Goal: Task Accomplishment & Management: Manage account settings

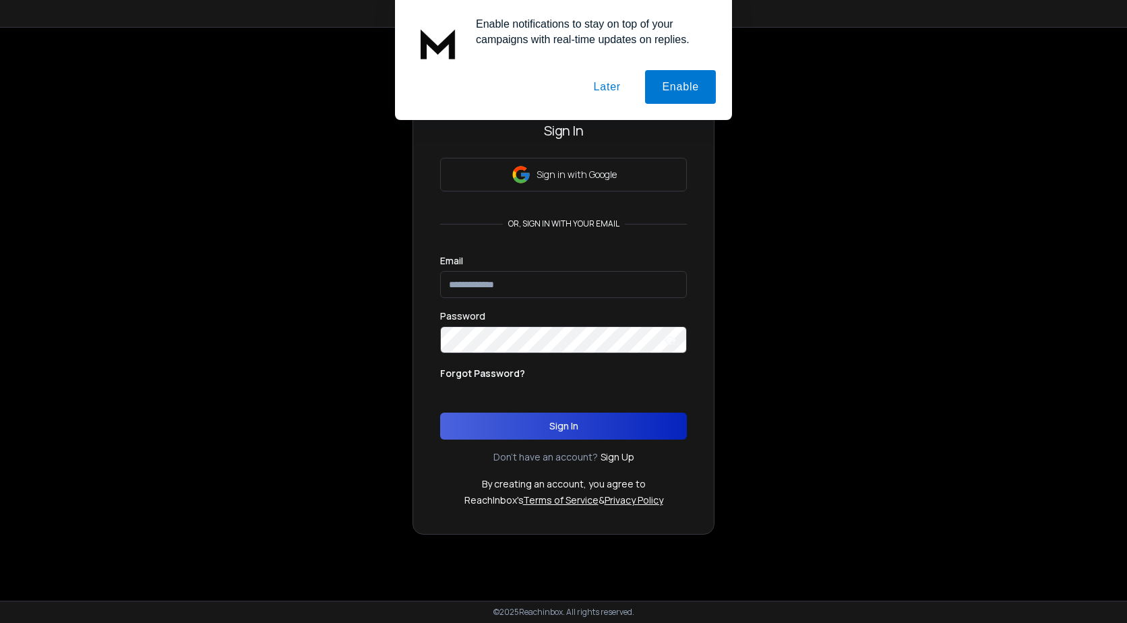
click at [615, 85] on button "Later" at bounding box center [606, 87] width 61 height 34
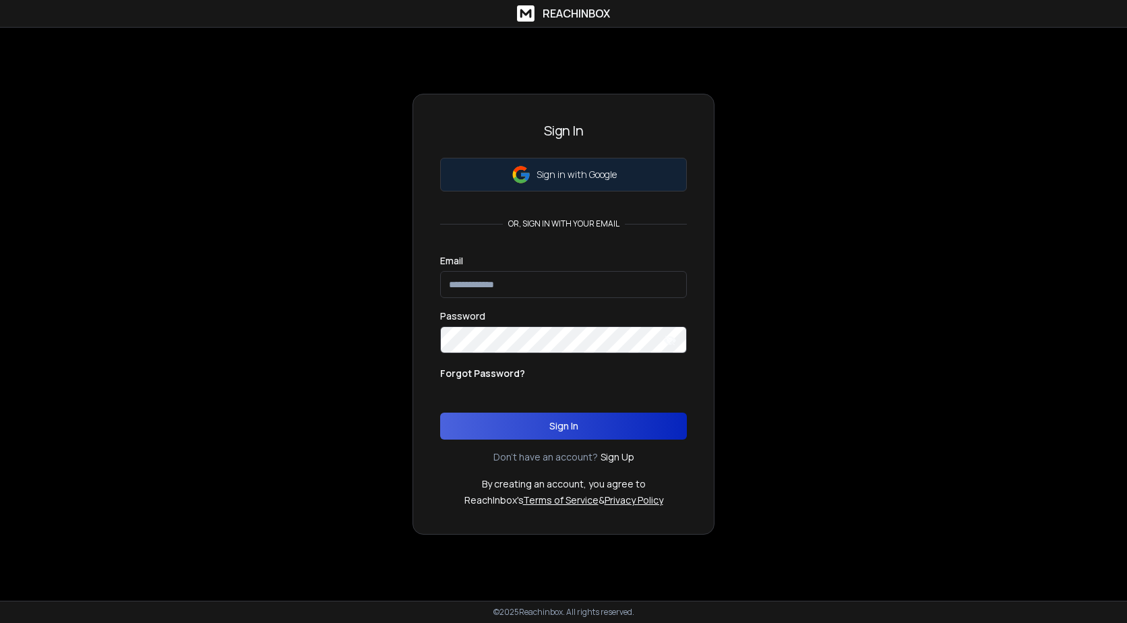
click at [555, 171] on p "Sign in with Google" at bounding box center [576, 174] width 80 height 13
click at [575, 164] on button "Sign in with Google" at bounding box center [563, 175] width 247 height 34
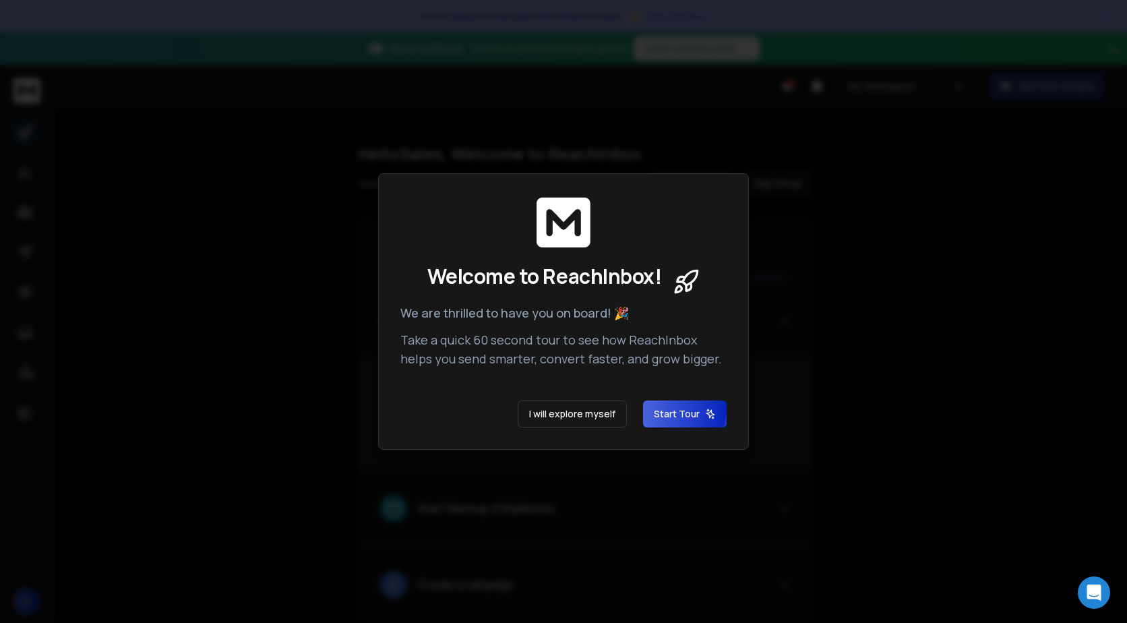
click at [659, 414] on span "Start Tour" at bounding box center [685, 413] width 62 height 13
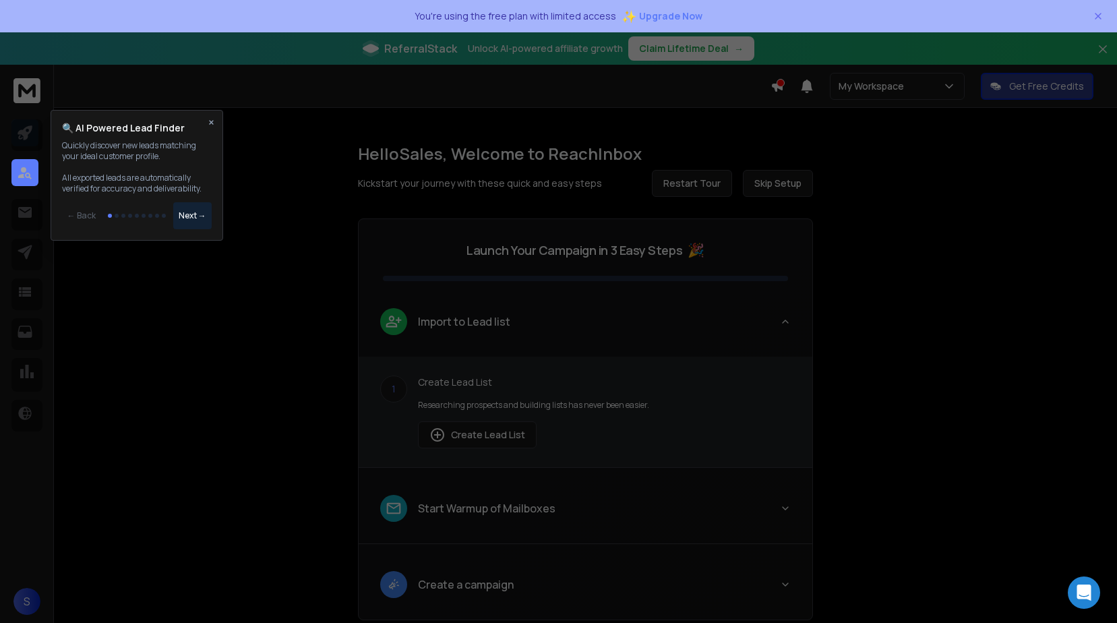
click at [189, 219] on button "Next →" at bounding box center [192, 215] width 38 height 27
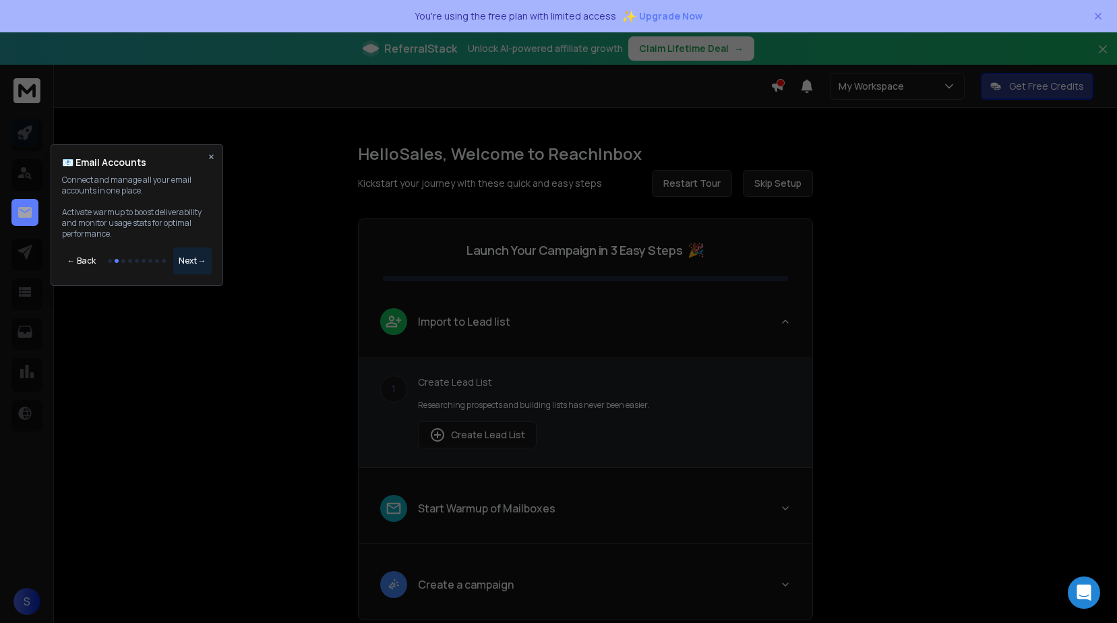
click at [204, 260] on button "Next →" at bounding box center [192, 260] width 38 height 27
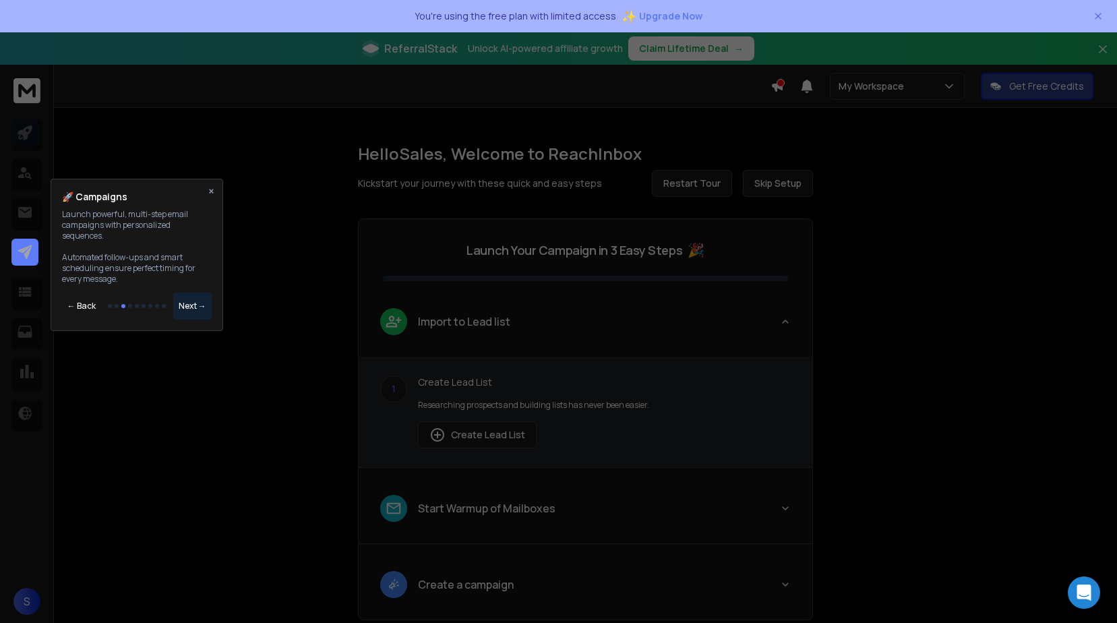
click at [196, 312] on button "Next →" at bounding box center [192, 305] width 38 height 27
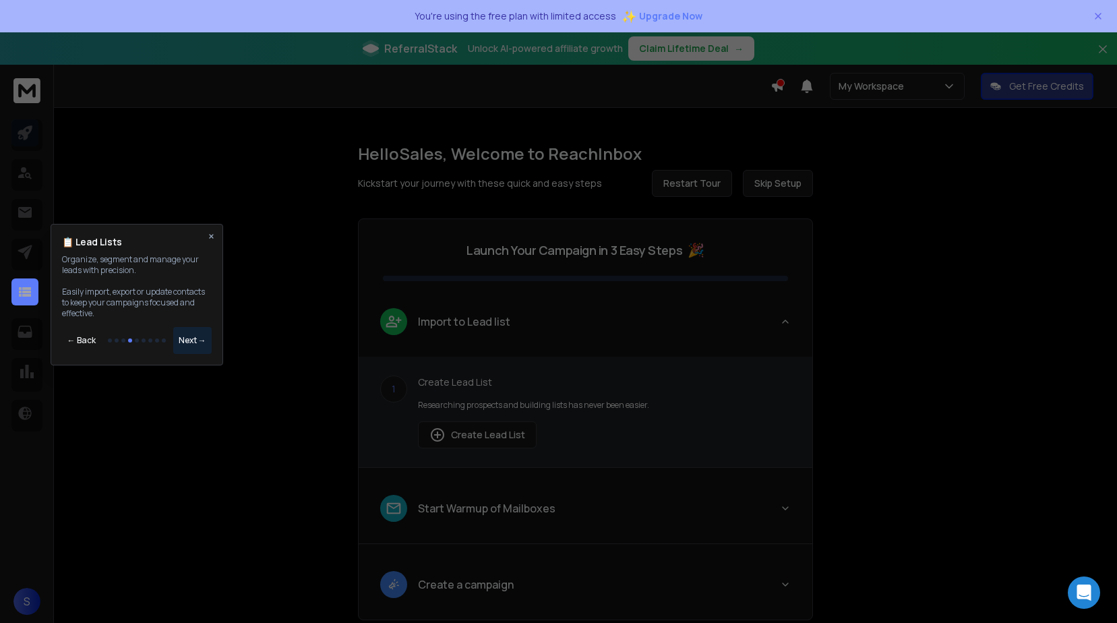
click at [193, 339] on button "Next →" at bounding box center [192, 340] width 38 height 27
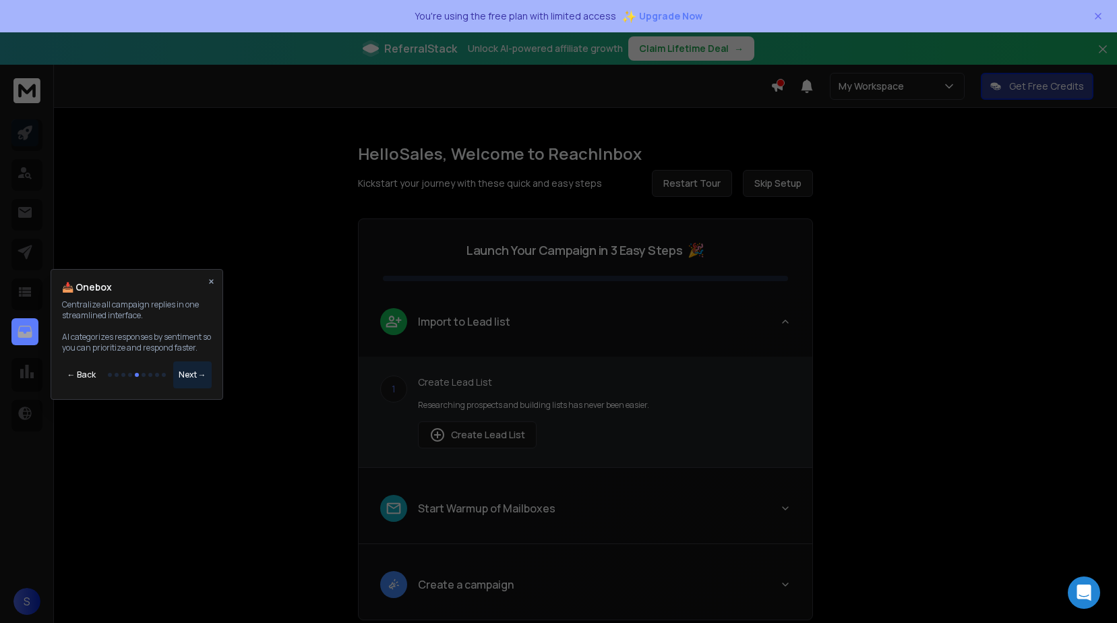
click at [193, 370] on button "Next →" at bounding box center [192, 374] width 38 height 27
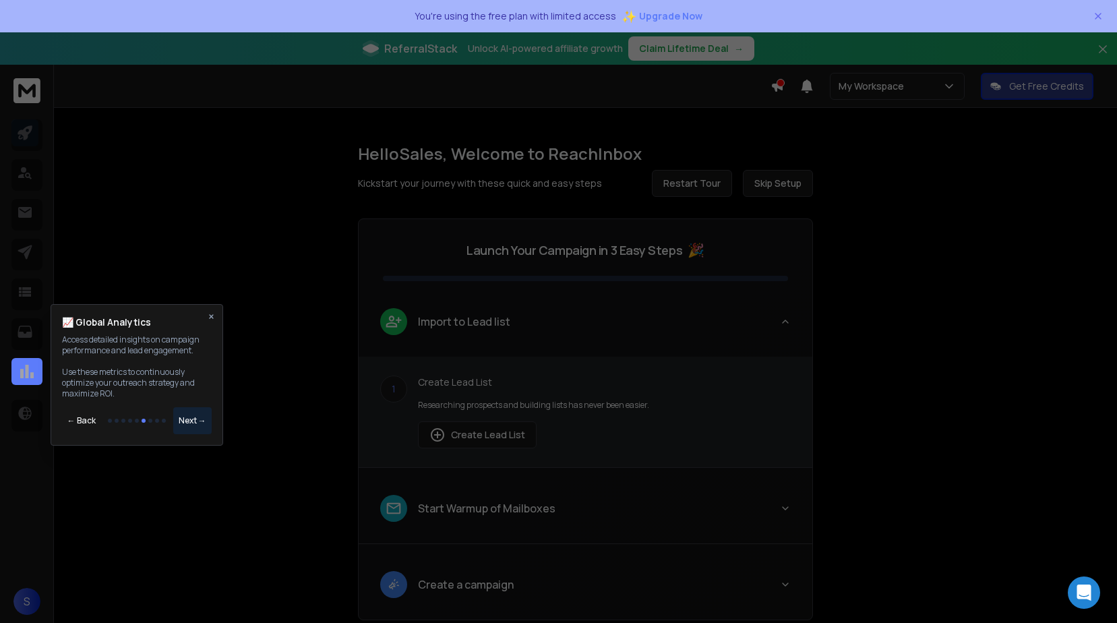
click at [190, 420] on button "Next →" at bounding box center [192, 420] width 38 height 27
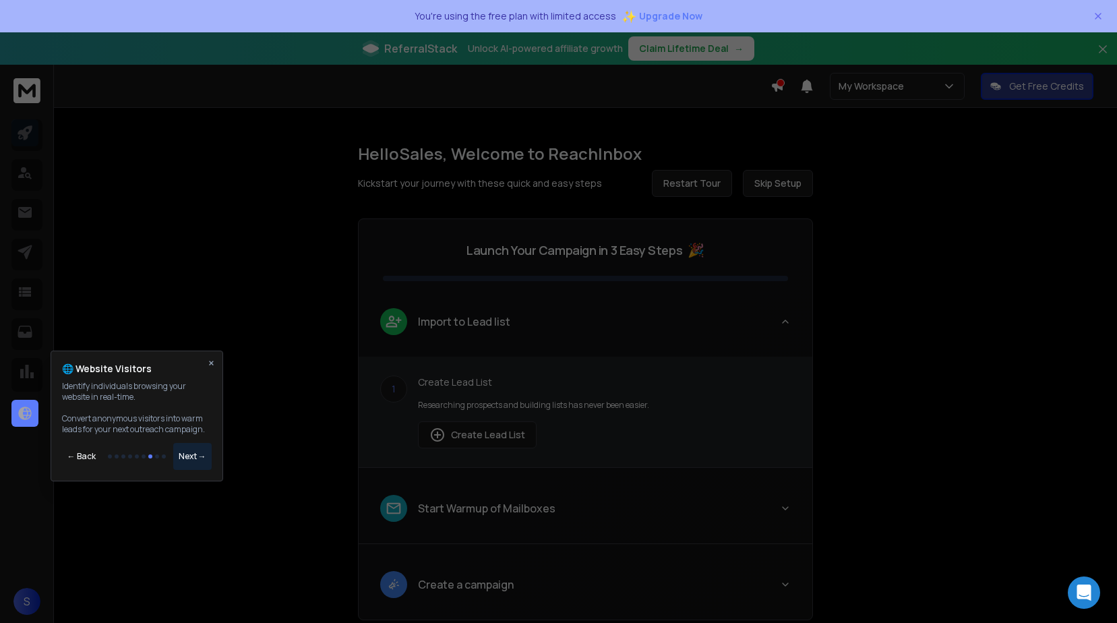
click at [201, 464] on button "Next →" at bounding box center [192, 456] width 38 height 27
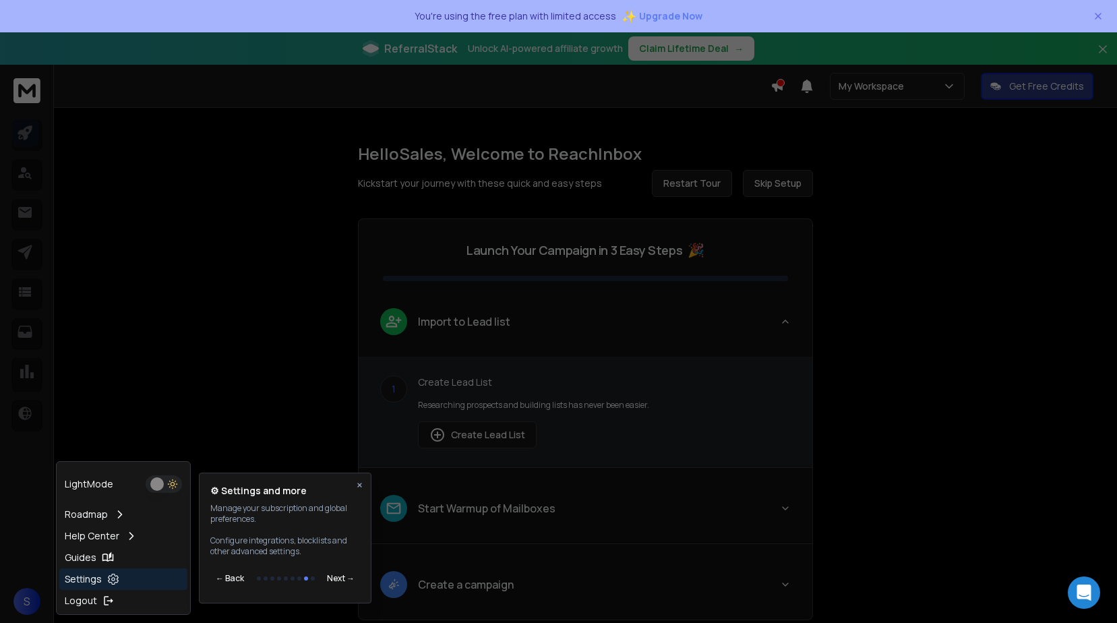
click at [349, 573] on button "Next →" at bounding box center [340, 578] width 38 height 27
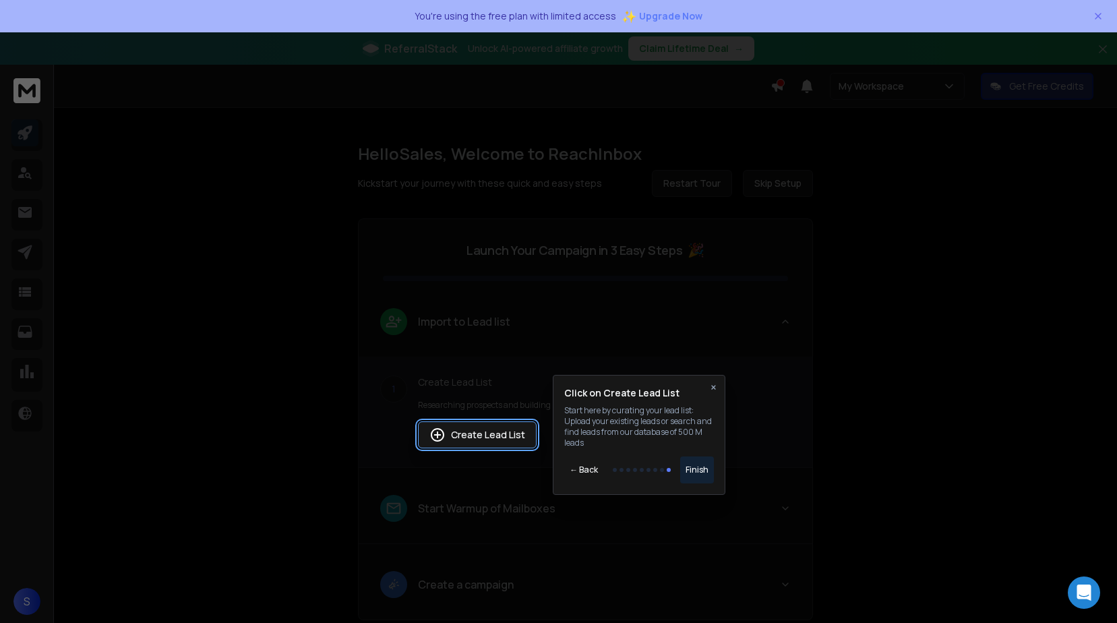
click at [697, 471] on button "Finish" at bounding box center [697, 469] width 34 height 27
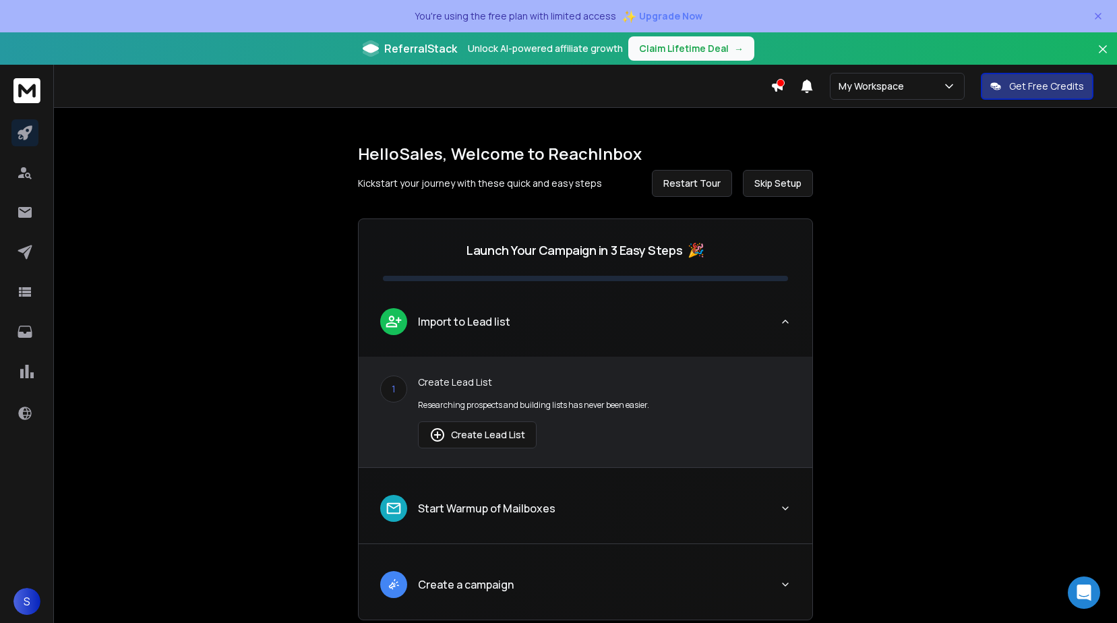
click at [673, 56] on button "Claim Lifetime Deal →" at bounding box center [691, 48] width 126 height 24
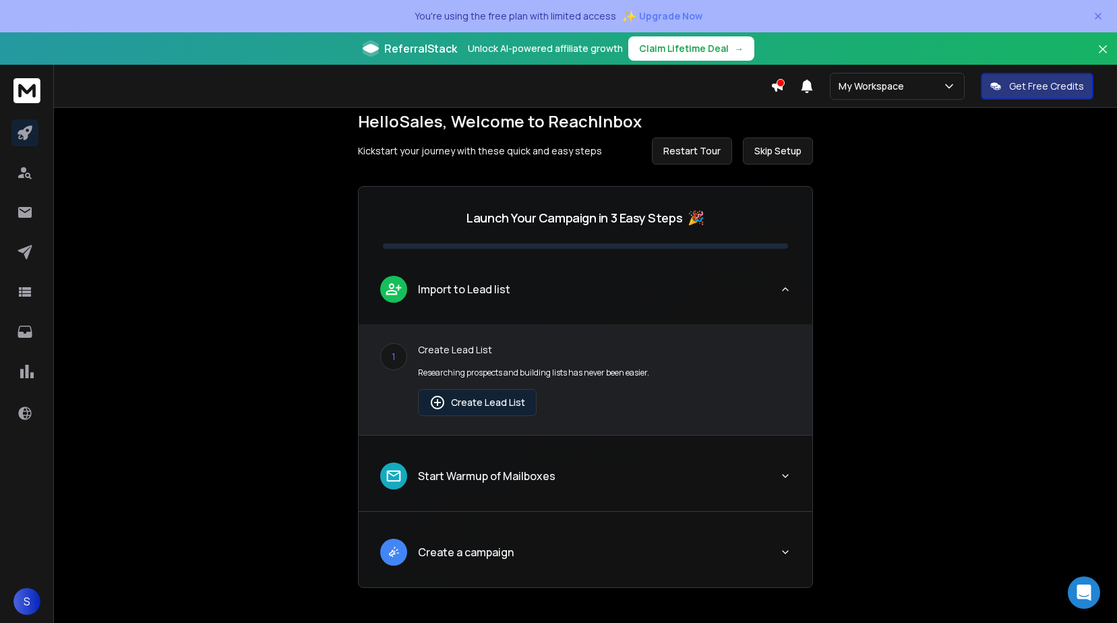
click at [490, 401] on button "Create Lead List" at bounding box center [477, 402] width 119 height 27
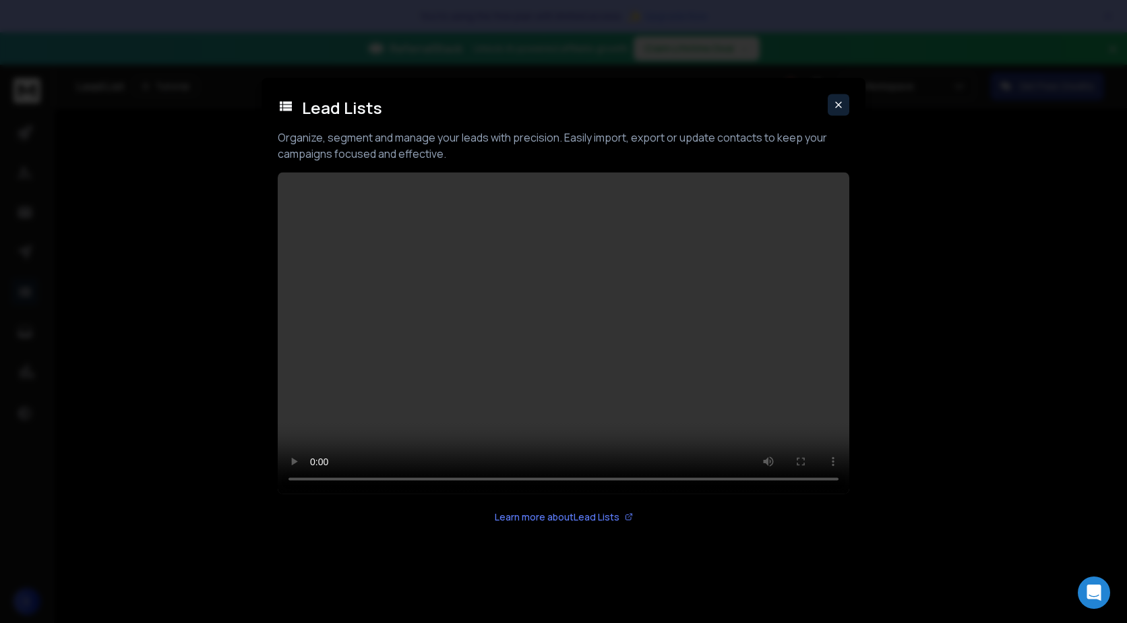
click at [836, 104] on icon at bounding box center [838, 105] width 11 height 11
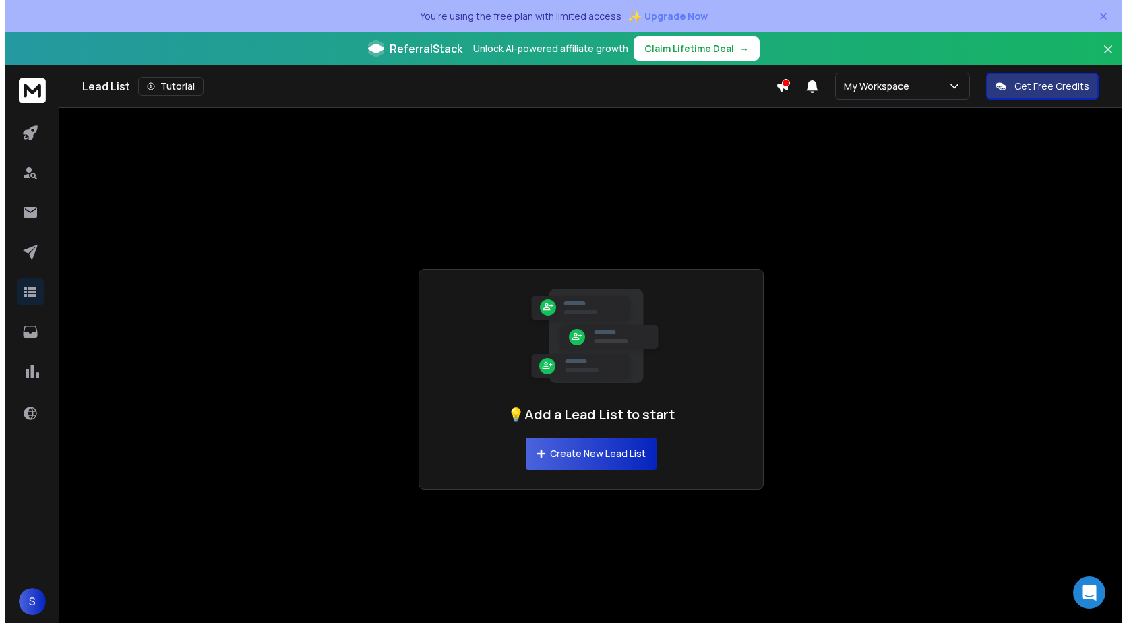
scroll to position [27, 0]
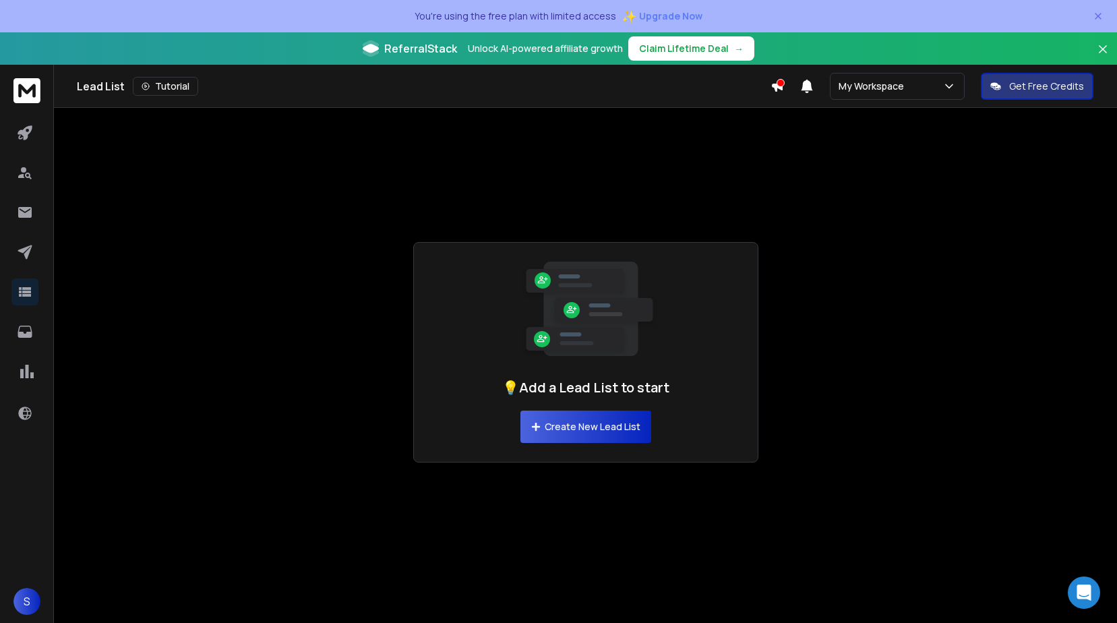
click at [594, 423] on button "Create New Lead List" at bounding box center [585, 426] width 131 height 32
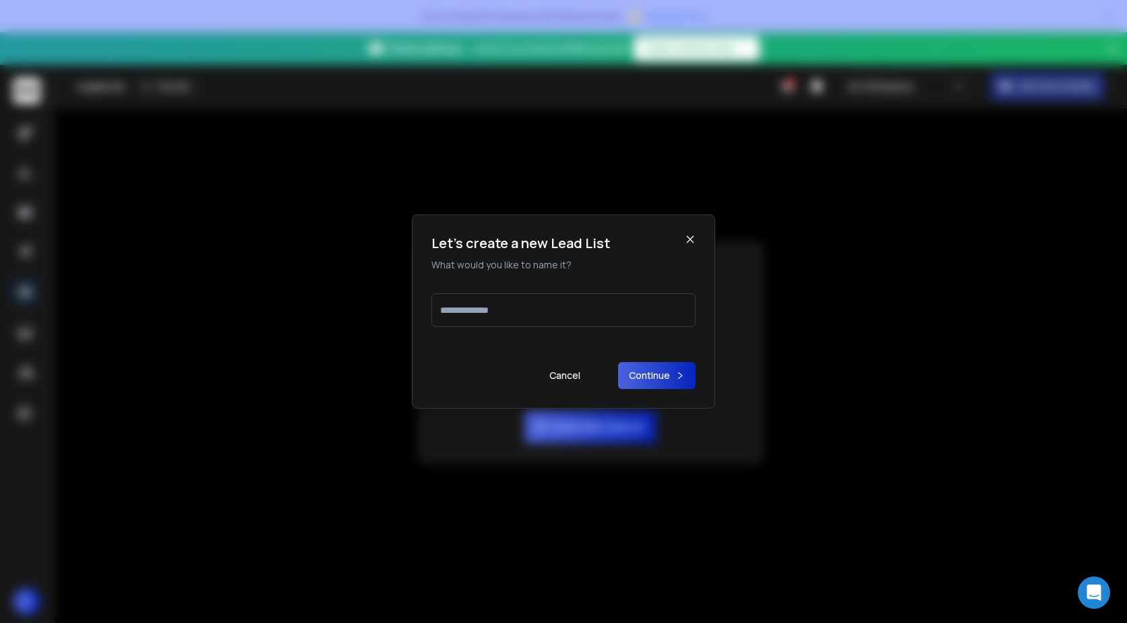
click at [598, 306] on input at bounding box center [563, 310] width 264 height 34
click at [530, 315] on input "****" at bounding box center [563, 310] width 264 height 34
type input "**********"
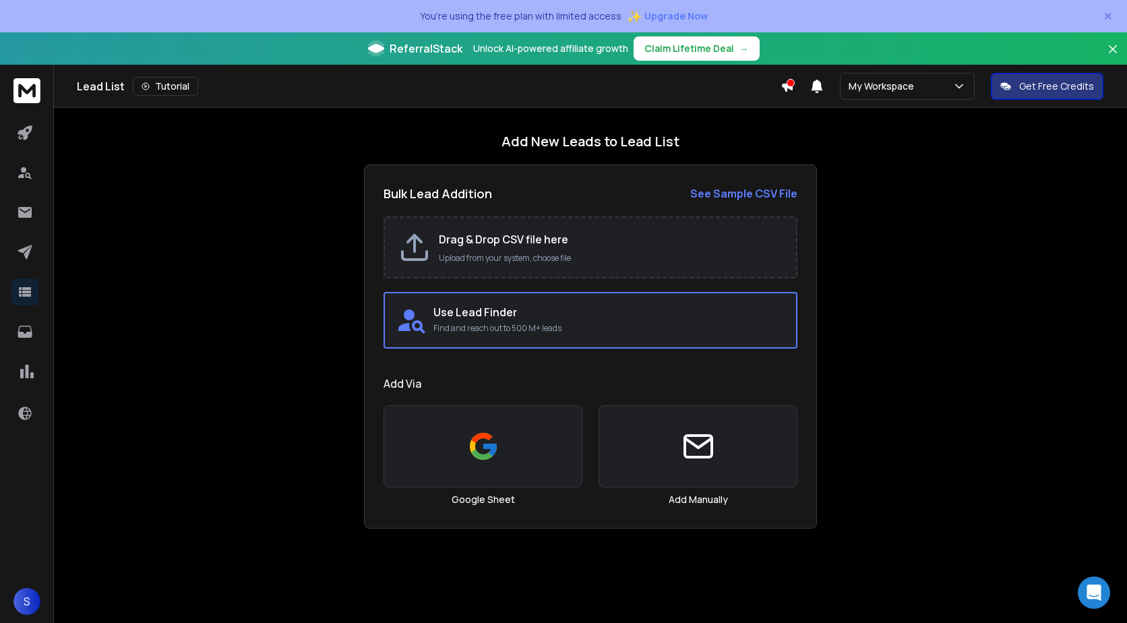
click at [542, 330] on p "Find and reach out to 500 M+ leads" at bounding box center [609, 328] width 352 height 11
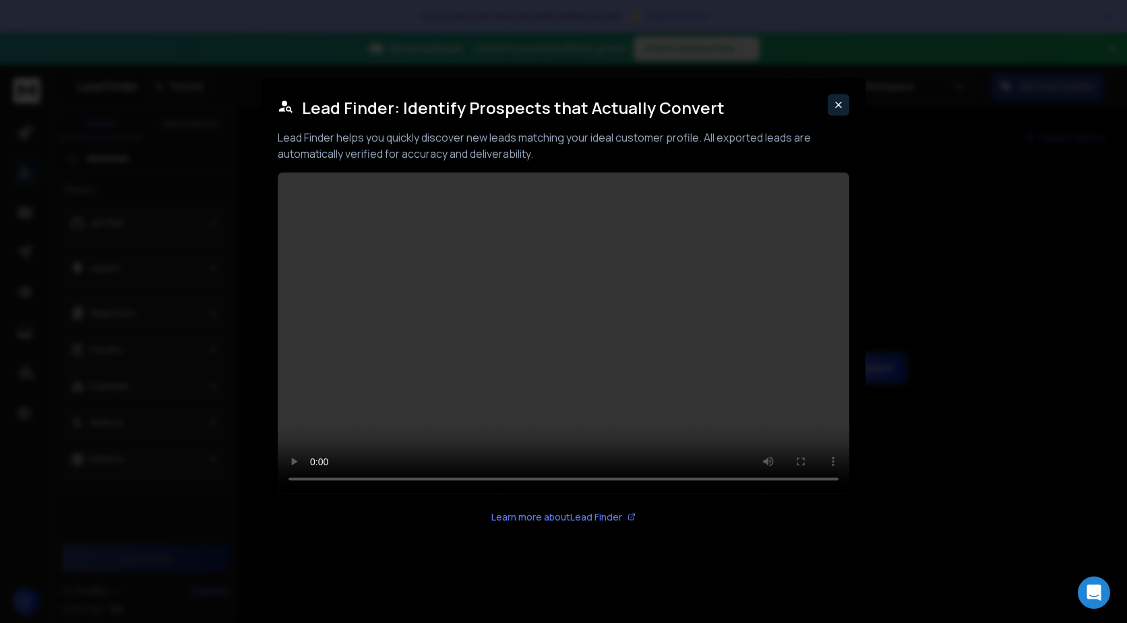
click at [843, 108] on icon at bounding box center [838, 105] width 11 height 11
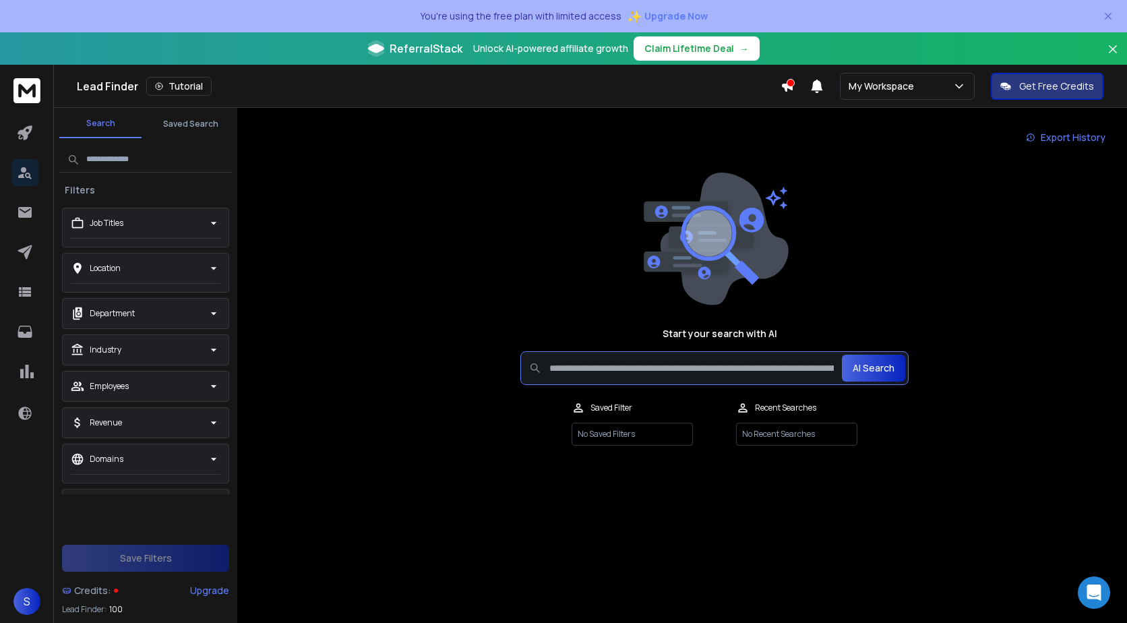
click at [580, 377] on textarea at bounding box center [691, 367] width 284 height 27
click at [158, 347] on div "Industry" at bounding box center [146, 349] width 150 height 13
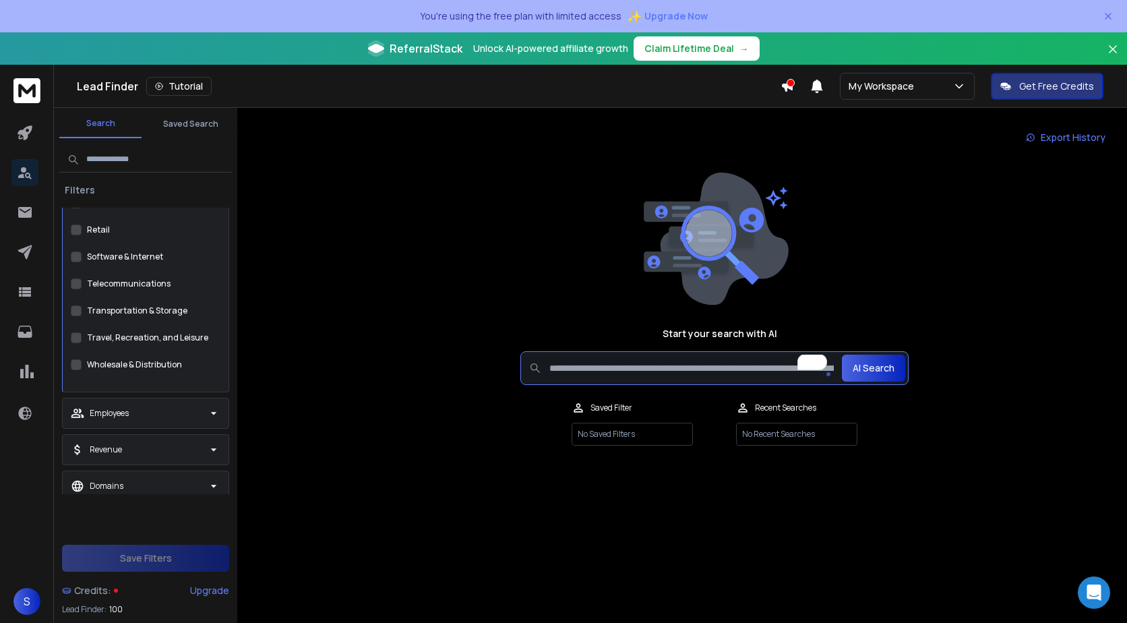
scroll to position [682, 0]
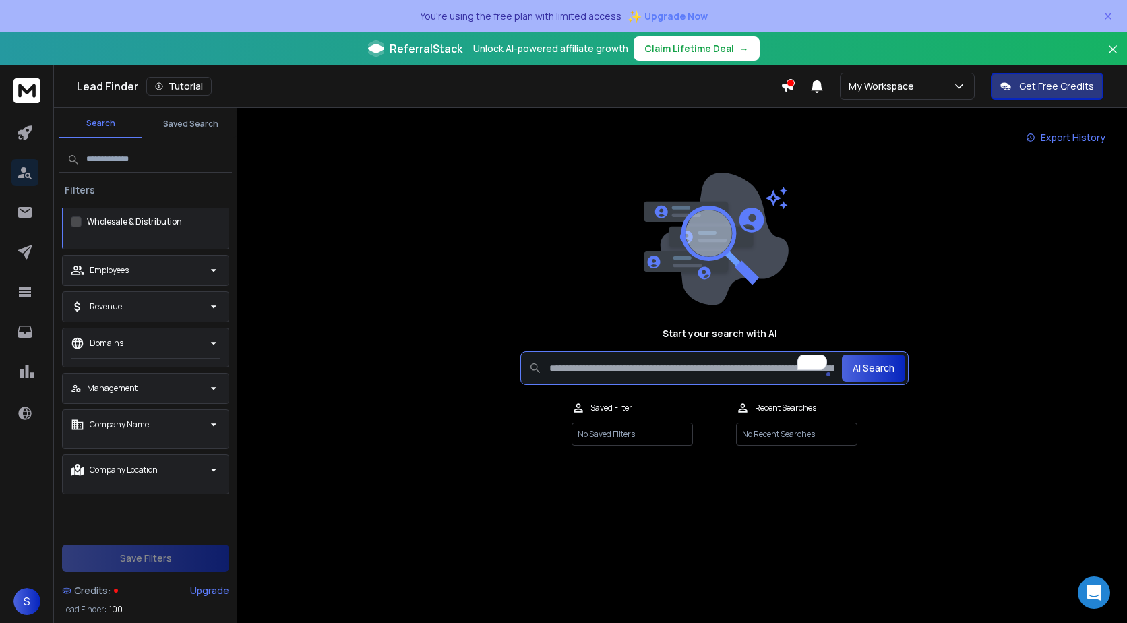
click at [166, 425] on div "Company Name" at bounding box center [146, 424] width 150 height 13
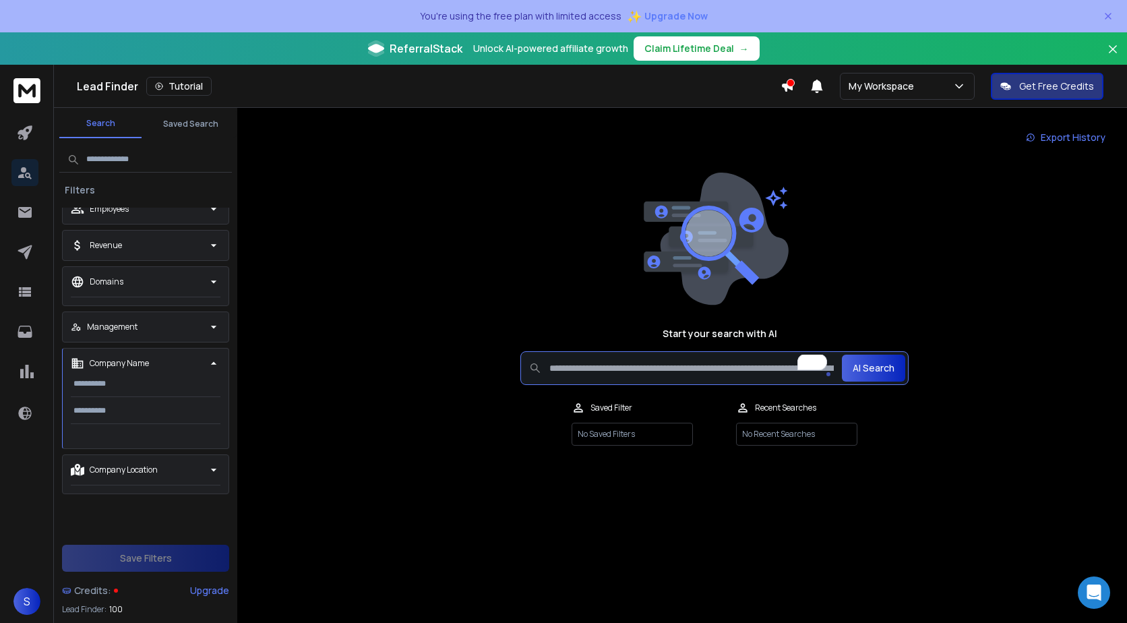
click at [142, 468] on p "Company Location" at bounding box center [124, 469] width 68 height 11
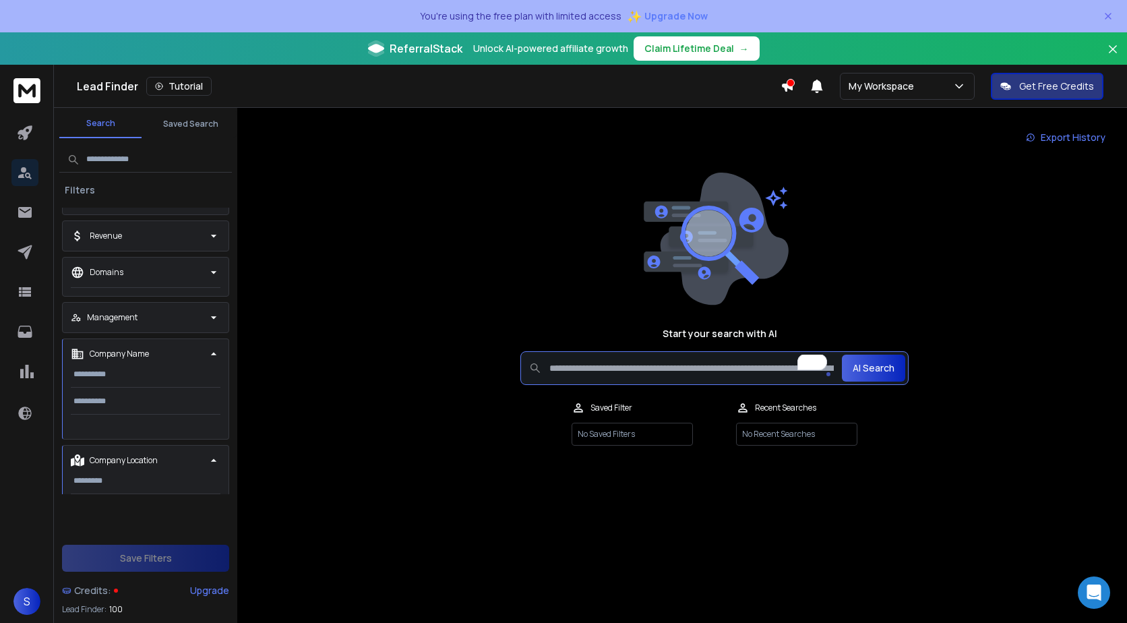
scroll to position [818, 0]
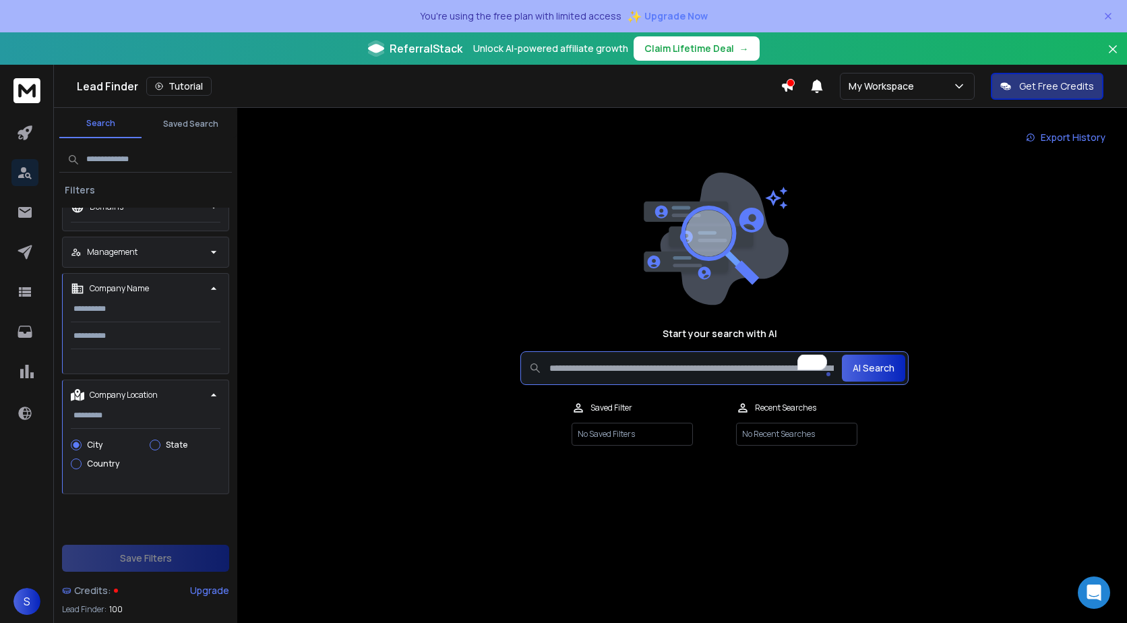
click at [160, 447] on div "State" at bounding box center [185, 444] width 71 height 11
click at [150, 418] on input at bounding box center [146, 415] width 150 height 27
click at [73, 466] on button "Country" at bounding box center [76, 463] width 11 height 11
click at [110, 417] on input at bounding box center [146, 415] width 150 height 27
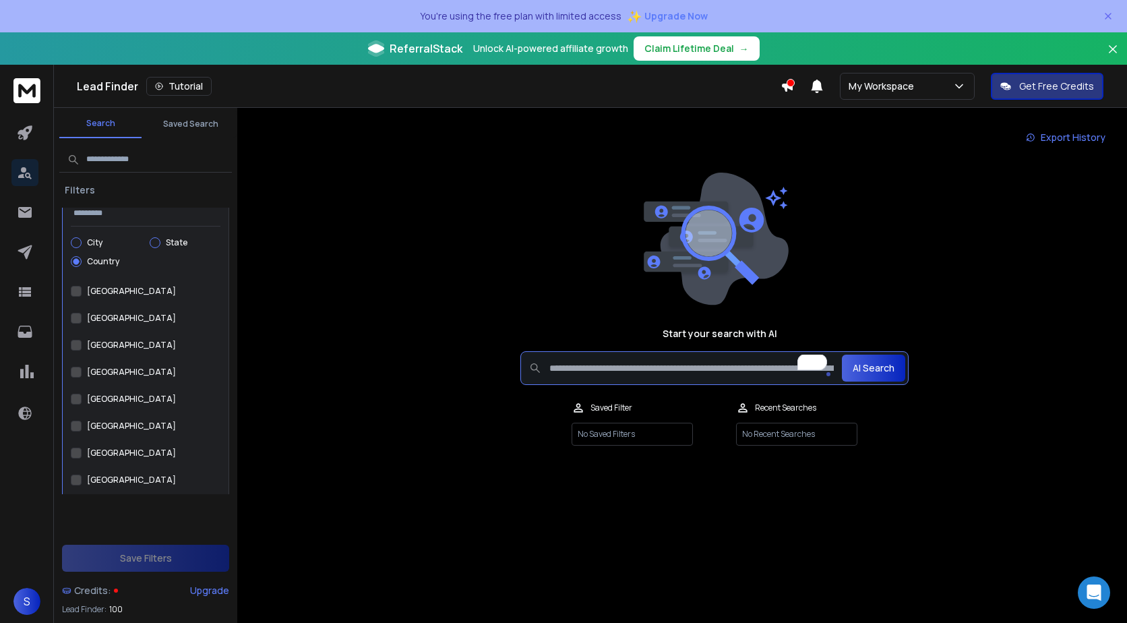
click at [102, 294] on label "[GEOGRAPHIC_DATA]" at bounding box center [131, 291] width 89 height 11
click at [82, 294] on States "[GEOGRAPHIC_DATA]" at bounding box center [76, 291] width 11 height 11
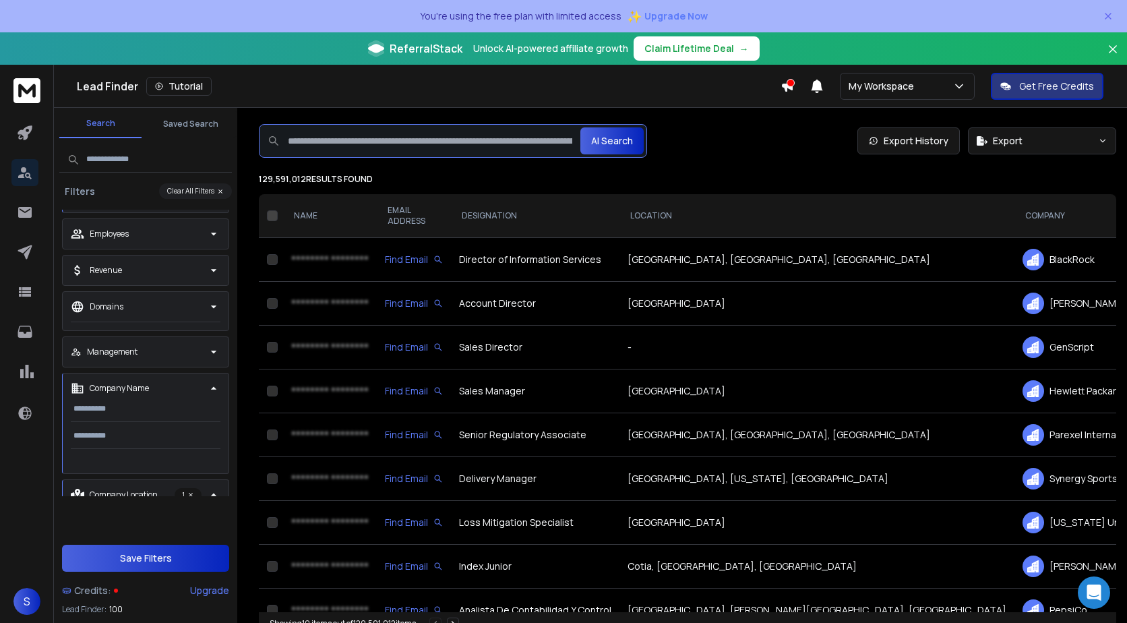
scroll to position [855, 0]
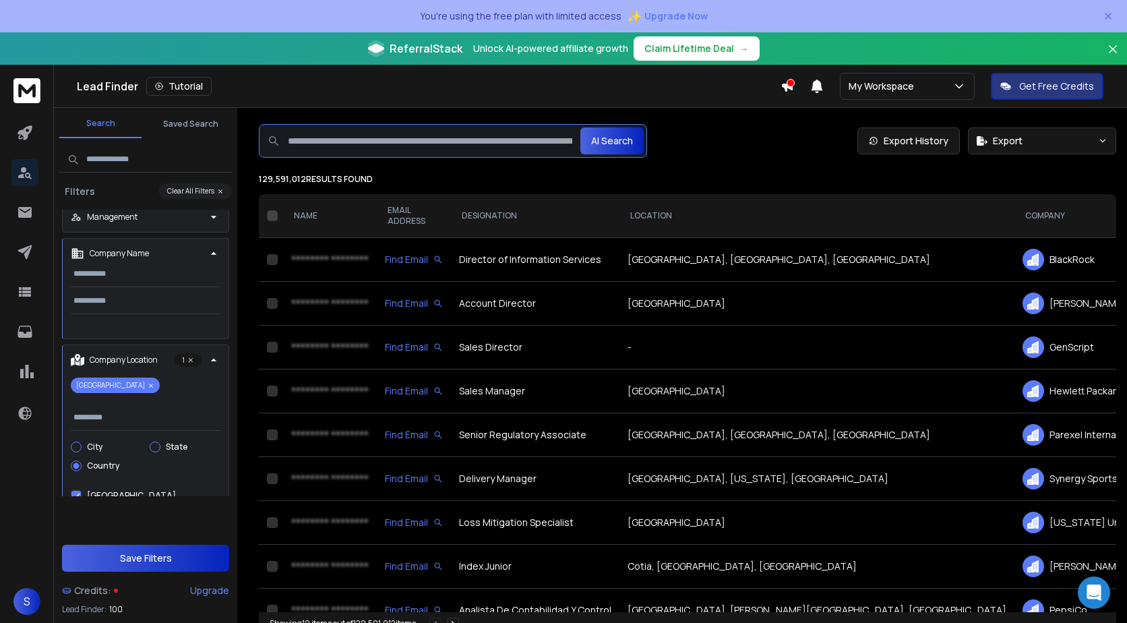
click at [135, 258] on p "Company Name" at bounding box center [119, 253] width 59 height 11
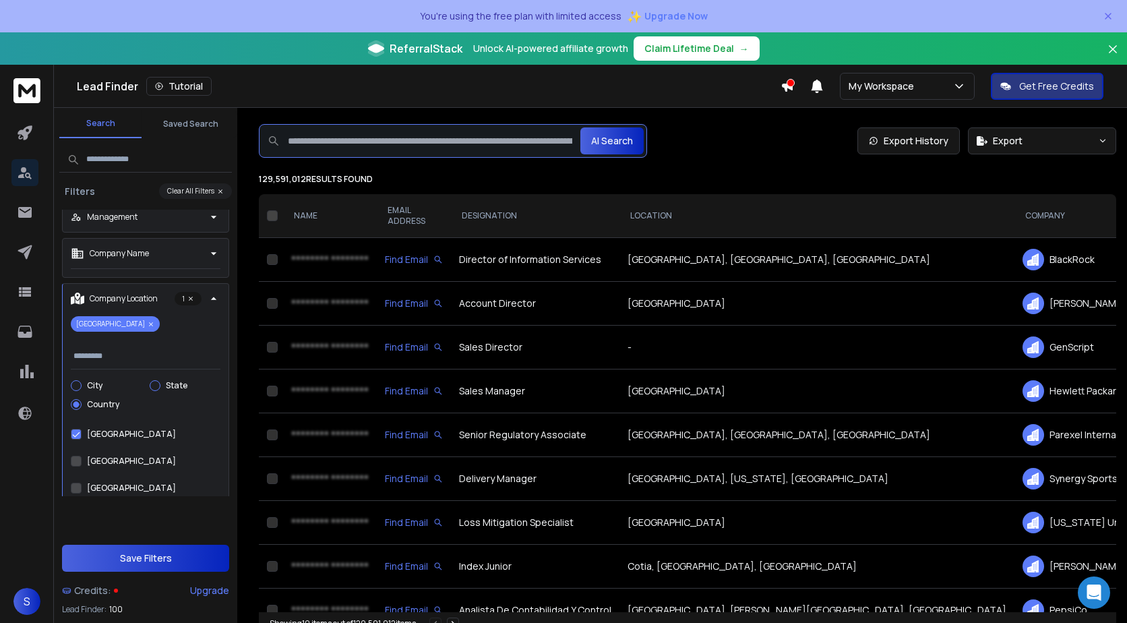
click at [135, 258] on p "Company Name" at bounding box center [119, 253] width 59 height 11
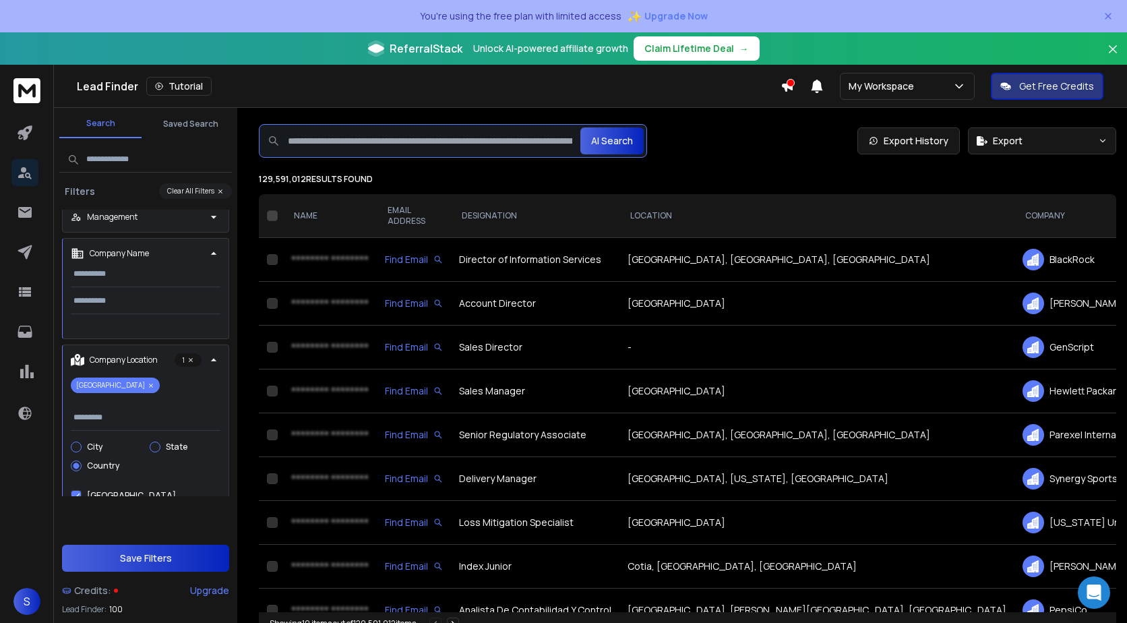
click at [123, 282] on input at bounding box center [146, 273] width 150 height 27
click at [147, 259] on div "Company Name" at bounding box center [110, 253] width 78 height 13
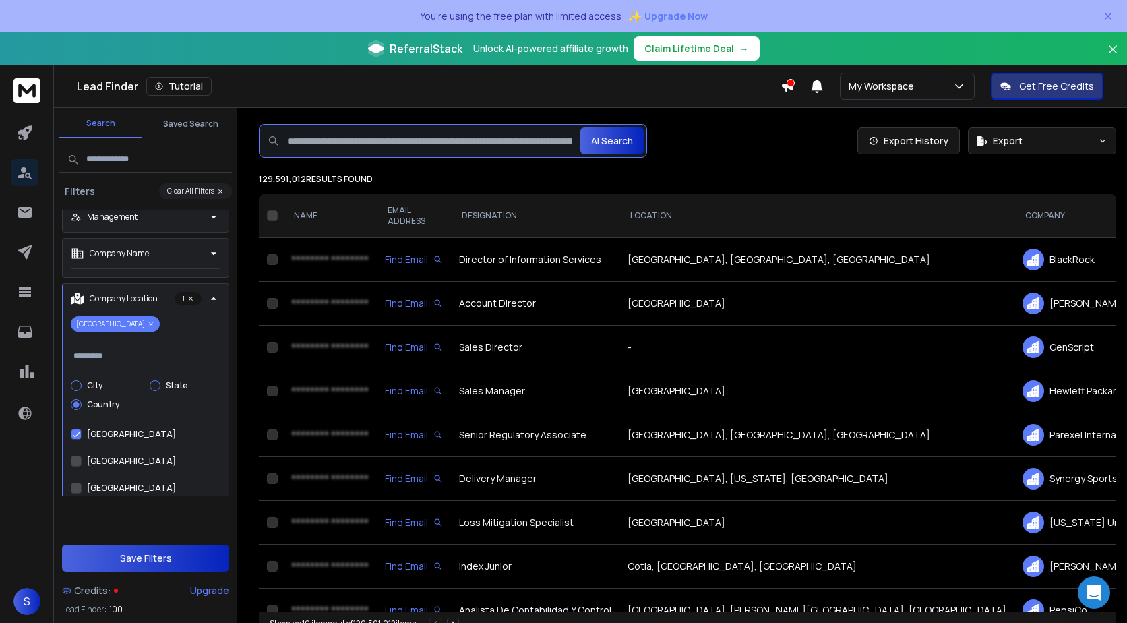
click at [202, 258] on div "Company Name" at bounding box center [146, 253] width 150 height 13
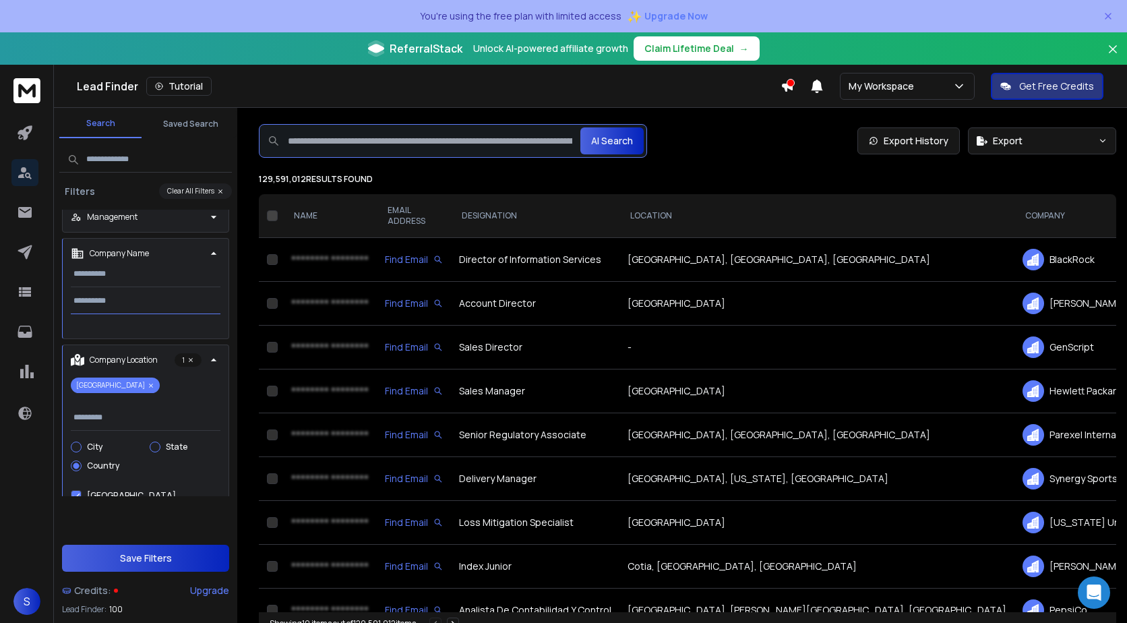
click at [148, 308] on input at bounding box center [146, 300] width 150 height 27
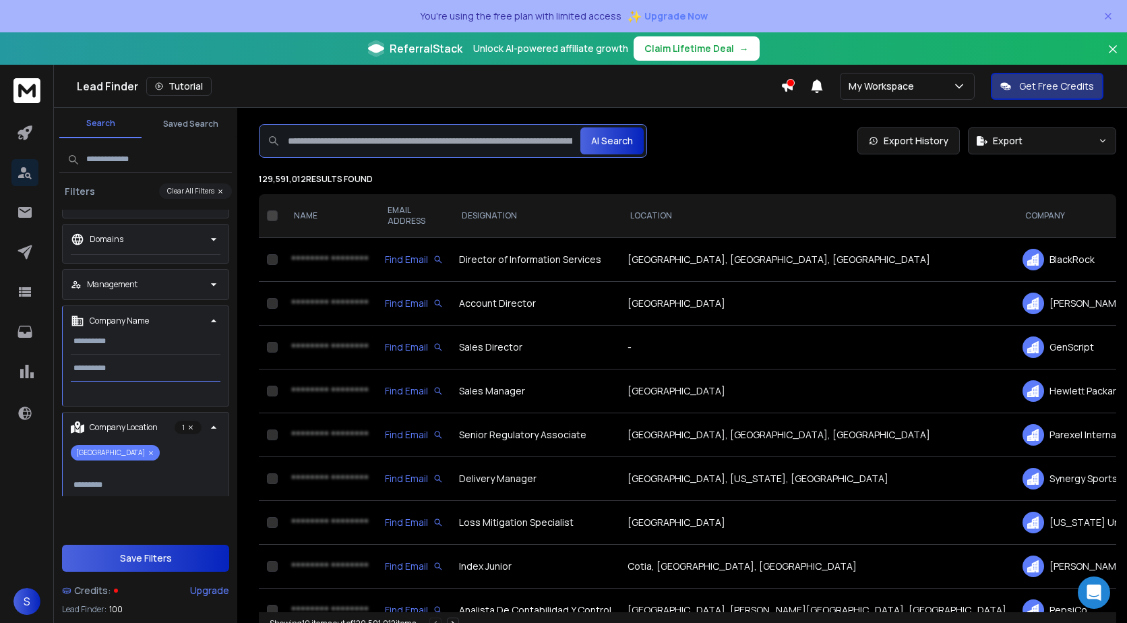
scroll to position [653, 0]
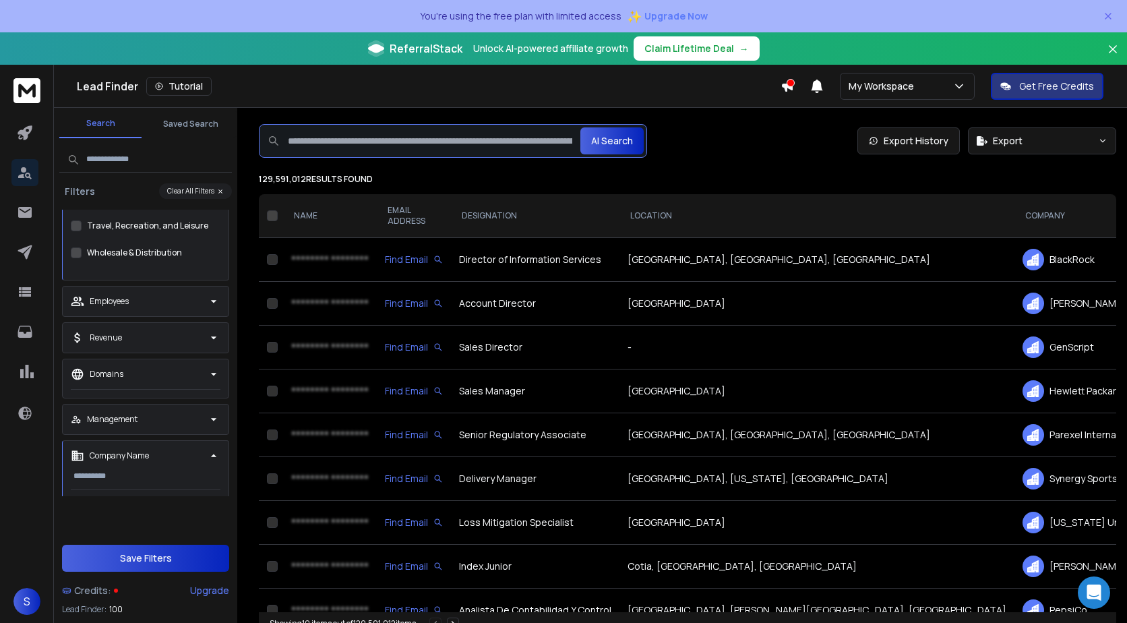
click at [197, 377] on div "Domains" at bounding box center [146, 373] width 150 height 13
click at [197, 376] on div "Domains" at bounding box center [146, 373] width 150 height 13
click at [207, 418] on icon at bounding box center [213, 418] width 13 height 13
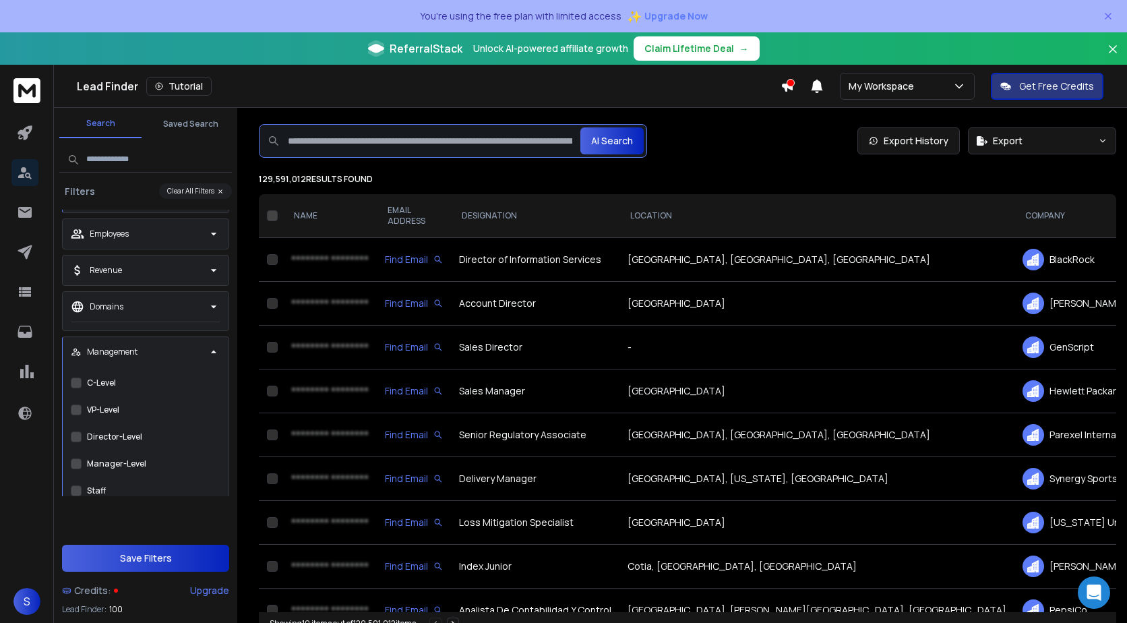
scroll to position [788, 0]
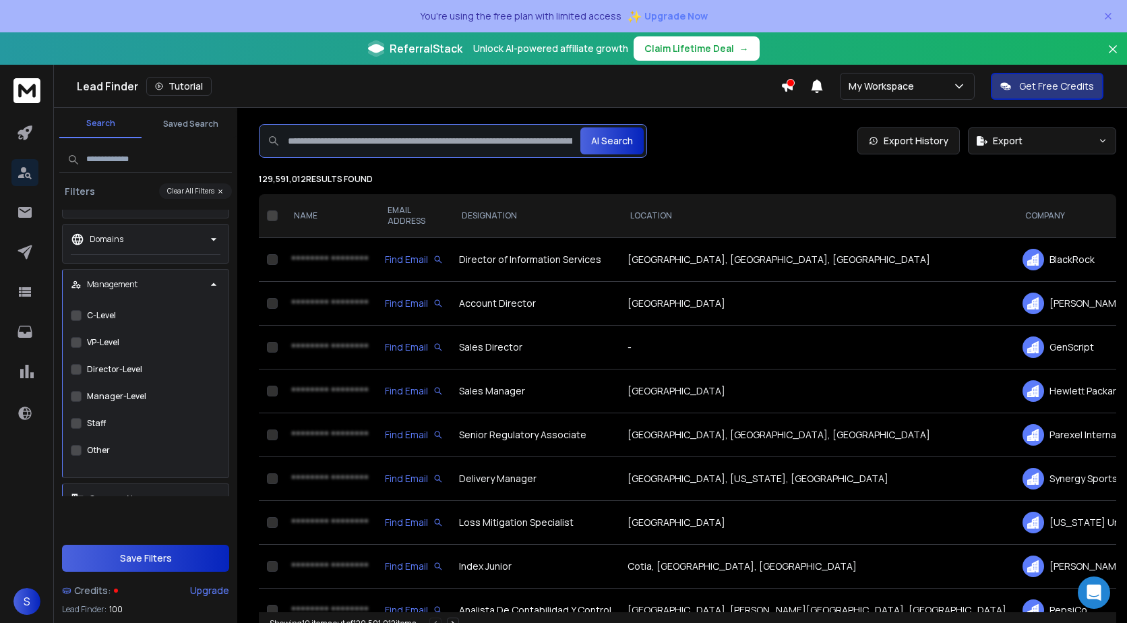
click at [93, 344] on label "VP-Level" at bounding box center [103, 342] width 32 height 11
click at [82, 344] on button "VP-Level" at bounding box center [76, 342] width 11 height 11
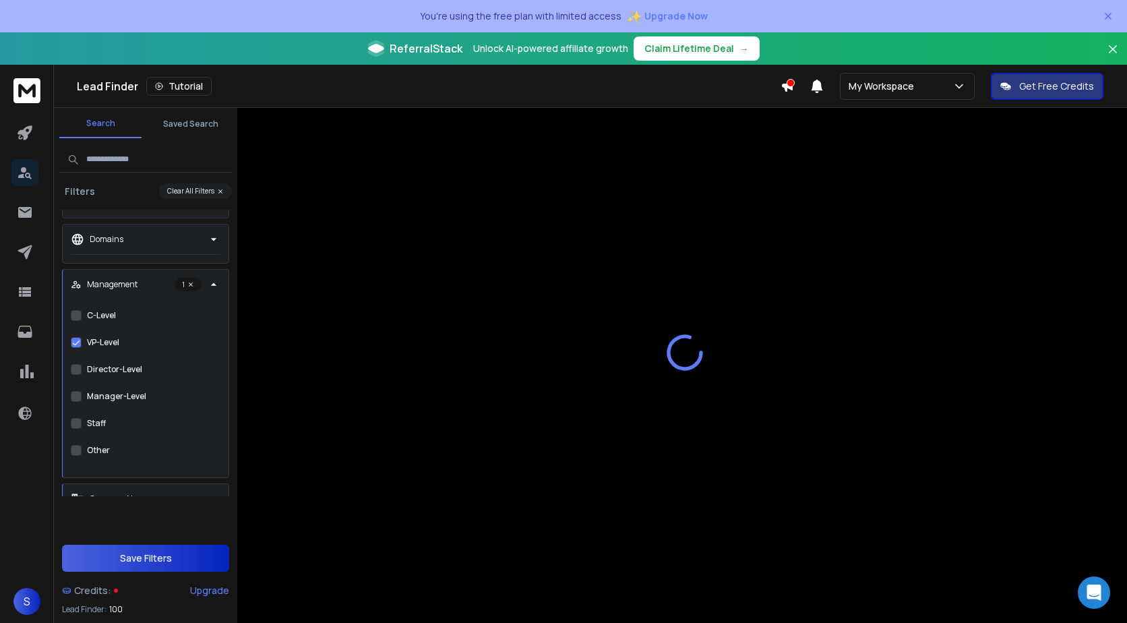
click at [102, 368] on label "Director-Level" at bounding box center [114, 369] width 55 height 11
click at [82, 368] on button "Director-Level" at bounding box center [76, 369] width 11 height 11
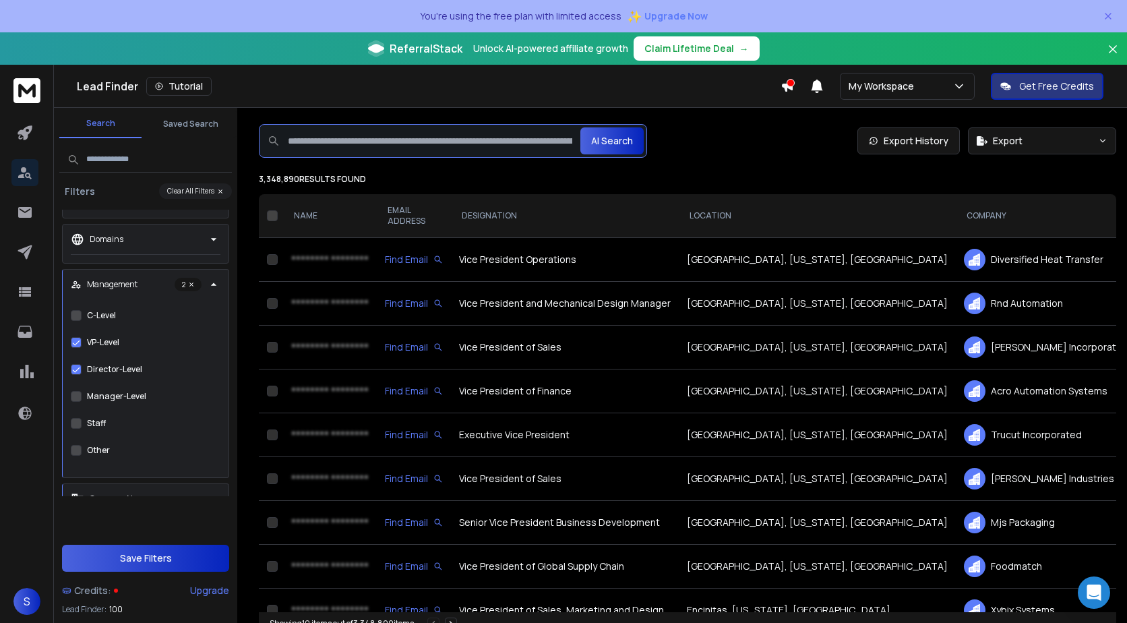
click at [106, 392] on label "Manager-Level" at bounding box center [116, 396] width 59 height 11
click at [82, 392] on button "Manager-Level" at bounding box center [76, 396] width 11 height 11
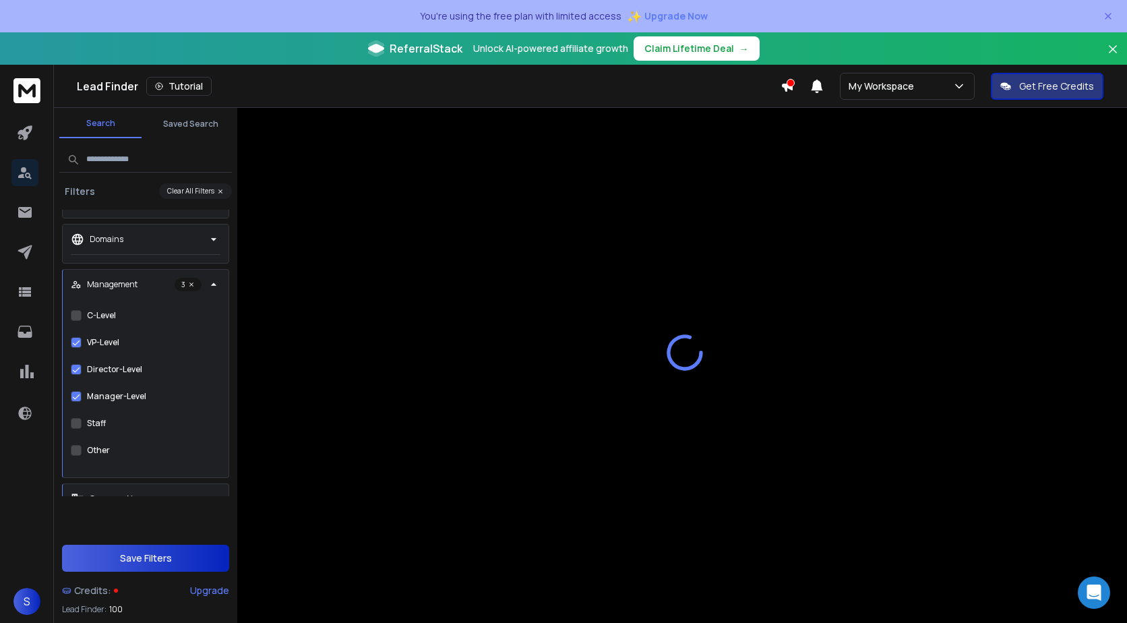
scroll to position [720, 0]
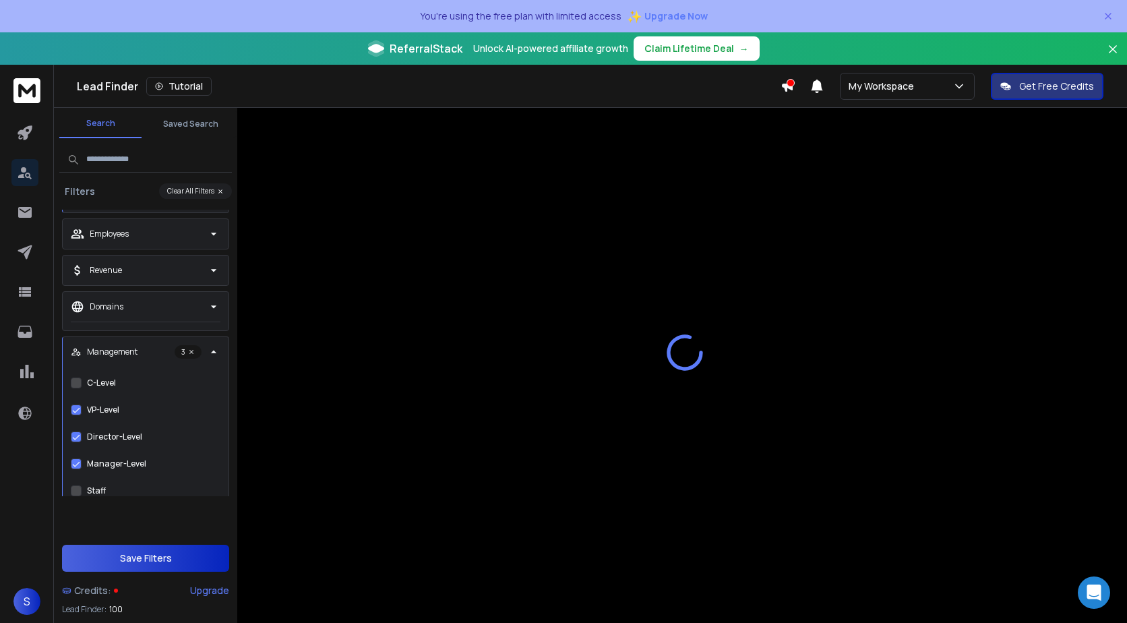
click at [207, 349] on icon at bounding box center [213, 351] width 13 height 13
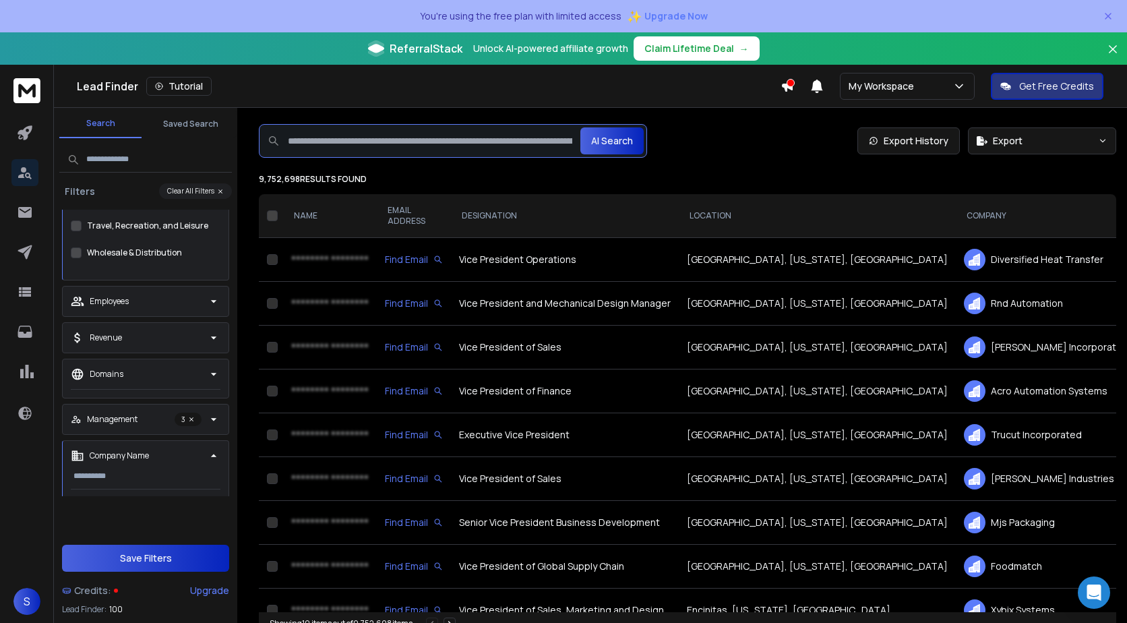
click at [193, 305] on div "Employees" at bounding box center [146, 300] width 150 height 13
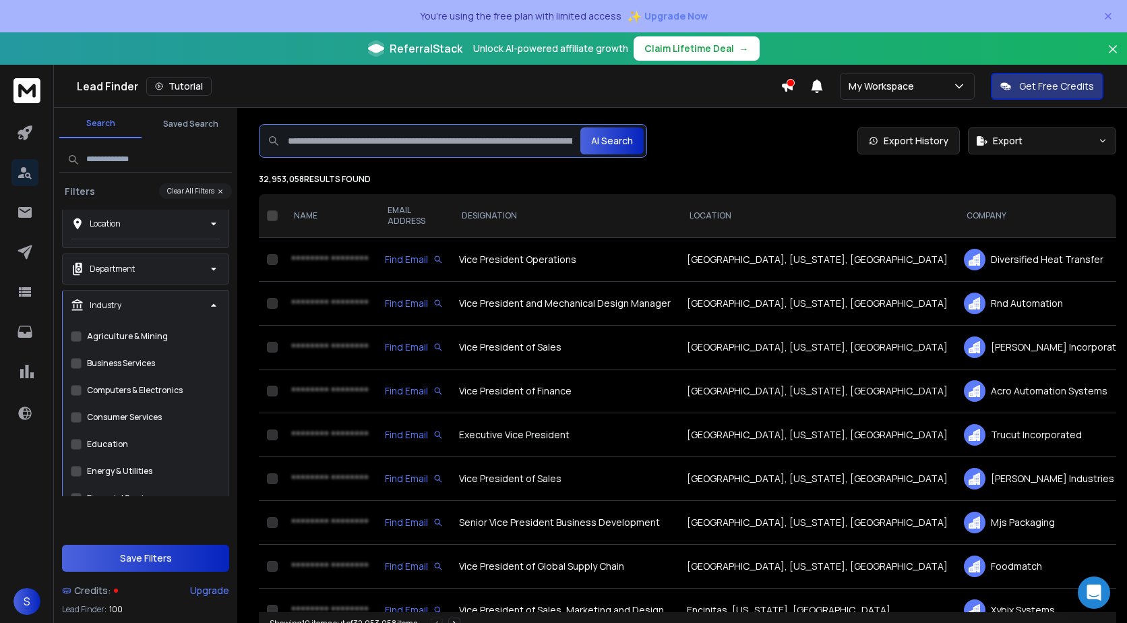
scroll to position [0, 0]
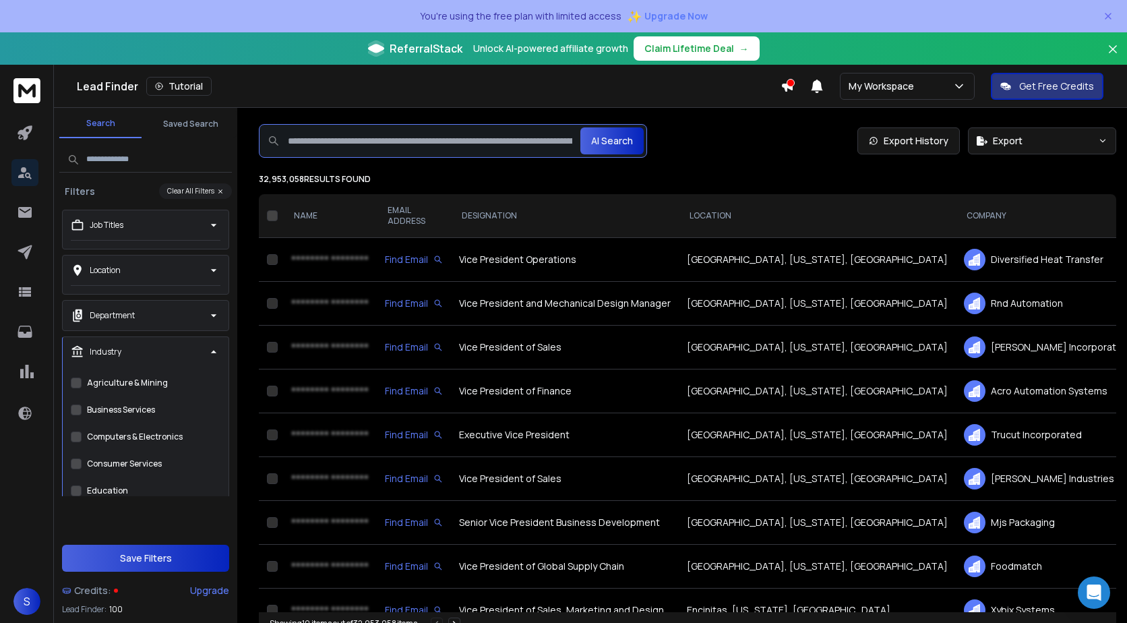
click at [177, 354] on div "Industry" at bounding box center [146, 351] width 150 height 13
click at [177, 325] on div "Department" at bounding box center [145, 315] width 167 height 31
click at [208, 317] on icon at bounding box center [213, 315] width 13 height 13
click at [201, 316] on div "Department" at bounding box center [146, 315] width 150 height 13
click at [178, 272] on div "Location" at bounding box center [146, 269] width 150 height 13
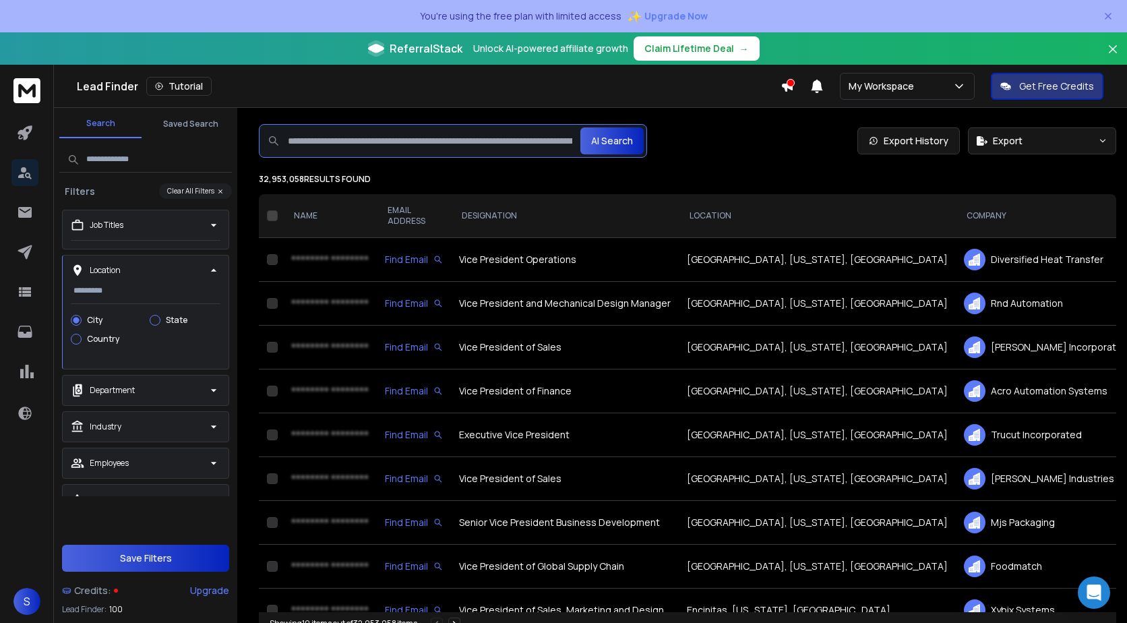
click at [102, 337] on label "Country" at bounding box center [103, 339] width 32 height 11
click at [82, 337] on button "Country" at bounding box center [76, 339] width 11 height 11
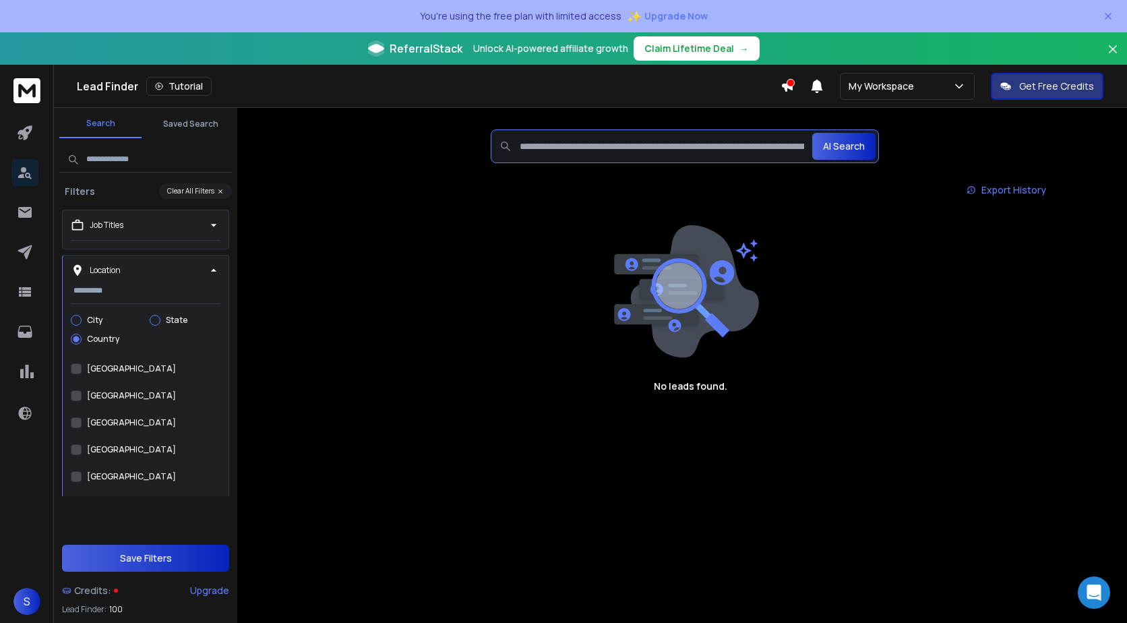
click at [128, 369] on label "[GEOGRAPHIC_DATA]" at bounding box center [131, 368] width 89 height 11
click at [82, 369] on States "[GEOGRAPHIC_DATA]" at bounding box center [76, 368] width 11 height 11
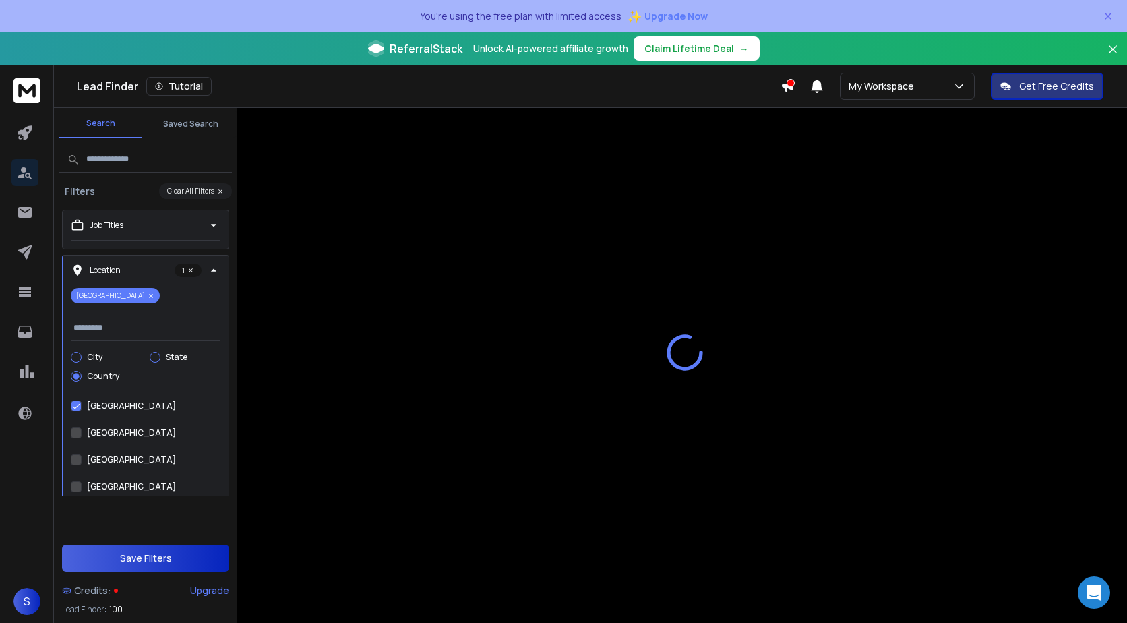
click at [207, 270] on icon at bounding box center [213, 269] width 13 height 13
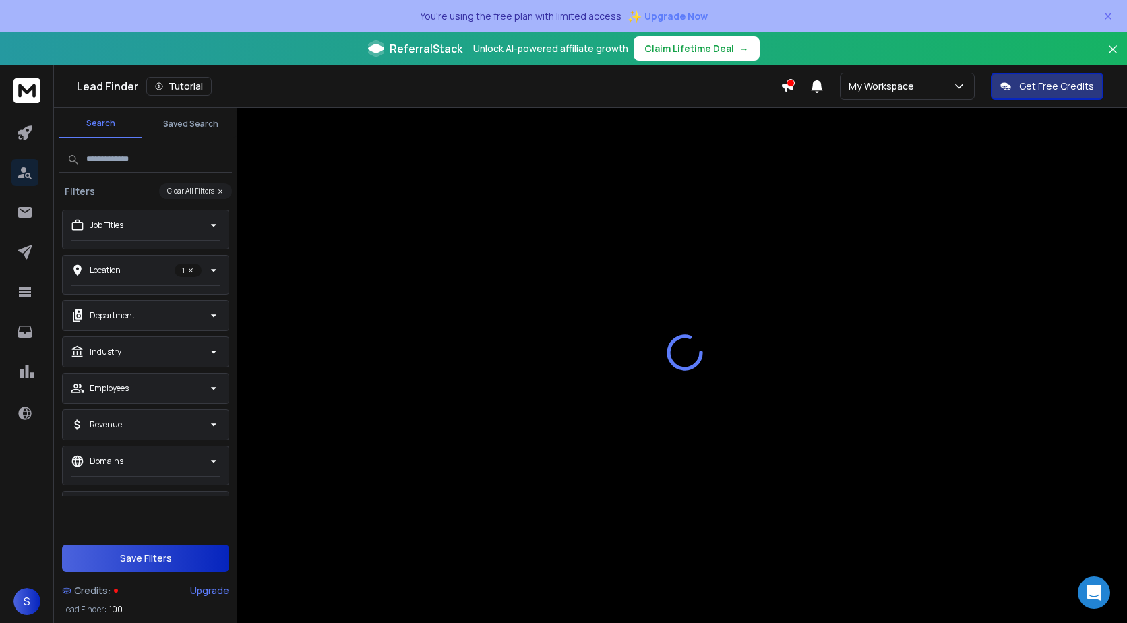
click at [202, 224] on div "Job Titles" at bounding box center [146, 224] width 150 height 13
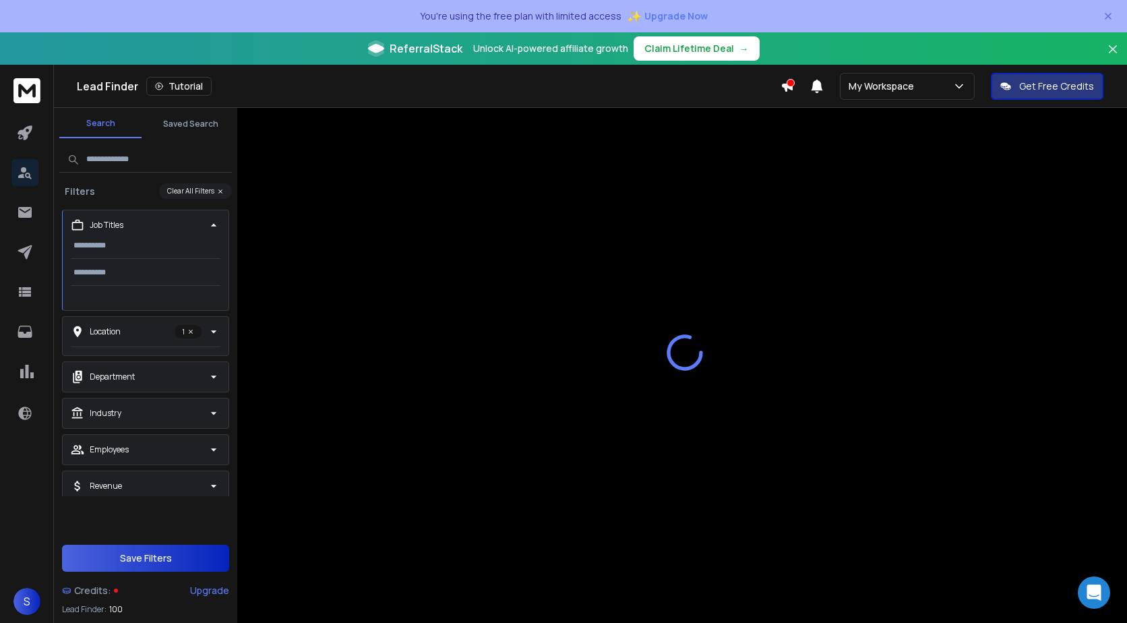
click at [202, 224] on div "Job Titles" at bounding box center [146, 224] width 150 height 13
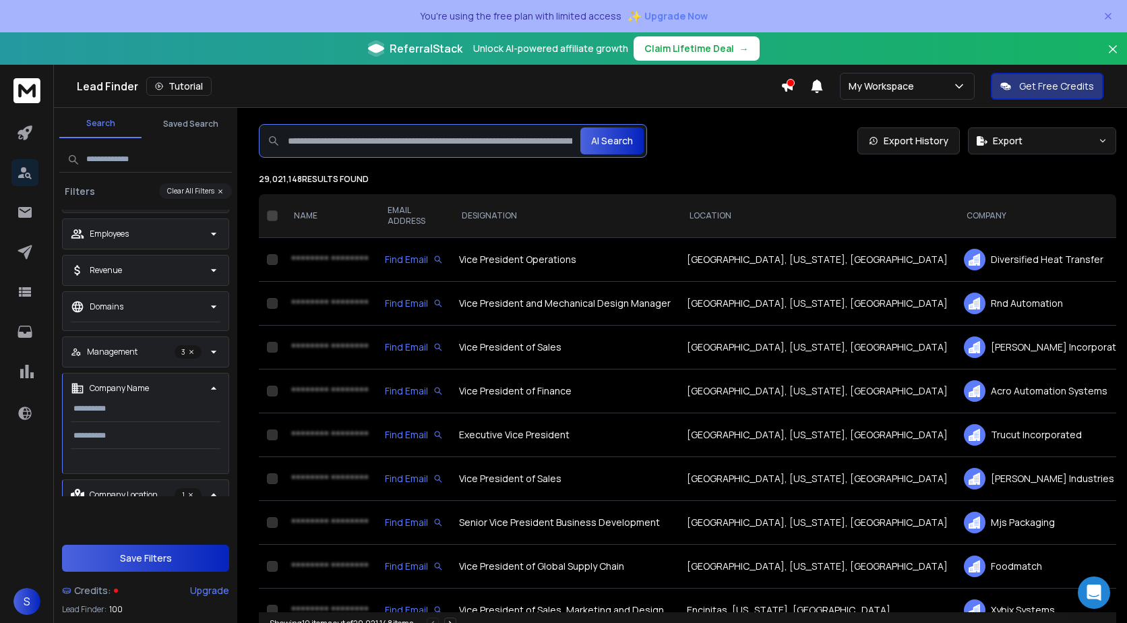
scroll to position [289, 0]
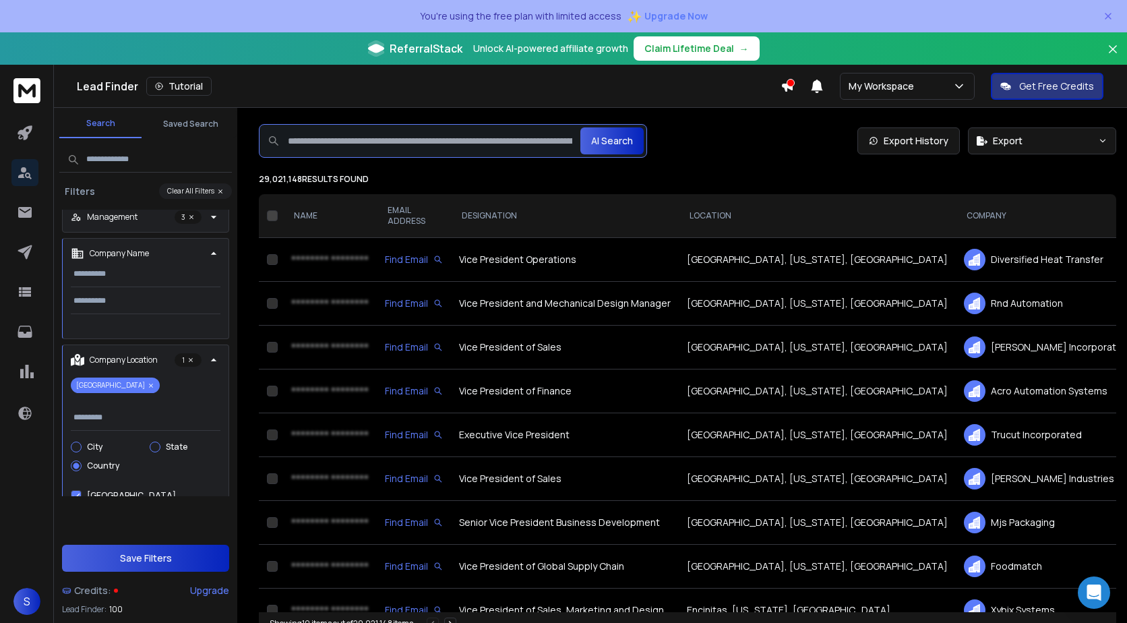
click at [207, 364] on icon at bounding box center [213, 359] width 13 height 13
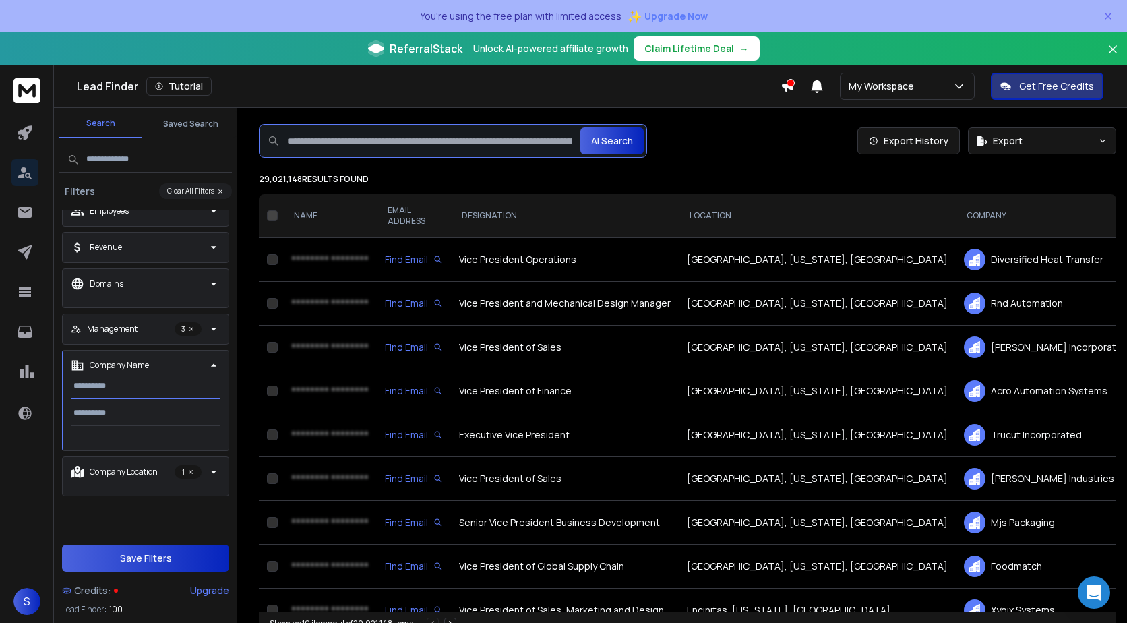
click at [163, 395] on input at bounding box center [146, 385] width 150 height 27
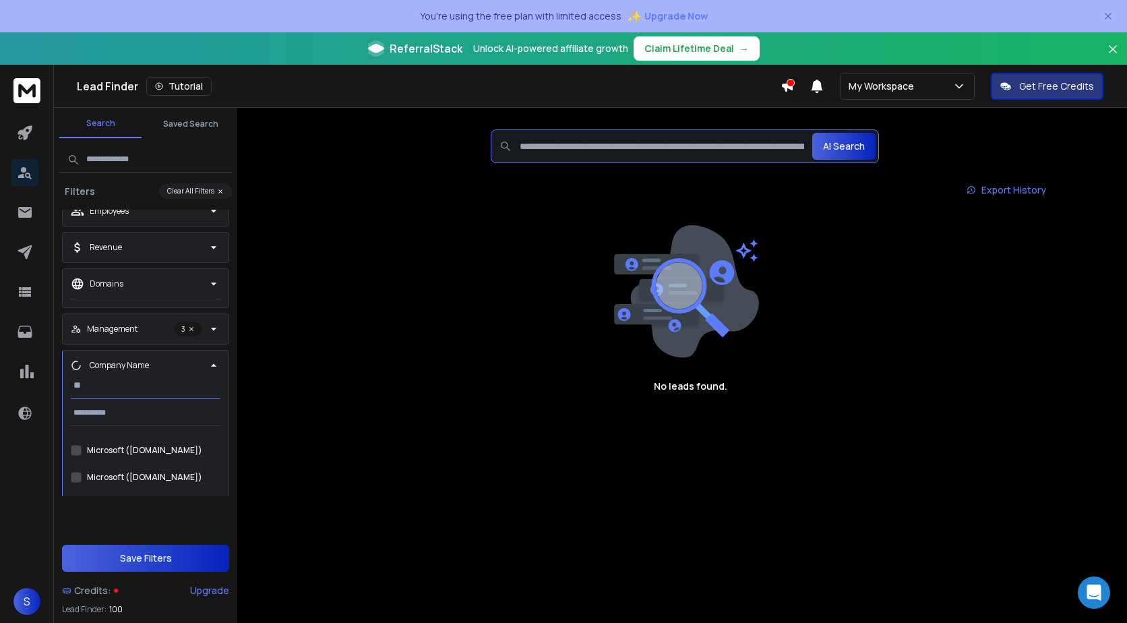
type input "*"
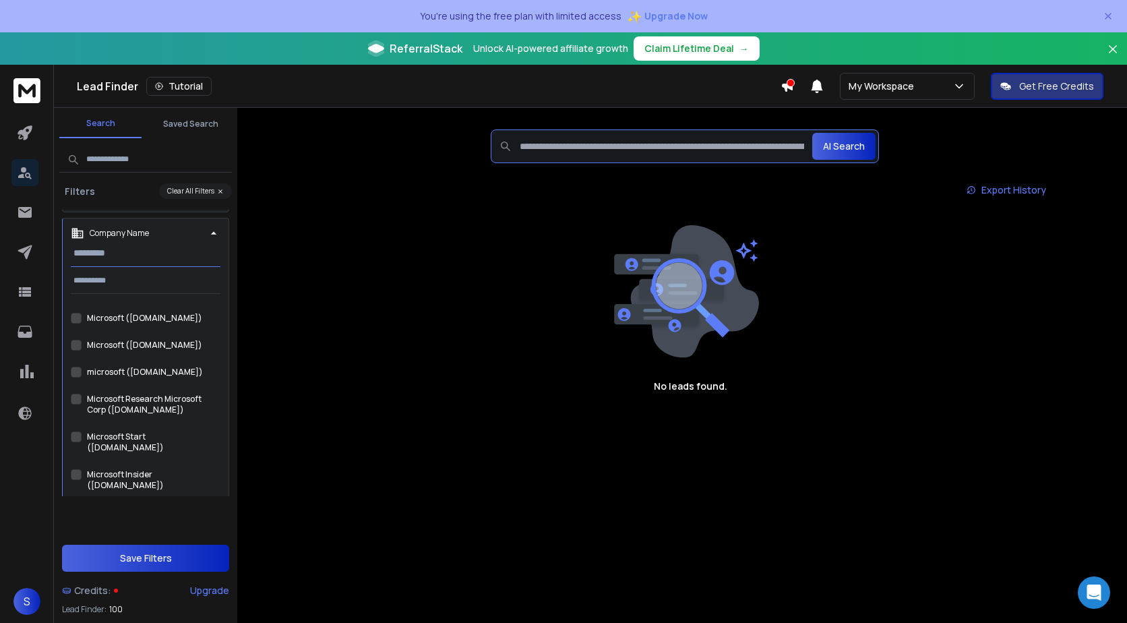
type input "*********"
click at [149, 317] on label "Microsoft (microsoft.gr)" at bounding box center [144, 318] width 115 height 11
click at [82, 317] on \(microsoft\ "Microsoft (microsoft.gr)" at bounding box center [76, 318] width 11 height 11
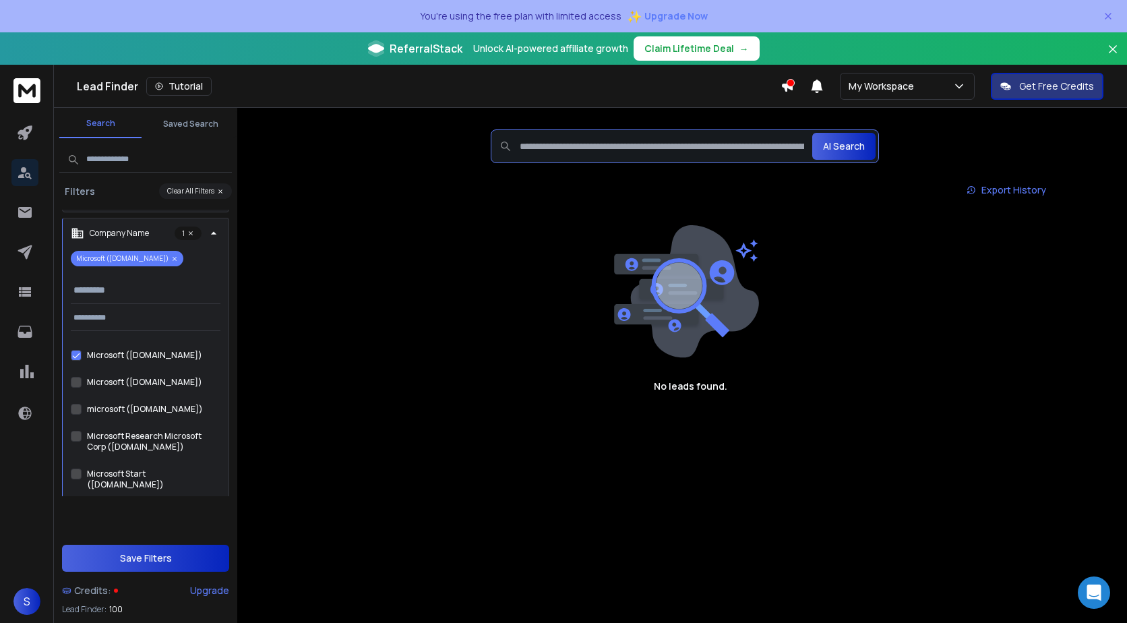
scroll to position [242, 0]
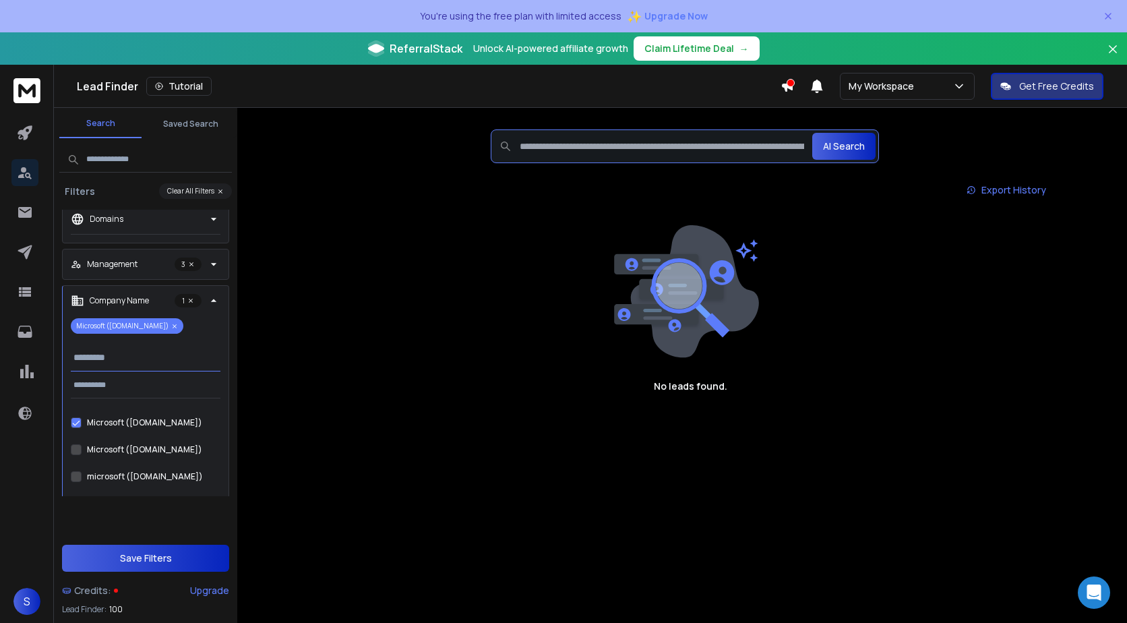
click at [148, 365] on input "*********" at bounding box center [146, 357] width 150 height 27
click at [151, 362] on input "*********" at bounding box center [146, 357] width 150 height 27
click at [154, 555] on button "Save Filters" at bounding box center [145, 557] width 167 height 27
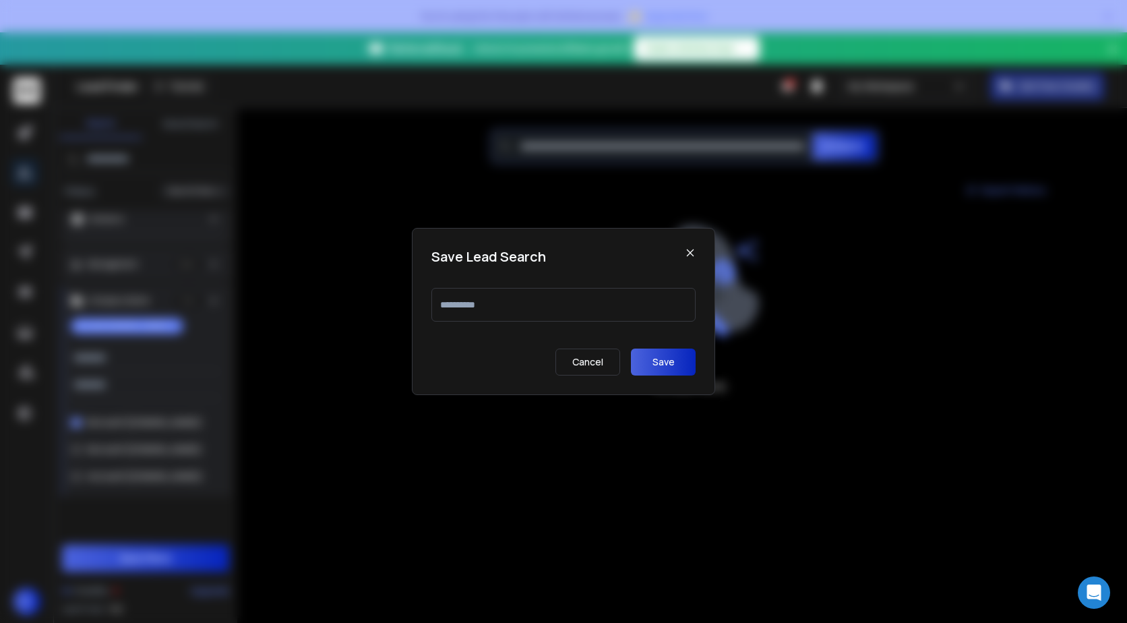
click at [681, 350] on button "Save" at bounding box center [663, 361] width 65 height 27
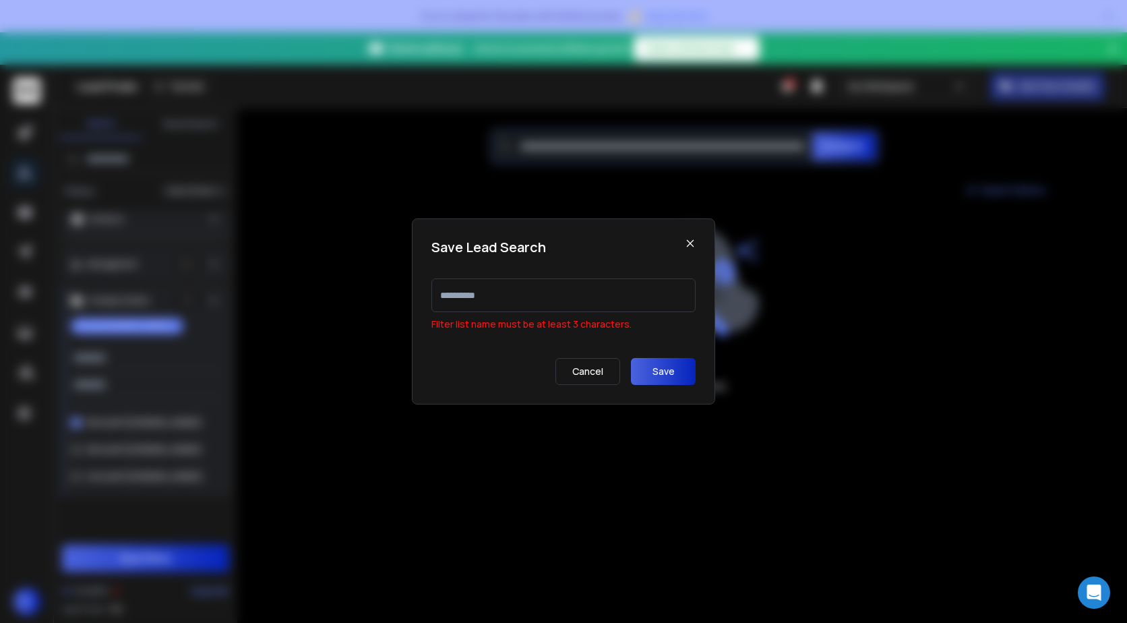
click at [691, 238] on div "Save Lead Search Filter list name must be at least 3 characters. Cancel Save" at bounding box center [563, 311] width 303 height 186
click at [694, 243] on icon at bounding box center [690, 243] width 11 height 11
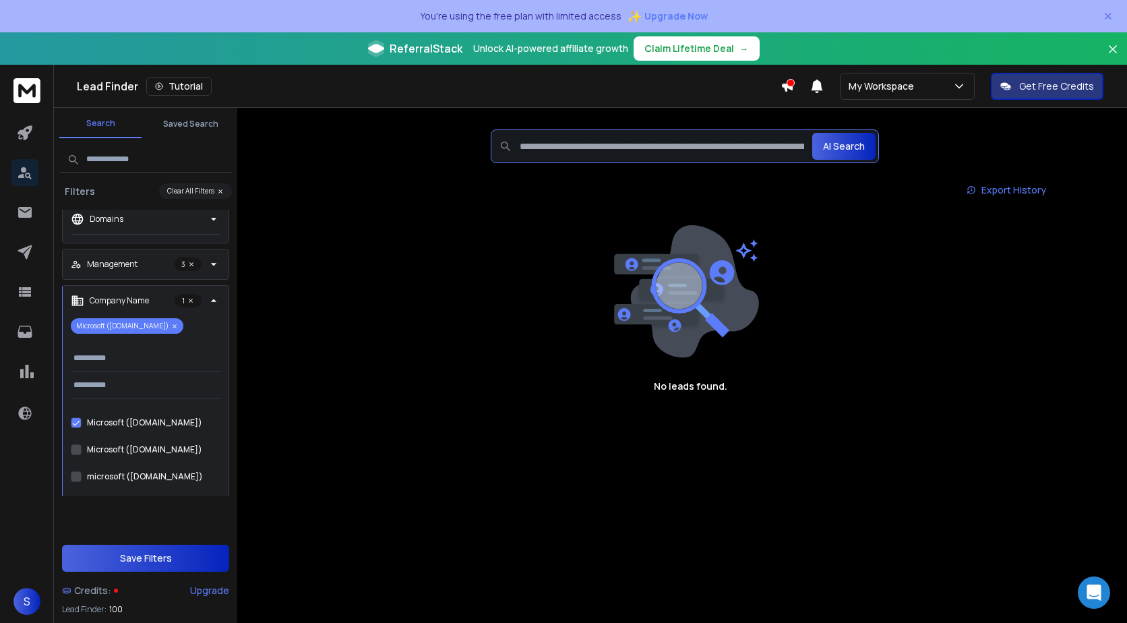
click at [162, 321] on p "Microsoft (microsoft.gr)" at bounding box center [127, 325] width 113 height 15
click at [171, 326] on icon at bounding box center [174, 326] width 7 height 7
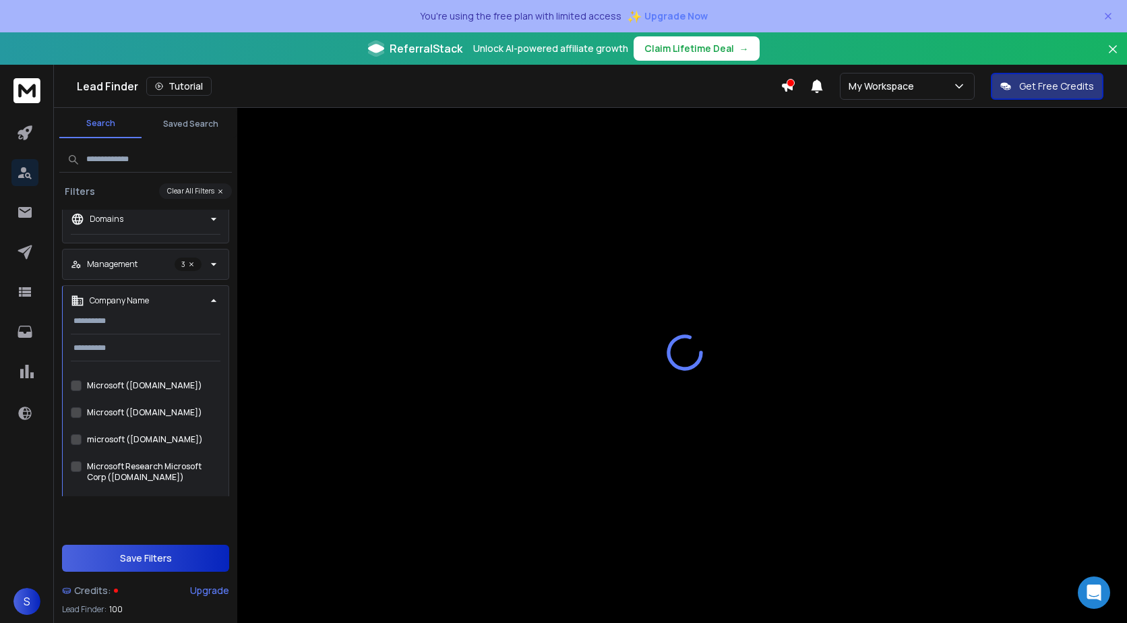
scroll to position [0, 0]
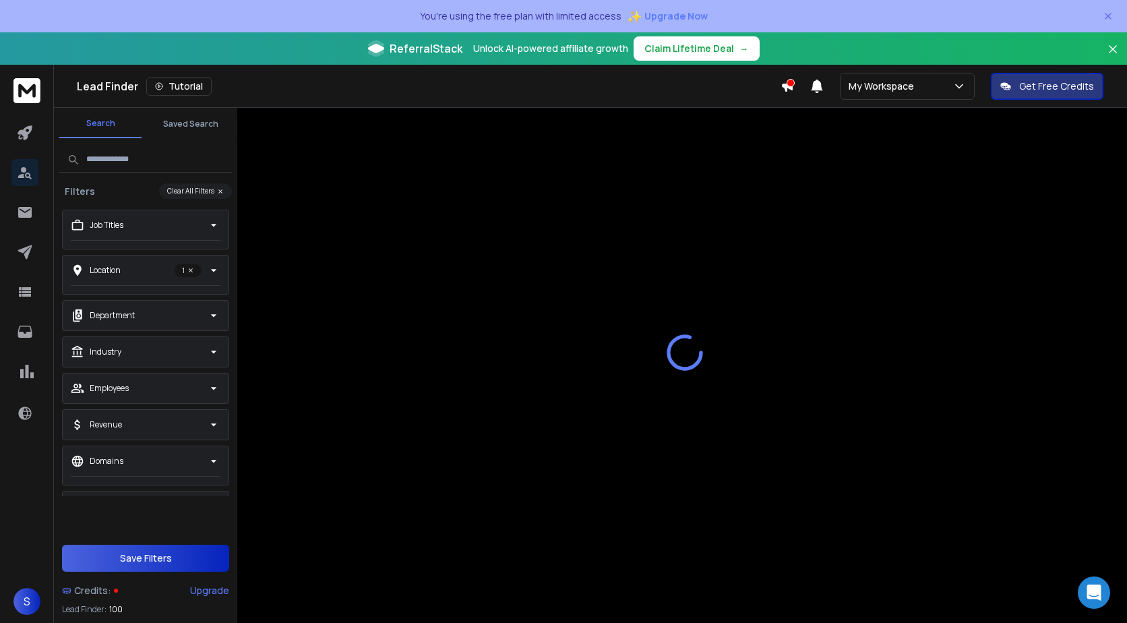
click at [187, 387] on div "Employees" at bounding box center [146, 387] width 150 height 13
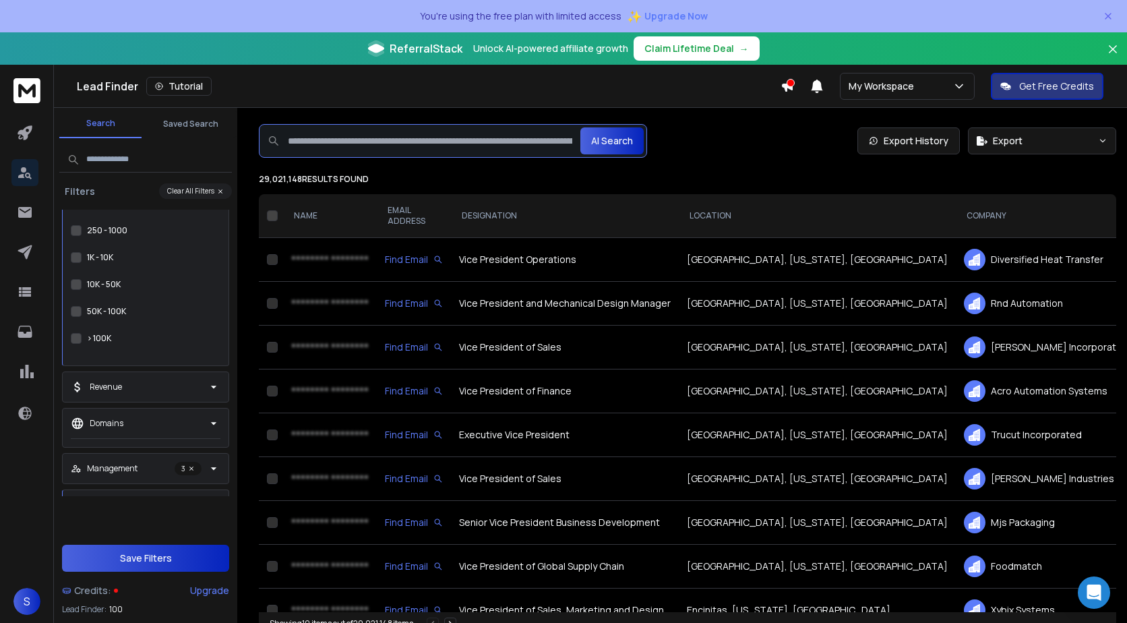
scroll to position [202, 0]
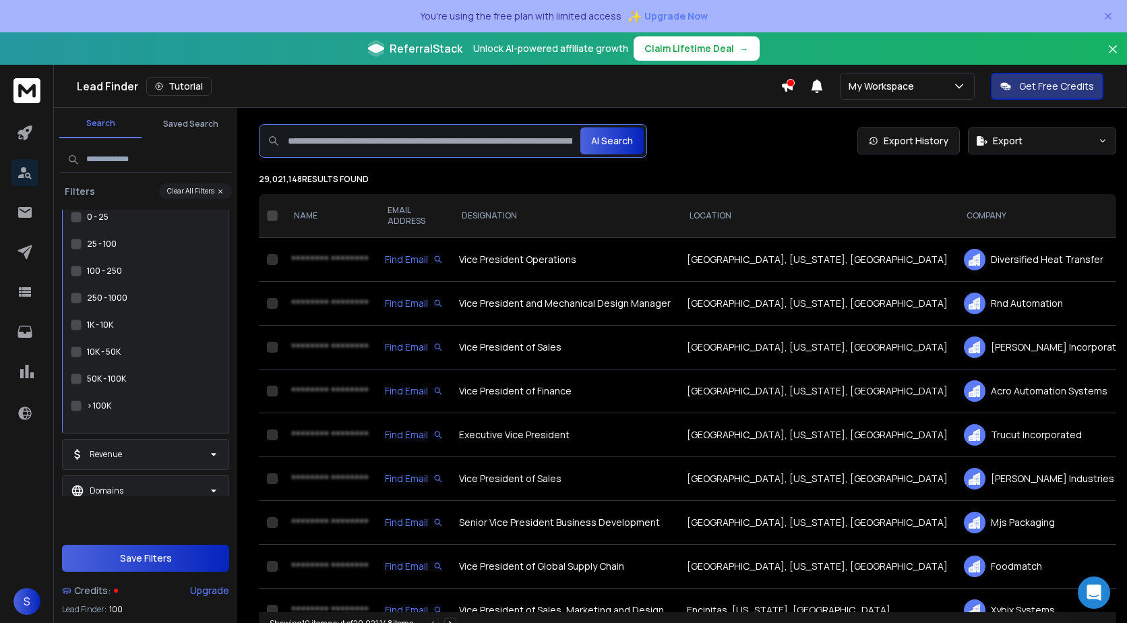
click at [97, 351] on label "10K - 50K" at bounding box center [104, 351] width 34 height 11
click at [82, 351] on 50K "10K - 50K" at bounding box center [76, 351] width 11 height 11
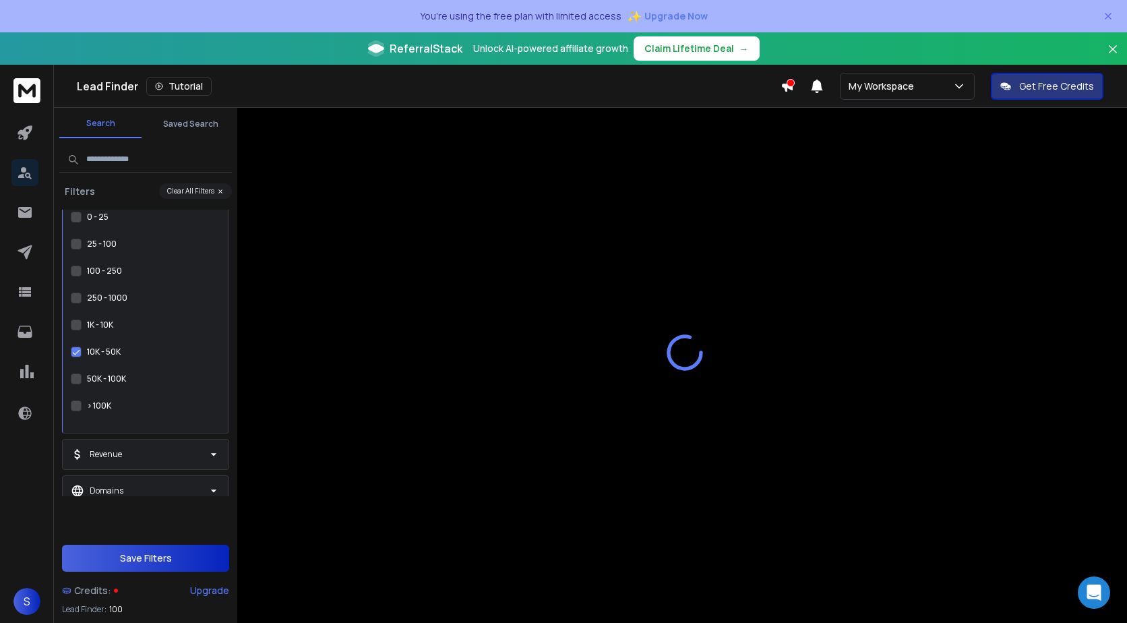
click at [84, 374] on div "50K - 100K" at bounding box center [146, 378] width 150 height 11
click at [79, 381] on 100K "50K - 100K" at bounding box center [76, 378] width 11 height 11
click at [77, 409] on 100K "> 100K" at bounding box center [76, 405] width 11 height 11
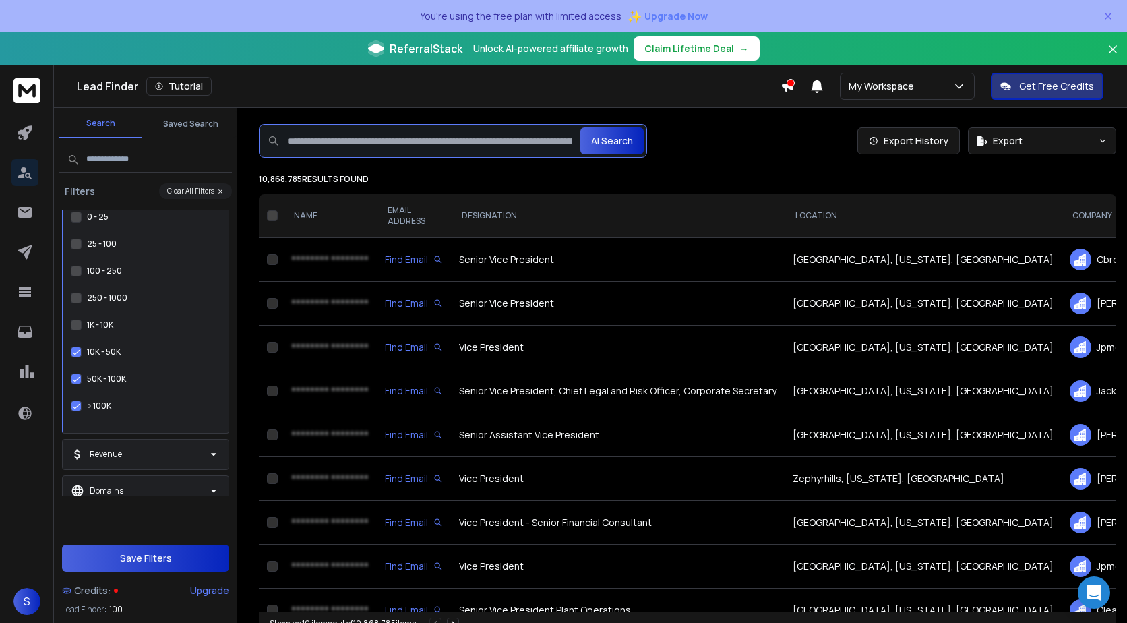
click at [77, 325] on 10K "1K - 10K" at bounding box center [76, 324] width 11 height 11
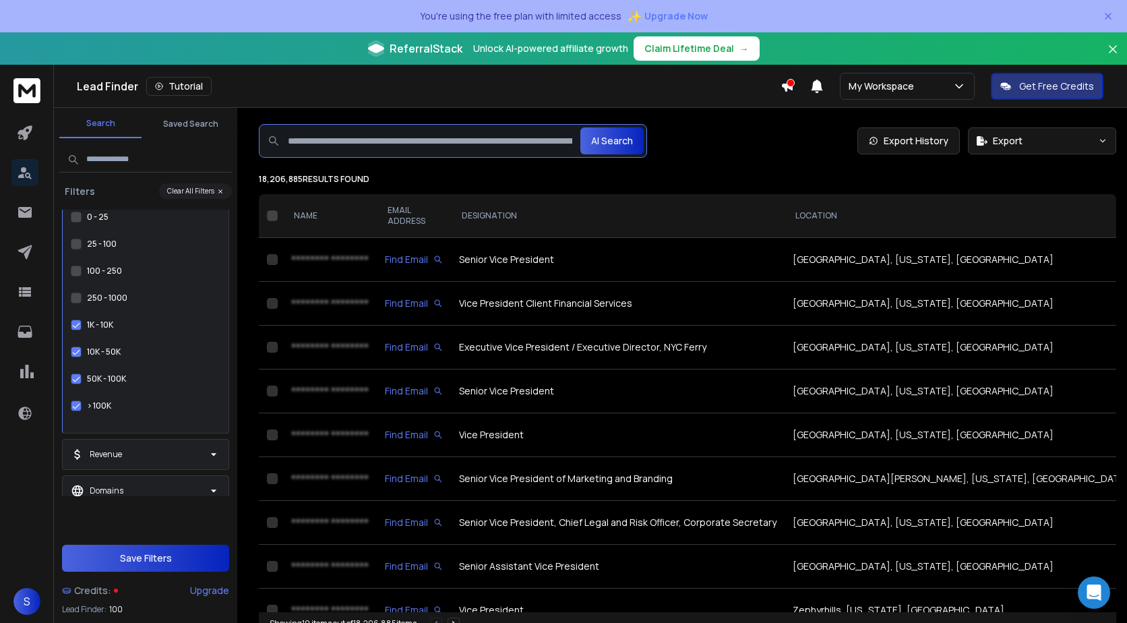
click at [74, 325] on 10K "1K - 10K" at bounding box center [76, 324] width 11 height 11
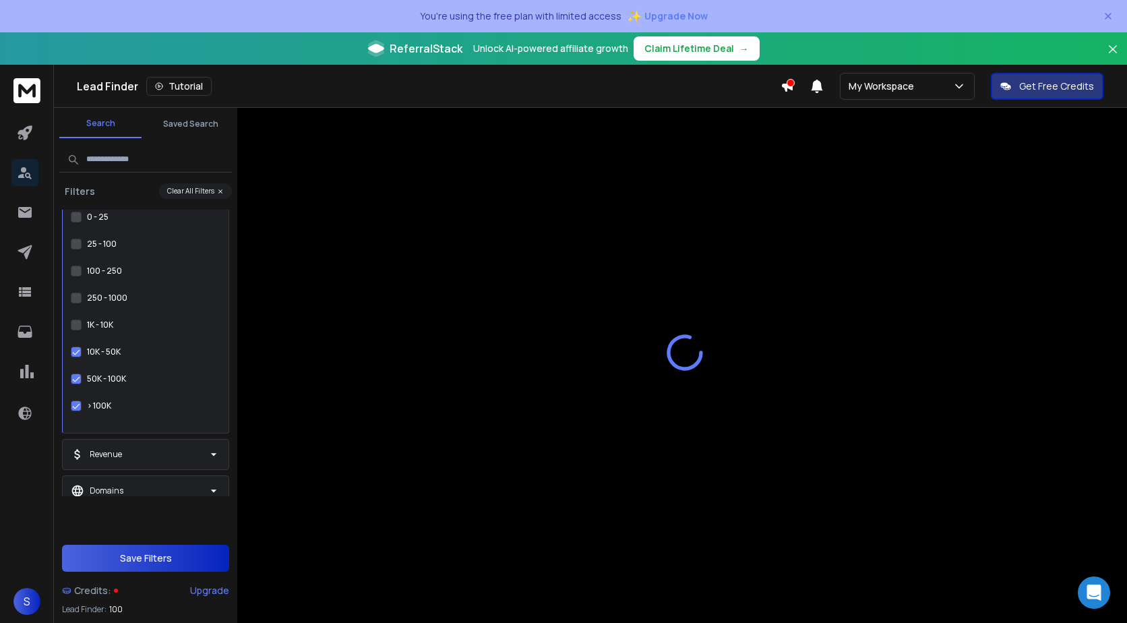
click at [151, 561] on button "Save Filters" at bounding box center [145, 557] width 167 height 27
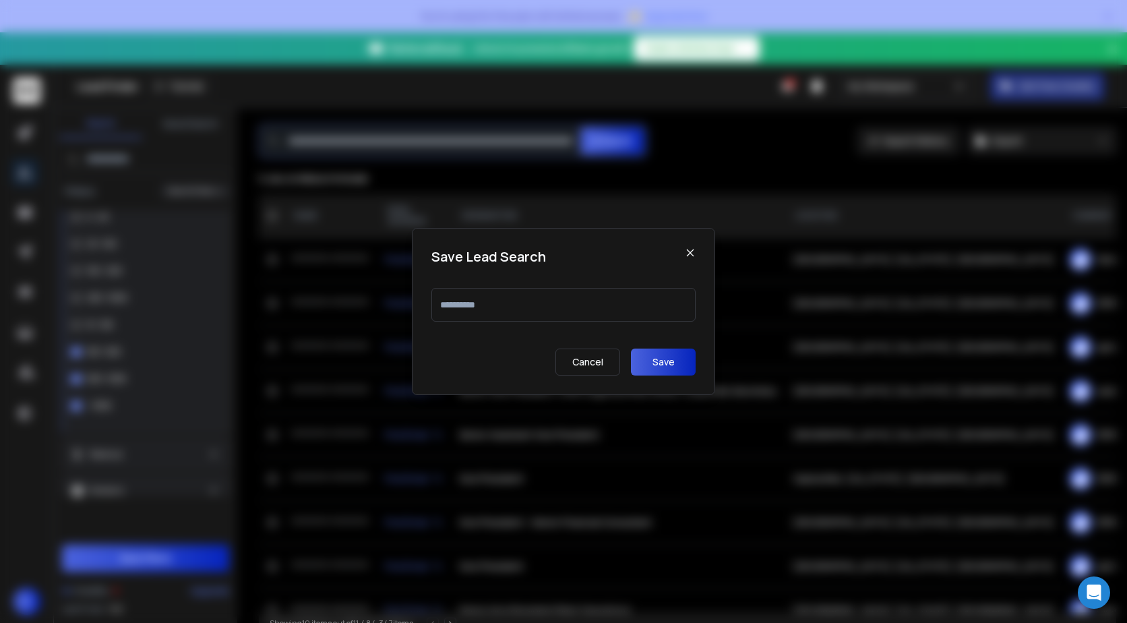
click at [605, 293] on input at bounding box center [563, 305] width 264 height 34
type input "**********"
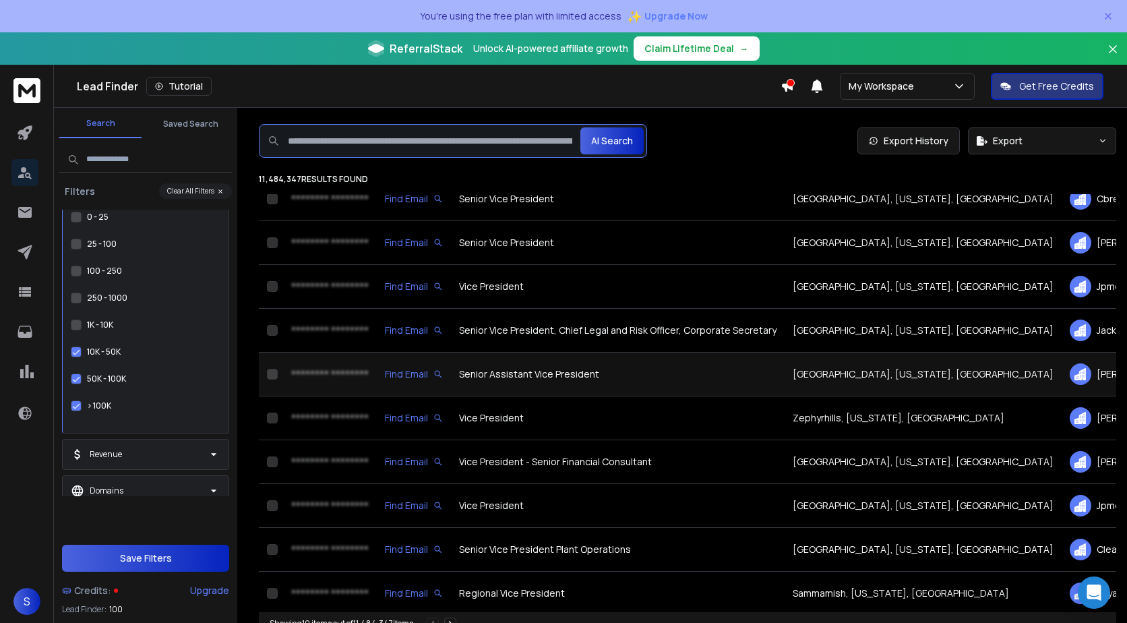
scroll to position [71, 0]
click at [400, 367] on div "Find Email" at bounding box center [414, 373] width 58 height 13
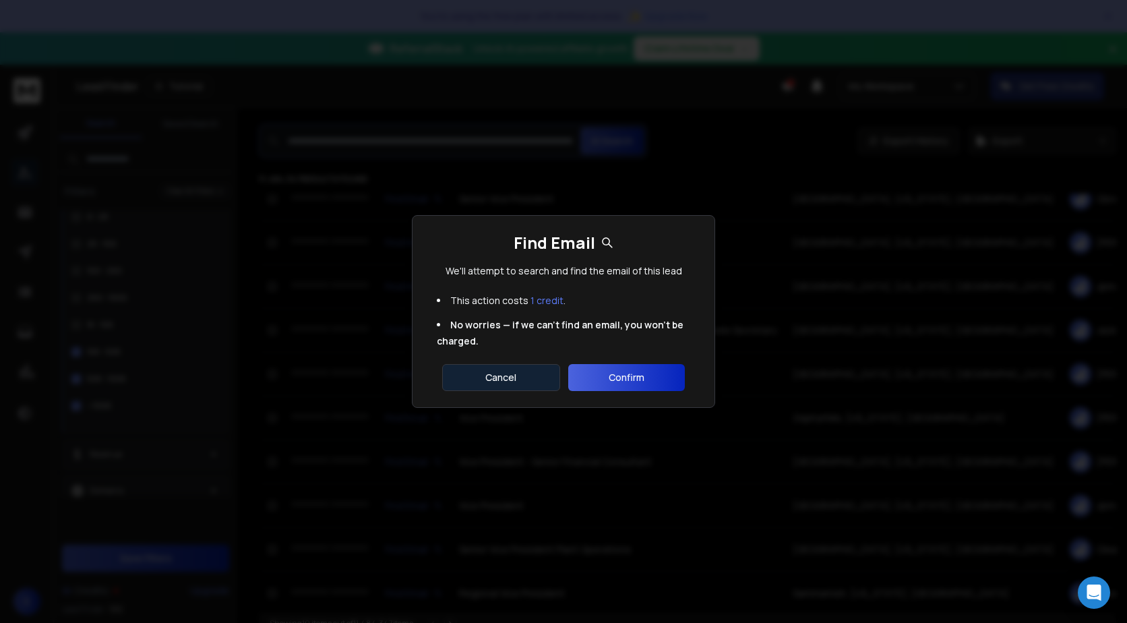
click at [526, 376] on button "Cancel" at bounding box center [501, 377] width 118 height 27
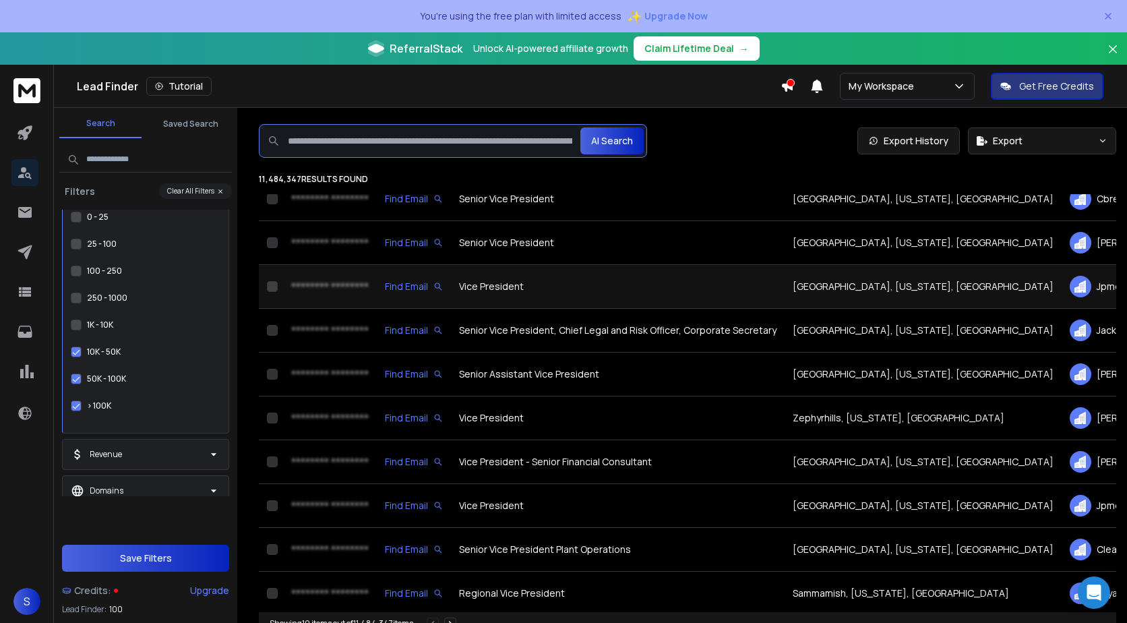
click at [391, 284] on td "Find Email" at bounding box center [414, 287] width 74 height 44
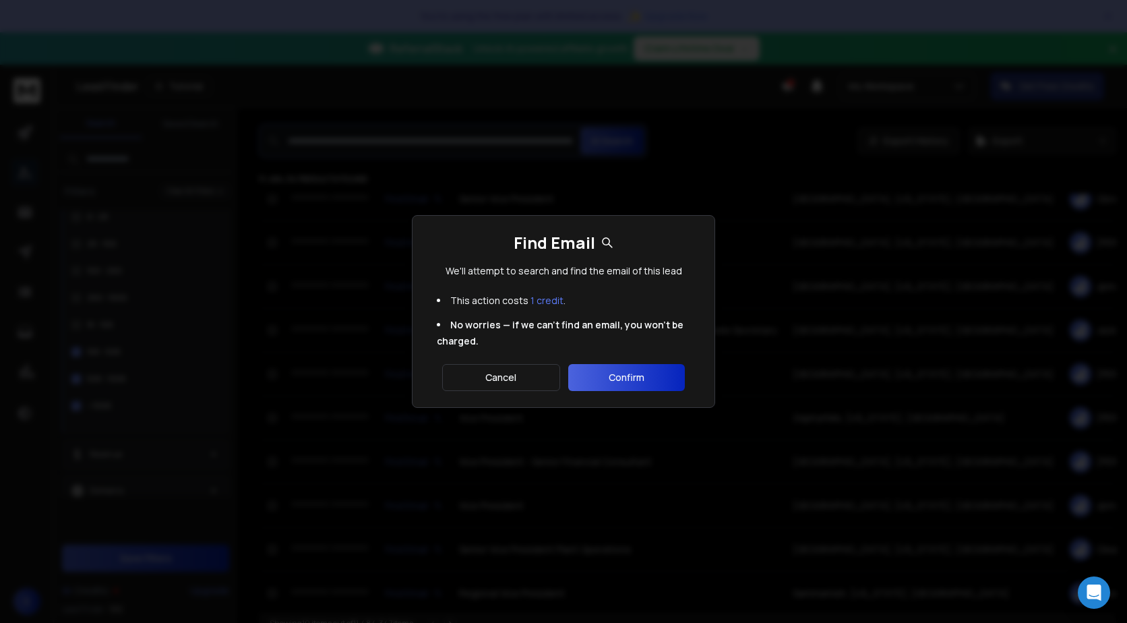
click at [636, 384] on button "Confirm" at bounding box center [626, 377] width 117 height 27
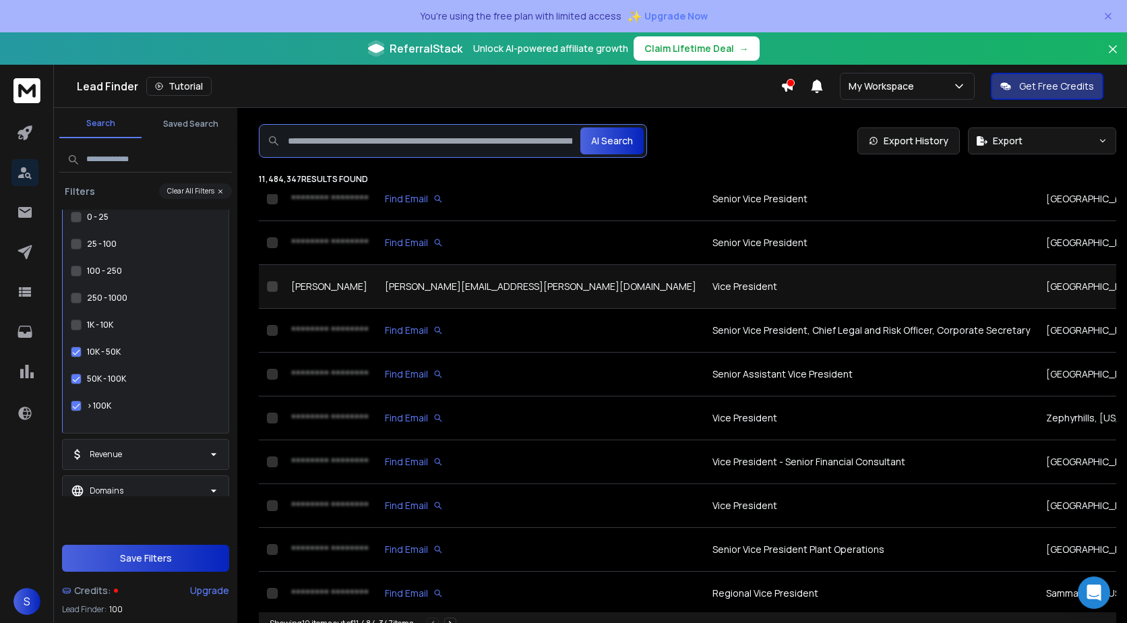
click at [276, 281] on button "button" at bounding box center [272, 286] width 11 height 11
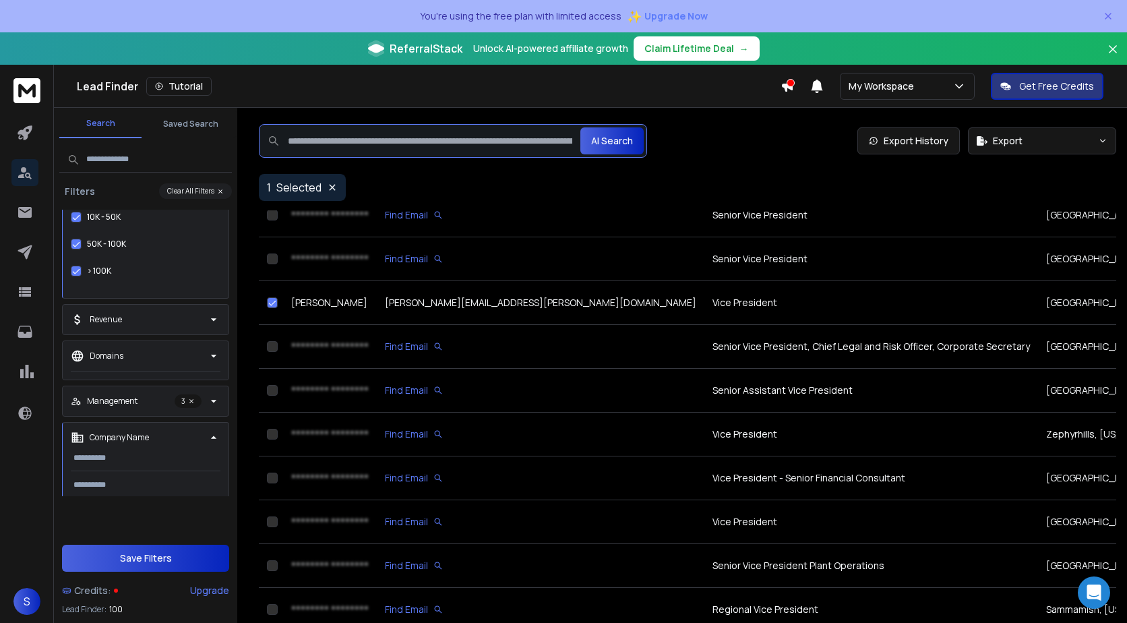
click at [451, 147] on textarea at bounding box center [430, 140] width 284 height 27
click at [451, 147] on textarea "To enrich screen reader interactions, please activate Accessibility in Grammarl…" at bounding box center [430, 140] width 284 height 27
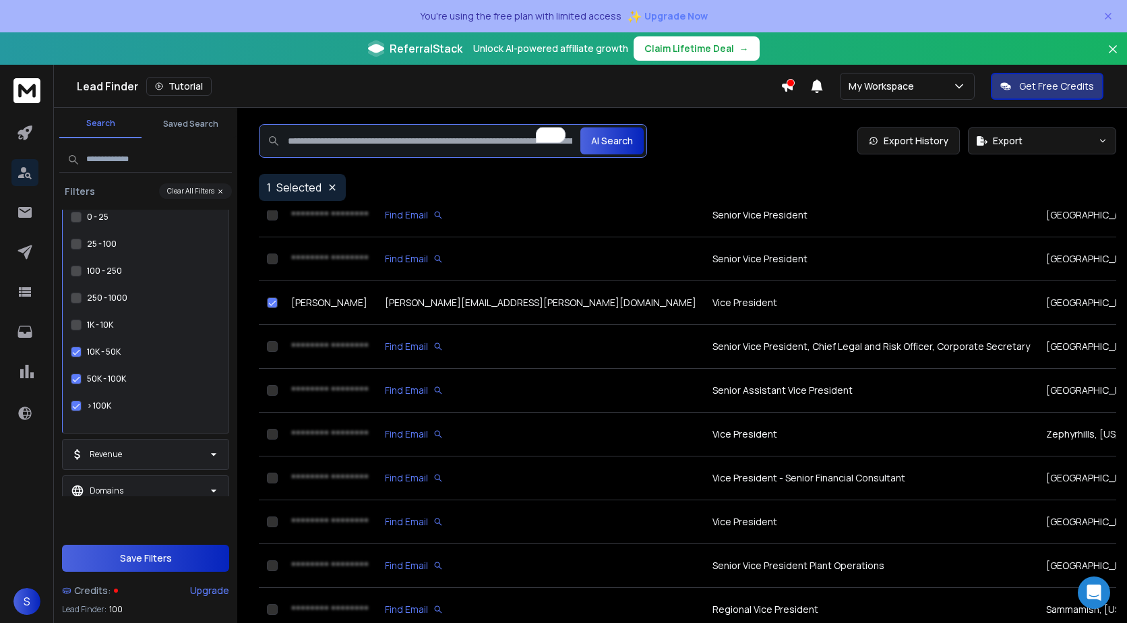
scroll to position [0, 0]
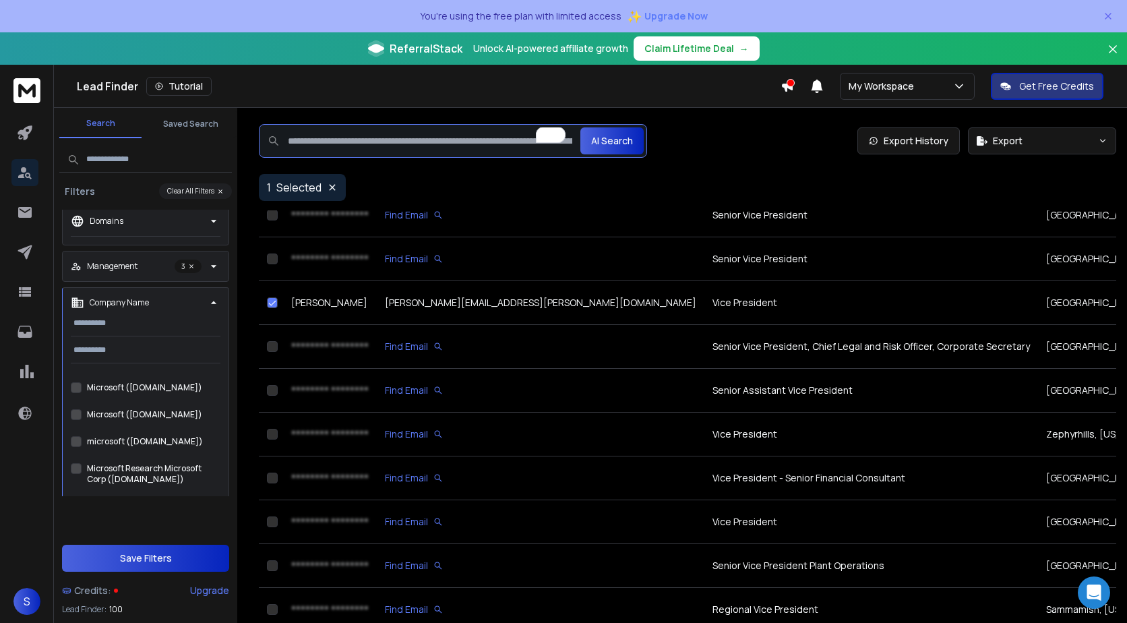
click at [210, 296] on icon at bounding box center [213, 302] width 13 height 13
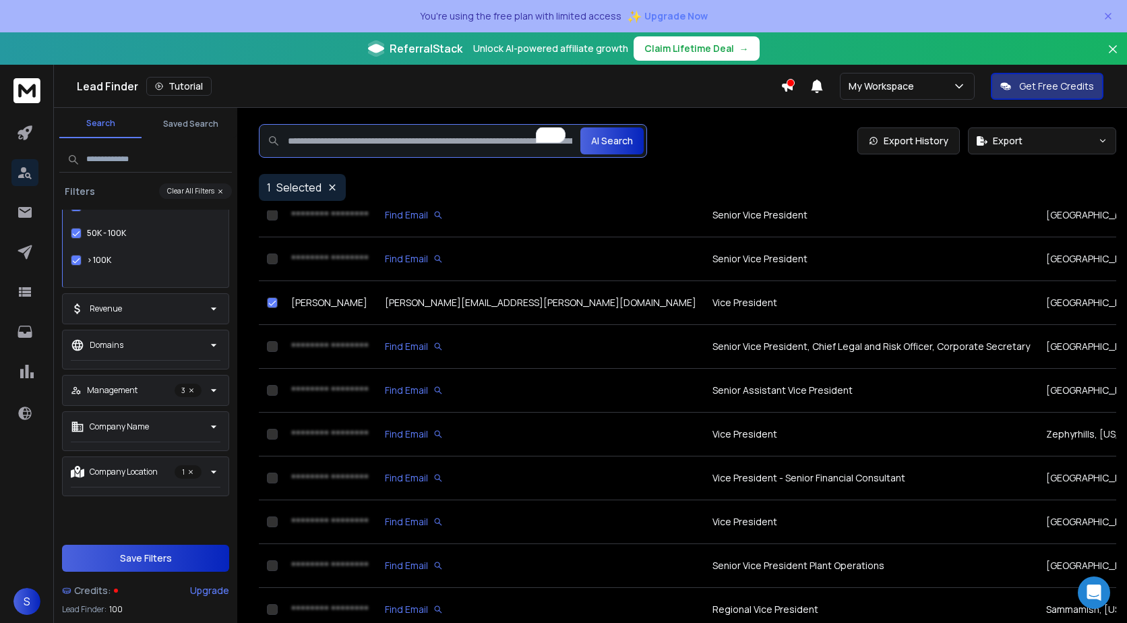
scroll to position [348, 0]
click at [208, 393] on icon at bounding box center [213, 389] width 13 height 13
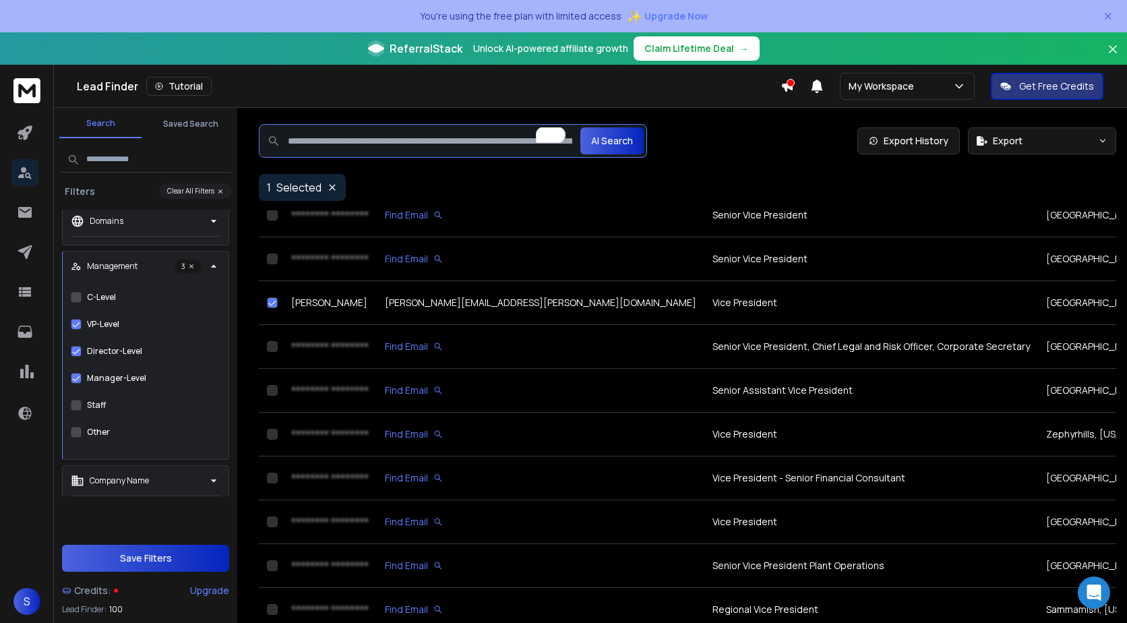
click at [207, 264] on icon at bounding box center [213, 265] width 13 height 13
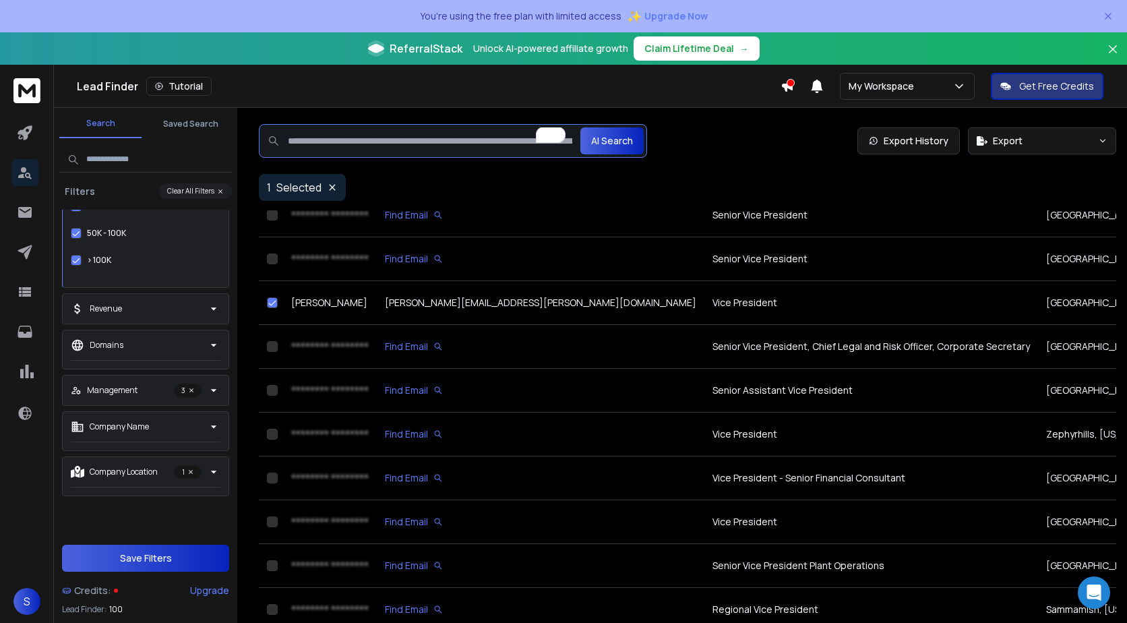
click at [189, 469] on icon at bounding box center [190, 471] width 7 height 7
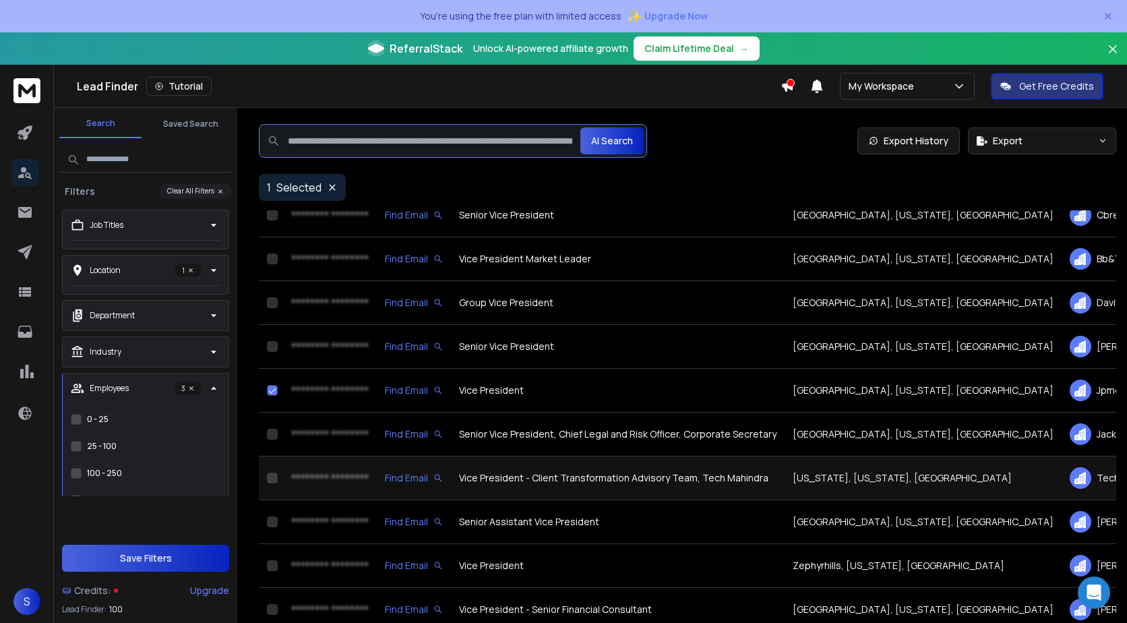
scroll to position [0, 0]
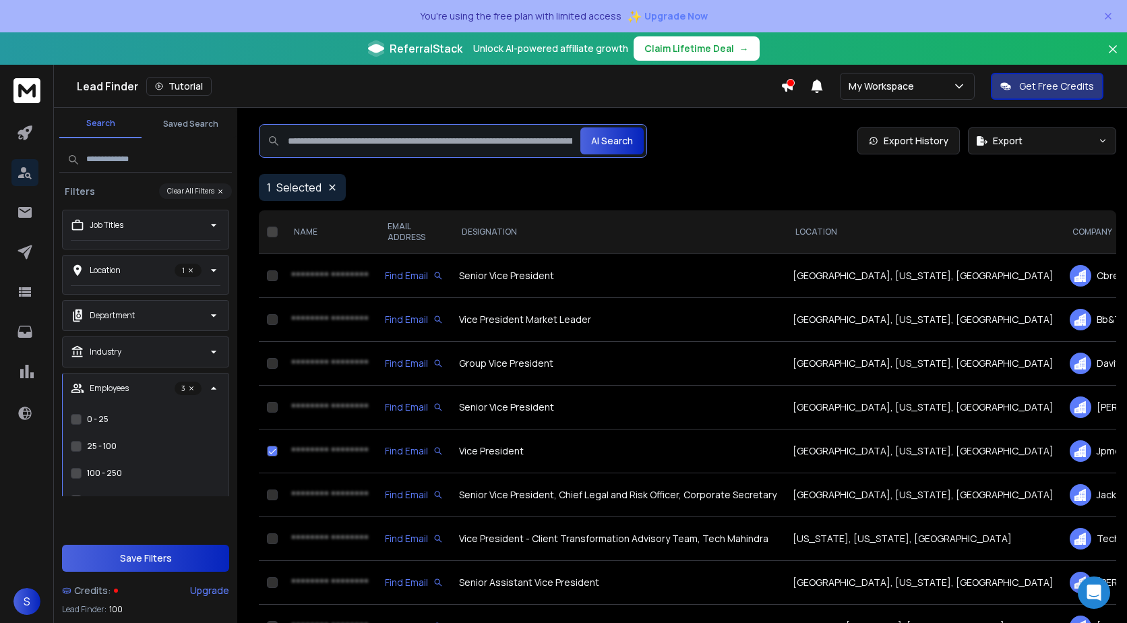
click at [210, 273] on icon at bounding box center [213, 269] width 13 height 13
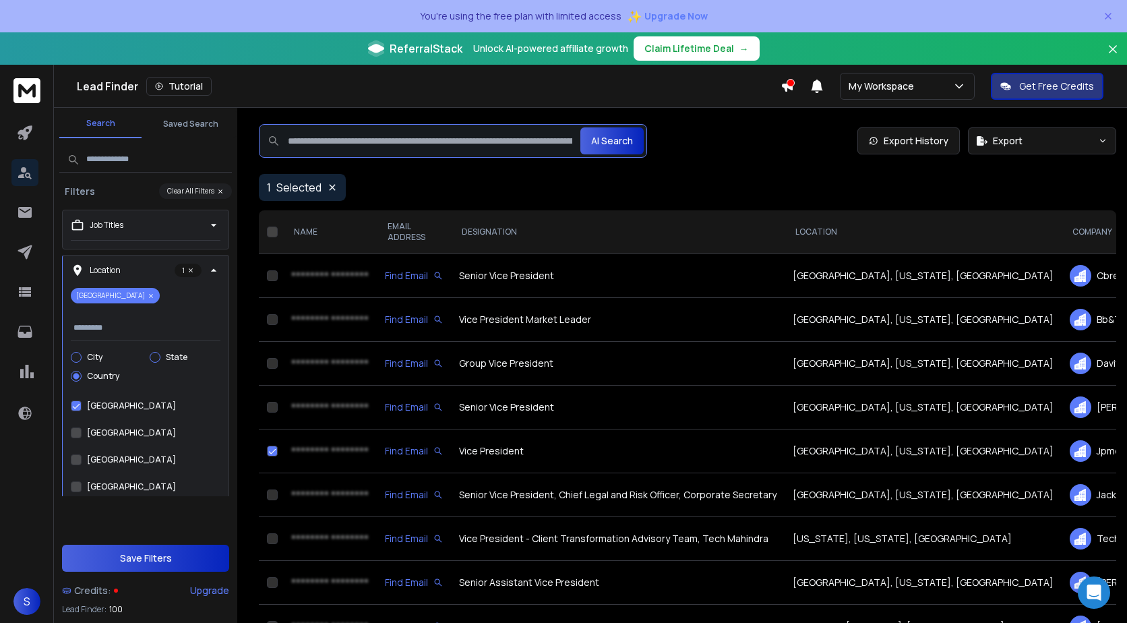
click at [148, 295] on icon at bounding box center [151, 295] width 7 height 7
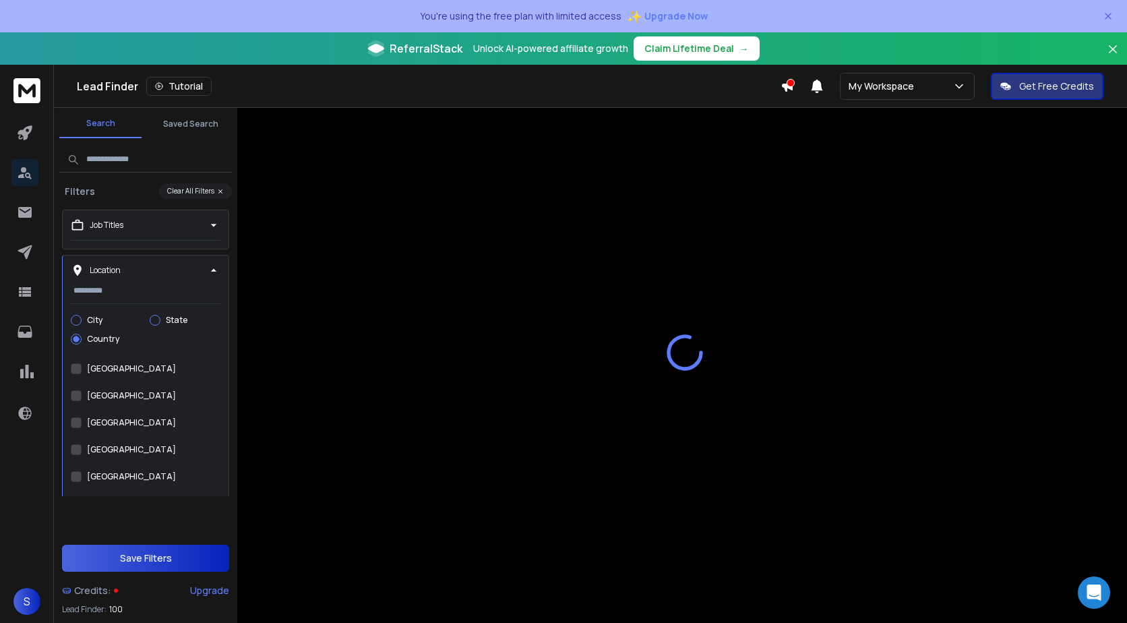
click at [211, 269] on icon at bounding box center [213, 269] width 13 height 13
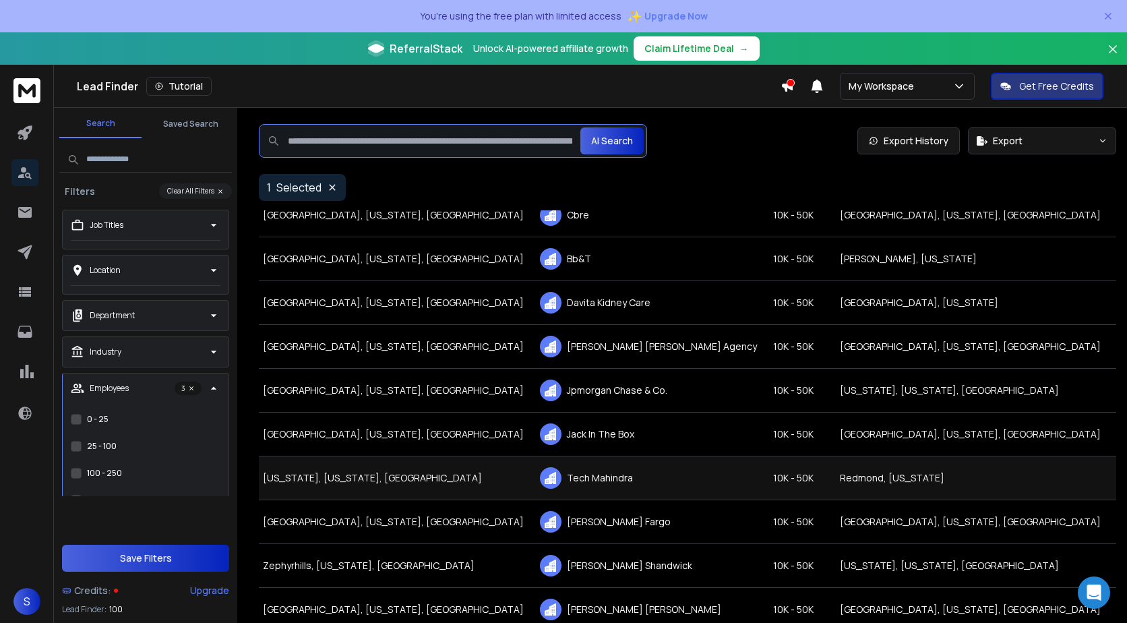
scroll to position [71, 0]
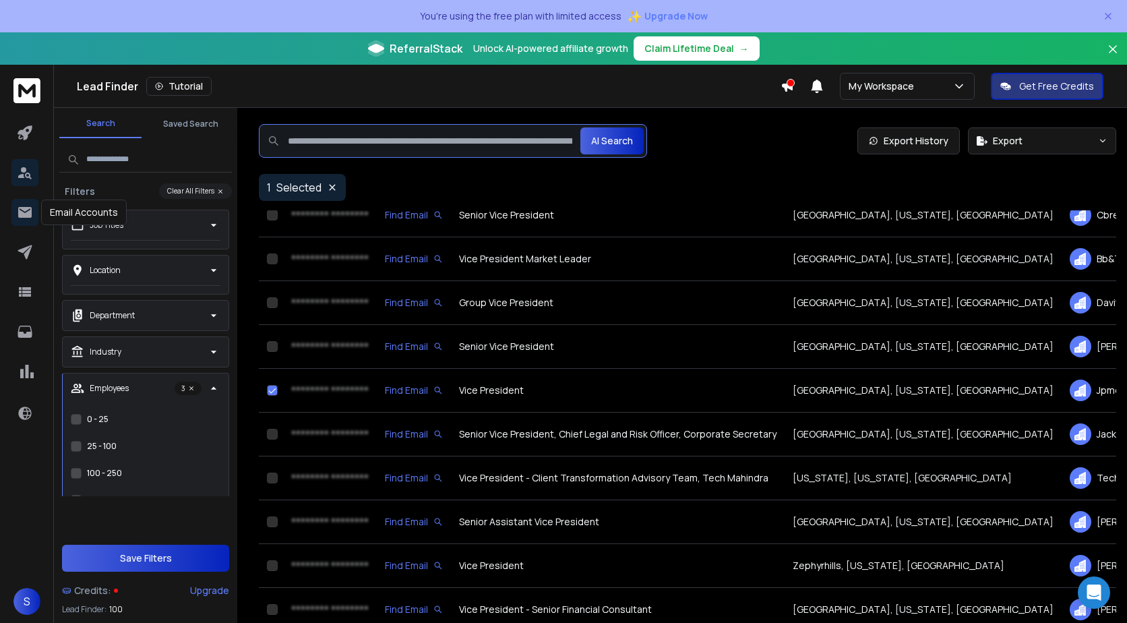
click at [24, 214] on icon at bounding box center [24, 212] width 13 height 11
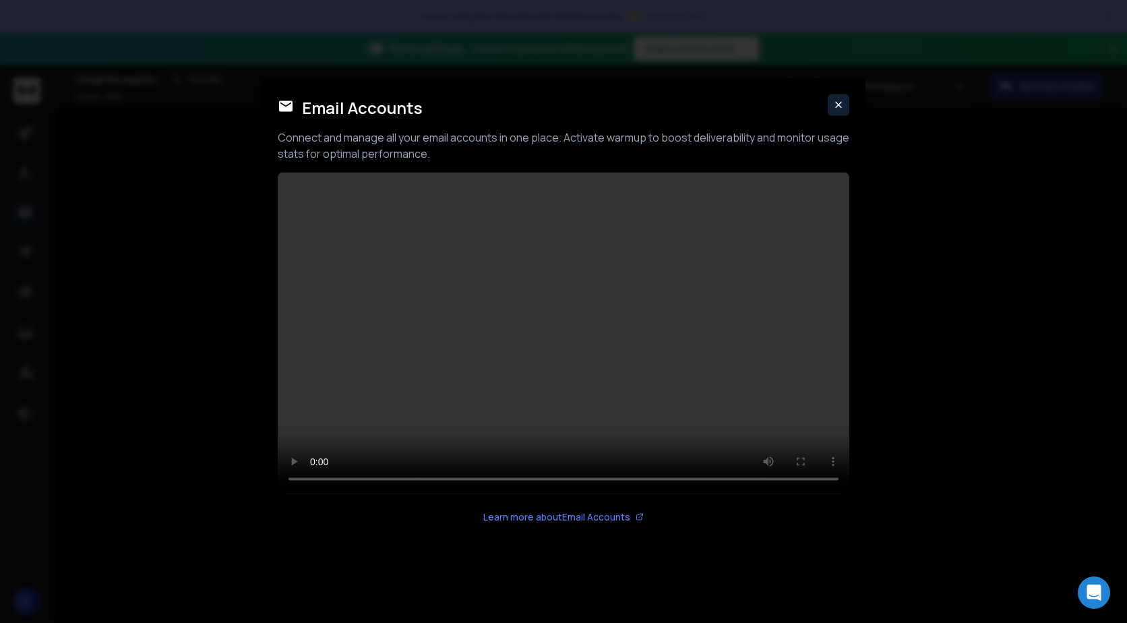
click at [843, 103] on icon at bounding box center [838, 105] width 11 height 11
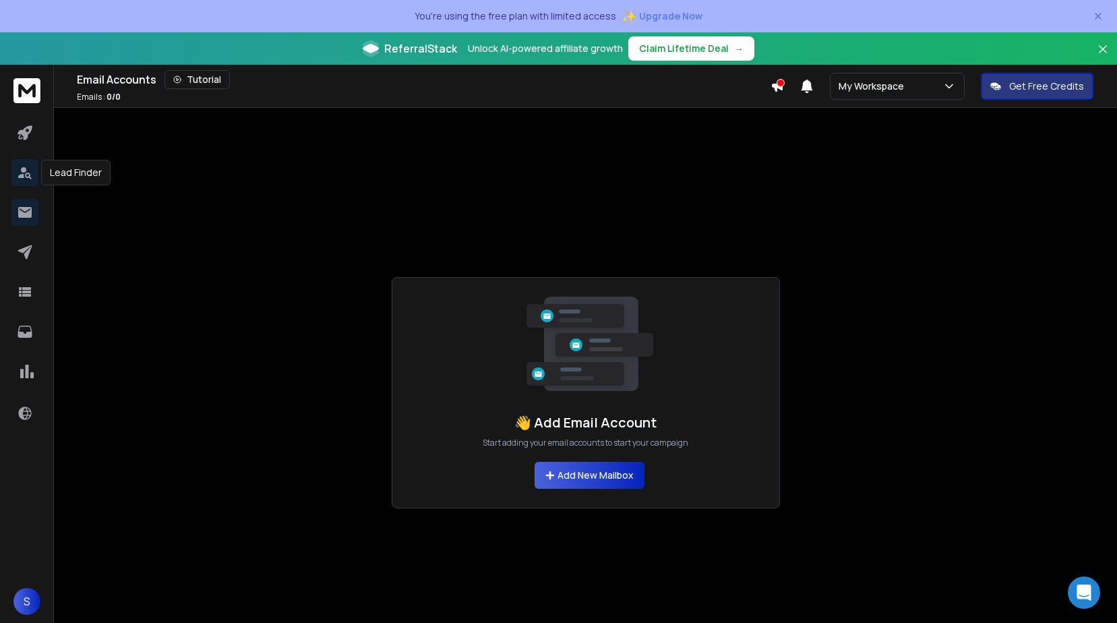
click at [17, 173] on icon at bounding box center [25, 172] width 16 height 16
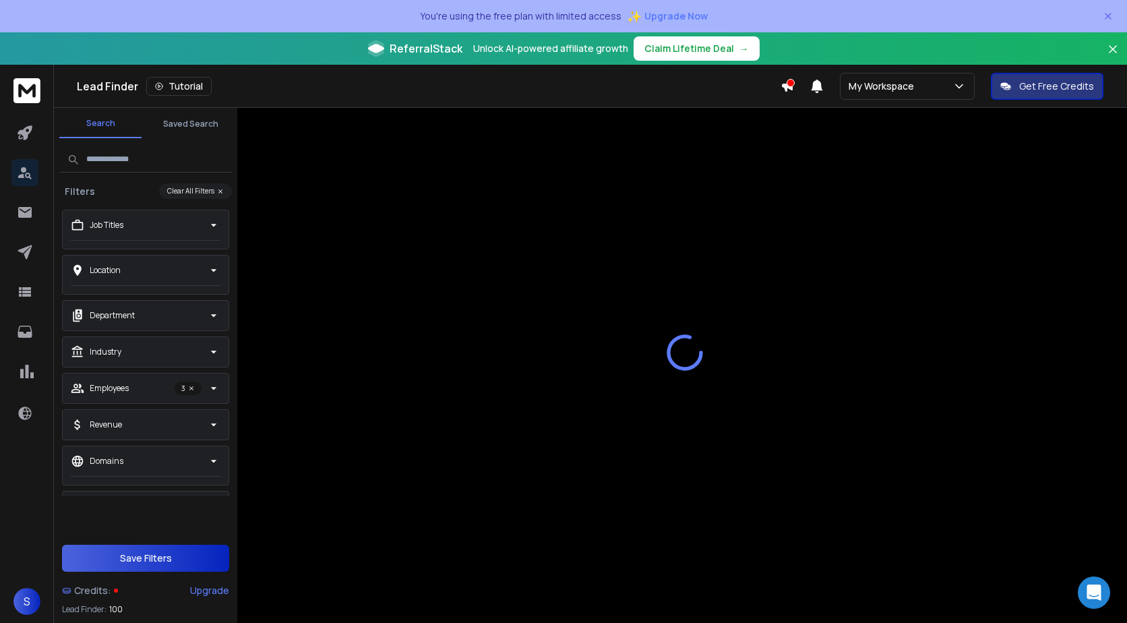
scroll to position [67, 0]
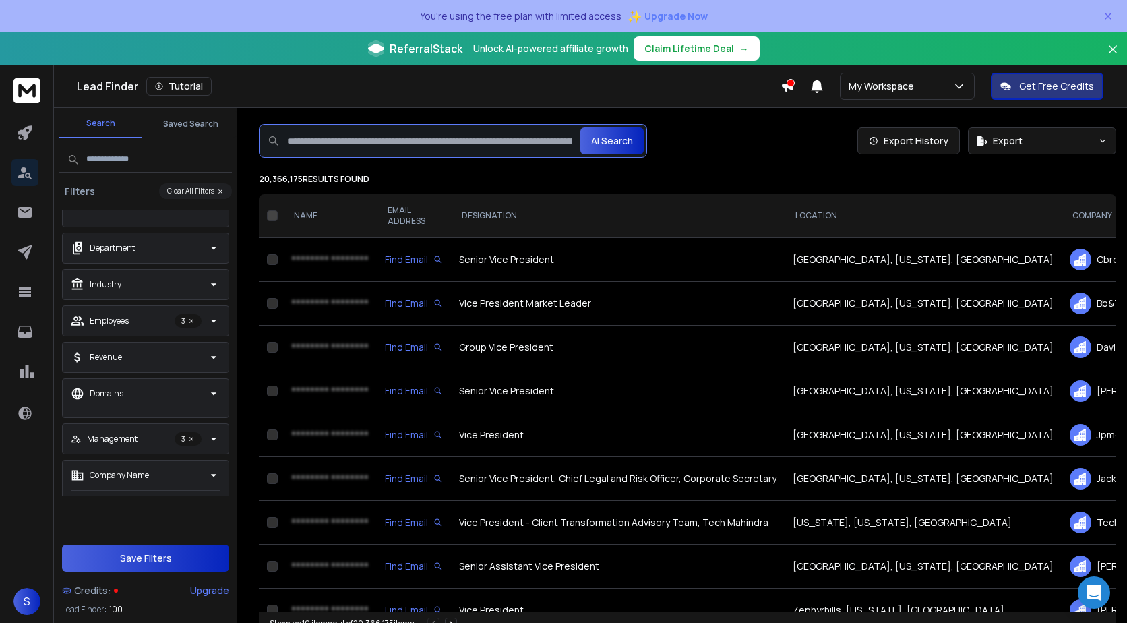
click at [179, 440] on p "3" at bounding box center [188, 438] width 27 height 13
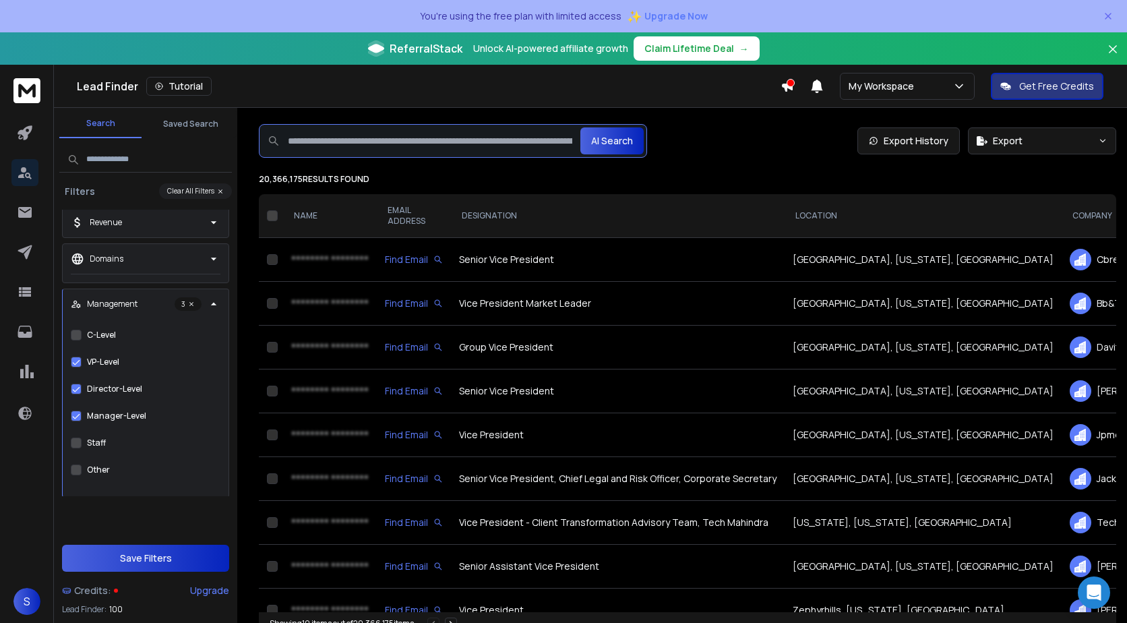
click at [84, 364] on div "VP-Level" at bounding box center [146, 361] width 150 height 11
click at [81, 388] on button "Director-Level" at bounding box center [76, 388] width 11 height 11
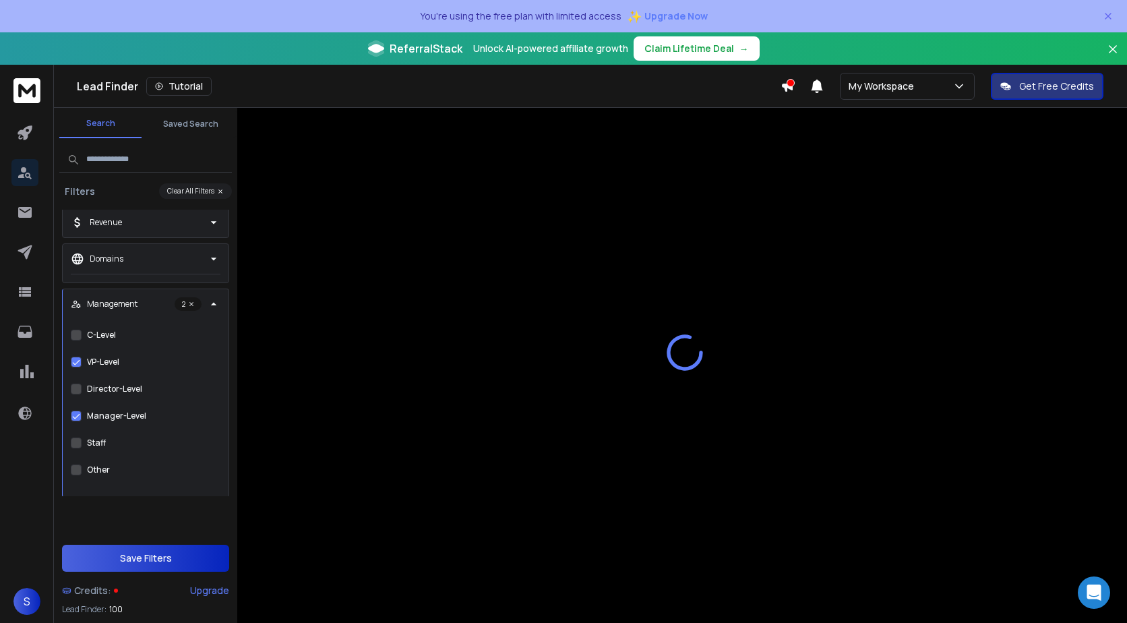
click at [76, 365] on button "VP-Level" at bounding box center [76, 361] width 11 height 11
click at [81, 416] on button "Manager-Level" at bounding box center [76, 415] width 11 height 11
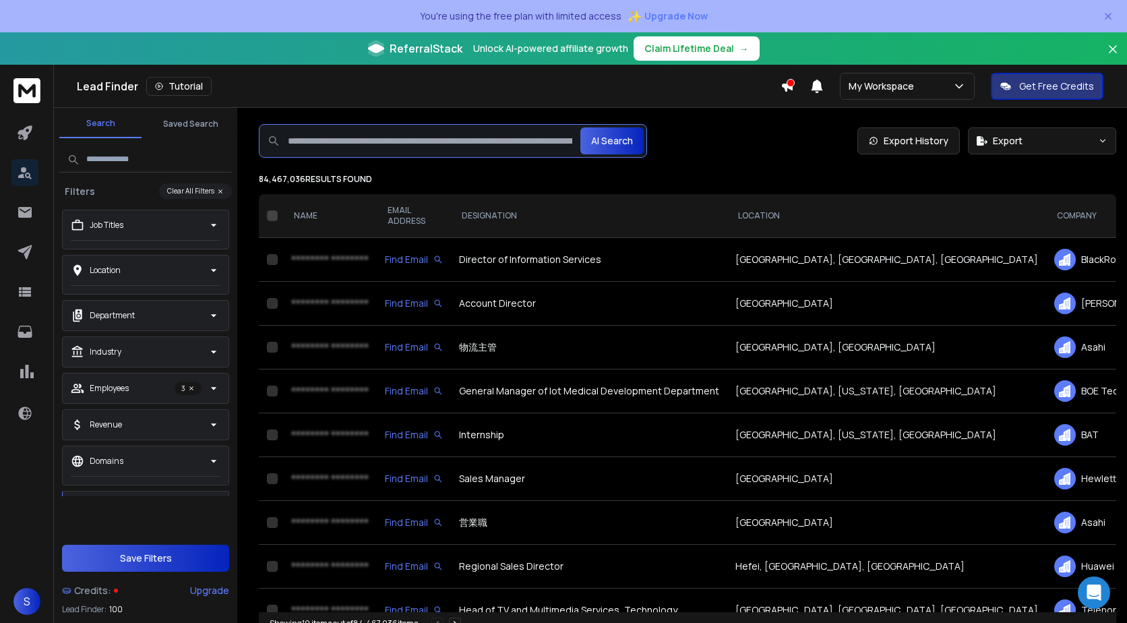
click at [175, 392] on p "3" at bounding box center [188, 387] width 27 height 13
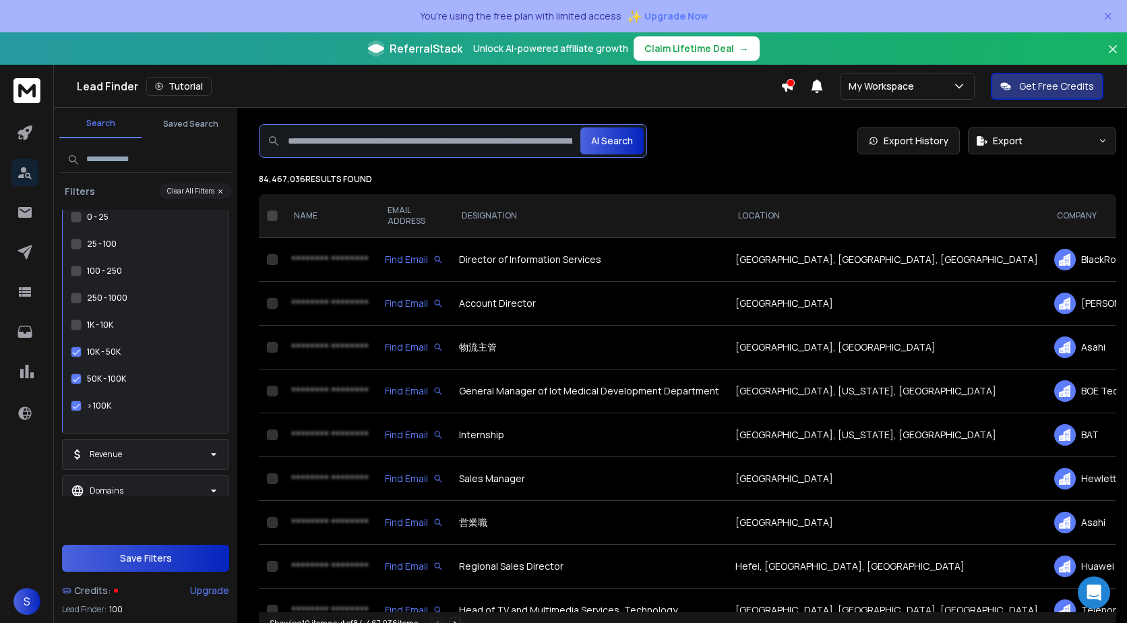
click at [77, 359] on div "10K - 50K" at bounding box center [146, 351] width 150 height 27
click at [77, 376] on 100K "50K - 100K" at bounding box center [76, 378] width 11 height 11
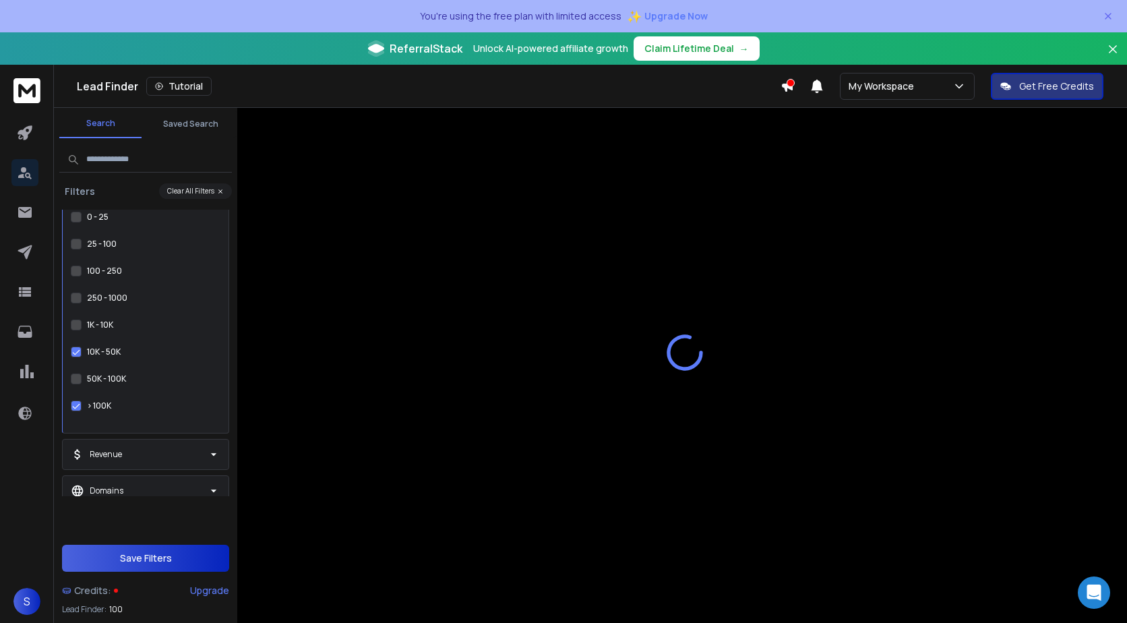
click at [79, 404] on 100K "> 100K" at bounding box center [76, 405] width 11 height 11
click at [79, 358] on div "10K - 50K" at bounding box center [146, 351] width 150 height 27
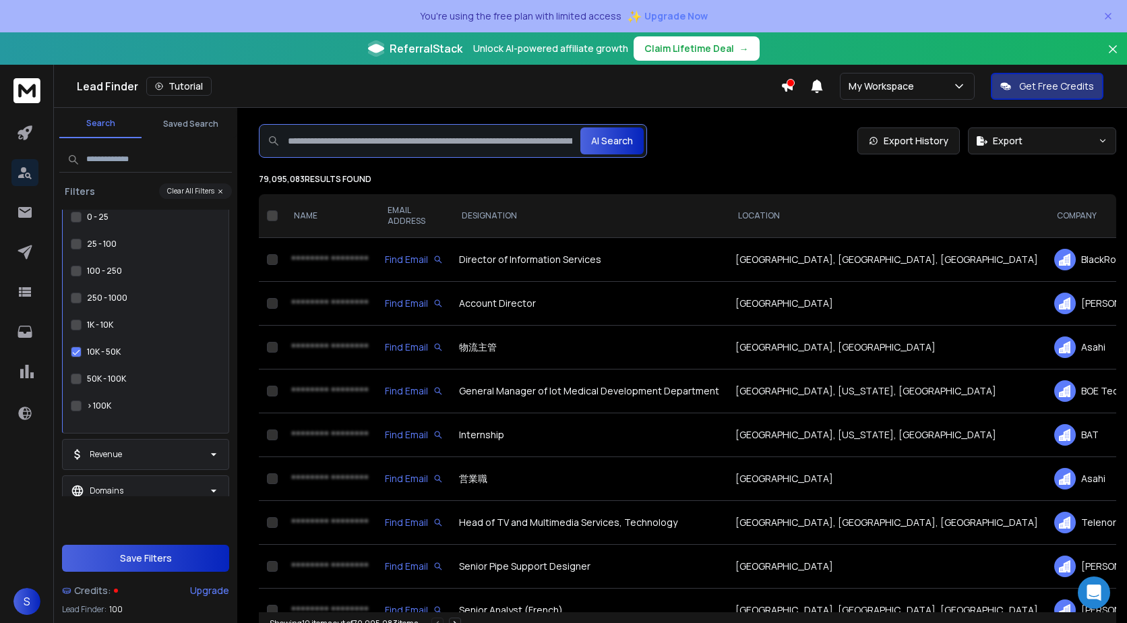
click at [77, 350] on 50K "10K - 50K" at bounding box center [76, 351] width 11 height 11
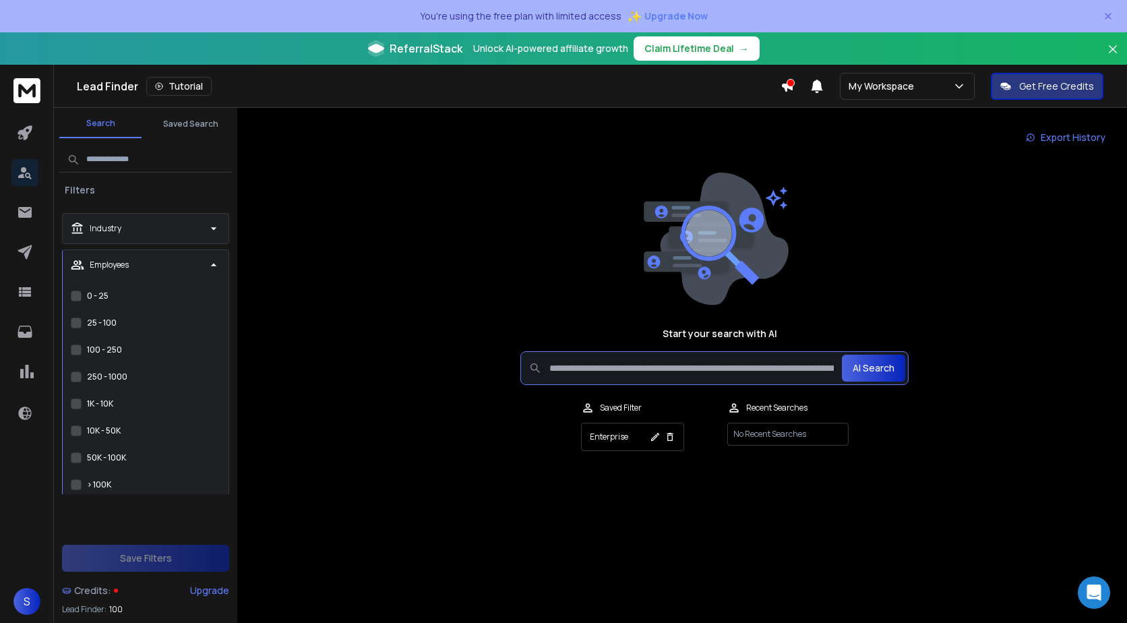
scroll to position [323, 0]
click at [207, 414] on icon at bounding box center [213, 412] width 13 height 13
click at [642, 432] on button "Enterprise" at bounding box center [632, 437] width 103 height 28
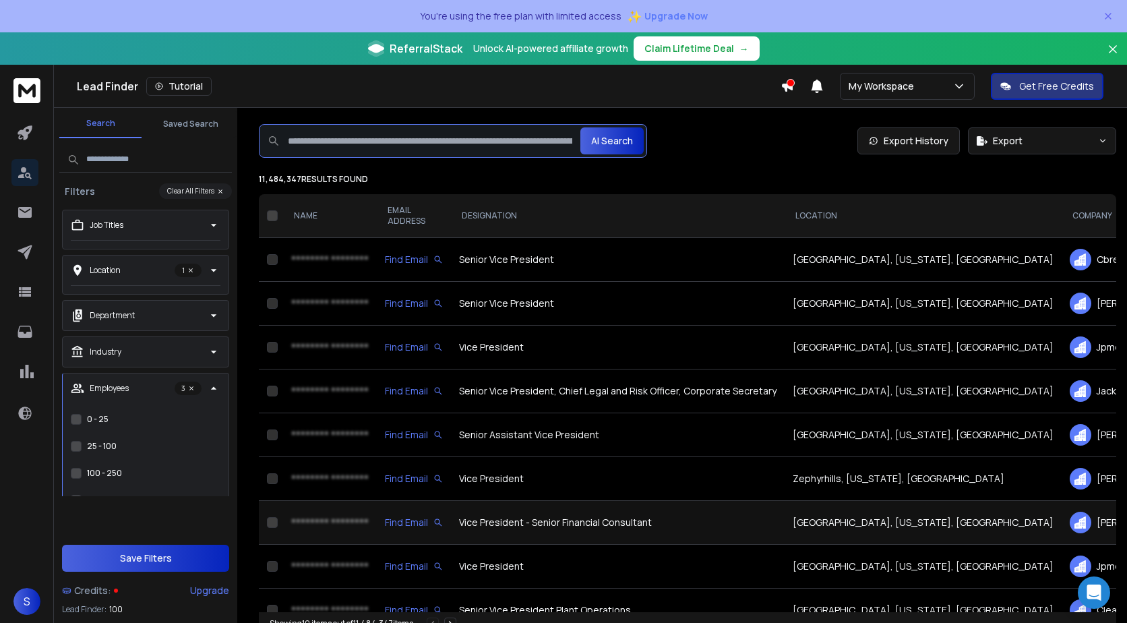
scroll to position [71, 0]
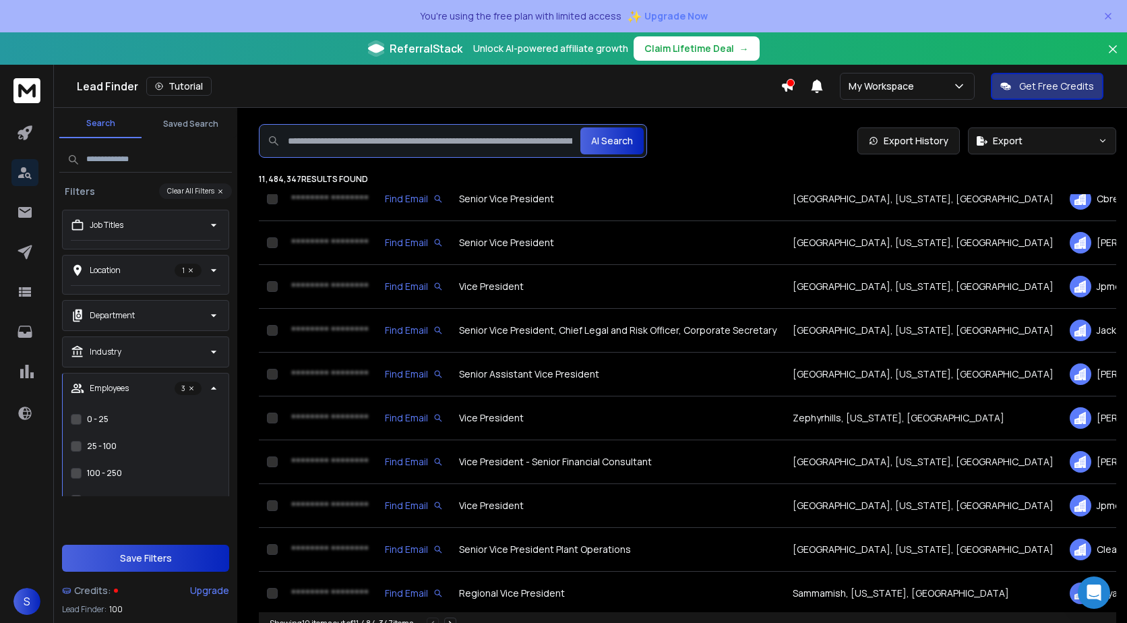
click at [202, 268] on div "1" at bounding box center [198, 269] width 46 height 13
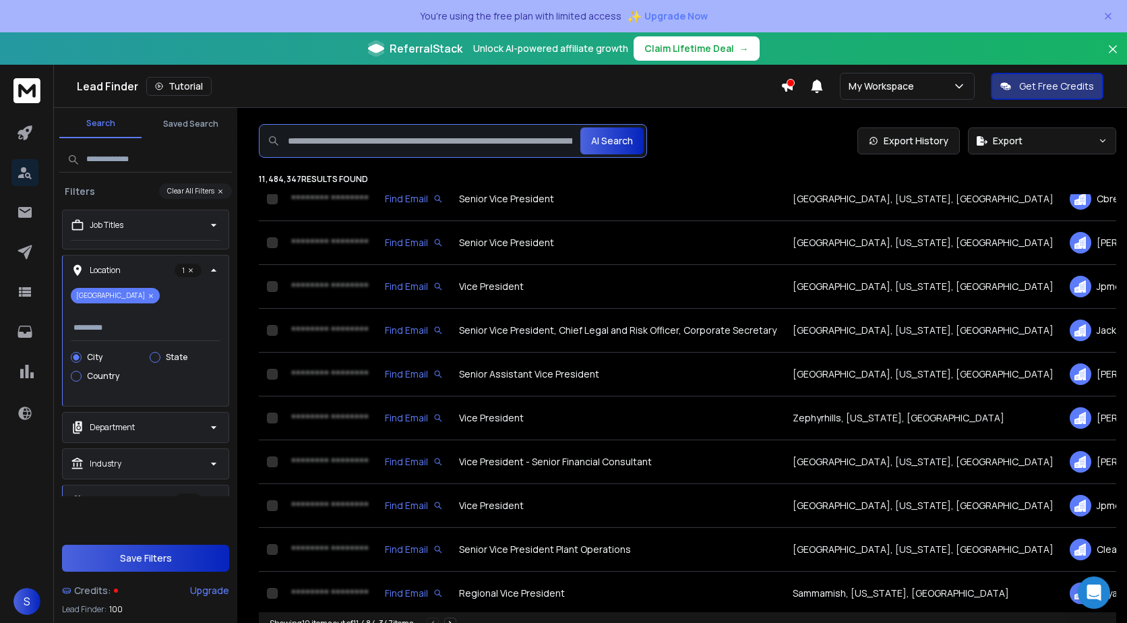
click at [202, 268] on div "1" at bounding box center [198, 269] width 46 height 13
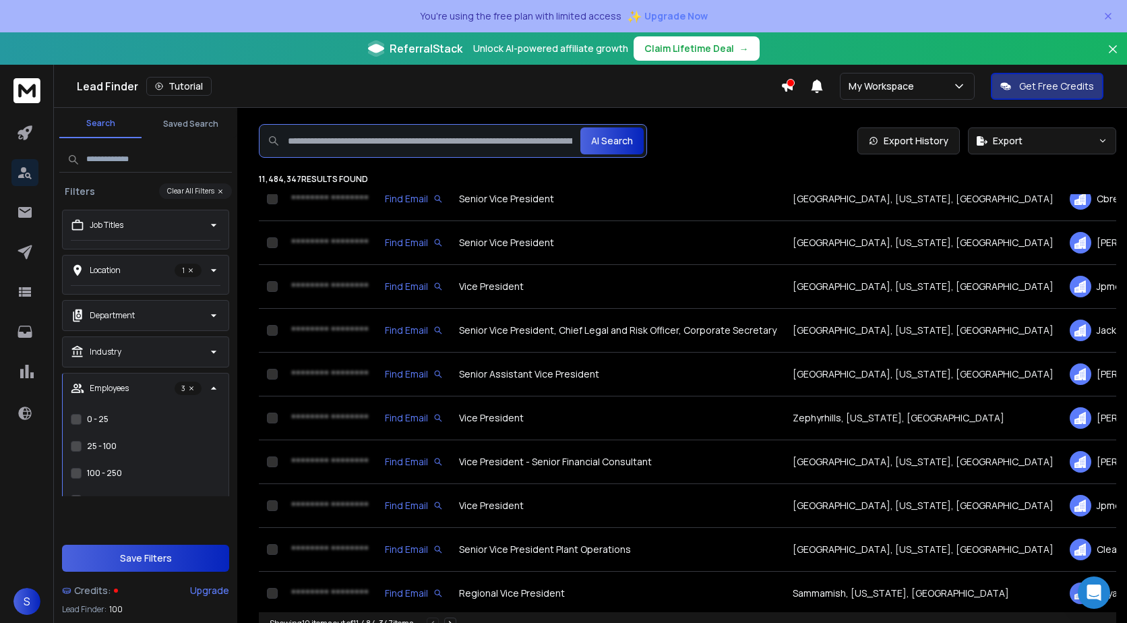
click at [213, 394] on icon at bounding box center [213, 387] width 13 height 13
click at [222, 193] on icon at bounding box center [220, 191] width 7 height 7
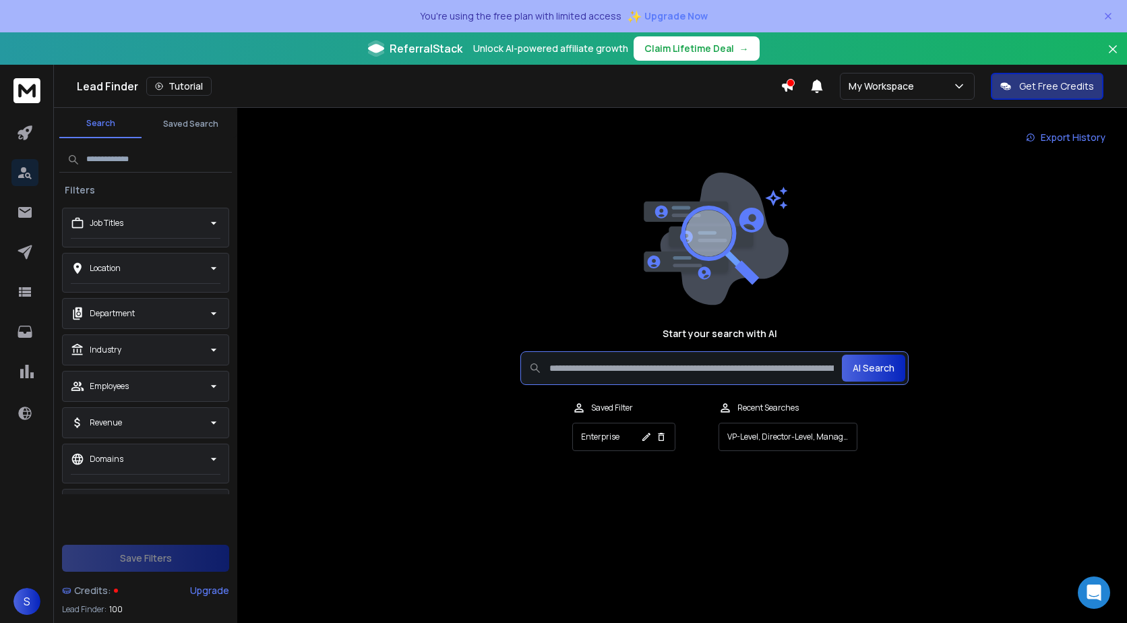
click at [156, 222] on div "Job Titles" at bounding box center [146, 222] width 150 height 13
click at [188, 378] on div "Employees" at bounding box center [145, 386] width 167 height 31
click at [197, 380] on div "Employees" at bounding box center [146, 385] width 150 height 13
click at [188, 383] on div "Employees" at bounding box center [146, 385] width 150 height 13
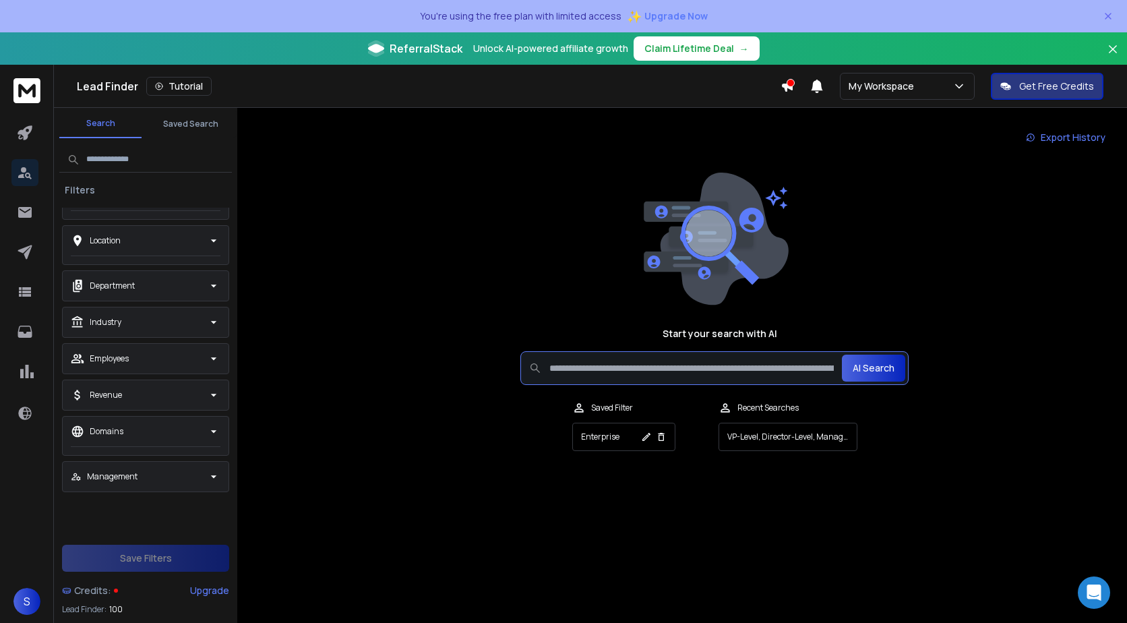
scroll to position [116, 0]
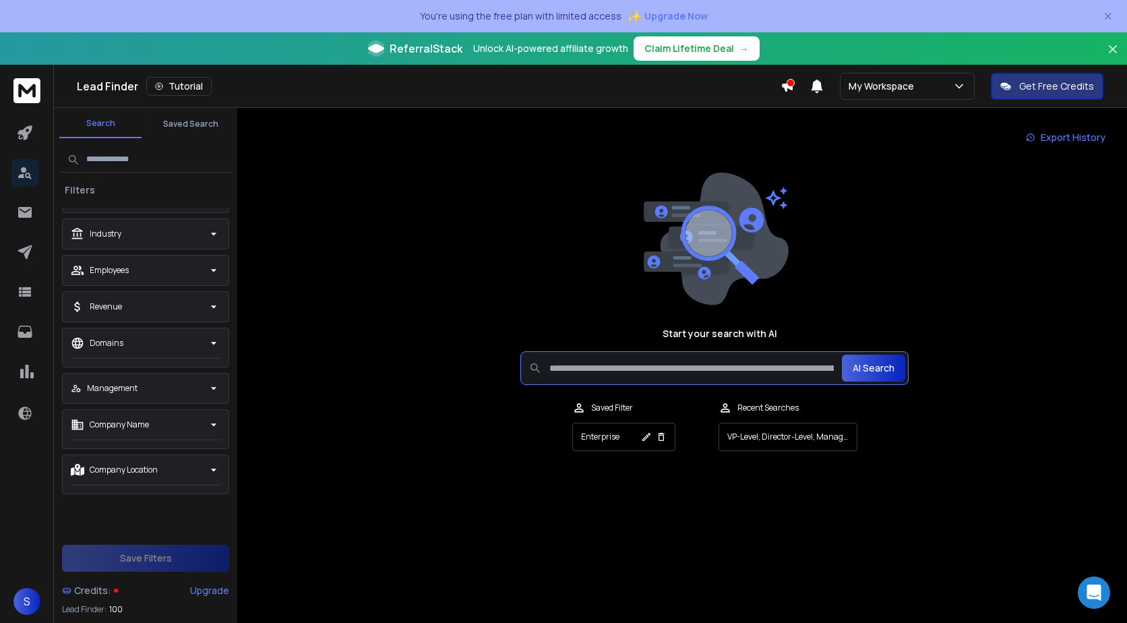
click at [197, 385] on div "Management" at bounding box center [146, 387] width 150 height 13
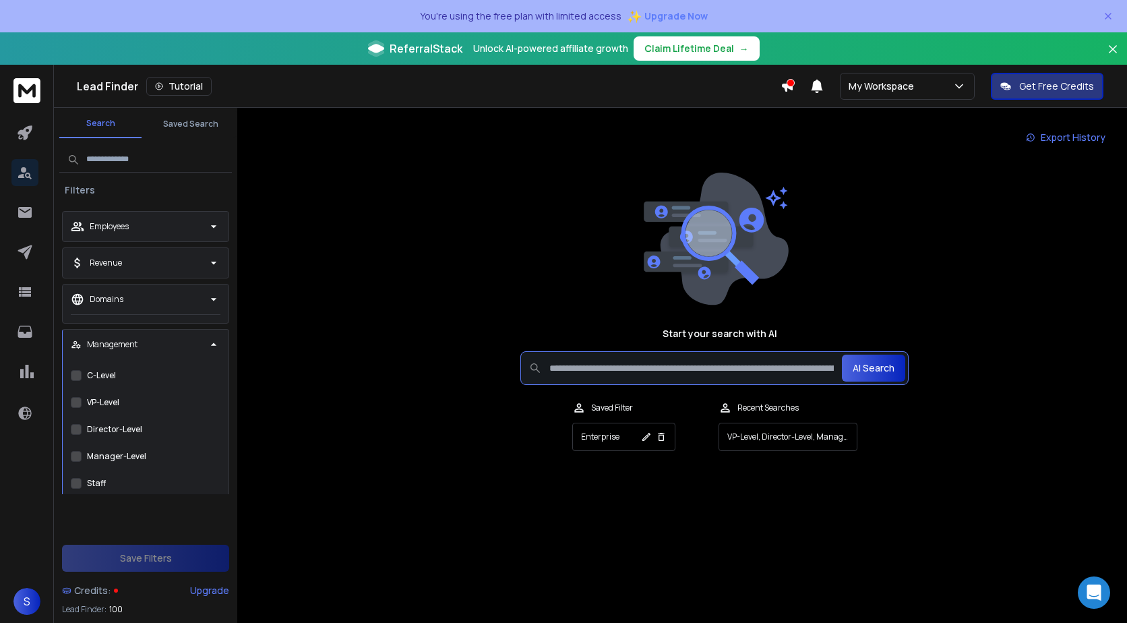
click at [90, 394] on div "VP-Level" at bounding box center [146, 402] width 150 height 27
click at [78, 398] on button "VP-Level" at bounding box center [76, 402] width 11 height 11
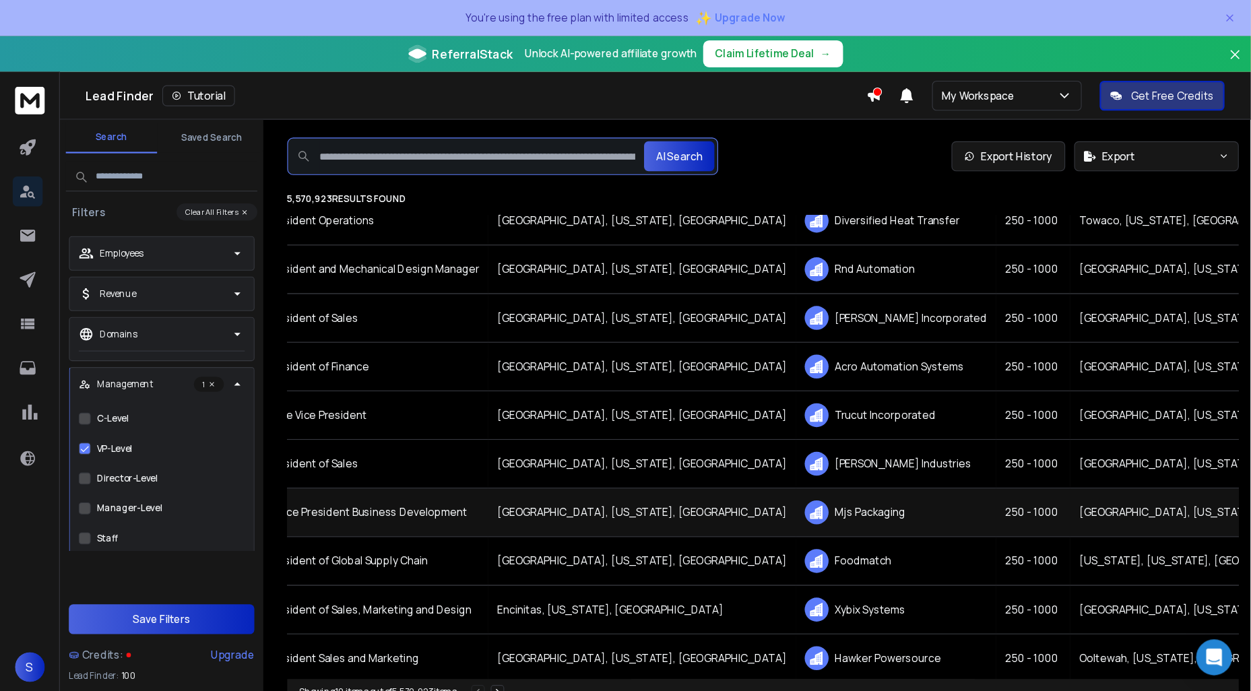
scroll to position [71, 448]
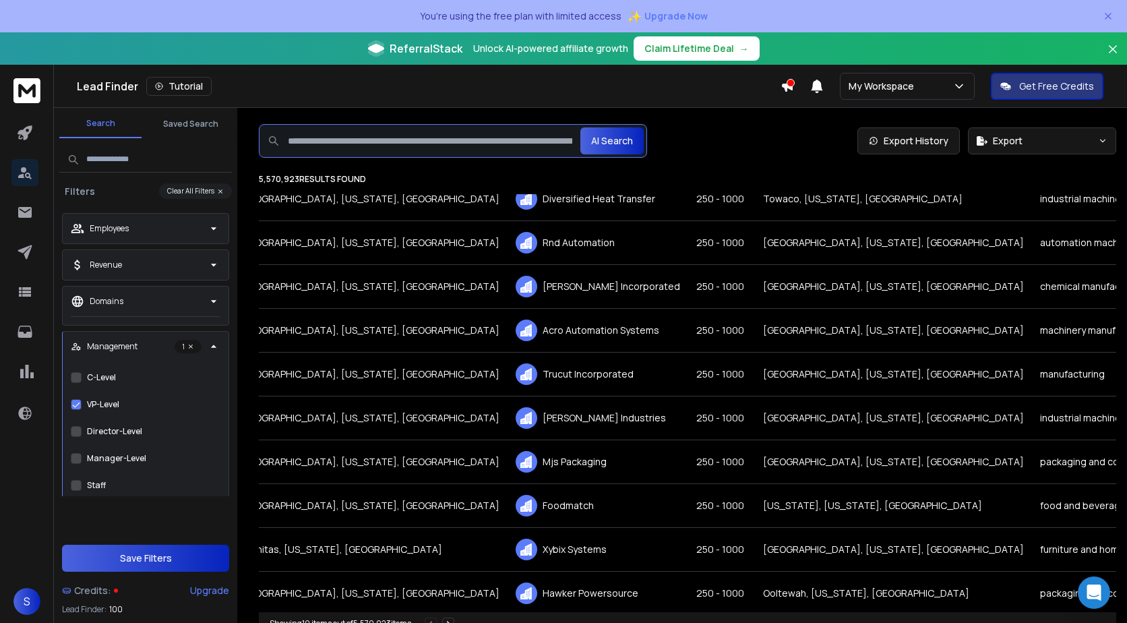
click at [453, 621] on icon at bounding box center [448, 623] width 11 height 11
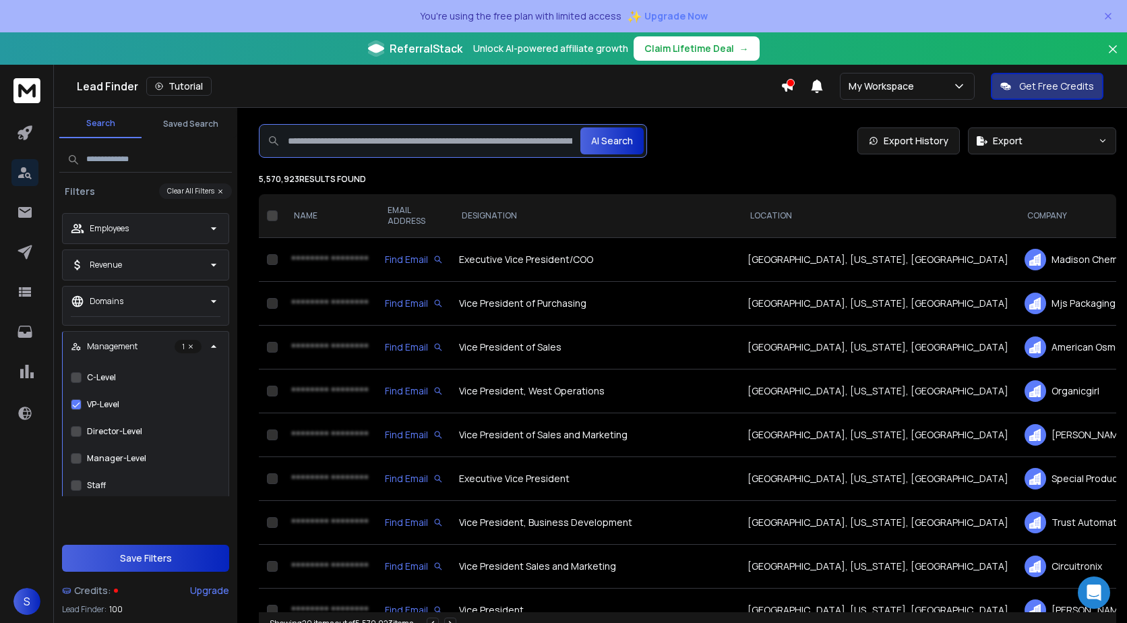
drag, startPoint x: 789, startPoint y: 115, endPoint x: 719, endPoint y: 179, distance: 94.9
click at [719, 179] on p "5,570,923 results found" at bounding box center [687, 179] width 857 height 11
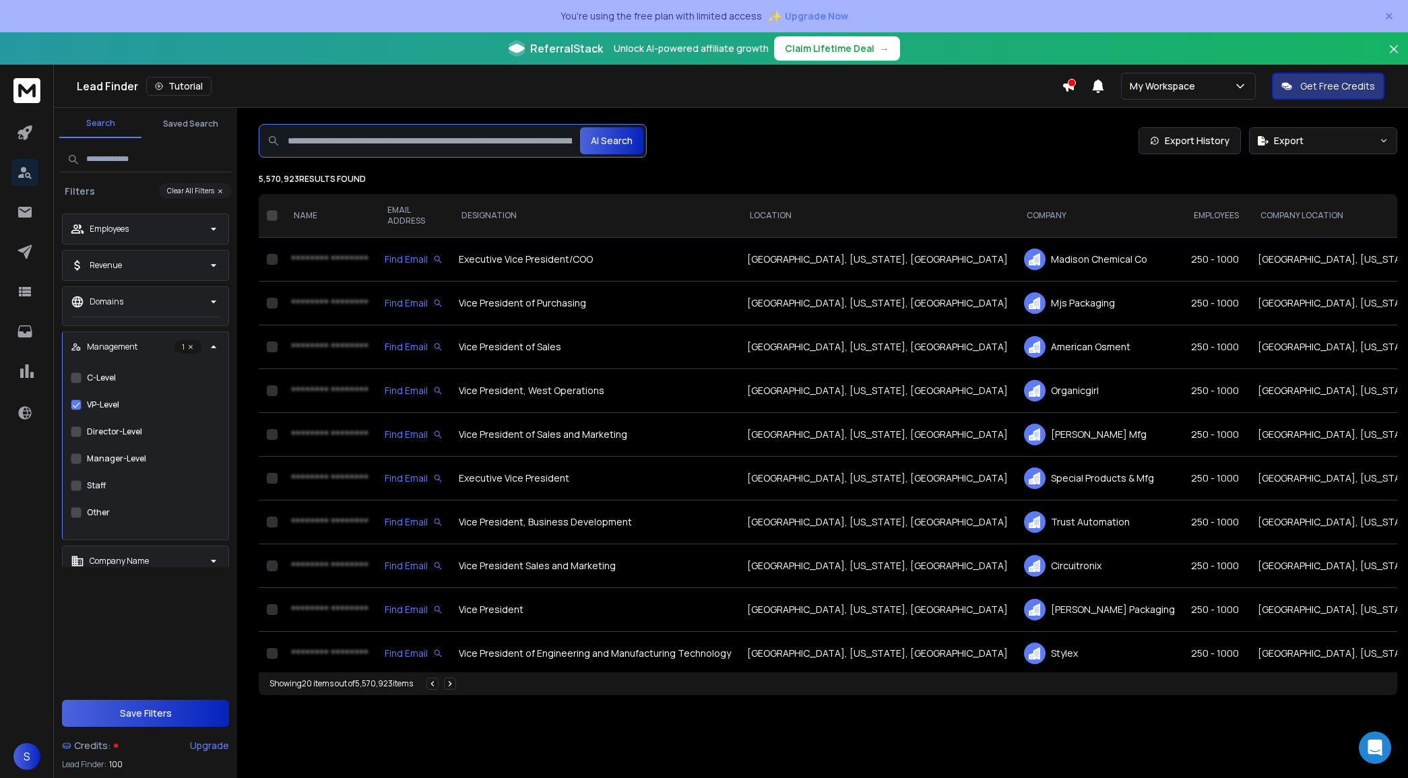
scroll to position [0, 0]
drag, startPoint x: 719, startPoint y: 179, endPoint x: 594, endPoint y: 748, distance: 582.3
click at [594, 622] on div "AI Search Export History Export 5,570,923 results found NAME EMAIL ADDRESS DESI…" at bounding box center [828, 438] width 1139 height 628
click at [82, 429] on div "Director-Level" at bounding box center [146, 432] width 150 height 11
click at [83, 439] on div "Director-Level" at bounding box center [146, 431] width 150 height 27
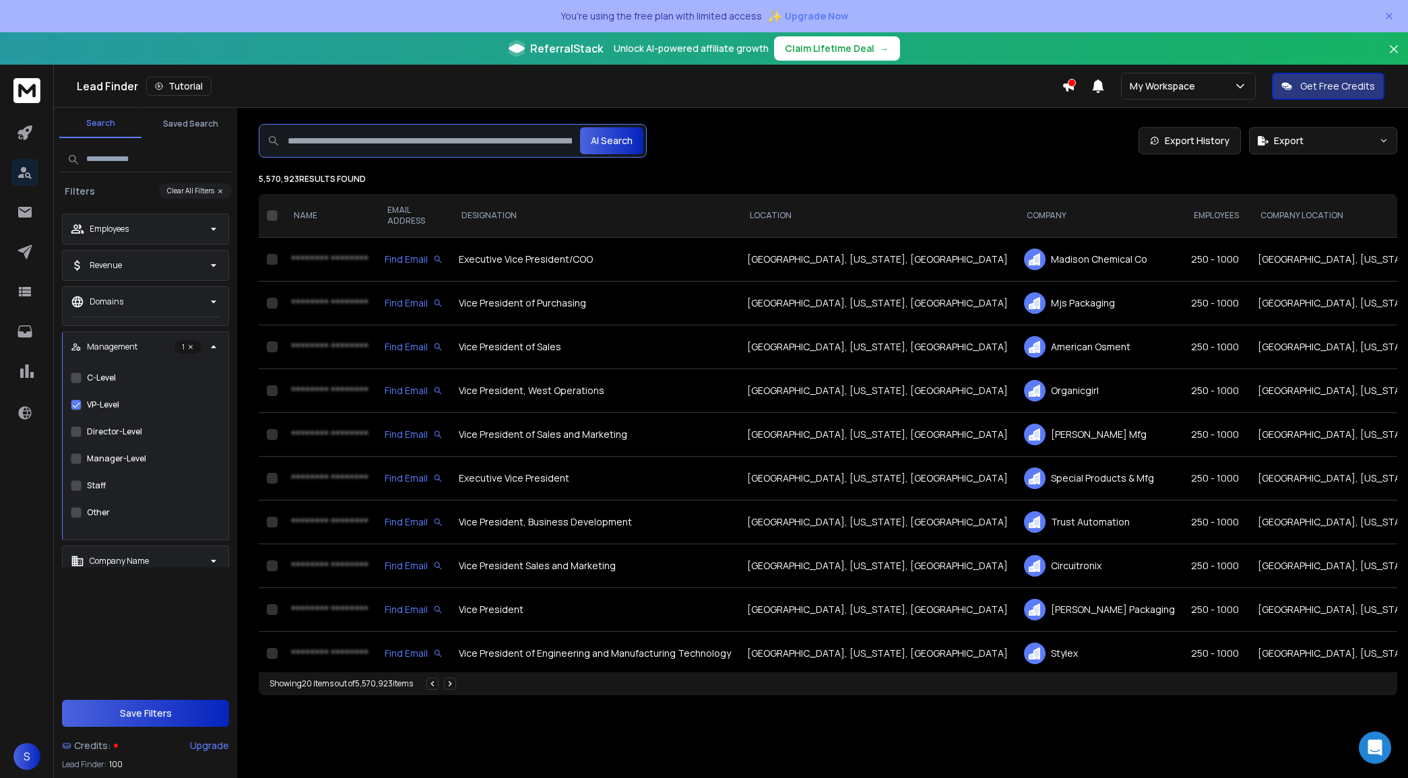
click at [81, 437] on button "Director-Level" at bounding box center [76, 432] width 11 height 11
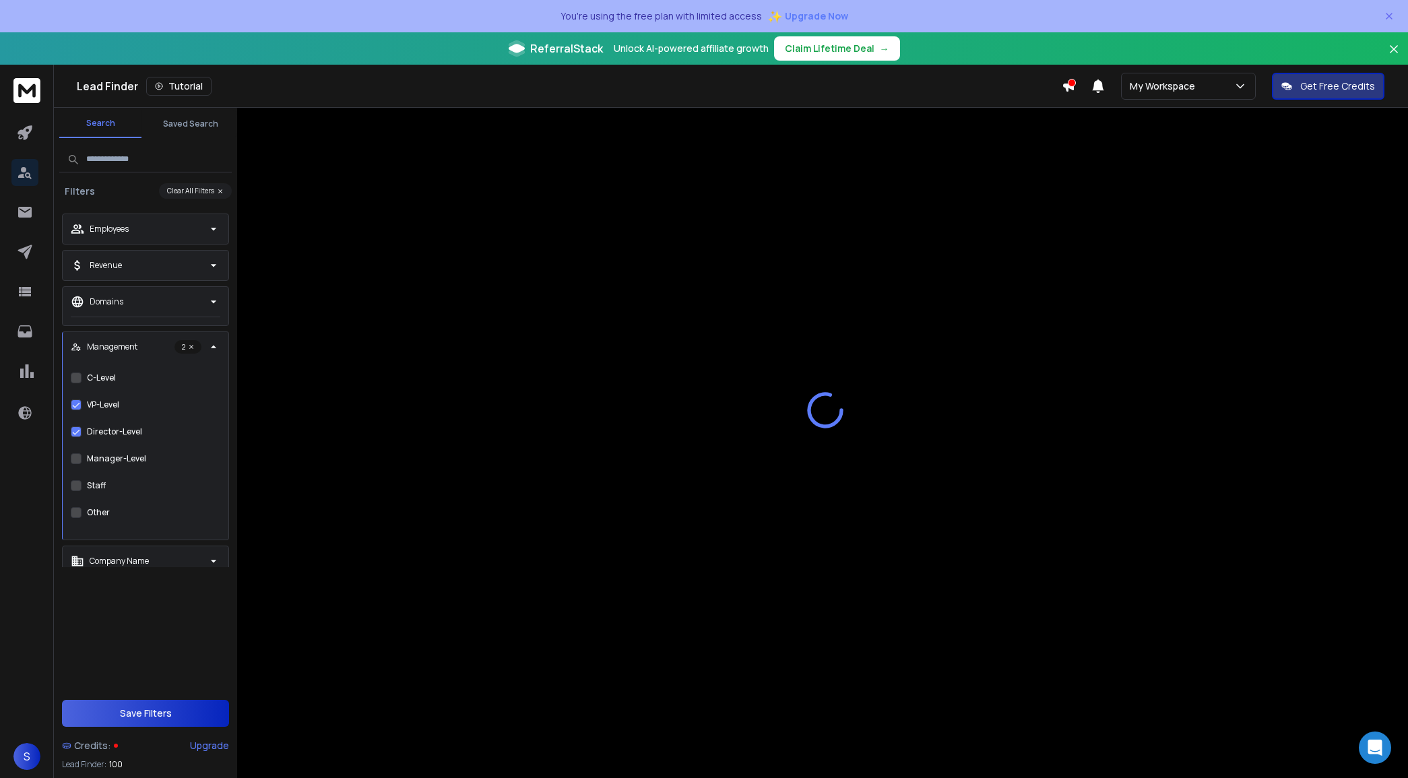
click at [81, 455] on div "Manager-Level" at bounding box center [146, 459] width 150 height 11
click at [81, 456] on button "Manager-Level" at bounding box center [76, 459] width 11 height 11
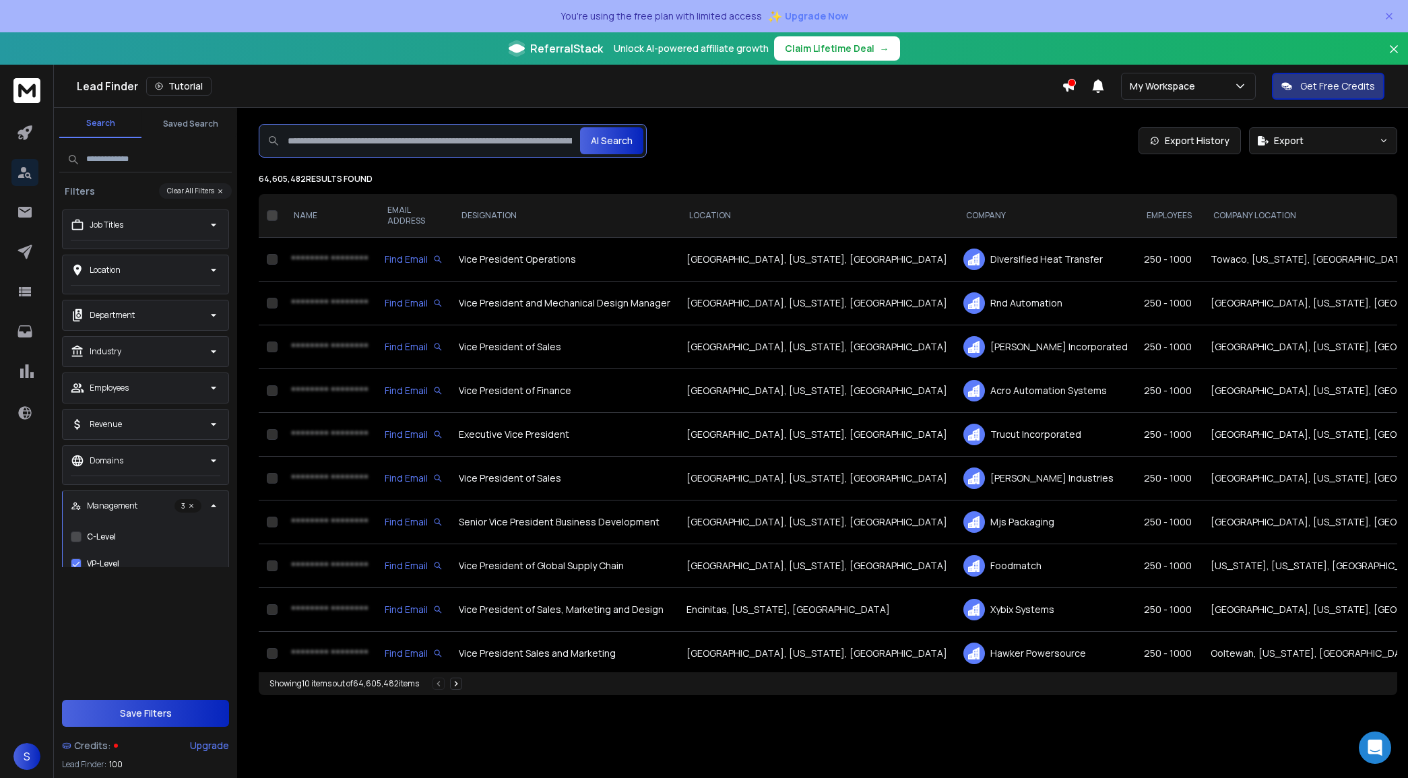
click at [120, 280] on div "Location" at bounding box center [145, 275] width 167 height 40
click at [207, 273] on icon at bounding box center [213, 269] width 13 height 13
click at [83, 338] on div "Country" at bounding box center [106, 339] width 71 height 11
click at [77, 342] on button "Country" at bounding box center [76, 339] width 11 height 11
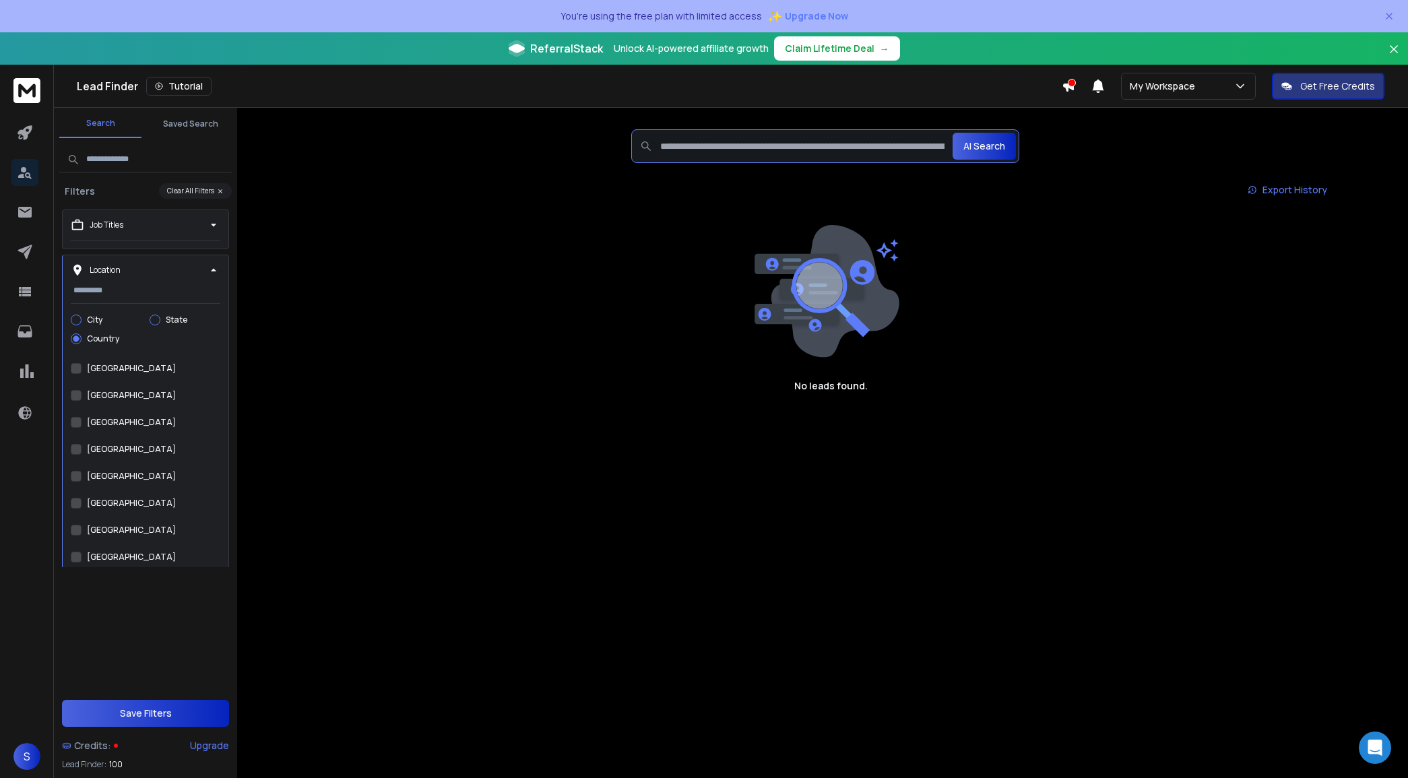
click at [207, 268] on icon at bounding box center [213, 269] width 13 height 13
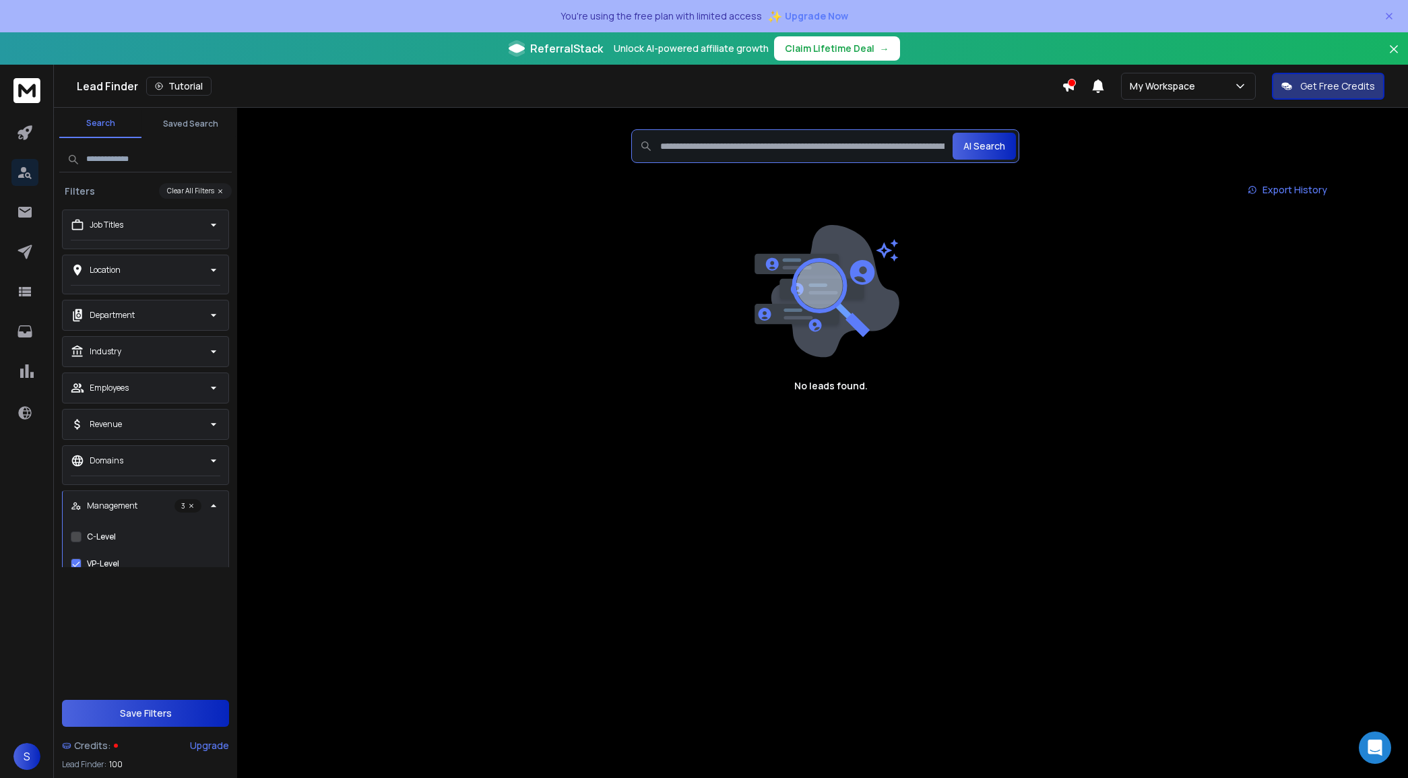
click at [202, 382] on div "Employees" at bounding box center [146, 387] width 150 height 13
click at [75, 406] on 50K "10K - 50K" at bounding box center [76, 403] width 11 height 11
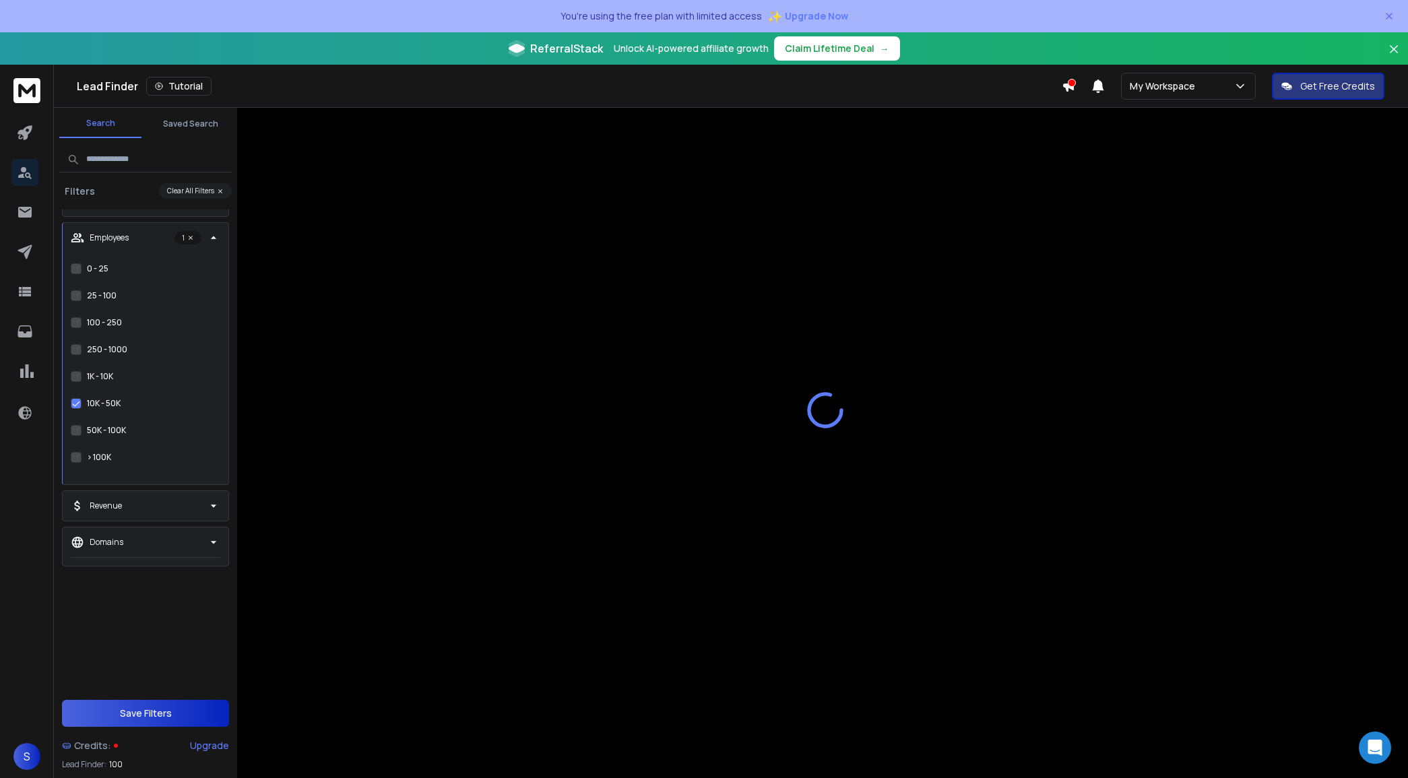
click at [82, 425] on div "50K - 100K" at bounding box center [146, 430] width 150 height 27
click at [82, 433] on div "50K - 100K" at bounding box center [146, 430] width 150 height 11
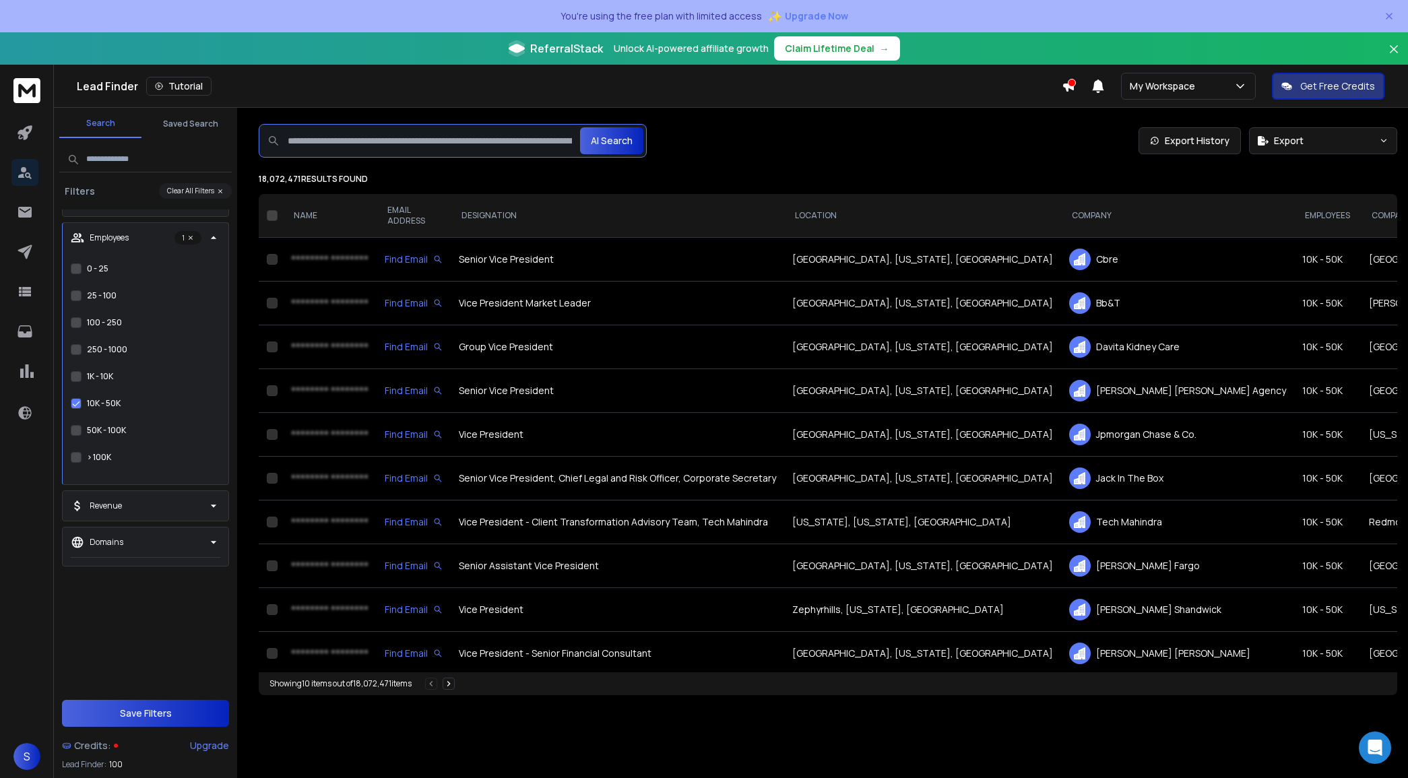
click at [77, 436] on 100K "50K - 100K" at bounding box center [76, 430] width 11 height 11
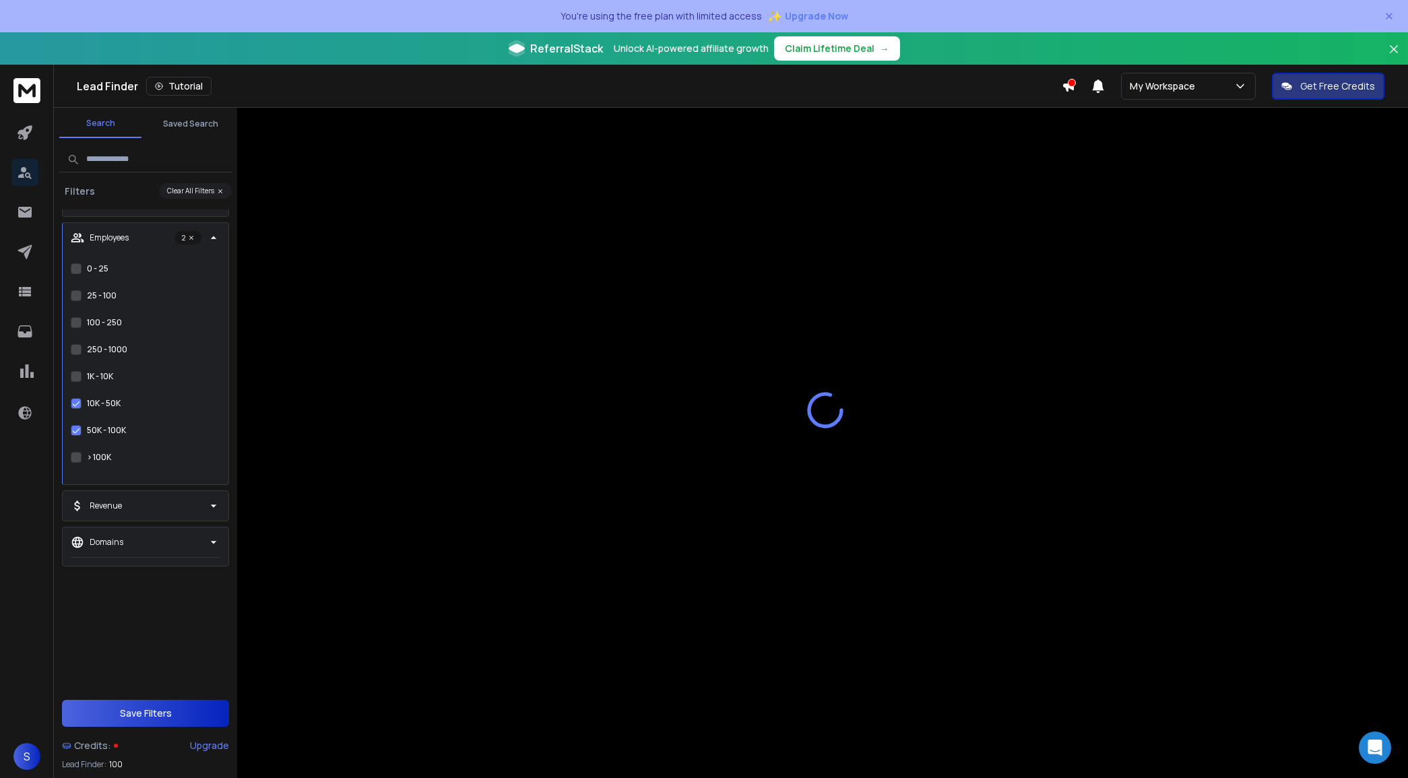
click at [77, 459] on 100K "> 100K" at bounding box center [76, 457] width 11 height 11
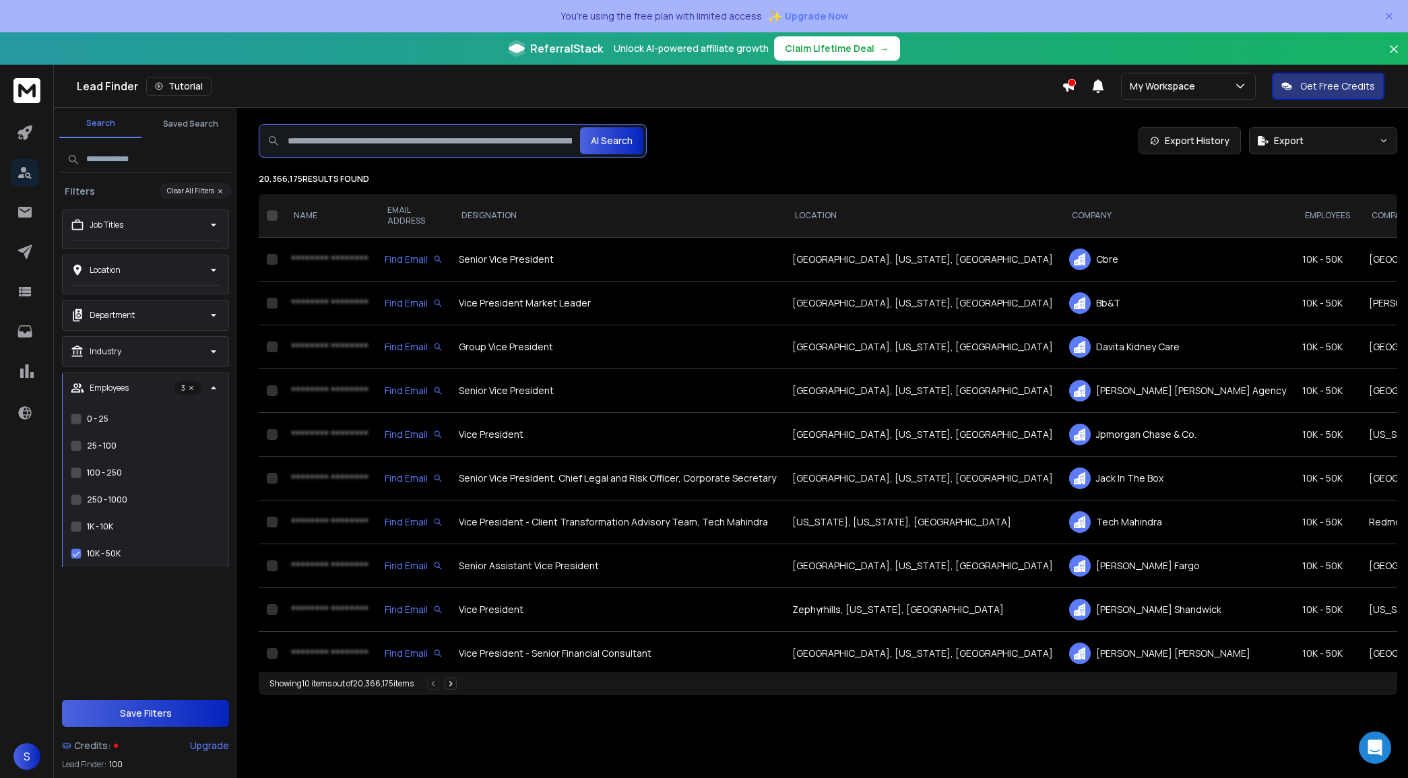
click at [207, 266] on icon at bounding box center [213, 269] width 13 height 13
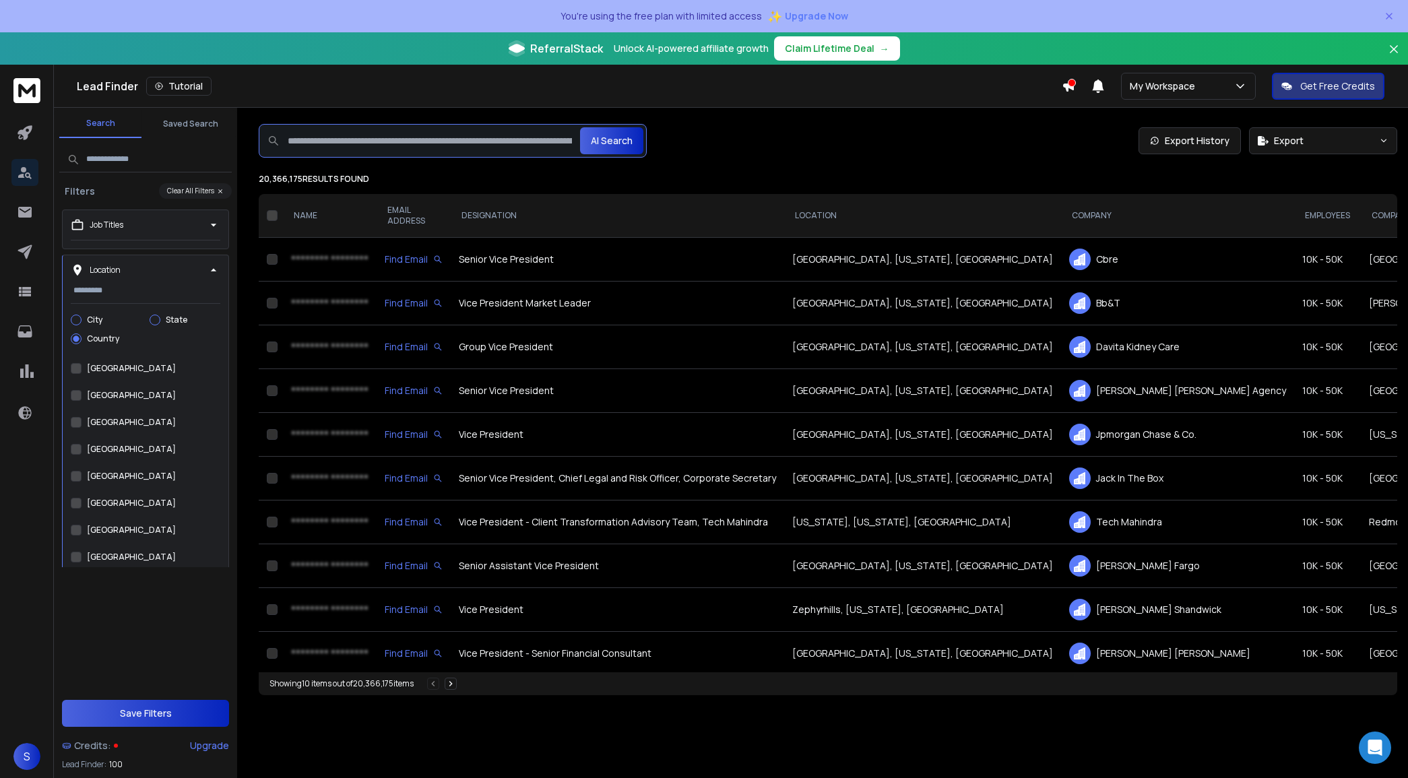
click at [81, 369] on States "[GEOGRAPHIC_DATA]" at bounding box center [76, 368] width 11 height 11
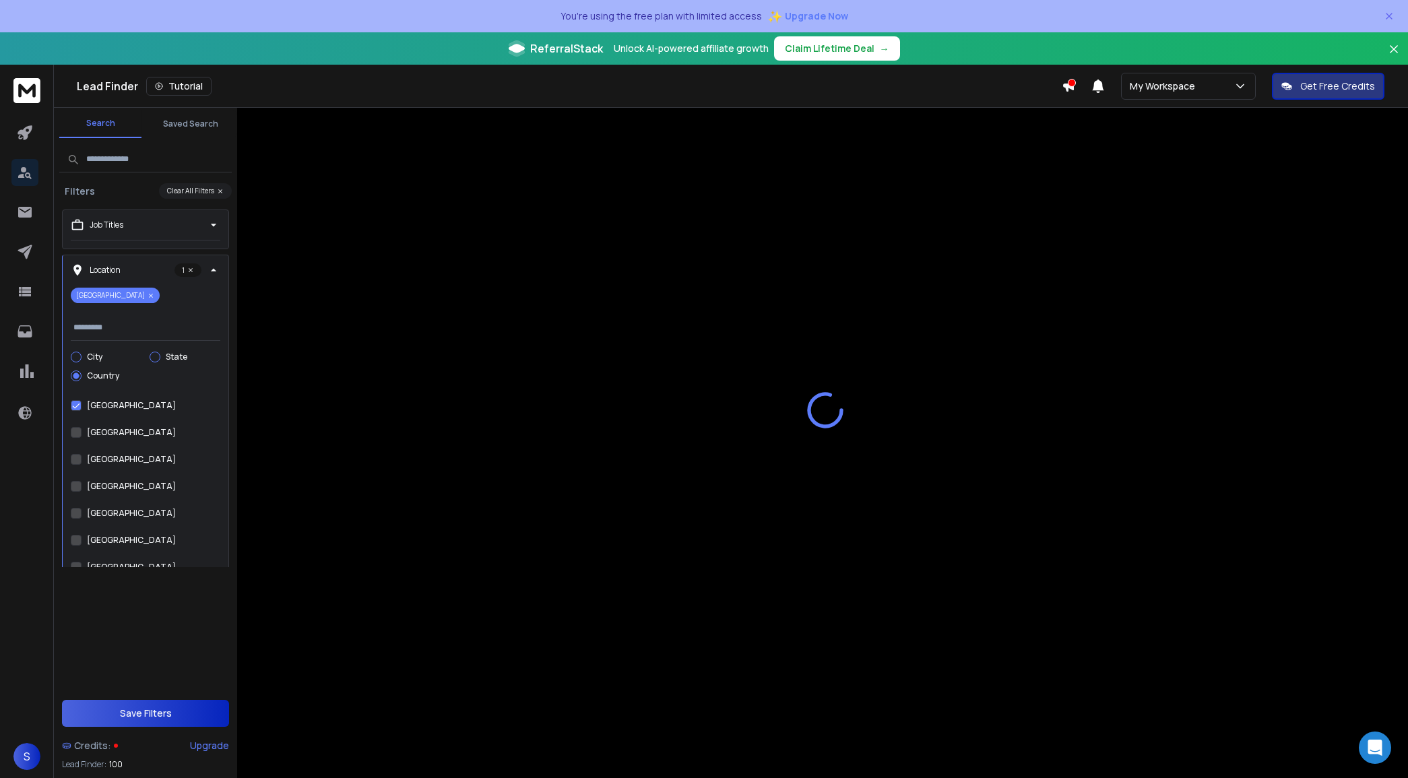
click at [210, 268] on icon at bounding box center [213, 269] width 13 height 13
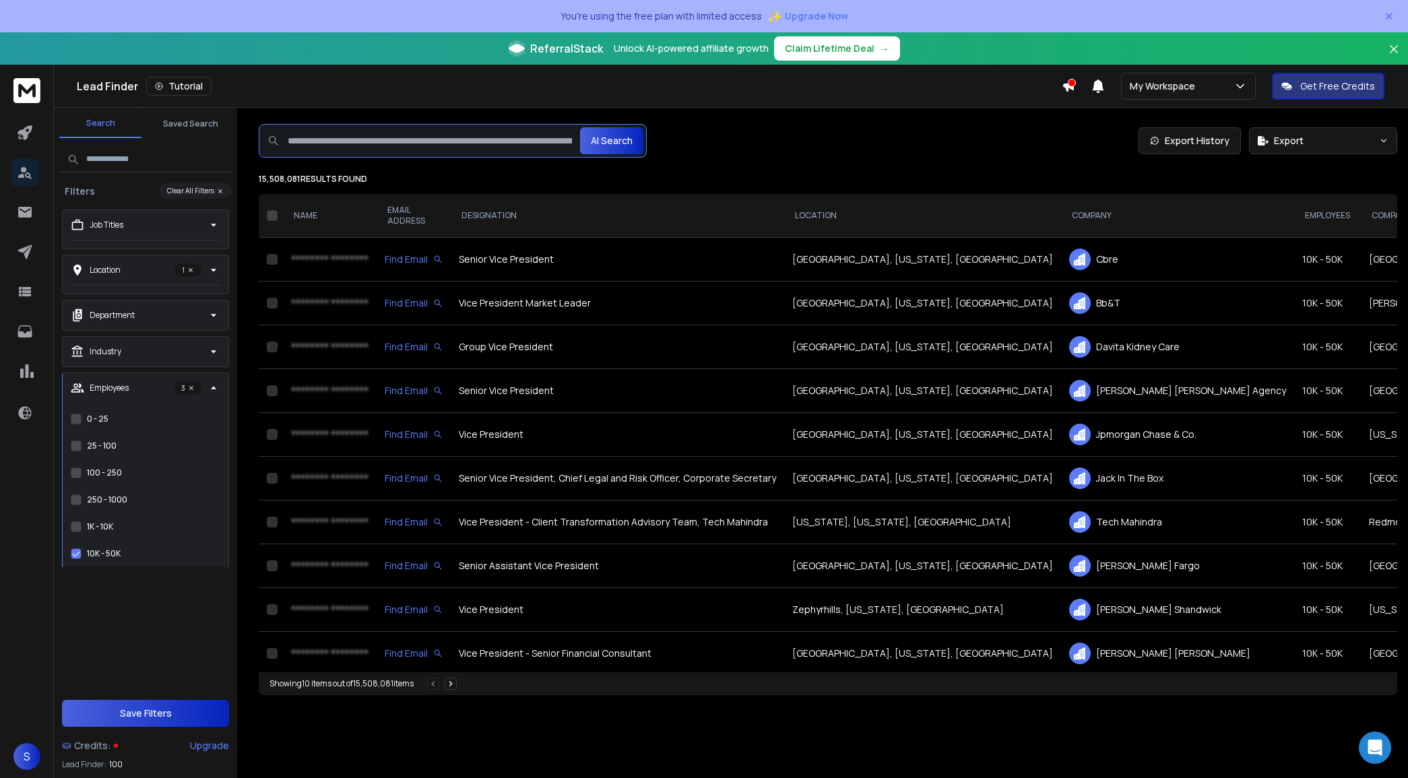
click at [209, 313] on icon at bounding box center [213, 315] width 13 height 13
click at [208, 288] on icon at bounding box center [213, 286] width 13 height 13
drag, startPoint x: 194, startPoint y: 383, endPoint x: 199, endPoint y: 332, distance: 51.4
click at [199, 332] on div "Job Titles Location 1 Department Industry Employees 3 0 - 25 25 - 100 100 - 250…" at bounding box center [145, 389] width 173 height 358
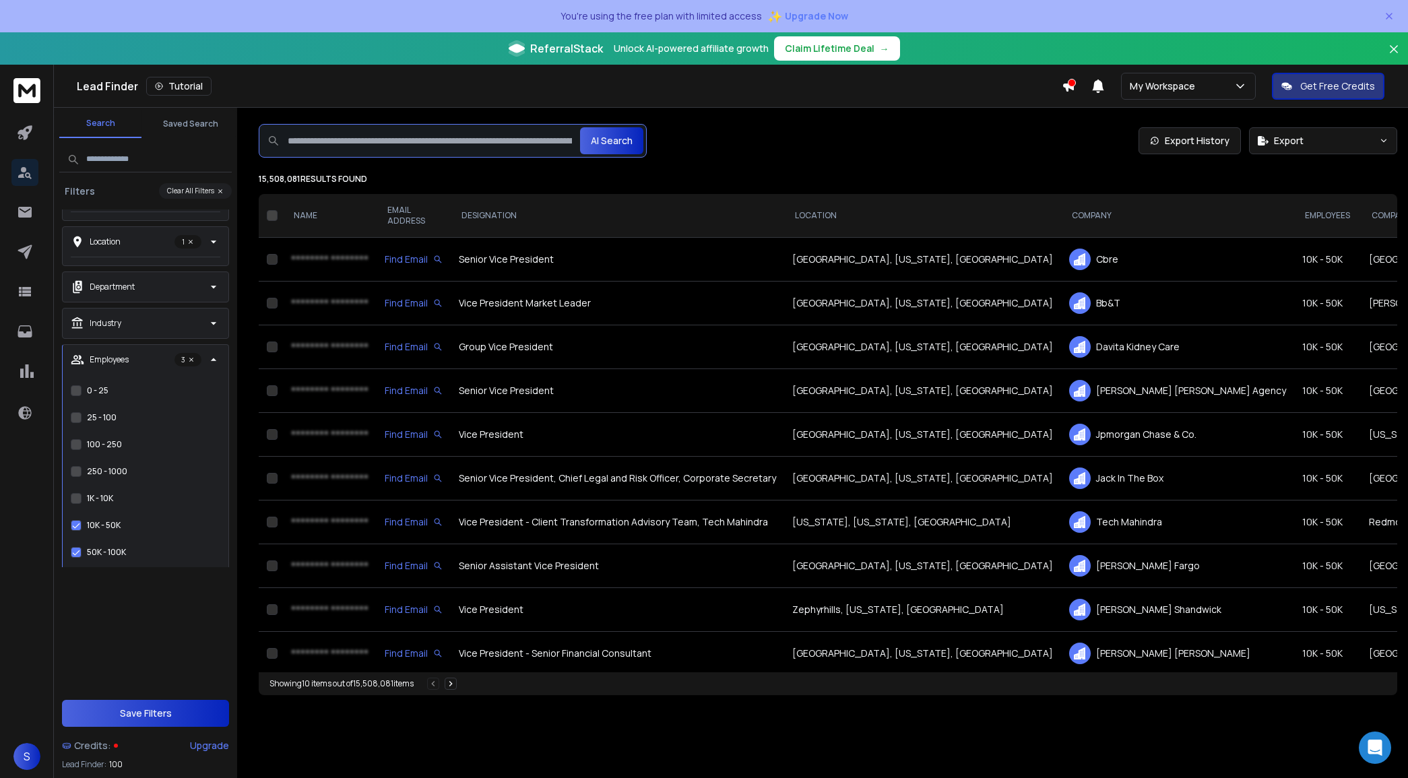
click at [199, 332] on div "Industry" at bounding box center [145, 323] width 167 height 31
click at [207, 320] on icon at bounding box center [213, 323] width 13 height 13
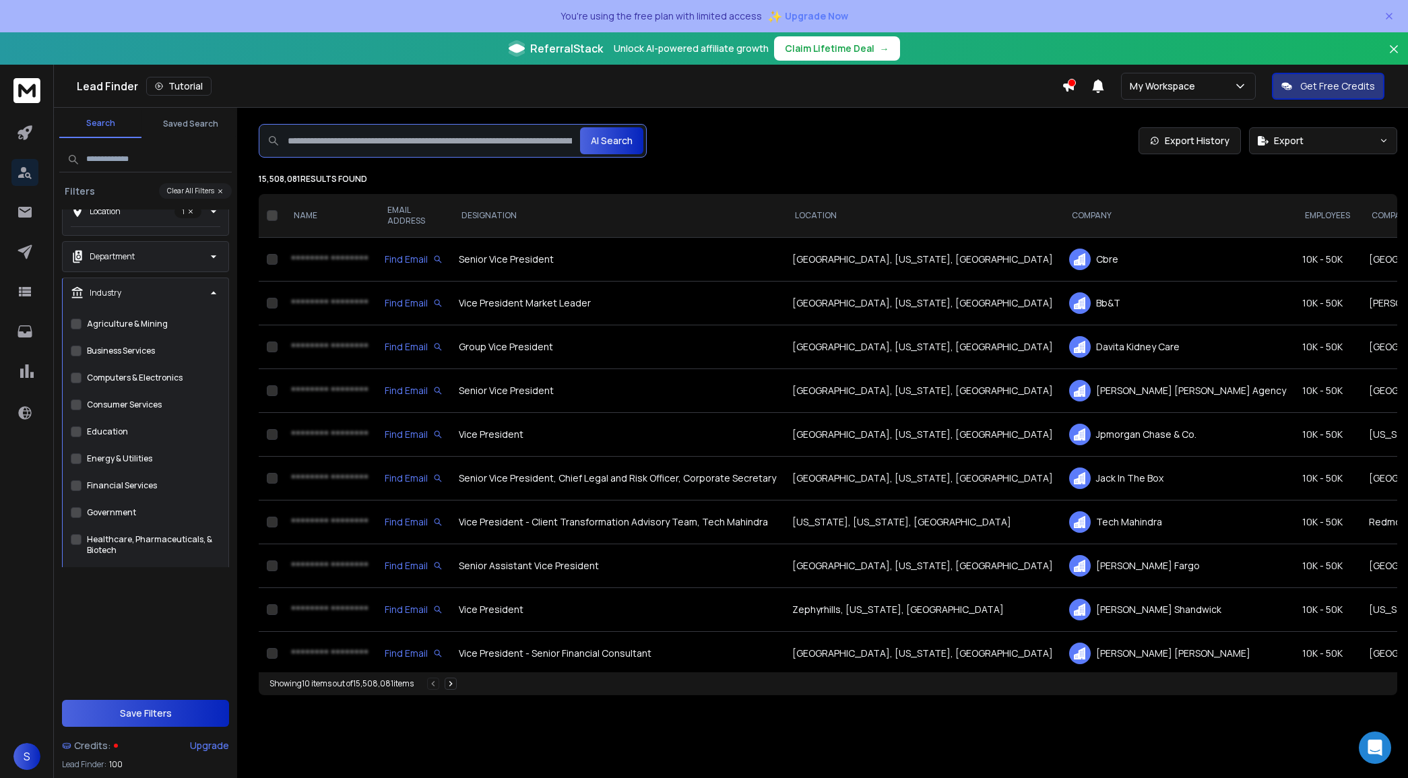
scroll to position [69, 0]
click at [75, 394] on Services "Consumer Services" at bounding box center [76, 394] width 11 height 11
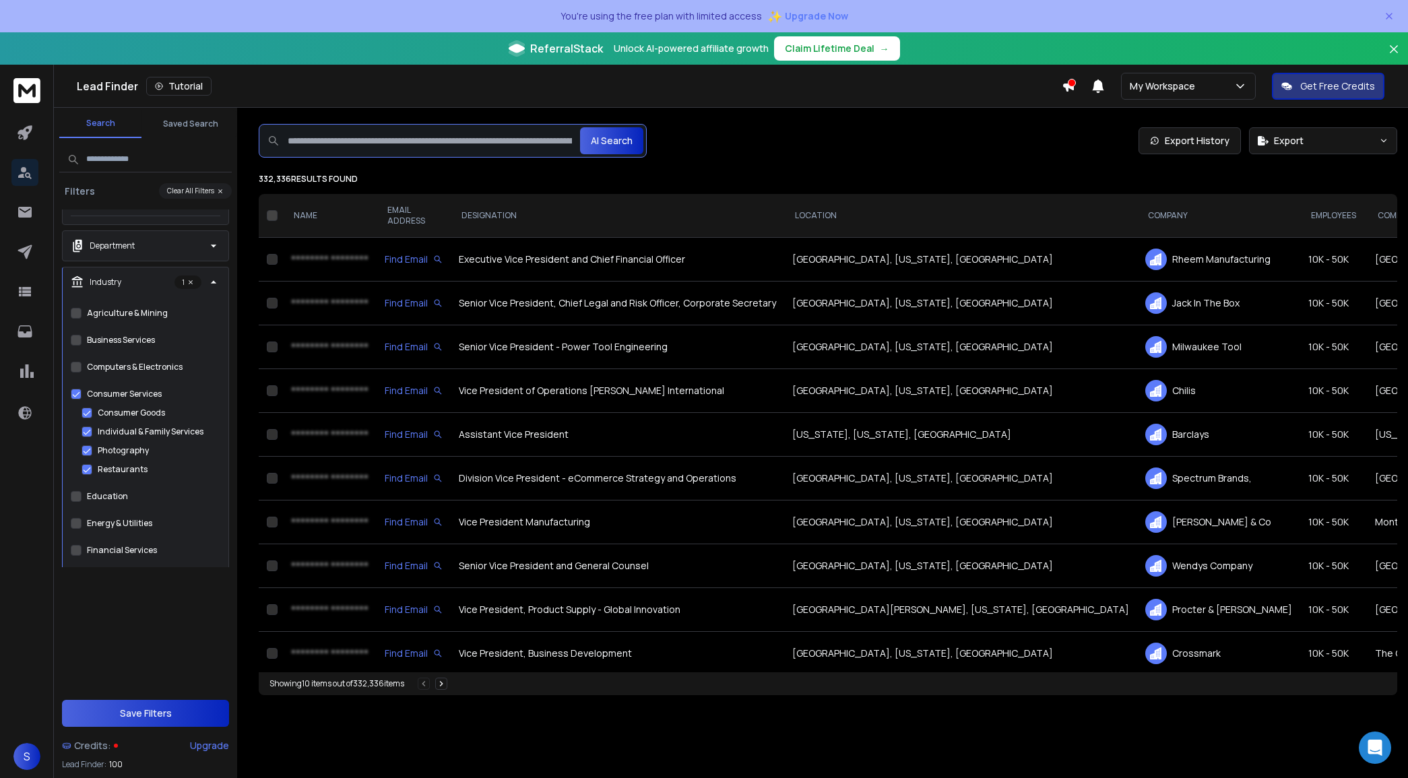
click at [89, 451] on button "Photography" at bounding box center [87, 450] width 11 height 11
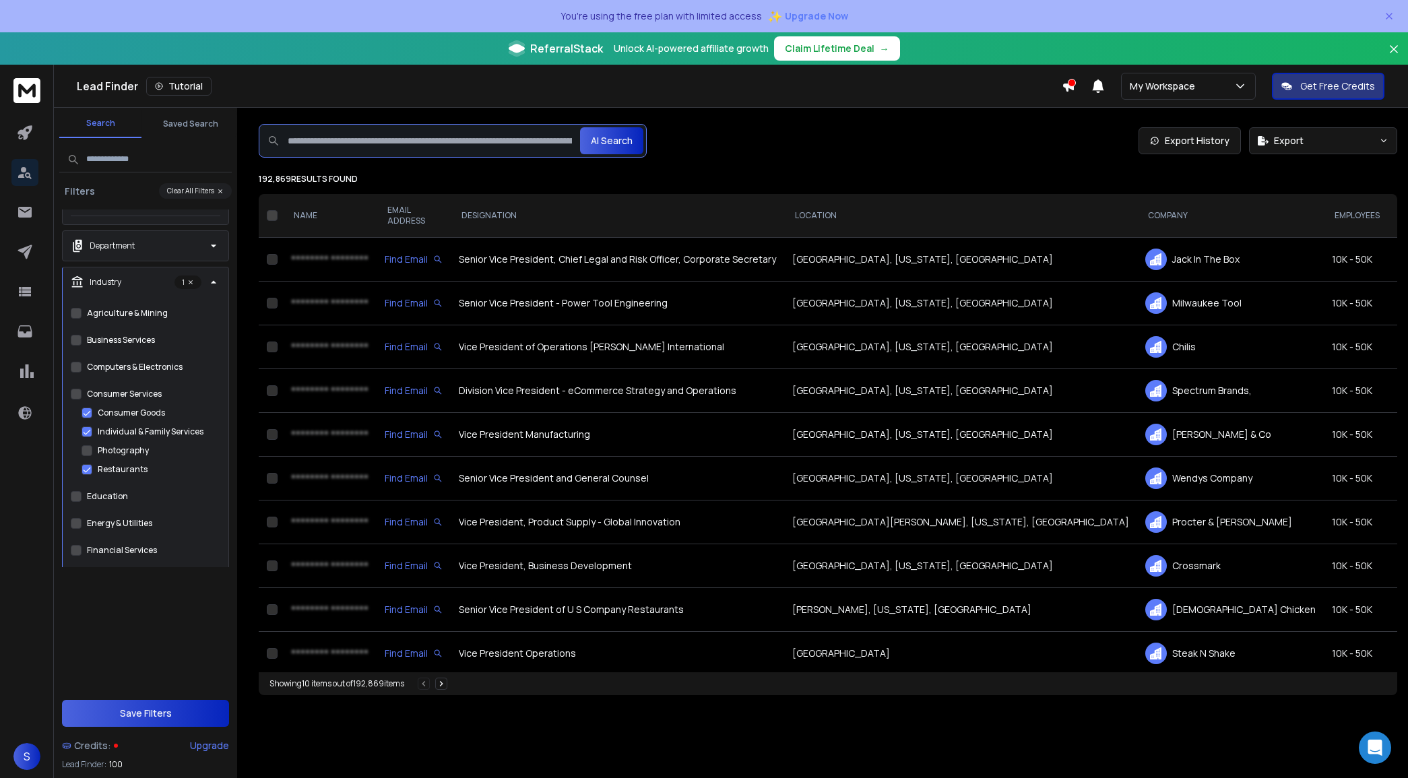
click at [84, 342] on div "Business Services" at bounding box center [146, 340] width 150 height 11
click at [77, 342] on Services "Business Services" at bounding box center [76, 340] width 11 height 11
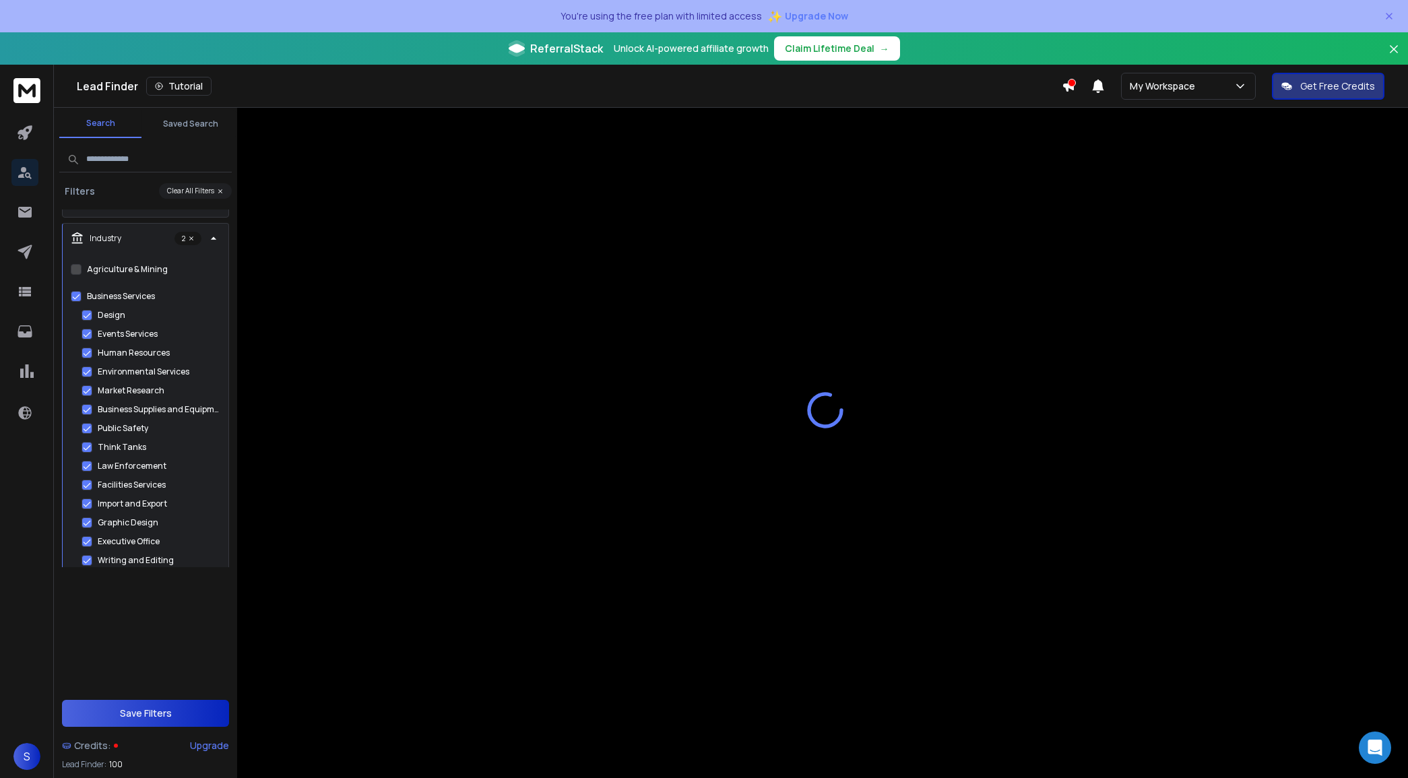
scroll to position [115, 0]
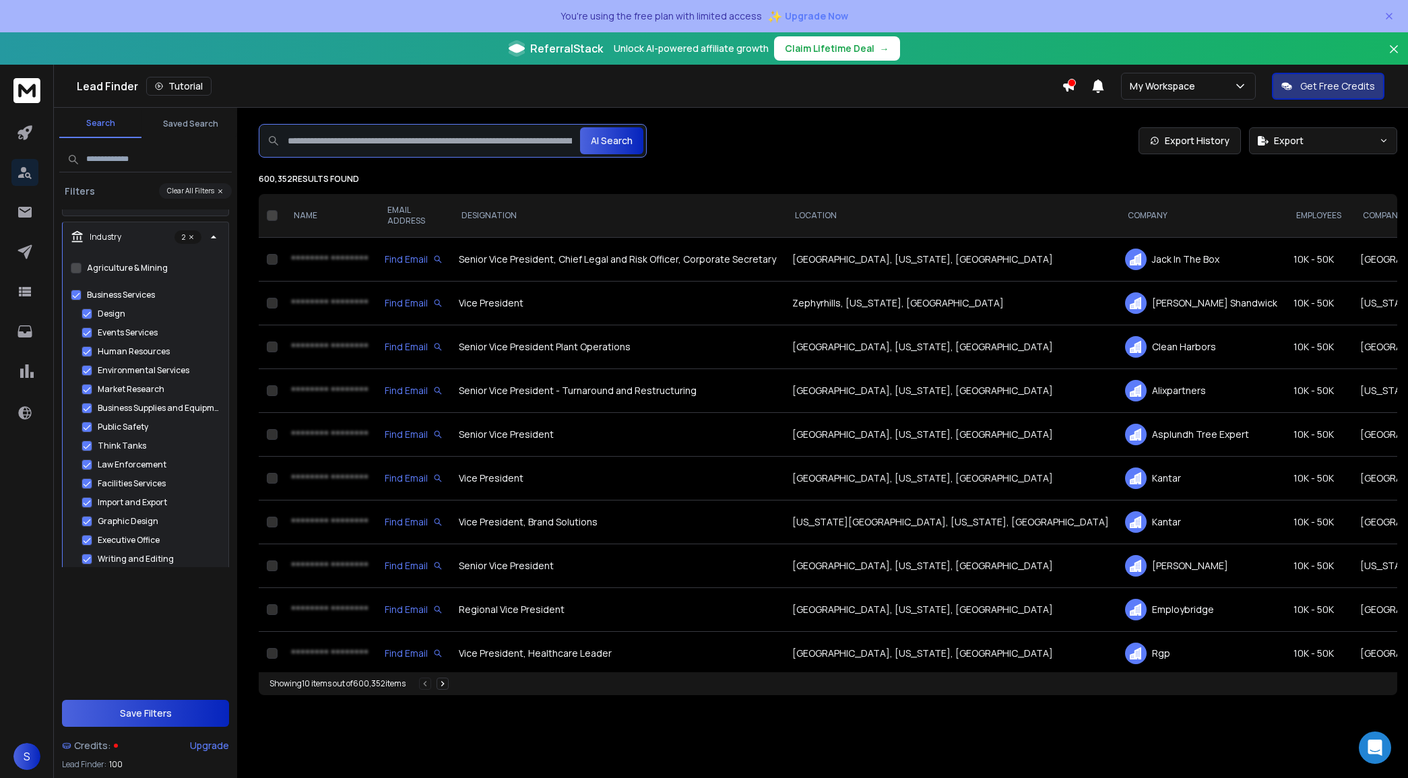
click at [91, 318] on button "Design" at bounding box center [87, 314] width 11 height 11
click at [90, 371] on Services "Environmental Services" at bounding box center [87, 370] width 11 height 11
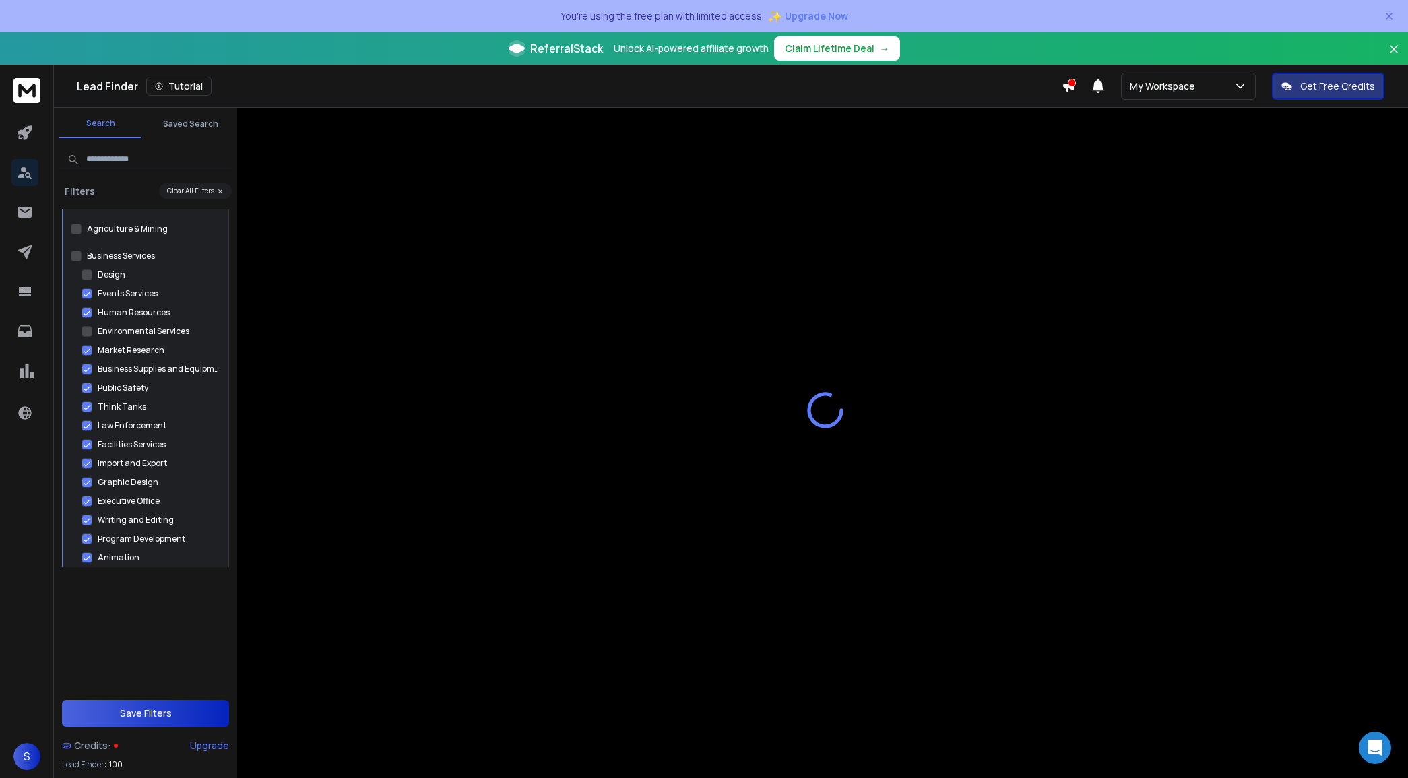
scroll to position [160, 0]
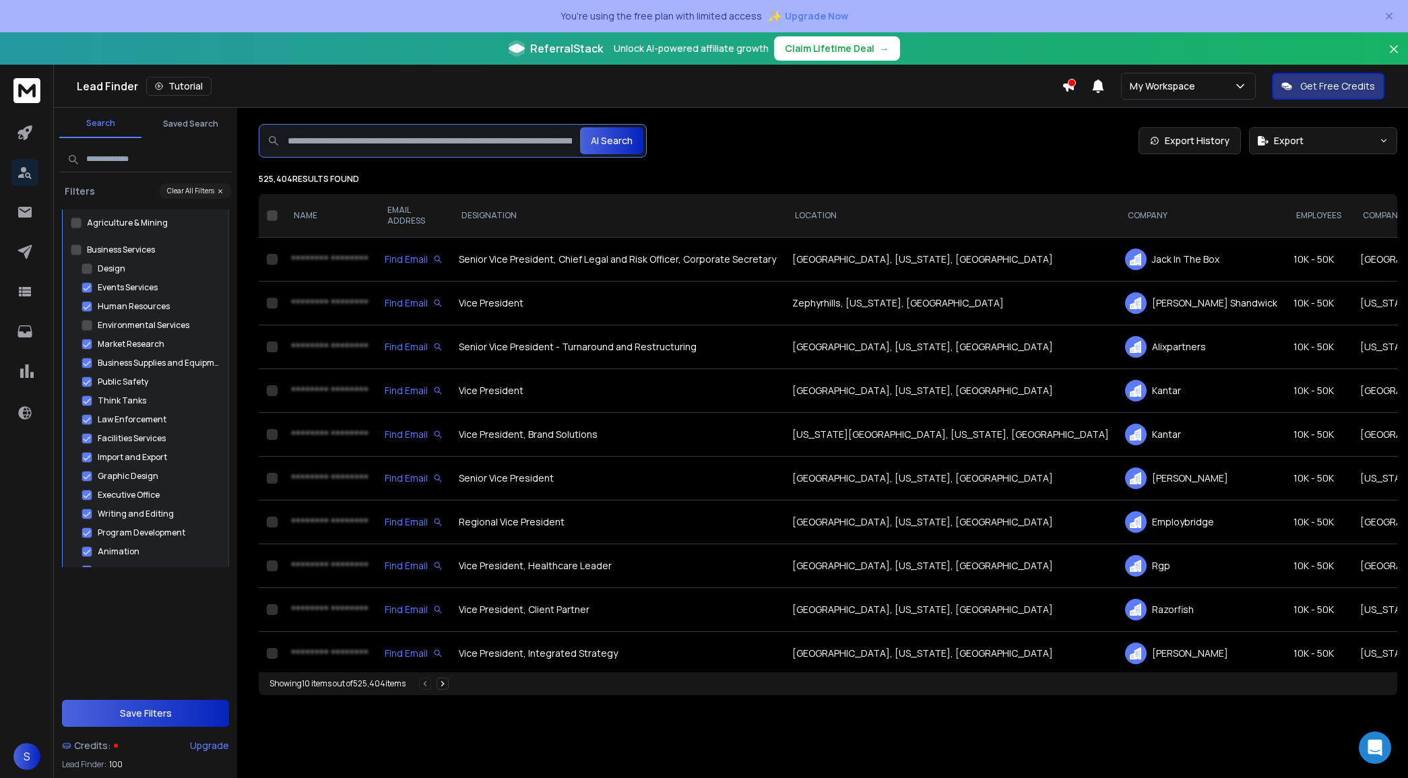
click at [90, 348] on Research "Market Research" at bounding box center [87, 344] width 11 height 11
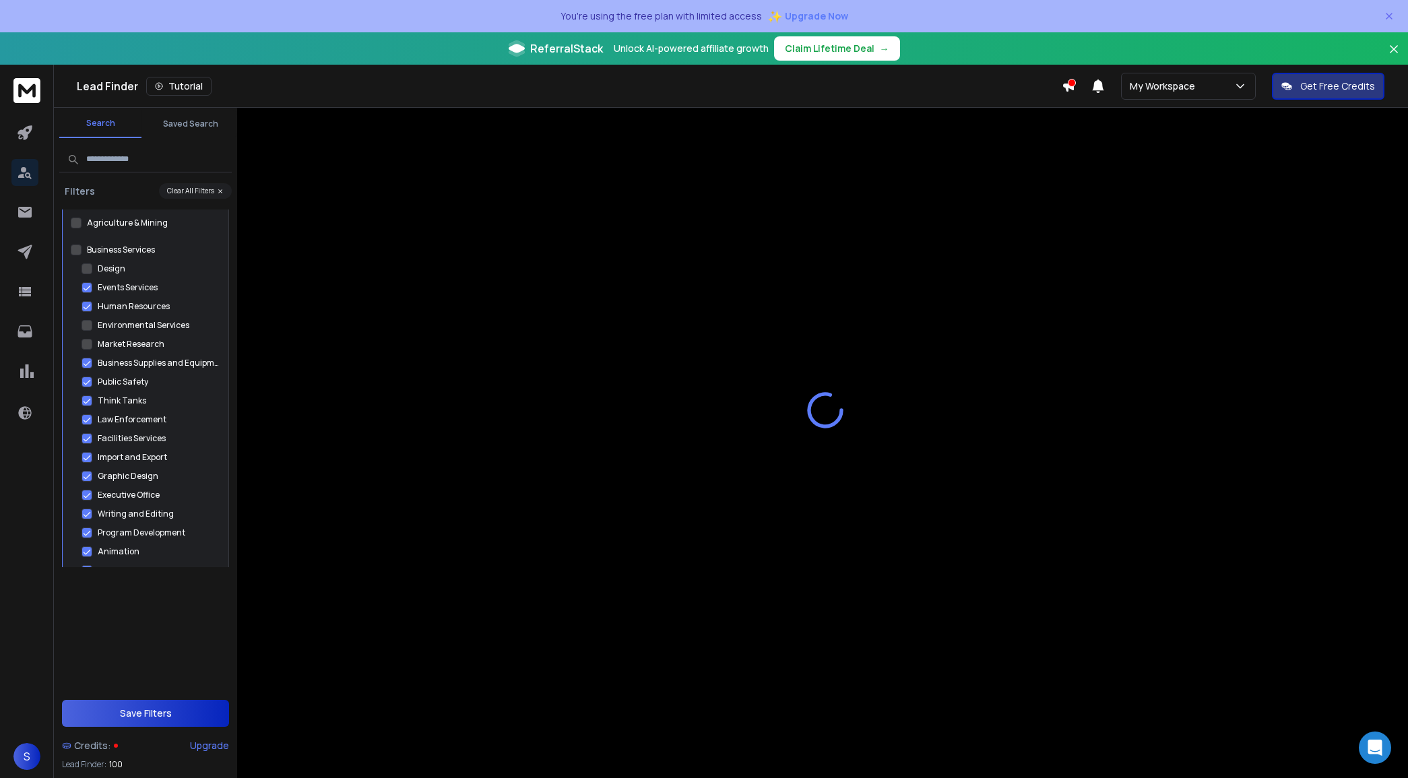
click at [89, 366] on Equipment "Business Supplies and Equipment" at bounding box center [87, 363] width 11 height 11
click at [89, 384] on Safety "Public Safety" at bounding box center [87, 382] width 11 height 11
click at [89, 375] on div "Design Events Services Human Resources Environmental Services Market Research B…" at bounding box center [151, 457] width 139 height 501
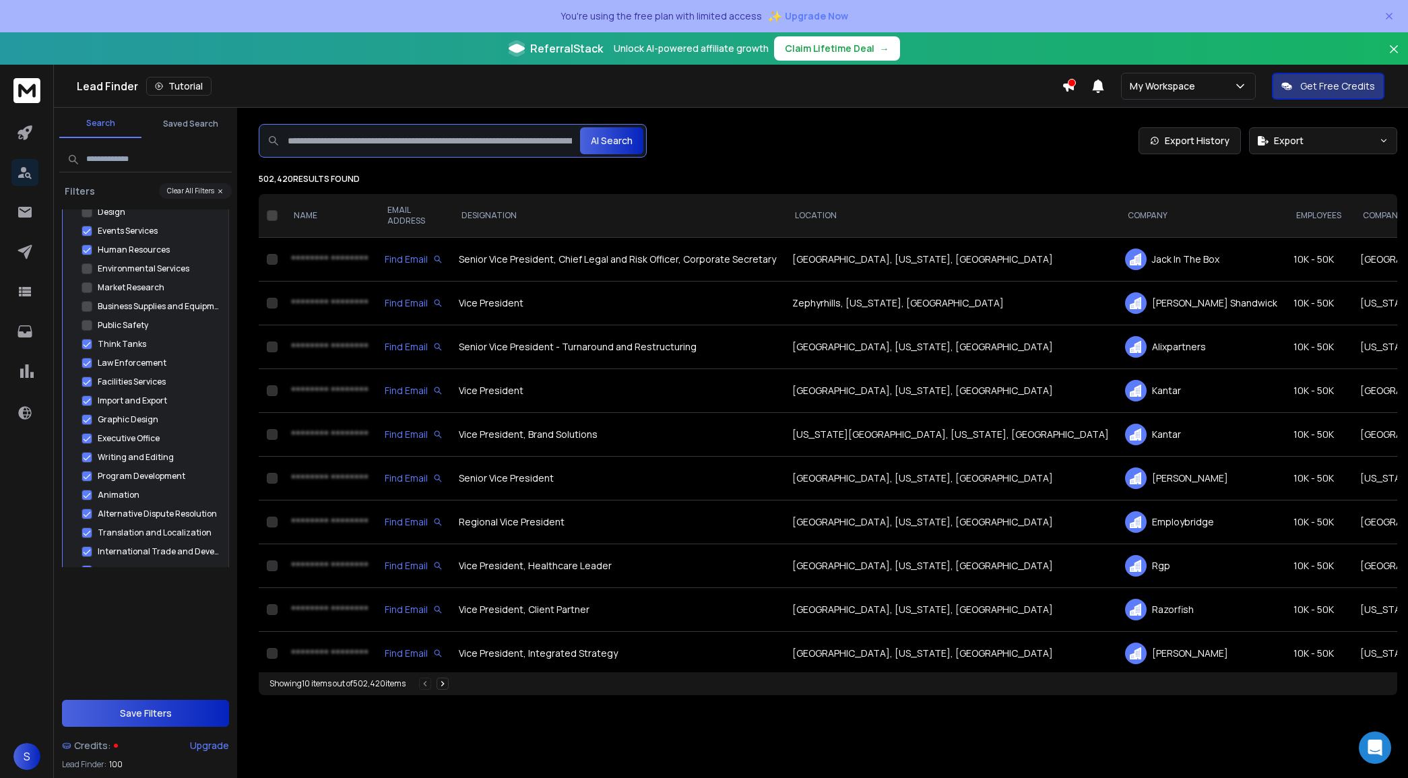
click at [89, 361] on Enforcement "Law Enforcement" at bounding box center [87, 363] width 11 height 11
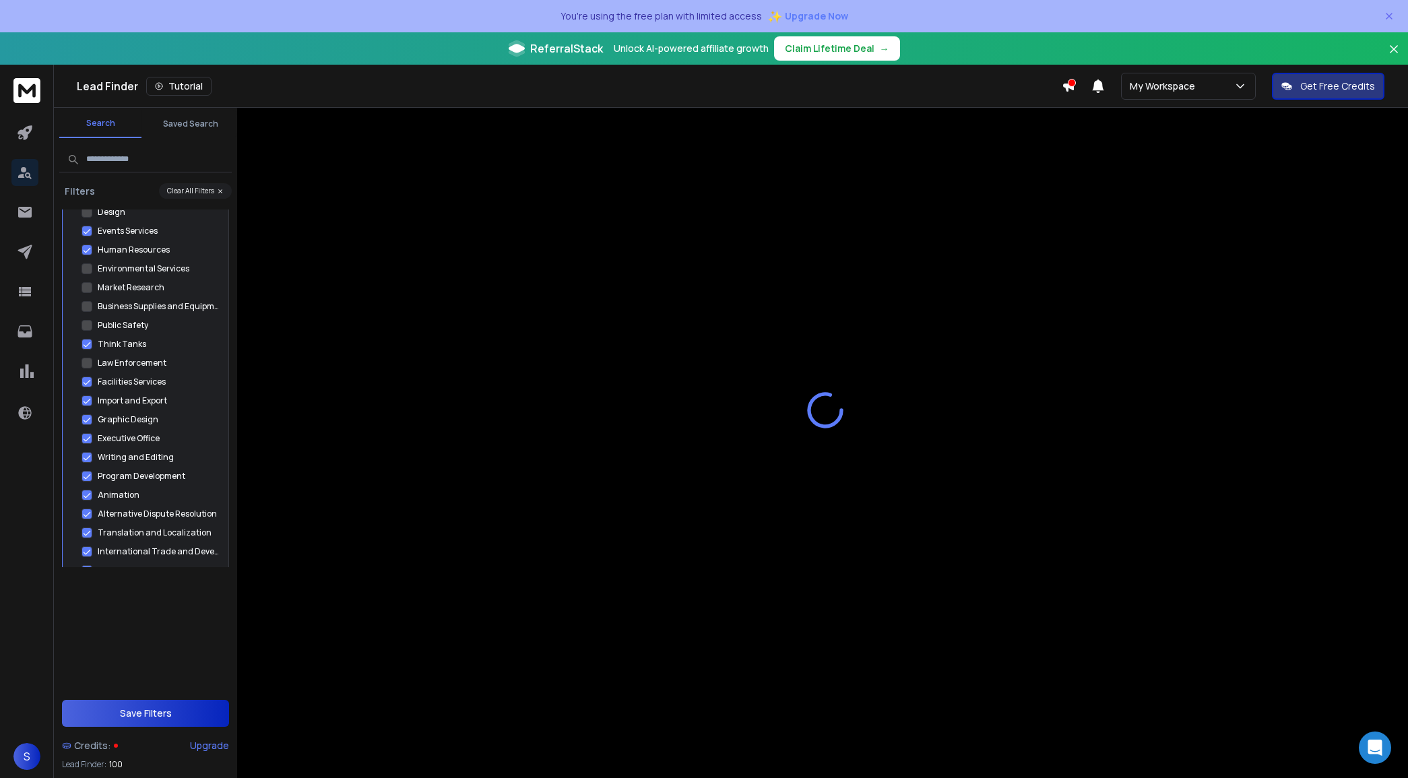
click at [89, 348] on Tanks "Think Tanks" at bounding box center [87, 344] width 11 height 11
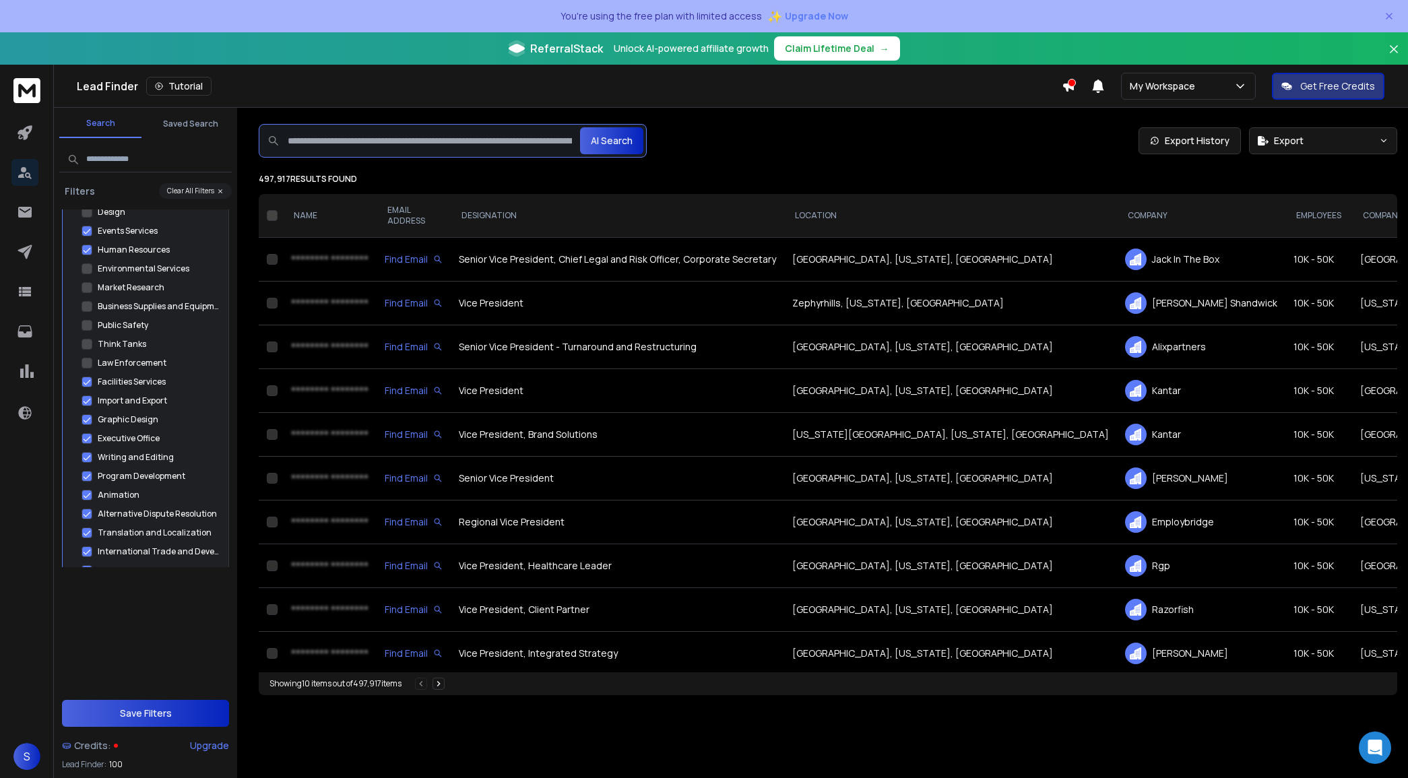
scroll to position [307, 0]
click at [88, 327] on Design "Graphic Design" at bounding box center [87, 329] width 11 height 11
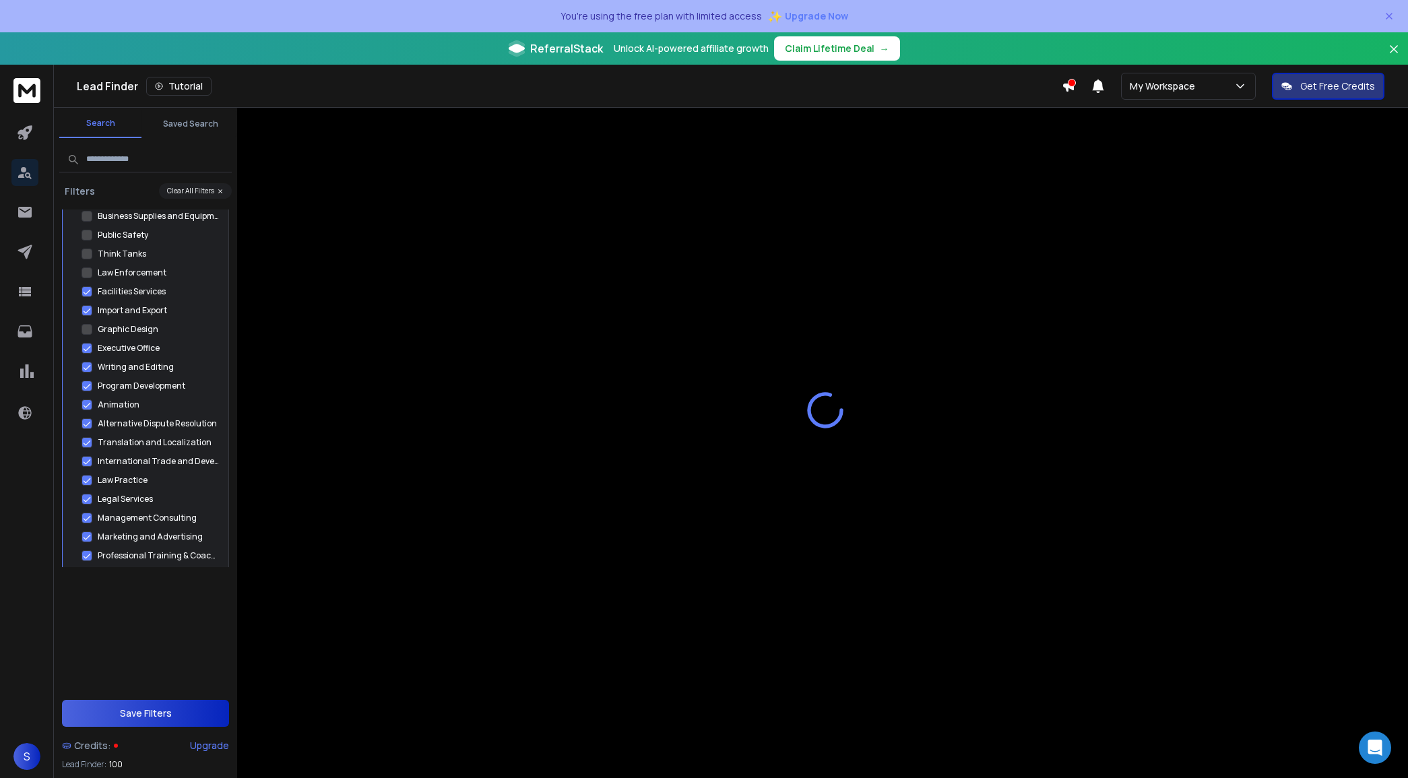
click at [92, 348] on Office "Executive Office" at bounding box center [87, 348] width 11 height 11
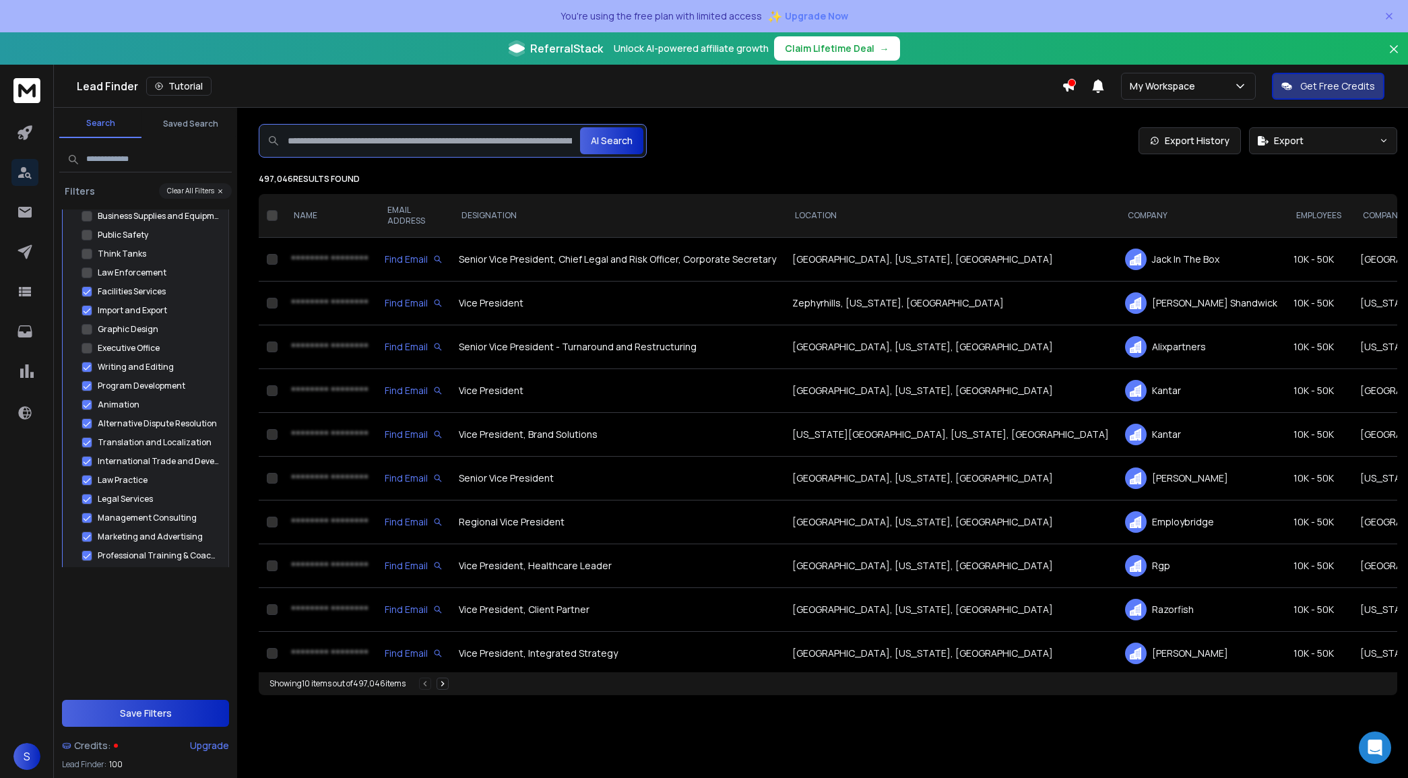
click at [92, 368] on Editing "Writing and Editing" at bounding box center [87, 367] width 11 height 11
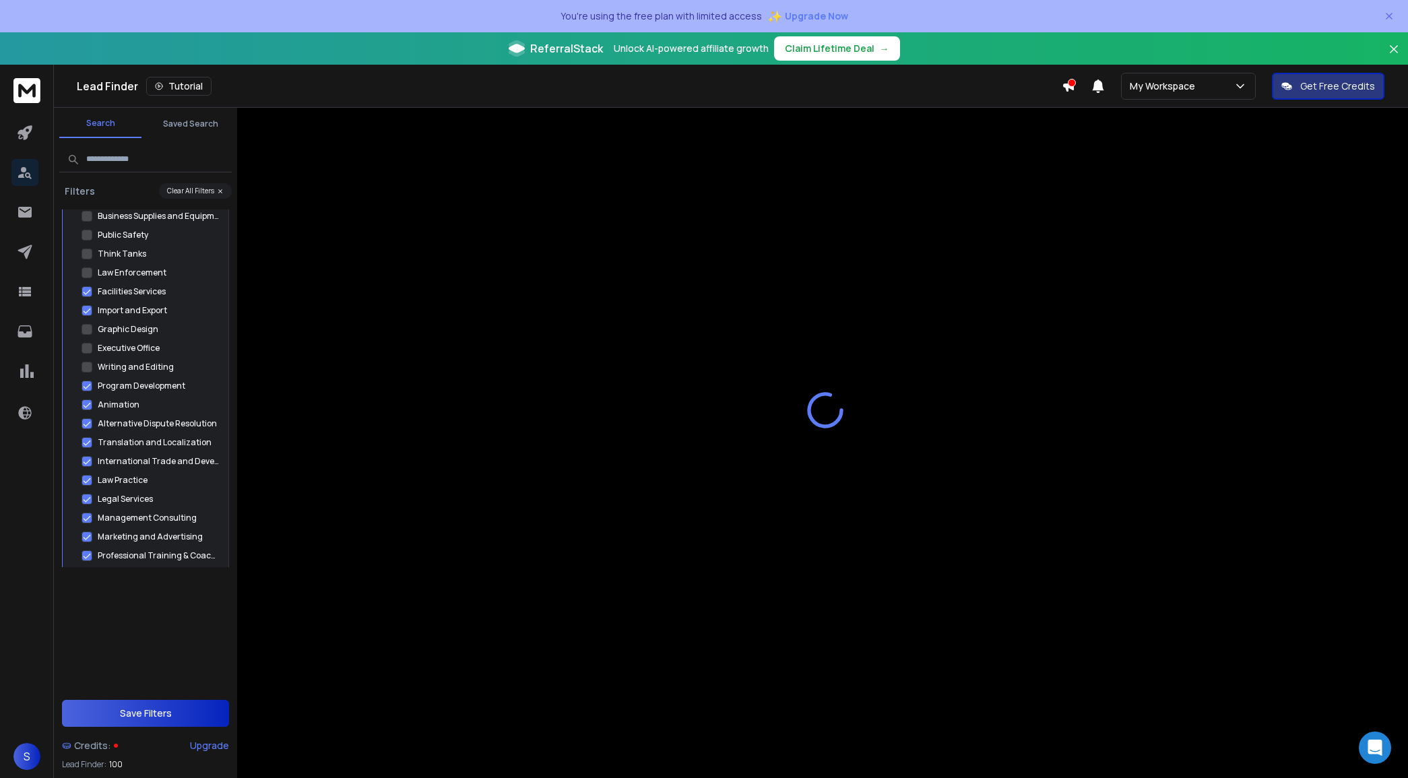
click at [92, 391] on Development "Program Development" at bounding box center [87, 386] width 11 height 11
click at [92, 410] on div "Animation" at bounding box center [151, 405] width 139 height 11
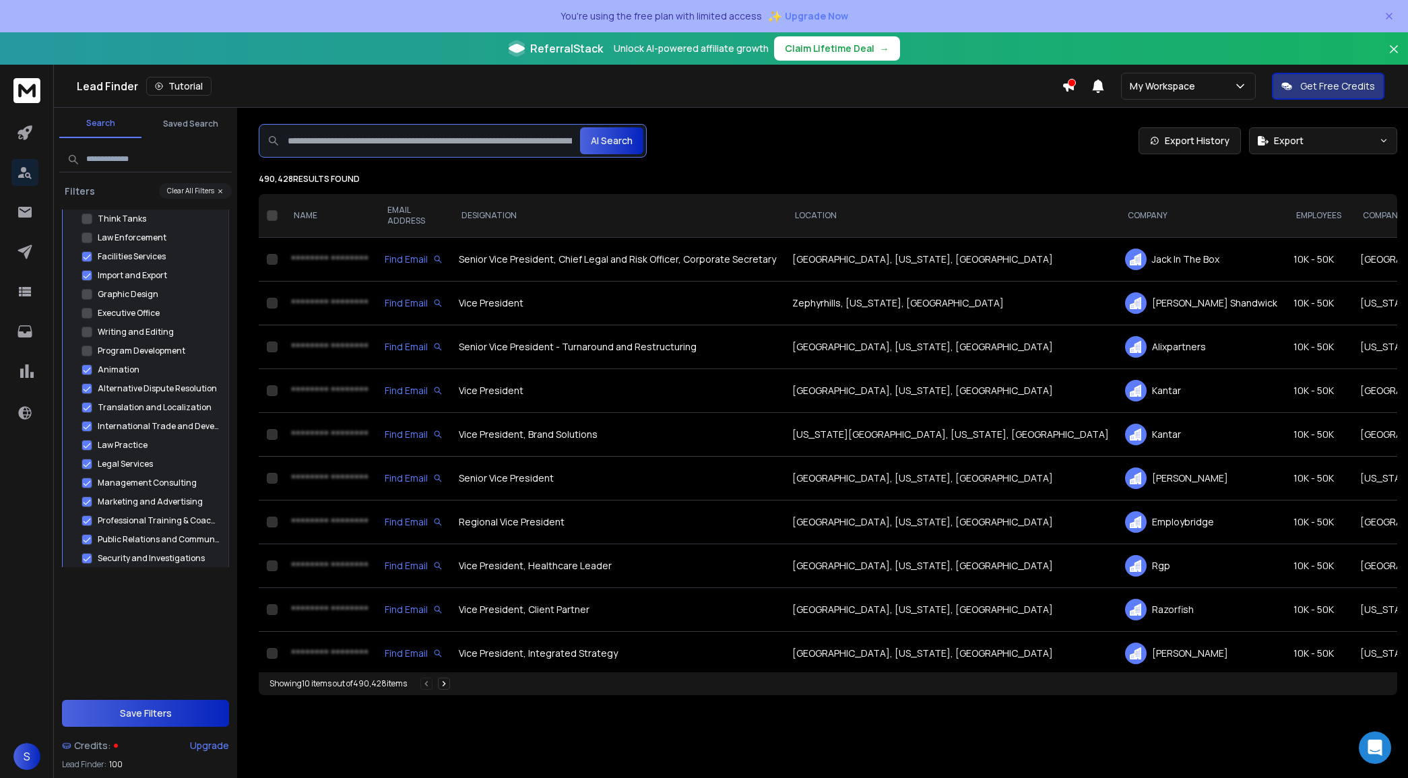
click at [92, 371] on div "Animation" at bounding box center [151, 370] width 139 height 11
click at [88, 372] on button "Animation" at bounding box center [87, 370] width 11 height 11
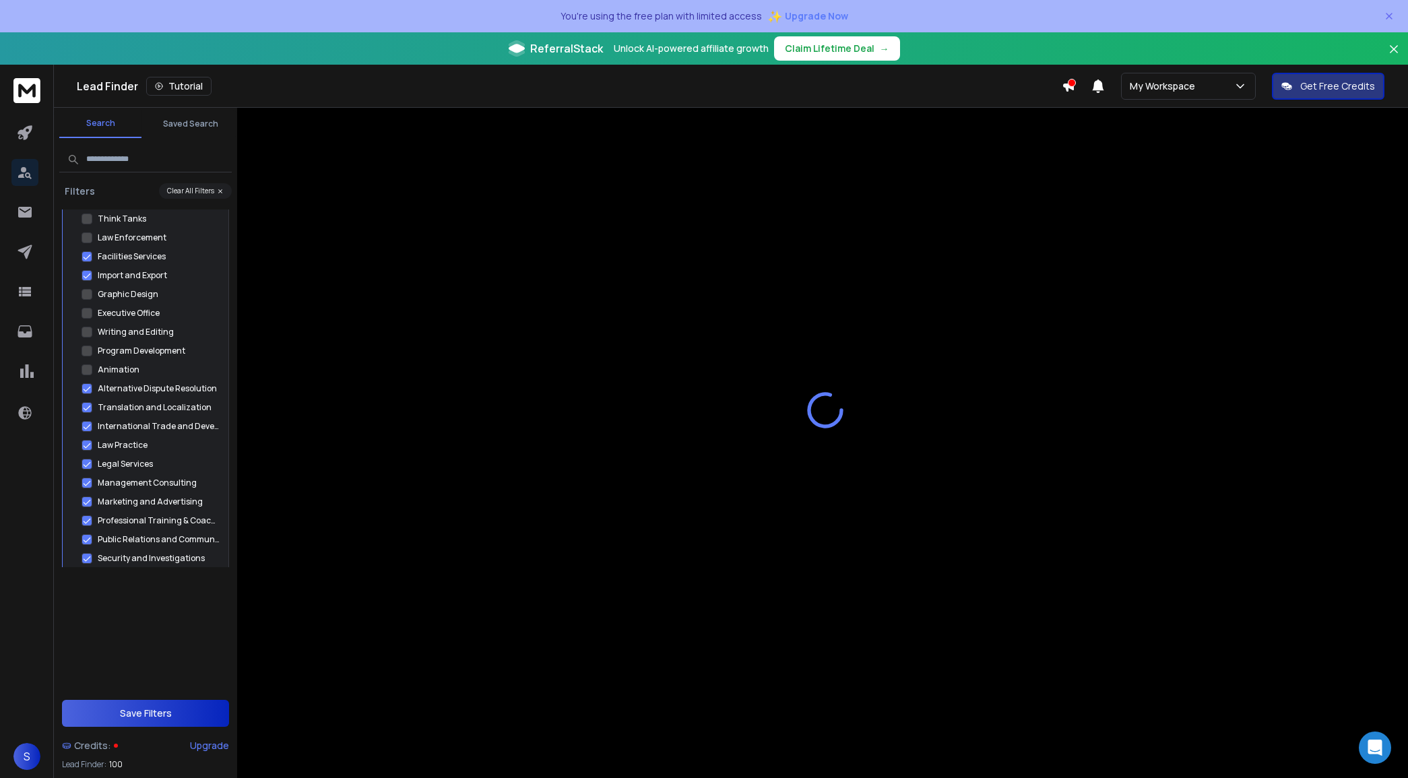
click at [88, 388] on Resolution "Alternative Dispute Resolution" at bounding box center [87, 388] width 11 height 11
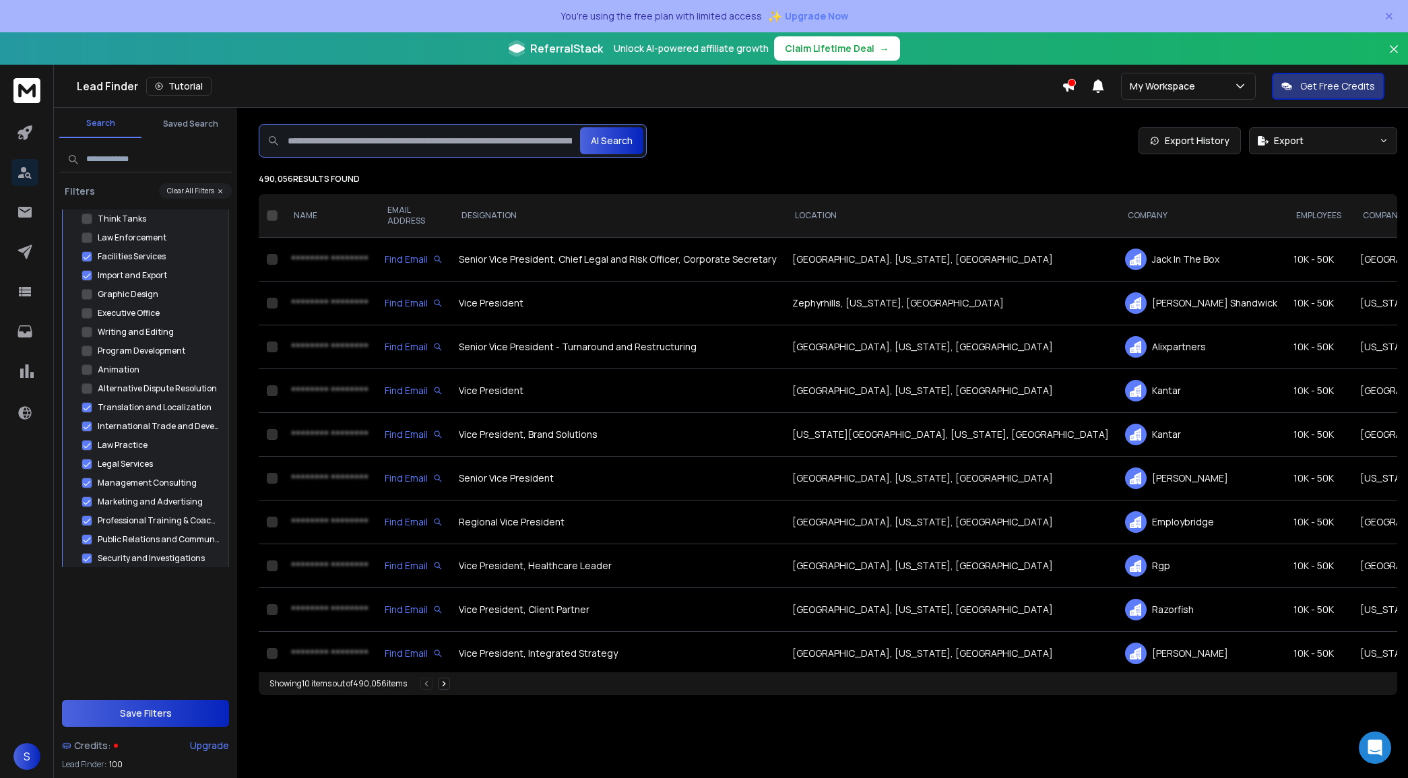
click at [90, 404] on Localization "Translation and Localization" at bounding box center [87, 407] width 11 height 11
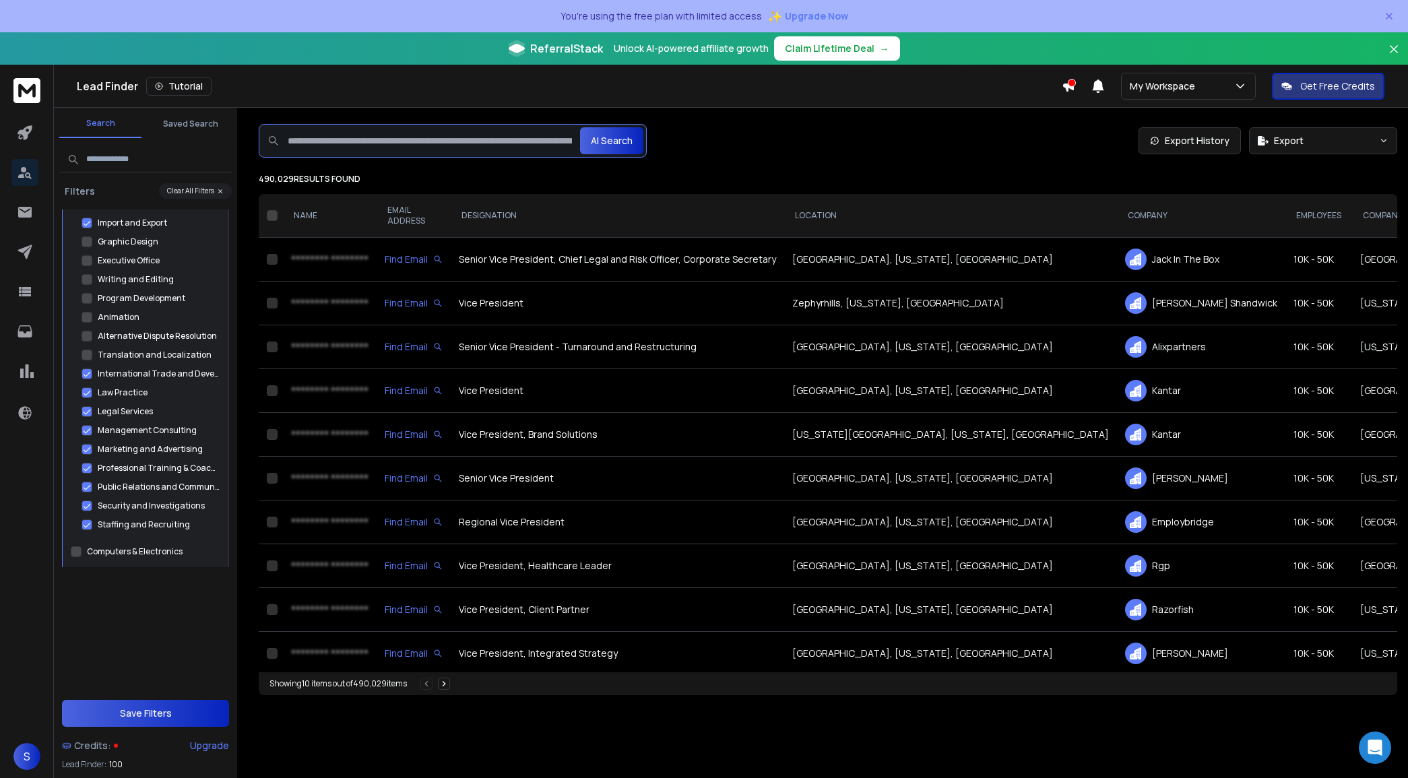
scroll to position [396, 0]
click at [88, 352] on Localization "Translation and Localization" at bounding box center [87, 353] width 11 height 11
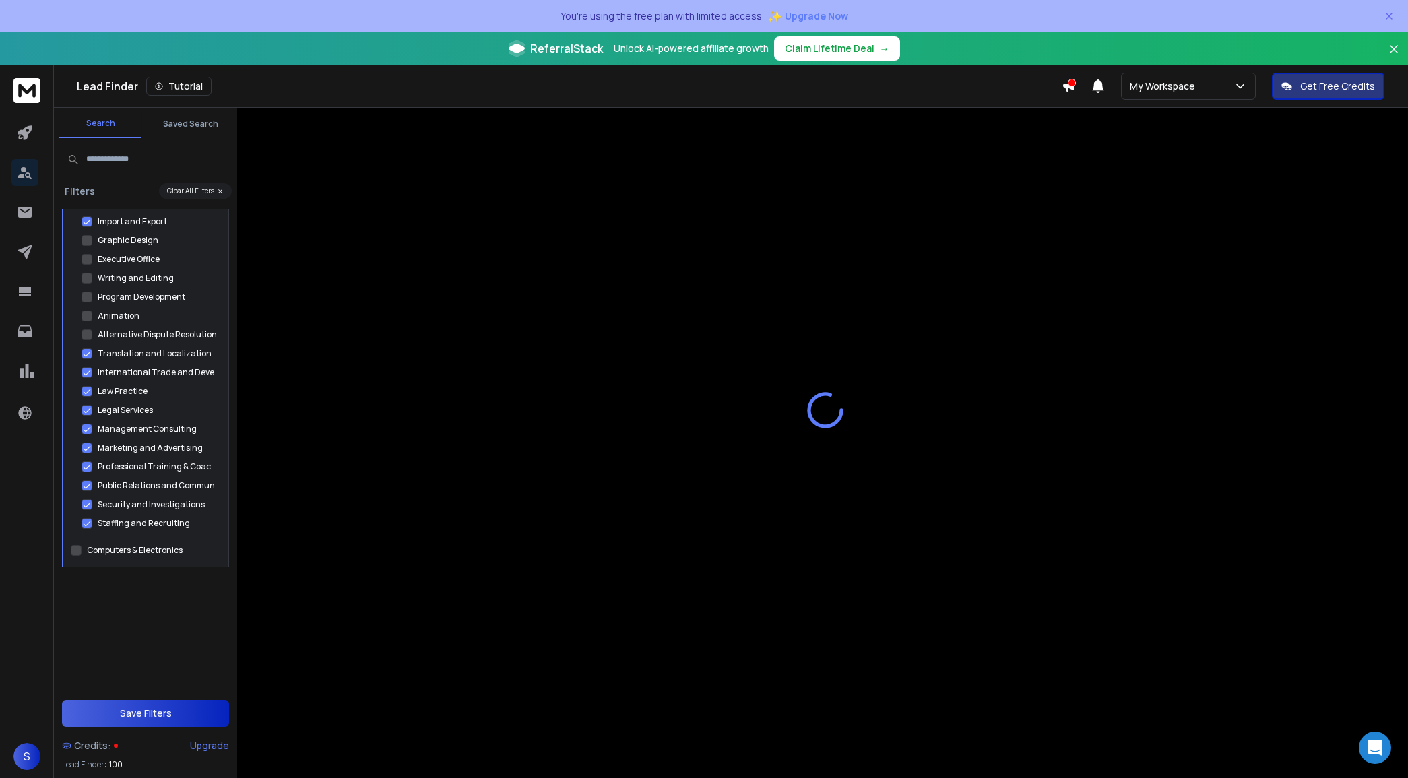
click at [89, 373] on Development "International Trade and Development" at bounding box center [87, 372] width 11 height 11
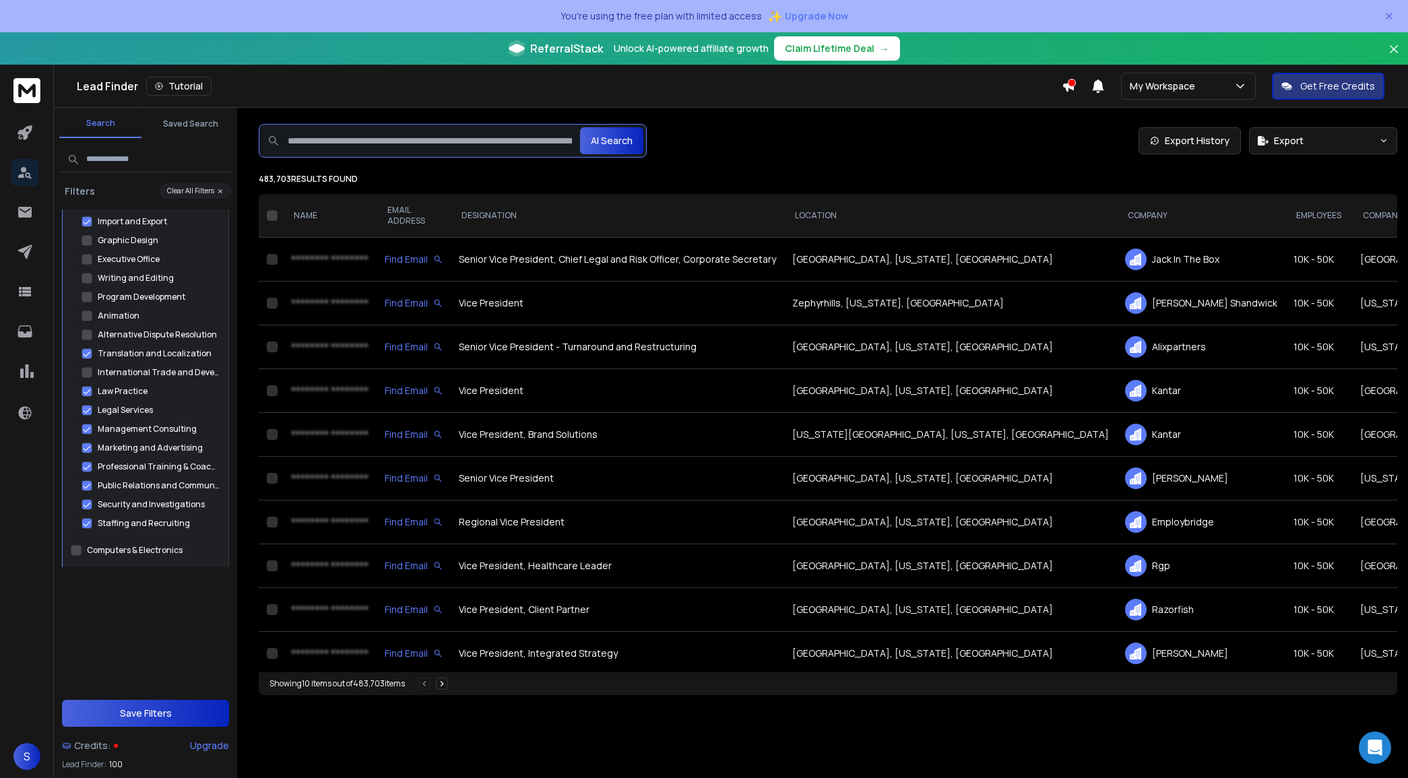
click at [91, 433] on Consulting "Management Consulting" at bounding box center [87, 429] width 11 height 11
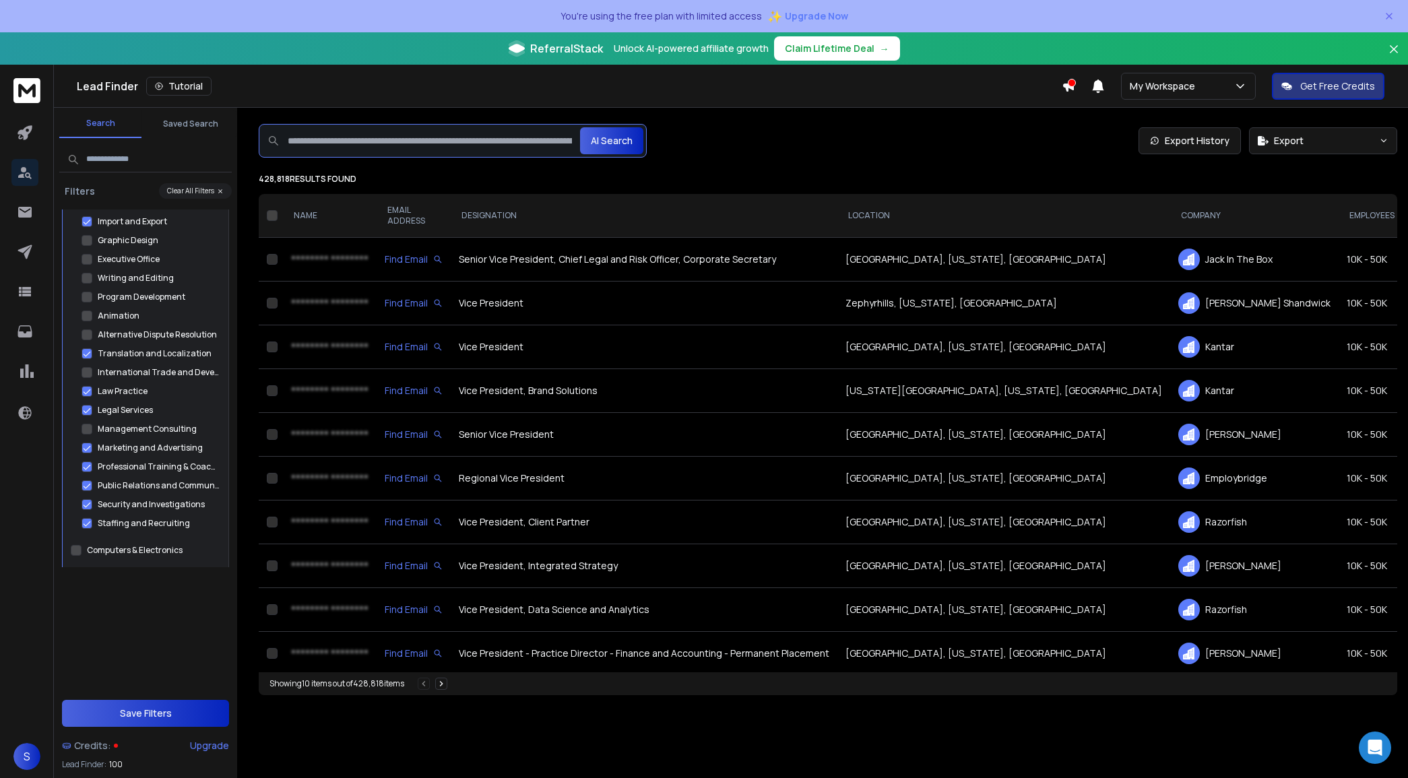
click at [92, 450] on Advertising "Marketing and Advertising" at bounding box center [87, 448] width 11 height 11
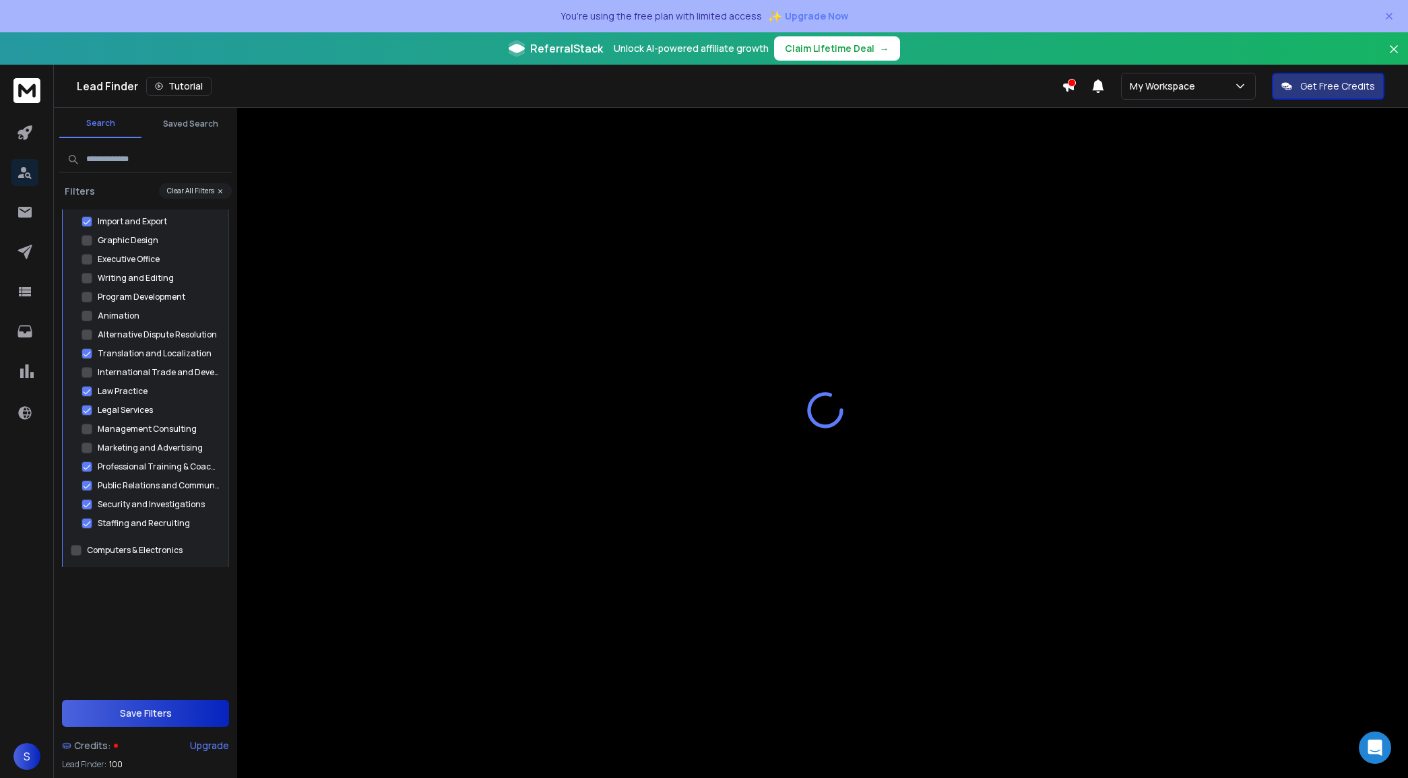
click at [92, 506] on Investigations "Security and Investigations" at bounding box center [87, 504] width 11 height 11
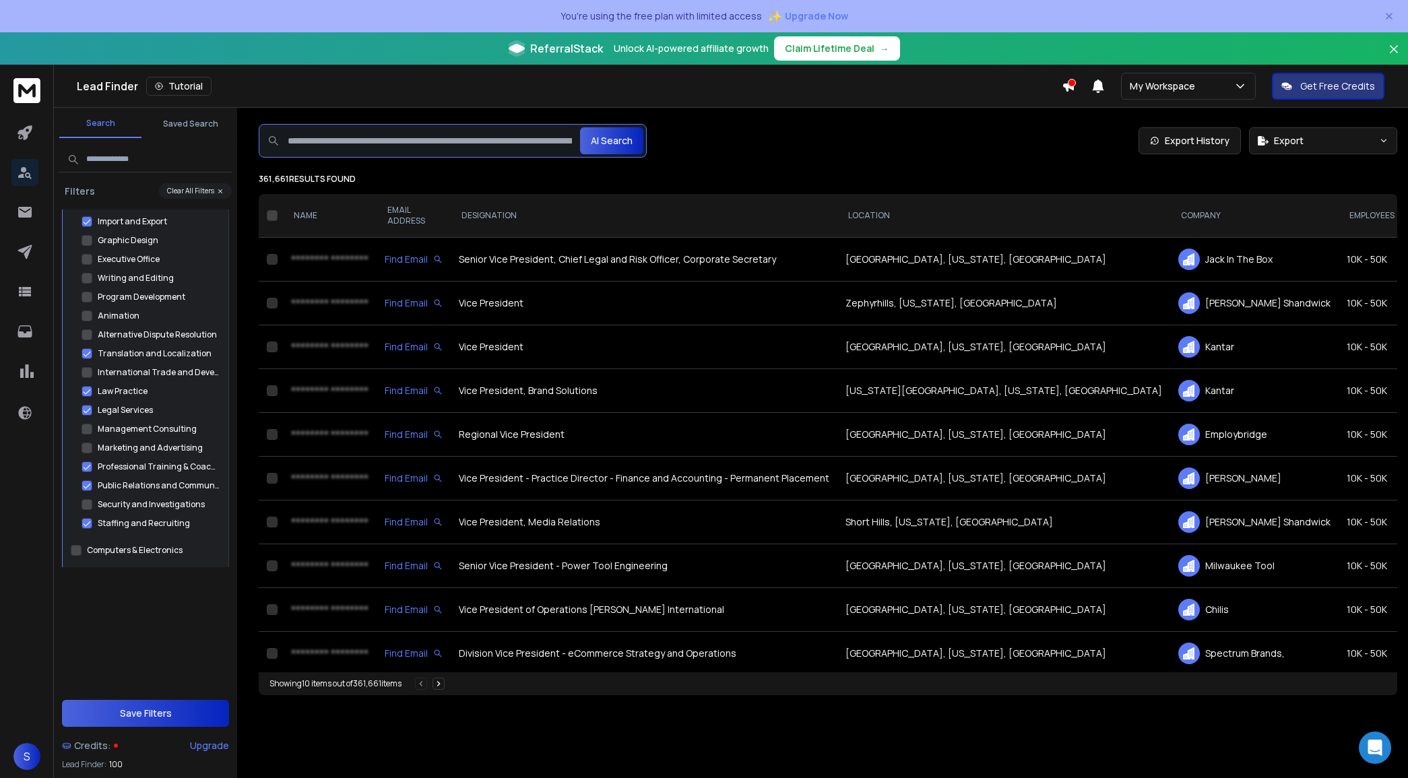
click at [93, 485] on div "Public Relations and Communications" at bounding box center [151, 485] width 139 height 11
click at [88, 484] on Communications "Public Relations and Communications" at bounding box center [87, 485] width 11 height 11
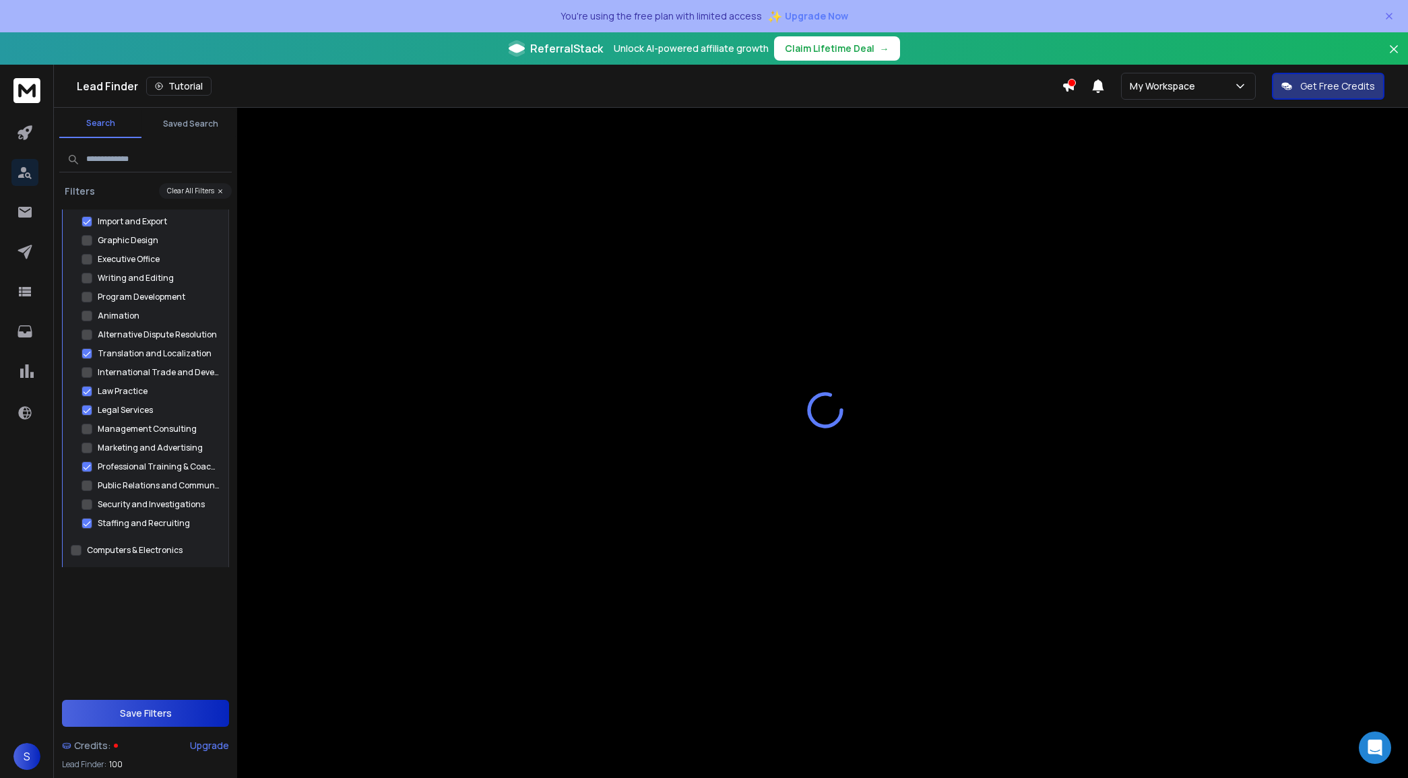
click at [86, 470] on Coaching "Professional Training & Coaching" at bounding box center [87, 467] width 11 height 11
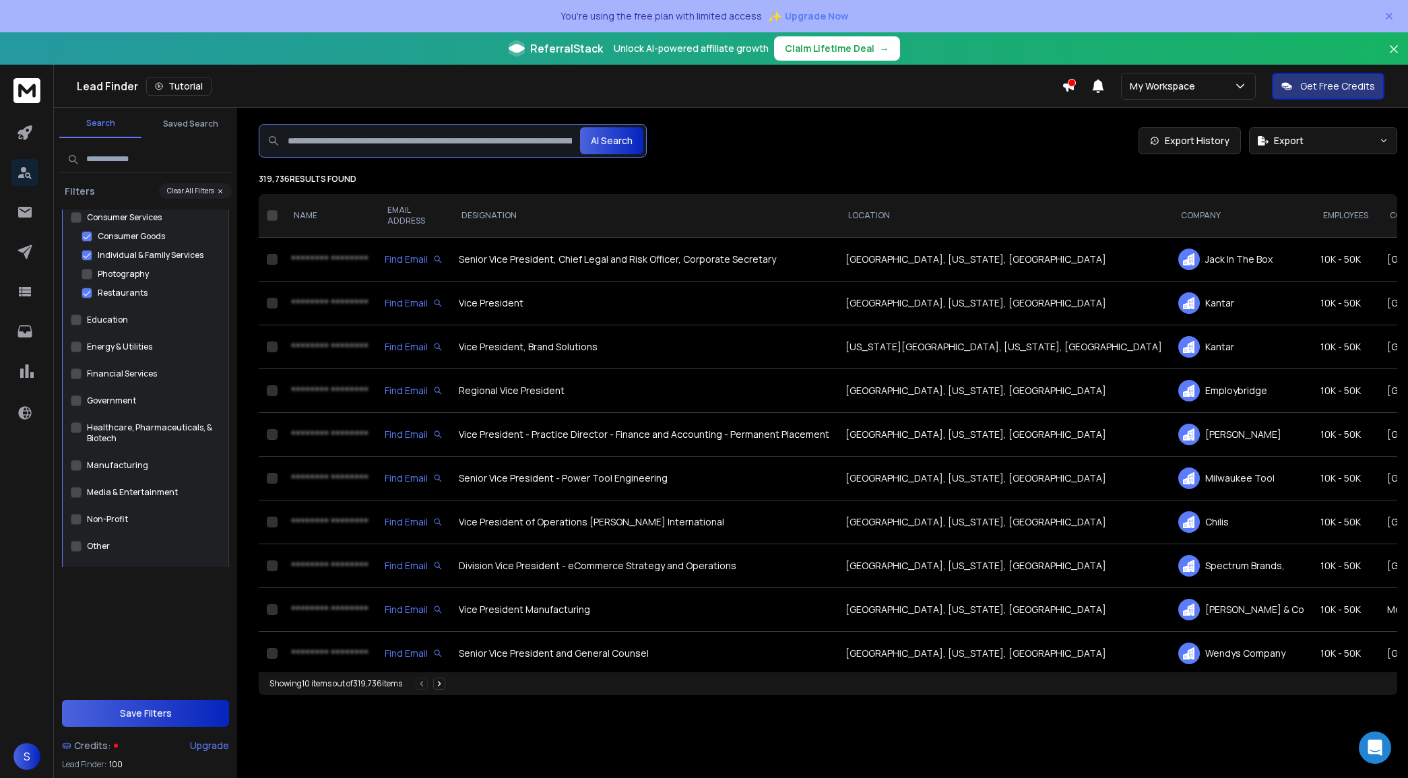
scroll to position [757, 0]
click at [92, 367] on label "Financial Services" at bounding box center [122, 372] width 70 height 11
click at [82, 367] on Services "Financial Services" at bounding box center [76, 372] width 11 height 11
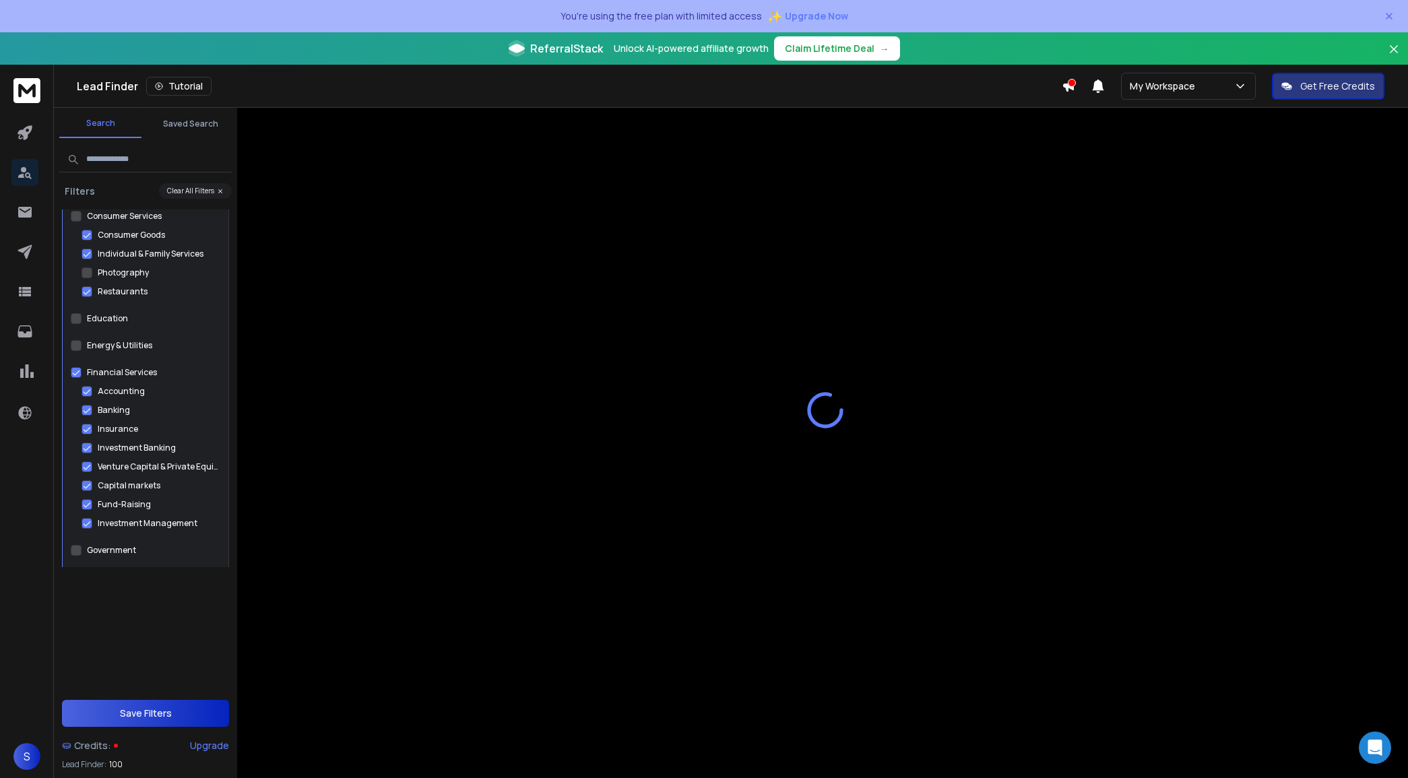
click at [91, 392] on button "Accounting" at bounding box center [87, 391] width 11 height 11
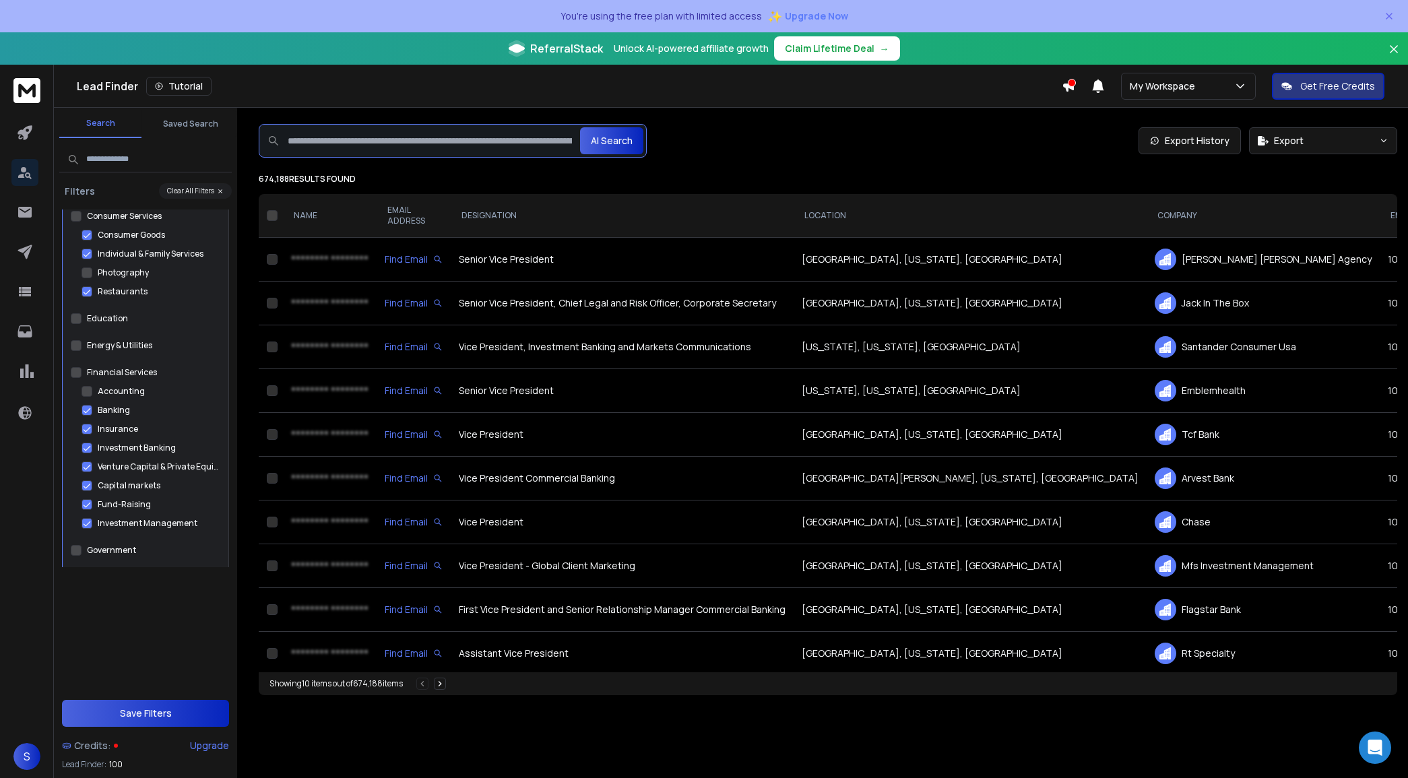
drag, startPoint x: 90, startPoint y: 446, endPoint x: 92, endPoint y: 470, distance: 24.3
click at [92, 470] on div "Accounting Banking Insurance Investment Banking Venture Capital & Private Equit…" at bounding box center [151, 457] width 139 height 143
click at [92, 470] on Equity "Venture Capital & Private Equity" at bounding box center [87, 467] width 11 height 11
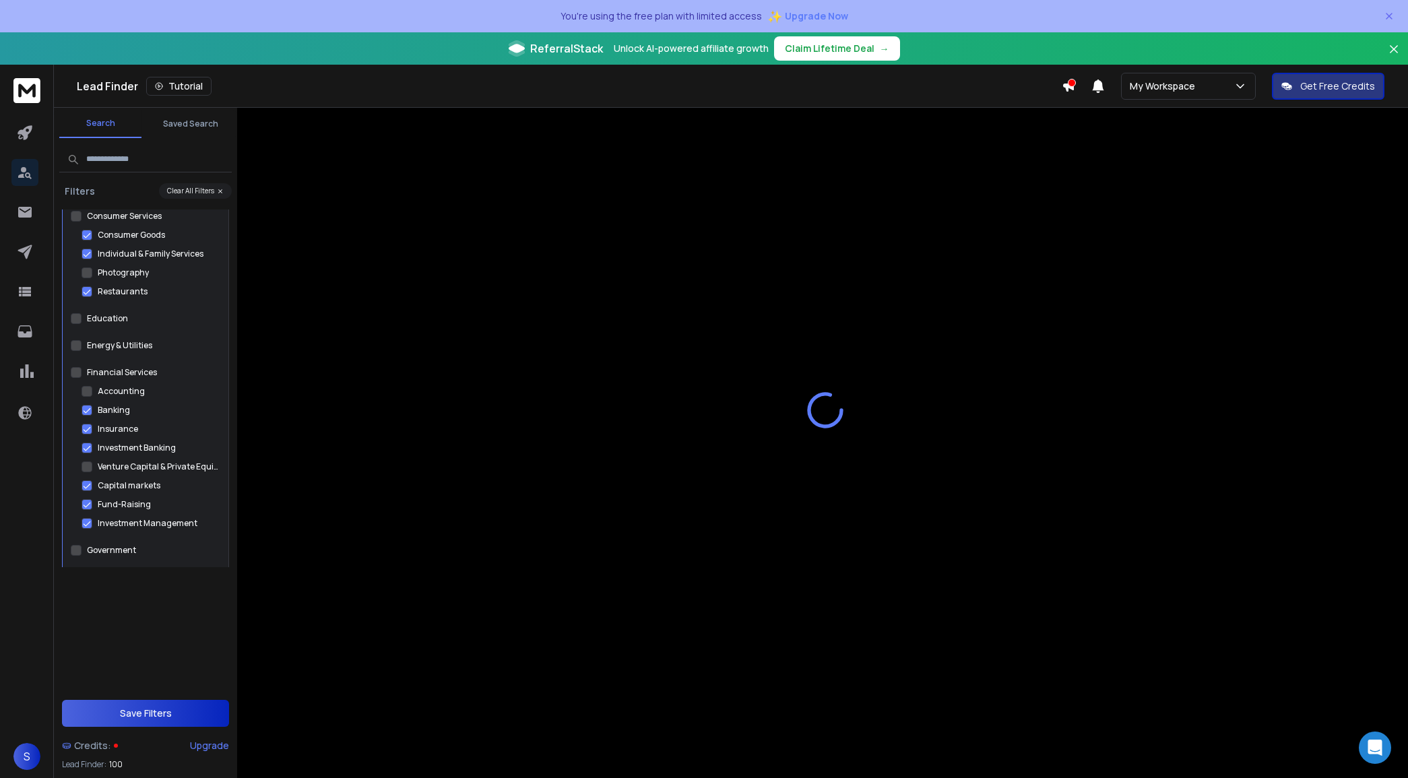
click at [92, 482] on markets "Capital markets" at bounding box center [87, 485] width 11 height 11
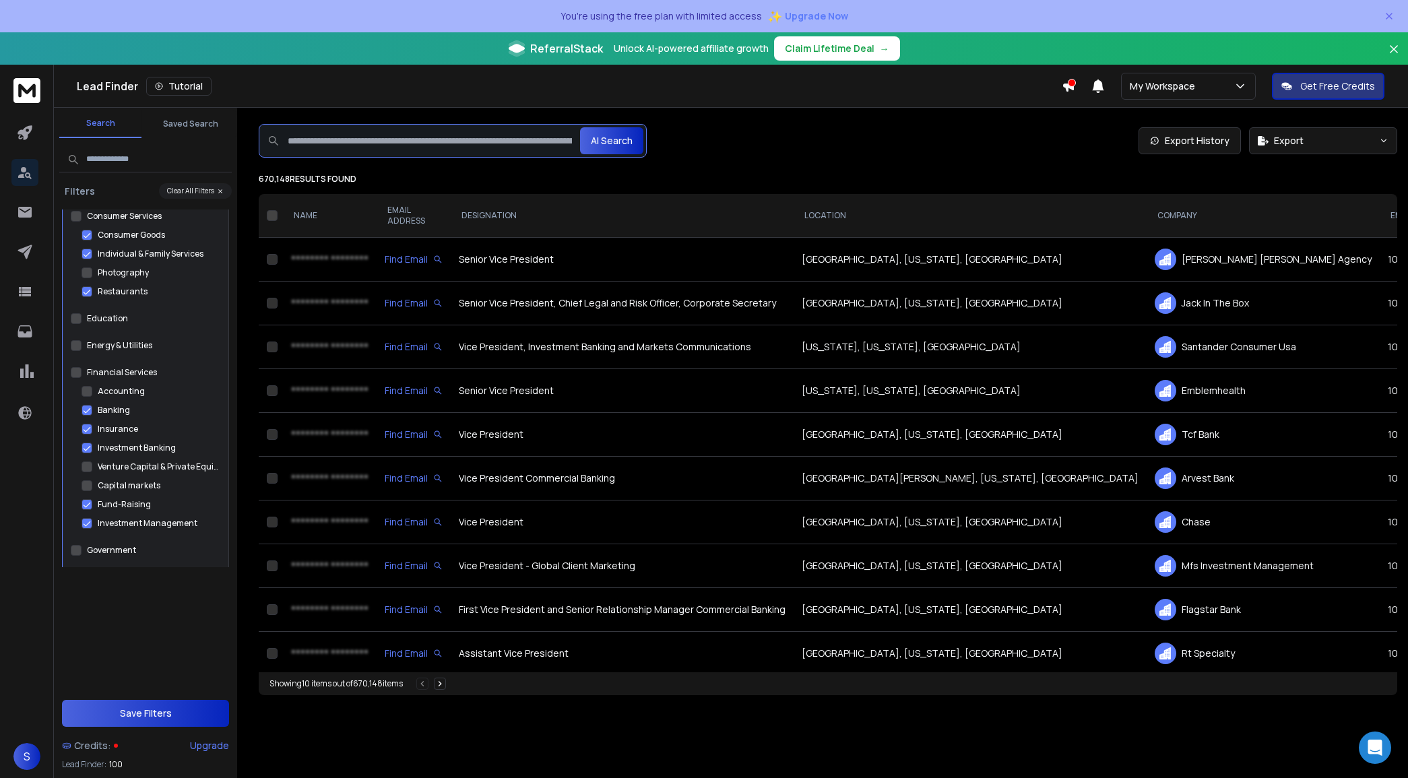
click at [93, 507] on div "Fund-Raising" at bounding box center [151, 504] width 139 height 11
click at [86, 524] on Management "Investment Management" at bounding box center [87, 523] width 11 height 11
click at [88, 507] on button "Fund-Raising" at bounding box center [87, 504] width 11 height 11
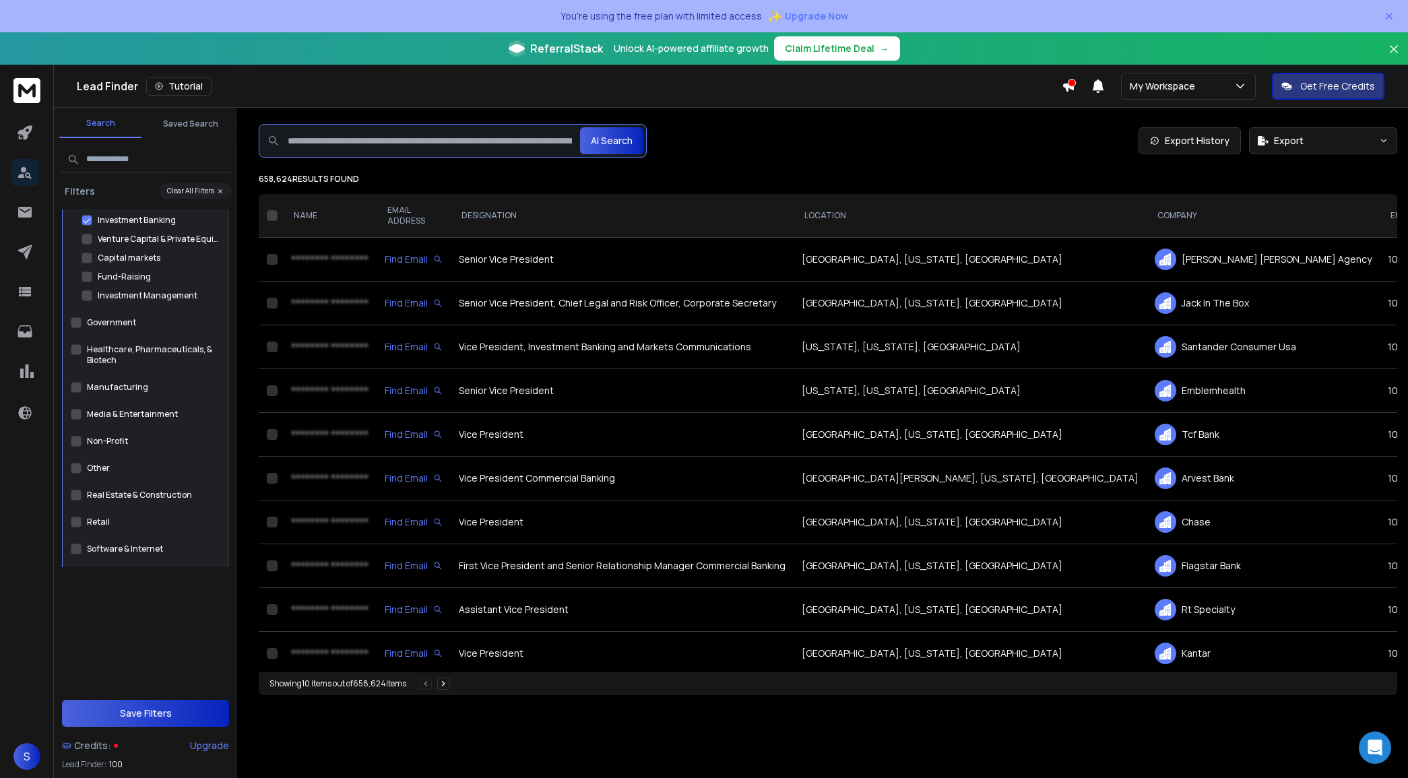
scroll to position [986, 0]
click at [123, 349] on label "Healthcare, Pharmaceuticals, & Biotech" at bounding box center [153, 354] width 133 height 22
click at [82, 349] on Biotech "Healthcare, Pharmaceuticals, & Biotech" at bounding box center [76, 348] width 11 height 11
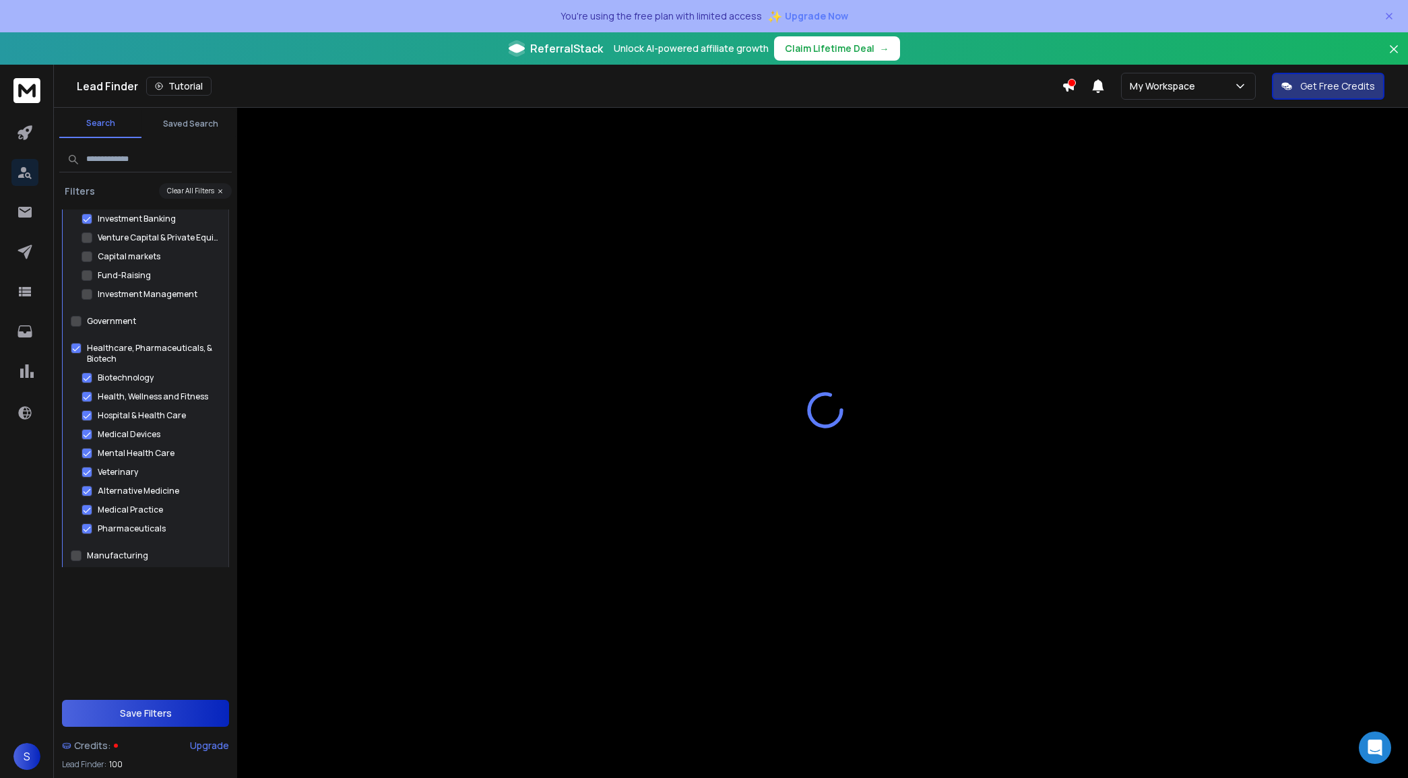
click at [91, 381] on button "Biotechnology" at bounding box center [87, 378] width 11 height 11
click at [91, 396] on Fitness "Health, Wellness and Fitness" at bounding box center [87, 397] width 11 height 11
click at [91, 411] on Care "Hospital & Health Care" at bounding box center [87, 415] width 11 height 11
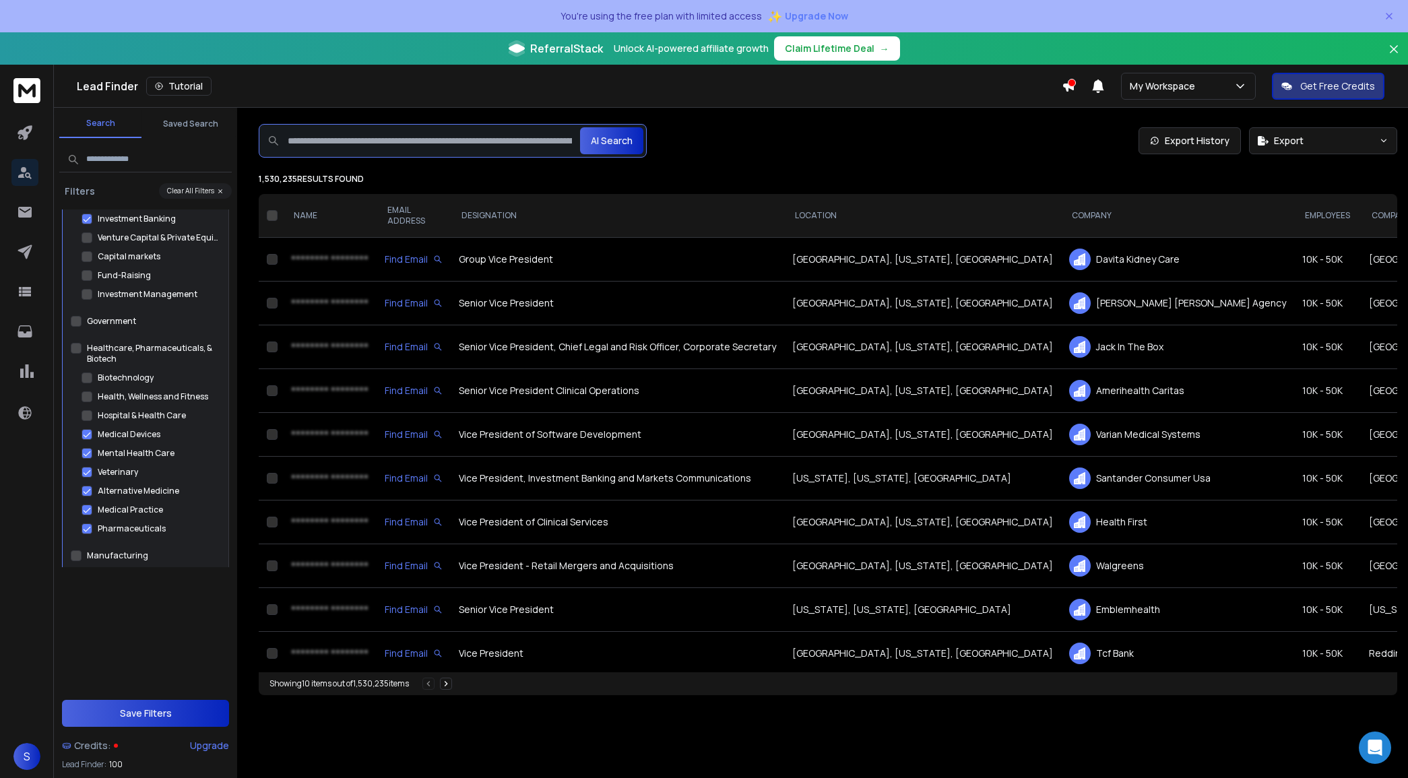
click at [90, 430] on Devices "Medical Devices" at bounding box center [87, 434] width 11 height 11
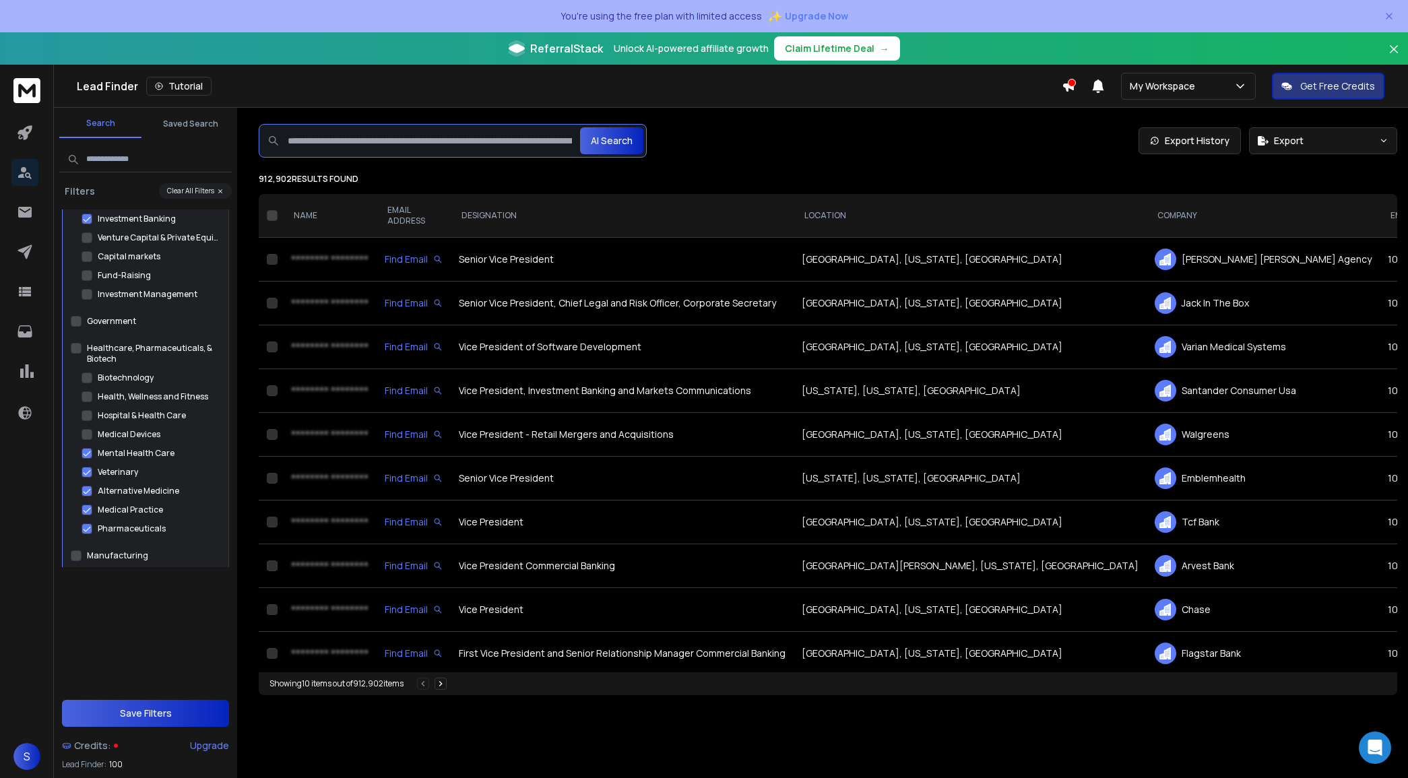
click at [82, 347] on div "Healthcare, Pharmaceuticals, & Biotech" at bounding box center [146, 354] width 150 height 22
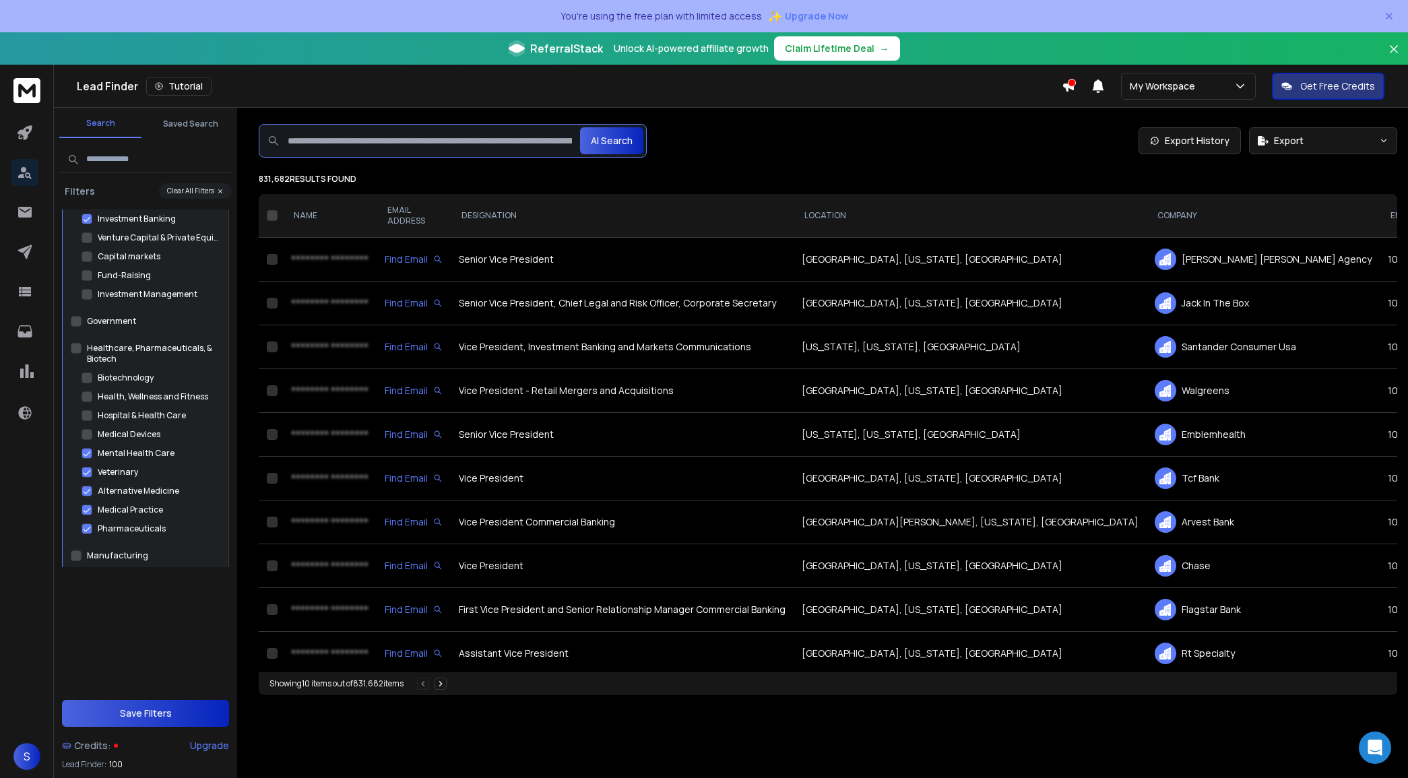
click at [77, 348] on Biotech "Healthcare, Pharmaceuticals, & Biotech" at bounding box center [76, 348] width 11 height 11
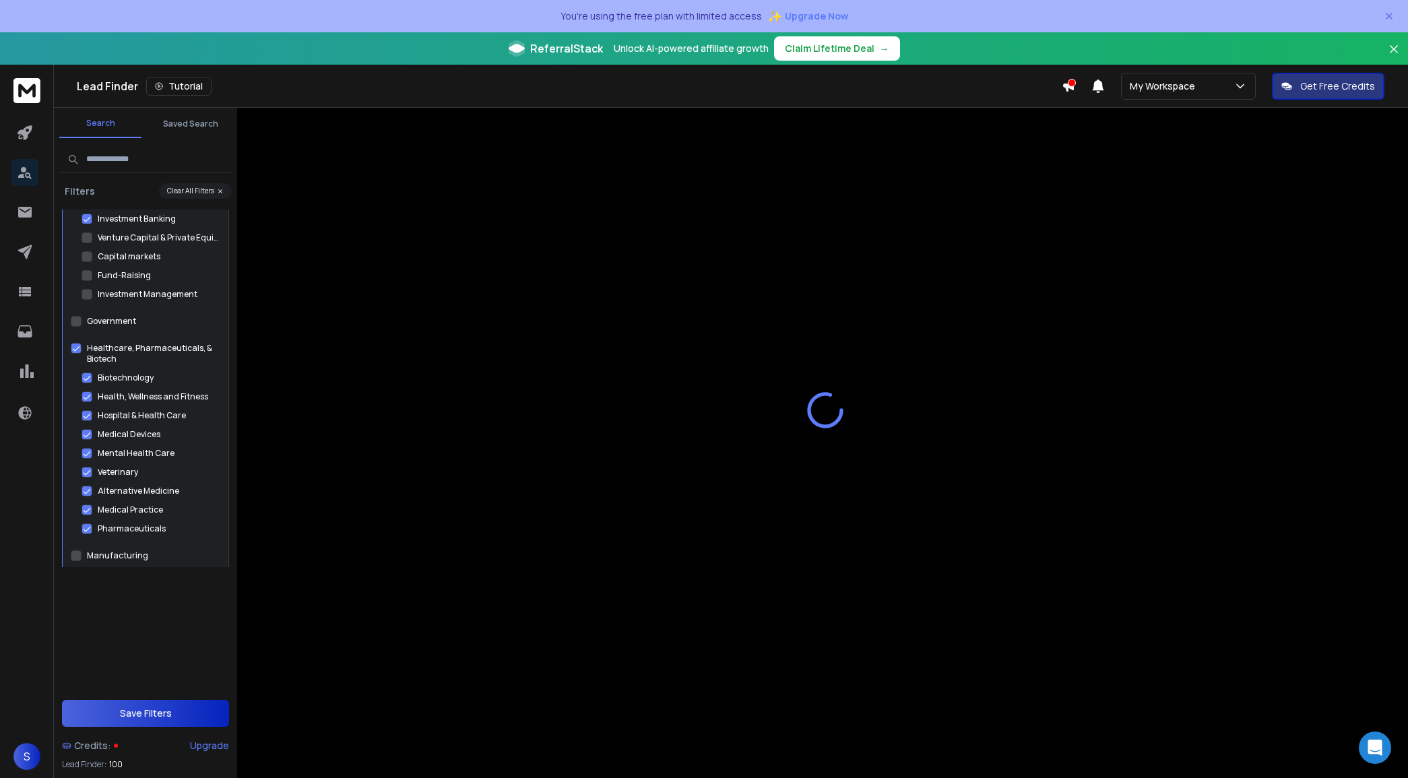
click at [77, 348] on Biotech "Healthcare, Pharmaceuticals, & Biotech" at bounding box center [76, 348] width 11 height 11
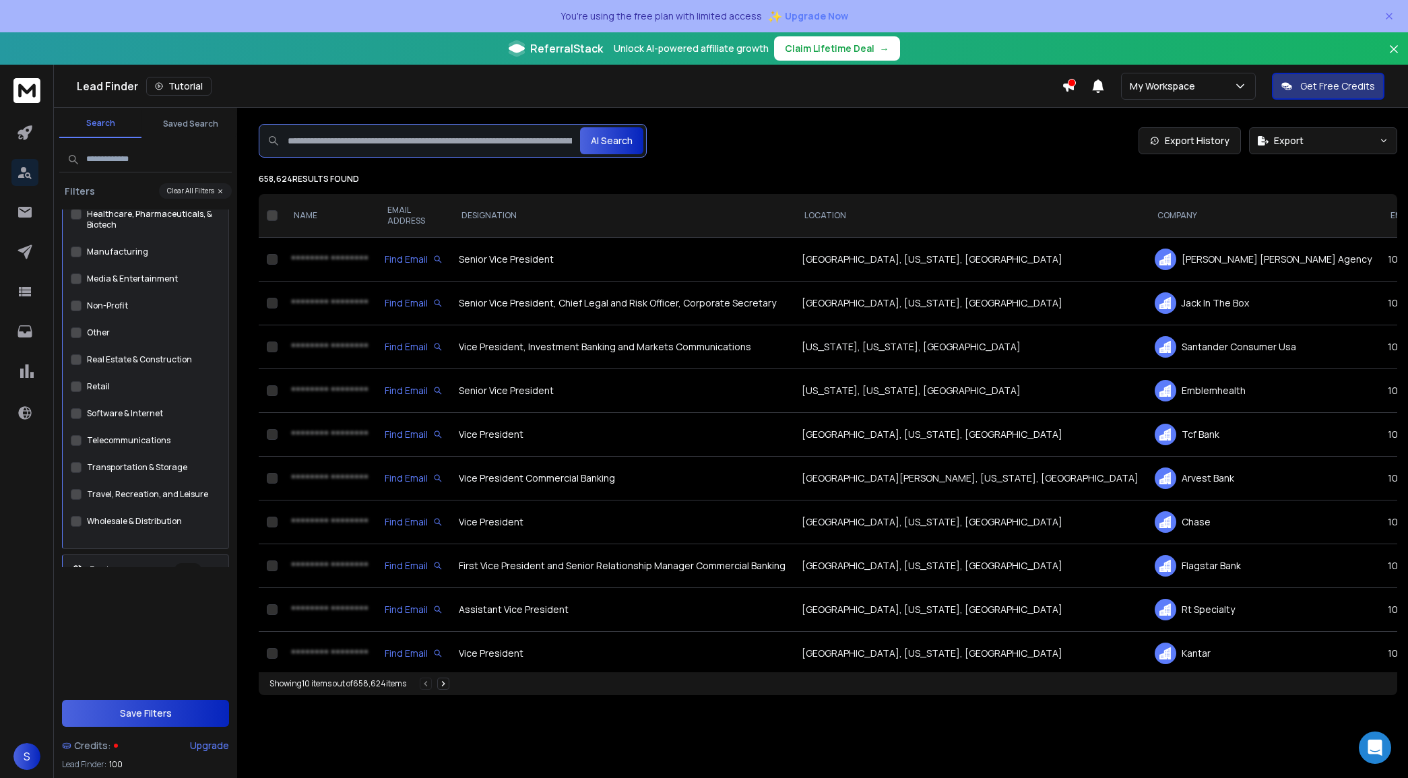
scroll to position [1134, 0]
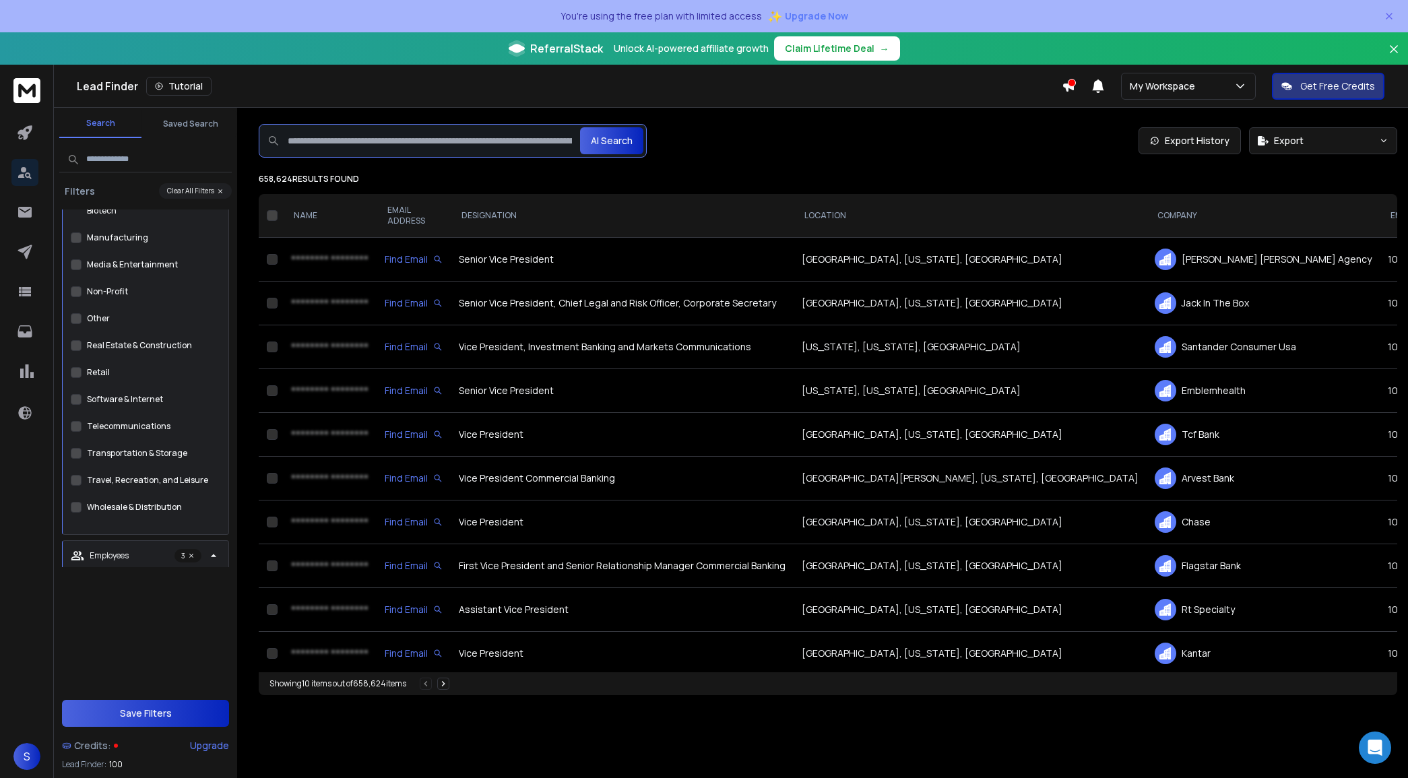
click at [117, 354] on div "Real Estate & Construction" at bounding box center [146, 345] width 150 height 27
click at [82, 344] on div "Real Estate & Construction" at bounding box center [146, 345] width 150 height 11
click at [78, 345] on Construction "Real Estate & Construction" at bounding box center [76, 345] width 11 height 11
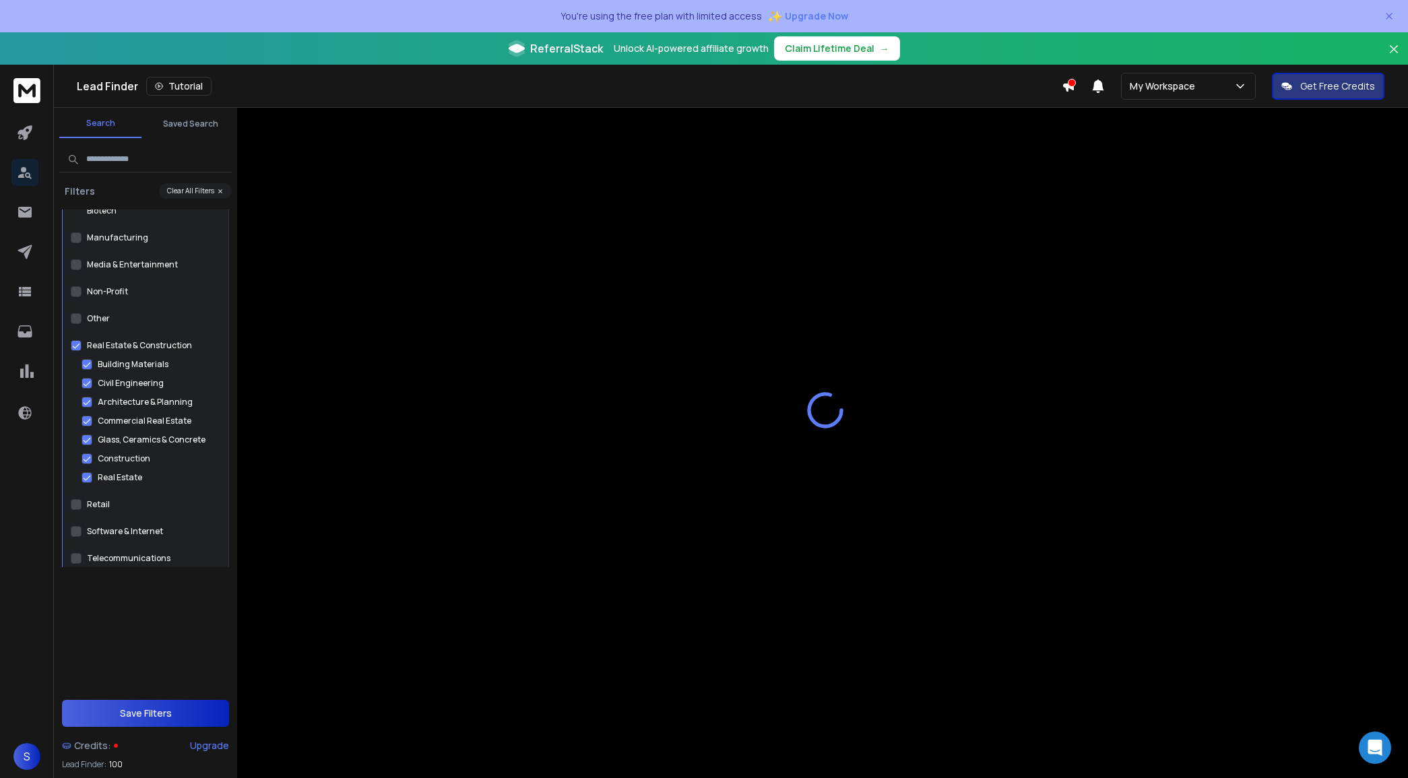
click at [89, 362] on Materials "Building Materials" at bounding box center [87, 364] width 11 height 11
click at [91, 384] on Engineering "Civil Engineering" at bounding box center [87, 383] width 11 height 11
click at [91, 404] on Planning "Architecture & Planning" at bounding box center [87, 402] width 11 height 11
click at [90, 422] on Estate "Commercial Real Estate" at bounding box center [87, 421] width 11 height 11
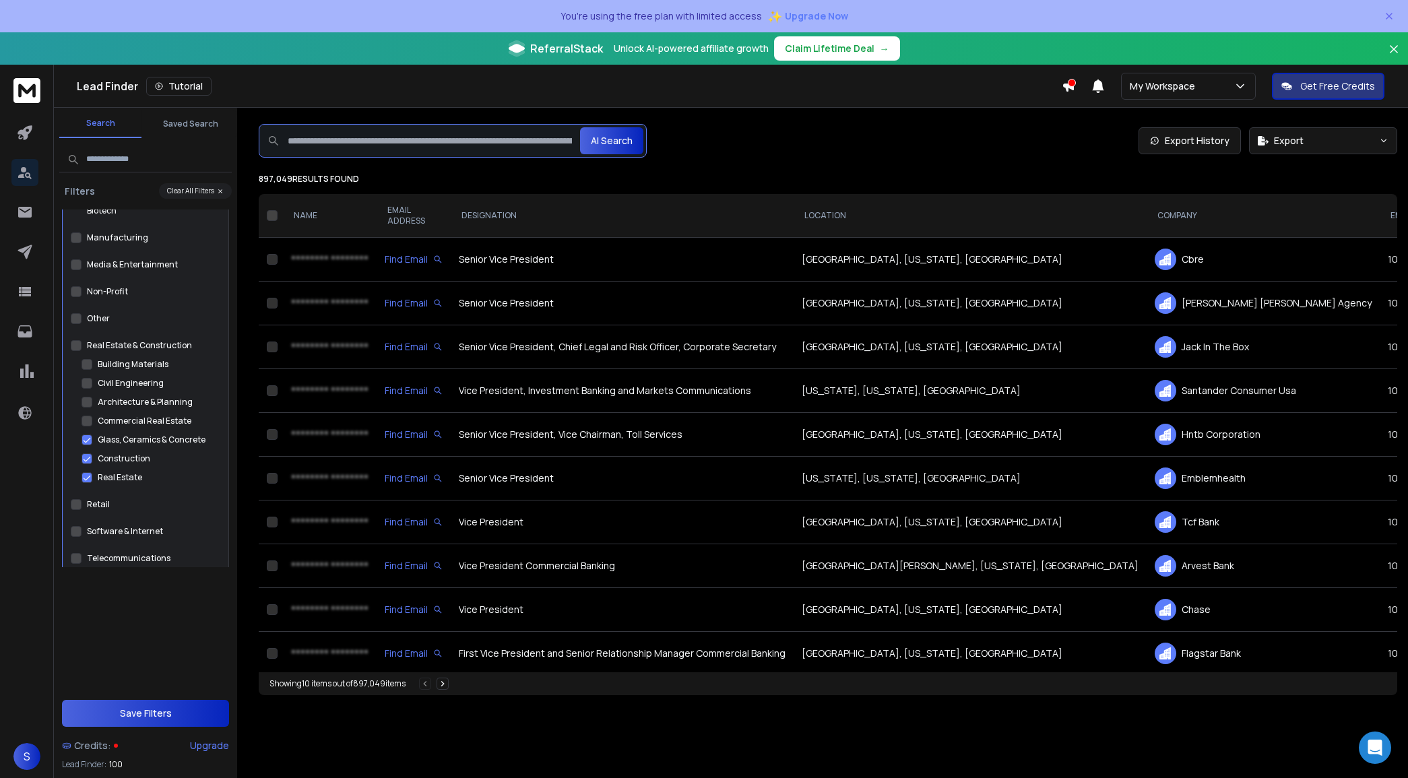
click at [90, 439] on Concrete "Glass, Ceramics & Concrete" at bounding box center [87, 440] width 11 height 11
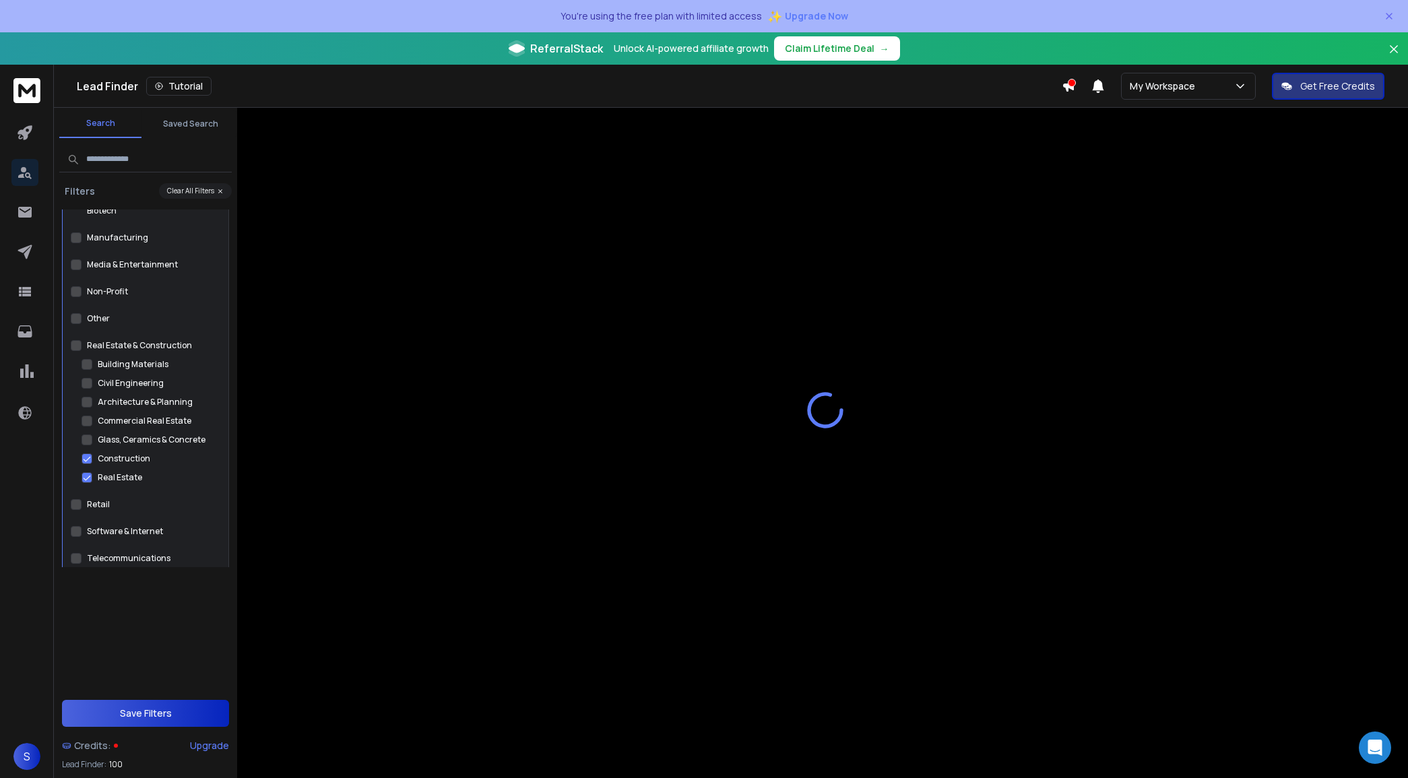
click at [90, 459] on button "Construction" at bounding box center [87, 459] width 11 height 11
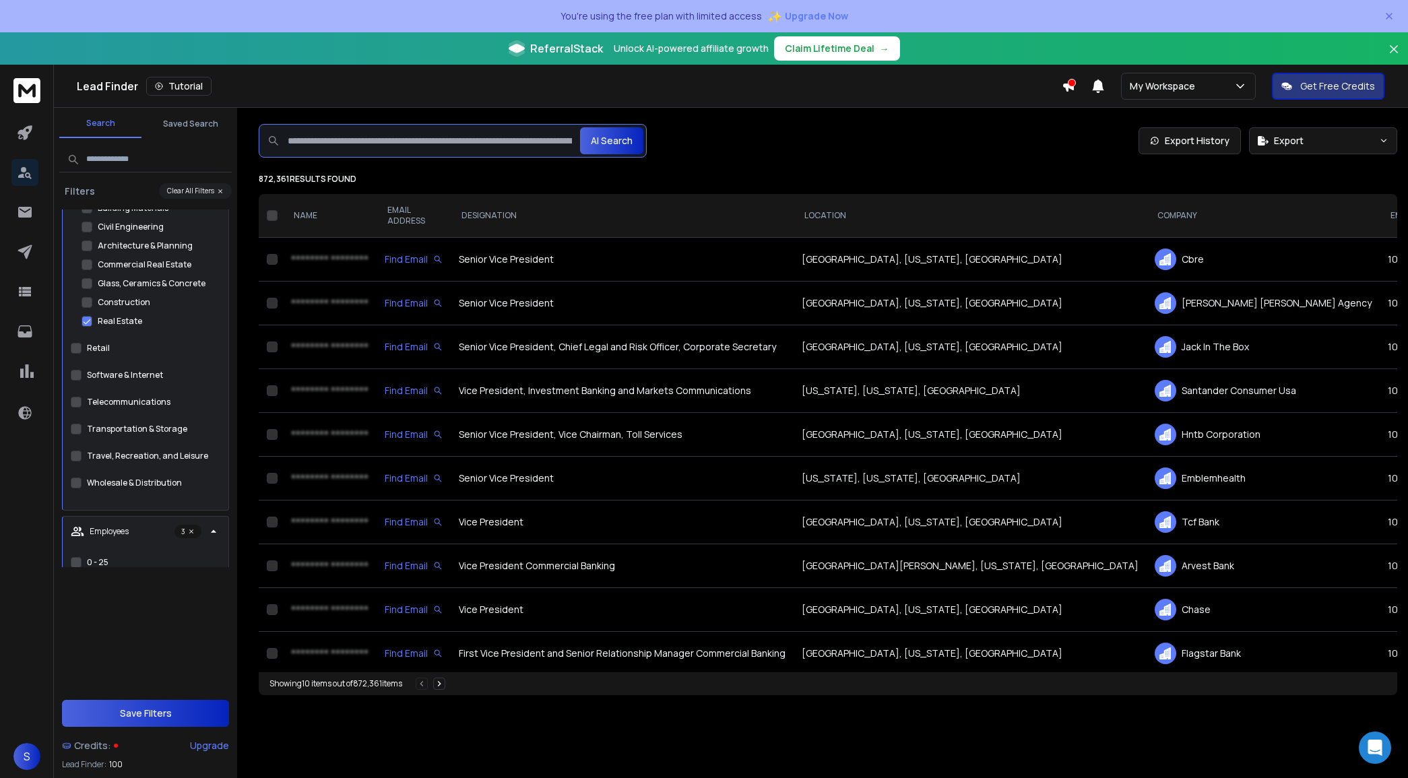
scroll to position [1295, 0]
click at [109, 371] on label "Software & Internet" at bounding box center [125, 370] width 76 height 11
click at [82, 371] on Internet "Software & Internet" at bounding box center [76, 370] width 11 height 11
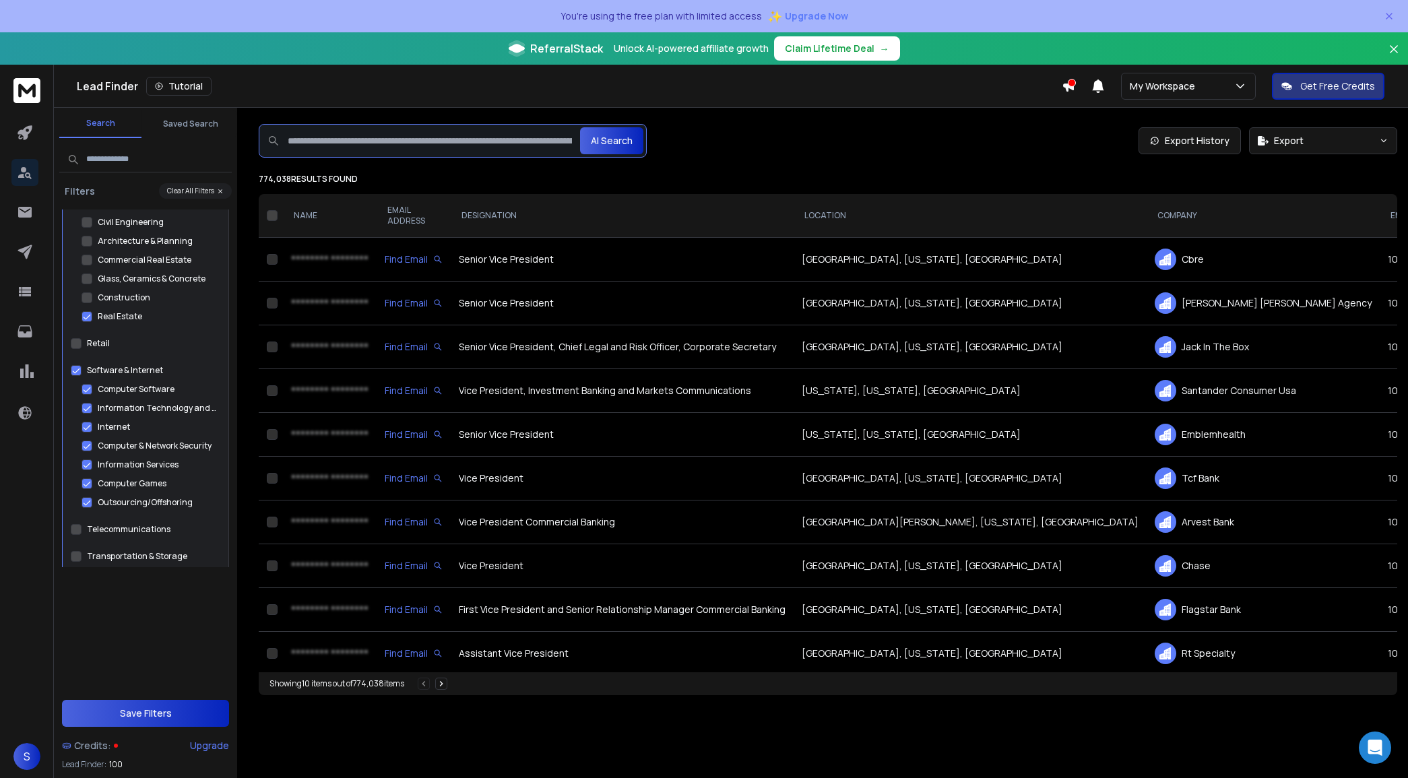
click at [89, 390] on Software "Computer Software" at bounding box center [87, 389] width 11 height 11
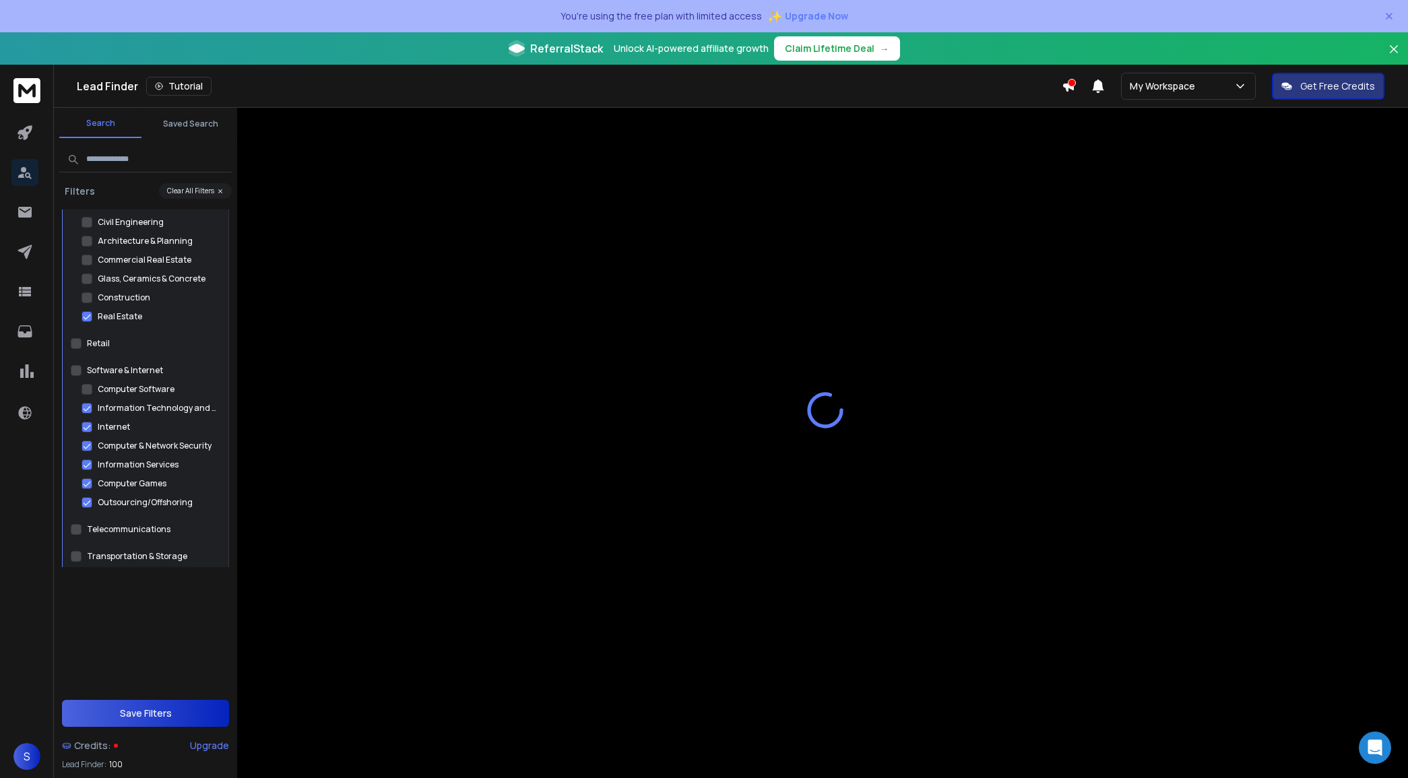
click at [93, 425] on div "Internet" at bounding box center [151, 427] width 139 height 11
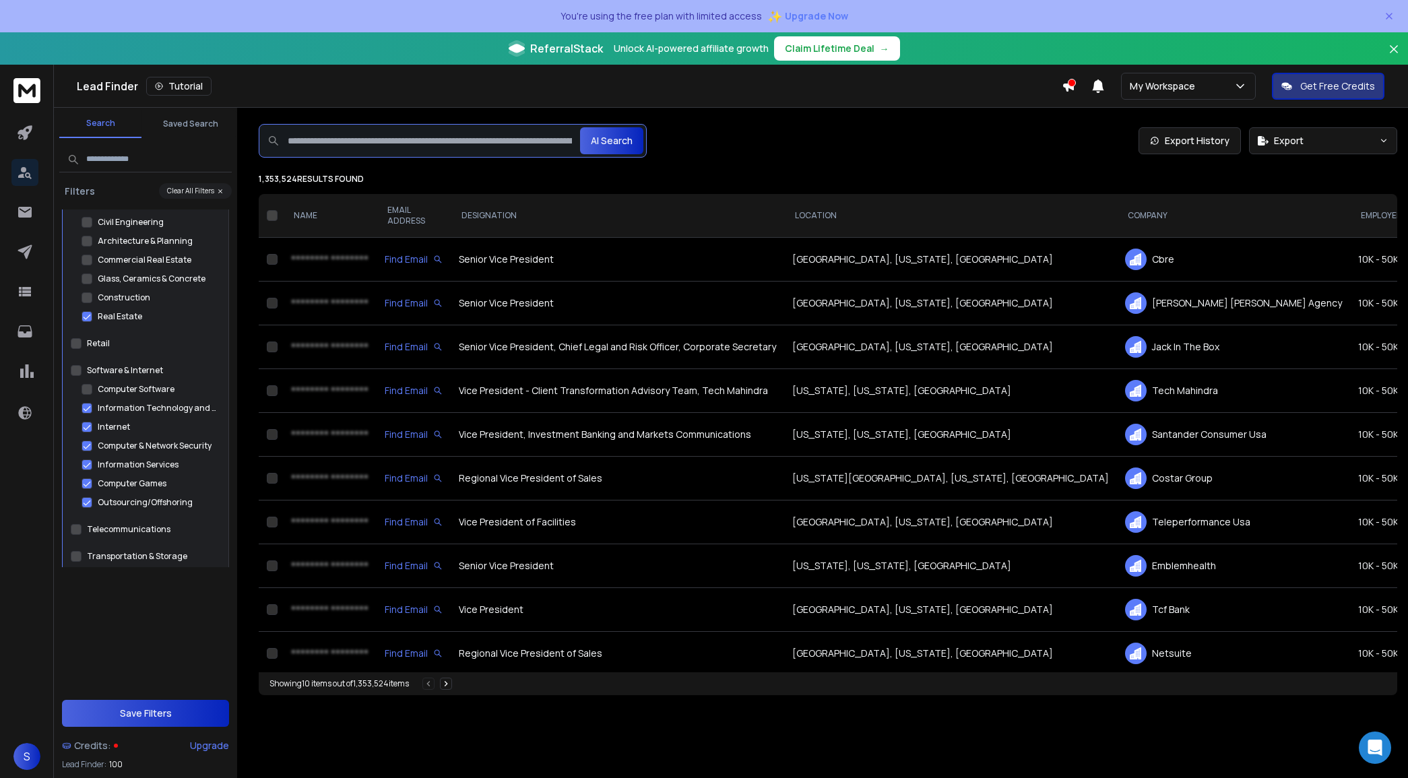
click at [89, 425] on button "Internet" at bounding box center [87, 427] width 11 height 11
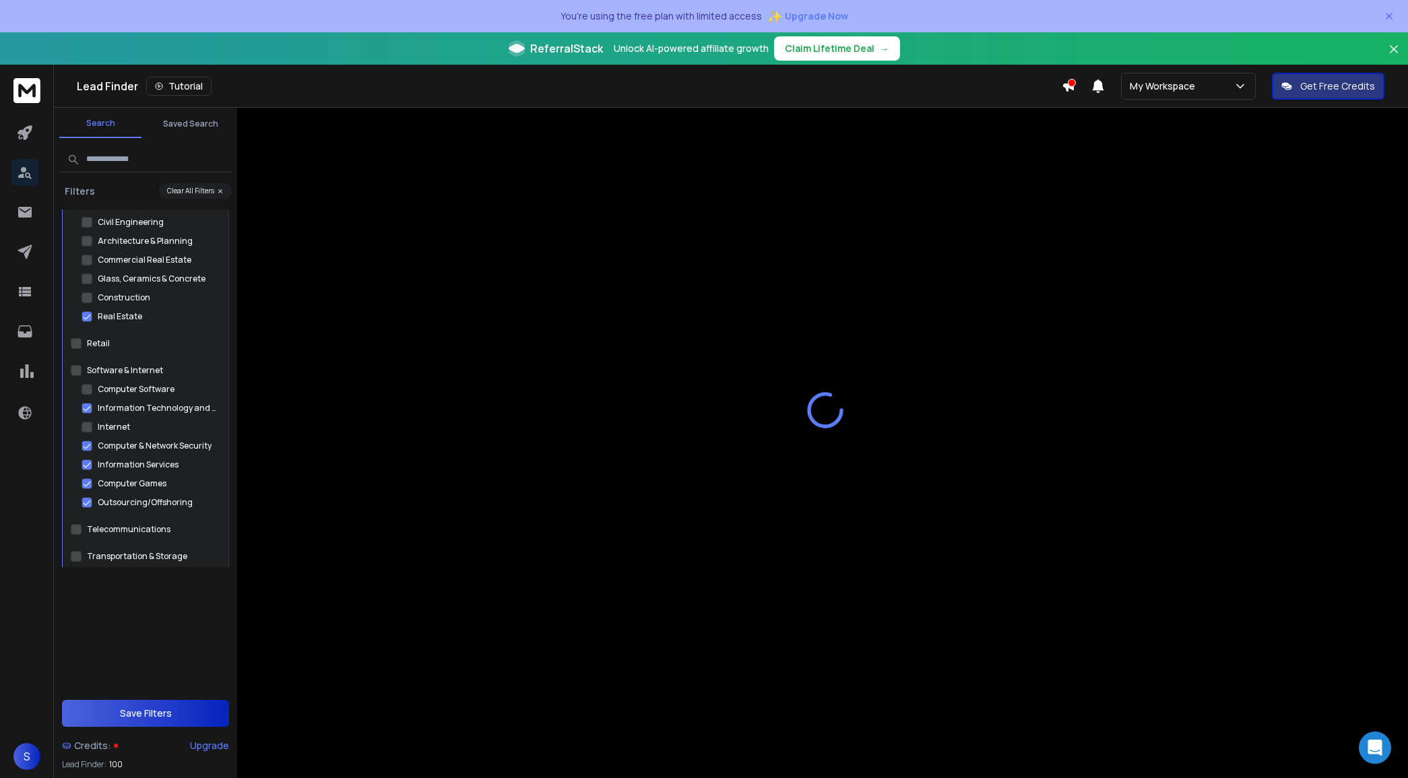
click at [91, 445] on Security "Computer & Network Security" at bounding box center [87, 446] width 11 height 11
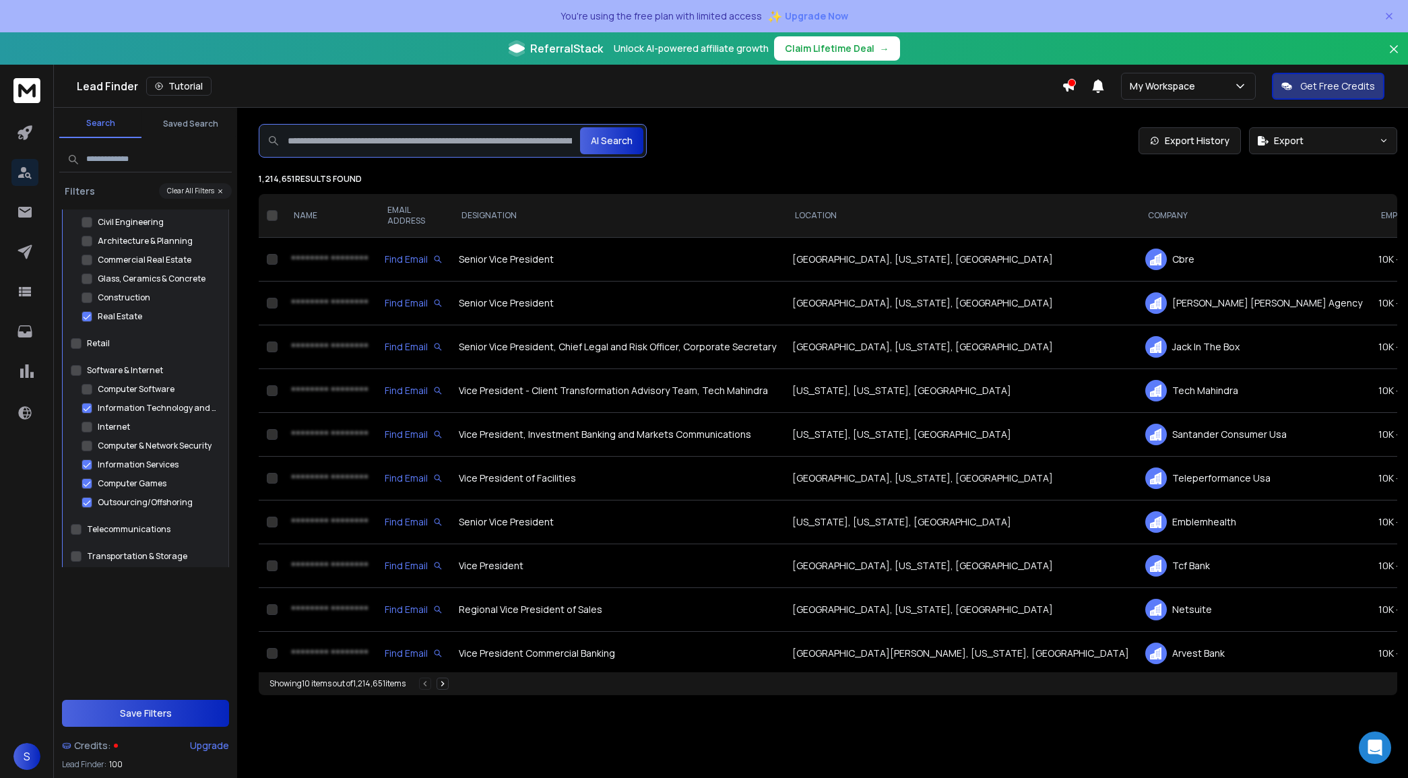
click at [92, 483] on div "Computer Games" at bounding box center [151, 483] width 139 height 11
click at [88, 482] on Games "Computer Games" at bounding box center [87, 483] width 11 height 11
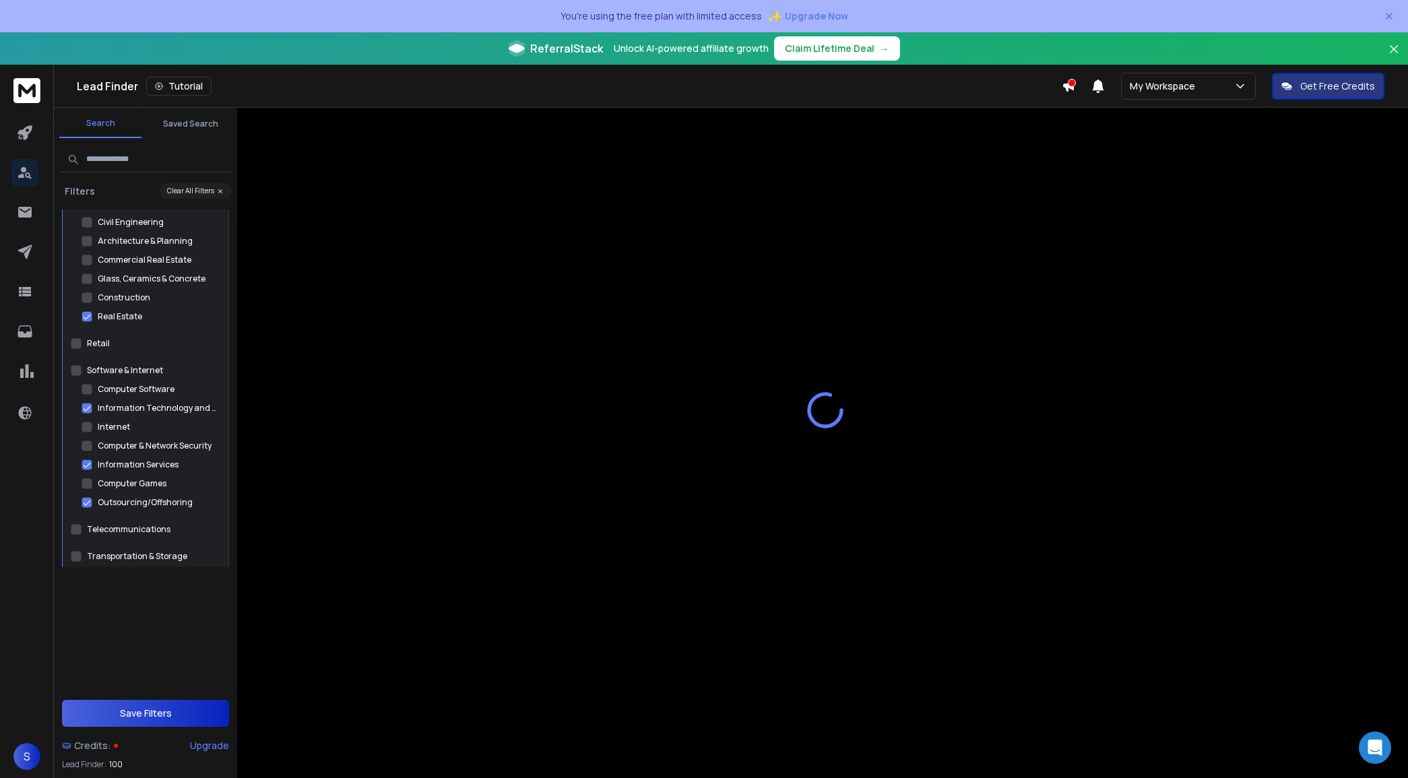
click at [88, 500] on button "Outsourcing/Offshoring" at bounding box center [87, 502] width 11 height 11
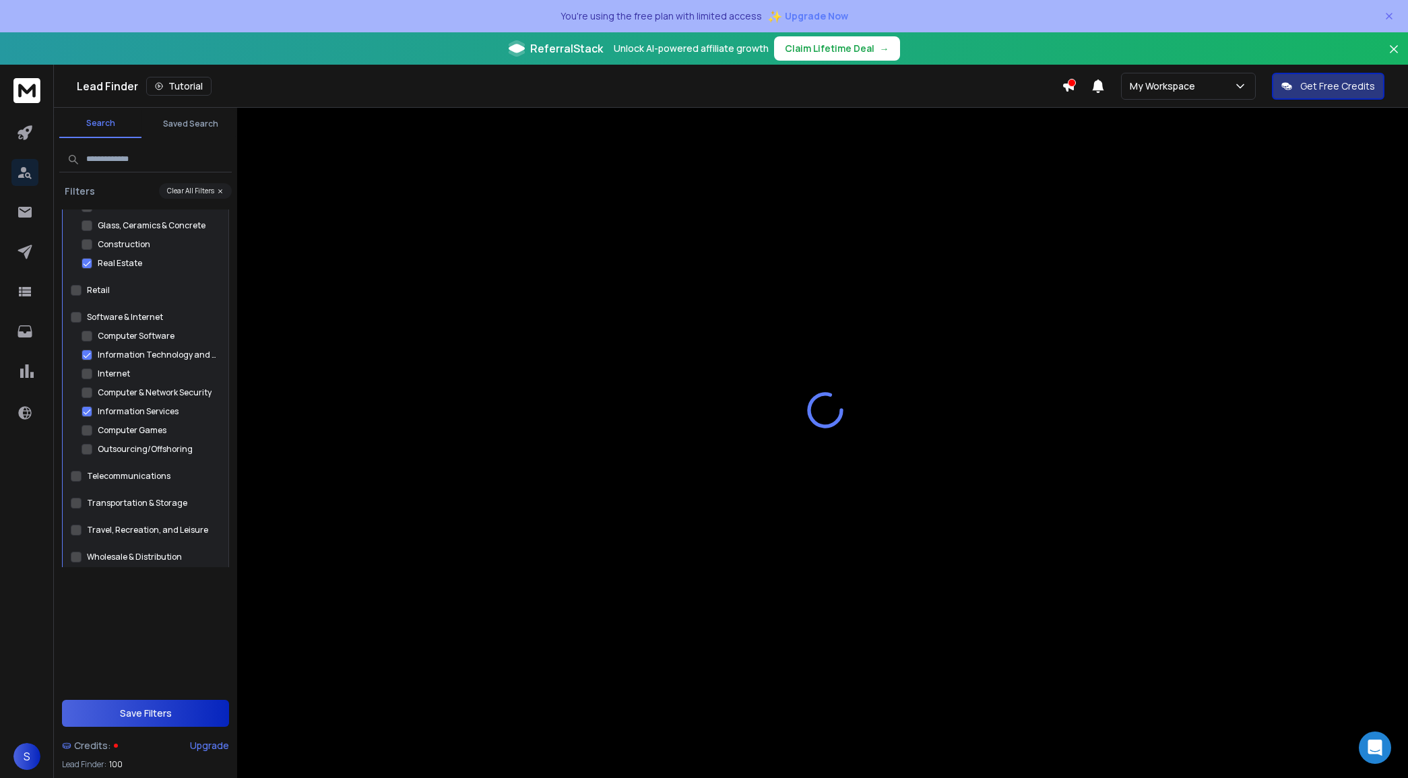
scroll to position [1349, 0]
click at [129, 472] on label "Telecommunications" at bounding box center [129, 475] width 84 height 11
click at [82, 472] on button "Telecommunications" at bounding box center [76, 475] width 11 height 11
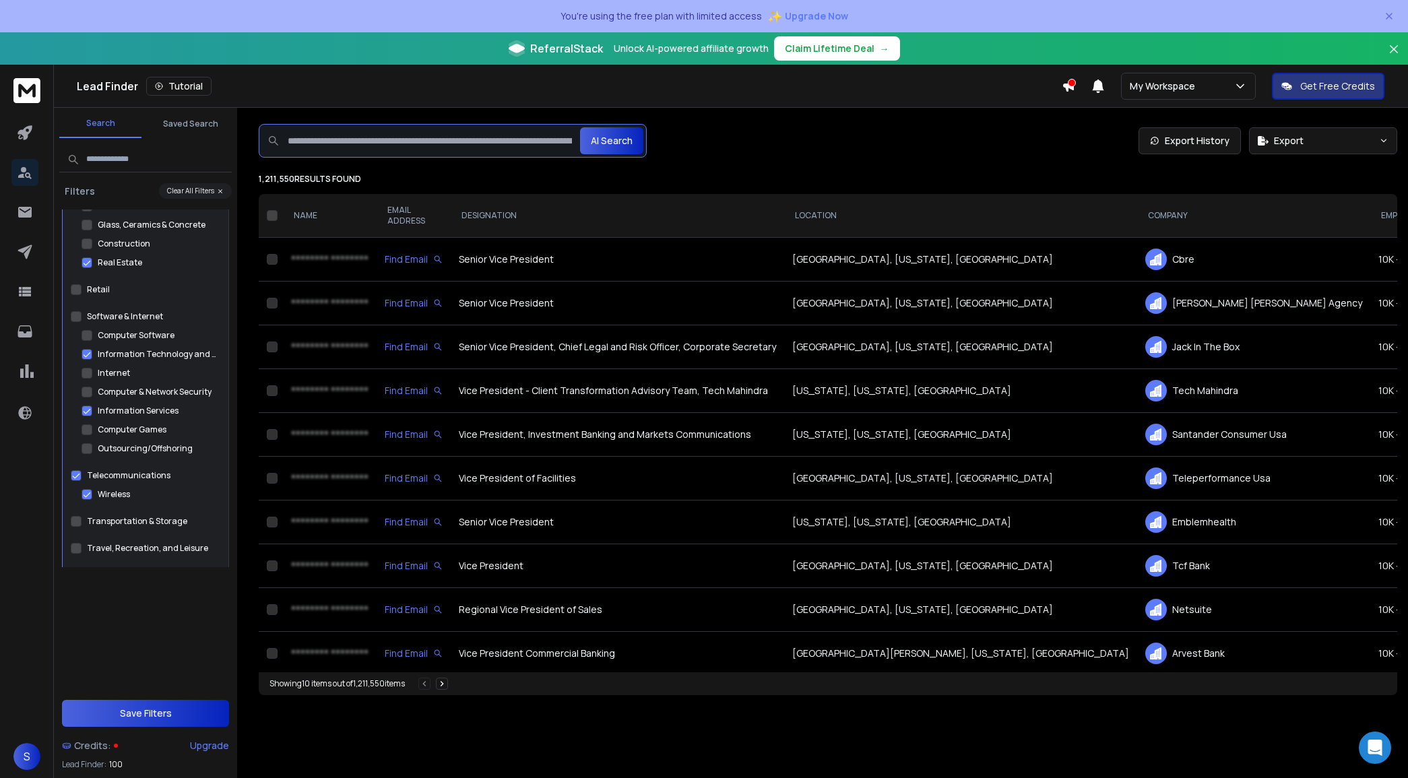
scroll to position [1417, 0]
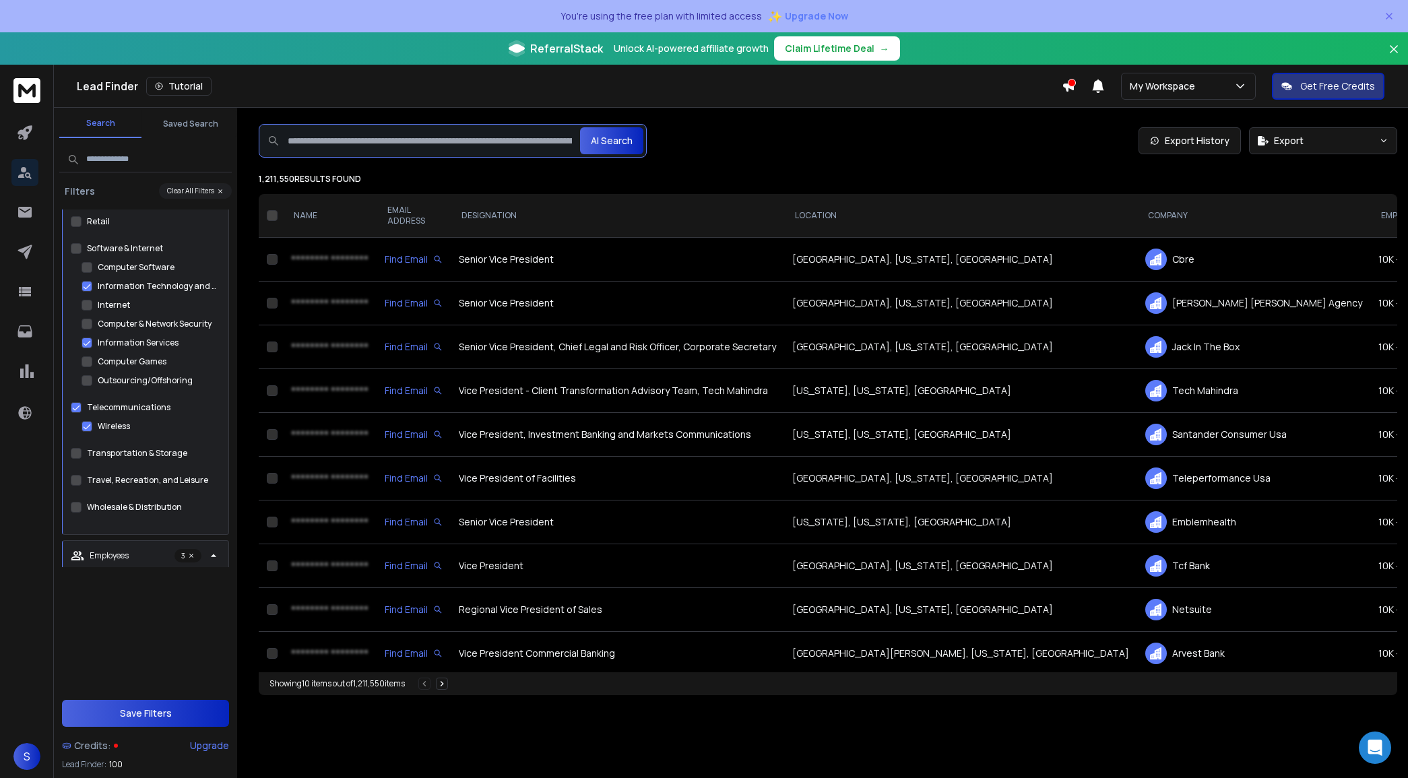
click at [77, 409] on button "Telecommunications" at bounding box center [76, 407] width 11 height 11
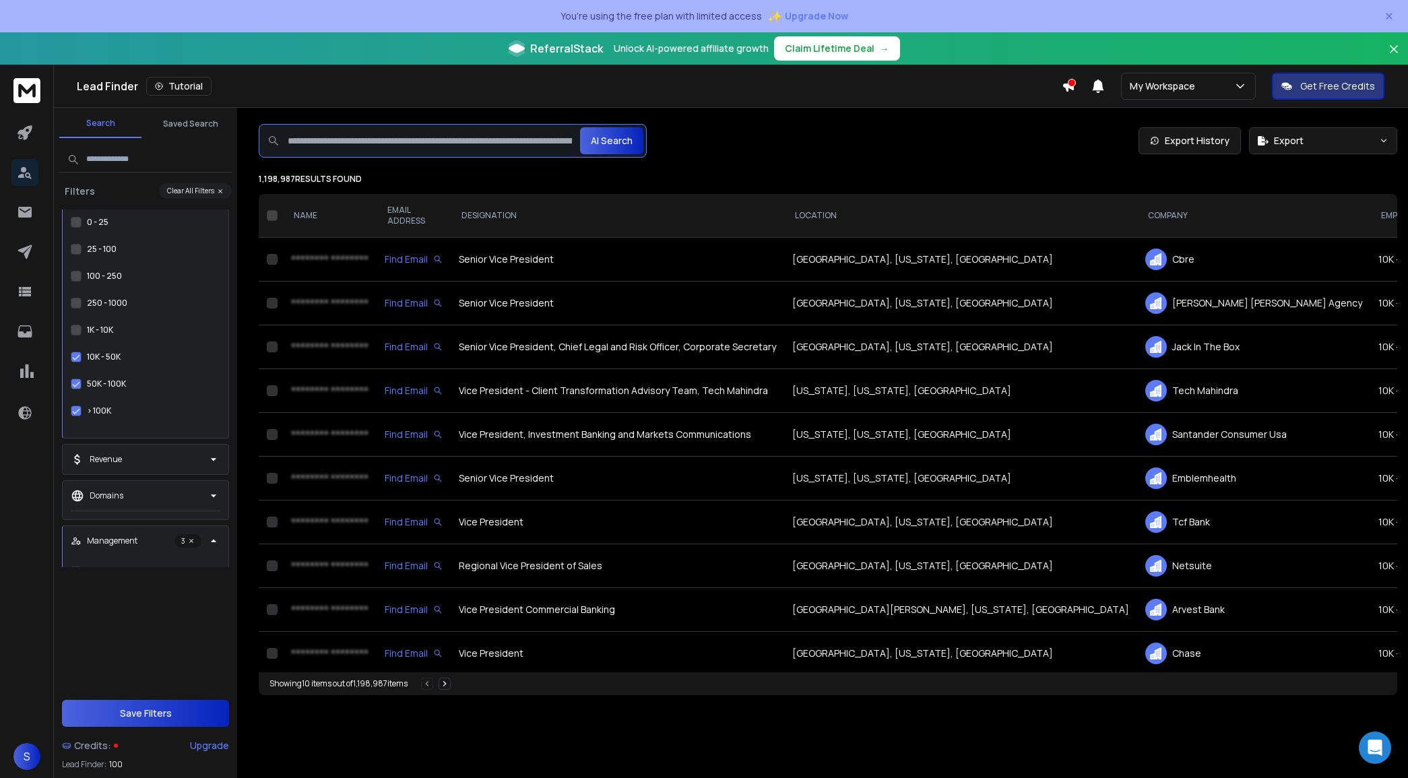
scroll to position [1805, 0]
click at [160, 415] on div "Revenue" at bounding box center [146, 417] width 150 height 13
click at [173, 398] on div "Domains" at bounding box center [146, 391] width 150 height 13
click at [211, 396] on icon at bounding box center [213, 391] width 13 height 13
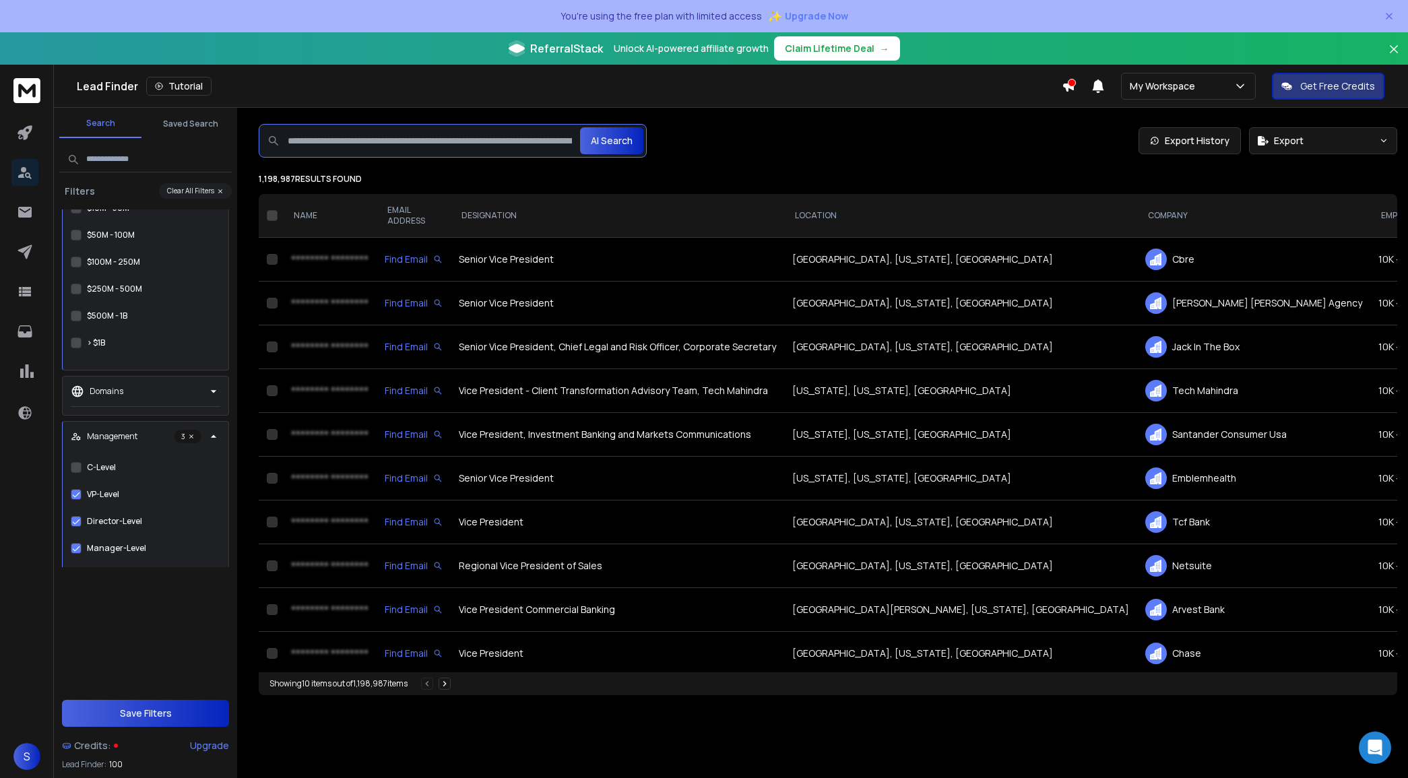
scroll to position [2254, 0]
click at [211, 502] on icon at bounding box center [213, 497] width 13 height 13
click at [216, 435] on div at bounding box center [213, 436] width 13 height 13
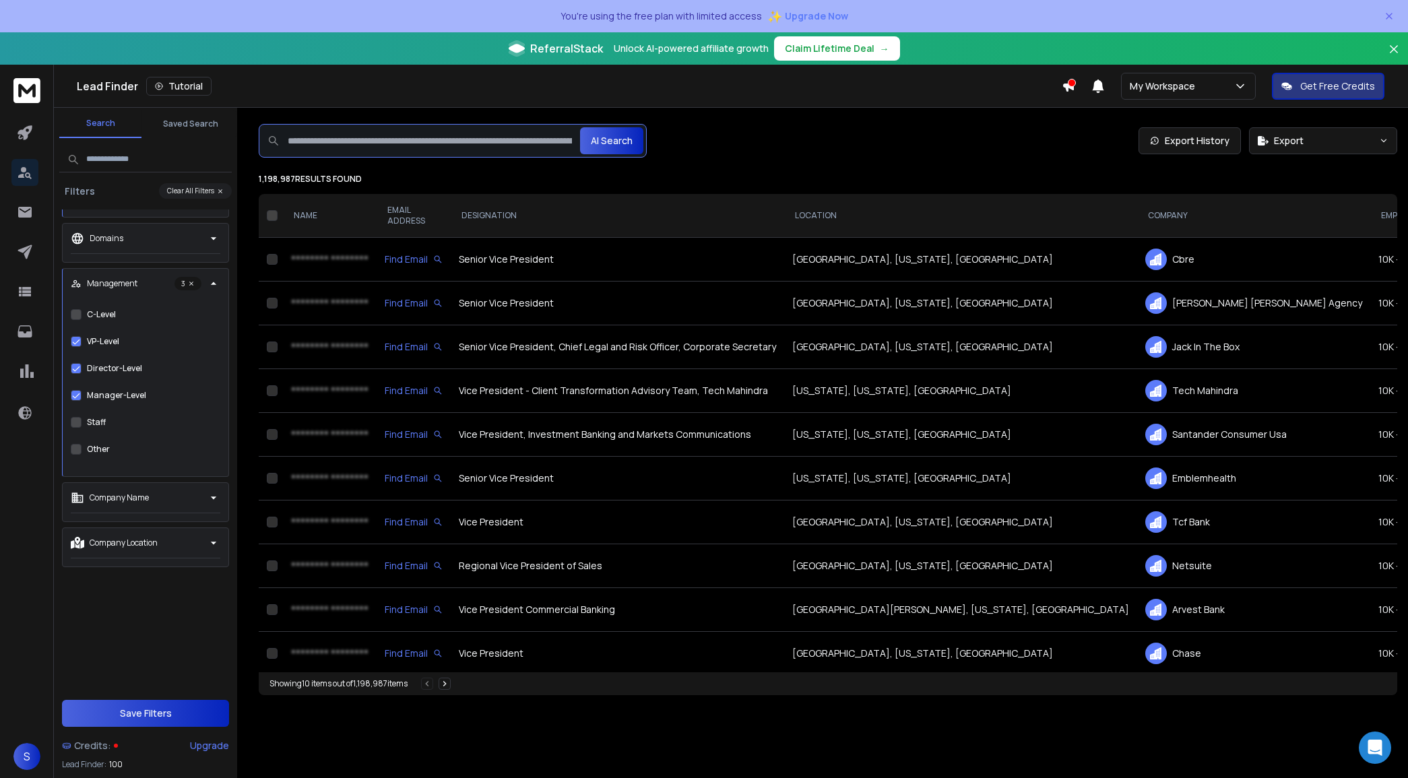
click at [152, 622] on button "Save Filters" at bounding box center [145, 713] width 167 height 27
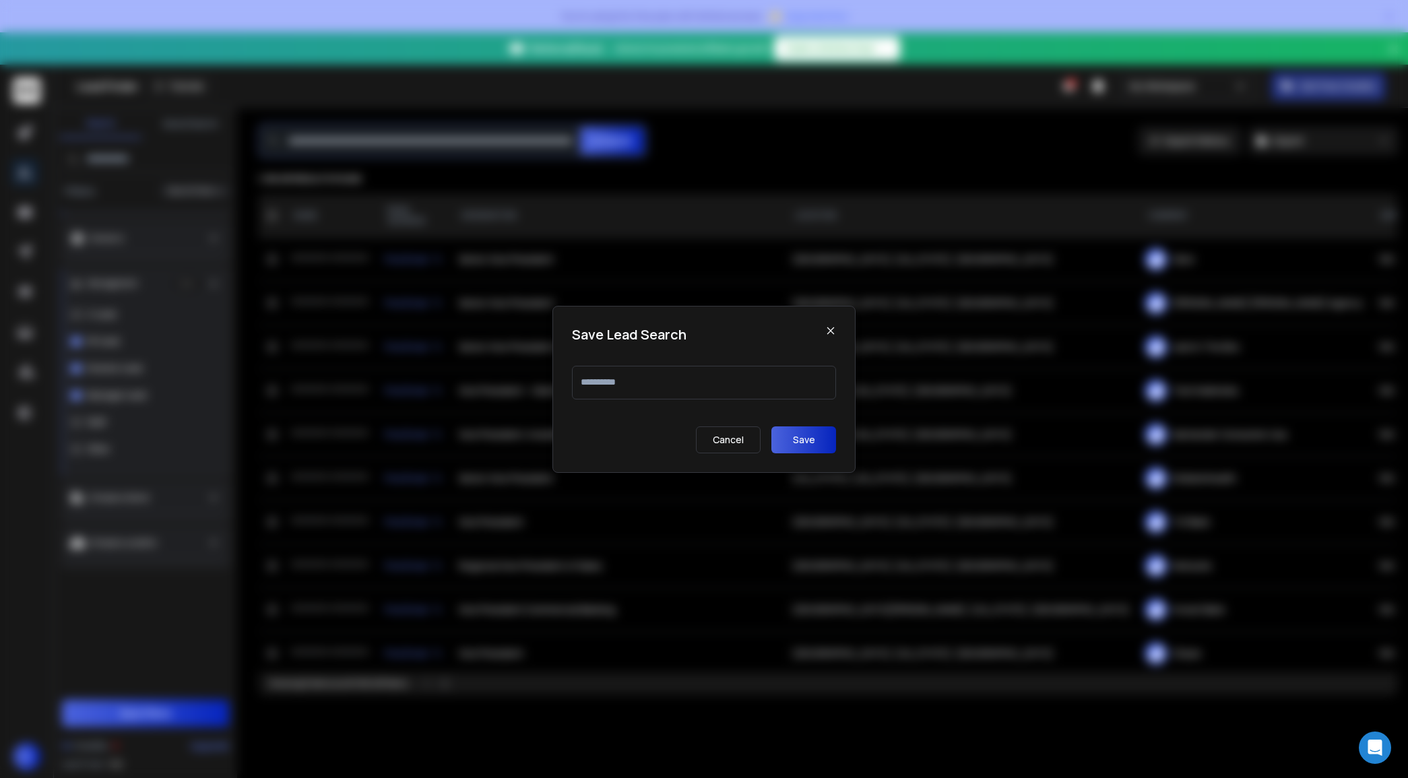
click at [632, 375] on input at bounding box center [704, 383] width 264 height 34
type input "*"
type input "**********"
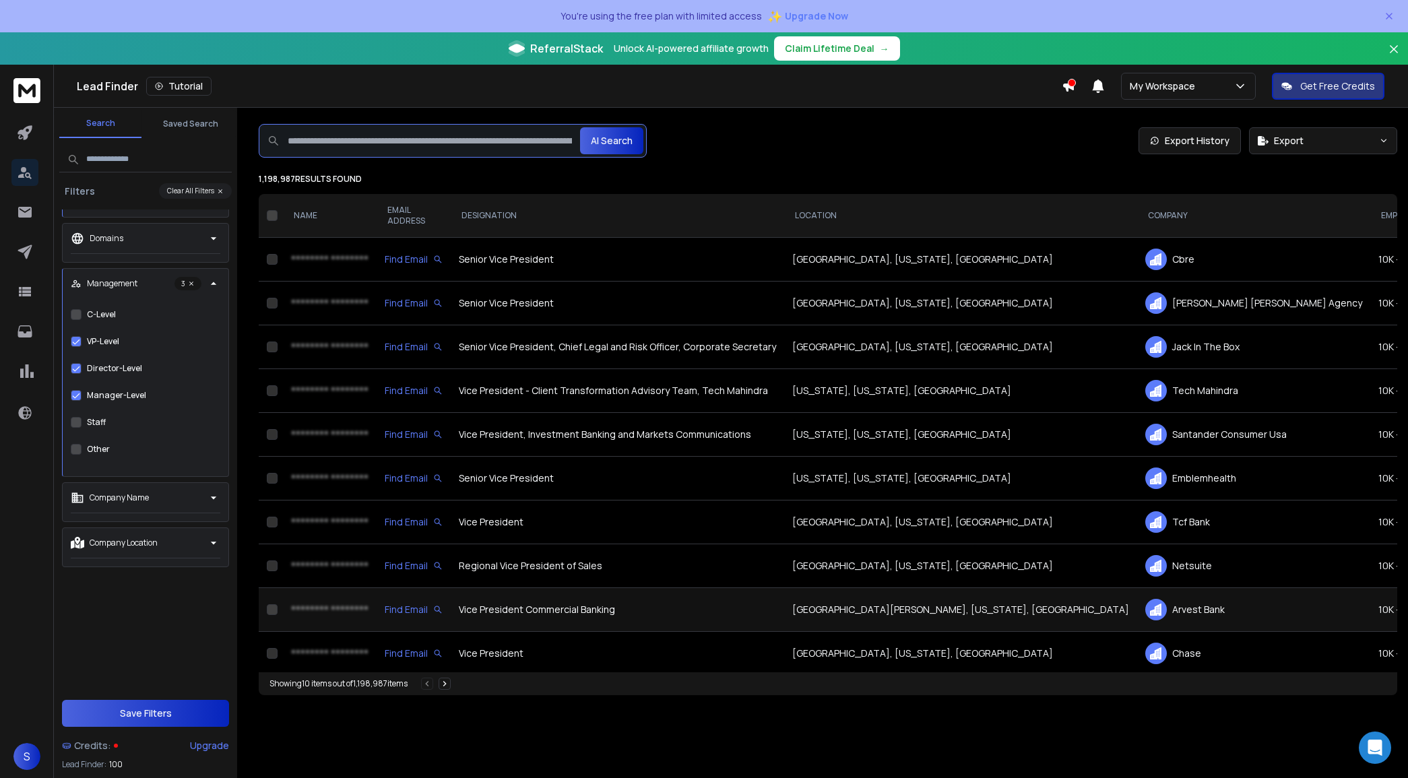
click at [385, 609] on div "Find Email" at bounding box center [414, 609] width 58 height 13
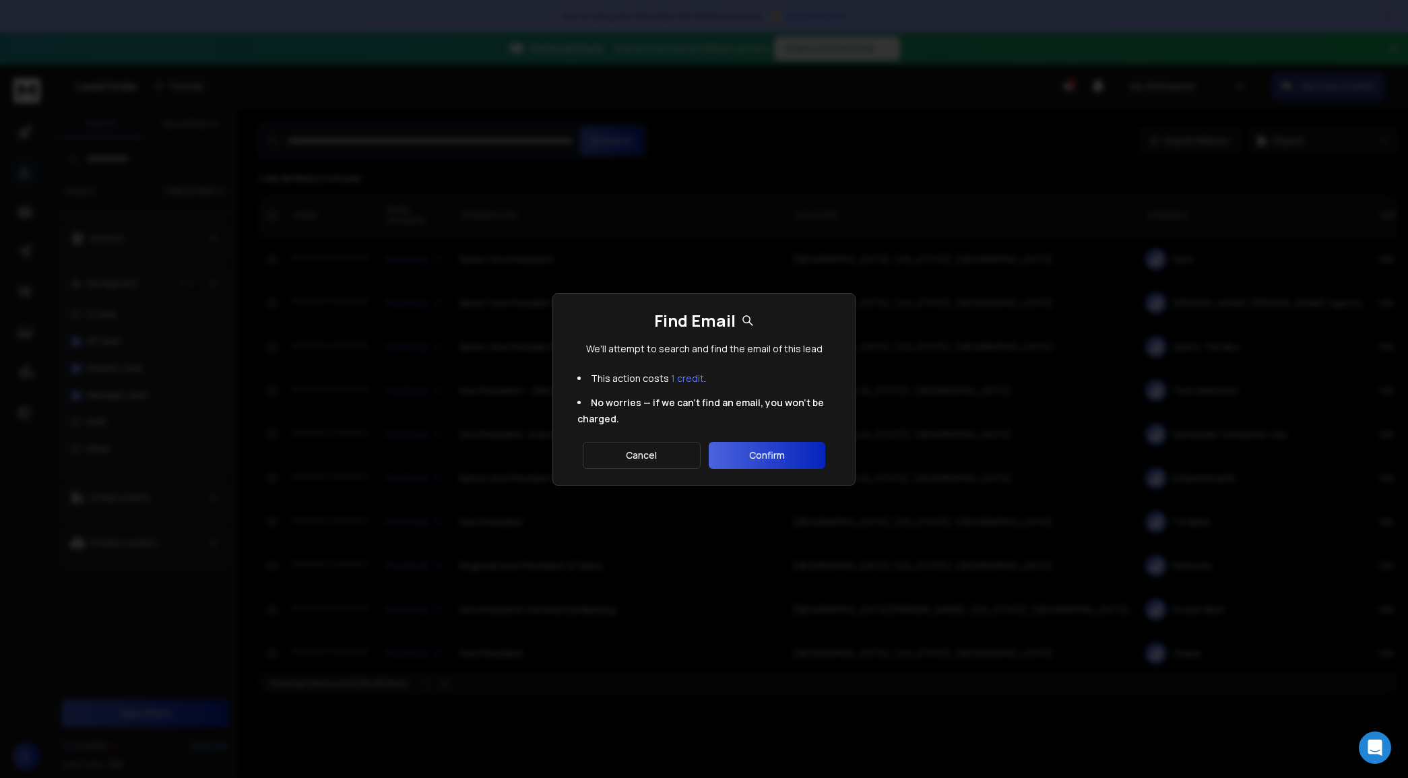
click at [770, 455] on button "Confirm" at bounding box center [767, 455] width 117 height 27
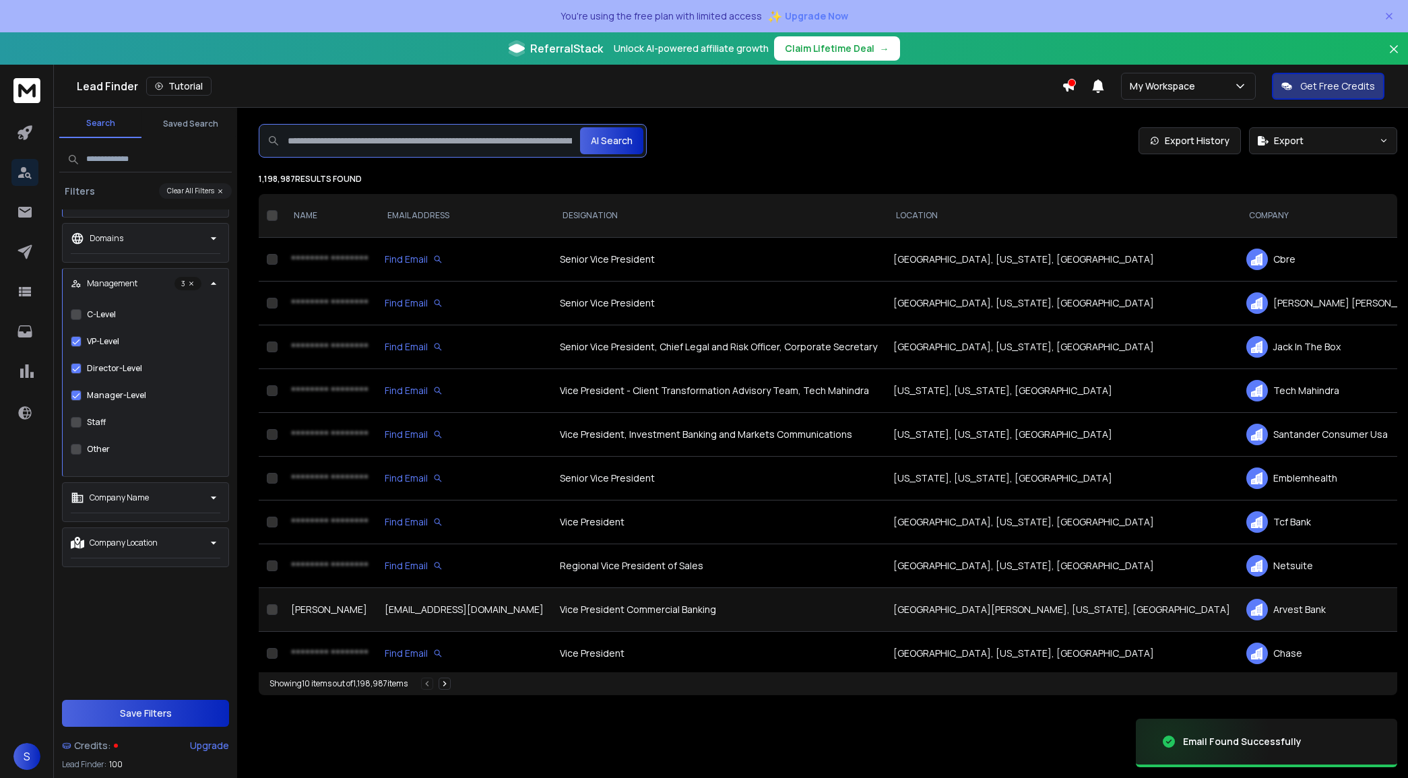
click at [271, 612] on button "button" at bounding box center [272, 609] width 11 height 11
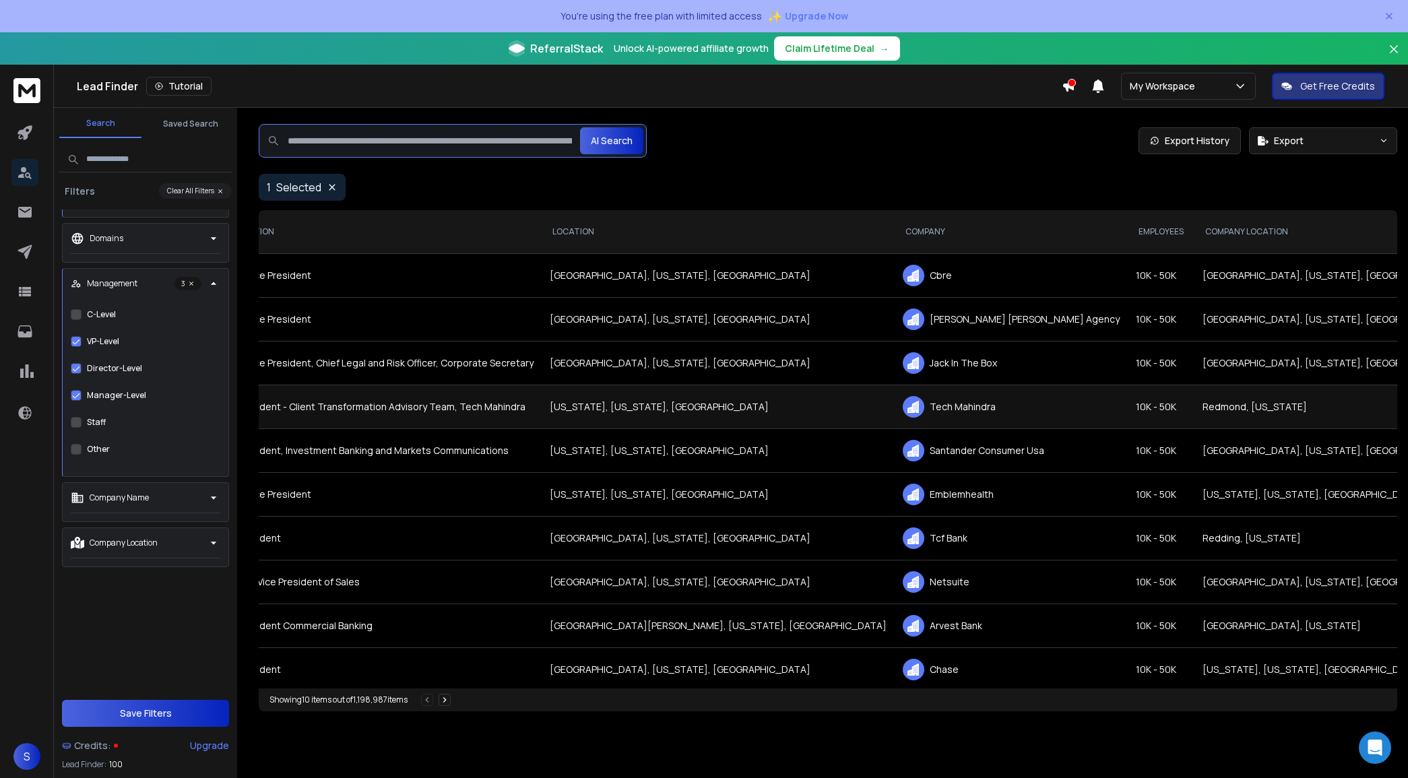
scroll to position [0, 0]
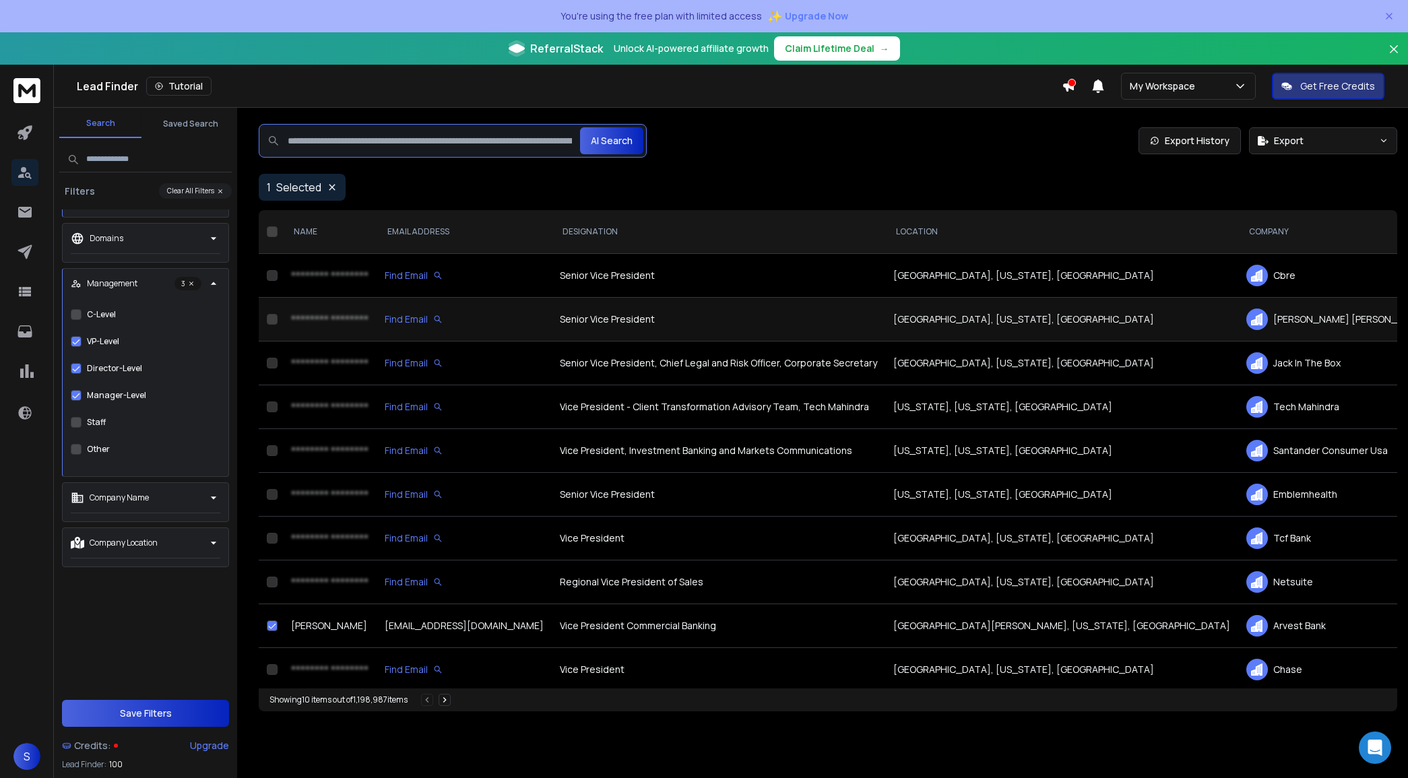
click at [402, 320] on div "Find Email" at bounding box center [464, 319] width 159 height 13
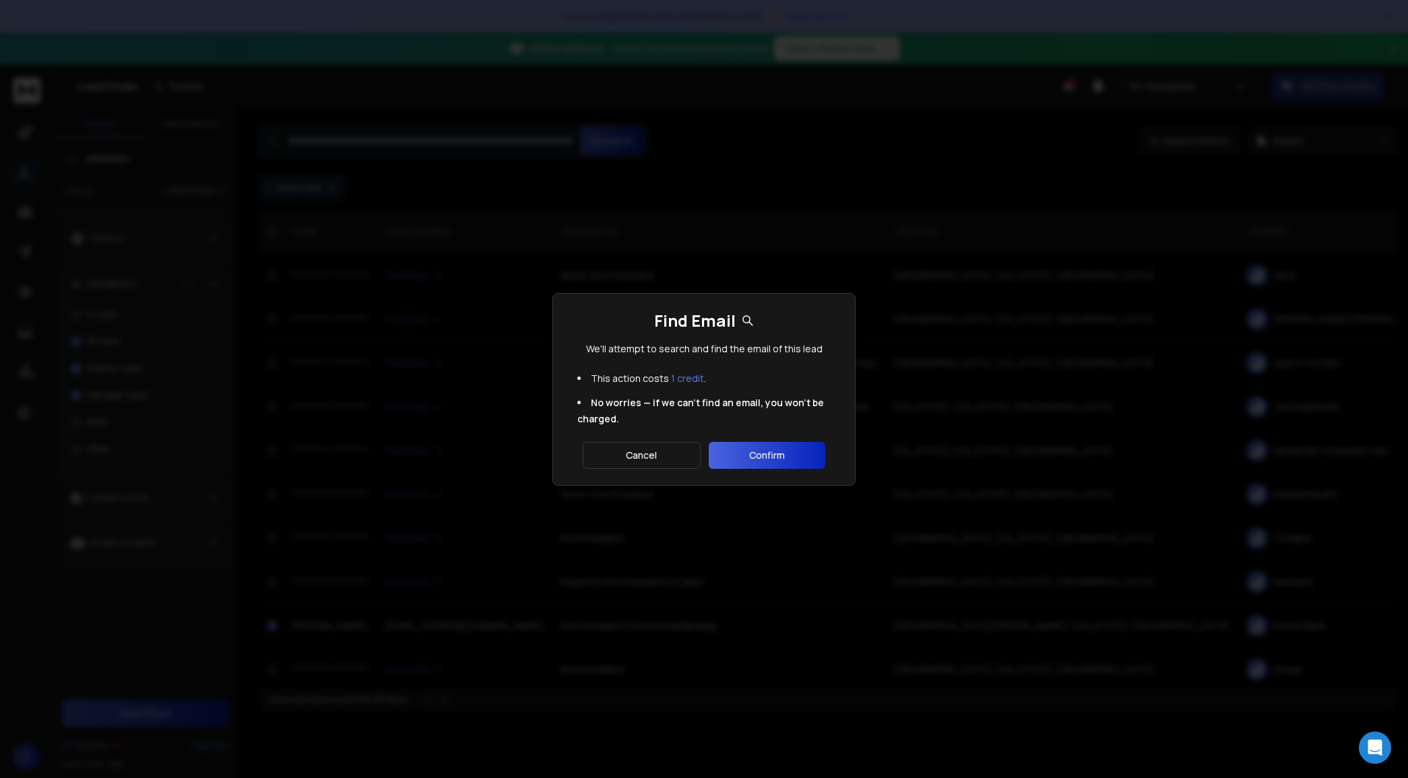
click at [780, 460] on button "Confirm" at bounding box center [767, 455] width 117 height 27
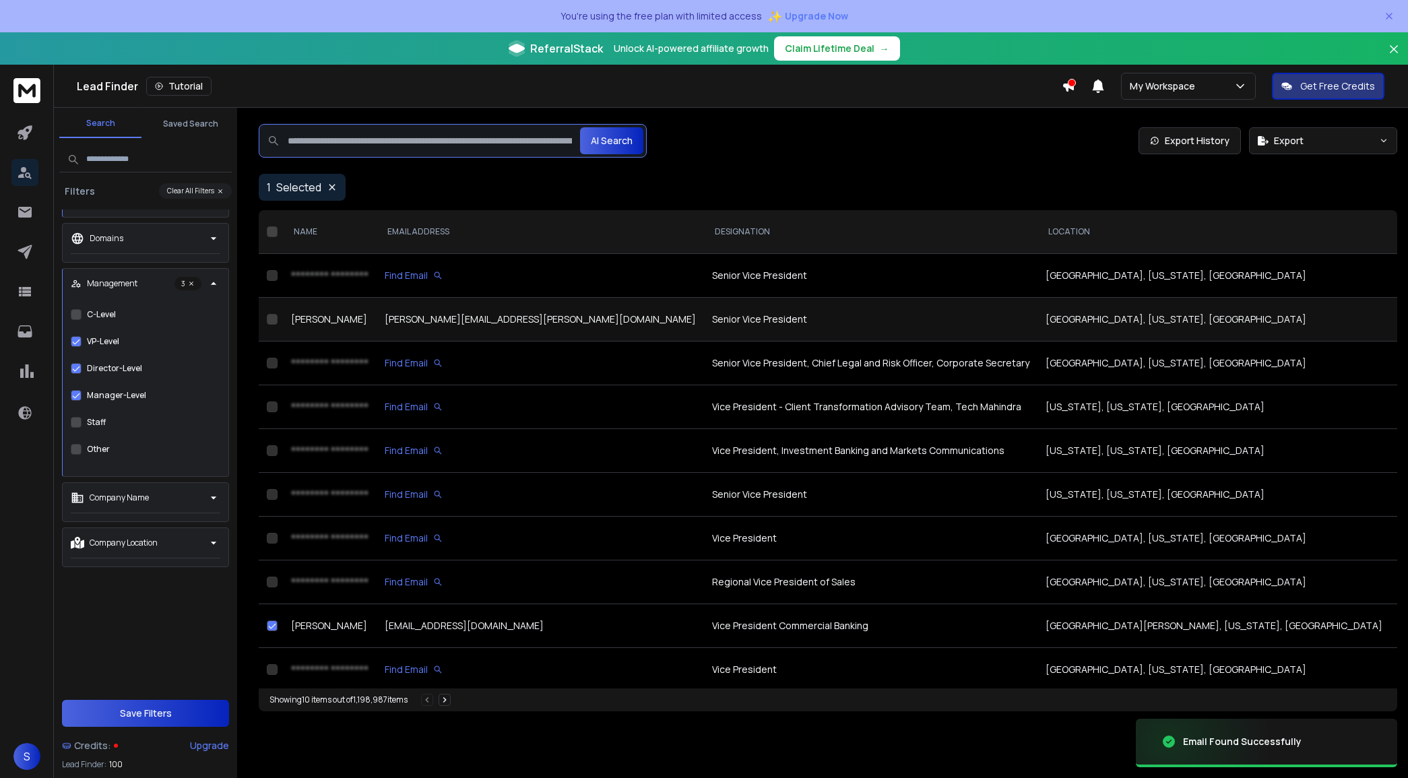
click at [270, 321] on button "button" at bounding box center [272, 319] width 11 height 11
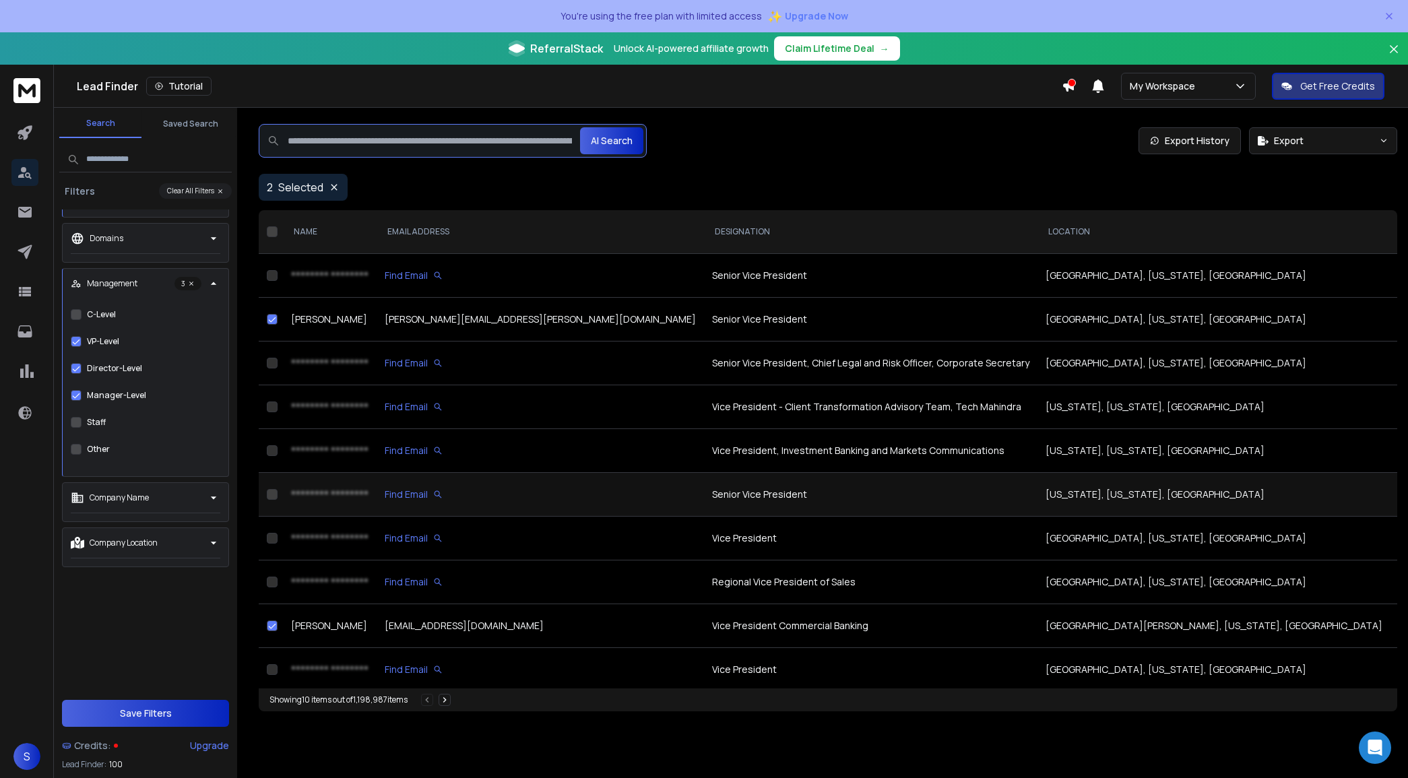
click at [396, 497] on div "Find Email" at bounding box center [540, 494] width 311 height 13
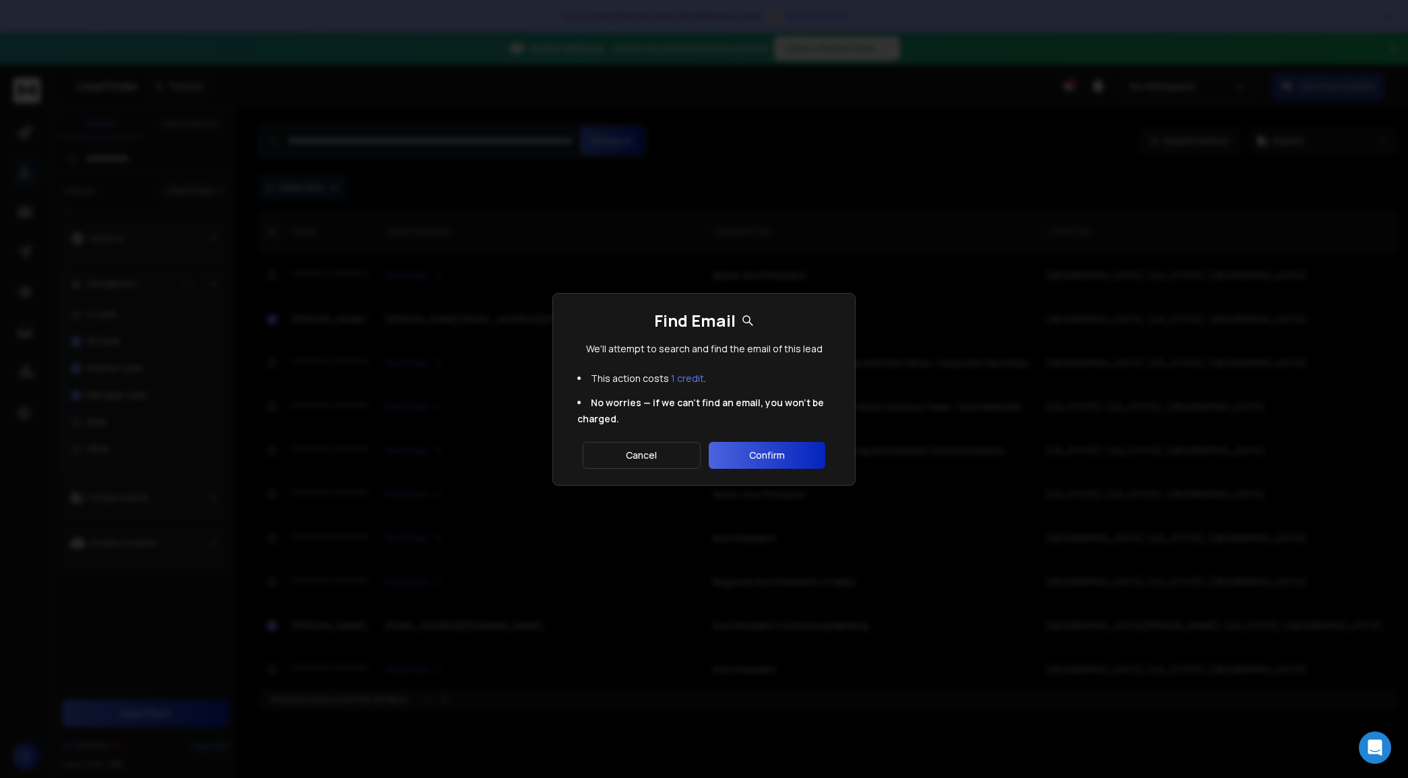
click at [753, 453] on button "Confirm" at bounding box center [767, 455] width 117 height 27
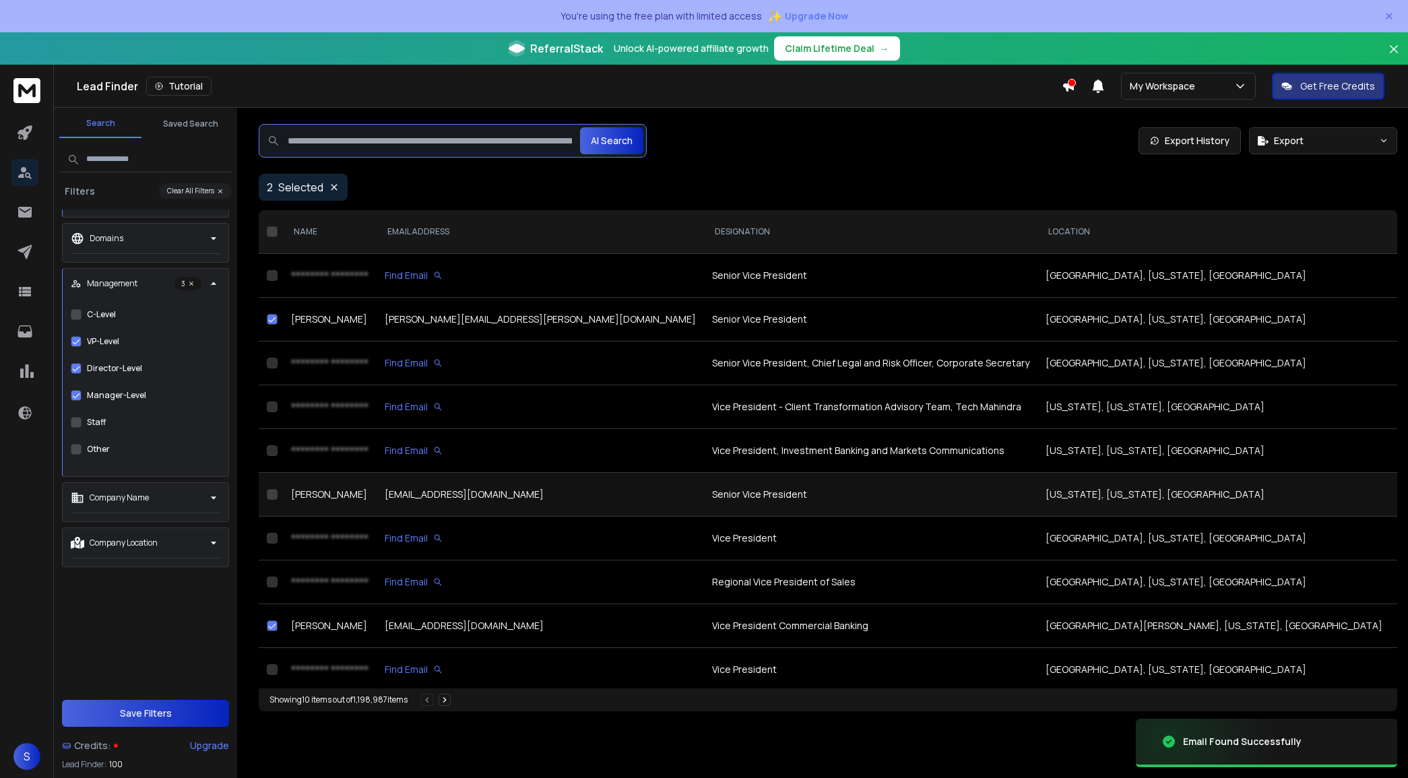
click at [270, 499] on button "button" at bounding box center [272, 494] width 11 height 11
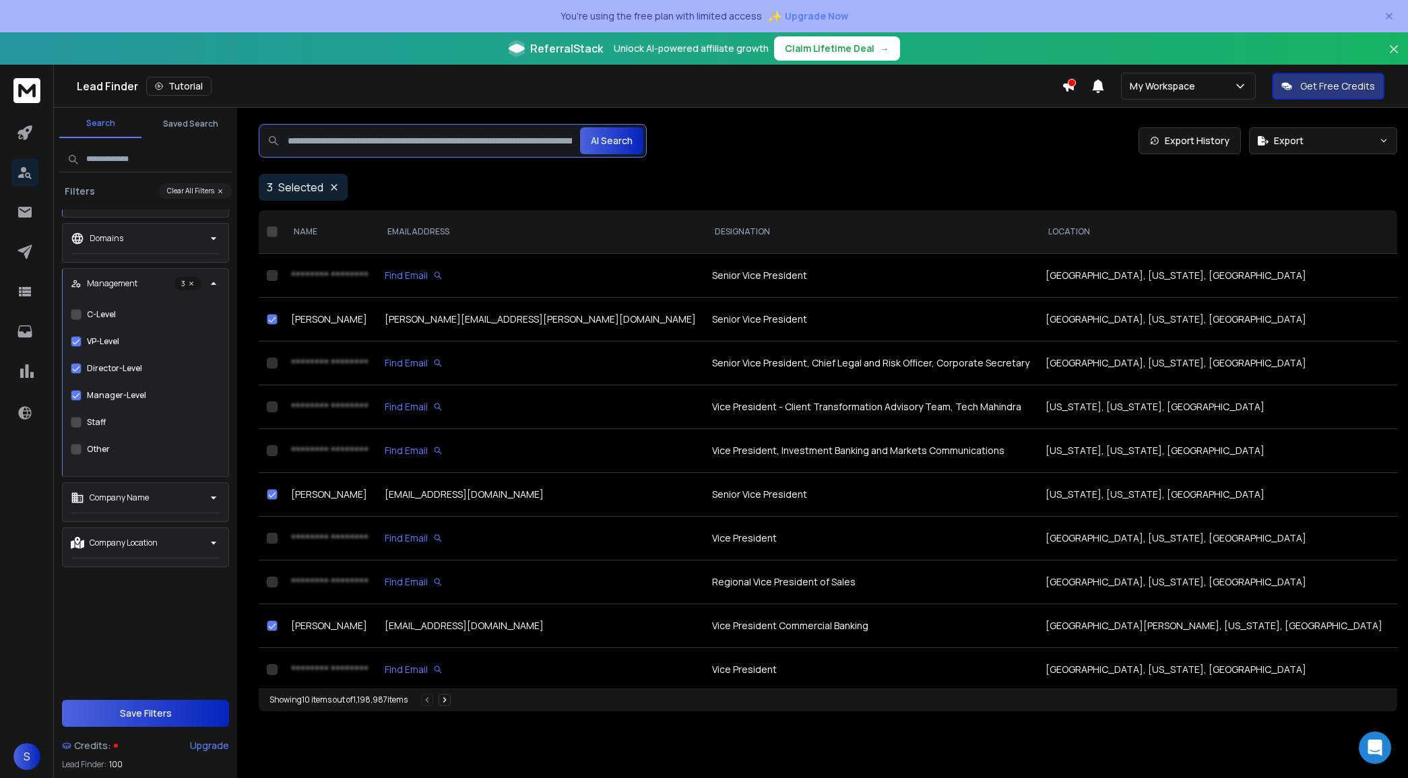
click at [450, 622] on icon at bounding box center [444, 700] width 11 height 11
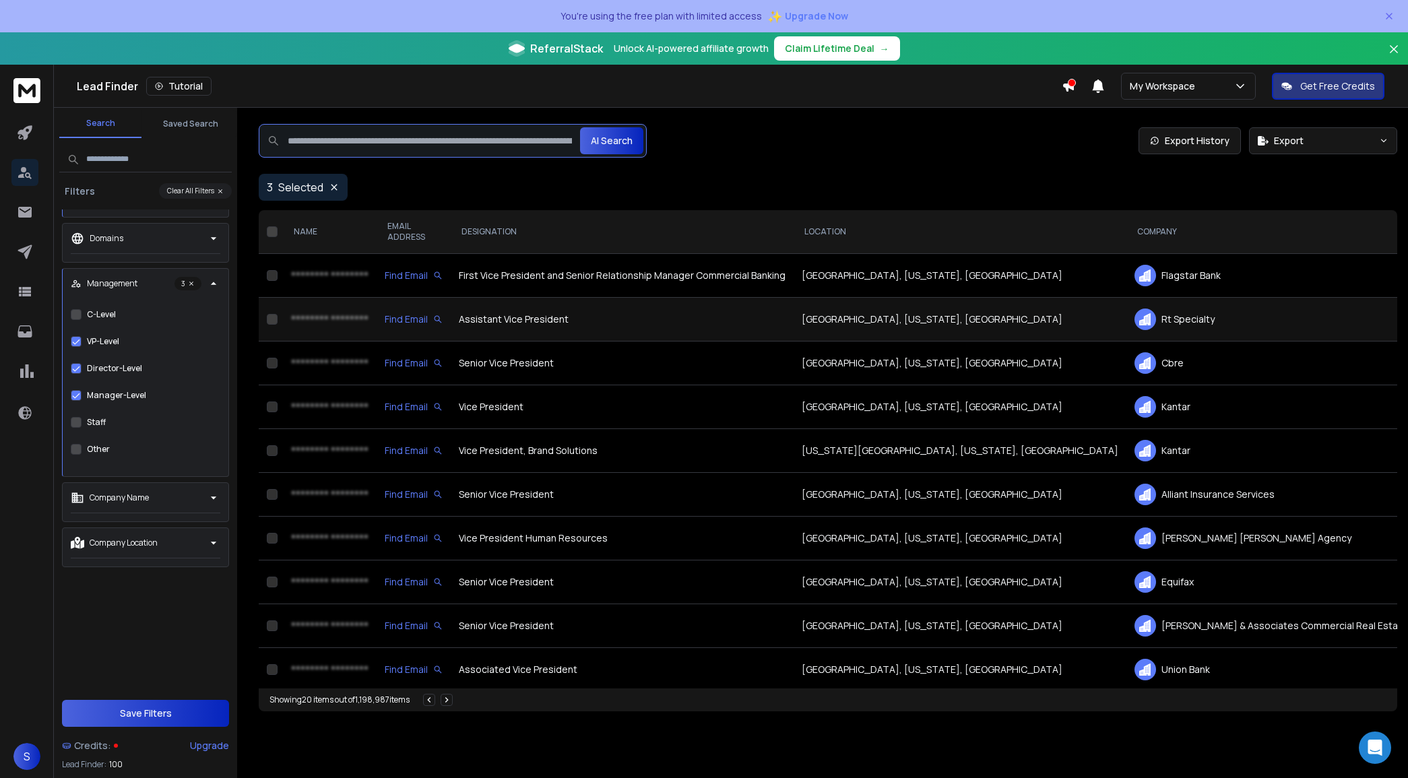
click at [388, 321] on div "Find Email" at bounding box center [414, 319] width 58 height 13
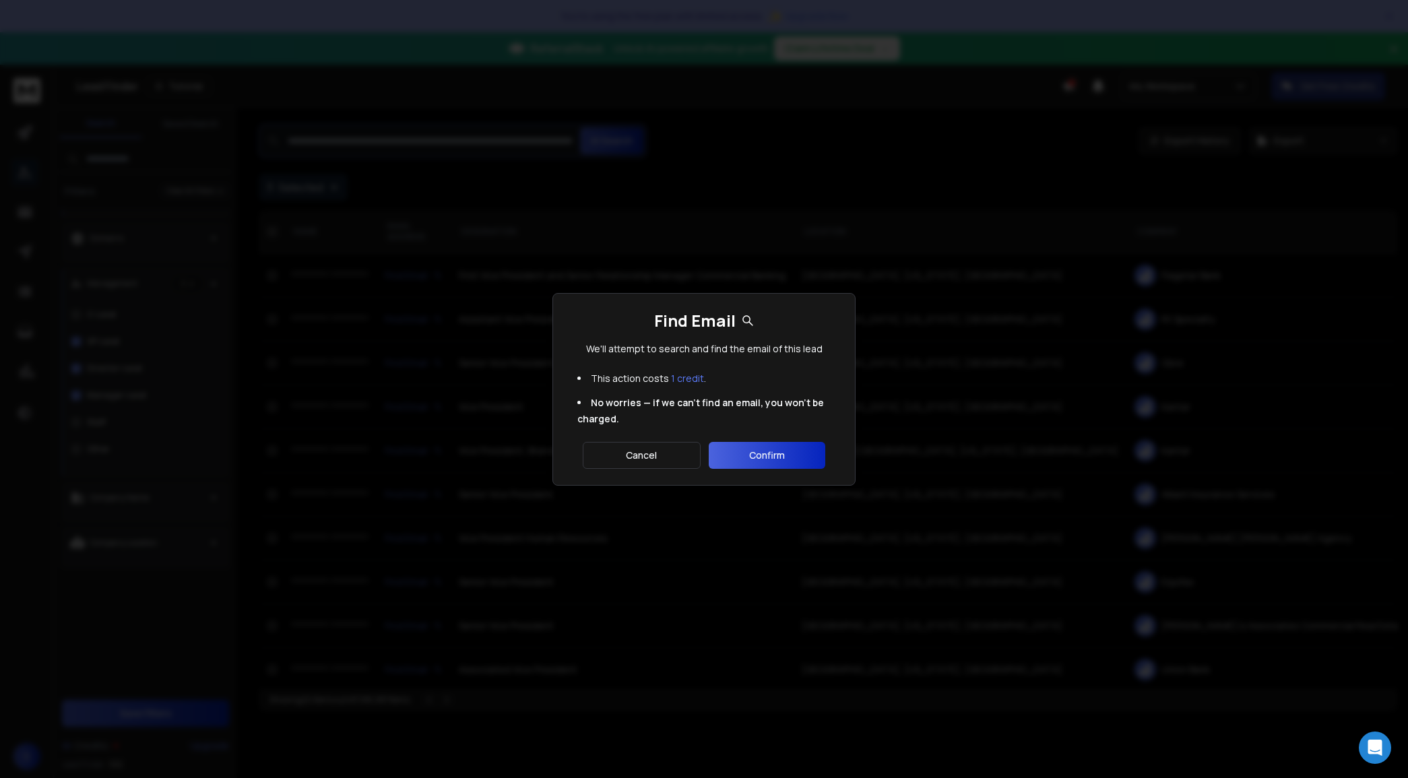
click at [776, 457] on button "Confirm" at bounding box center [767, 455] width 117 height 27
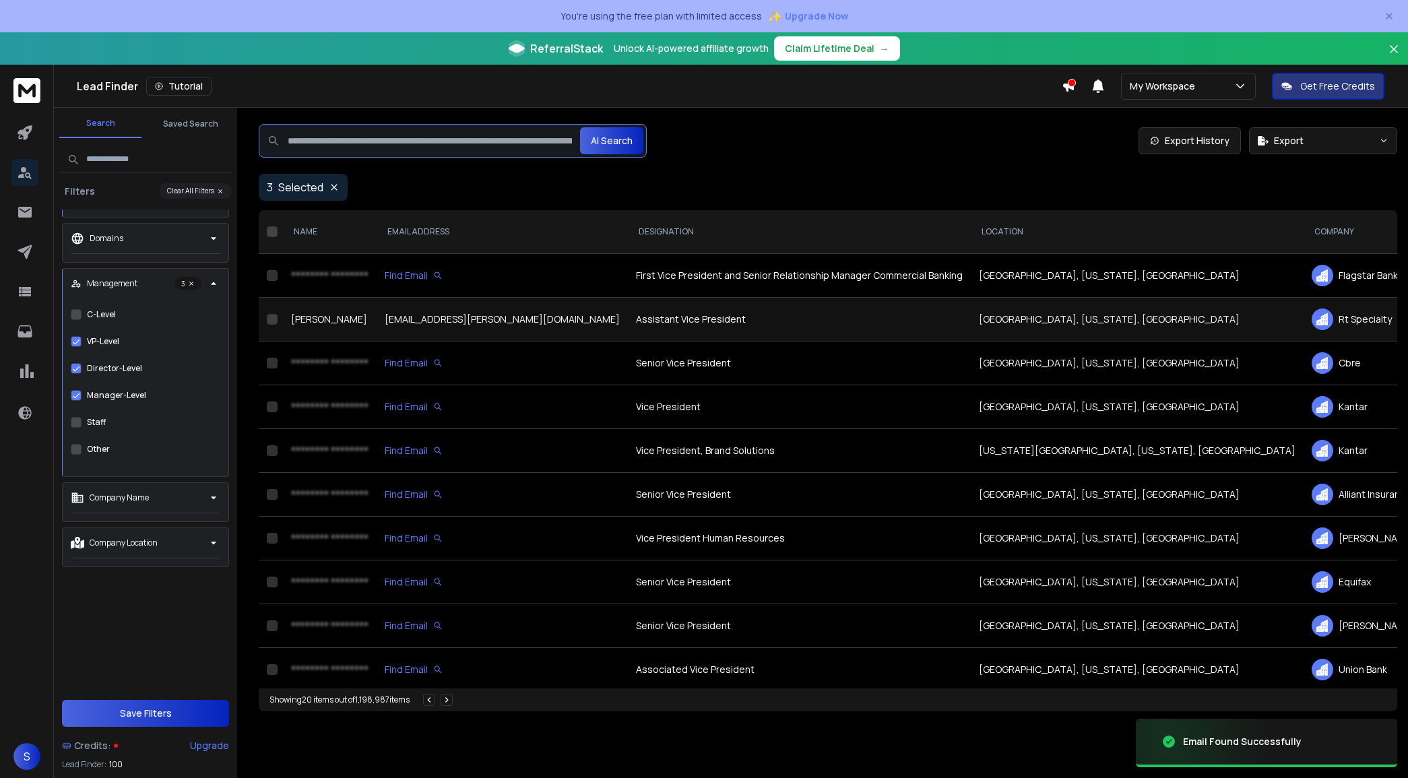
click at [277, 321] on button "button" at bounding box center [272, 319] width 11 height 11
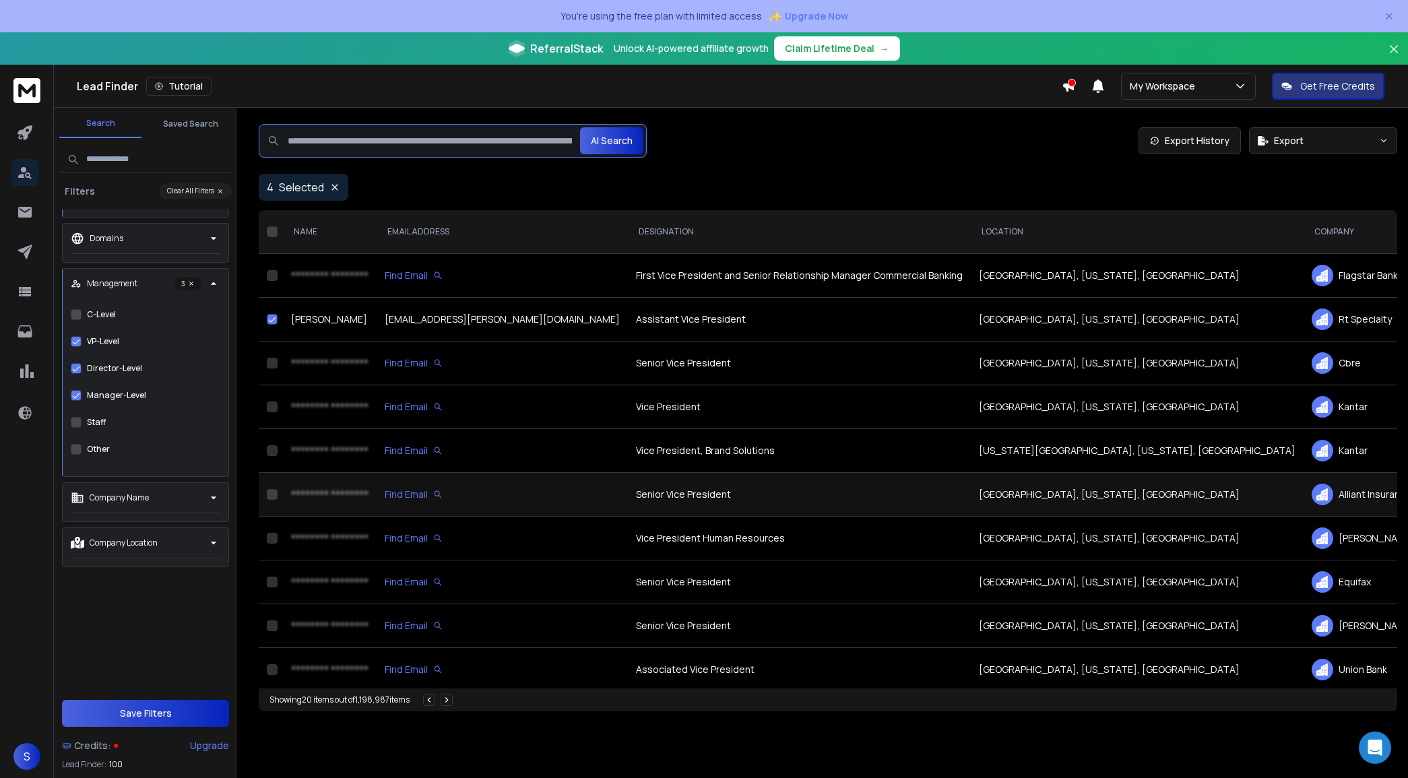
click at [390, 494] on div "Find Email" at bounding box center [502, 494] width 235 height 13
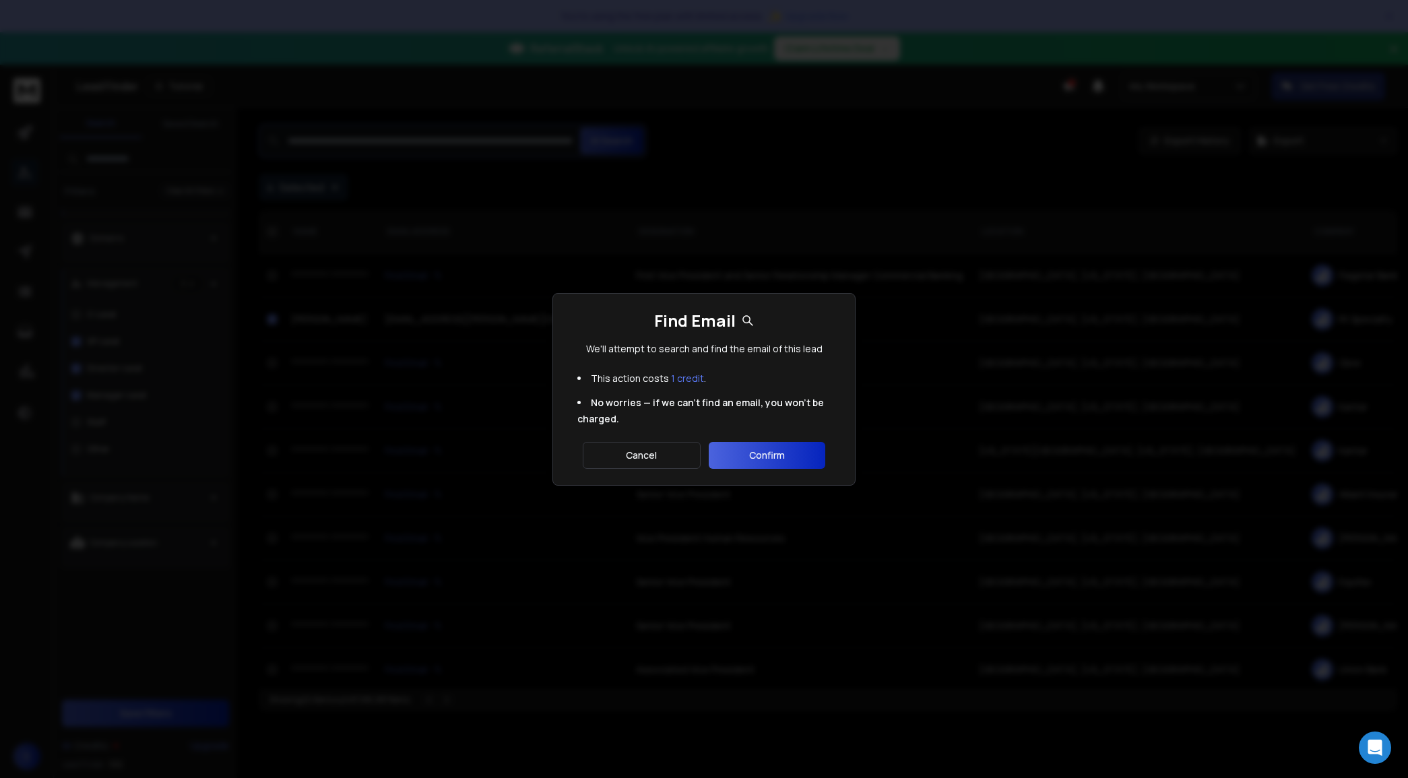
click at [776, 449] on button "Confirm" at bounding box center [767, 455] width 117 height 27
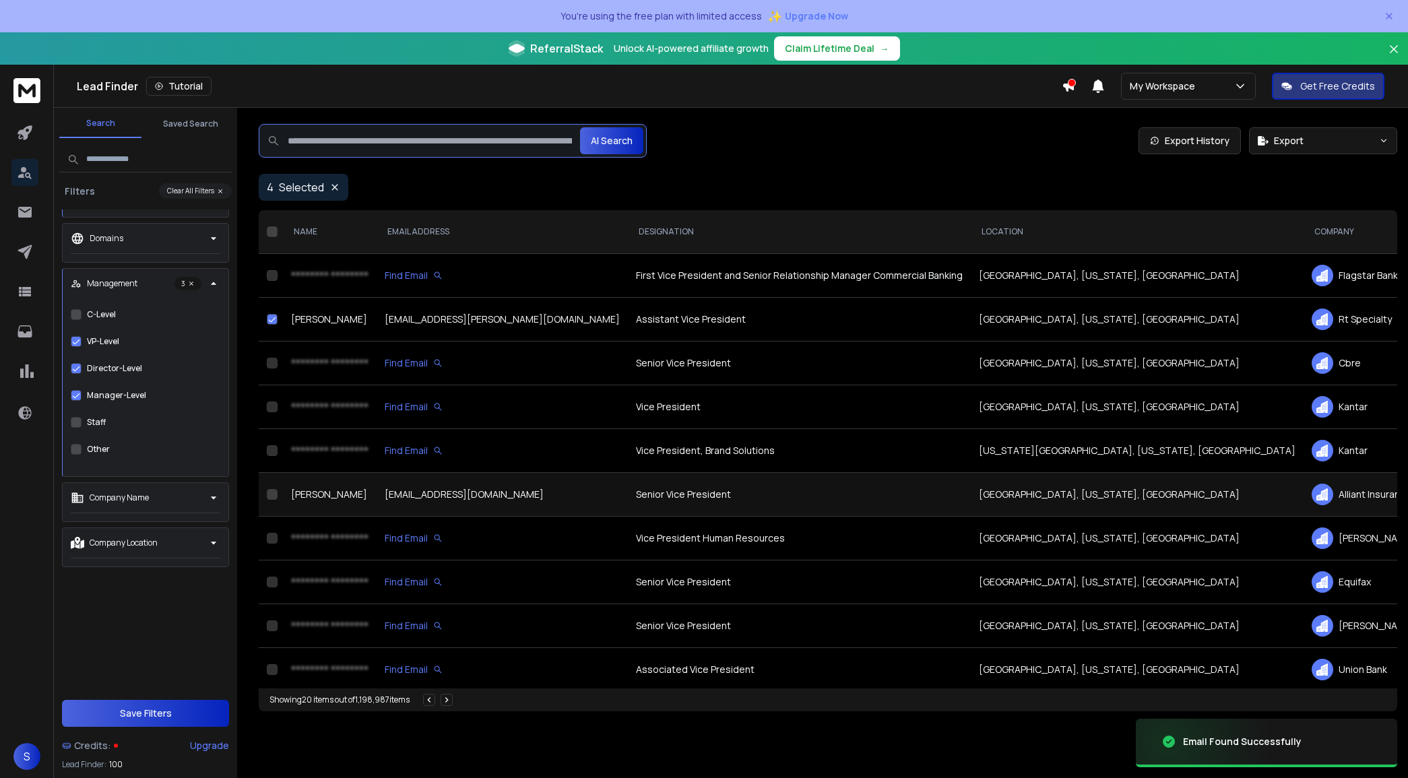
click at [263, 496] on td at bounding box center [271, 495] width 24 height 44
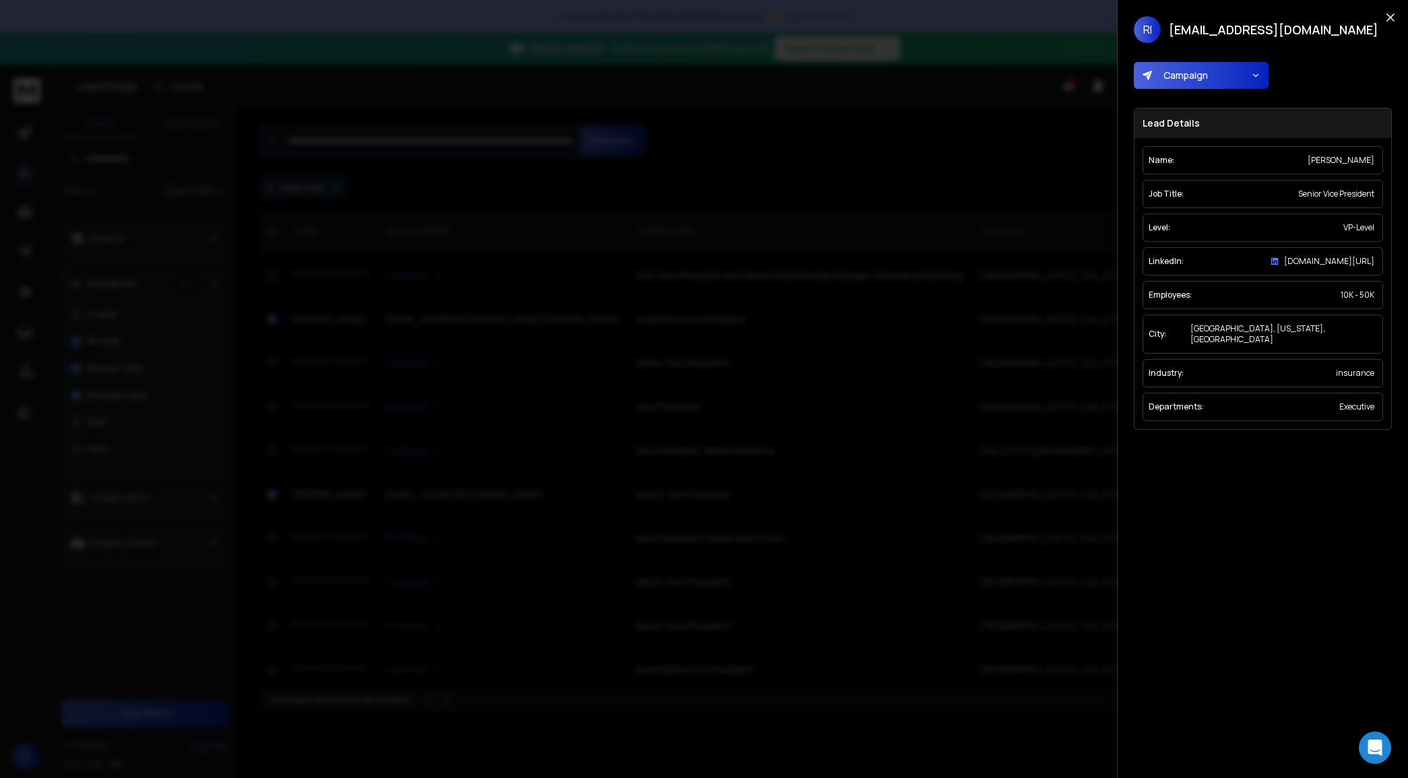
click at [1126, 15] on icon "button" at bounding box center [1390, 17] width 13 height 13
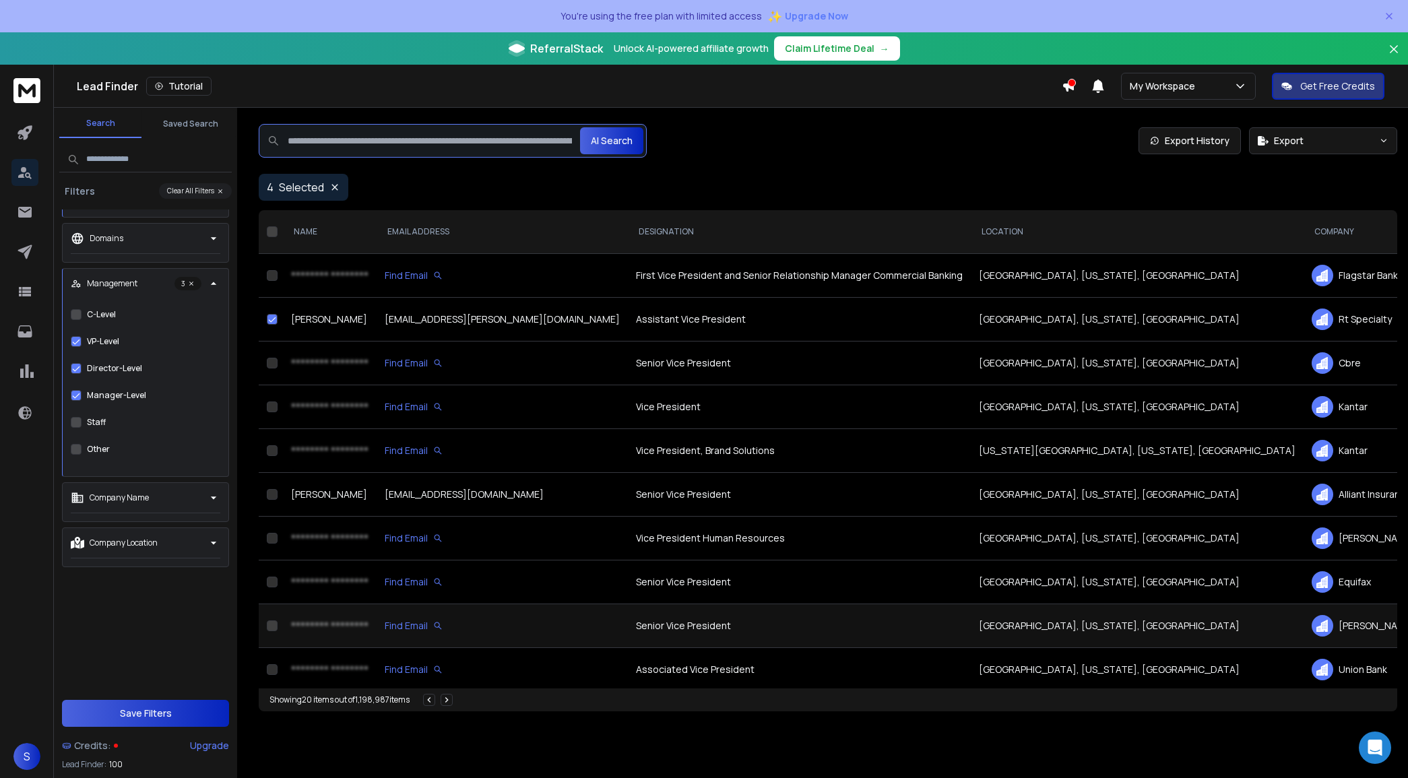
click at [385, 622] on div "Find Email" at bounding box center [502, 625] width 235 height 13
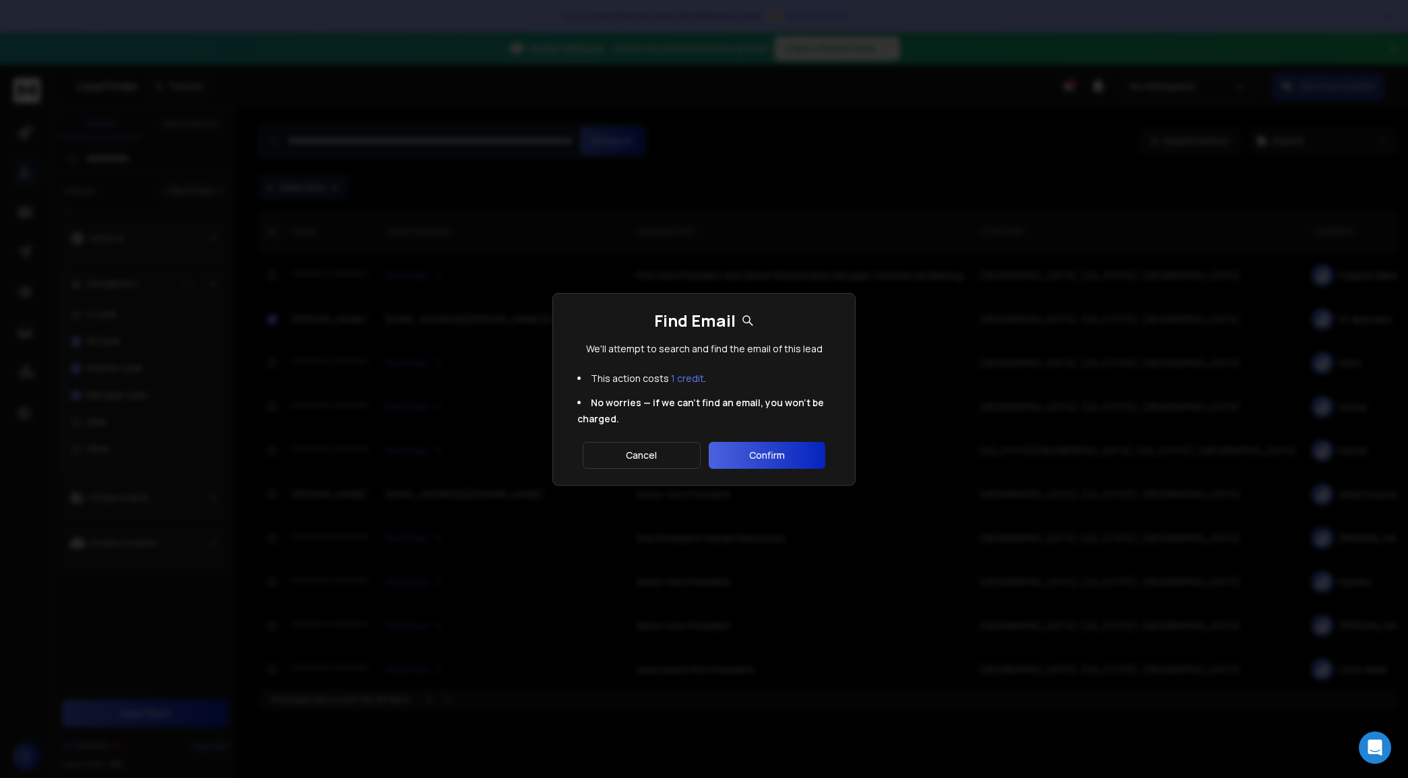
click at [749, 448] on button "Confirm" at bounding box center [767, 455] width 117 height 27
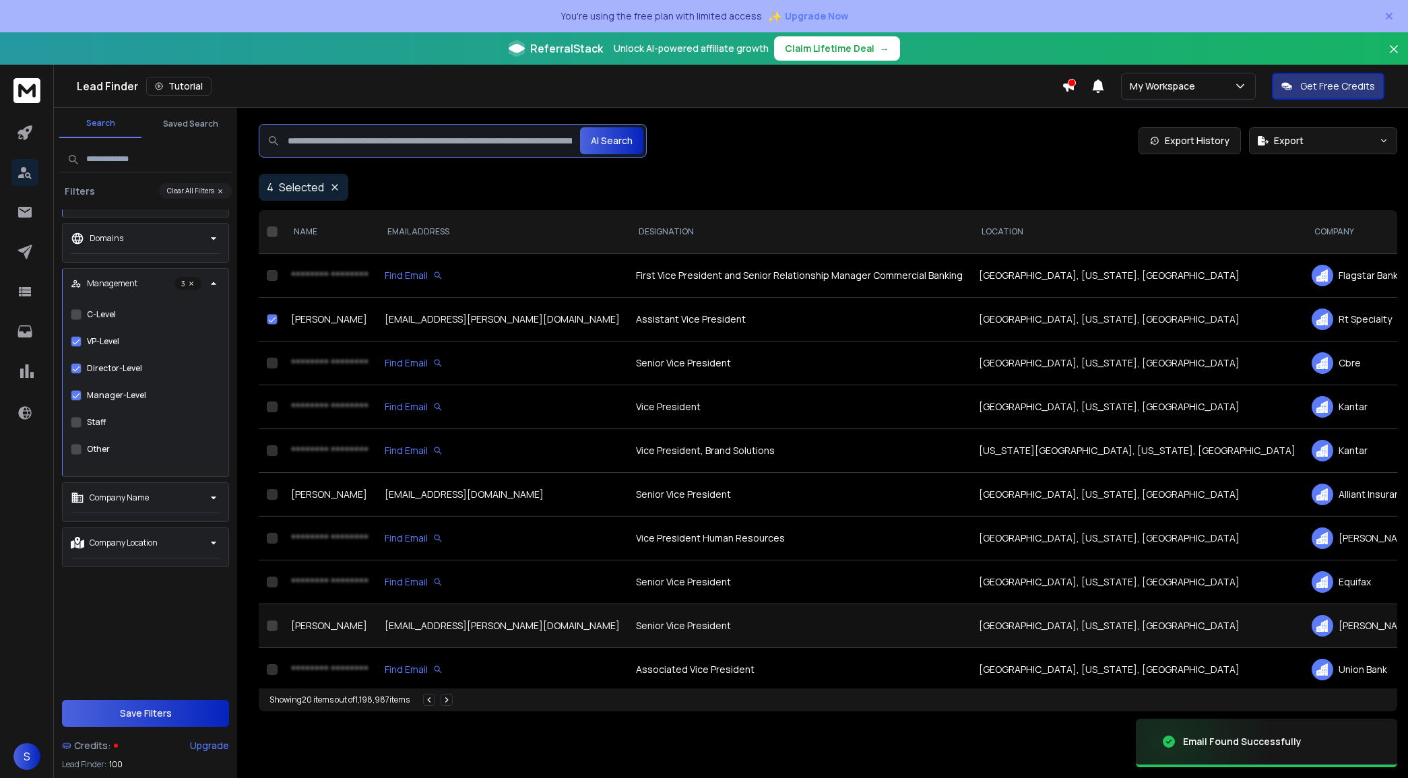
click at [276, 622] on button "button" at bounding box center [272, 626] width 11 height 11
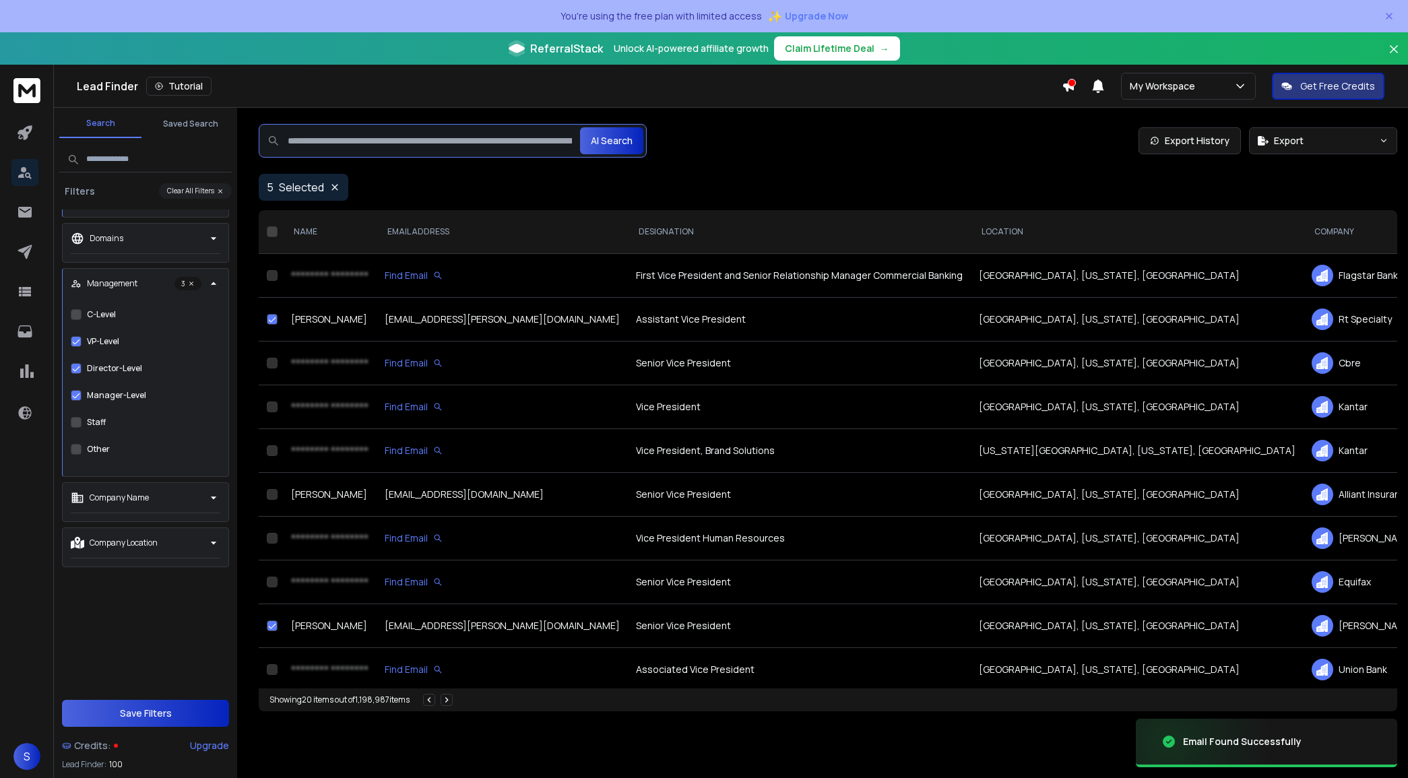
click at [449, 622] on icon at bounding box center [446, 699] width 3 height 5
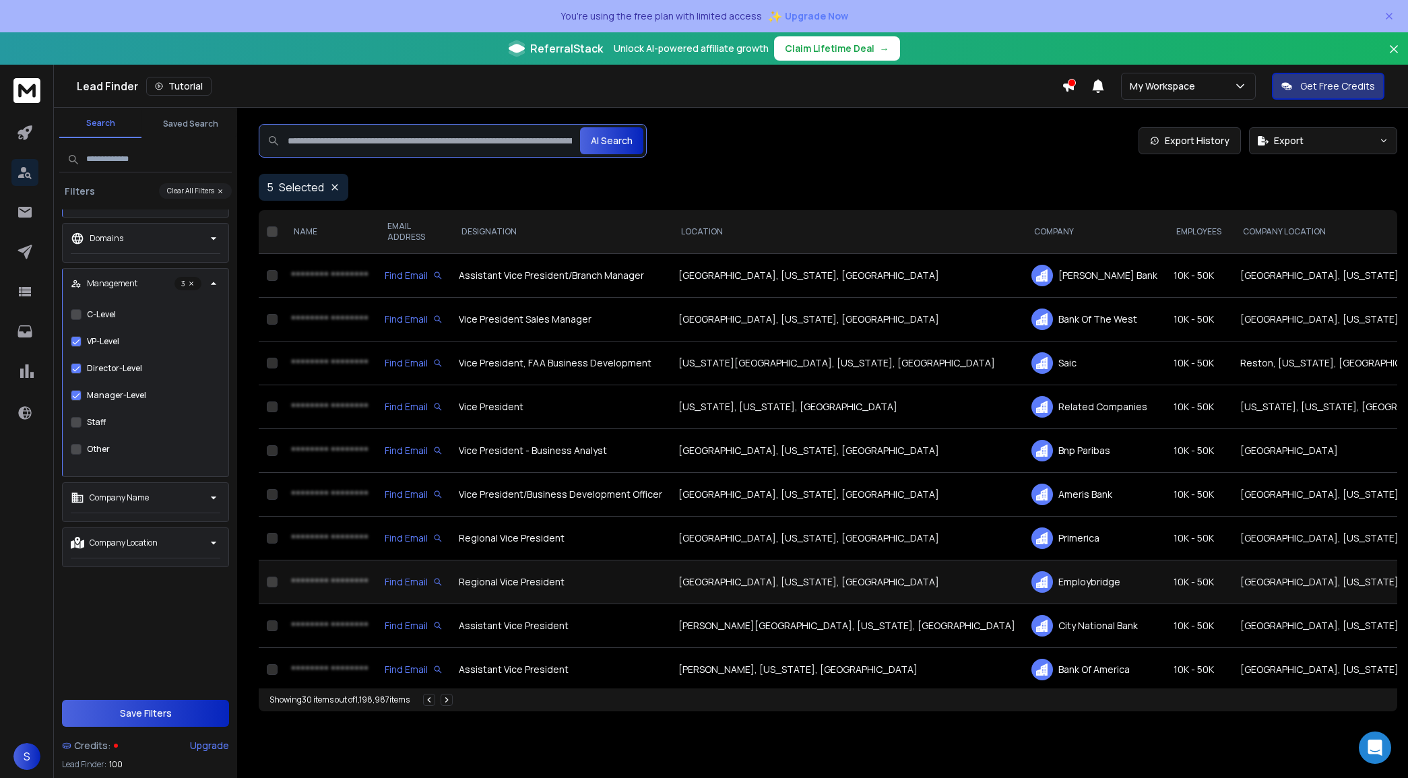
click at [392, 586] on div "Find Email" at bounding box center [414, 581] width 58 height 13
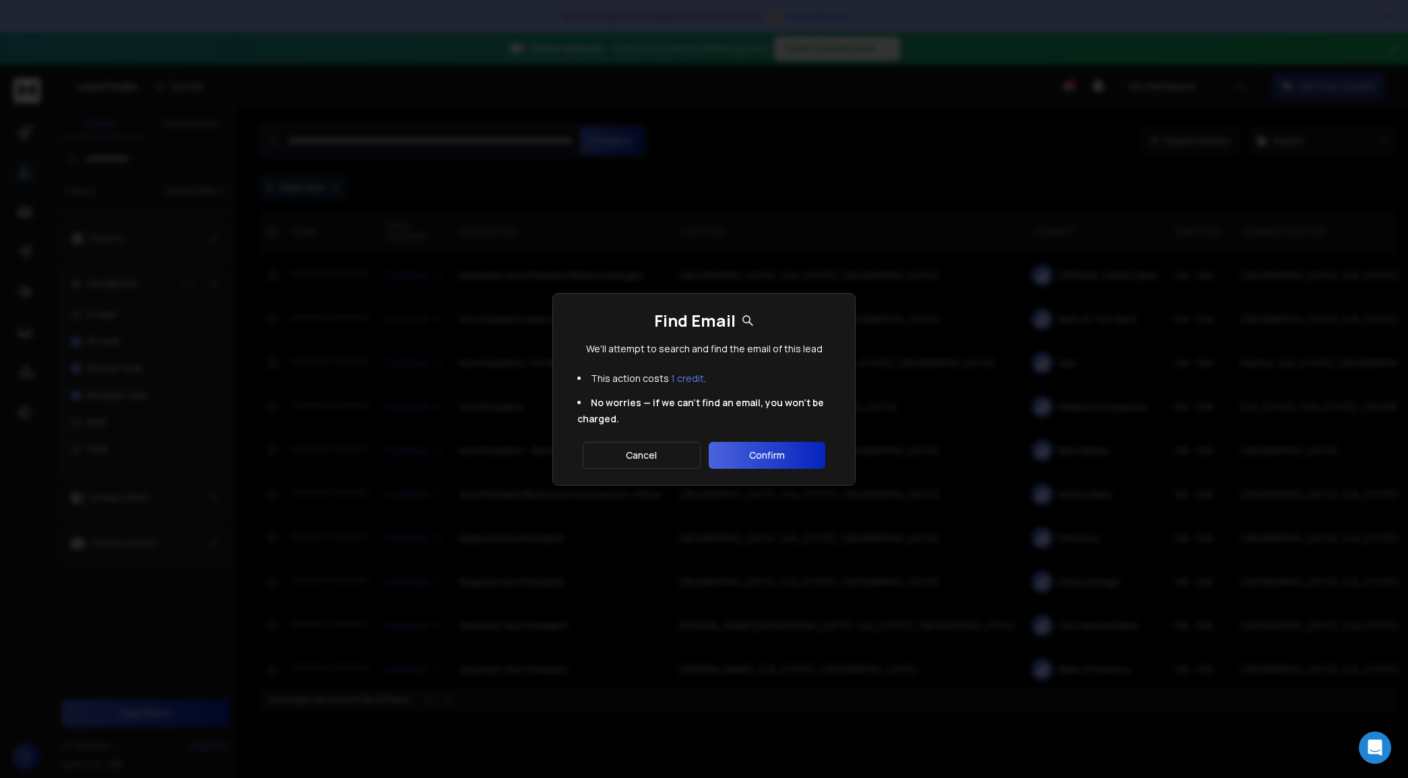
click at [743, 449] on button "Confirm" at bounding box center [767, 455] width 117 height 27
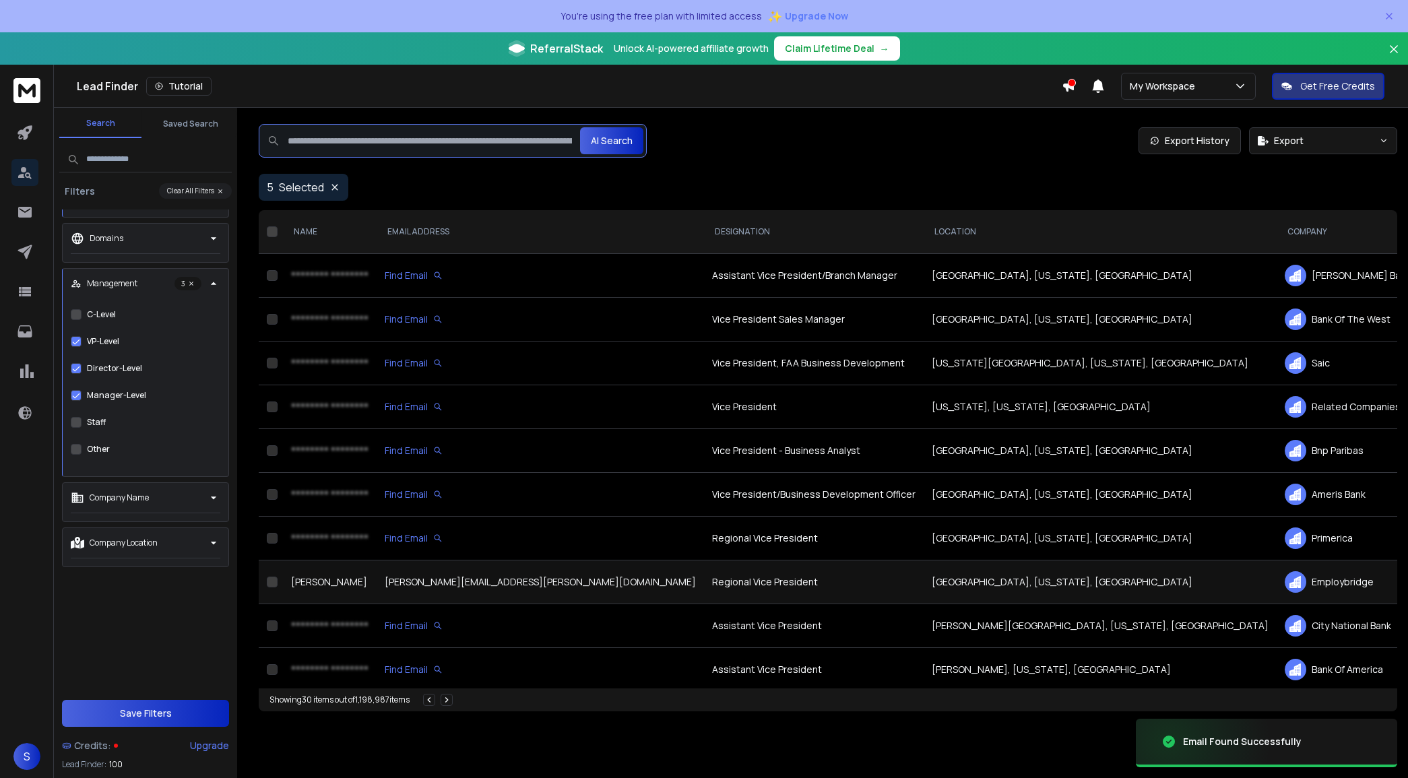
click at [276, 582] on button "button" at bounding box center [272, 582] width 11 height 11
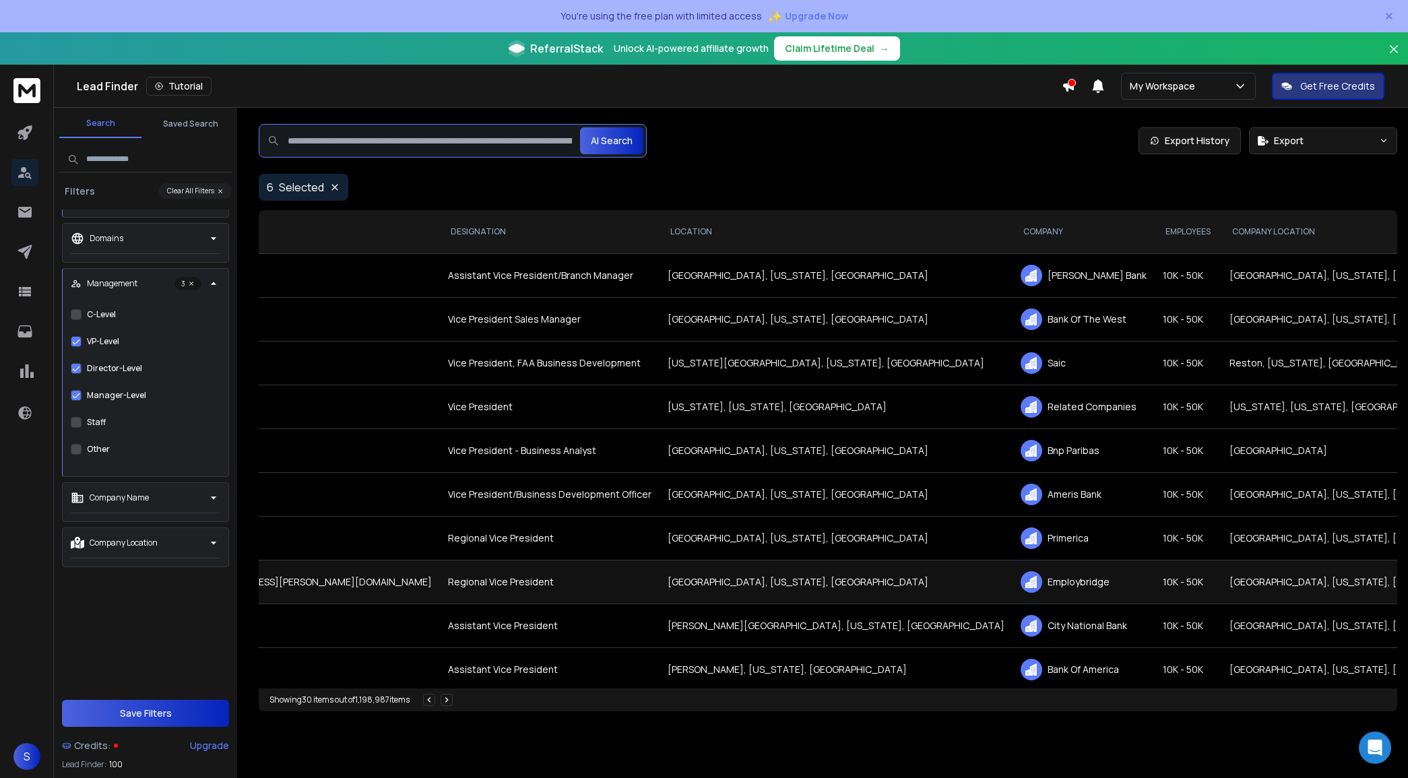
scroll to position [0, 266]
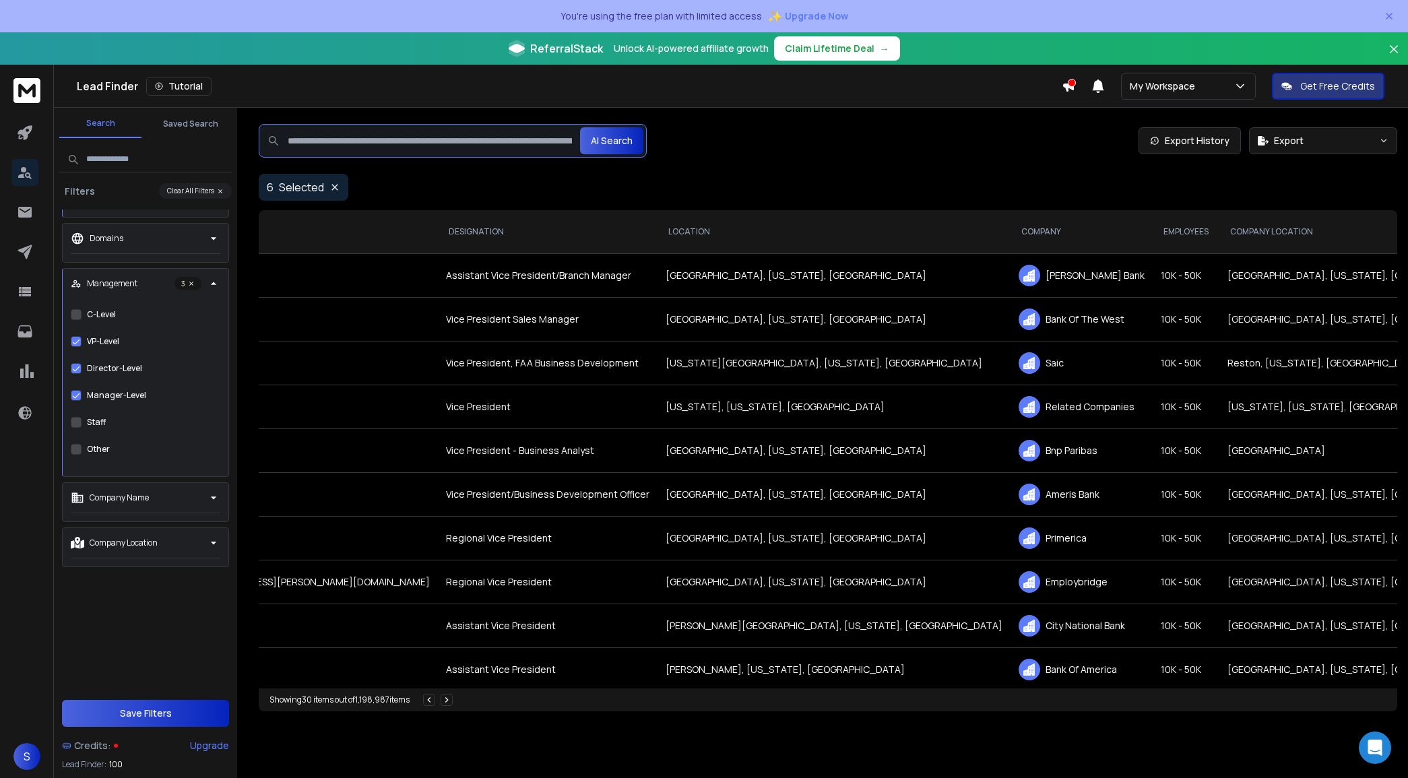
click at [449, 622] on icon at bounding box center [446, 700] width 11 height 11
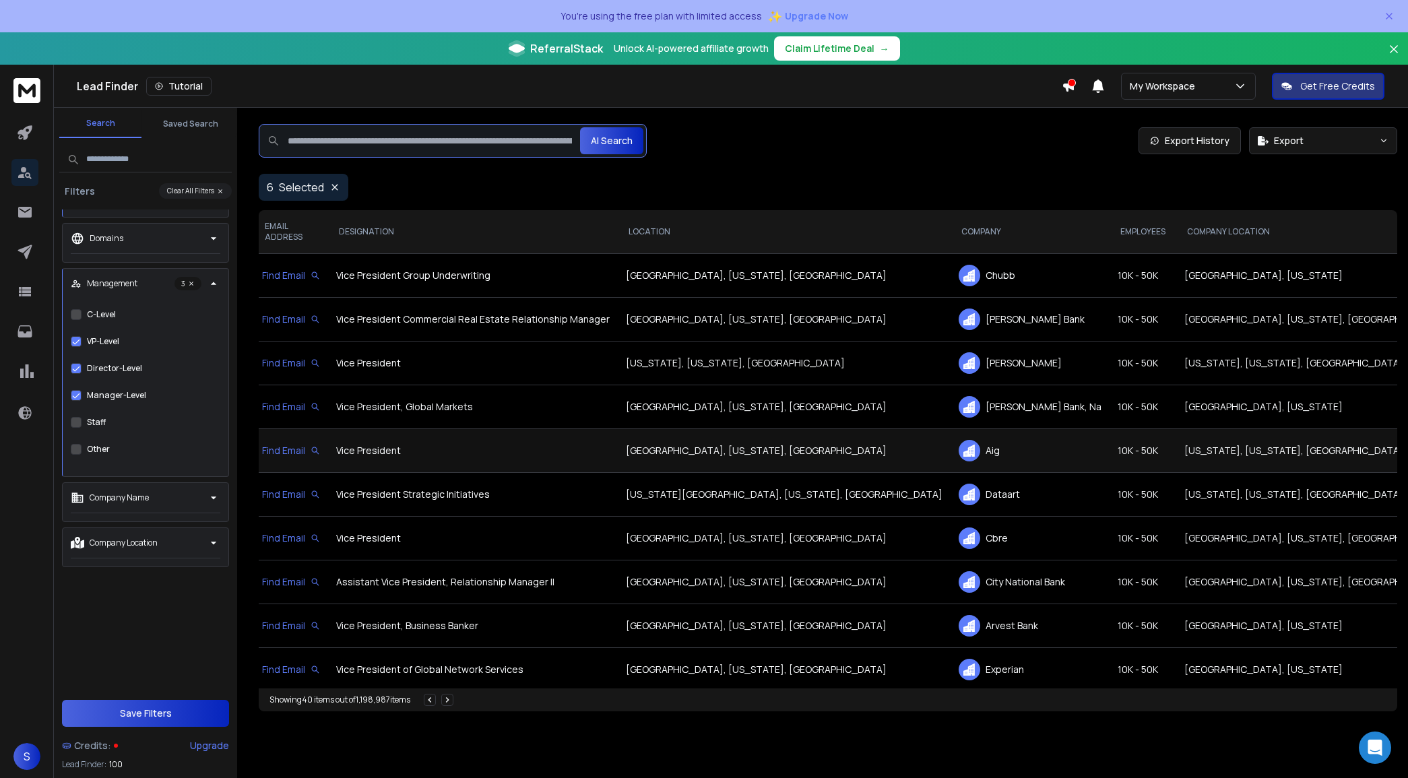
scroll to position [0, 0]
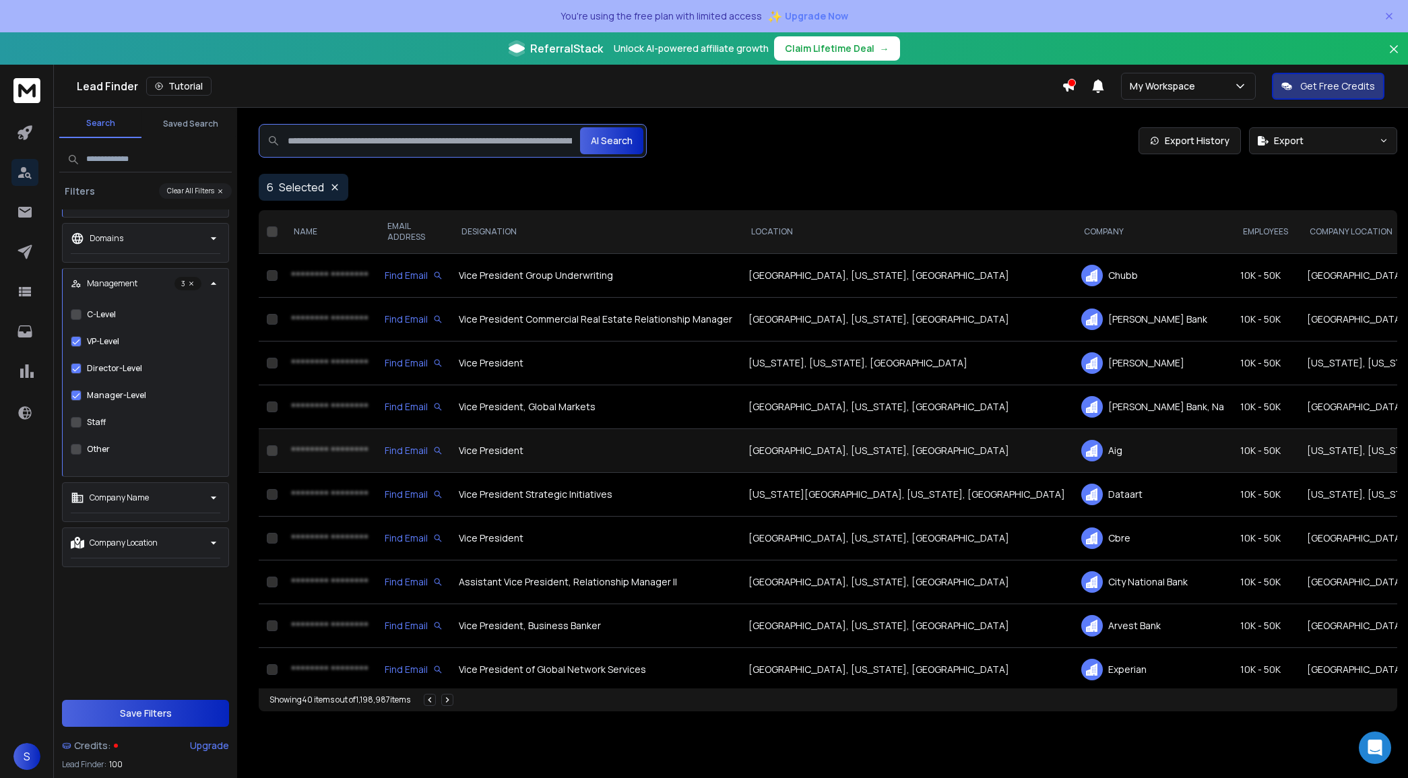
click at [402, 448] on div "Find Email" at bounding box center [414, 450] width 58 height 13
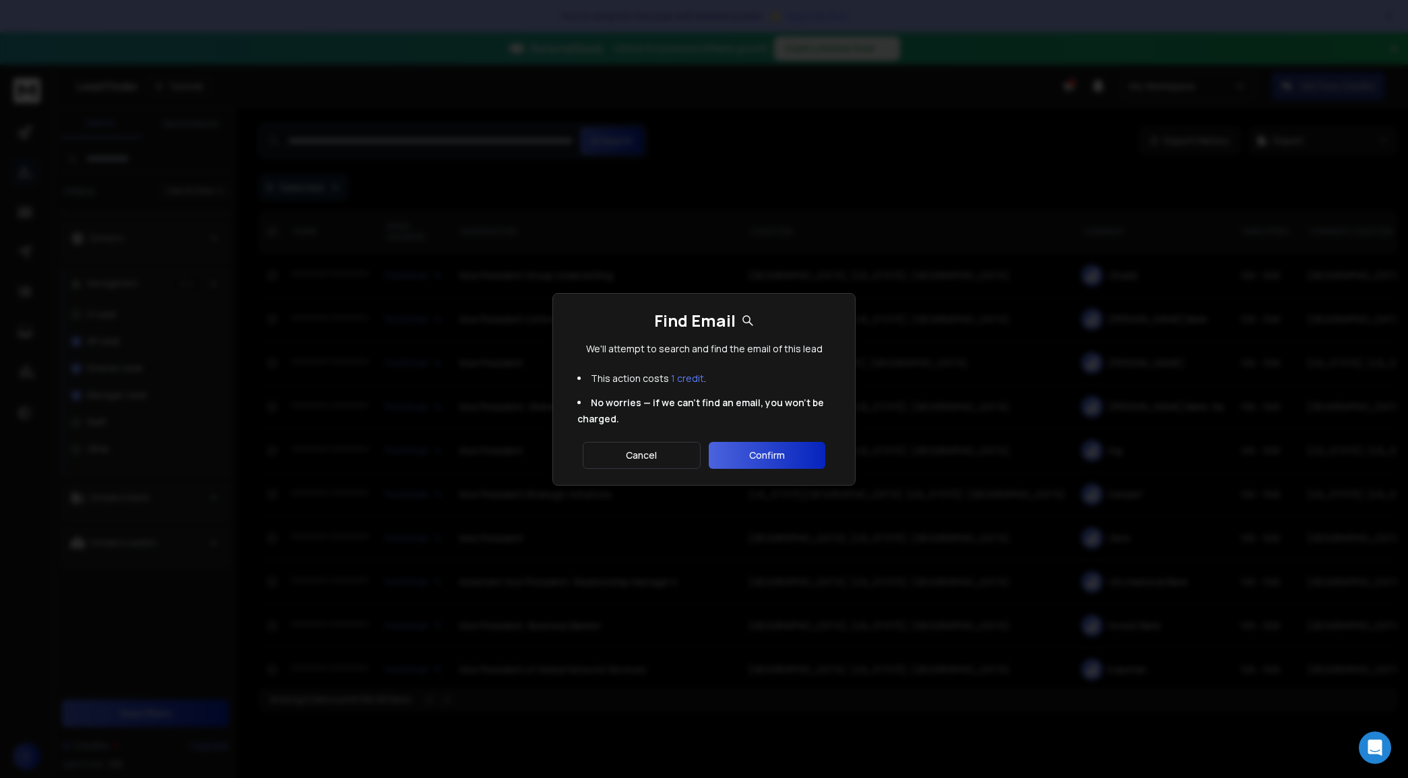
click at [726, 457] on button "Confirm" at bounding box center [767, 455] width 117 height 27
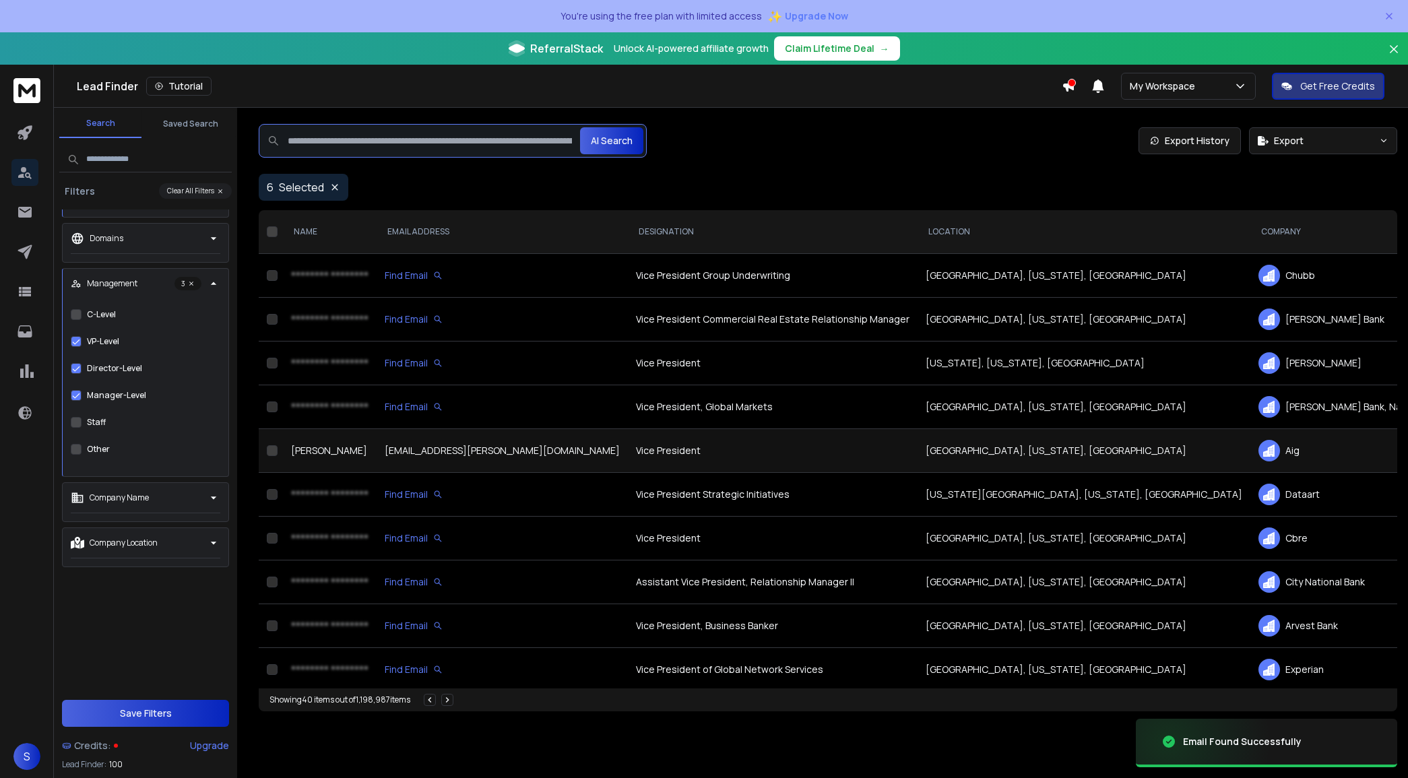
click at [270, 452] on button "button" at bounding box center [272, 450] width 11 height 11
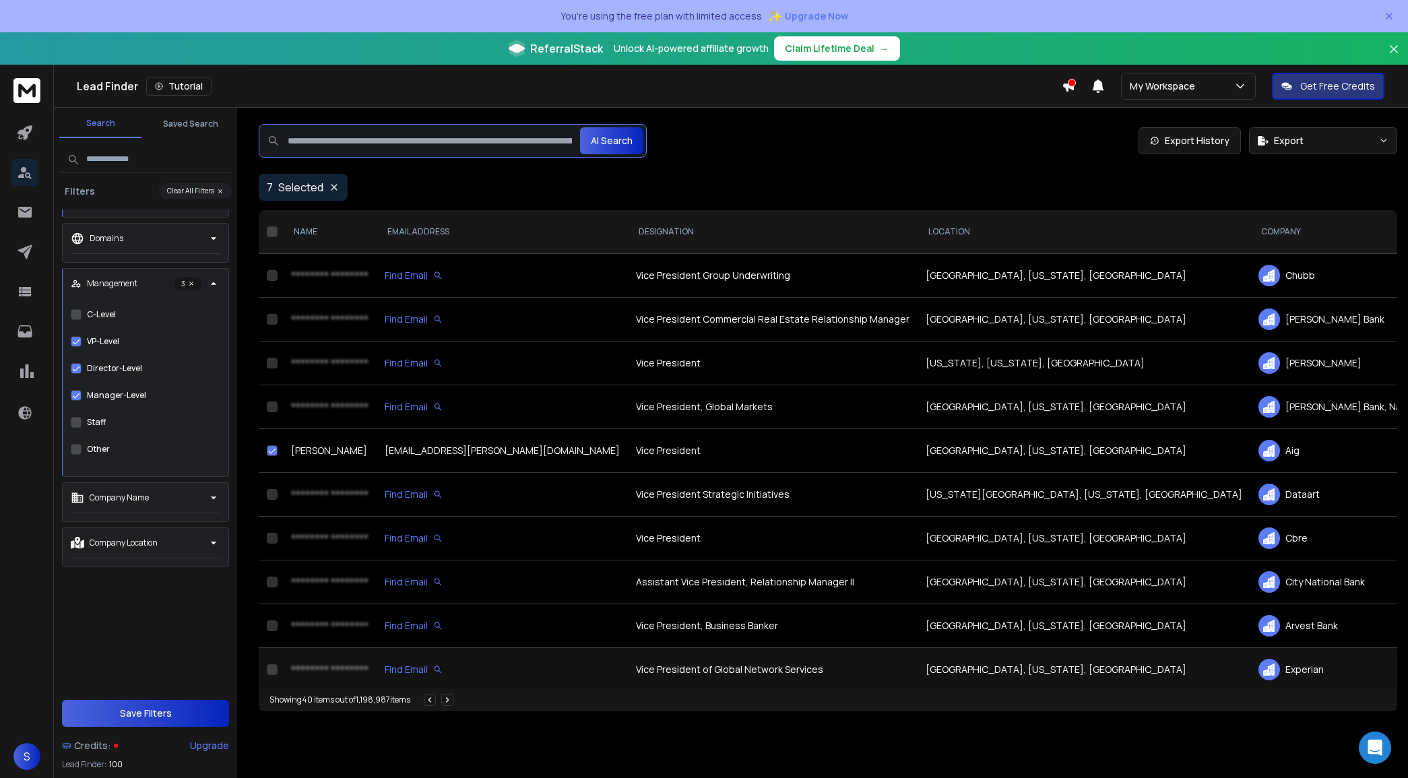
click at [402, 622] on div "Find Email" at bounding box center [502, 669] width 235 height 13
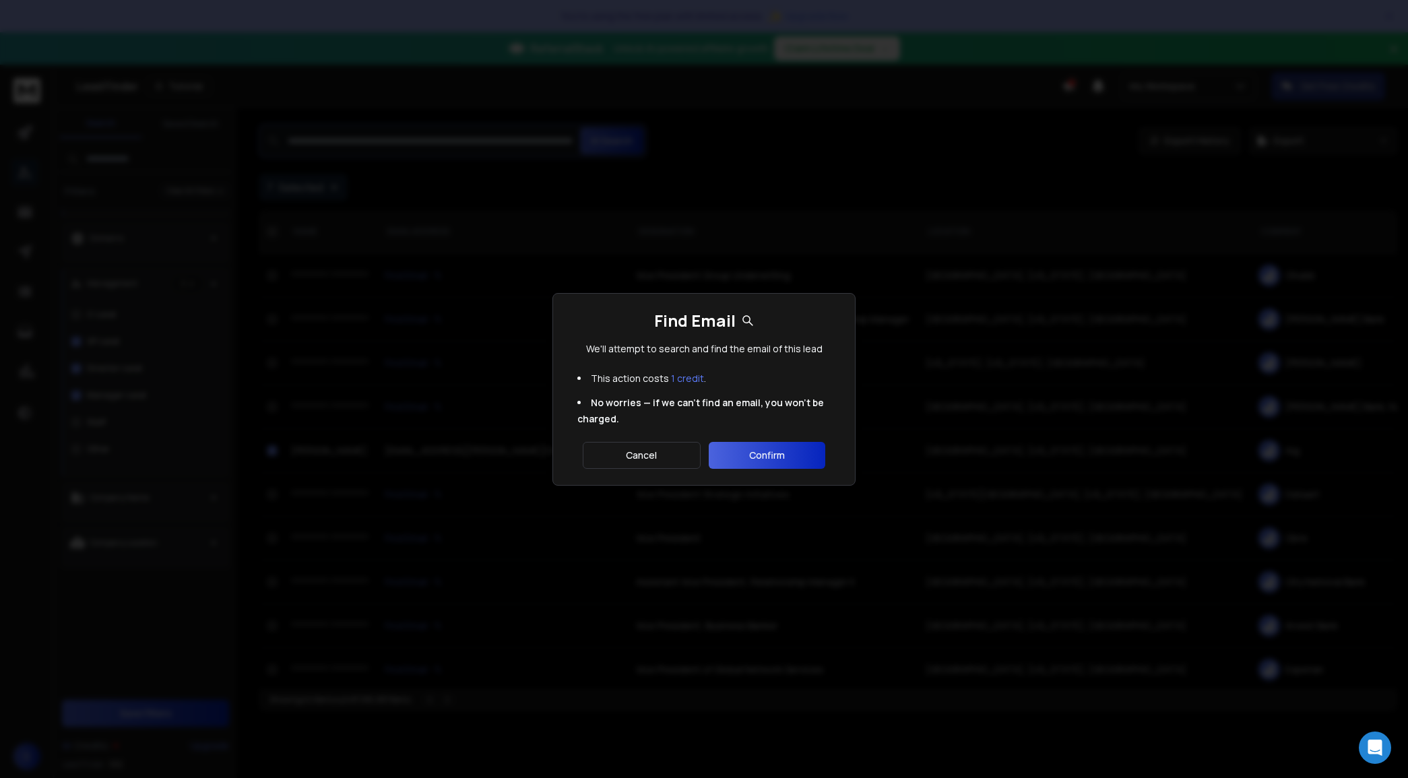
click at [753, 457] on button "Confirm" at bounding box center [767, 455] width 117 height 27
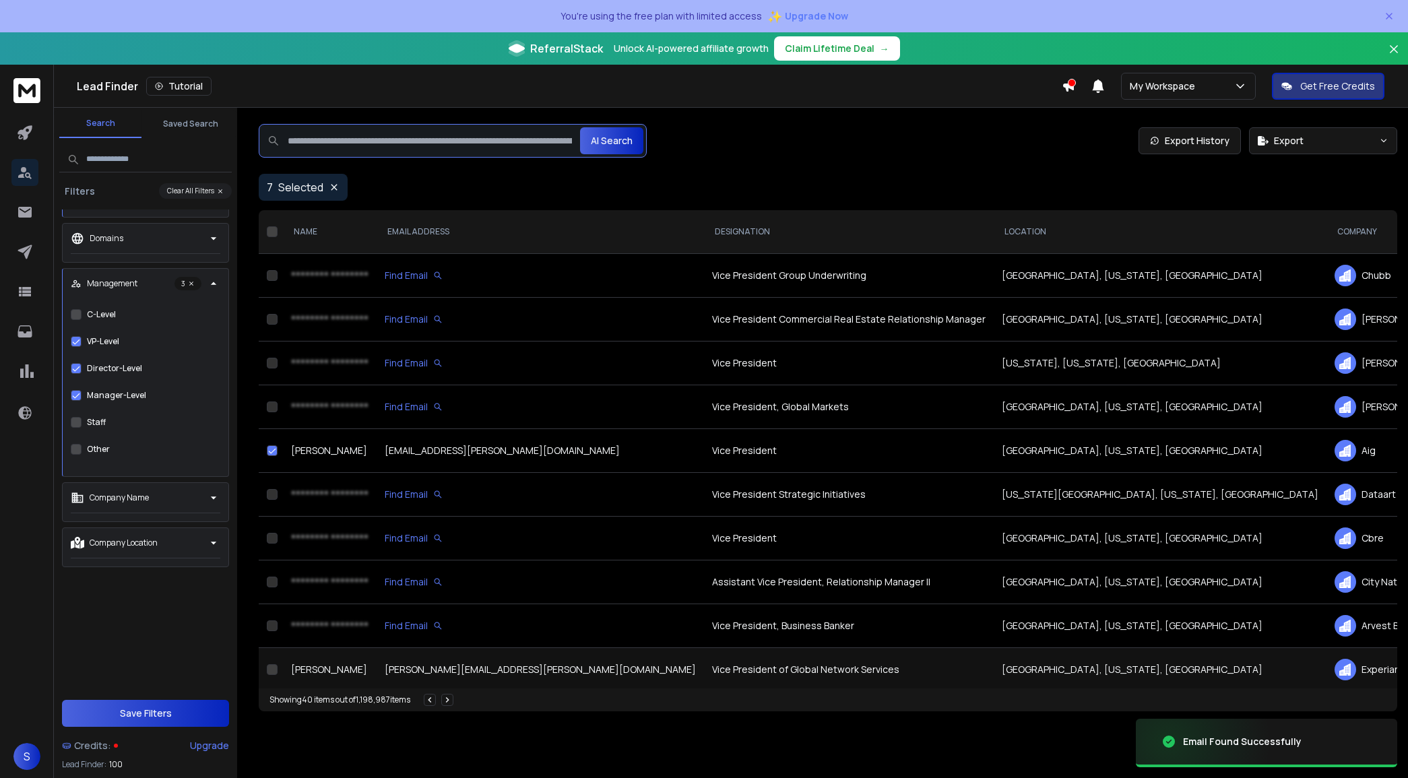
click at [280, 622] on div at bounding box center [275, 669] width 16 height 11
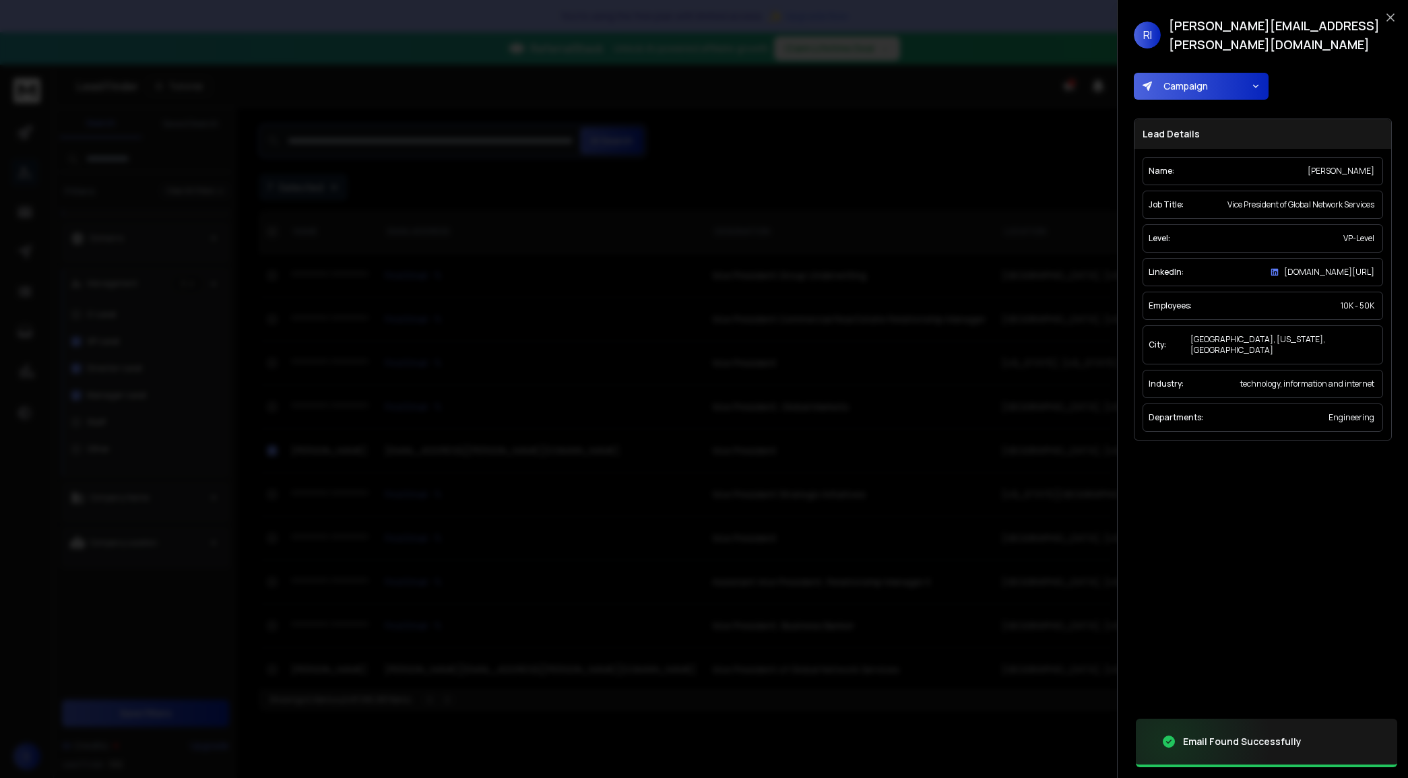
click at [780, 517] on div at bounding box center [704, 389] width 1408 height 778
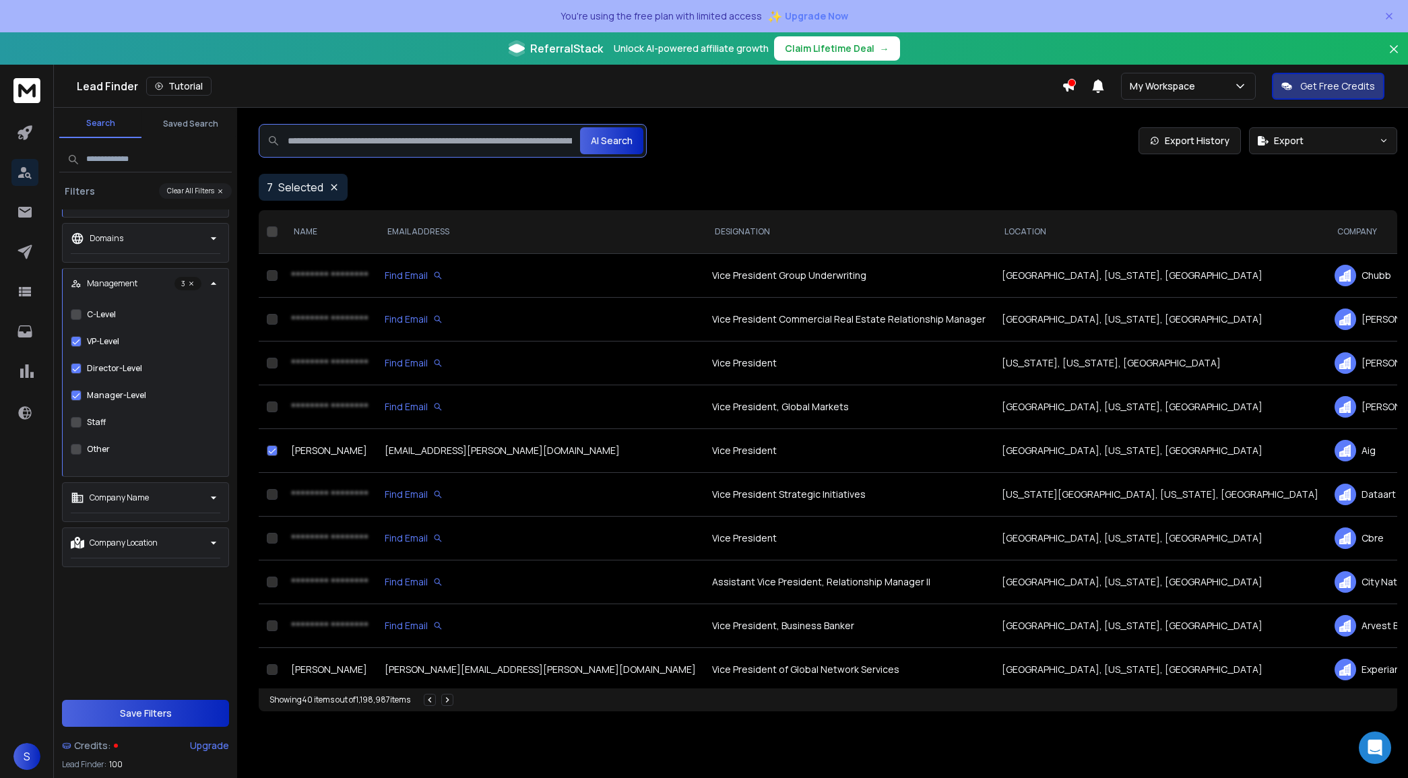
click at [453, 622] on icon at bounding box center [447, 700] width 11 height 11
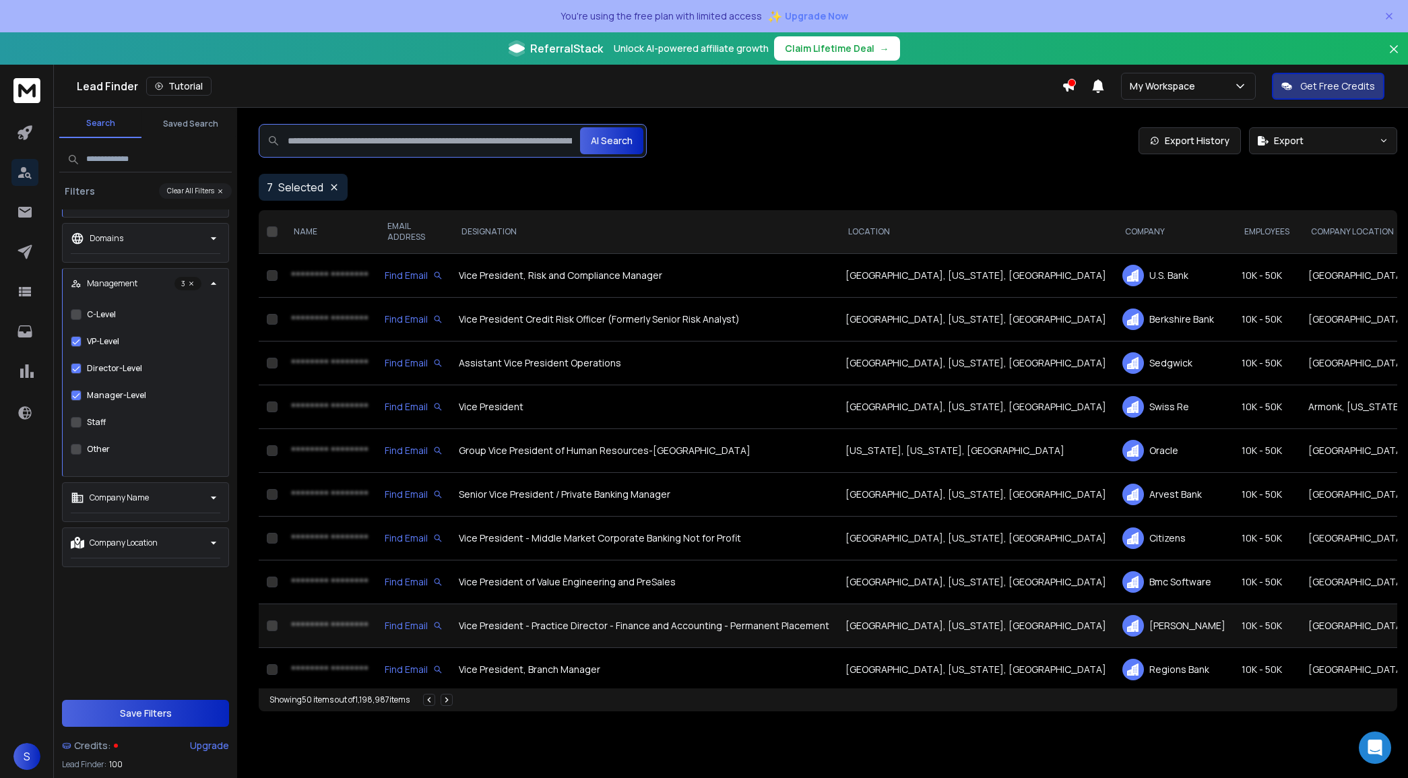
click at [392, 622] on div "Find Email" at bounding box center [414, 625] width 58 height 13
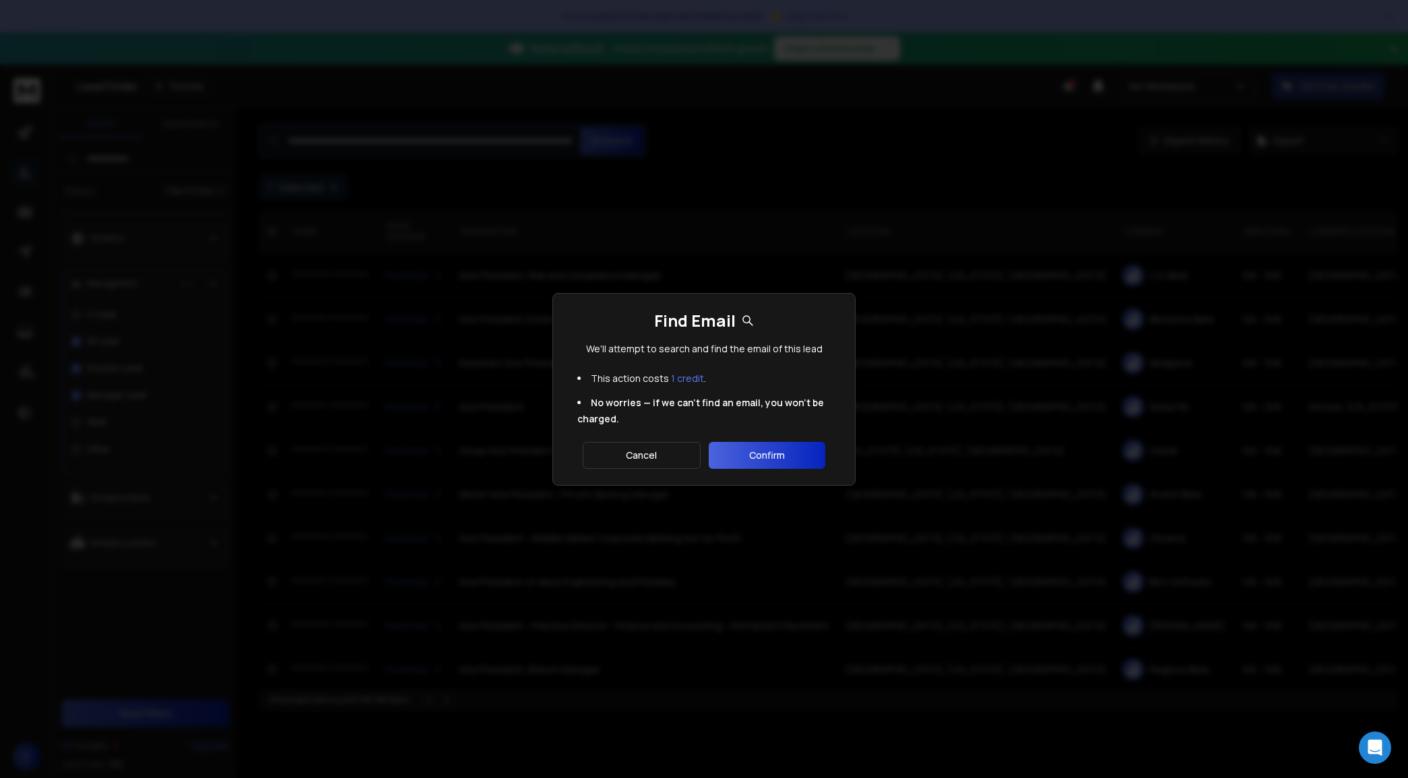
click at [726, 460] on button "Confirm" at bounding box center [767, 455] width 117 height 27
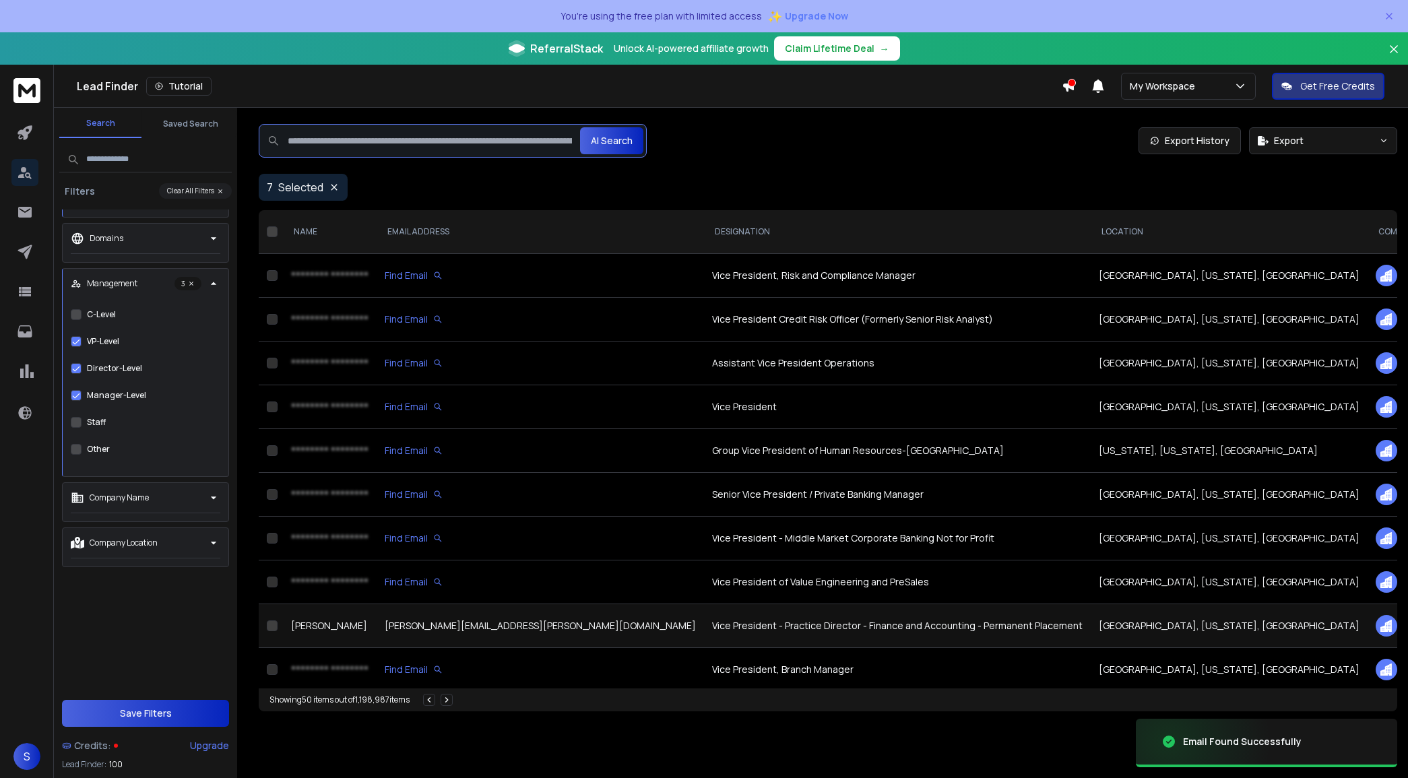
click at [278, 622] on div at bounding box center [275, 626] width 16 height 11
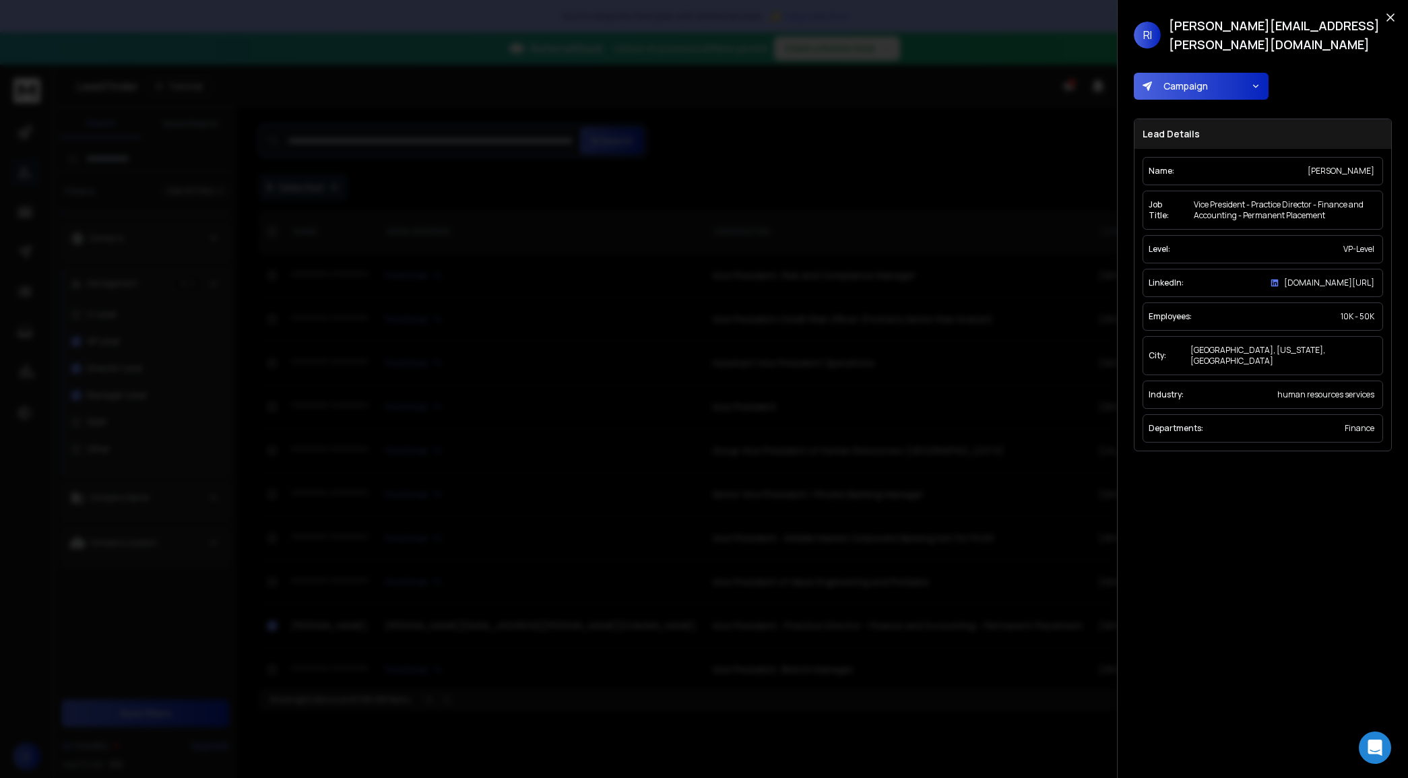
click at [1126, 14] on icon "button" at bounding box center [1390, 17] width 13 height 13
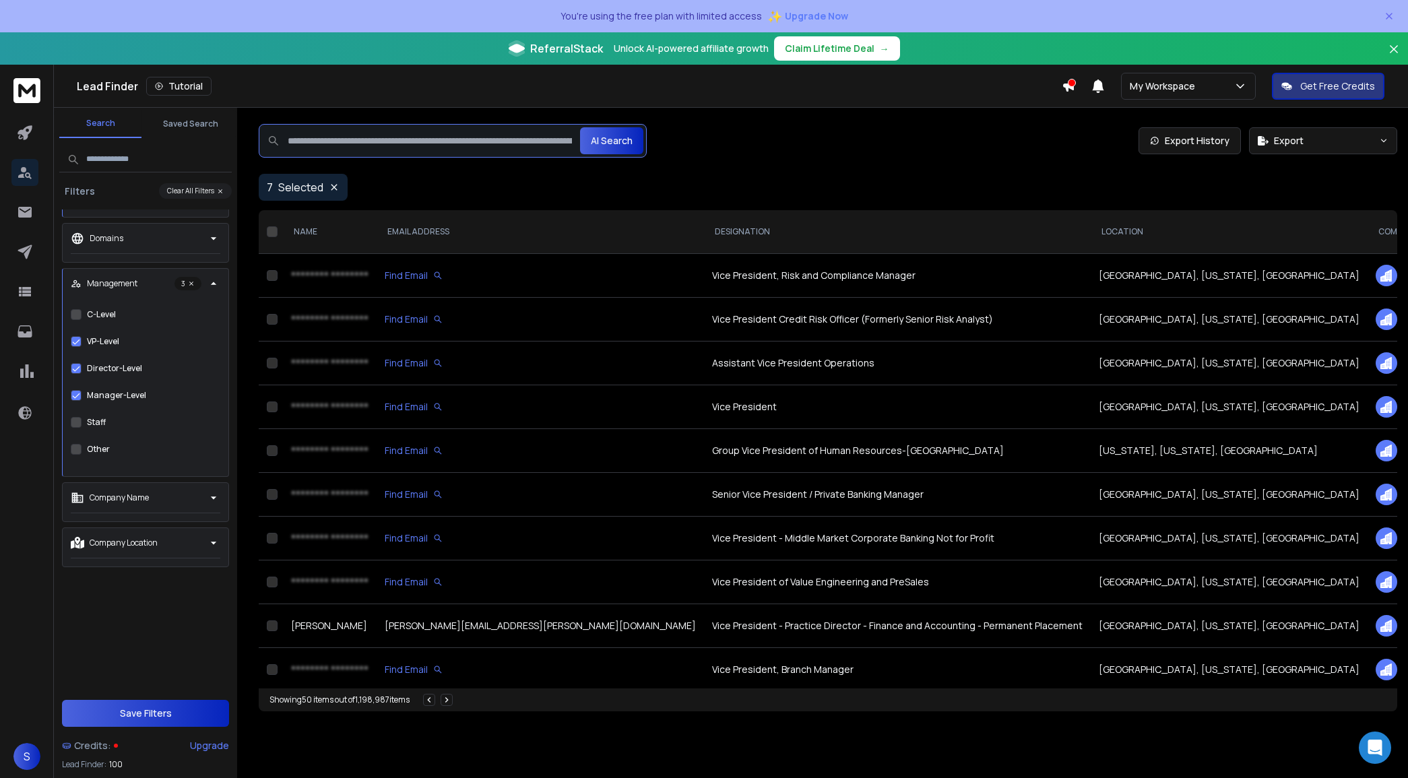
click at [451, 622] on icon at bounding box center [446, 700] width 11 height 11
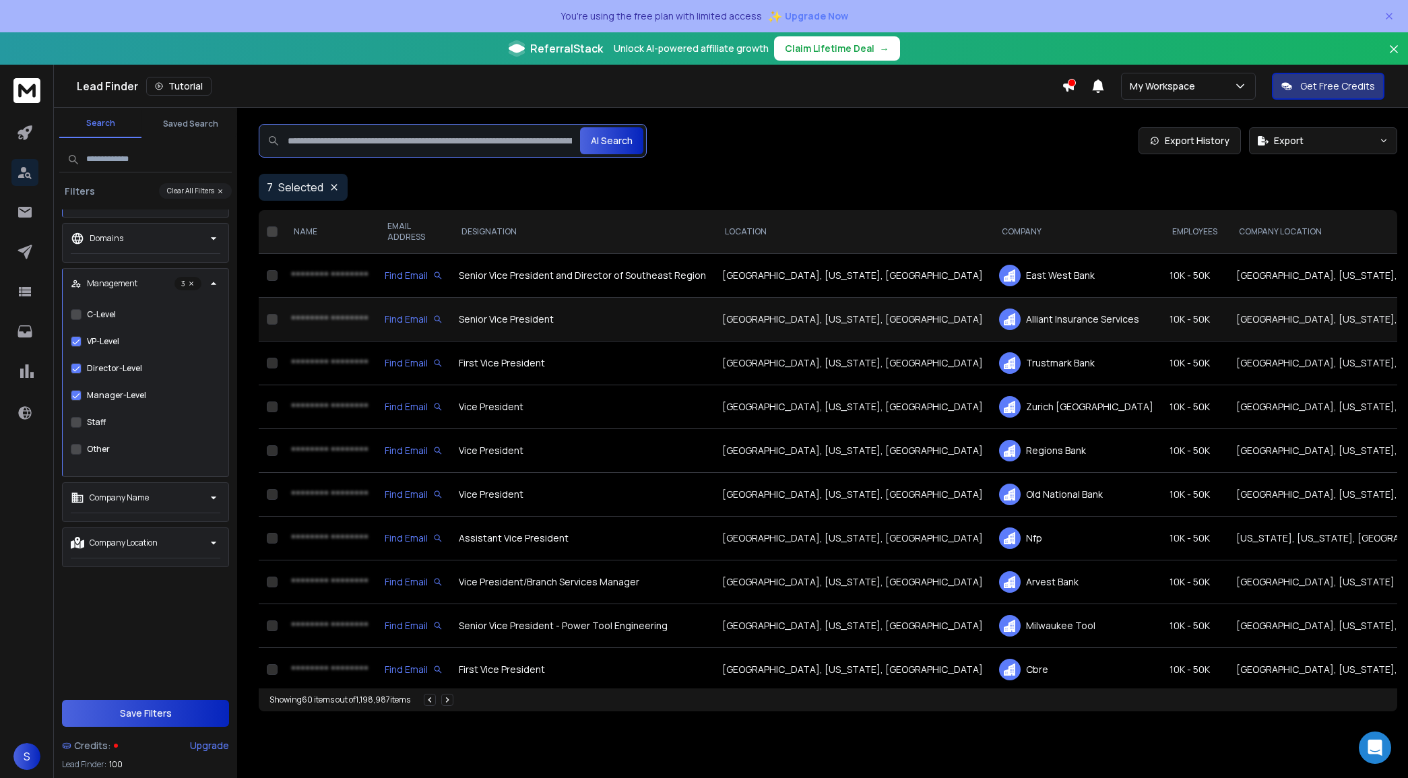
click at [396, 318] on div "Find Email" at bounding box center [414, 319] width 58 height 13
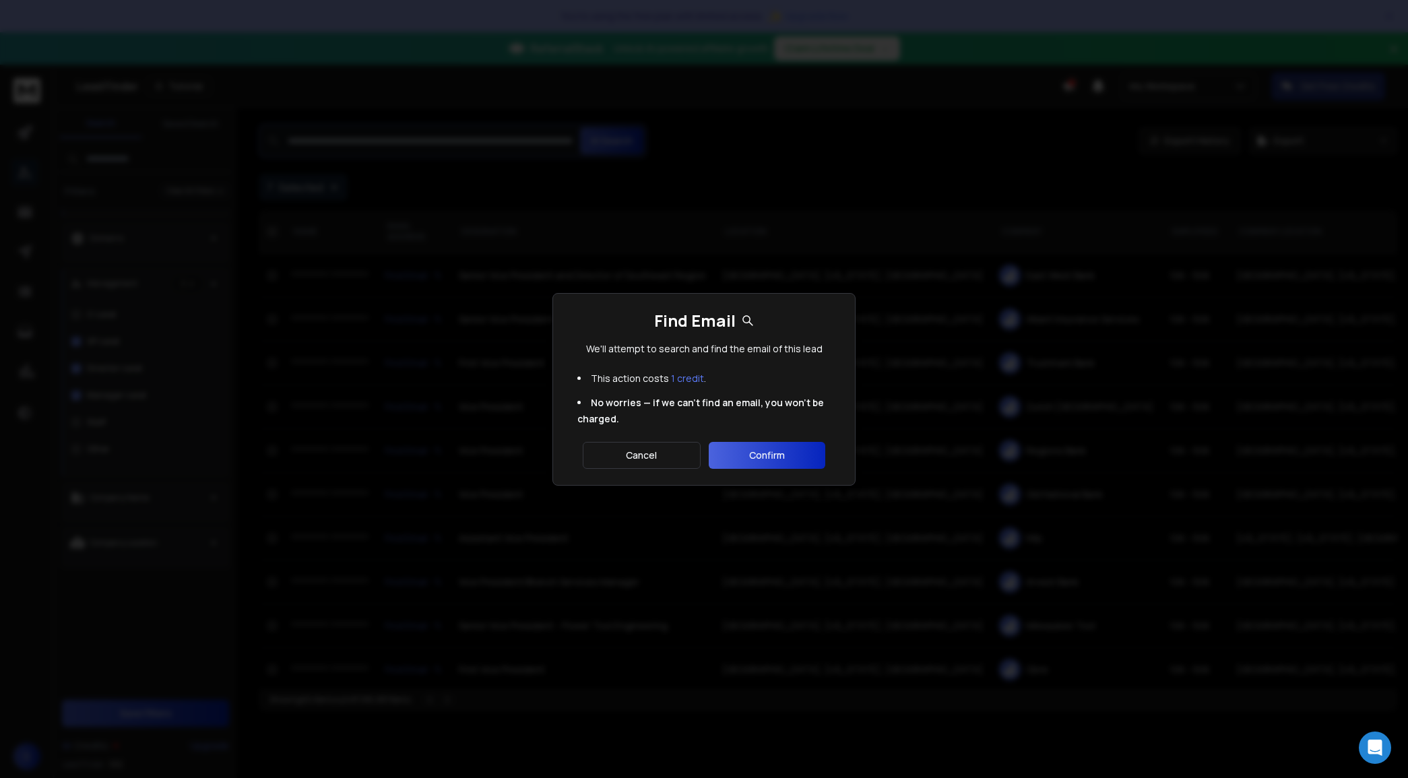
click at [737, 472] on div "Find Email We'll attempt to search and find the email of this lead This action …" at bounding box center [704, 389] width 302 height 191
click at [743, 458] on button "Confirm" at bounding box center [767, 455] width 117 height 27
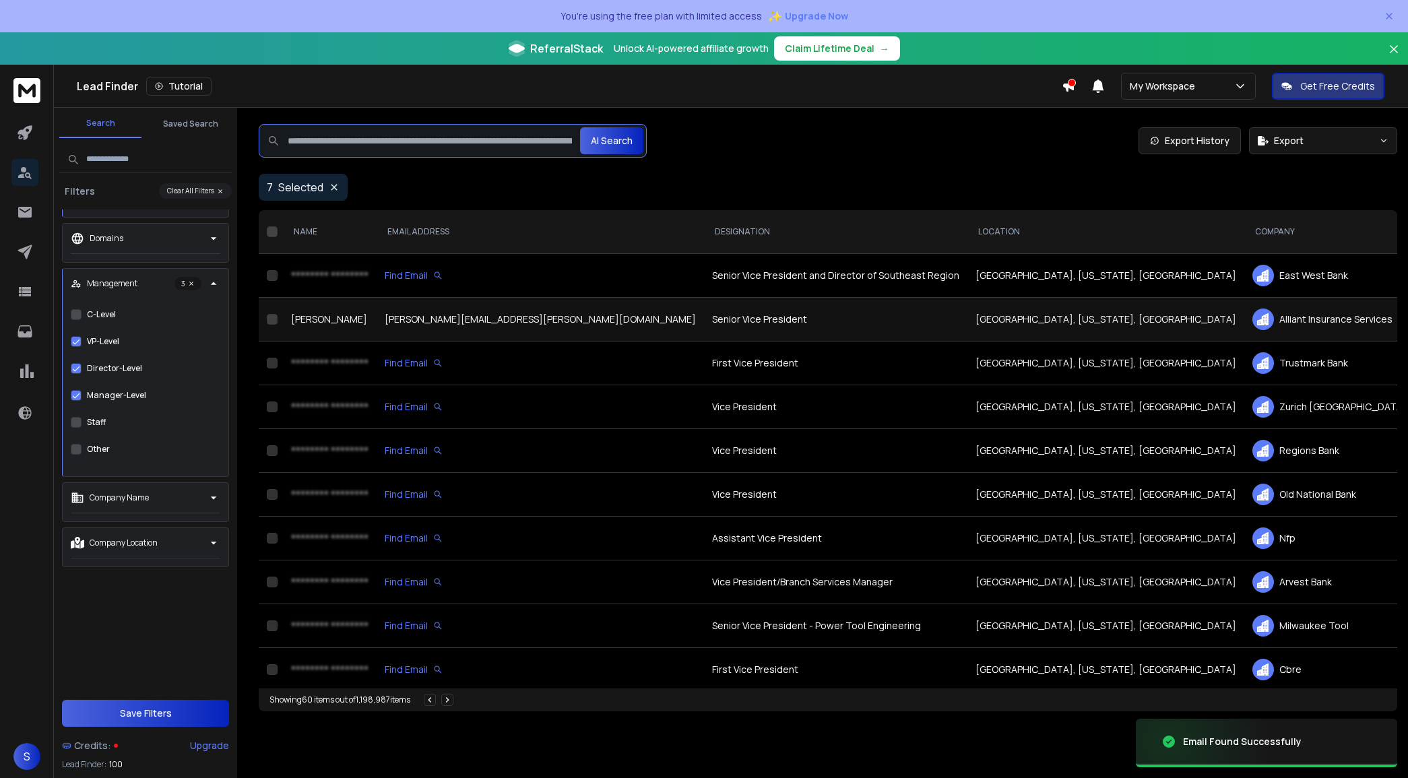
click at [277, 321] on button "button" at bounding box center [272, 319] width 11 height 11
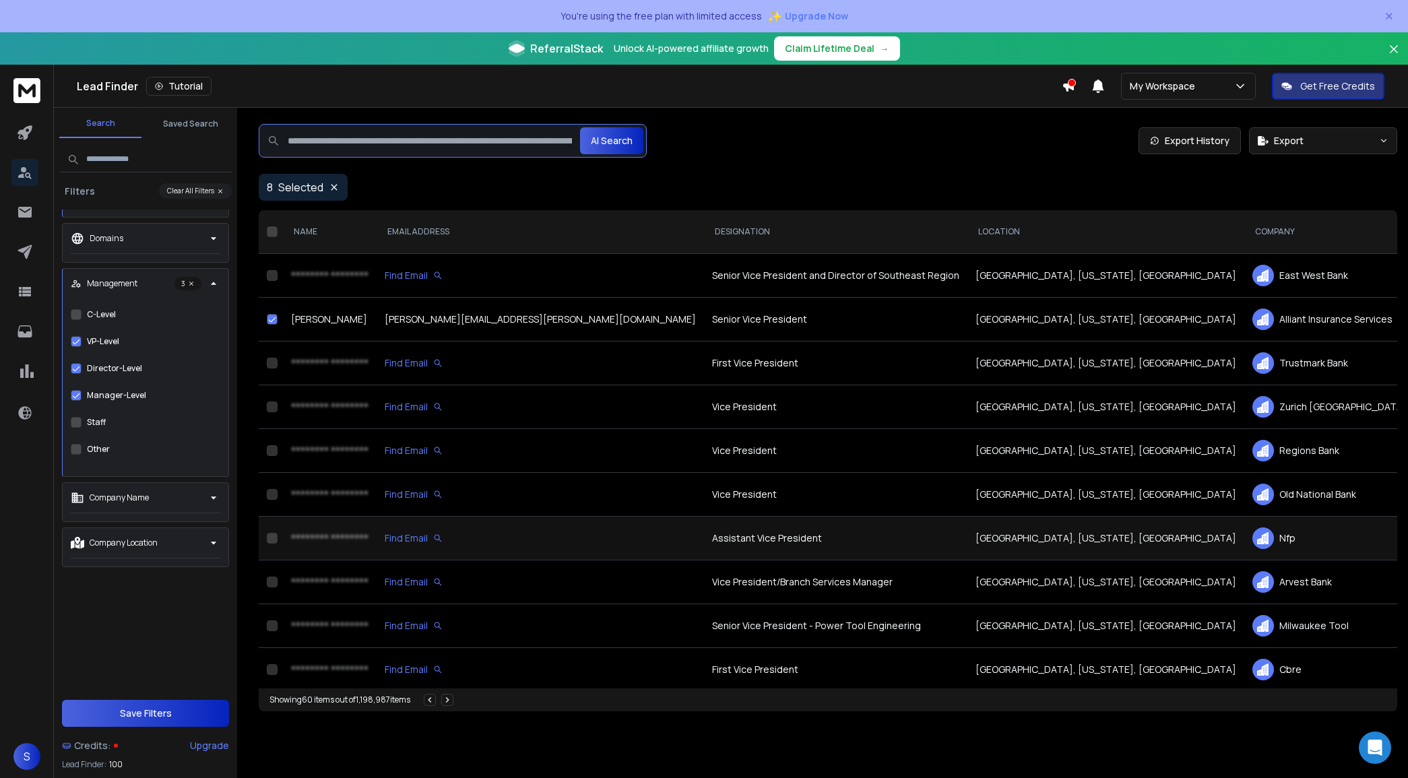
click at [398, 542] on div "Find Email" at bounding box center [540, 538] width 311 height 13
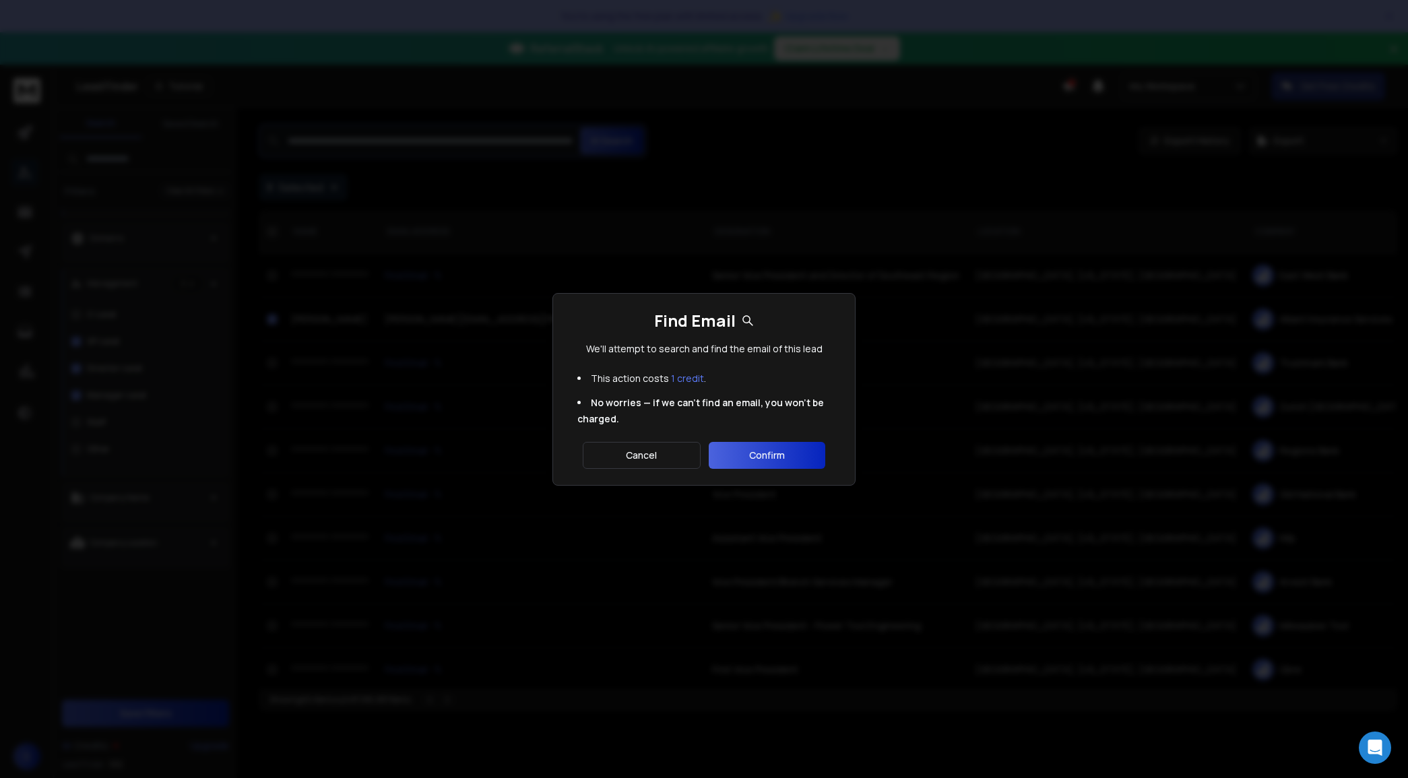
click at [772, 456] on button "Confirm" at bounding box center [767, 455] width 117 height 27
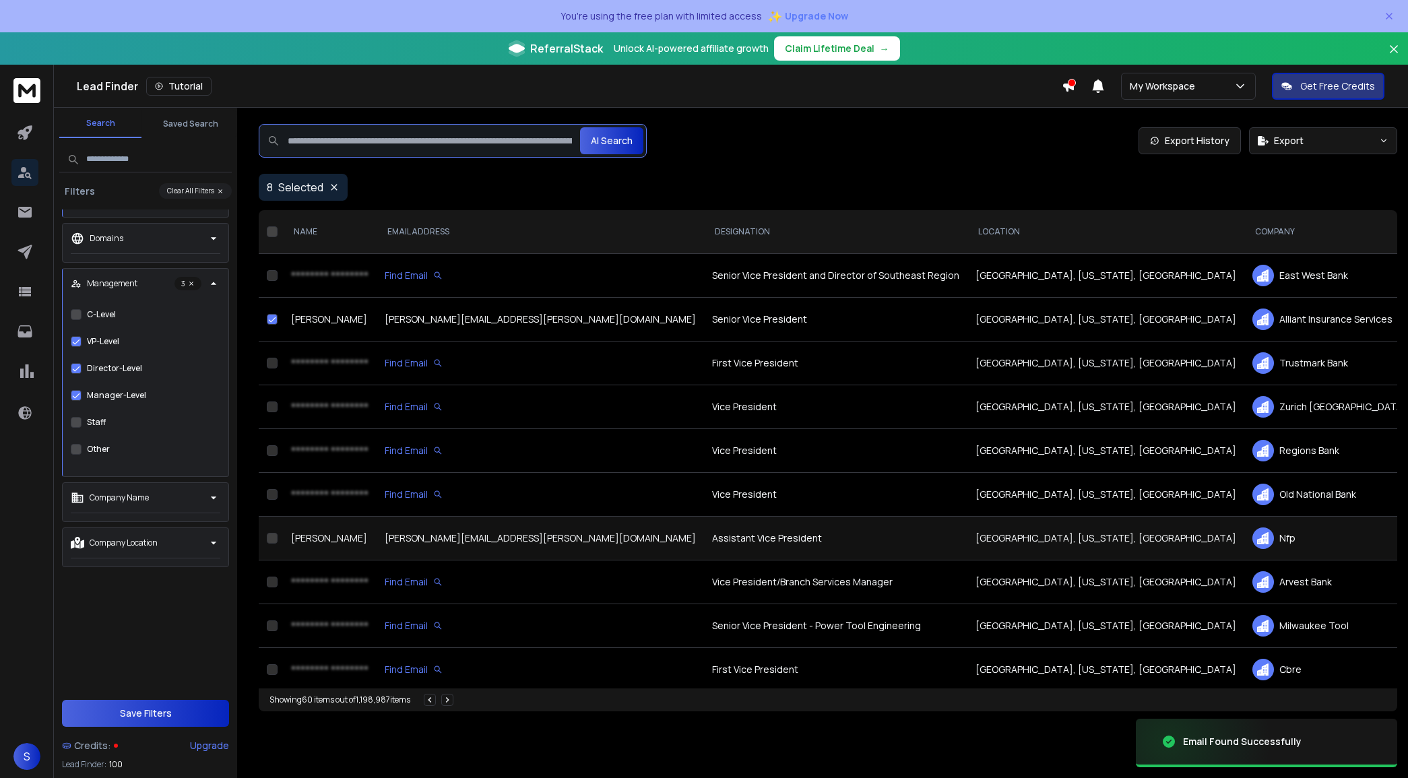
click at [274, 539] on button "button" at bounding box center [272, 538] width 11 height 11
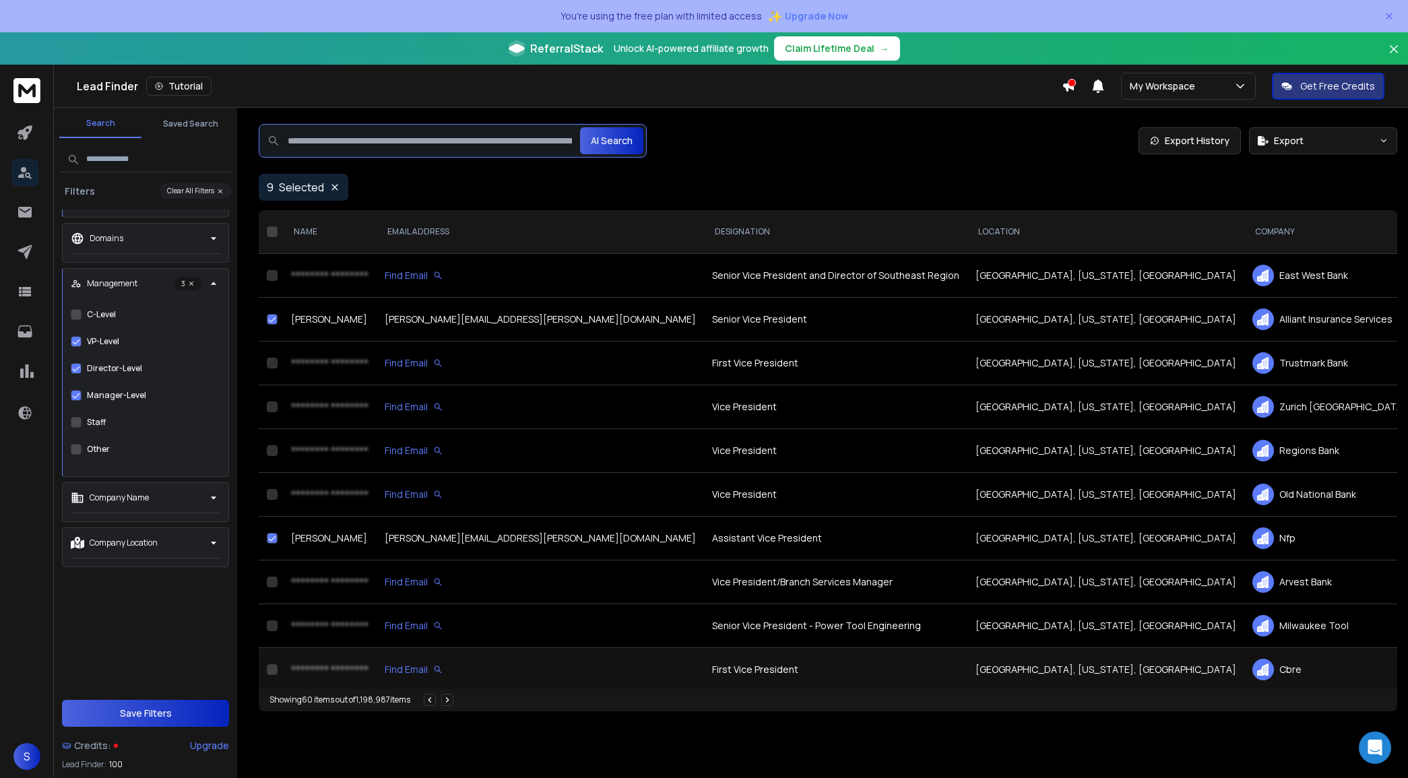
click at [403, 622] on div "Find Email" at bounding box center [540, 669] width 311 height 13
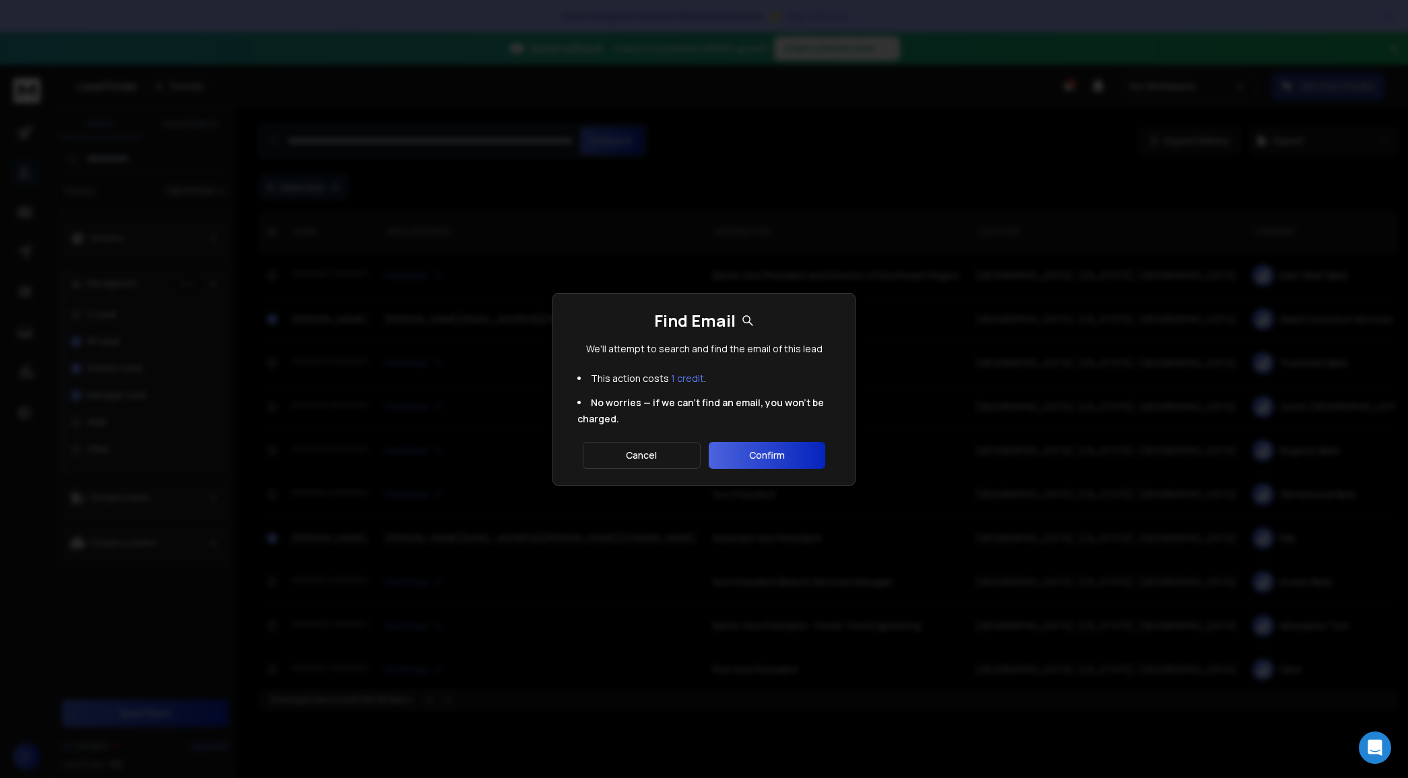
click at [788, 460] on button "Confirm" at bounding box center [767, 455] width 117 height 27
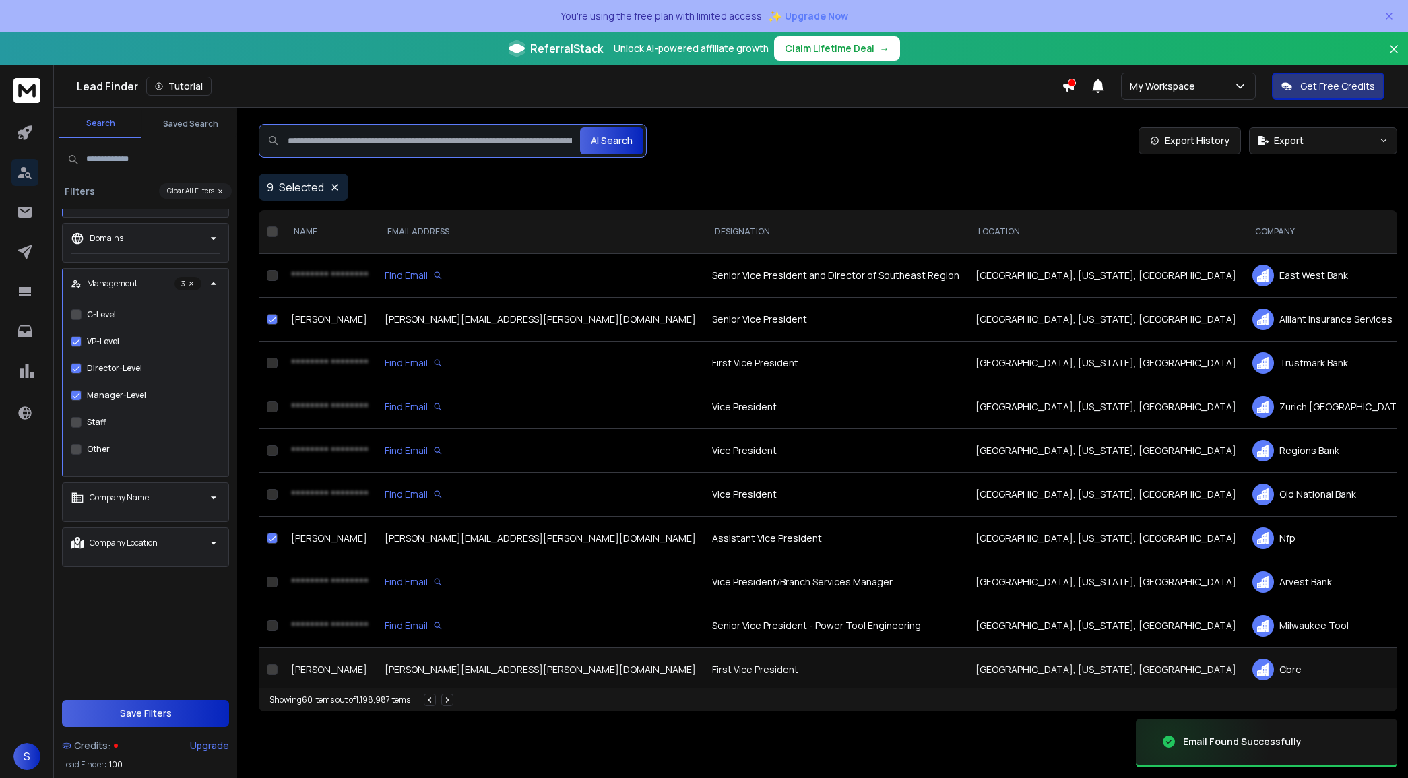
click at [274, 622] on button "button" at bounding box center [272, 669] width 11 height 11
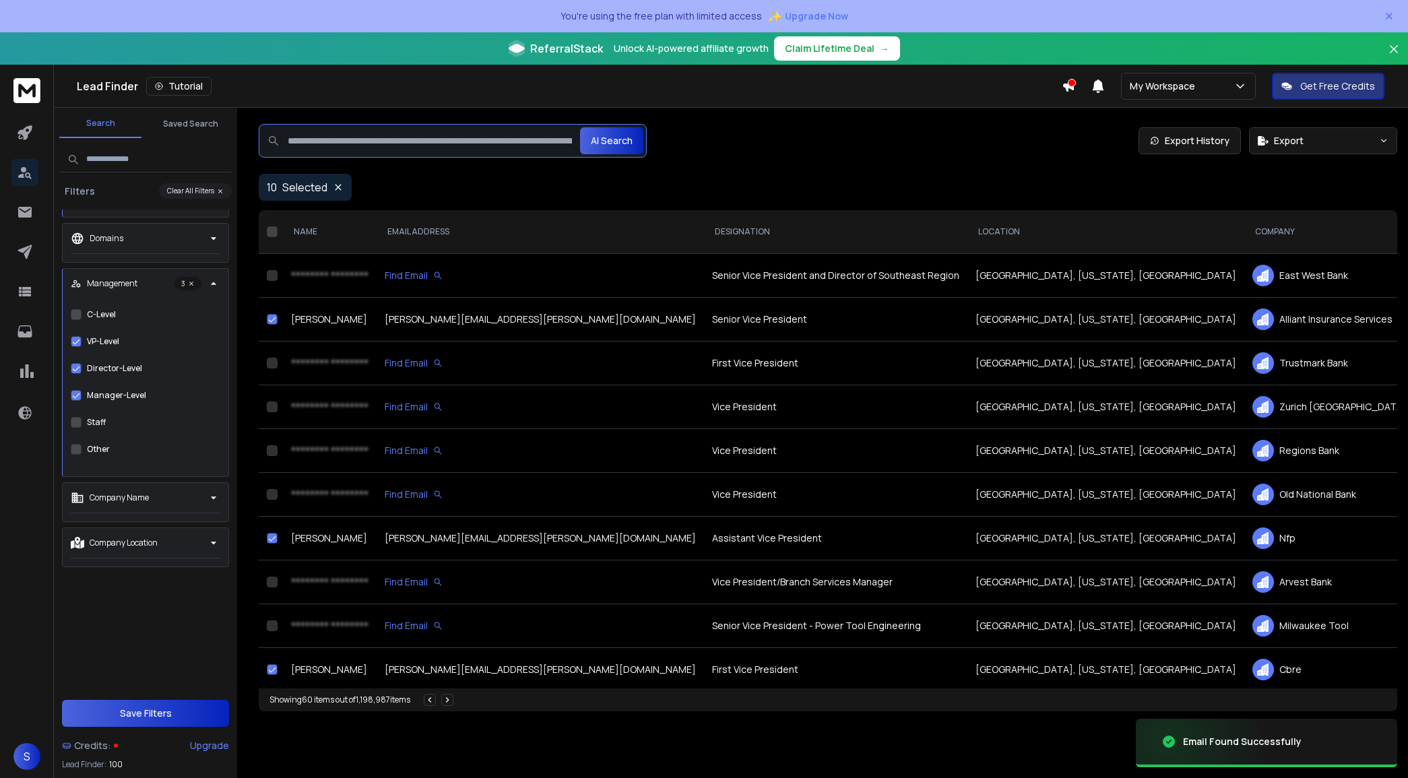
click at [453, 622] on icon at bounding box center [447, 700] width 11 height 11
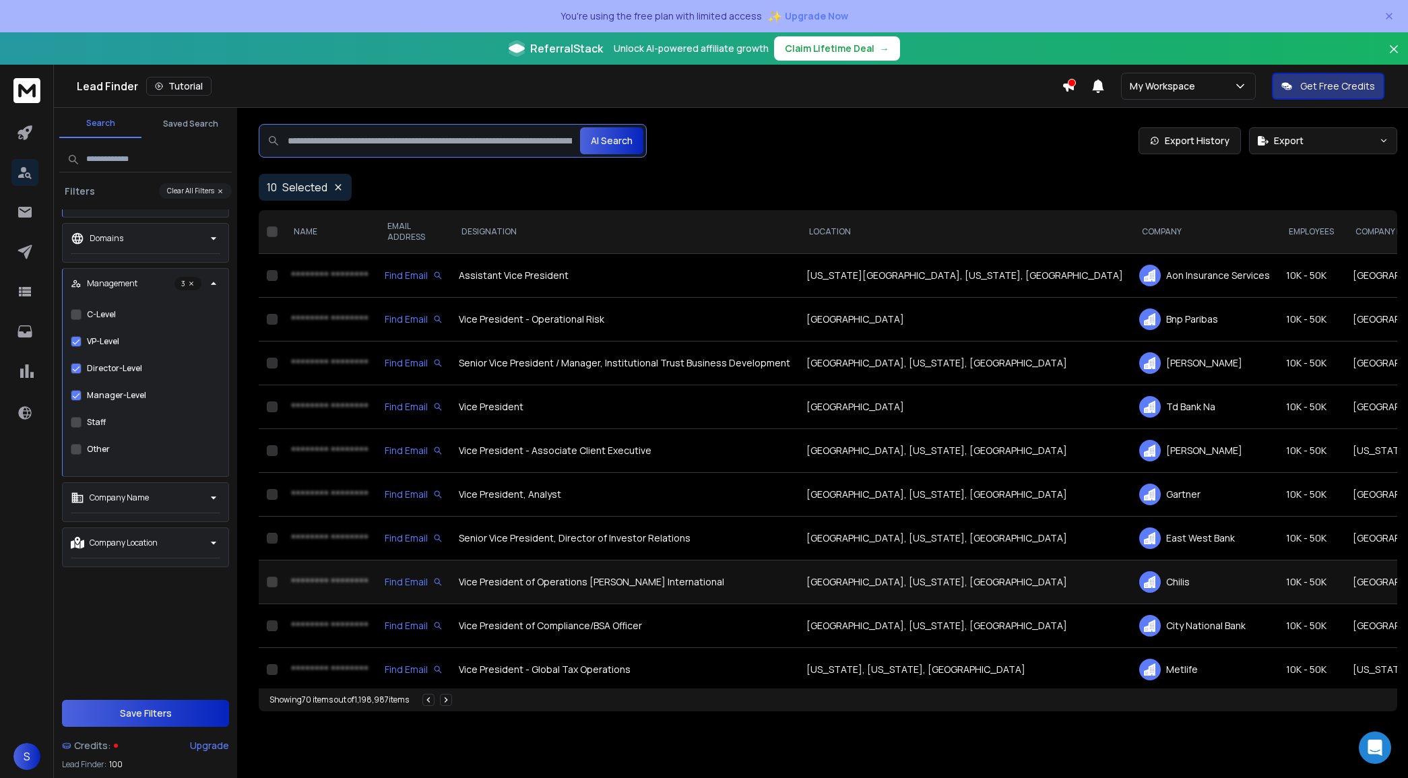
click at [396, 584] on div "Find Email" at bounding box center [414, 581] width 58 height 13
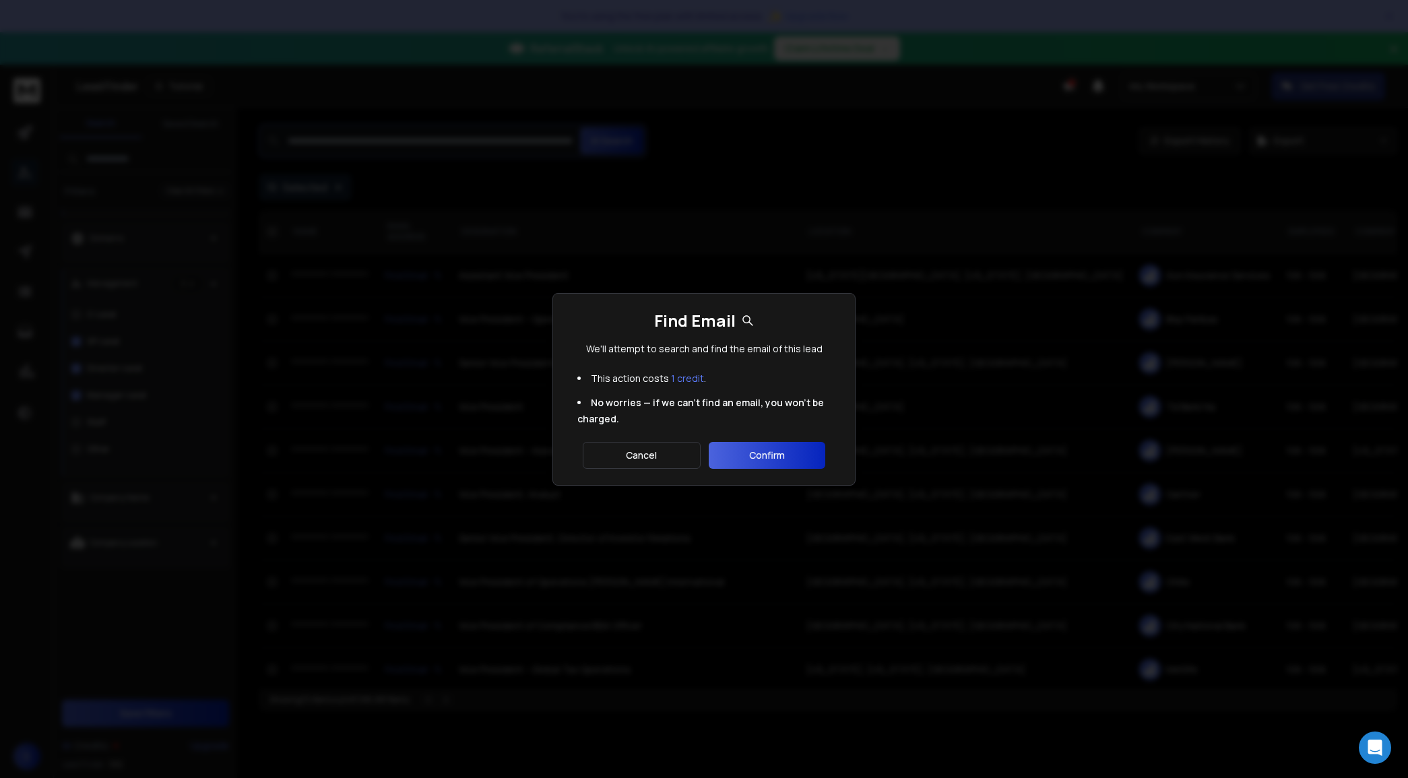
click at [775, 447] on button "Confirm" at bounding box center [767, 455] width 117 height 27
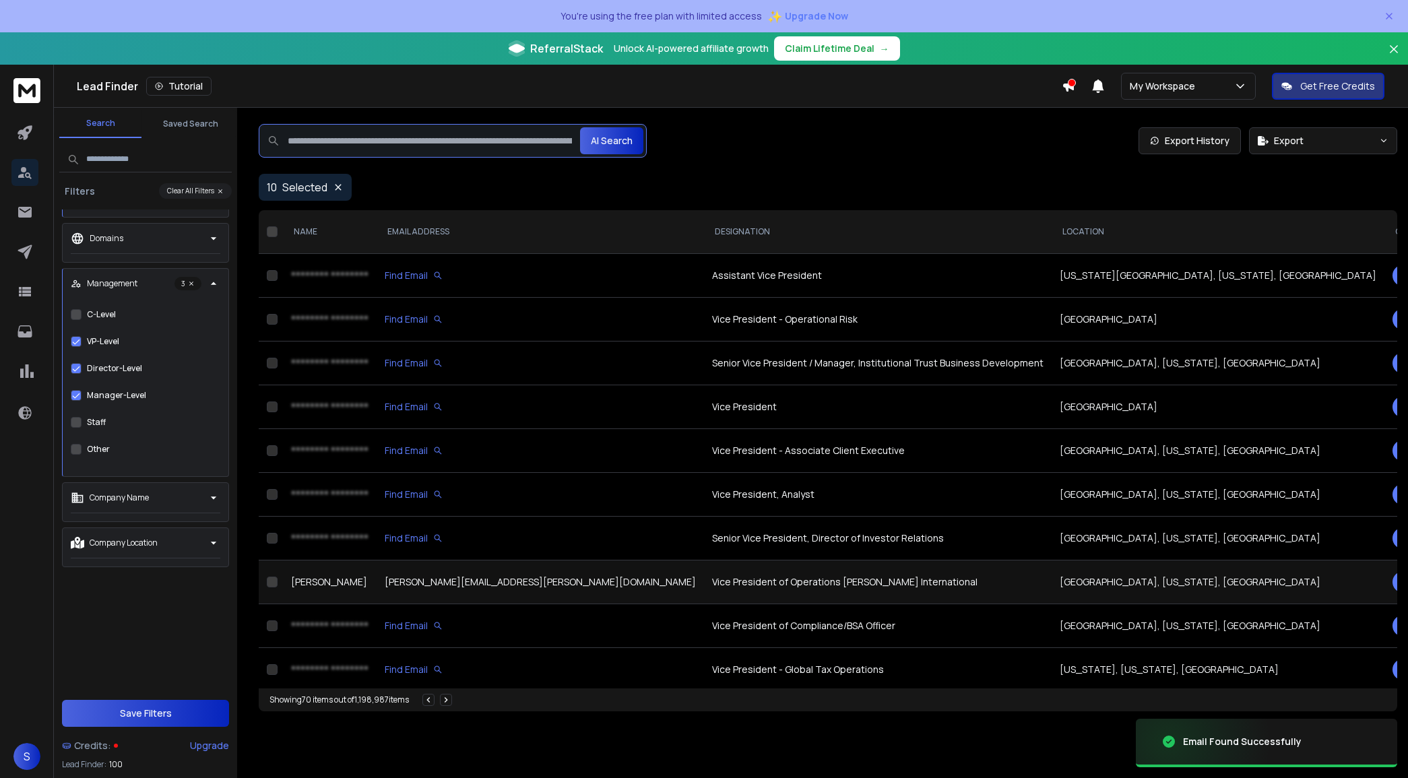
click at [272, 582] on button "button" at bounding box center [272, 582] width 11 height 11
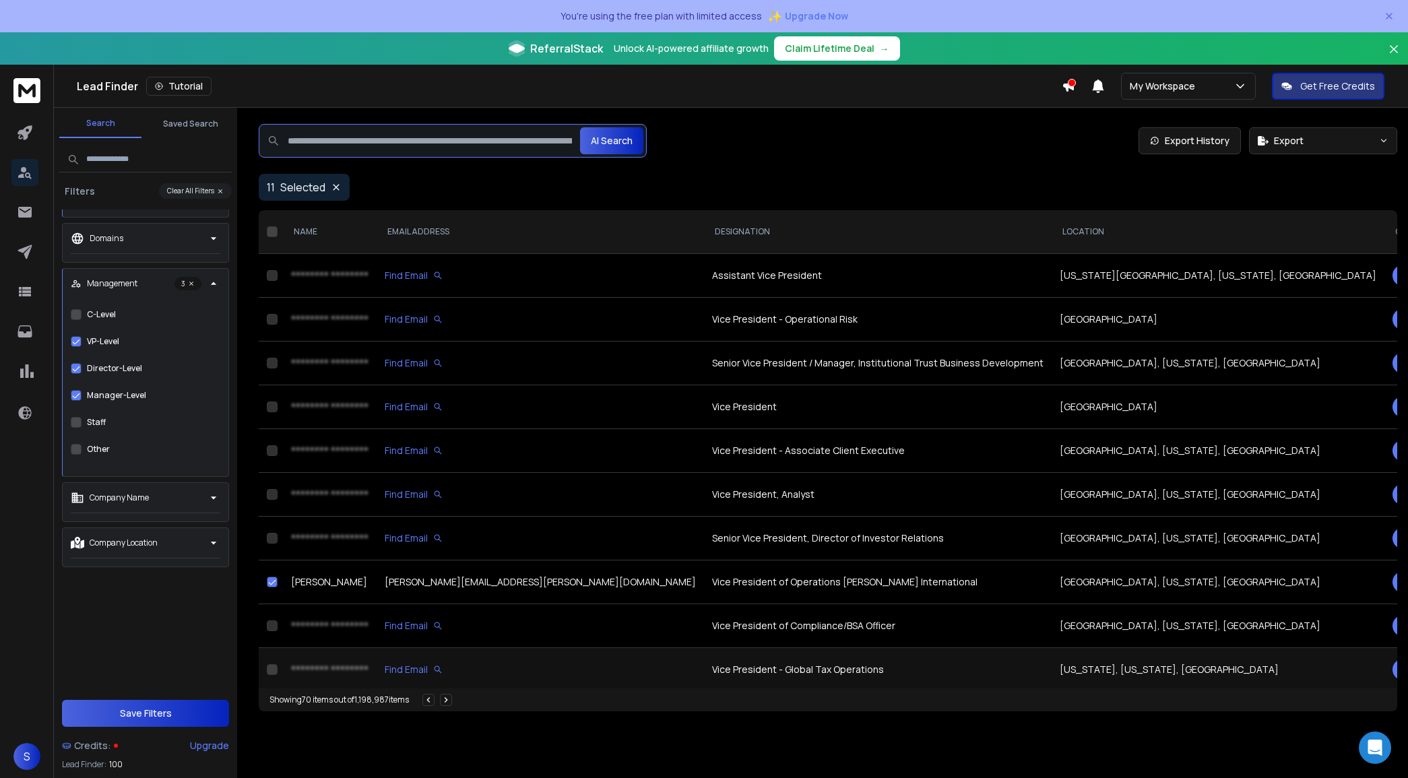
click at [421, 622] on div "Find Email" at bounding box center [540, 669] width 311 height 13
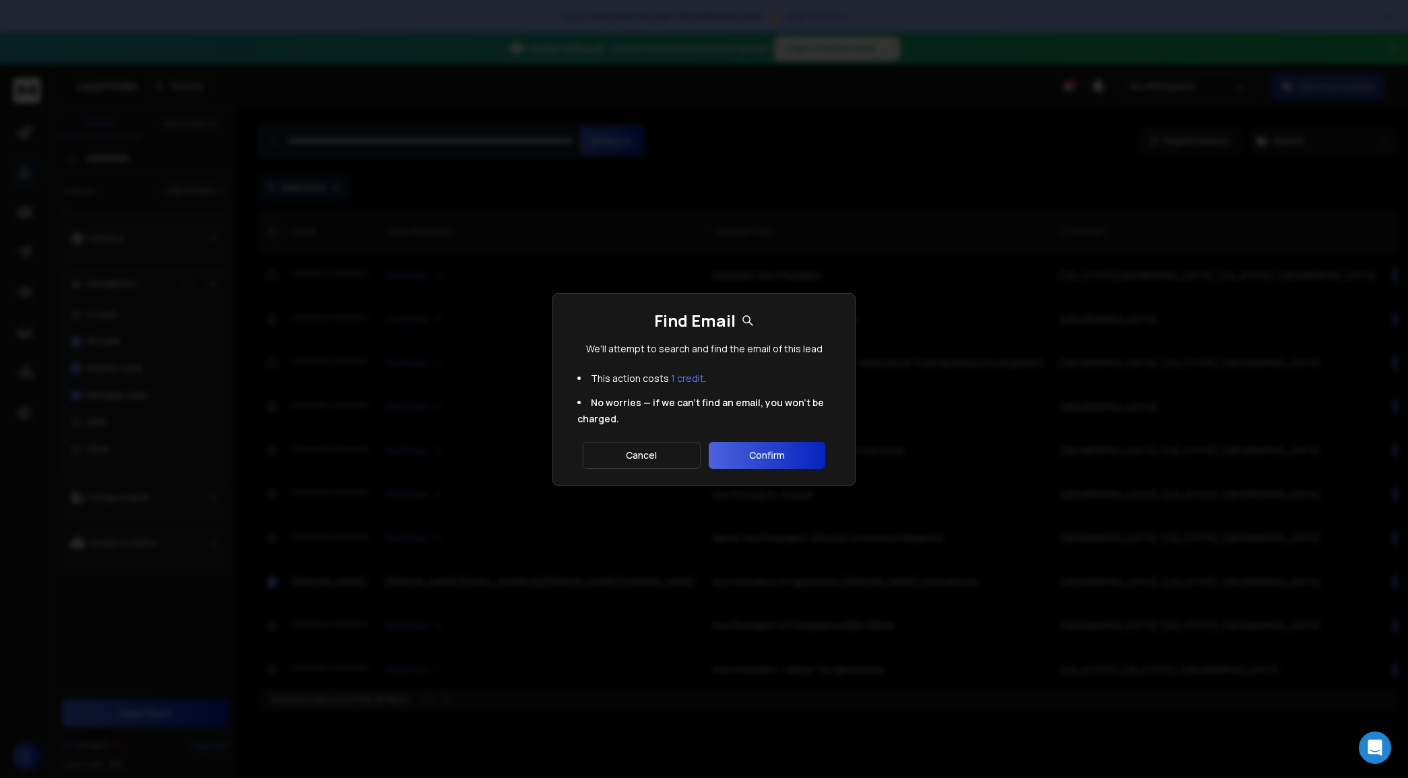
click at [780, 457] on button "Confirm" at bounding box center [767, 455] width 117 height 27
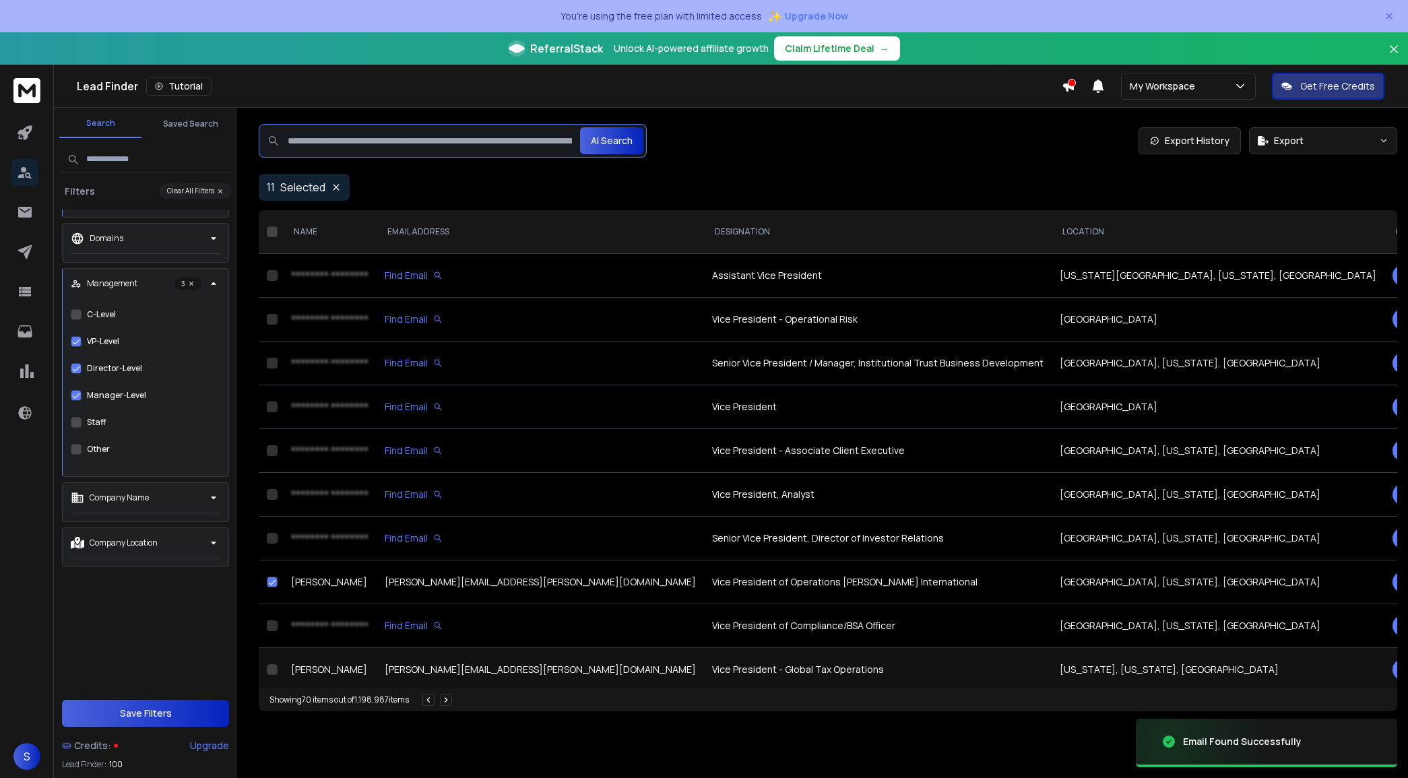
click at [274, 622] on button "button" at bounding box center [272, 669] width 11 height 11
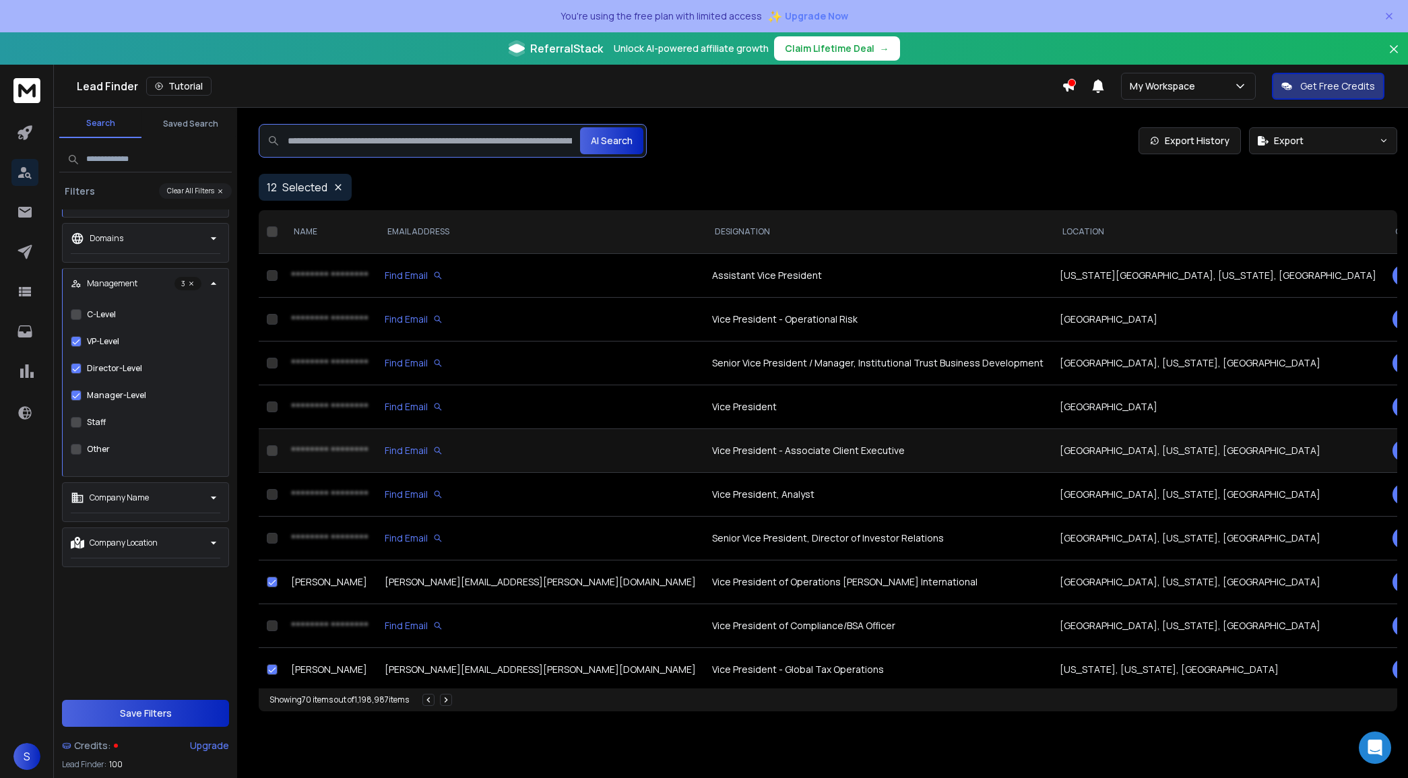
click at [396, 452] on div "Find Email" at bounding box center [540, 450] width 311 height 13
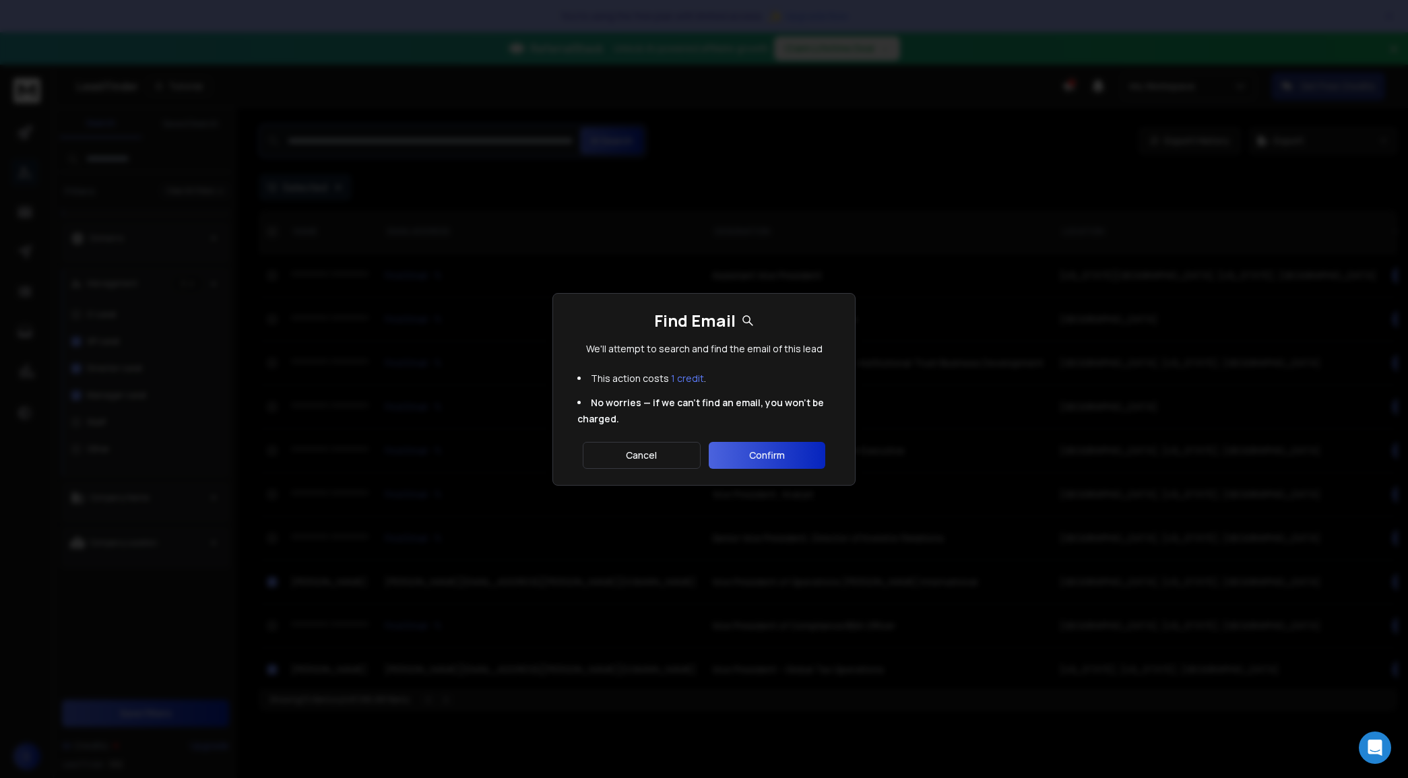
click at [748, 450] on button "Confirm" at bounding box center [767, 455] width 117 height 27
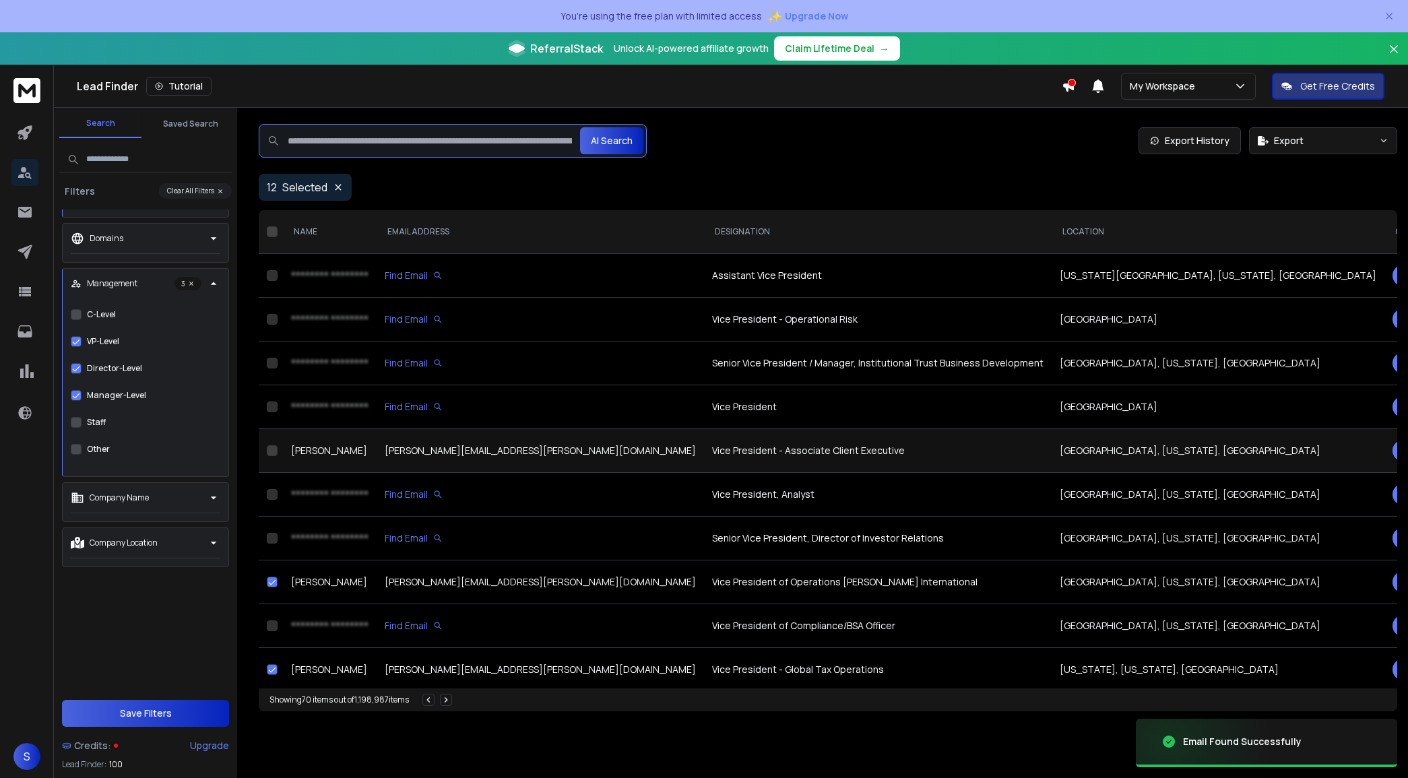
click at [276, 450] on button "button" at bounding box center [272, 450] width 11 height 11
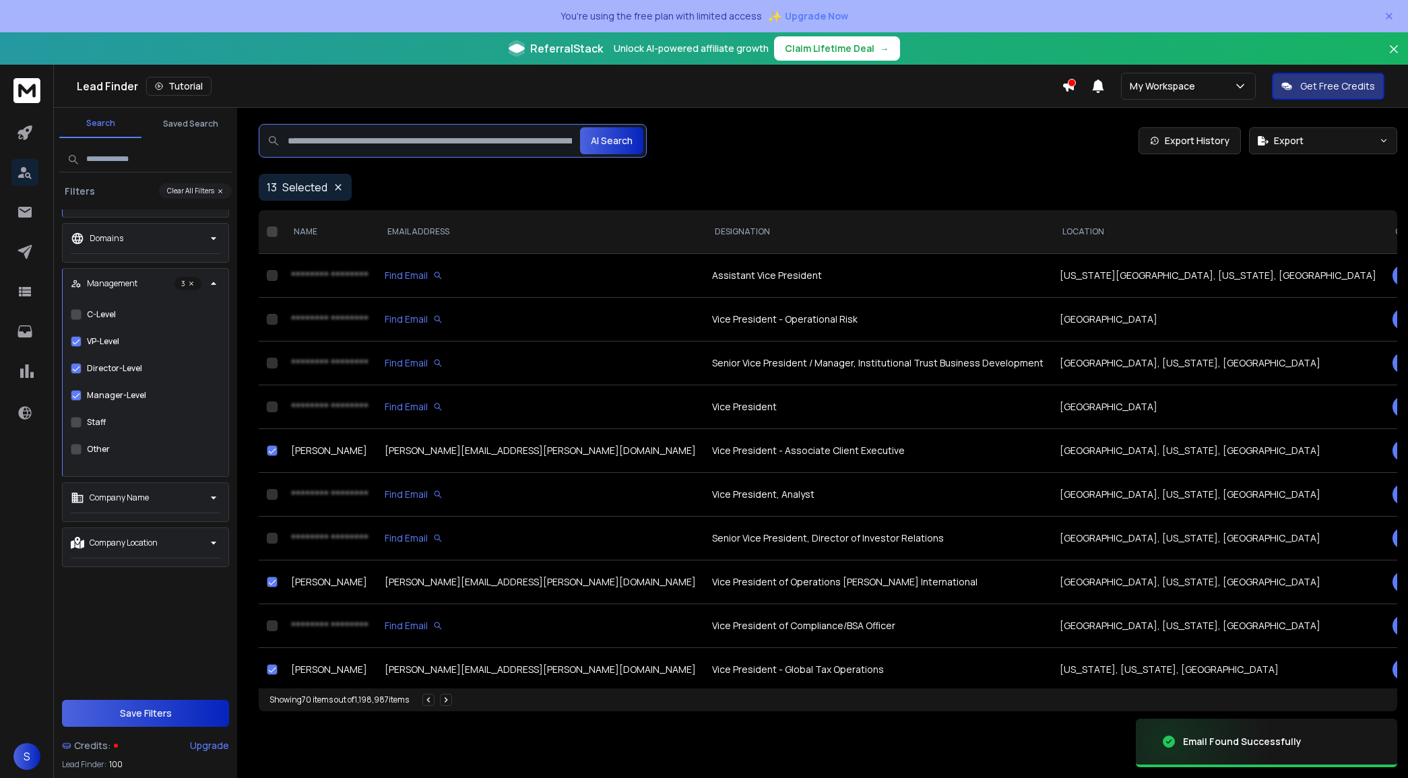
click at [448, 622] on icon at bounding box center [446, 700] width 11 height 11
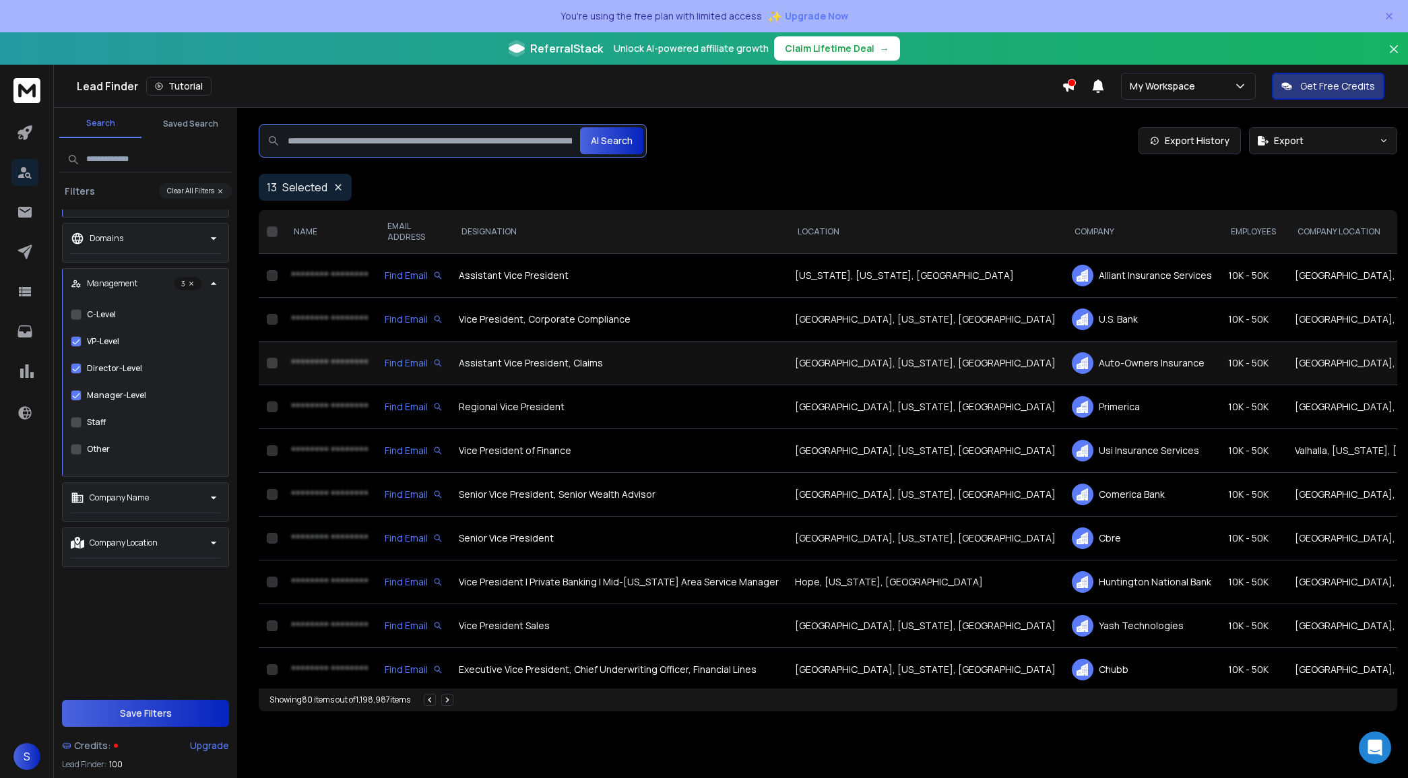
click at [400, 366] on div "Find Email" at bounding box center [414, 362] width 58 height 13
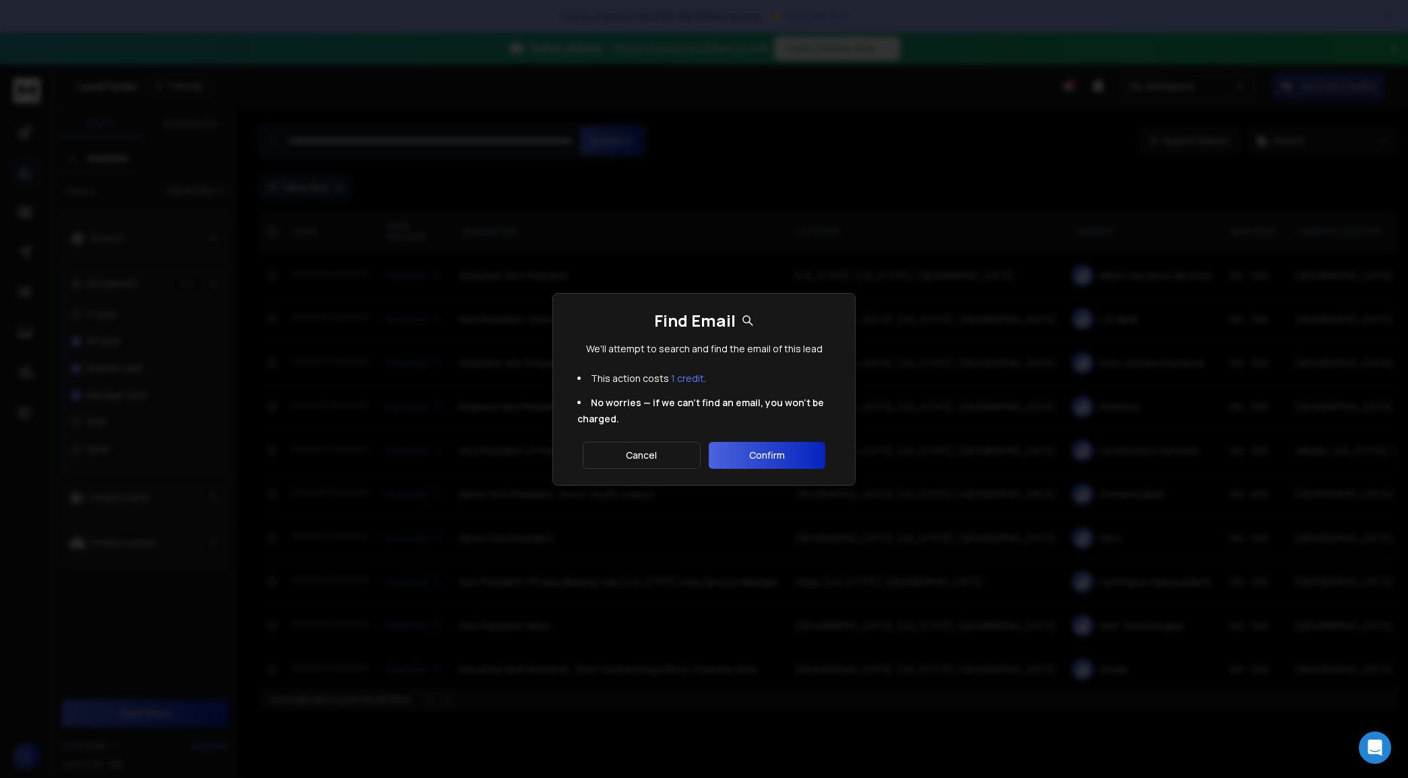
click at [733, 455] on button "Confirm" at bounding box center [767, 455] width 117 height 27
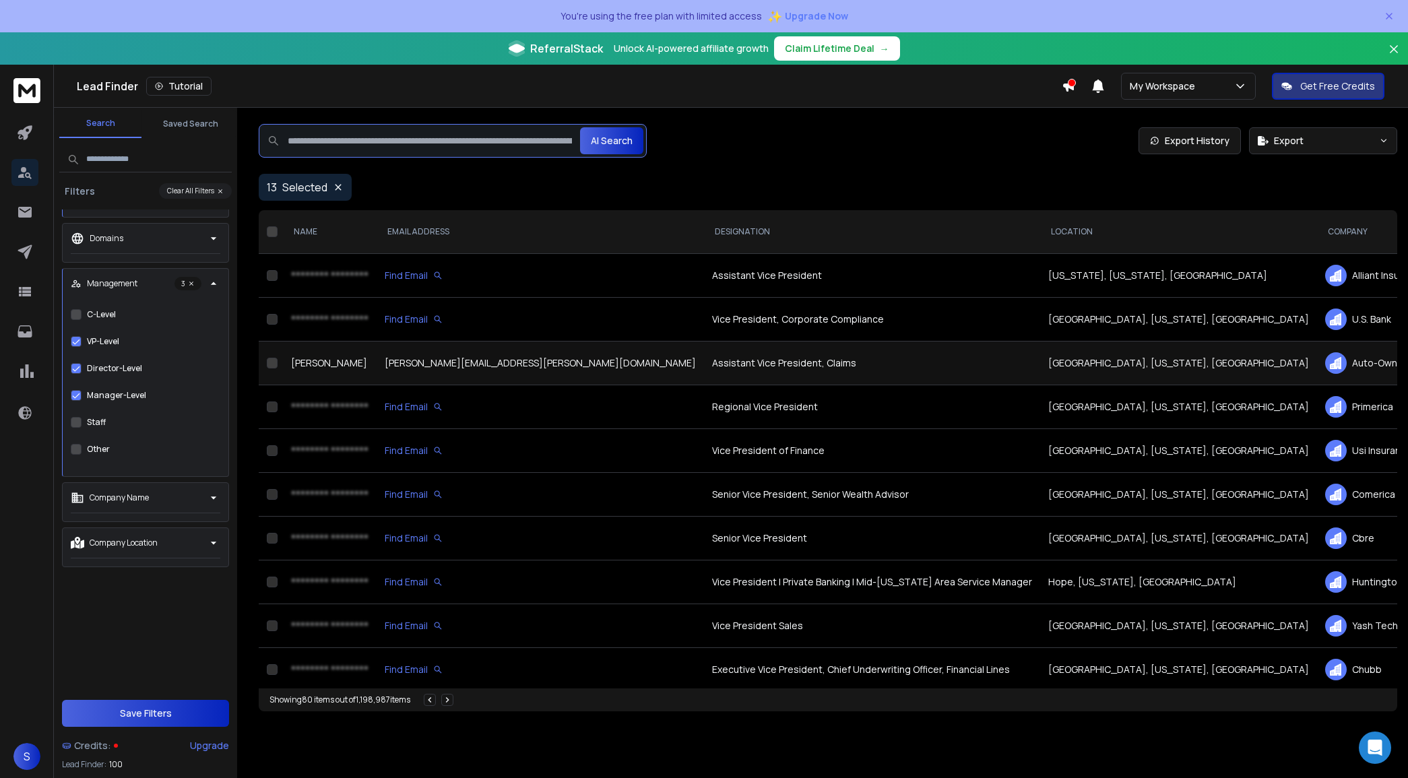
click at [277, 365] on button "button" at bounding box center [272, 363] width 11 height 11
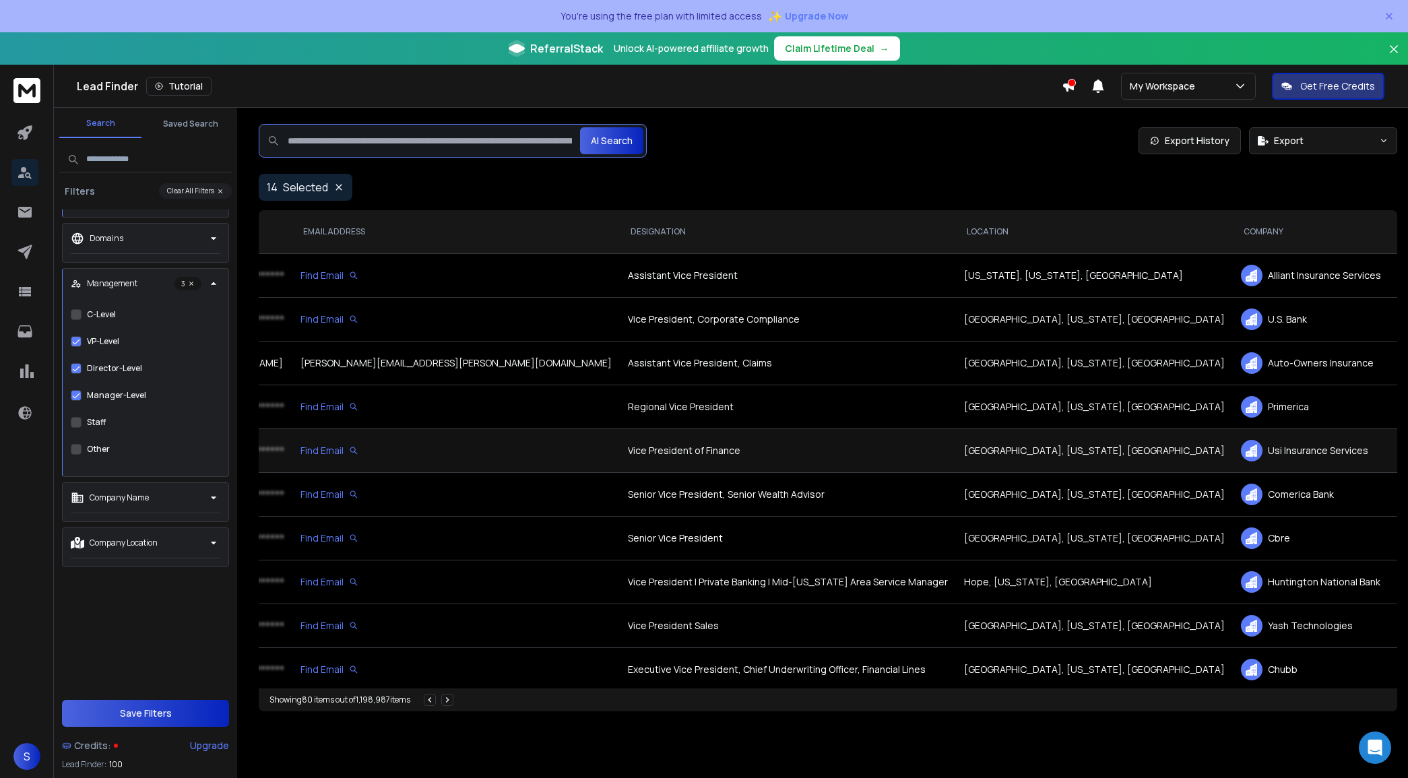
scroll to position [0, 86]
click at [308, 452] on div "Find Email" at bounding box center [454, 450] width 311 height 13
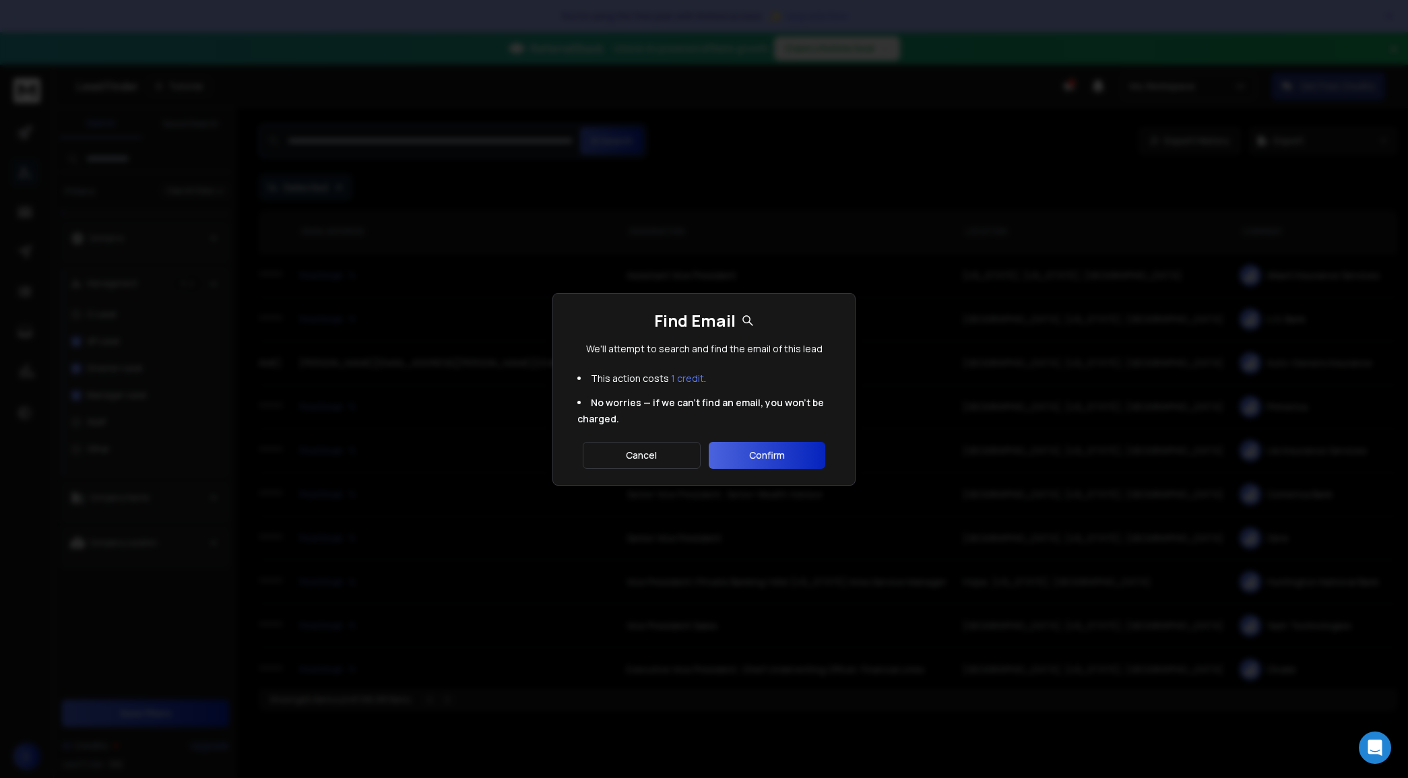
click at [780, 445] on button "Confirm" at bounding box center [767, 455] width 117 height 27
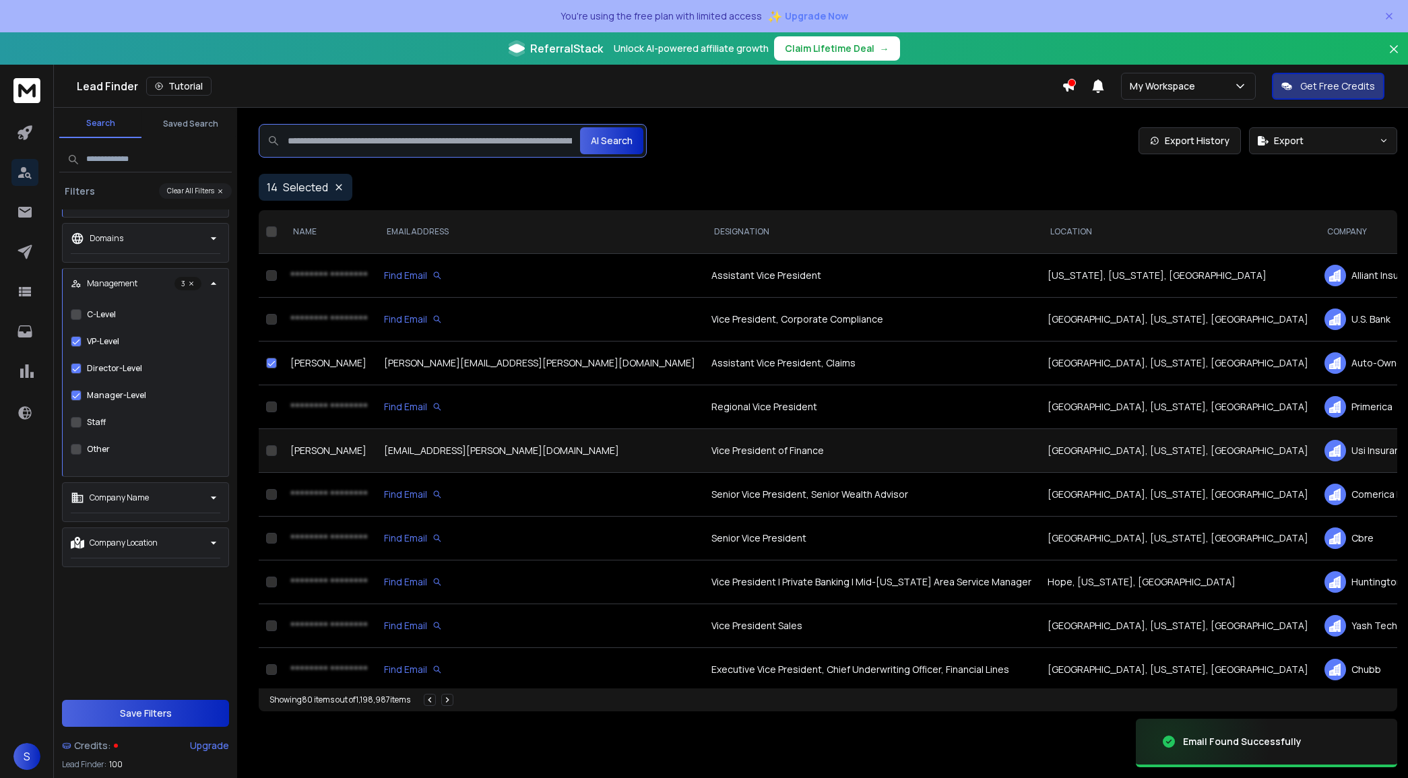
scroll to position [0, 0]
click at [274, 455] on button "button" at bounding box center [272, 450] width 11 height 11
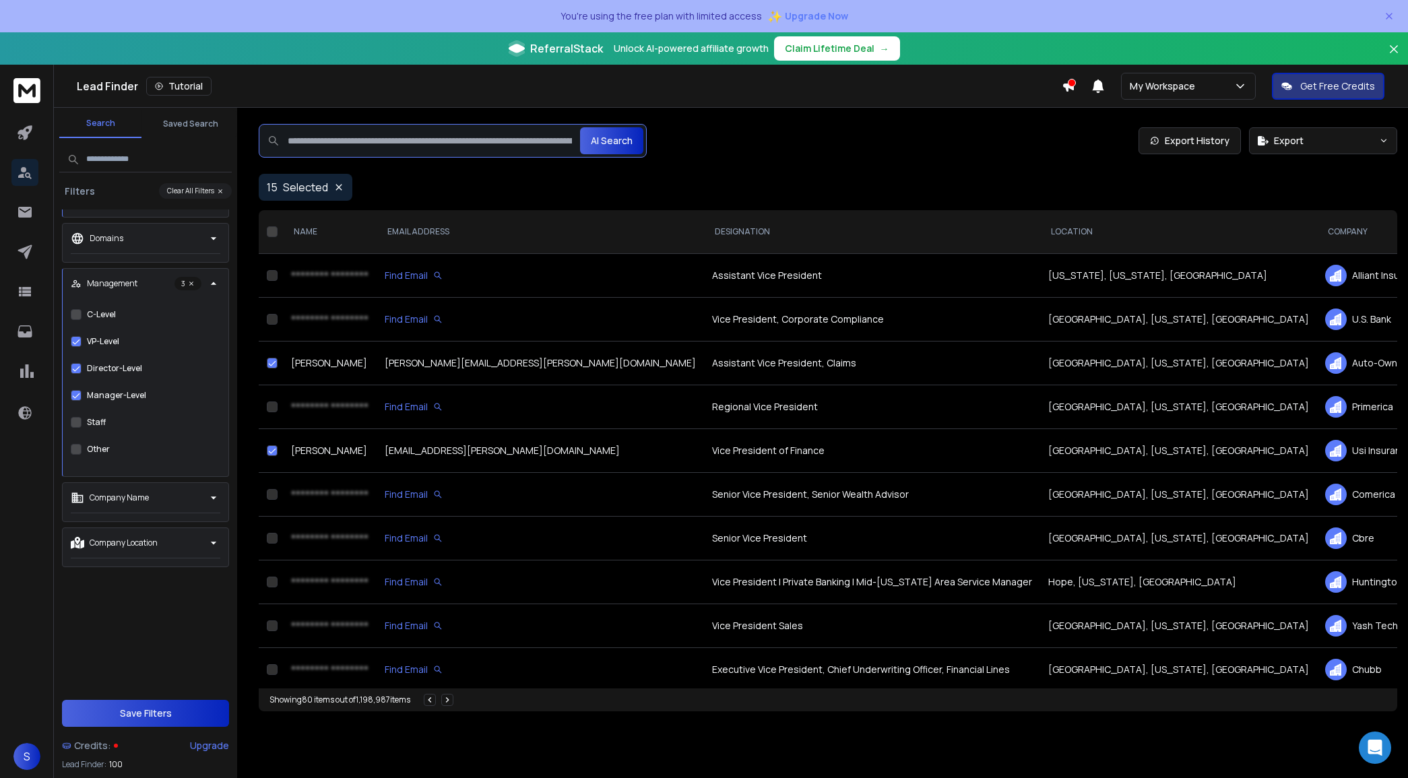
click at [453, 622] on icon at bounding box center [447, 700] width 11 height 11
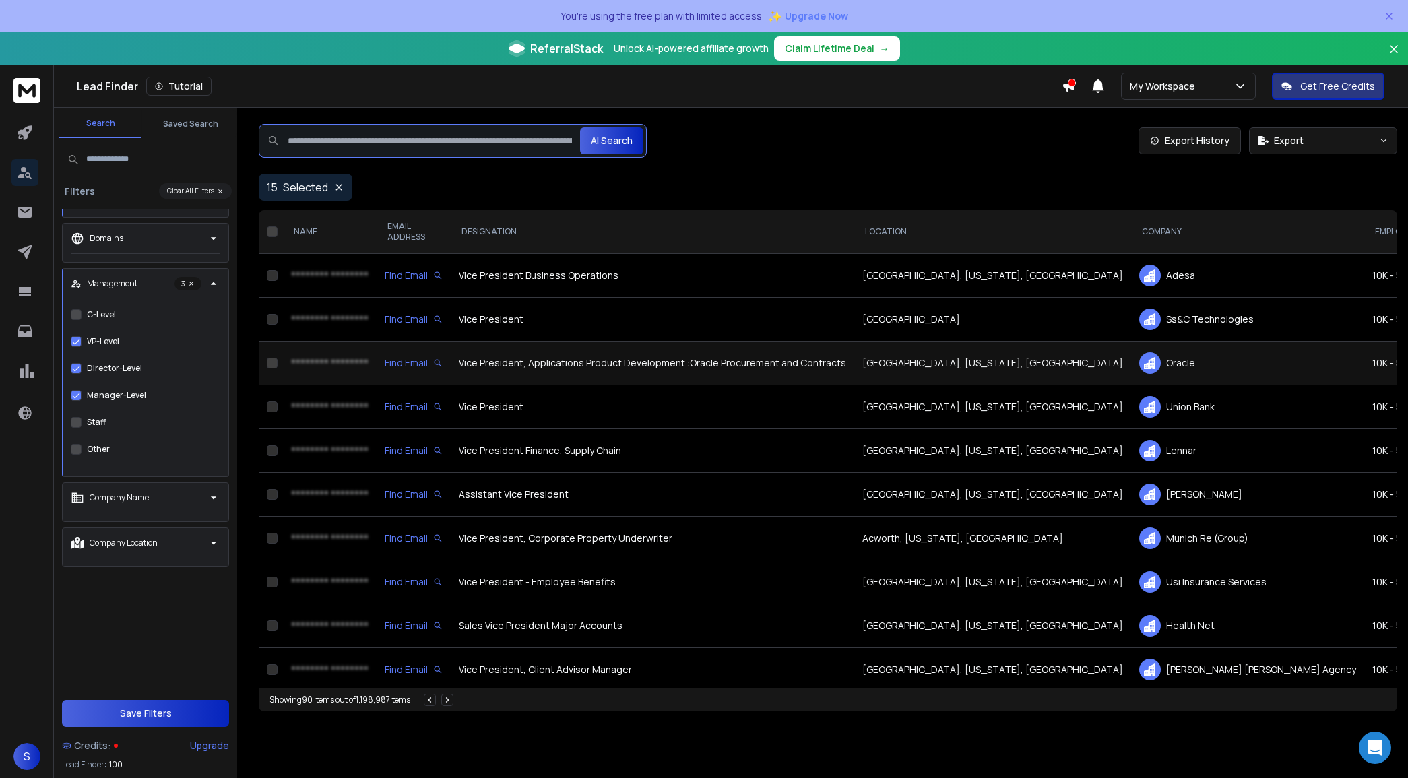
click at [392, 366] on div "Find Email" at bounding box center [414, 362] width 58 height 13
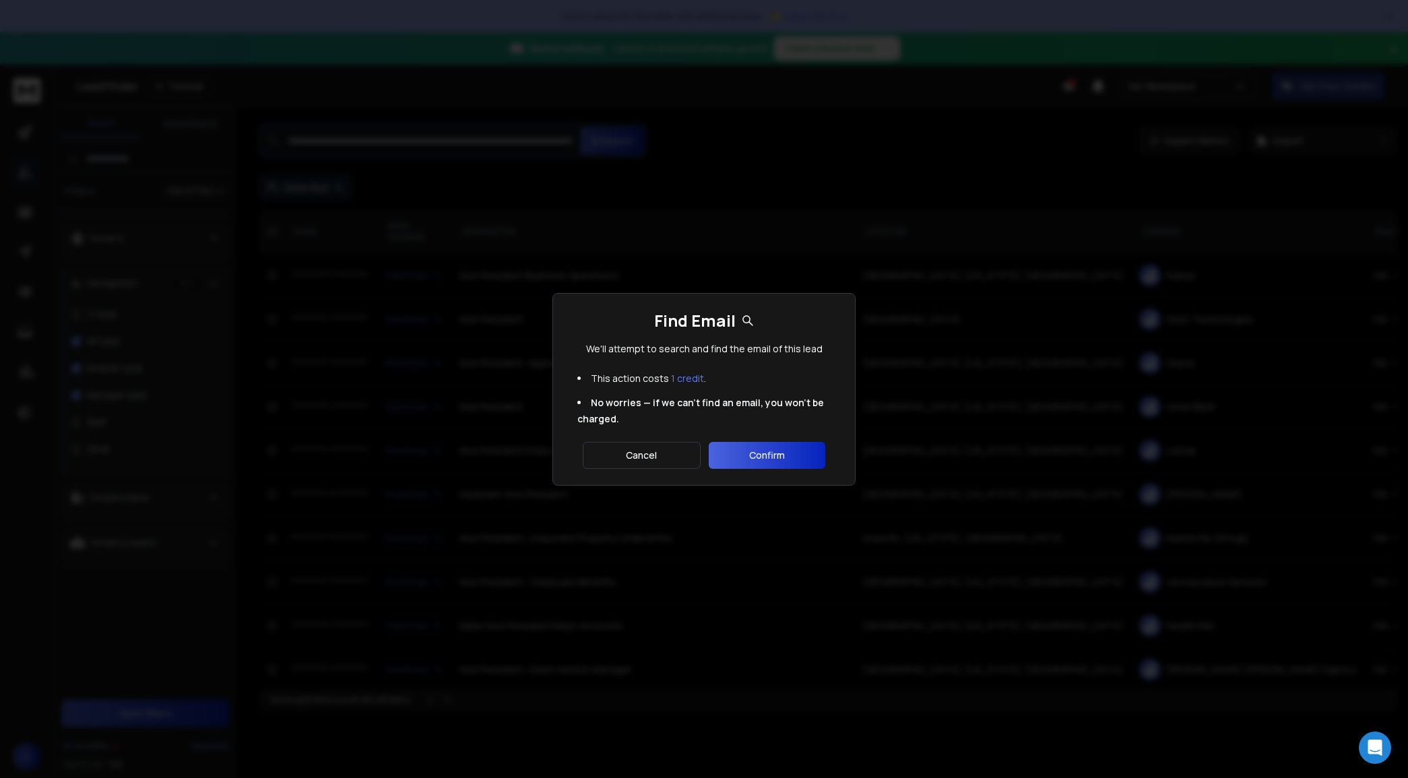
click at [790, 459] on button "Confirm" at bounding box center [767, 455] width 117 height 27
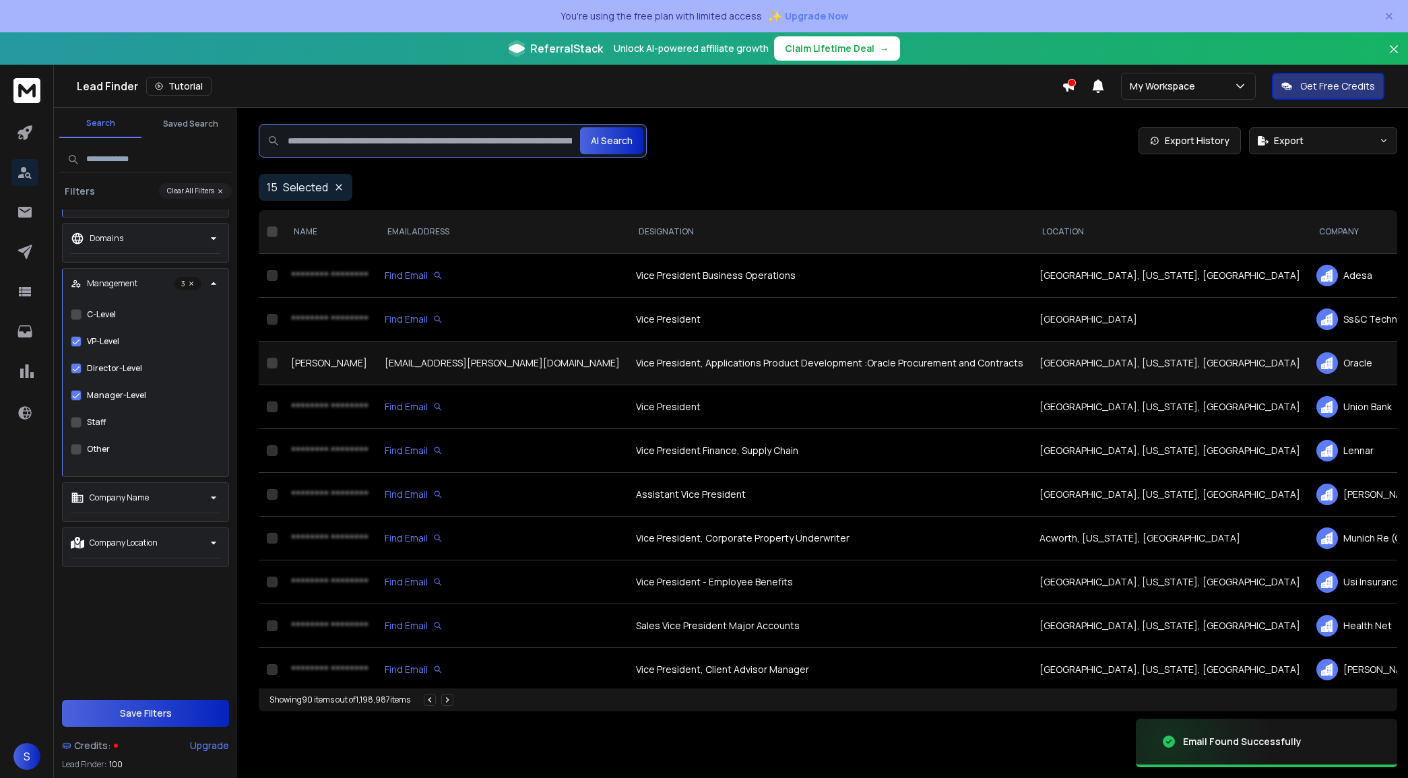
click at [274, 359] on button "button" at bounding box center [272, 363] width 11 height 11
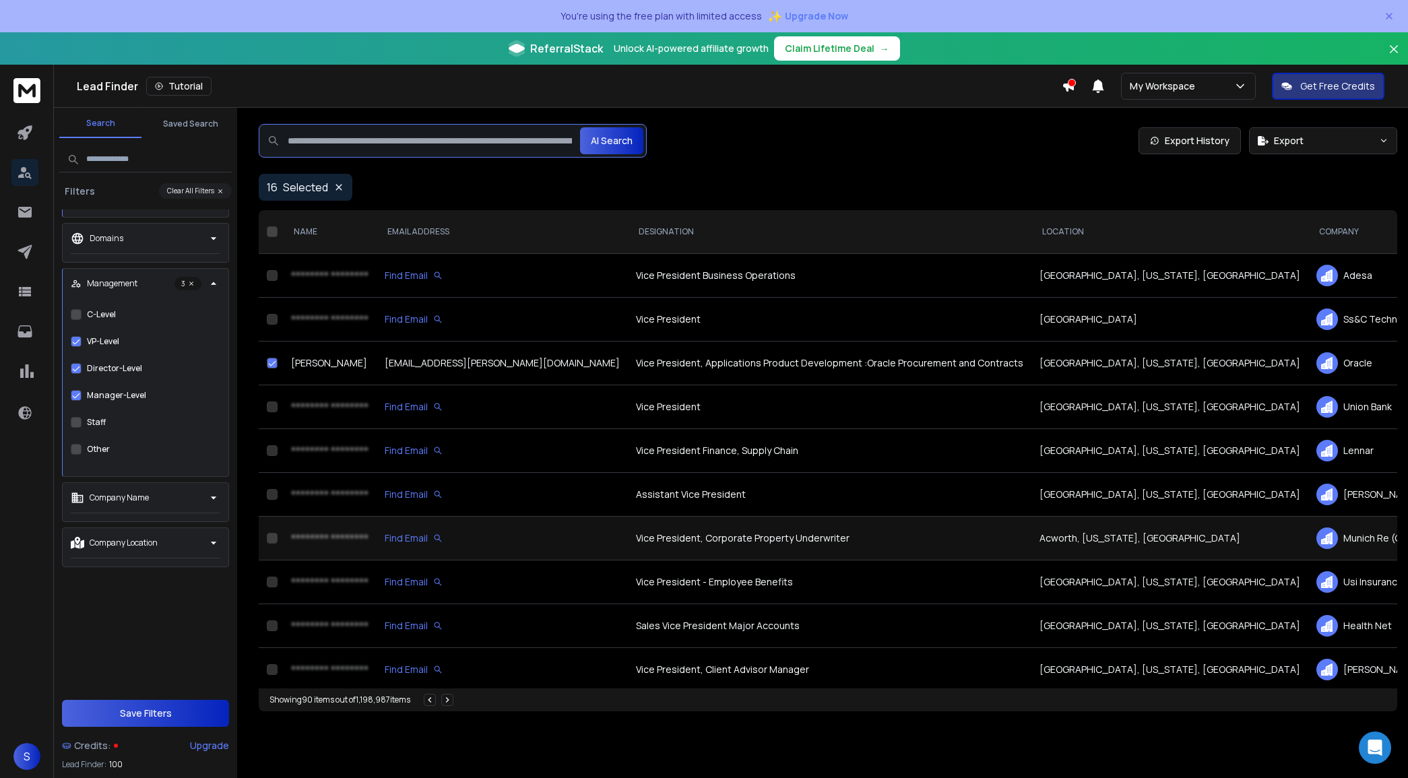
click at [421, 540] on div "Find Email" at bounding box center [502, 538] width 235 height 13
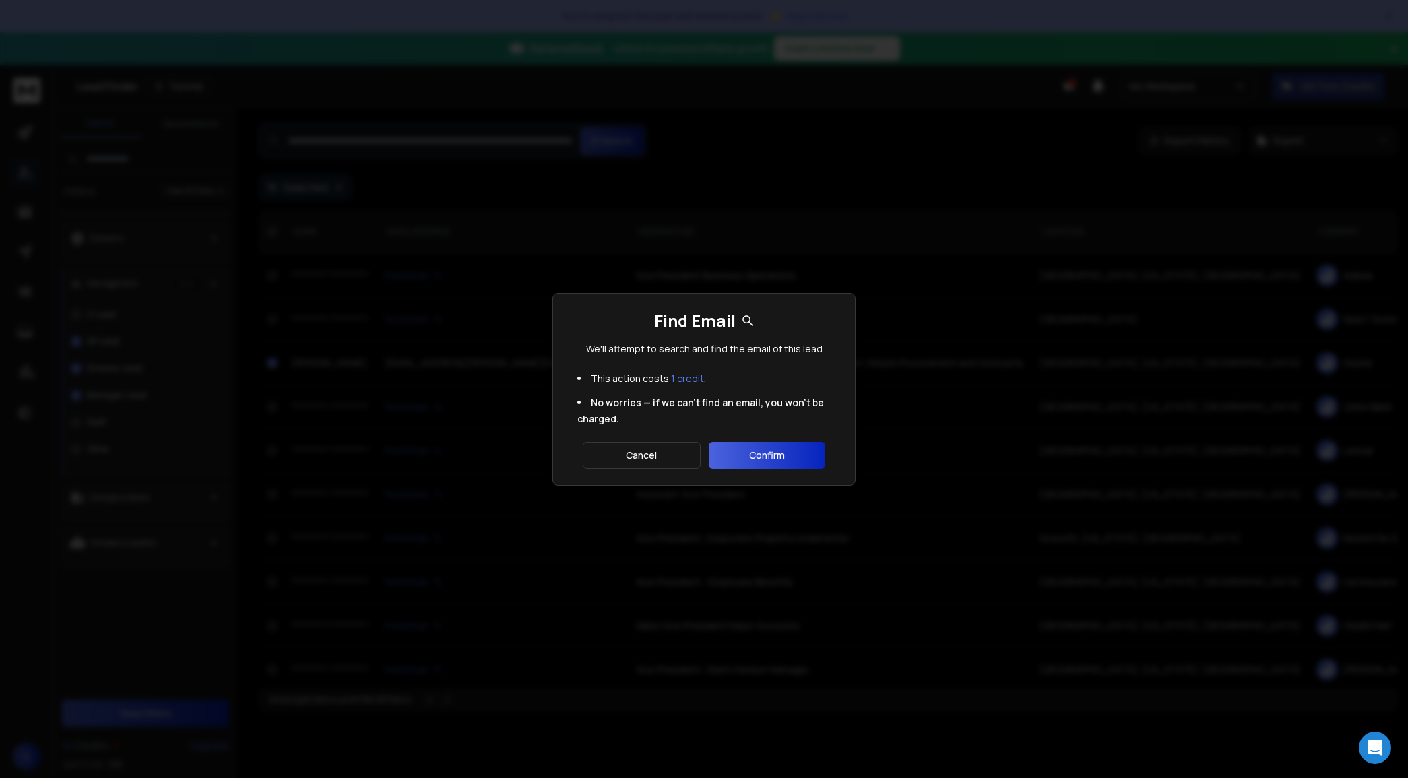
click at [751, 457] on button "Confirm" at bounding box center [767, 455] width 117 height 27
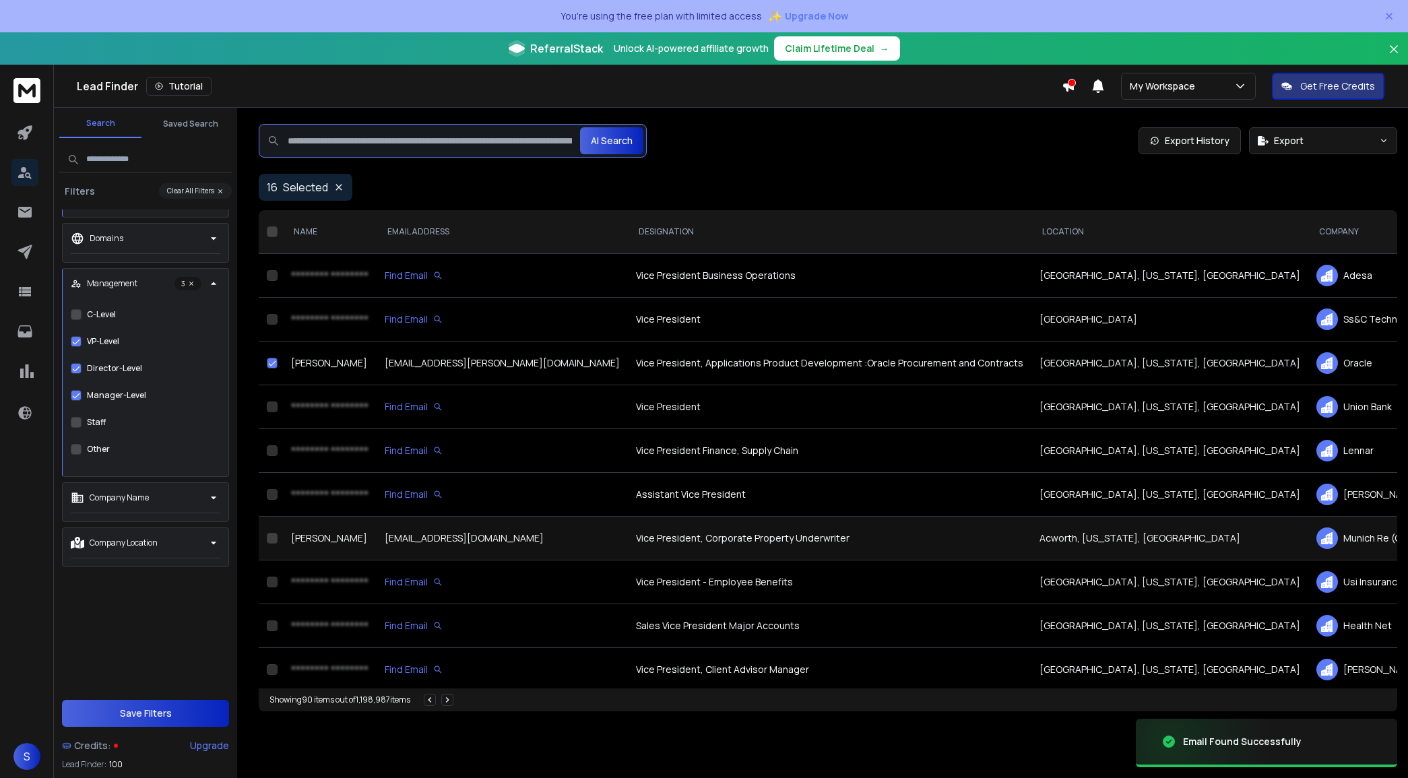
click at [272, 536] on button "button" at bounding box center [272, 538] width 11 height 11
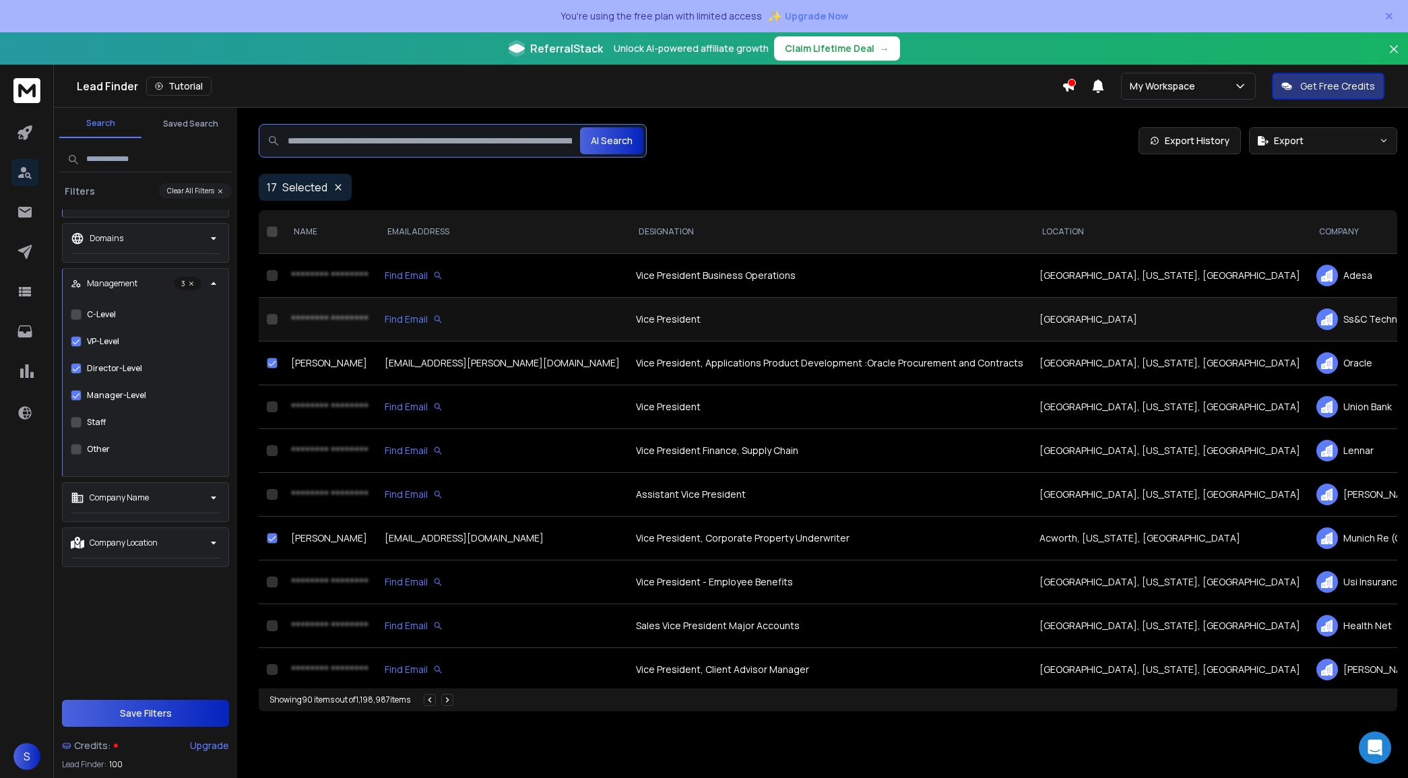
click at [432, 317] on div "Find Email" at bounding box center [502, 319] width 235 height 13
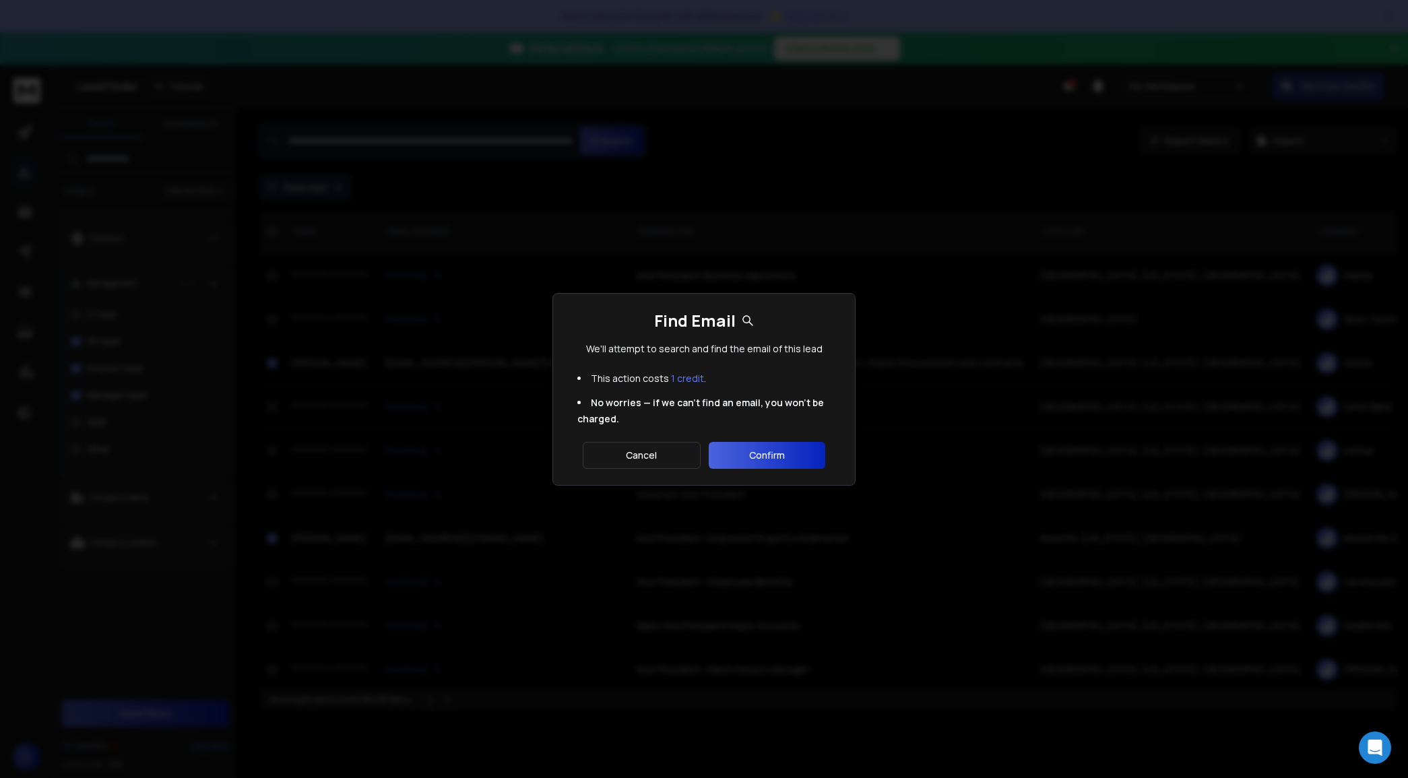
click at [773, 455] on button "Confirm" at bounding box center [767, 455] width 117 height 27
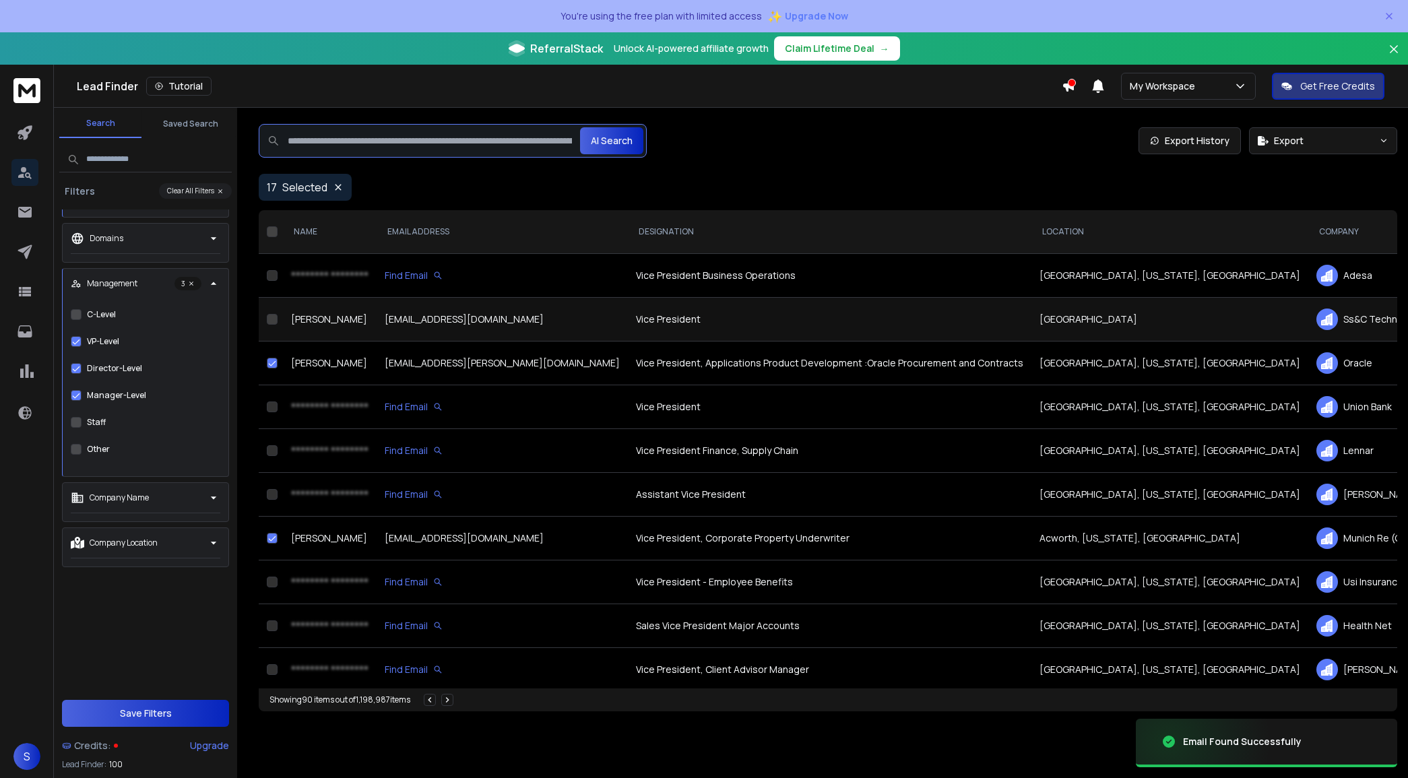
click at [271, 321] on button "button" at bounding box center [272, 319] width 11 height 11
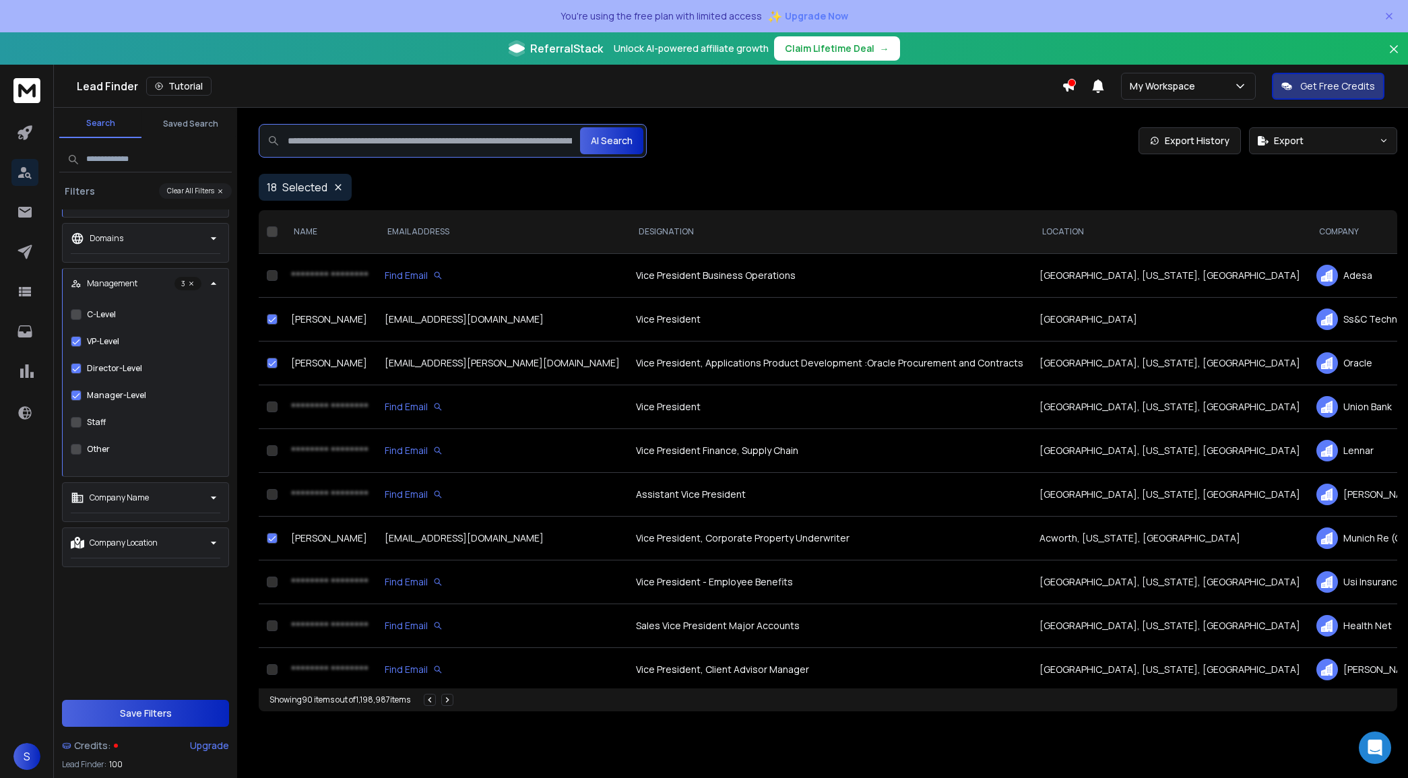
click at [449, 622] on icon at bounding box center [447, 699] width 3 height 5
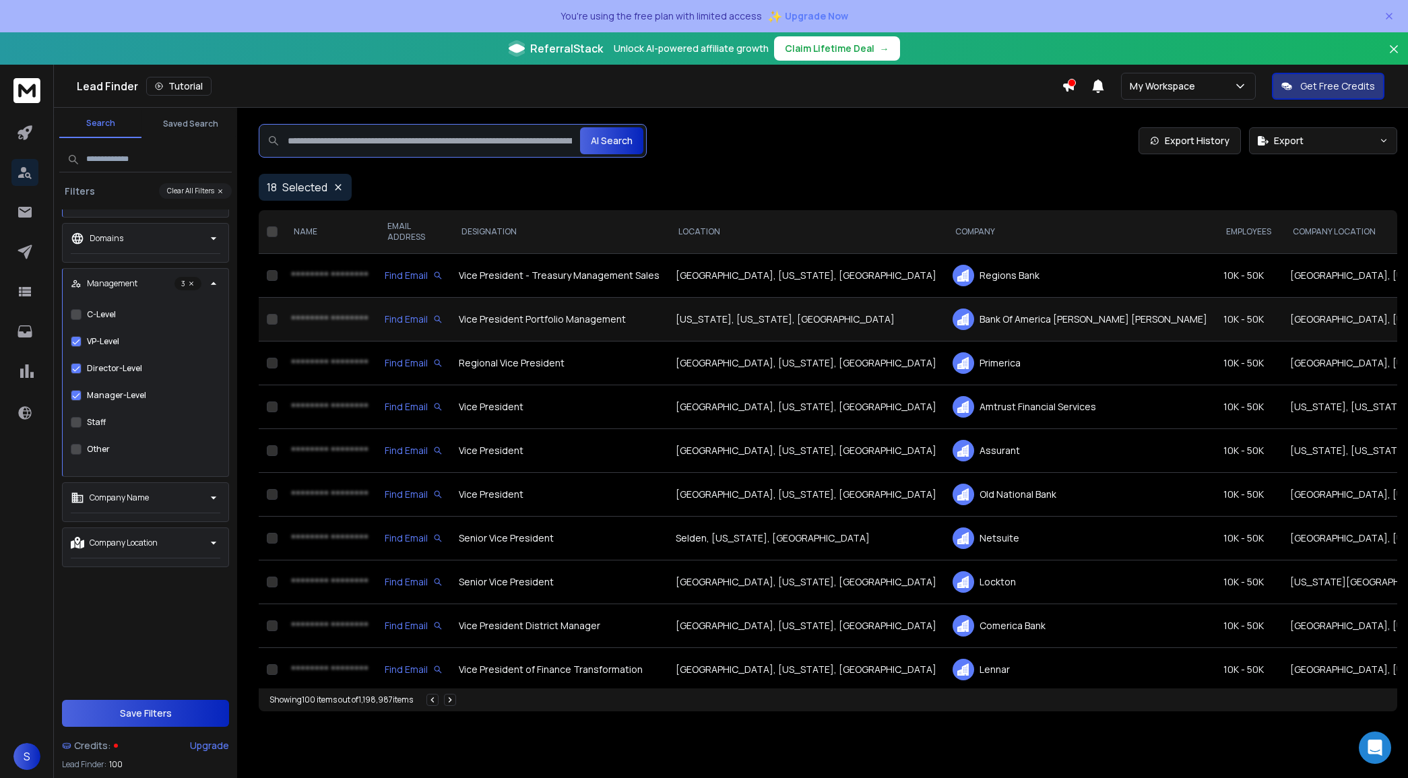
click at [401, 321] on div "Find Email" at bounding box center [414, 319] width 58 height 13
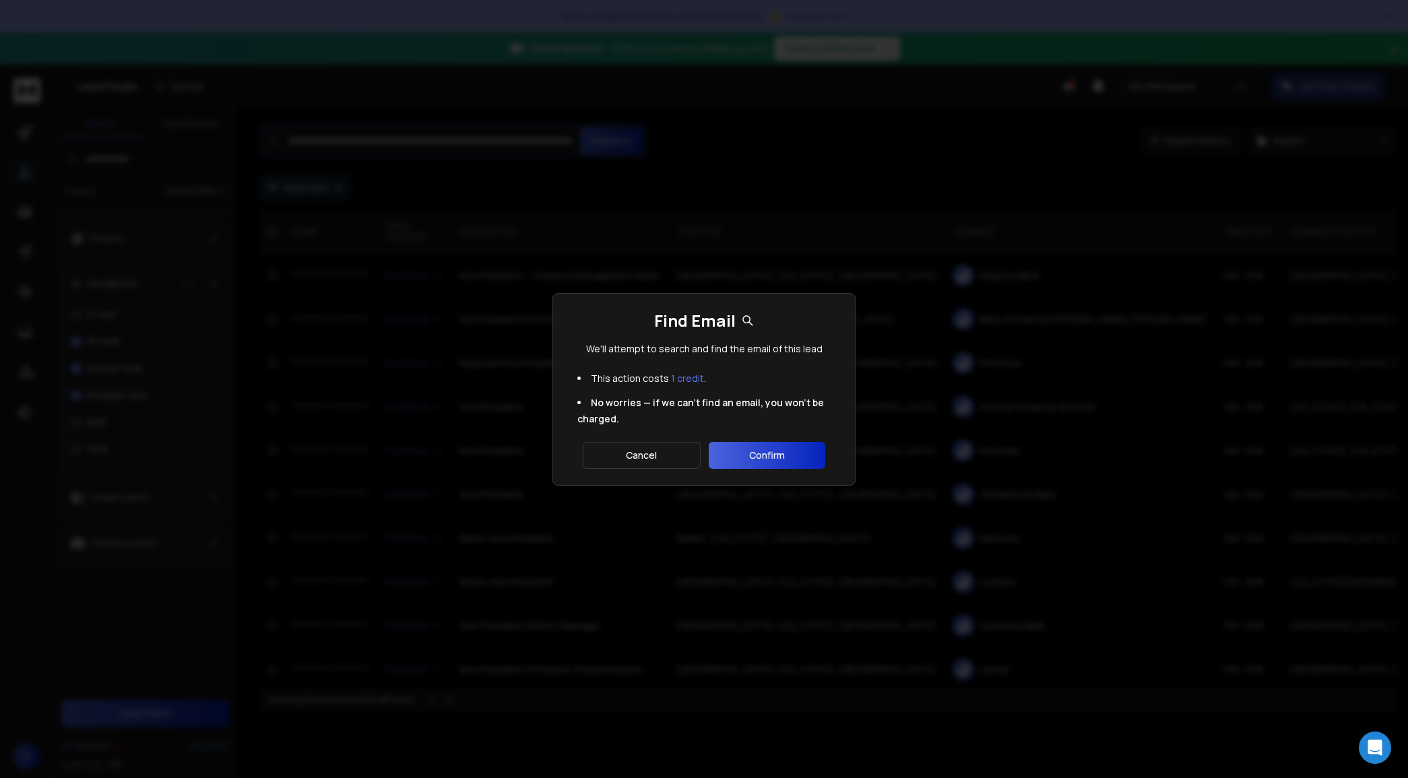
click at [795, 459] on button "Confirm" at bounding box center [767, 455] width 117 height 27
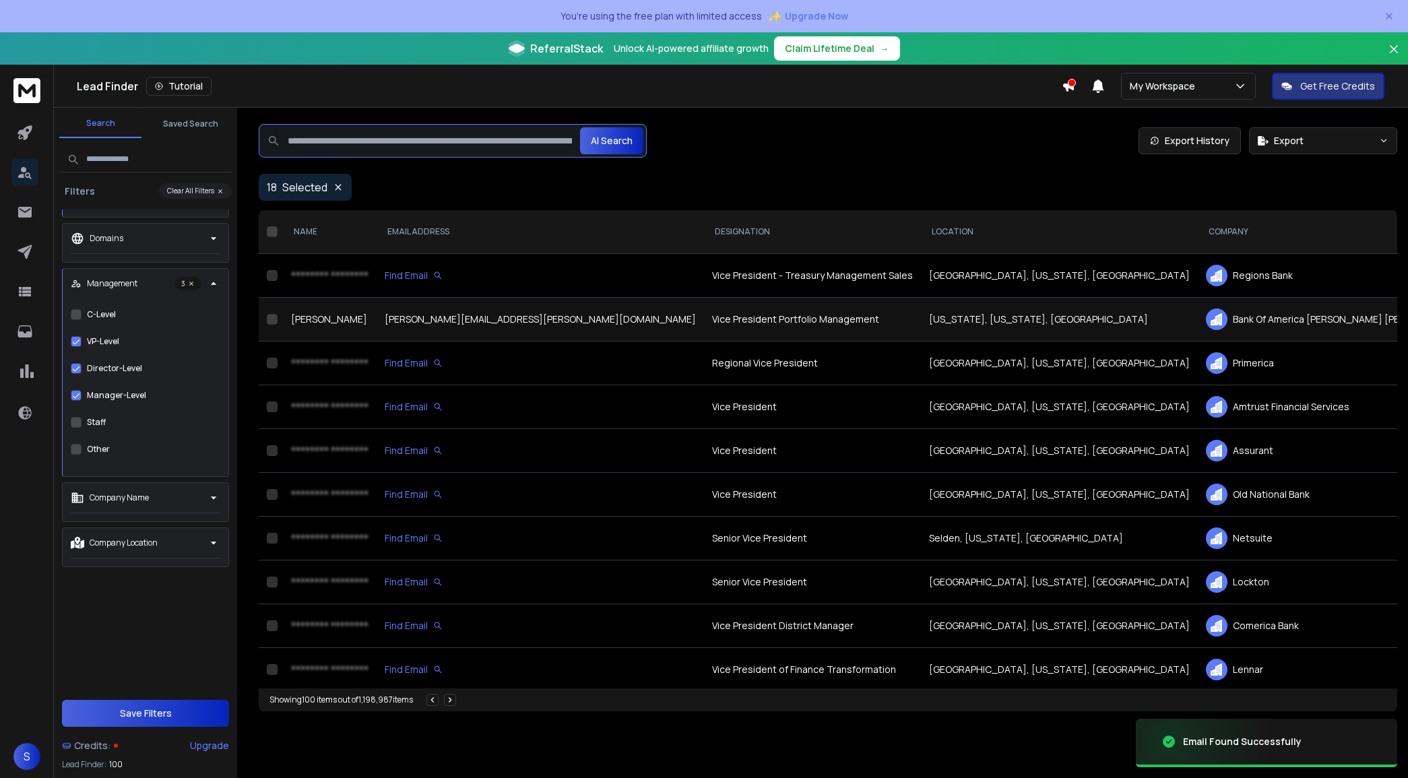
click at [270, 320] on button "button" at bounding box center [272, 319] width 11 height 11
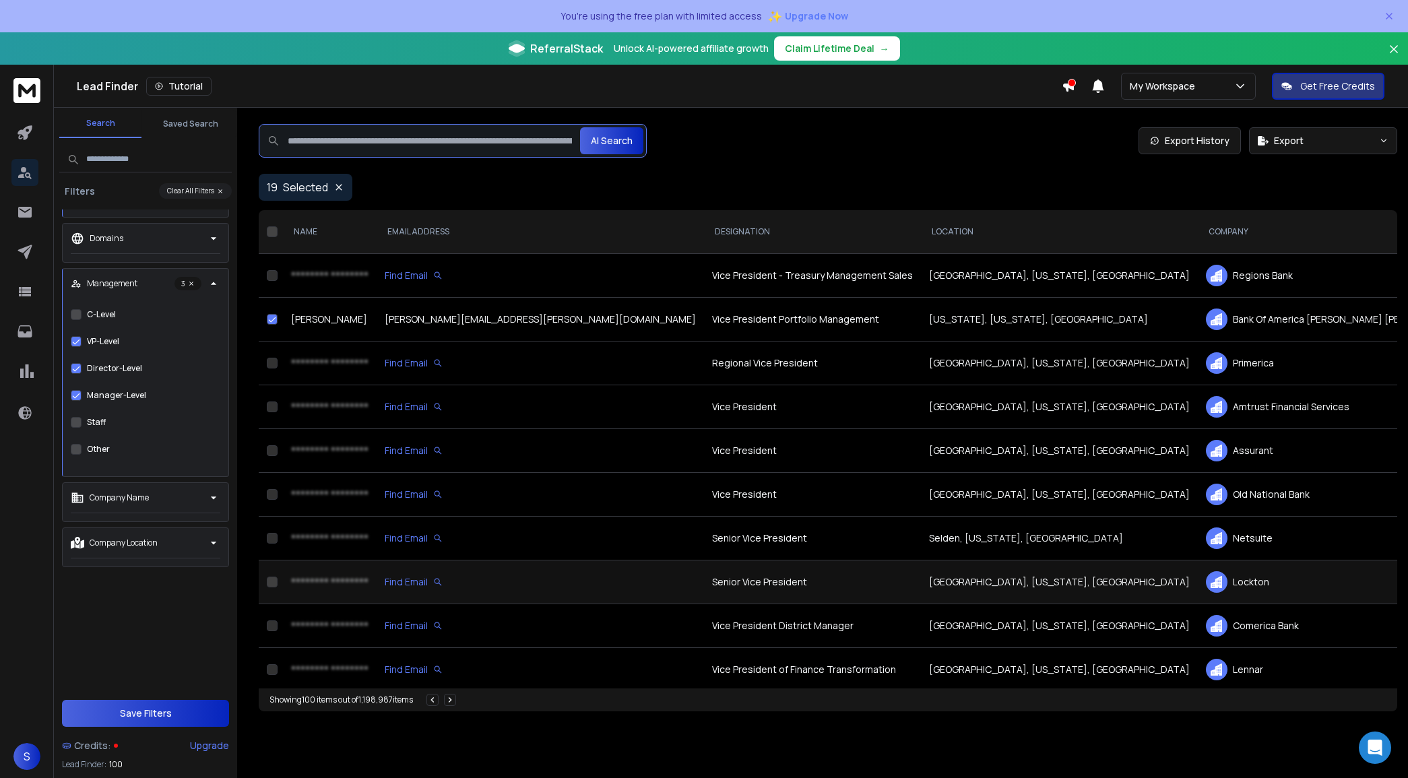
click at [429, 584] on div "Find Email" at bounding box center [540, 581] width 311 height 13
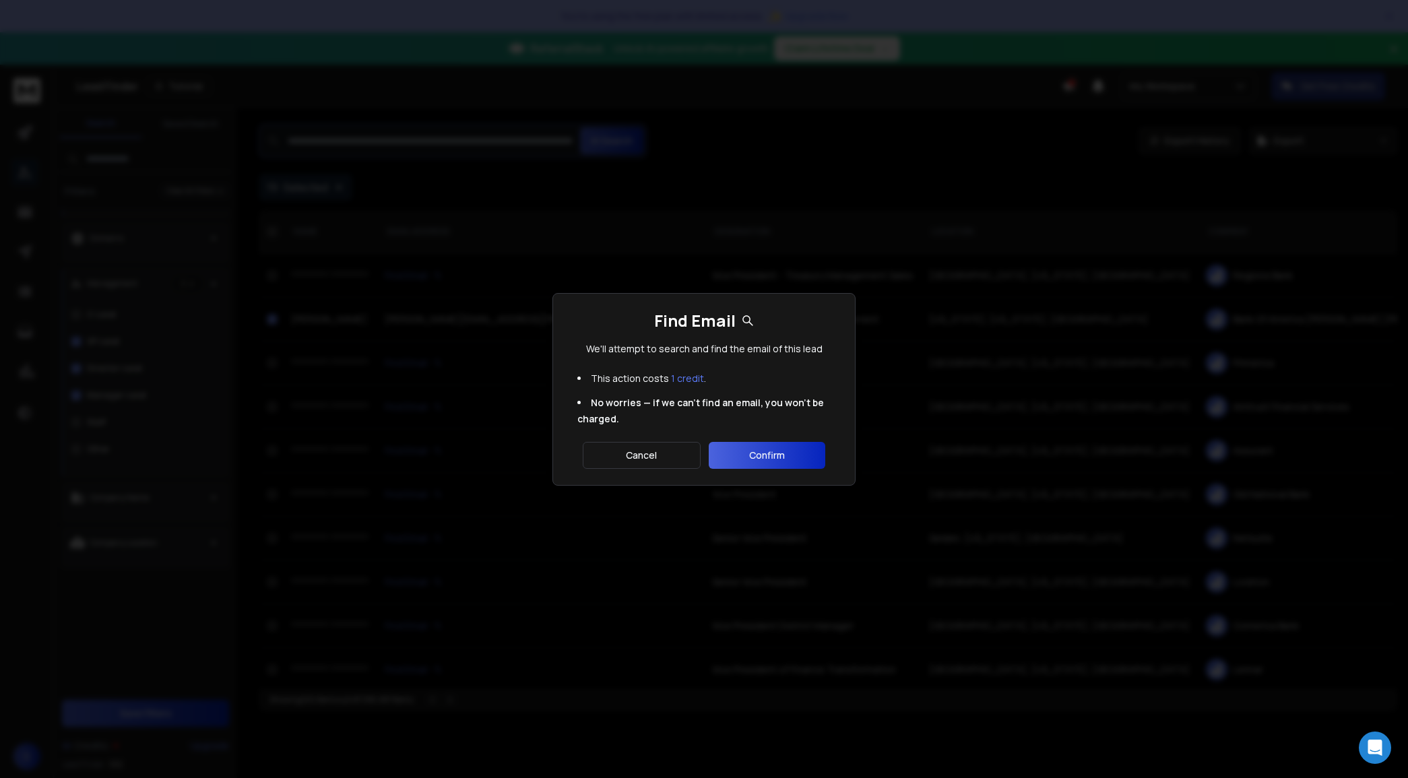
drag, startPoint x: 782, startPoint y: 442, endPoint x: 776, endPoint y: 445, distance: 6.9
click at [780, 443] on button "Confirm" at bounding box center [767, 455] width 117 height 27
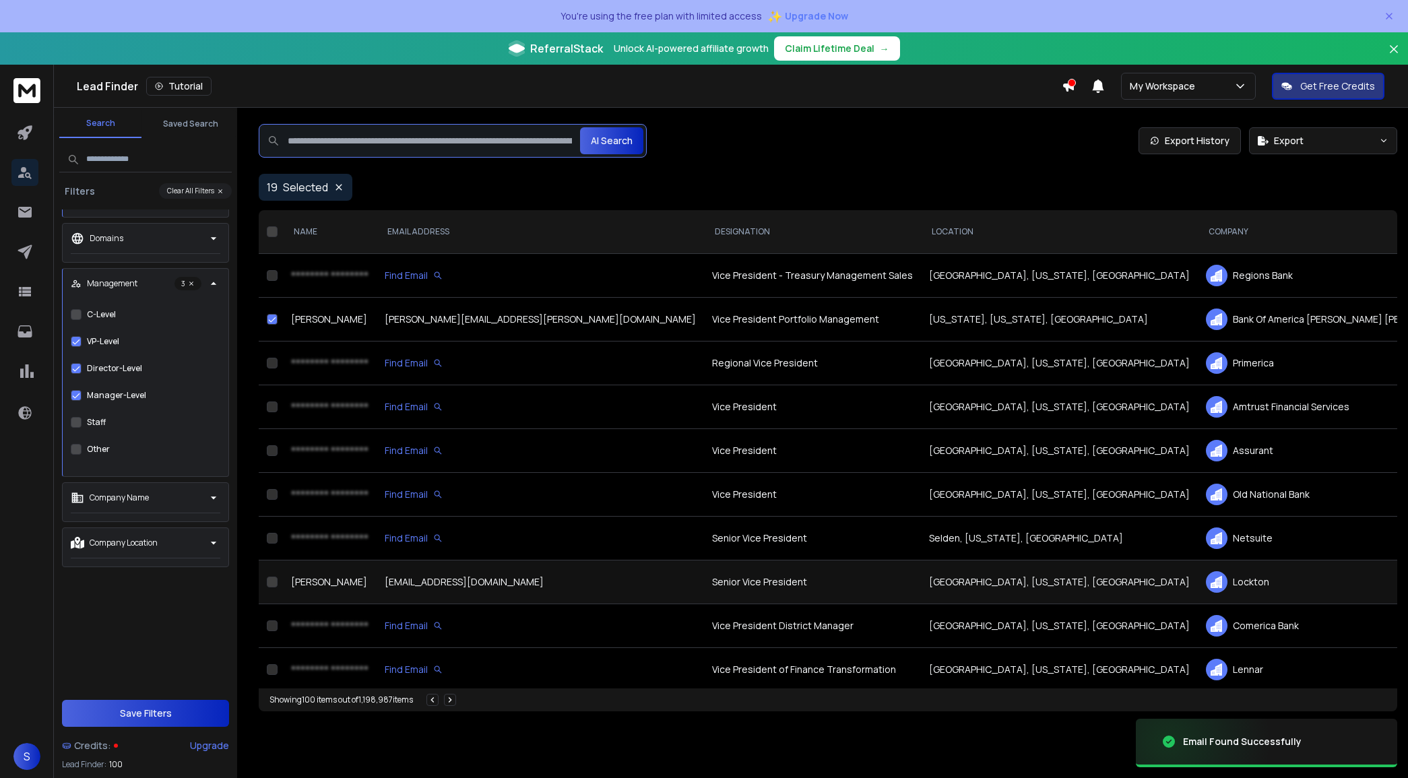
click at [278, 581] on div at bounding box center [275, 582] width 16 height 11
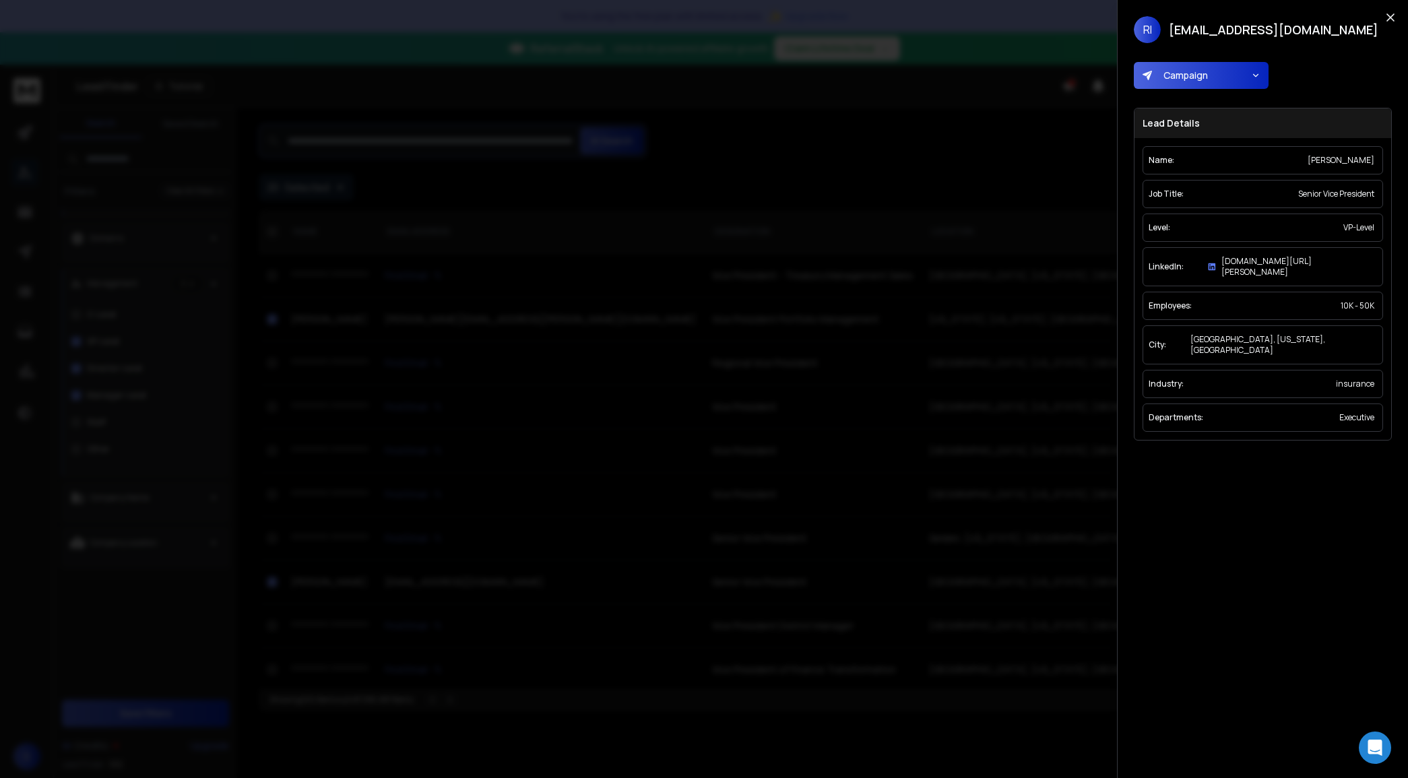
click at [1126, 20] on icon "button" at bounding box center [1390, 17] width 13 height 13
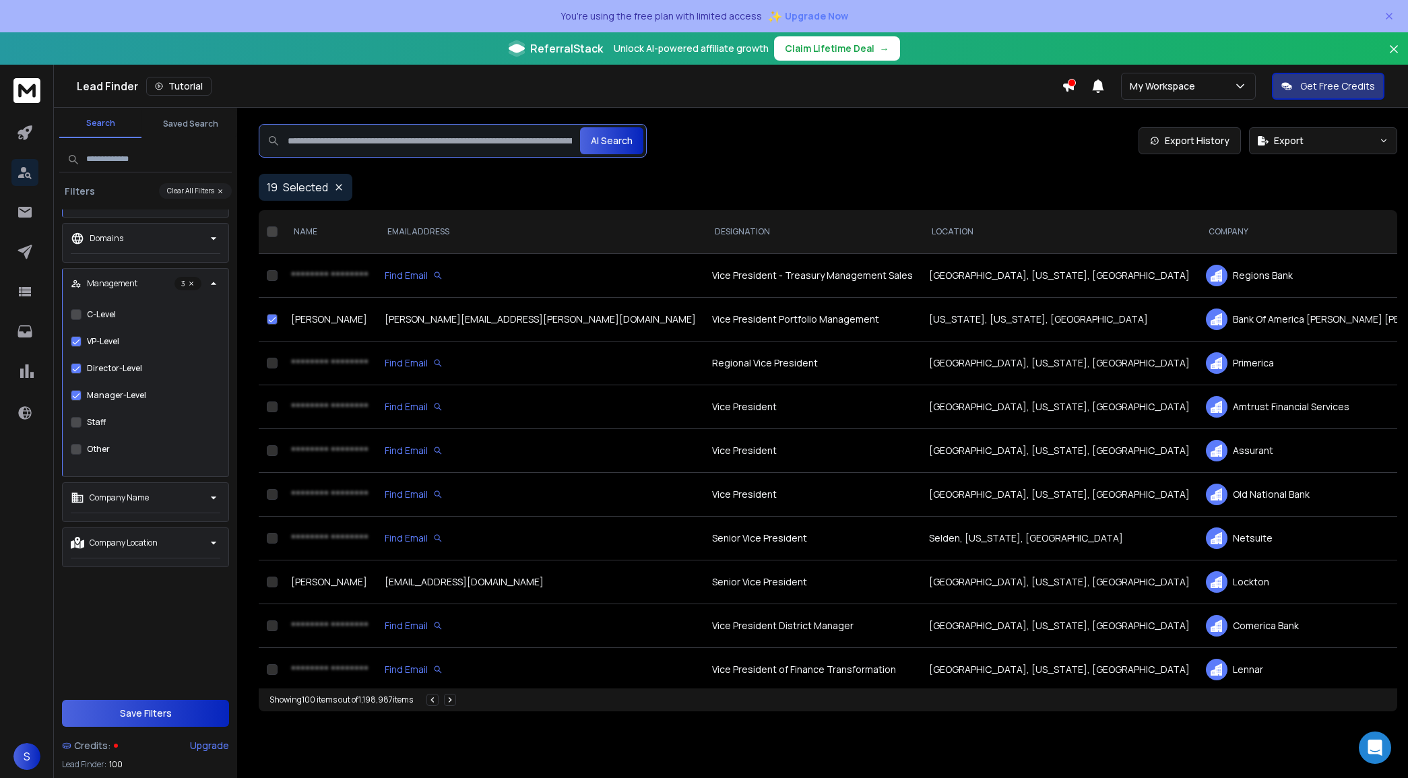
click at [456, 622] on icon at bounding box center [450, 700] width 11 height 11
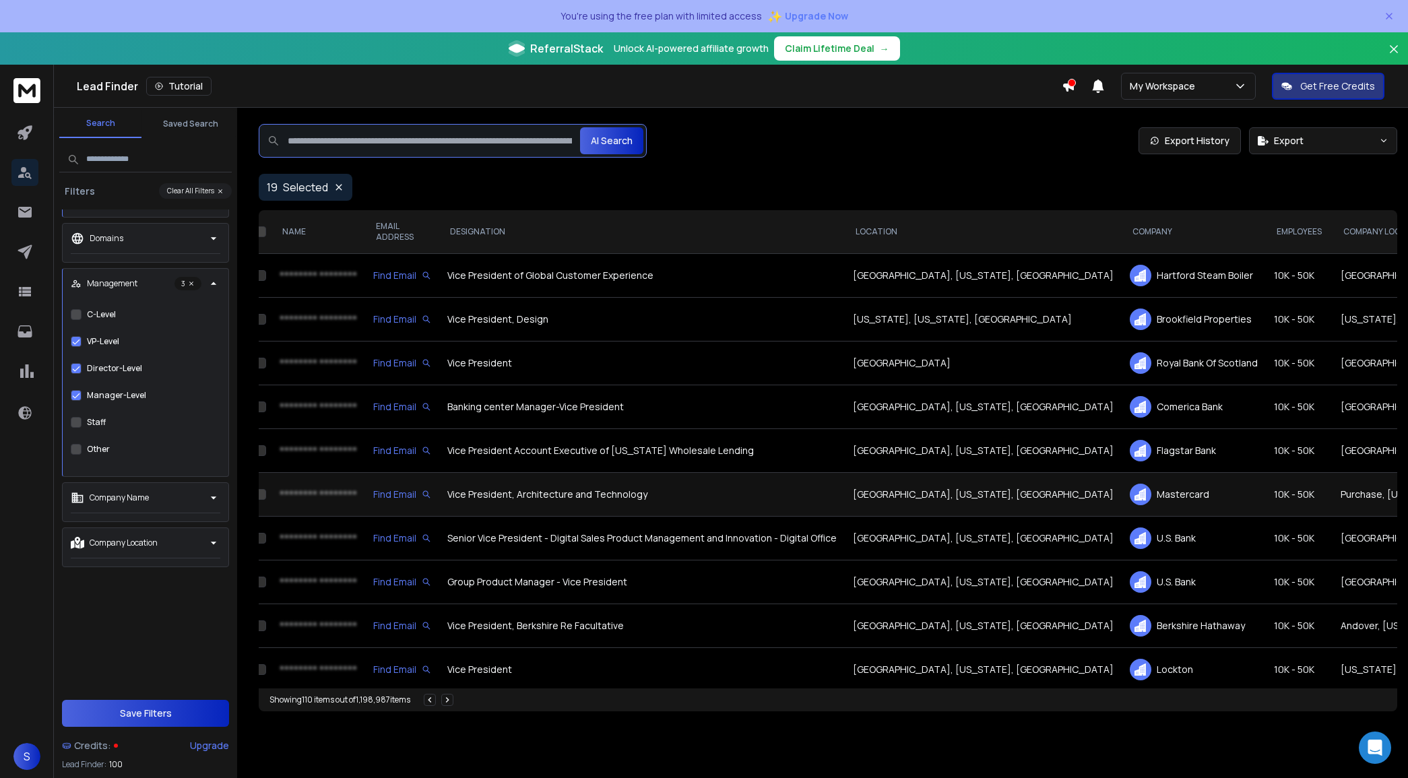
scroll to position [0, 8]
click at [265, 495] on button "button" at bounding box center [264, 494] width 11 height 11
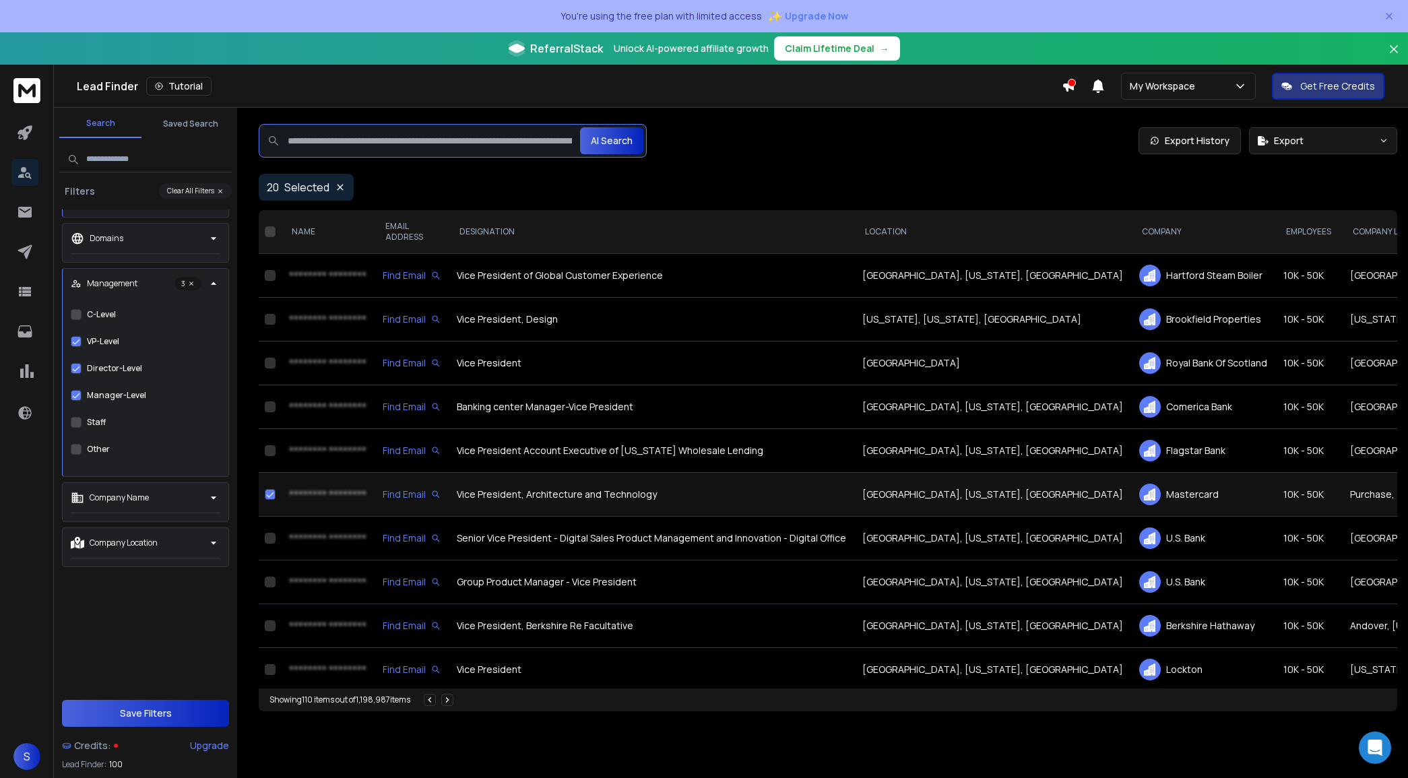
scroll to position [0, 0]
click at [396, 496] on div "Find Email" at bounding box center [414, 494] width 58 height 13
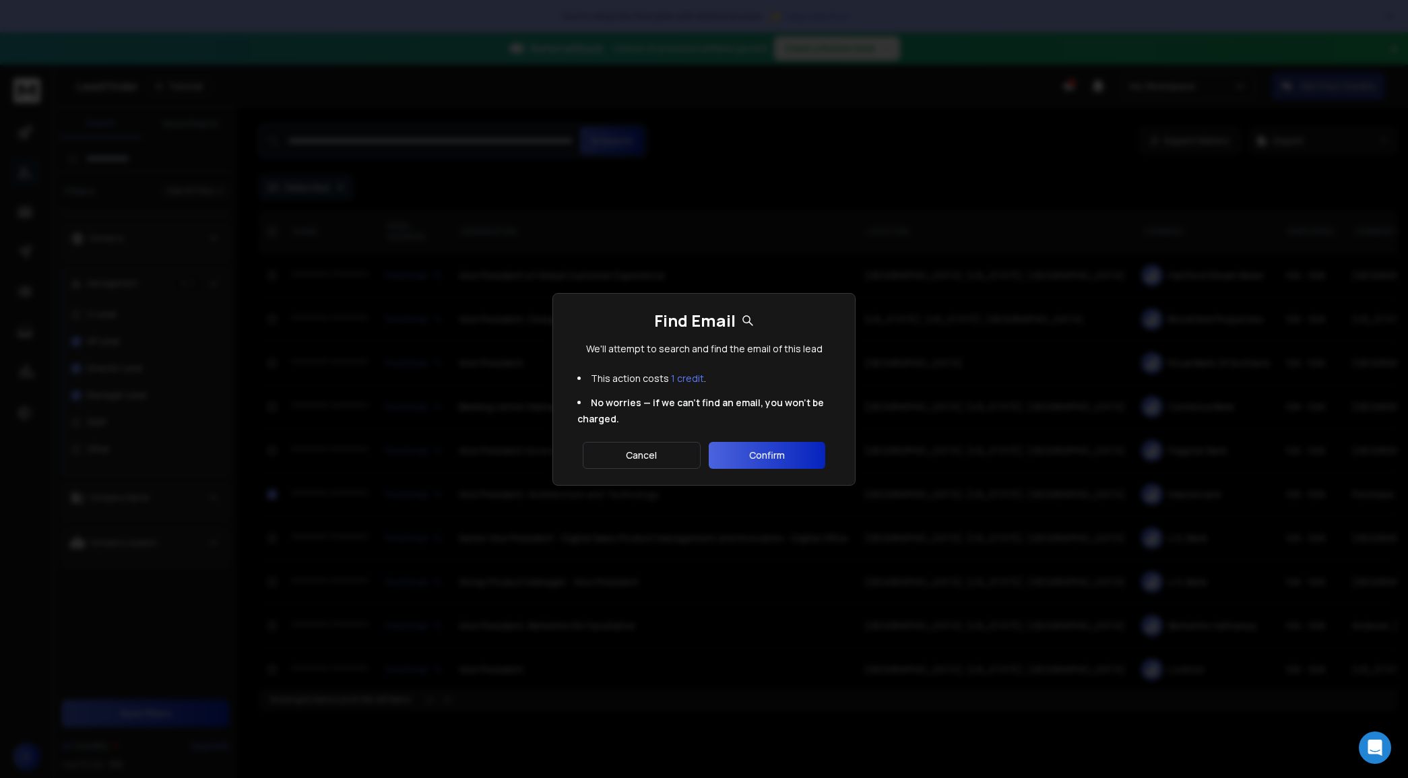
click at [803, 451] on button "Confirm" at bounding box center [767, 455] width 117 height 27
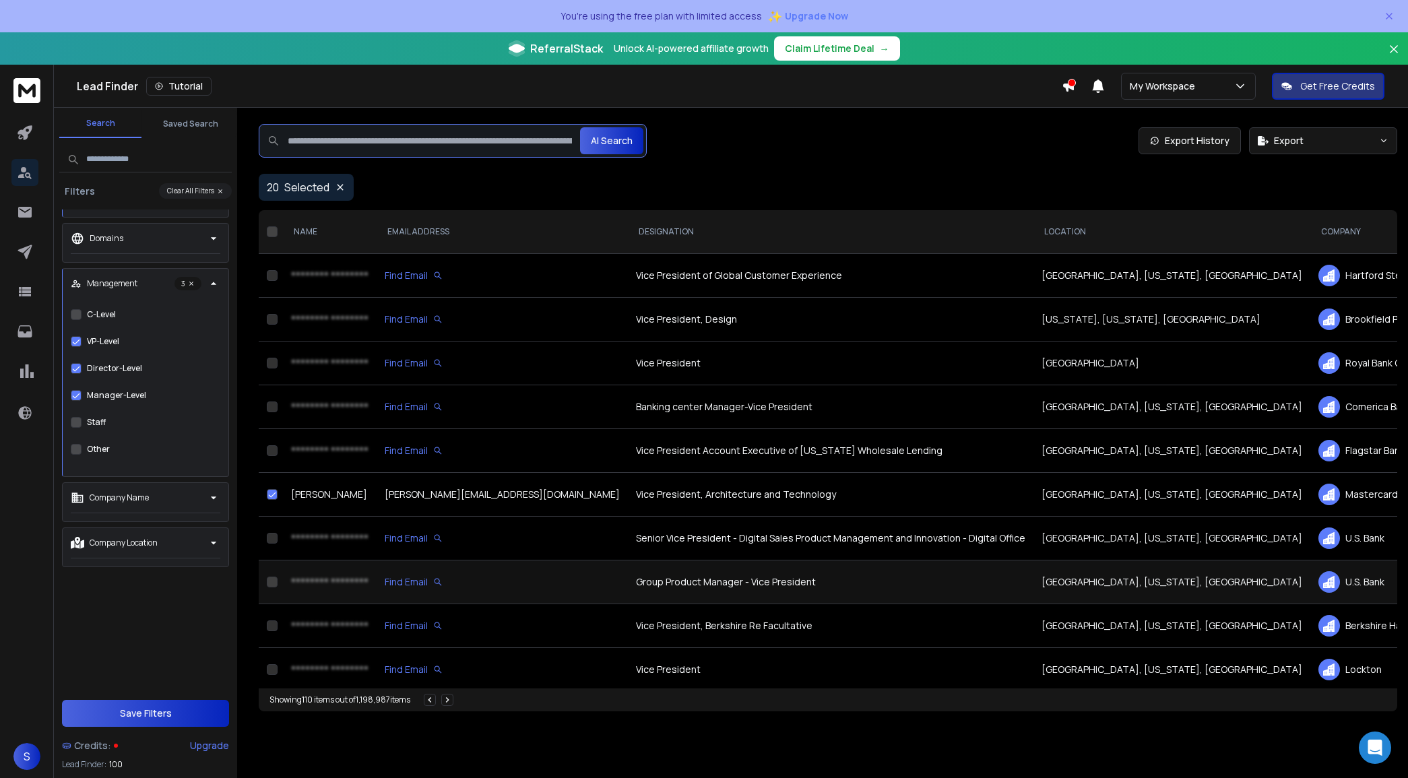
click at [272, 584] on button "button" at bounding box center [272, 582] width 11 height 11
click at [406, 582] on div "Find Email" at bounding box center [502, 581] width 235 height 13
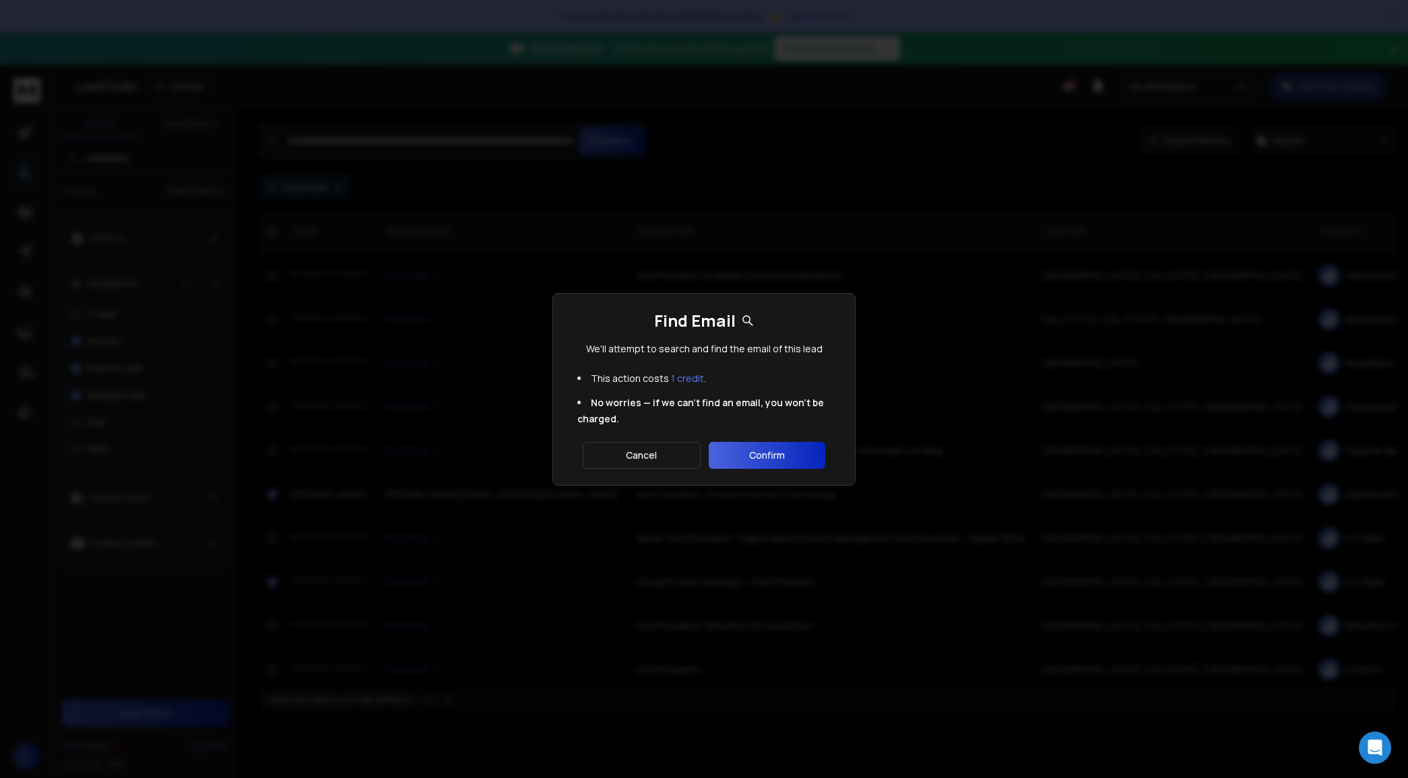
click at [767, 448] on button "Confirm" at bounding box center [767, 455] width 117 height 27
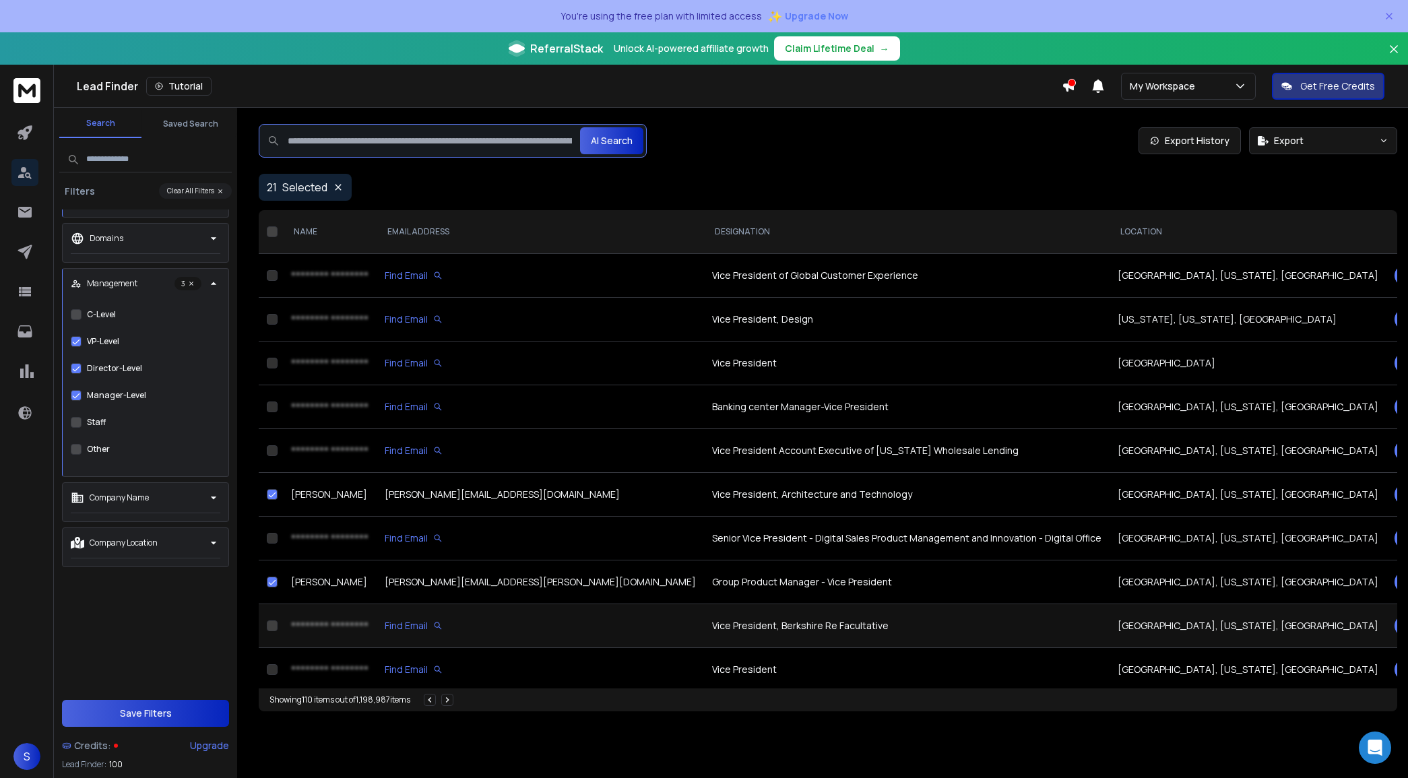
click at [274, 622] on button "button" at bounding box center [272, 626] width 11 height 11
click at [408, 622] on div "Find Email" at bounding box center [540, 625] width 311 height 13
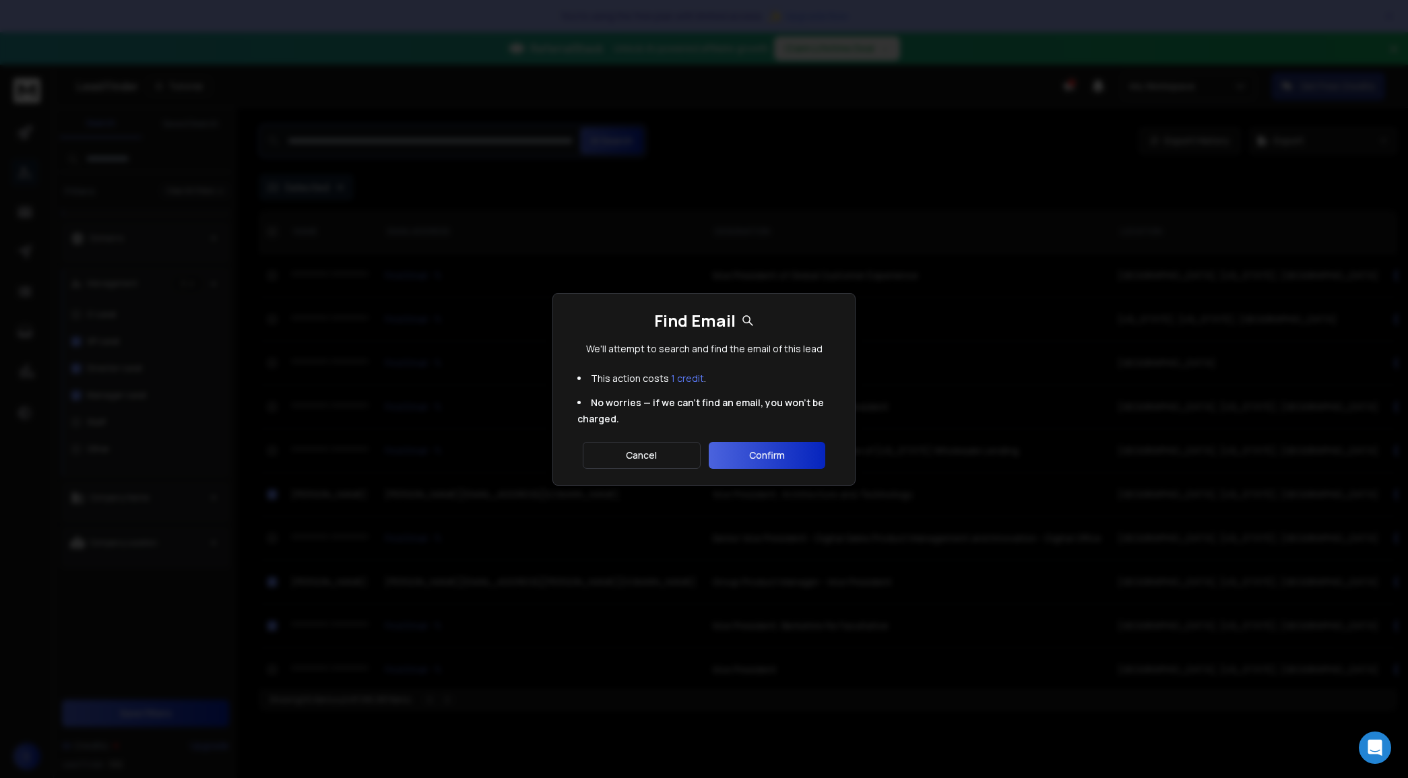
click at [795, 462] on button "Confirm" at bounding box center [767, 455] width 117 height 27
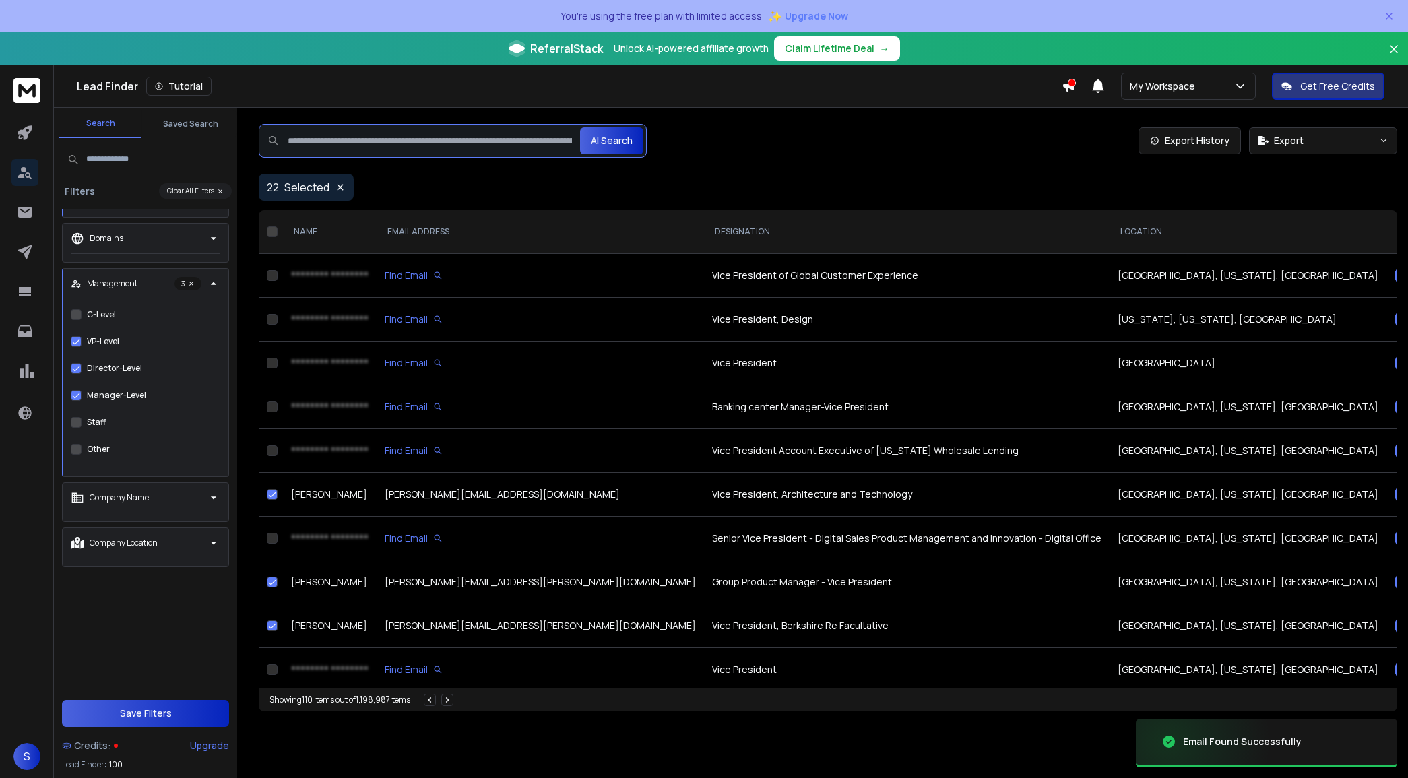
click at [453, 622] on icon at bounding box center [447, 700] width 11 height 11
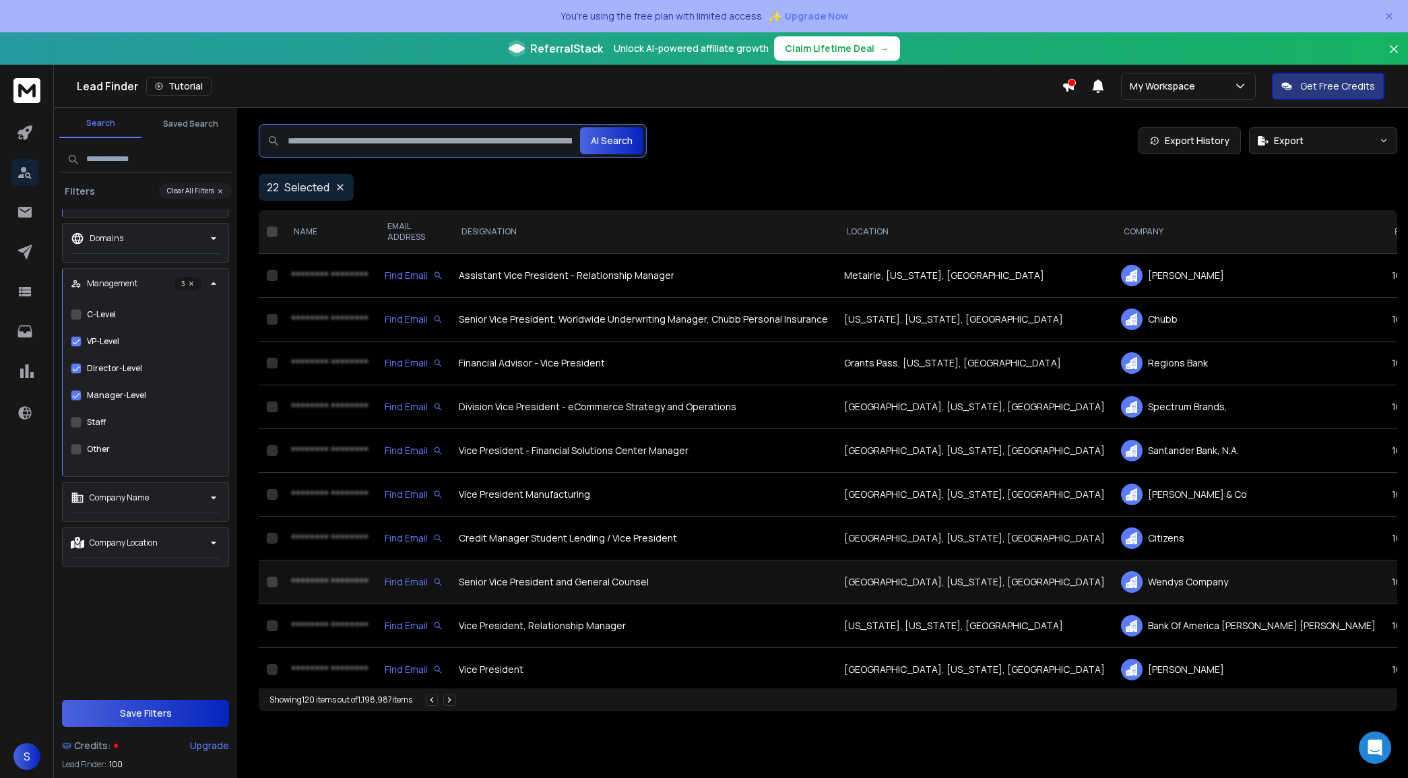
click at [390, 588] on div "Find Email" at bounding box center [414, 581] width 58 height 13
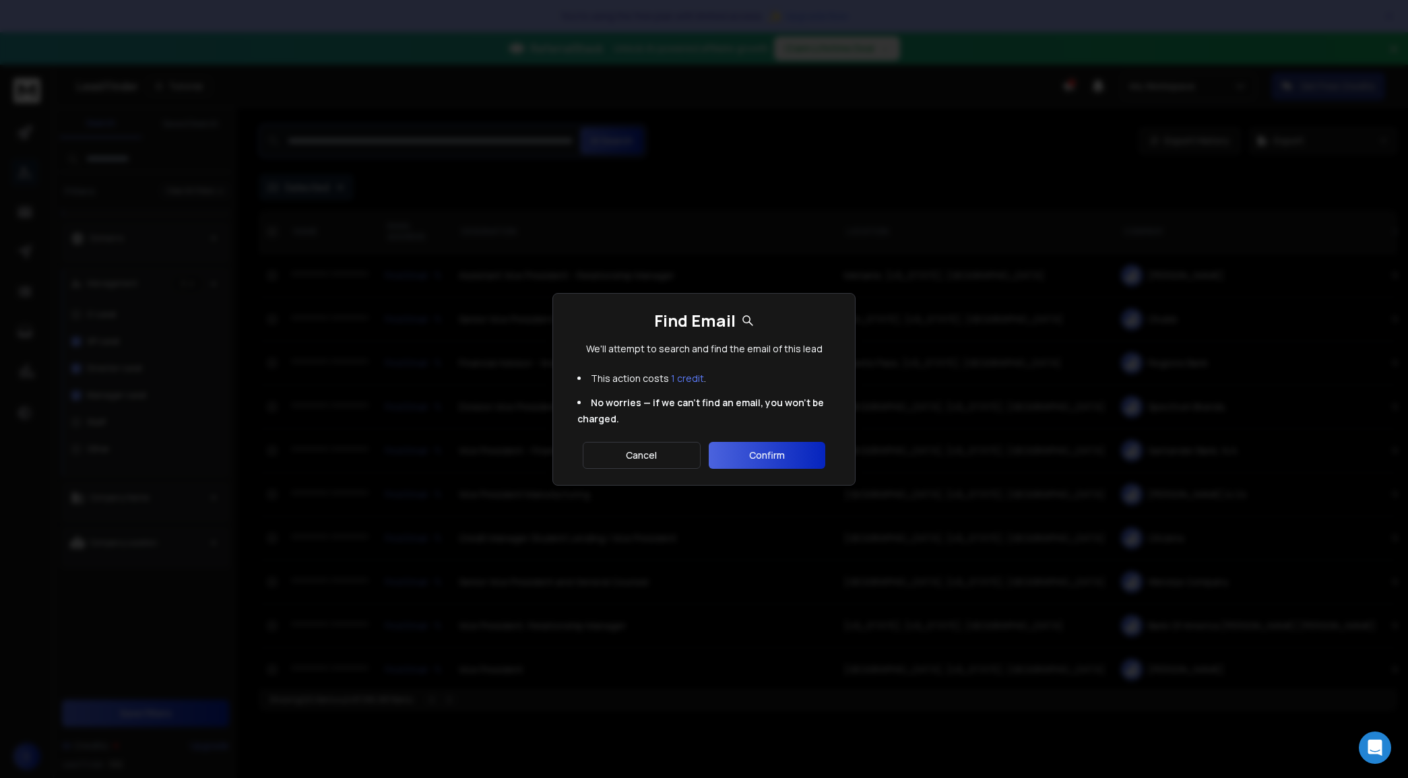
drag, startPoint x: 811, startPoint y: 456, endPoint x: 796, endPoint y: 458, distance: 15.1
click at [804, 456] on button "Confirm" at bounding box center [767, 455] width 117 height 27
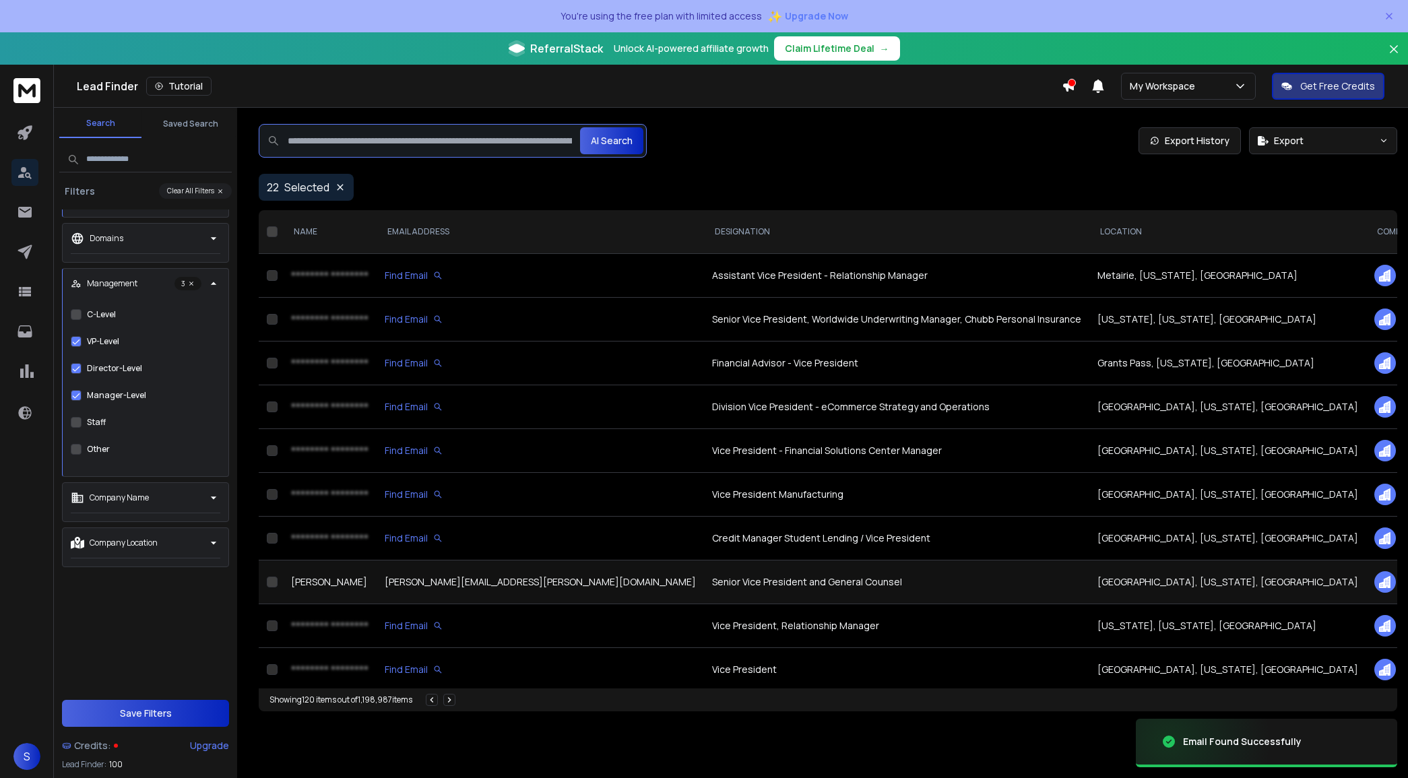
click at [270, 586] on button "button" at bounding box center [272, 582] width 11 height 11
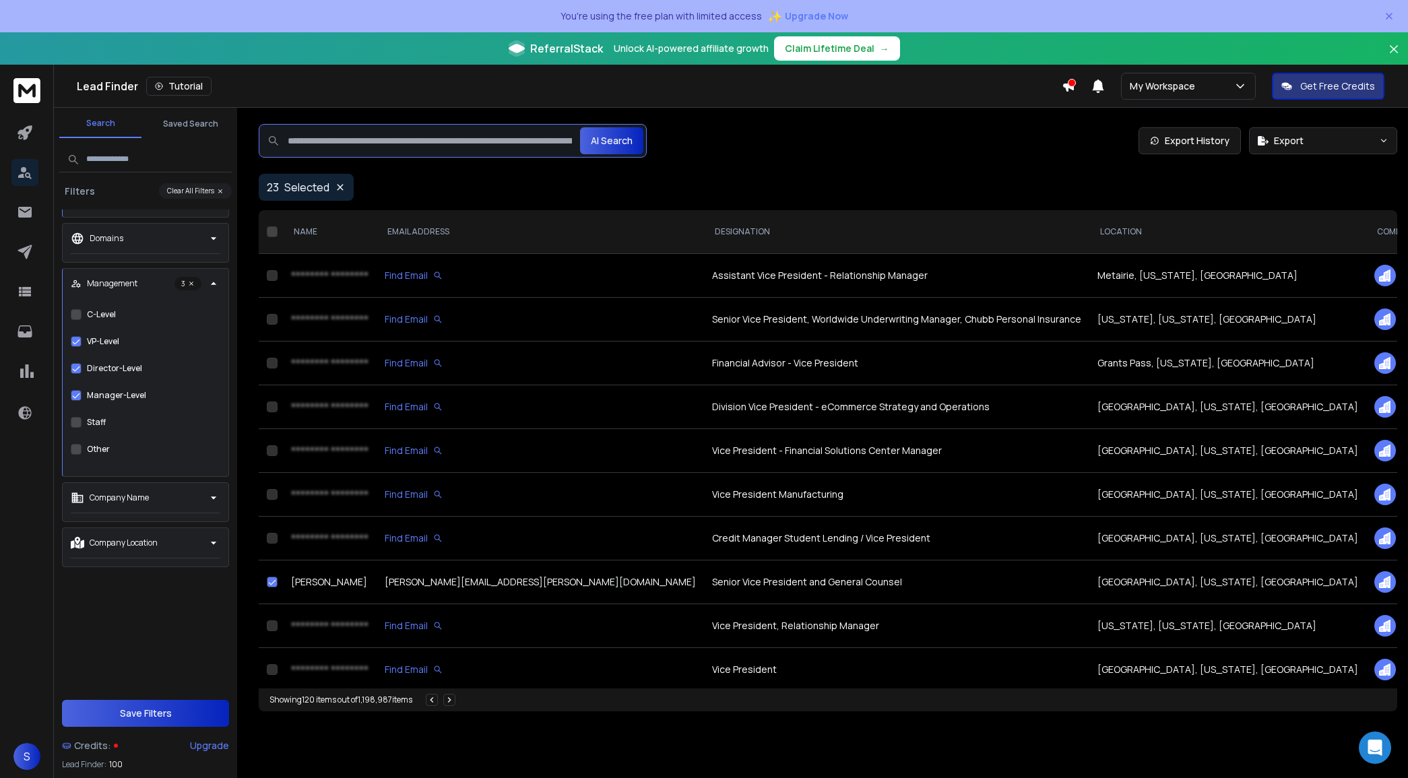
click at [455, 622] on icon at bounding box center [449, 700] width 11 height 11
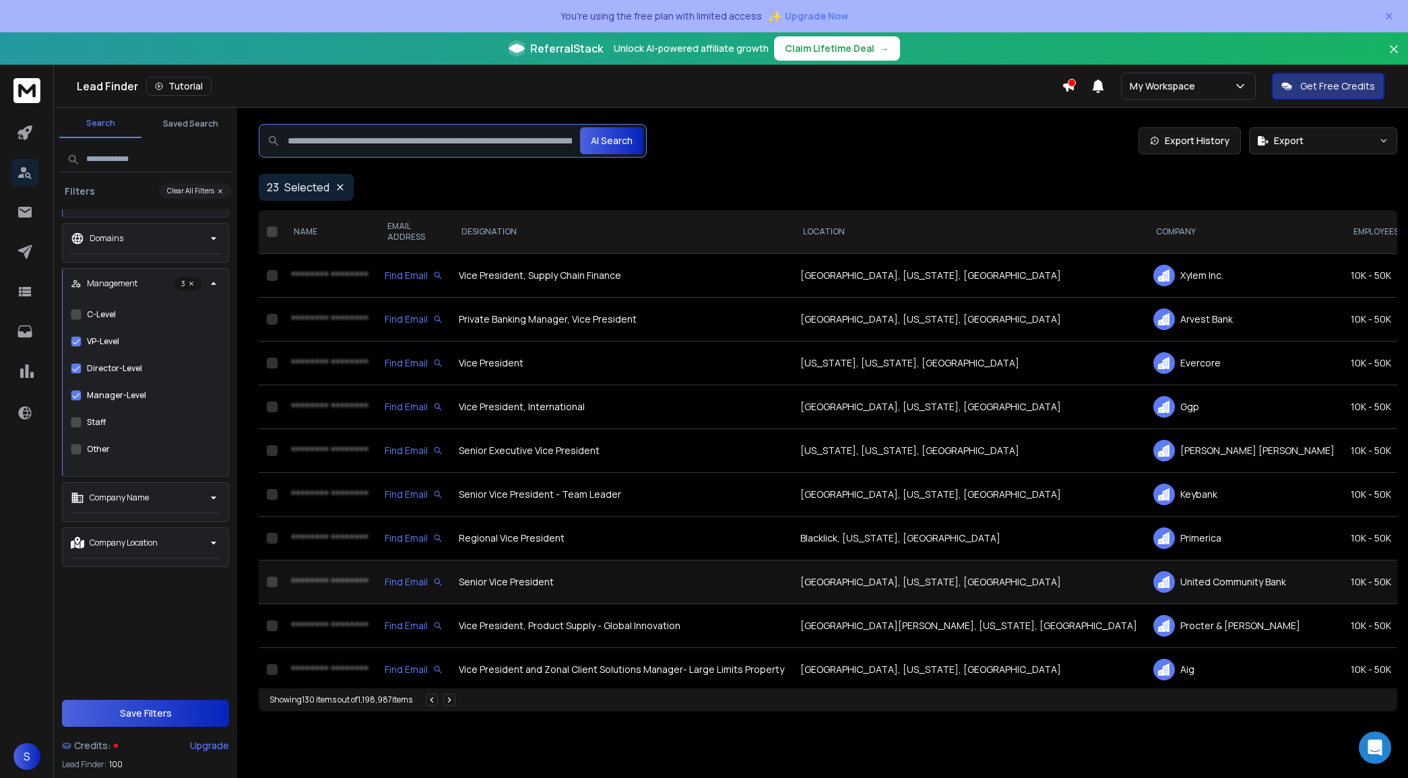
click at [385, 584] on div "Find Email" at bounding box center [414, 581] width 58 height 13
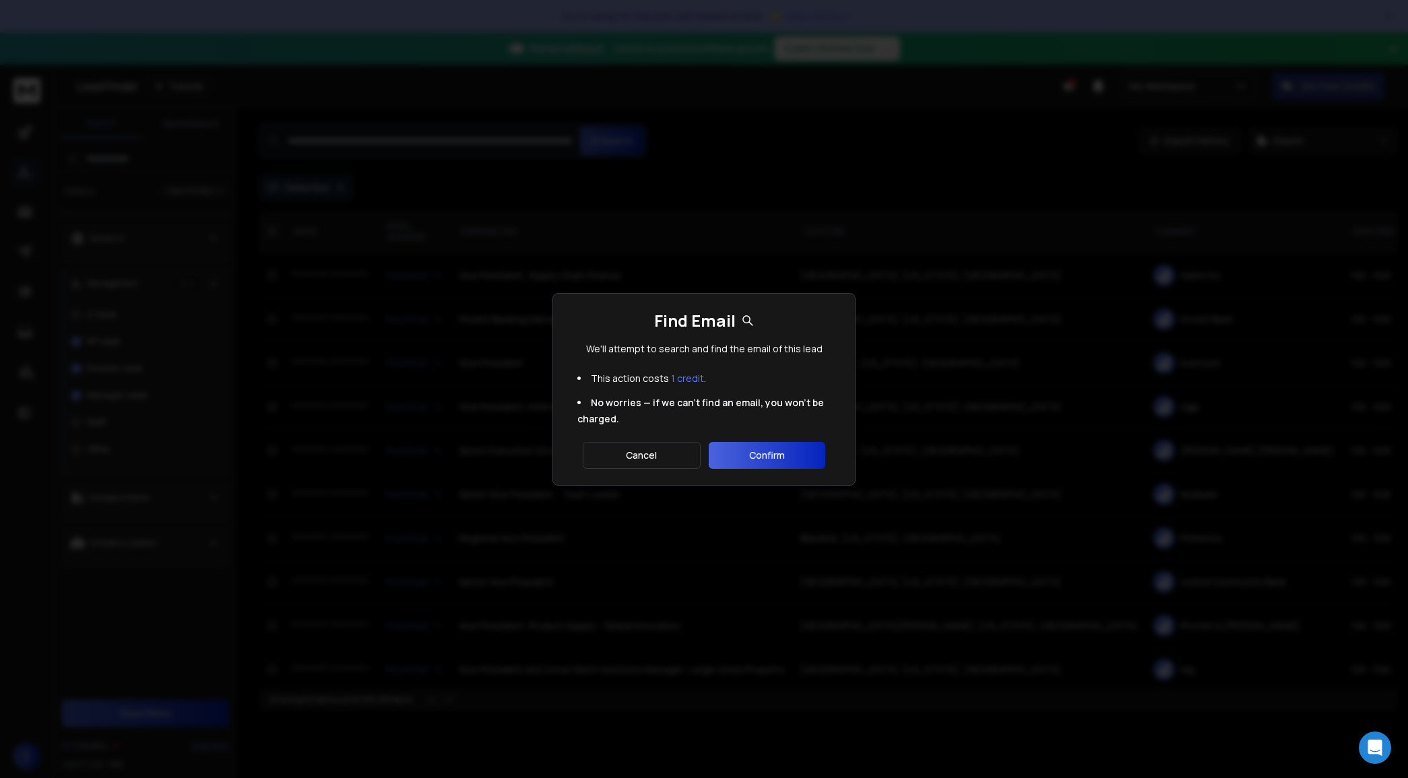
click at [774, 468] on button "Confirm" at bounding box center [767, 455] width 117 height 27
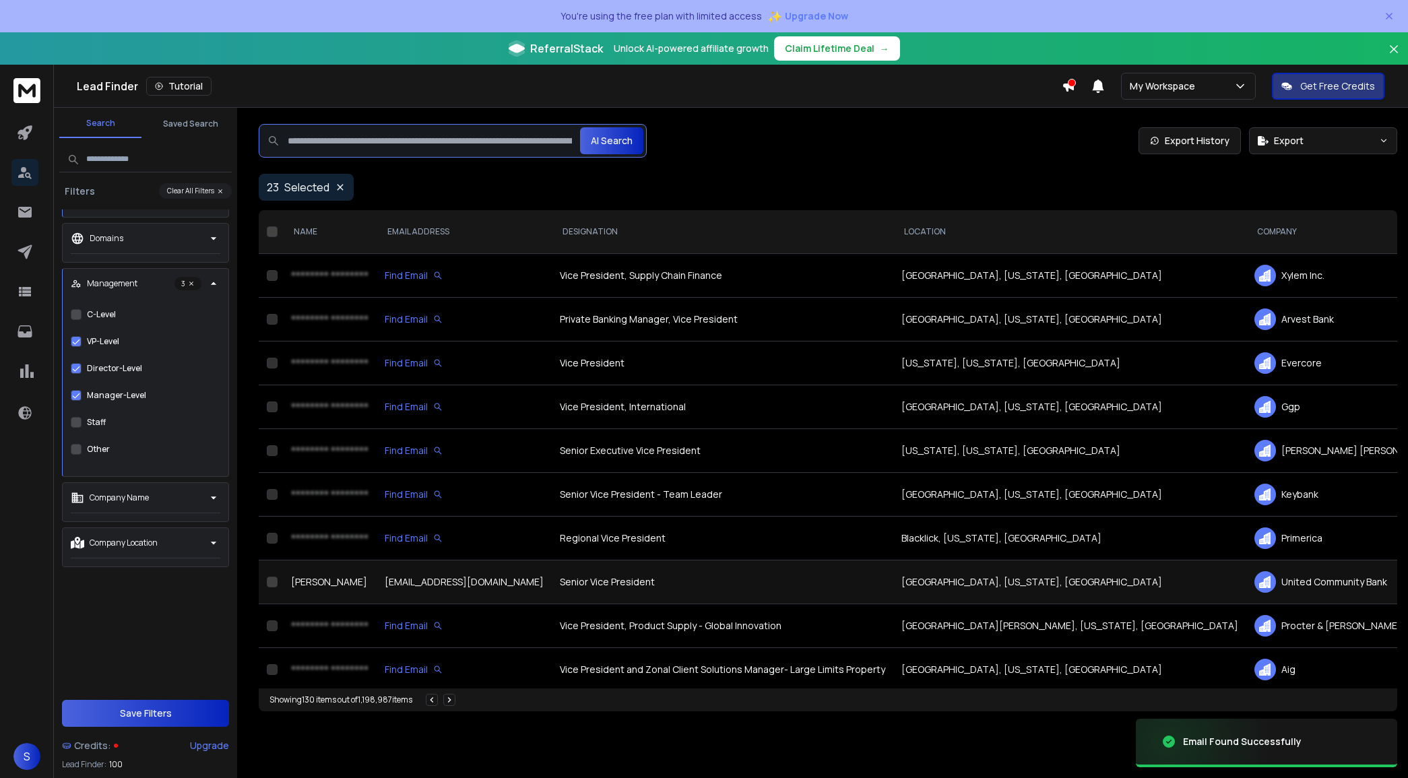
click at [271, 581] on button "button" at bounding box center [272, 582] width 11 height 11
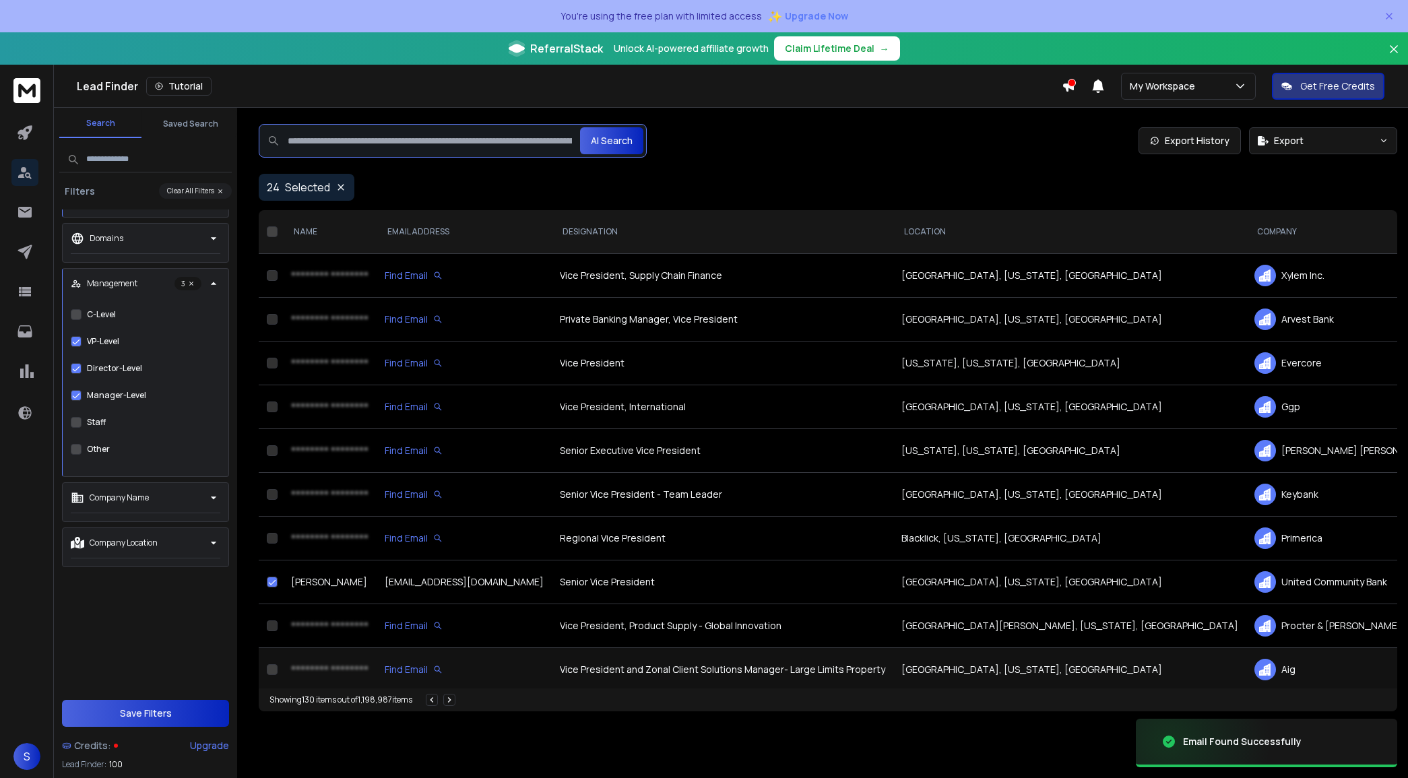
click at [399, 622] on div "Find Email" at bounding box center [464, 669] width 159 height 13
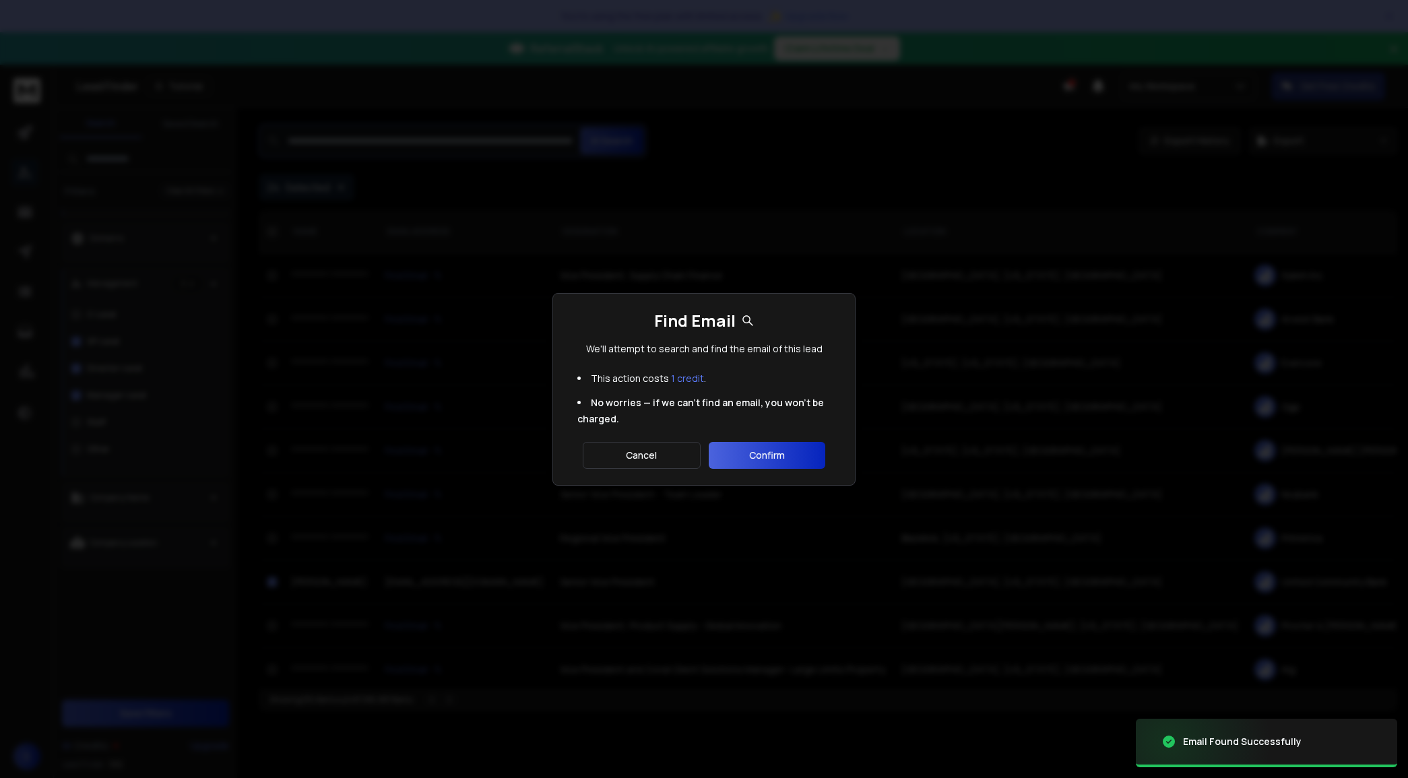
click at [784, 452] on button "Confirm" at bounding box center [767, 455] width 117 height 27
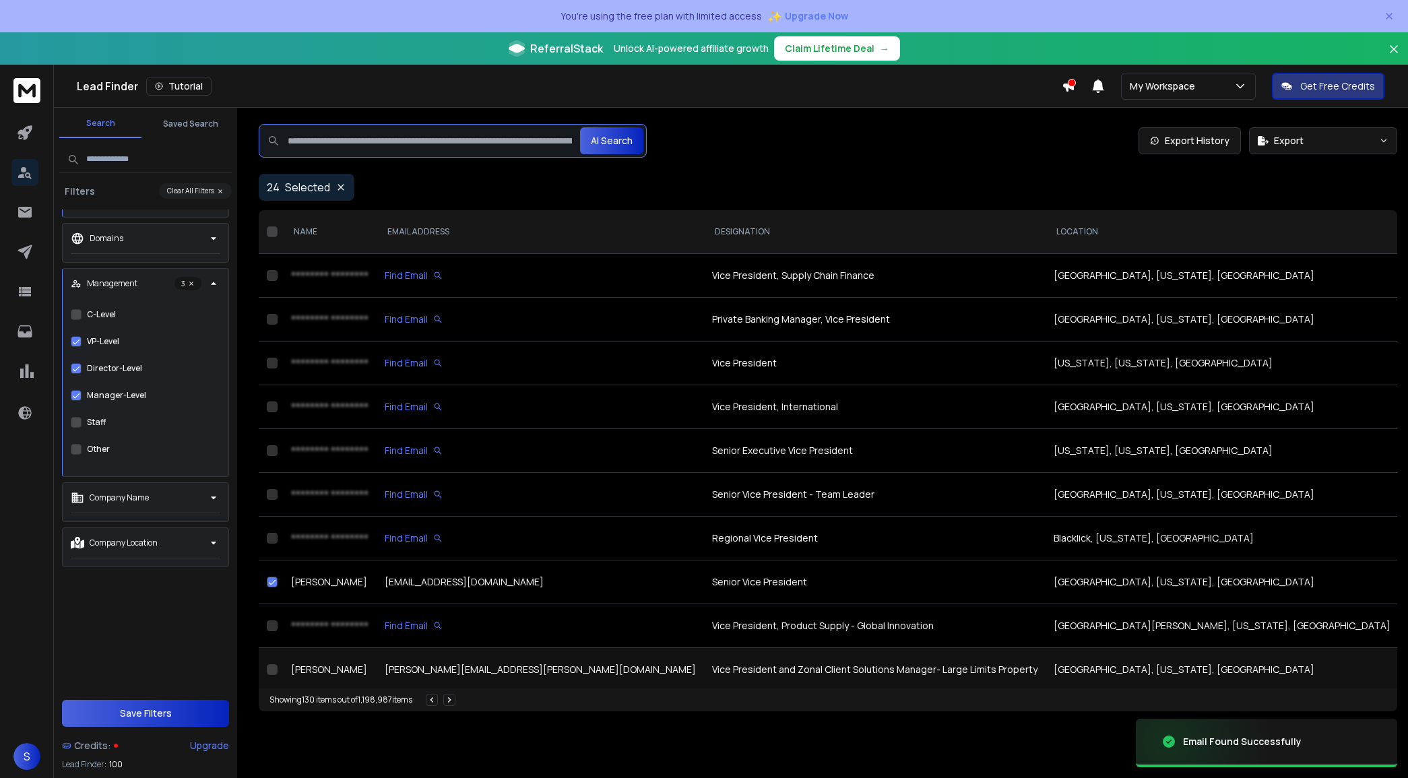
click at [270, 622] on td at bounding box center [271, 670] width 24 height 44
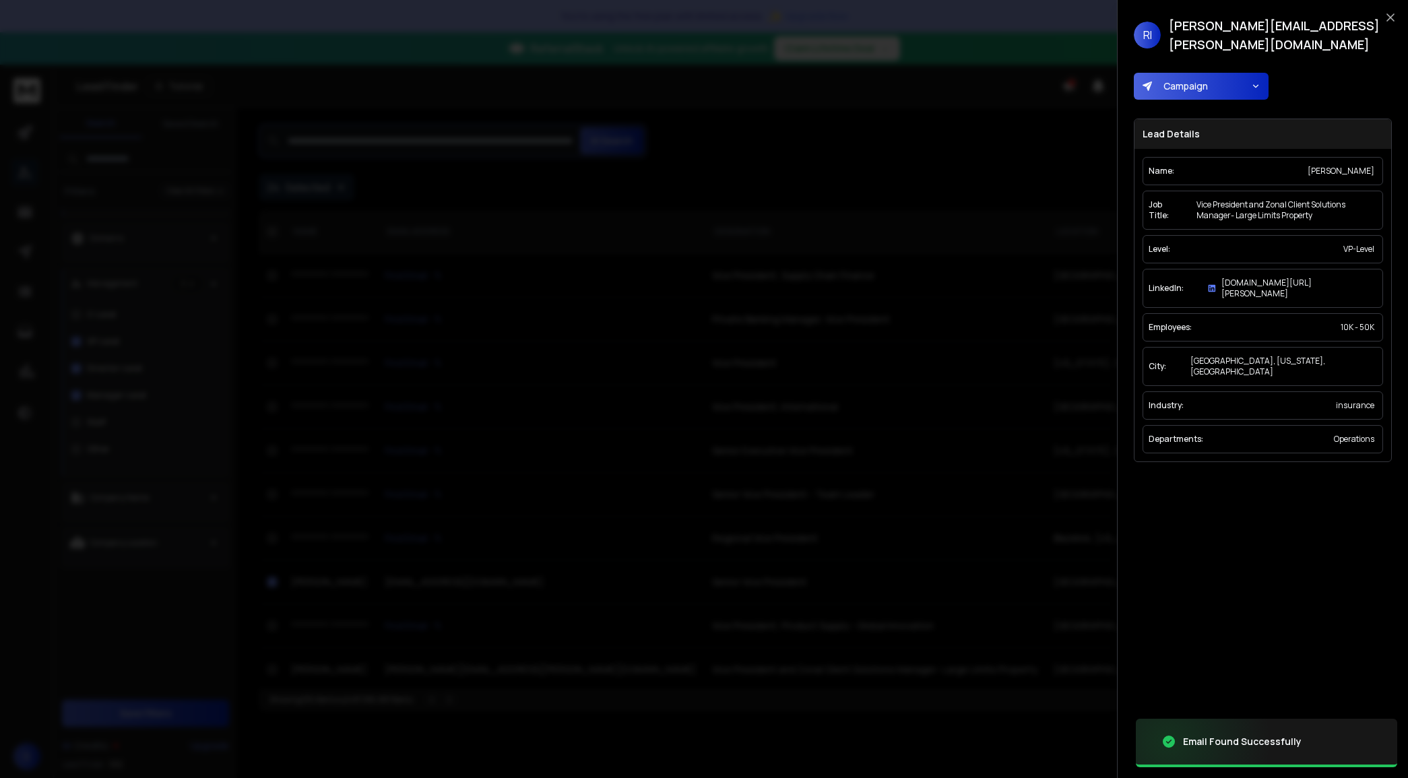
click at [524, 622] on div at bounding box center [704, 389] width 1408 height 778
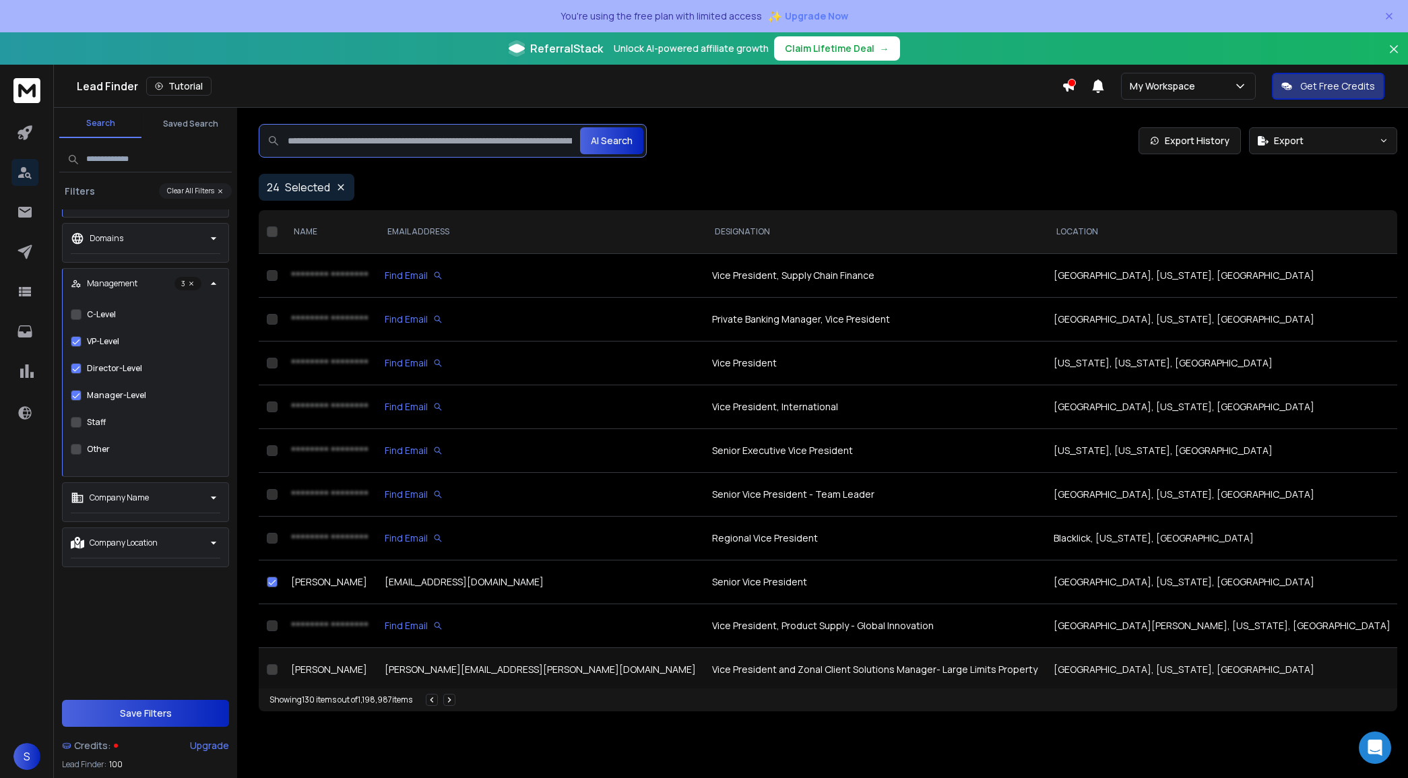
click at [270, 622] on button "button" at bounding box center [272, 669] width 11 height 11
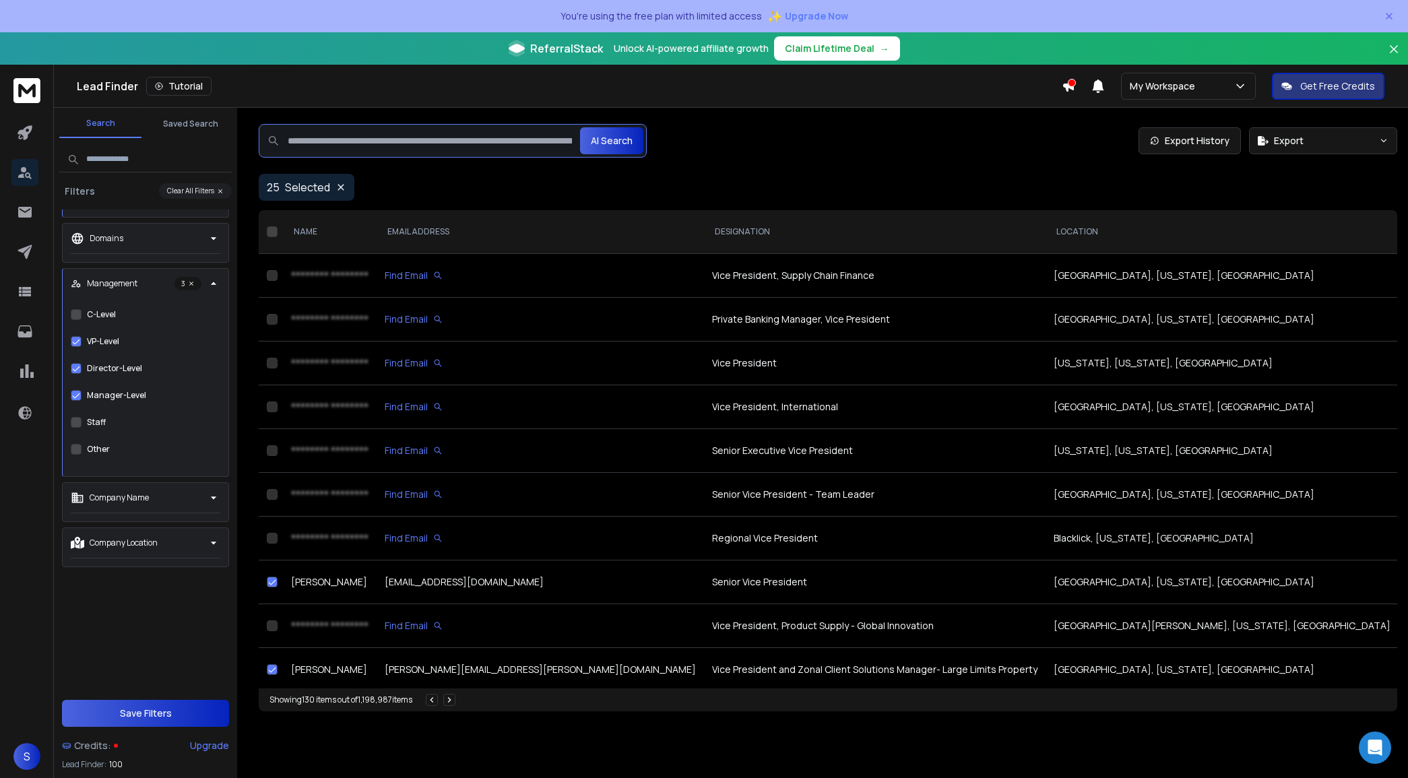
click at [455, 622] on icon at bounding box center [449, 700] width 11 height 11
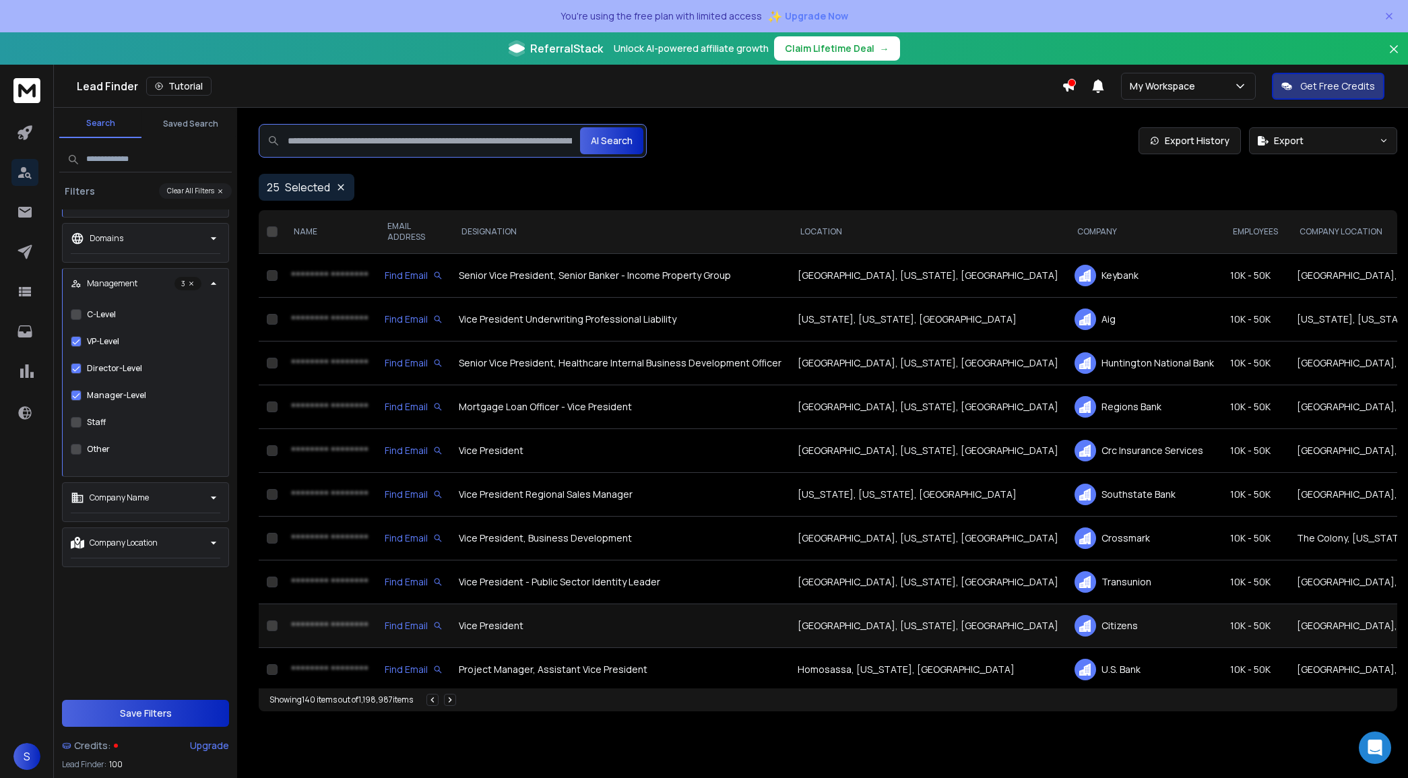
click at [401, 622] on div "Find Email" at bounding box center [414, 625] width 58 height 13
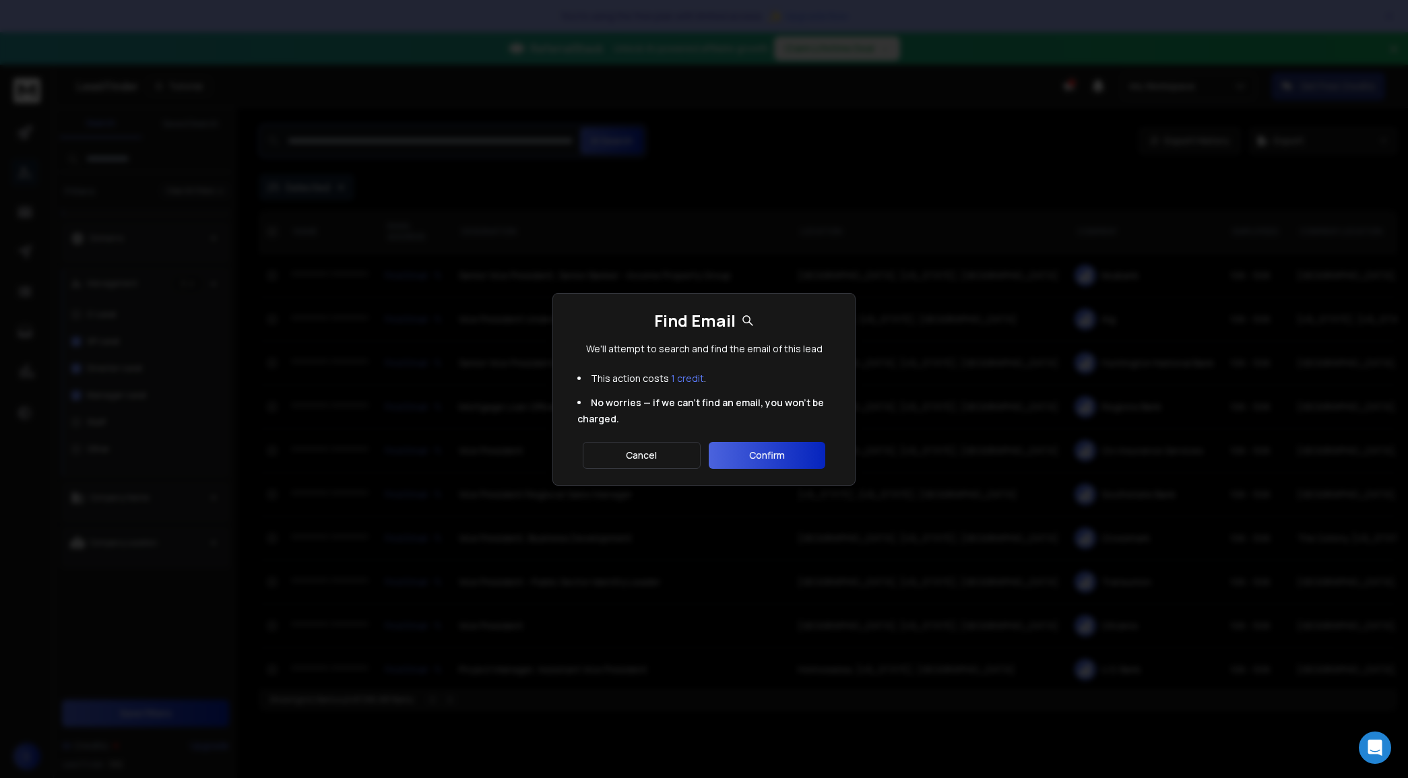
click at [784, 449] on button "Confirm" at bounding box center [767, 455] width 117 height 27
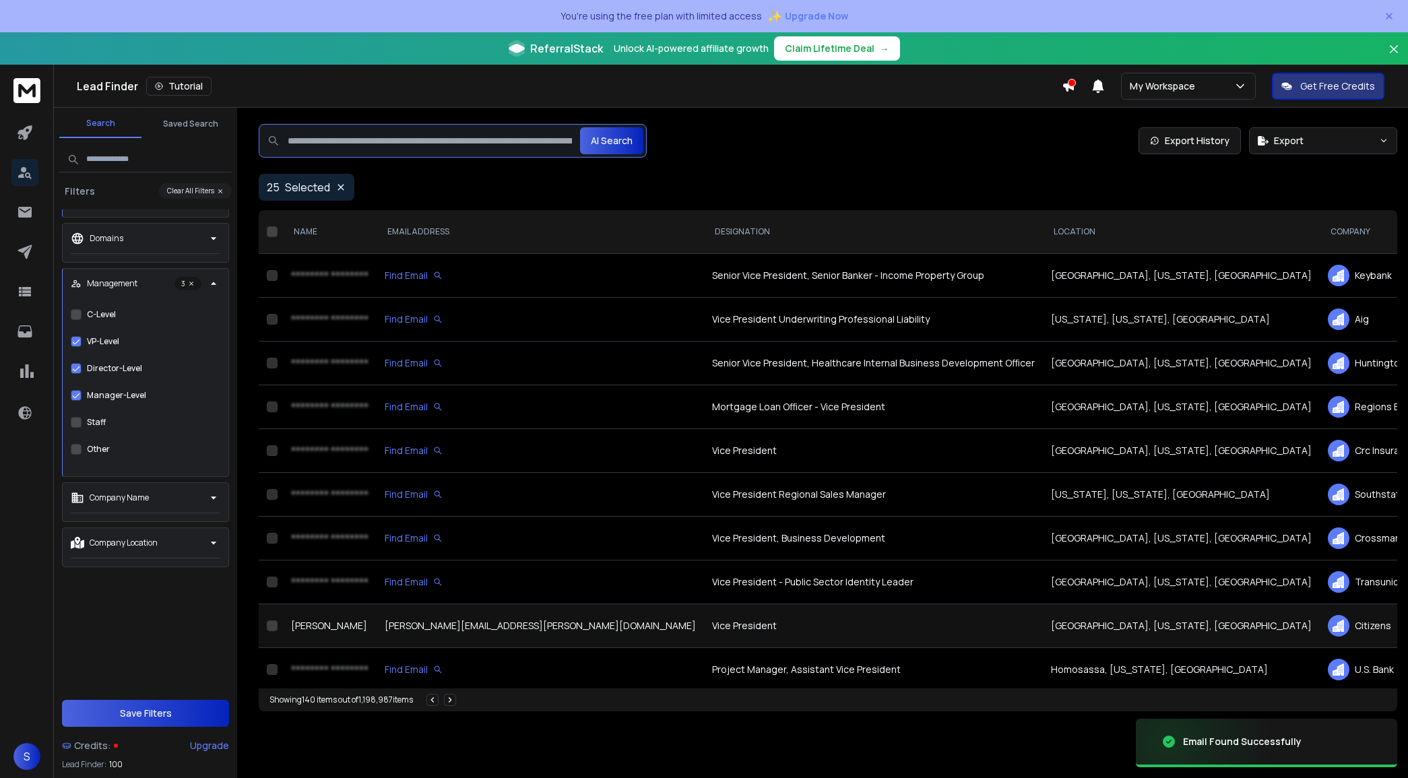
click at [274, 622] on button "button" at bounding box center [272, 626] width 11 height 11
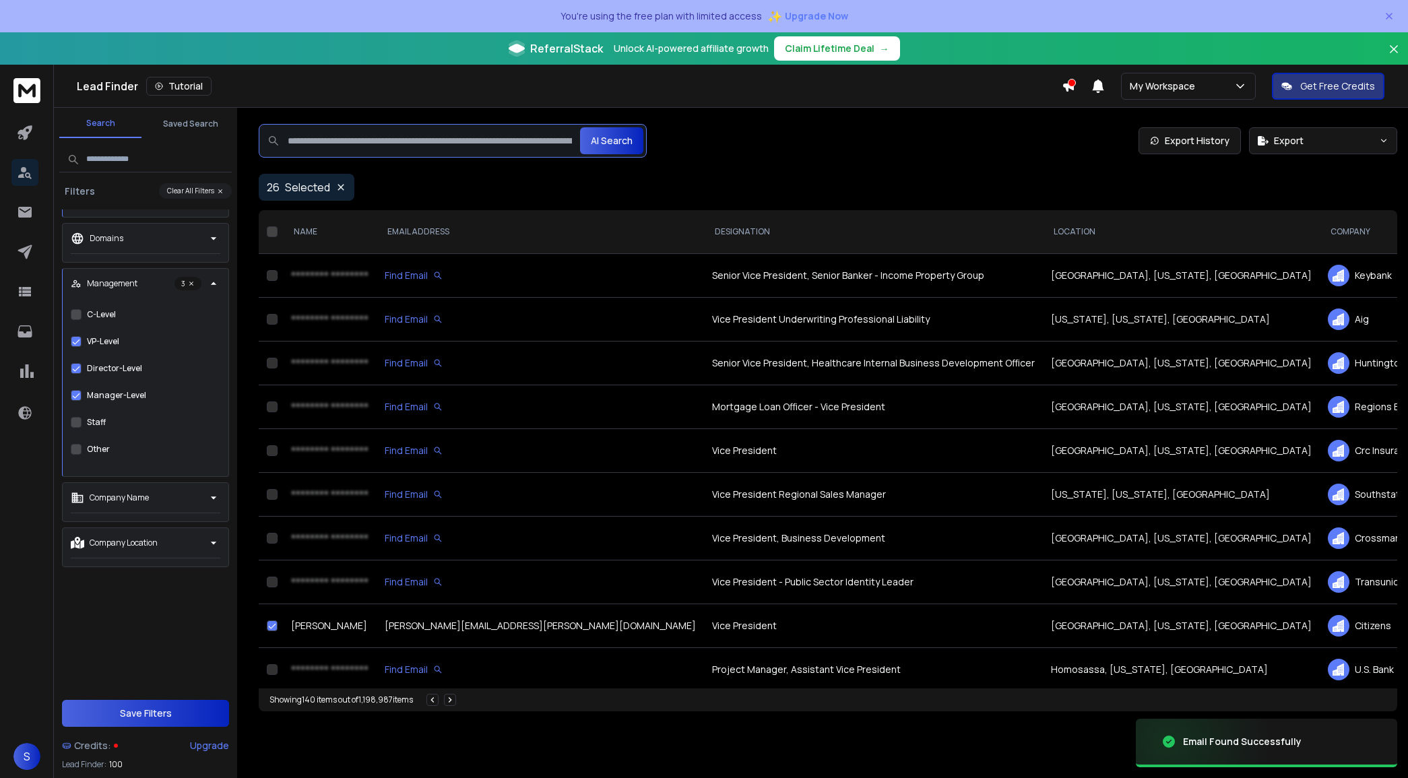
click at [456, 622] on icon at bounding box center [450, 700] width 11 height 11
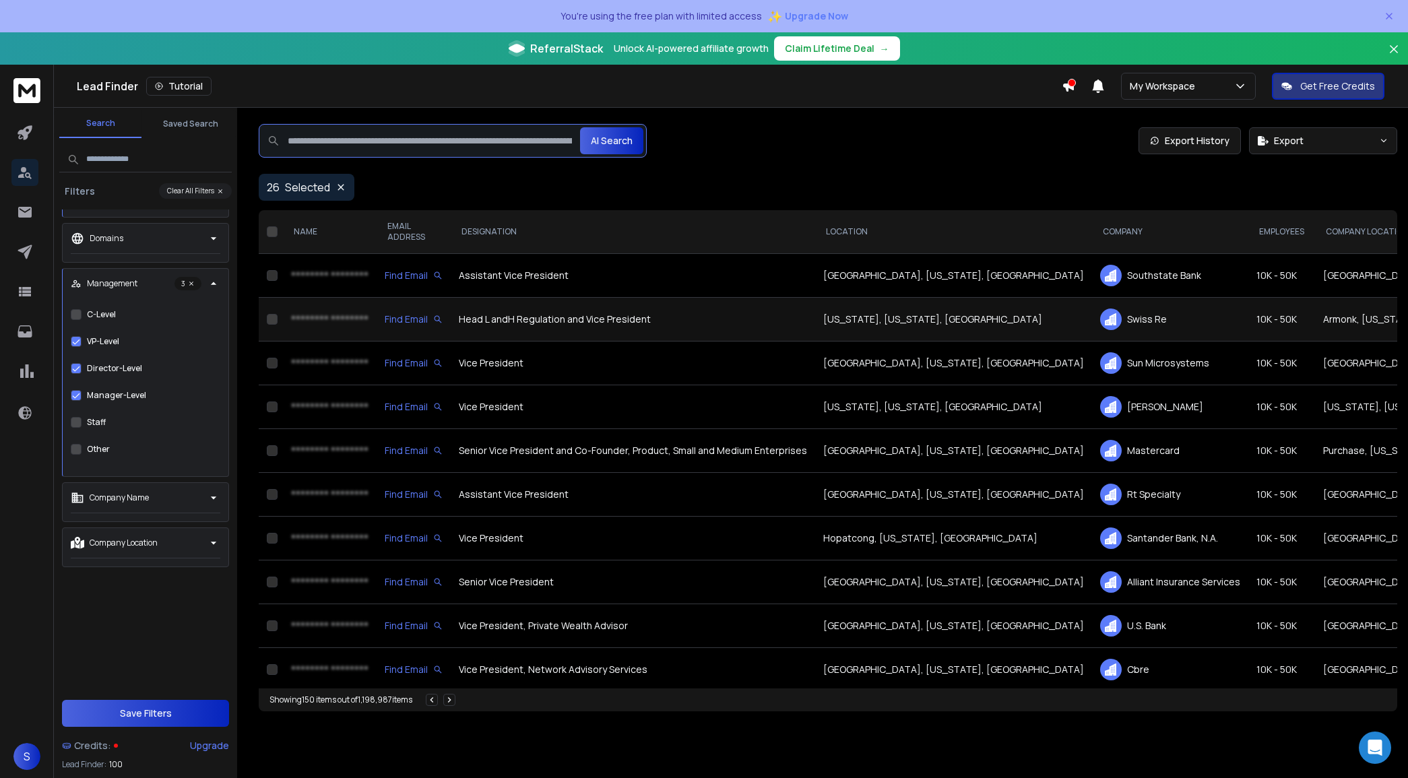
click at [274, 315] on button "button" at bounding box center [272, 319] width 11 height 11
click at [392, 321] on div "Find Email" at bounding box center [414, 319] width 58 height 13
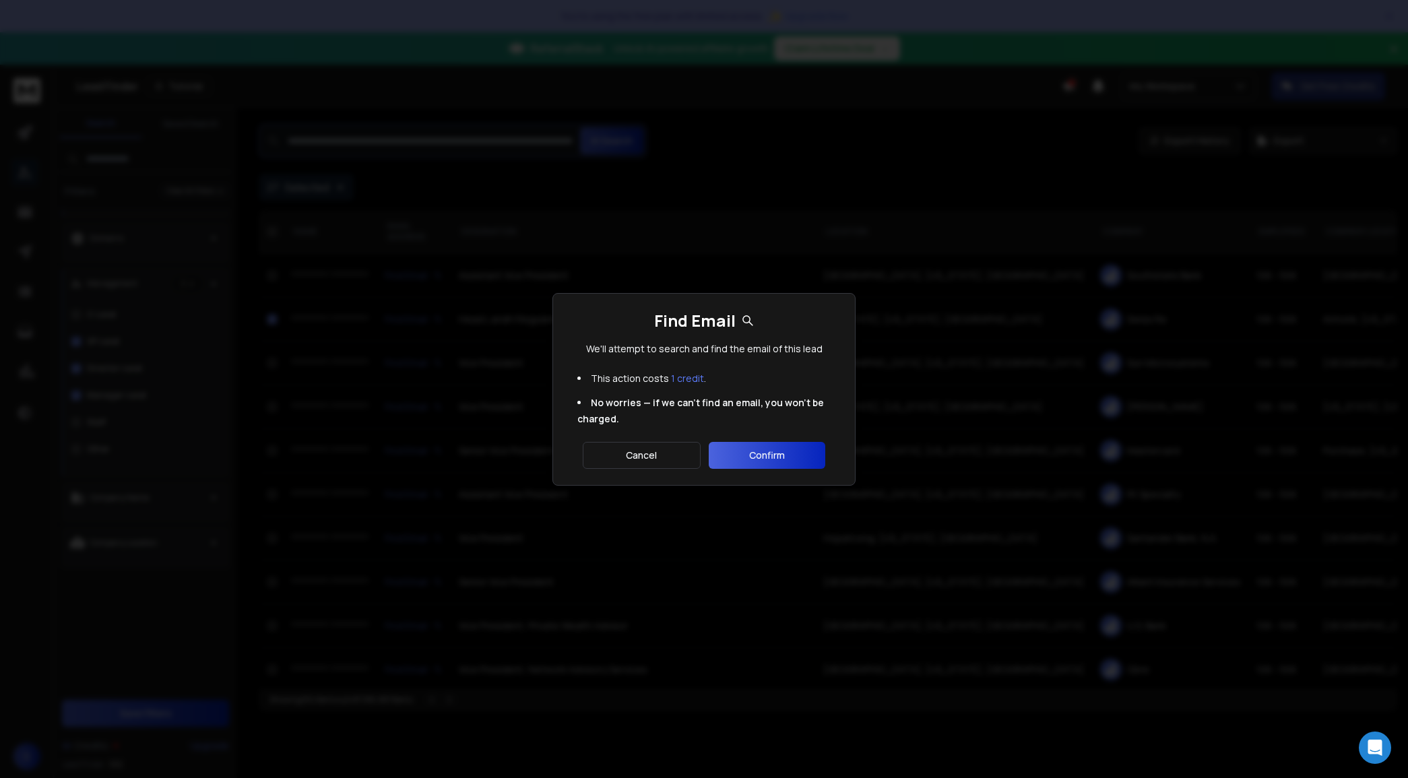
click at [797, 451] on button "Confirm" at bounding box center [767, 455] width 117 height 27
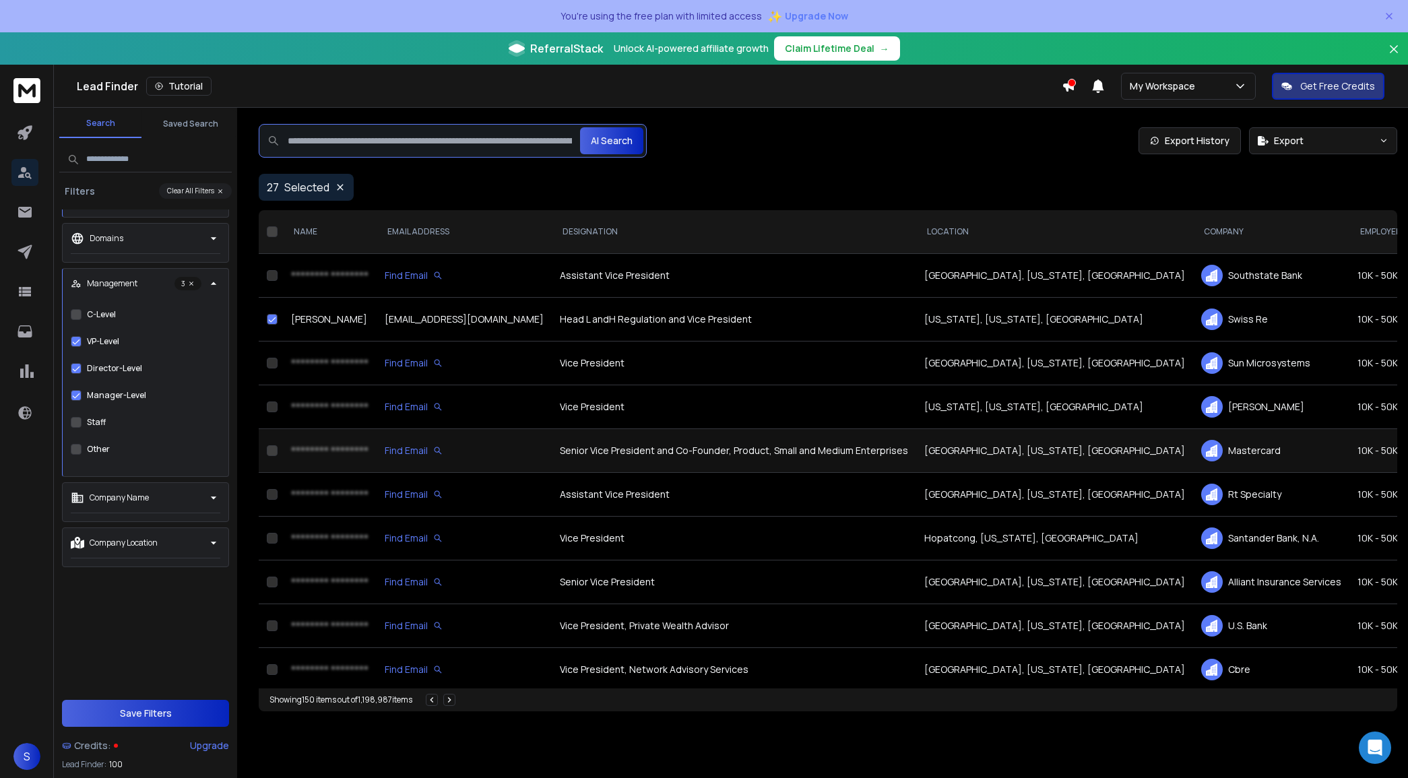
click at [398, 449] on div "Find Email" at bounding box center [464, 450] width 159 height 13
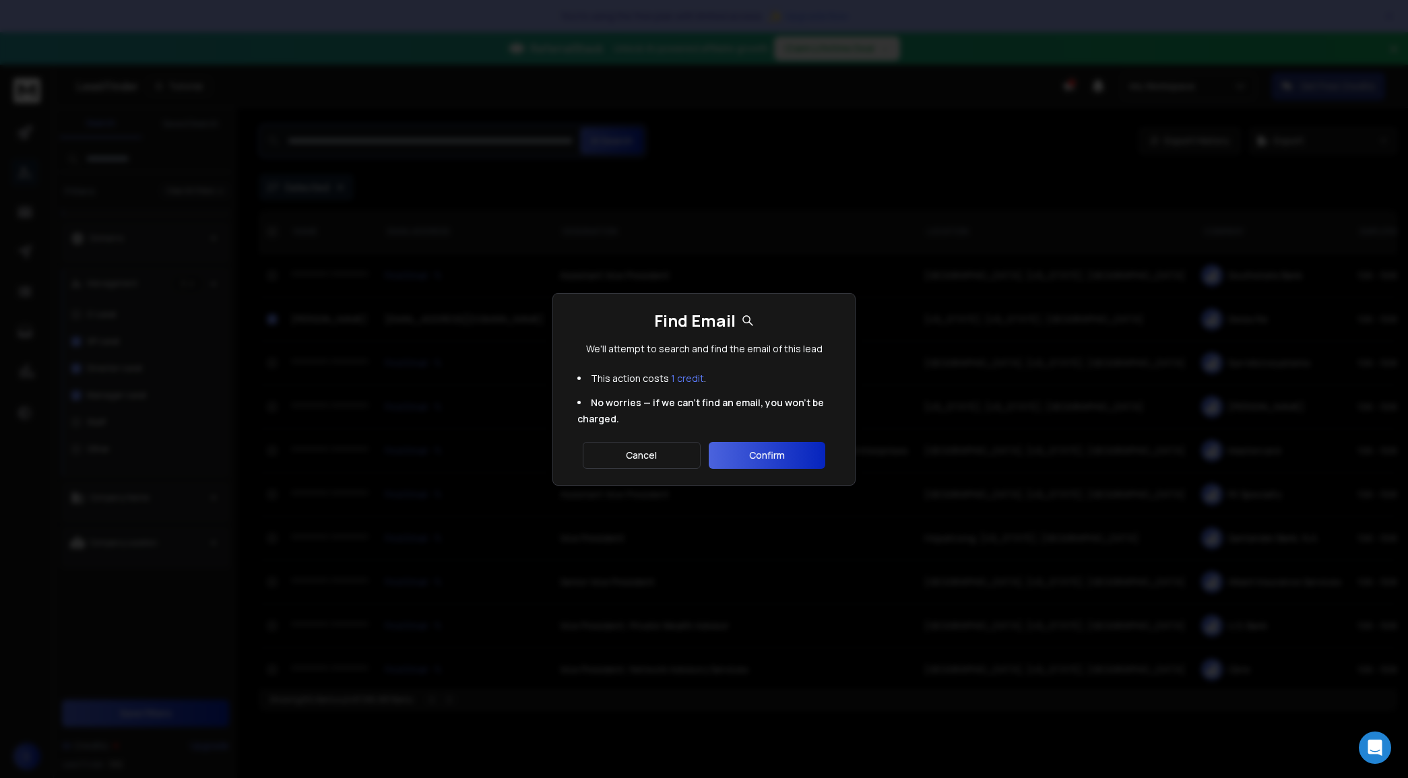
click at [766, 456] on button "Confirm" at bounding box center [767, 455] width 117 height 27
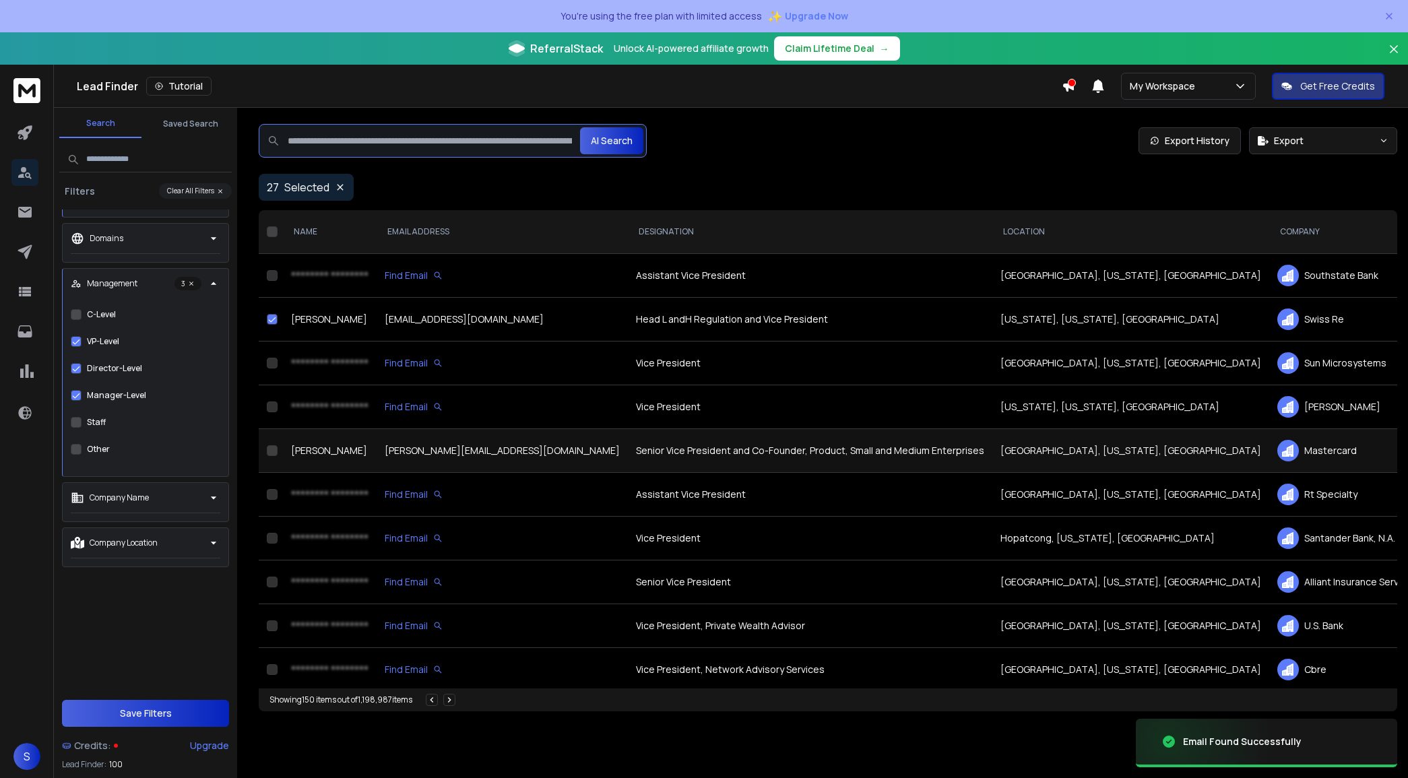
click at [273, 449] on button "button" at bounding box center [272, 450] width 11 height 11
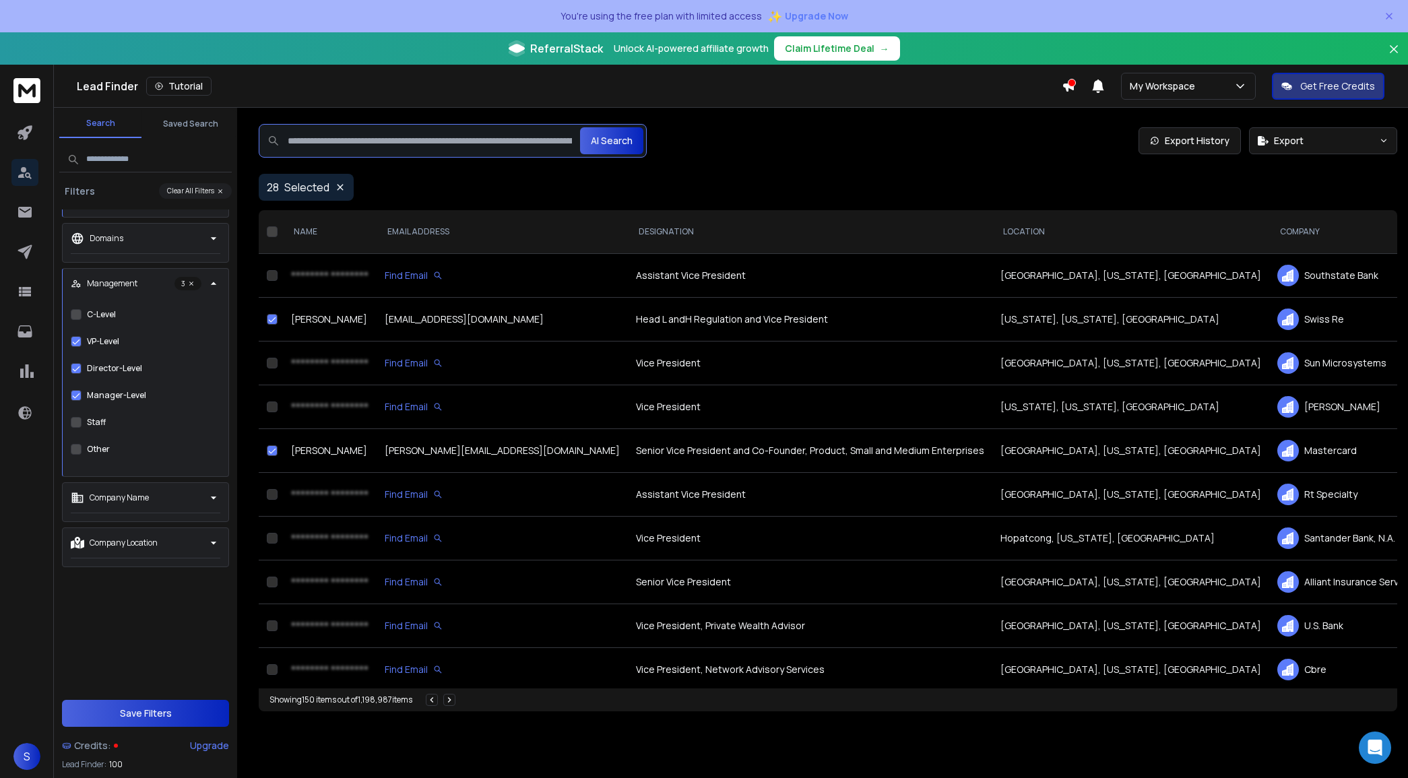
click at [455, 622] on icon at bounding box center [449, 700] width 11 height 11
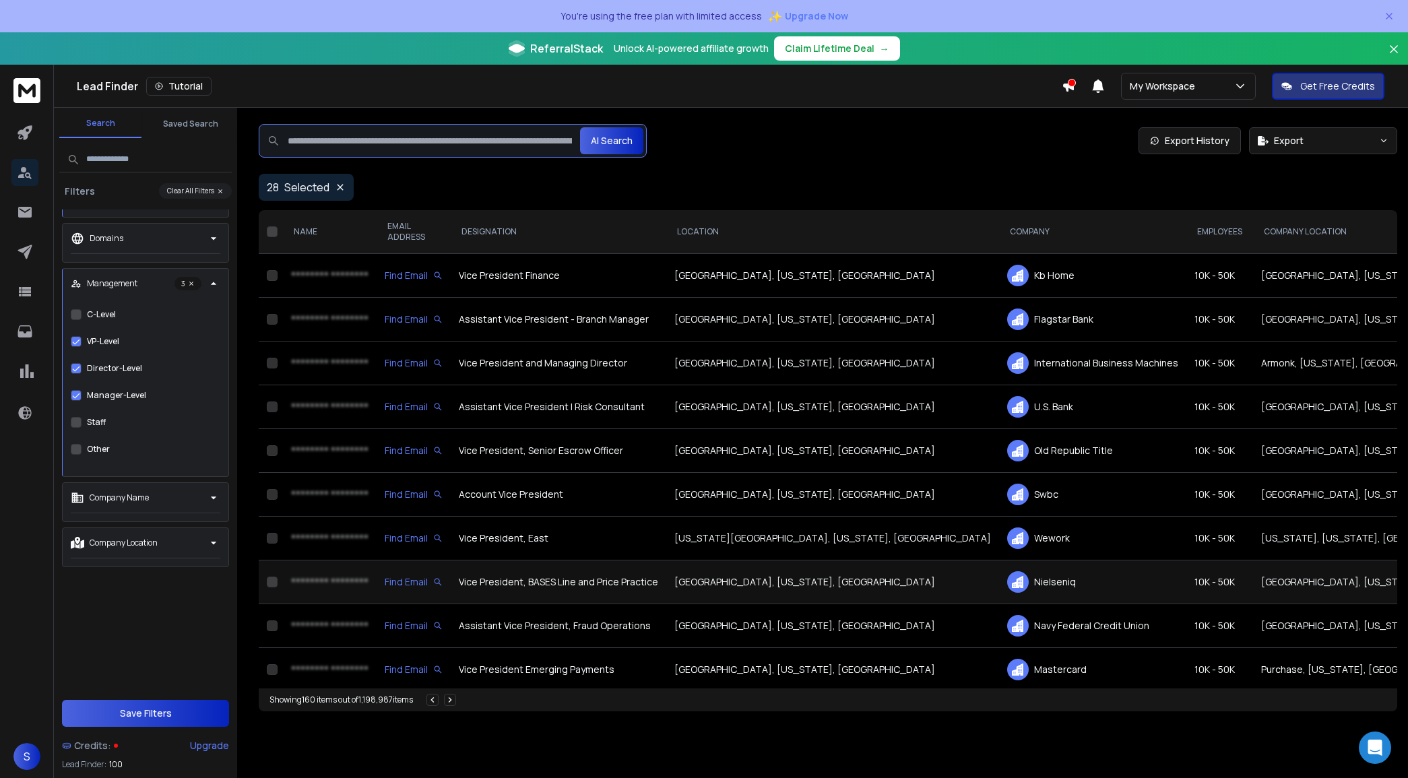
click at [394, 584] on div "Find Email" at bounding box center [414, 581] width 58 height 13
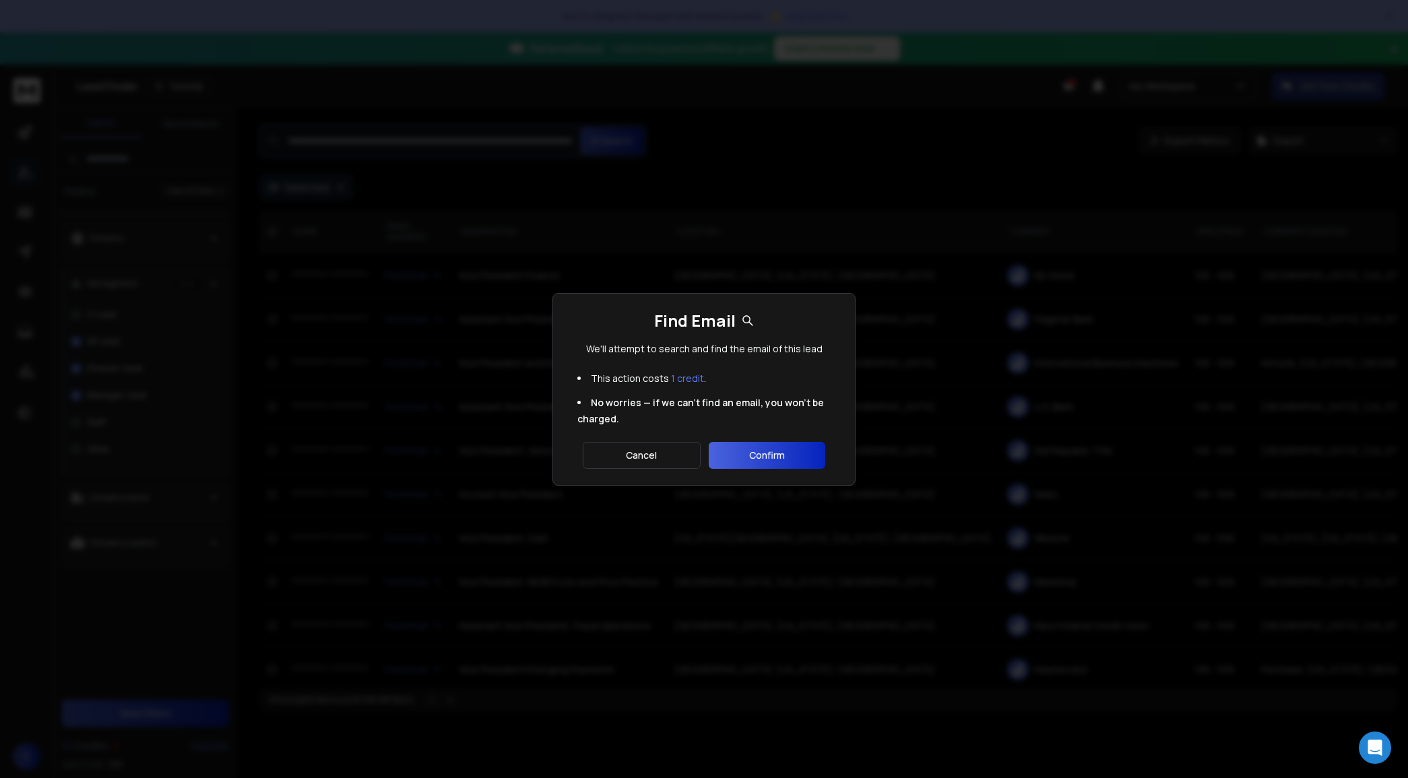
click at [766, 458] on button "Confirm" at bounding box center [767, 455] width 117 height 27
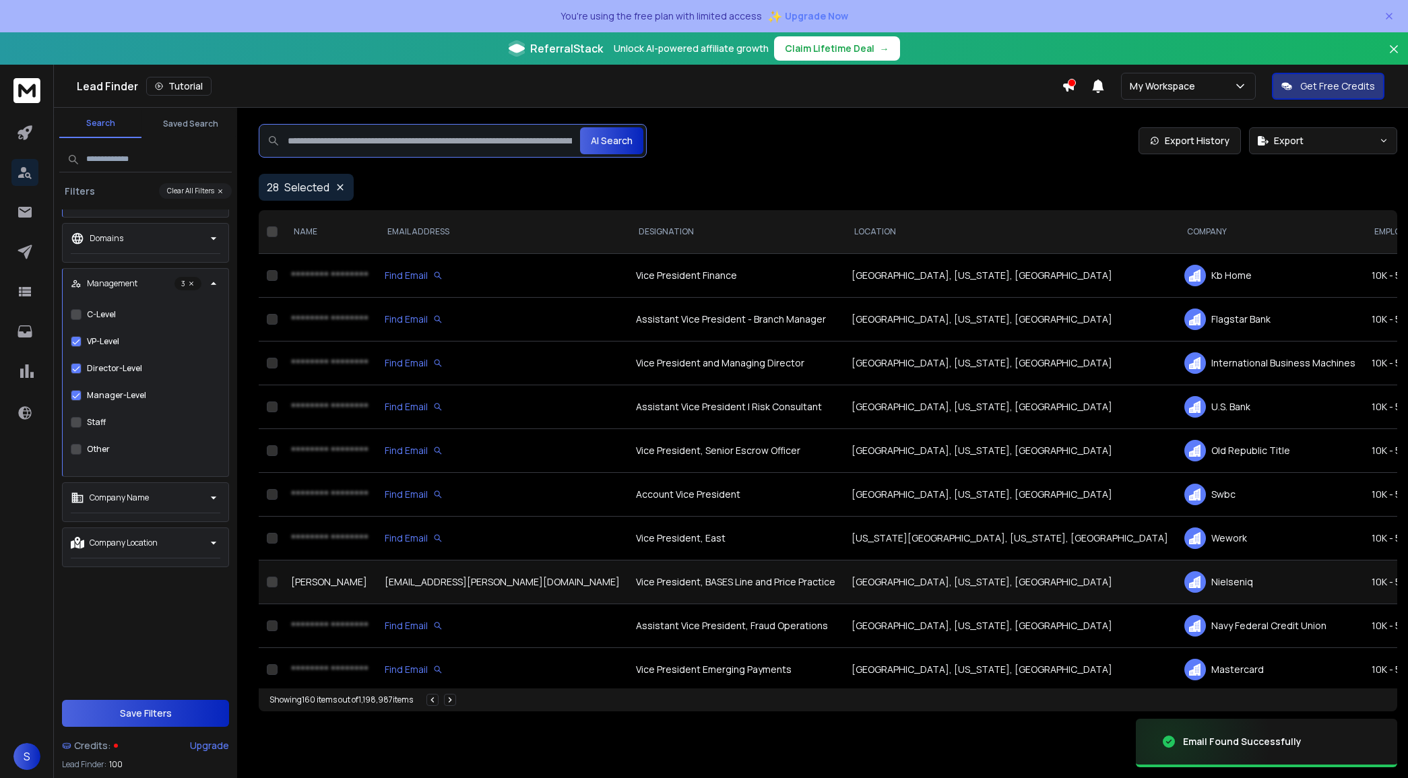
click at [274, 580] on button "button" at bounding box center [272, 582] width 11 height 11
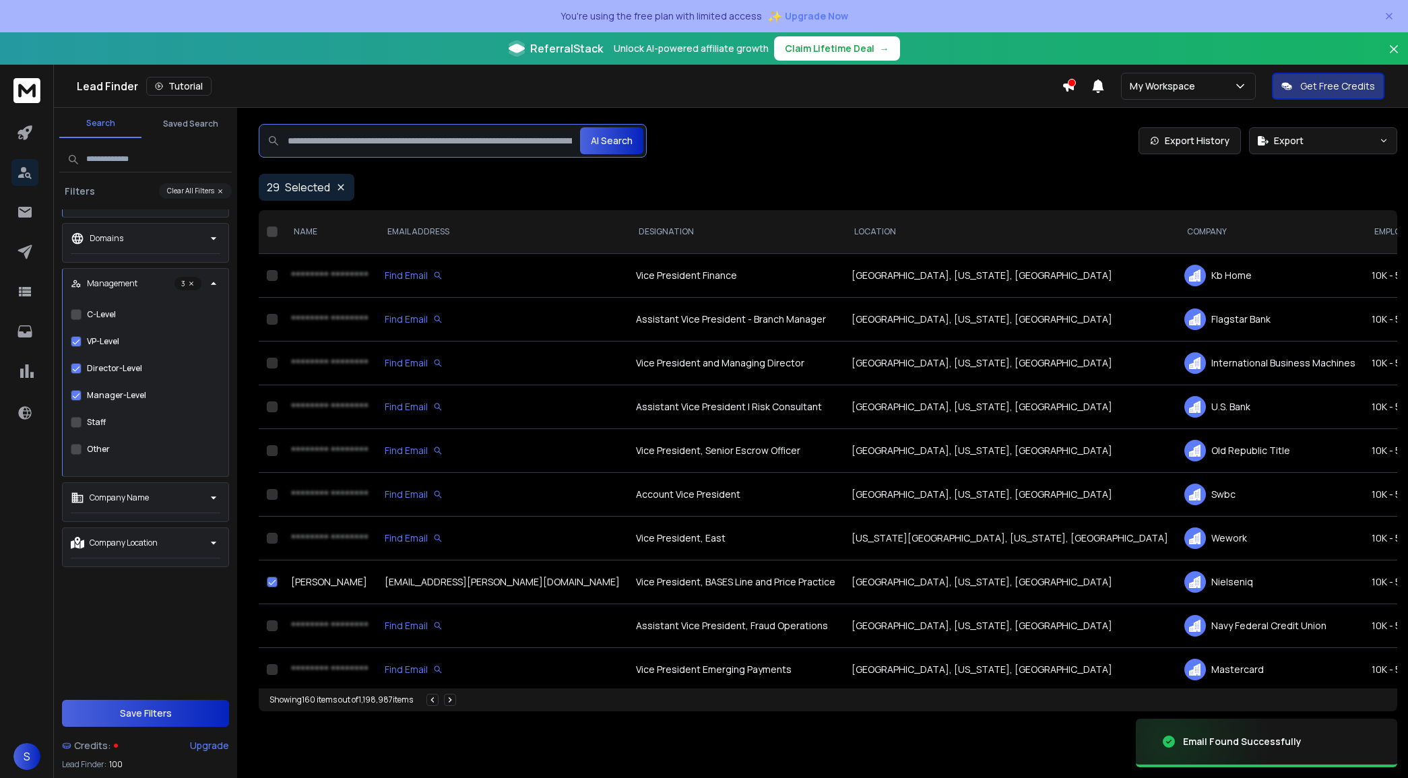
click at [452, 622] on icon at bounding box center [450, 700] width 11 height 11
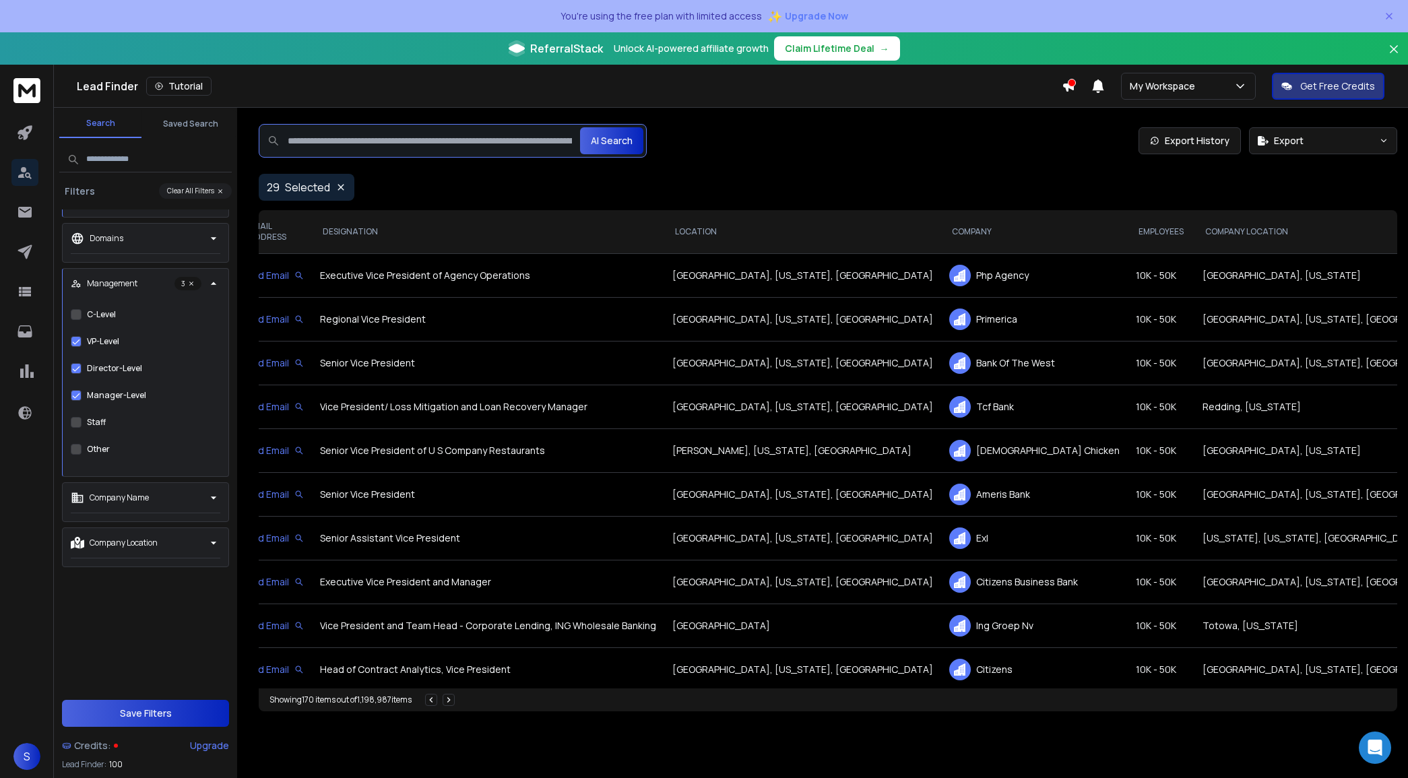
scroll to position [0, 158]
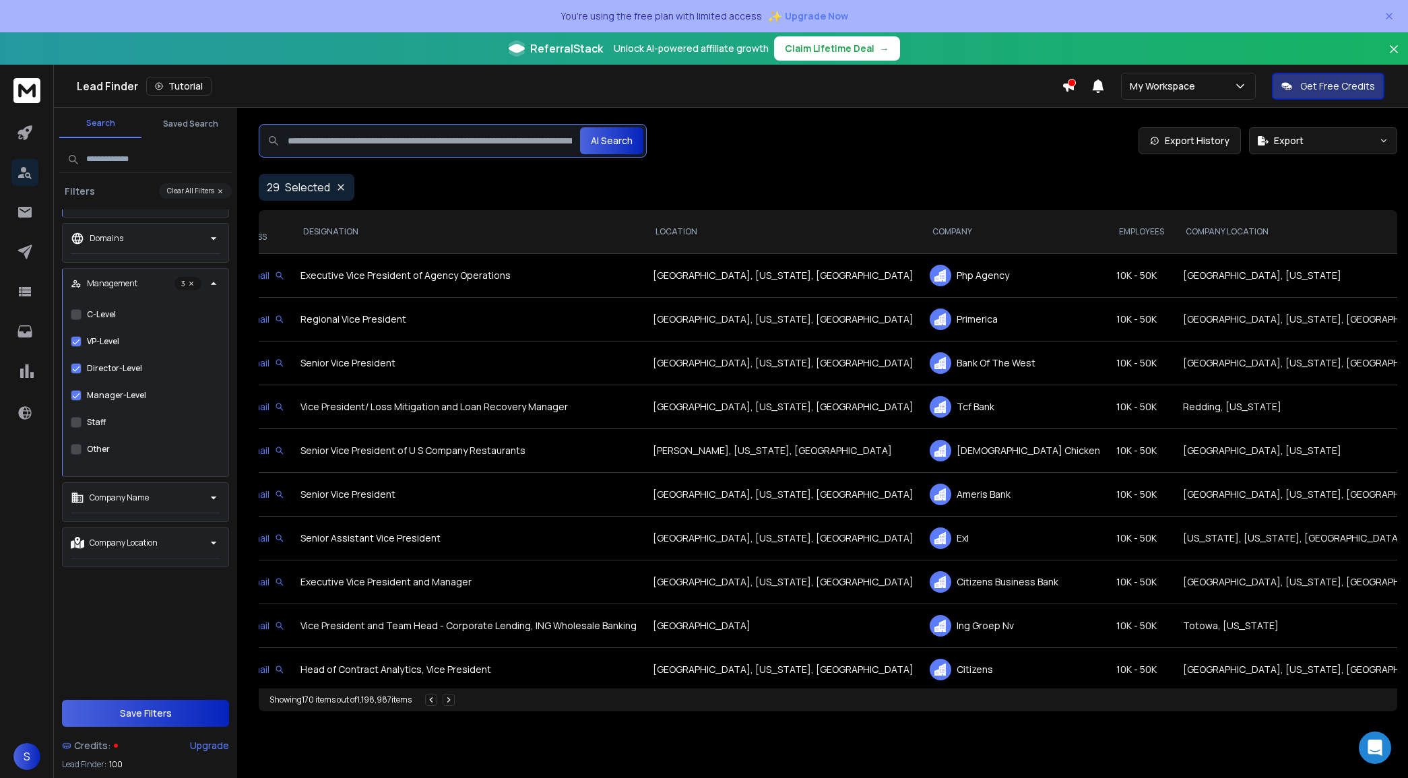
click at [454, 622] on icon at bounding box center [448, 700] width 11 height 11
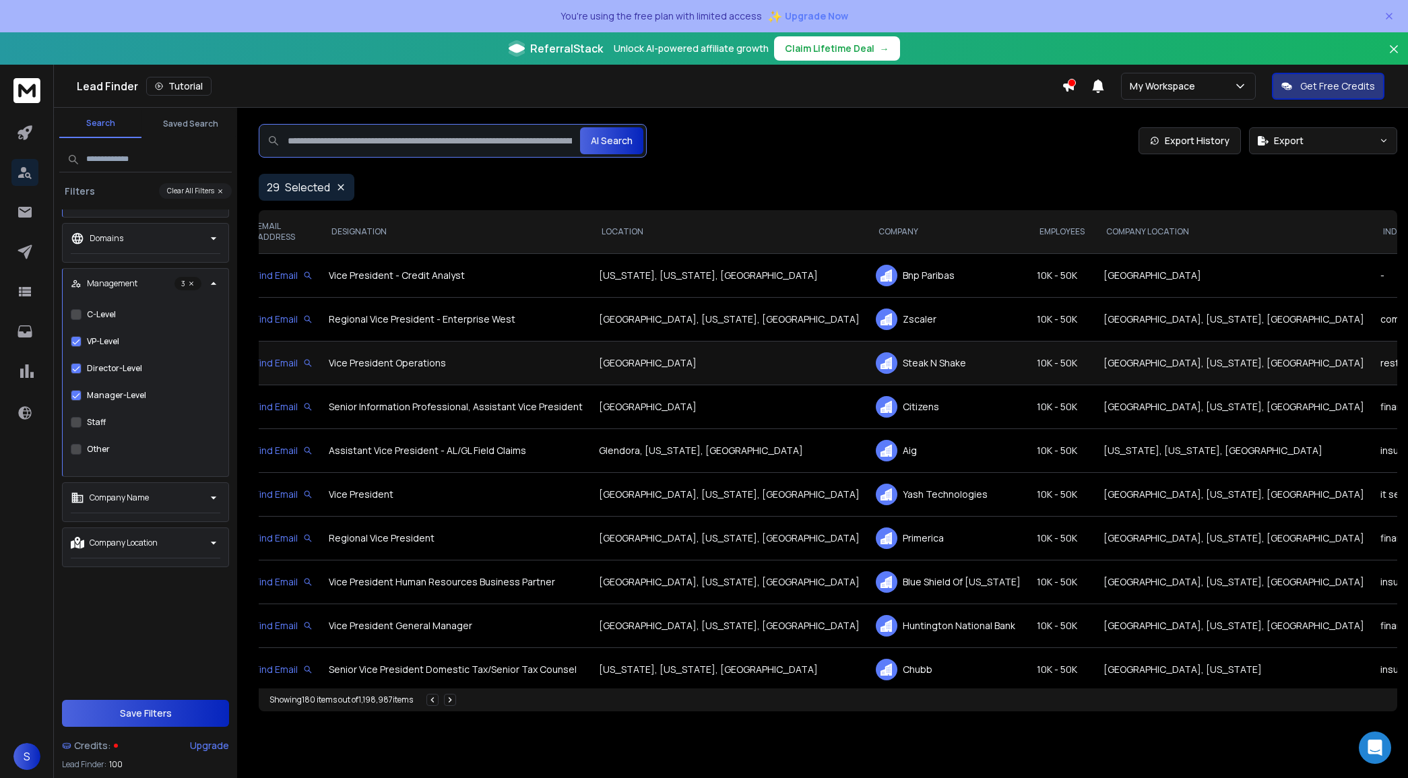
scroll to position [0, 0]
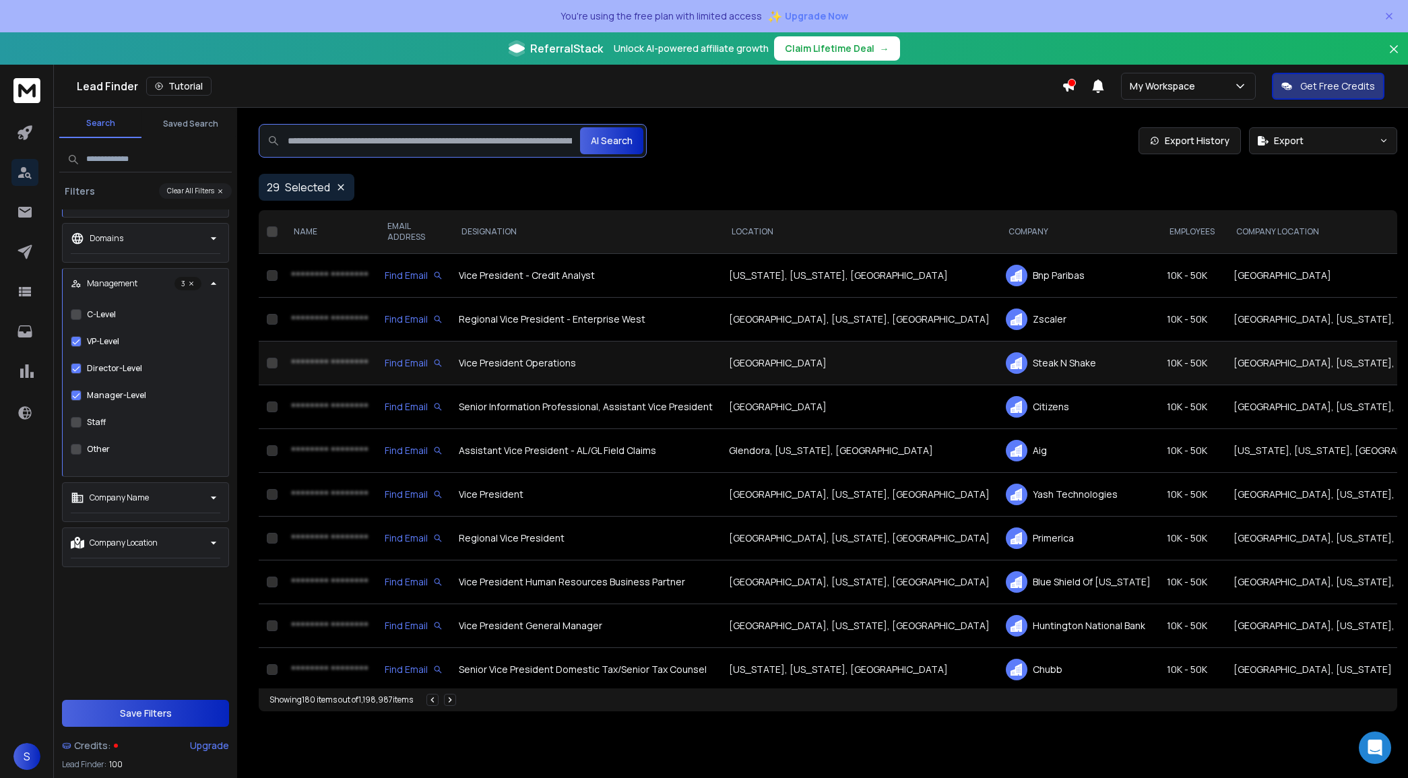
click at [385, 361] on div "Find Email" at bounding box center [414, 362] width 58 height 13
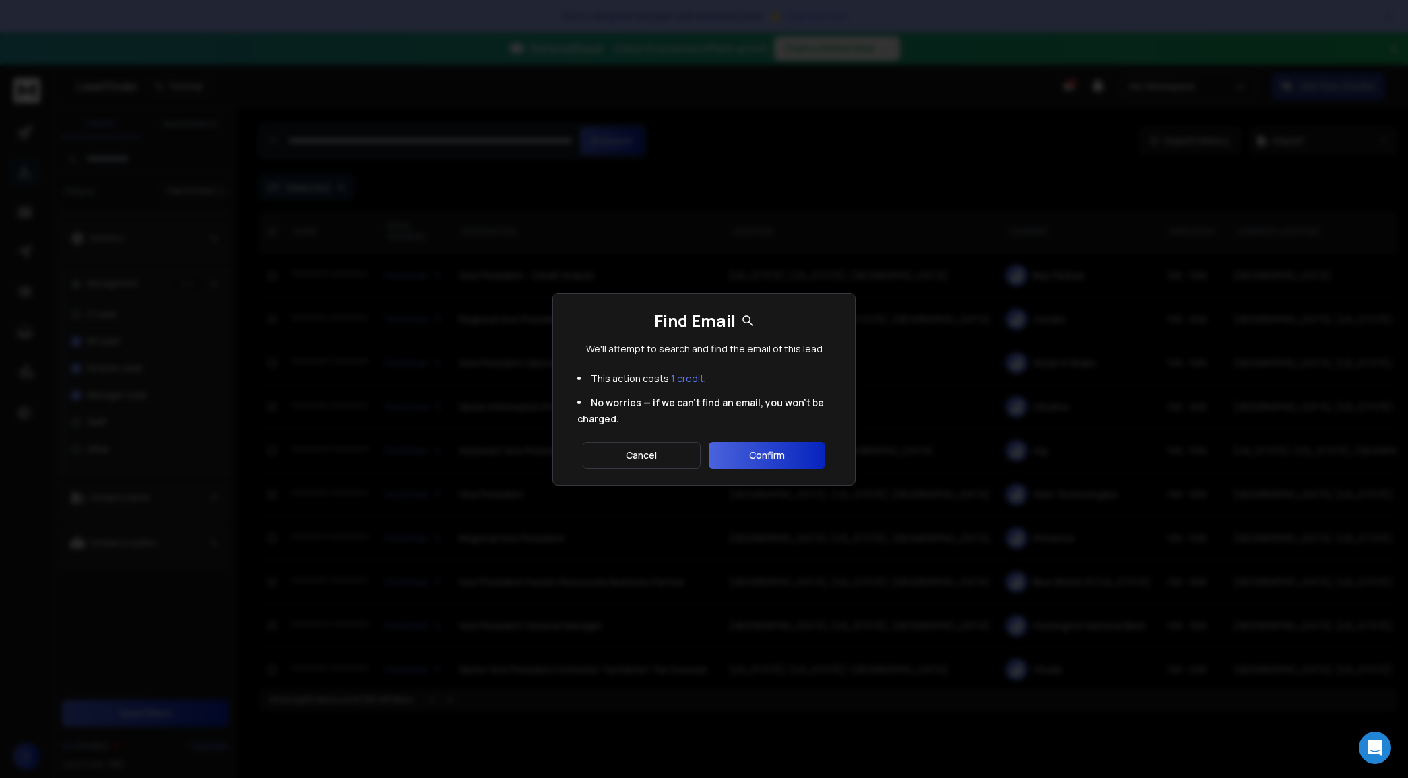
click at [761, 456] on button "Confirm" at bounding box center [767, 455] width 117 height 27
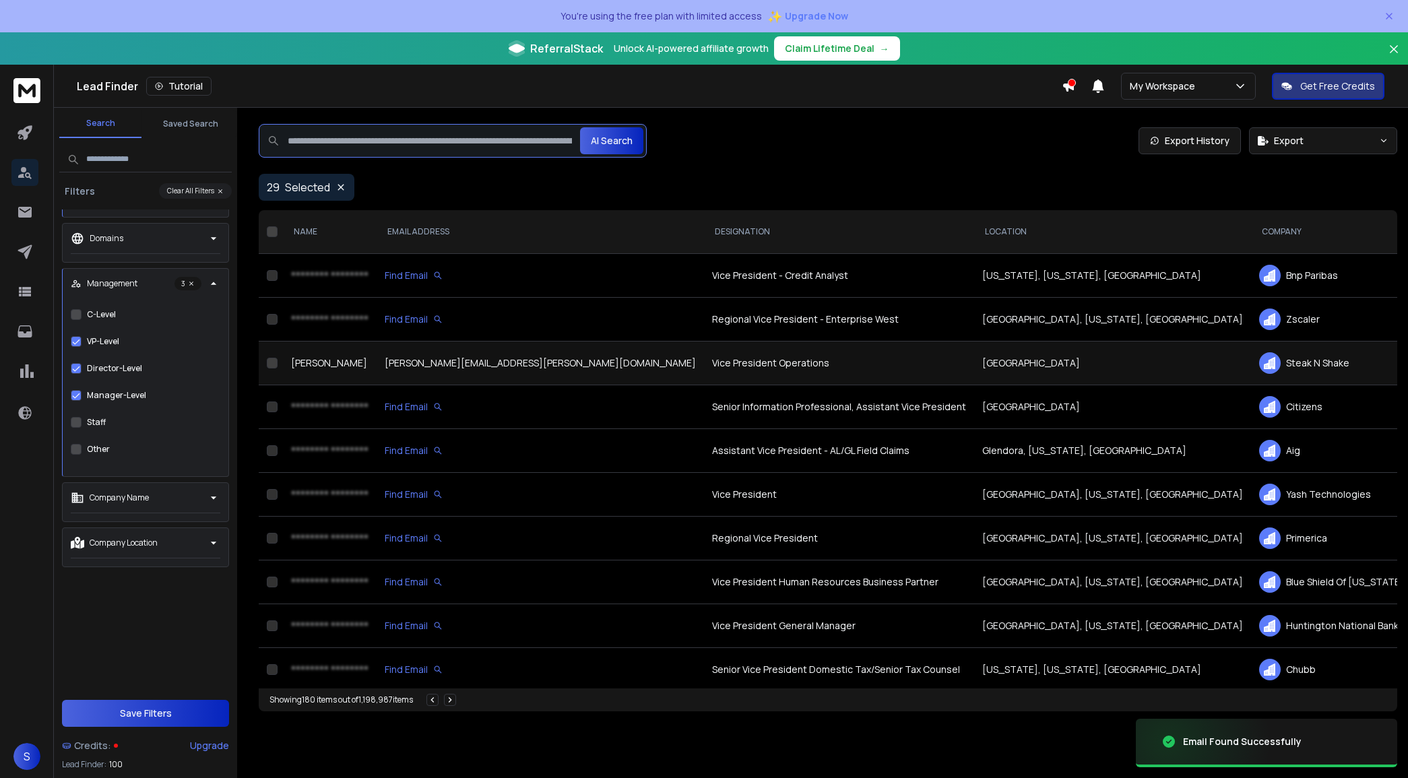
click at [270, 369] on button "button" at bounding box center [272, 363] width 11 height 11
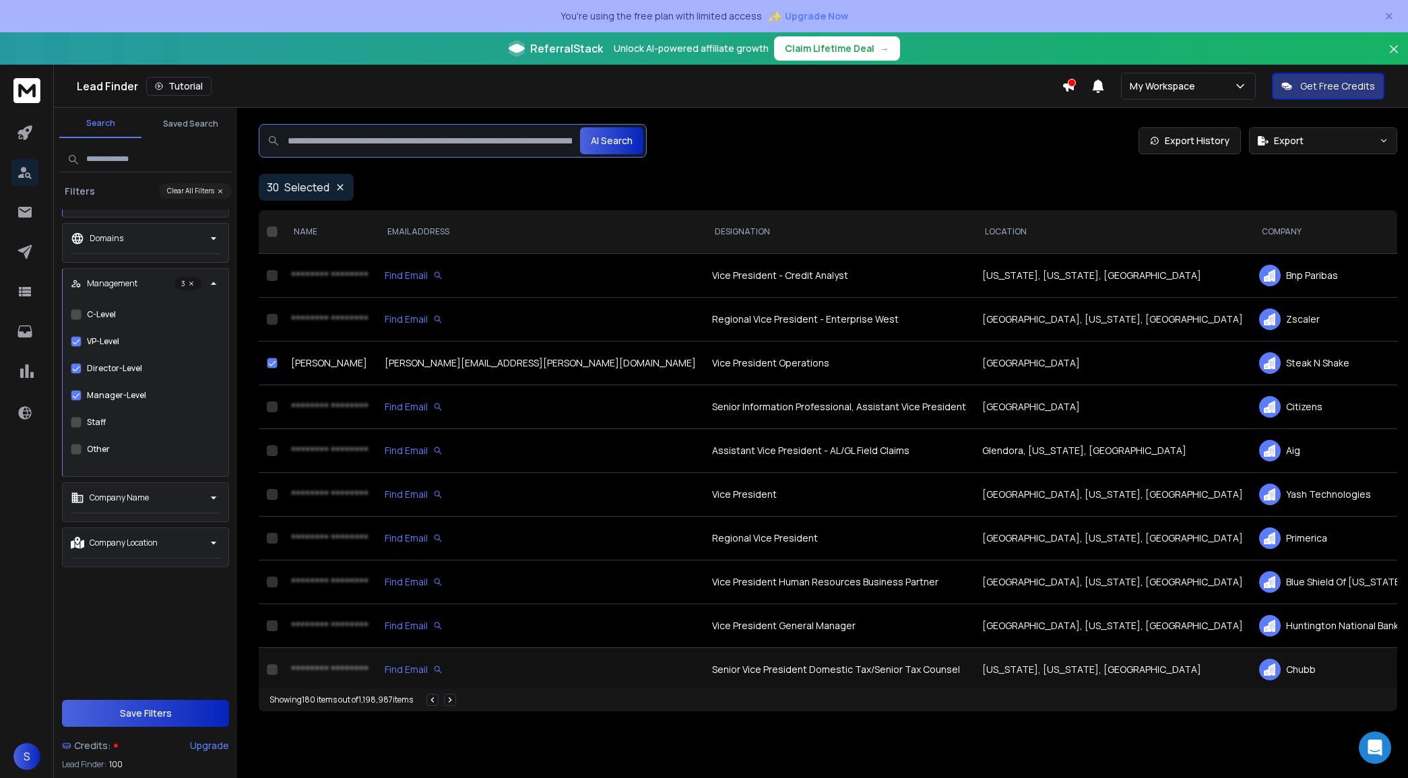
click at [273, 622] on button "button" at bounding box center [272, 669] width 11 height 11
click at [388, 622] on div "Find Email" at bounding box center [540, 669] width 311 height 13
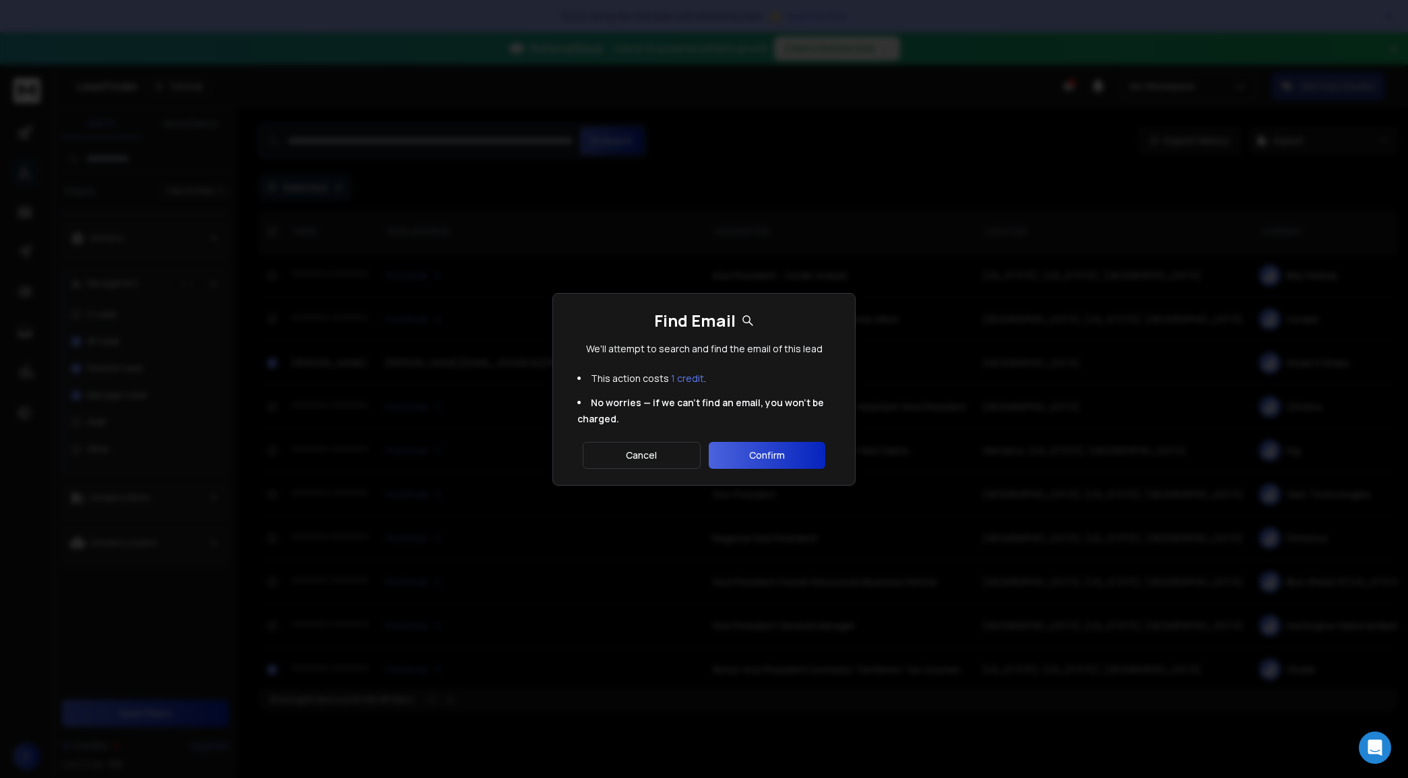
click at [776, 451] on button "Confirm" at bounding box center [767, 455] width 117 height 27
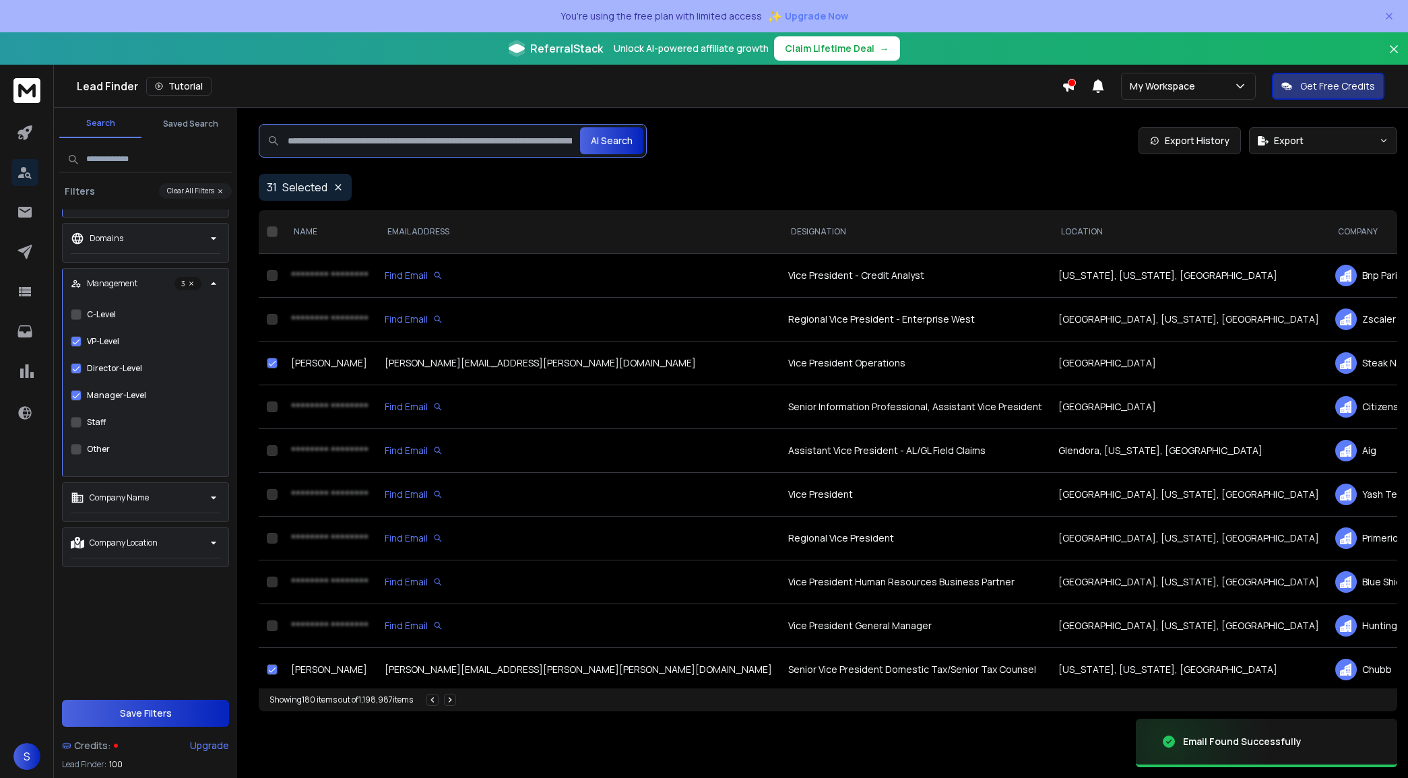
click at [454, 622] on icon at bounding box center [450, 700] width 11 height 11
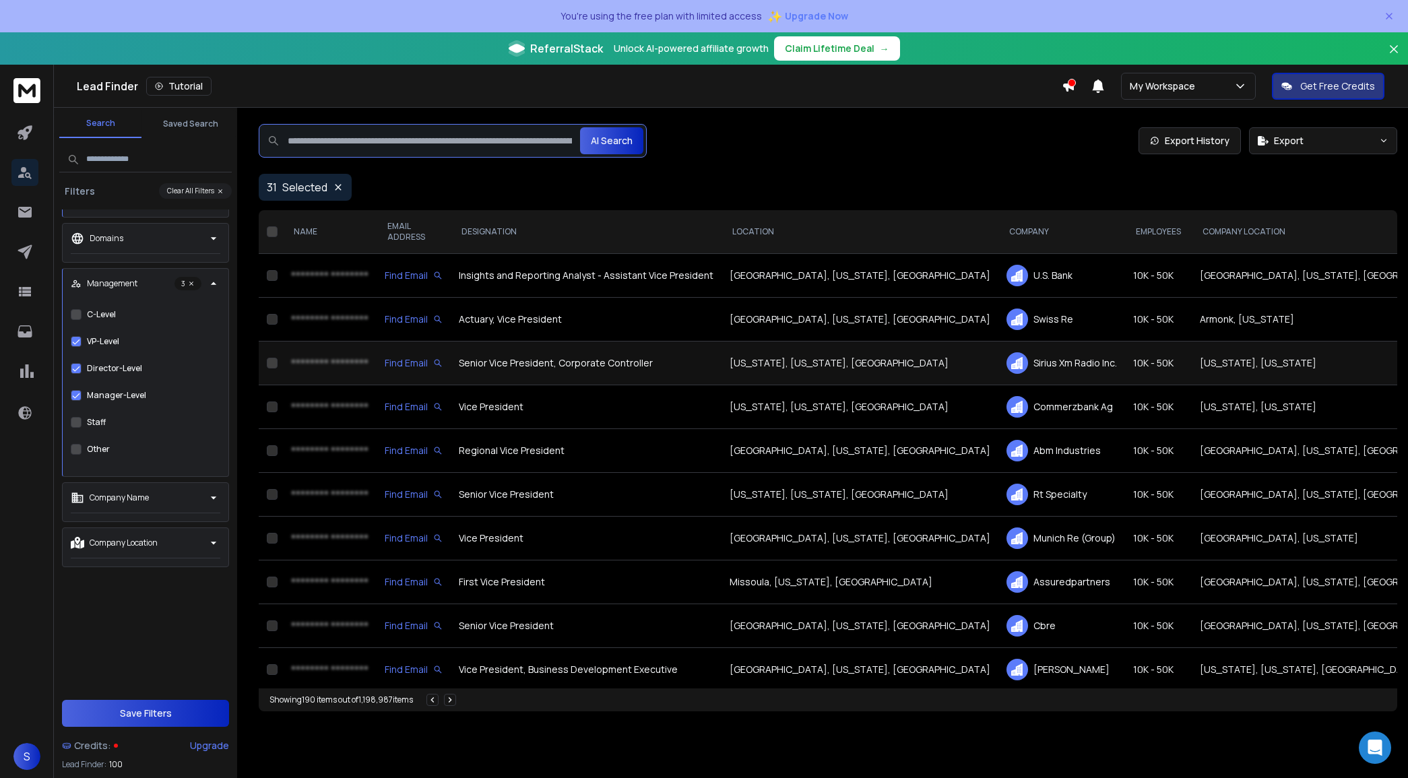
click at [266, 369] on td at bounding box center [271, 364] width 24 height 44
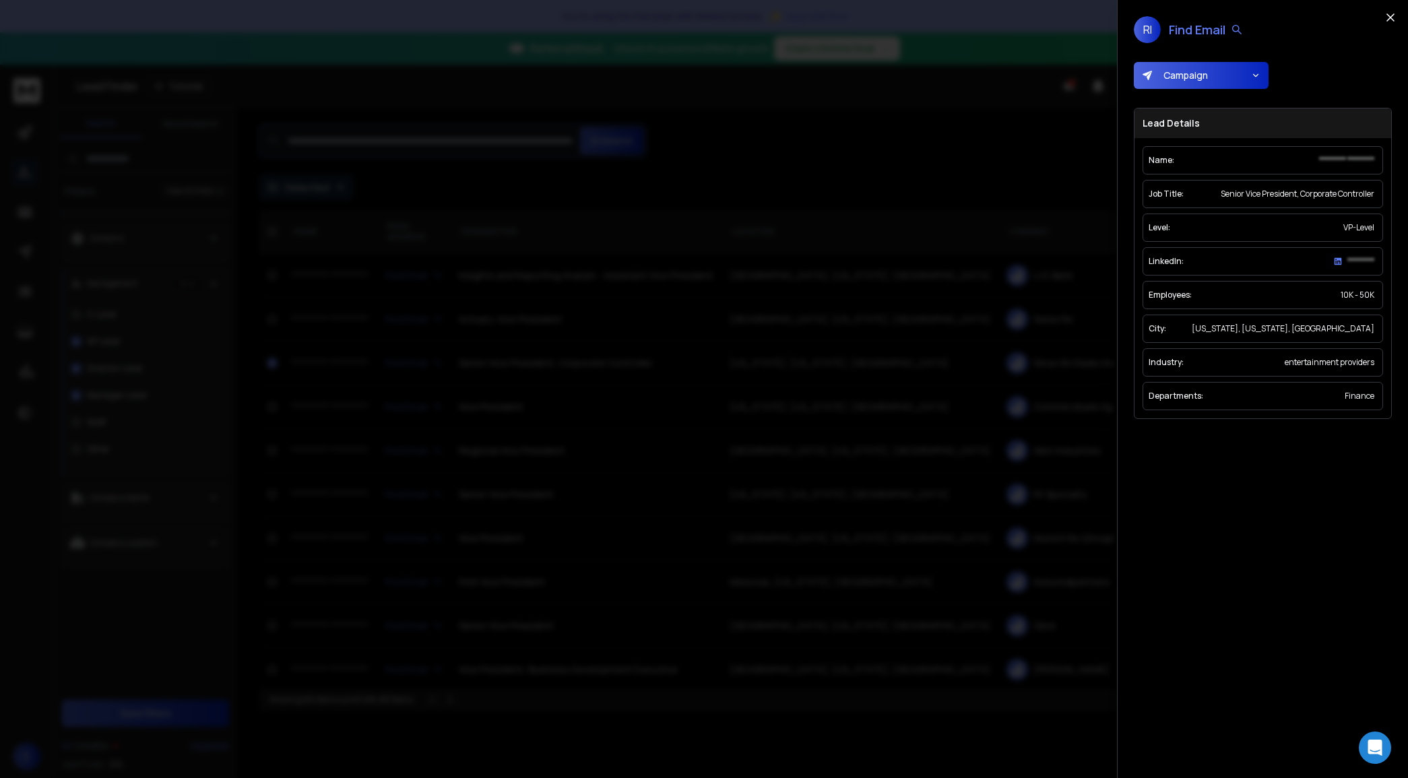
click at [1126, 11] on icon "button" at bounding box center [1390, 17] width 13 height 13
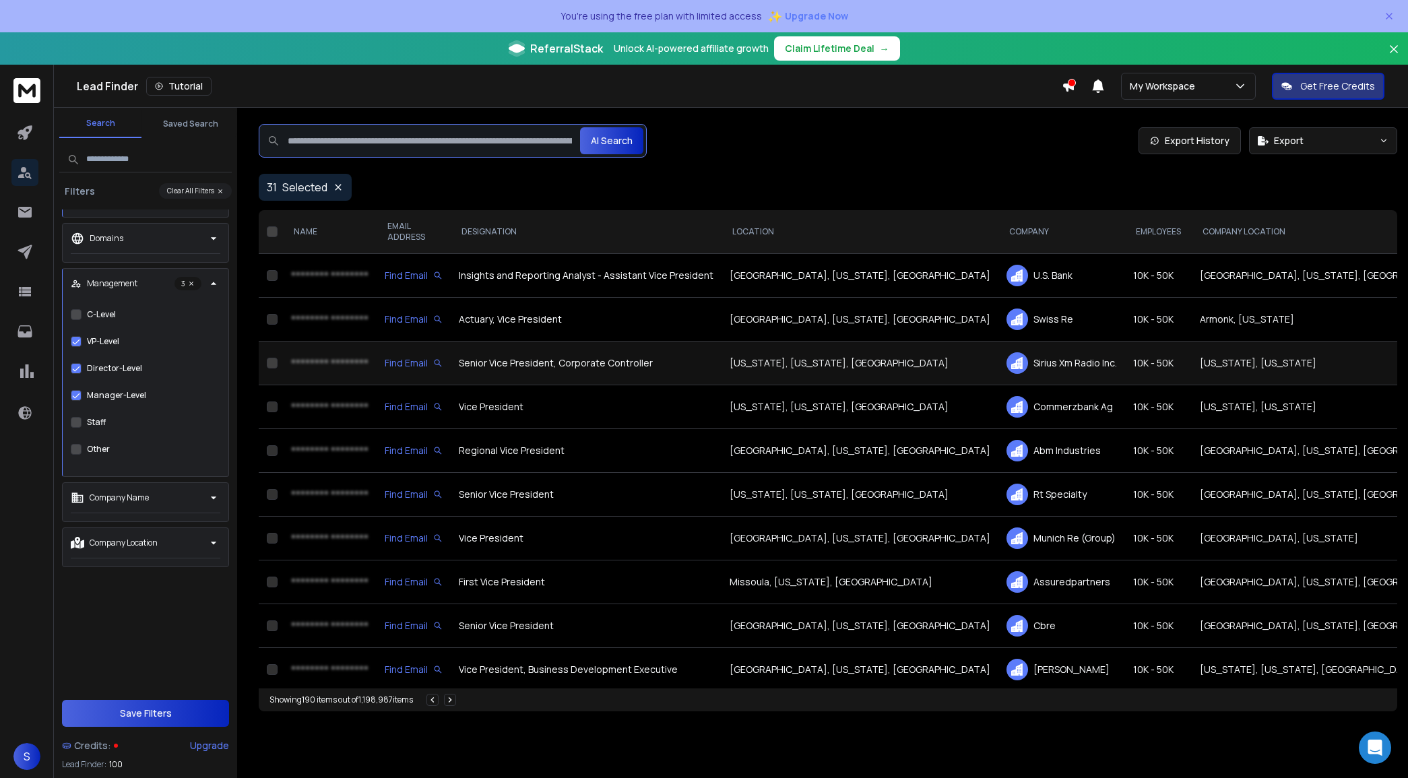
click at [406, 359] on div "Find Email" at bounding box center [414, 362] width 58 height 13
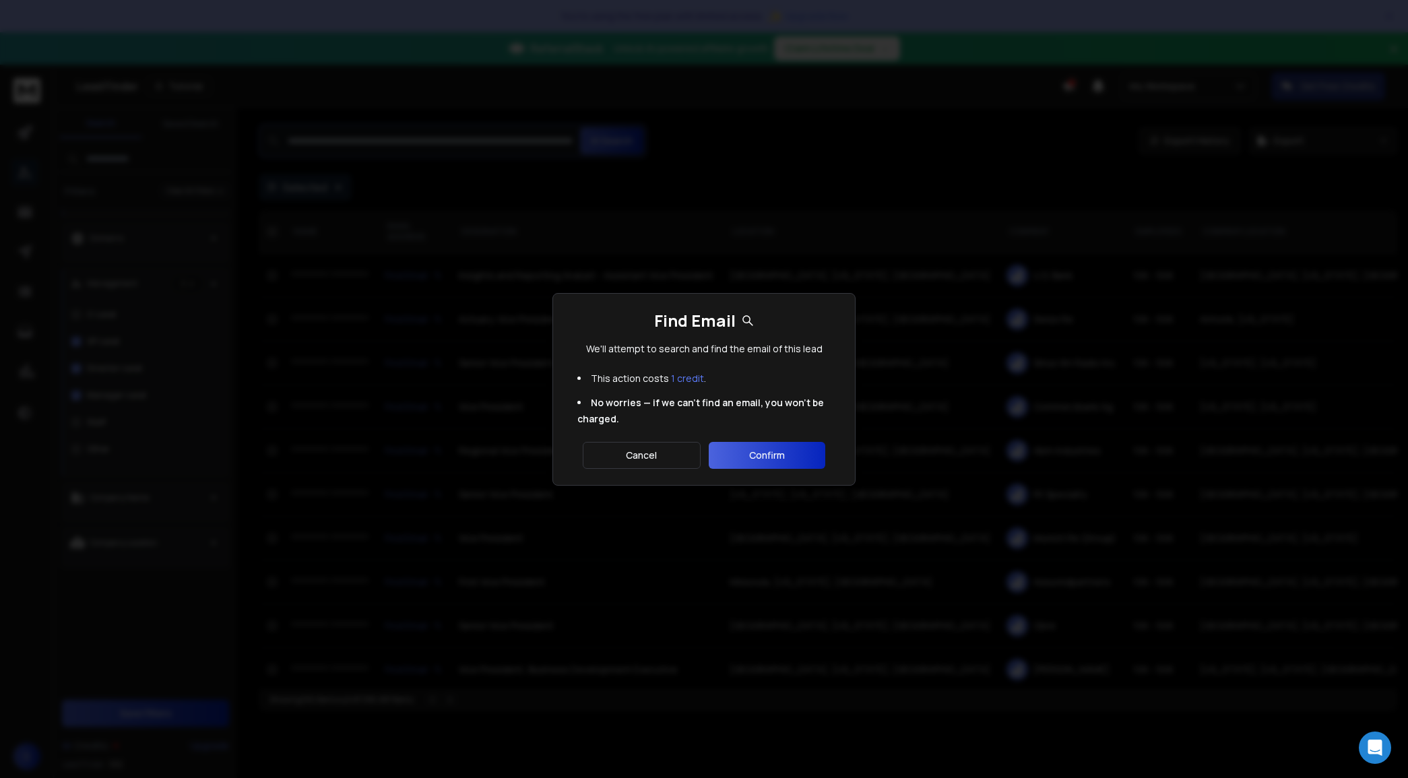
click at [807, 457] on button "Confirm" at bounding box center [767, 455] width 117 height 27
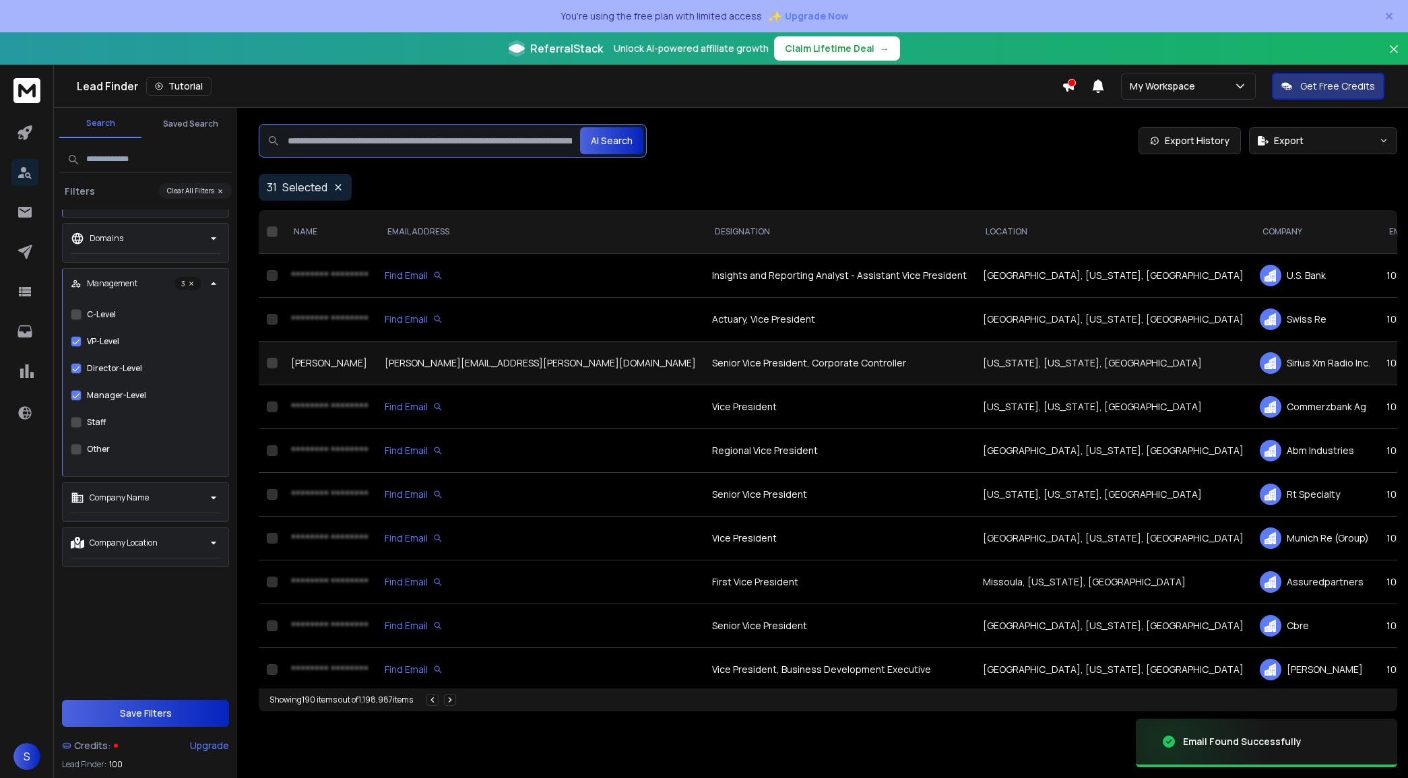
click at [271, 364] on button "button" at bounding box center [272, 363] width 11 height 11
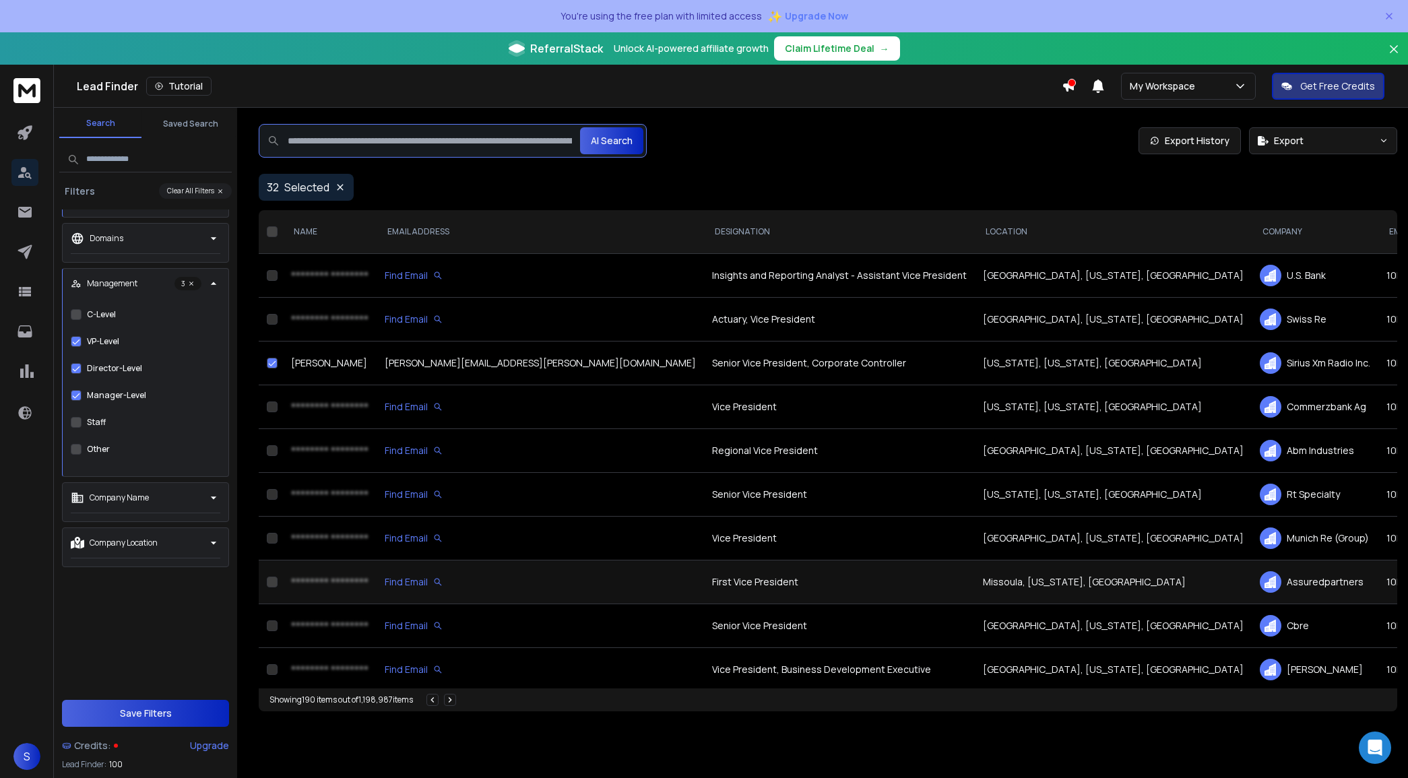
click at [274, 582] on button "button" at bounding box center [272, 582] width 11 height 11
click at [387, 581] on div "Find Email" at bounding box center [540, 581] width 311 height 13
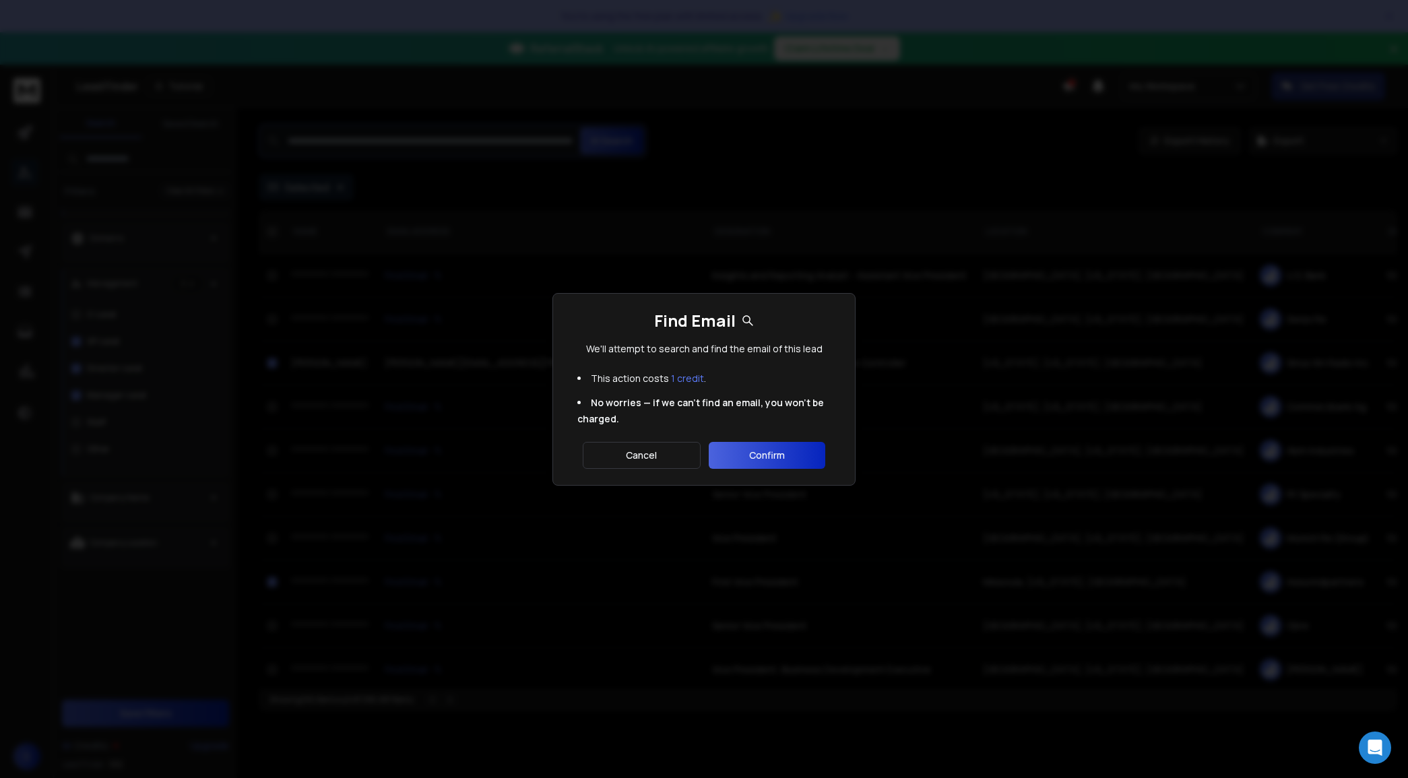
click at [789, 452] on button "Confirm" at bounding box center [767, 455] width 117 height 27
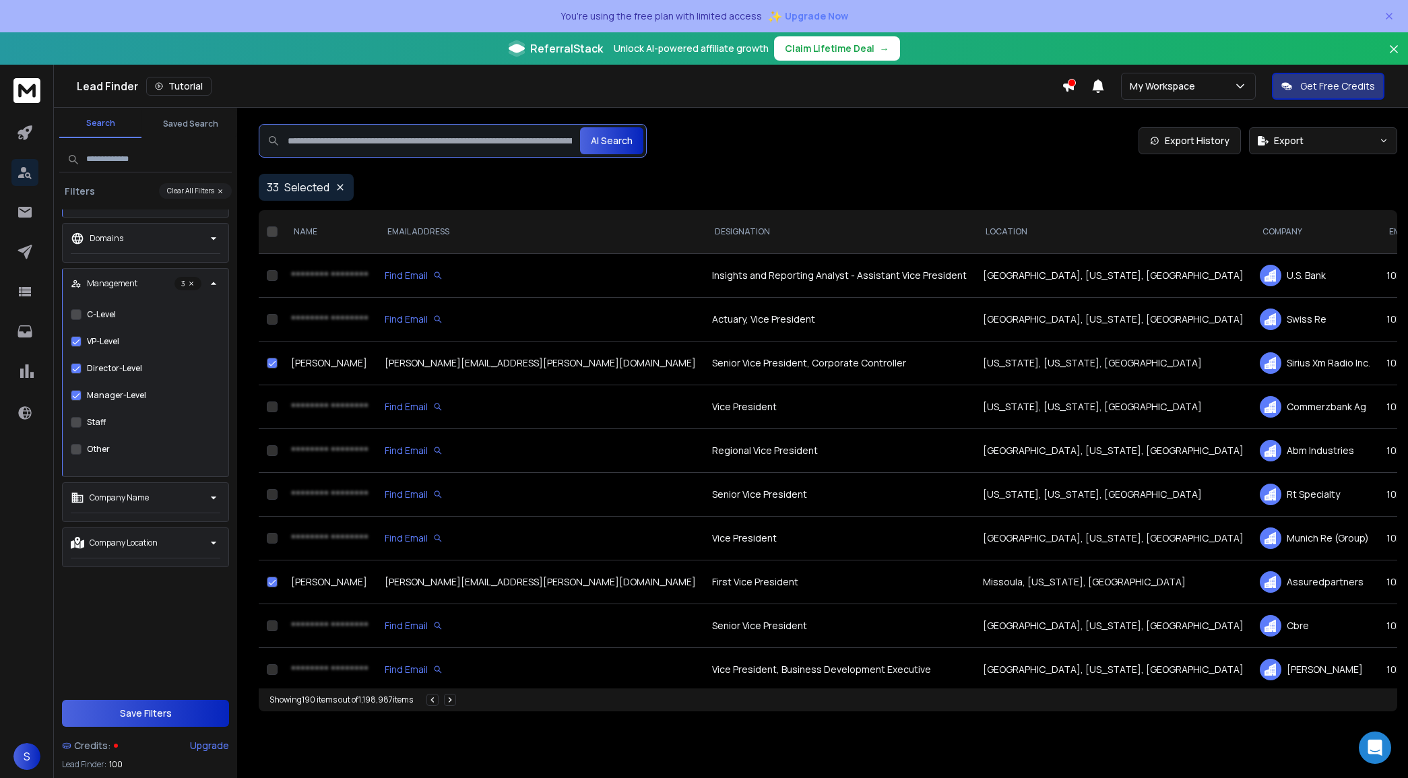
click at [453, 622] on icon at bounding box center [450, 700] width 11 height 11
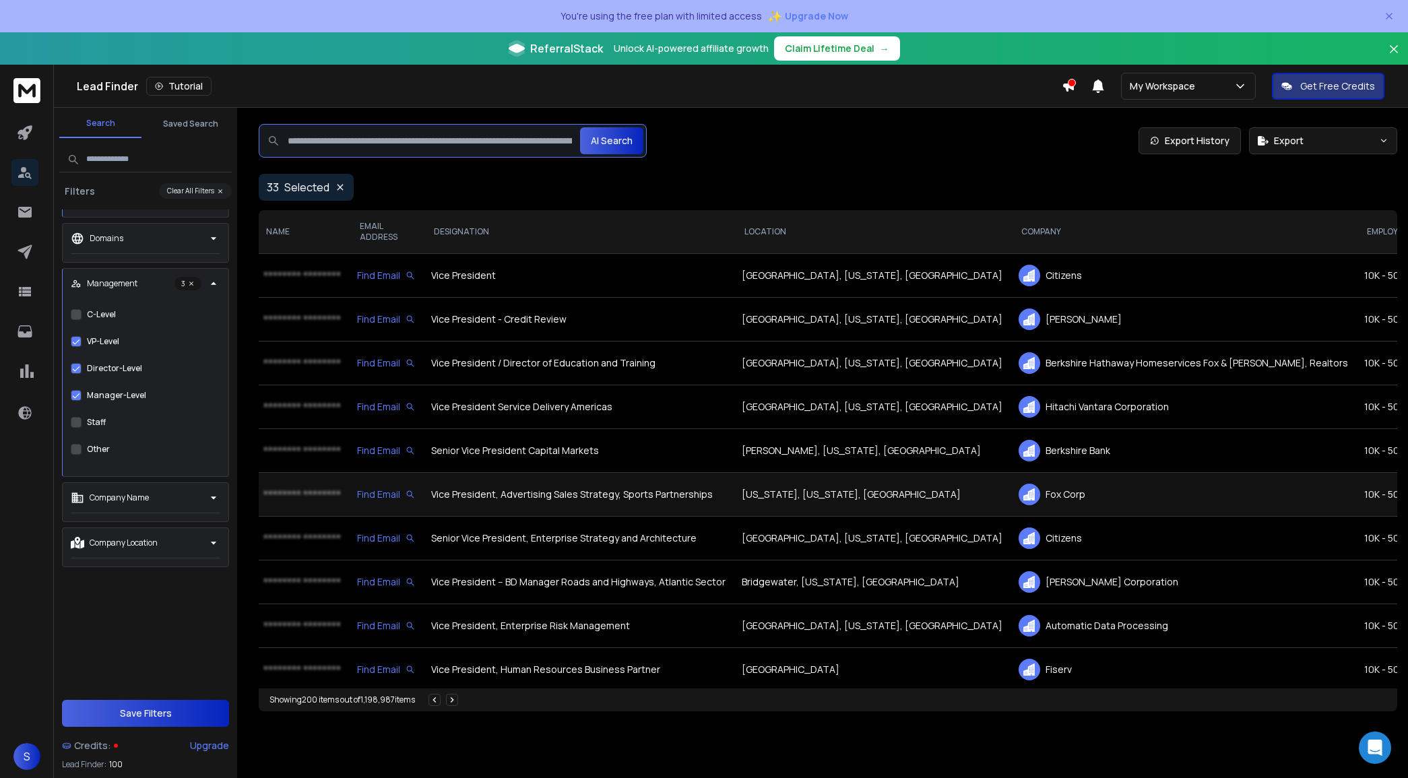
scroll to position [0, 24]
click at [378, 497] on div "Find Email" at bounding box center [390, 494] width 58 height 13
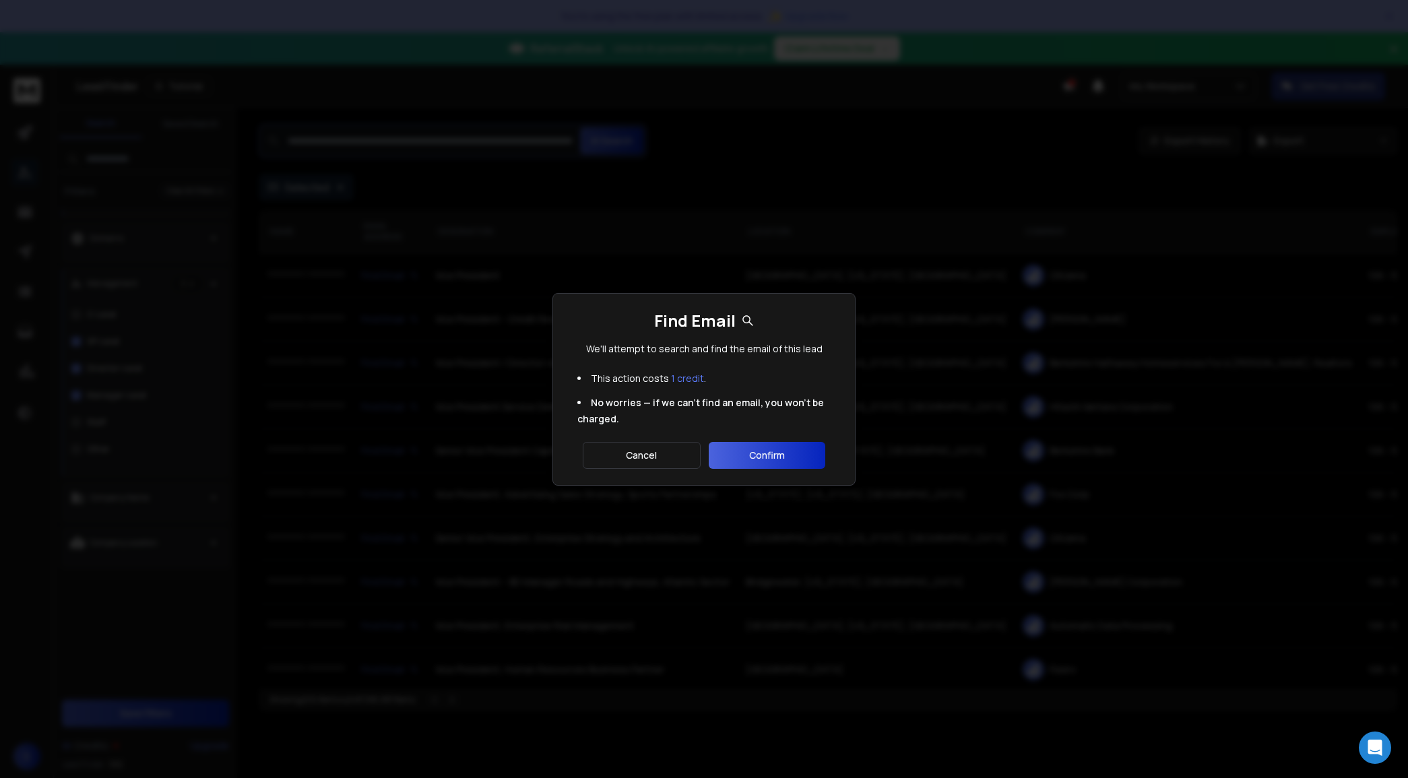
click at [799, 449] on button "Confirm" at bounding box center [767, 455] width 117 height 27
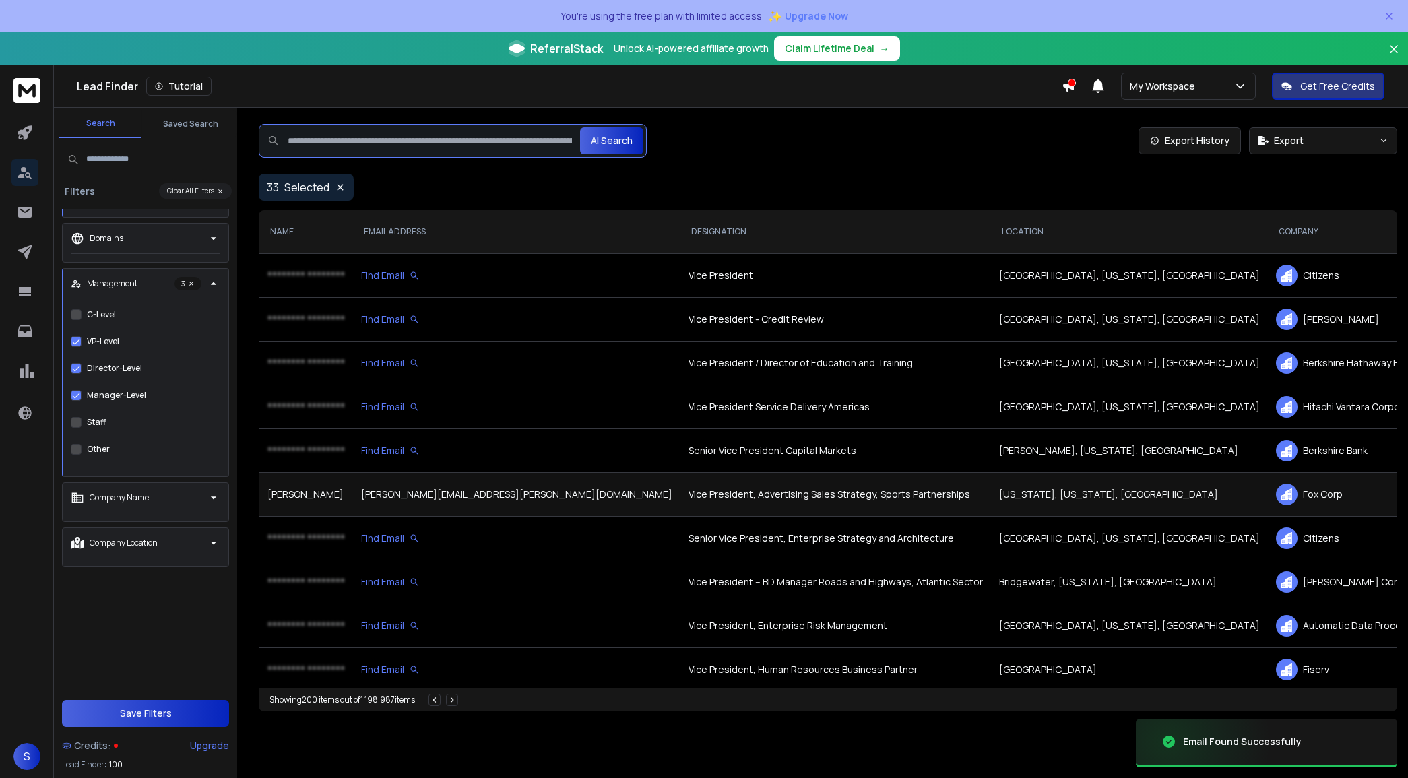
scroll to position [0, 0]
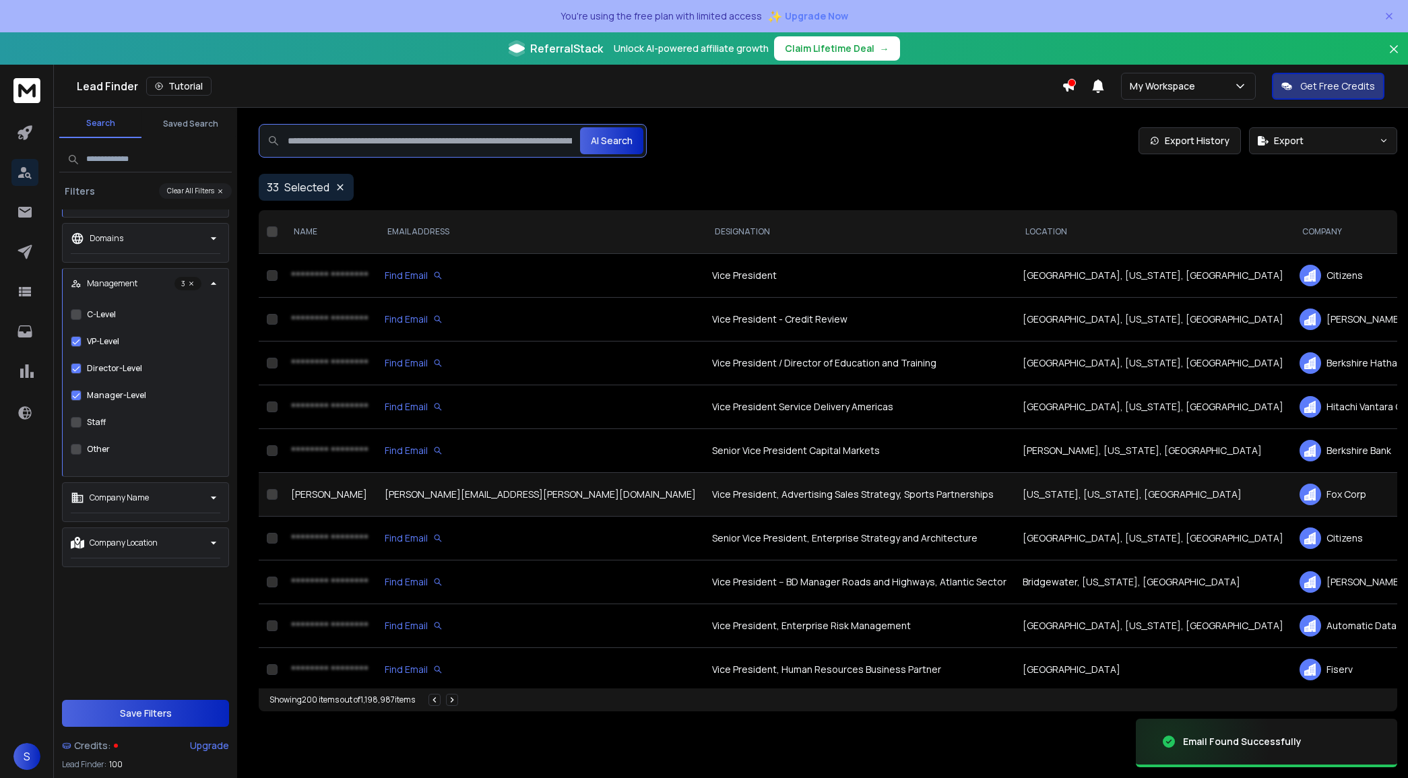
click at [278, 497] on div at bounding box center [275, 494] width 16 height 11
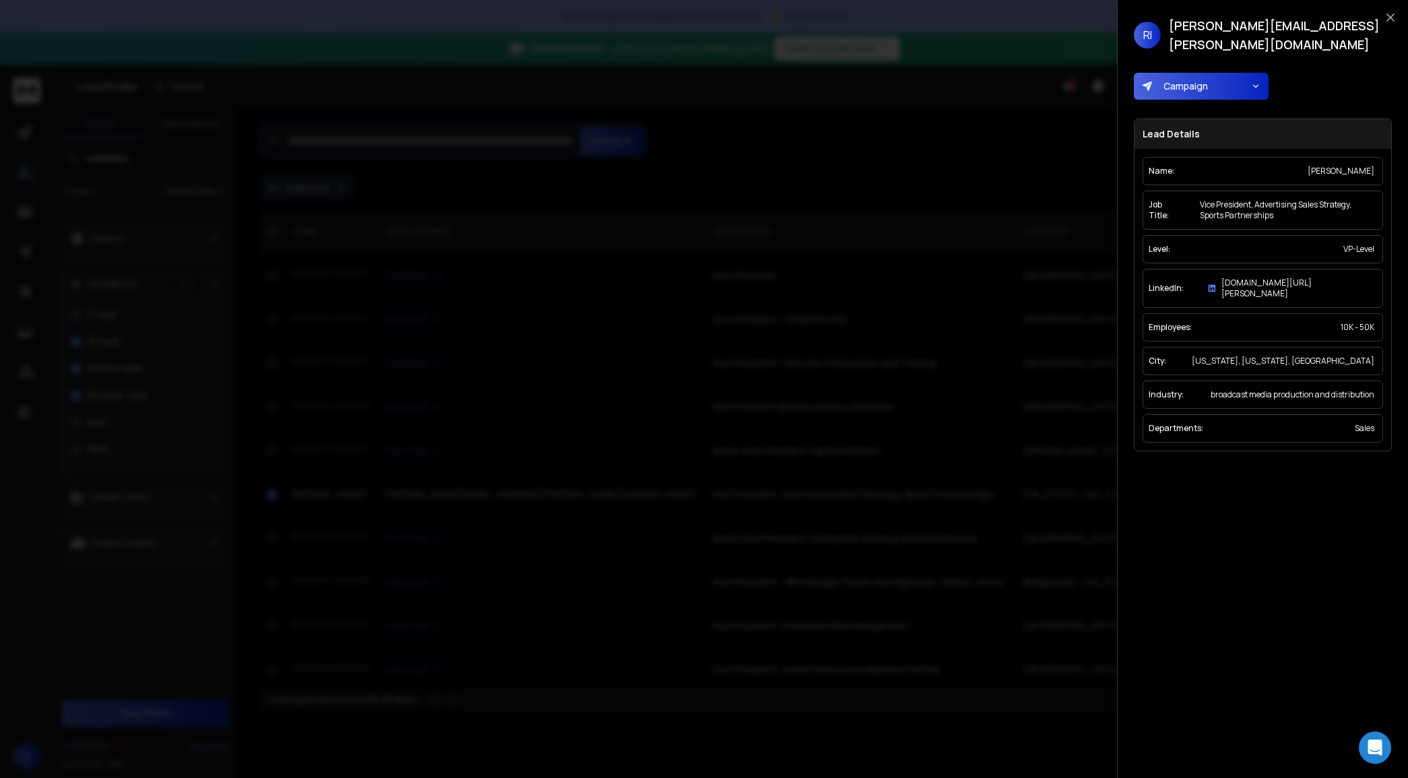
click at [1126, 14] on div "Multi Select Table Sheet RI oleg.kab@fox.com Campaign Lead Details Name: Oleg K…" at bounding box center [1262, 389] width 291 height 778
click at [1126, 18] on icon "button" at bounding box center [1390, 17] width 13 height 13
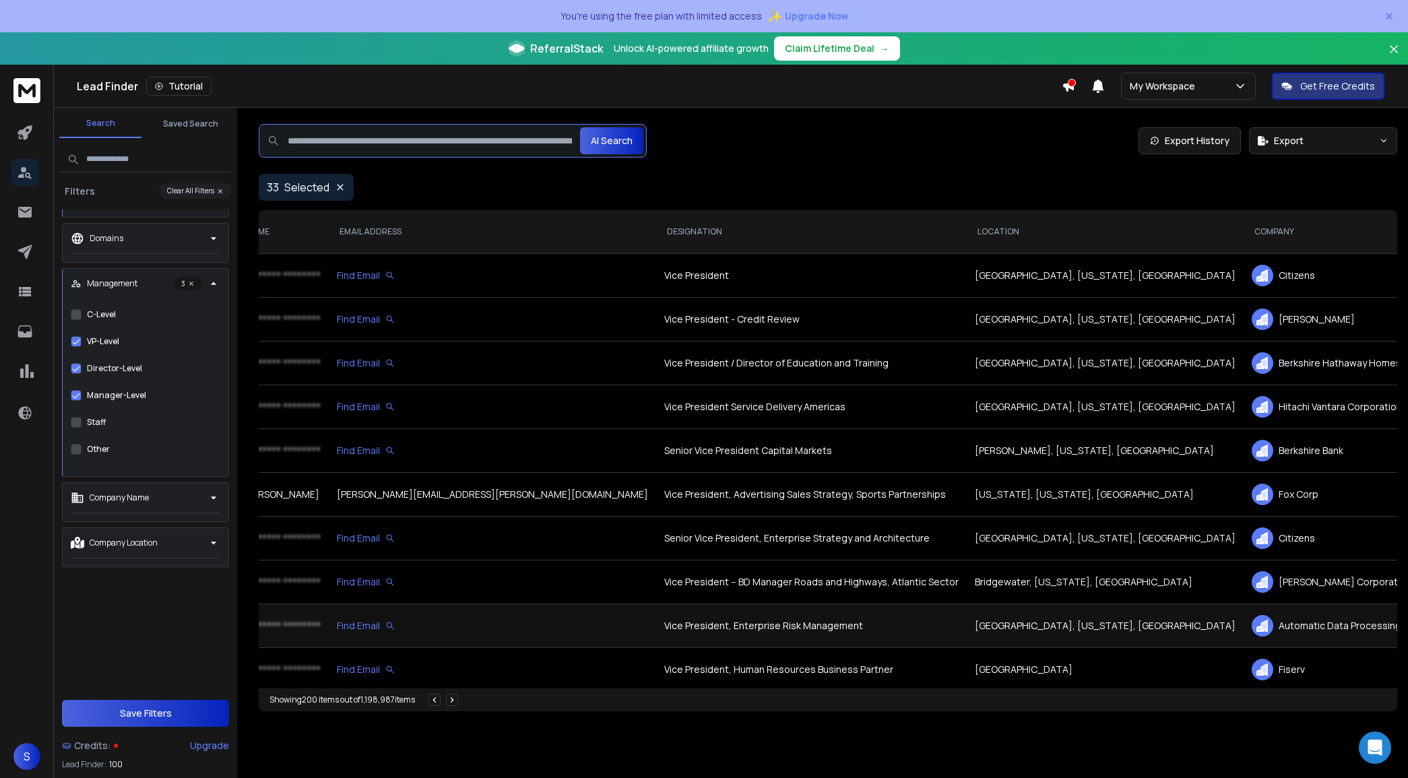
scroll to position [0, 44]
click at [340, 622] on div "Find Email" at bounding box center [495, 625] width 311 height 13
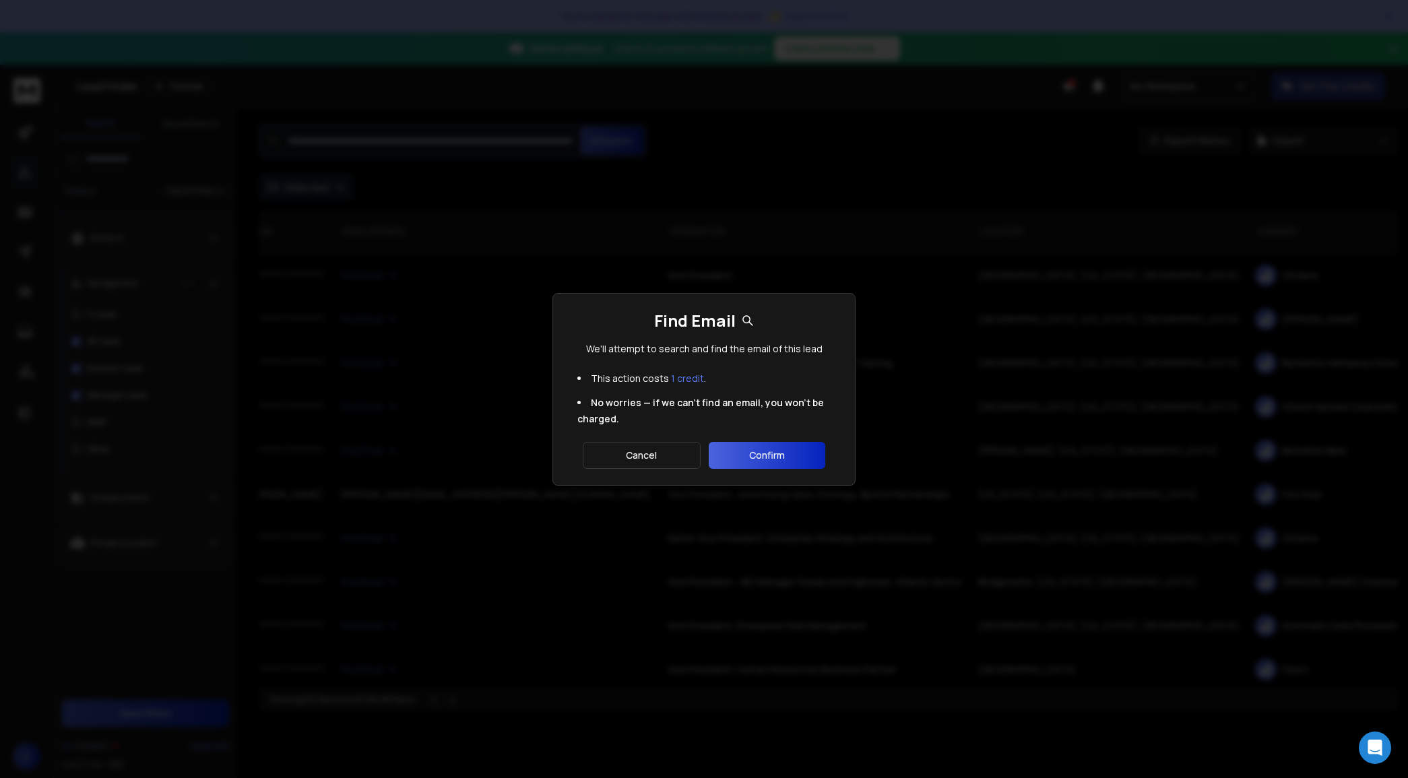
click at [752, 459] on button "Confirm" at bounding box center [767, 455] width 117 height 27
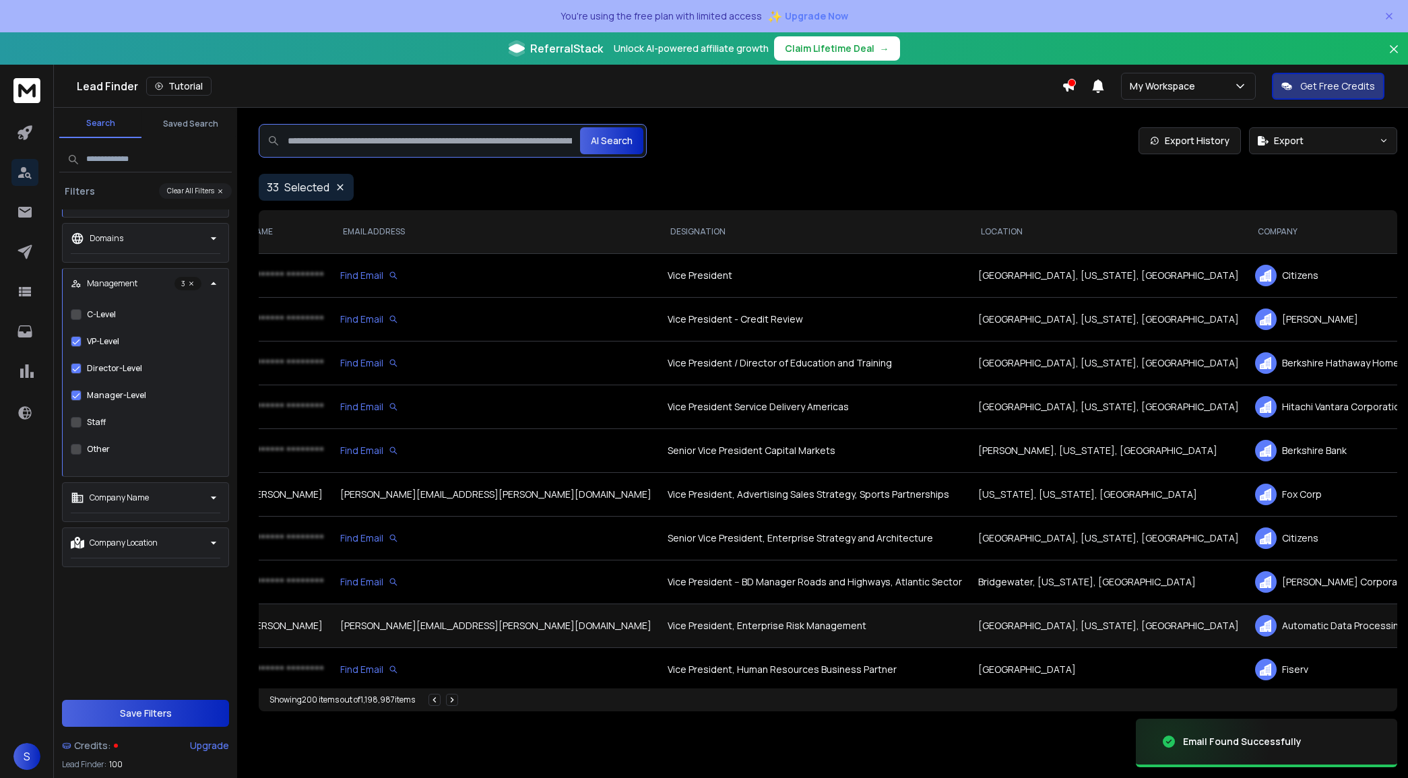
scroll to position [0, 0]
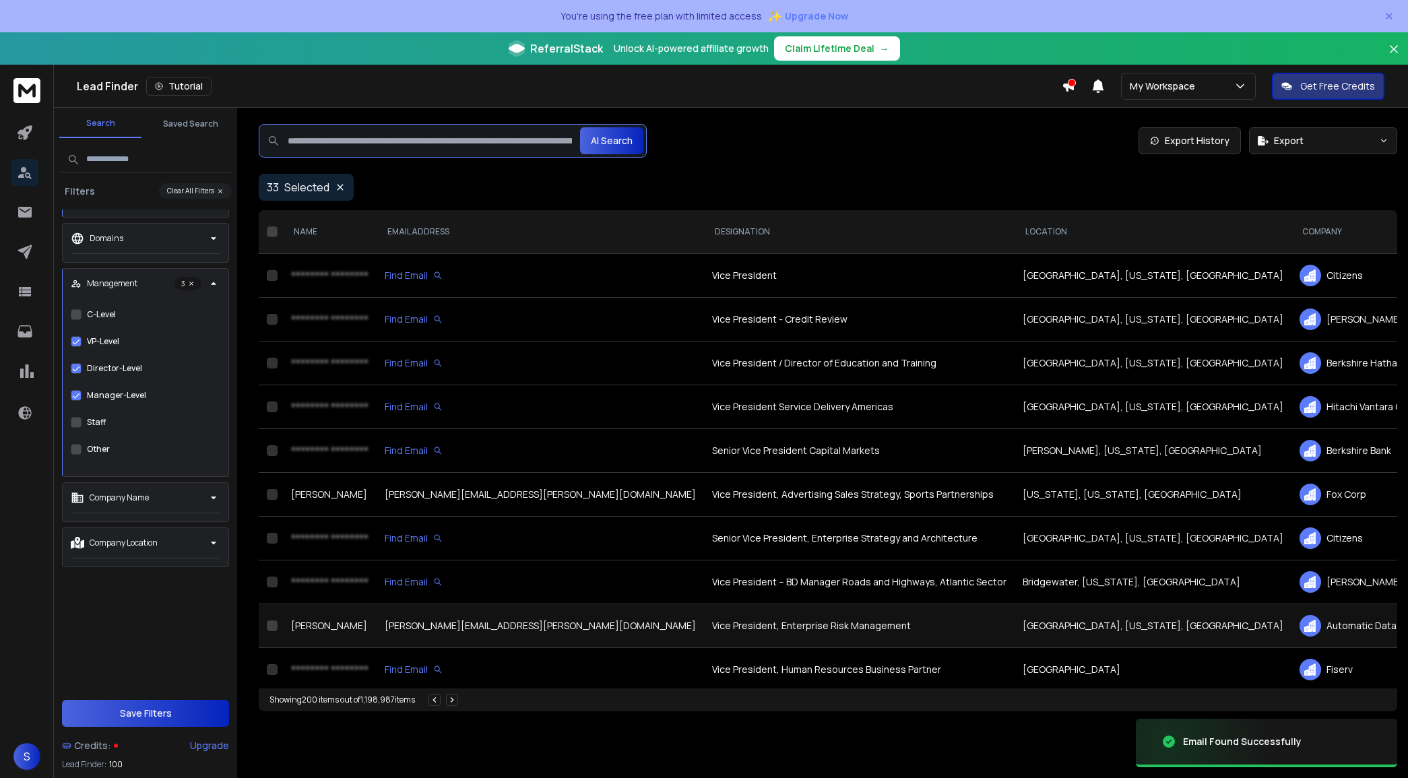
click at [270, 622] on button "button" at bounding box center [272, 626] width 11 height 11
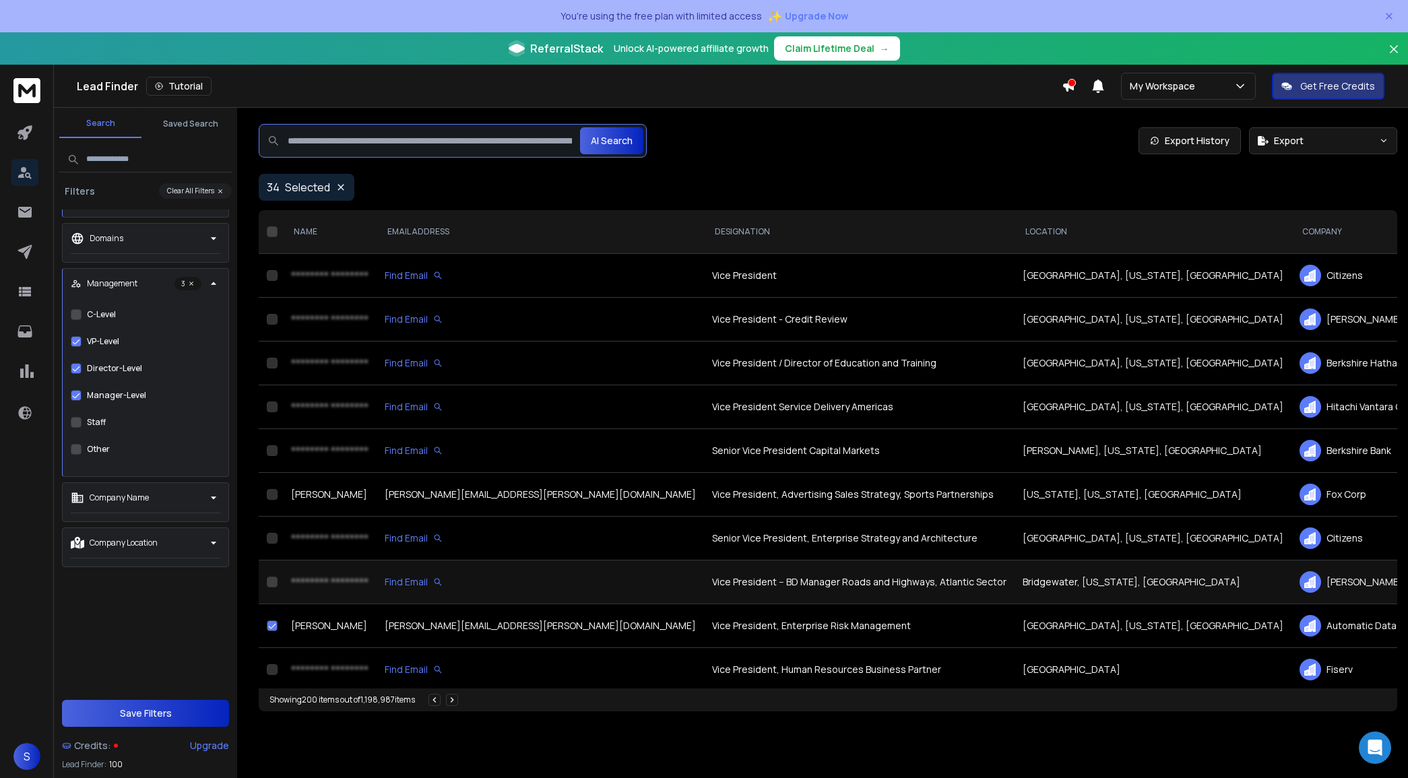
click at [271, 580] on button "button" at bounding box center [272, 582] width 11 height 11
click at [423, 582] on div "Find Email" at bounding box center [540, 581] width 311 height 13
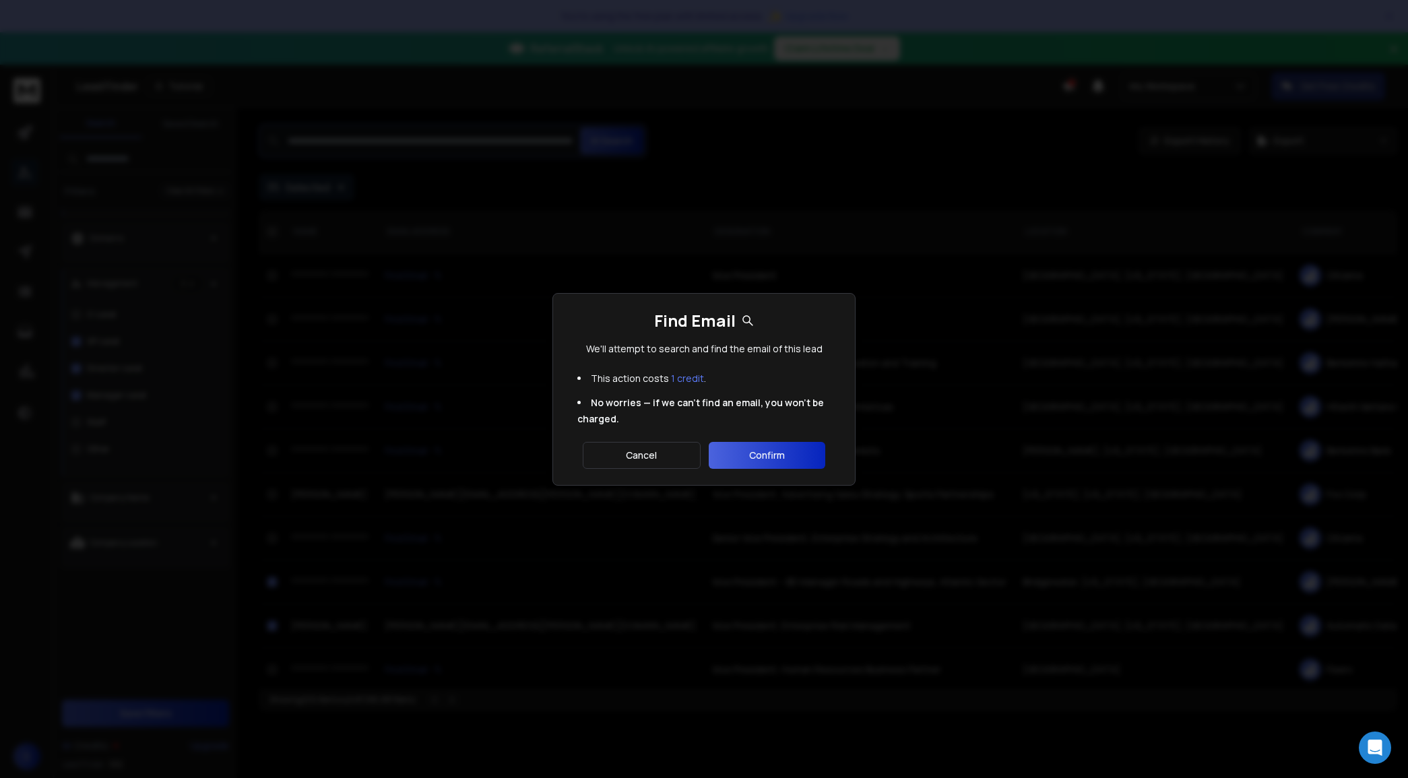
click at [770, 445] on button "Confirm" at bounding box center [767, 455] width 117 height 27
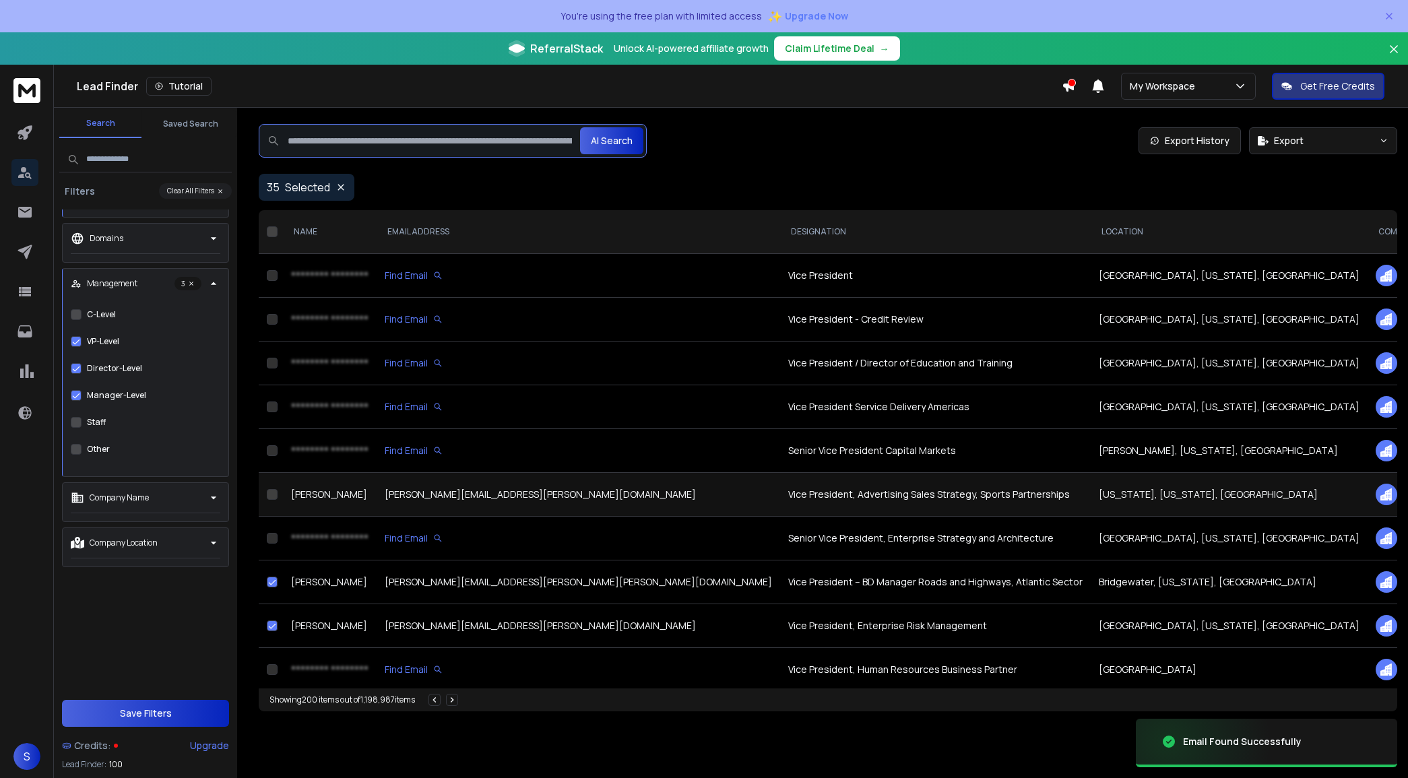
click at [275, 497] on button "button" at bounding box center [272, 494] width 11 height 11
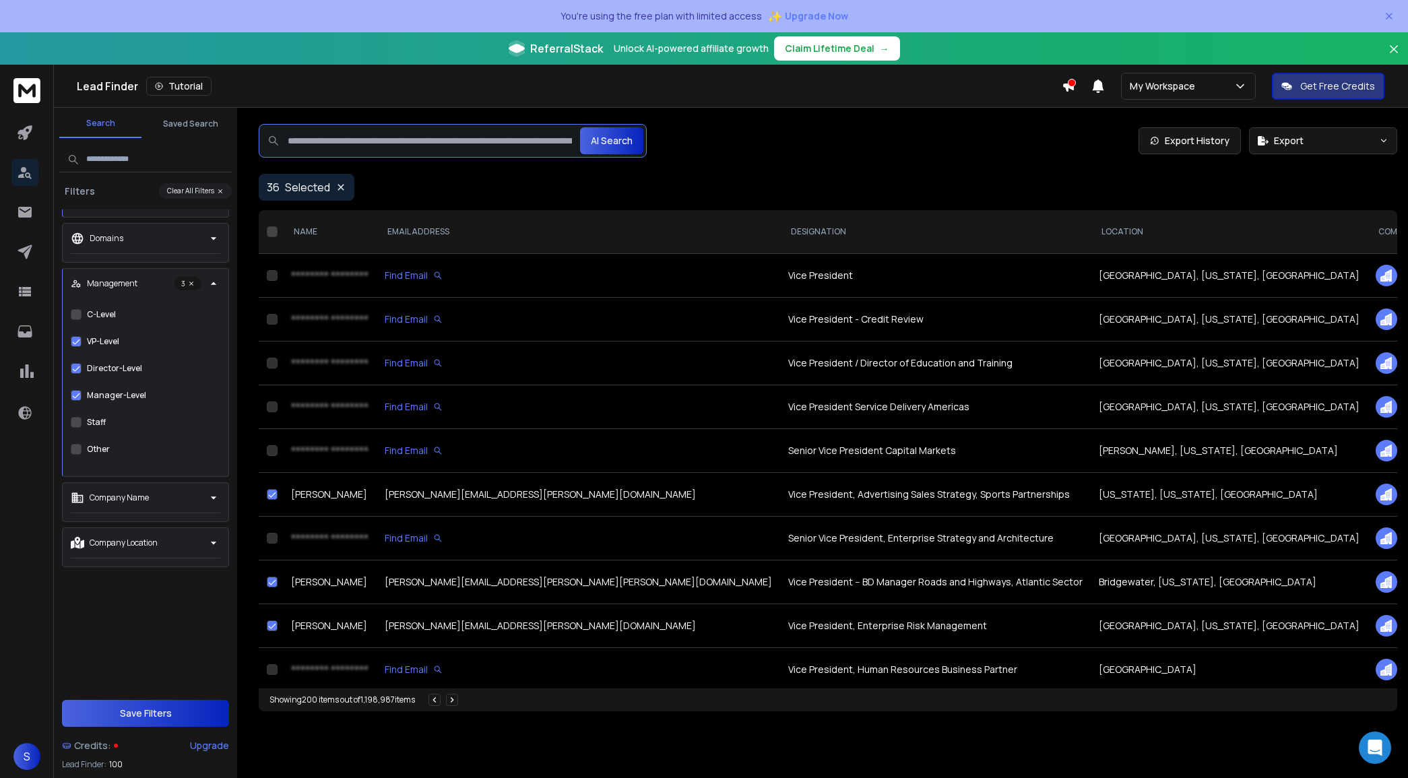
click at [456, 622] on icon at bounding box center [452, 700] width 11 height 11
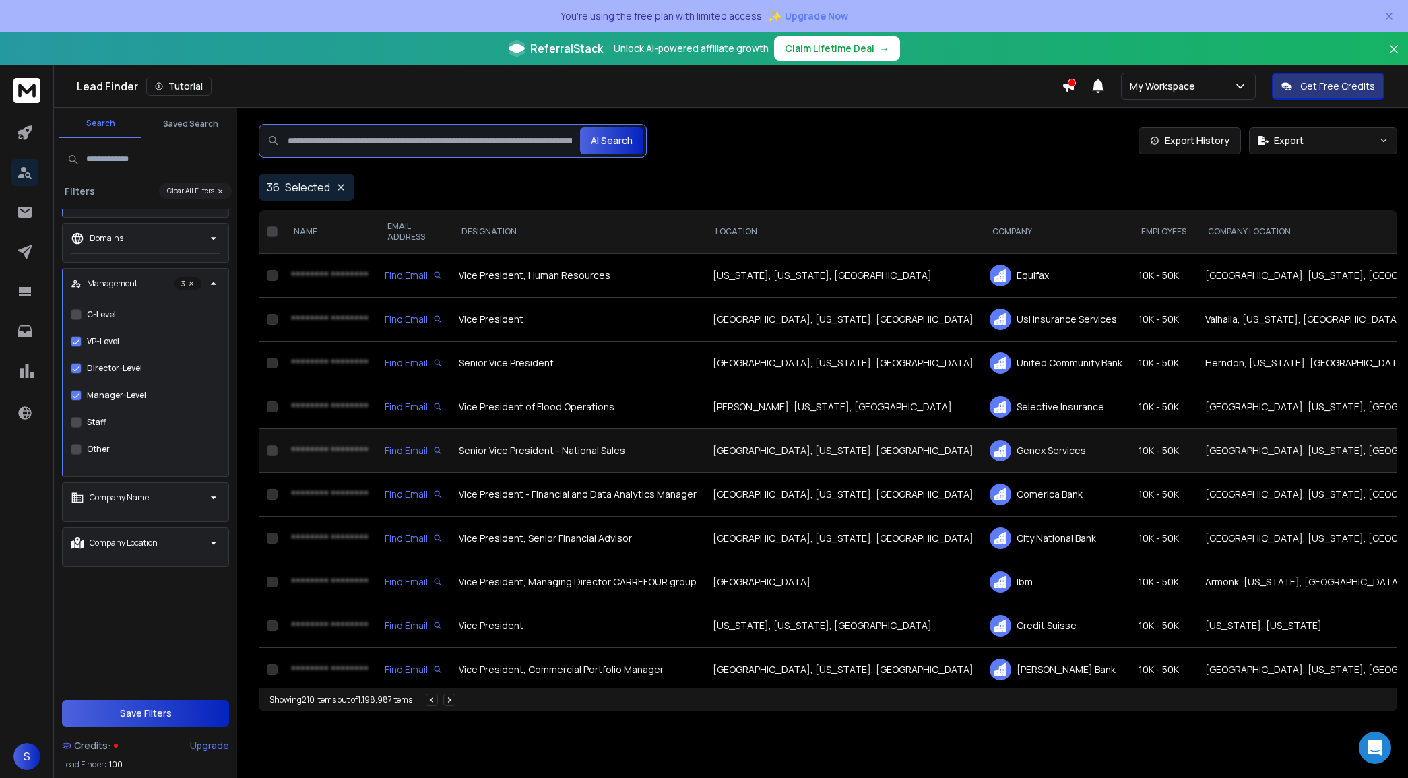
click at [268, 449] on button "button" at bounding box center [272, 450] width 11 height 11
click at [387, 451] on div "Find Email" at bounding box center [414, 450] width 58 height 13
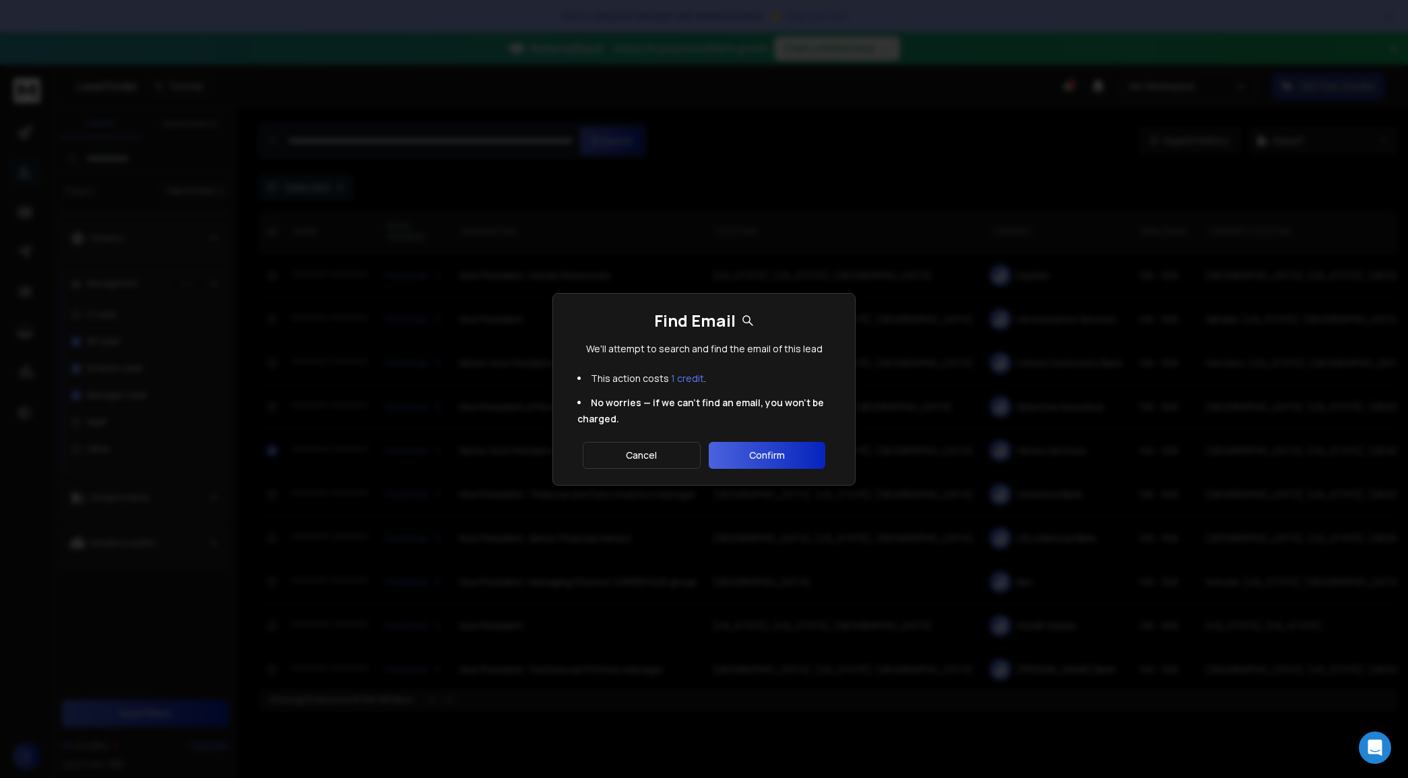
click at [790, 465] on button "Confirm" at bounding box center [767, 455] width 117 height 27
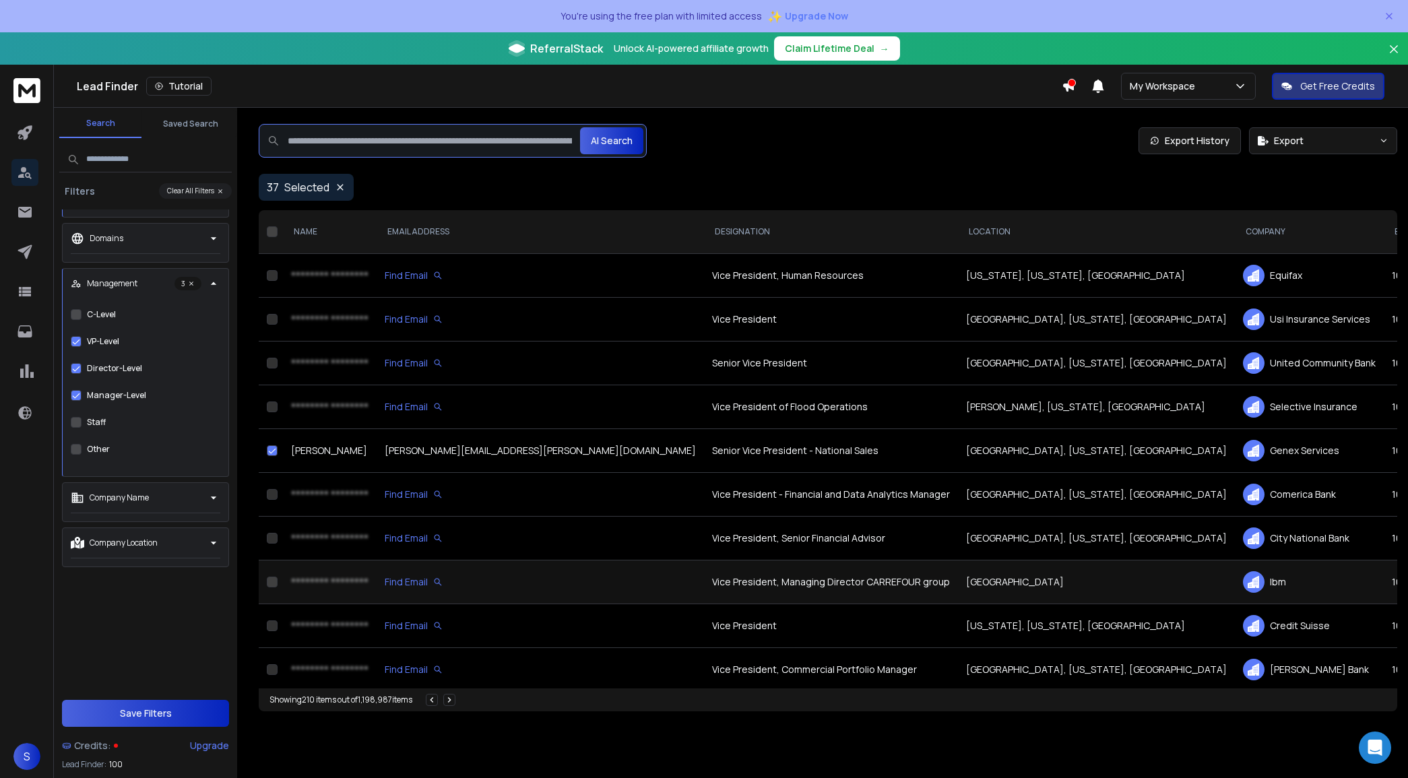
click at [270, 586] on button "button" at bounding box center [272, 582] width 11 height 11
click at [392, 586] on div "Find Email" at bounding box center [540, 581] width 311 height 13
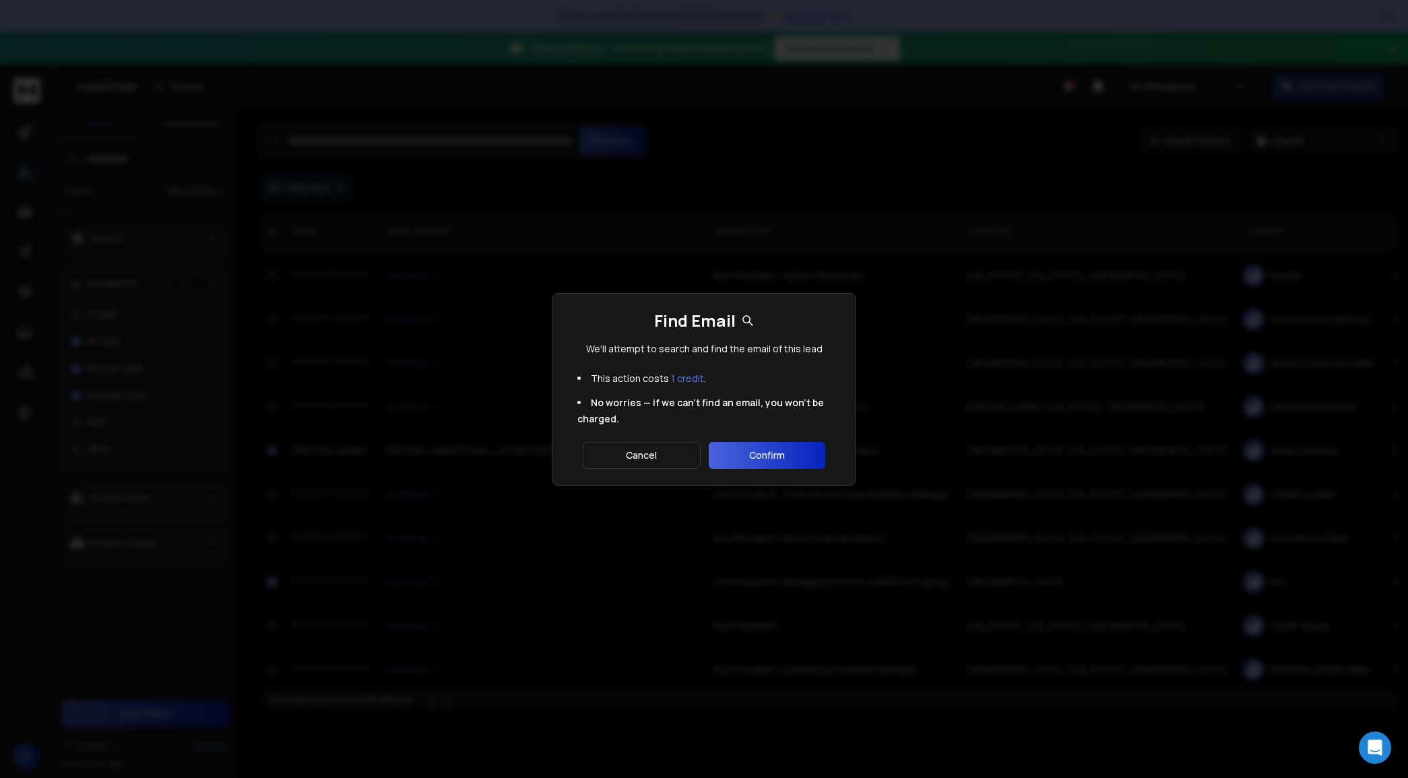
click at [762, 457] on button "Confirm" at bounding box center [767, 455] width 117 height 27
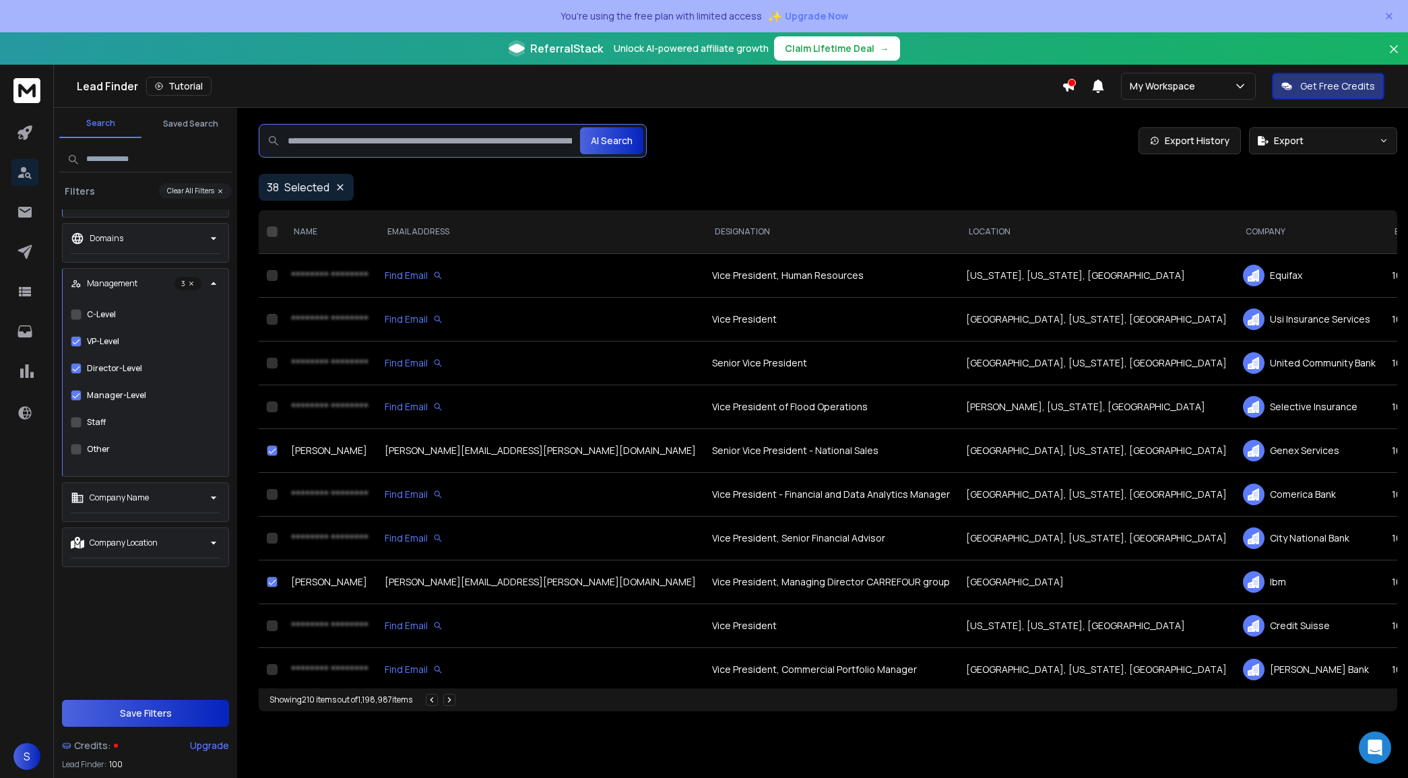
click at [451, 622] on icon at bounding box center [449, 699] width 3 height 5
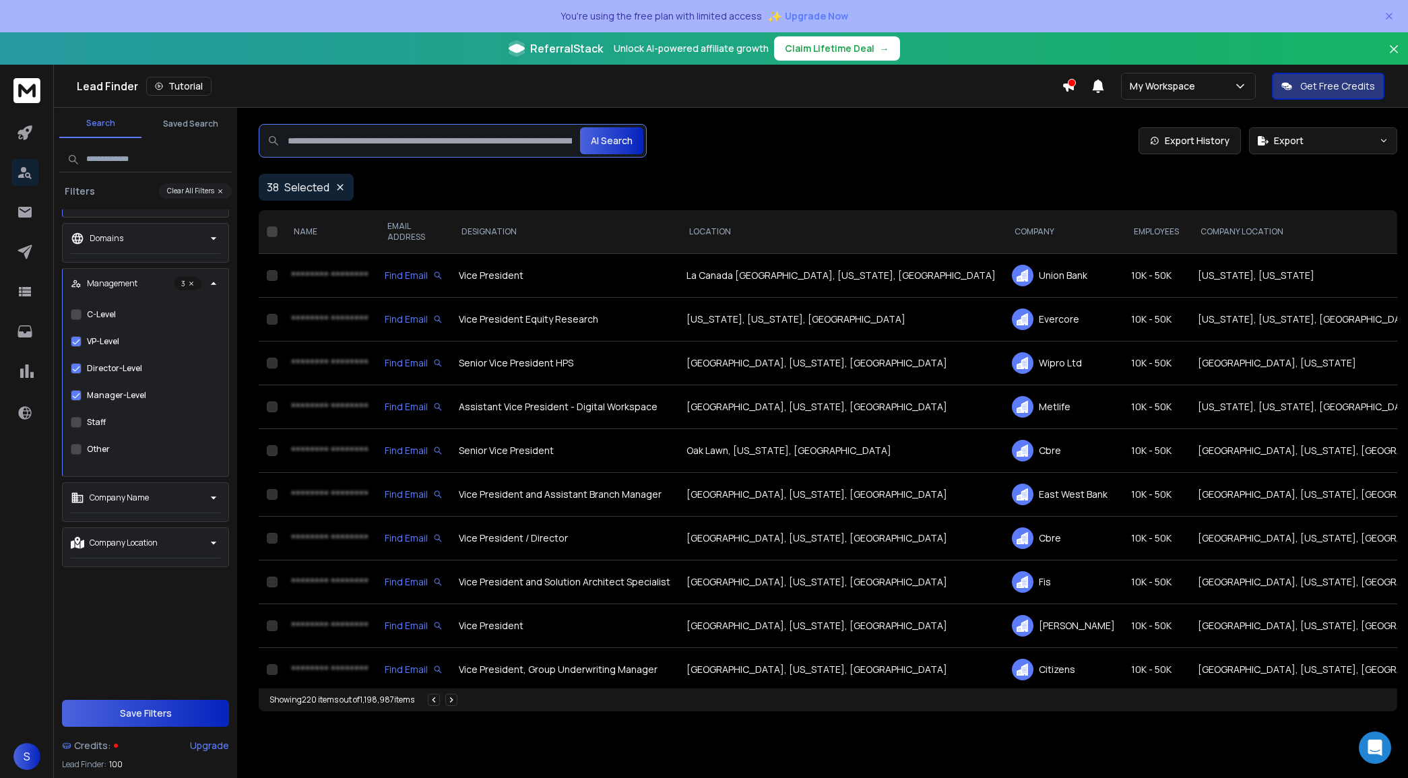
click at [453, 622] on icon at bounding box center [451, 700] width 11 height 11
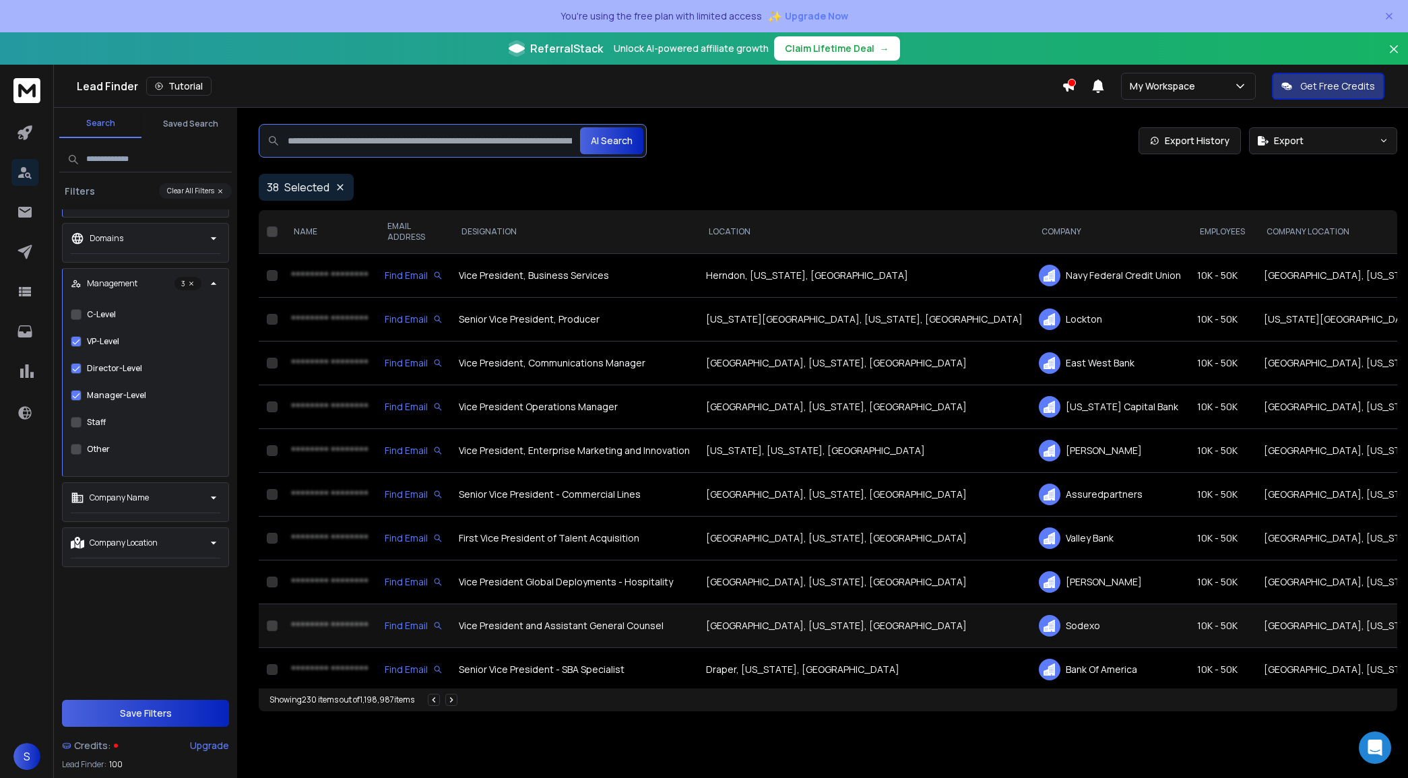
click at [274, 622] on button "button" at bounding box center [272, 626] width 11 height 11
click at [385, 622] on div "Find Email" at bounding box center [414, 625] width 58 height 13
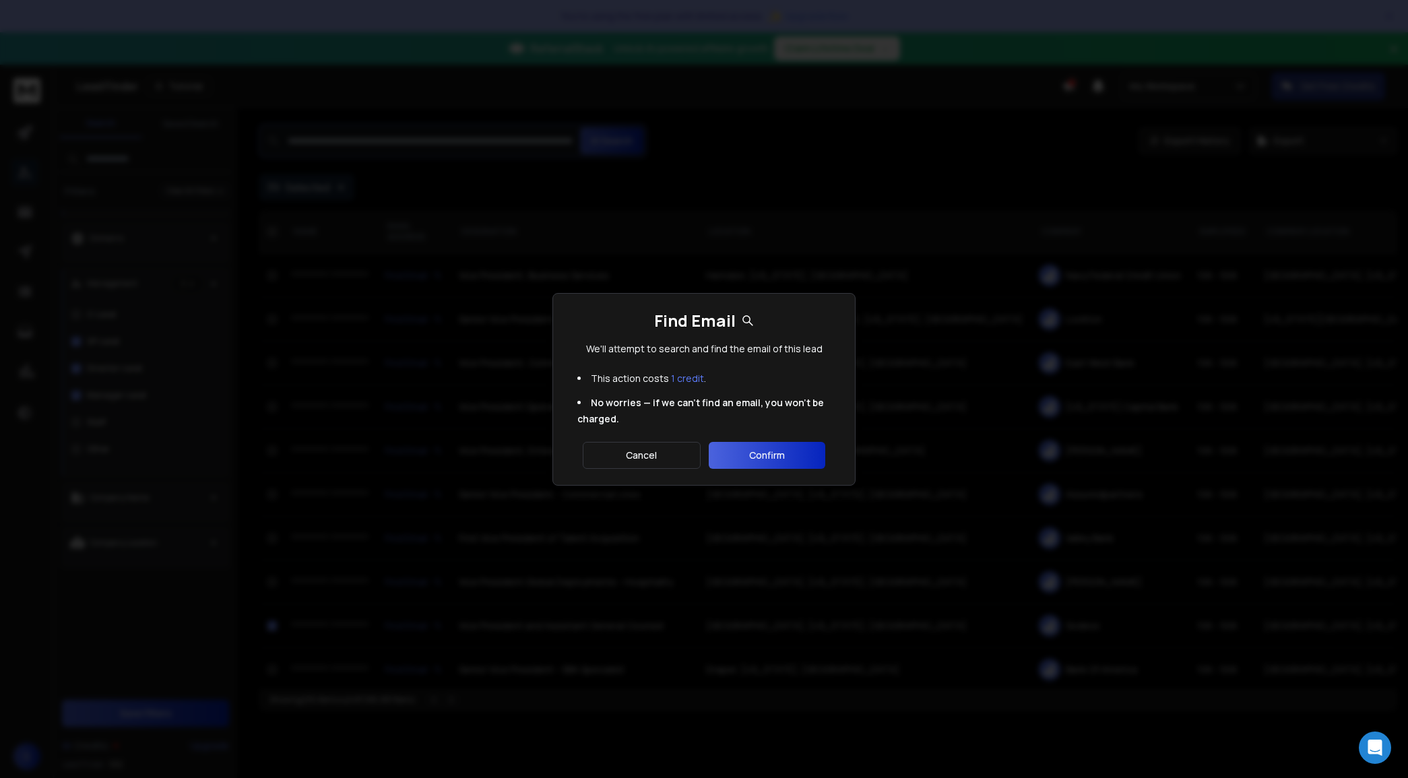
click at [765, 452] on button "Confirm" at bounding box center [767, 455] width 117 height 27
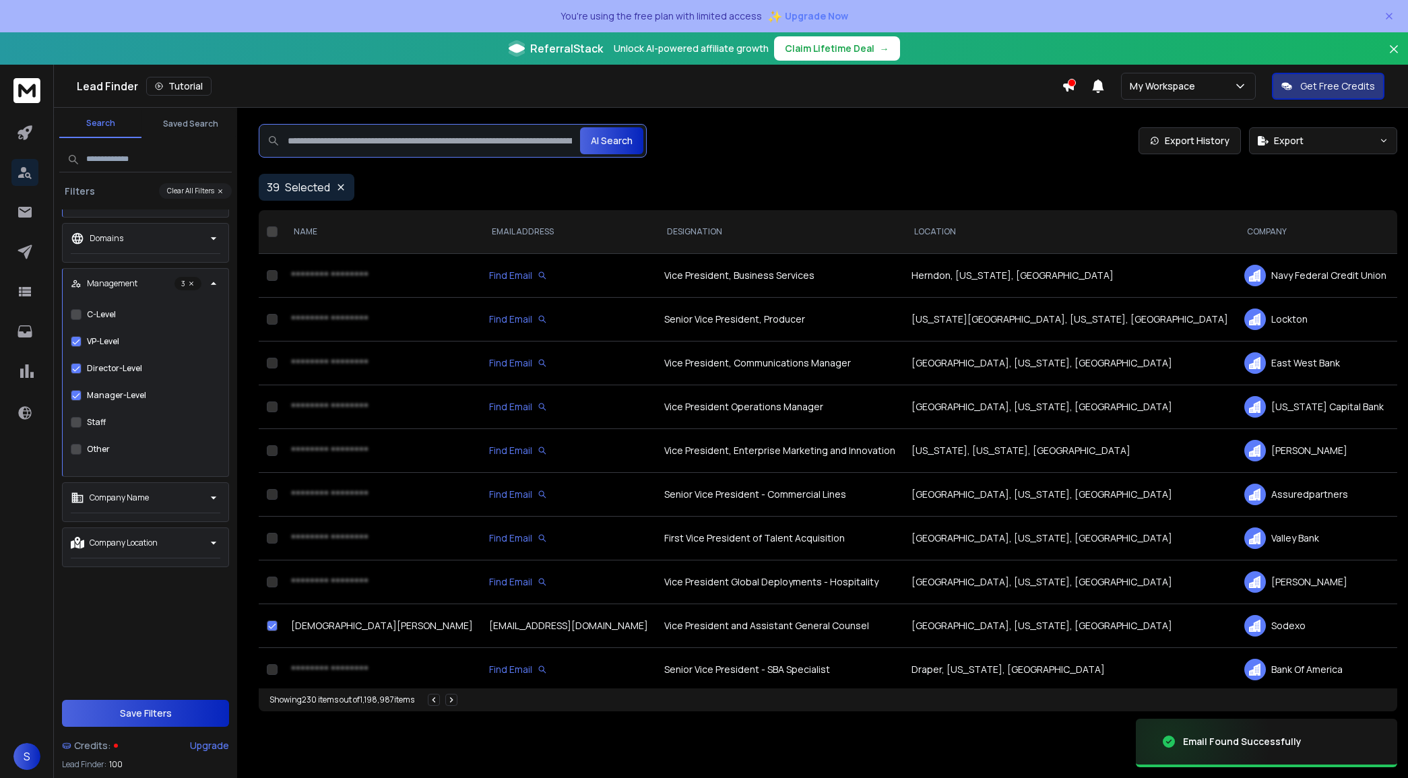
click at [457, 622] on icon at bounding box center [451, 700] width 11 height 11
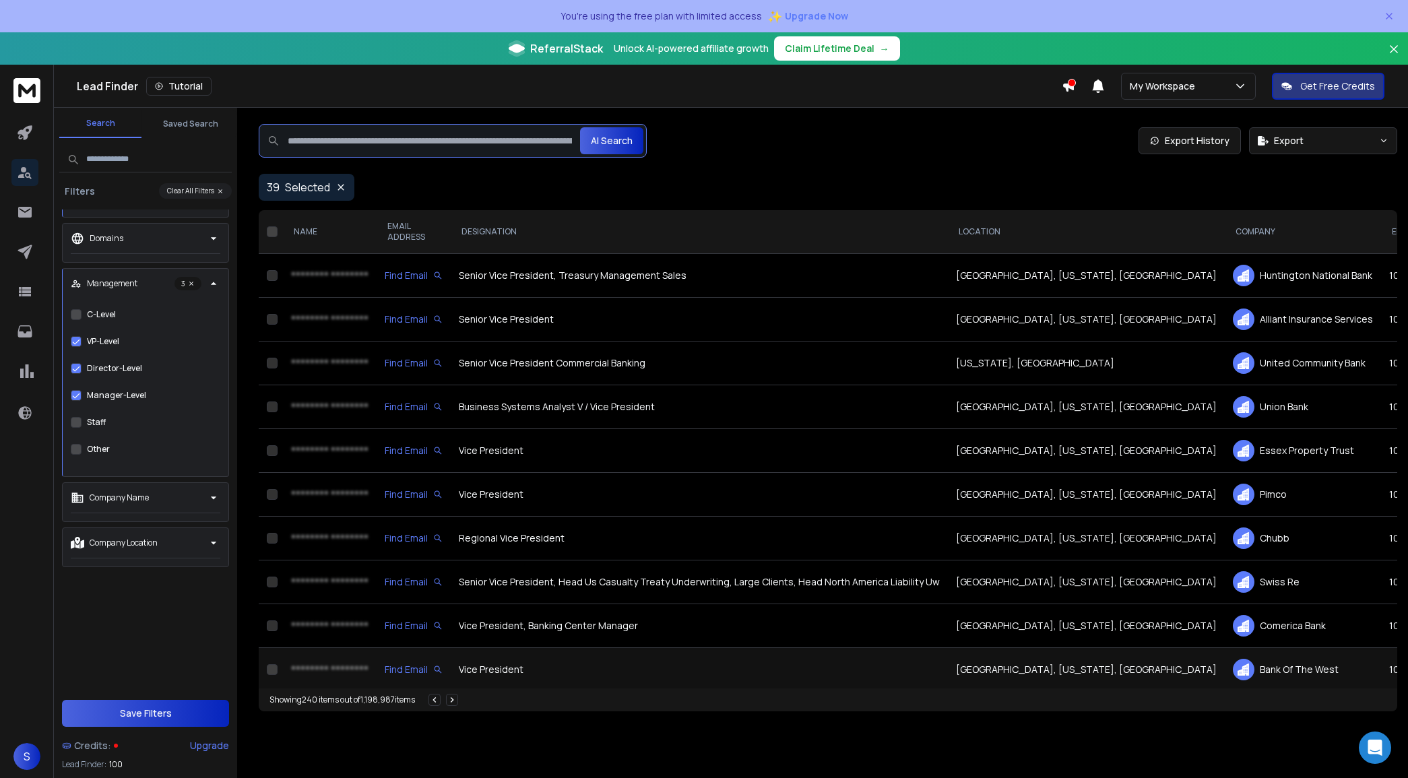
click at [275, 622] on button "button" at bounding box center [272, 669] width 11 height 11
click at [388, 622] on div "Find Email" at bounding box center [414, 669] width 58 height 13
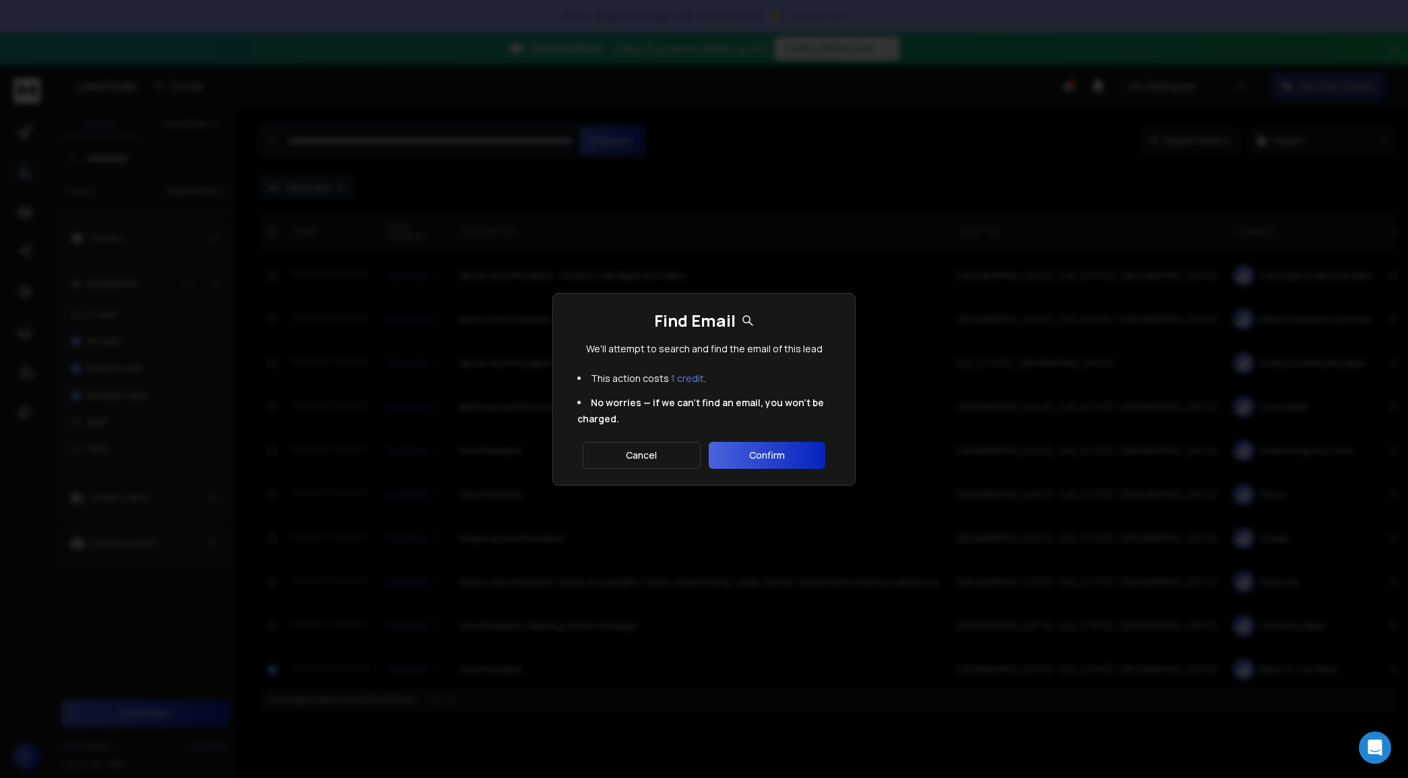
click at [774, 453] on button "Confirm" at bounding box center [767, 455] width 117 height 27
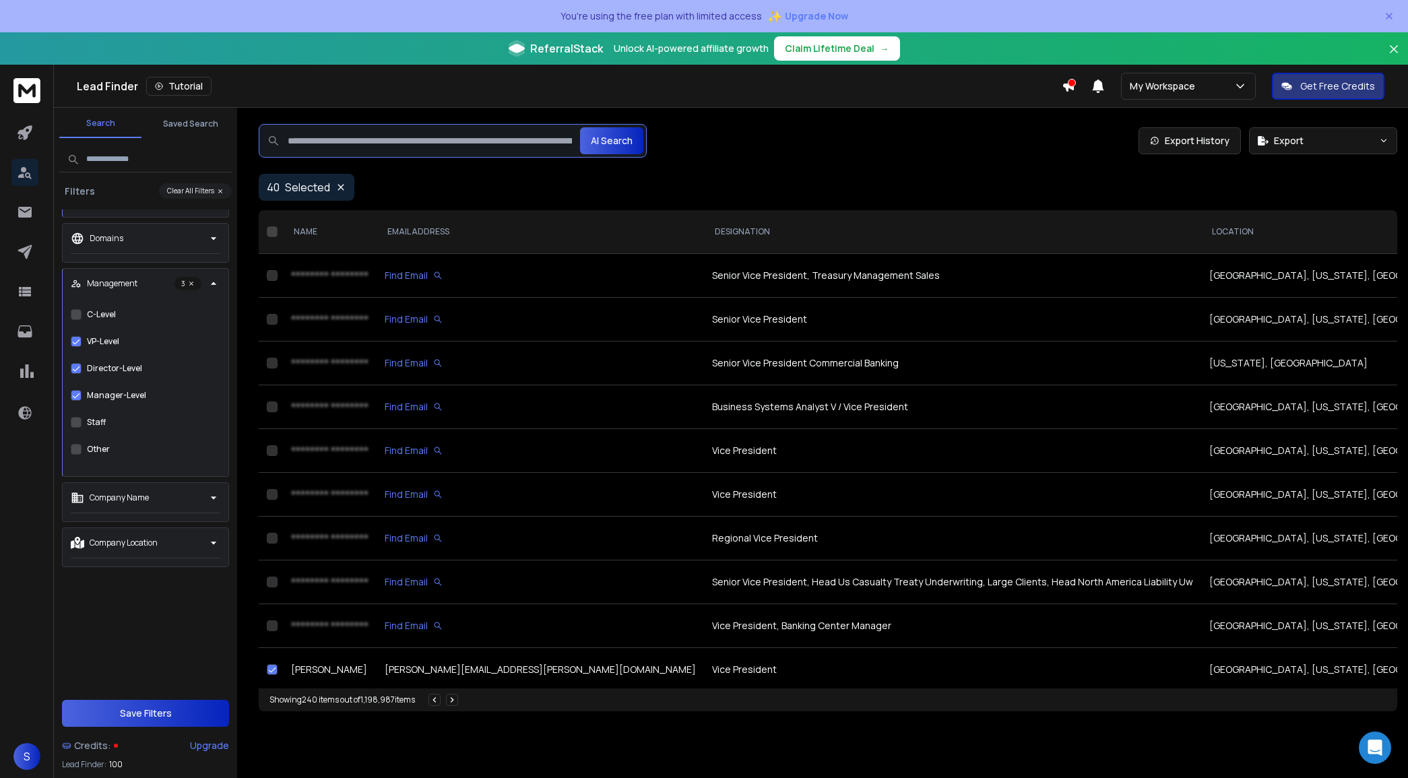
click at [456, 622] on icon at bounding box center [452, 700] width 11 height 11
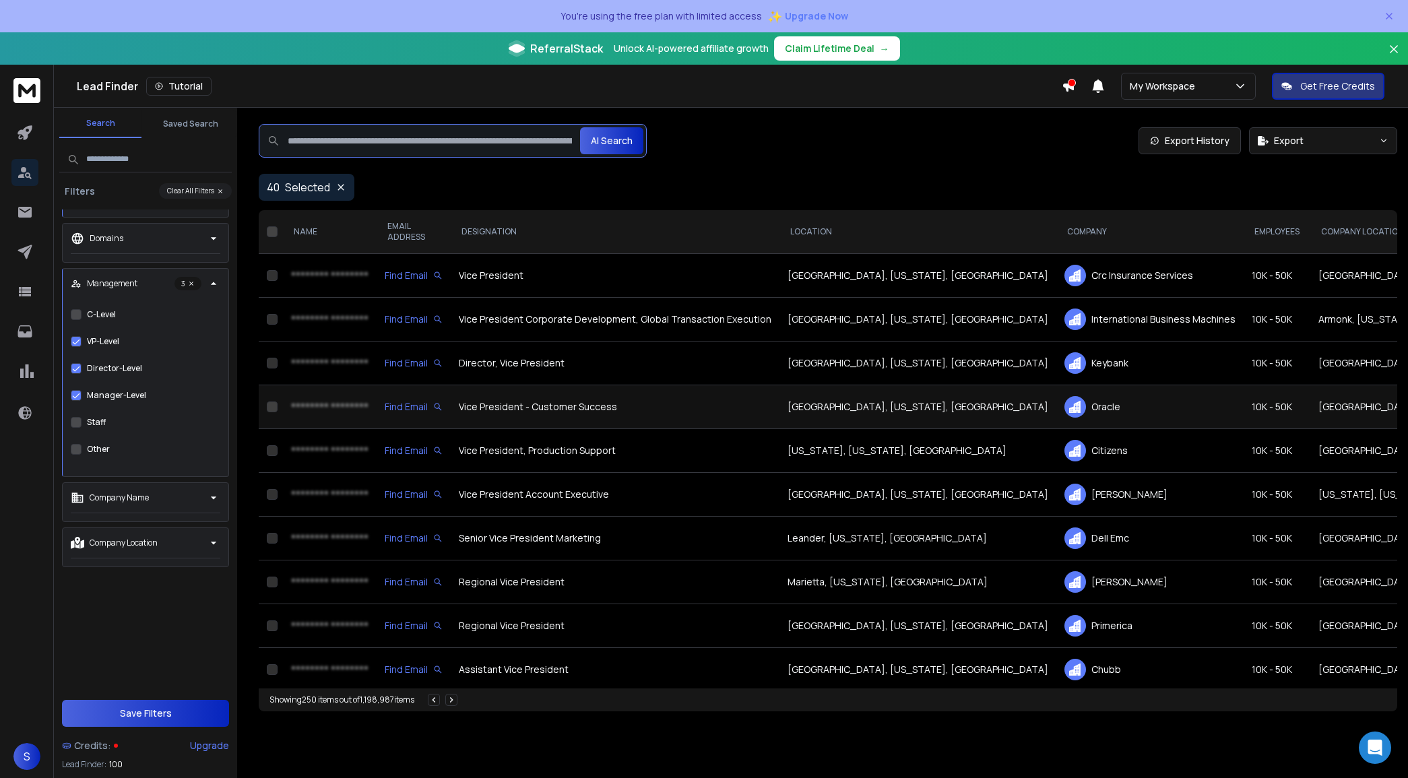
click at [274, 406] on button "button" at bounding box center [272, 407] width 11 height 11
click at [396, 408] on div "Find Email" at bounding box center [414, 406] width 58 height 13
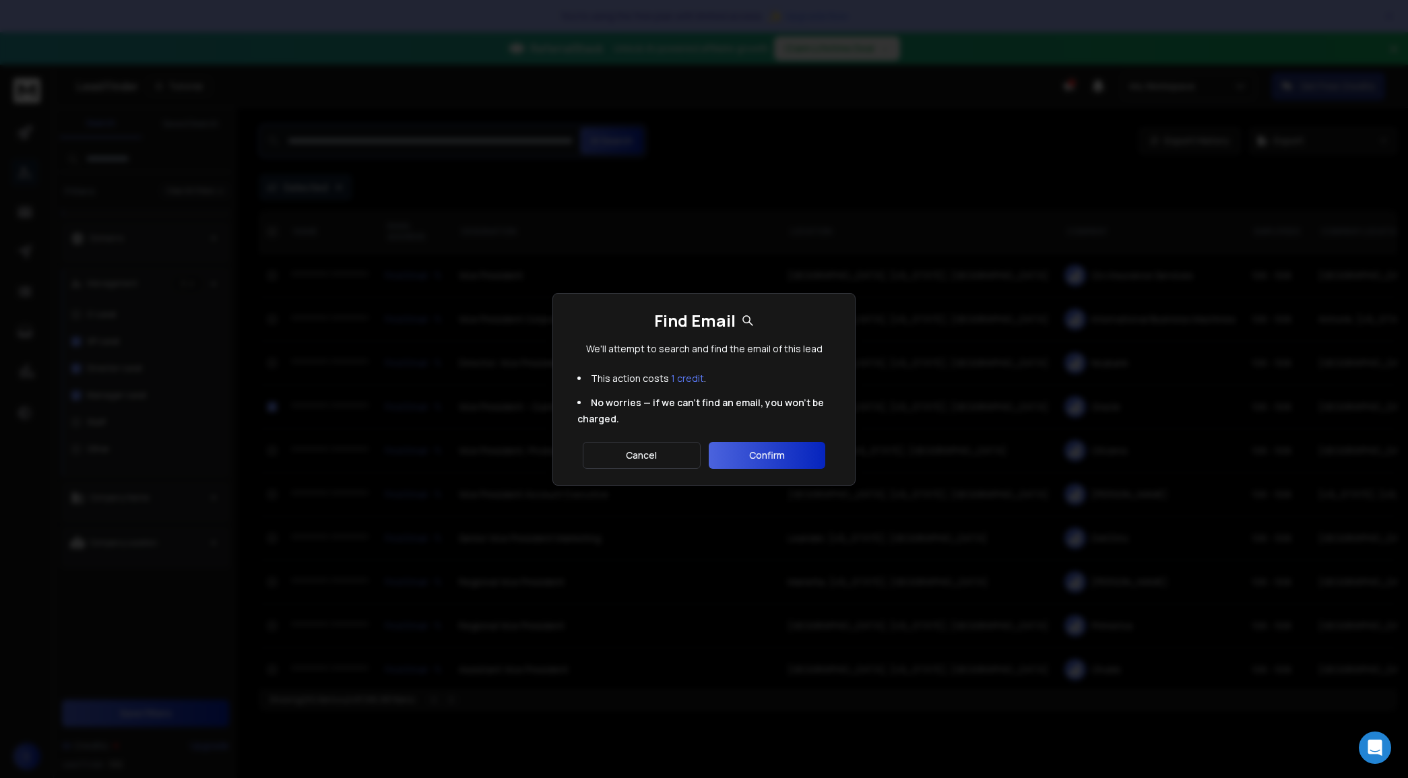
click at [774, 458] on button "Confirm" at bounding box center [767, 455] width 117 height 27
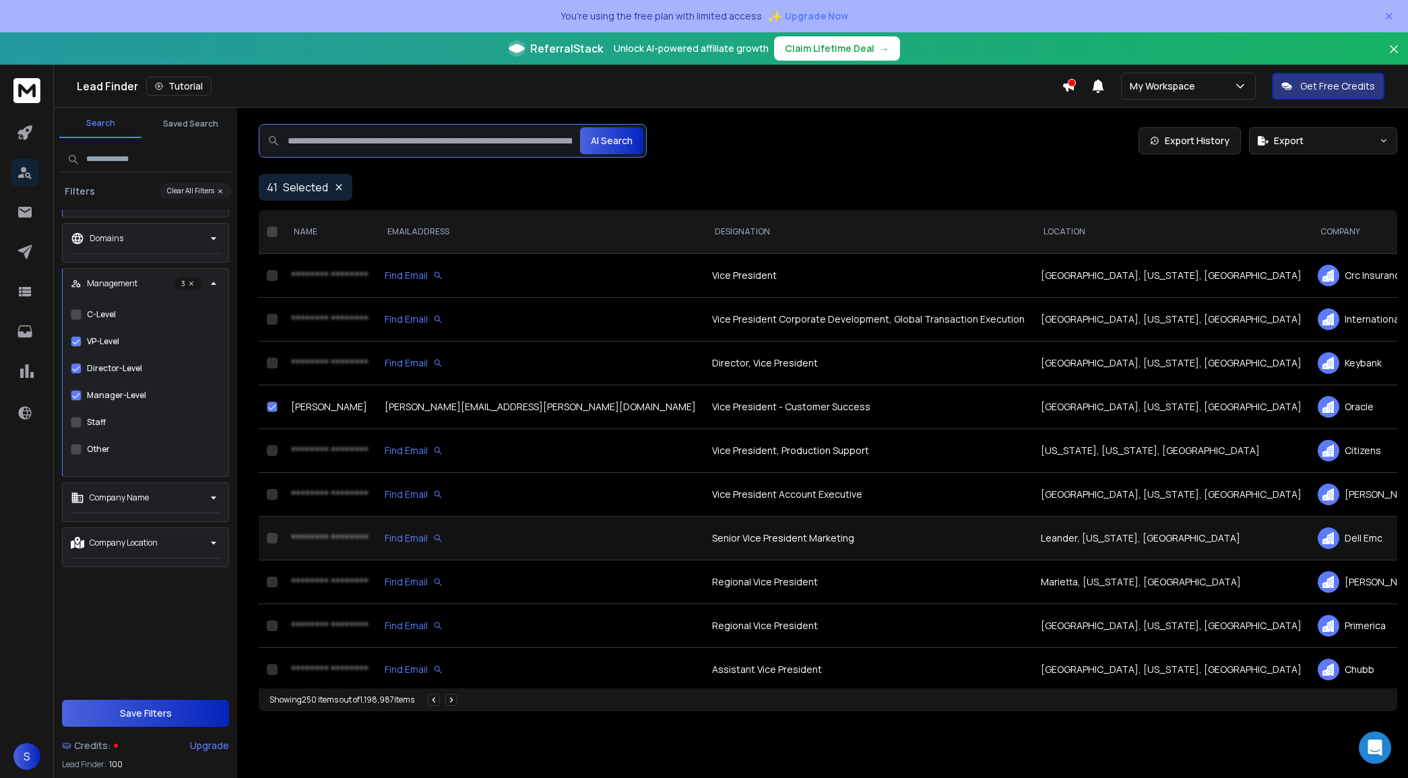
click at [270, 541] on button "button" at bounding box center [272, 538] width 11 height 11
click at [389, 542] on div "Find Email" at bounding box center [540, 538] width 311 height 13
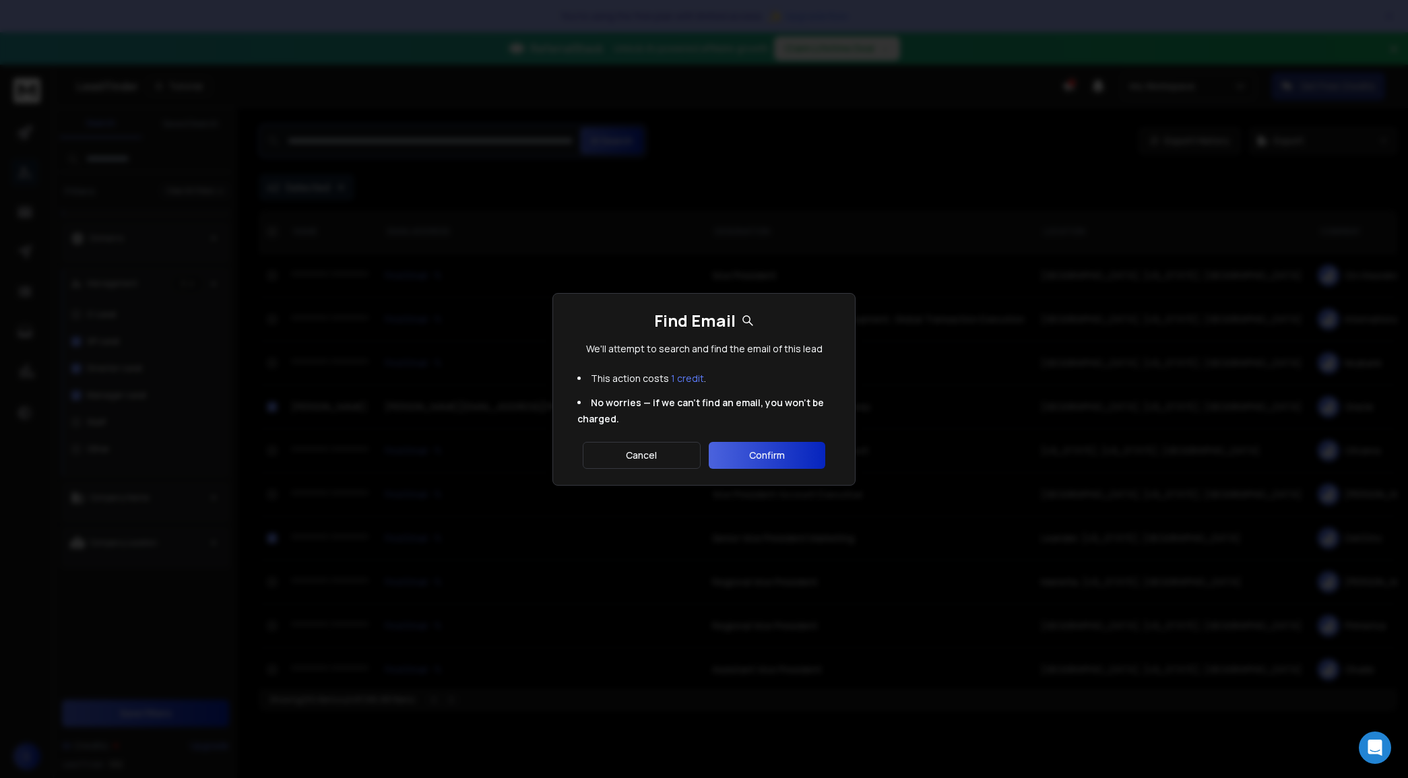
click at [780, 452] on button "Confirm" at bounding box center [767, 455] width 117 height 27
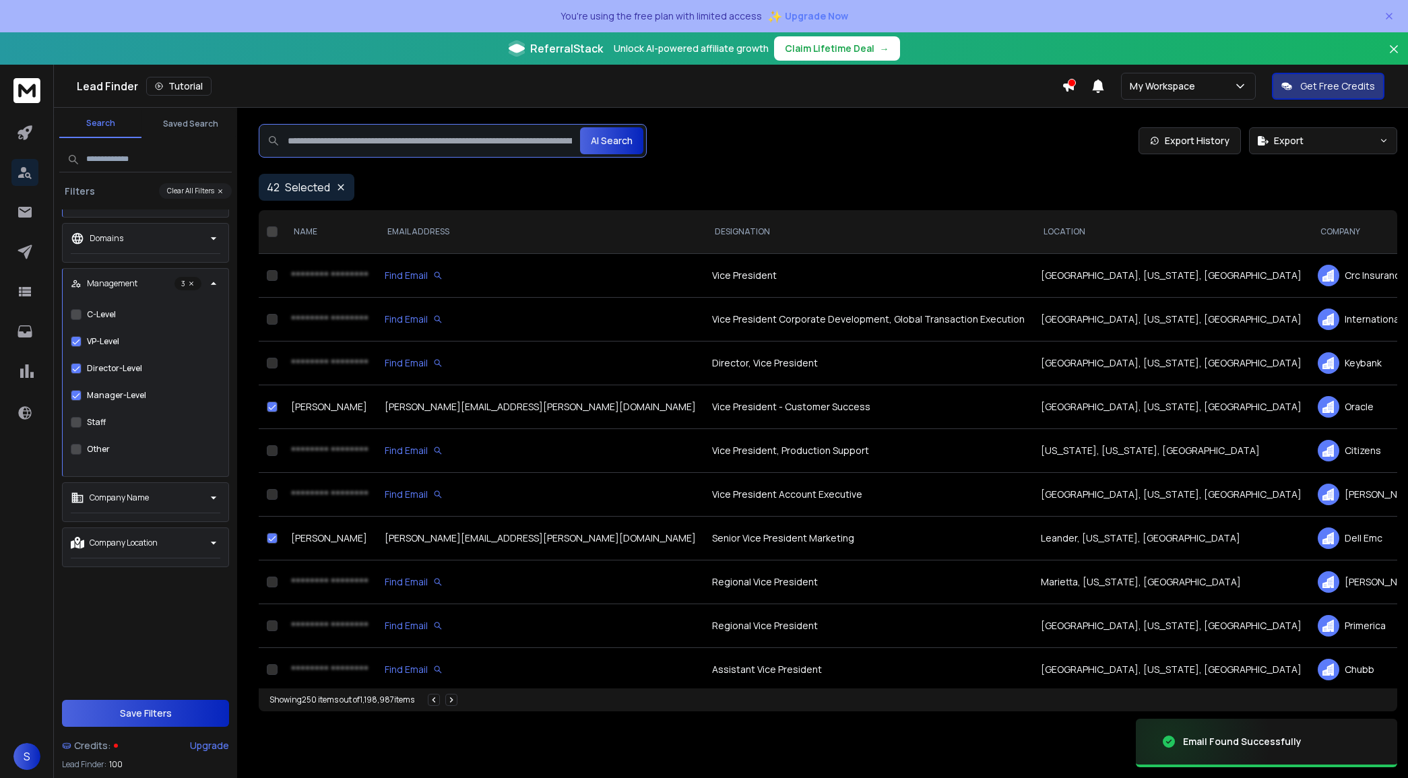
click at [457, 622] on icon at bounding box center [451, 700] width 11 height 11
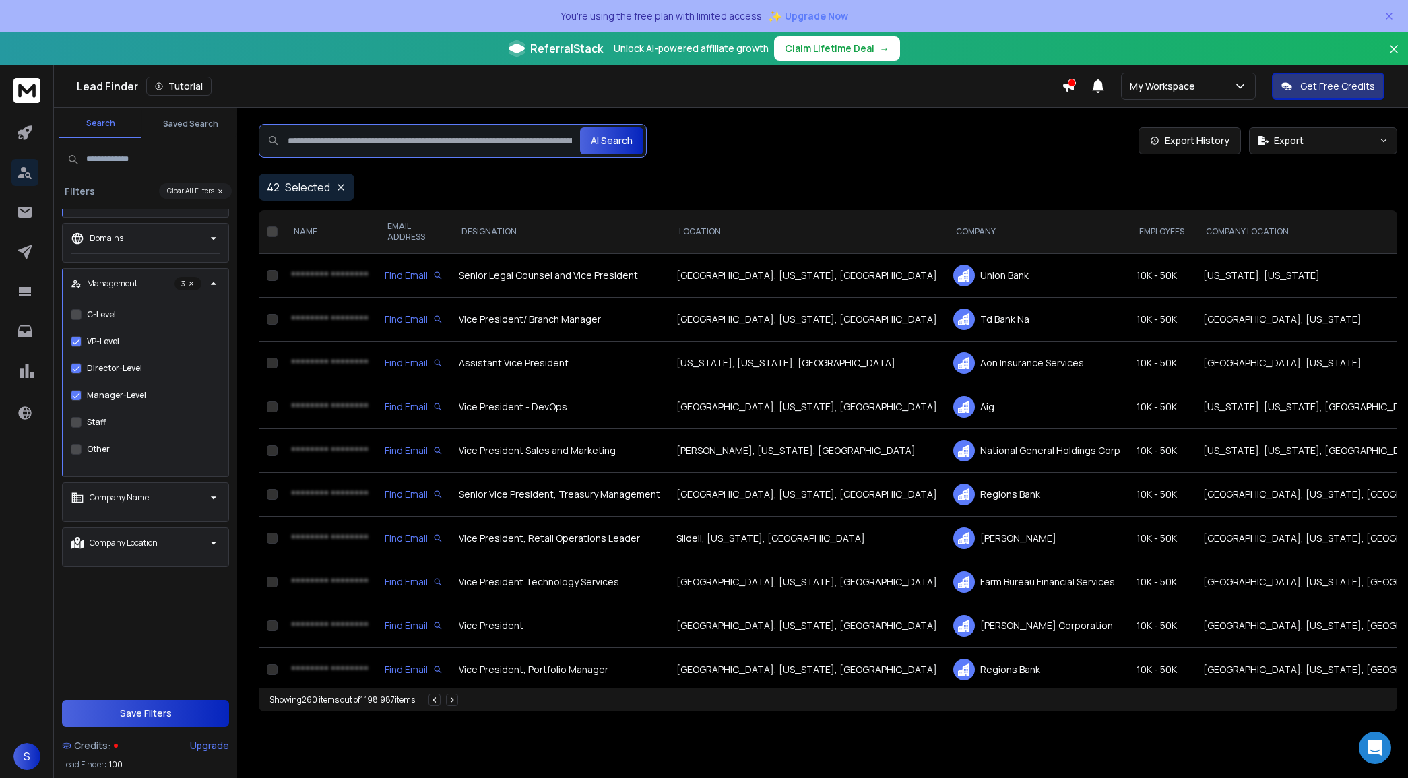
click at [458, 622] on icon at bounding box center [452, 700] width 11 height 11
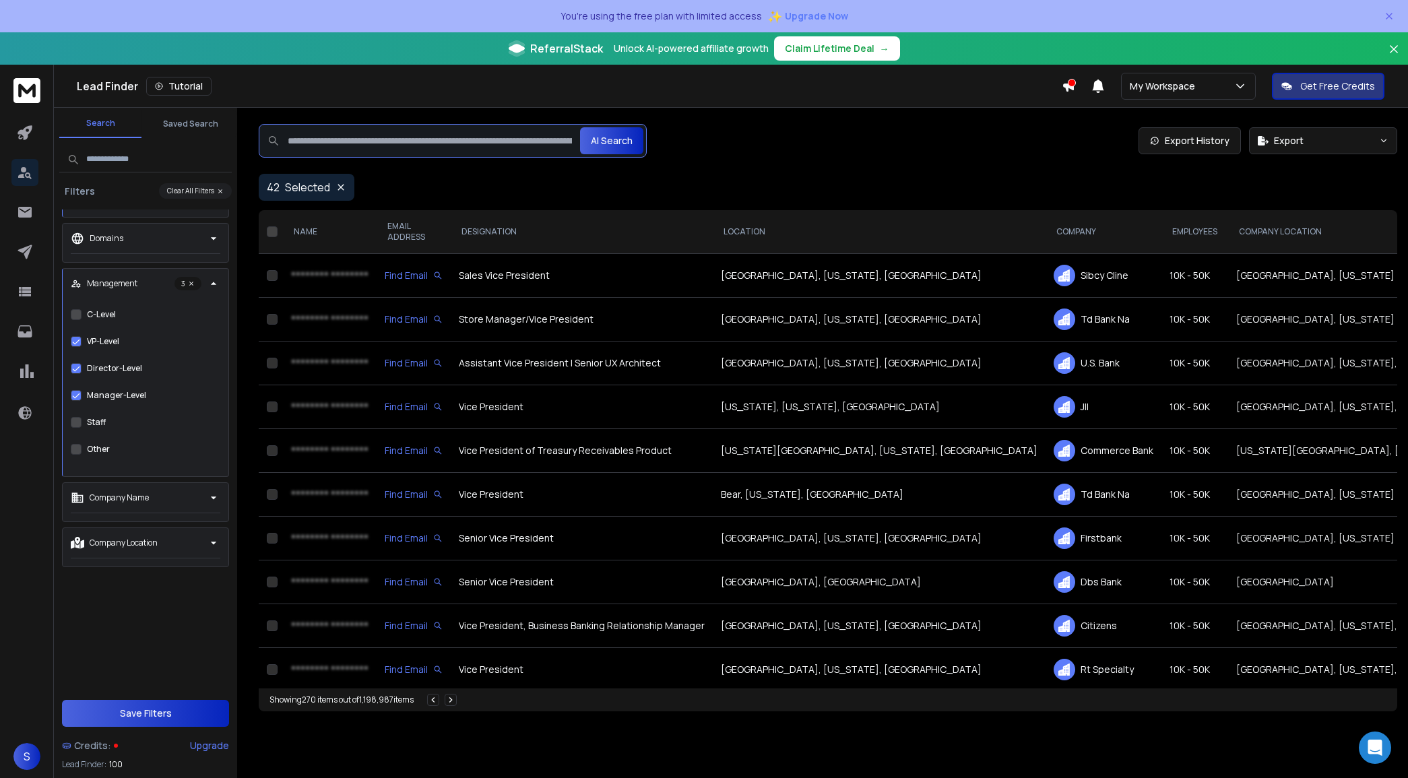
click at [456, 622] on icon at bounding box center [450, 700] width 11 height 11
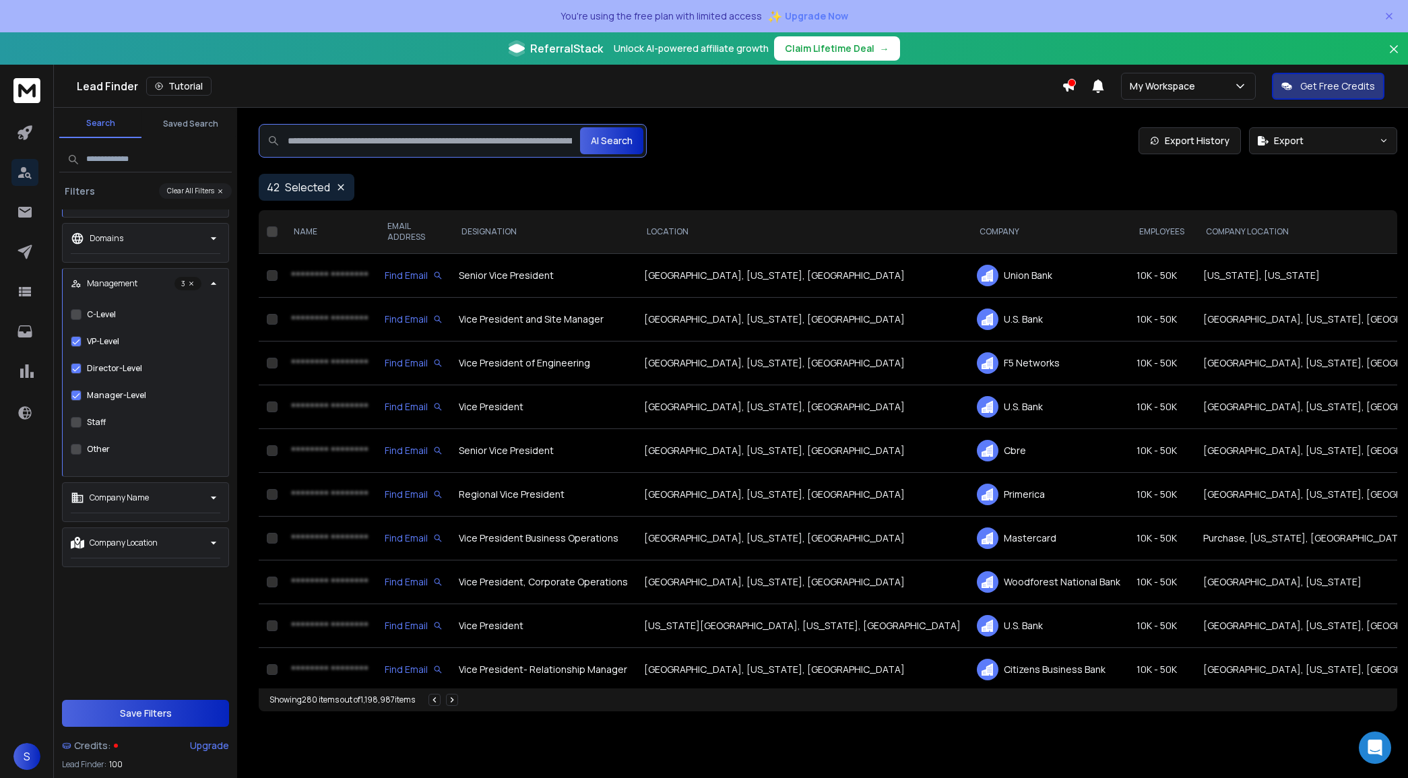
click at [456, 622] on icon at bounding box center [452, 700] width 11 height 11
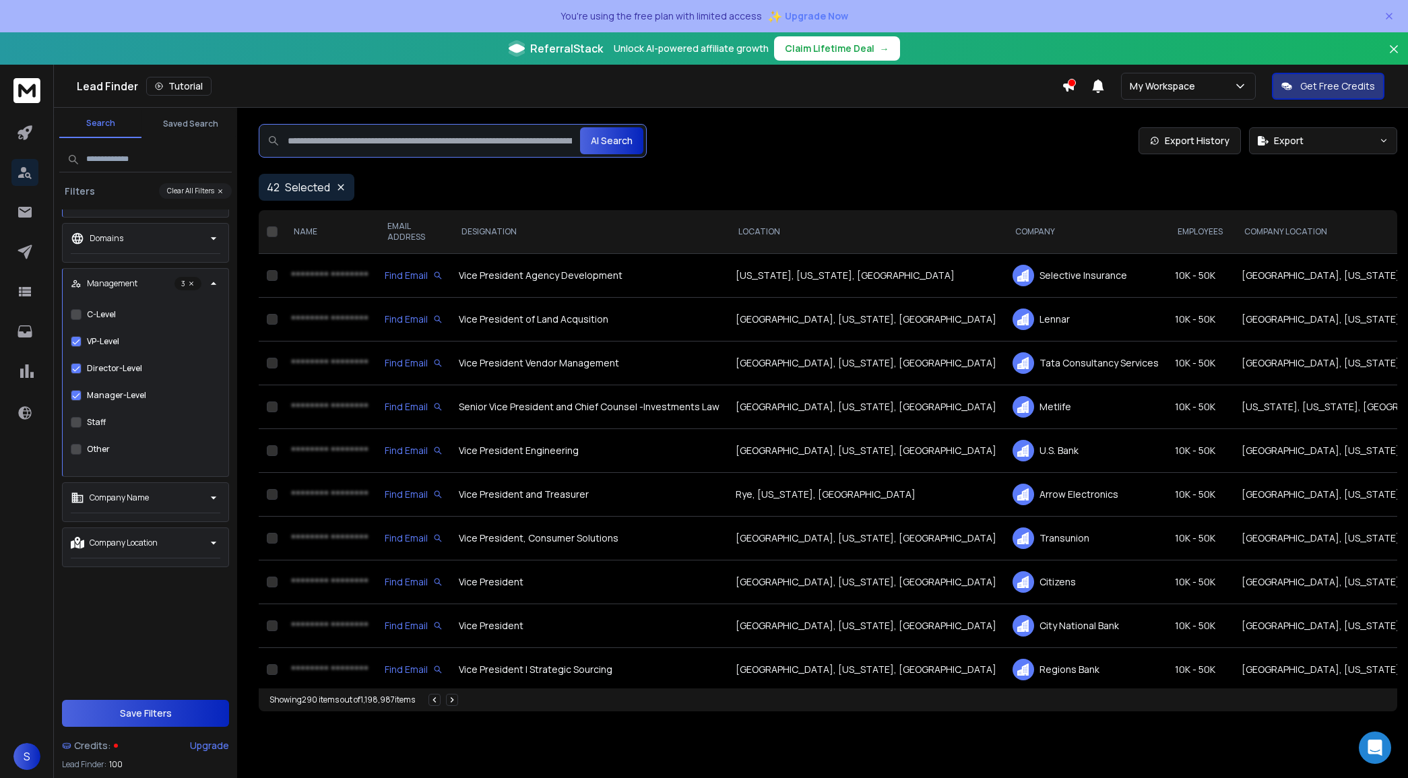
click at [456, 622] on icon at bounding box center [452, 700] width 11 height 11
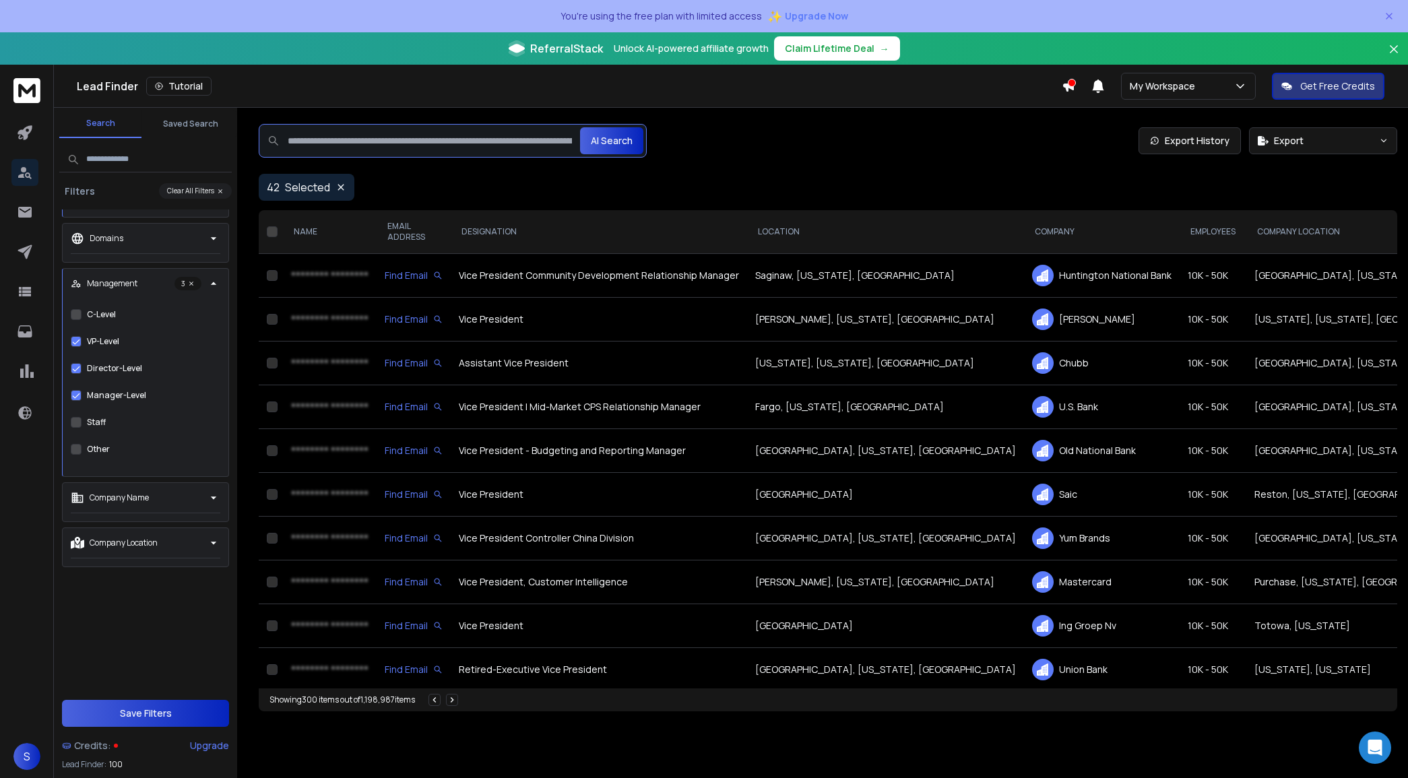
click at [458, 622] on icon at bounding box center [452, 700] width 11 height 11
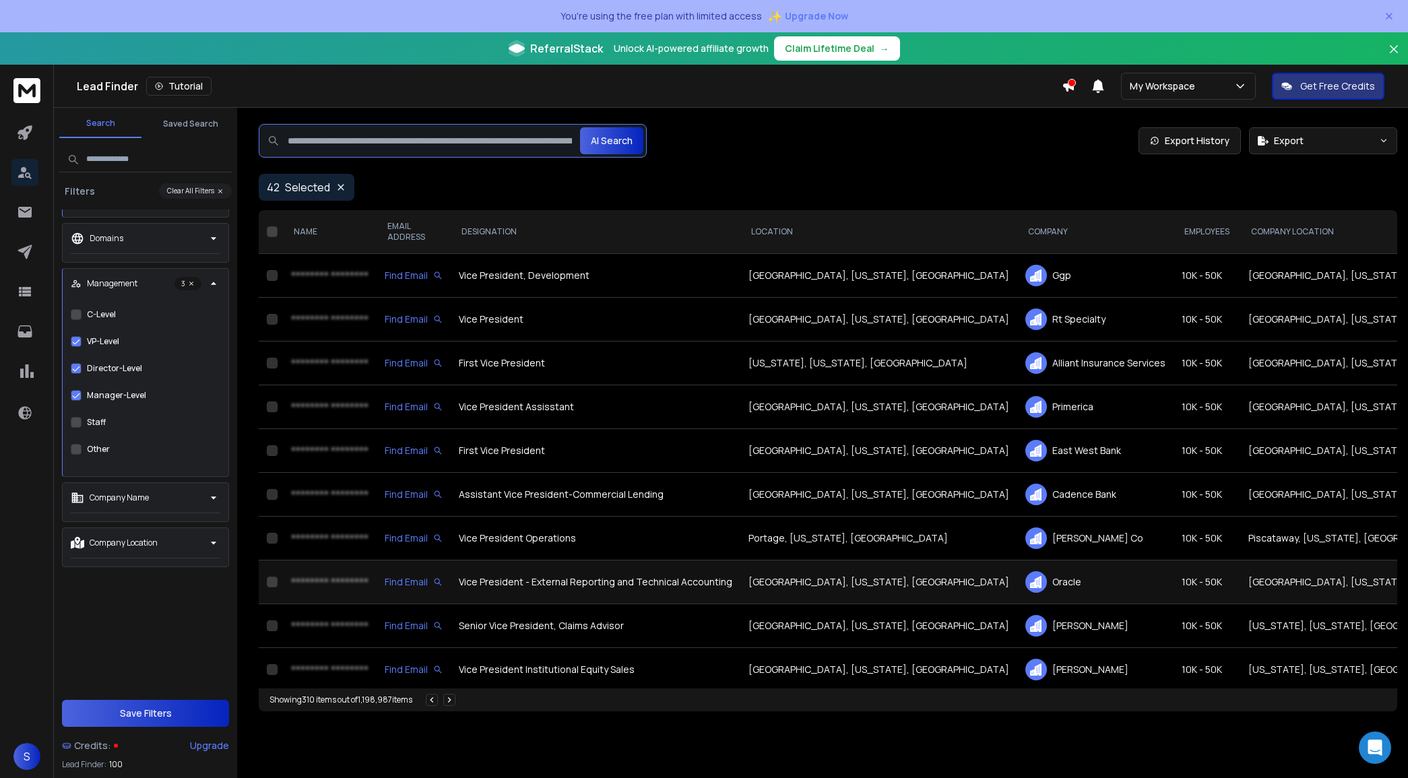
click at [274, 587] on button "button" at bounding box center [272, 582] width 11 height 11
click at [387, 584] on div "Find Email" at bounding box center [414, 581] width 58 height 13
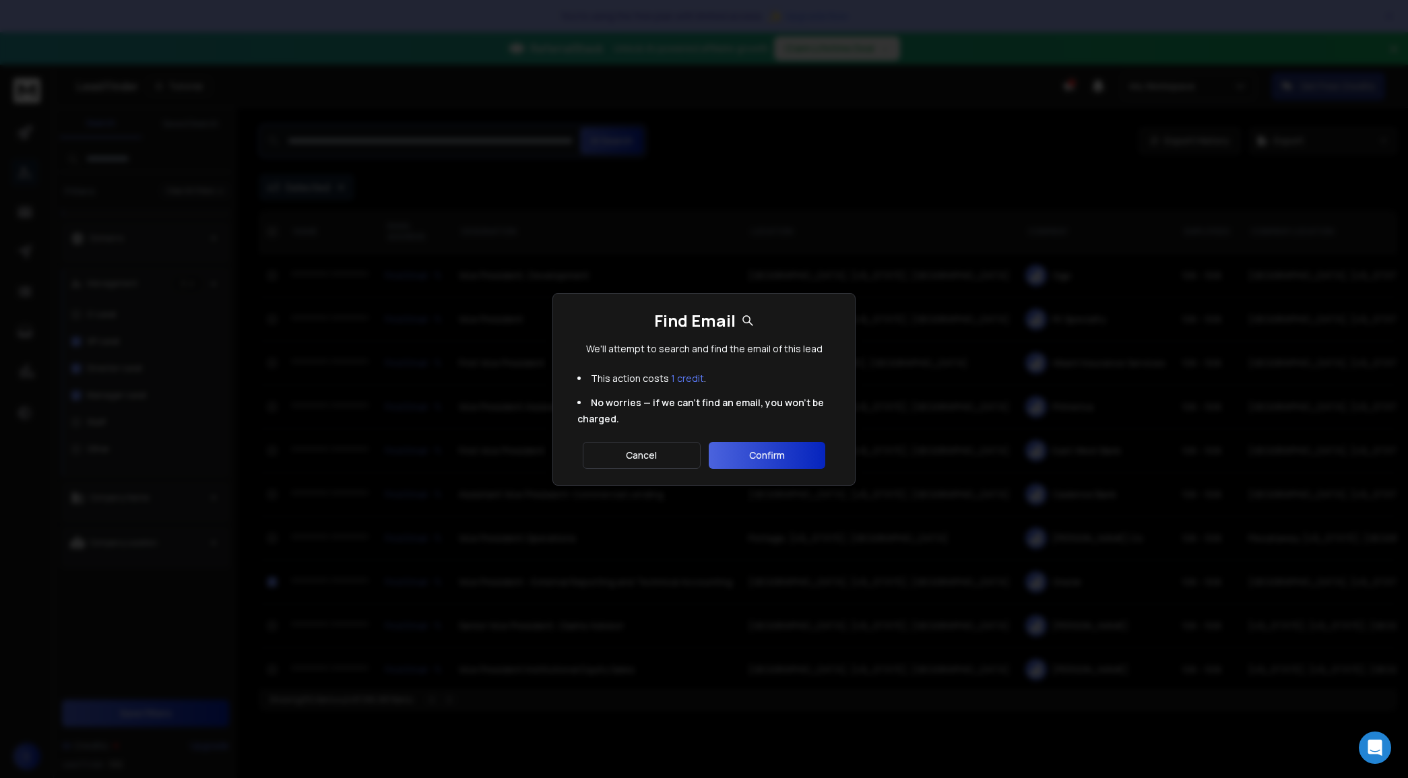
click at [800, 453] on button "Confirm" at bounding box center [767, 455] width 117 height 27
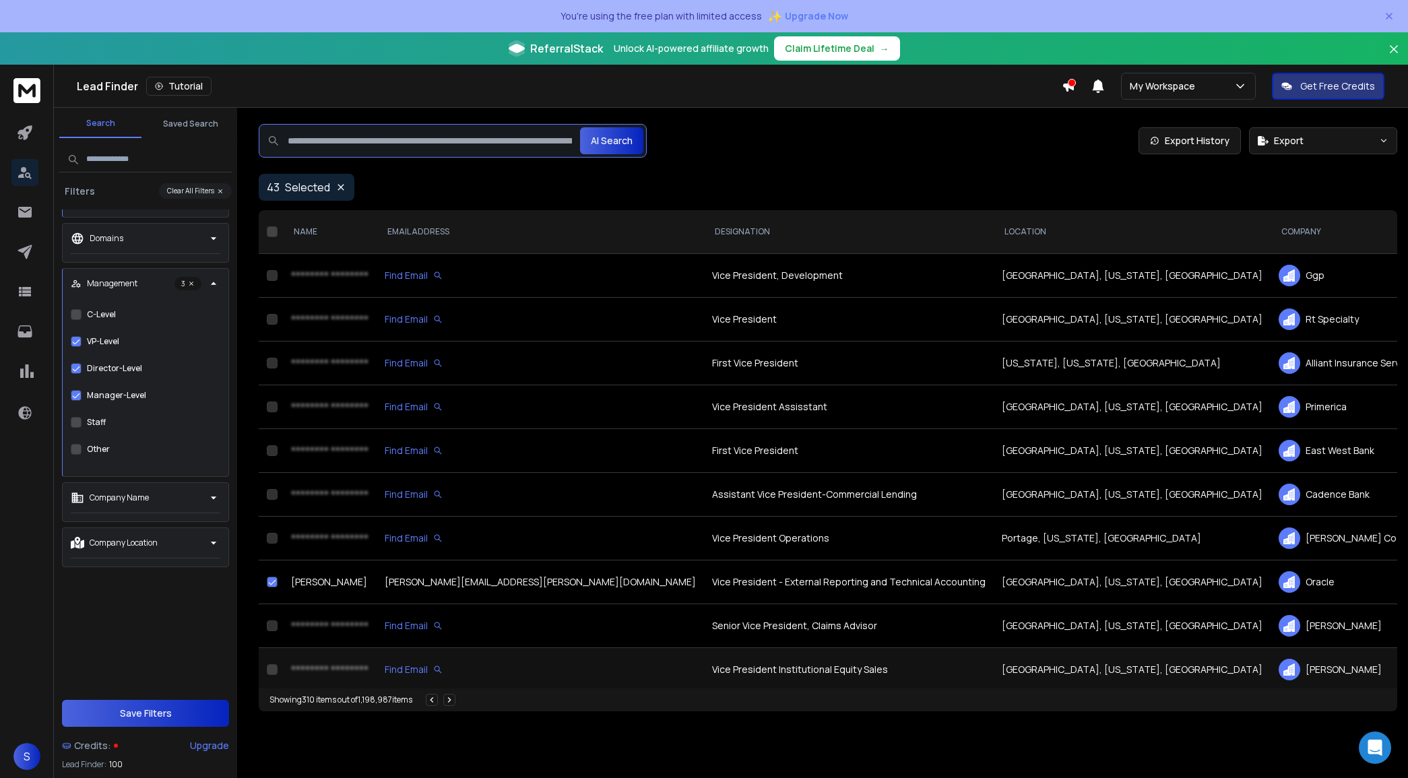
click at [266, 622] on td at bounding box center [271, 670] width 24 height 44
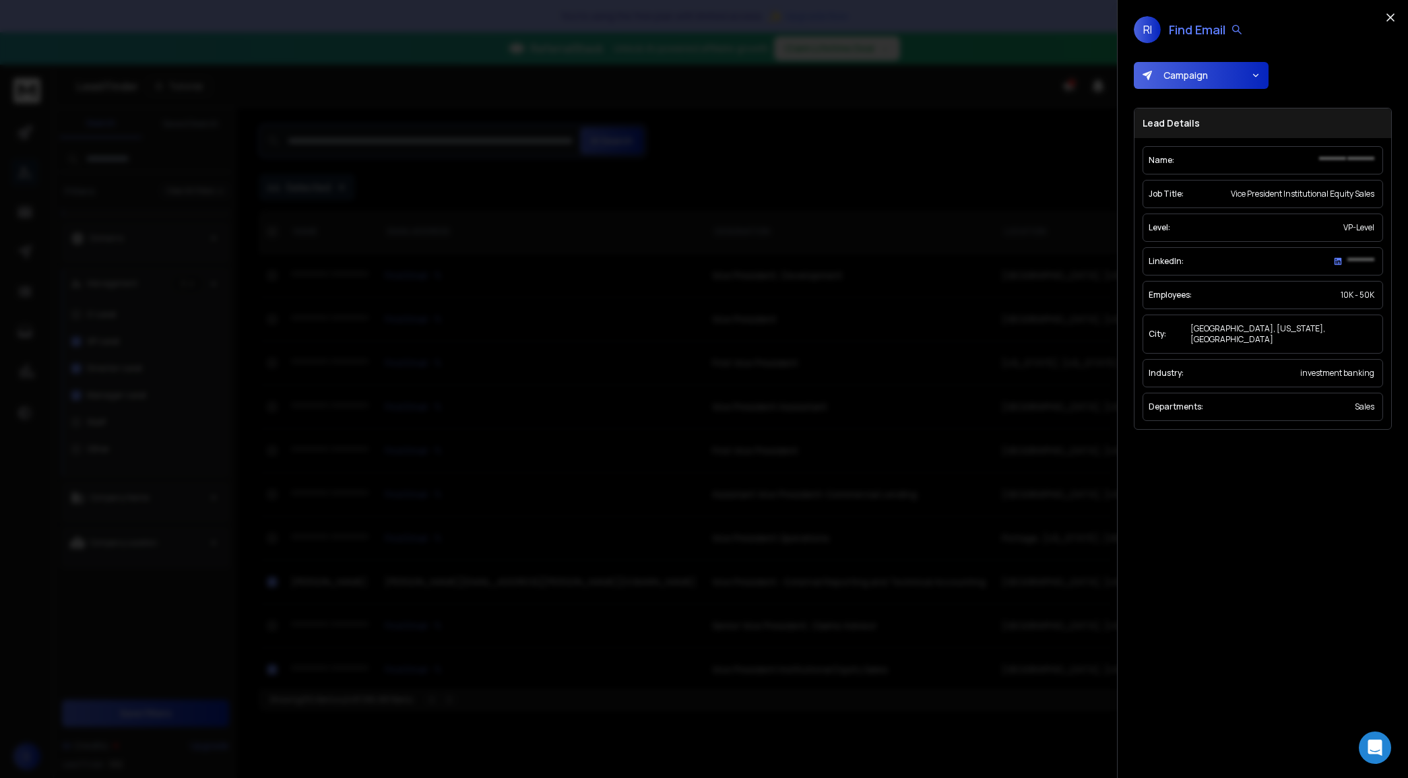
click at [1126, 22] on icon "button" at bounding box center [1390, 17] width 13 height 13
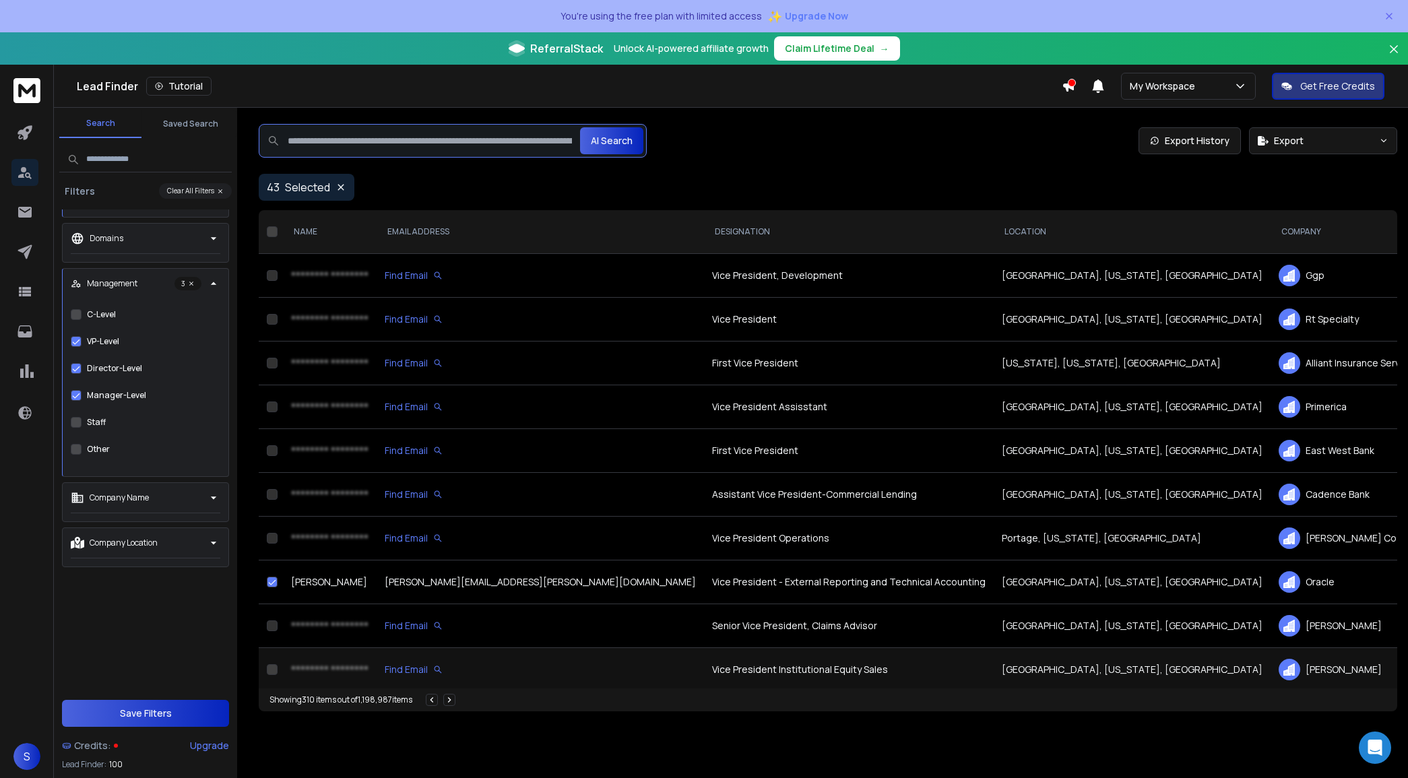
click at [276, 622] on button "button" at bounding box center [272, 669] width 11 height 11
click at [398, 622] on div "Find Email" at bounding box center [540, 669] width 311 height 13
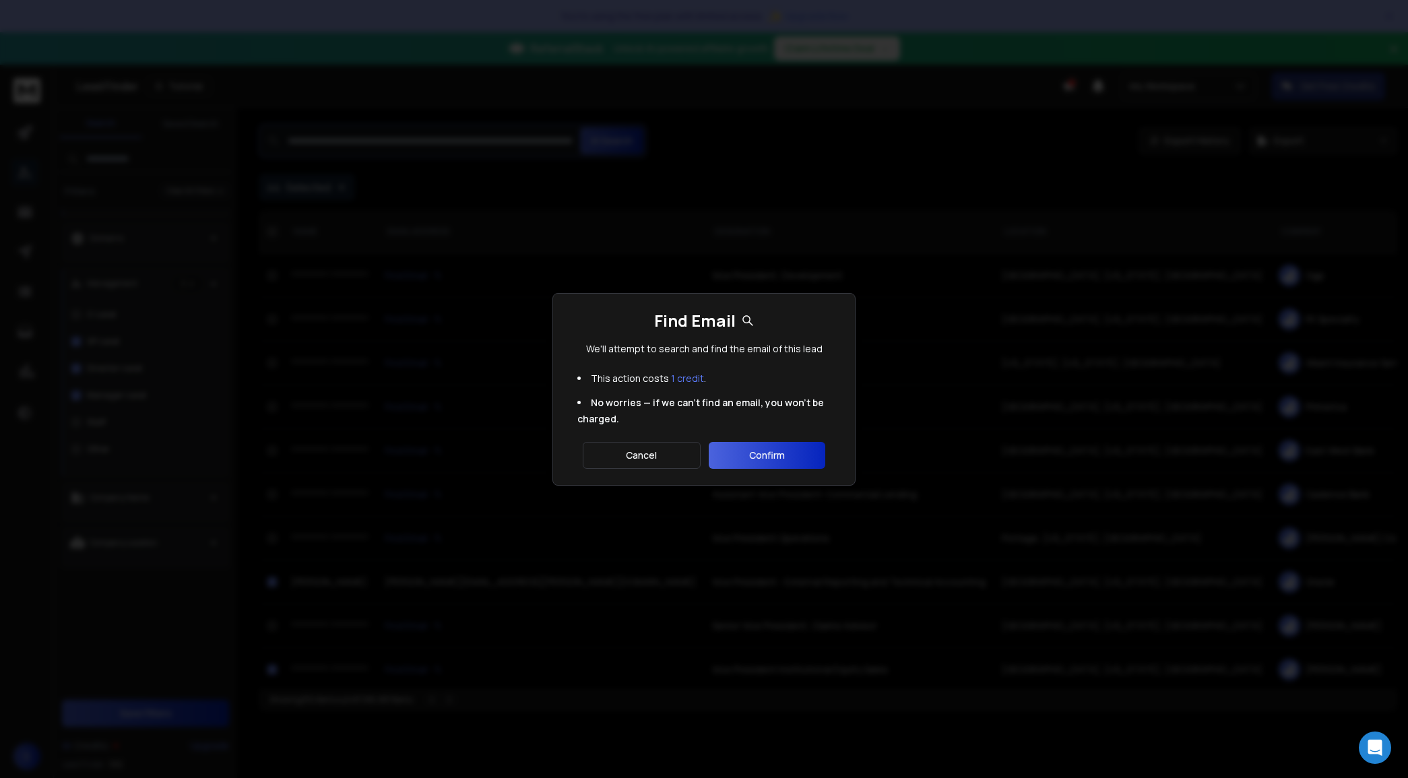
click at [761, 460] on button "Confirm" at bounding box center [767, 455] width 117 height 27
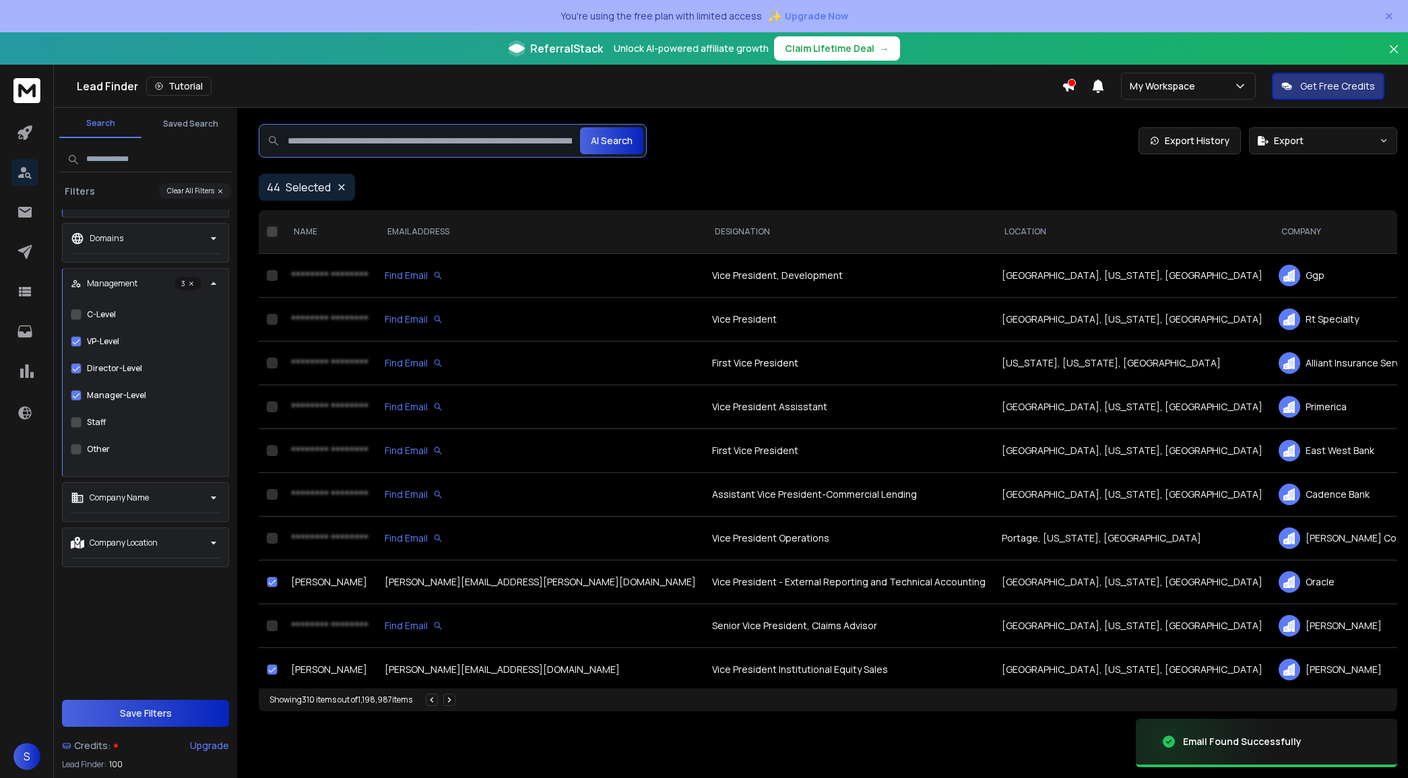
click at [455, 622] on icon at bounding box center [449, 700] width 11 height 11
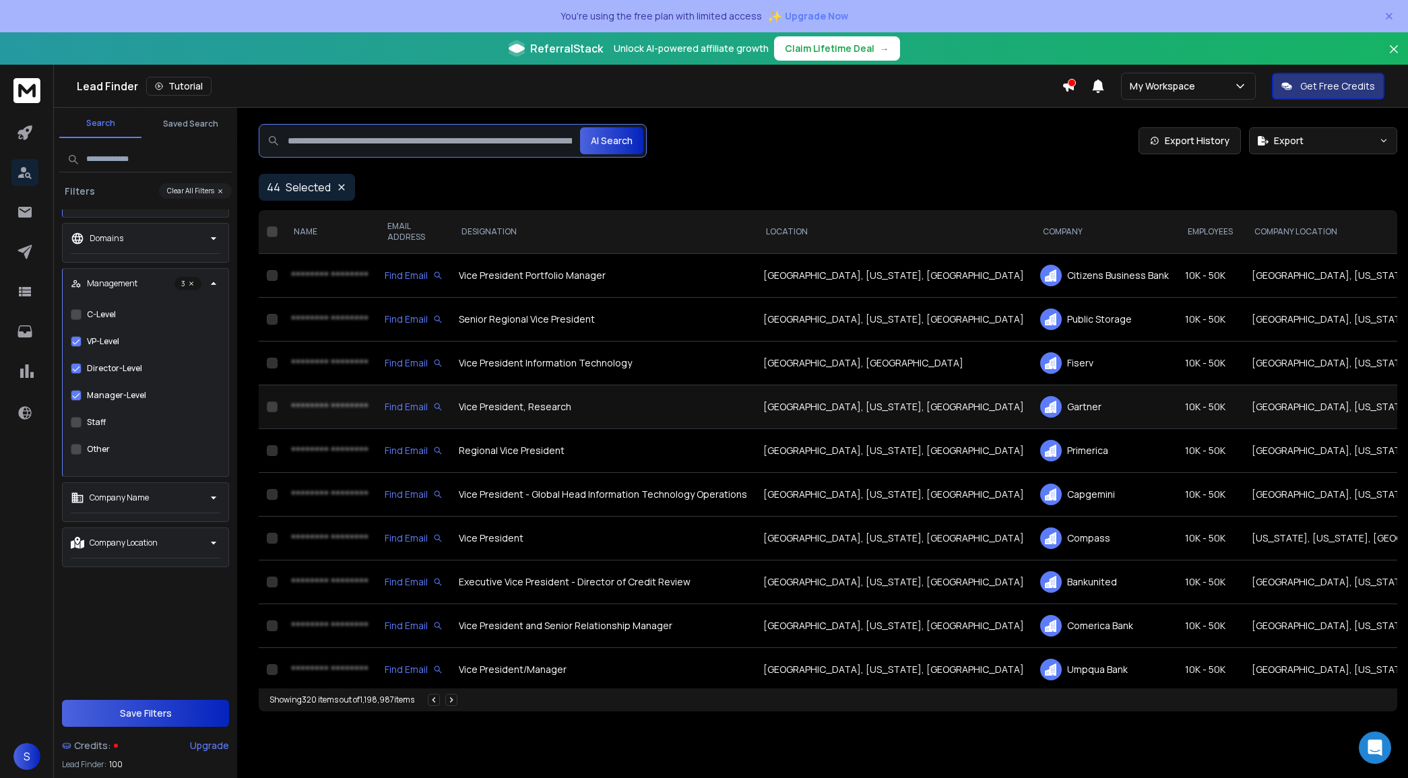
click at [276, 408] on button "button" at bounding box center [272, 407] width 11 height 11
click at [390, 406] on div "Find Email" at bounding box center [414, 406] width 58 height 13
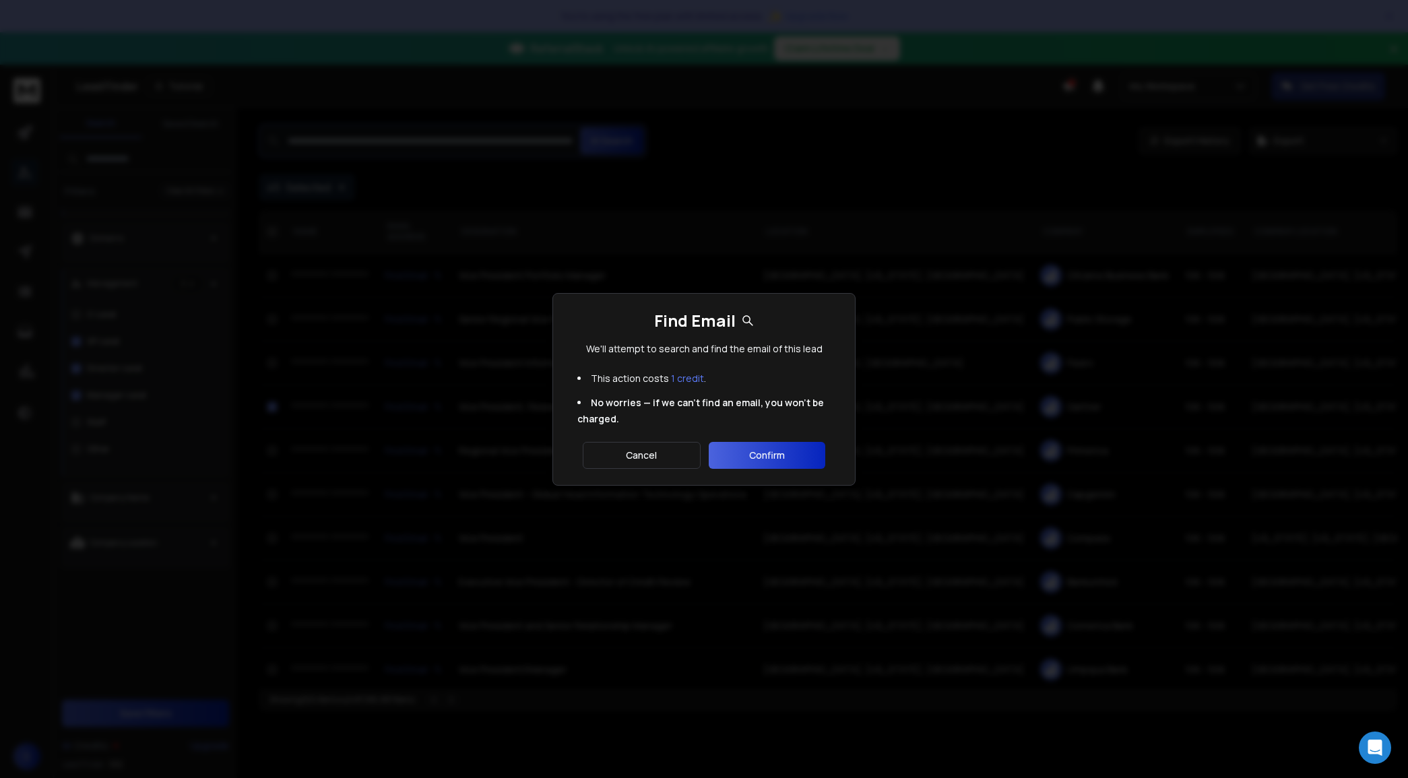
click at [755, 457] on button "Confirm" at bounding box center [767, 455] width 117 height 27
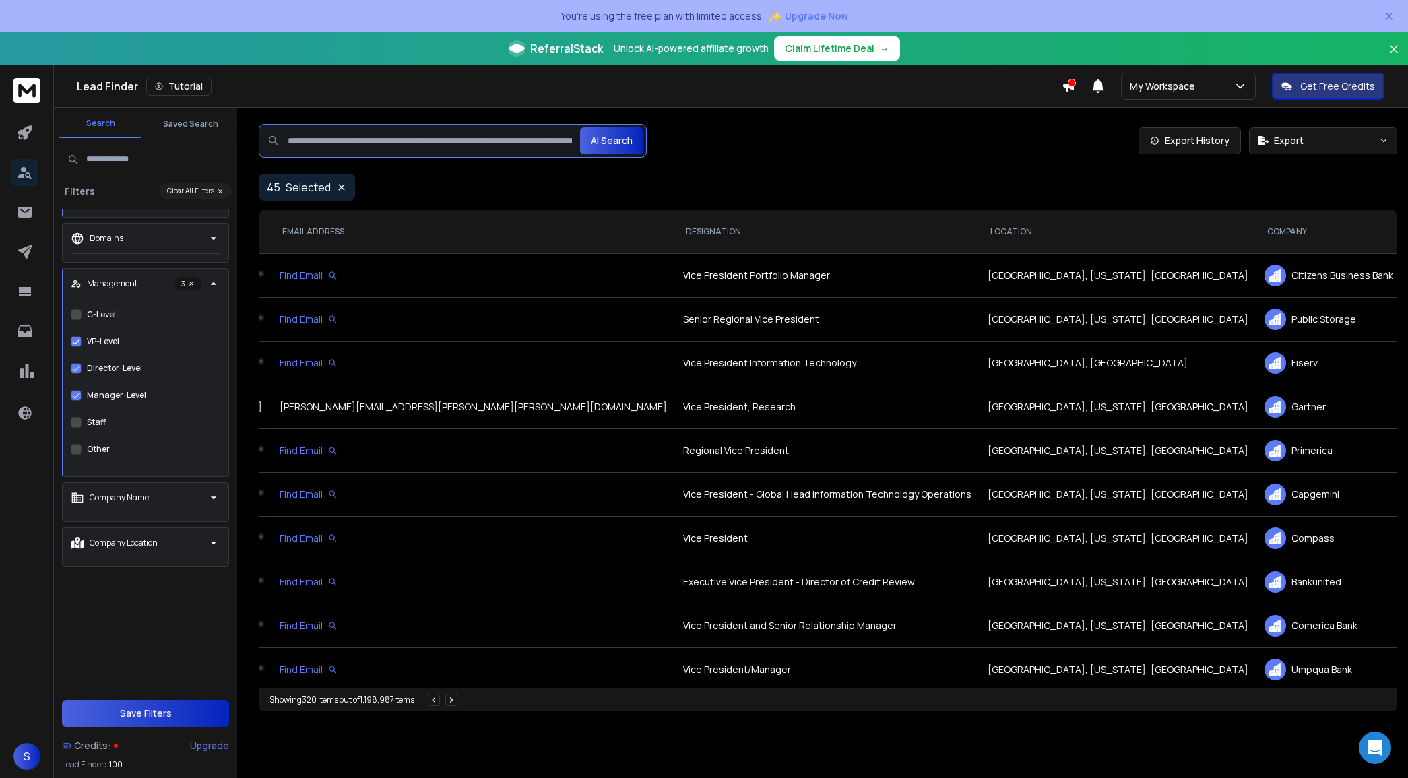
scroll to position [0, 98]
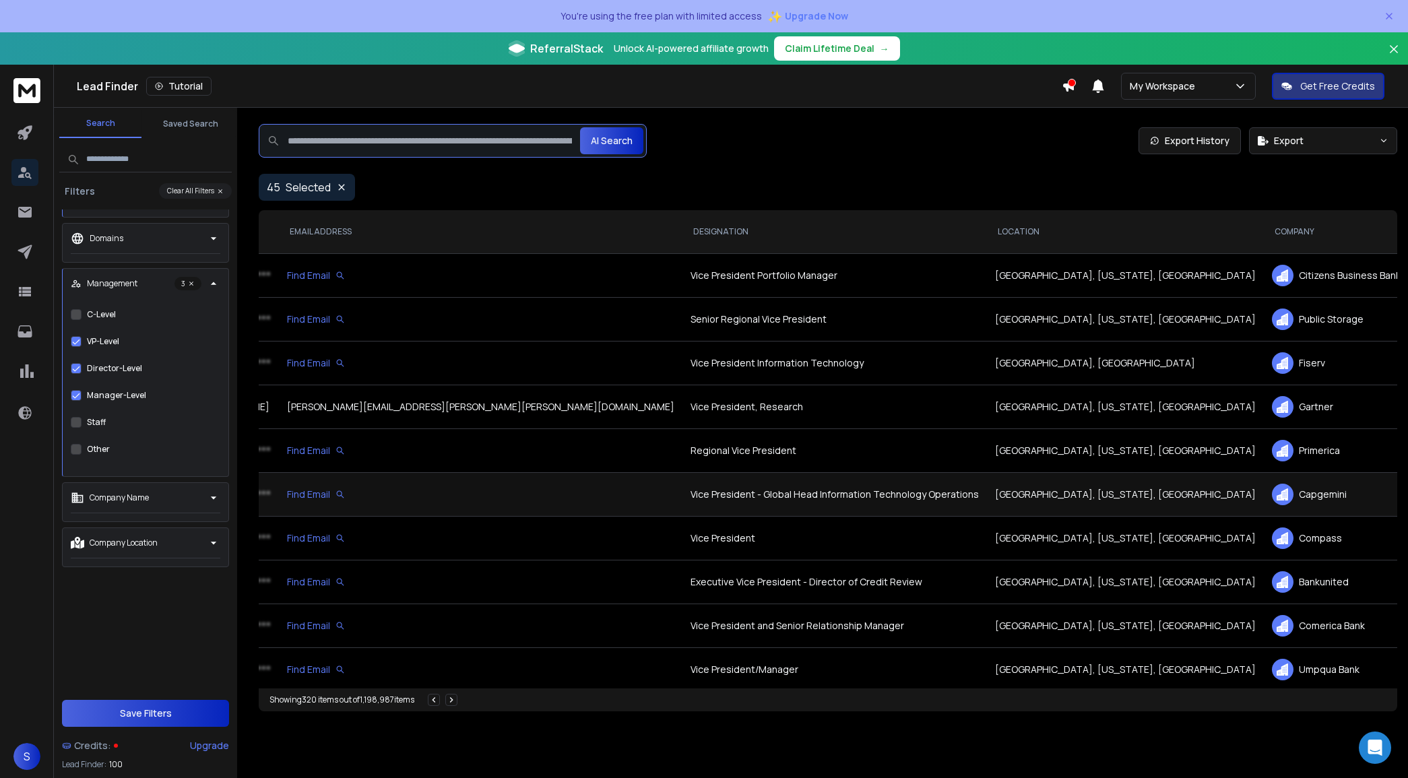
click at [308, 495] on div "Find Email" at bounding box center [480, 494] width 387 height 13
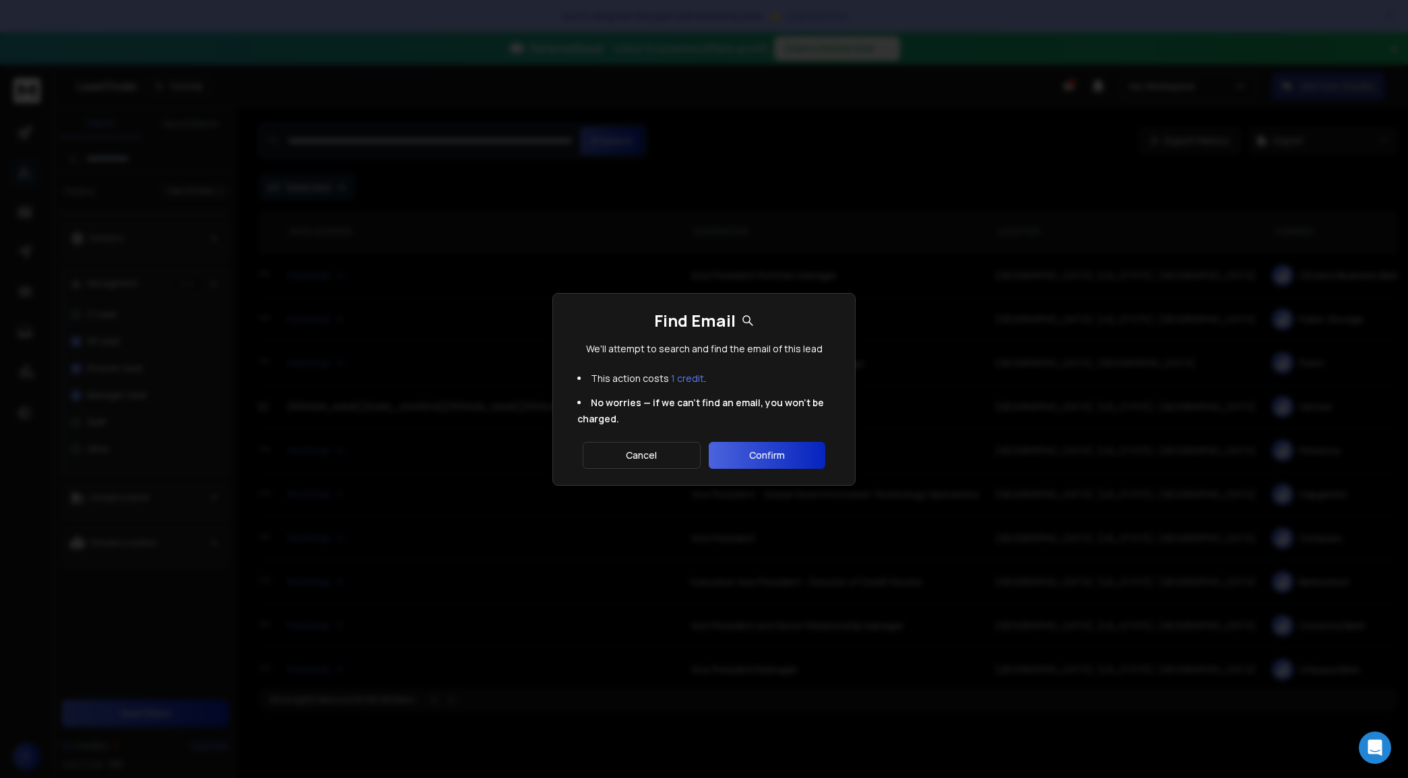
click at [738, 451] on button "Confirm" at bounding box center [767, 455] width 117 height 27
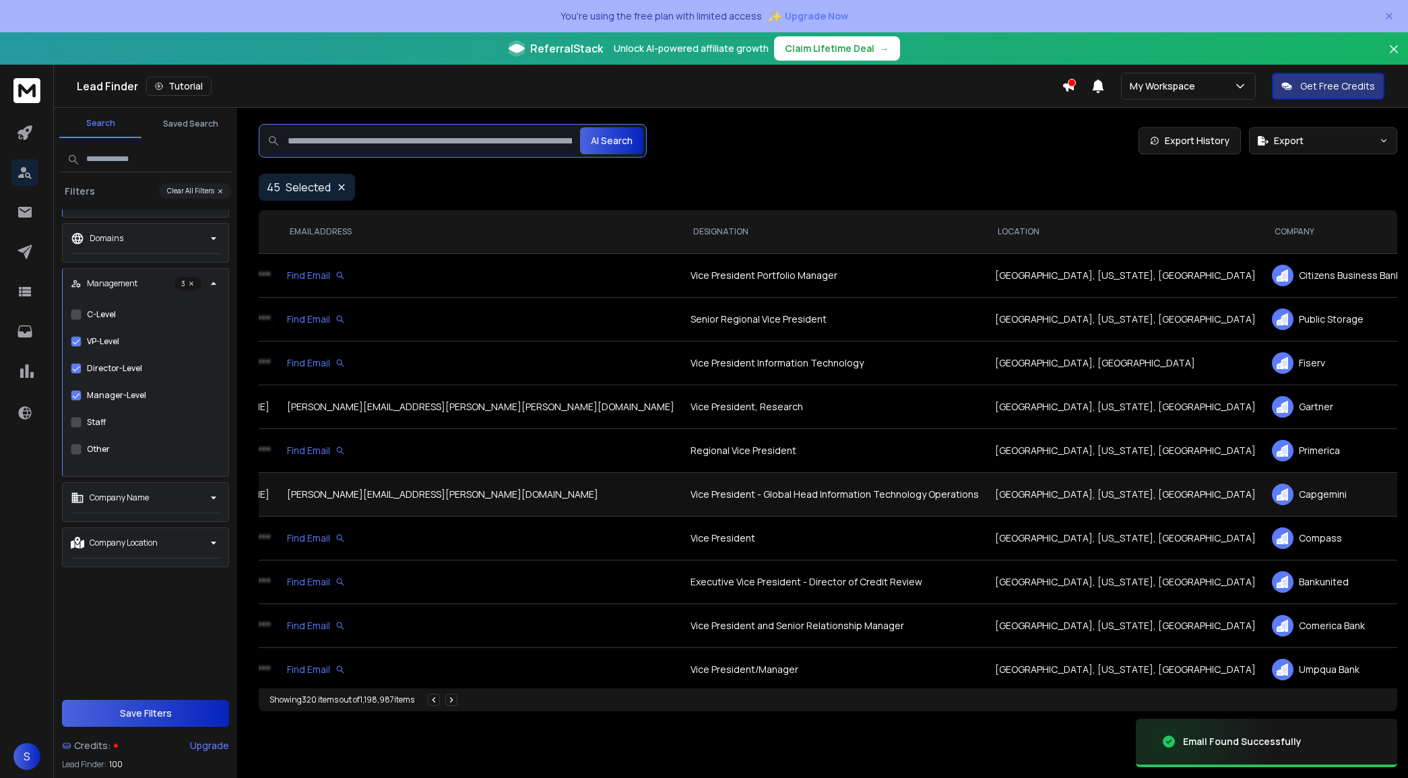
scroll to position [0, 0]
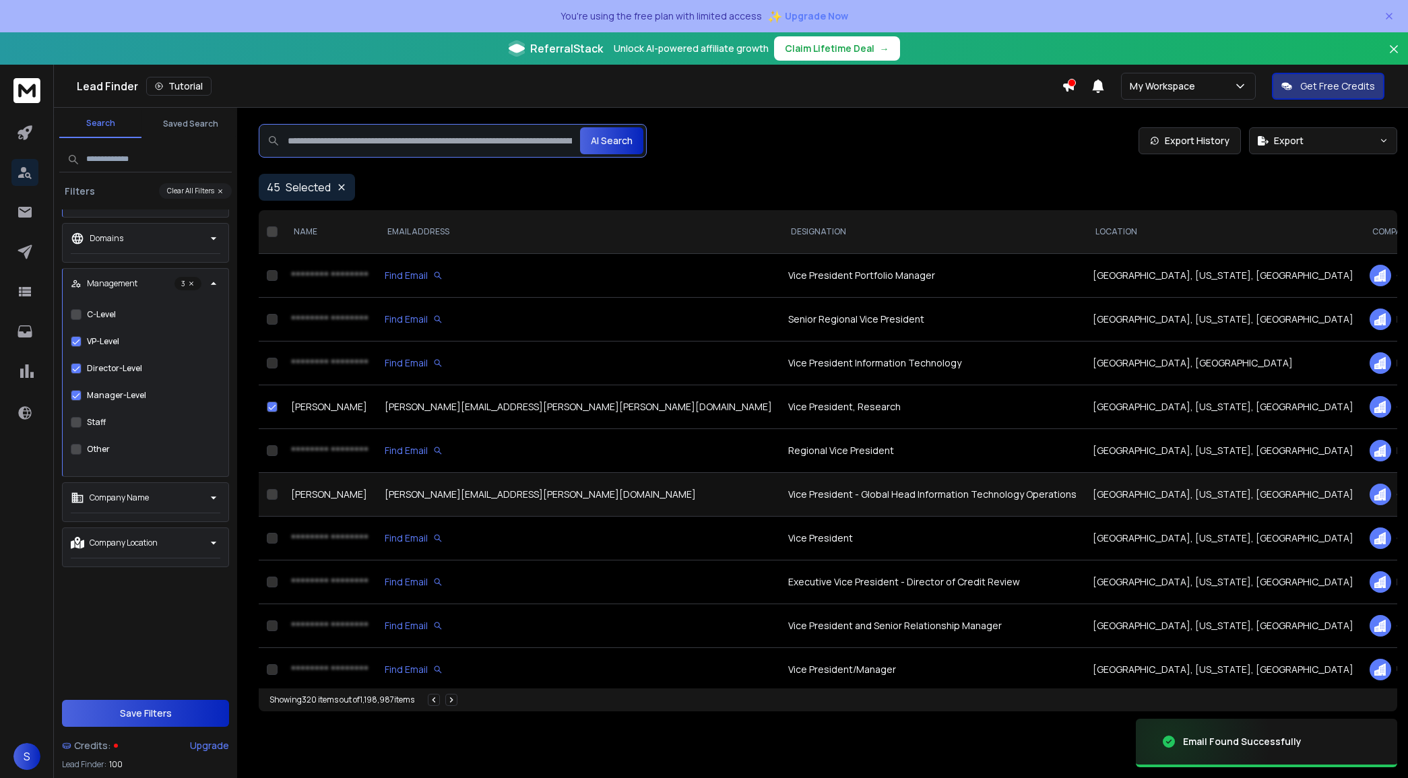
click at [270, 495] on button "button" at bounding box center [272, 494] width 11 height 11
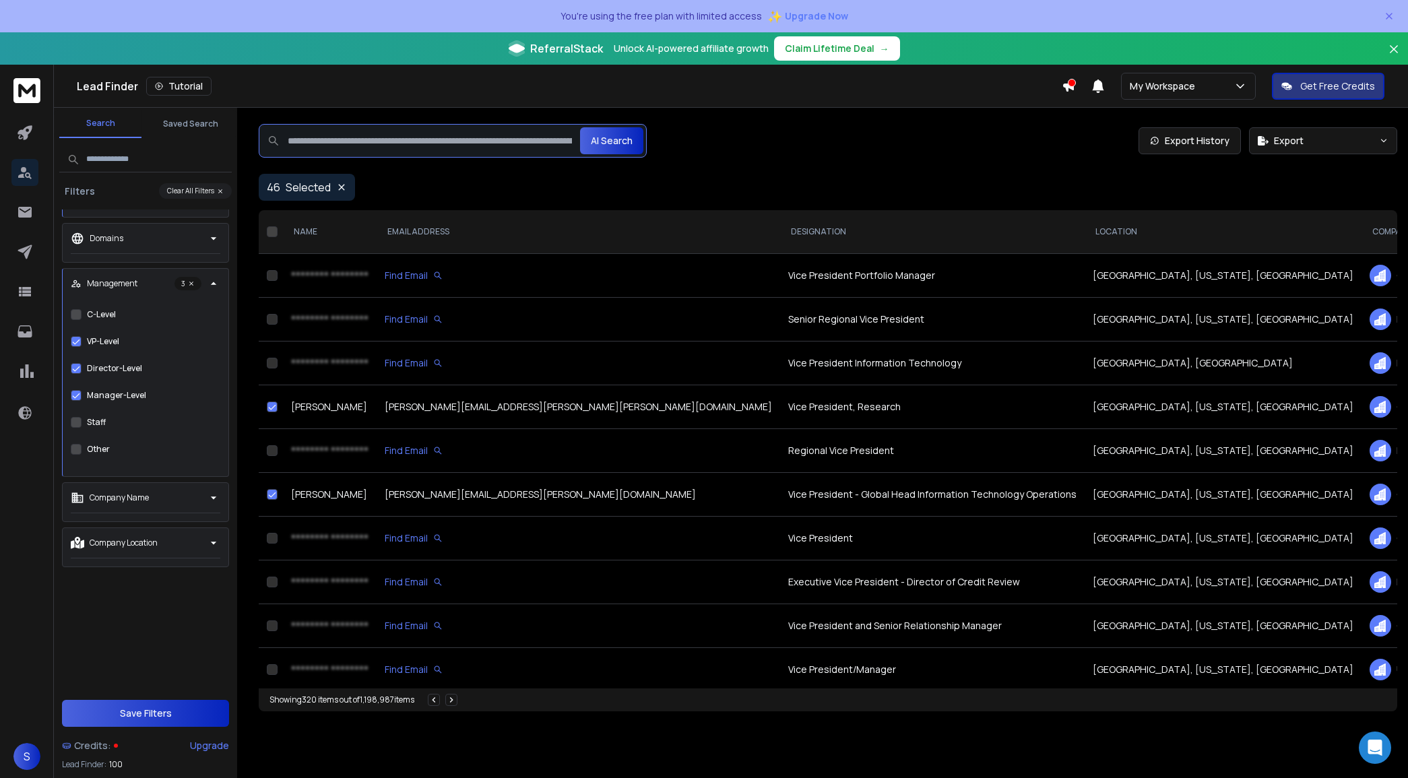
click at [457, 622] on icon at bounding box center [451, 700] width 11 height 11
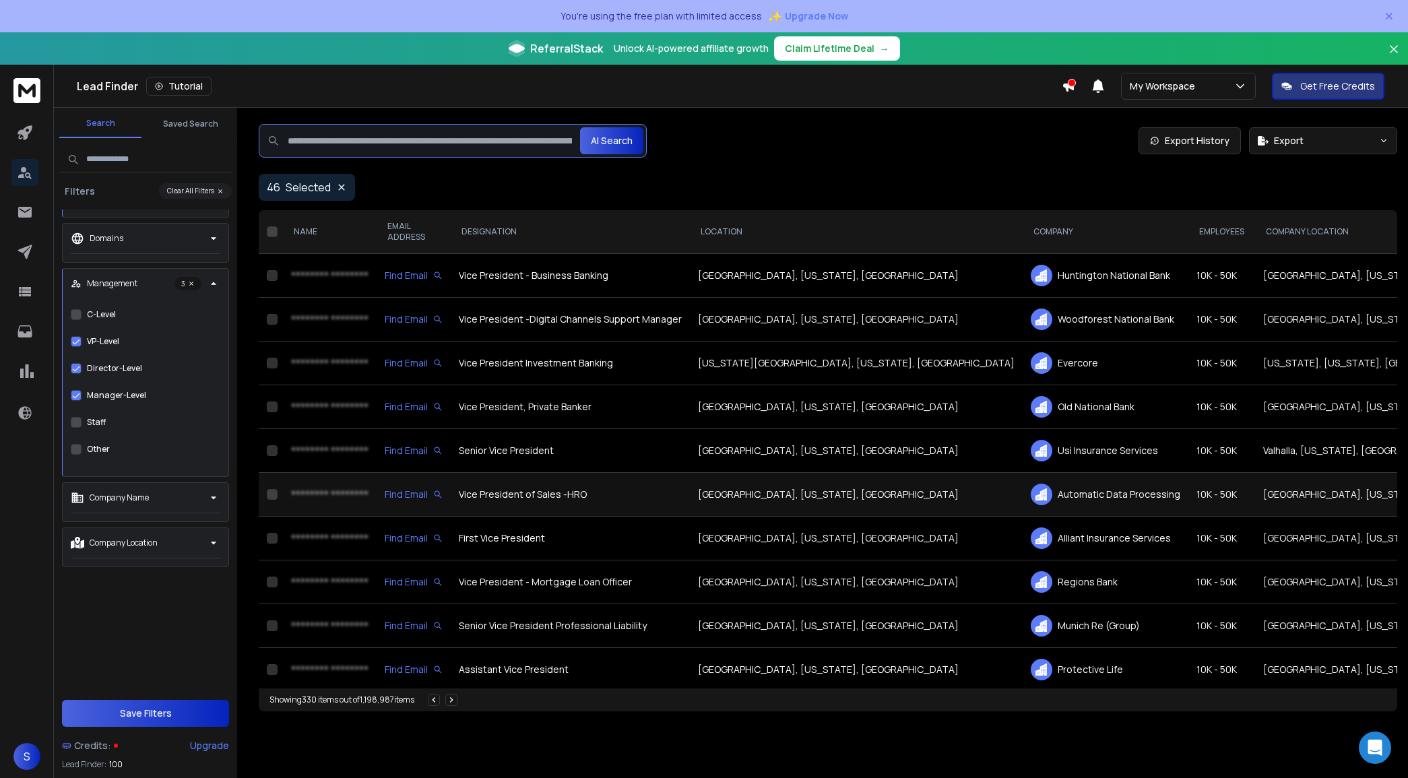
click at [263, 496] on td at bounding box center [271, 495] width 24 height 44
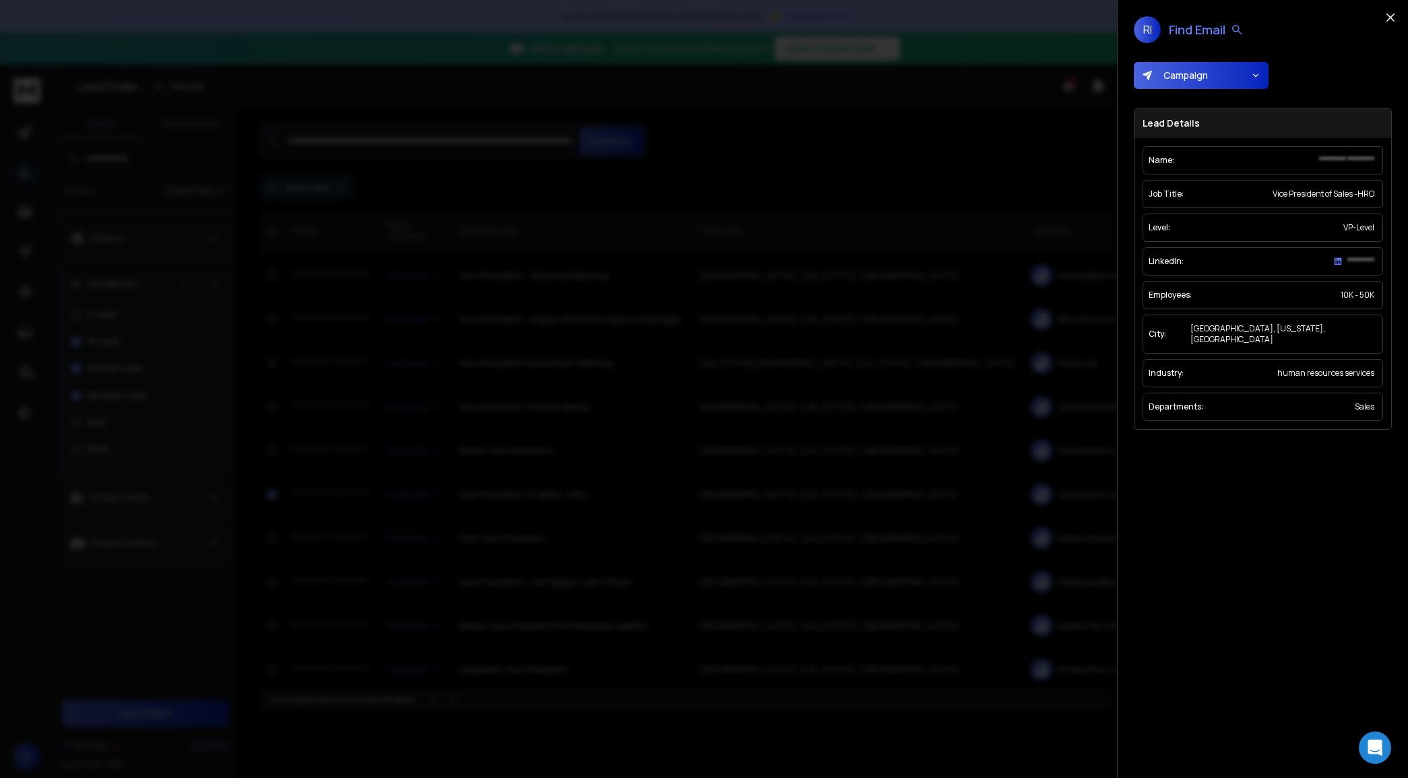
click at [1126, 22] on icon "button" at bounding box center [1390, 17] width 13 height 13
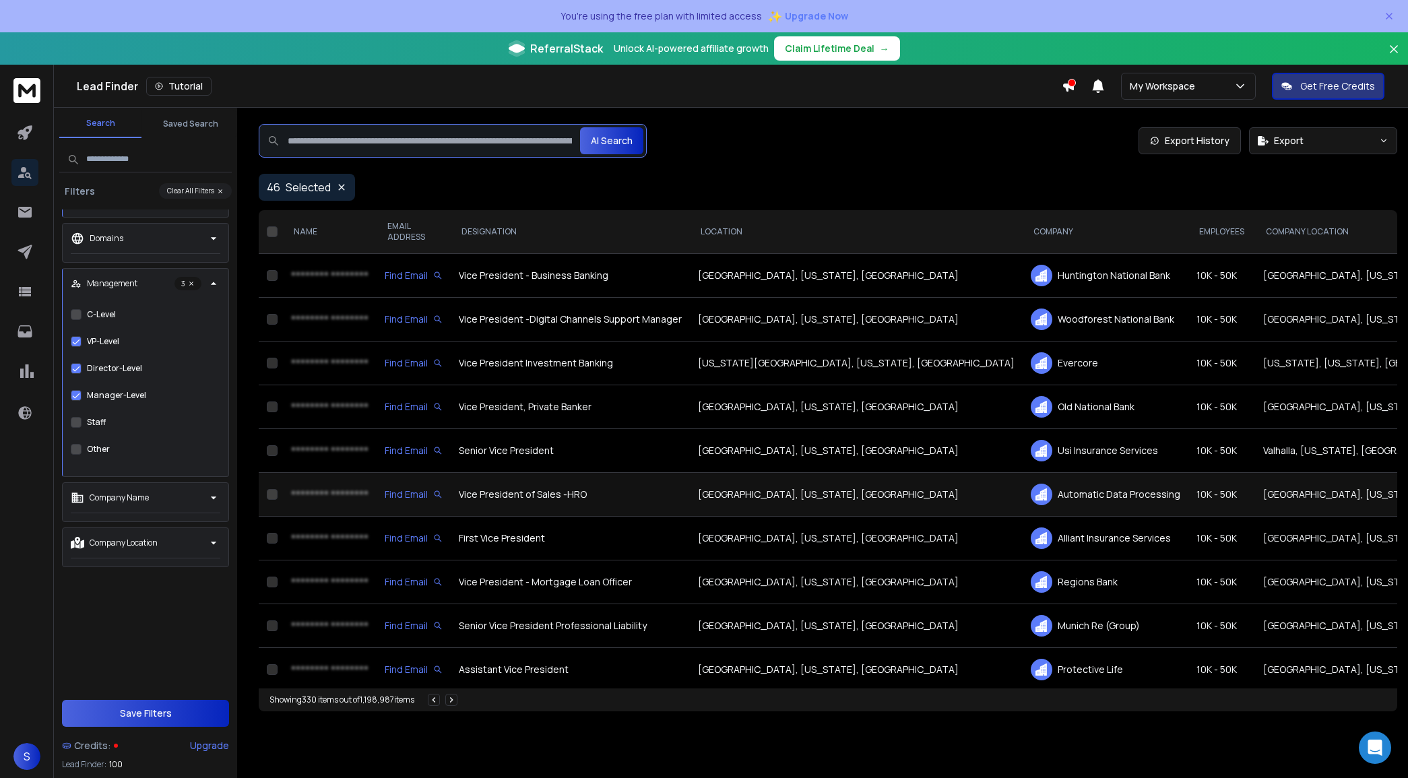
click at [386, 499] on div "Find Email" at bounding box center [414, 494] width 58 height 13
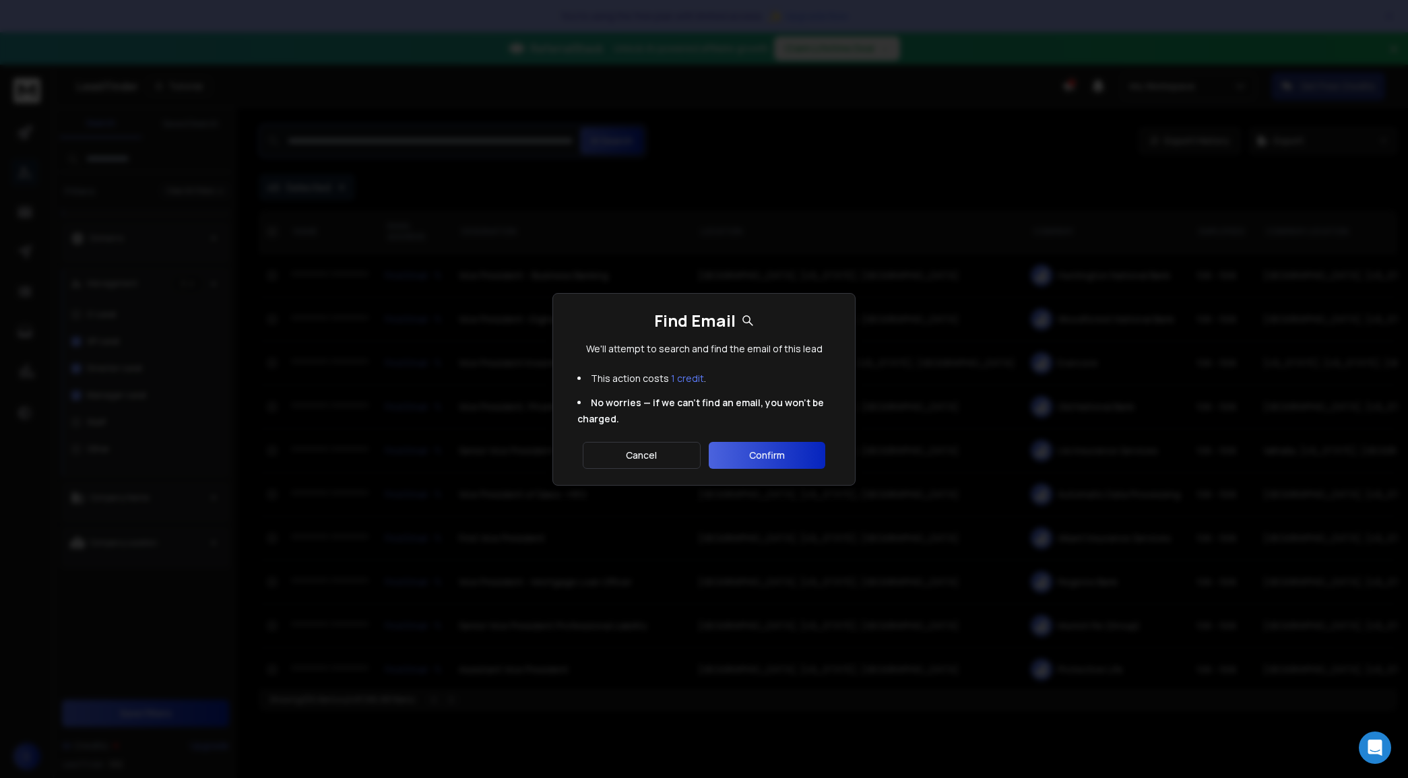
click at [770, 466] on button "Confirm" at bounding box center [767, 455] width 117 height 27
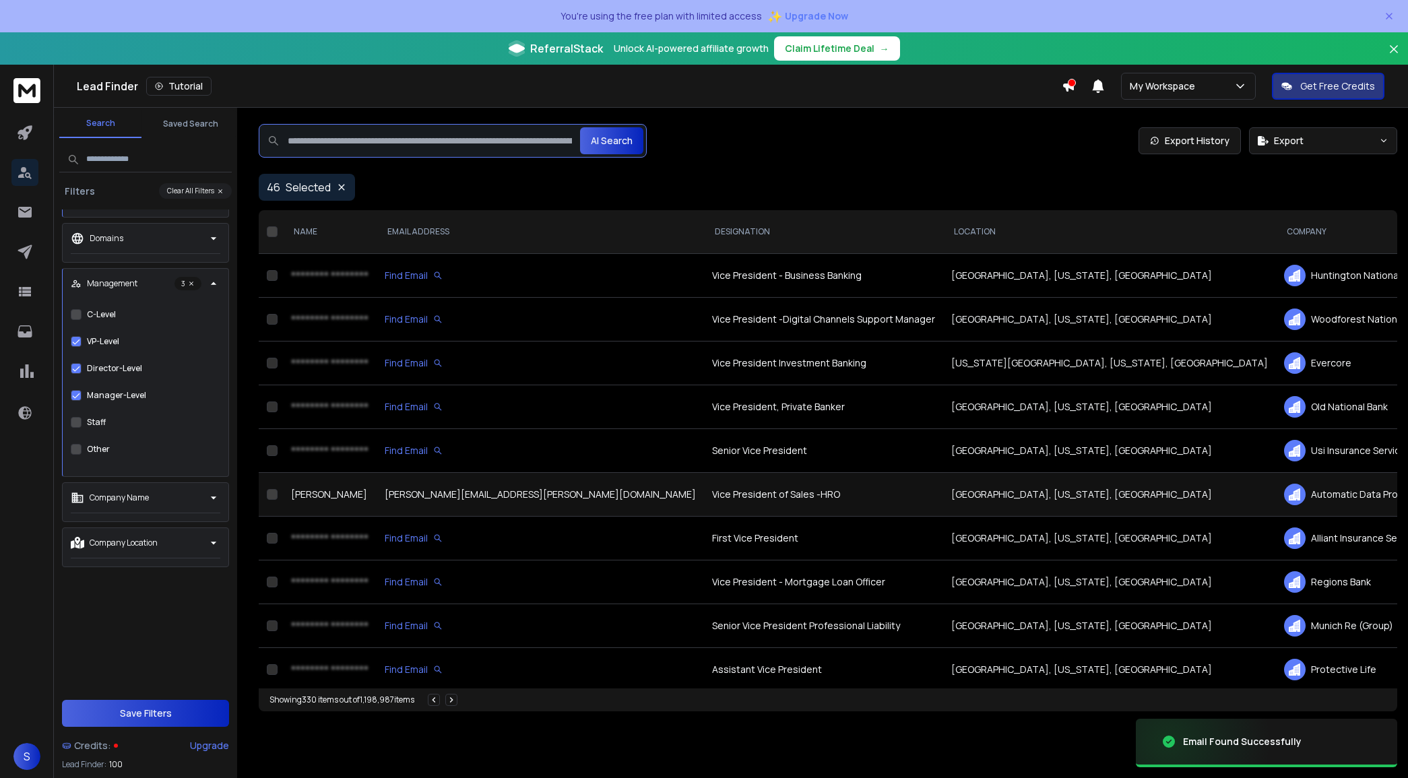
click at [274, 494] on button "button" at bounding box center [272, 494] width 11 height 11
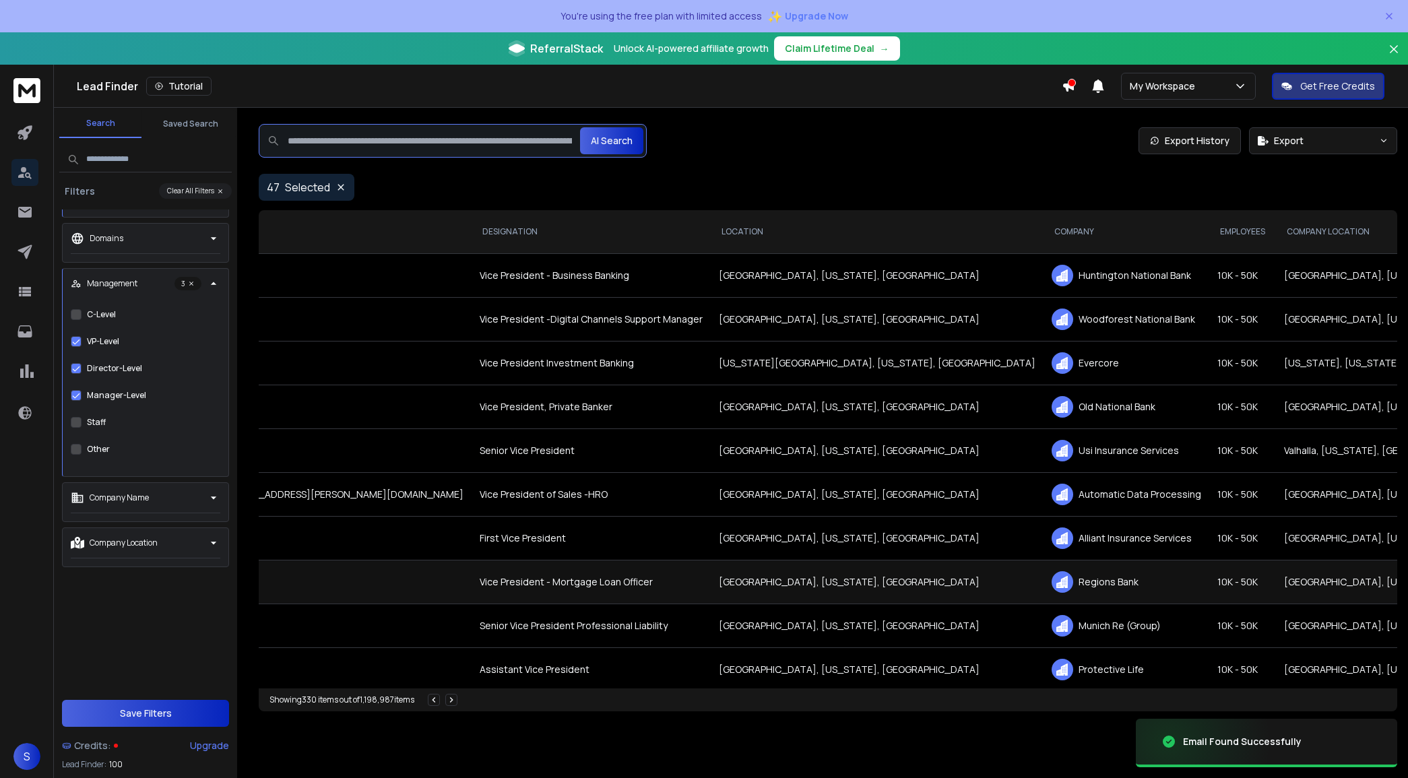
scroll to position [0, 234]
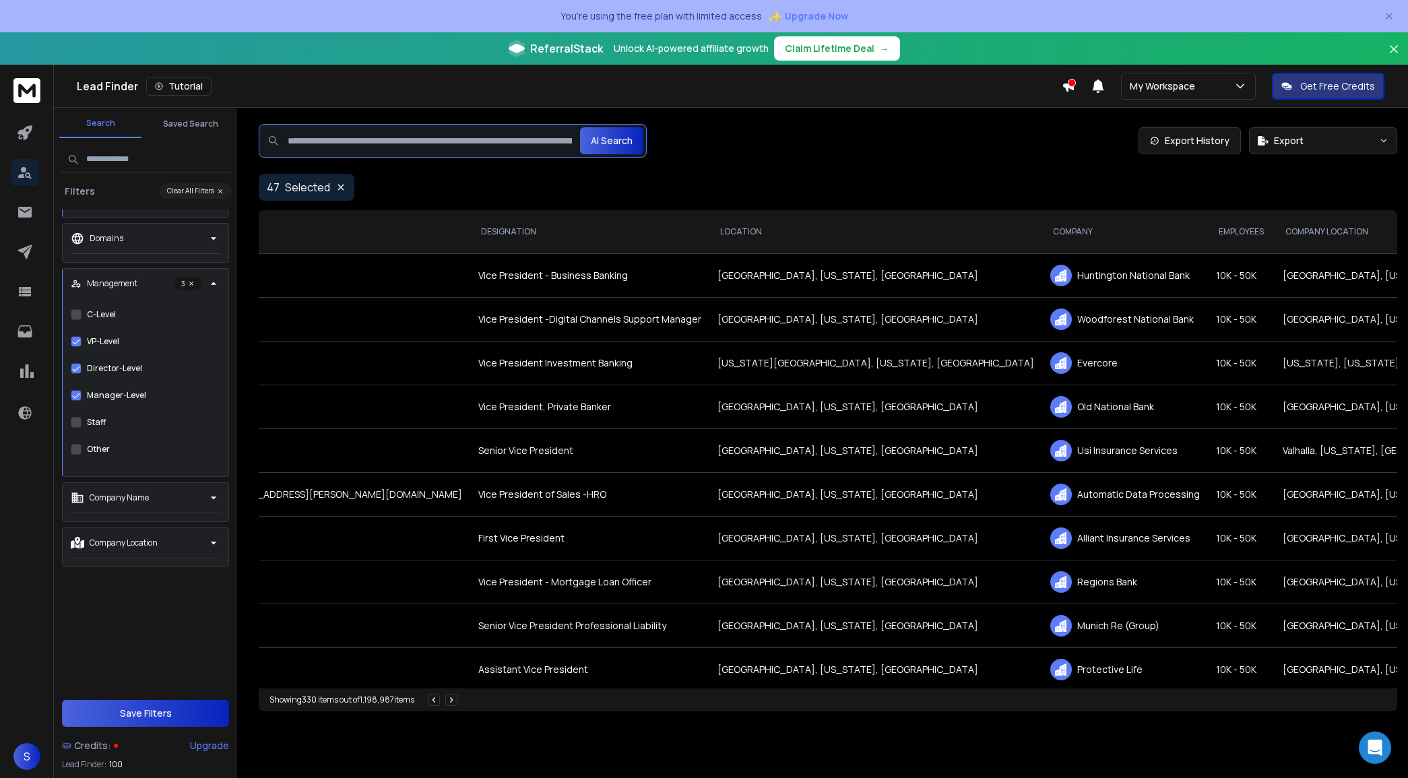
click at [450, 622] on button at bounding box center [451, 700] width 12 height 12
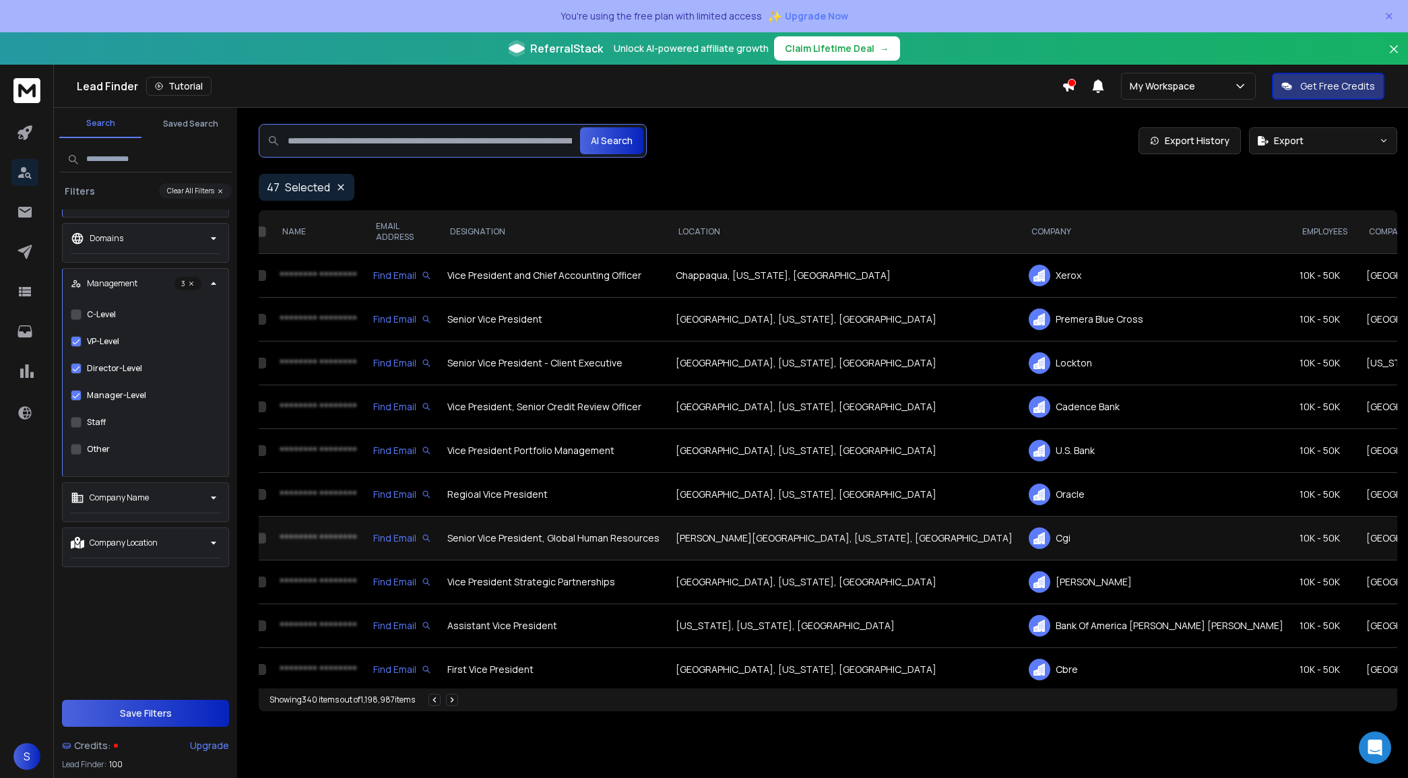
scroll to position [0, 0]
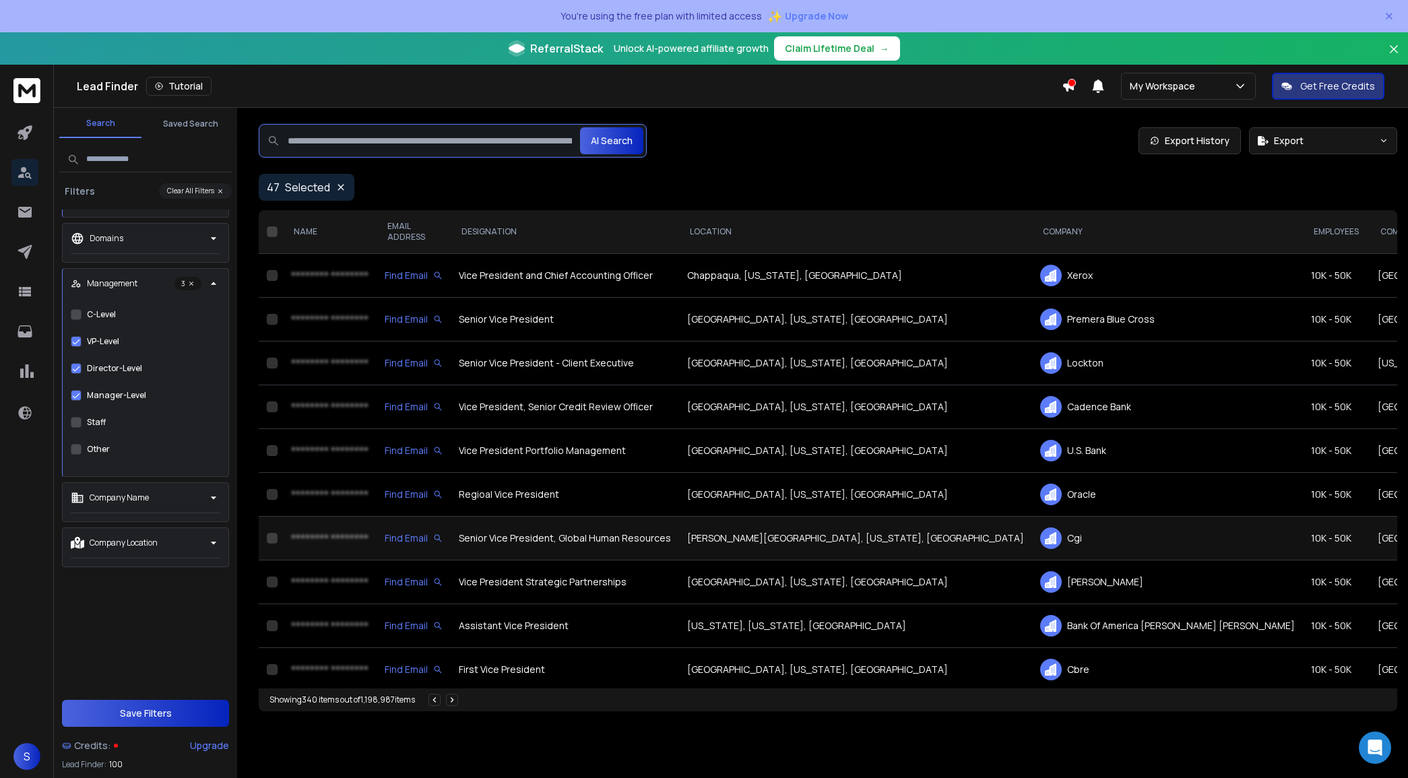
click at [268, 539] on button "button" at bounding box center [272, 538] width 11 height 11
click at [390, 540] on div "Find Email" at bounding box center [414, 538] width 58 height 13
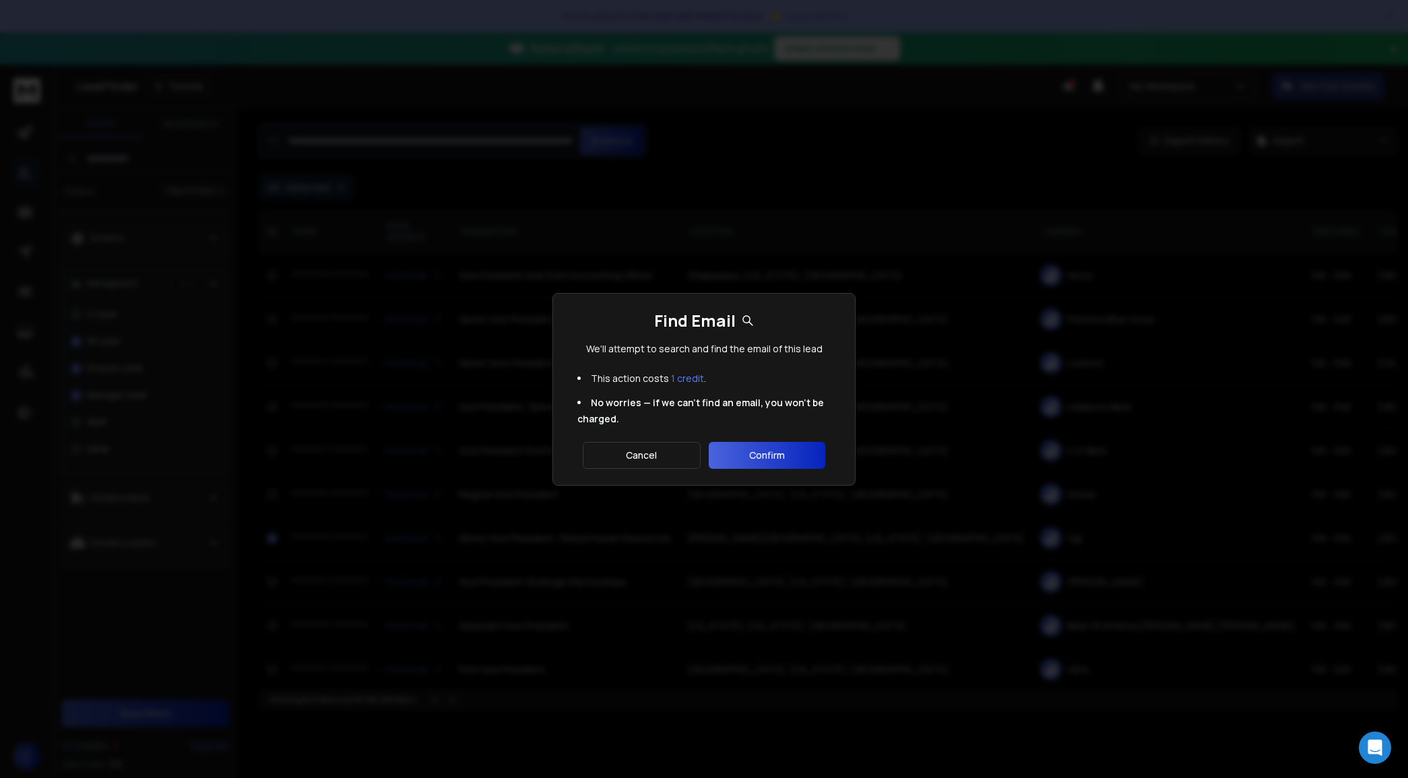
click at [780, 456] on button "Confirm" at bounding box center [767, 455] width 117 height 27
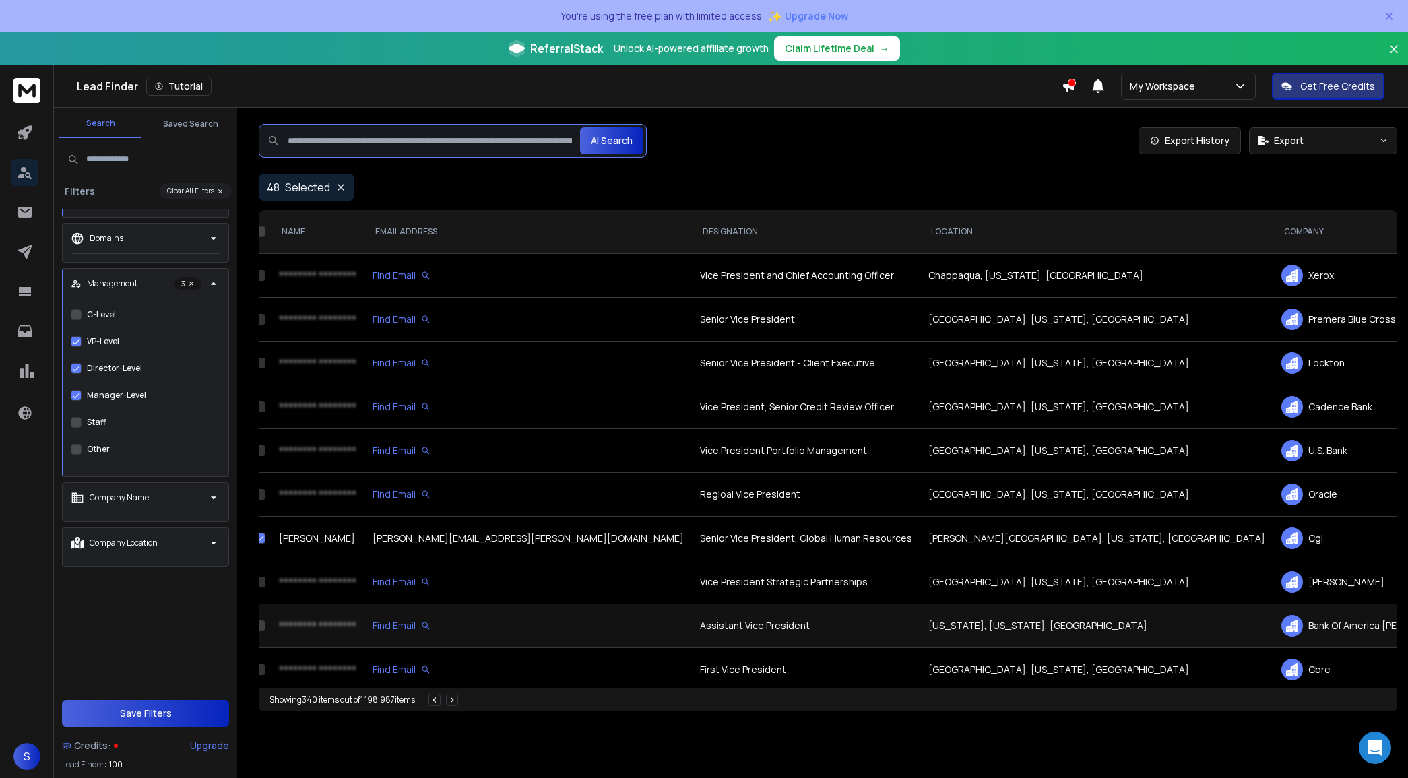
scroll to position [0, 11]
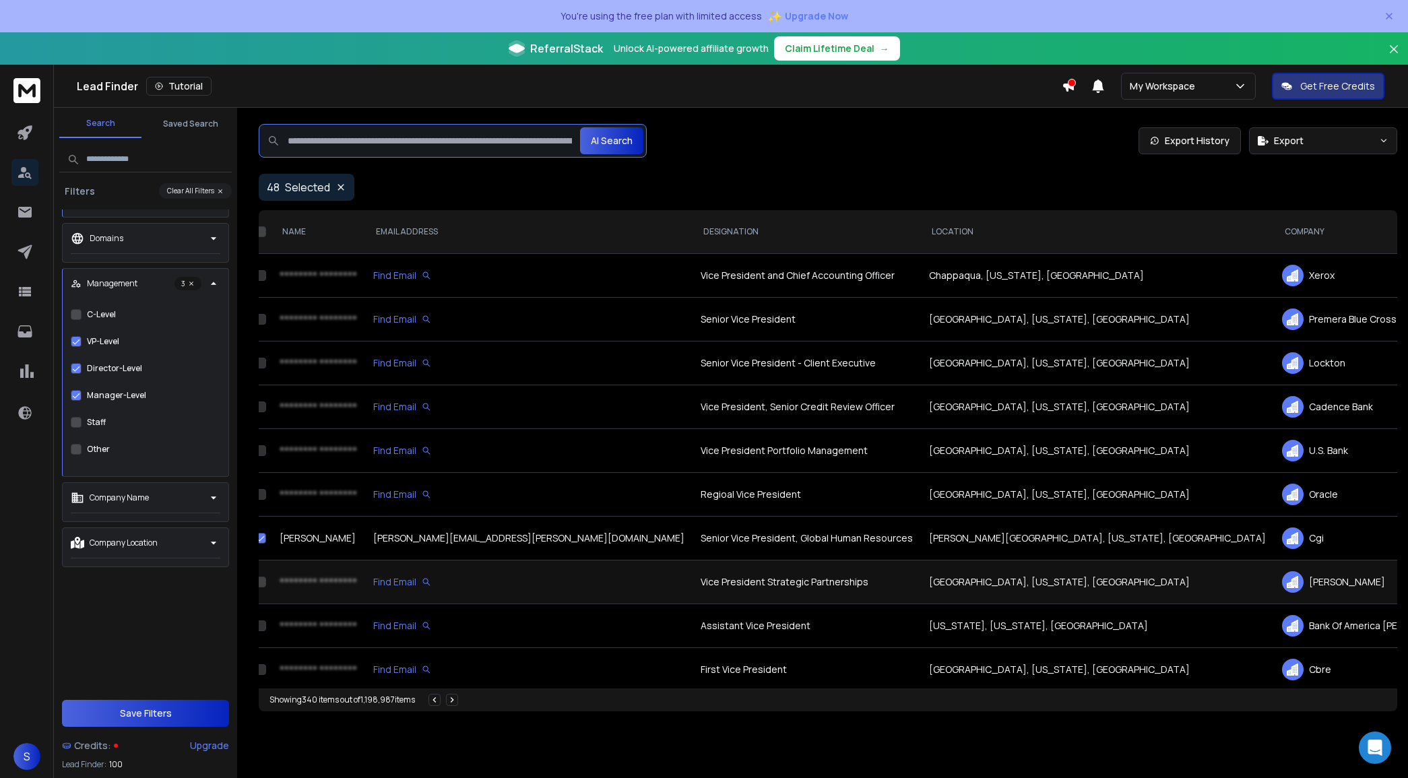
click at [264, 581] on button "button" at bounding box center [260, 582] width 11 height 11
click at [377, 582] on div "Find Email" at bounding box center [528, 581] width 311 height 13
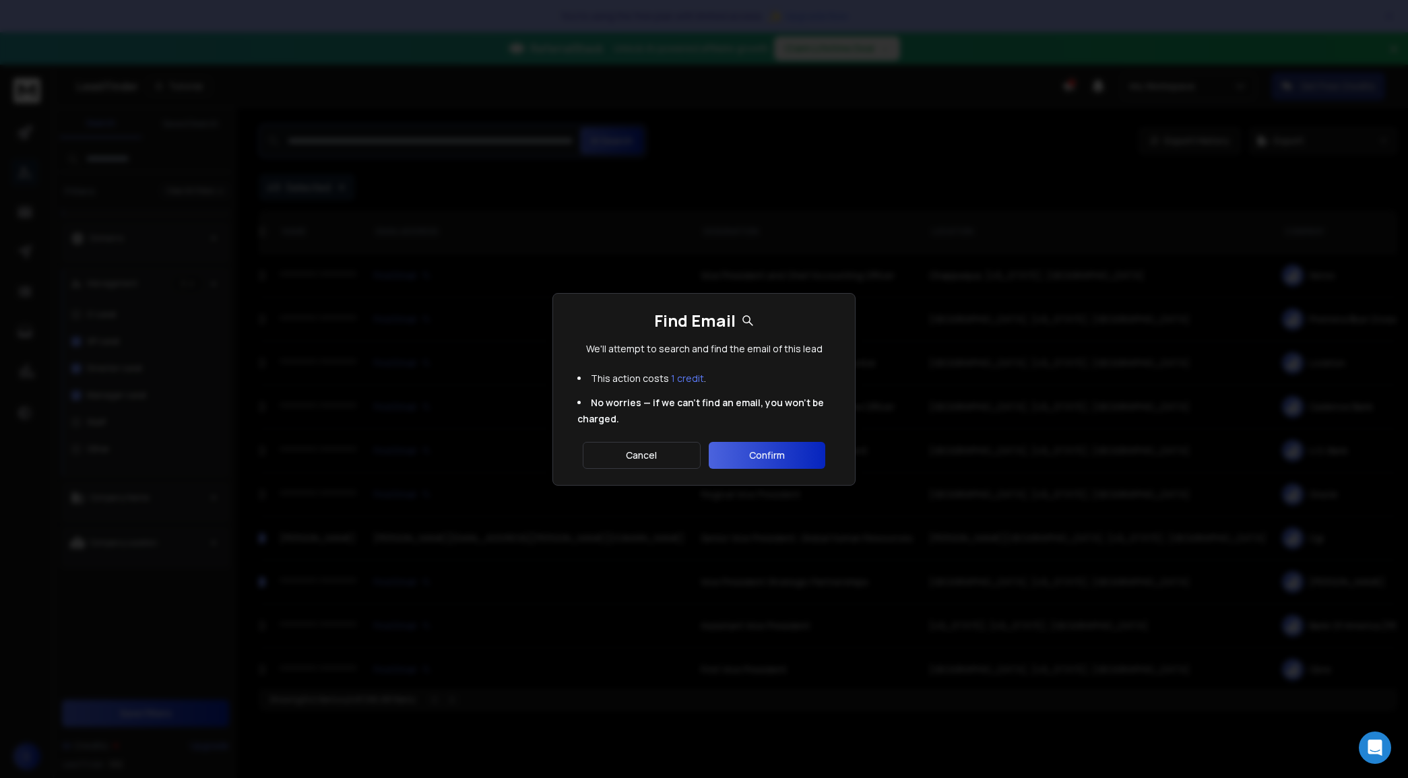
click at [716, 452] on button "Confirm" at bounding box center [767, 455] width 117 height 27
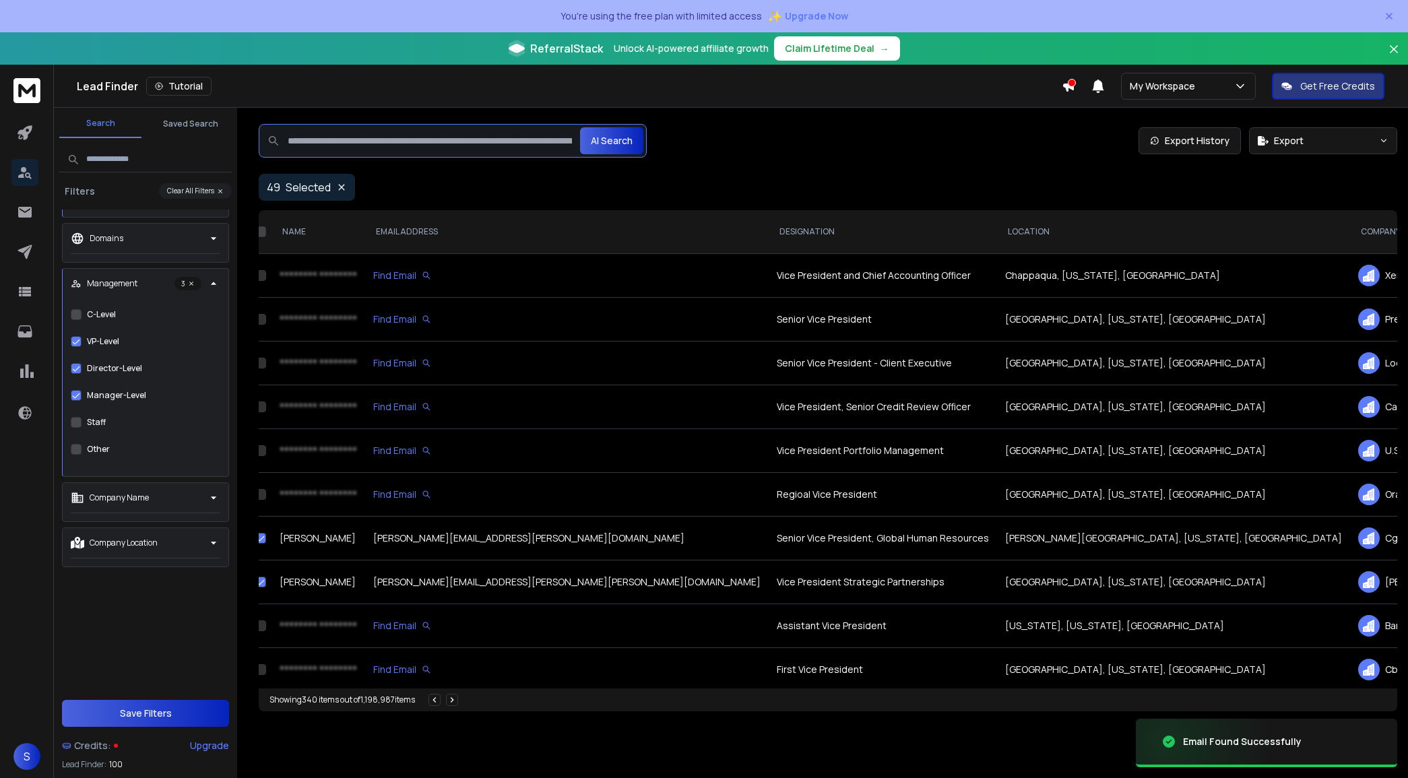
click at [458, 622] on icon at bounding box center [452, 700] width 11 height 11
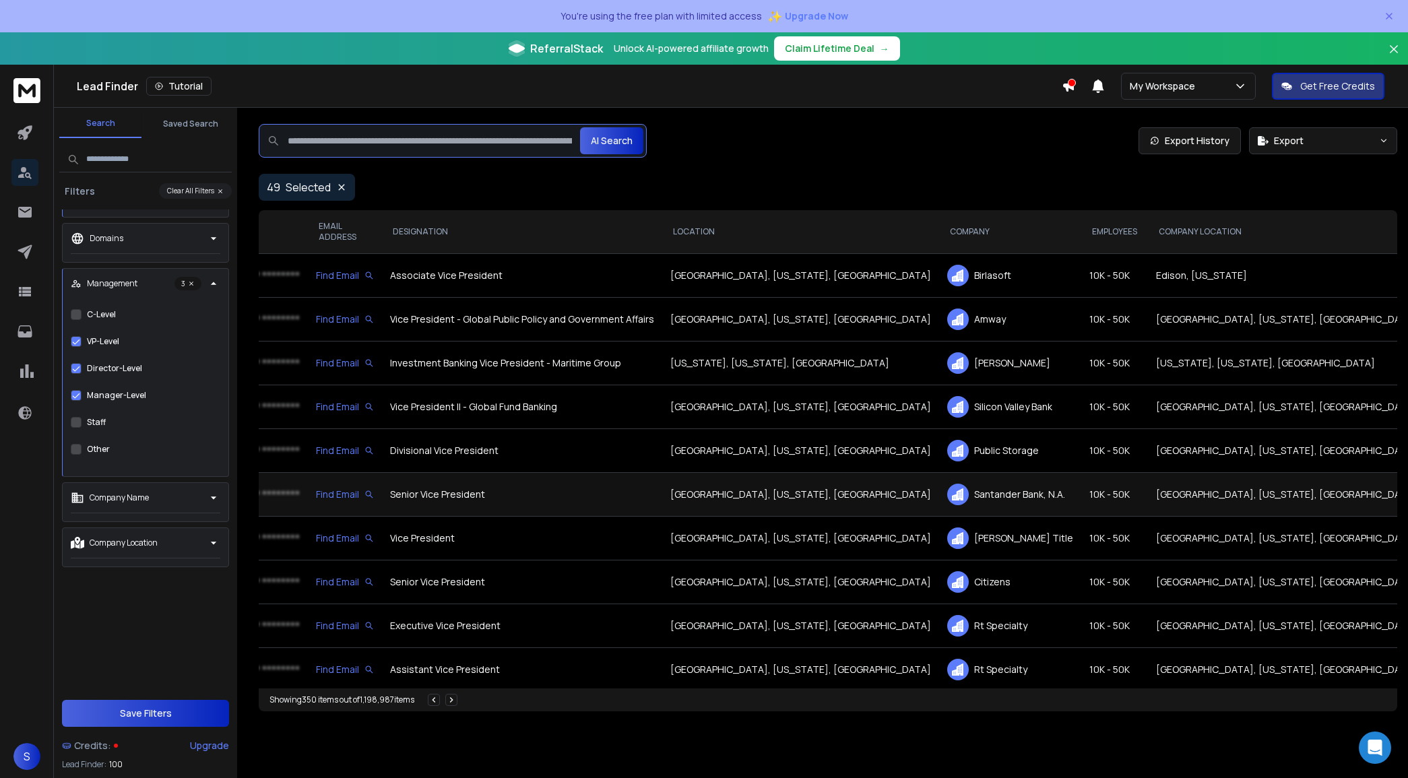
scroll to position [0, 0]
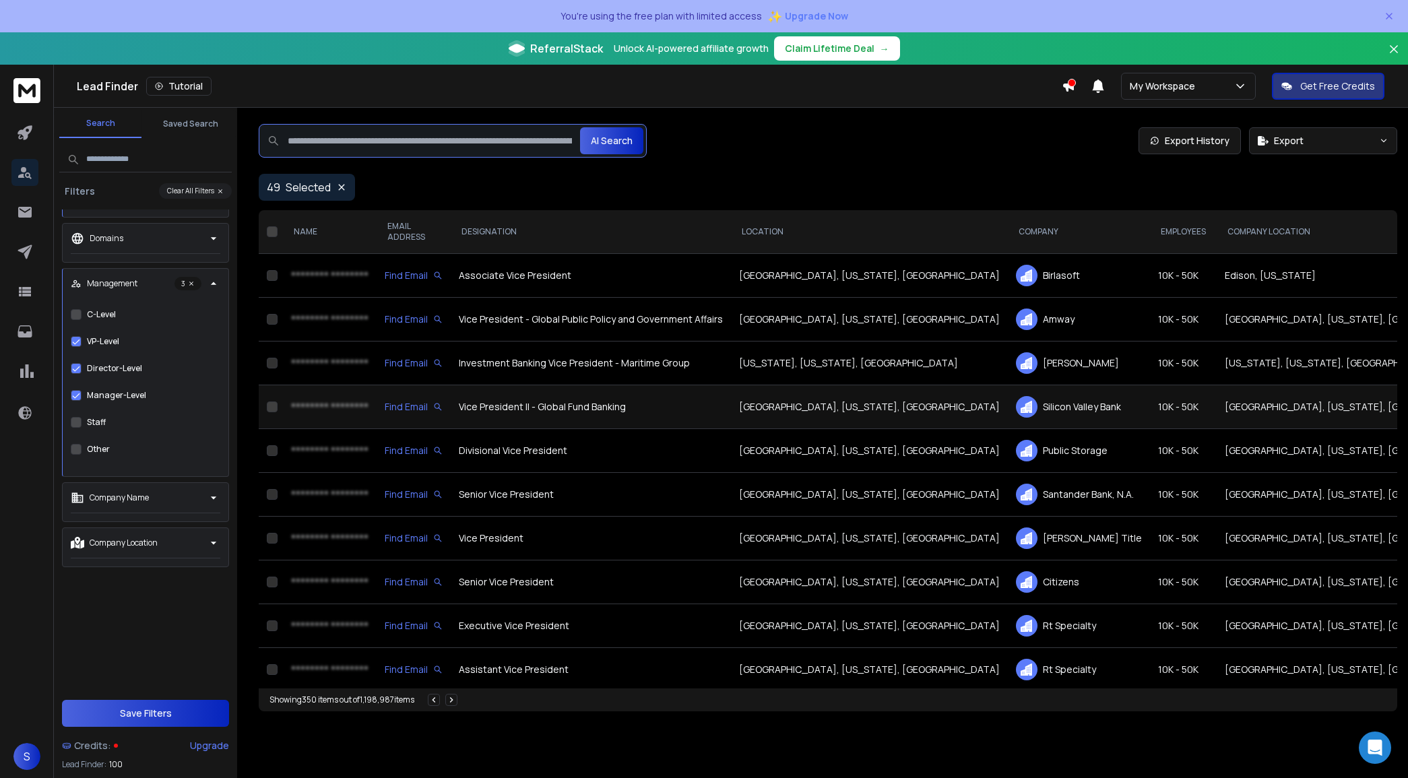
click at [272, 412] on button "button" at bounding box center [272, 407] width 11 height 11
click at [392, 406] on div "Find Email" at bounding box center [414, 406] width 58 height 13
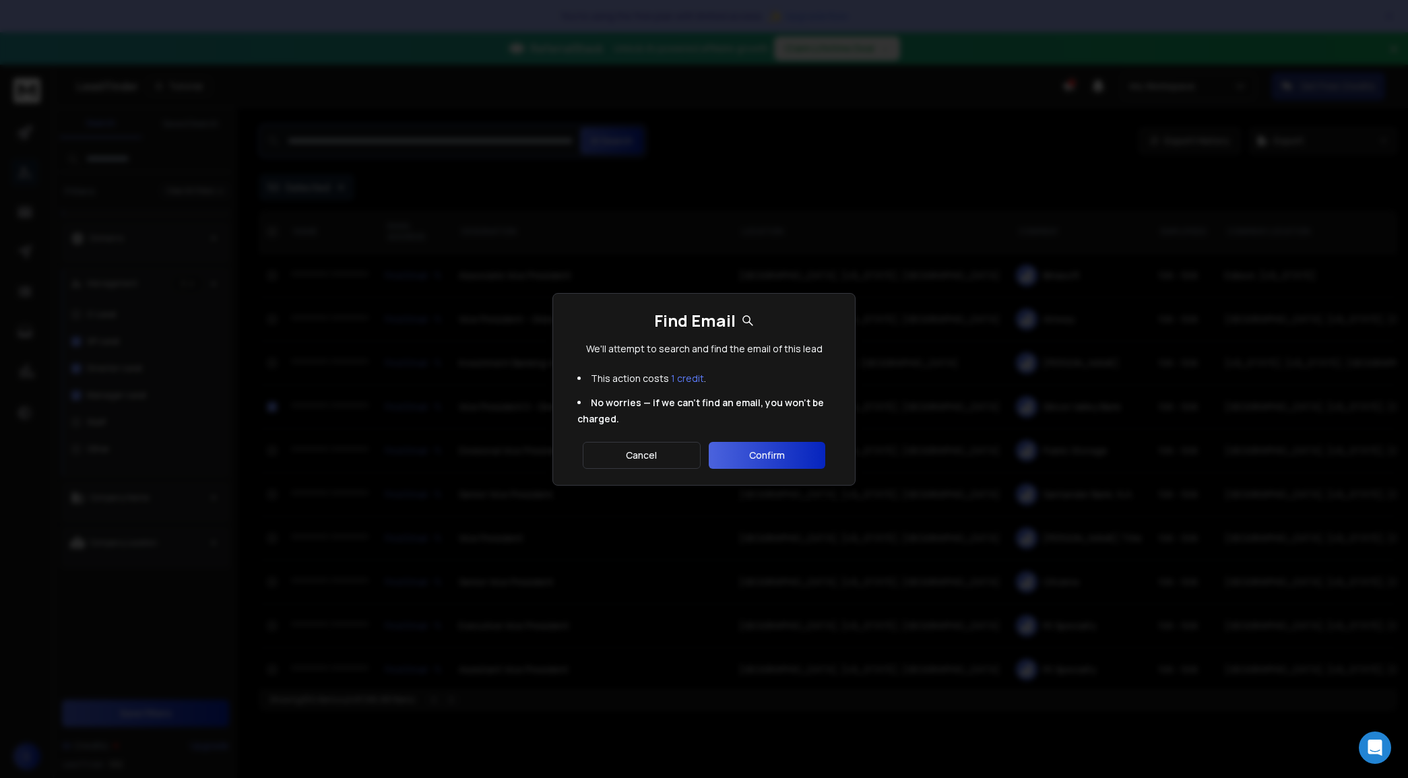
click at [778, 449] on button "Confirm" at bounding box center [767, 455] width 117 height 27
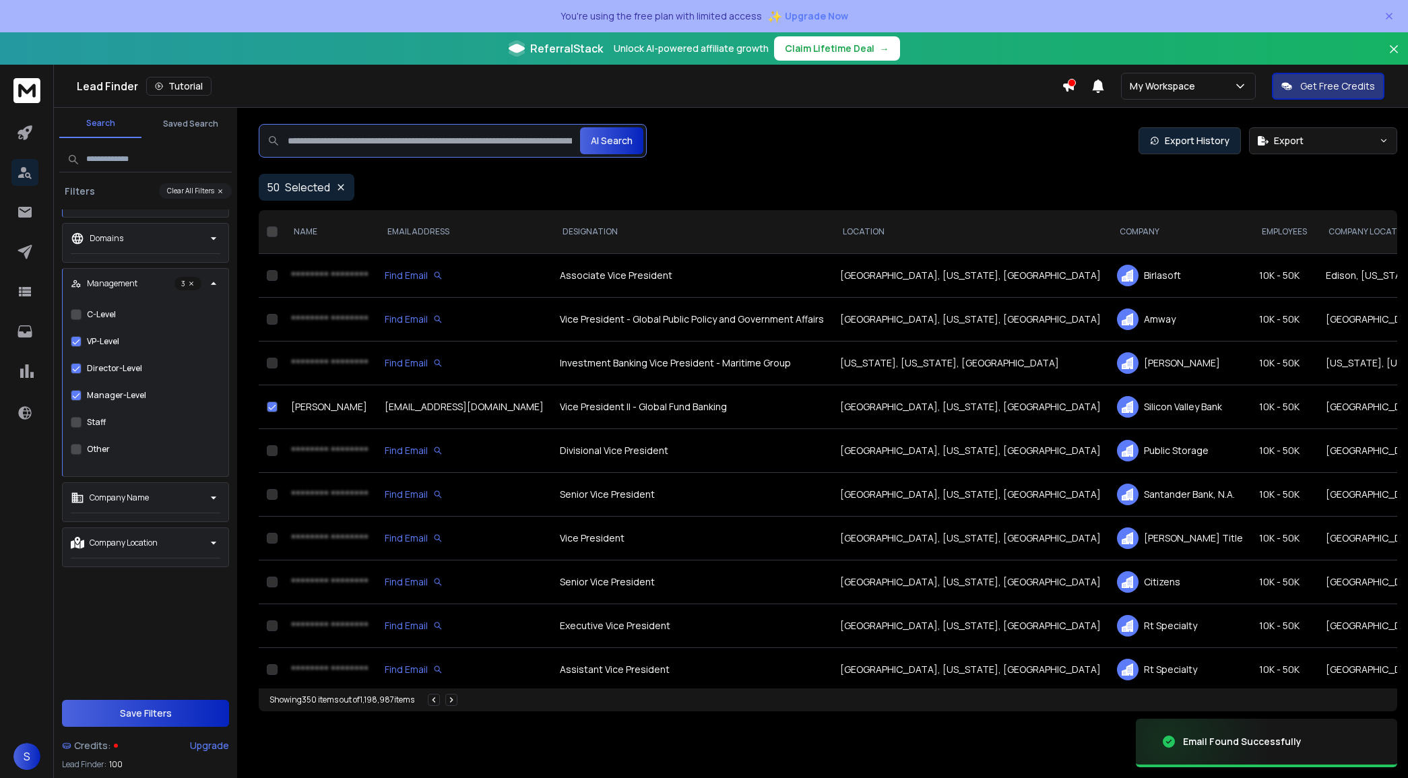
click at [1126, 139] on link "Export History" at bounding box center [1190, 140] width 102 height 27
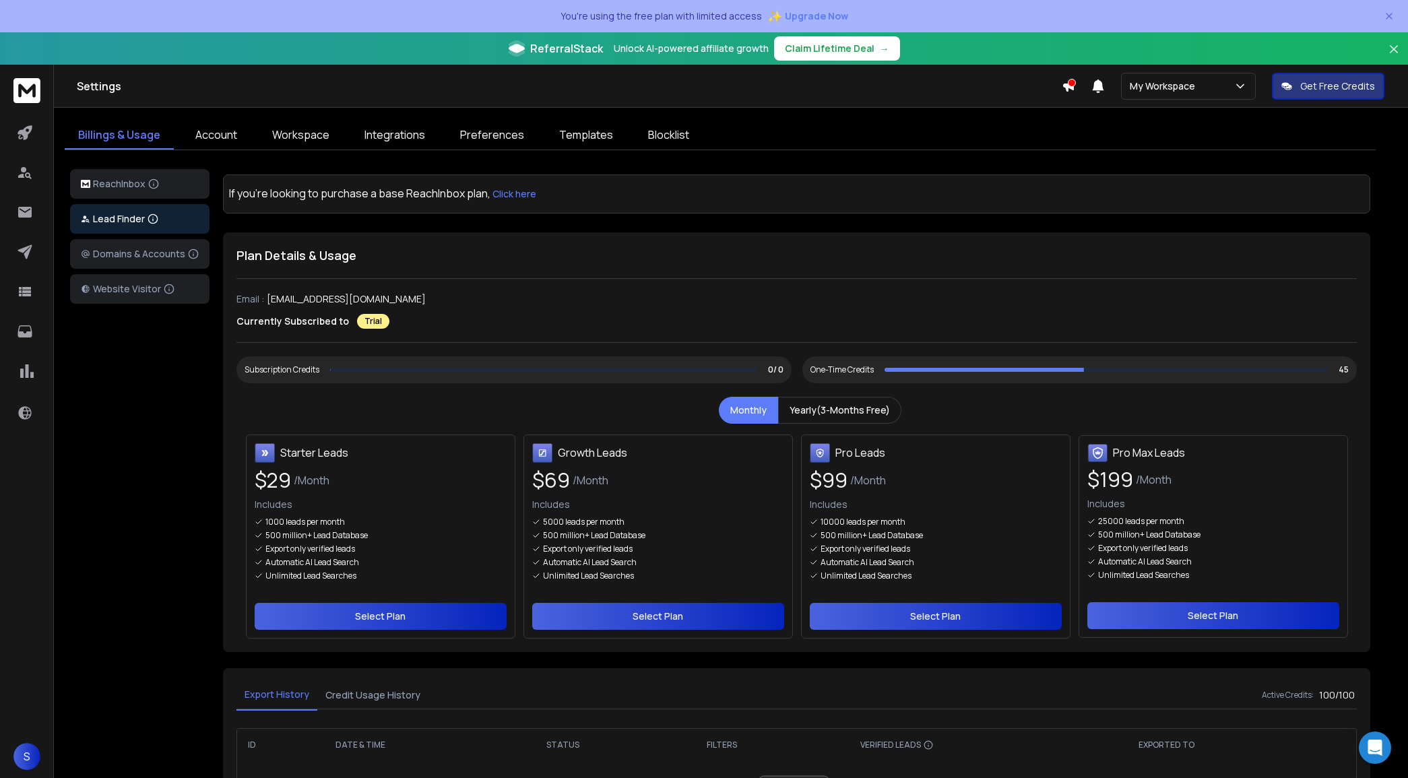
click at [408, 622] on button "Select Plan" at bounding box center [381, 616] width 252 height 27
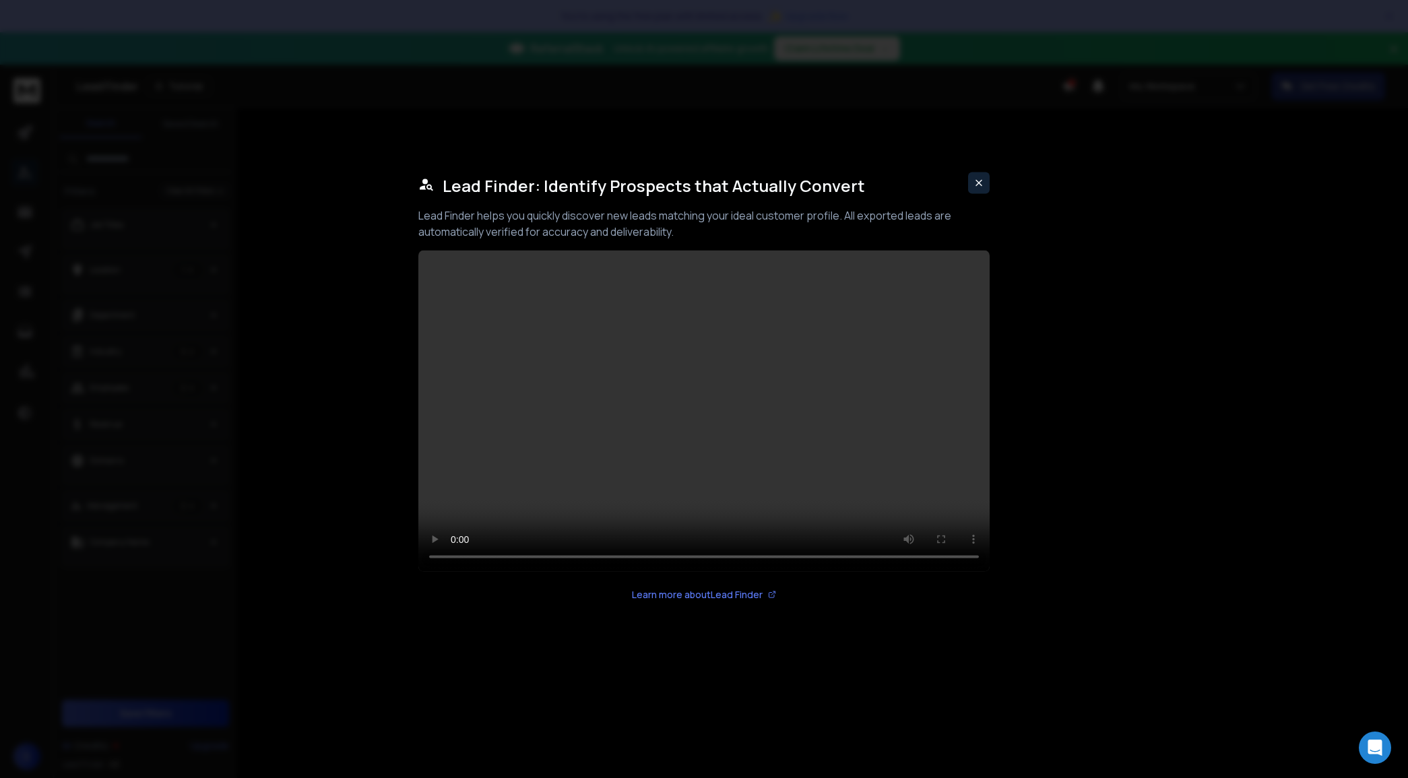
click at [978, 183] on icon at bounding box center [978, 182] width 5 height 5
click at [979, 181] on icon at bounding box center [979, 182] width 11 height 11
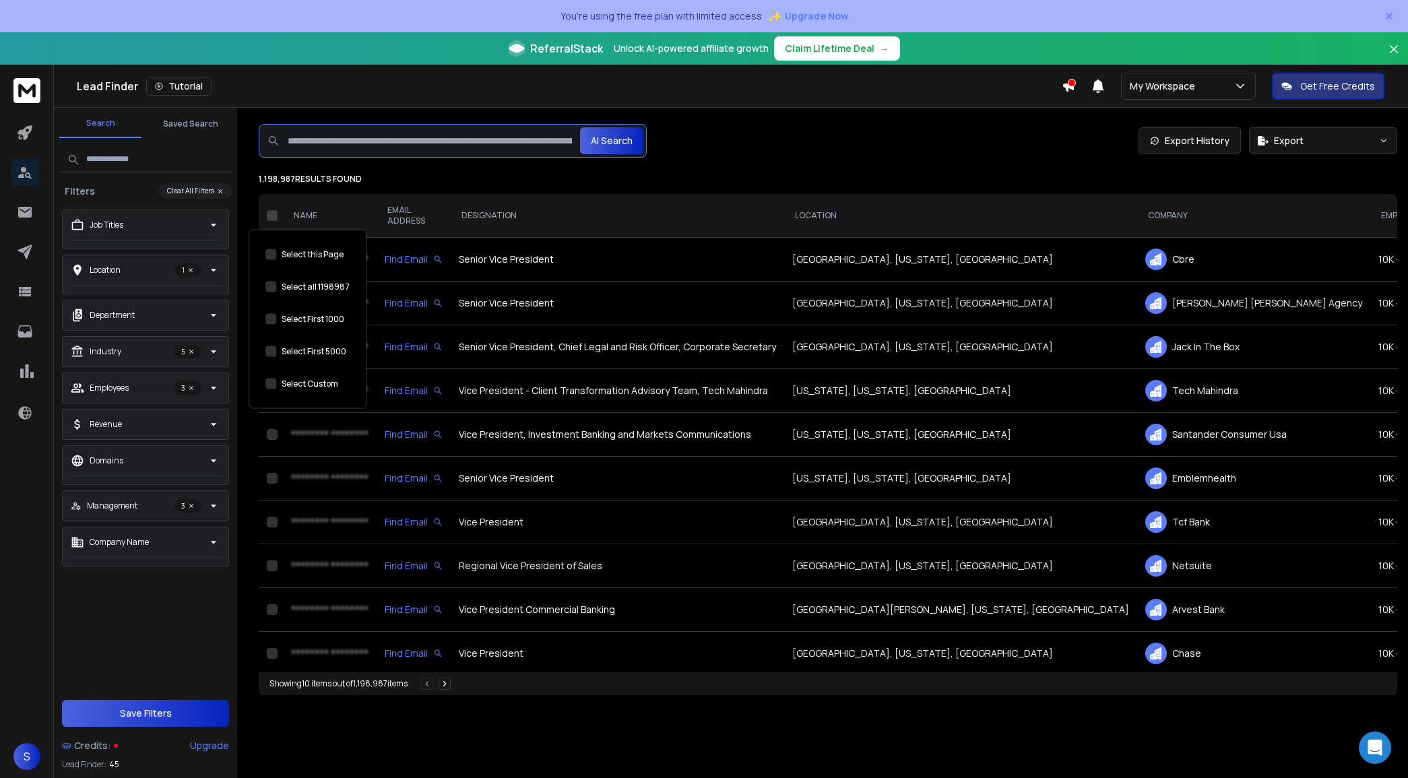
click at [276, 217] on button "Select this Page" at bounding box center [272, 215] width 11 height 11
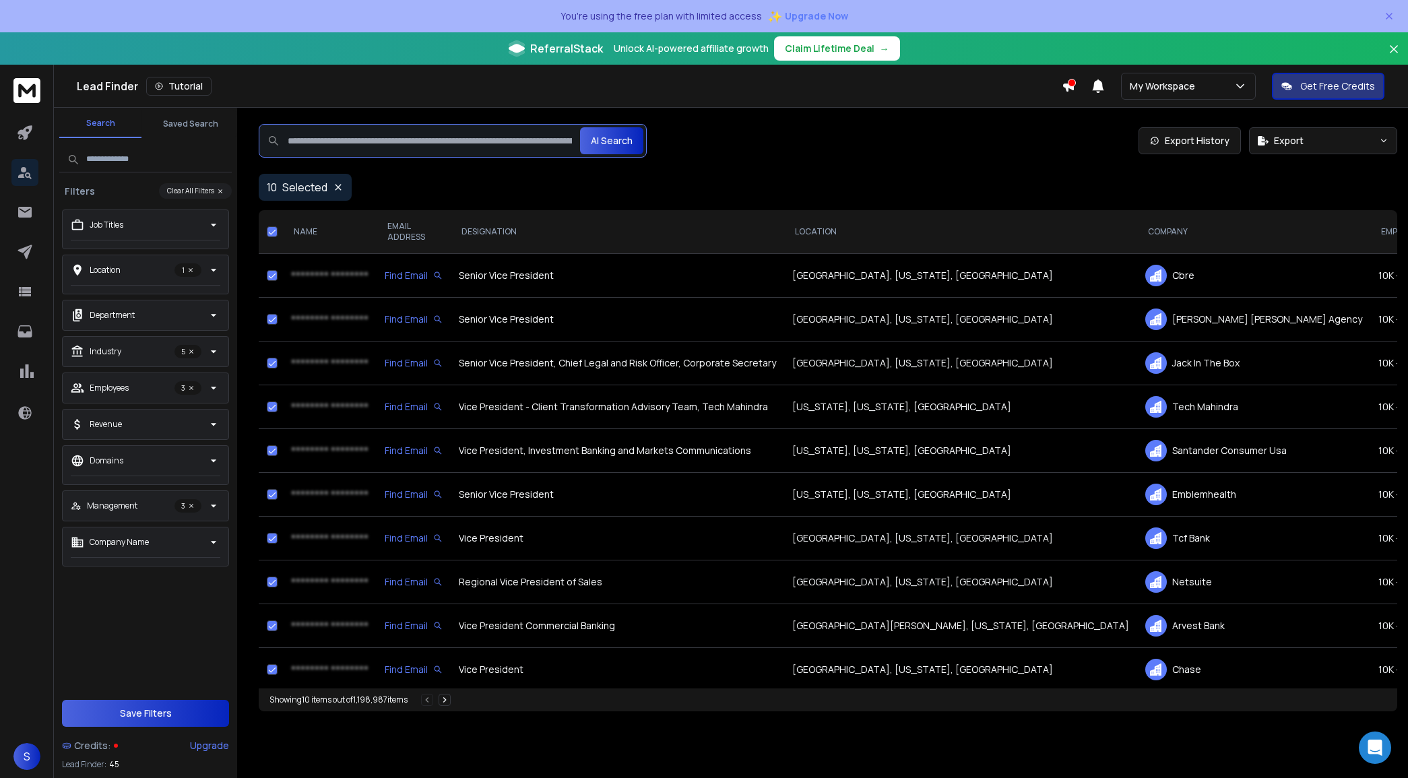
click at [450, 706] on icon at bounding box center [444, 700] width 11 height 11
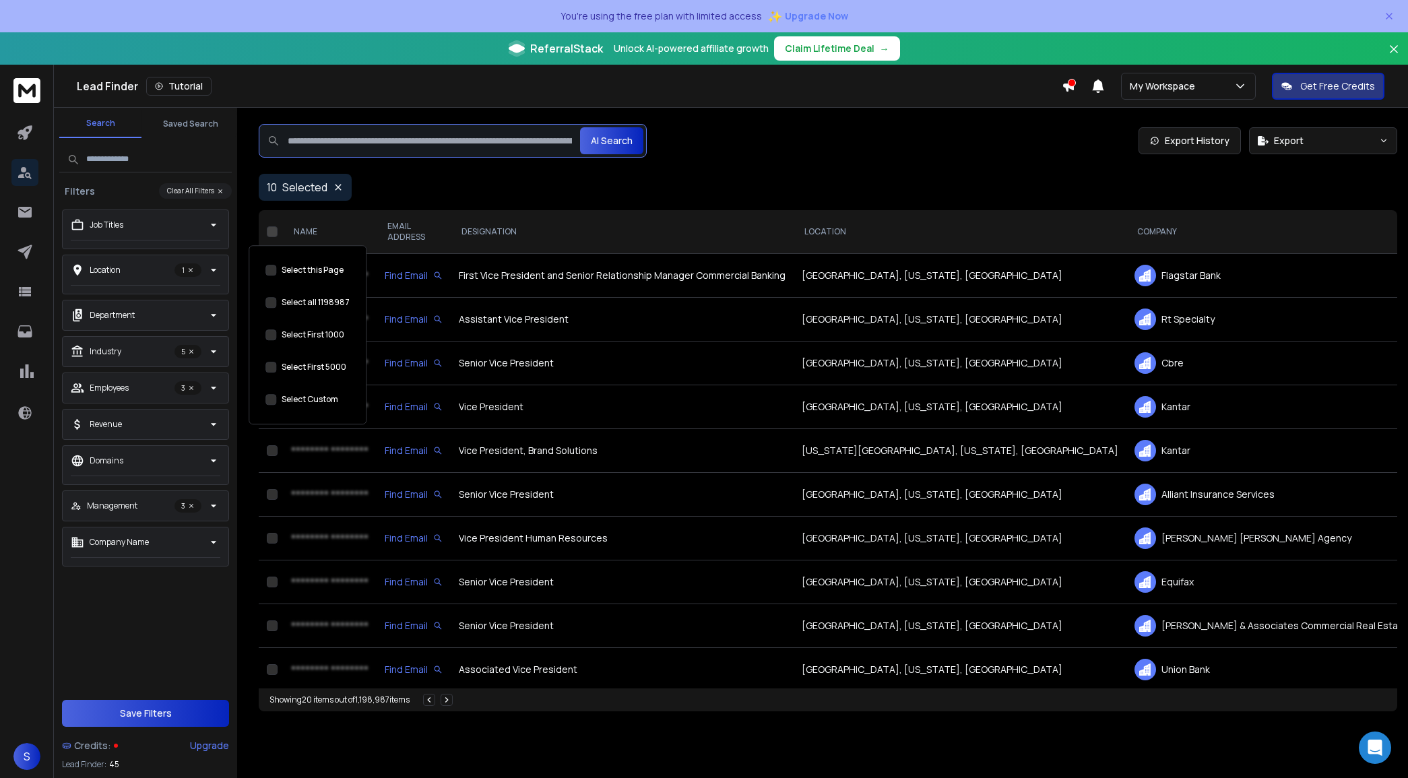
click at [274, 230] on button "Select this Page" at bounding box center [272, 231] width 11 height 11
click at [449, 703] on icon at bounding box center [446, 699] width 3 height 5
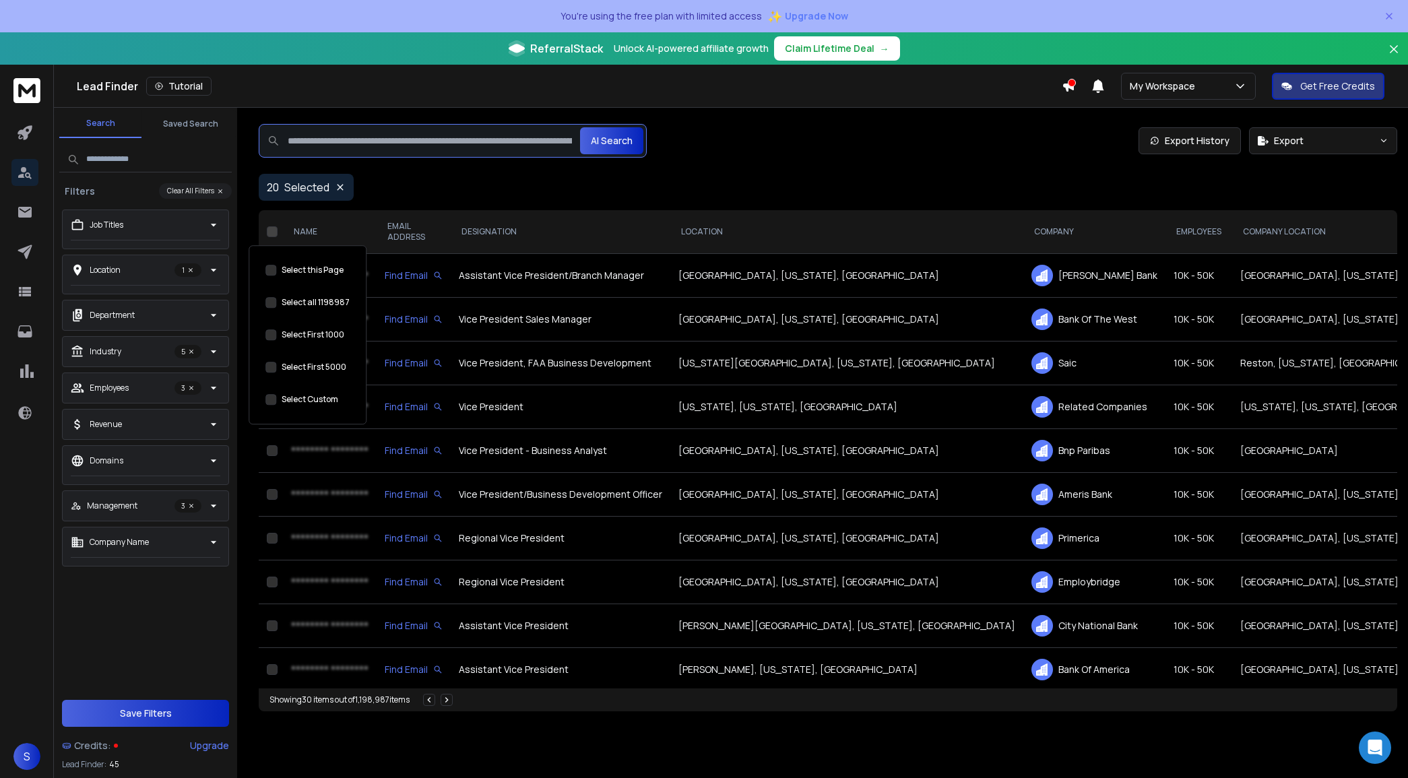
click at [270, 227] on button "Select this Page" at bounding box center [272, 231] width 11 height 11
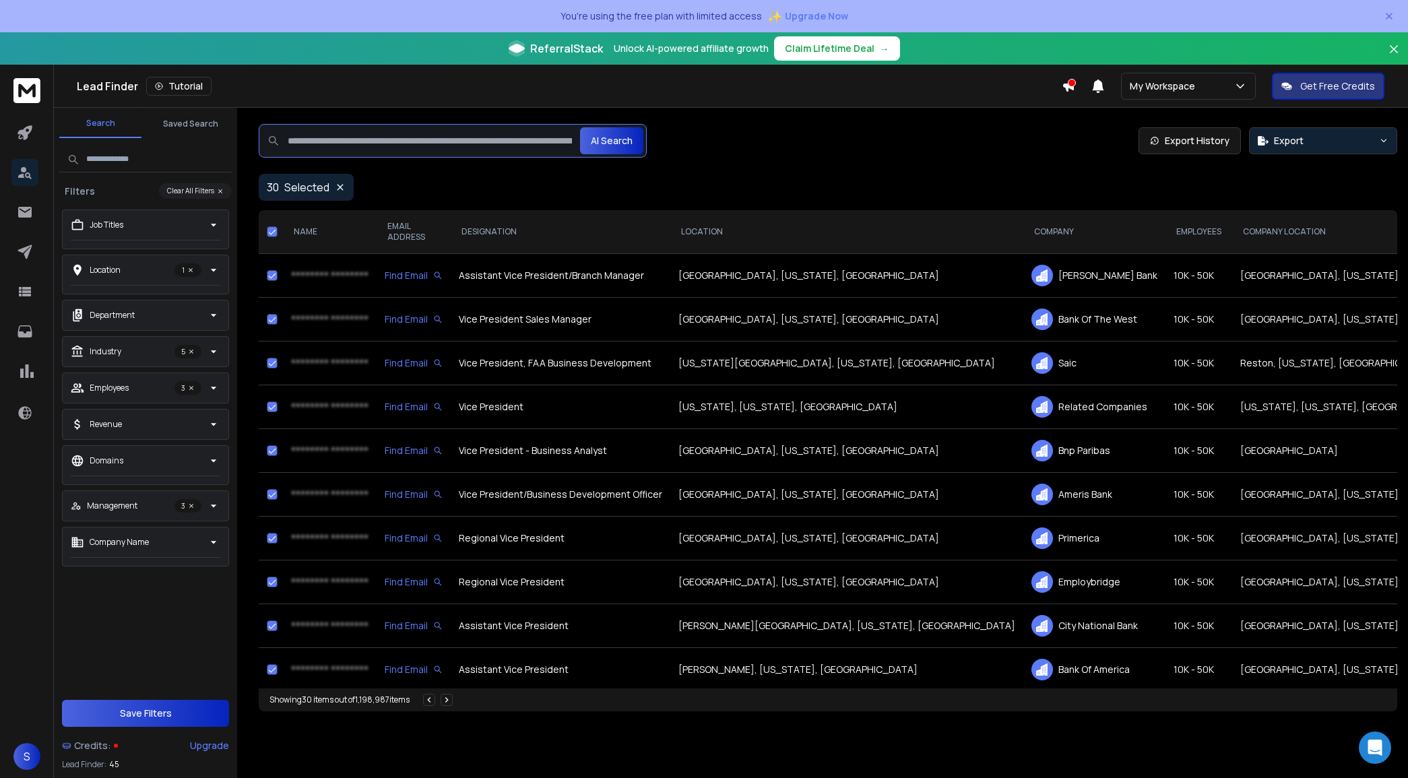
click at [1297, 145] on span "Export" at bounding box center [1289, 140] width 30 height 13
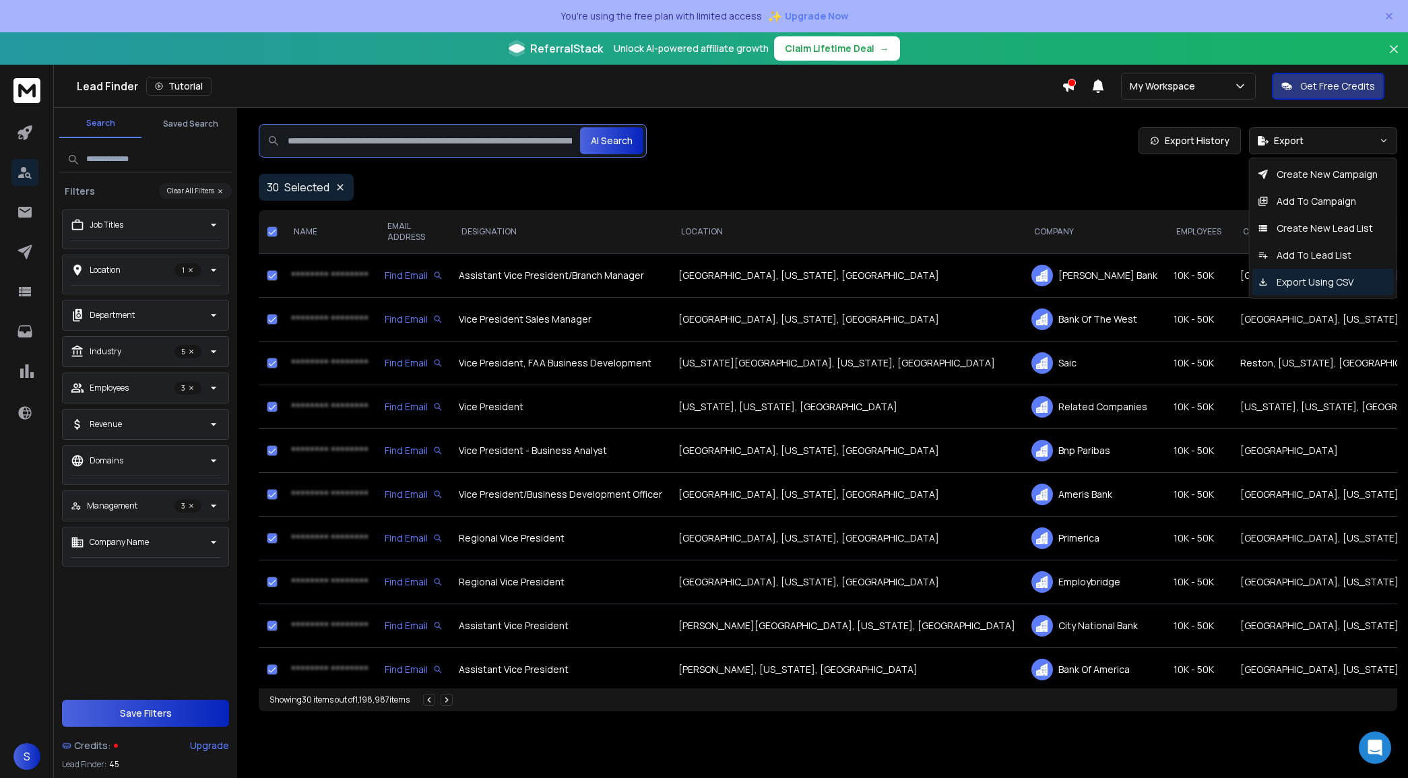
click at [1295, 292] on div "Export Using CSV" at bounding box center [1324, 282] width 142 height 27
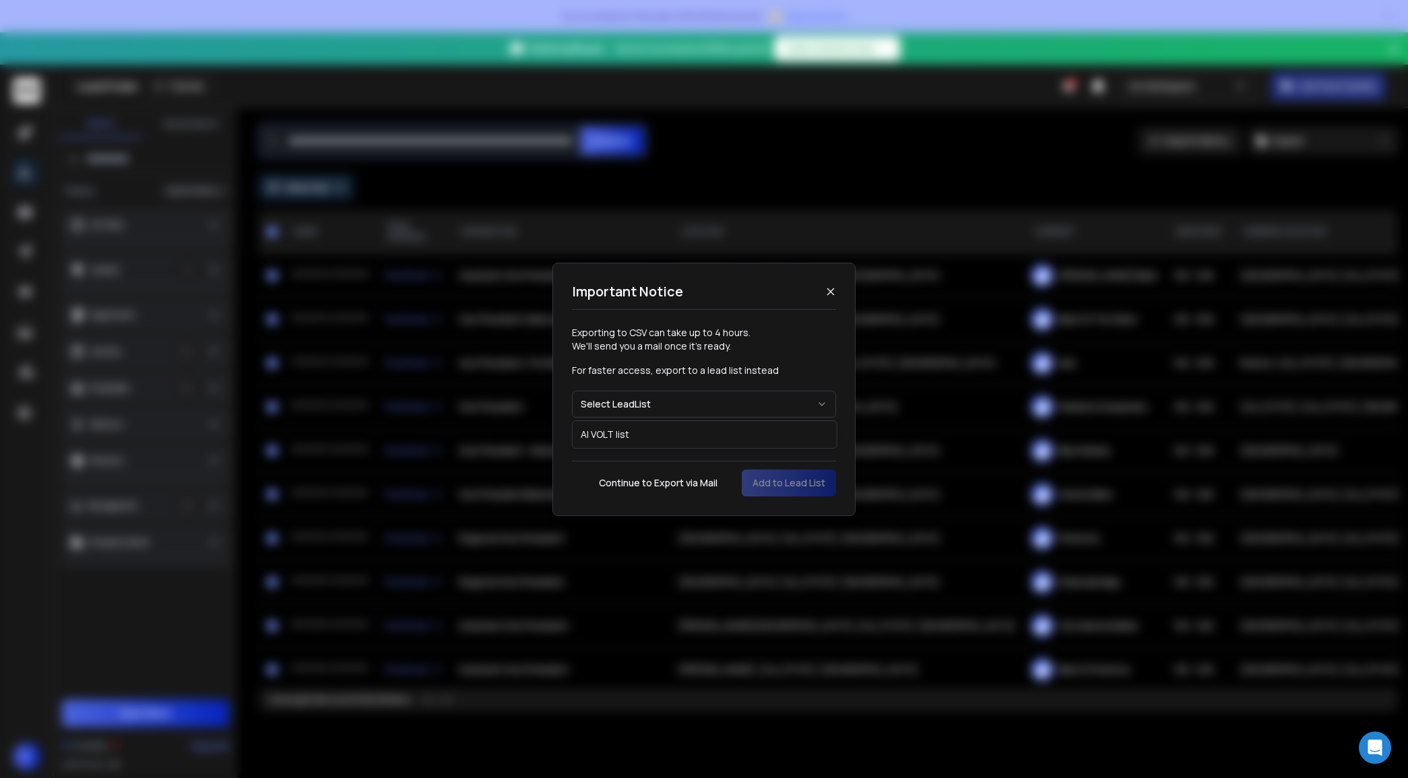
click at [708, 392] on button "Select LeadList" at bounding box center [704, 404] width 264 height 27
click at [779, 480] on button "Add to Lead List" at bounding box center [789, 483] width 94 height 27
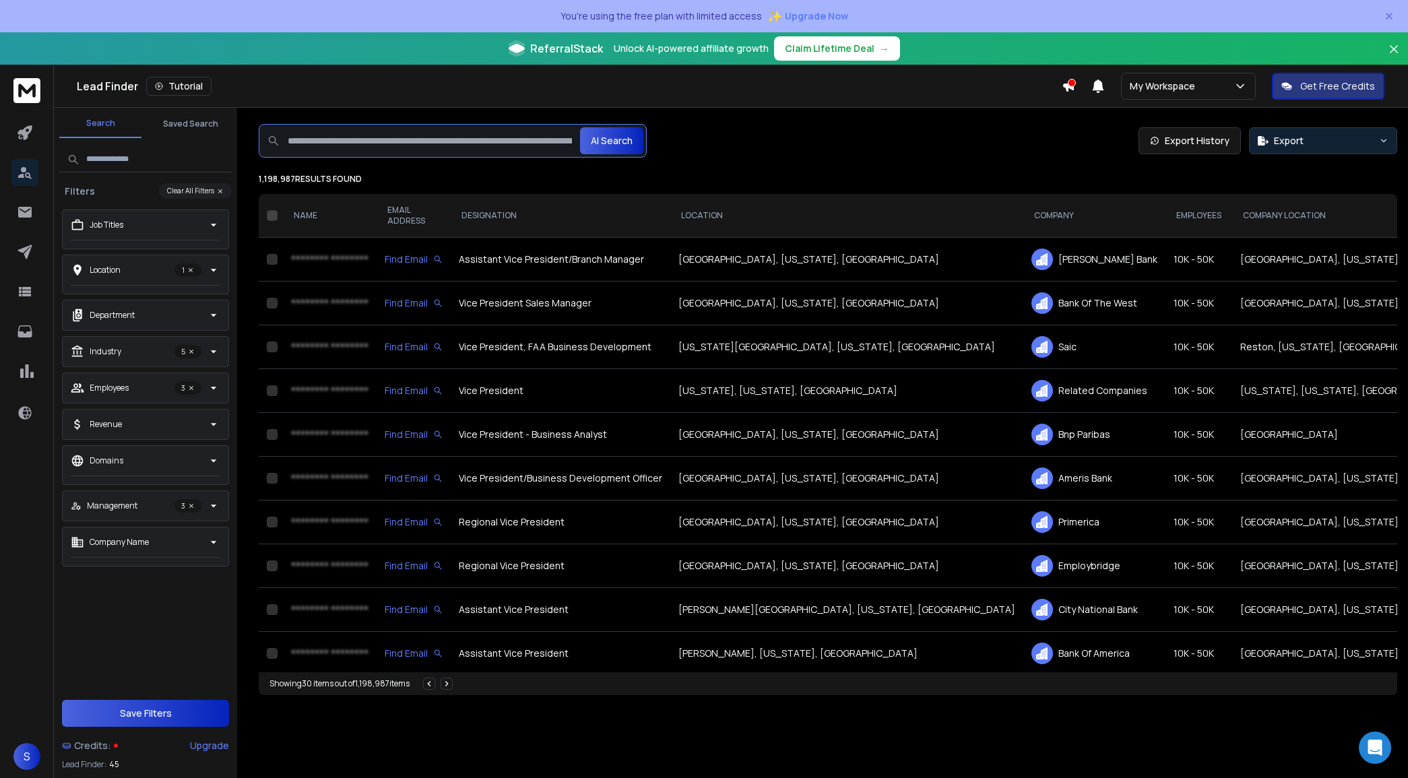
click at [1302, 138] on span "Export" at bounding box center [1289, 140] width 30 height 13
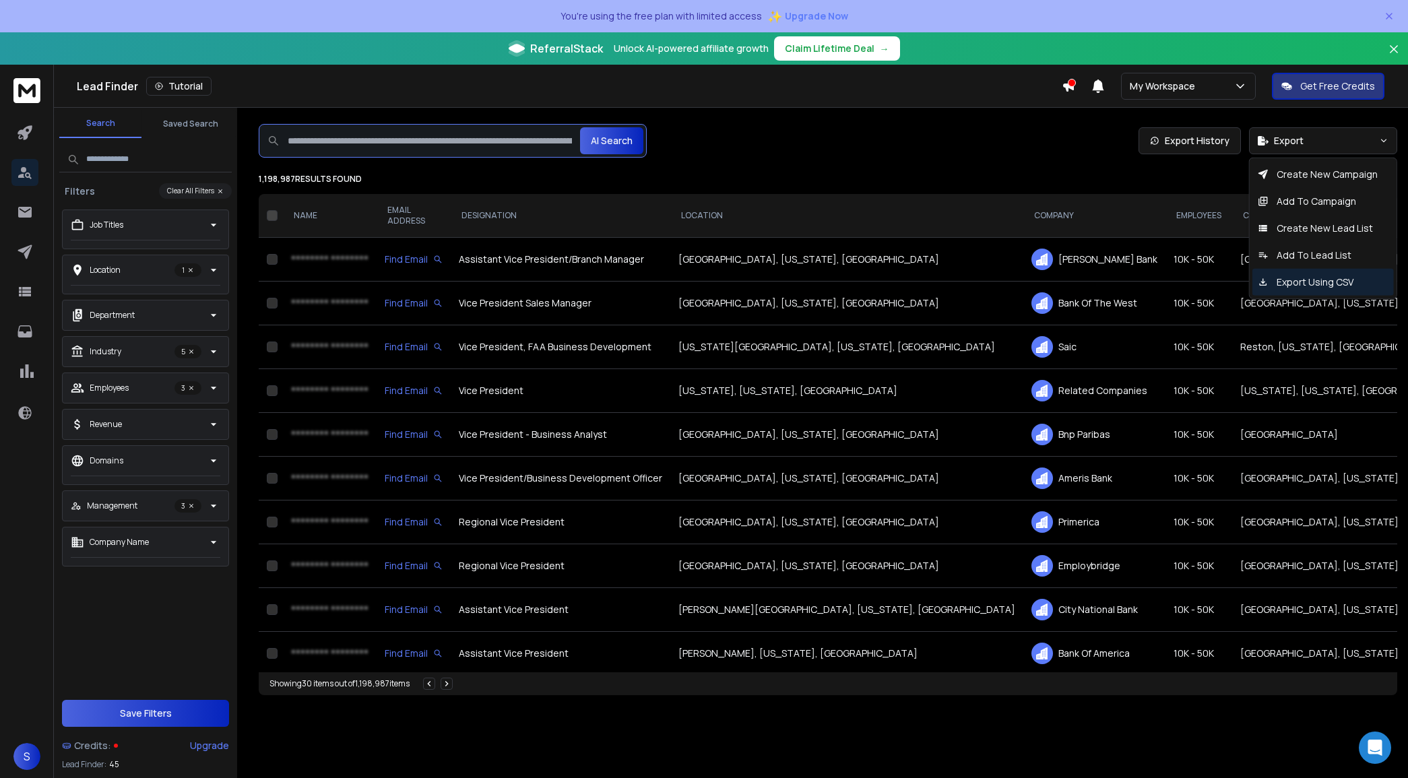
click at [1298, 280] on p "Export Using CSV" at bounding box center [1315, 282] width 82 height 19
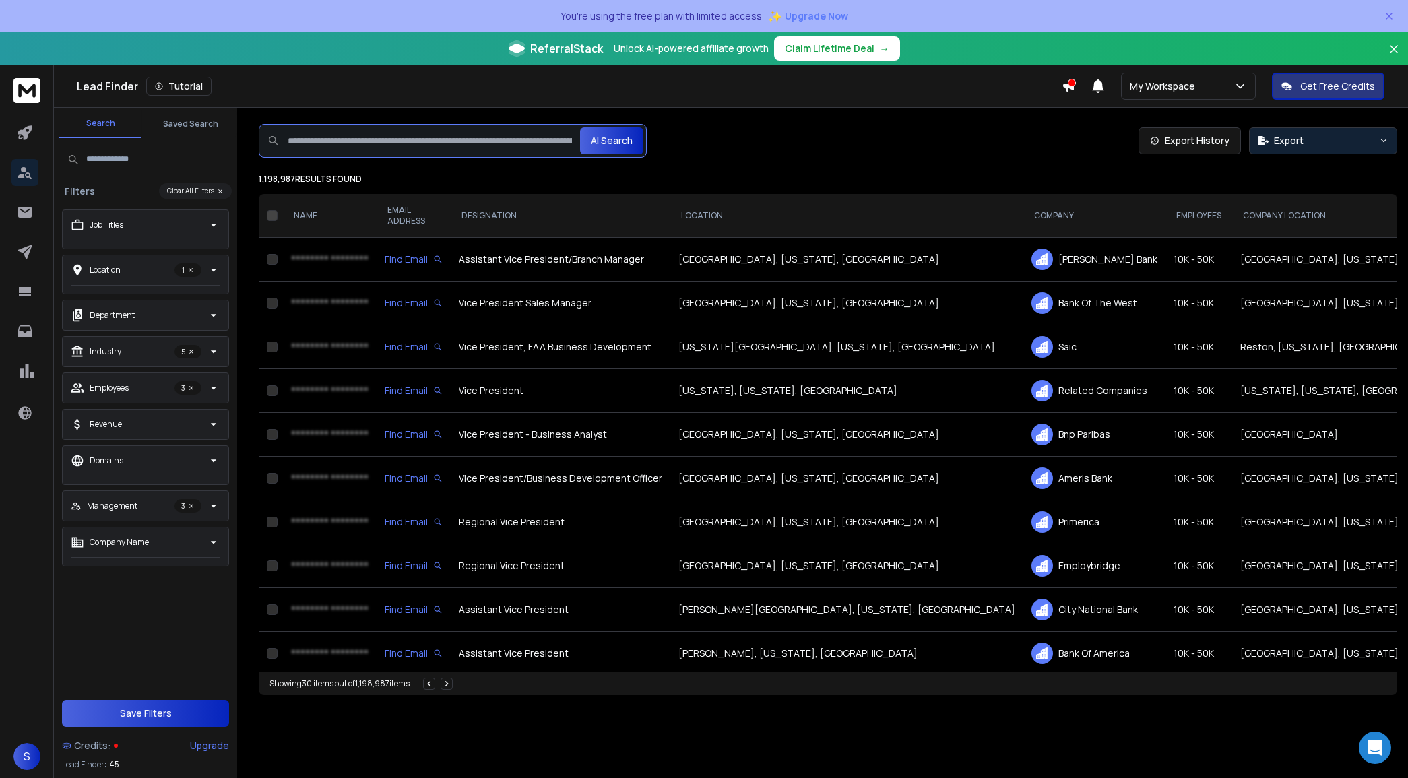
click at [1305, 142] on div "Export" at bounding box center [1316, 140] width 116 height 13
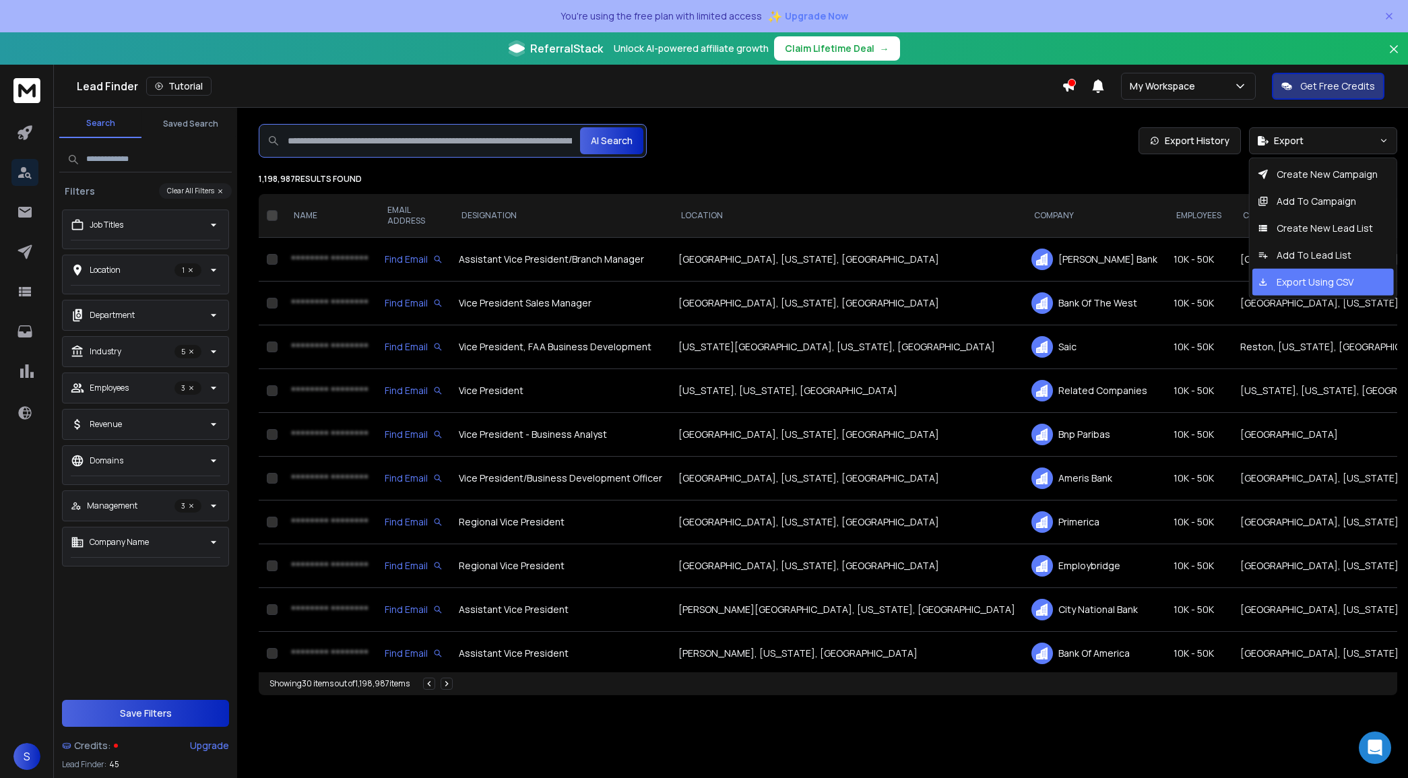
click at [1279, 274] on p "Export Using CSV" at bounding box center [1315, 282] width 82 height 19
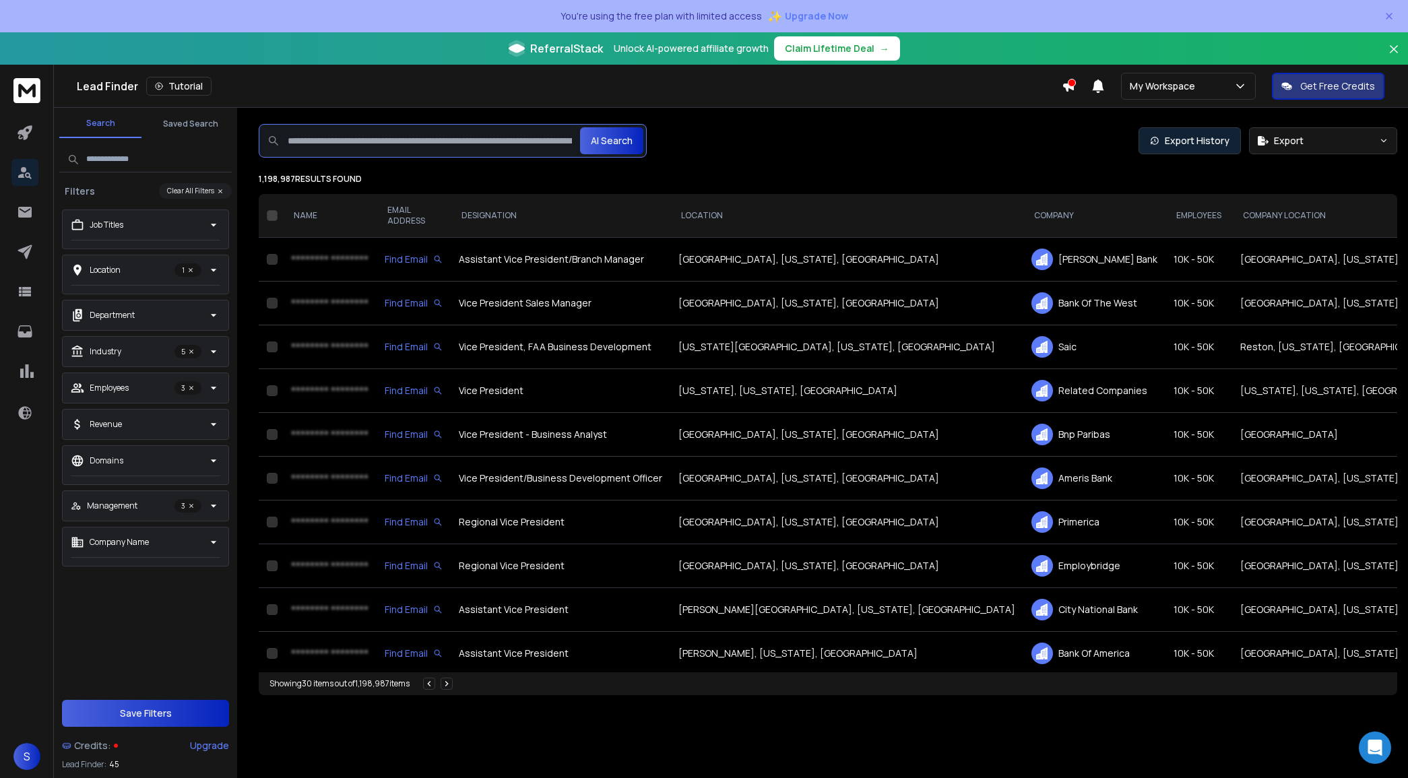
click at [1201, 139] on link "Export History" at bounding box center [1190, 140] width 102 height 27
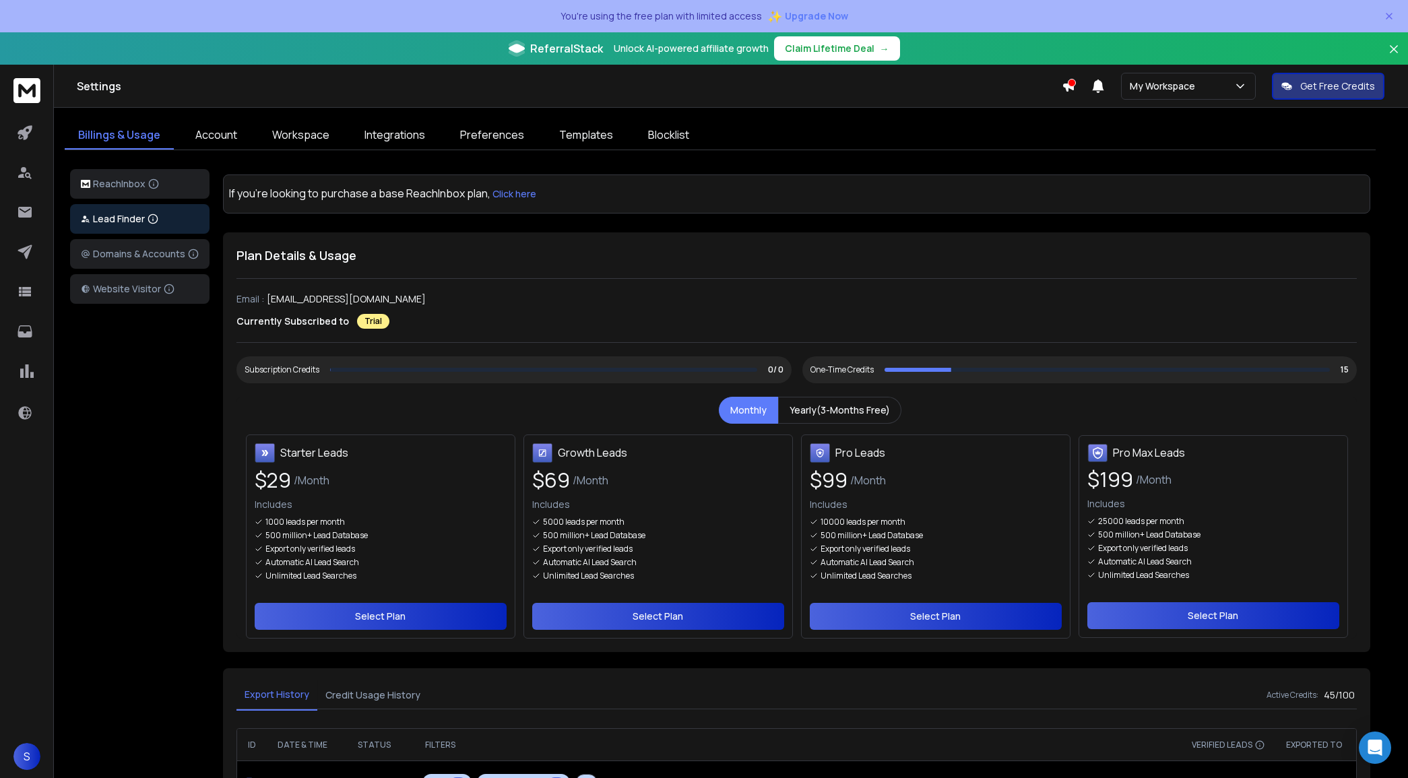
click at [112, 214] on button "Lead Finder" at bounding box center [139, 219] width 139 height 30
click at [115, 179] on button "ReachInbox" at bounding box center [139, 184] width 139 height 30
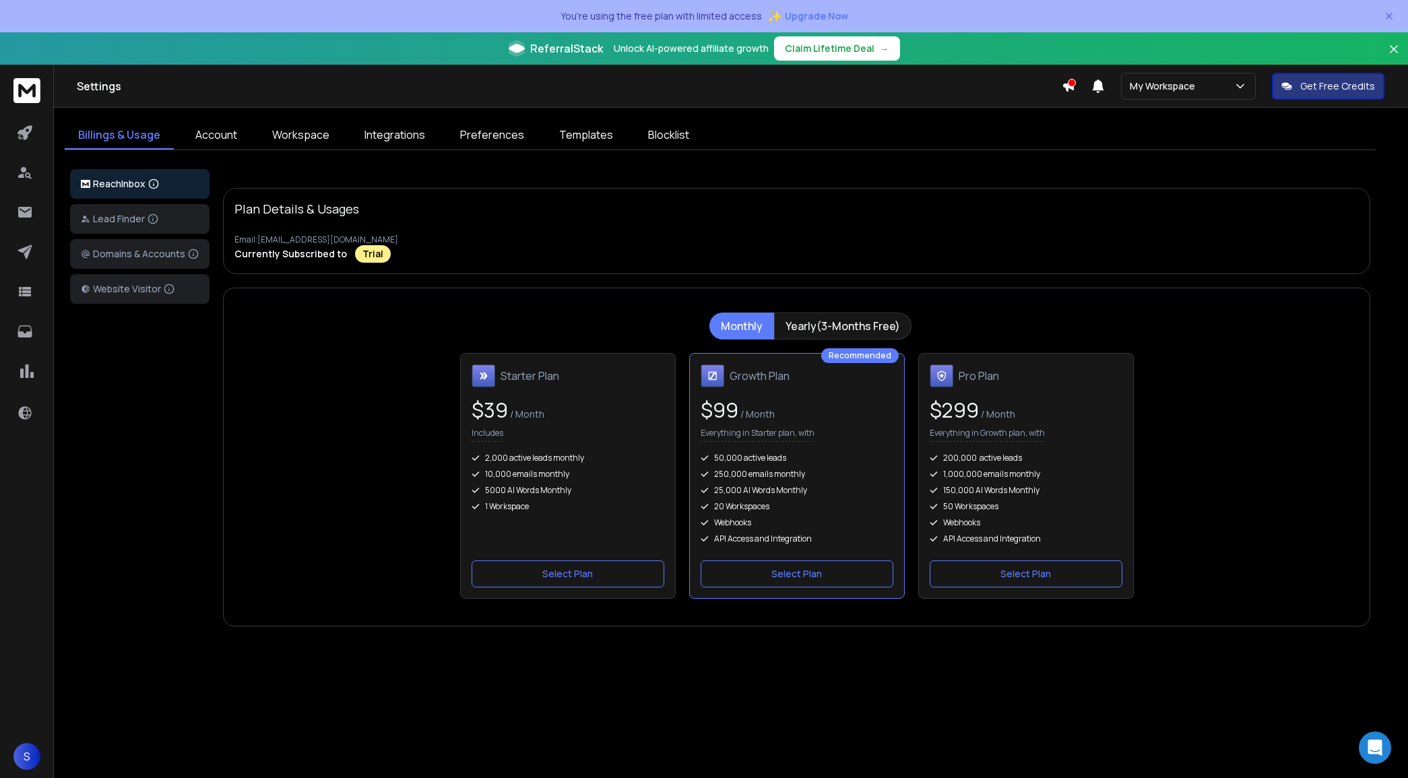
click at [121, 206] on button "Lead Finder" at bounding box center [139, 219] width 139 height 30
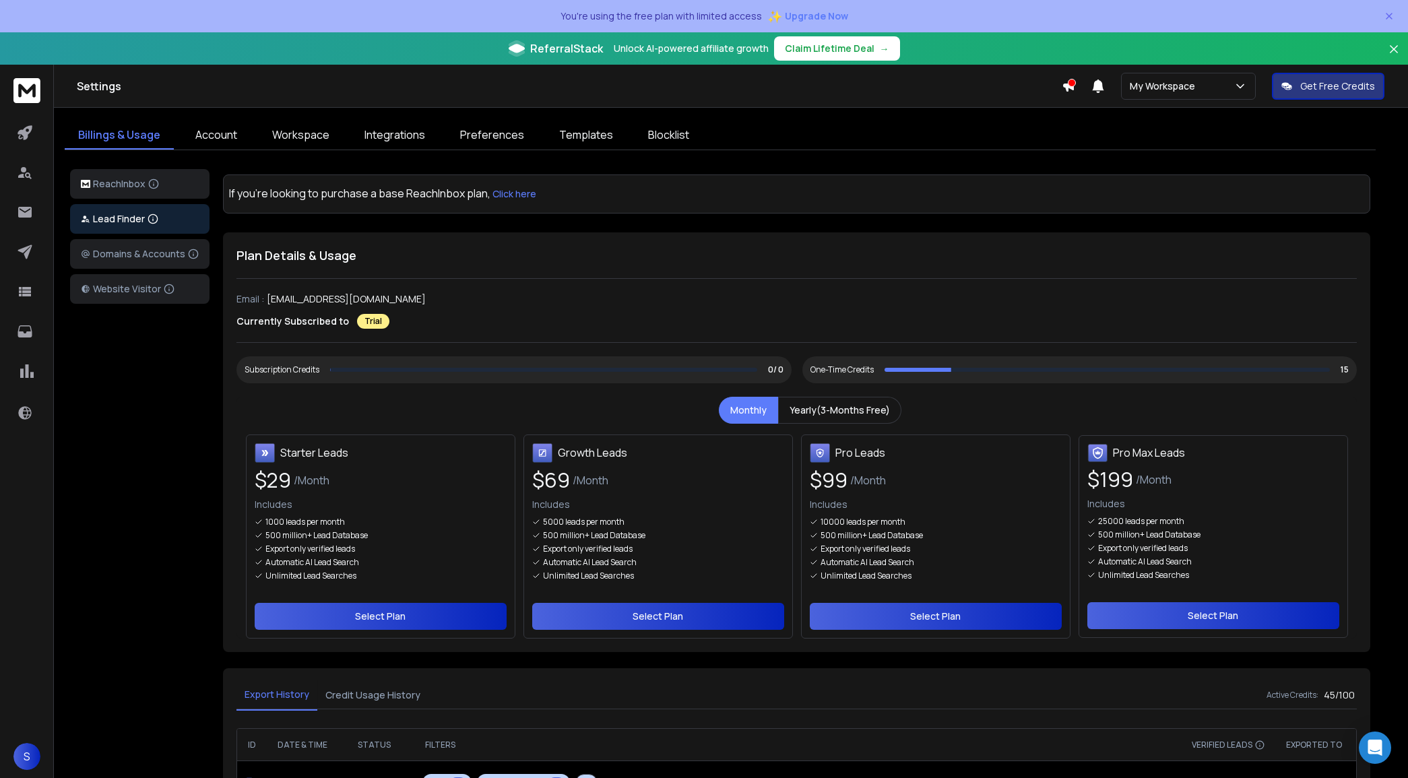
click at [18, 92] on icon at bounding box center [26, 90] width 27 height 25
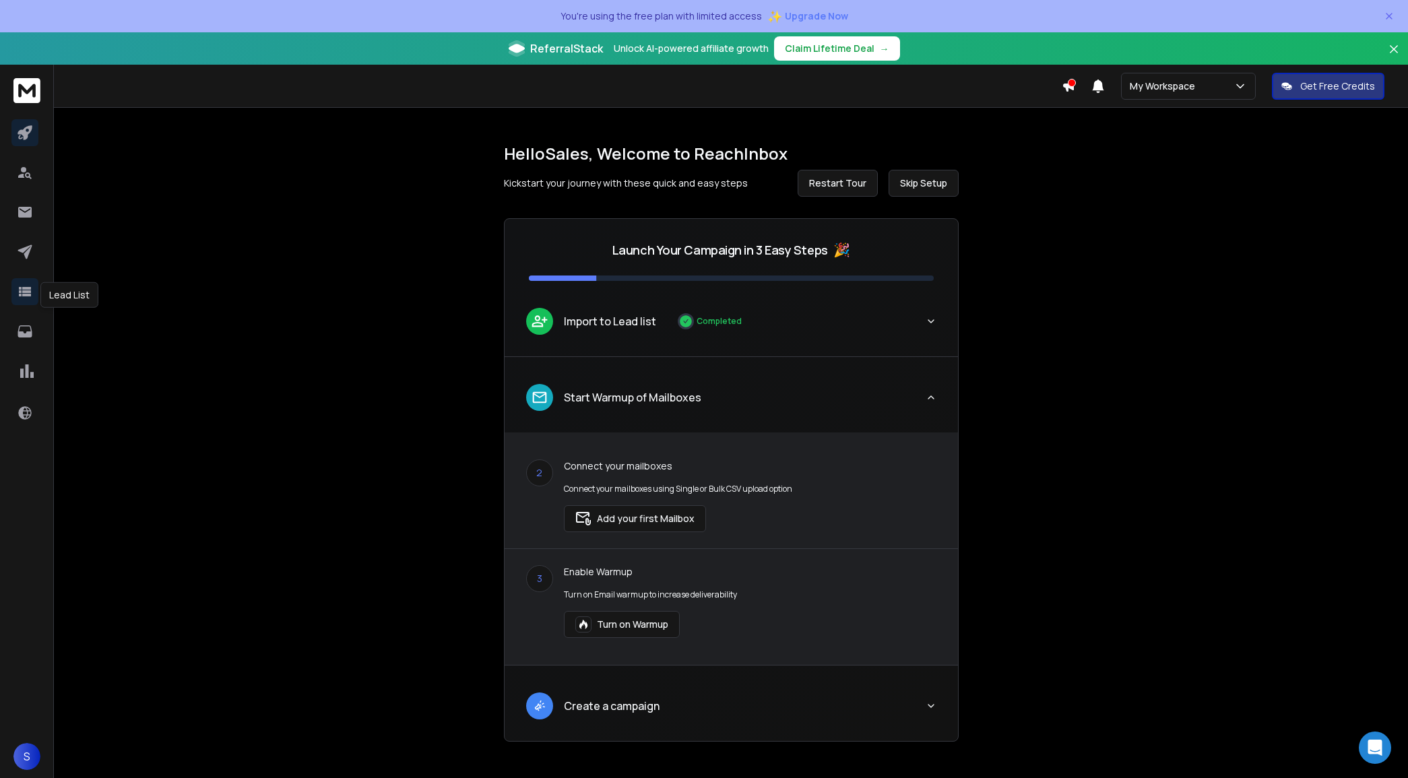
click at [34, 287] on link at bounding box center [24, 291] width 27 height 27
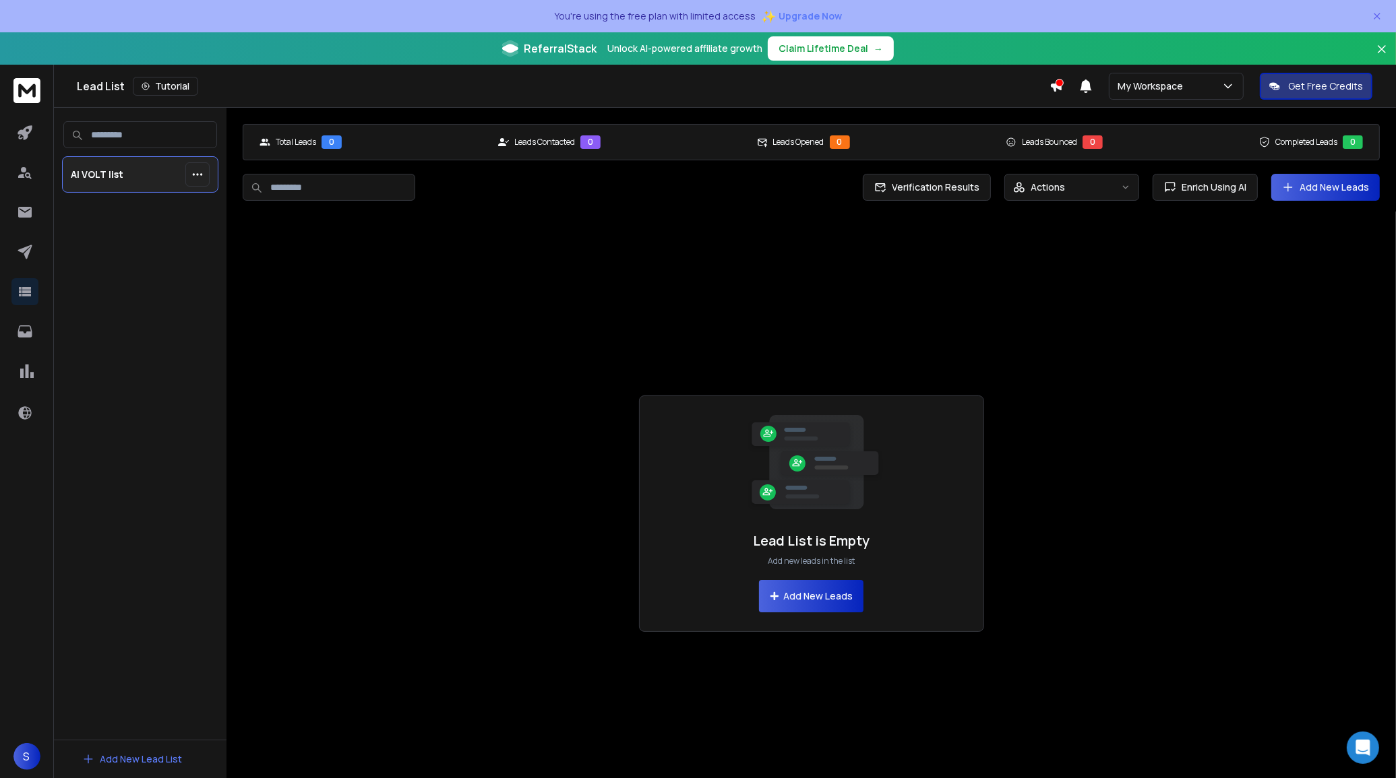
click at [129, 175] on div "AI VOLT list" at bounding box center [140, 174] width 156 height 36
click at [18, 173] on icon at bounding box center [25, 172] width 16 height 16
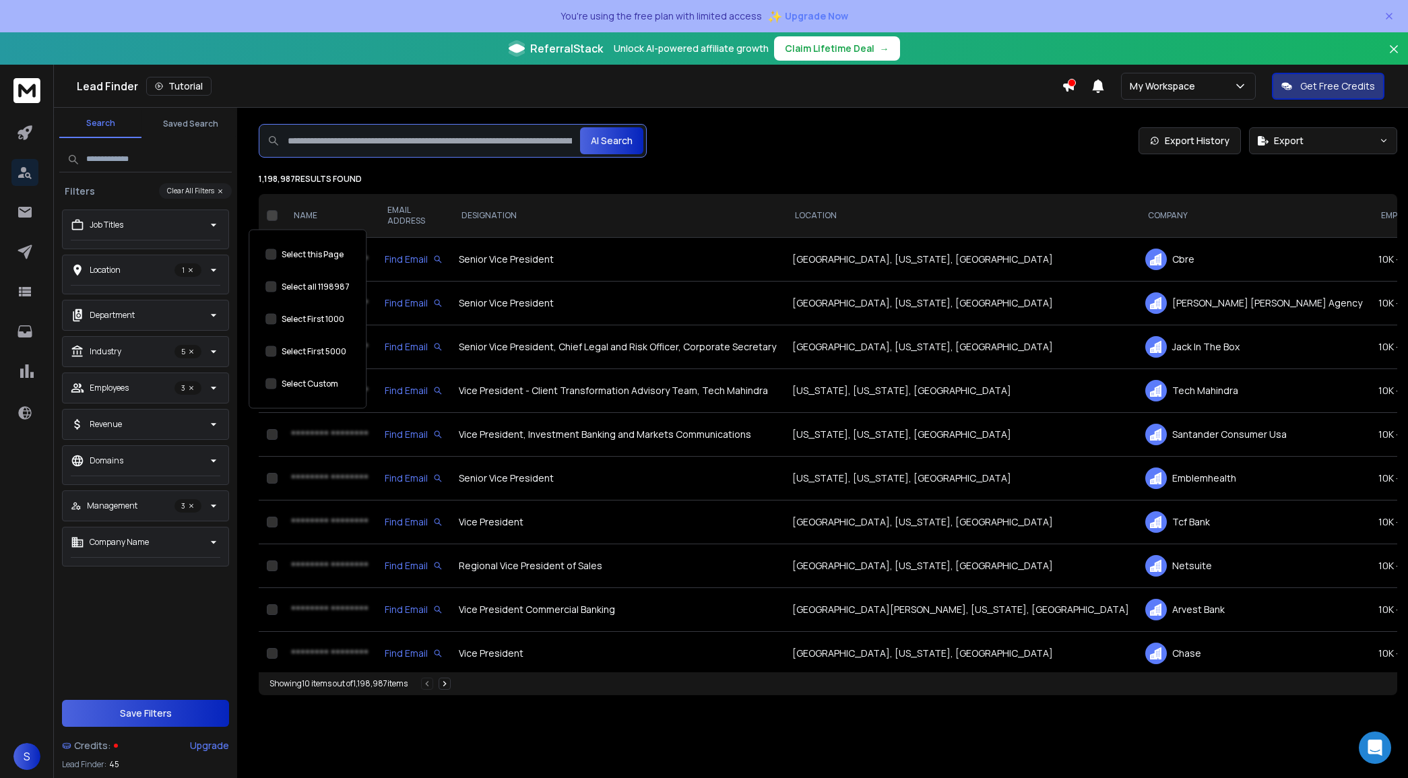
click at [274, 216] on button "Select this Page" at bounding box center [272, 215] width 11 height 11
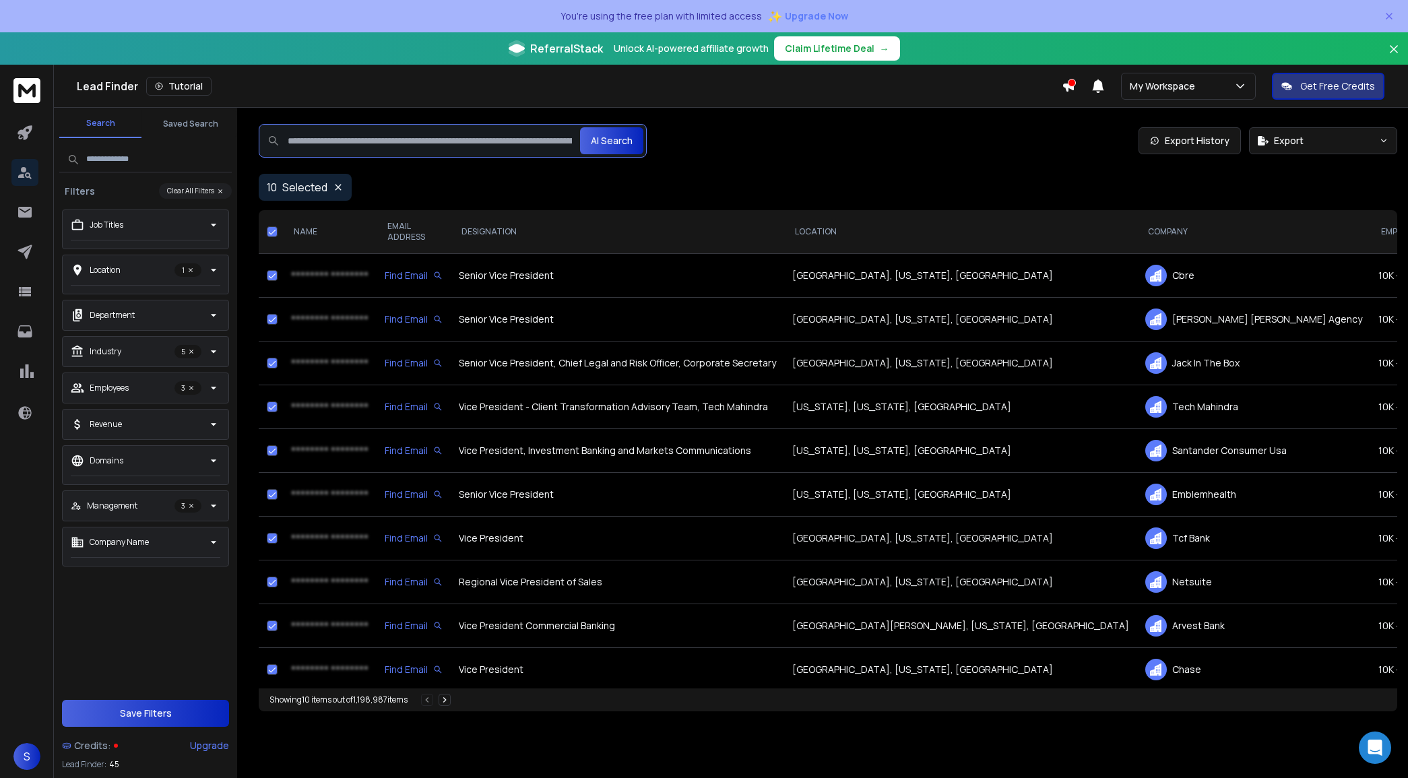
click at [450, 706] on icon at bounding box center [444, 700] width 11 height 11
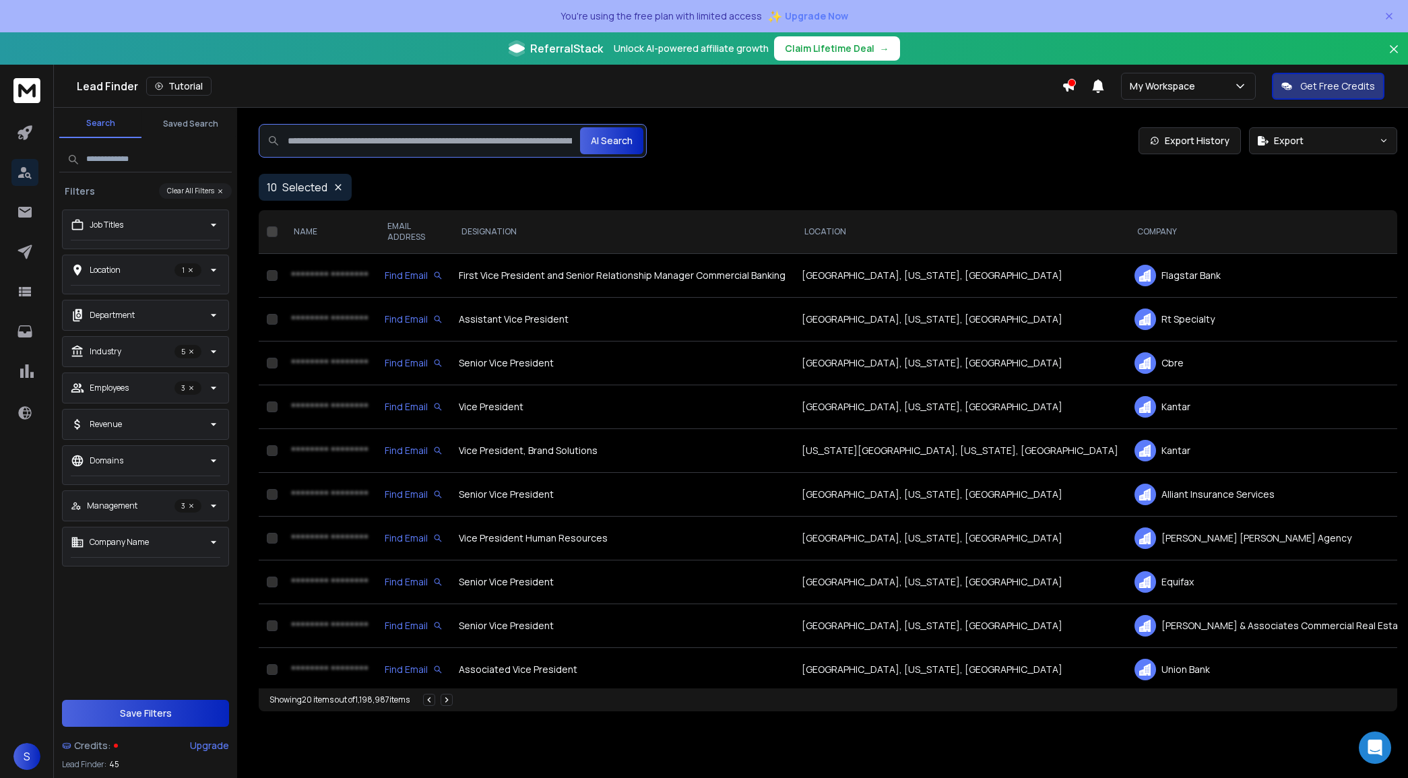
click at [277, 238] on th at bounding box center [271, 232] width 24 height 44
click at [274, 232] on button "Select this Page" at bounding box center [272, 231] width 11 height 11
click at [452, 706] on icon at bounding box center [446, 700] width 11 height 11
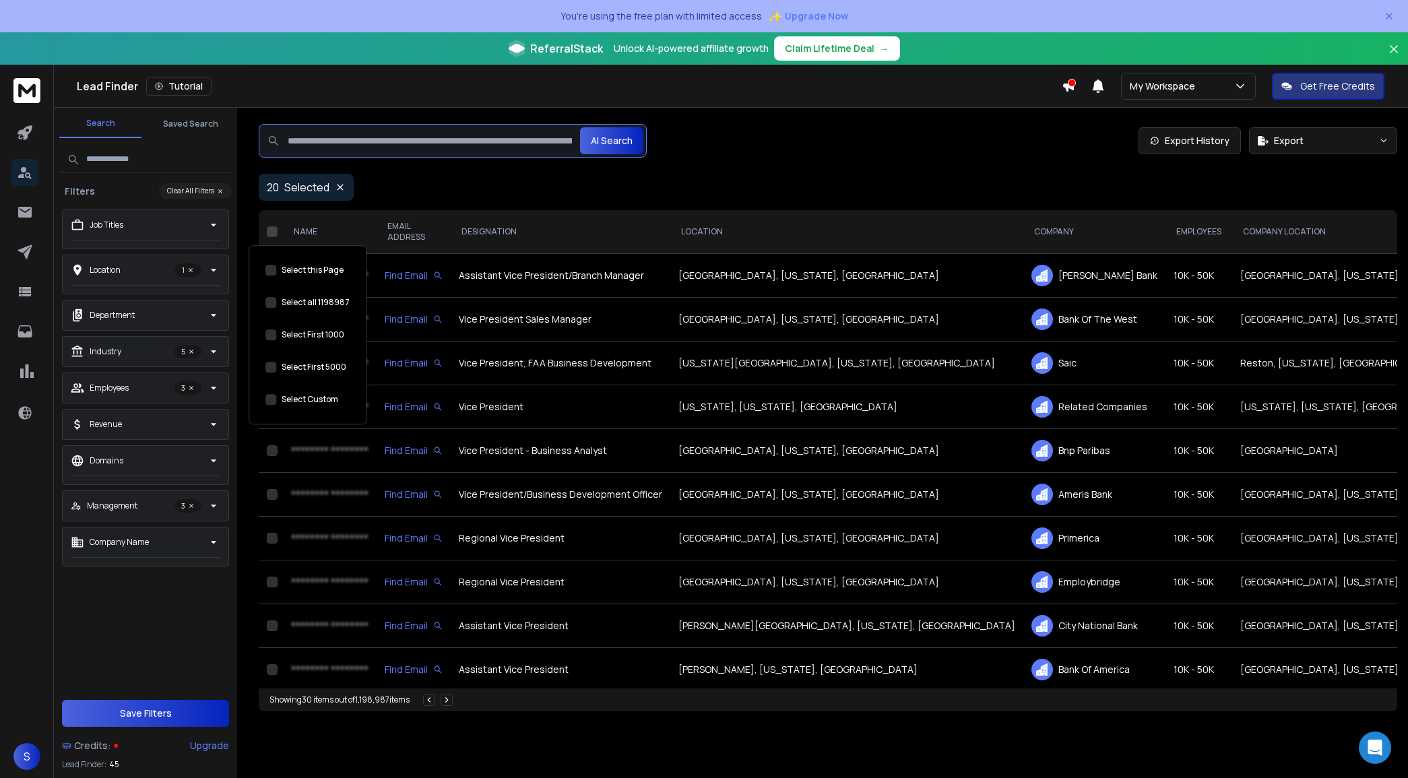
click at [278, 230] on div at bounding box center [275, 231] width 16 height 11
click at [270, 231] on button "Select this Page" at bounding box center [272, 231] width 11 height 11
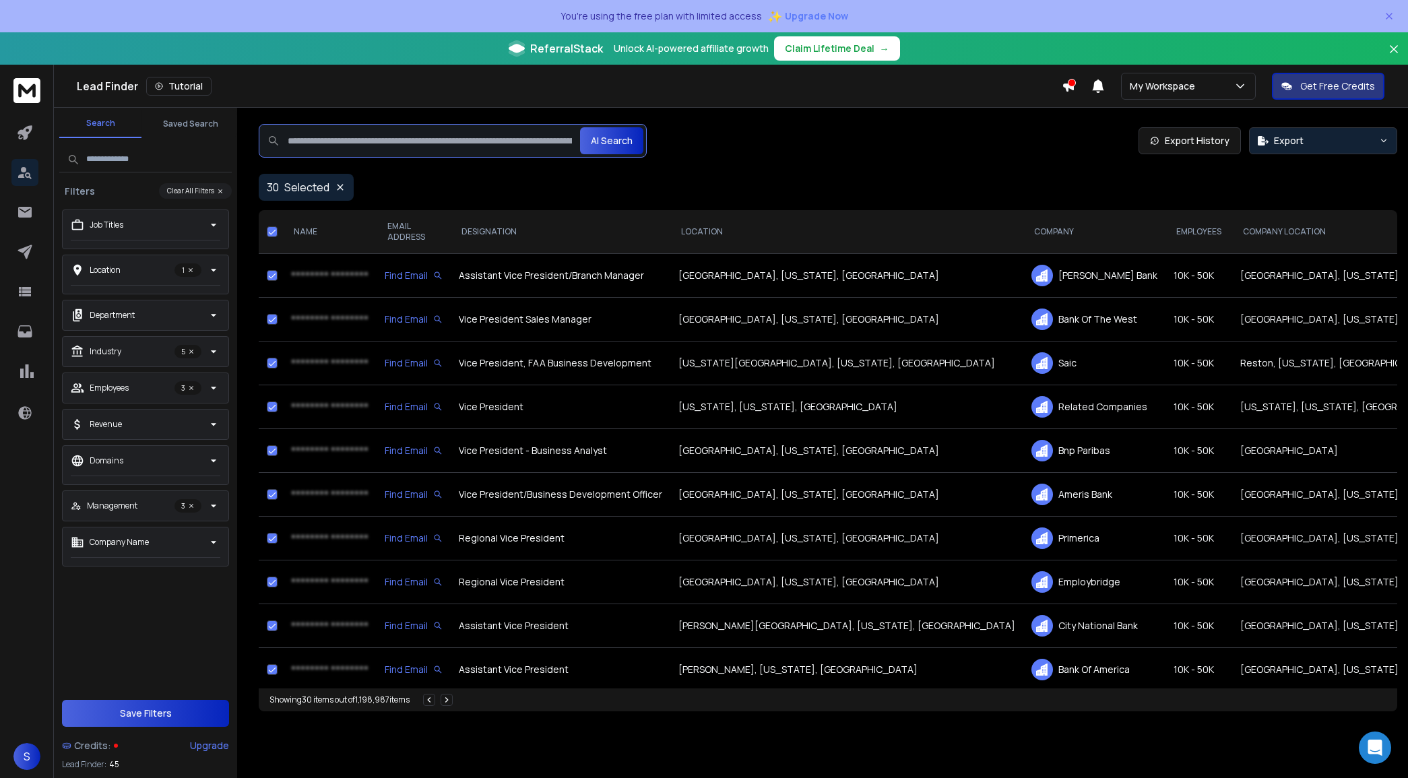
click at [1316, 147] on div "Export" at bounding box center [1316, 140] width 116 height 13
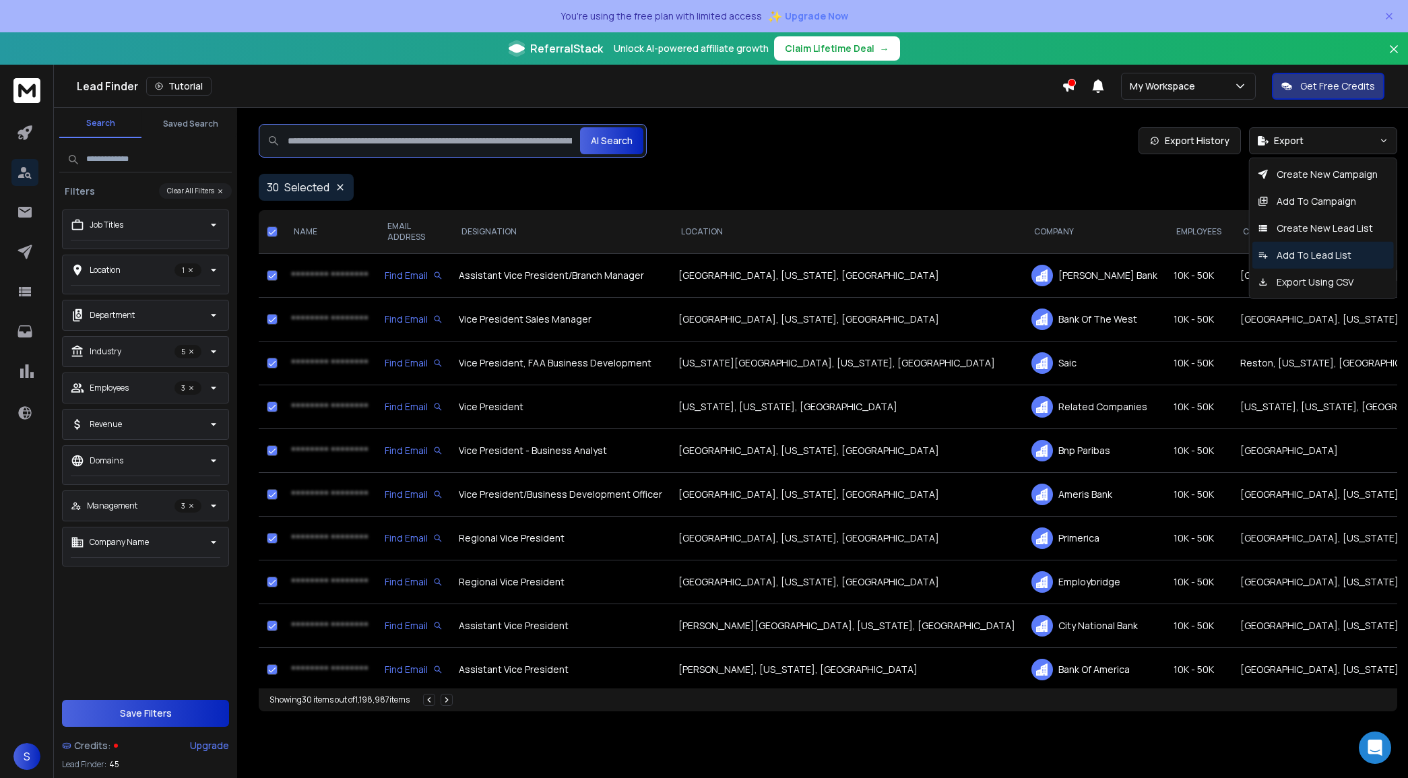
click at [1292, 257] on p "Add To Lead List" at bounding box center [1314, 255] width 80 height 19
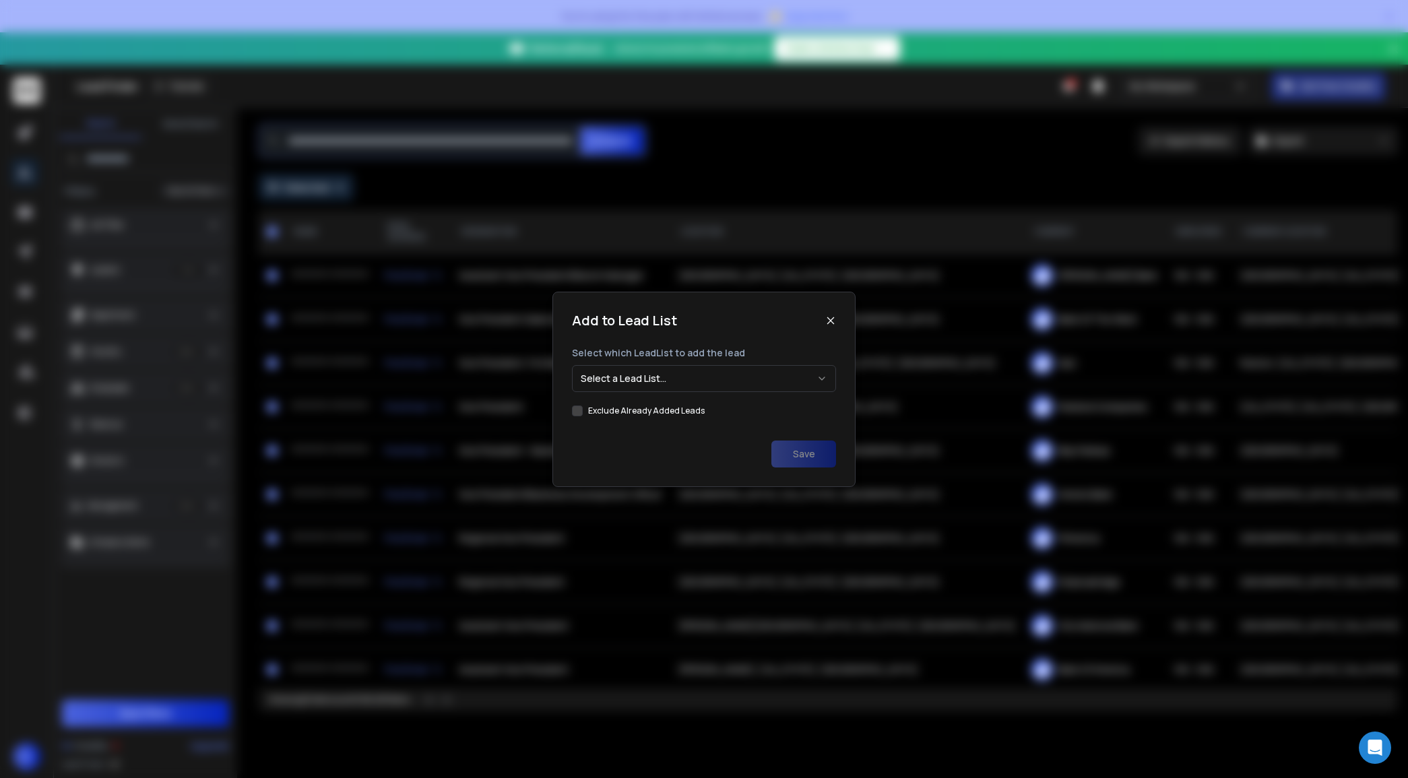
click at [712, 375] on button "Select a Lead List..." at bounding box center [704, 378] width 264 height 27
click at [659, 409] on label "Exclude Already Added Leads" at bounding box center [646, 411] width 117 height 11
click at [583, 409] on button "Exclude Already Added Leads" at bounding box center [577, 411] width 11 height 11
click at [672, 408] on label "Exclude Already Added Leads" at bounding box center [646, 411] width 117 height 11
click at [583, 408] on button "Exclude Already Added Leads" at bounding box center [577, 411] width 11 height 11
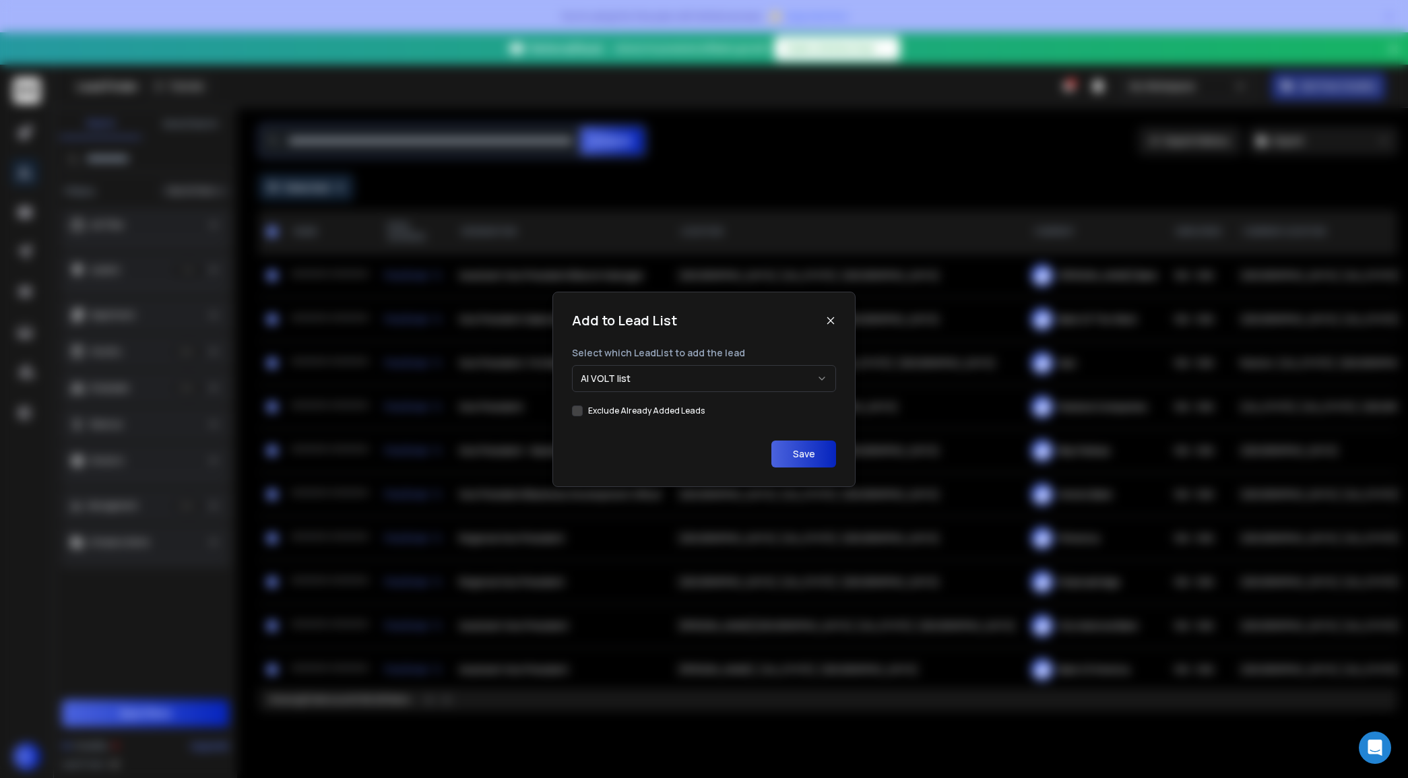
click at [784, 450] on button "Save" at bounding box center [804, 454] width 65 height 27
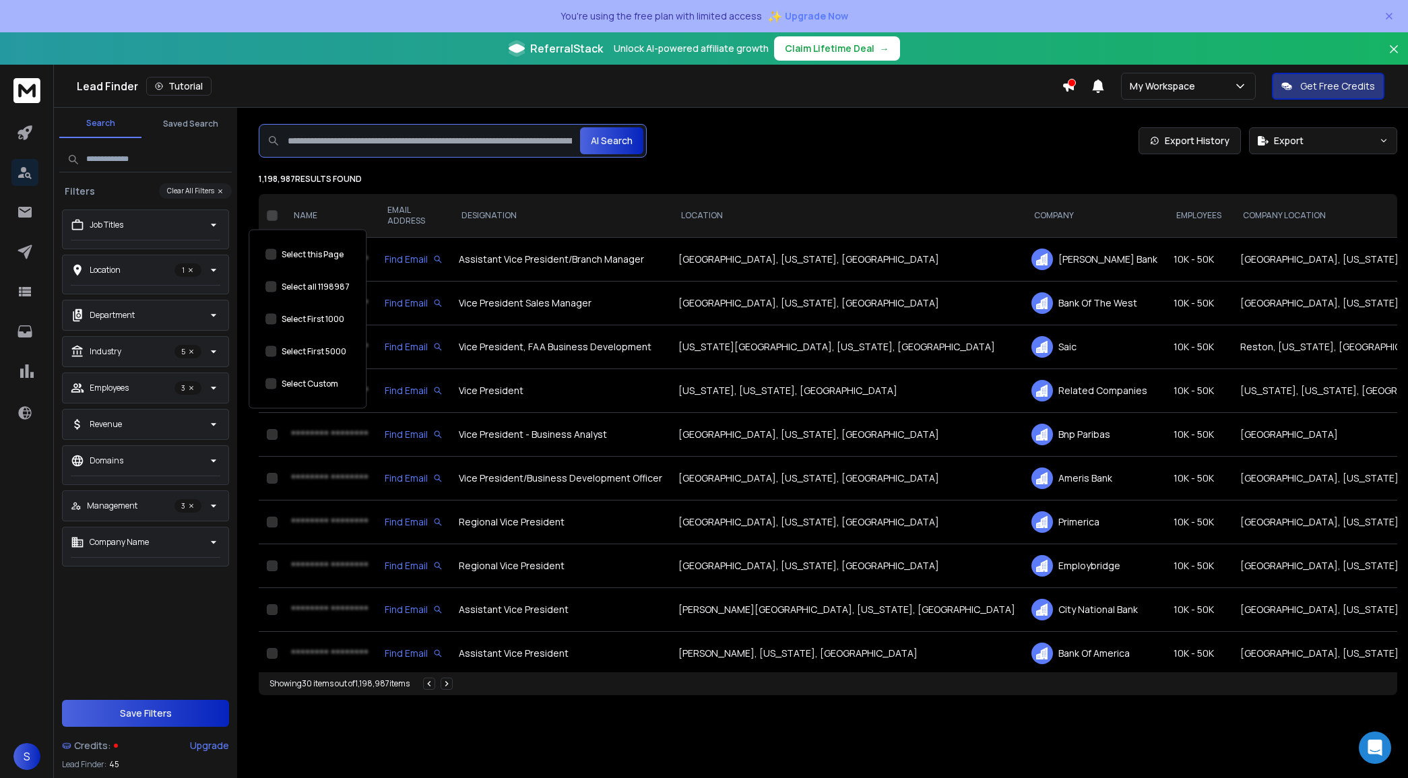
click at [274, 220] on button "Select this Page" at bounding box center [272, 215] width 11 height 11
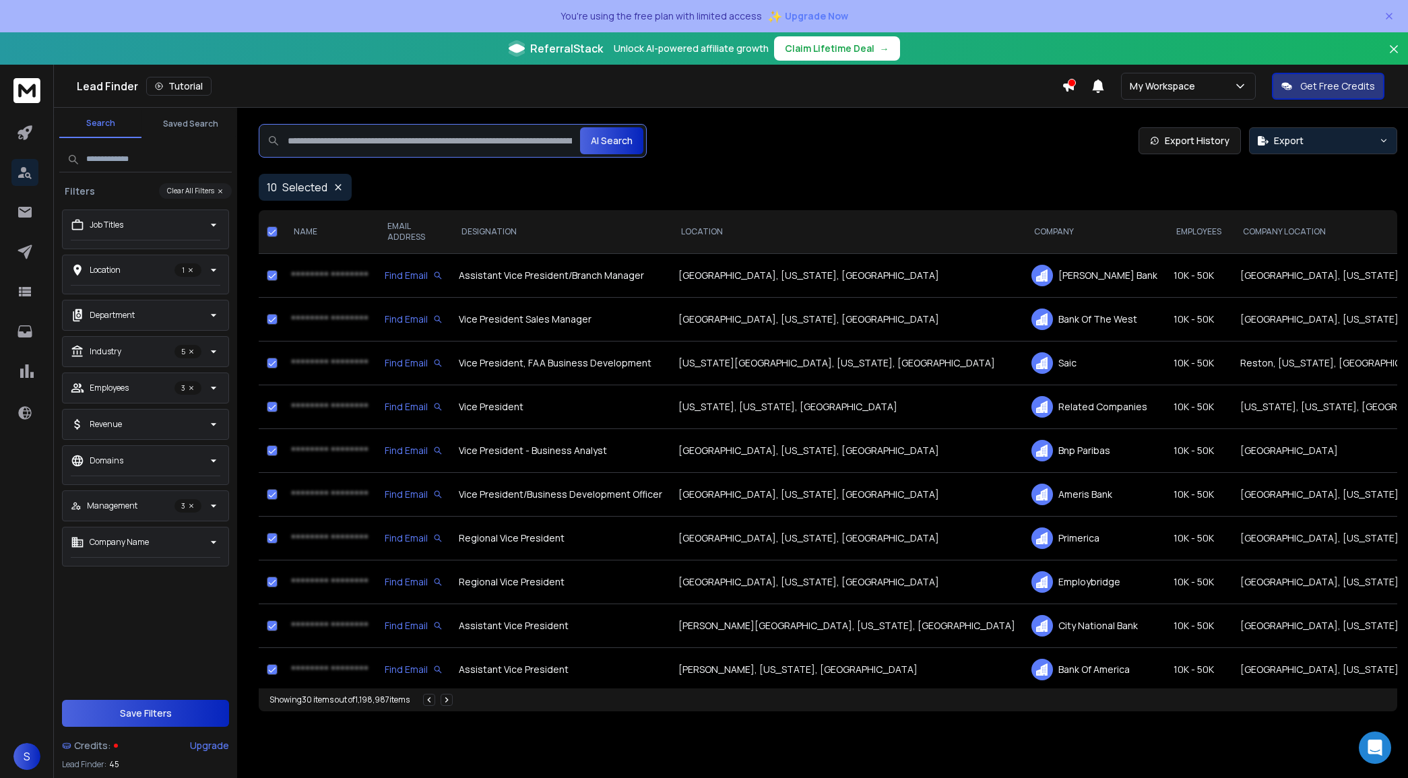
click at [1261, 146] on icon "button" at bounding box center [1263, 140] width 11 height 9
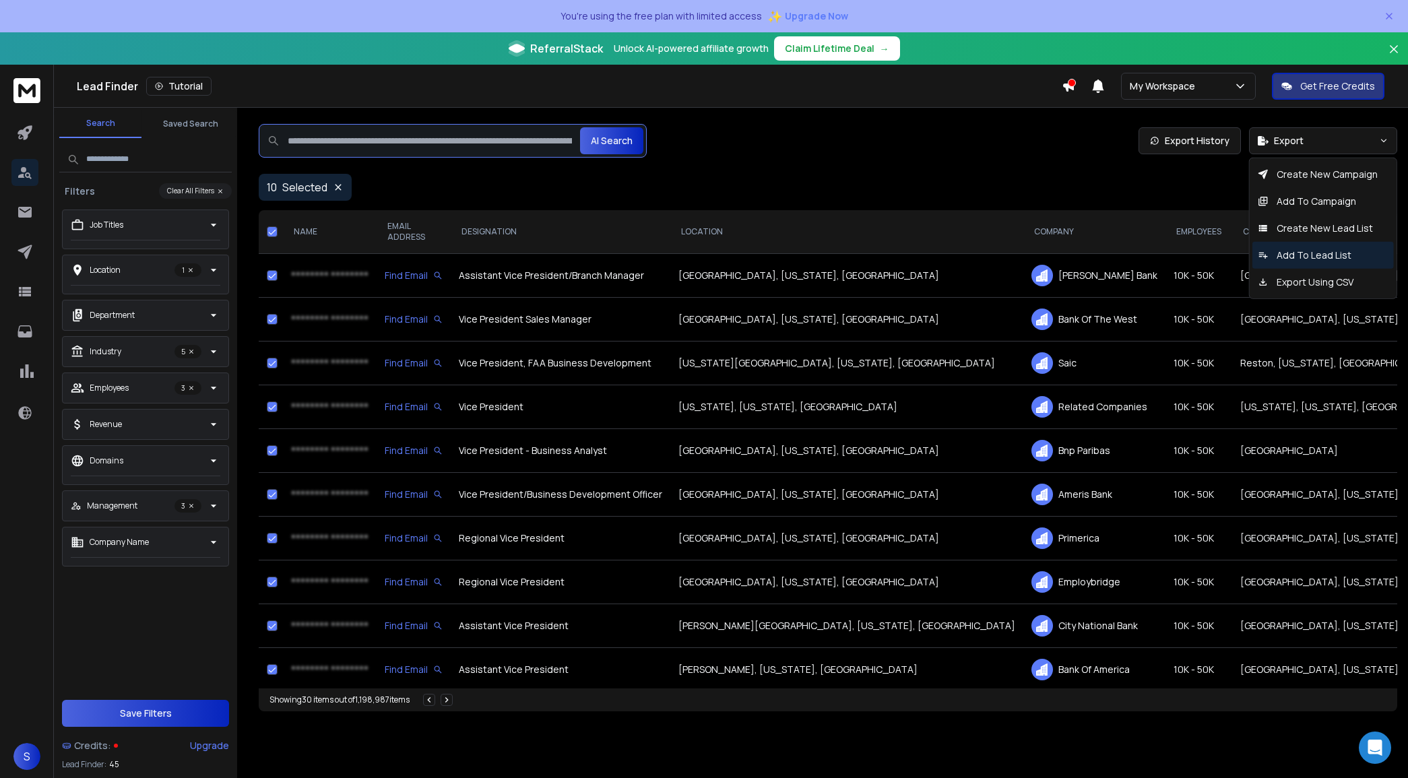
click at [1292, 257] on p "Add To Lead List" at bounding box center [1314, 255] width 80 height 19
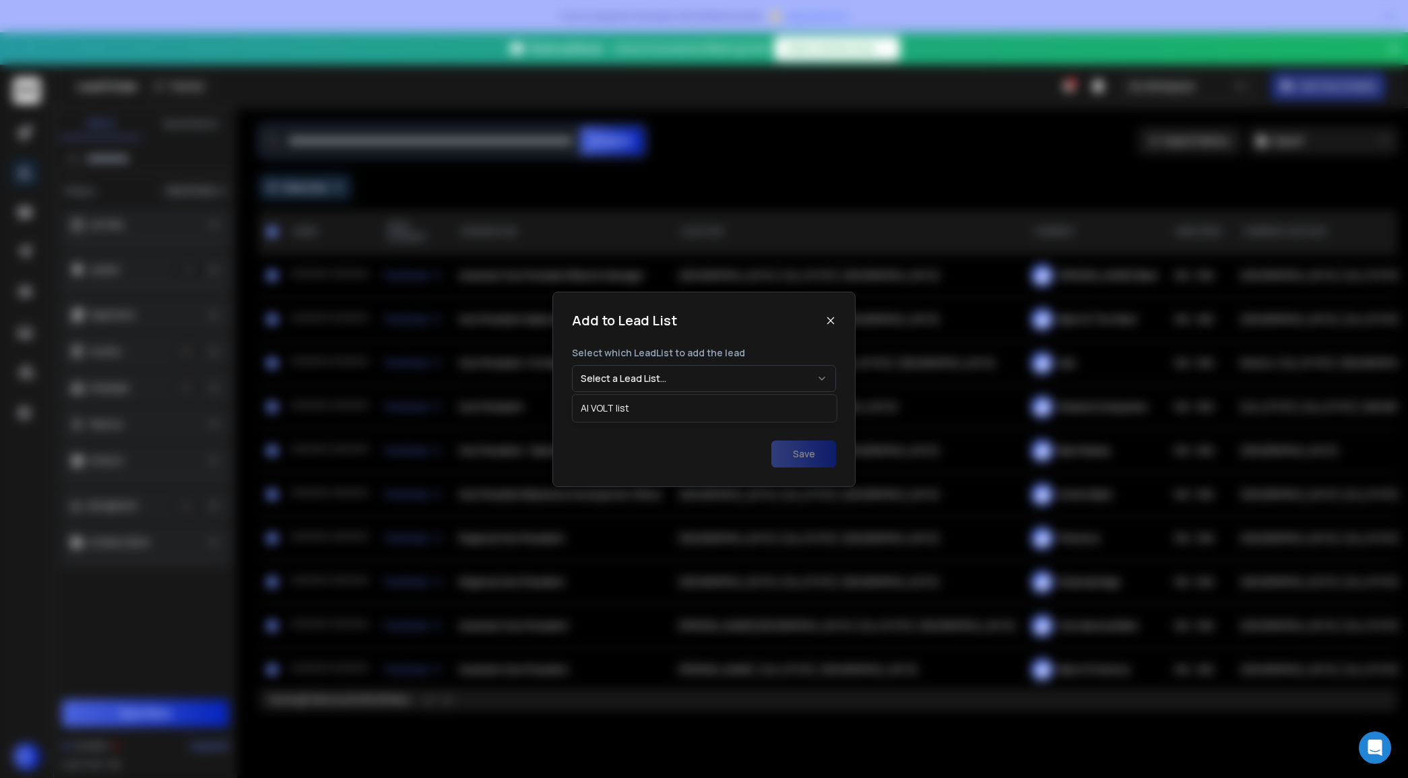
click at [649, 371] on button "Select a Lead List..." at bounding box center [704, 378] width 264 height 27
click at [780, 455] on button "Save" at bounding box center [804, 454] width 65 height 27
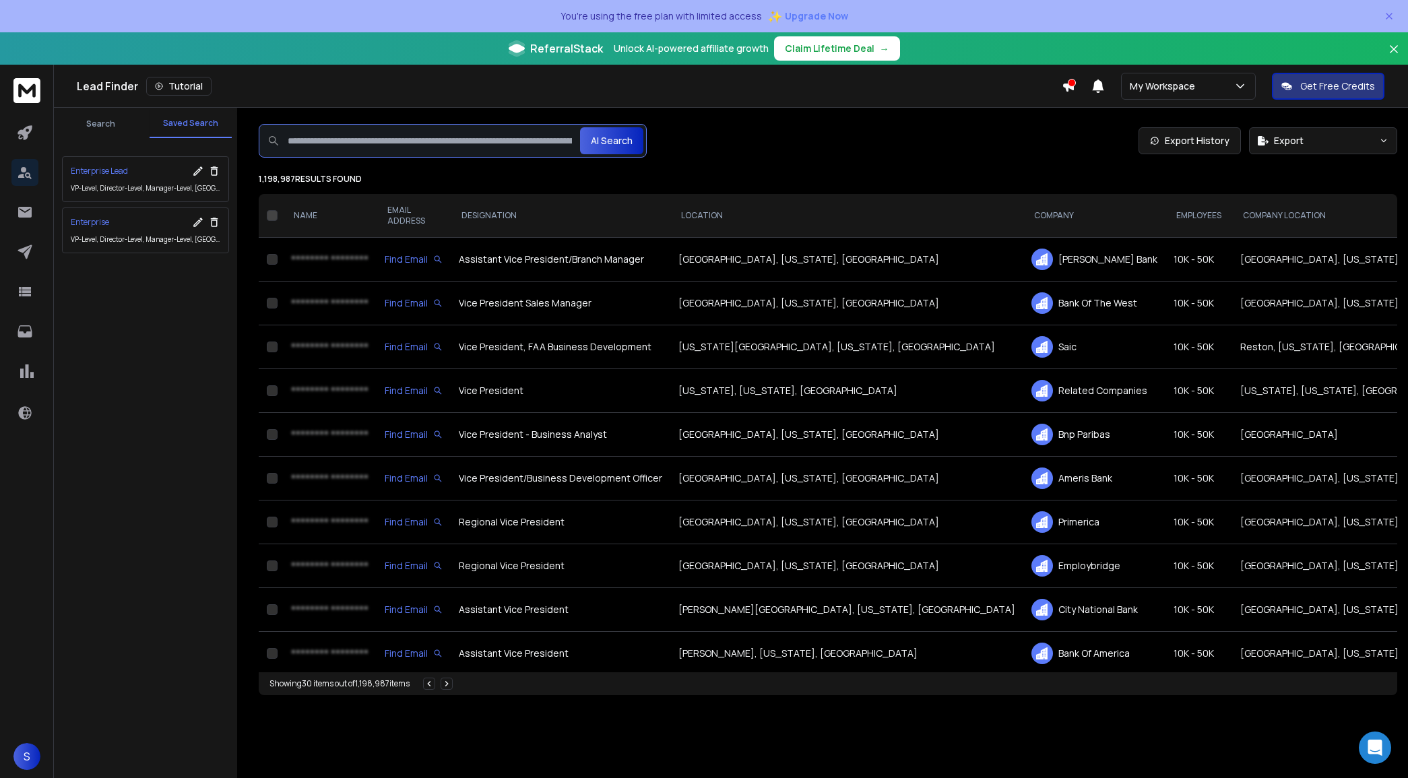
click at [170, 128] on button "Saved Search" at bounding box center [191, 124] width 82 height 28
click at [106, 132] on button "Search" at bounding box center [100, 124] width 82 height 27
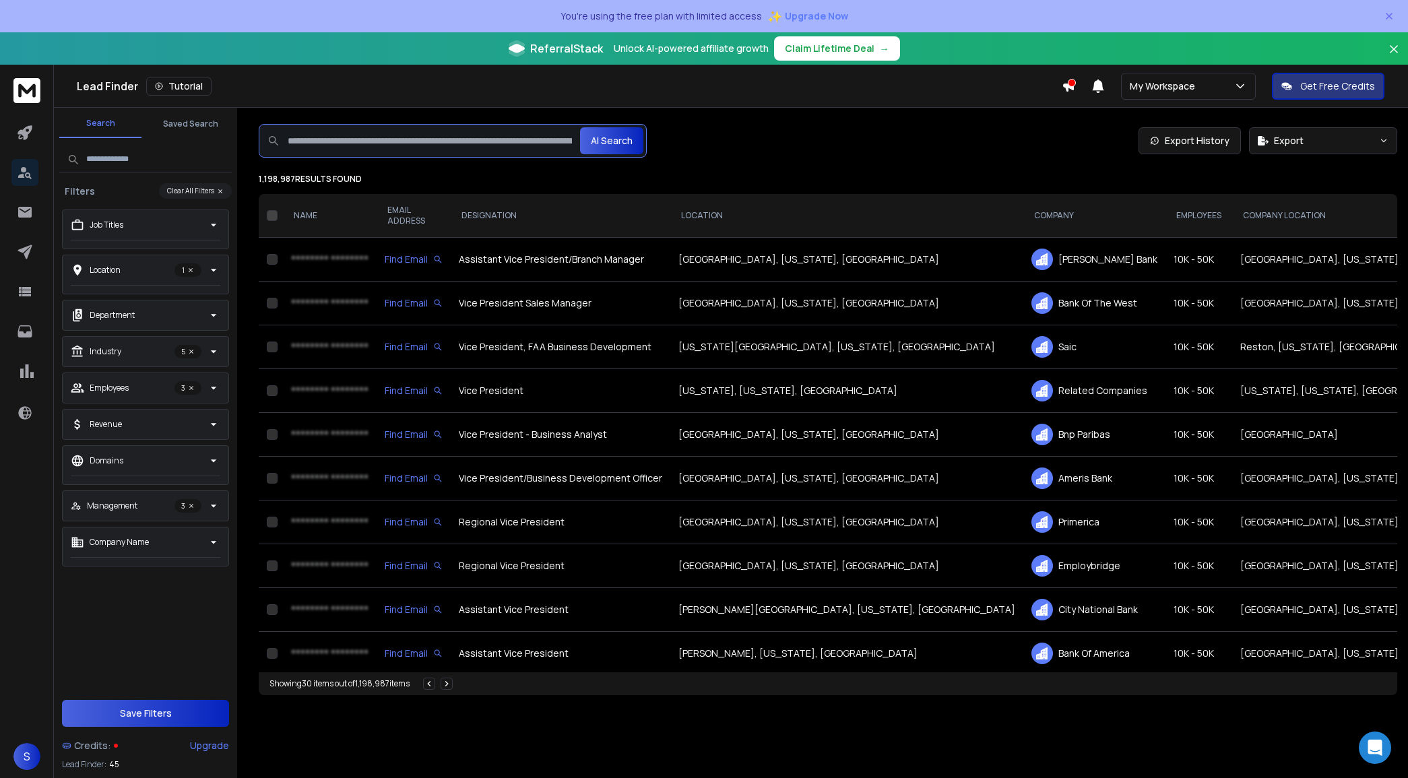
click at [186, 119] on button "Saved Search" at bounding box center [191, 124] width 82 height 27
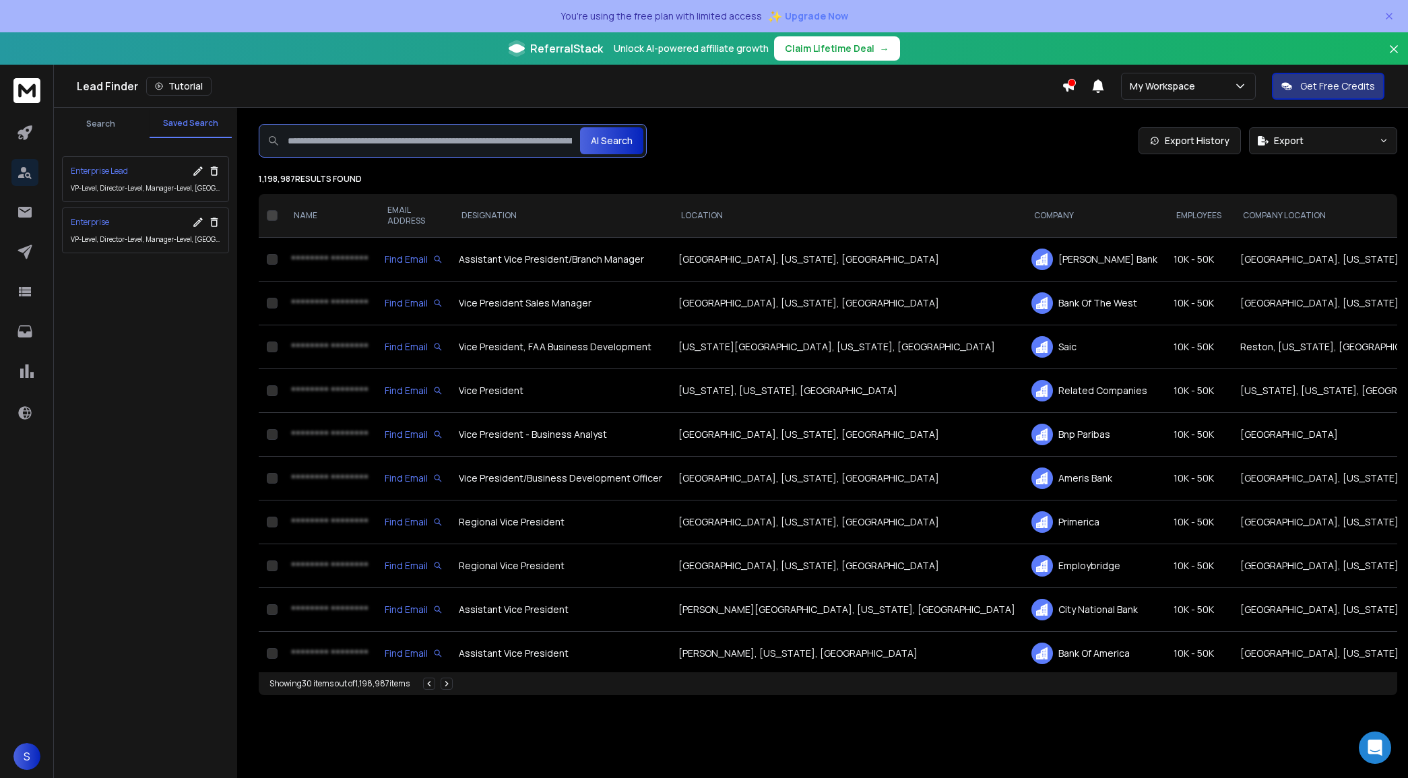
click at [138, 175] on div "Enterprise Lead" at bounding box center [146, 171] width 150 height 12
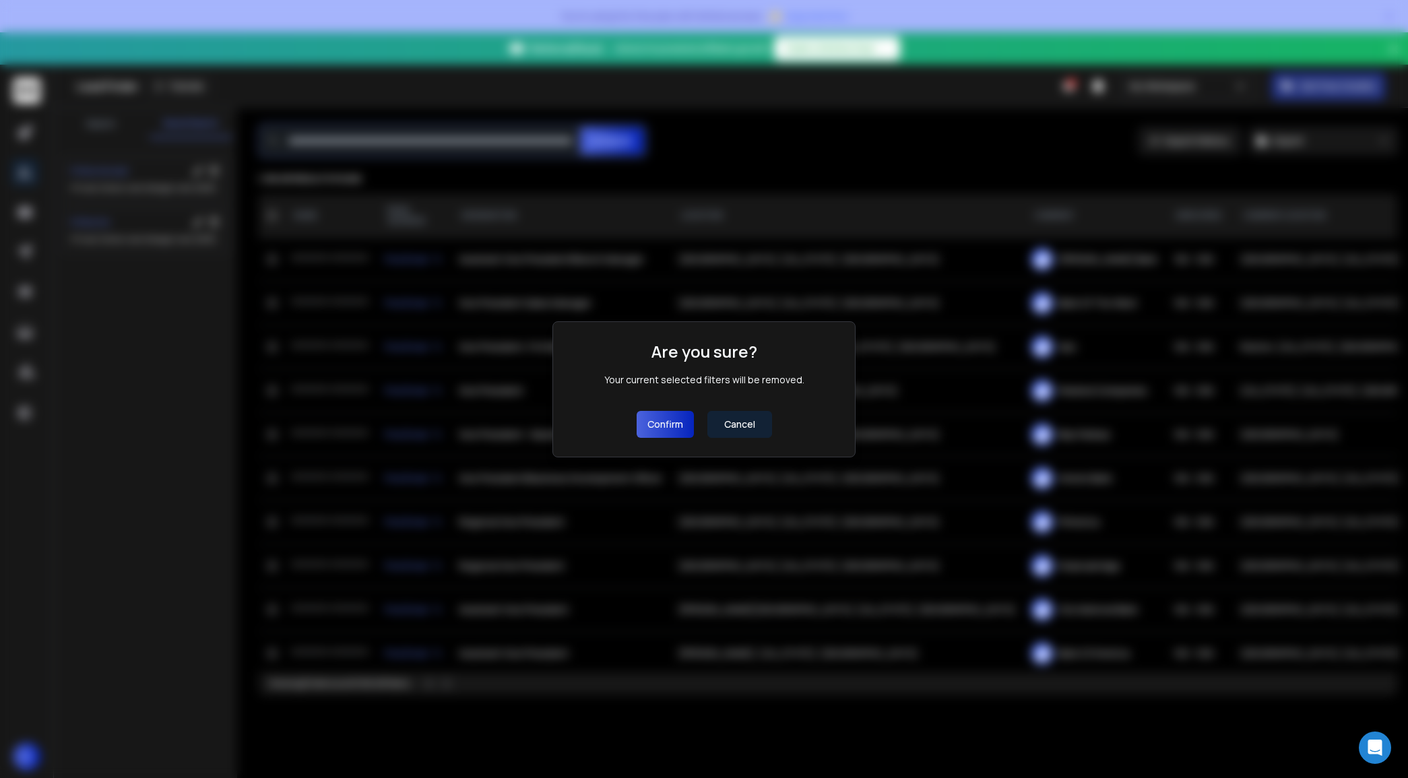
click at [711, 433] on button "Cancel" at bounding box center [740, 424] width 65 height 27
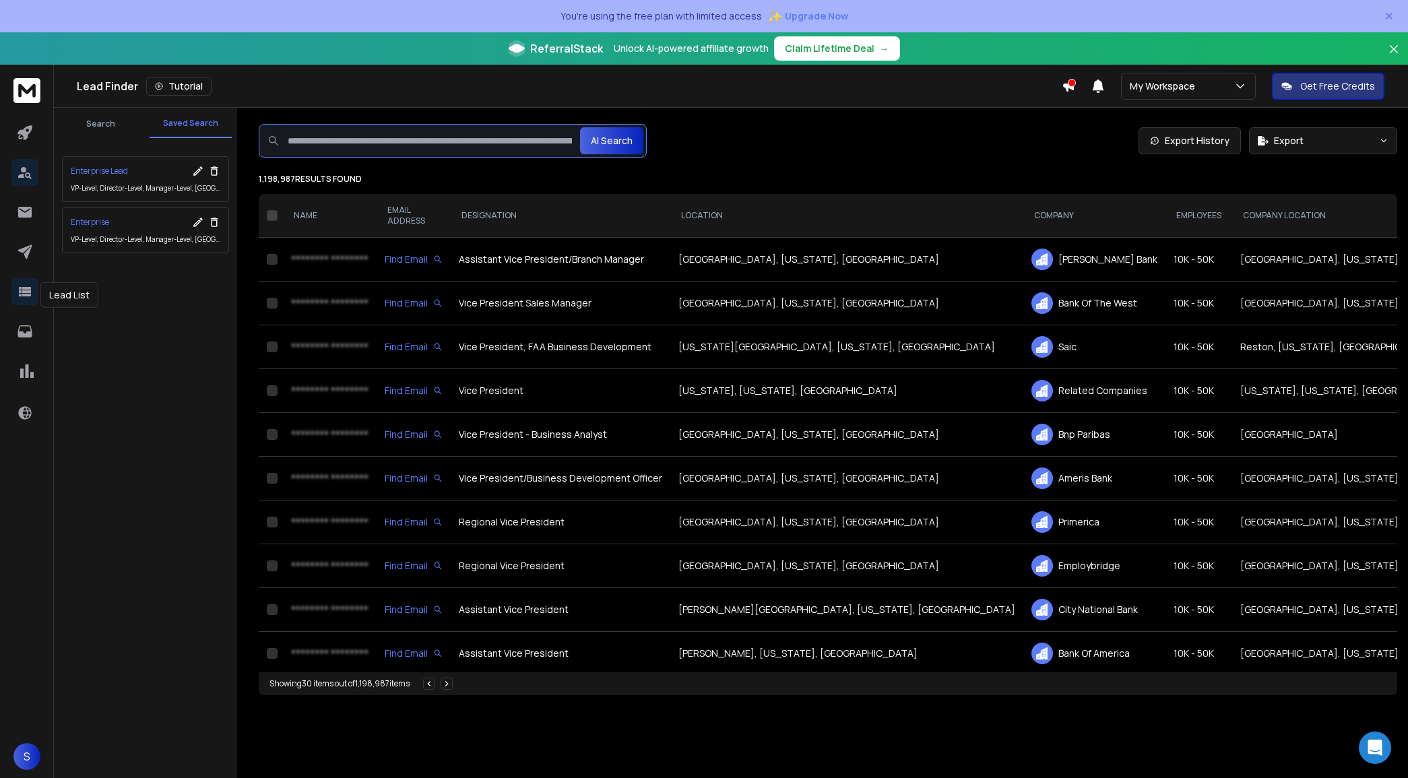
click at [14, 292] on link at bounding box center [24, 291] width 27 height 27
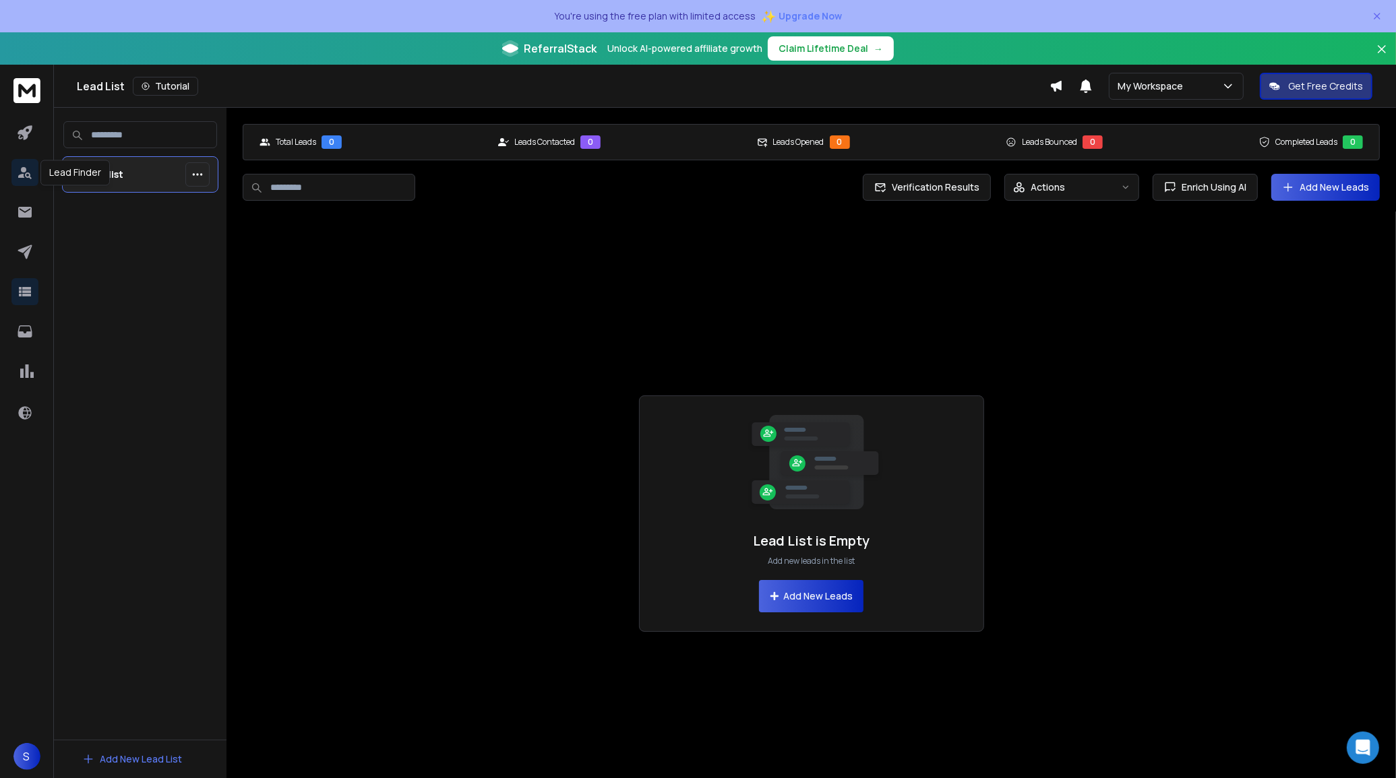
click at [24, 167] on icon at bounding box center [25, 172] width 16 height 16
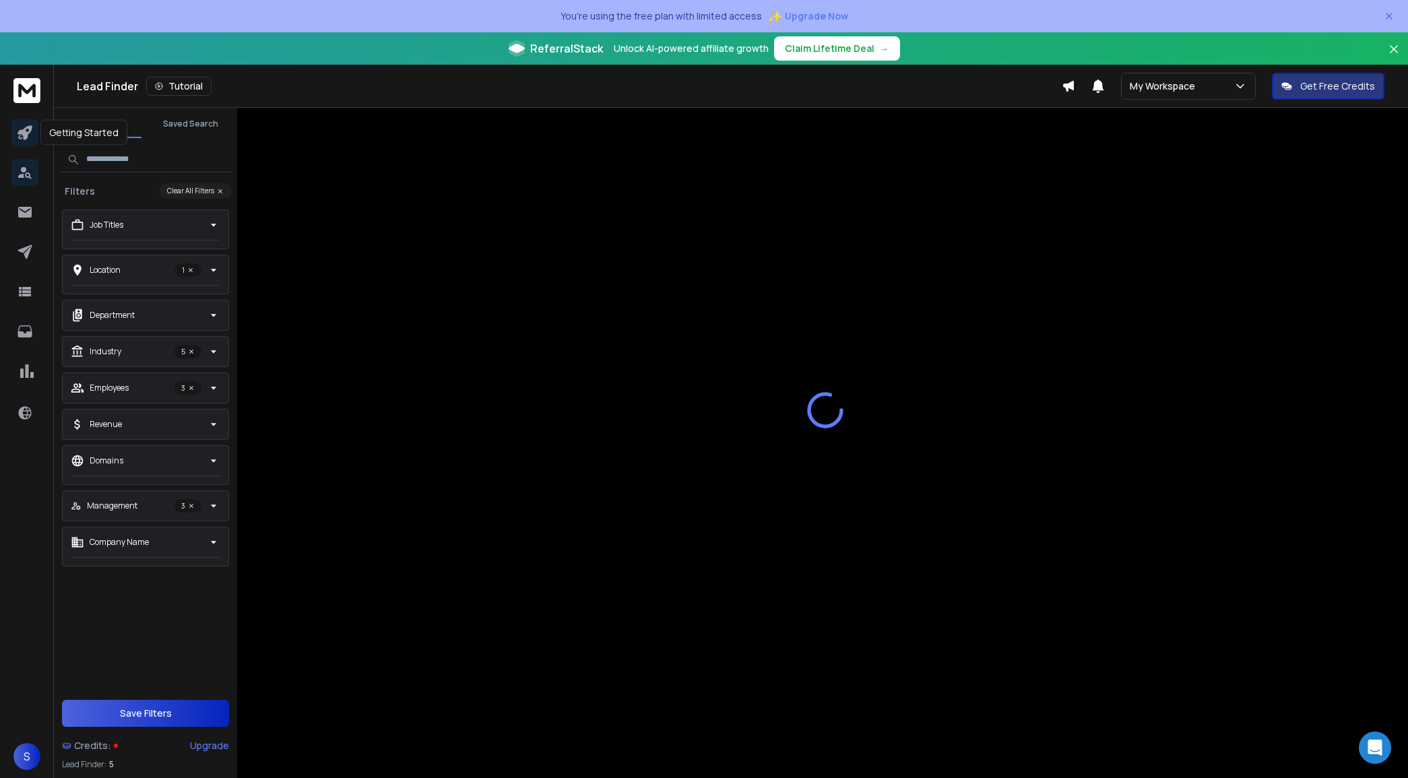
click at [24, 142] on link at bounding box center [24, 132] width 27 height 27
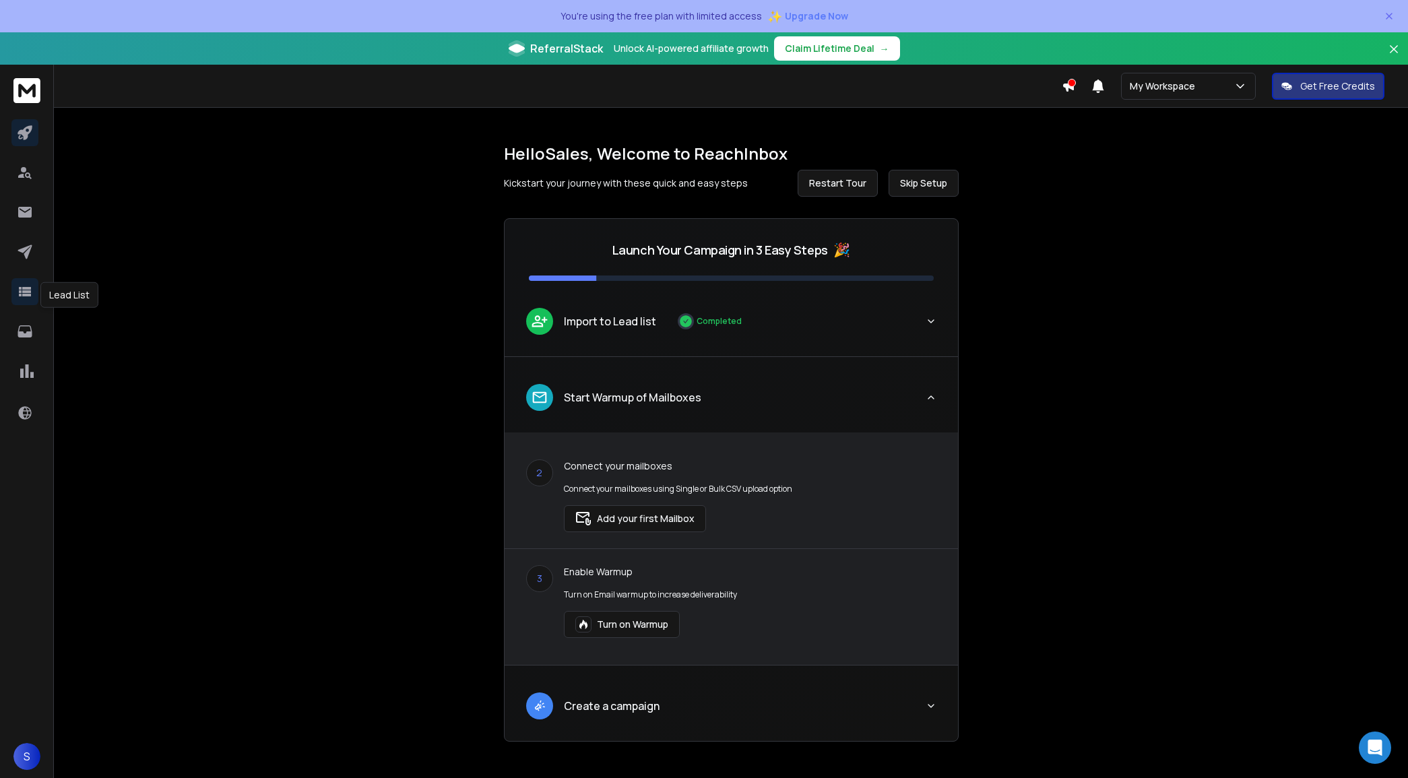
click at [21, 300] on icon at bounding box center [25, 292] width 16 height 16
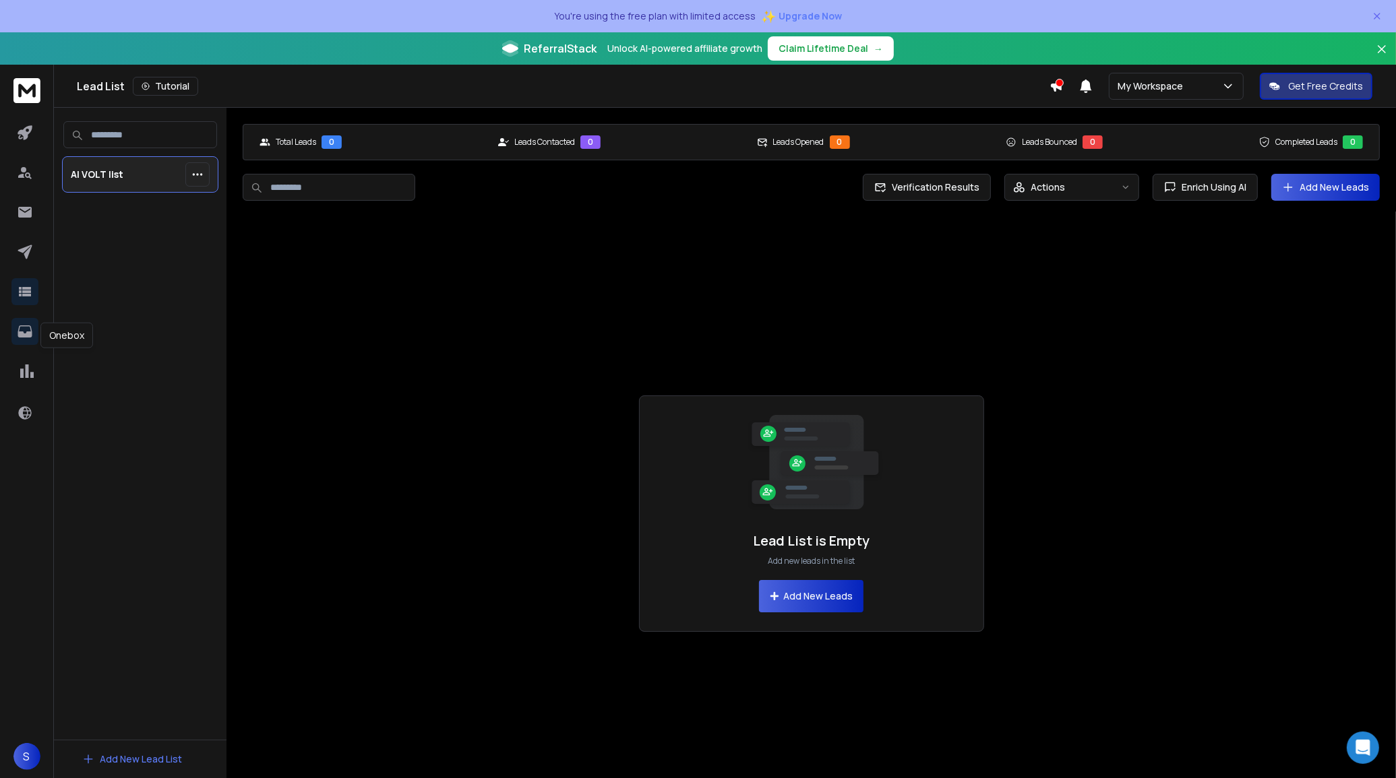
click at [15, 329] on link at bounding box center [24, 331] width 27 height 27
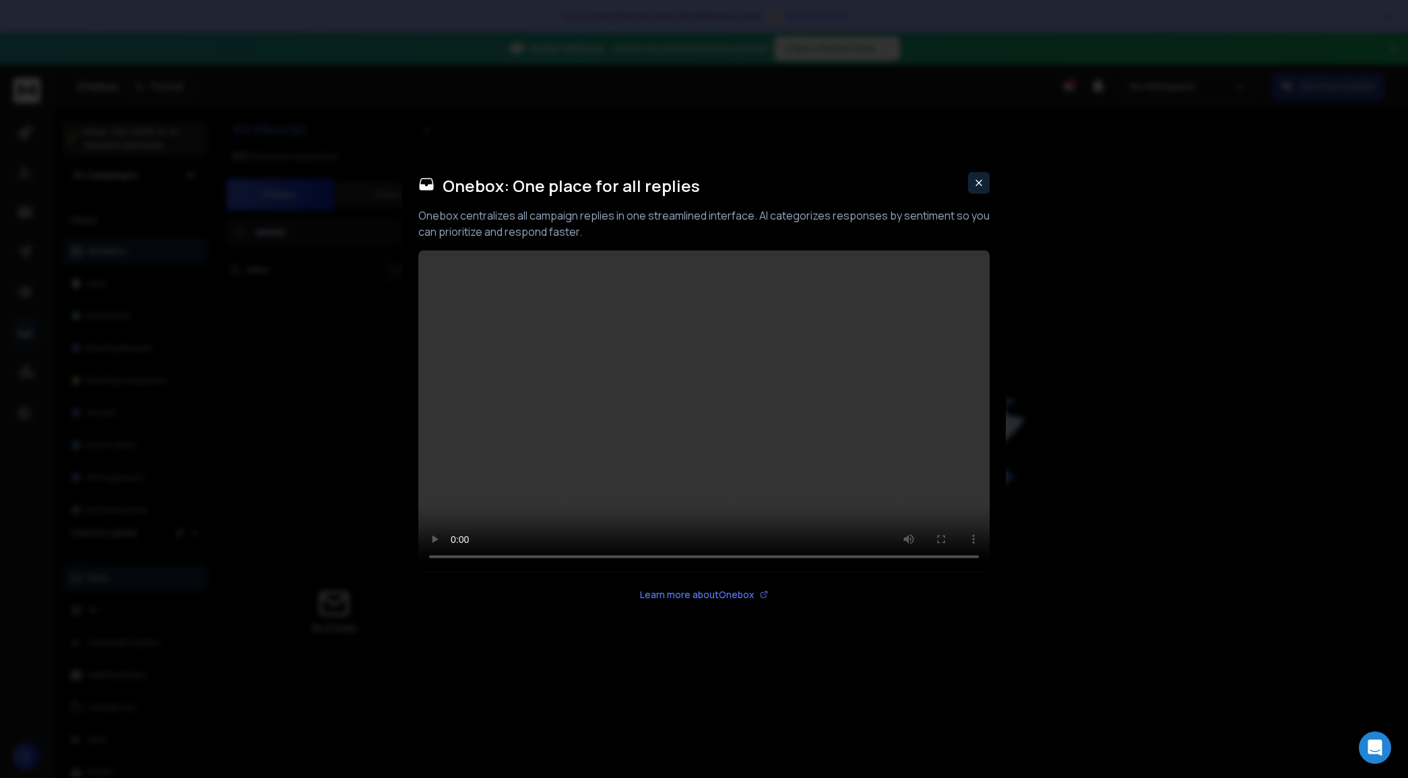
click at [979, 183] on icon at bounding box center [978, 182] width 5 height 5
click at [980, 187] on icon at bounding box center [979, 182] width 11 height 11
click at [980, 183] on icon at bounding box center [979, 182] width 11 height 11
click at [975, 175] on button at bounding box center [979, 183] width 22 height 22
click at [975, 176] on button at bounding box center [979, 183] width 22 height 22
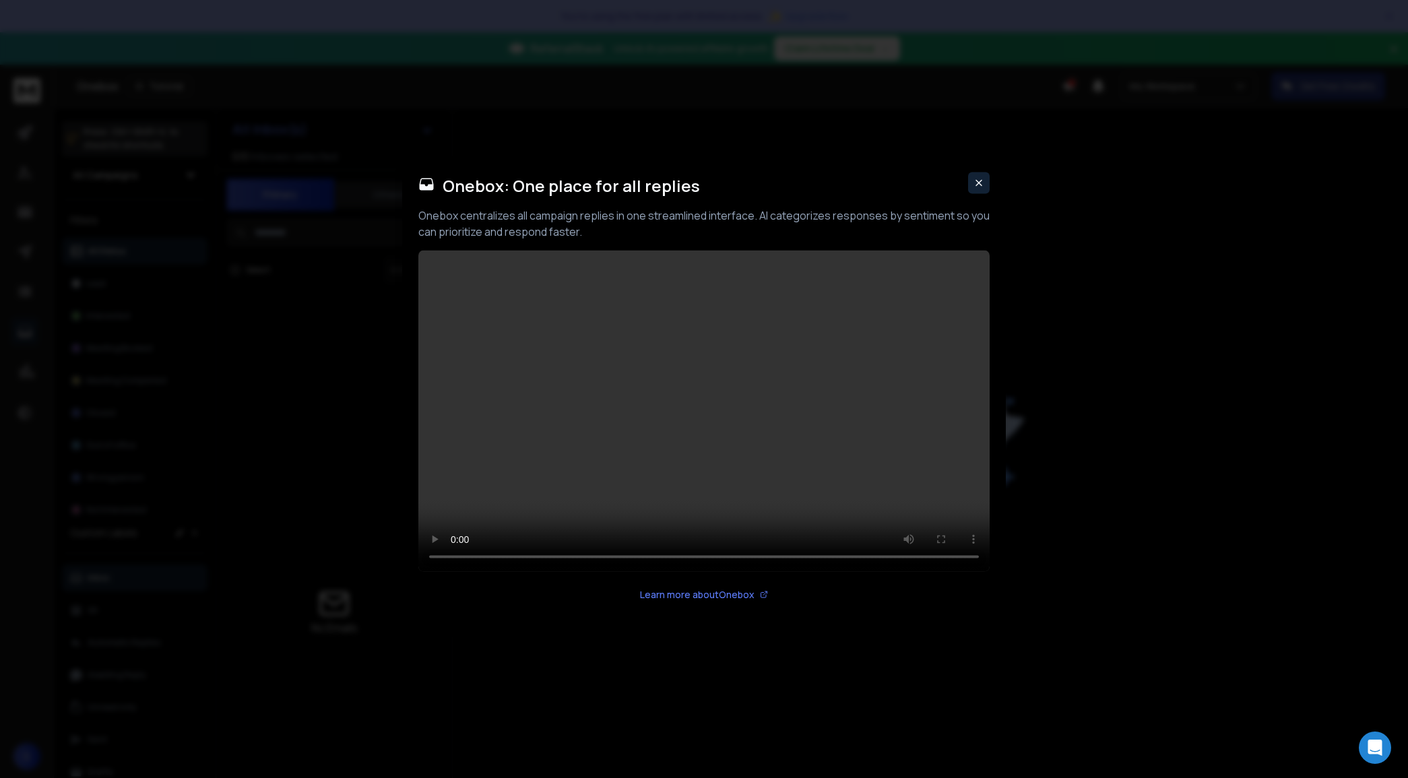
click at [972, 187] on button at bounding box center [979, 183] width 22 height 22
drag, startPoint x: 697, startPoint y: 133, endPoint x: 581, endPoint y: 126, distance: 116.8
click at [685, 133] on div at bounding box center [704, 389] width 1408 height 778
click at [974, 192] on button at bounding box center [979, 183] width 22 height 22
click at [978, 186] on icon at bounding box center [979, 182] width 11 height 11
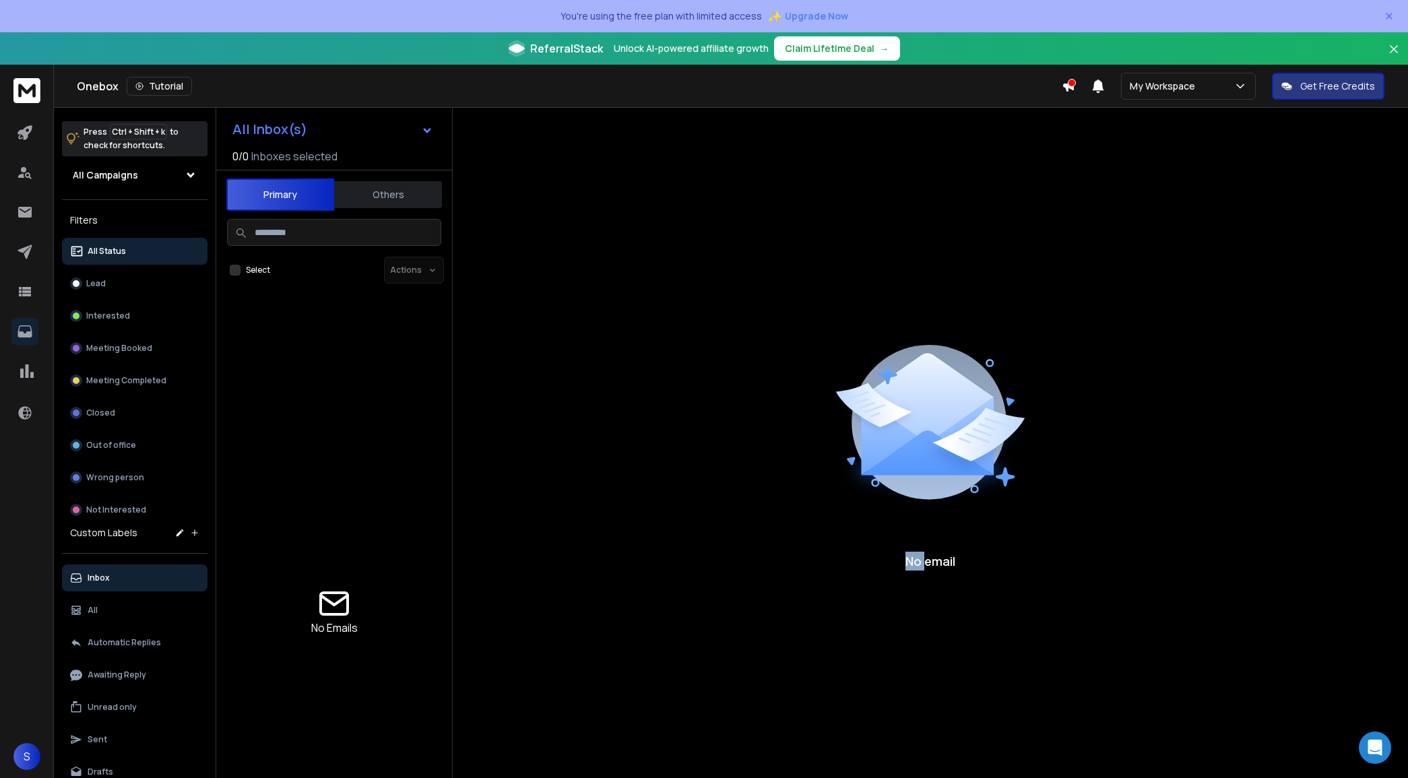
click at [978, 186] on div "No email" at bounding box center [931, 439] width 956 height 662
drag, startPoint x: 978, startPoint y: 186, endPoint x: 730, endPoint y: 263, distance: 259.6
click at [730, 263] on div "No email" at bounding box center [931, 439] width 956 height 662
click at [94, 275] on button "Lead" at bounding box center [135, 283] width 146 height 27
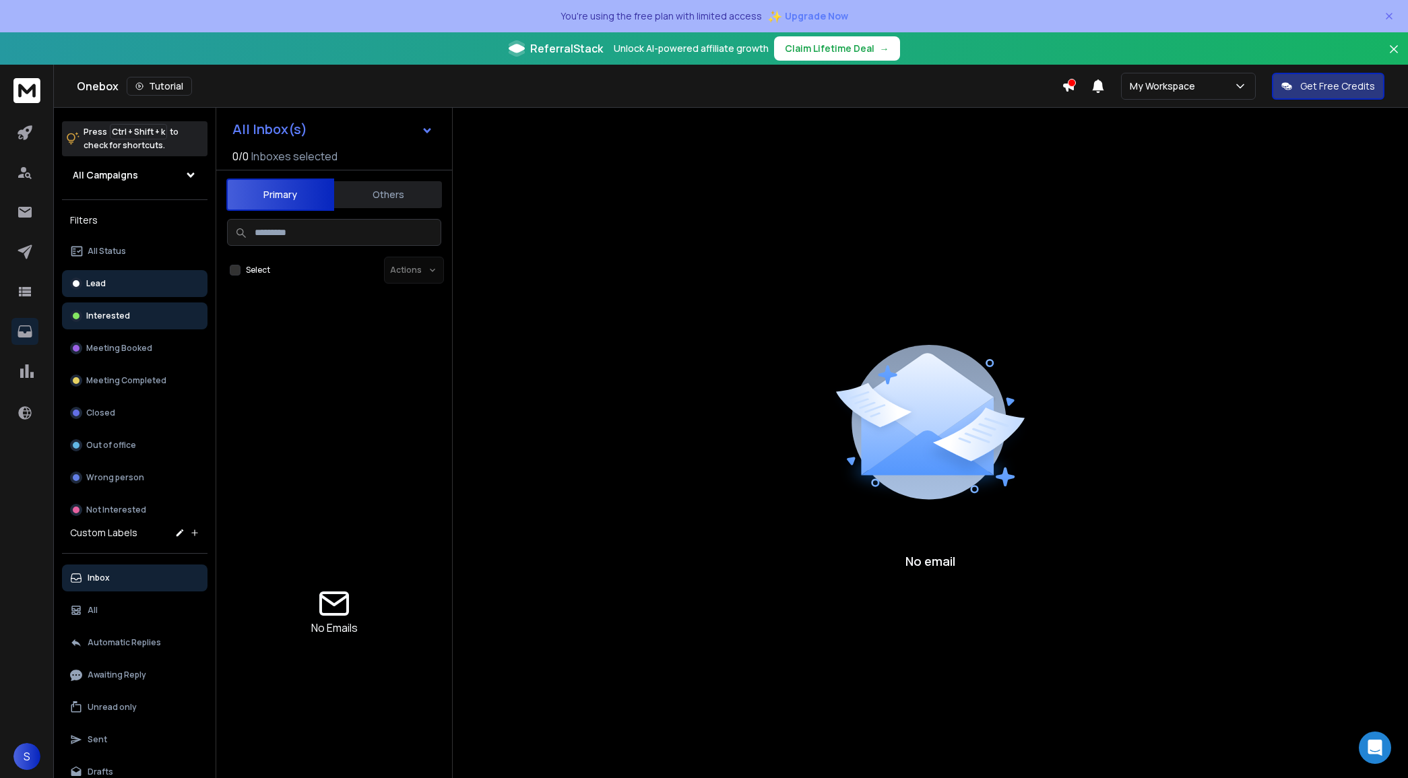
click at [96, 315] on p "Interested" at bounding box center [108, 316] width 44 height 11
click at [121, 412] on button "Closed" at bounding box center [135, 413] width 146 height 27
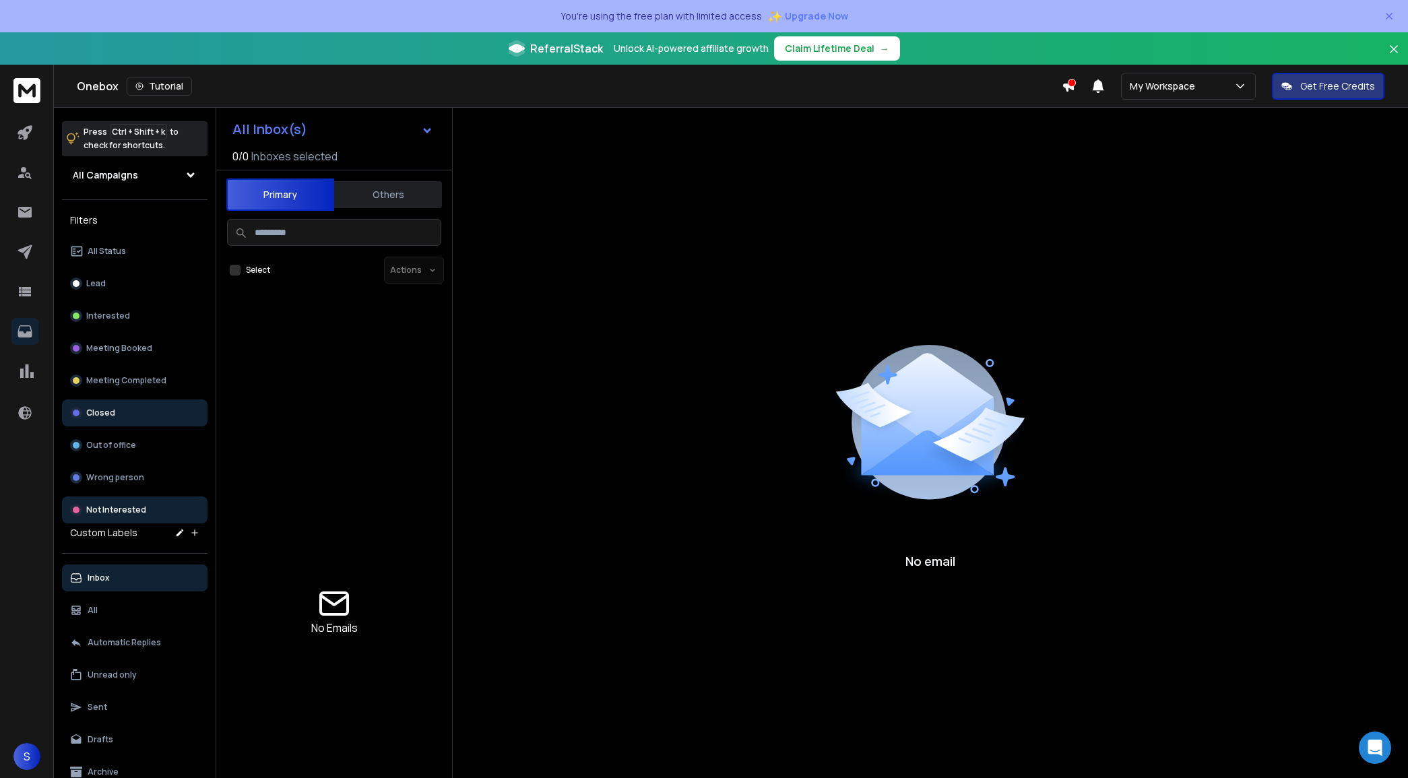
click at [119, 505] on p "Not Interested" at bounding box center [116, 510] width 60 height 11
click at [119, 480] on p "Wrong person" at bounding box center [115, 477] width 58 height 11
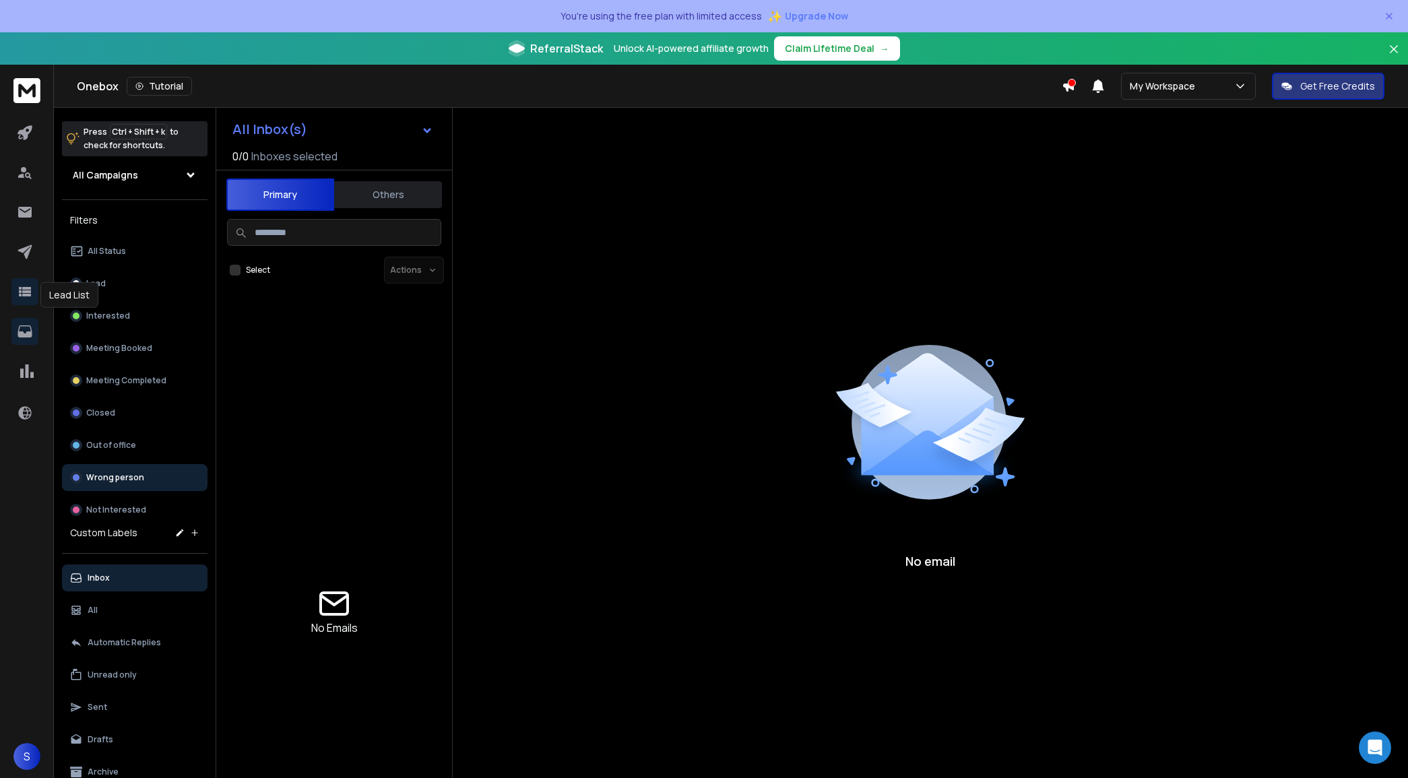
click at [29, 290] on icon at bounding box center [25, 291] width 12 height 9
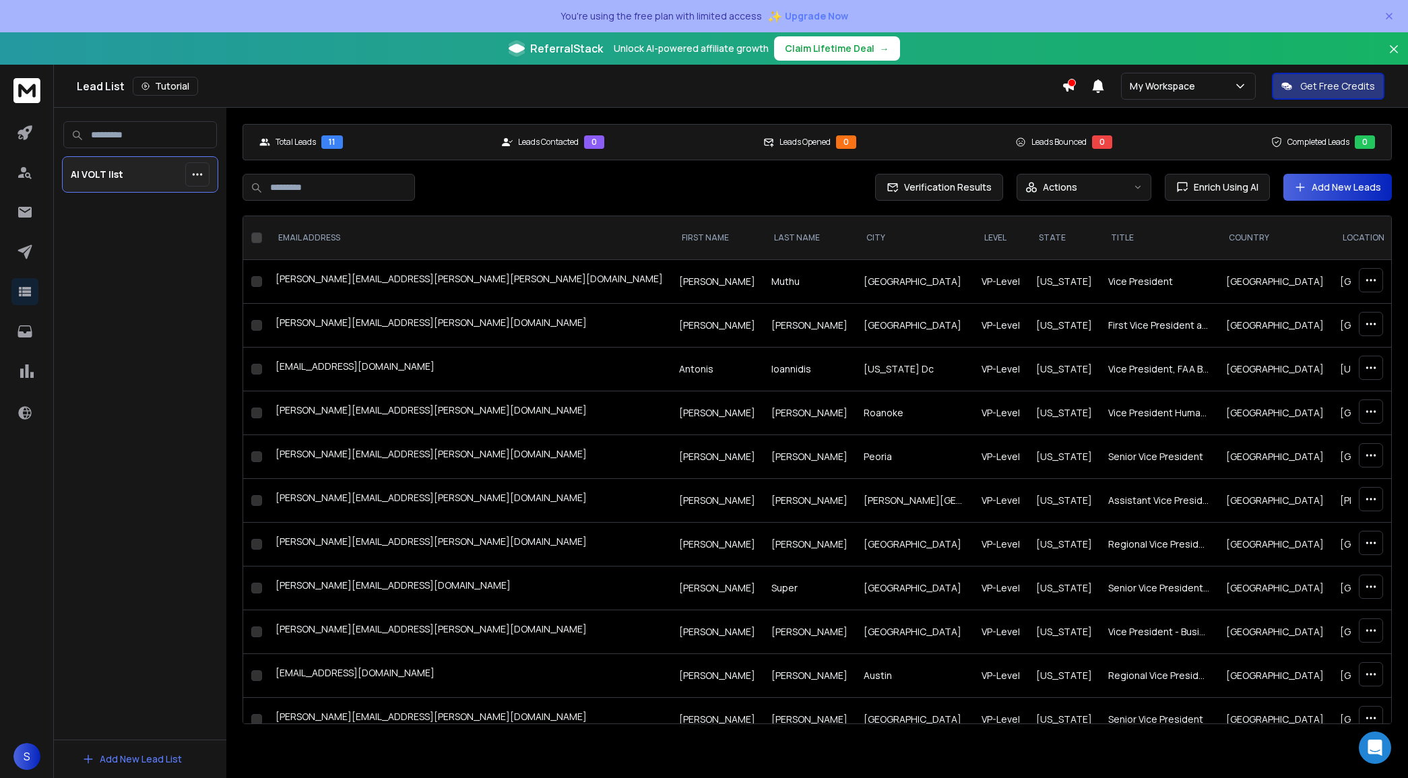
scroll to position [42, 0]
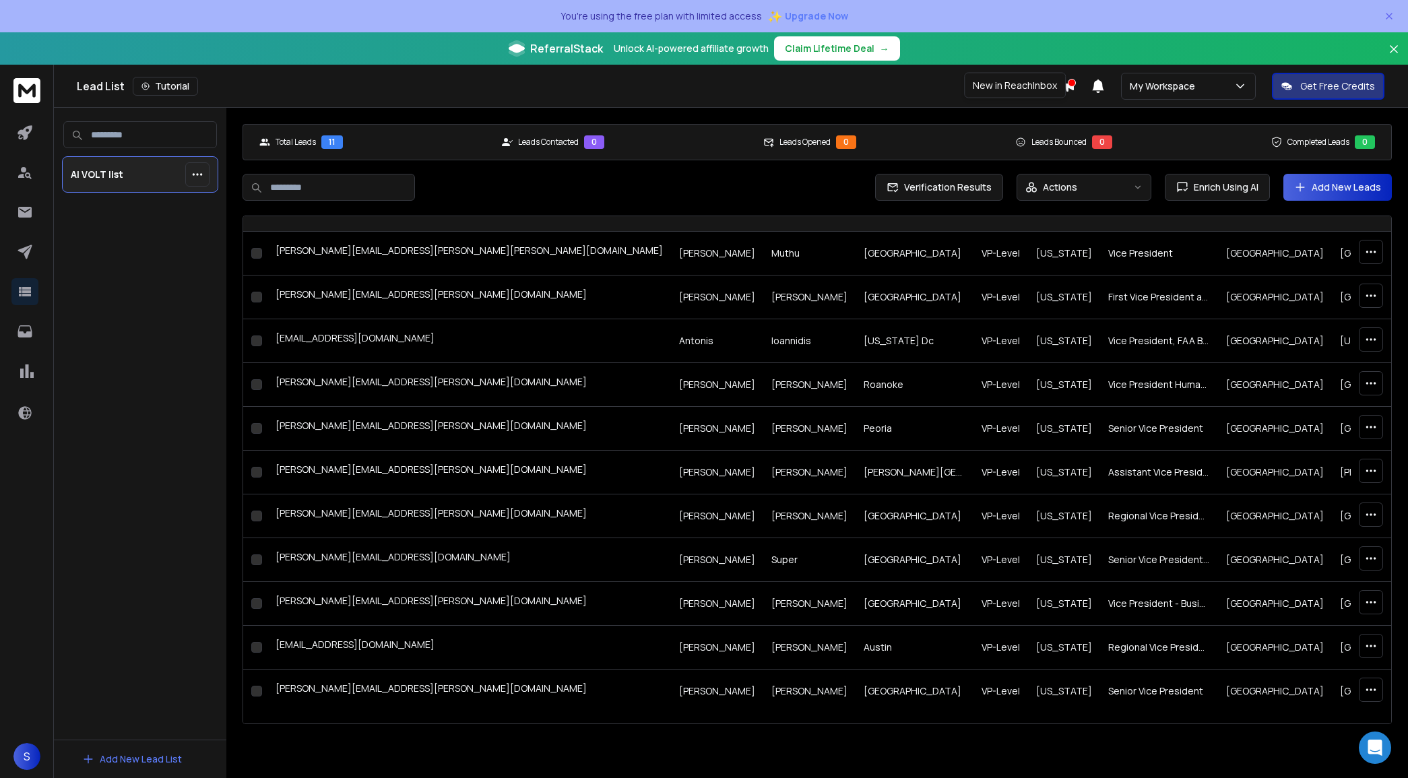
click at [1076, 79] on div at bounding box center [1072, 83] width 8 height 8
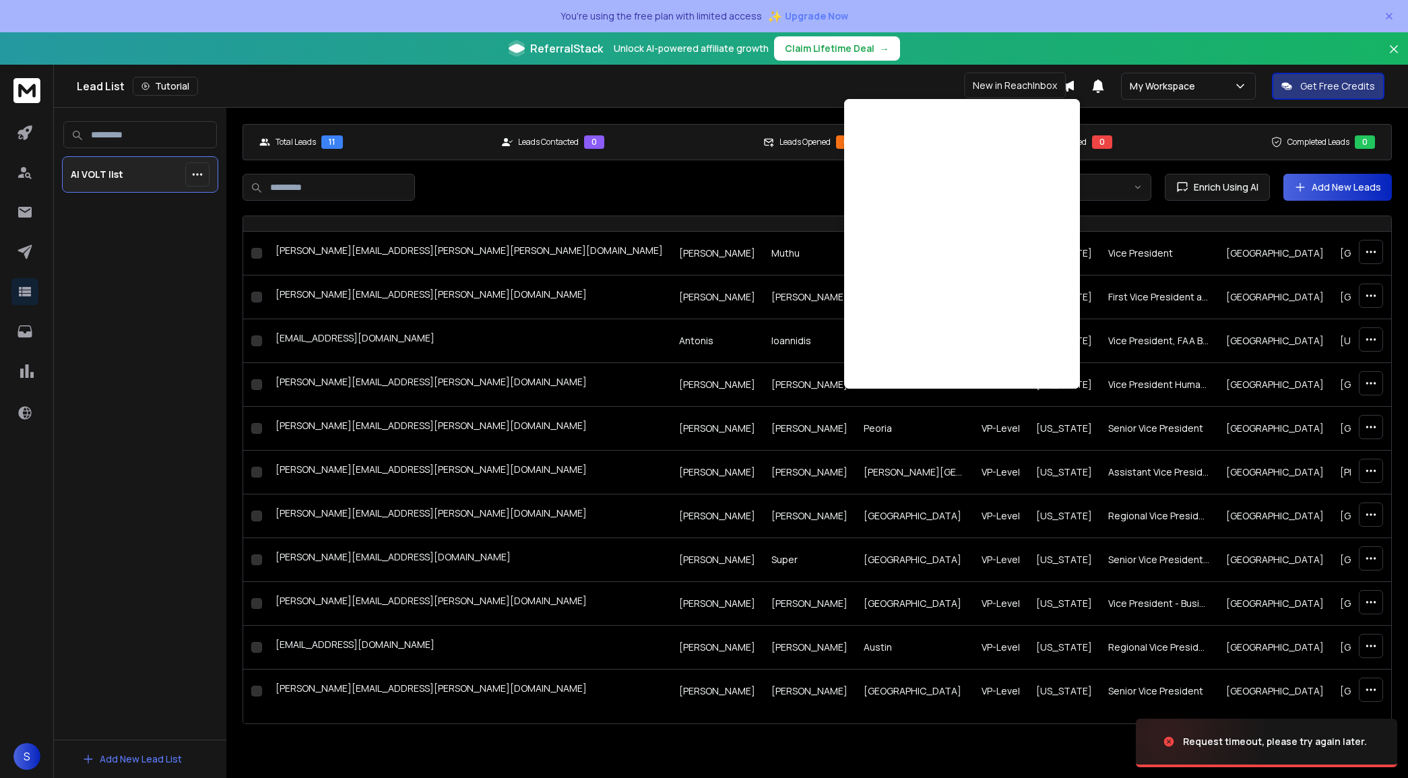
click at [1075, 88] on icon at bounding box center [1068, 86] width 13 height 13
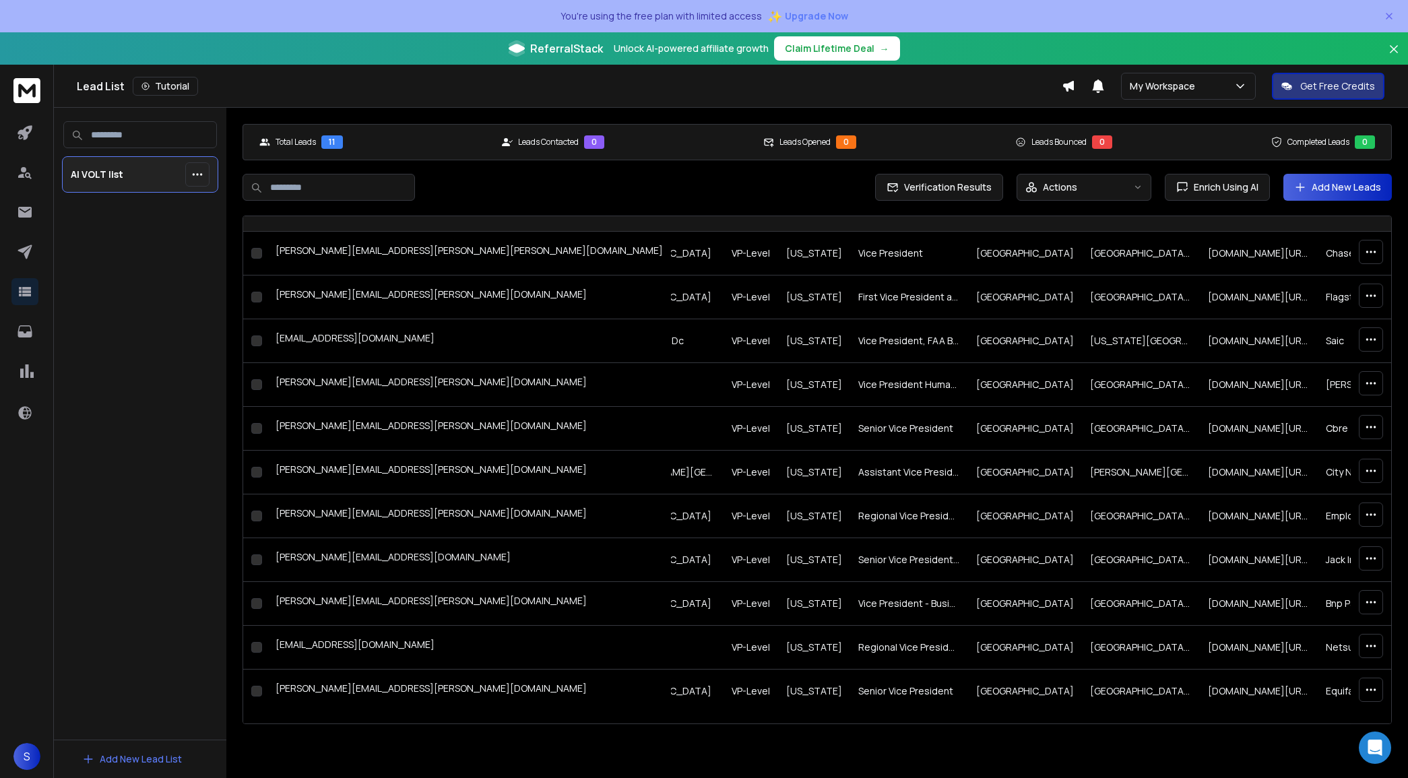
scroll to position [42, 251]
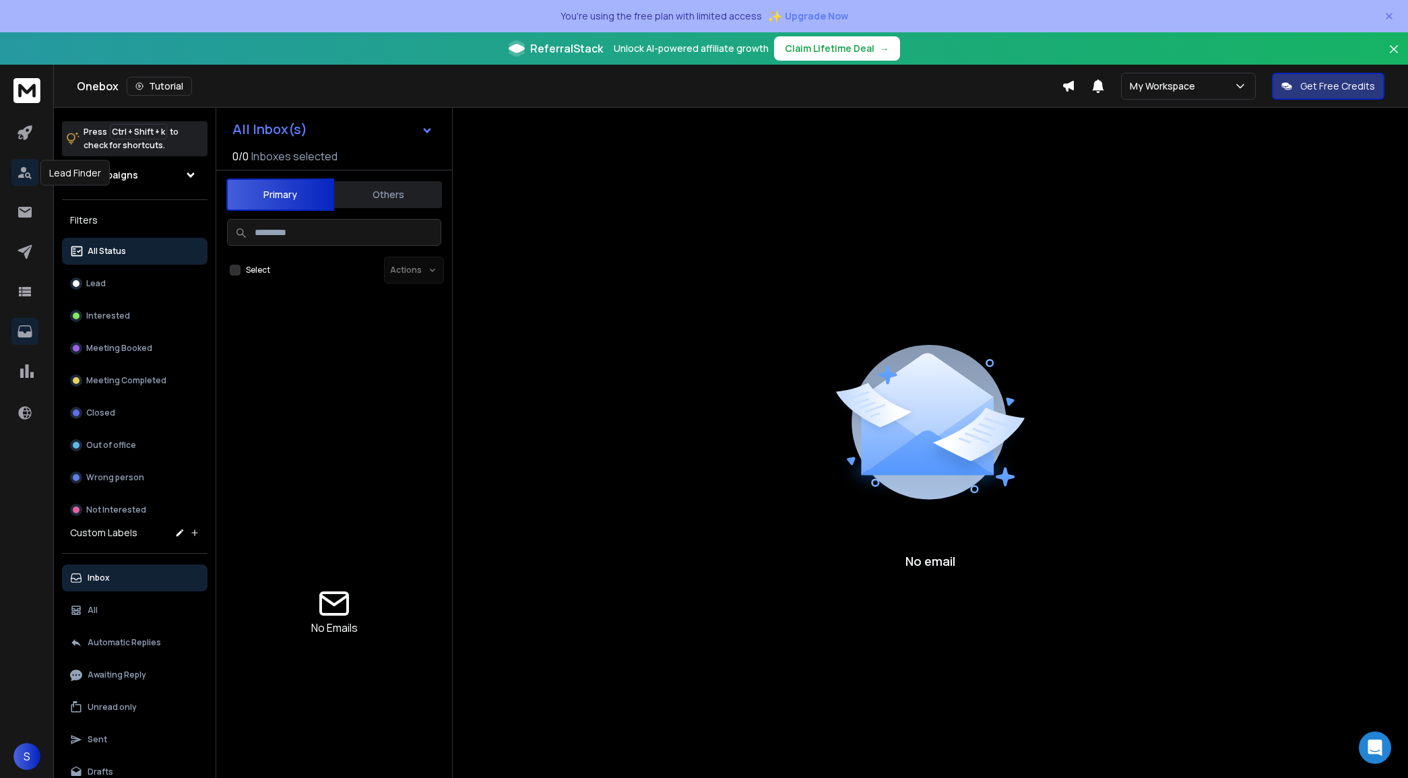
click at [27, 166] on icon at bounding box center [25, 172] width 16 height 16
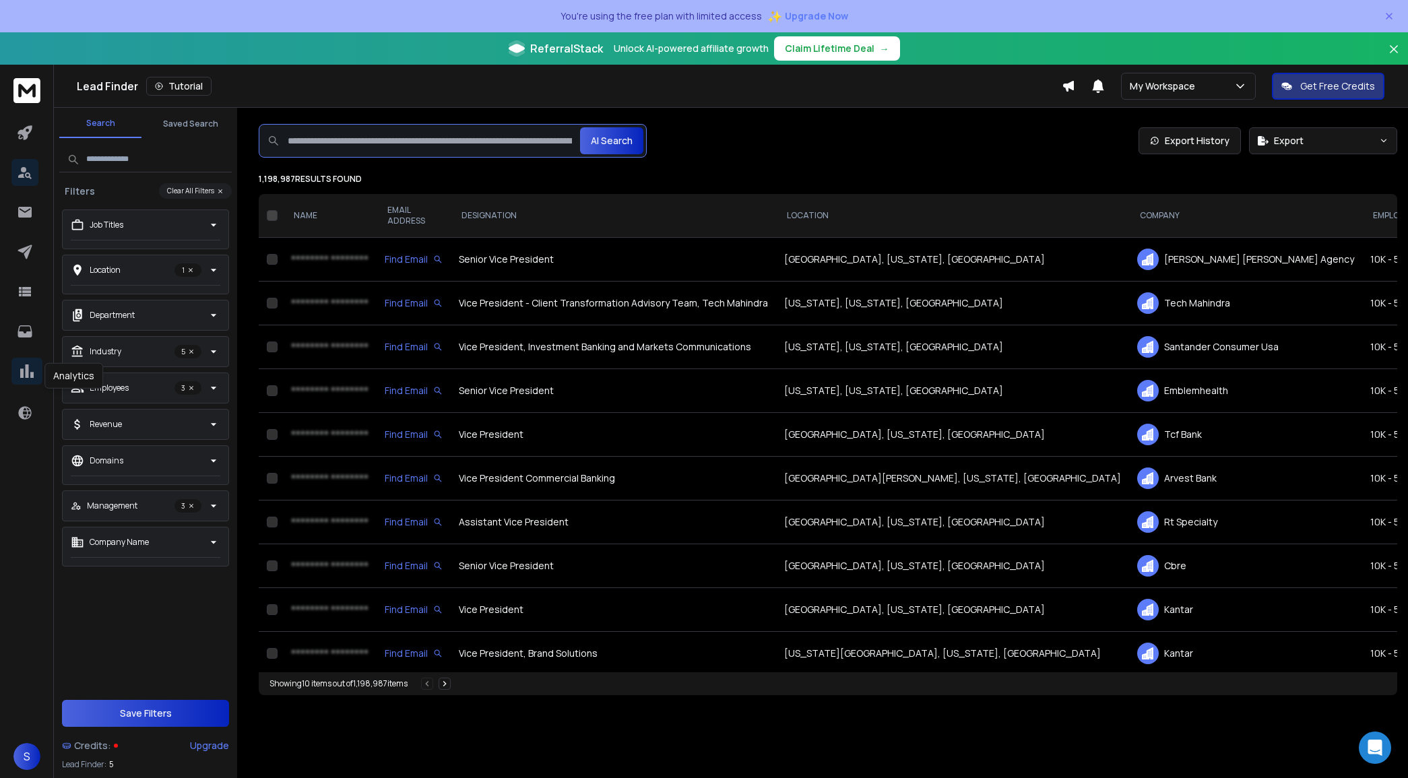
click at [24, 381] on icon at bounding box center [27, 371] width 20 height 20
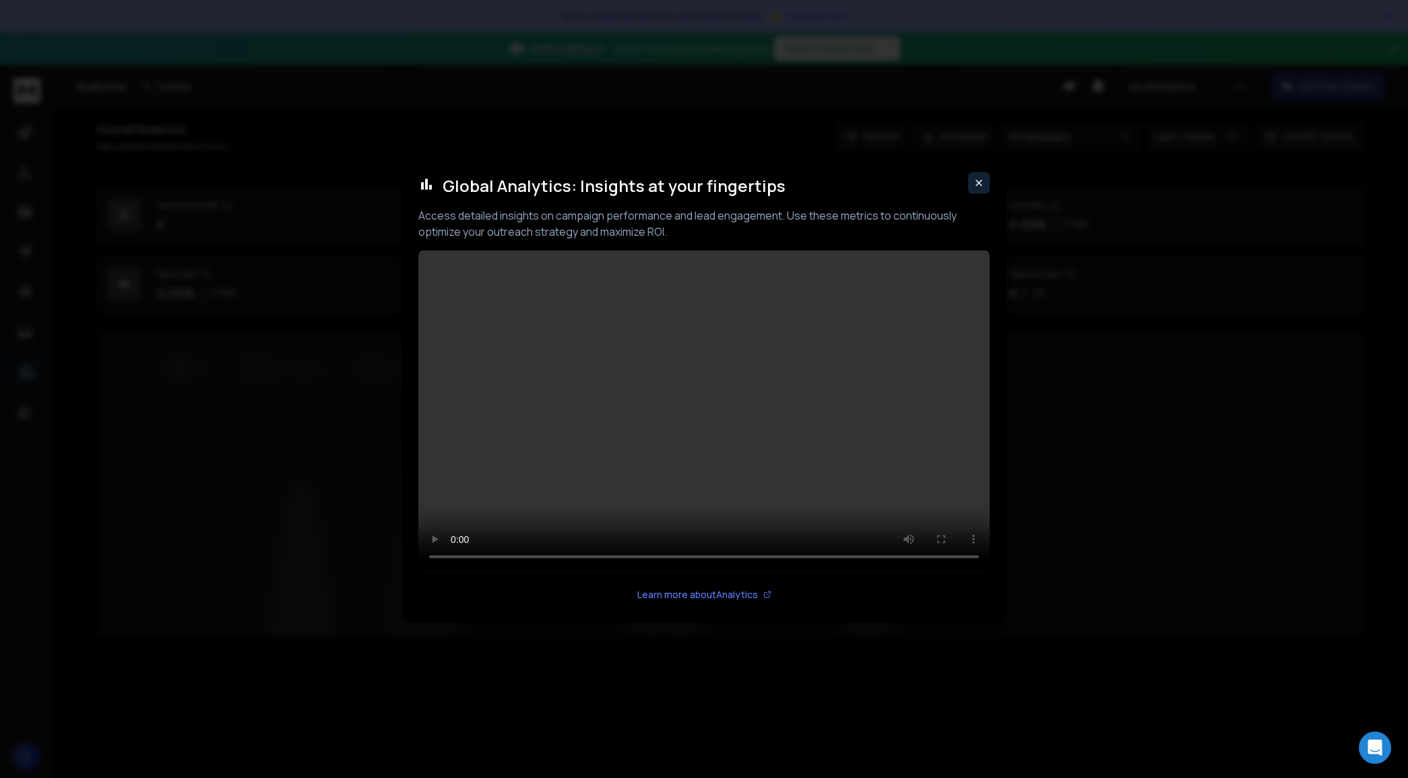
click at [983, 179] on icon at bounding box center [979, 182] width 11 height 11
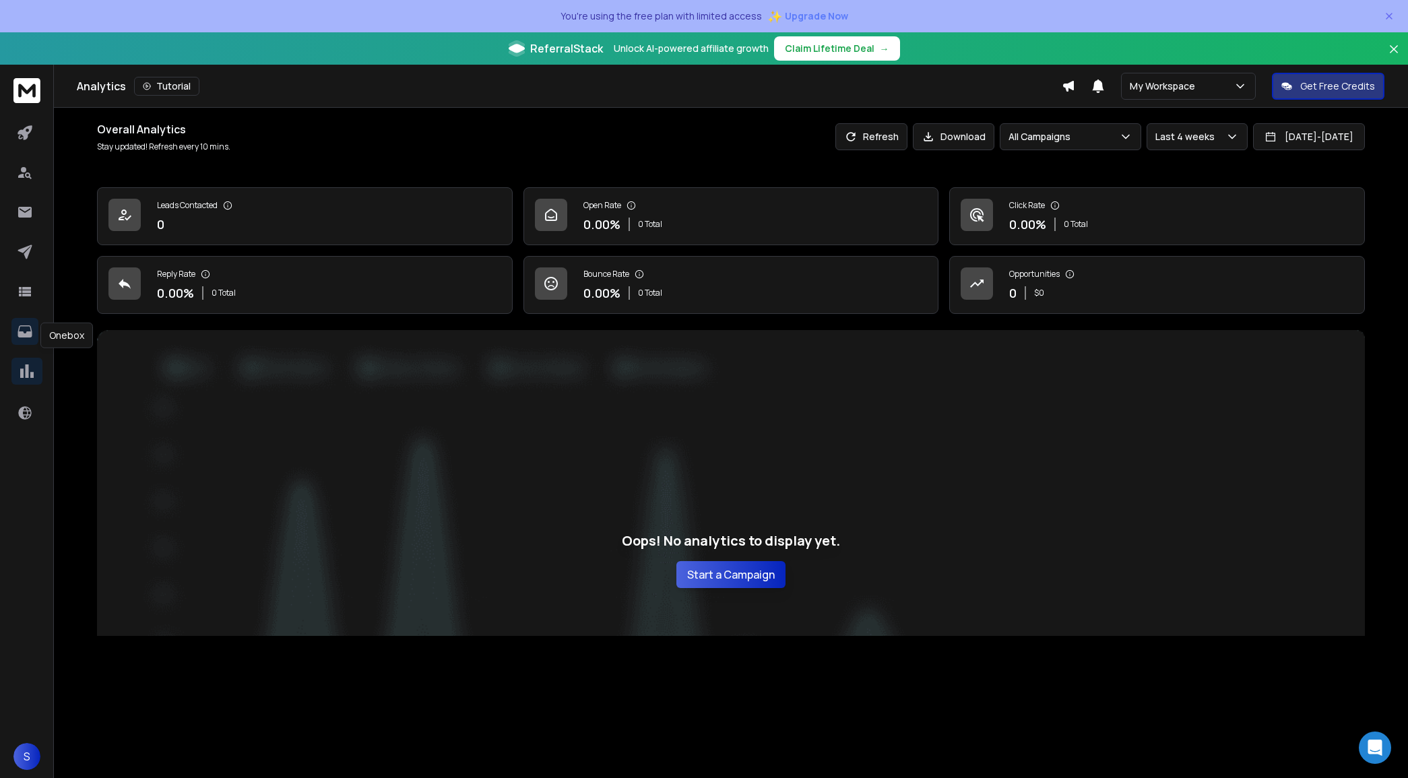
click at [19, 325] on link at bounding box center [24, 331] width 27 height 27
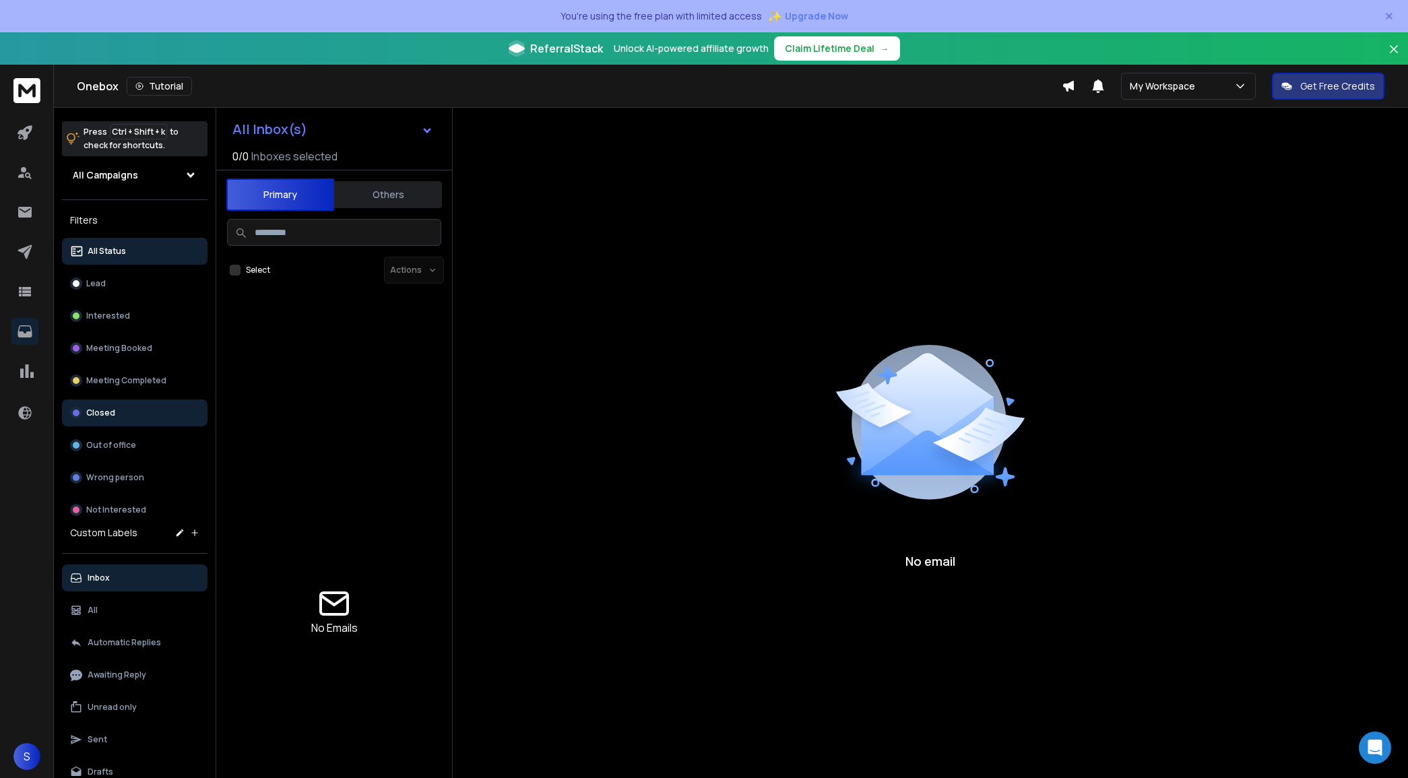
scroll to position [63, 0]
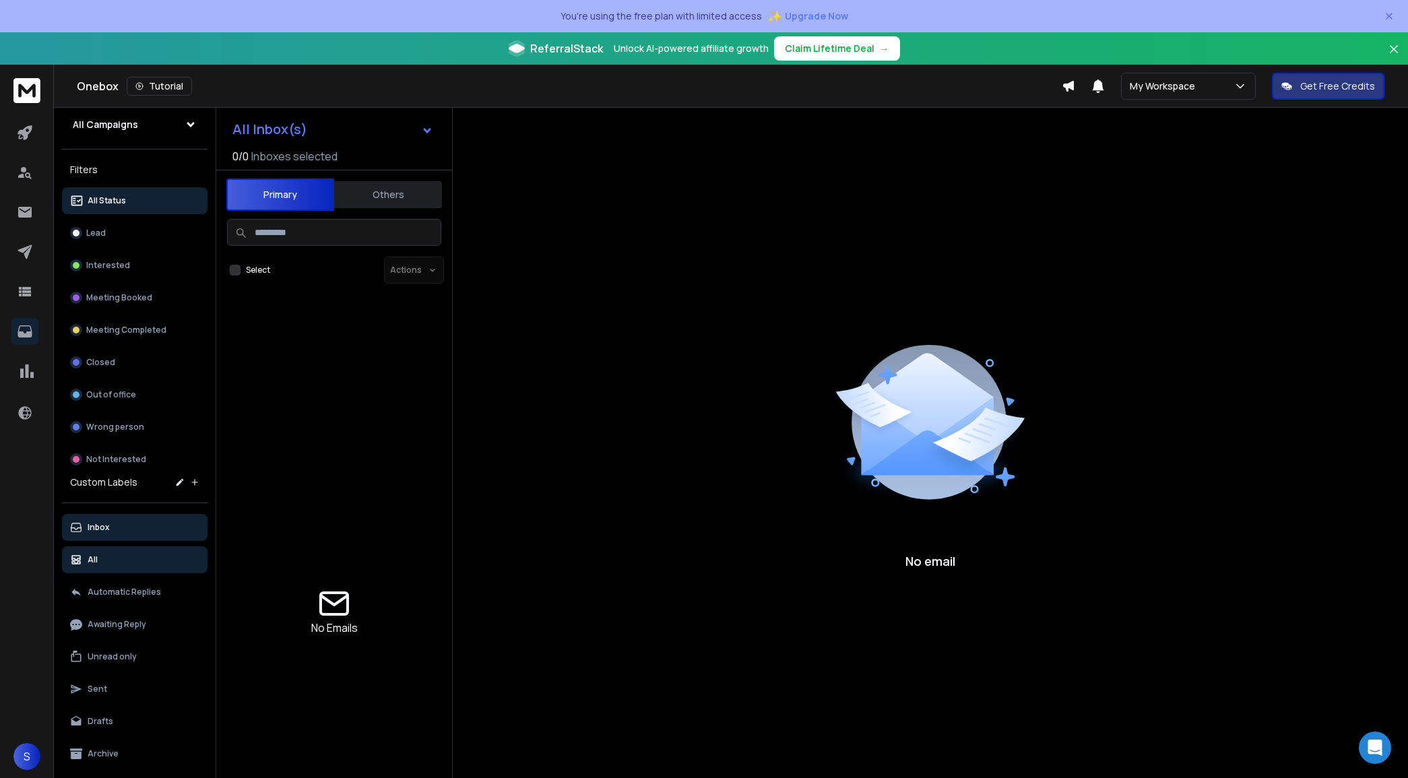
click at [126, 551] on button "All" at bounding box center [135, 560] width 146 height 27
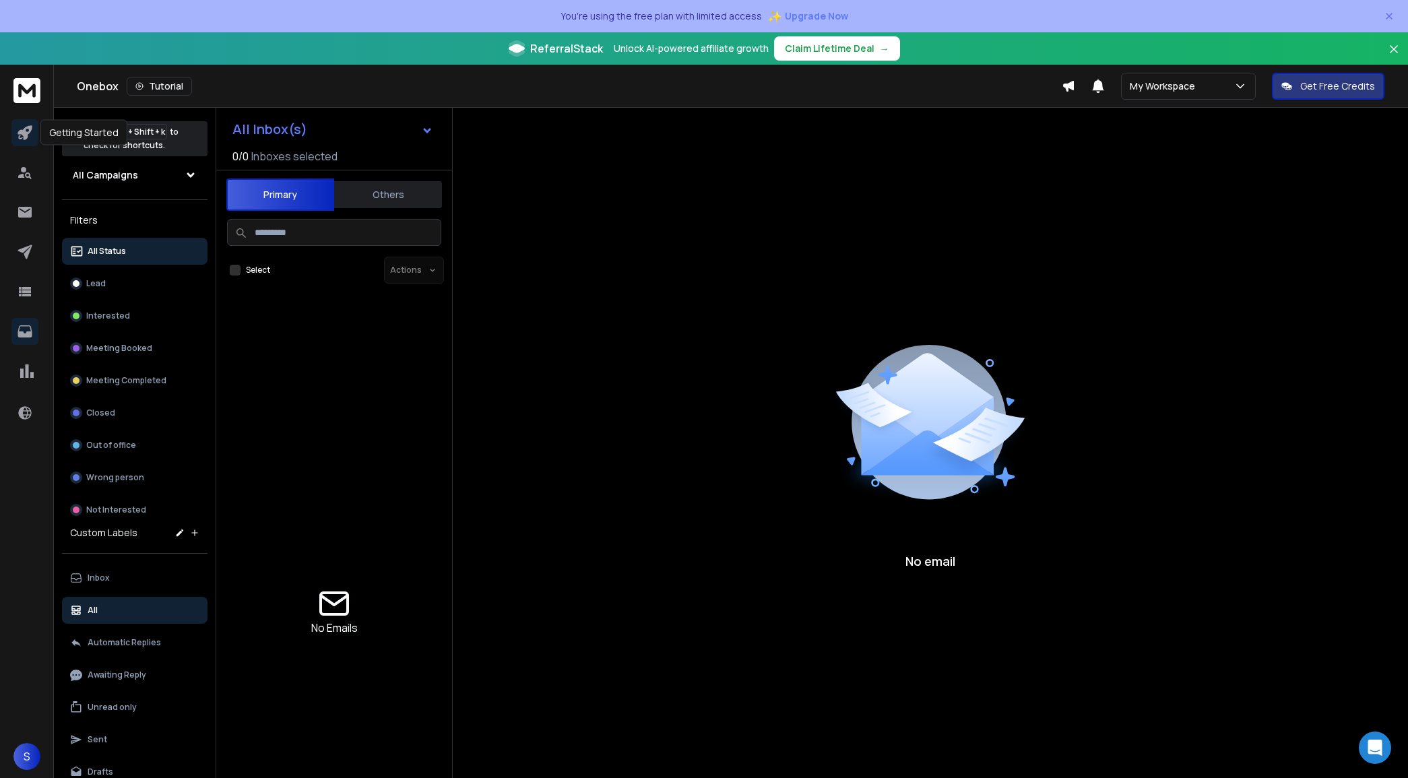
click at [32, 135] on icon at bounding box center [25, 133] width 16 height 16
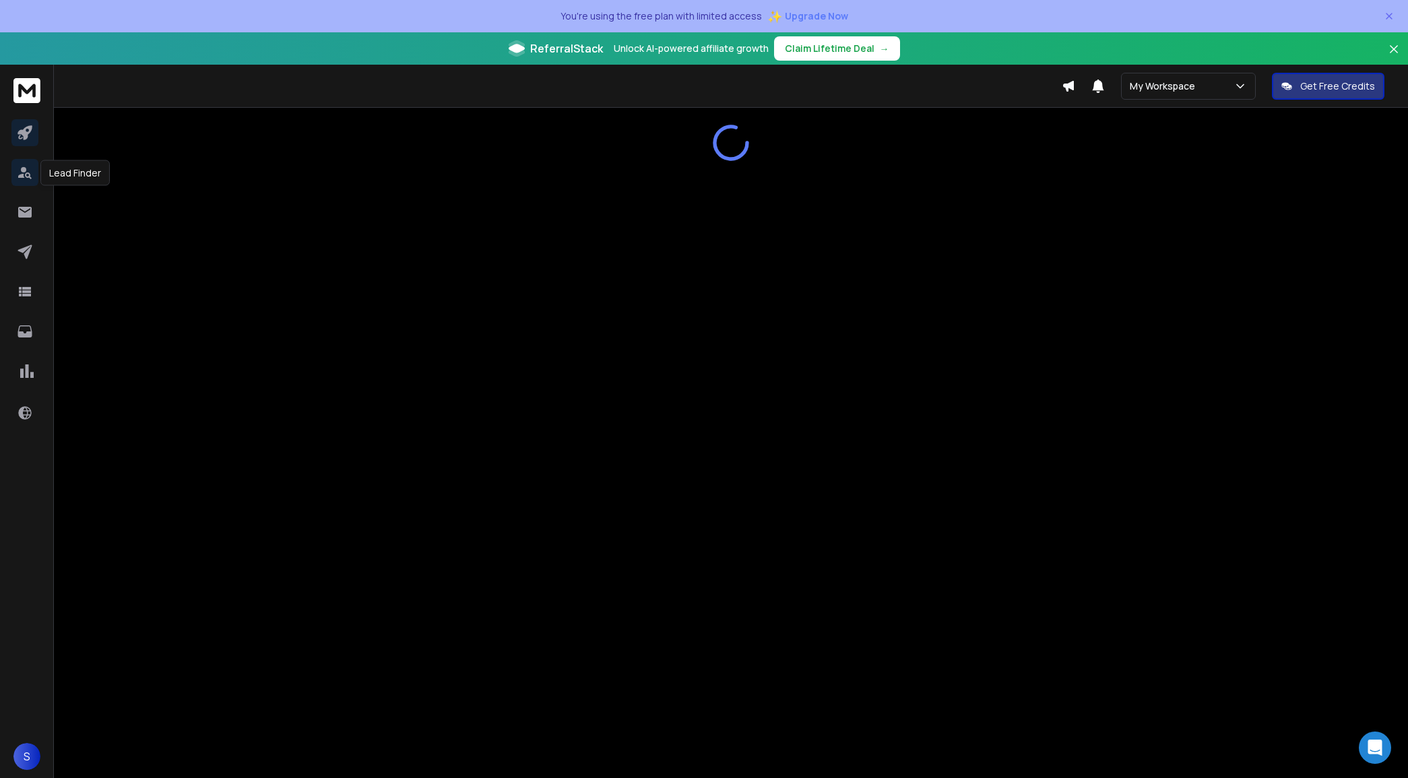
click at [32, 177] on icon at bounding box center [25, 172] width 16 height 16
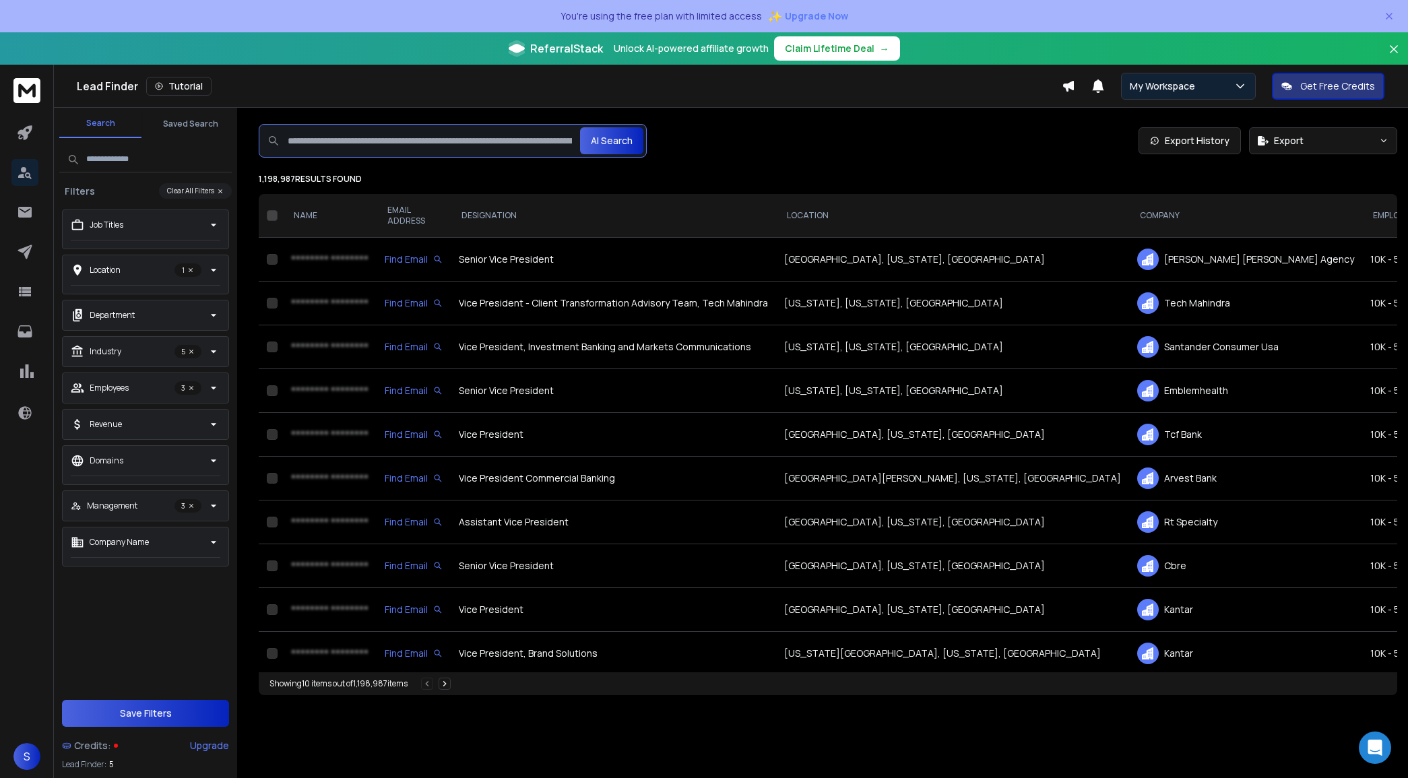
click at [1177, 90] on p "My Workspace" at bounding box center [1165, 86] width 71 height 13
click at [26, 224] on link at bounding box center [24, 212] width 27 height 27
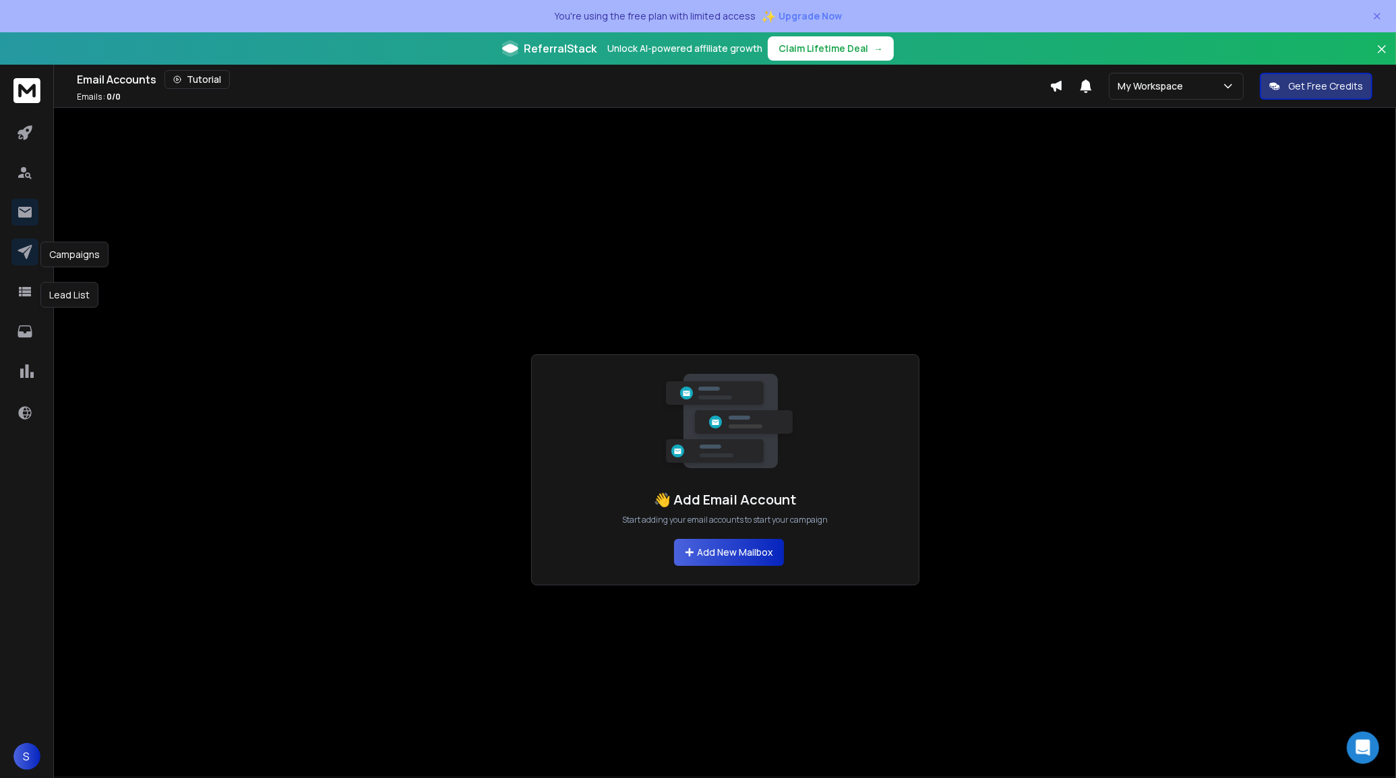
click at [27, 260] on icon at bounding box center [25, 252] width 16 height 16
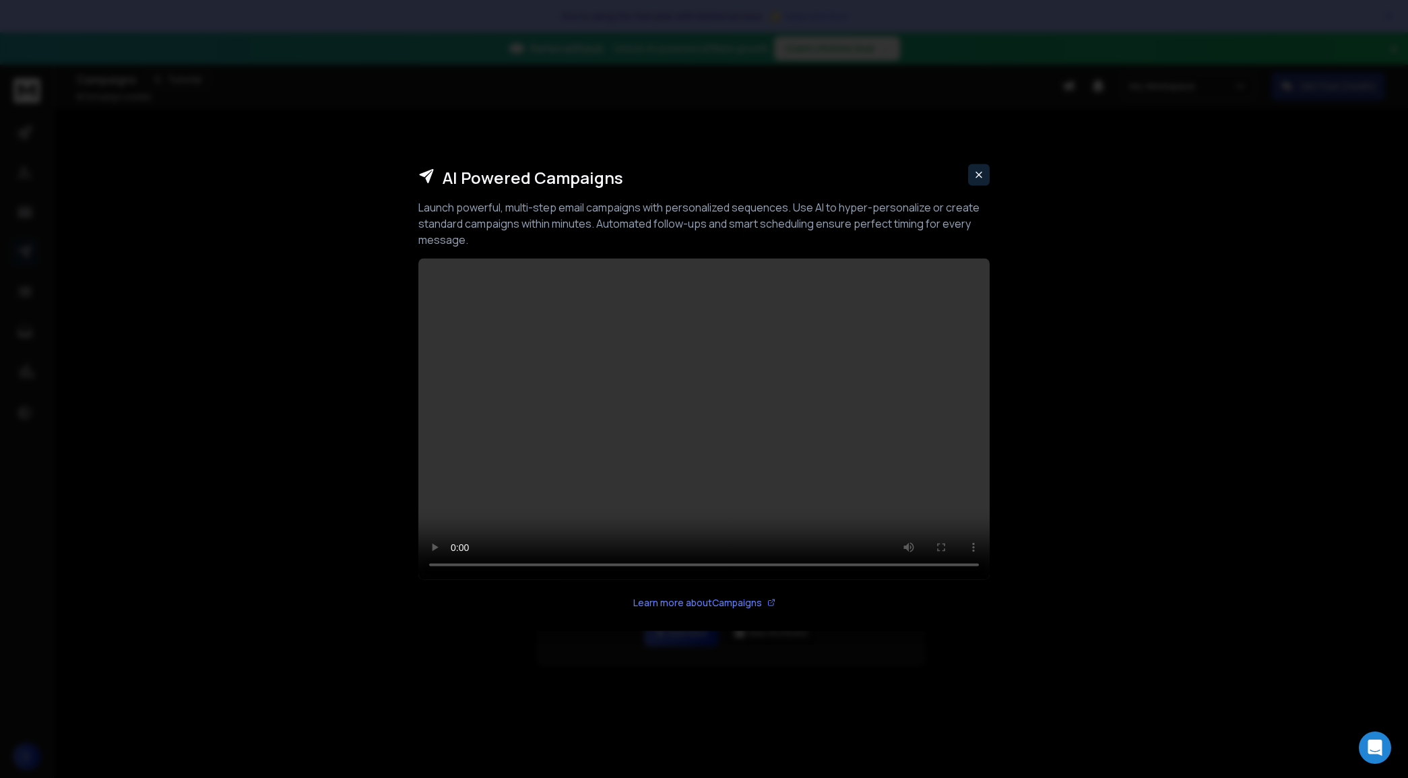
click at [976, 177] on icon at bounding box center [978, 174] width 5 height 5
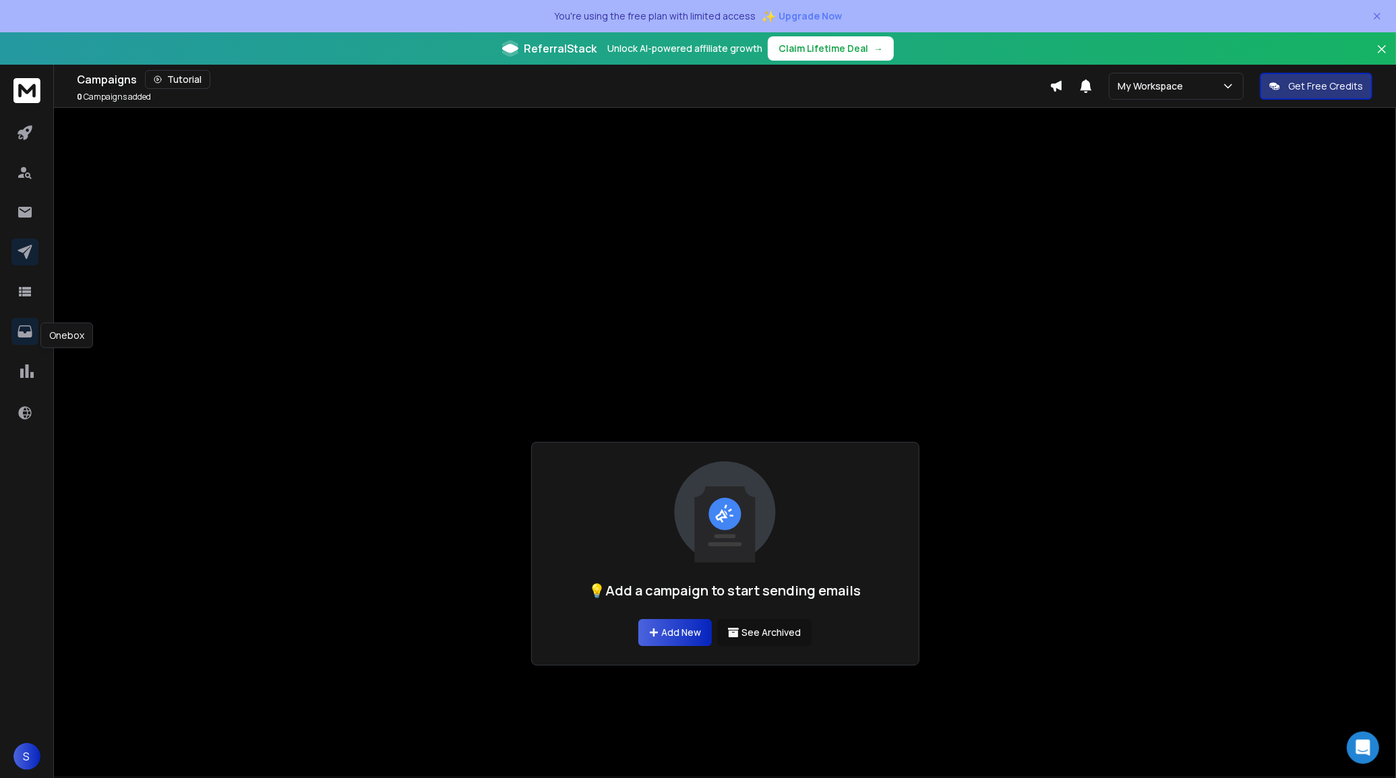
click at [12, 340] on link at bounding box center [24, 331] width 27 height 27
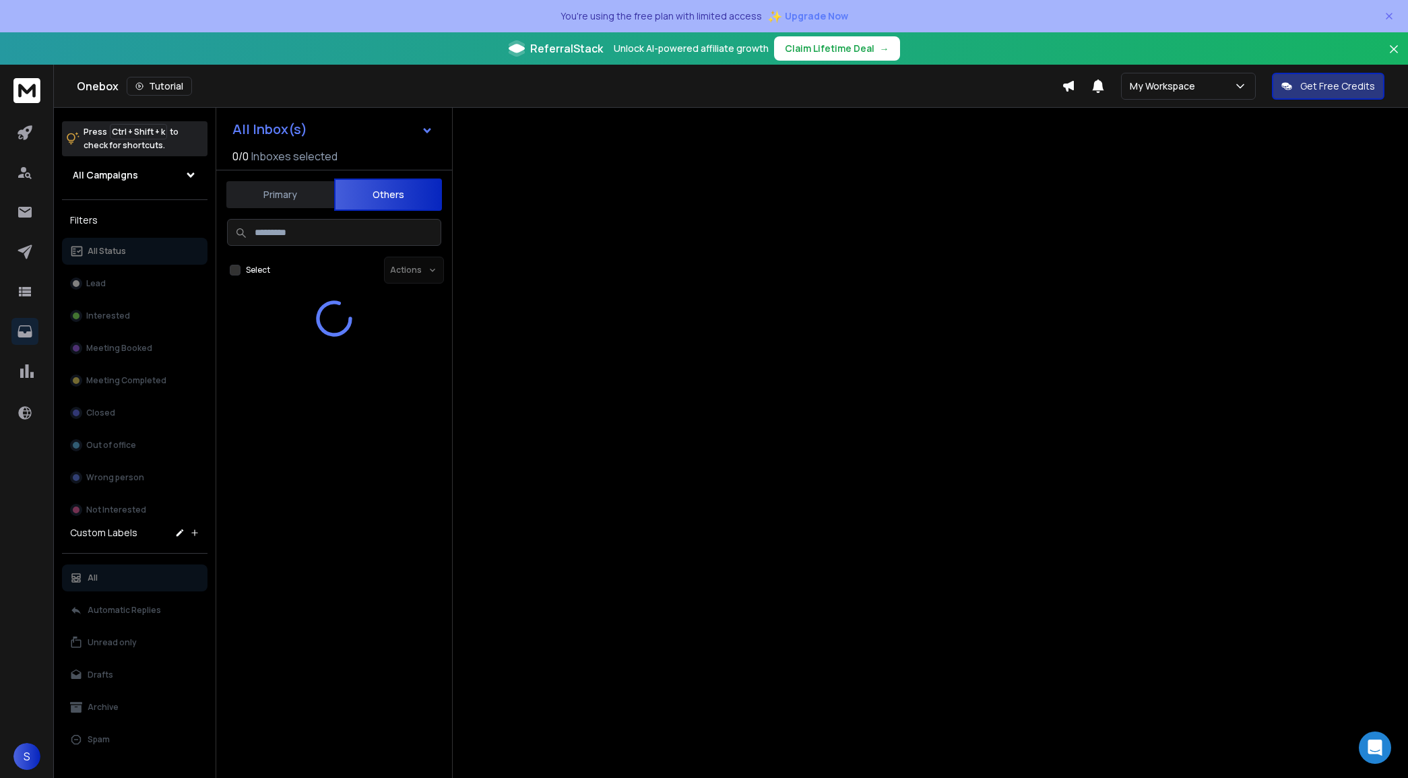
click at [392, 189] on button "Others" at bounding box center [388, 195] width 108 height 32
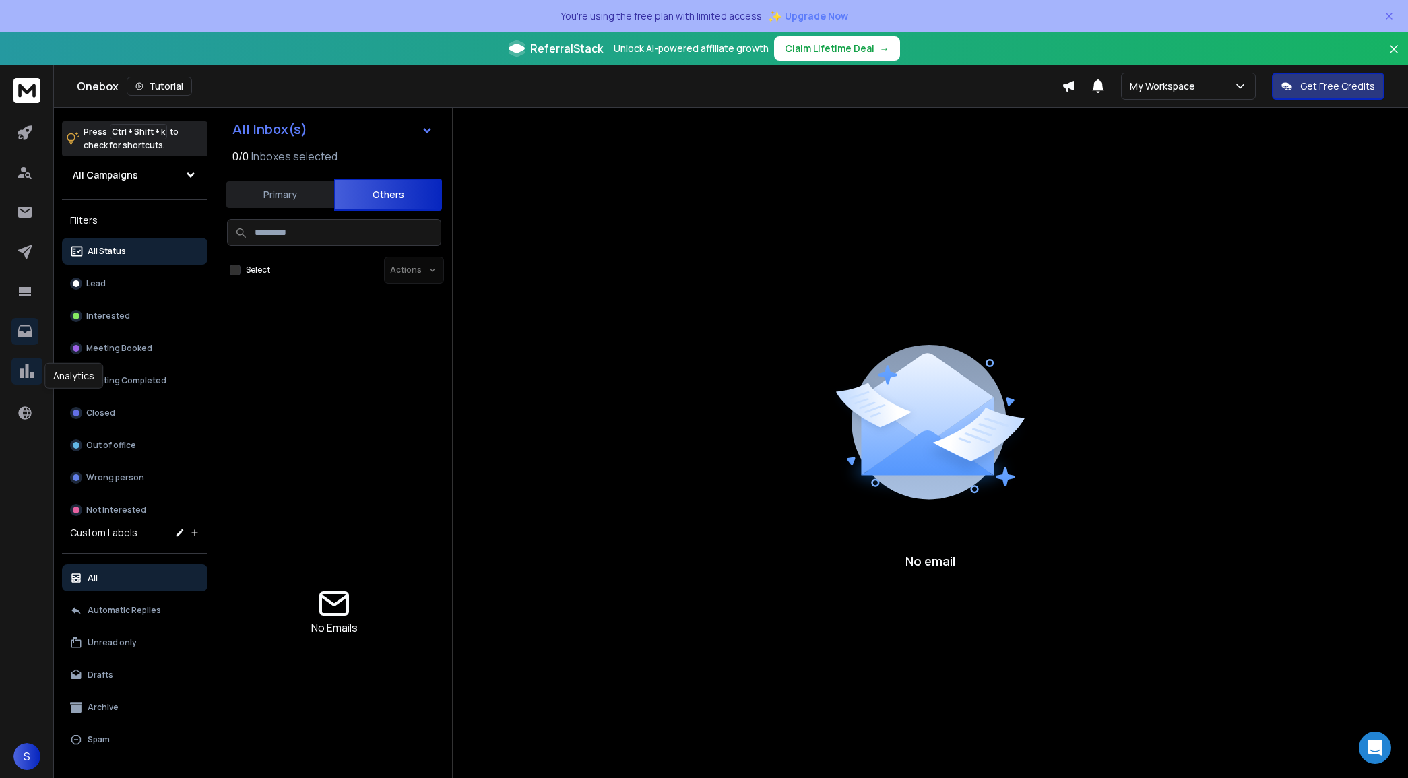
click at [20, 375] on icon at bounding box center [26, 371] width 13 height 13
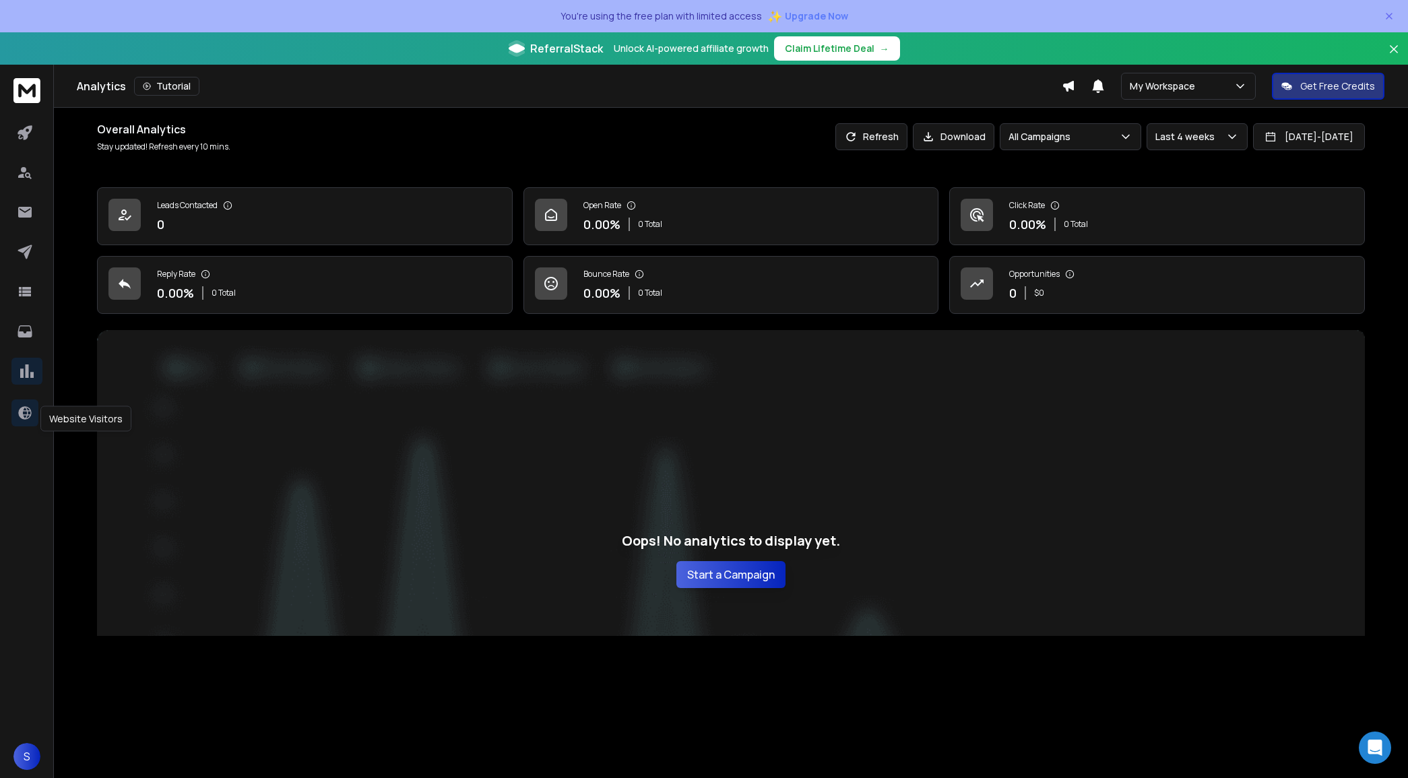
click at [25, 427] on link at bounding box center [24, 413] width 27 height 27
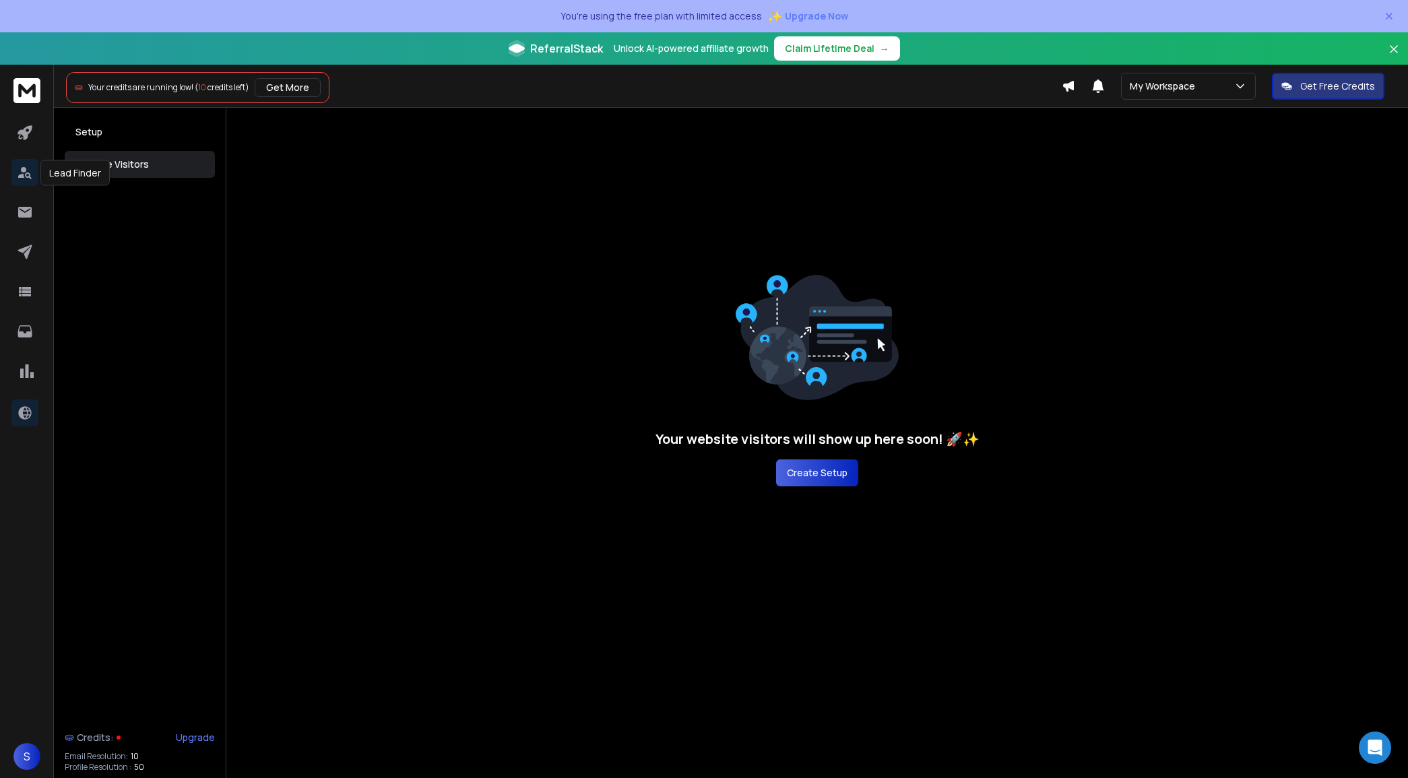
click at [17, 172] on icon at bounding box center [25, 172] width 16 height 16
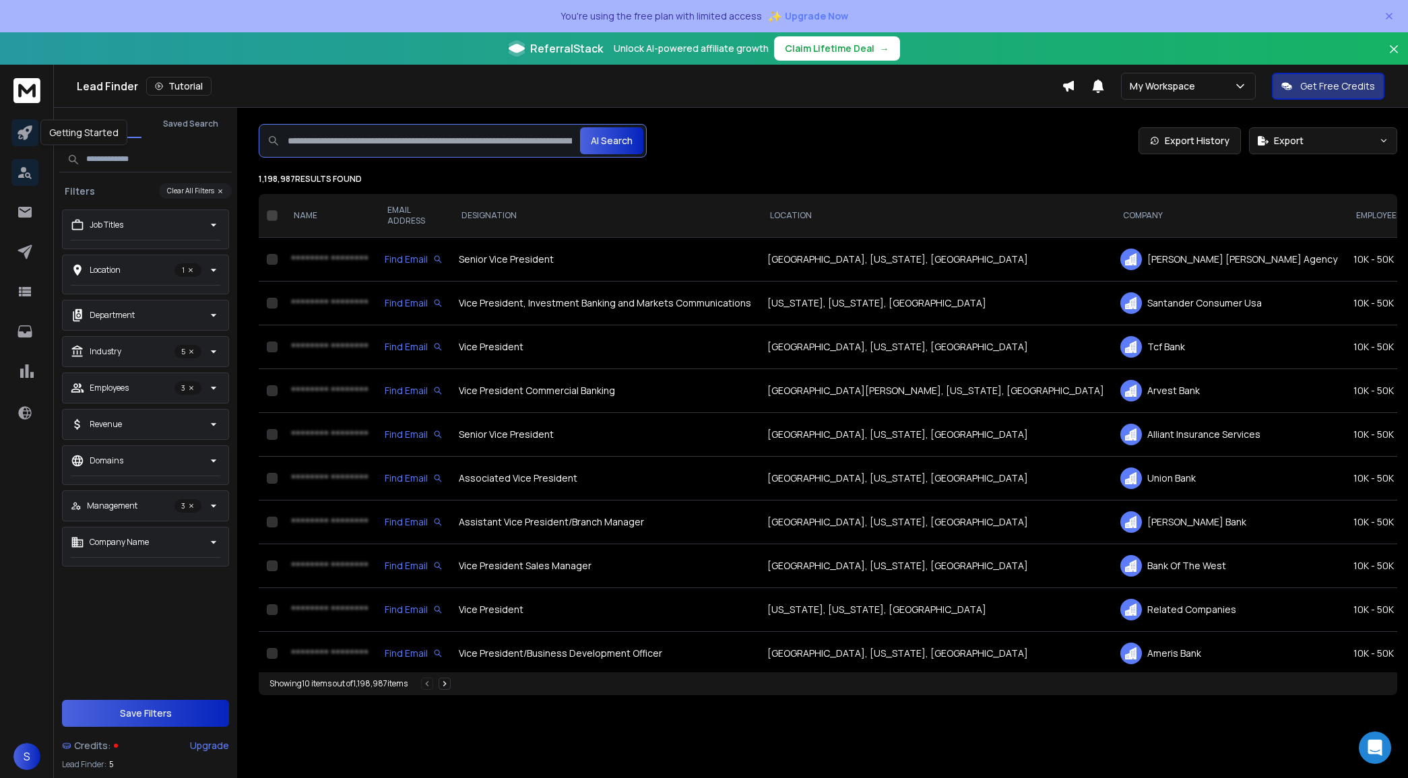
click at [28, 145] on link at bounding box center [24, 132] width 27 height 27
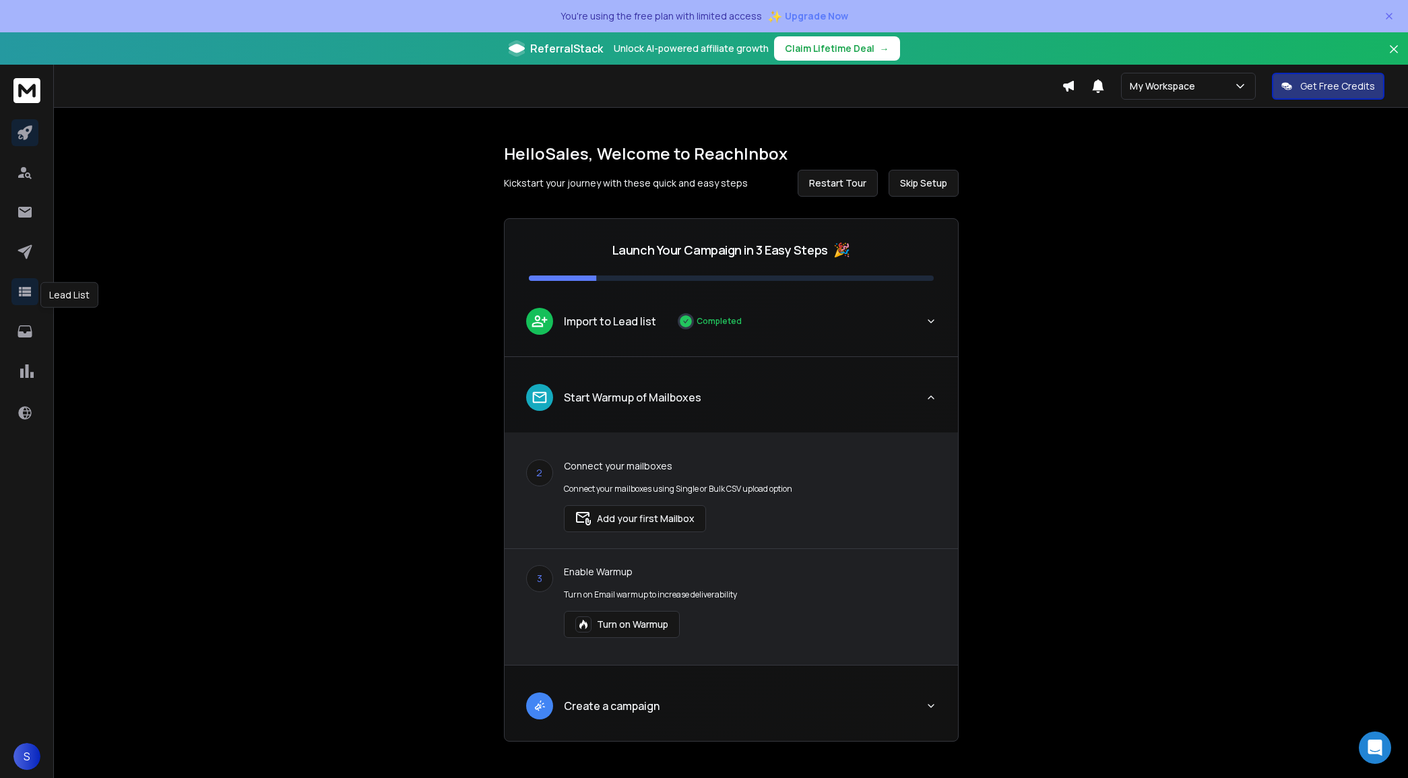
click at [26, 293] on icon at bounding box center [25, 292] width 16 height 16
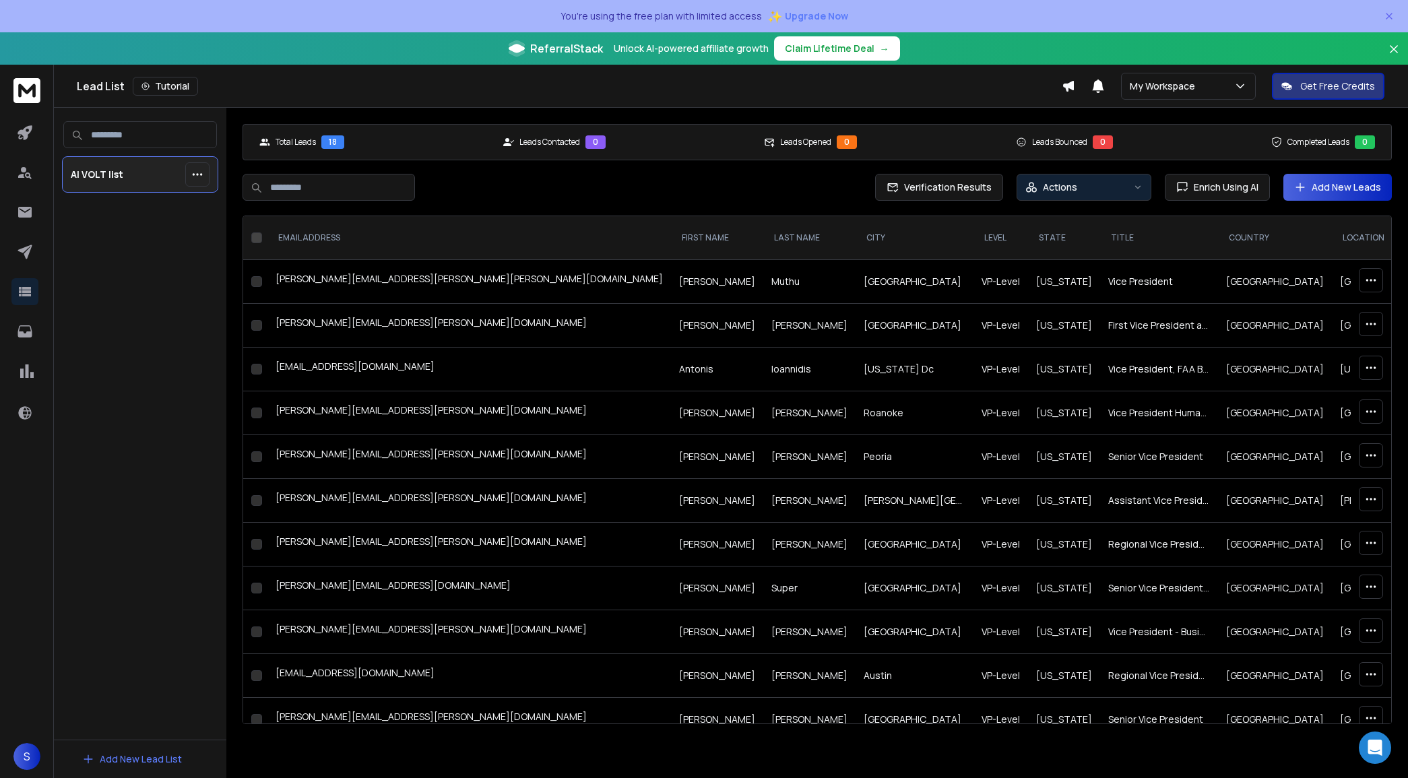
click at [1075, 183] on p "Actions" at bounding box center [1060, 187] width 34 height 13
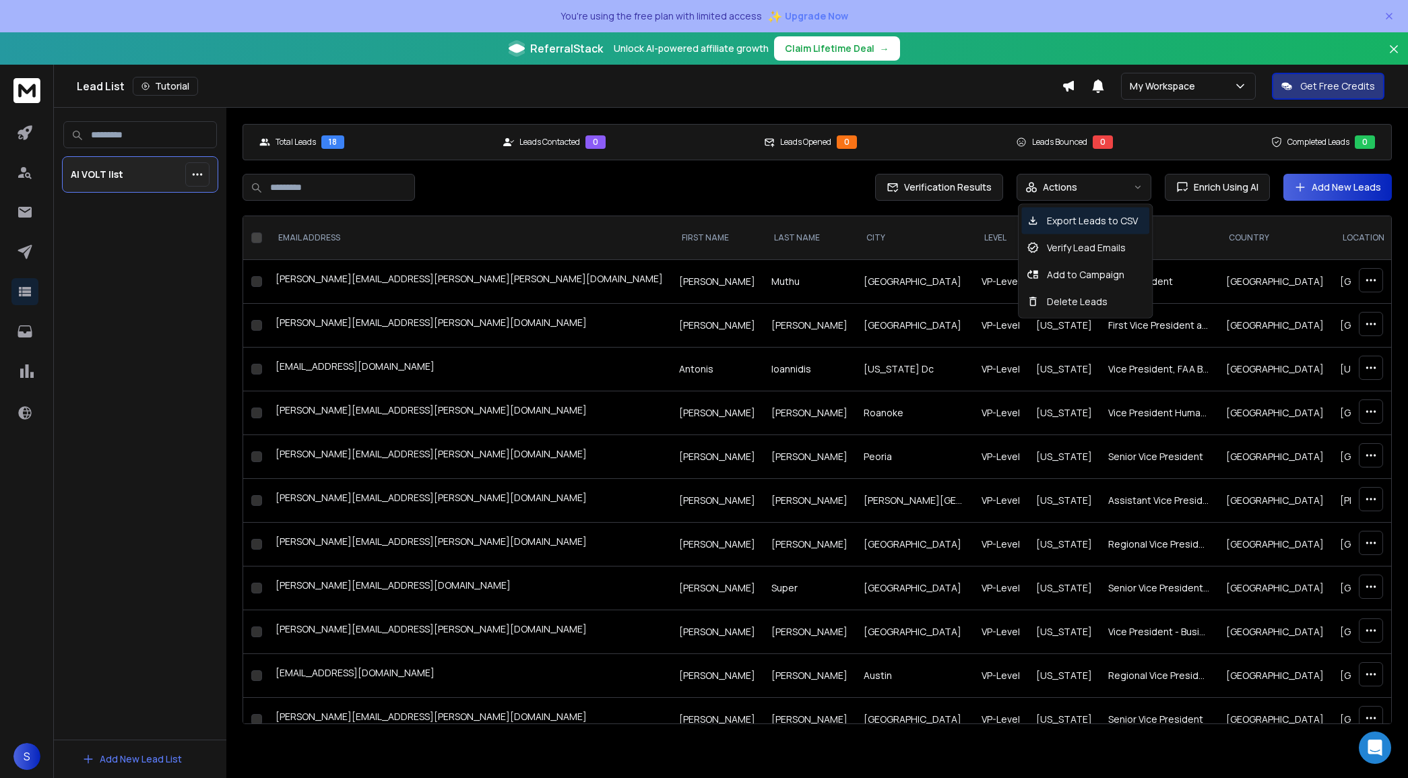
click at [1080, 224] on p "Export Leads to CSV" at bounding box center [1093, 221] width 96 height 19
click at [1319, 192] on link "Add New Leads" at bounding box center [1338, 187] width 87 height 13
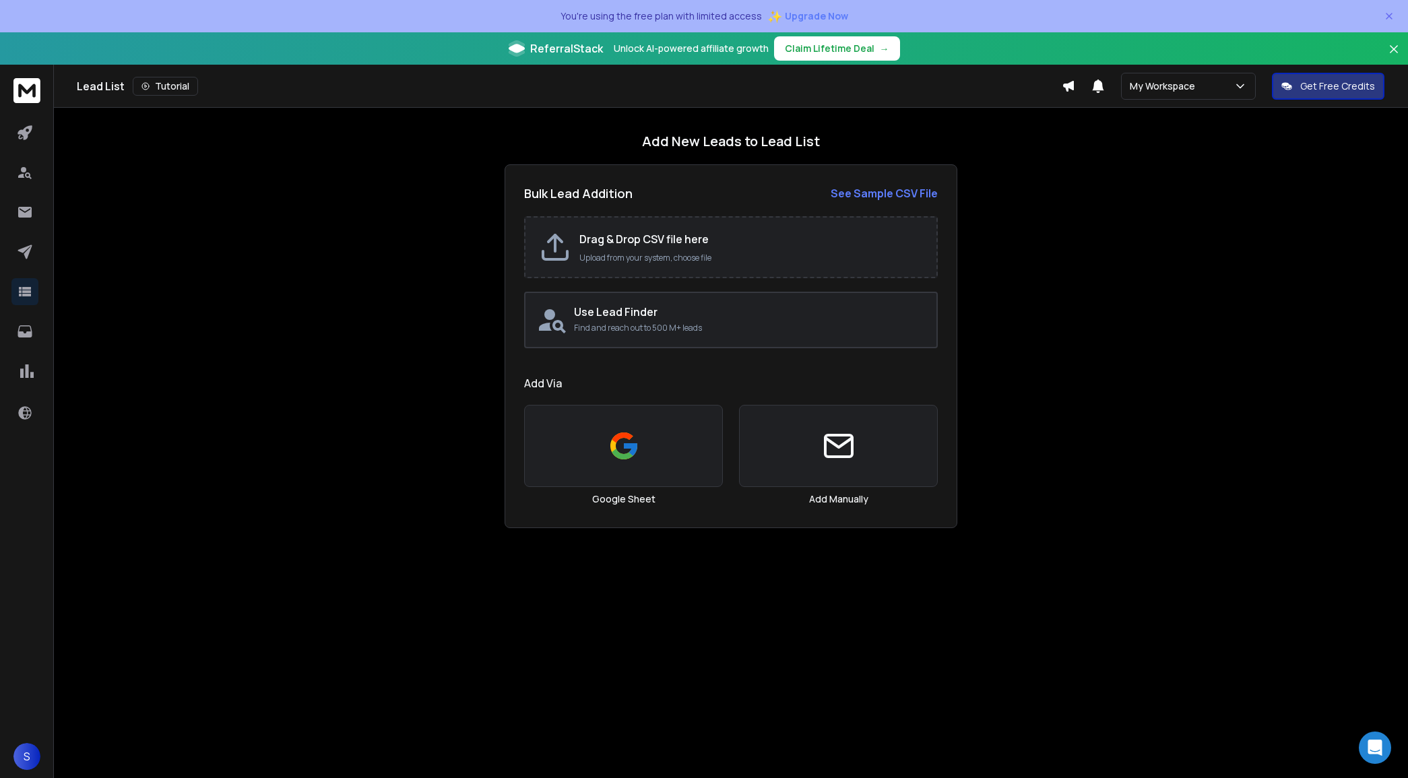
click at [611, 132] on div "Add New Leads to Lead List" at bounding box center [731, 141] width 1354 height 19
drag, startPoint x: 341, startPoint y: 166, endPoint x: 328, endPoint y: 170, distance: 13.4
click at [336, 169] on div "Add New Leads to Lead List Bulk Lead Addition See Sample CSV File Drag & Drop C…" at bounding box center [731, 330] width 1354 height 396
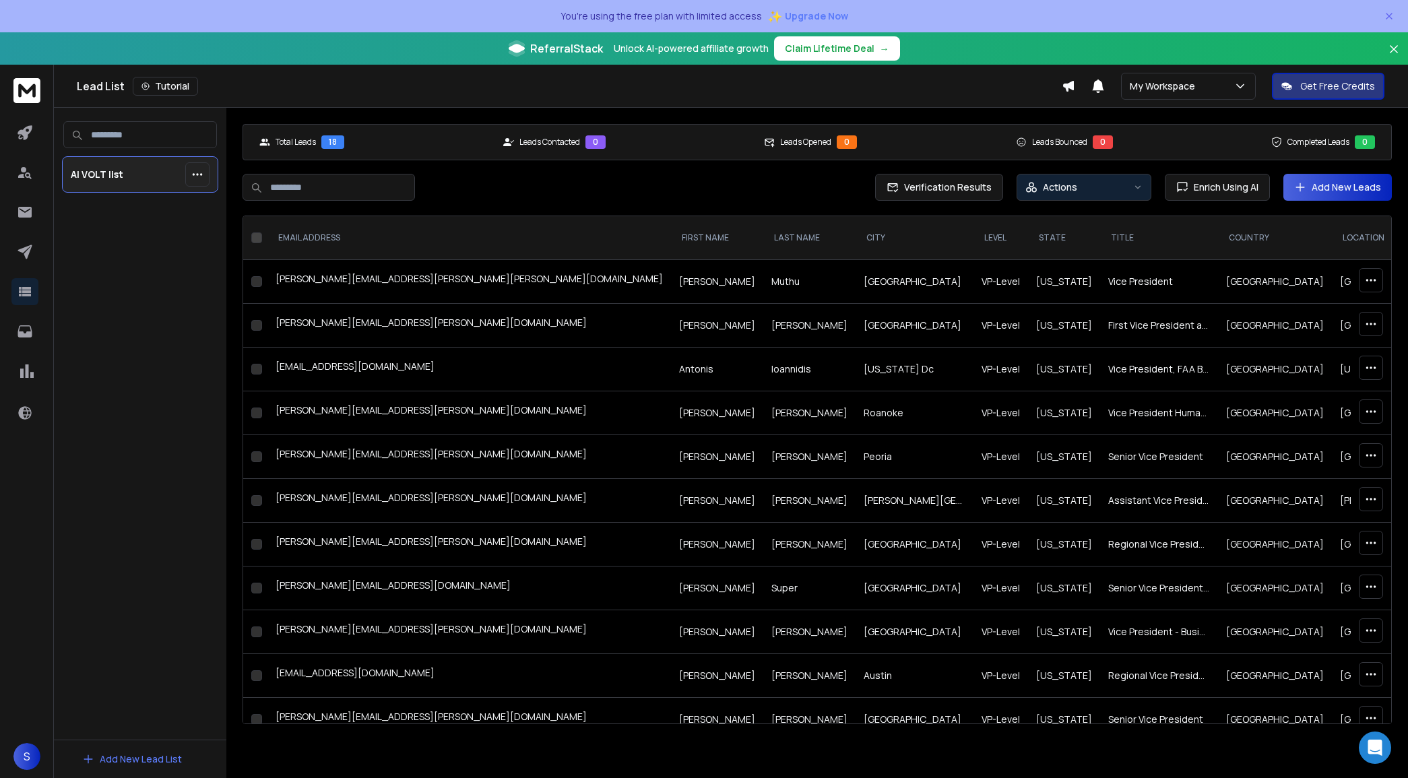
click at [1036, 199] on button "Actions" at bounding box center [1084, 187] width 135 height 27
click at [1062, 183] on p "Actions" at bounding box center [1060, 187] width 34 height 13
click at [28, 755] on span "S" at bounding box center [26, 756] width 27 height 27
click at [164, 640] on button "button" at bounding box center [164, 640] width 36 height 18
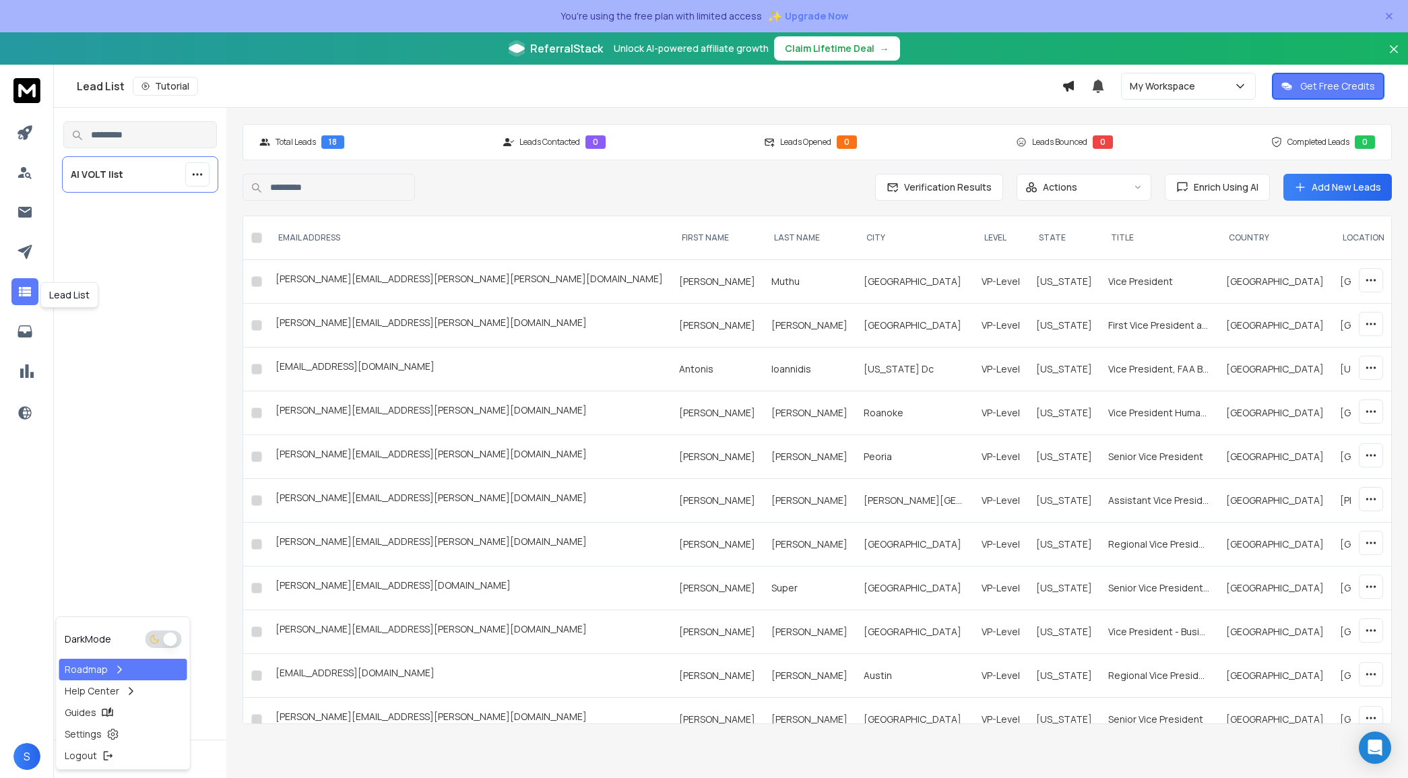
click at [22, 291] on icon at bounding box center [25, 291] width 12 height 9
click at [199, 176] on icon "button" at bounding box center [197, 174] width 12 height 12
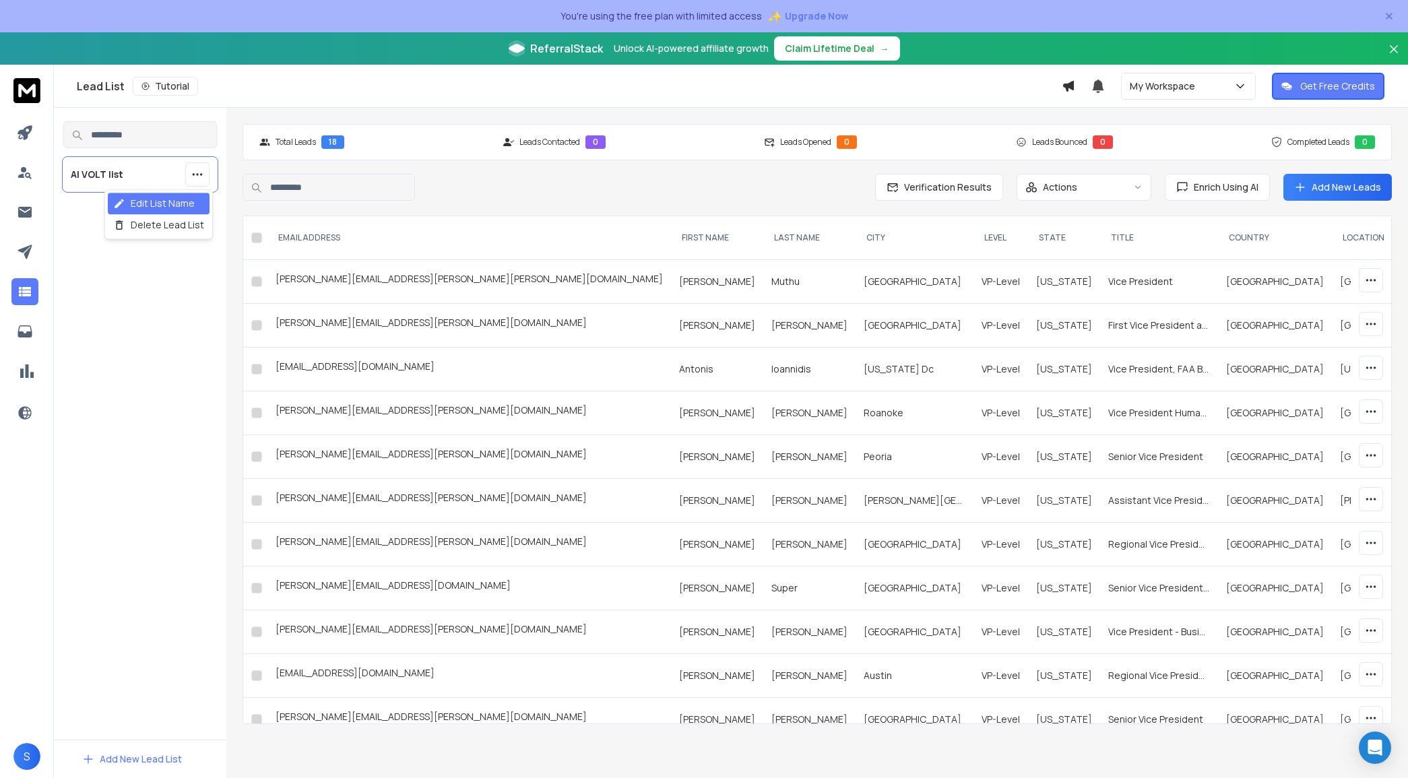
click at [199, 176] on icon "button" at bounding box center [197, 174] width 12 height 12
click at [1357, 75] on button "Get Free Credits" at bounding box center [1328, 86] width 113 height 27
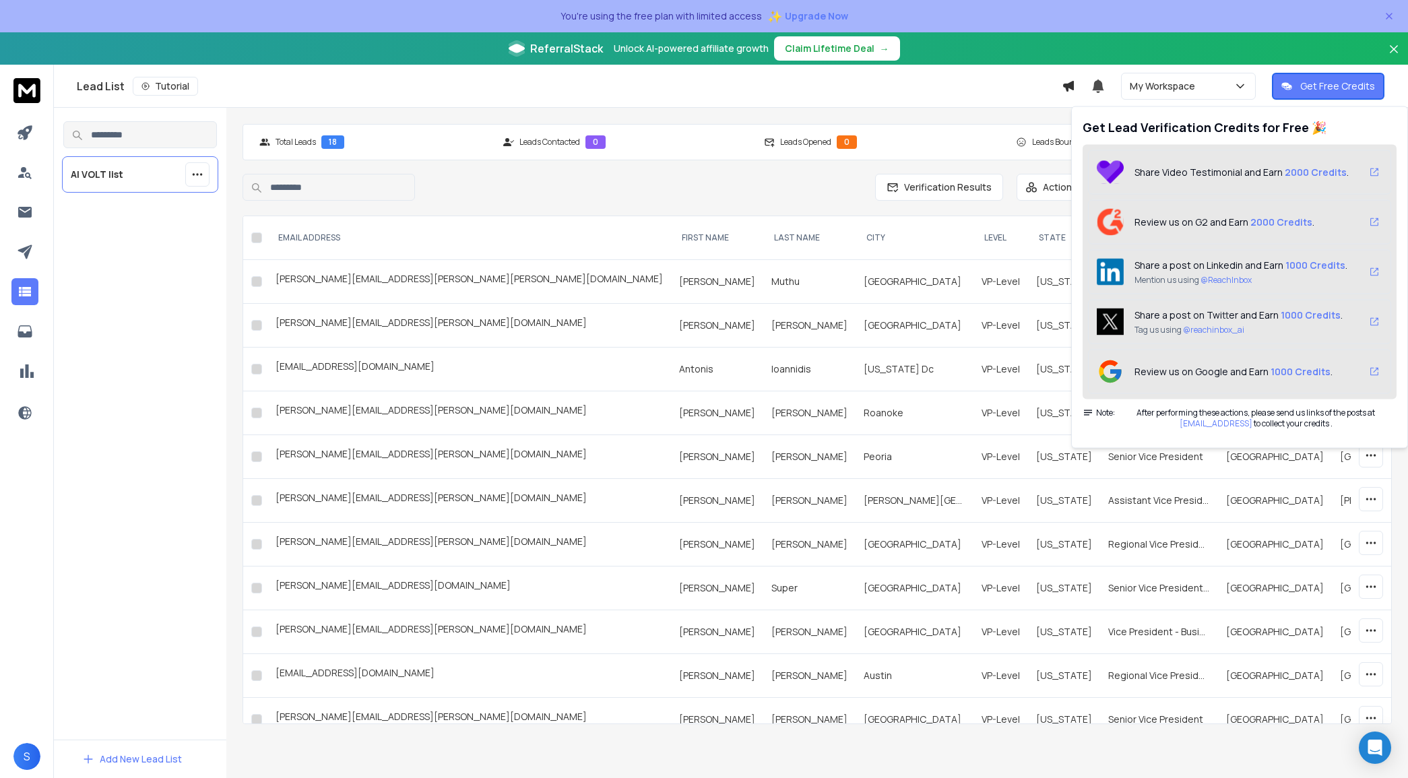
click at [1302, 373] on span "1000 Credits" at bounding box center [1301, 371] width 60 height 13
click at [1222, 427] on link "support@reachinbox.ai" at bounding box center [1216, 423] width 73 height 11
click at [1275, 220] on span "2000 Credits" at bounding box center [1282, 222] width 62 height 13
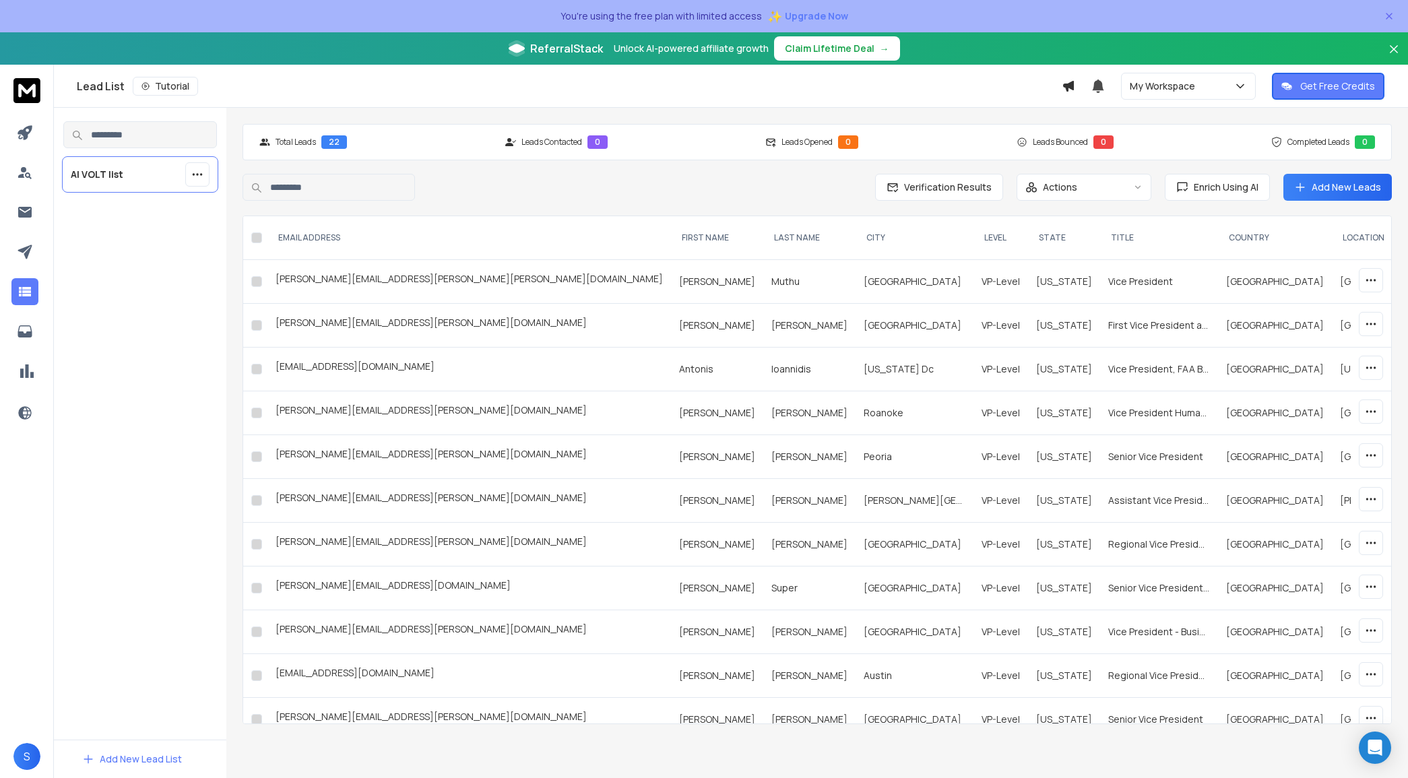
click at [25, 96] on icon at bounding box center [26, 90] width 27 height 25
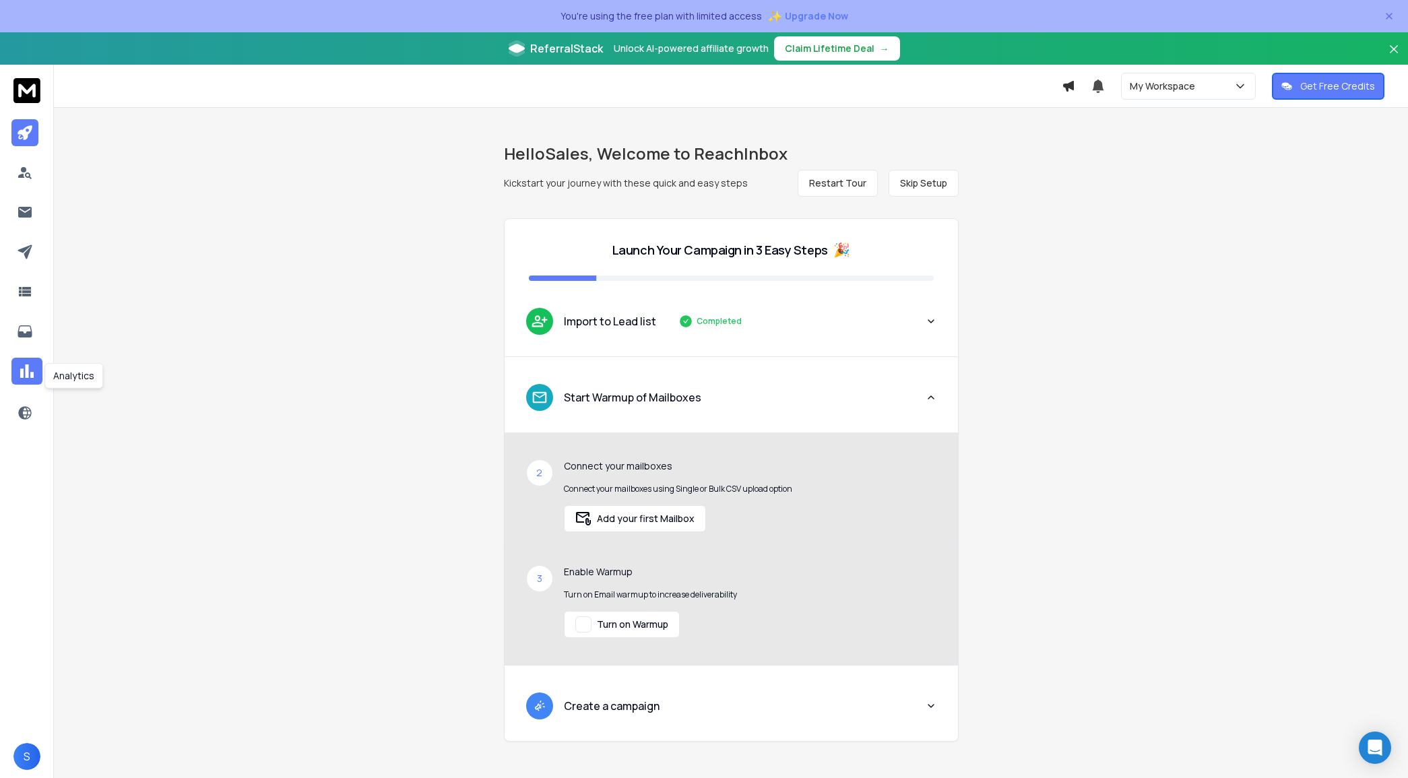
click at [22, 363] on link at bounding box center [26, 371] width 31 height 31
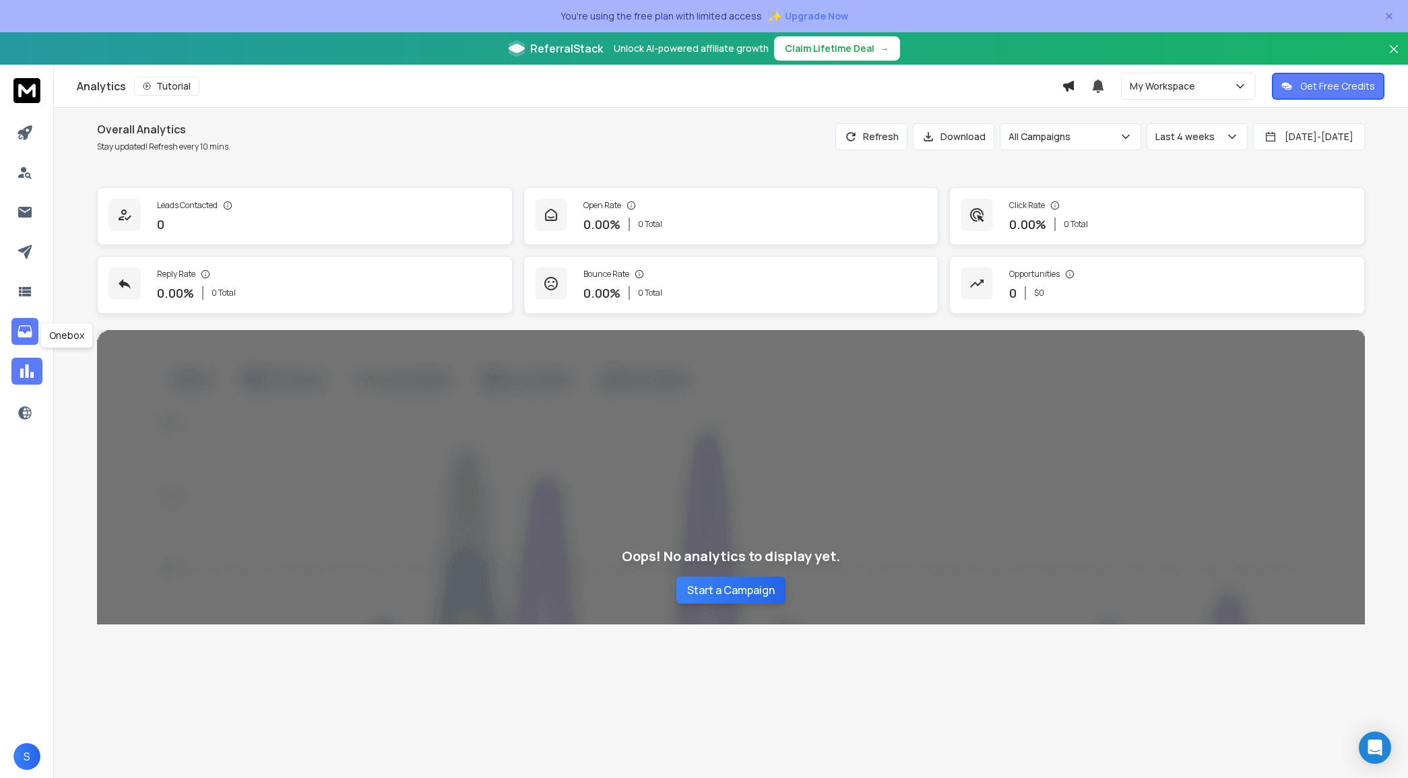
click at [19, 332] on icon at bounding box center [25, 331] width 16 height 16
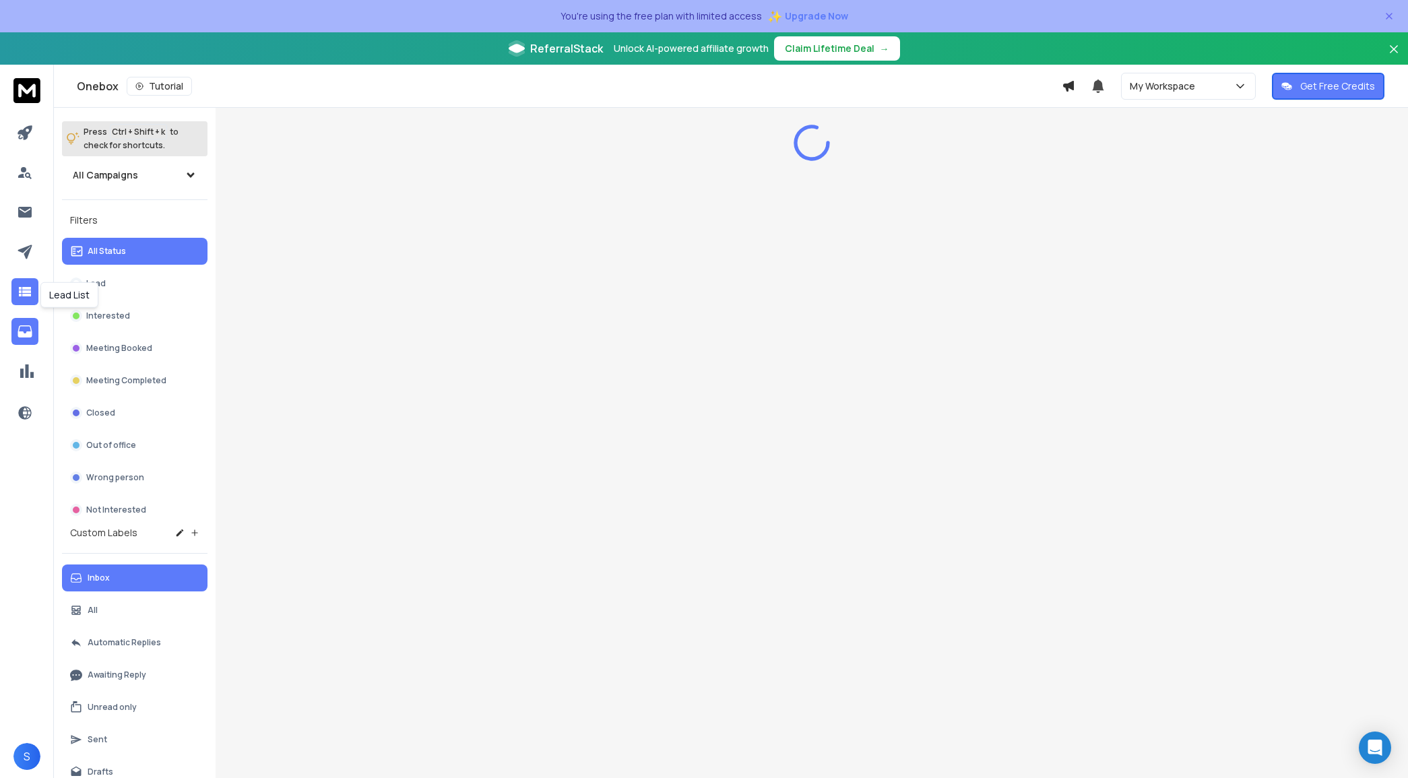
click at [15, 303] on link at bounding box center [24, 291] width 27 height 27
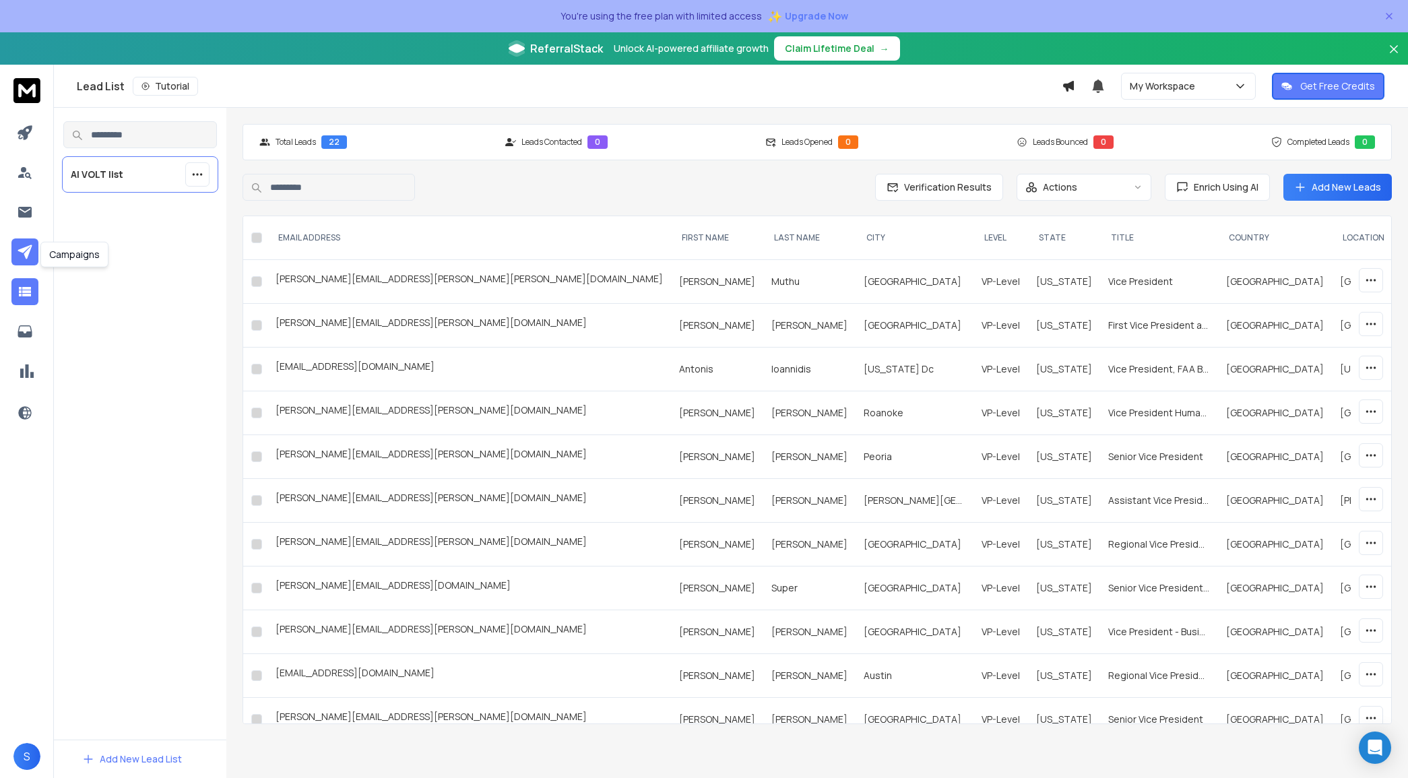
click at [32, 255] on icon at bounding box center [25, 252] width 16 height 16
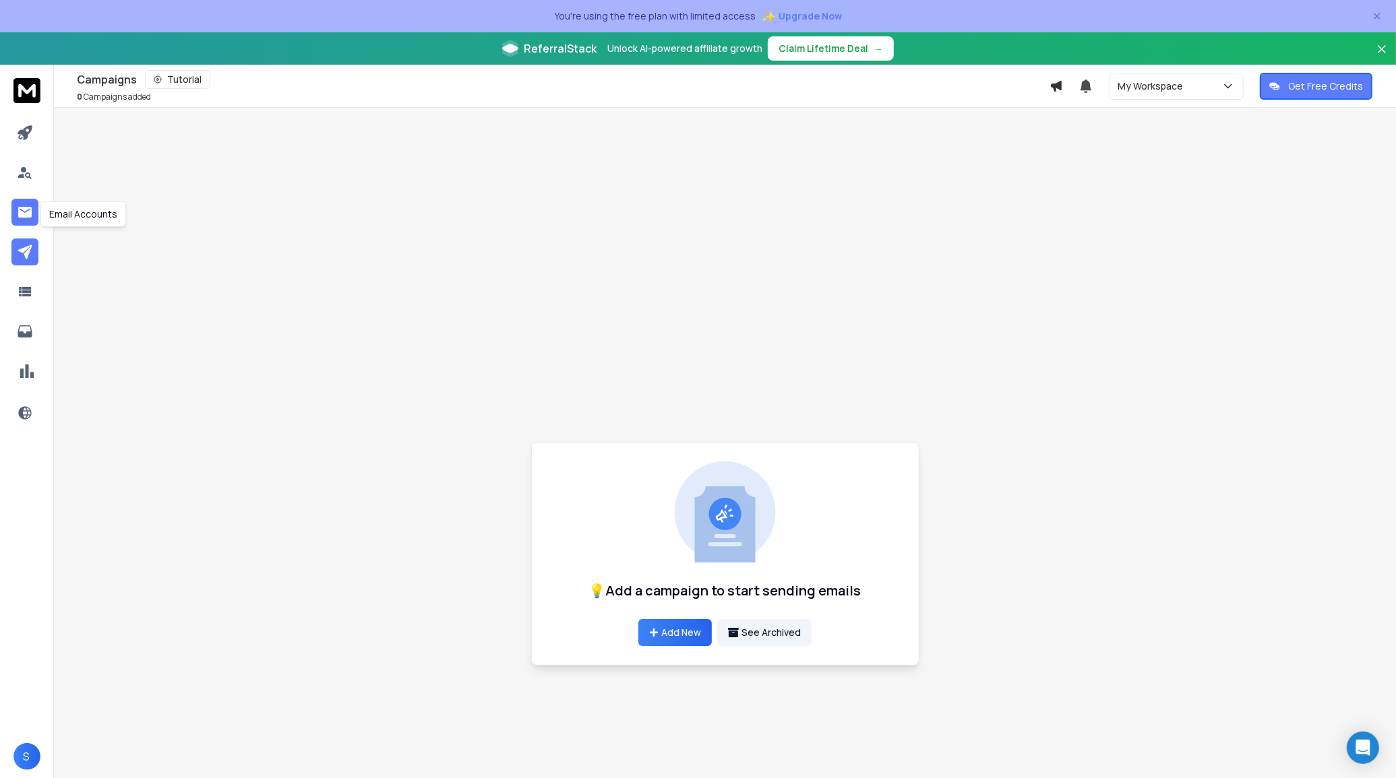
click at [21, 220] on icon at bounding box center [25, 212] width 16 height 16
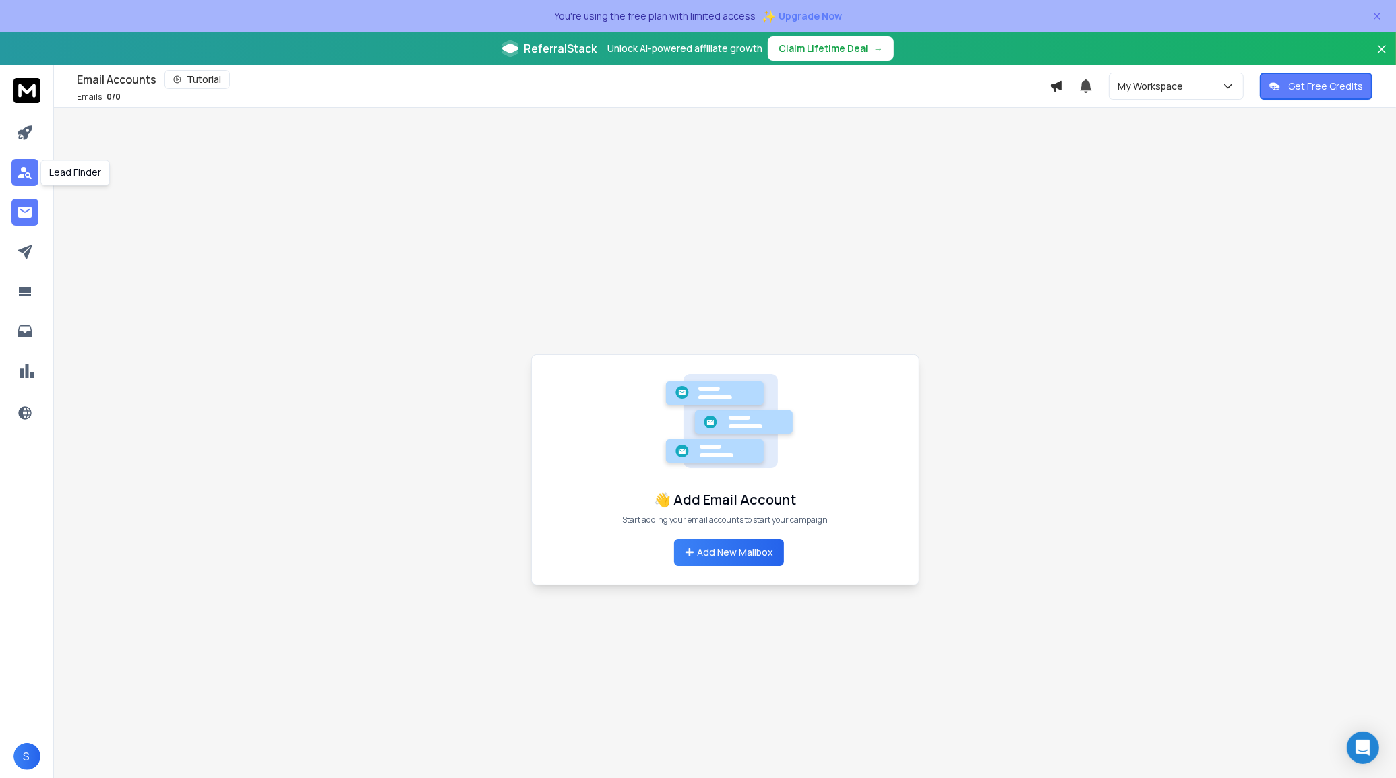
click at [22, 184] on link at bounding box center [24, 172] width 27 height 27
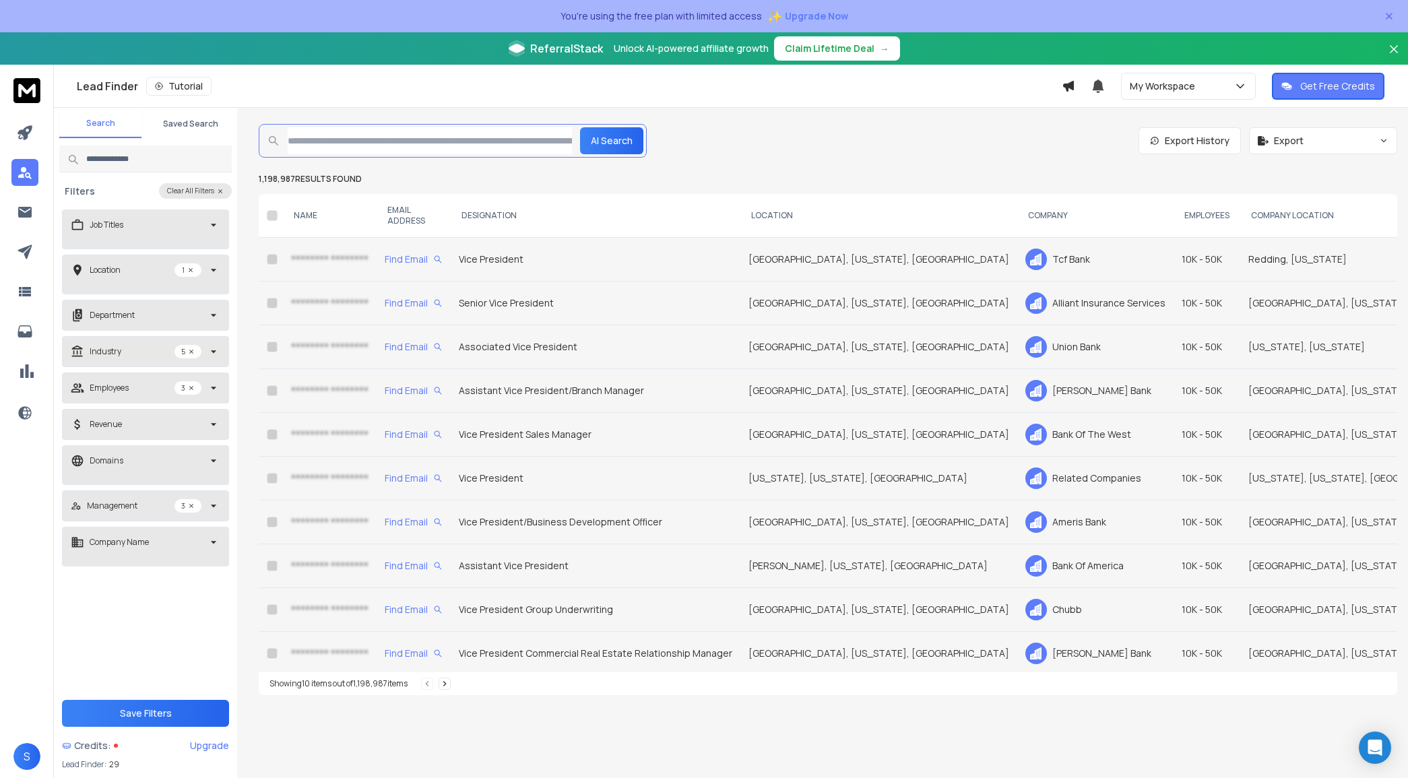
click at [450, 689] on icon at bounding box center [444, 684] width 11 height 11
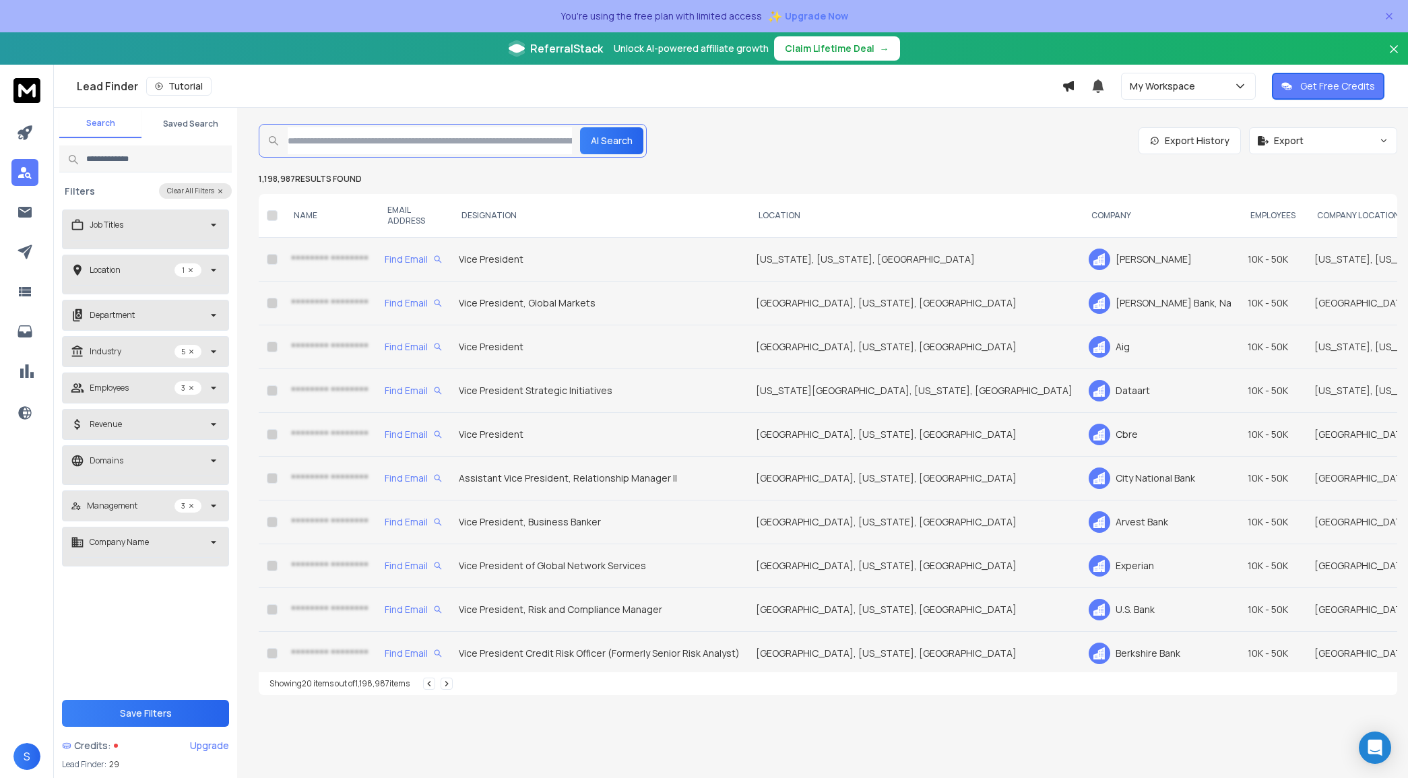
click at [452, 689] on icon at bounding box center [446, 684] width 11 height 11
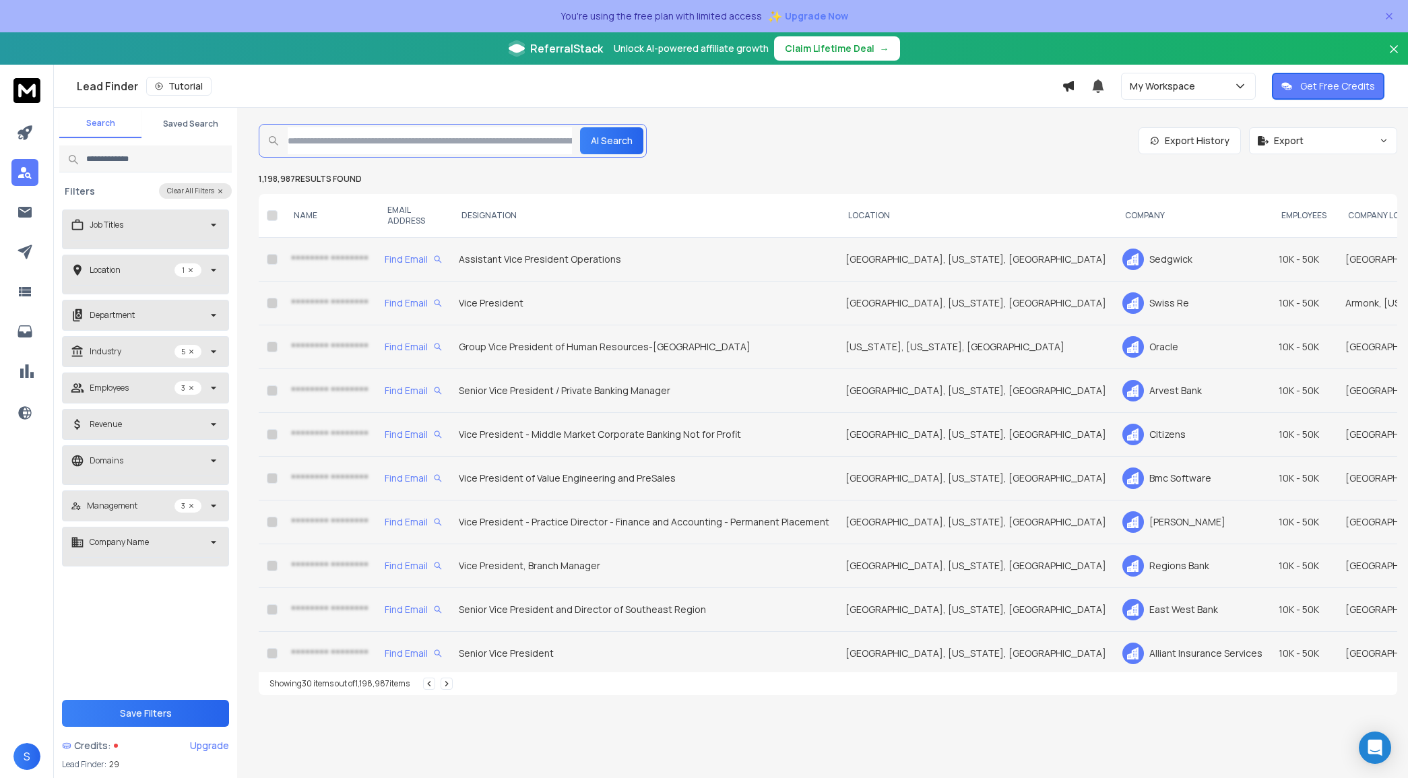
click at [385, 145] on textarea at bounding box center [430, 140] width 284 height 27
type textarea "******"
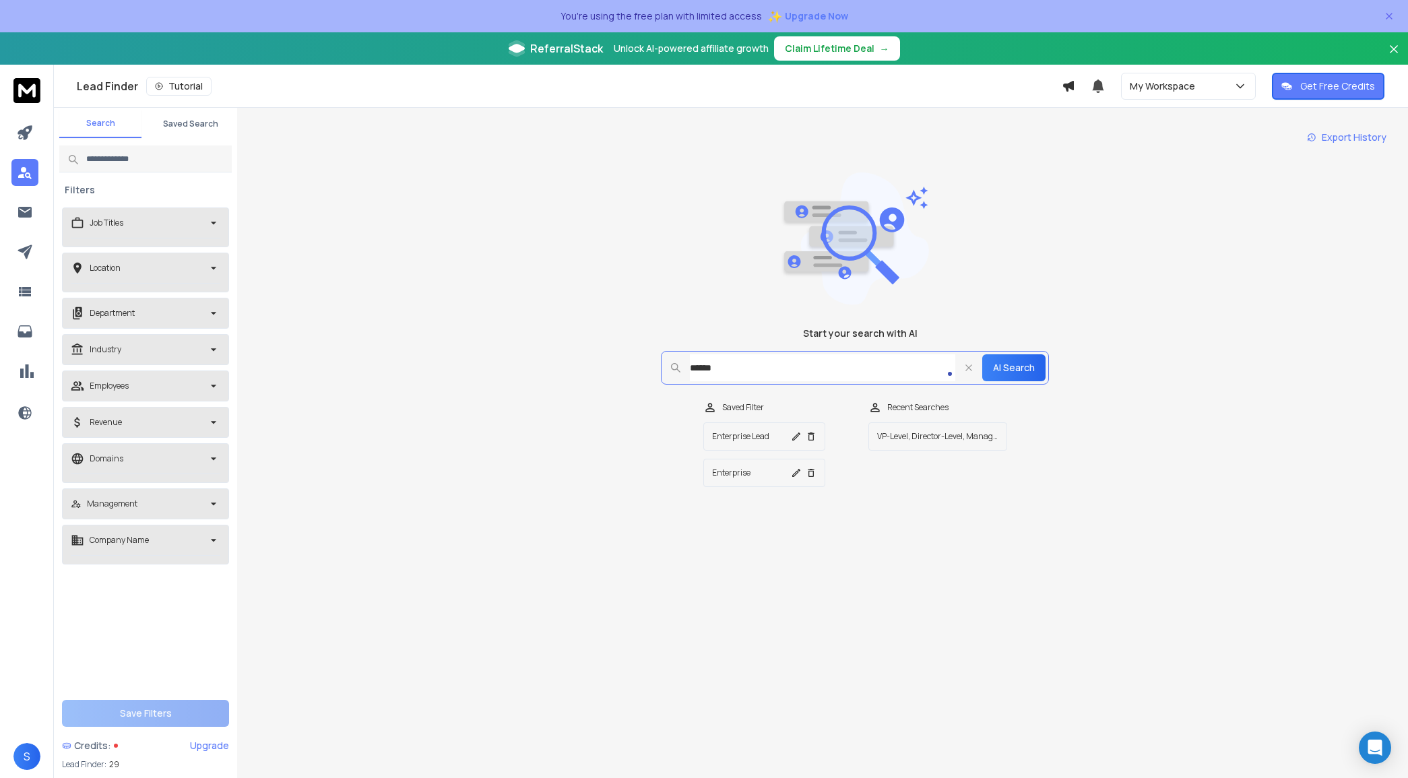
click at [1015, 366] on button "AI Search" at bounding box center [1014, 367] width 63 height 27
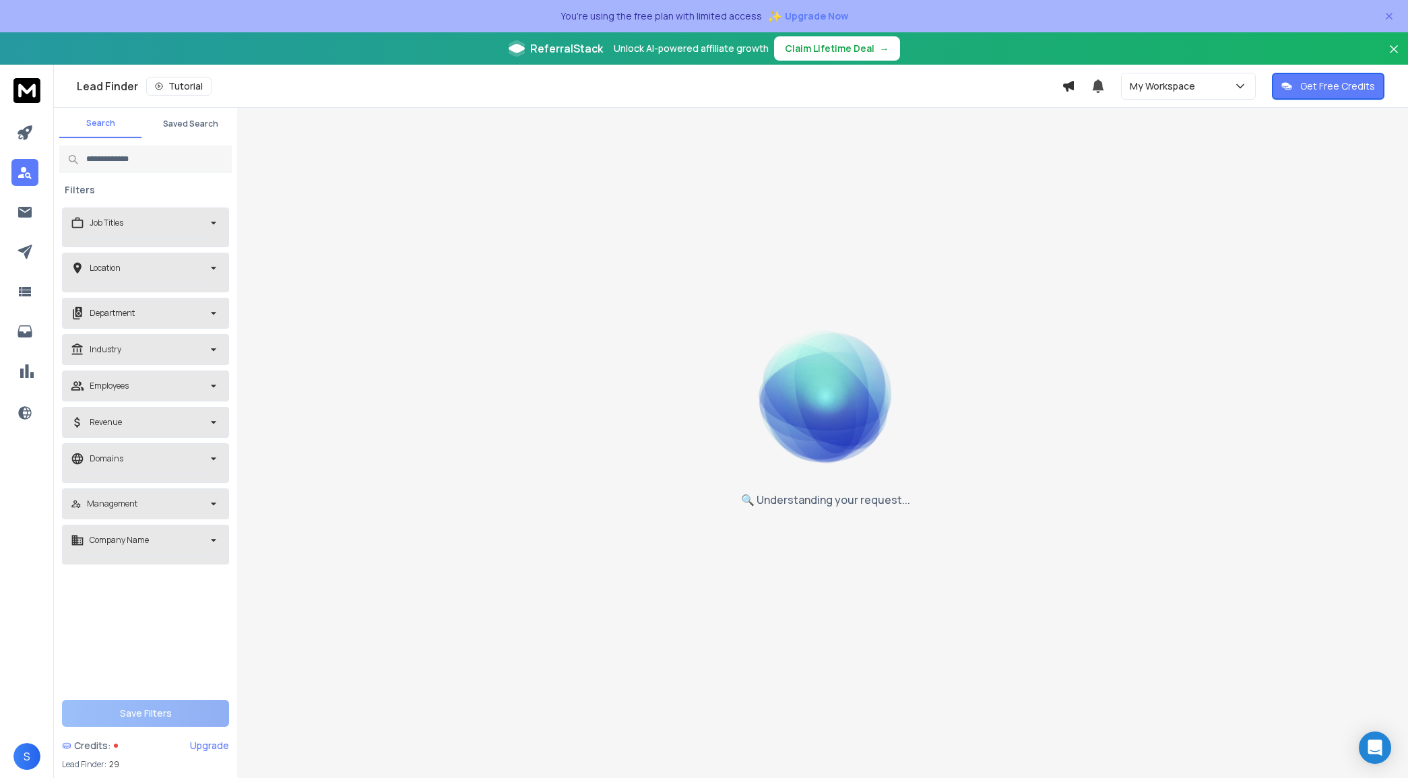
type input "******"
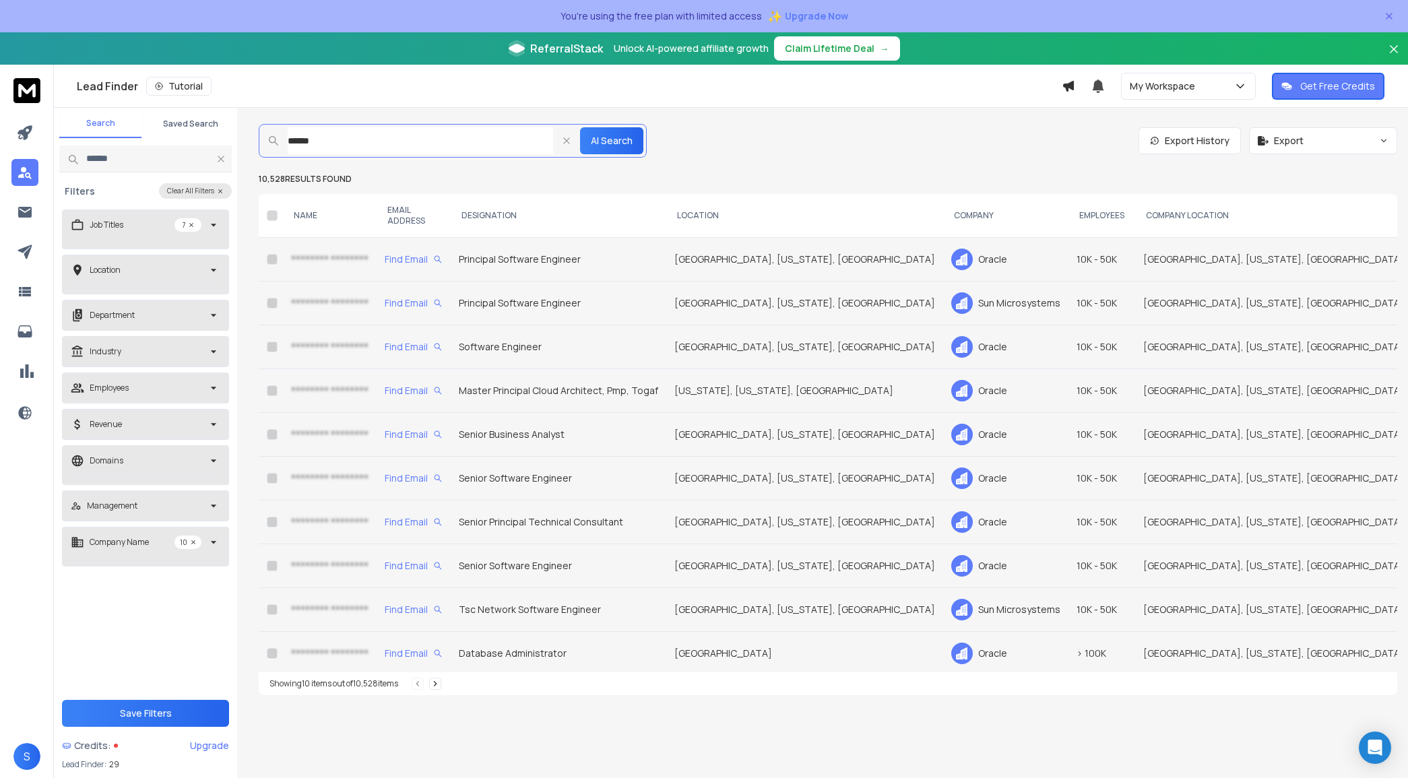
click at [440, 689] on icon at bounding box center [435, 684] width 11 height 11
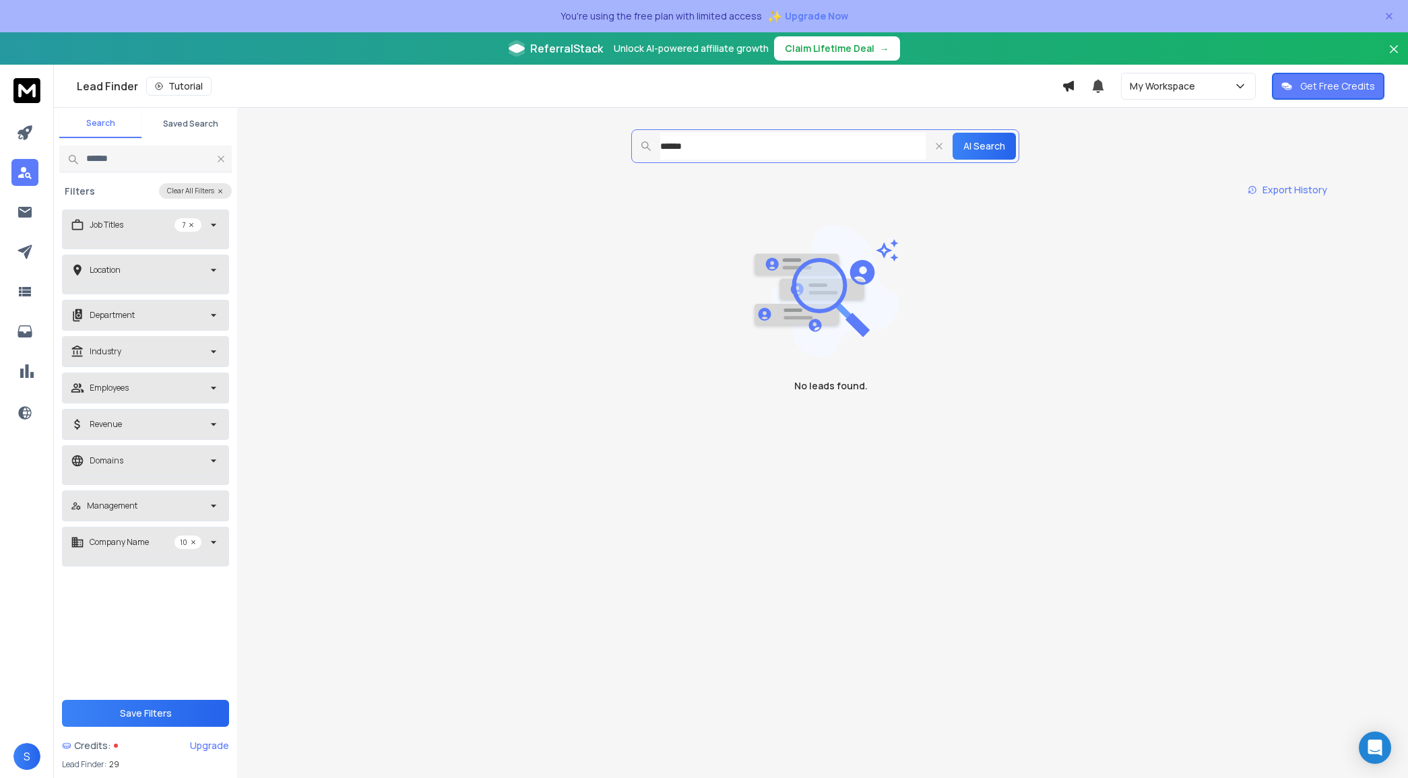
click at [220, 160] on icon at bounding box center [221, 159] width 6 height 6
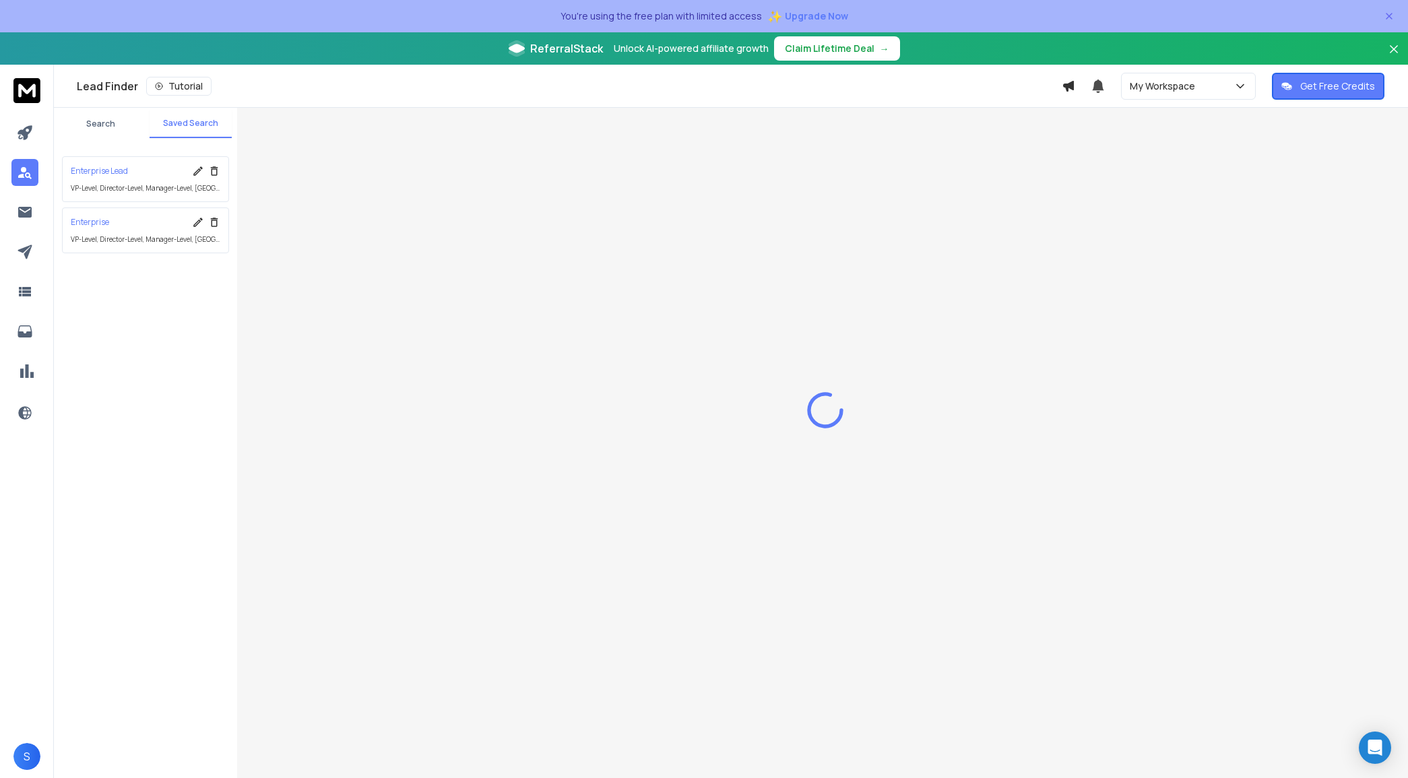
click at [176, 133] on button "Saved Search" at bounding box center [191, 124] width 82 height 28
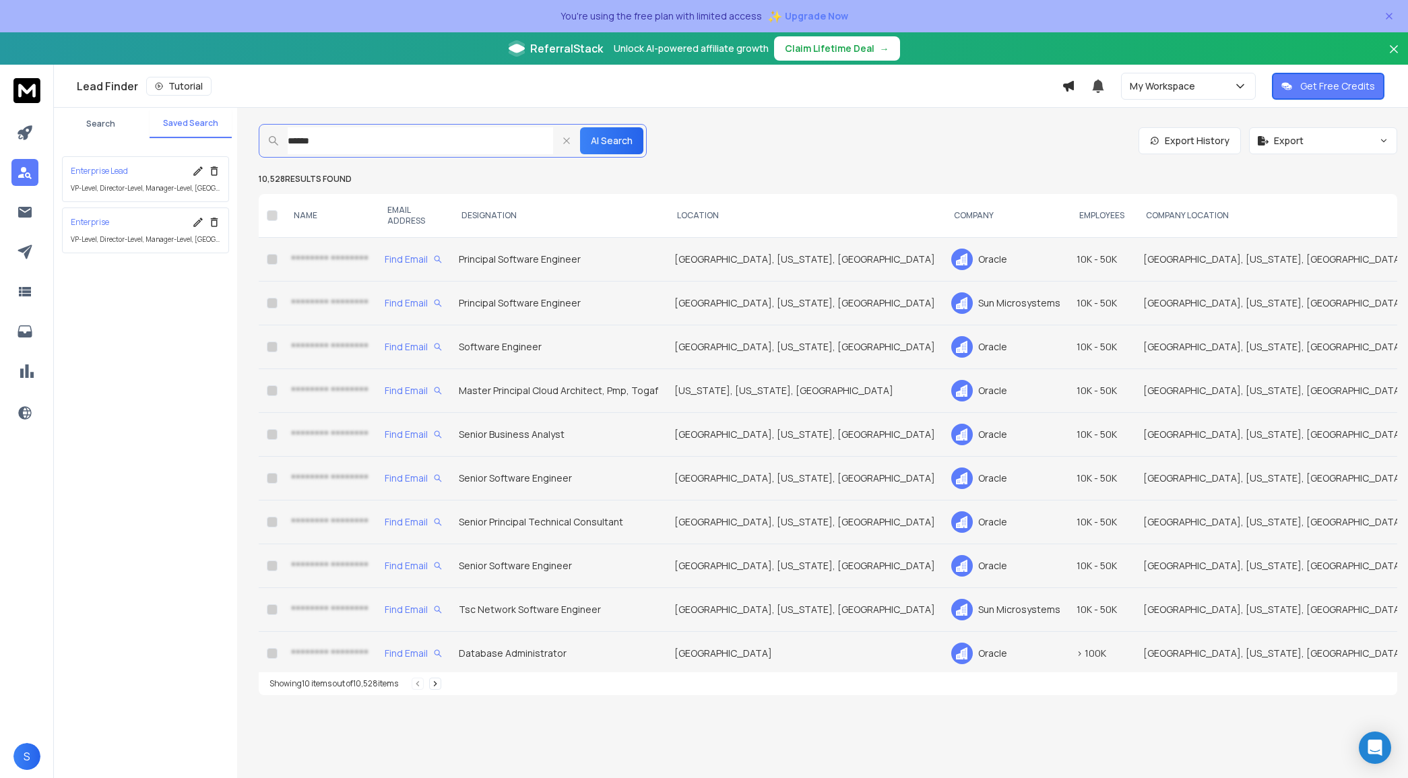
click at [128, 177] on button "Enterprise Lead VP-Level, Director-Level, Manager-Level, [GEOGRAPHIC_DATA], Eve…" at bounding box center [145, 179] width 167 height 46
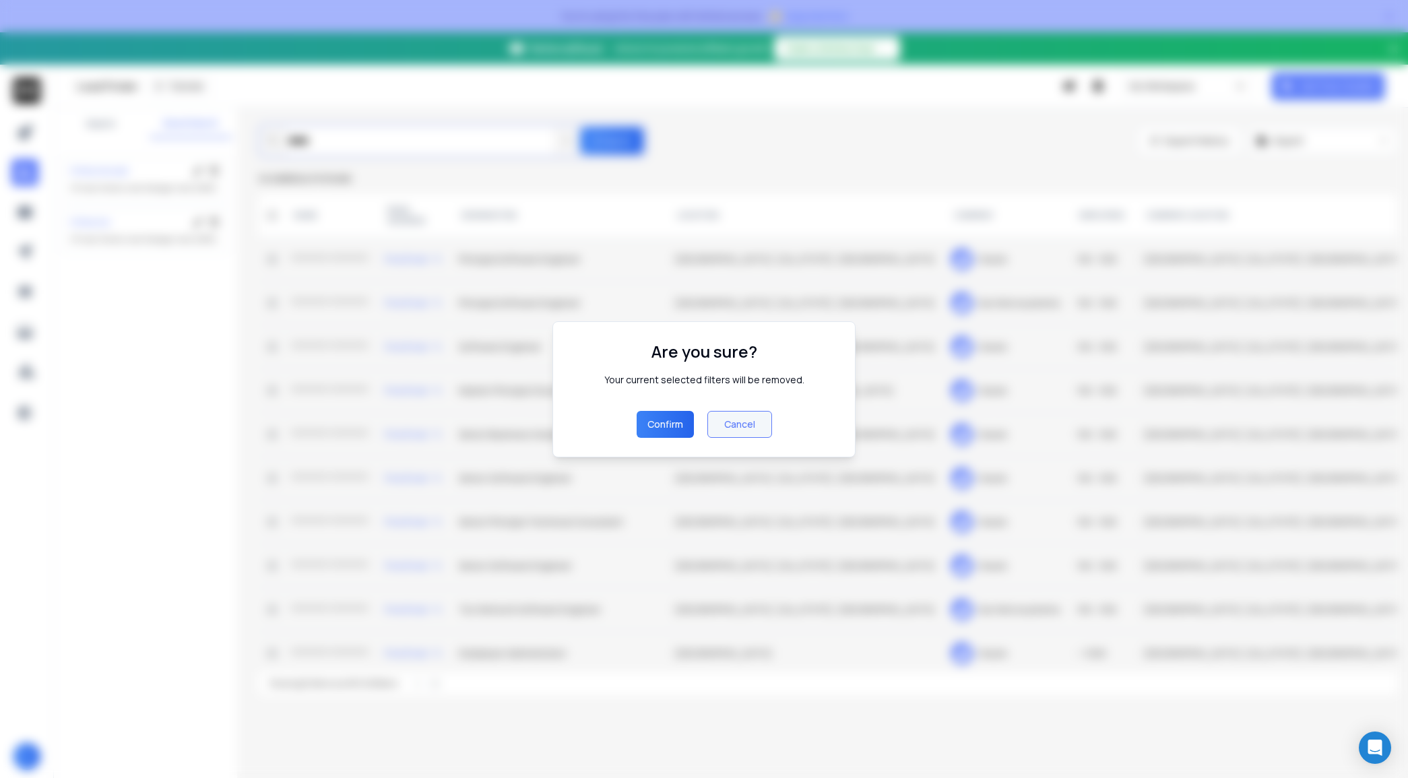
click at [743, 426] on button "Cancel" at bounding box center [740, 424] width 65 height 27
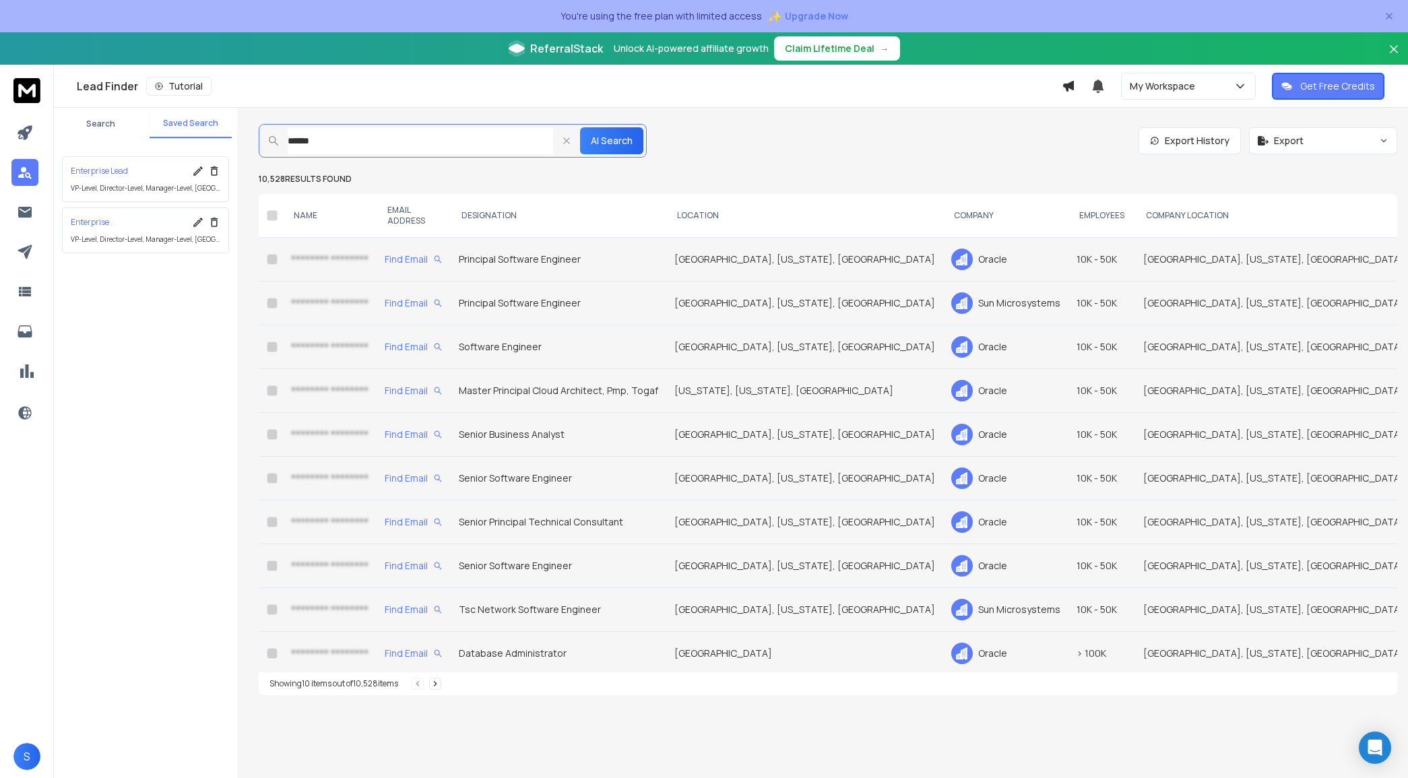
click at [115, 115] on button "Search" at bounding box center [100, 124] width 82 height 27
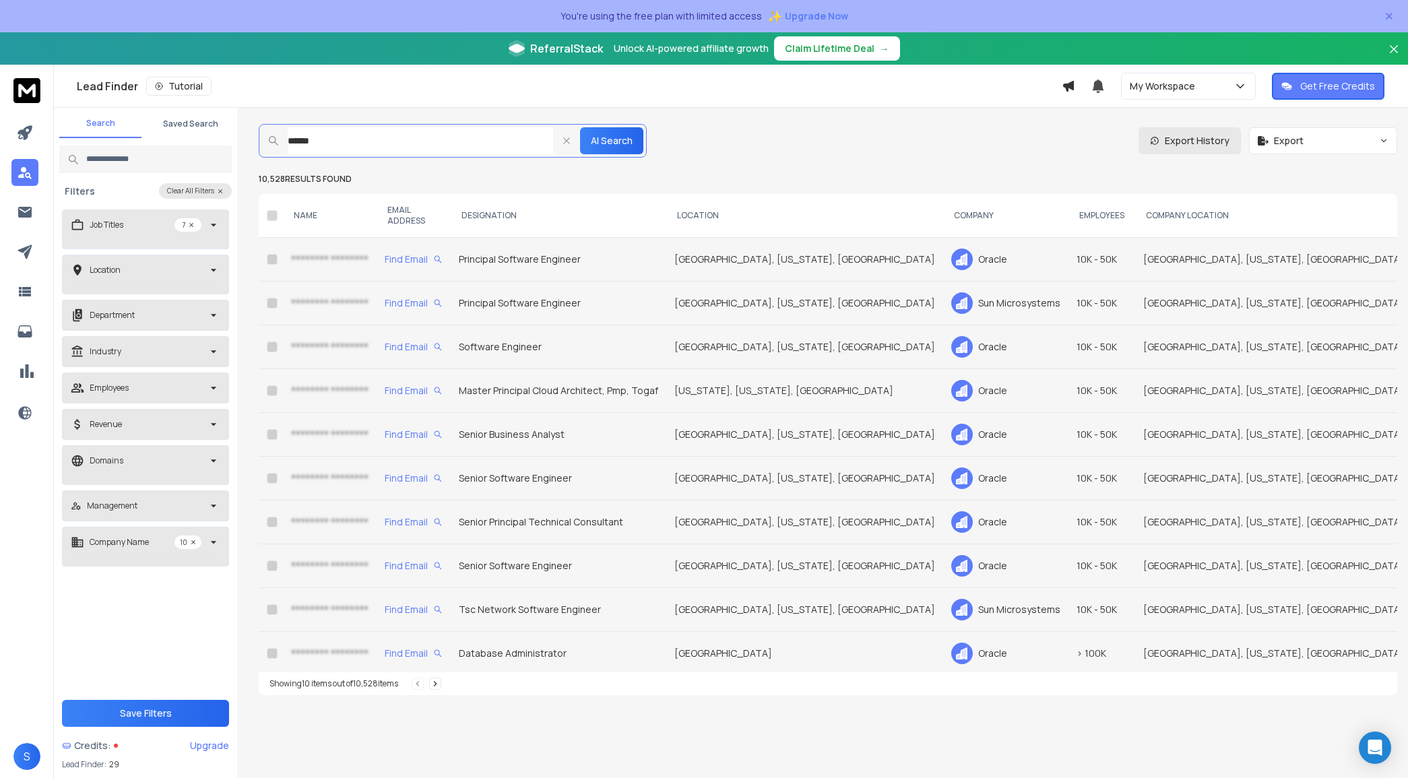
click at [1173, 139] on link "Export History" at bounding box center [1190, 140] width 102 height 27
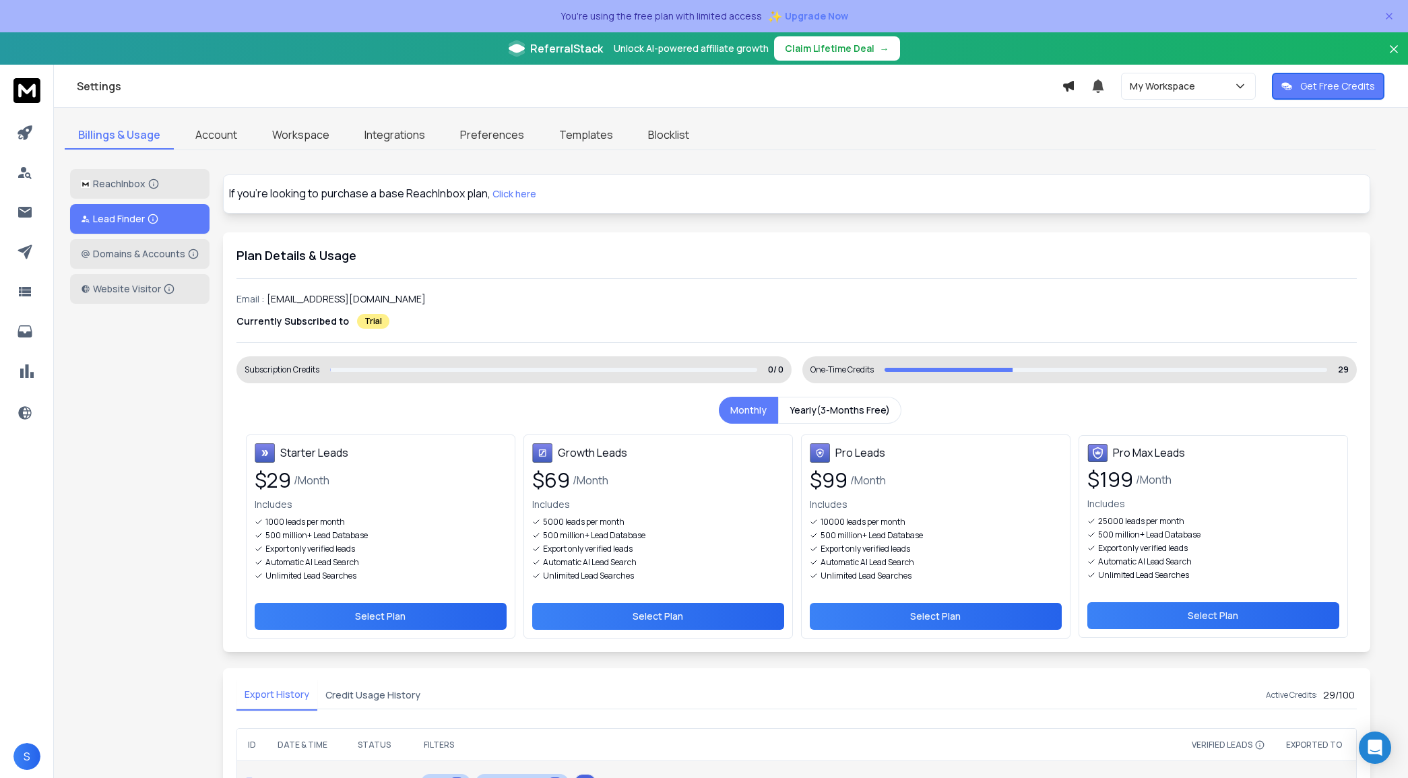
scroll to position [57, 0]
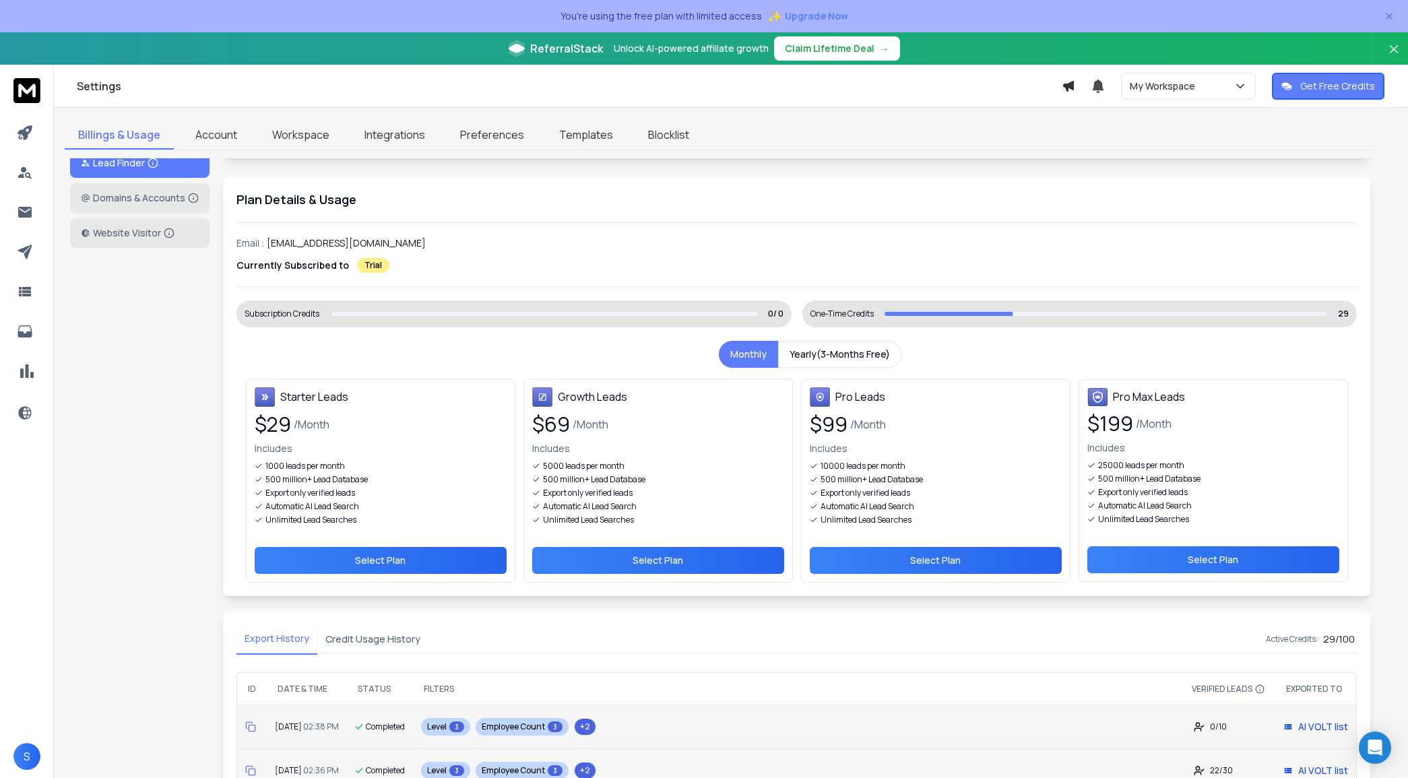
click at [240, 125] on link "Account" at bounding box center [216, 135] width 69 height 28
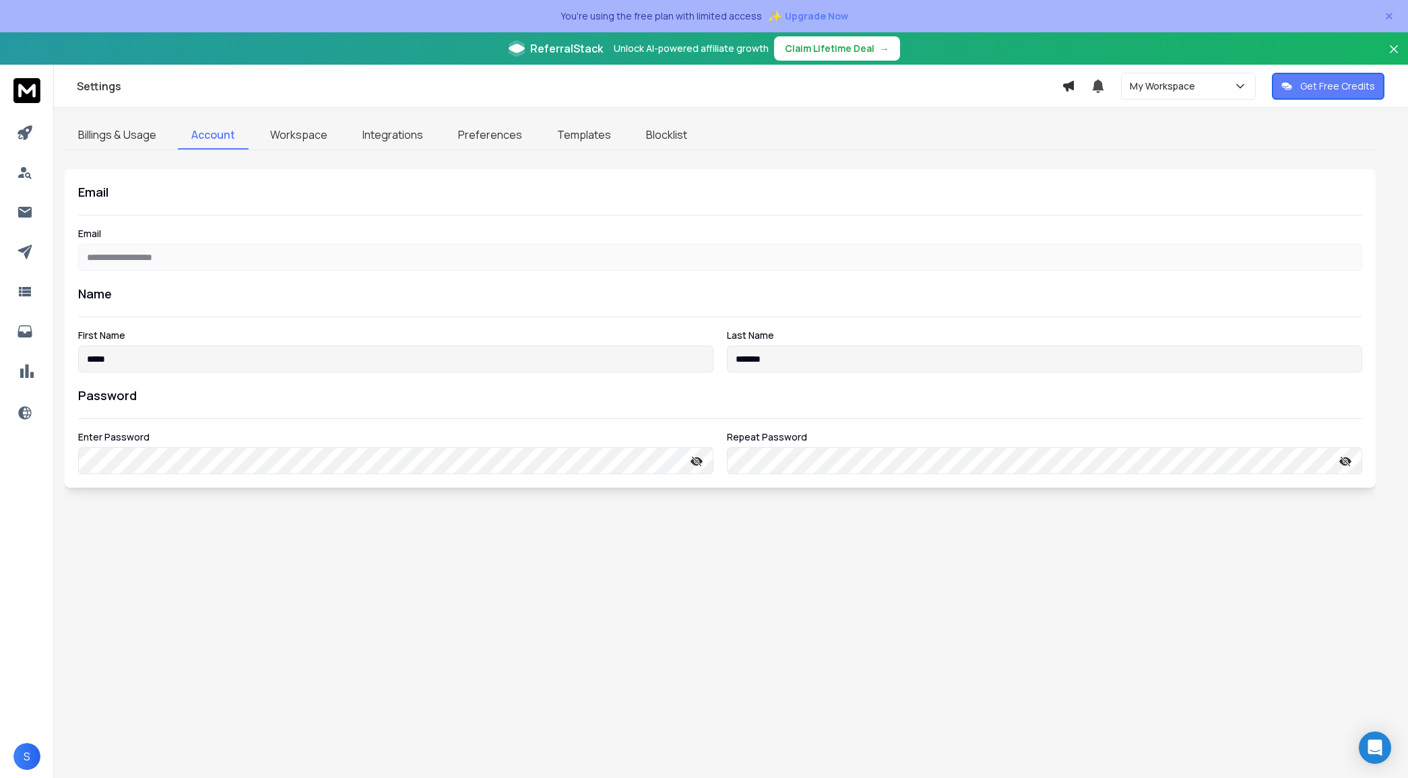
click at [274, 132] on link "Workspace" at bounding box center [299, 135] width 84 height 28
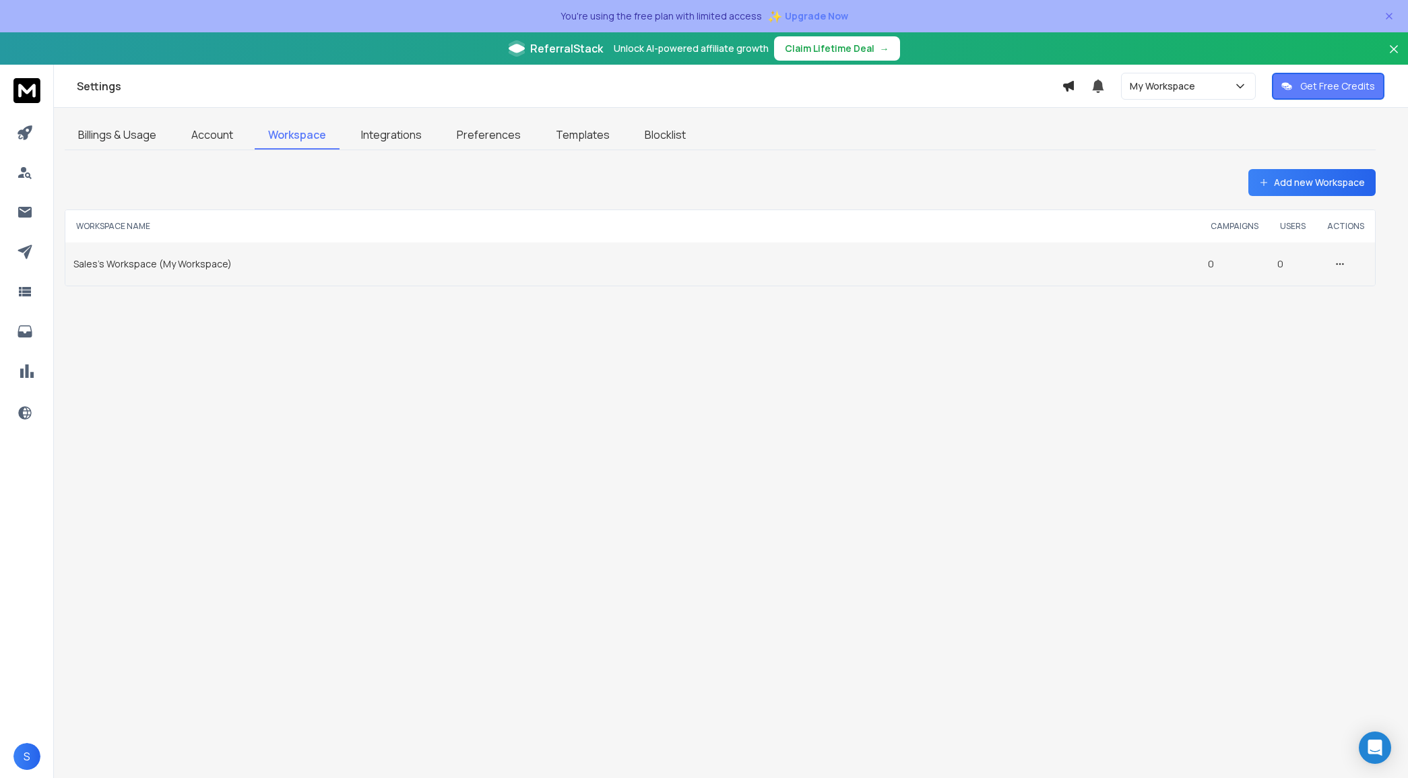
click at [383, 133] on link "Integrations" at bounding box center [392, 135] width 88 height 28
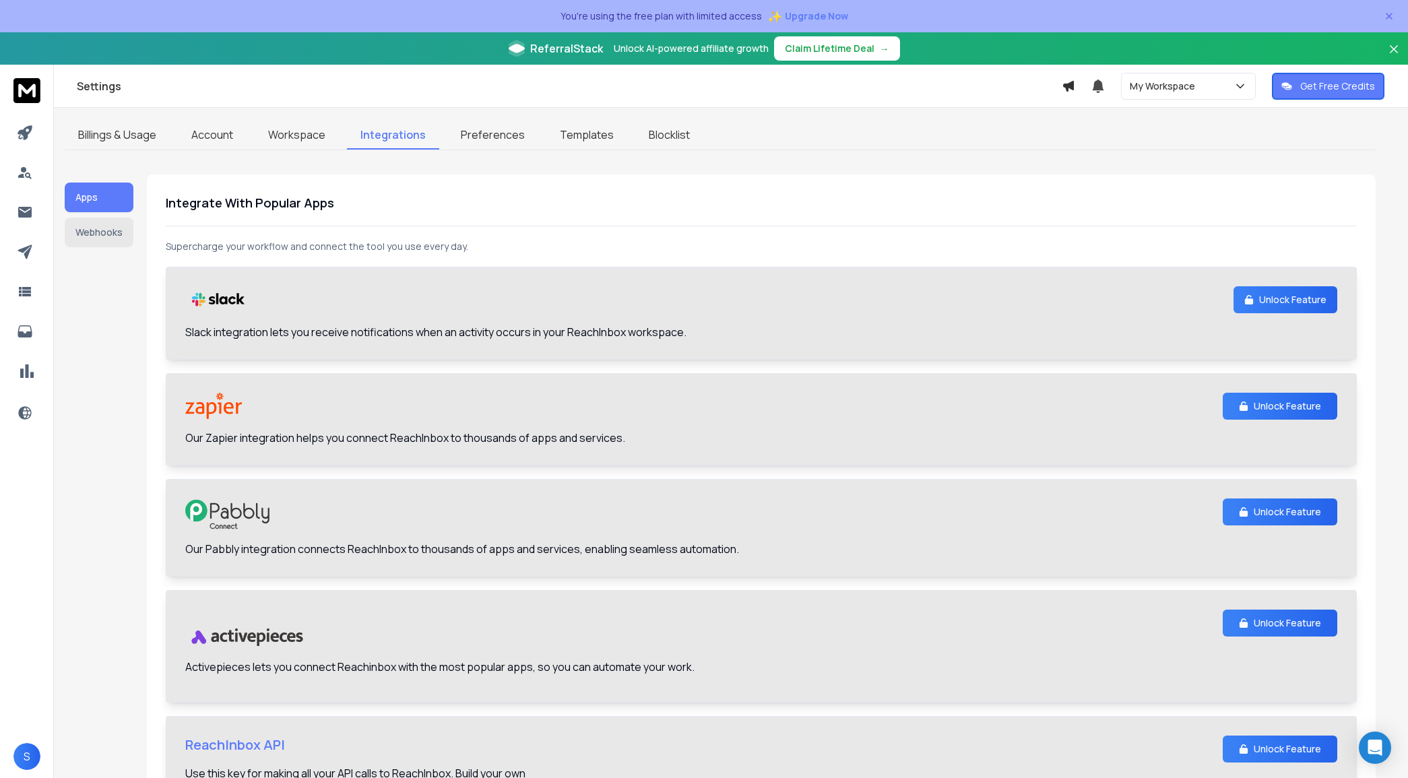
click at [447, 146] on link "Preferences" at bounding box center [492, 135] width 91 height 28
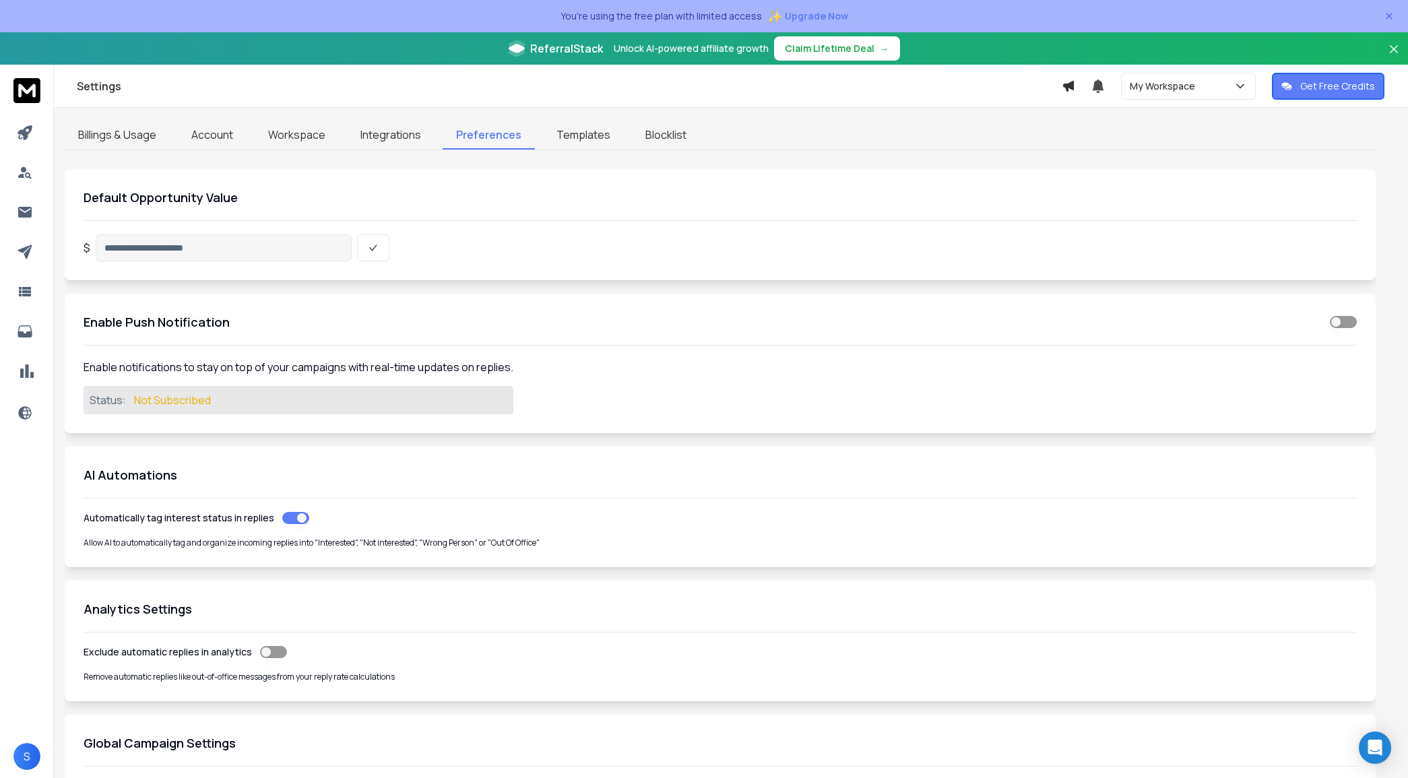
click at [578, 145] on link "Templates" at bounding box center [583, 135] width 81 height 28
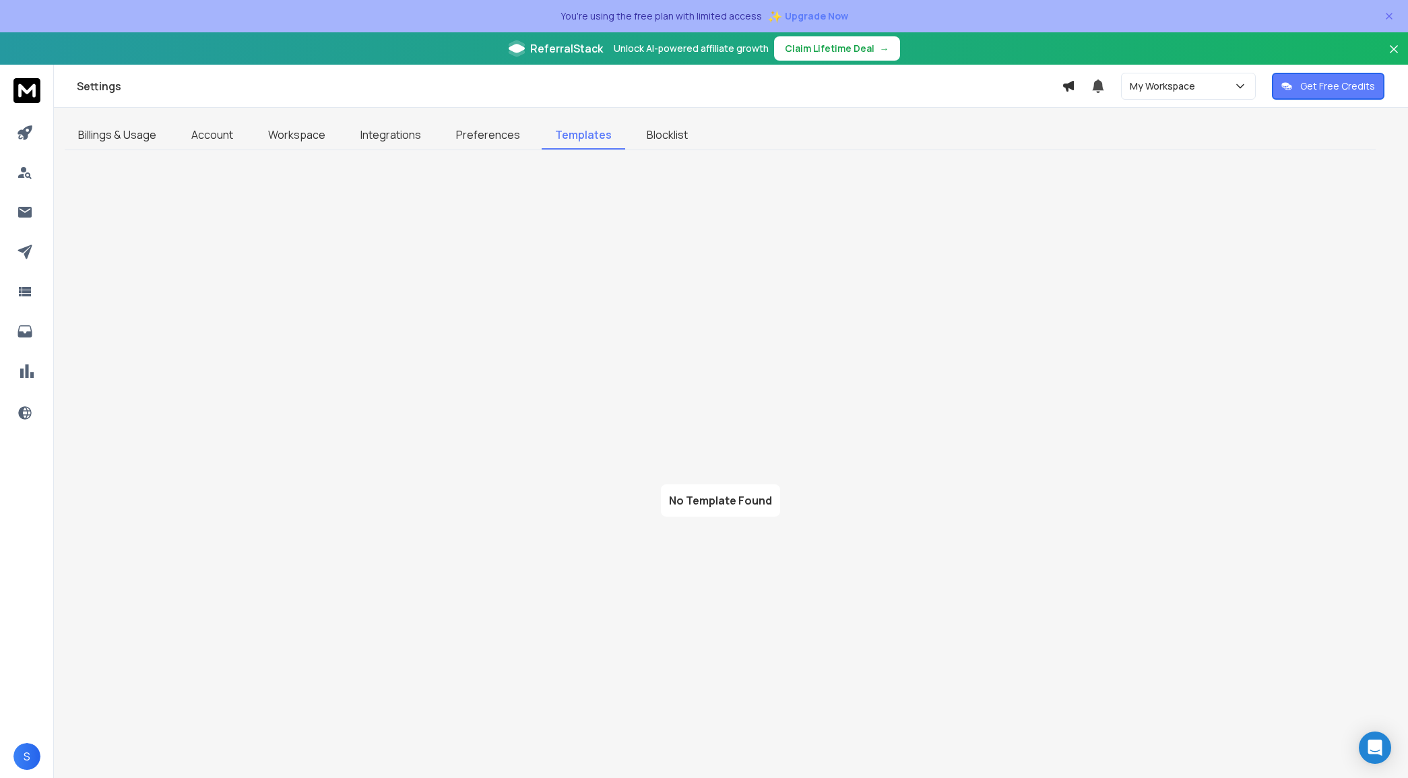
click at [143, 133] on link "Billings & Usage" at bounding box center [117, 135] width 105 height 28
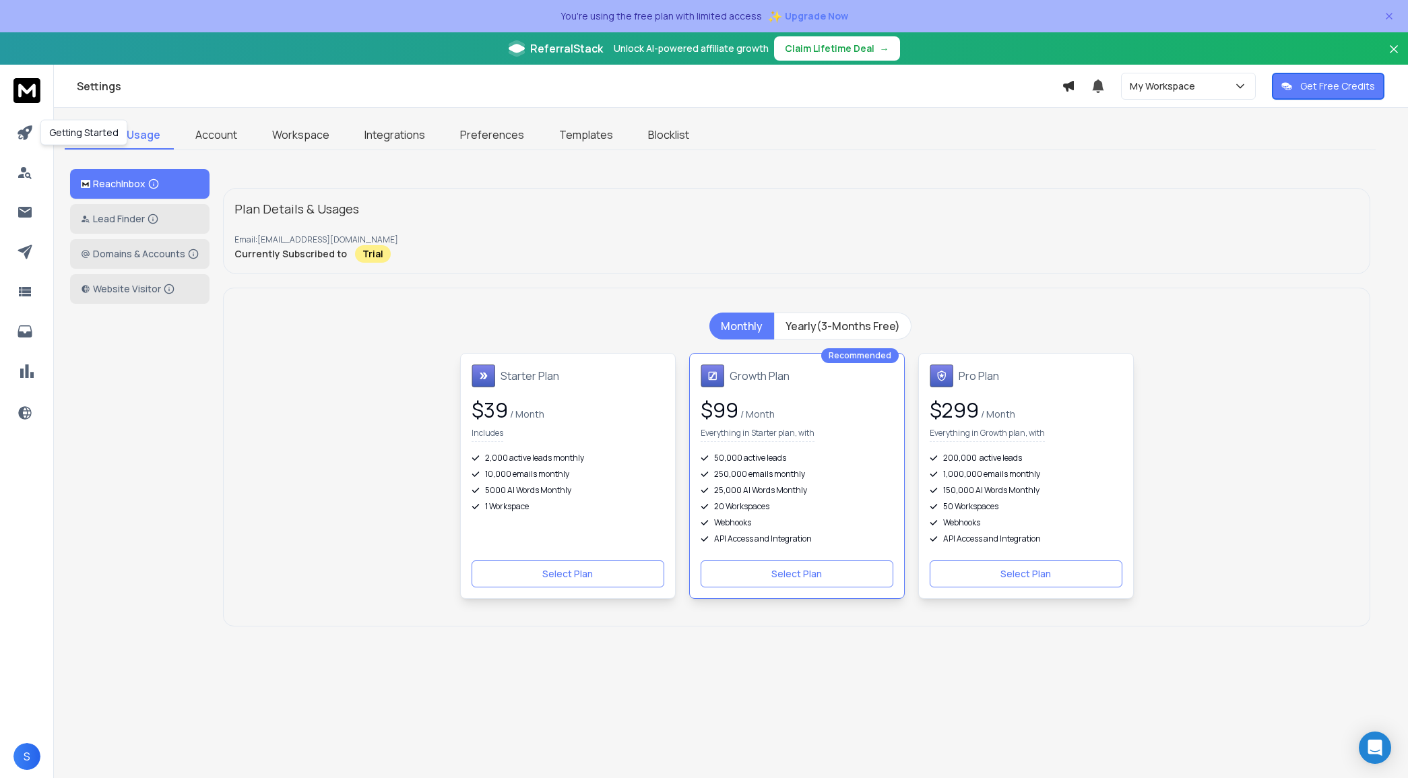
click at [34, 83] on icon at bounding box center [26, 90] width 27 height 25
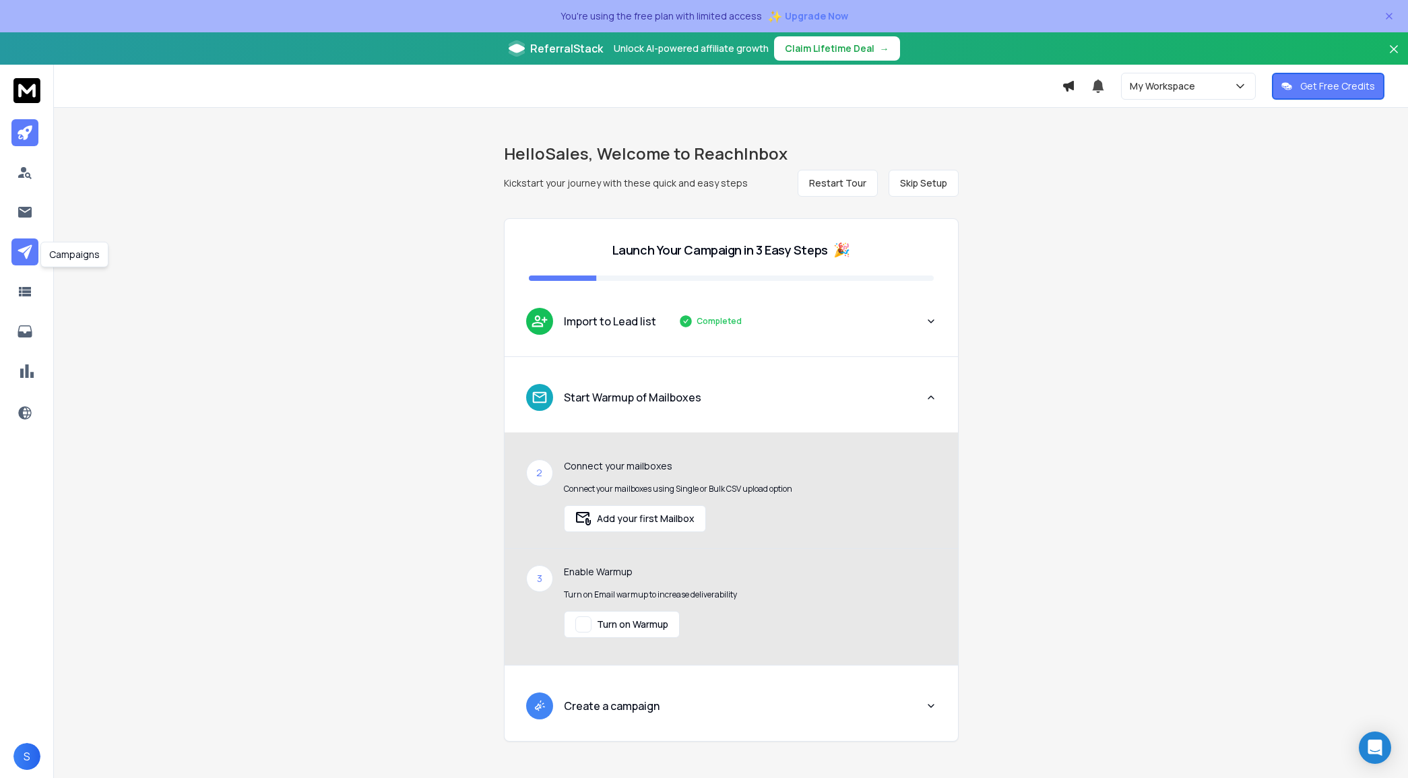
click at [24, 260] on icon at bounding box center [25, 252] width 16 height 16
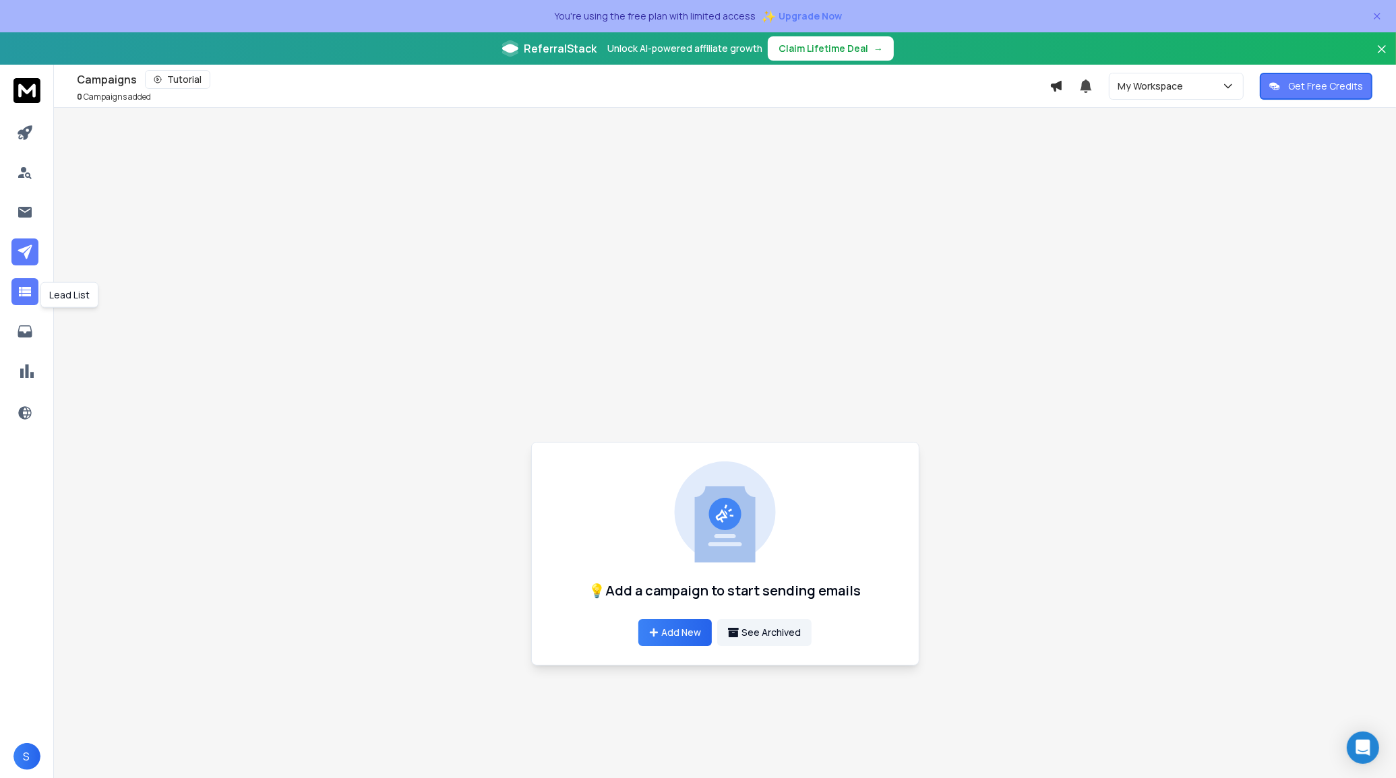
click at [26, 293] on icon at bounding box center [25, 292] width 16 height 16
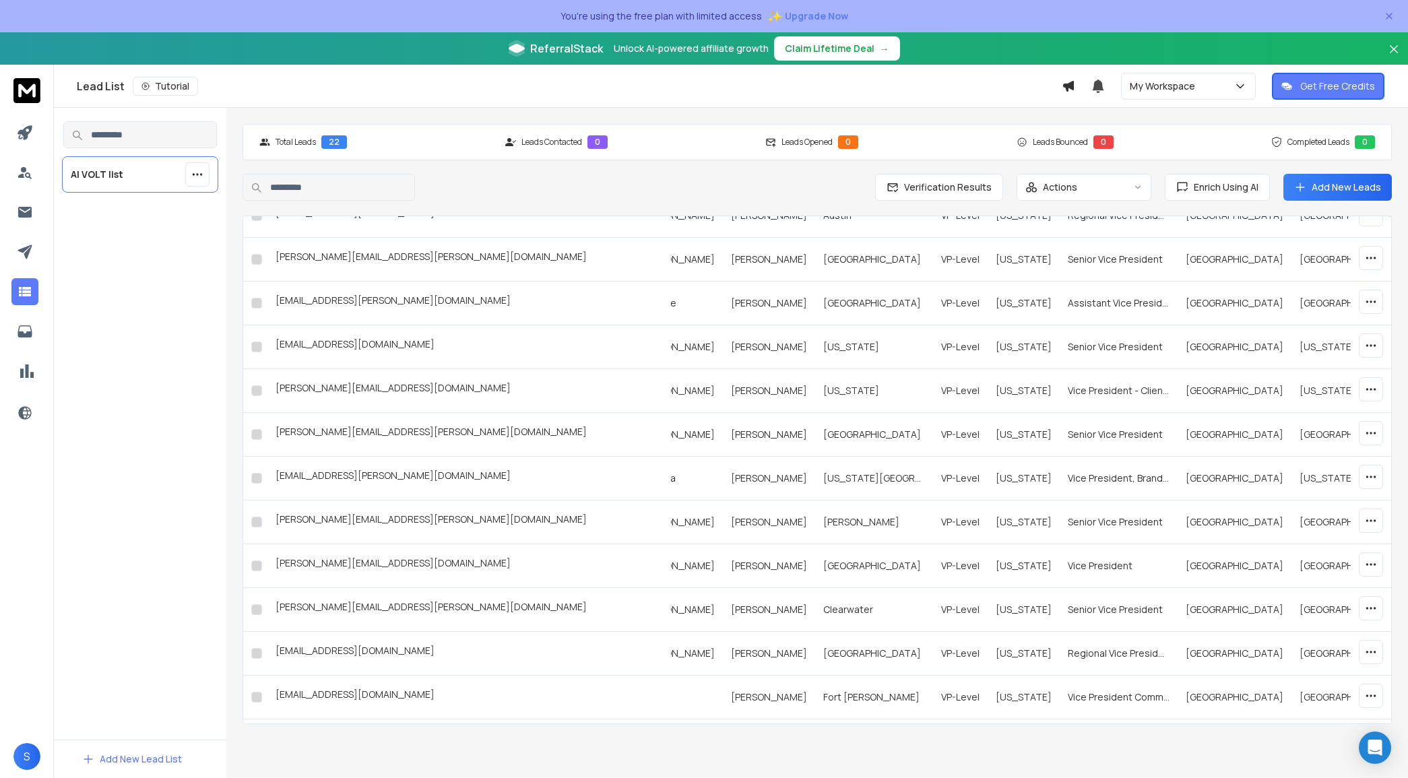
scroll to position [460, 0]
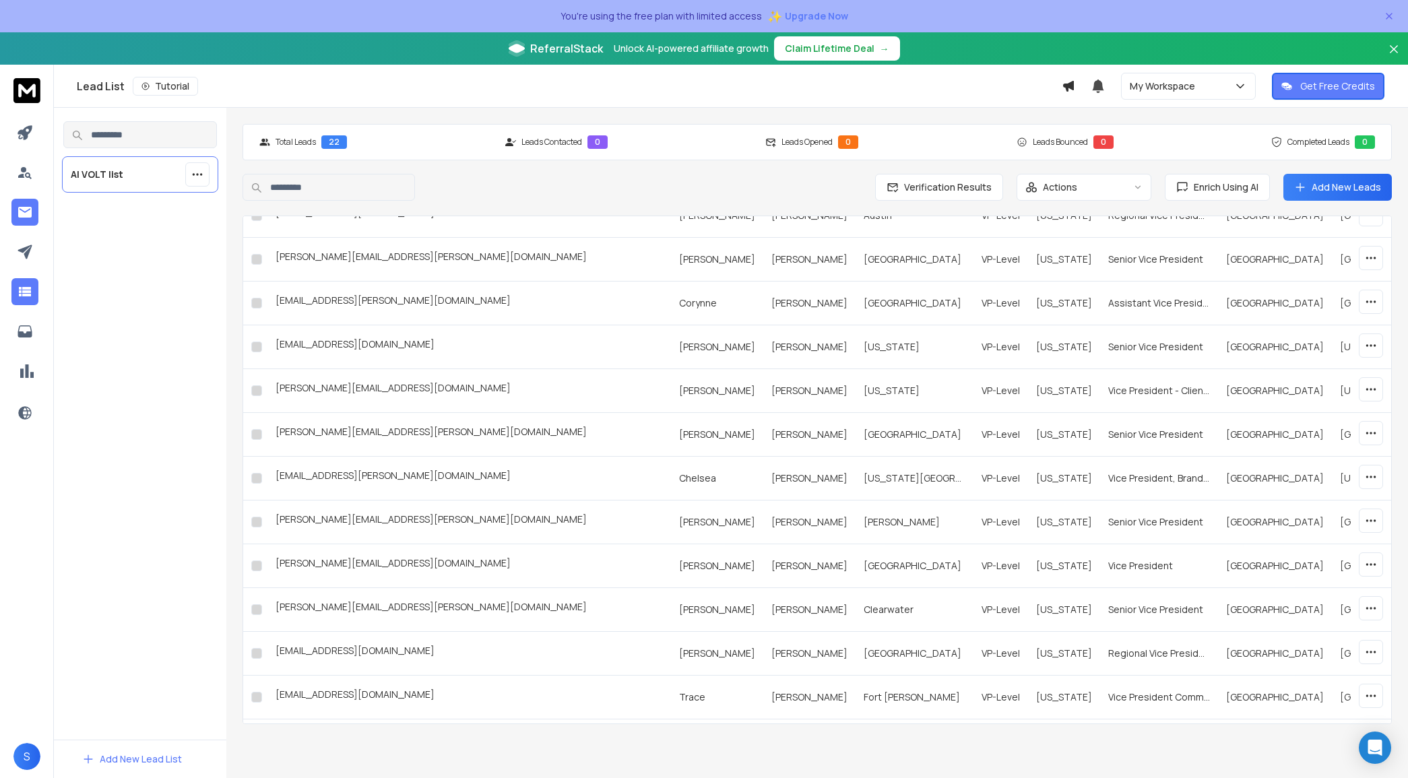
click at [42, 213] on div "S" at bounding box center [27, 424] width 54 height 719
click at [29, 210] on icon at bounding box center [25, 212] width 16 height 16
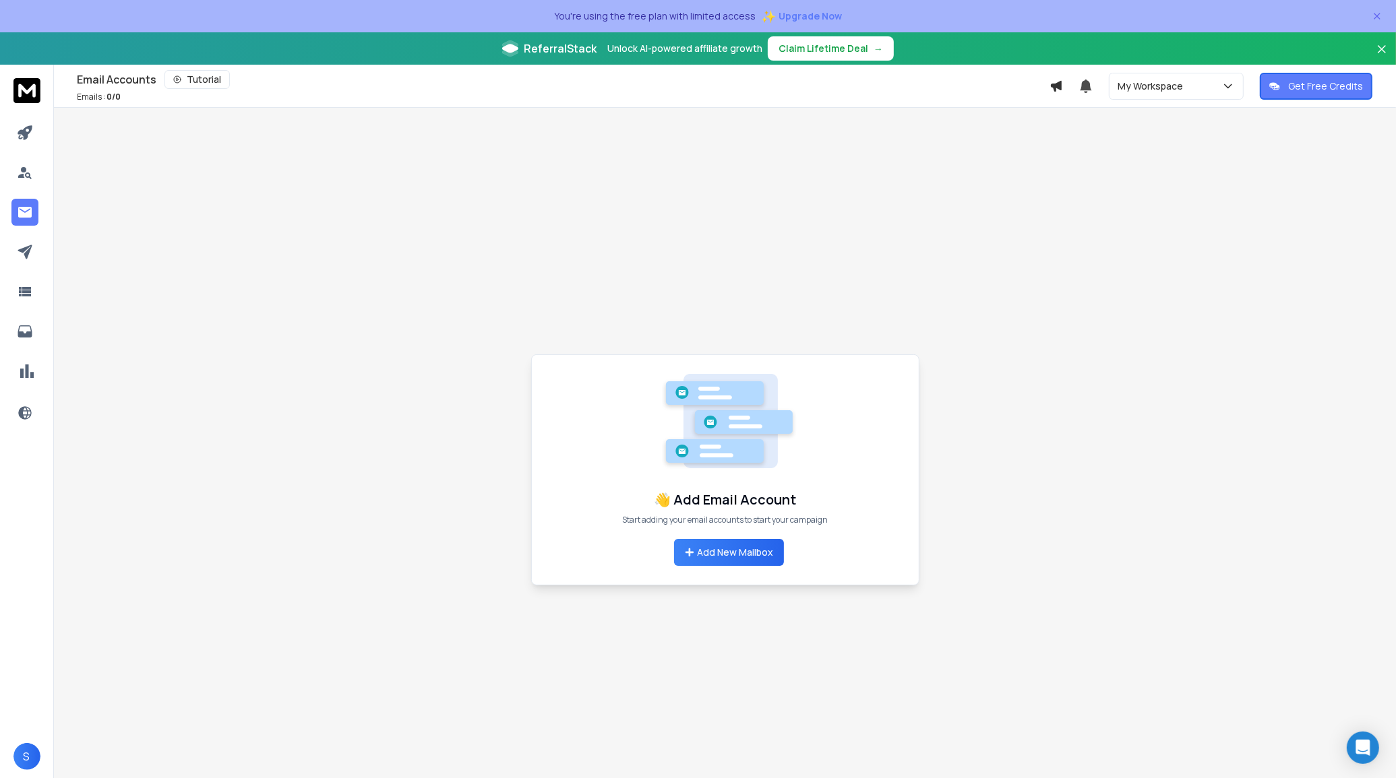
click at [749, 558] on button "Add New Mailbox" at bounding box center [729, 552] width 110 height 27
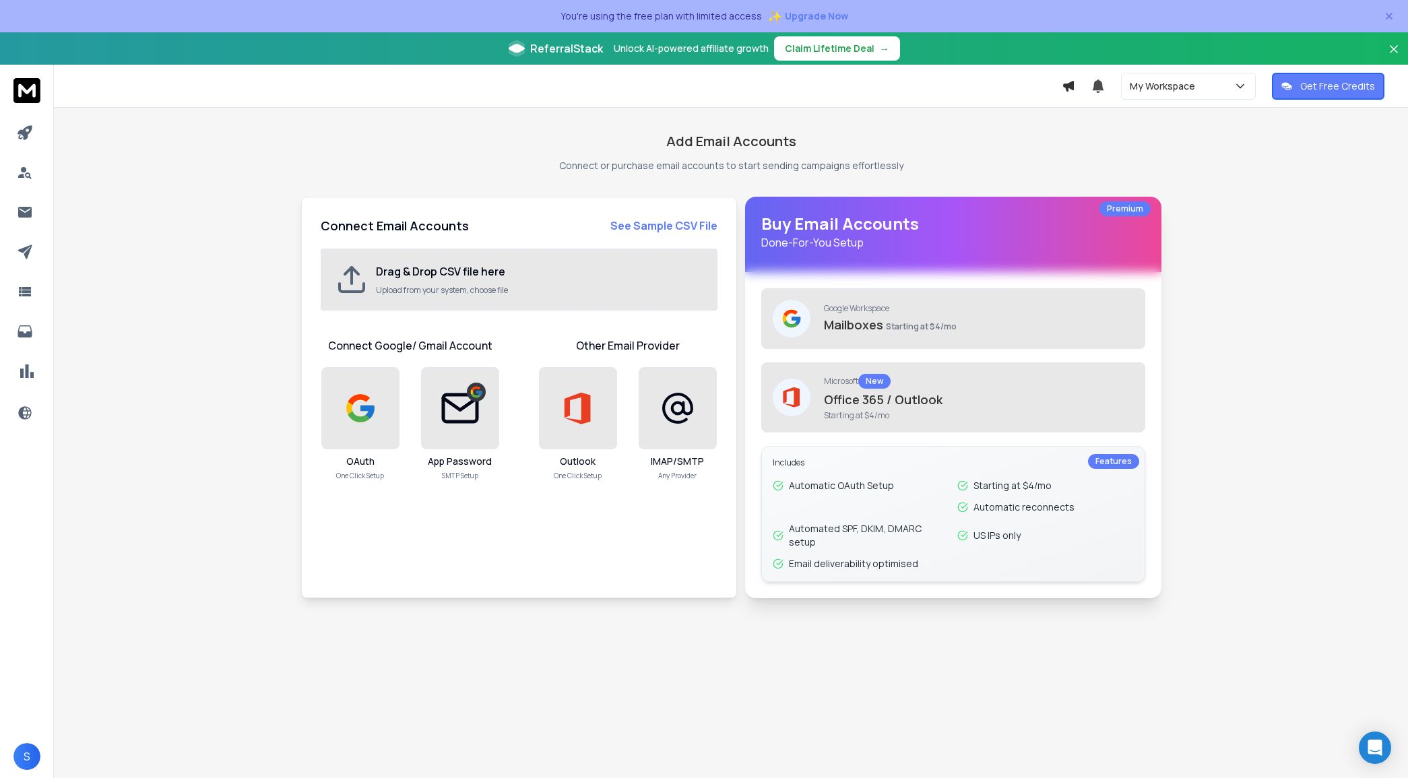
click at [368, 420] on icon at bounding box center [359, 416] width 22 height 11
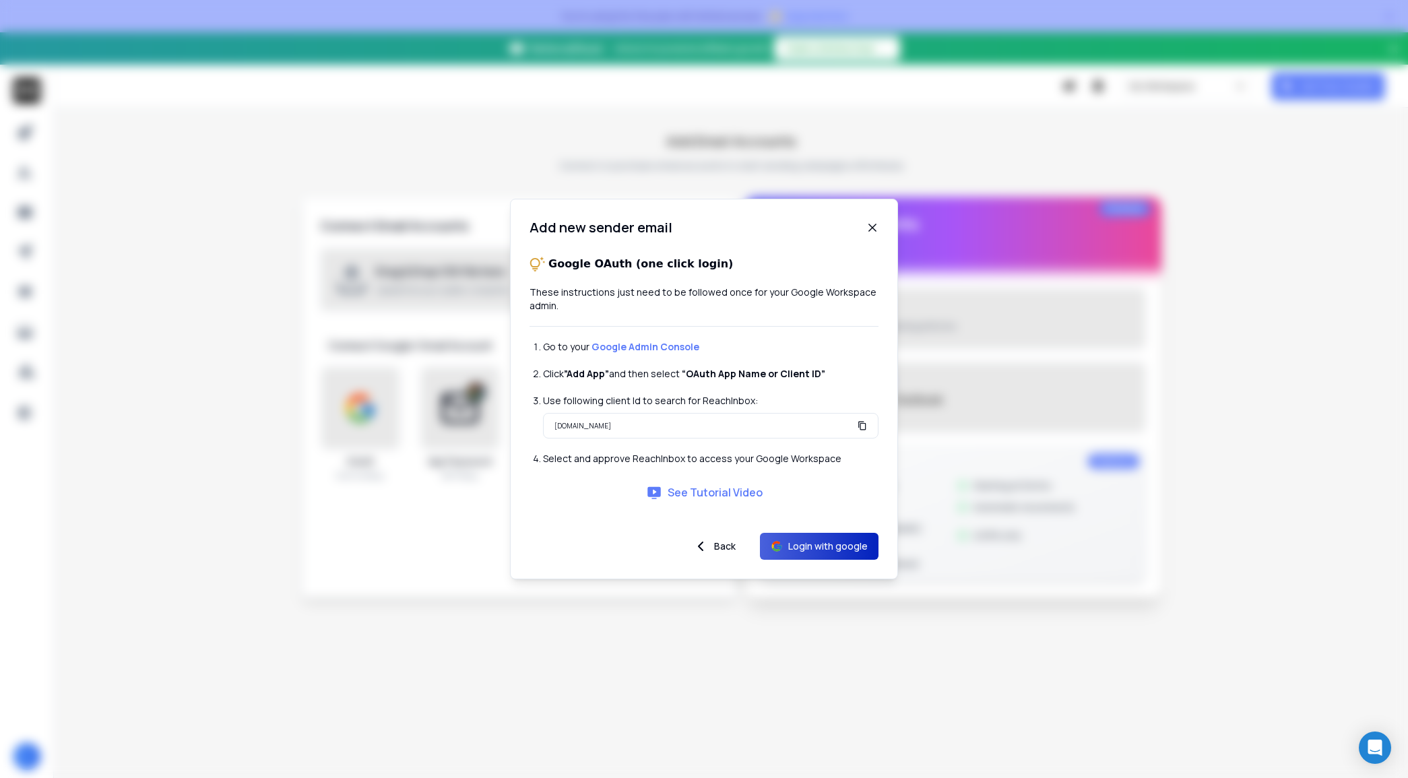
click at [814, 547] on button "Login with google" at bounding box center [819, 546] width 119 height 27
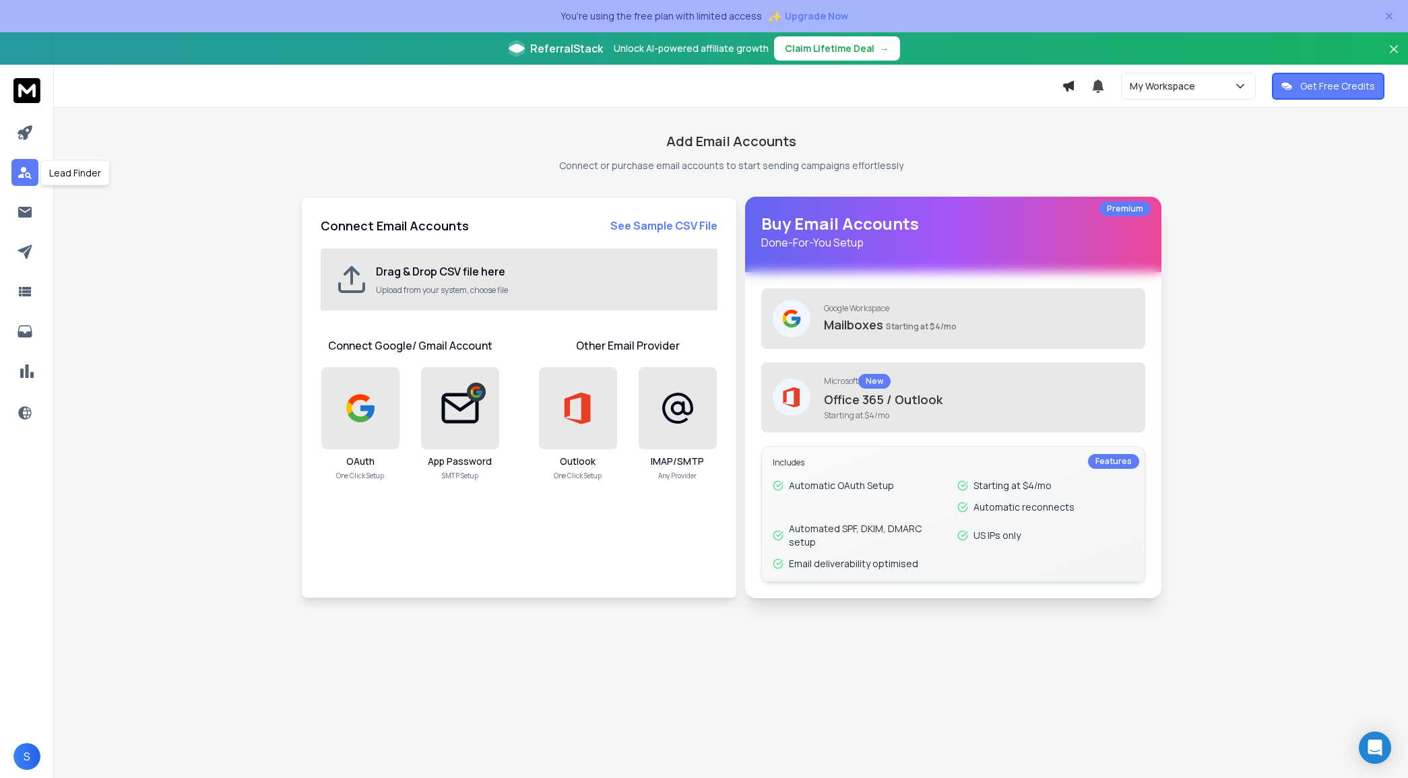
click at [22, 173] on icon at bounding box center [25, 172] width 16 height 16
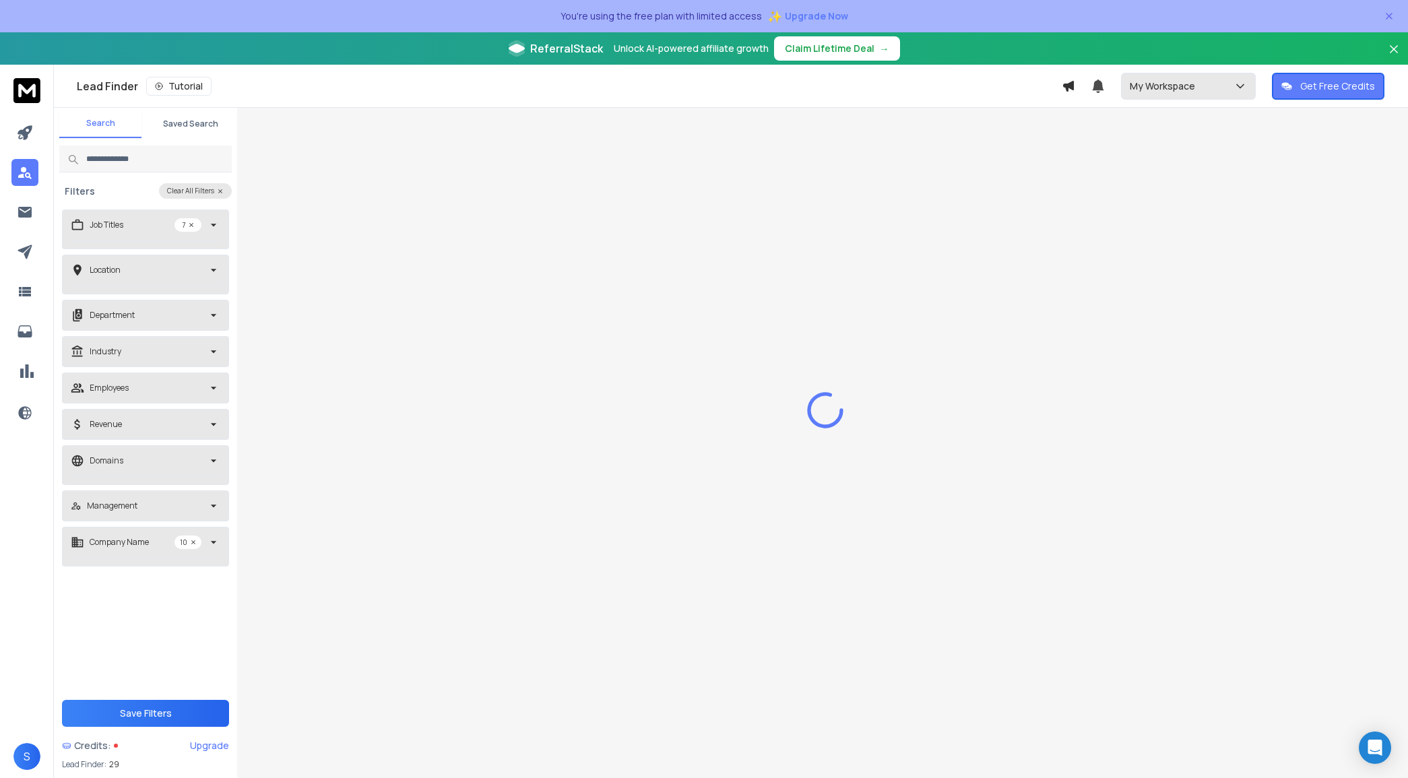
click at [1174, 89] on p "My Workspace" at bounding box center [1165, 86] width 71 height 13
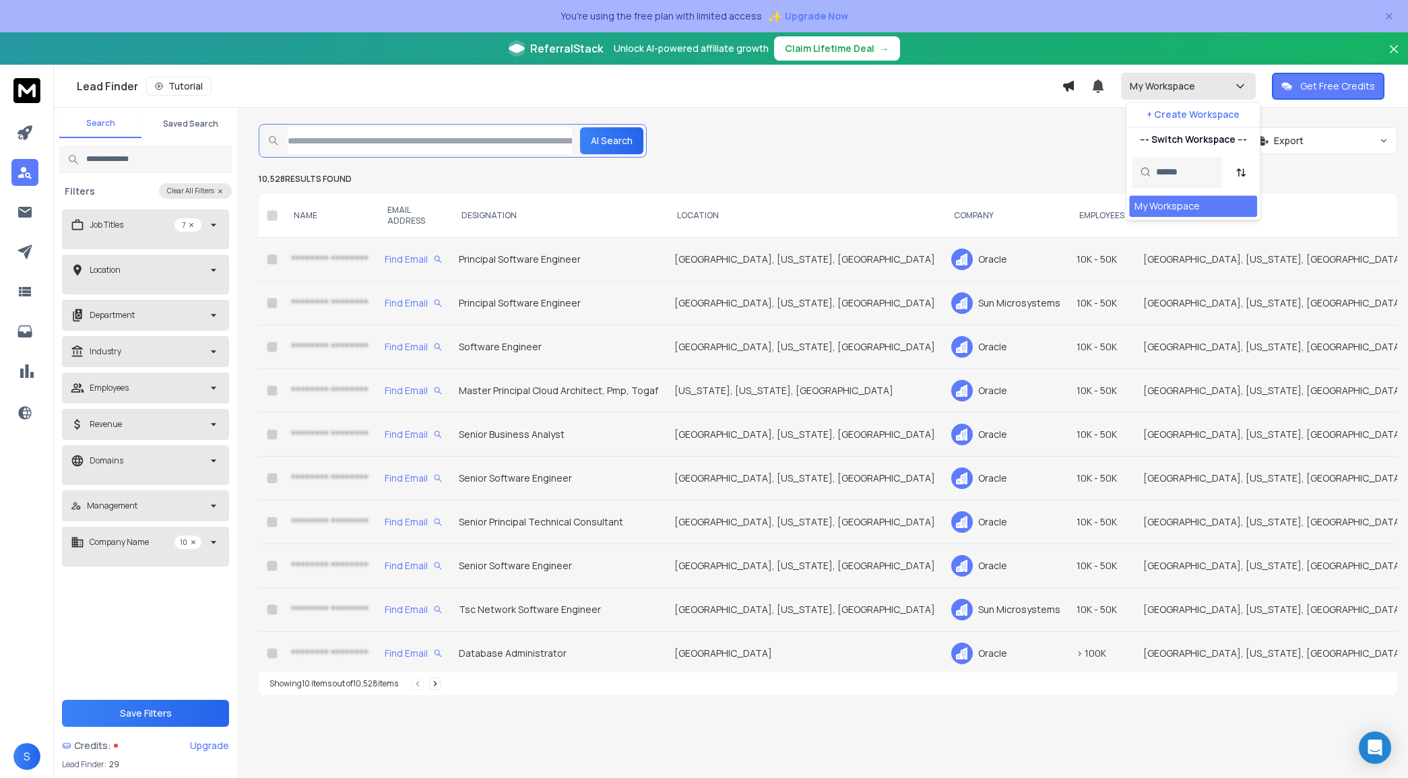
click at [1174, 89] on p "My Workspace" at bounding box center [1165, 86] width 71 height 13
click at [13, 759] on span "S" at bounding box center [26, 756] width 27 height 27
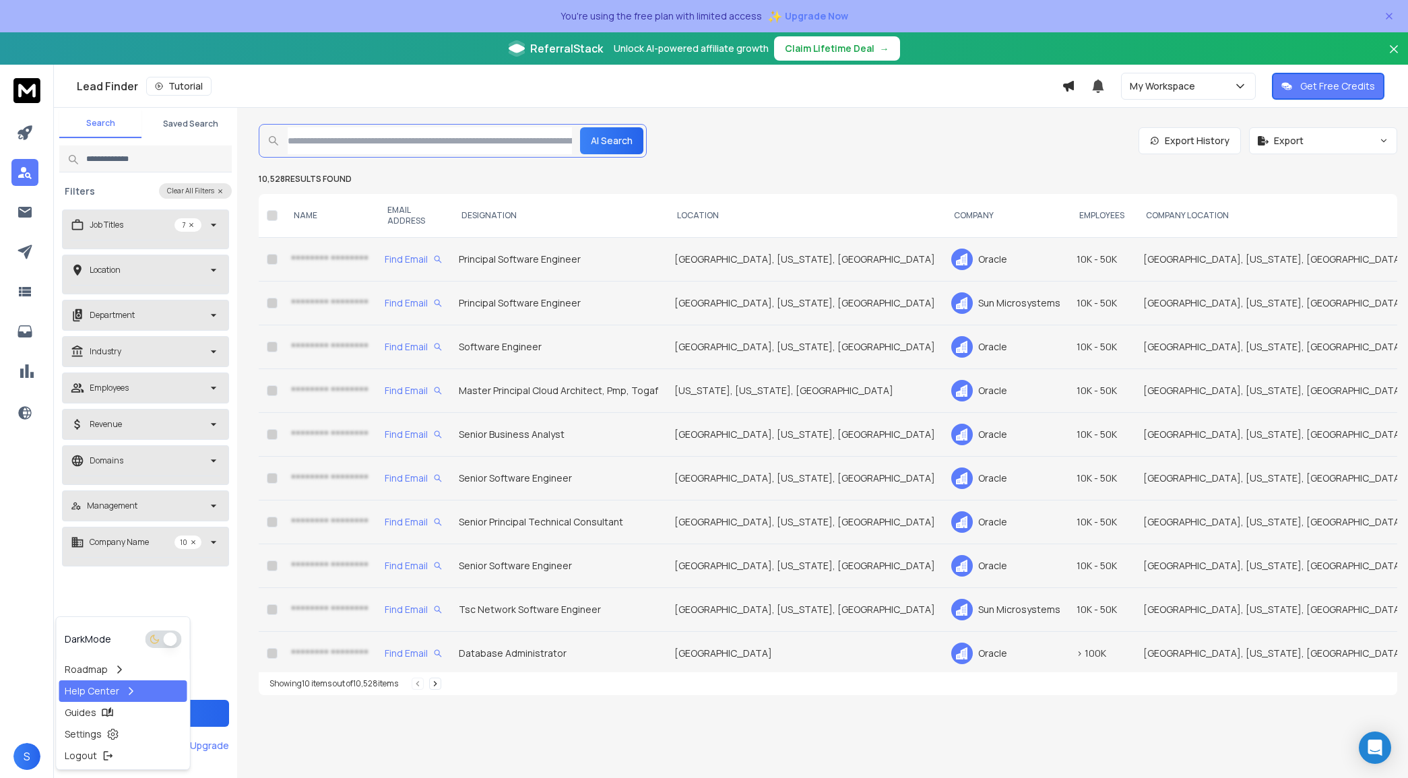
click at [125, 693] on icon at bounding box center [131, 691] width 13 height 13
click at [22, 418] on icon at bounding box center [25, 413] width 16 height 16
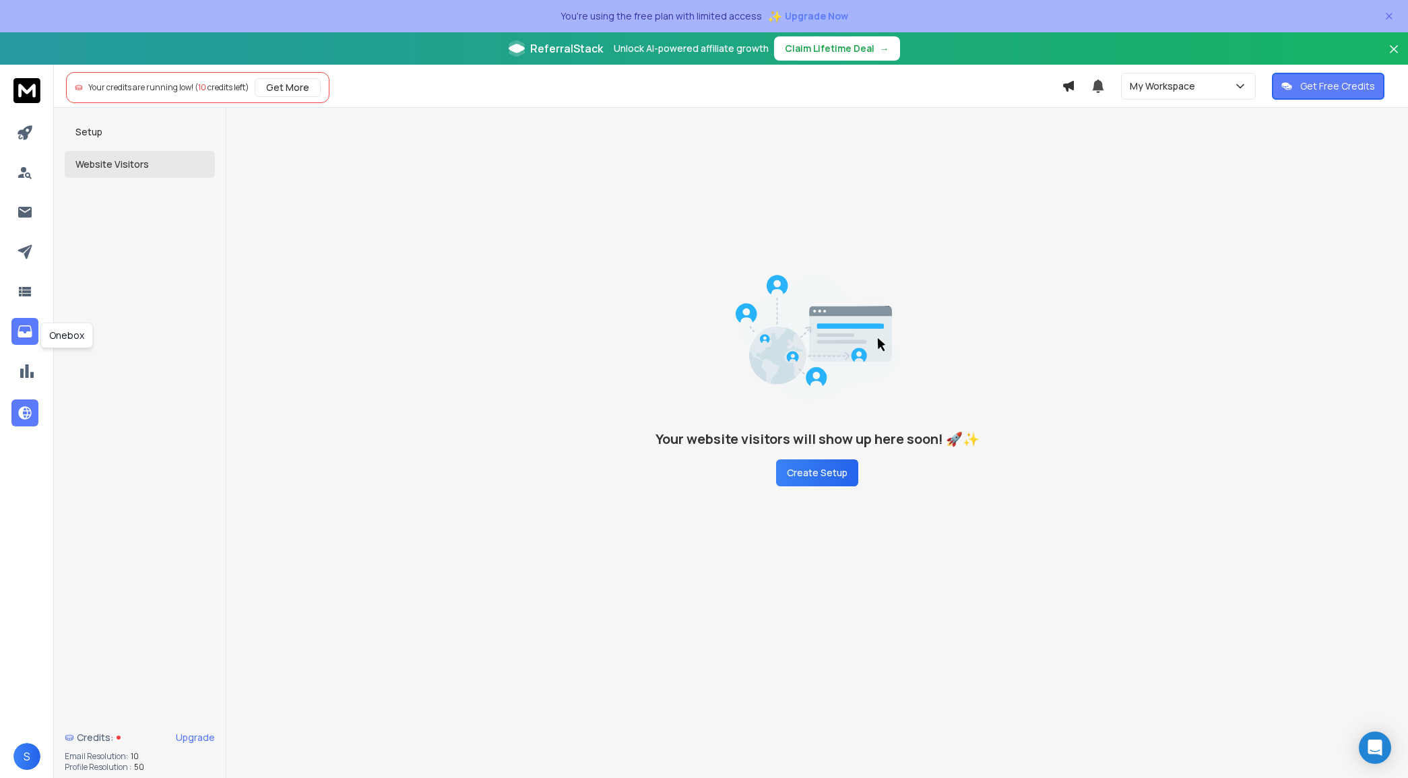
click at [19, 325] on link at bounding box center [24, 331] width 27 height 27
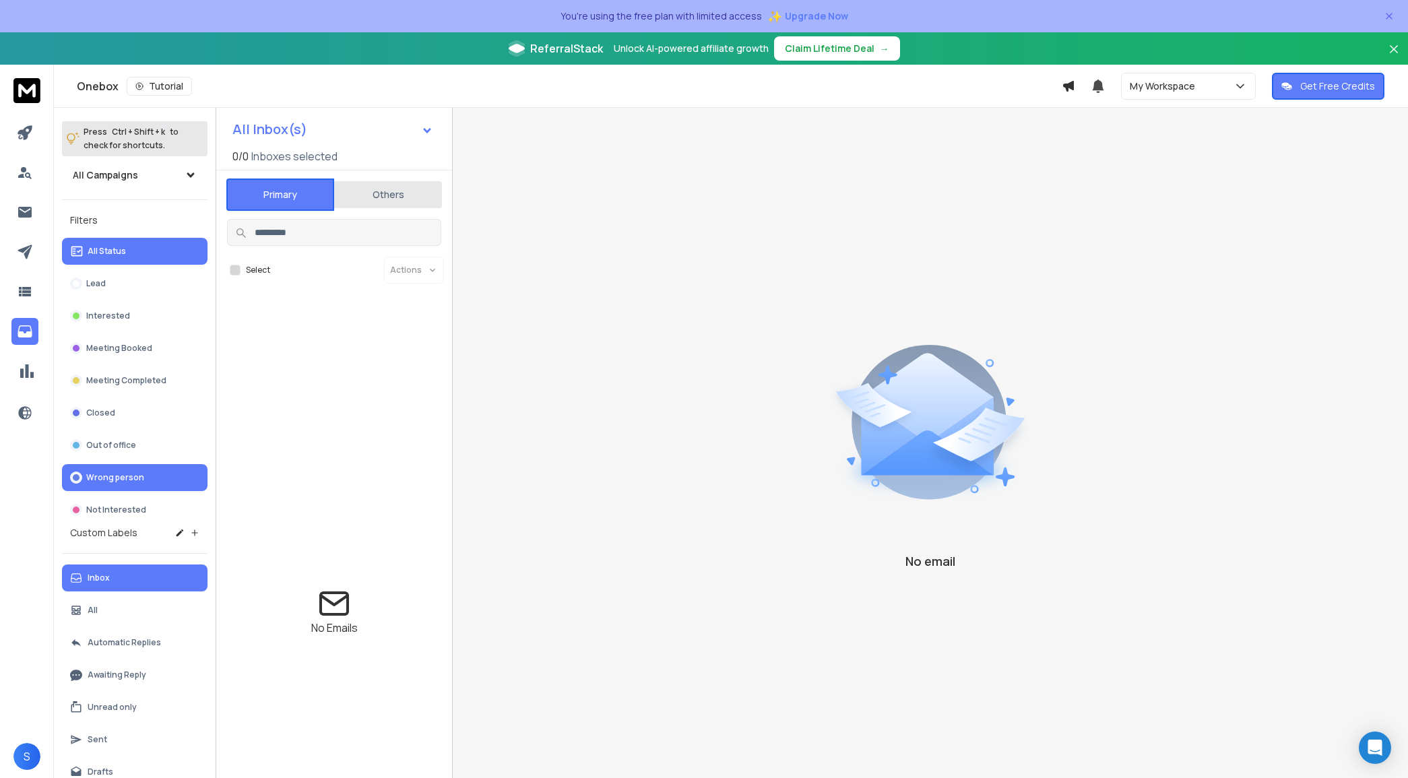
scroll to position [63, 0]
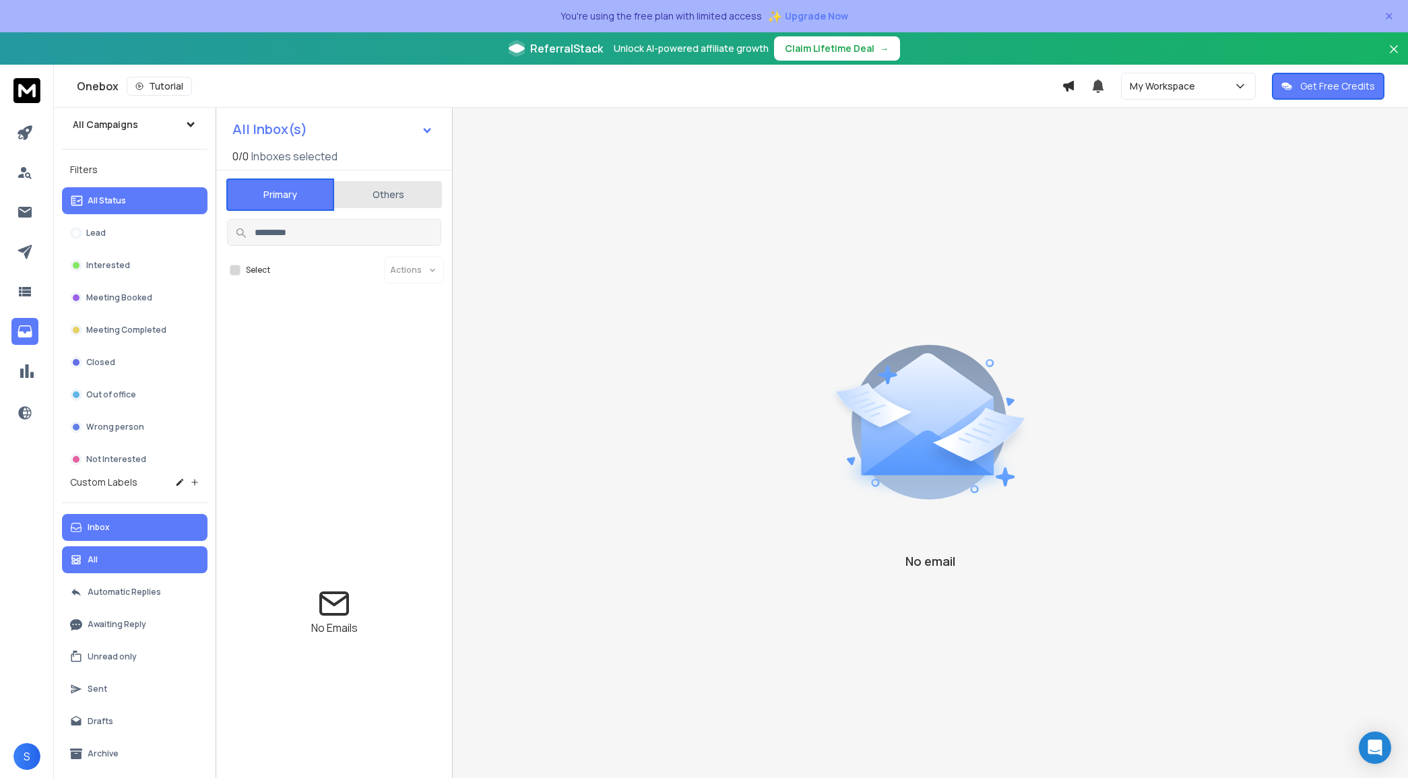
click at [102, 547] on button "All" at bounding box center [135, 560] width 146 height 27
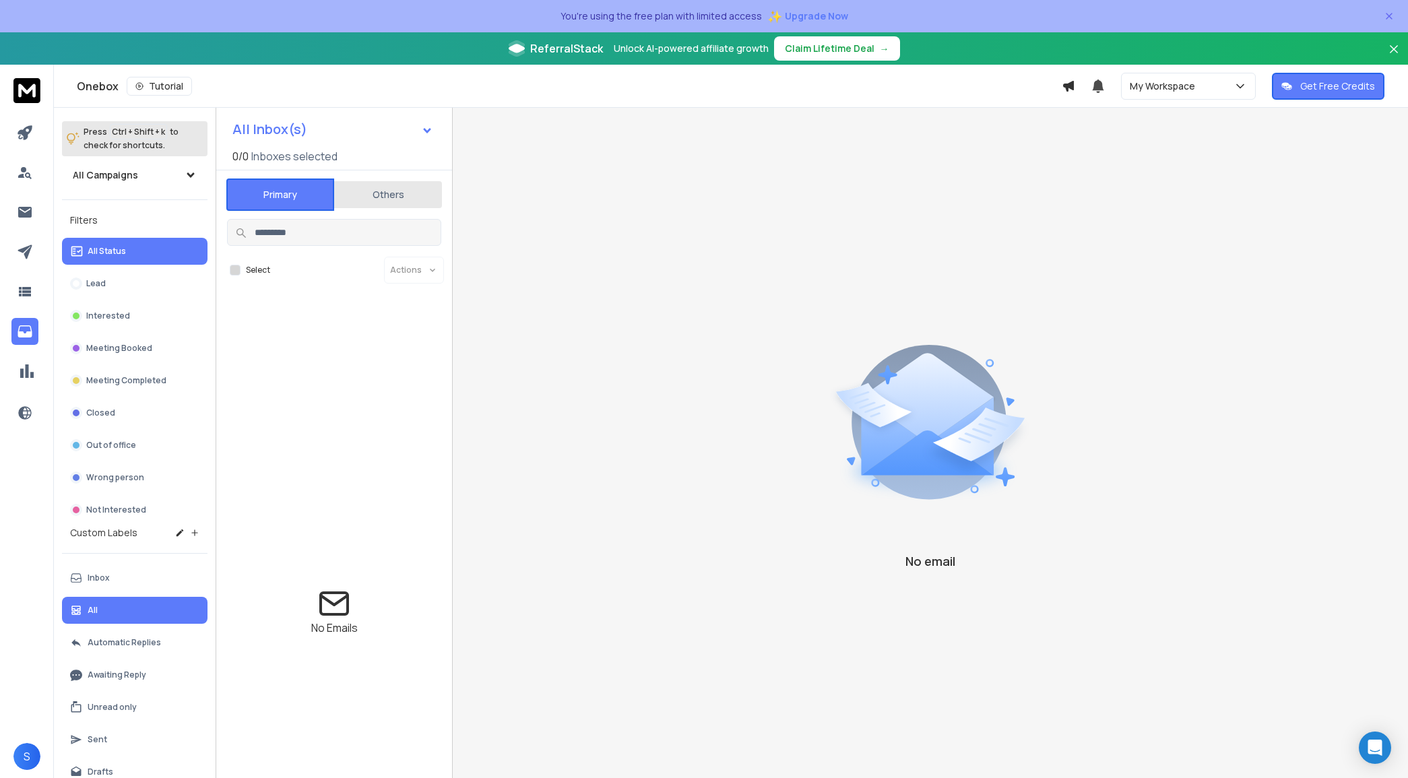
click at [113, 365] on div "All Status Lead Interested Meeting Booked Meeting Completed Closed Out of offic…" at bounding box center [135, 381] width 146 height 286
click at [117, 369] on button "Meeting Completed" at bounding box center [135, 380] width 146 height 27
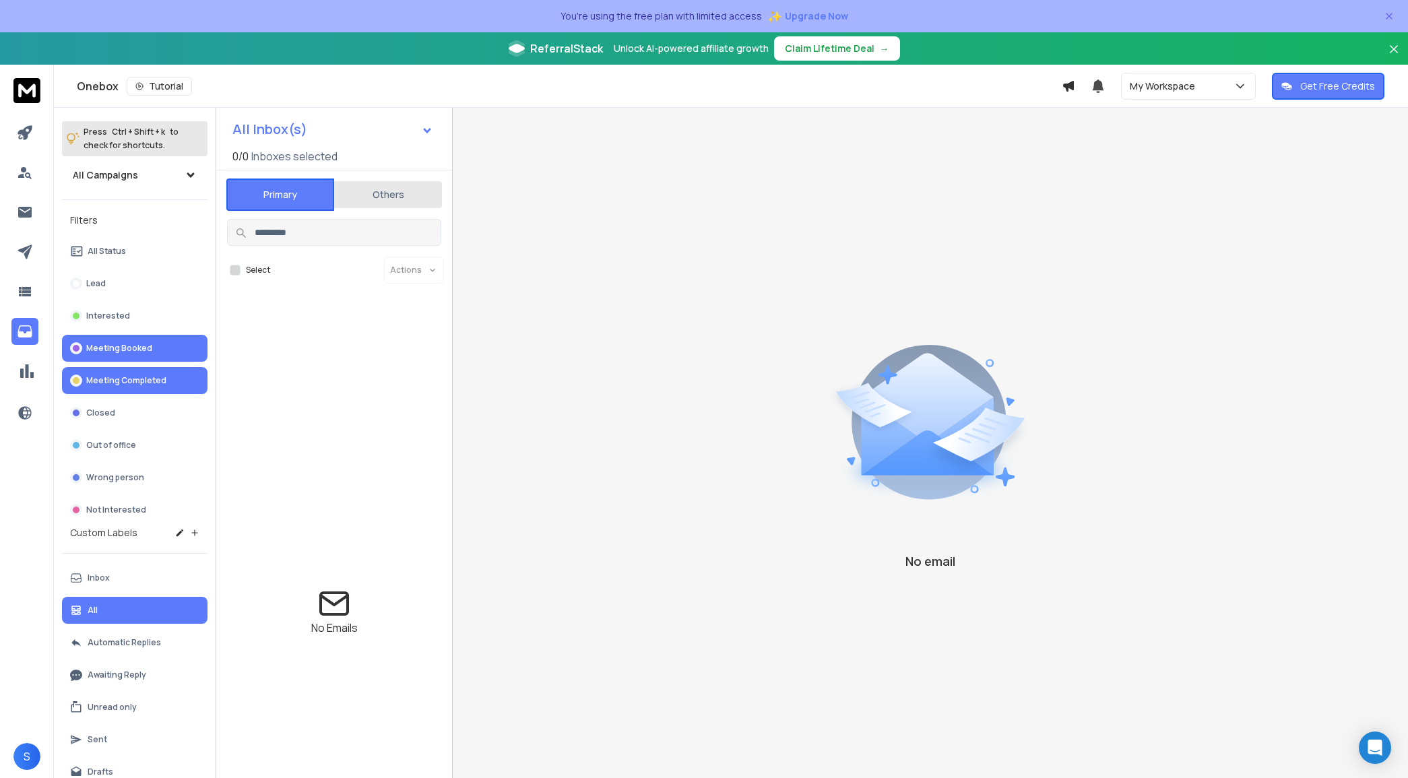
click at [118, 345] on p "Meeting Booked" at bounding box center [119, 348] width 66 height 11
click at [113, 321] on div "Interested" at bounding box center [100, 316] width 60 height 12
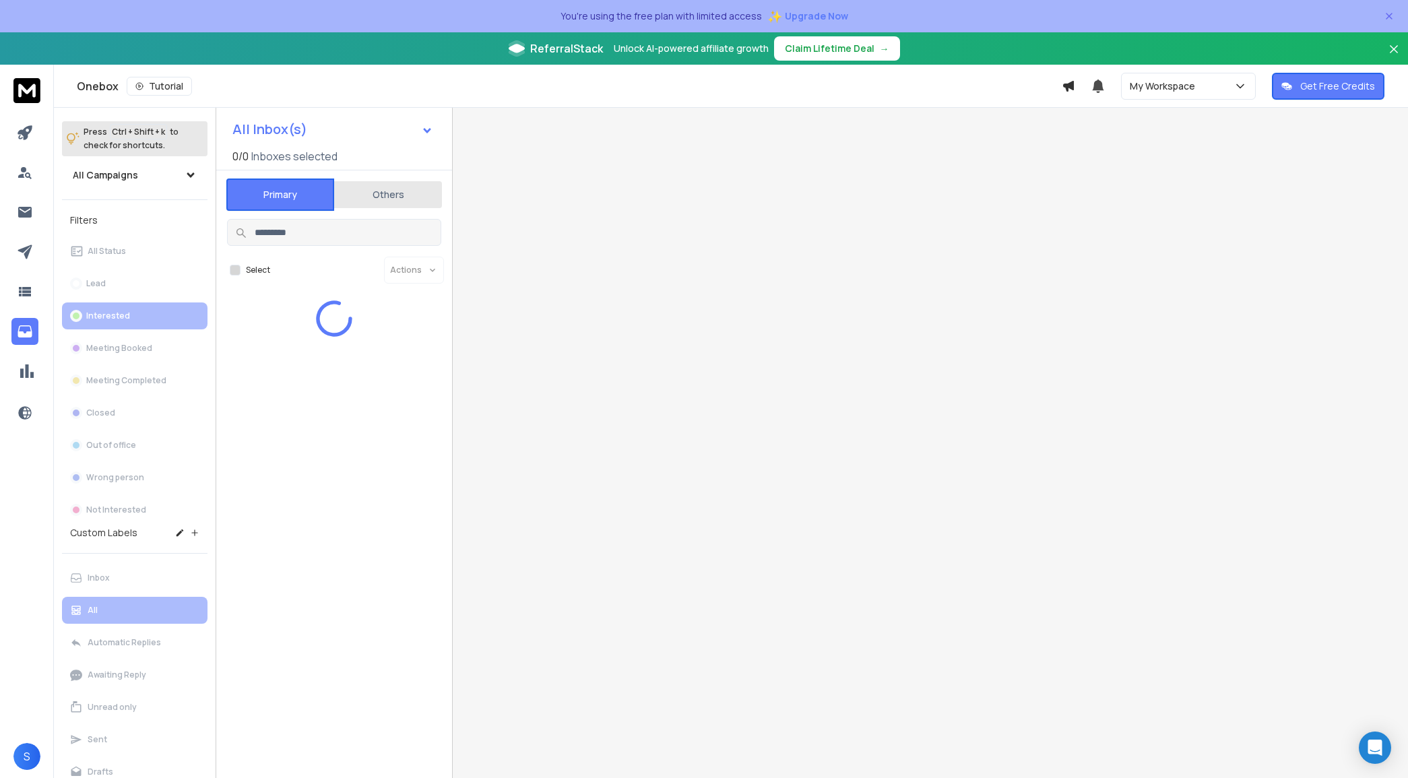
click at [104, 277] on div "All Status Lead Interested Meeting Booked Meeting Completed Closed Out of offic…" at bounding box center [135, 381] width 146 height 286
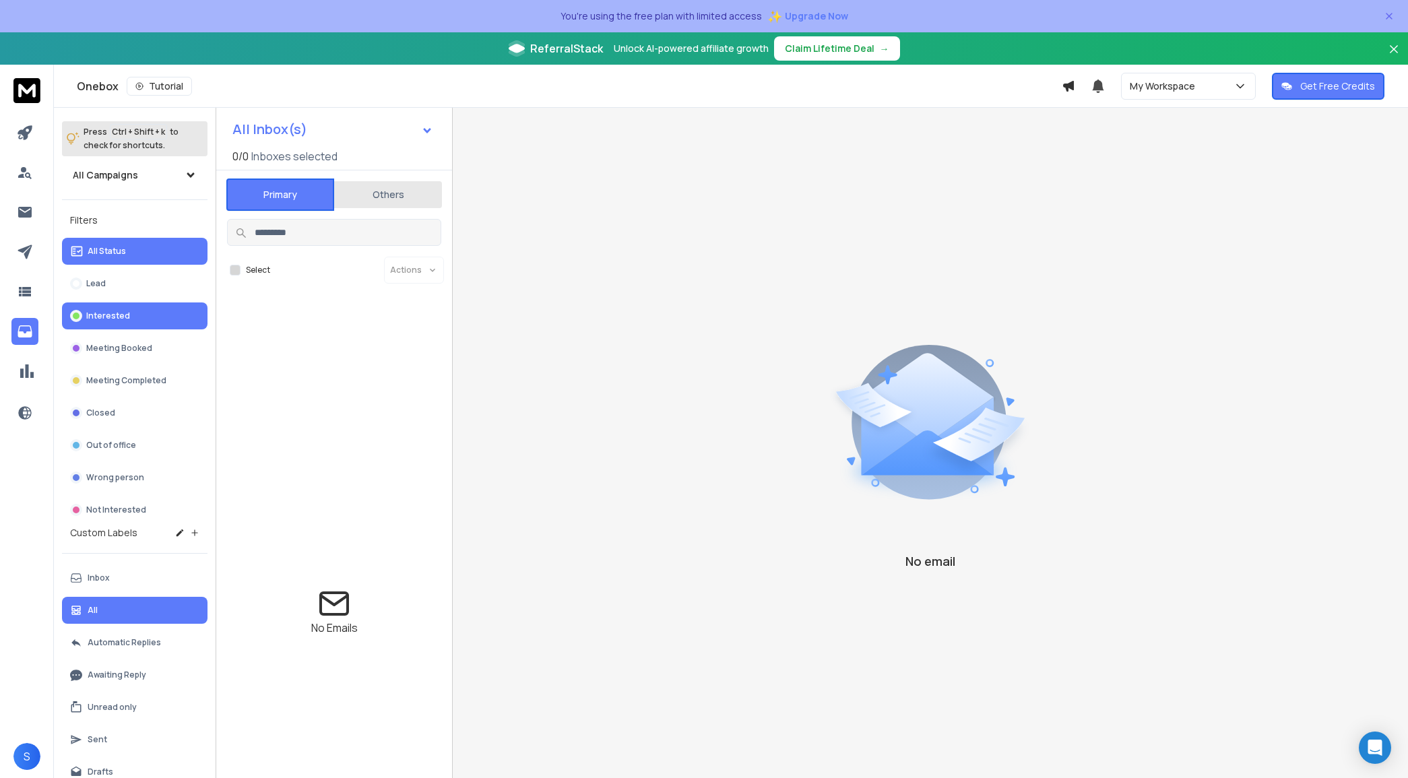
click at [103, 253] on p "All Status" at bounding box center [107, 251] width 38 height 11
click at [179, 174] on button "All Campaigns" at bounding box center [135, 175] width 146 height 27
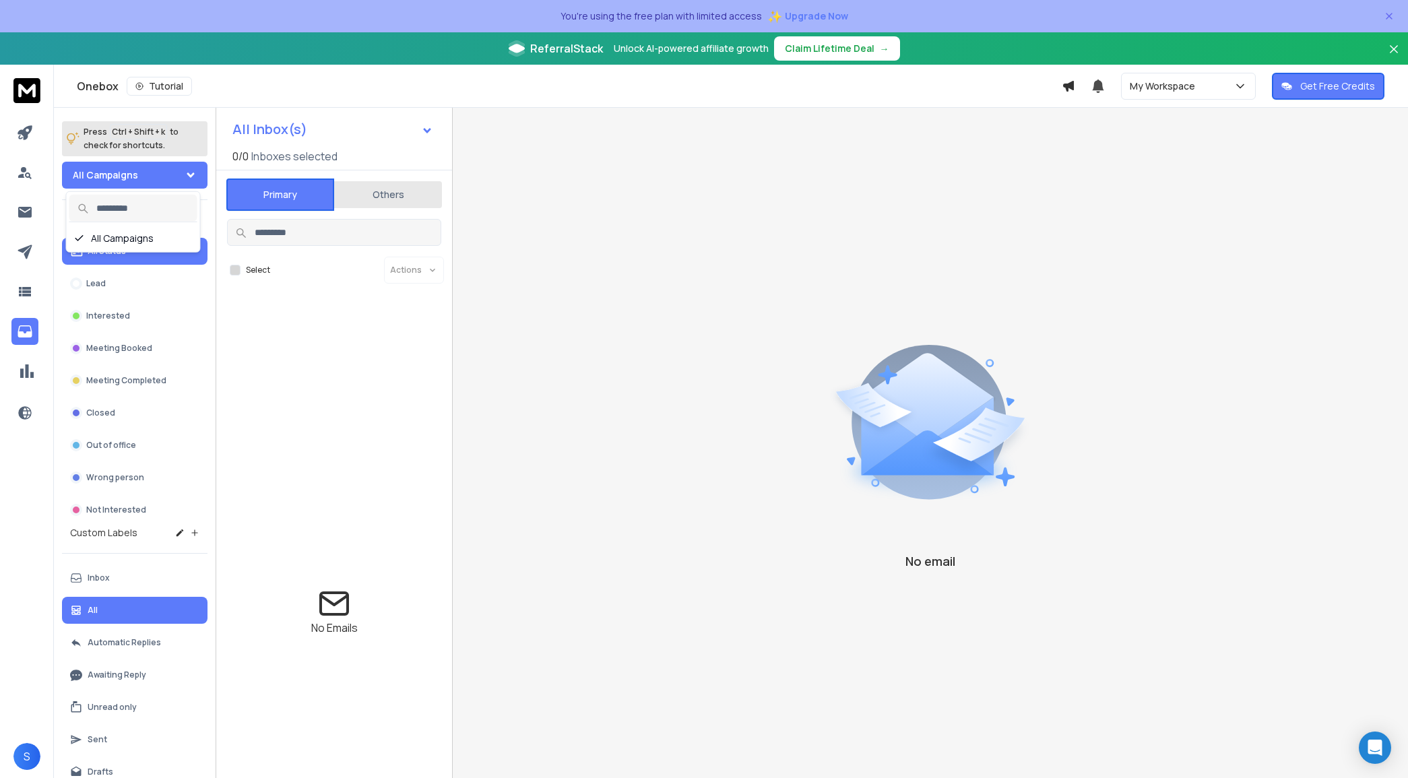
click at [179, 175] on button "All Campaigns" at bounding box center [135, 175] width 146 height 27
click at [17, 220] on icon at bounding box center [25, 212] width 16 height 16
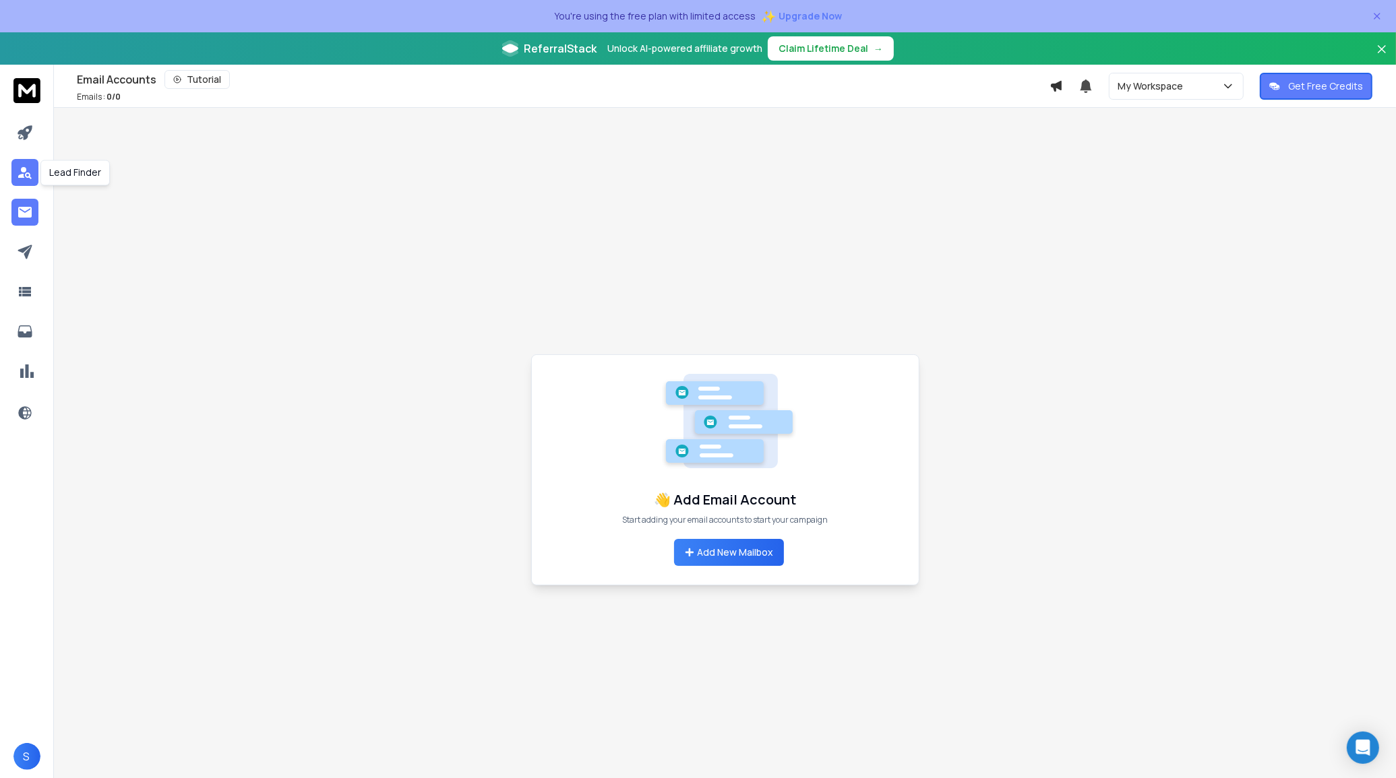
click at [25, 174] on icon at bounding box center [24, 176] width 13 height 7
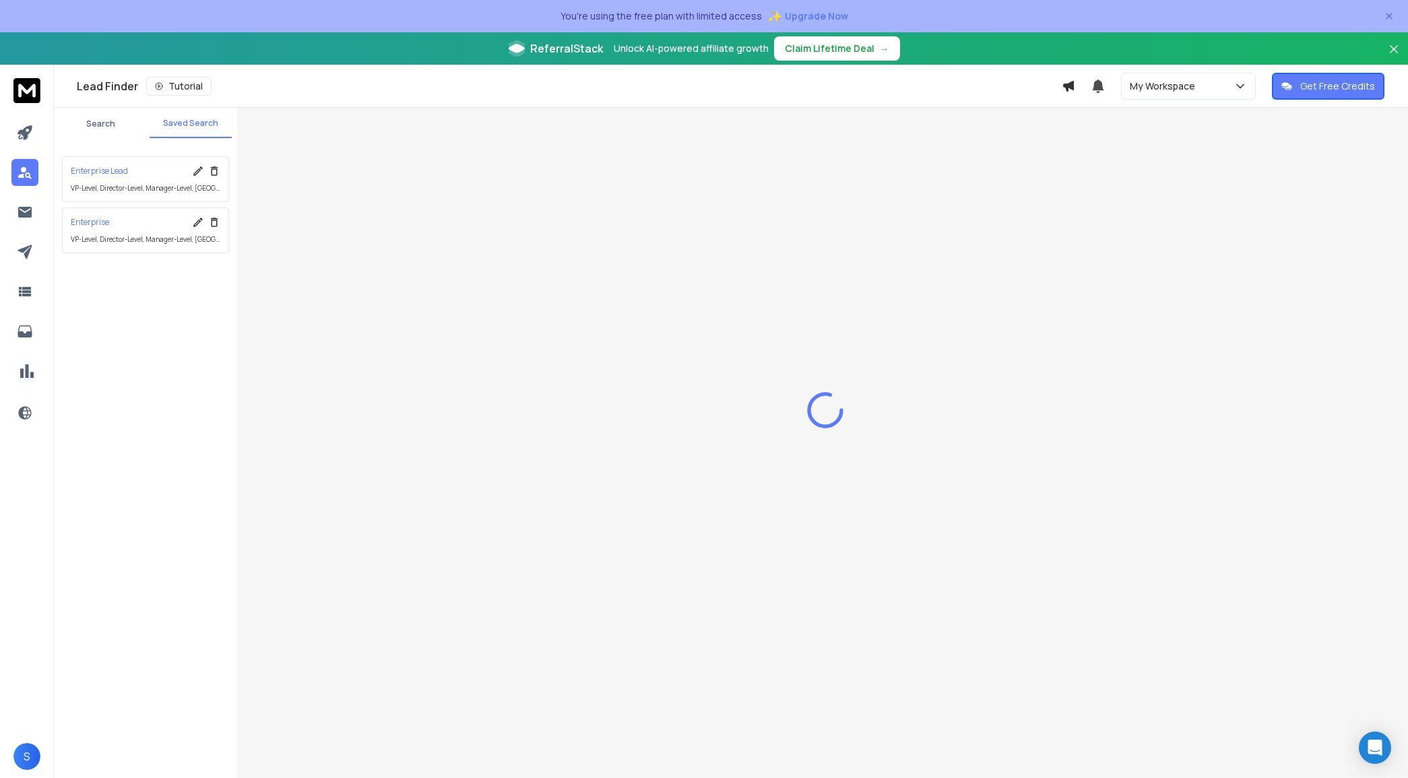
click at [173, 118] on button "Saved Search" at bounding box center [191, 124] width 82 height 28
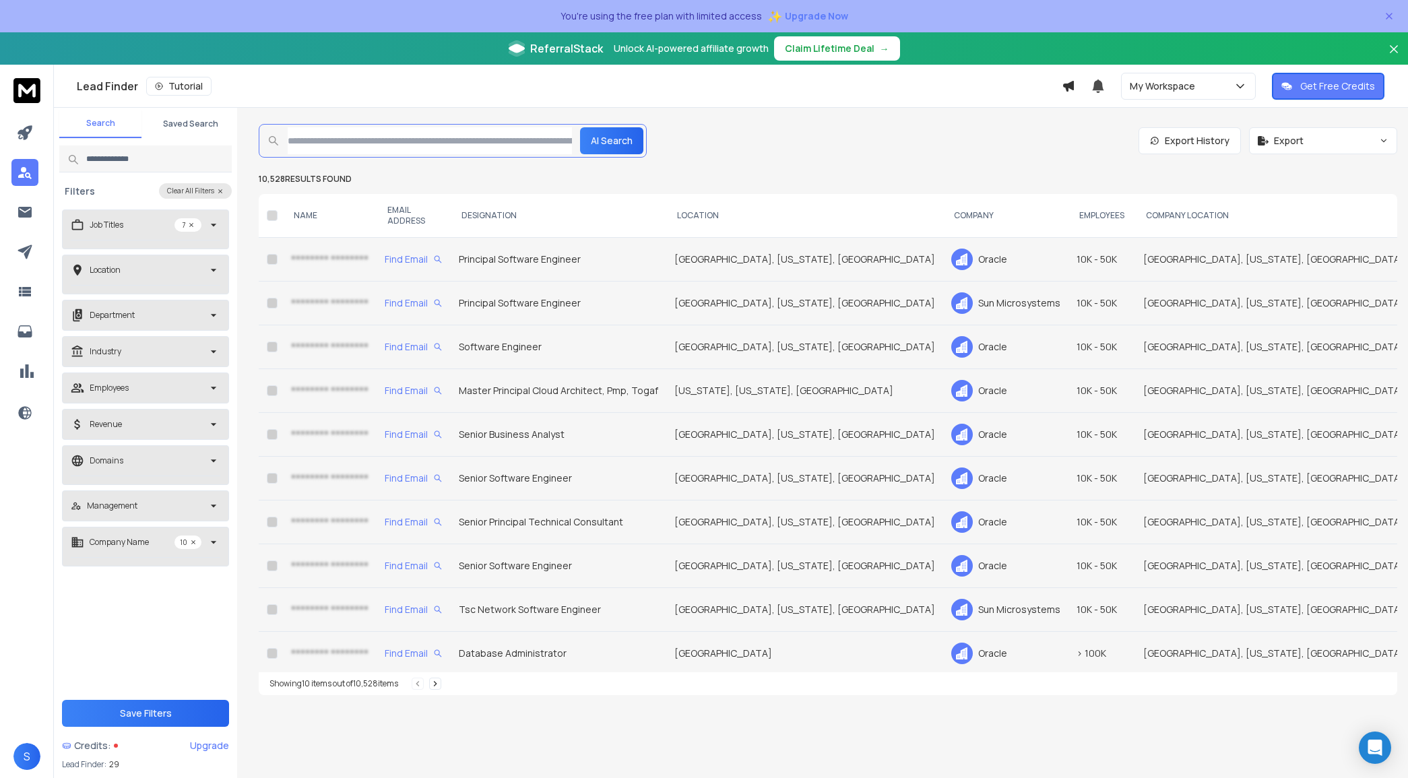
click at [126, 123] on button "Search" at bounding box center [100, 124] width 82 height 28
click at [211, 544] on icon at bounding box center [213, 542] width 5 height 3
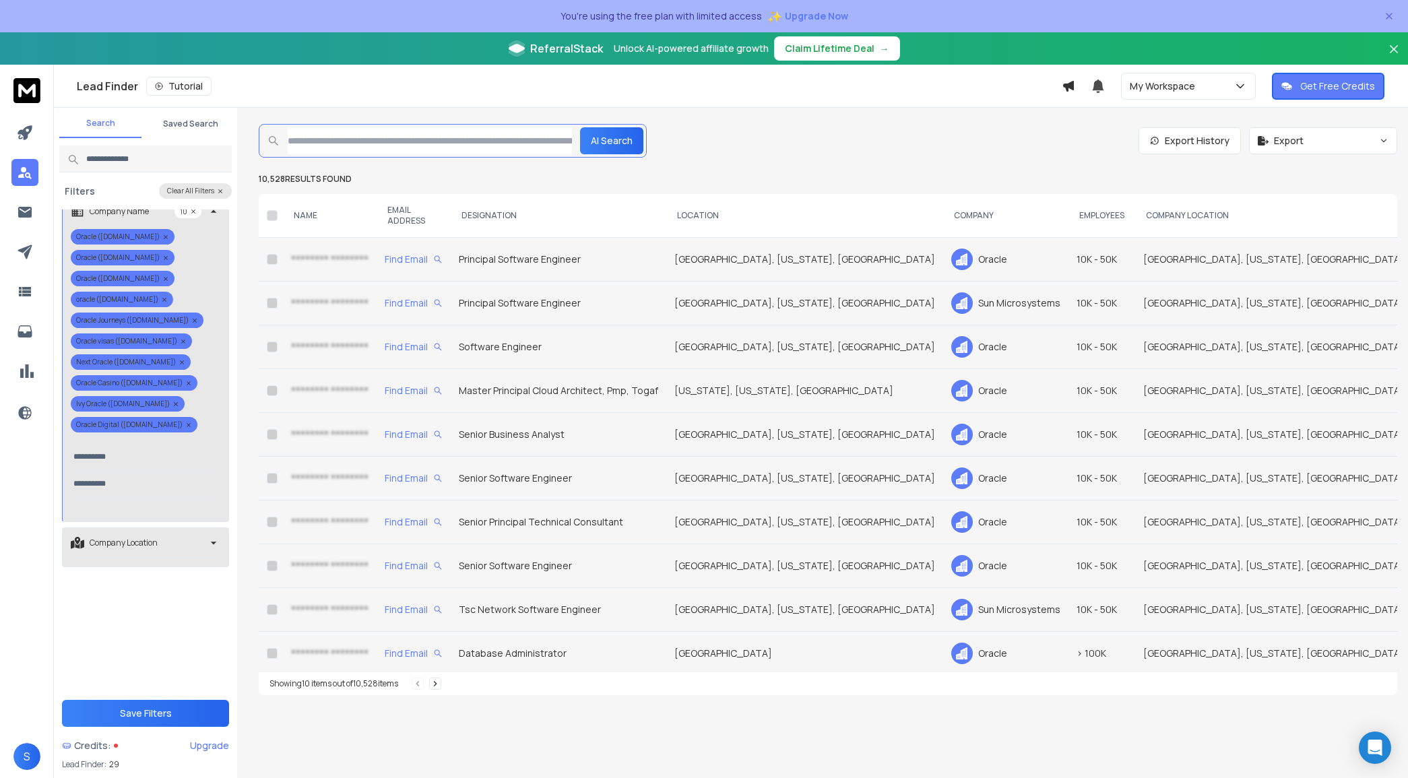
click at [211, 544] on icon at bounding box center [213, 542] width 13 height 13
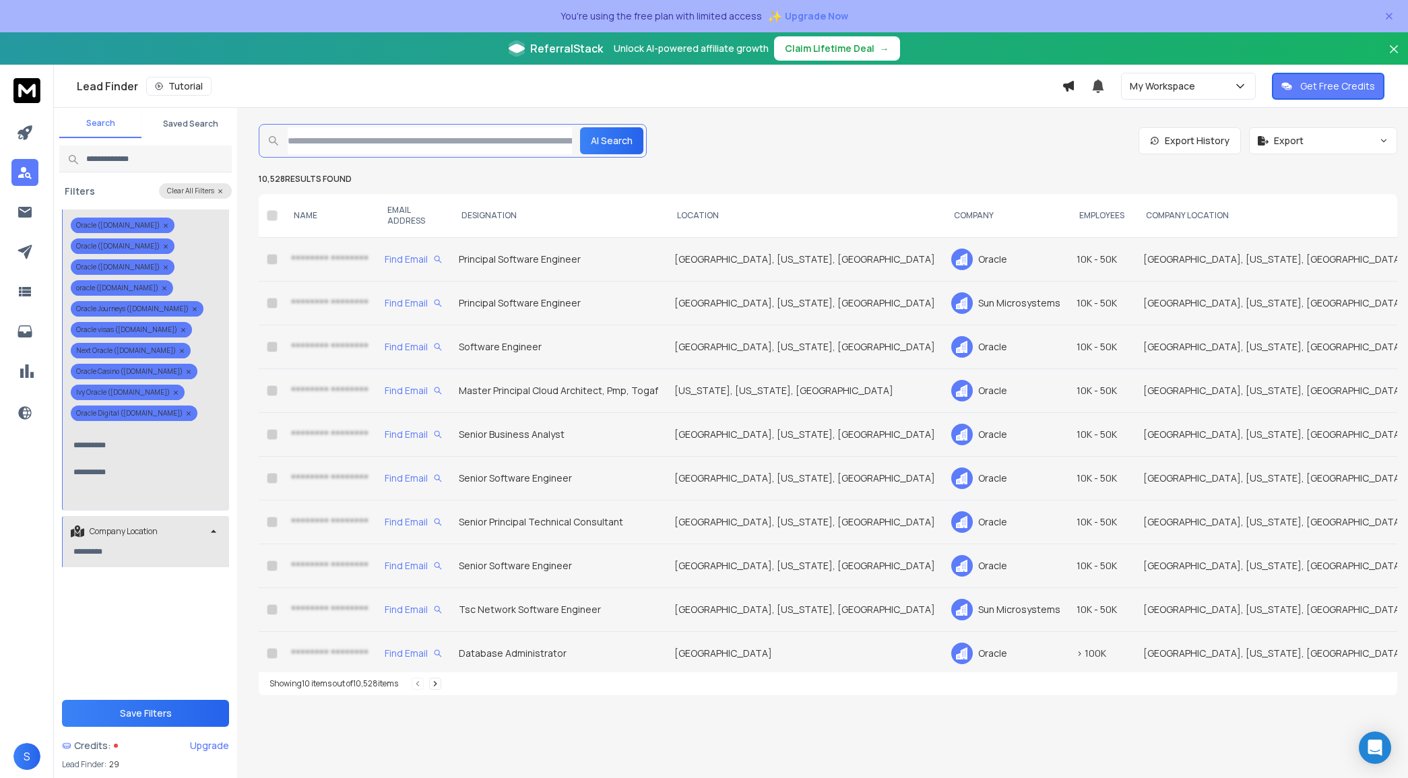
scroll to position [408, 0]
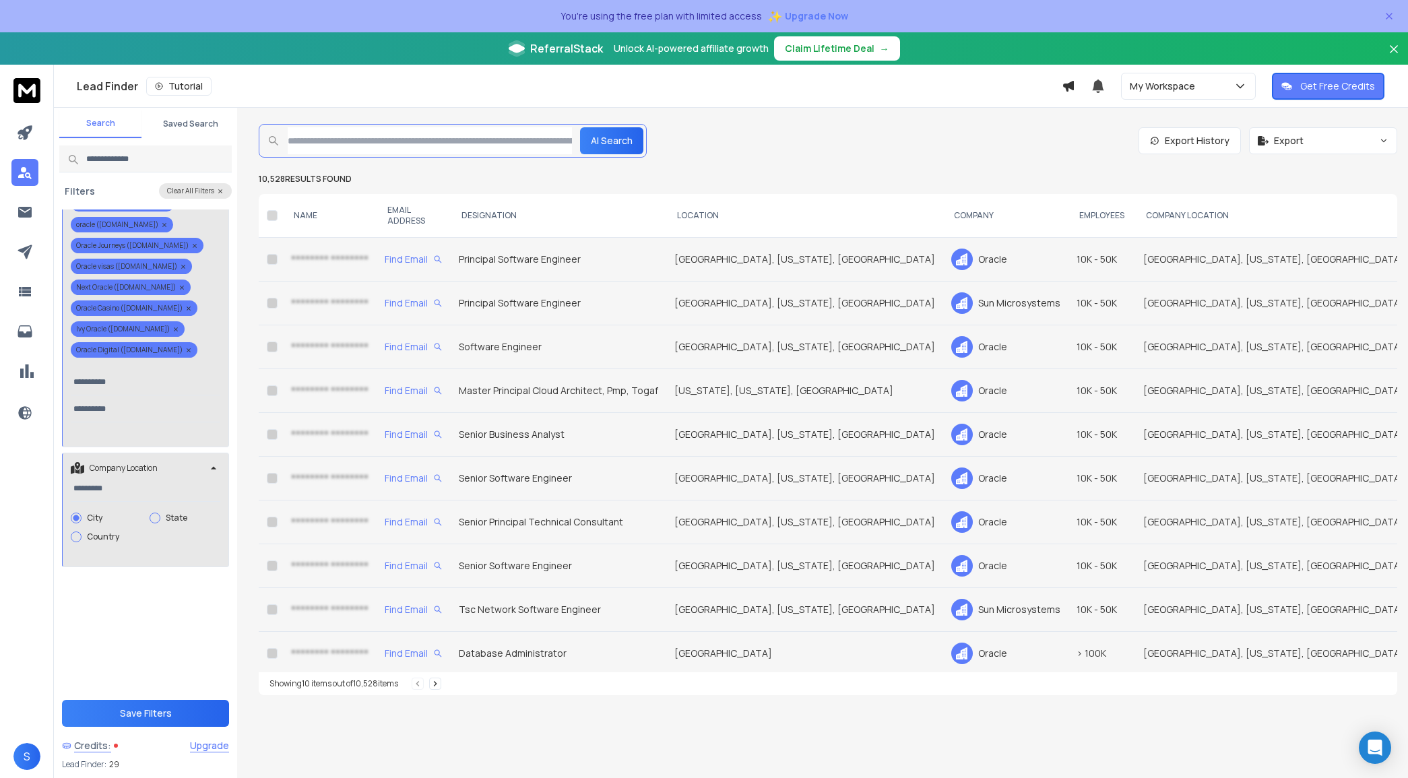
click at [208, 752] on div "Upgrade" at bounding box center [209, 745] width 39 height 13
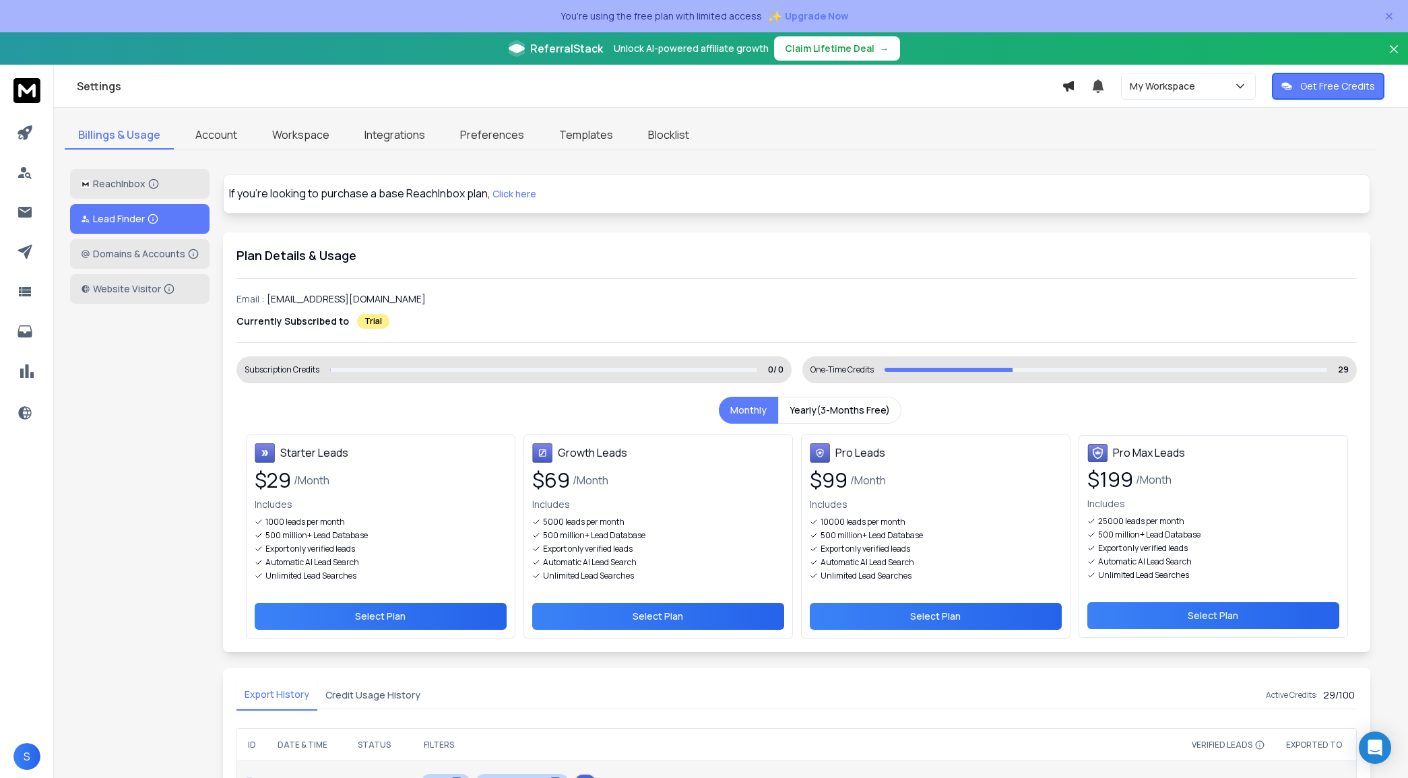
click at [408, 615] on button "Select Plan" at bounding box center [381, 616] width 252 height 27
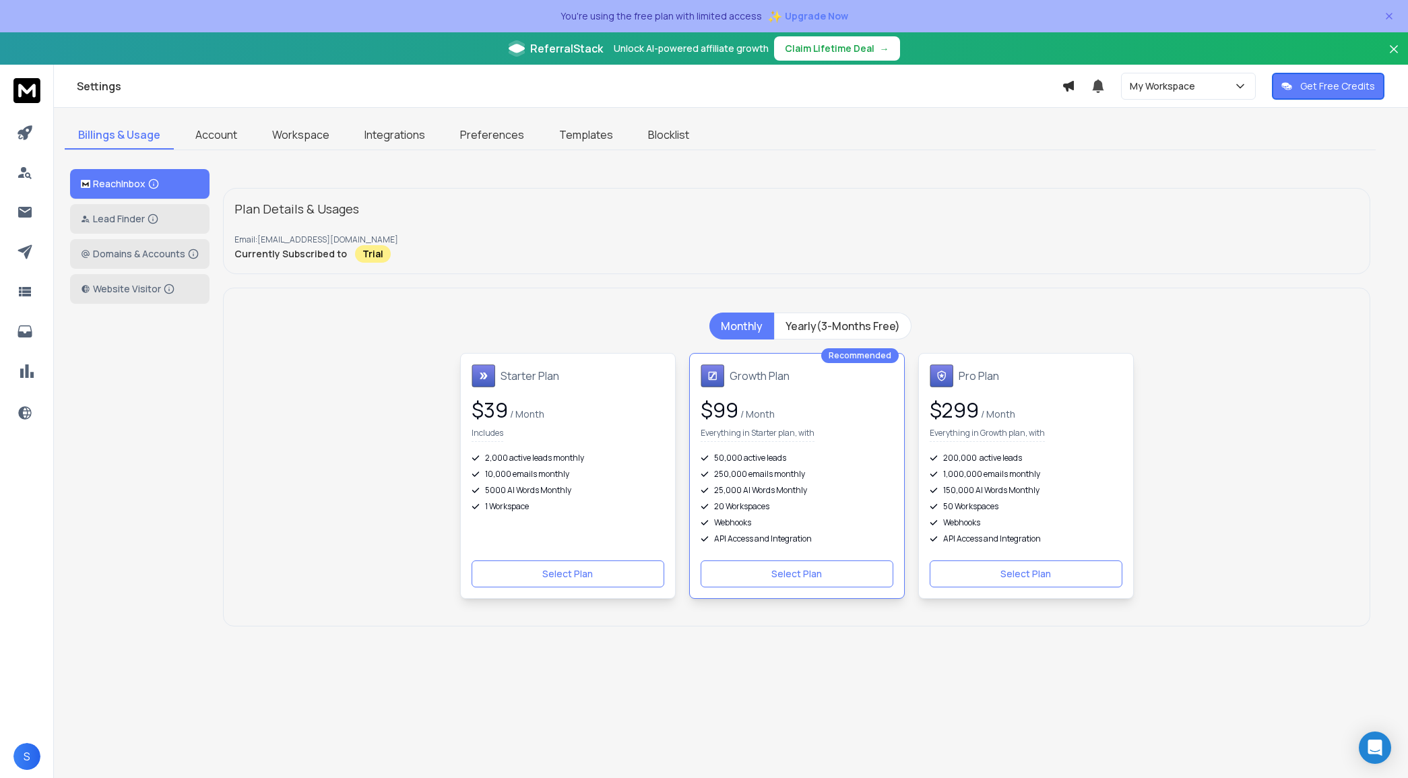
click at [31, 187] on div at bounding box center [26, 175] width 31 height 32
click at [29, 177] on icon at bounding box center [24, 176] width 13 height 7
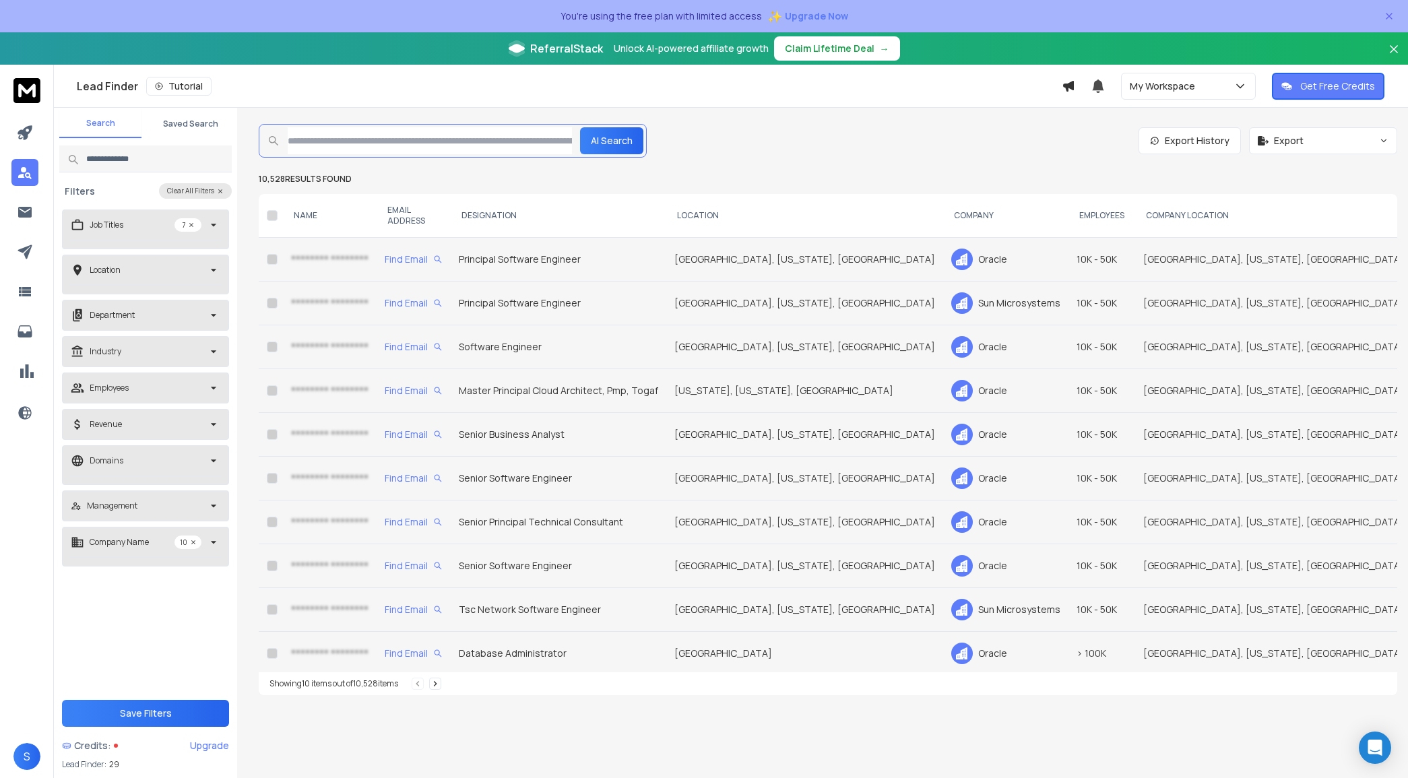
click at [207, 224] on icon at bounding box center [213, 224] width 13 height 13
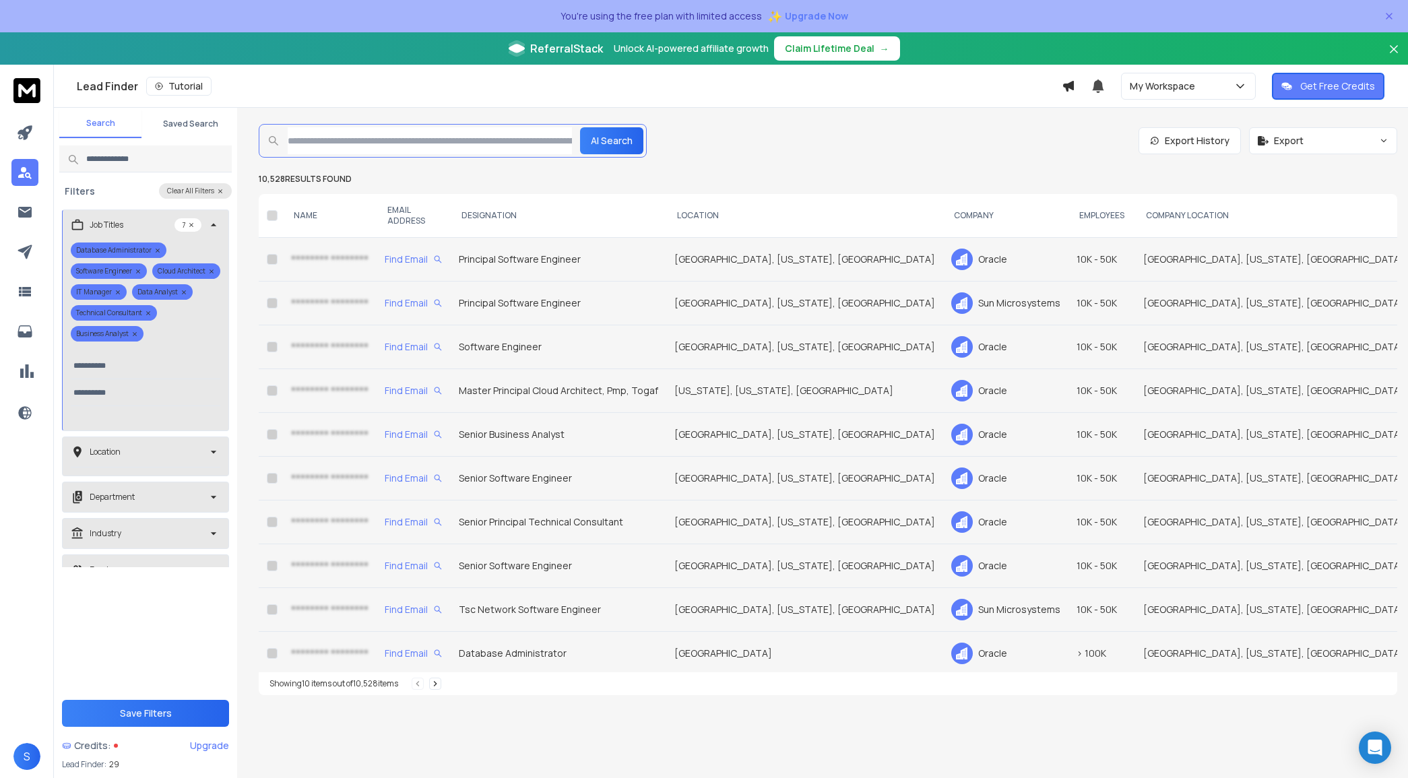
click at [157, 251] on icon at bounding box center [158, 251] width 4 height 4
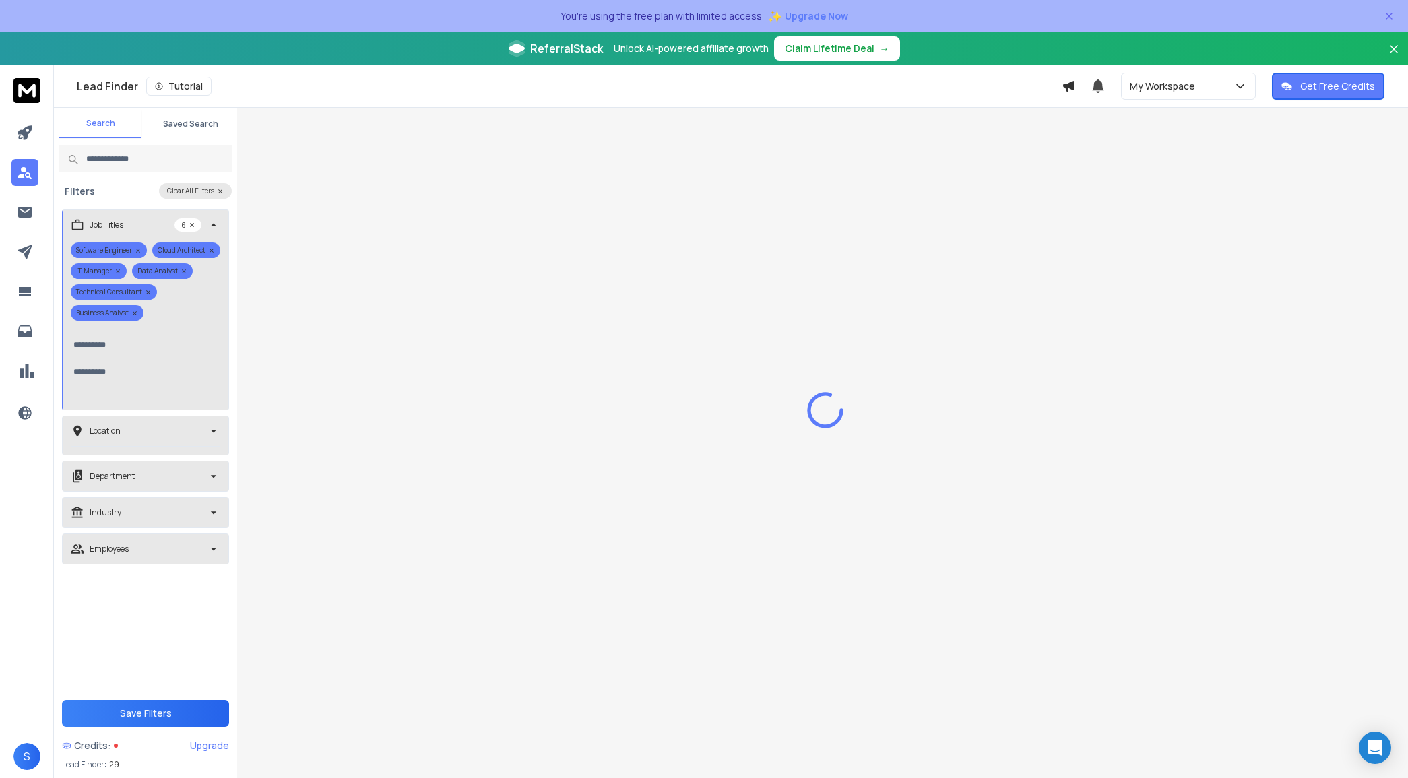
click at [142, 250] on icon at bounding box center [138, 250] width 7 height 7
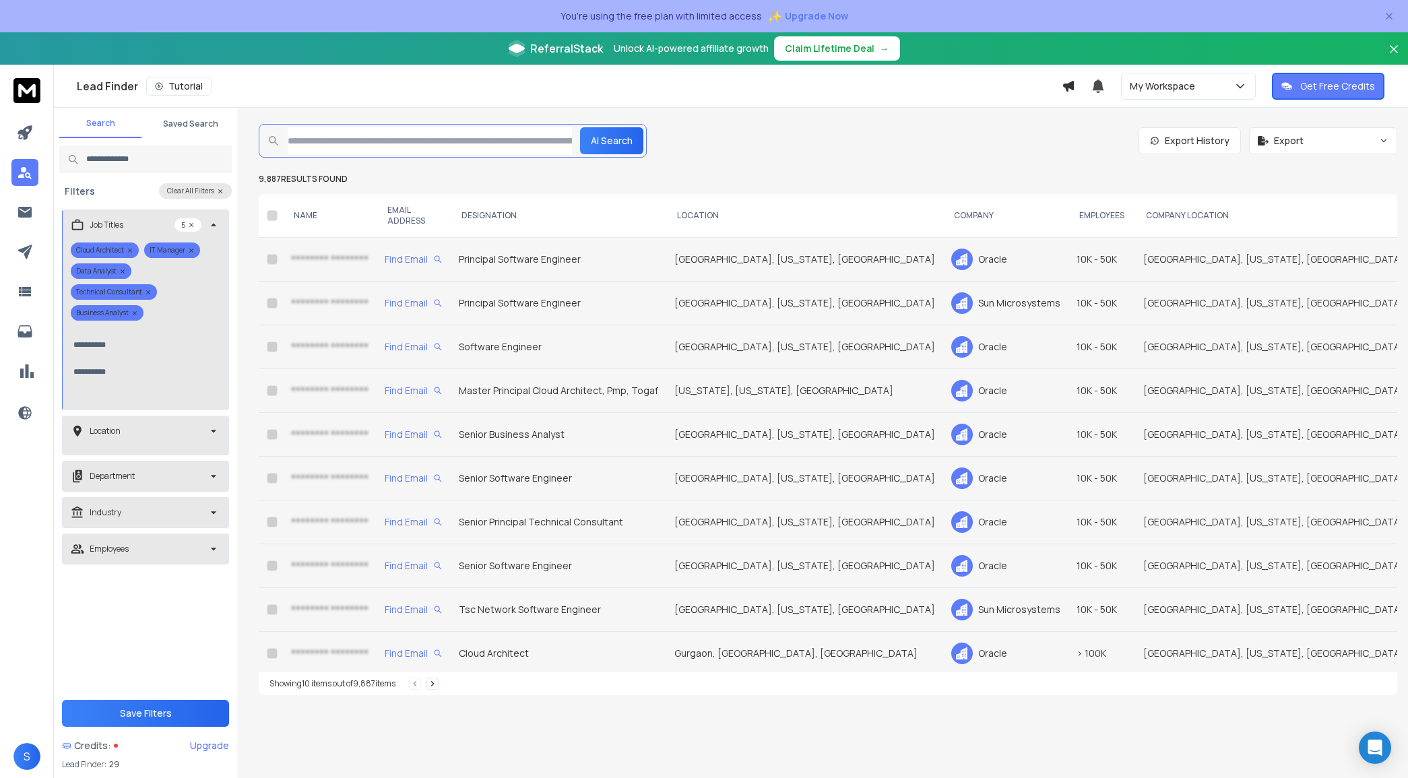
click at [130, 250] on icon at bounding box center [130, 251] width 4 height 4
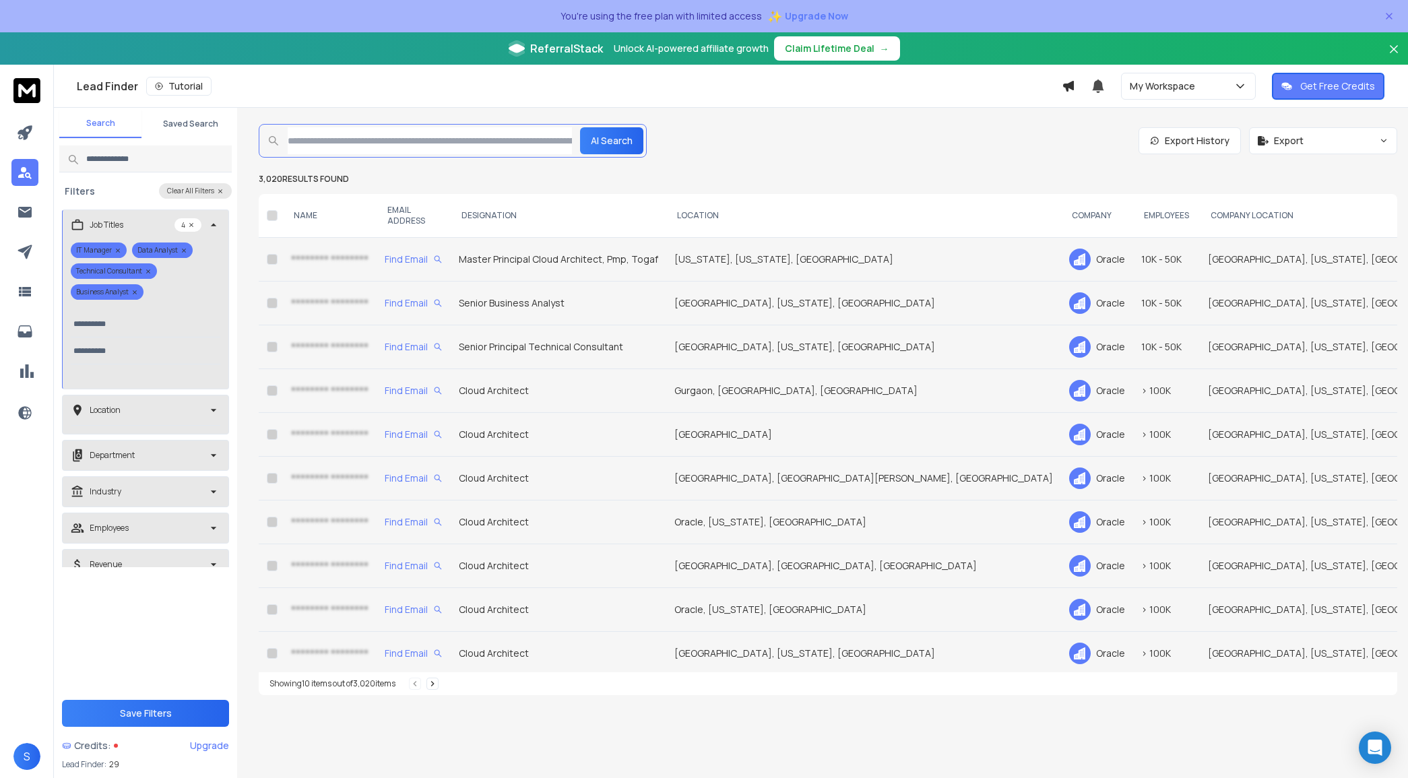
click at [118, 250] on icon at bounding box center [118, 250] width 7 height 7
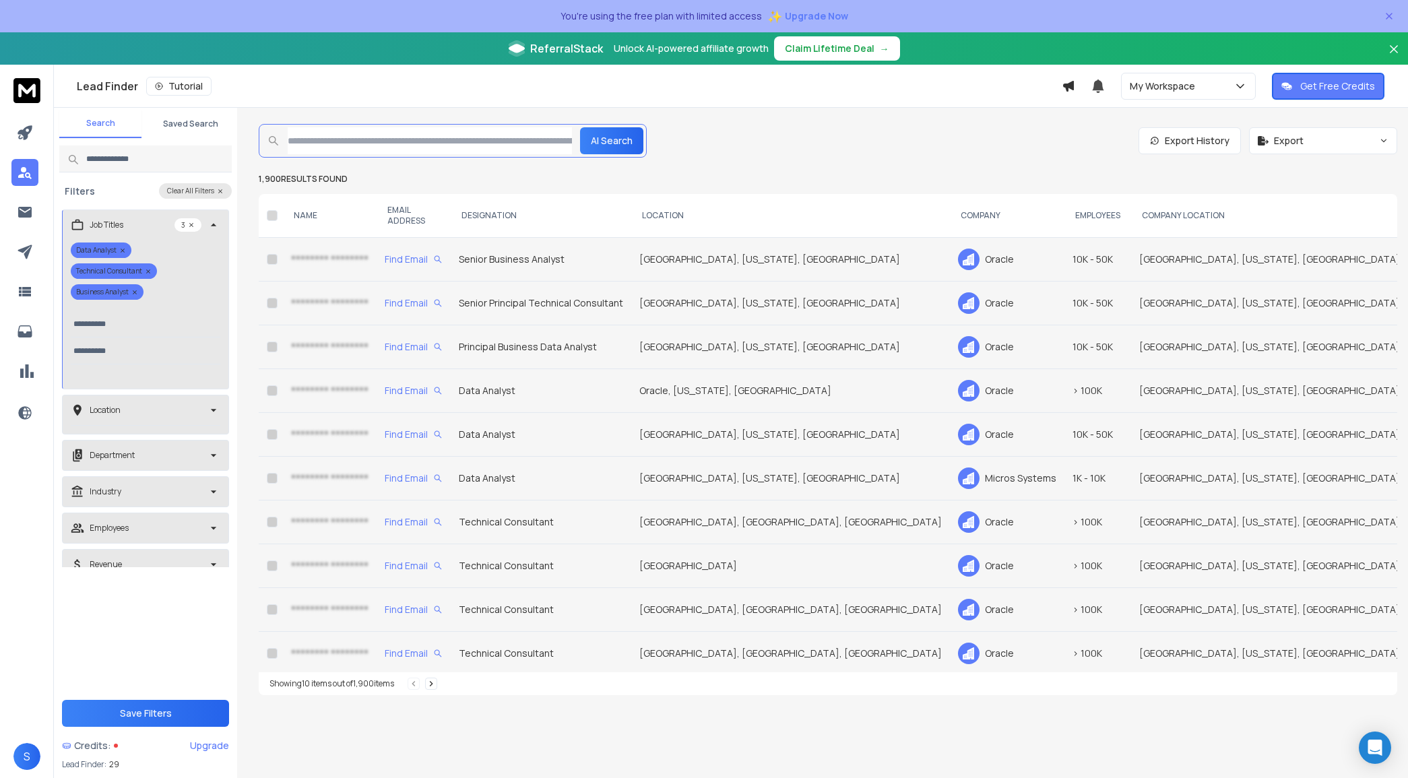
click at [122, 249] on icon at bounding box center [122, 250] width 7 height 7
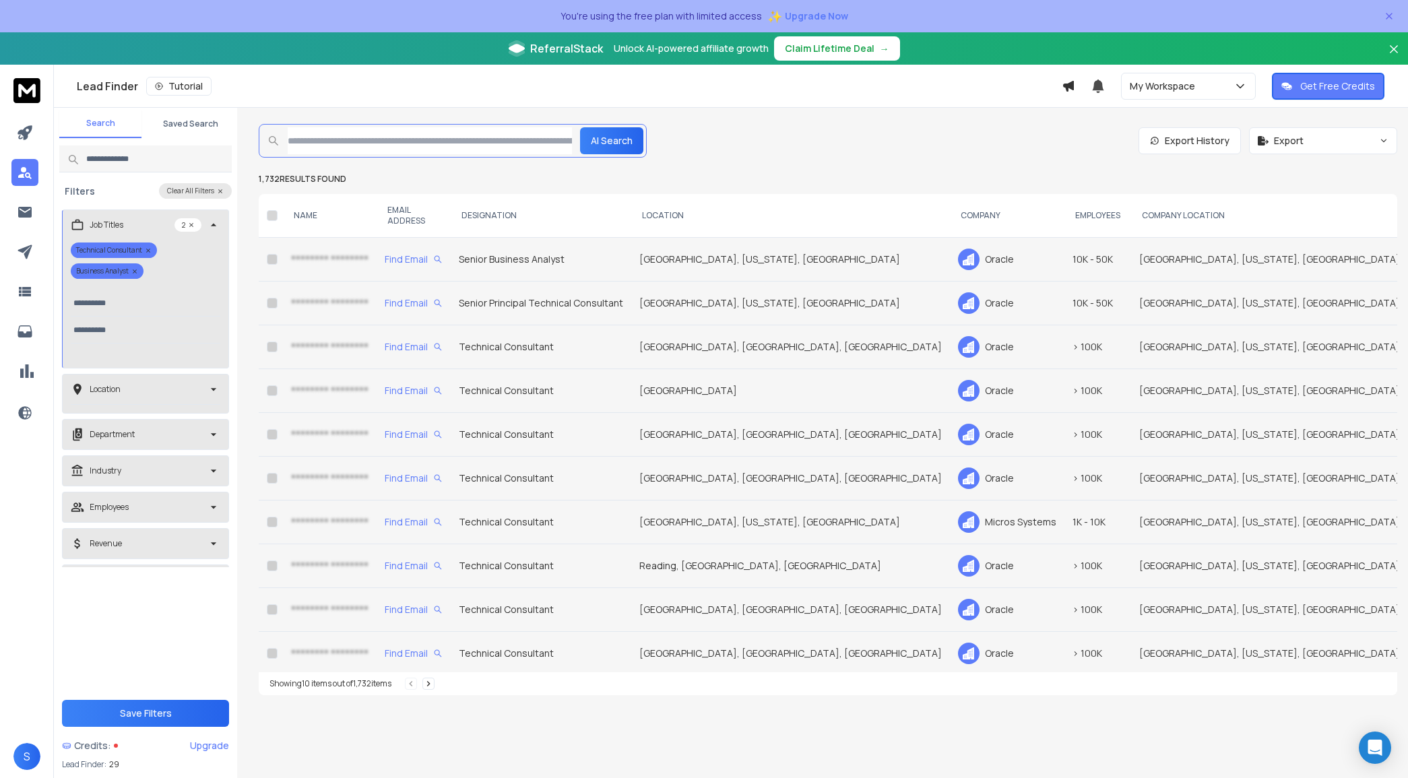
click at [152, 249] on icon at bounding box center [148, 250] width 7 height 7
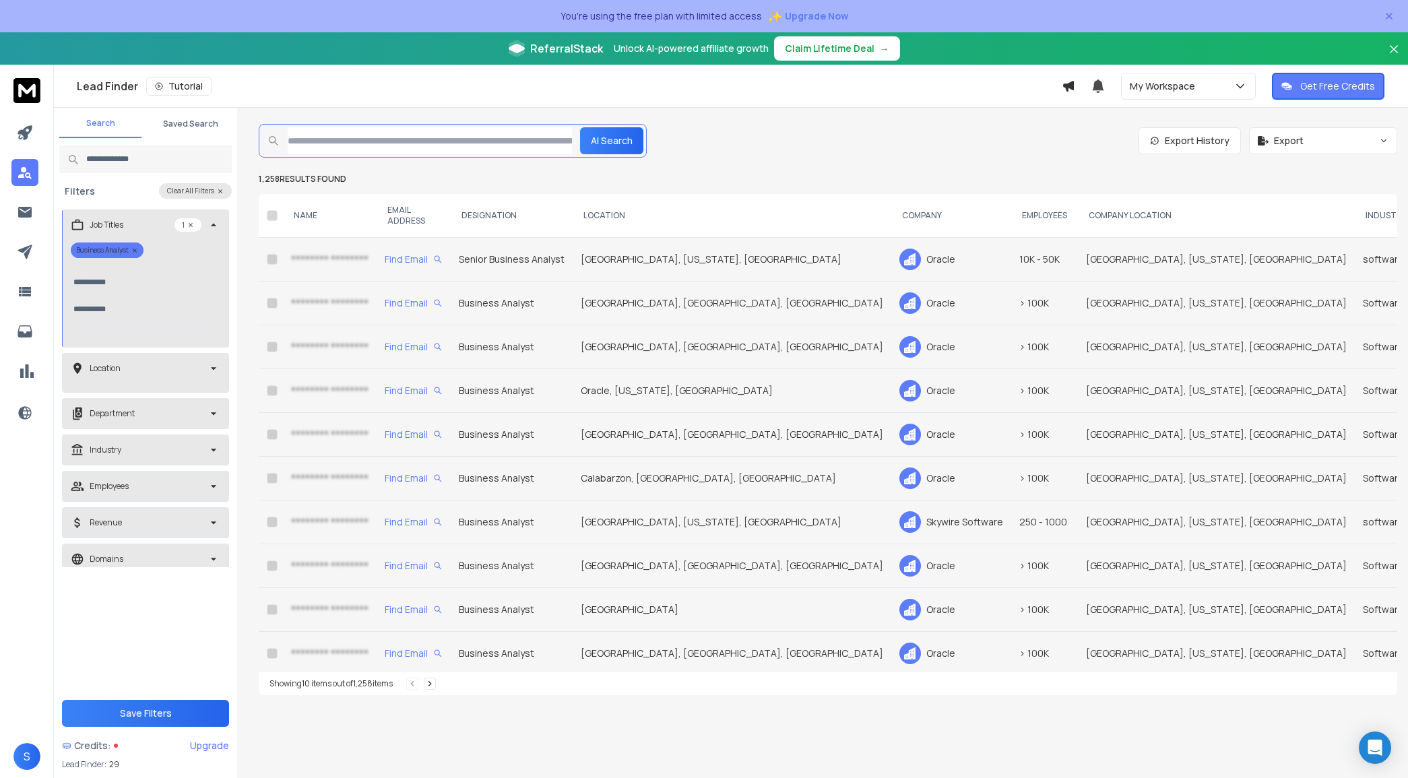
click at [136, 251] on icon at bounding box center [135, 251] width 4 height 4
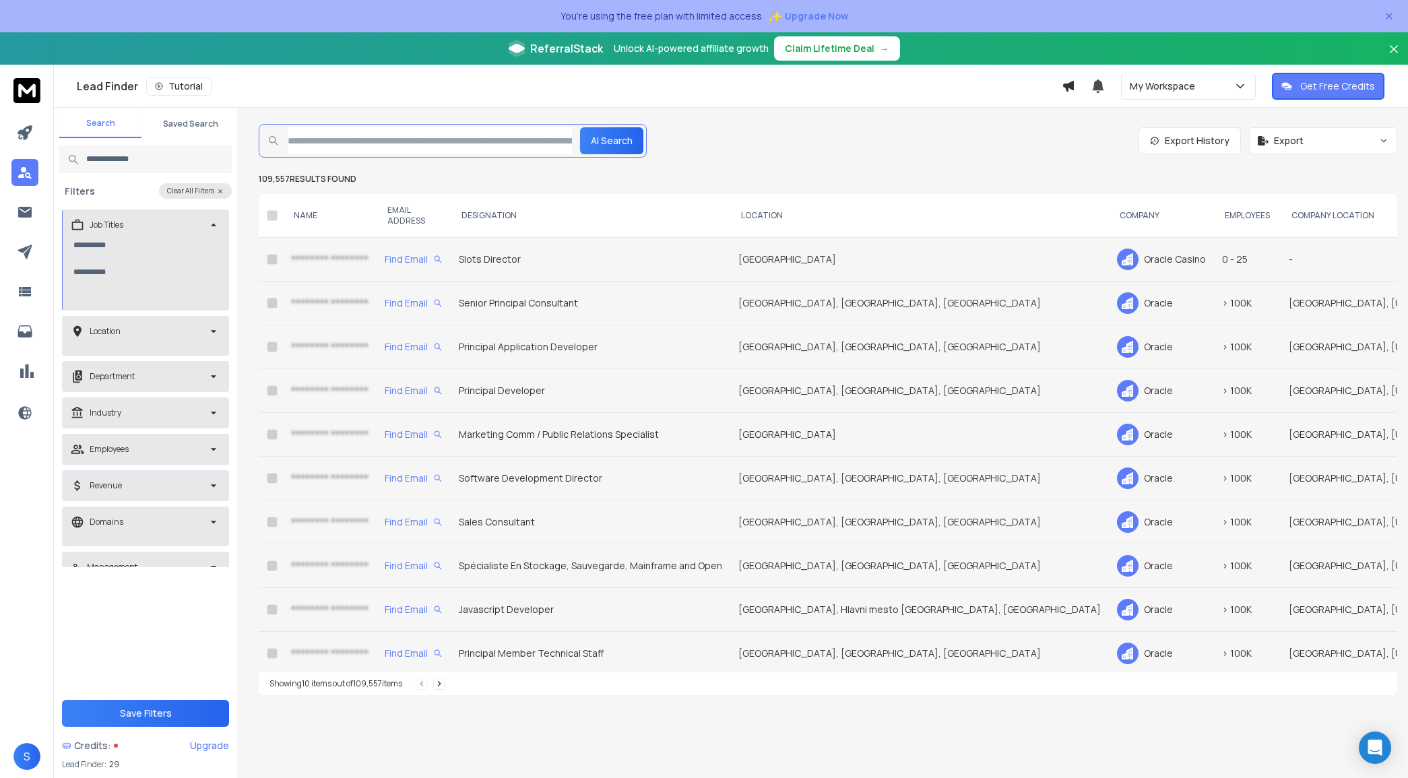
scroll to position [108, 0]
click at [211, 494] on icon at bounding box center [213, 497] width 13 height 13
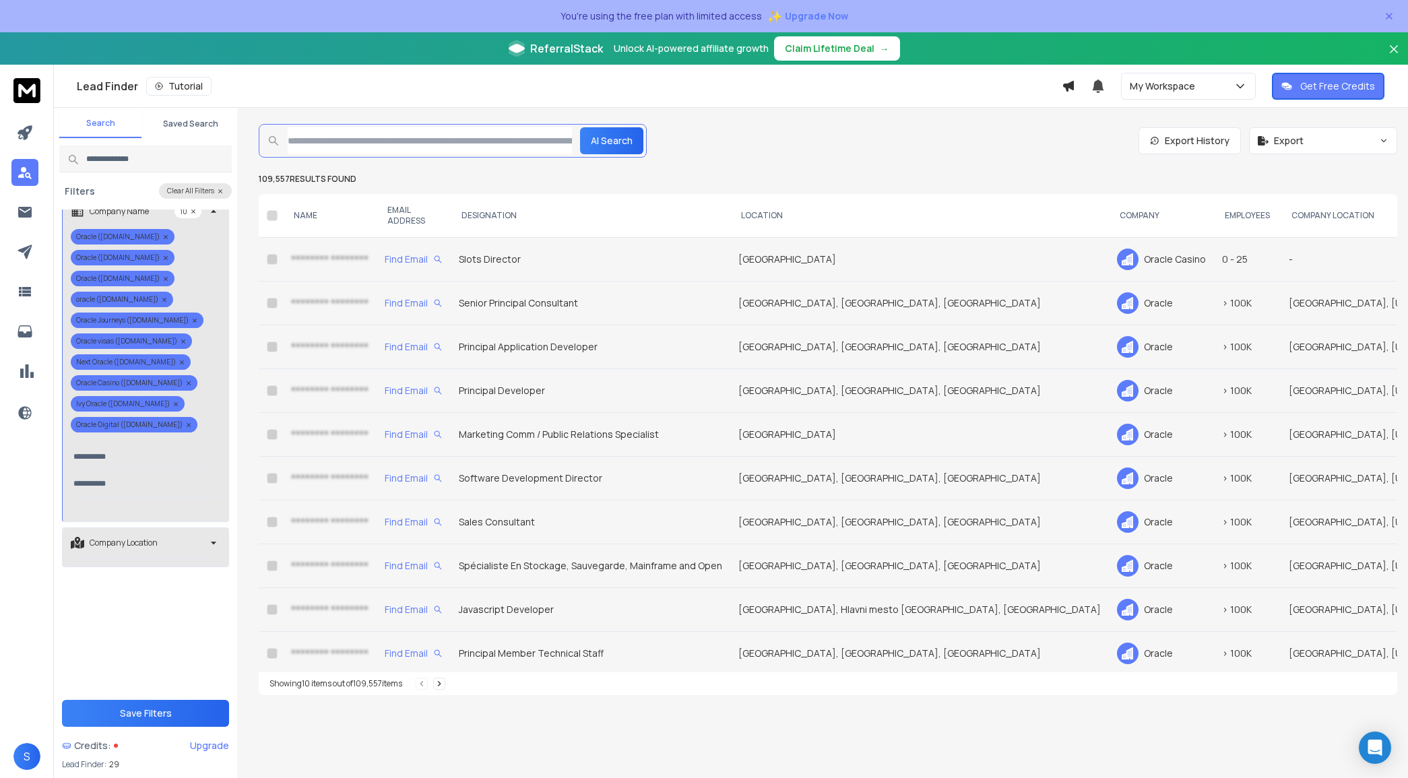
click at [162, 235] on icon at bounding box center [165, 237] width 7 height 7
click at [214, 232] on icon at bounding box center [213, 232] width 13 height 13
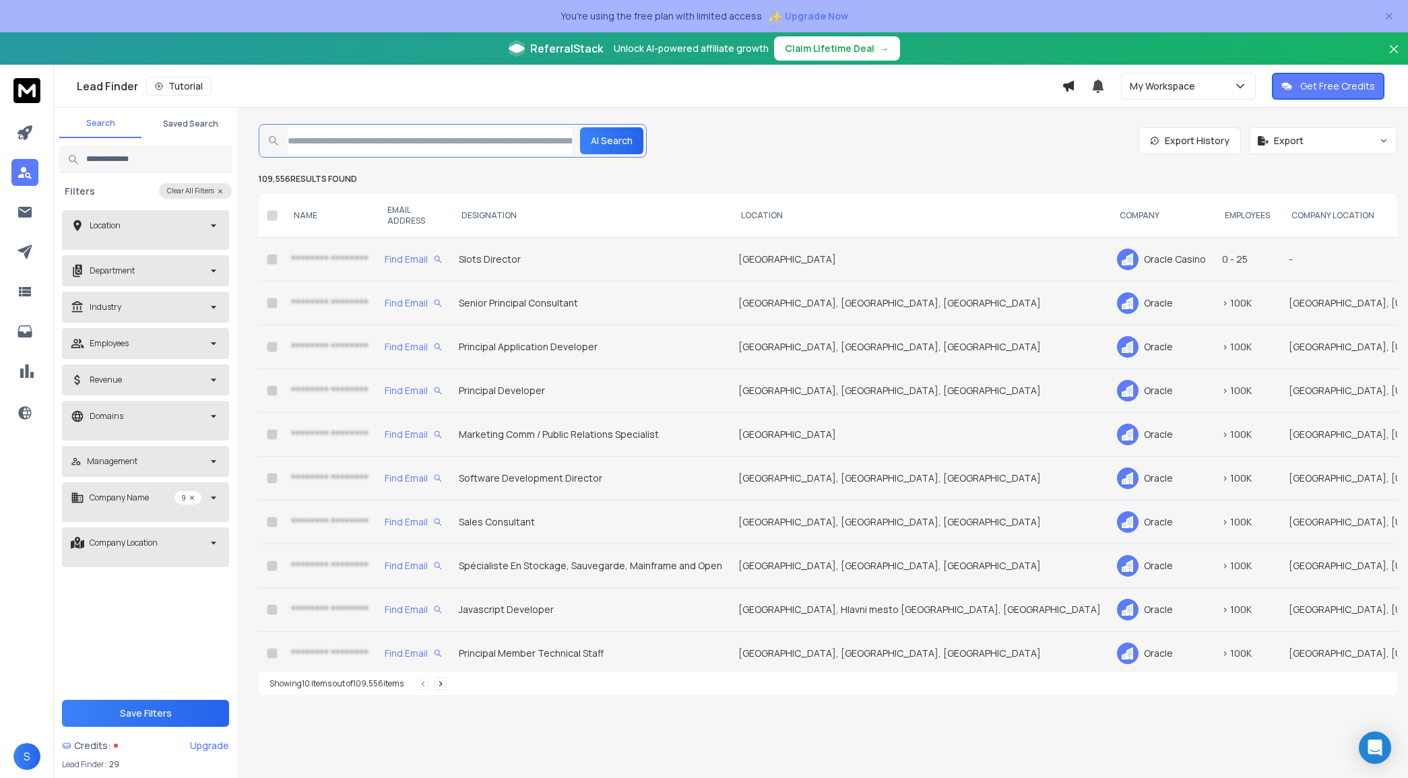
click at [82, 500] on icon at bounding box center [77, 498] width 11 height 10
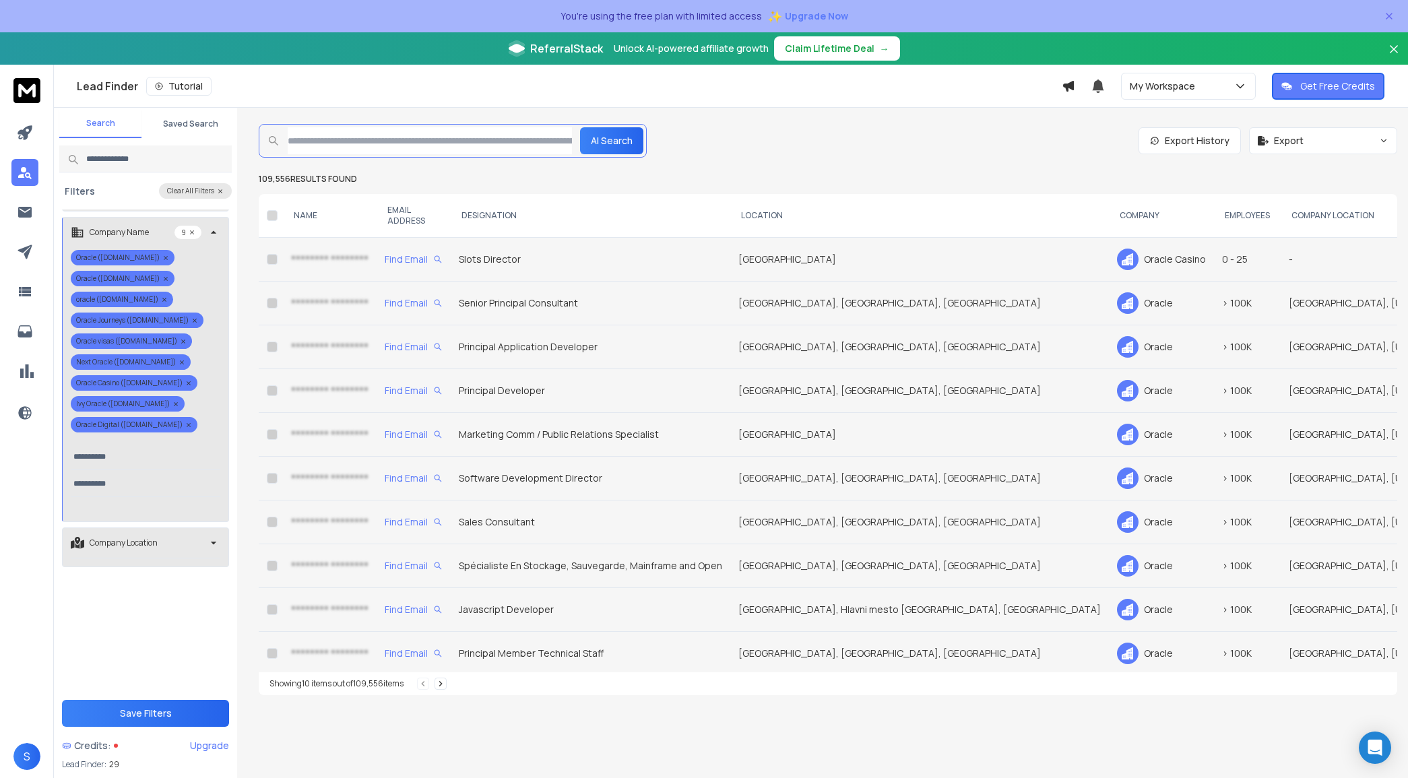
click at [146, 257] on p "Oracle (oracle.co.il)" at bounding box center [123, 257] width 104 height 15
click at [162, 259] on icon at bounding box center [165, 258] width 7 height 7
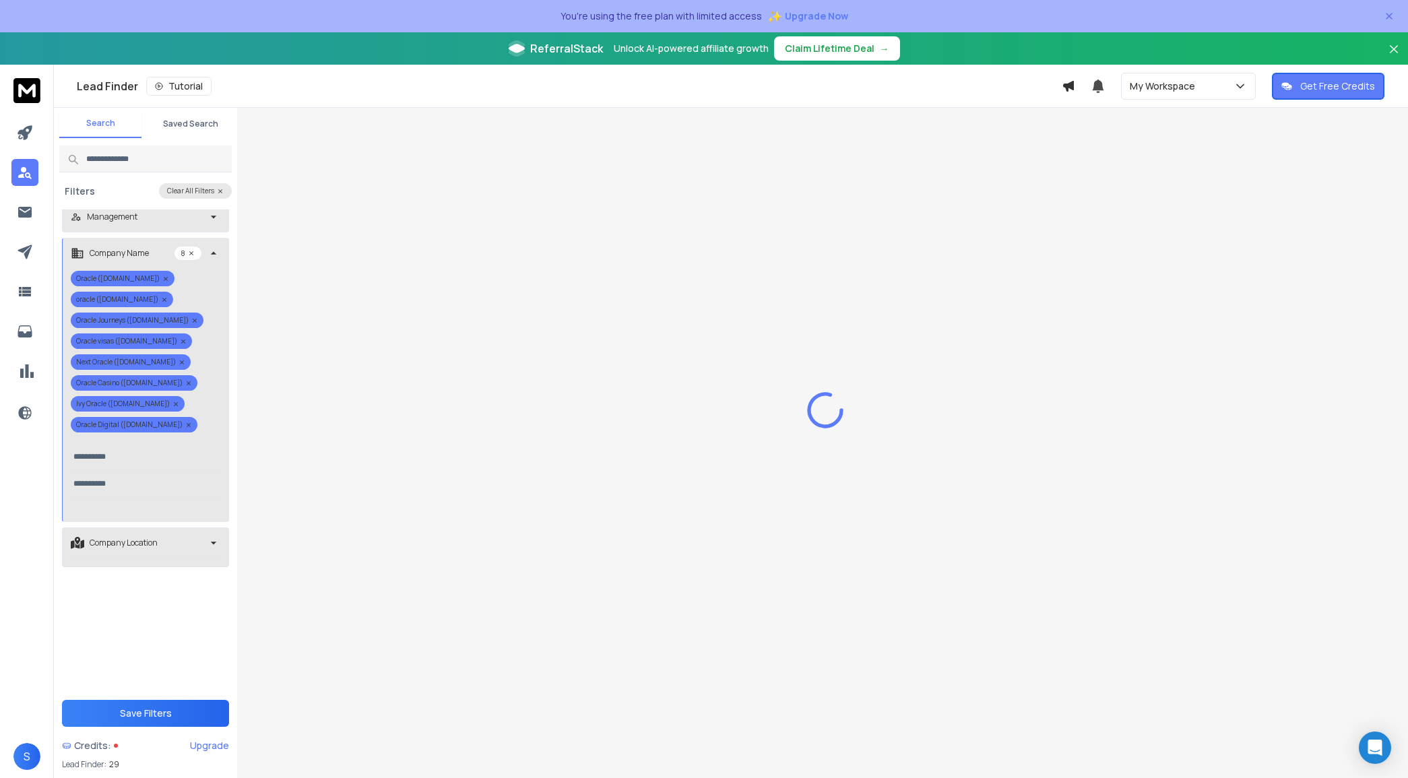
click at [162, 278] on icon at bounding box center [165, 279] width 7 height 7
click at [161, 297] on icon at bounding box center [164, 300] width 7 height 7
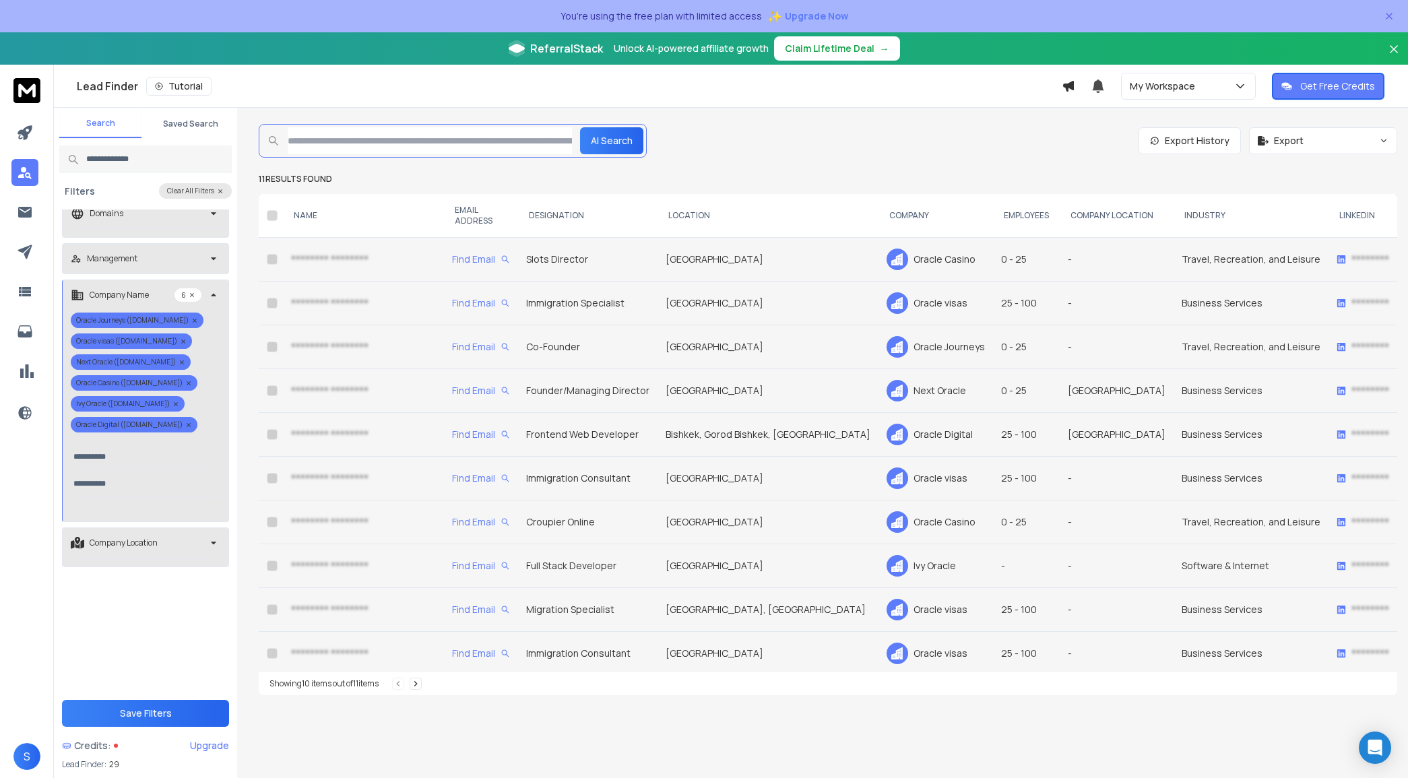
click at [198, 321] on icon at bounding box center [194, 320] width 7 height 7
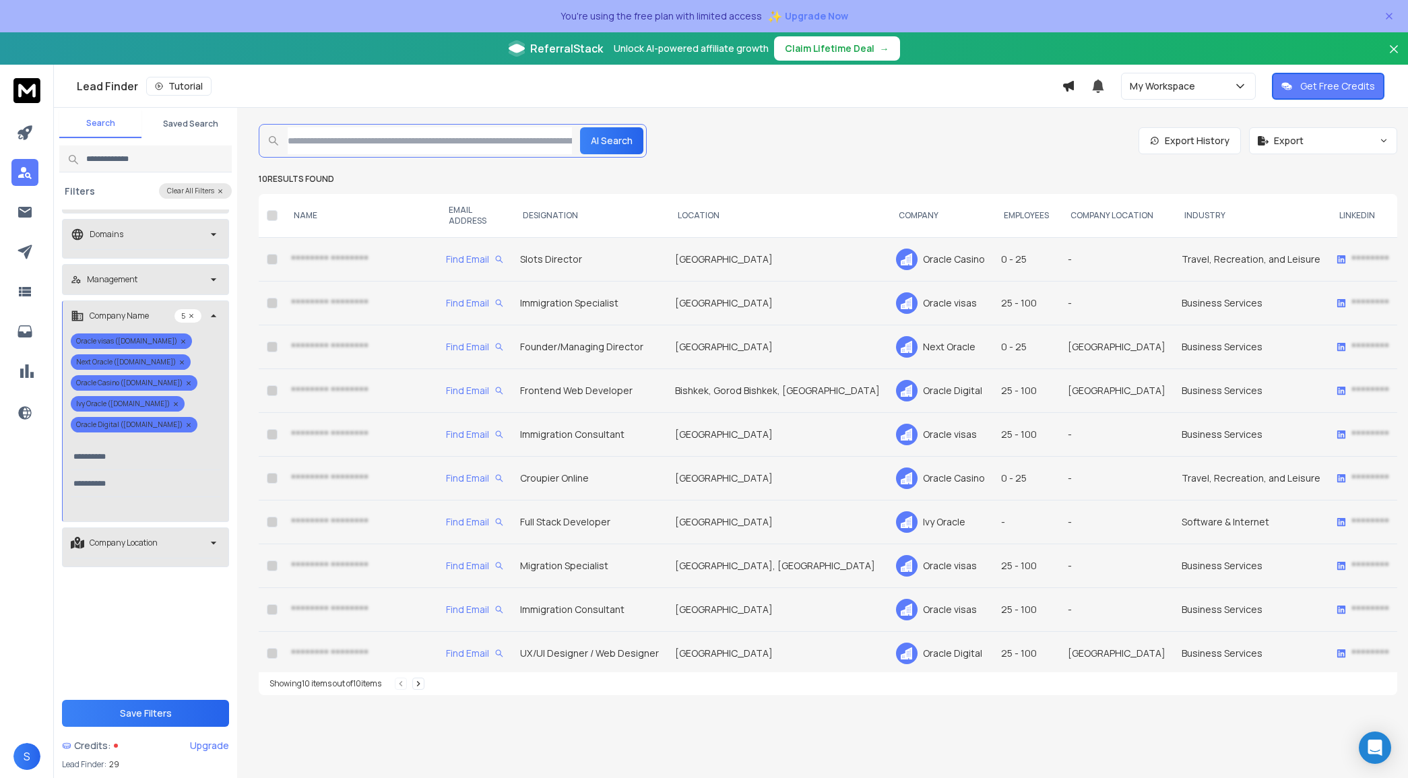
click at [180, 342] on icon at bounding box center [183, 341] width 7 height 7
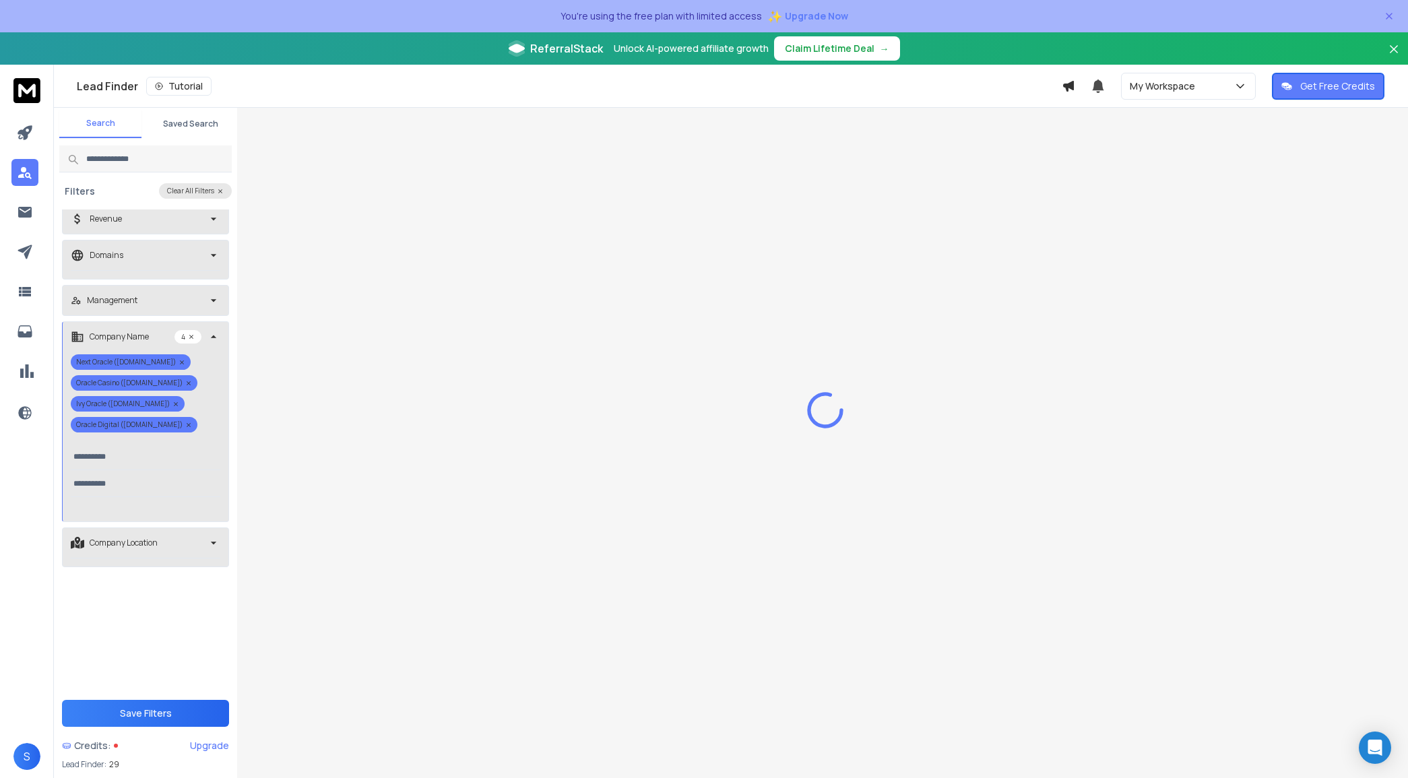
click at [179, 363] on icon at bounding box center [182, 362] width 7 height 7
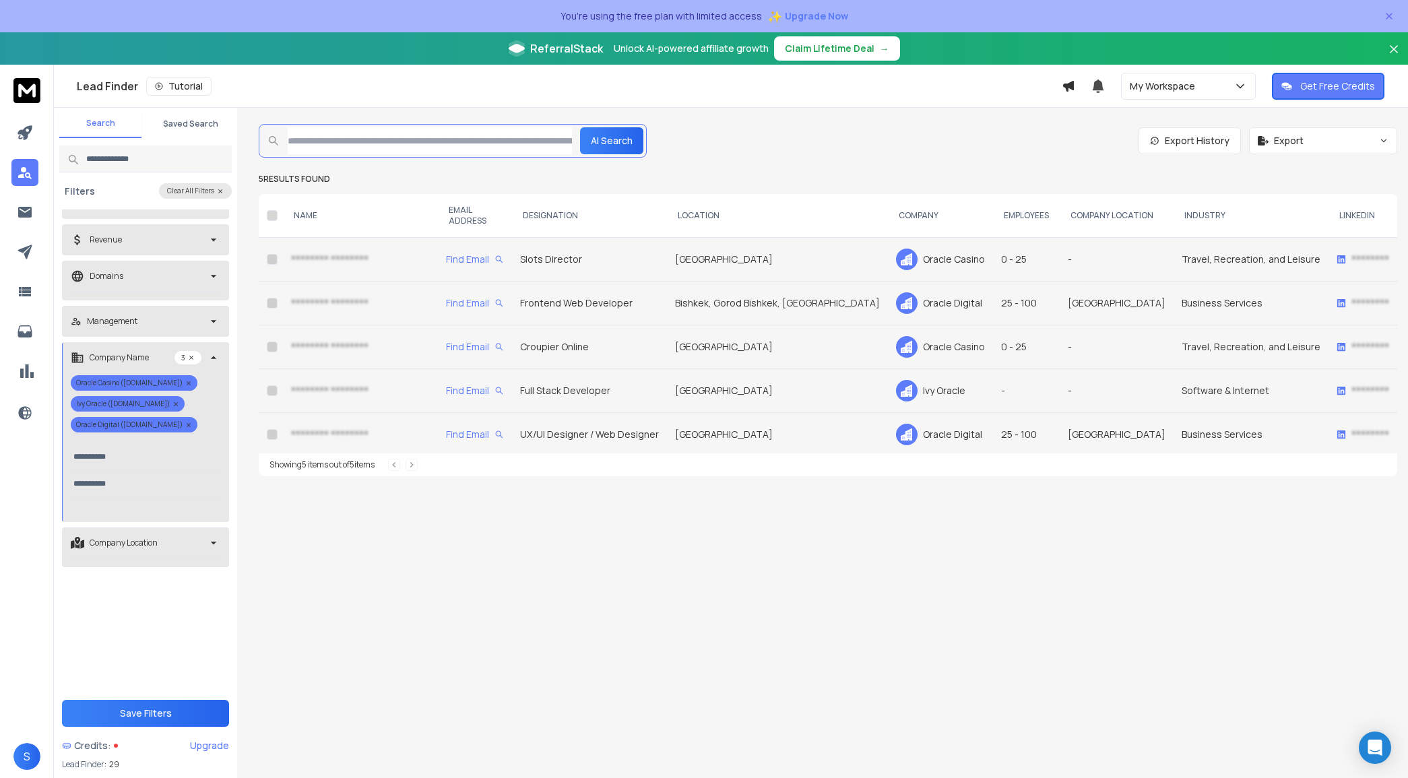
click at [185, 384] on icon at bounding box center [188, 383] width 7 height 7
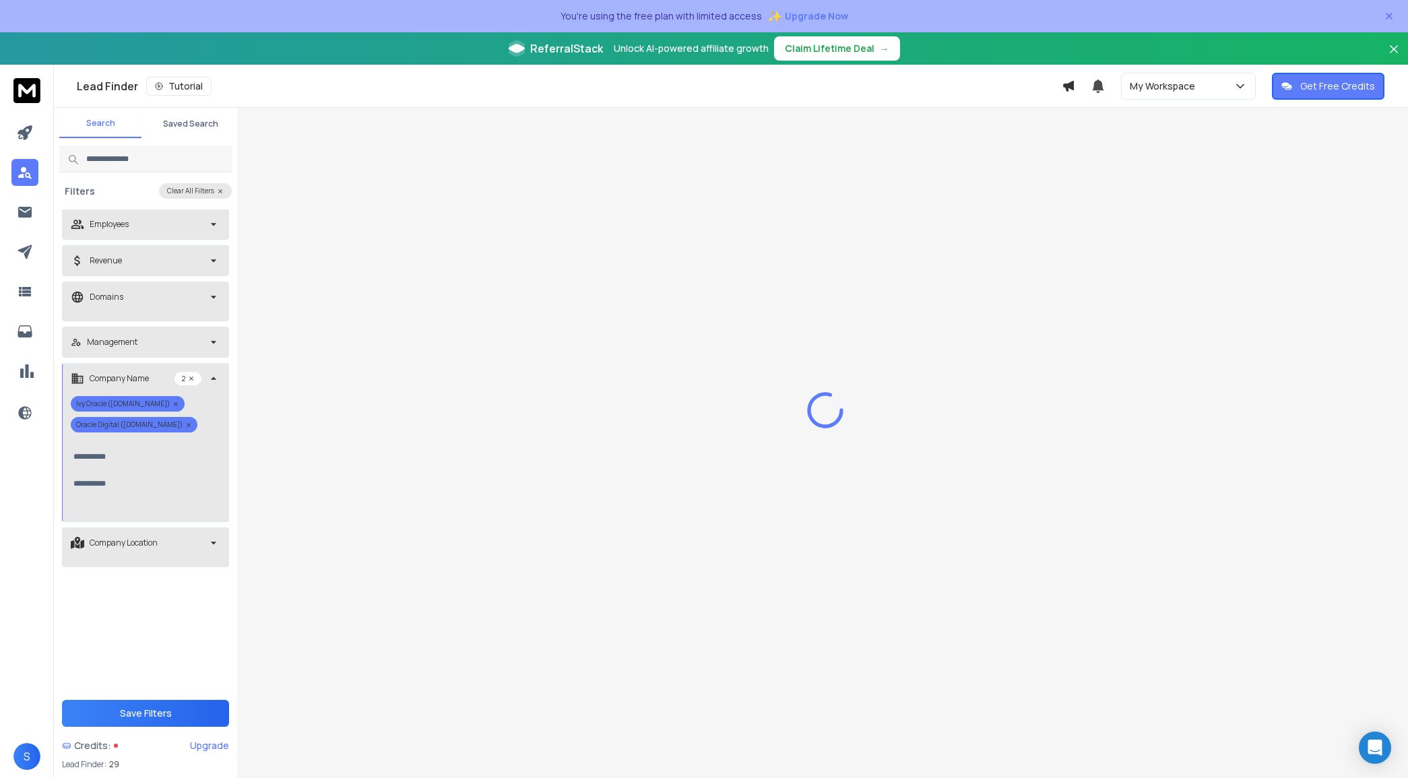
click at [174, 402] on icon at bounding box center [176, 404] width 4 height 4
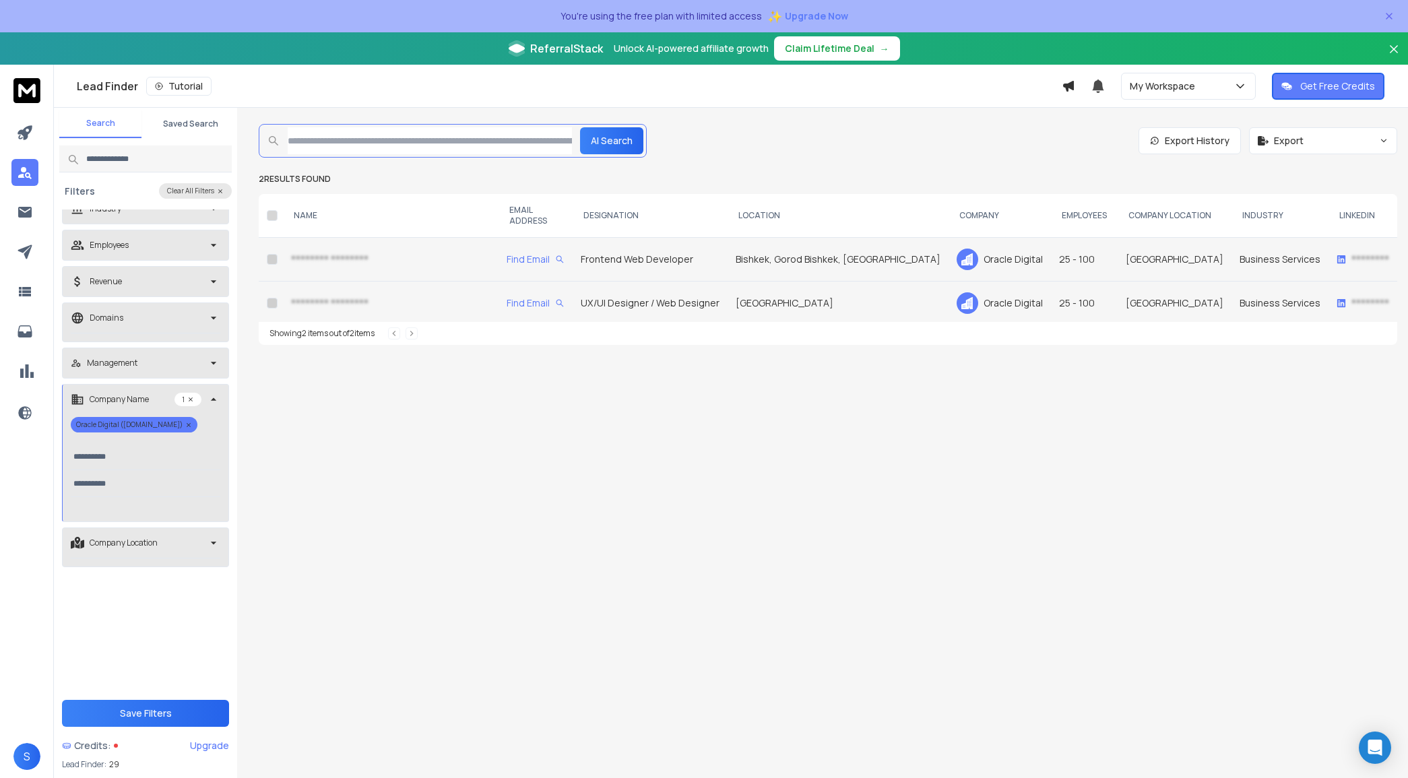
click at [185, 425] on icon at bounding box center [188, 425] width 7 height 7
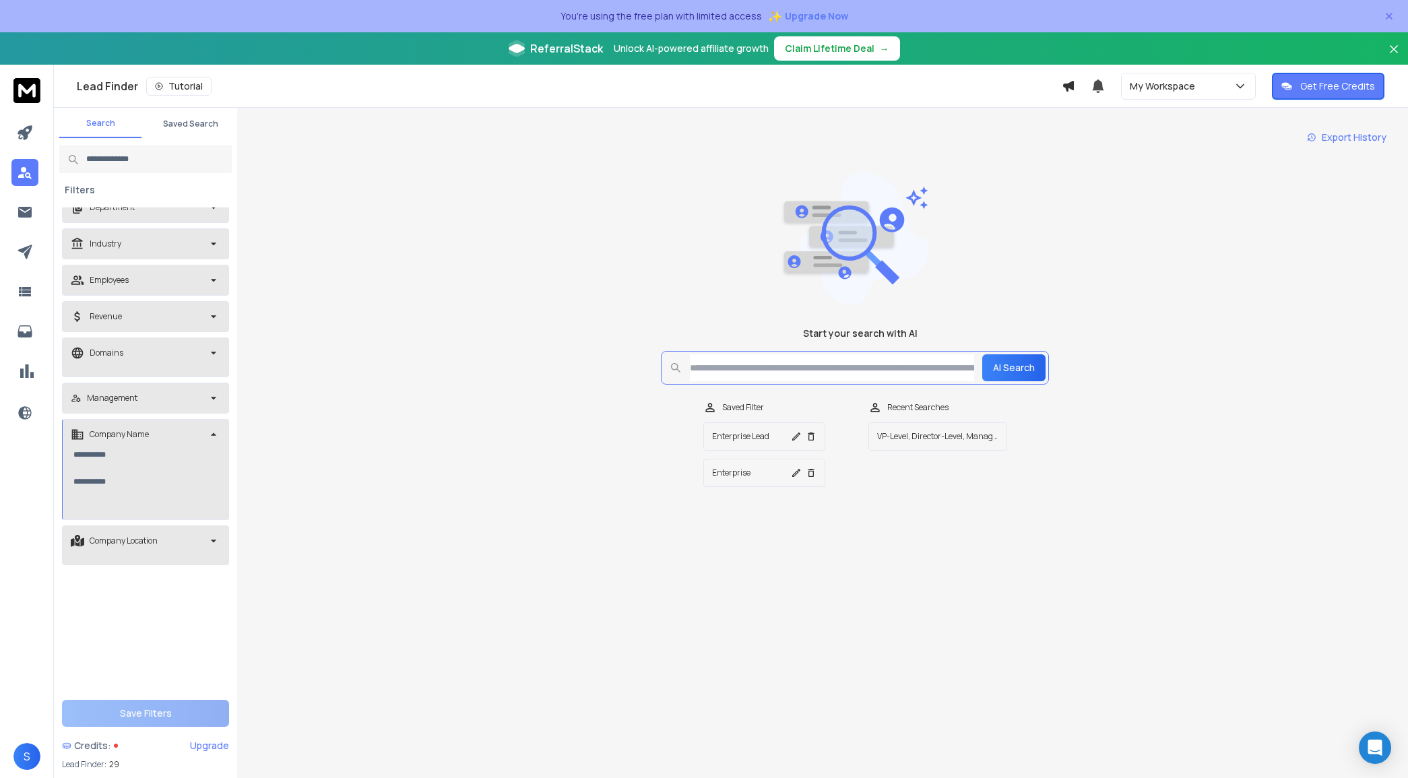
click at [209, 437] on icon at bounding box center [213, 434] width 13 height 13
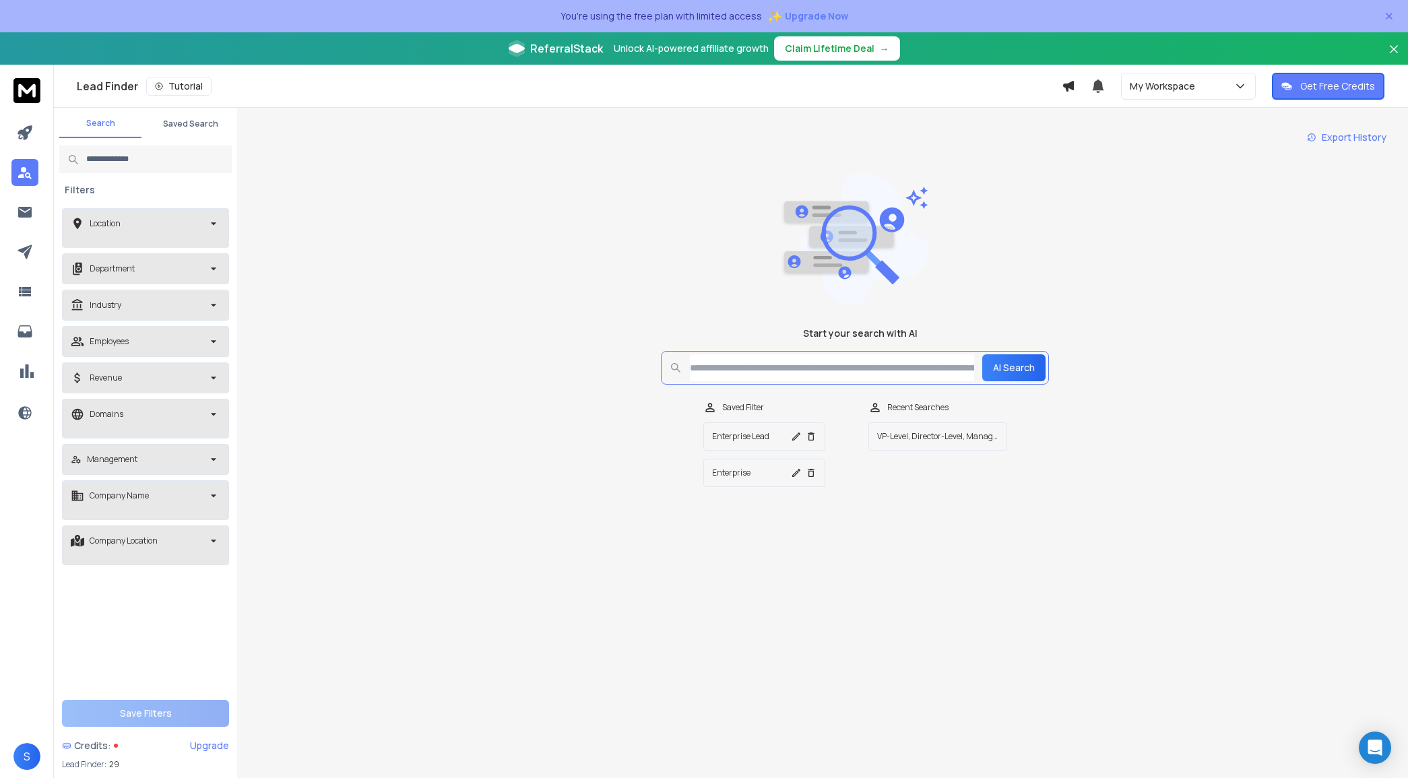
click at [210, 540] on icon at bounding box center [213, 540] width 13 height 13
click at [109, 532] on label "Country" at bounding box center [103, 535] width 32 height 11
click at [82, 532] on button "Country" at bounding box center [76, 535] width 11 height 11
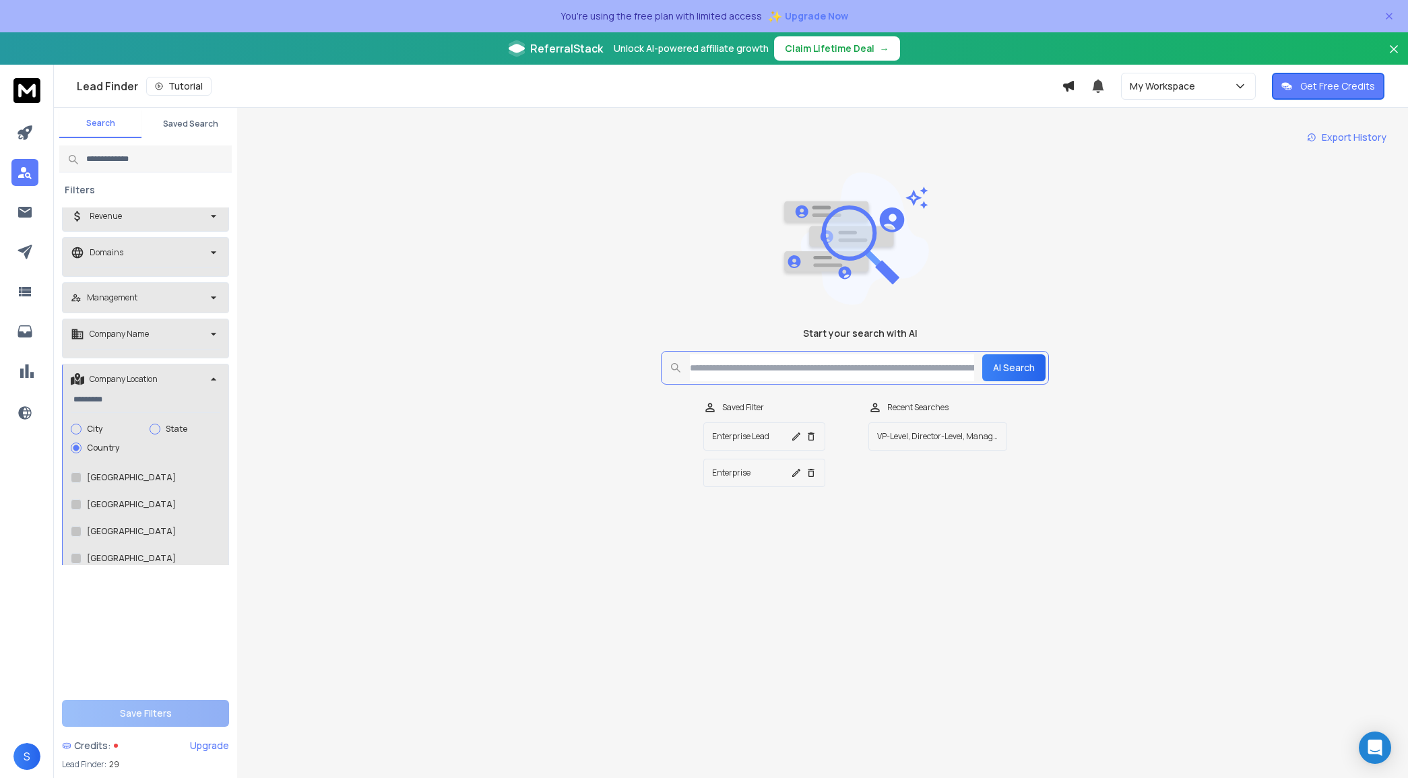
click at [113, 479] on label "[GEOGRAPHIC_DATA]" at bounding box center [131, 477] width 89 height 11
click at [82, 479] on States "[GEOGRAPHIC_DATA]" at bounding box center [76, 477] width 11 height 11
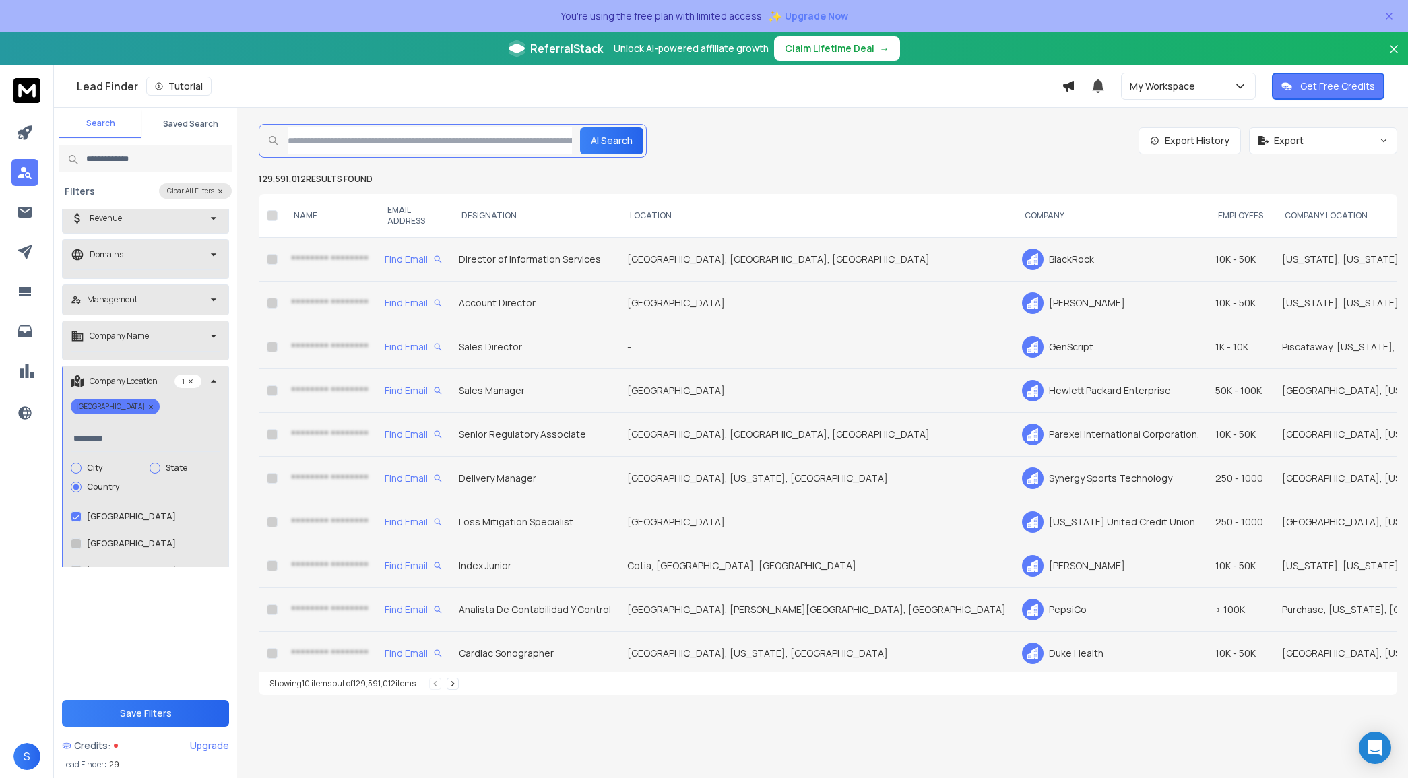
click at [210, 388] on icon at bounding box center [213, 381] width 13 height 13
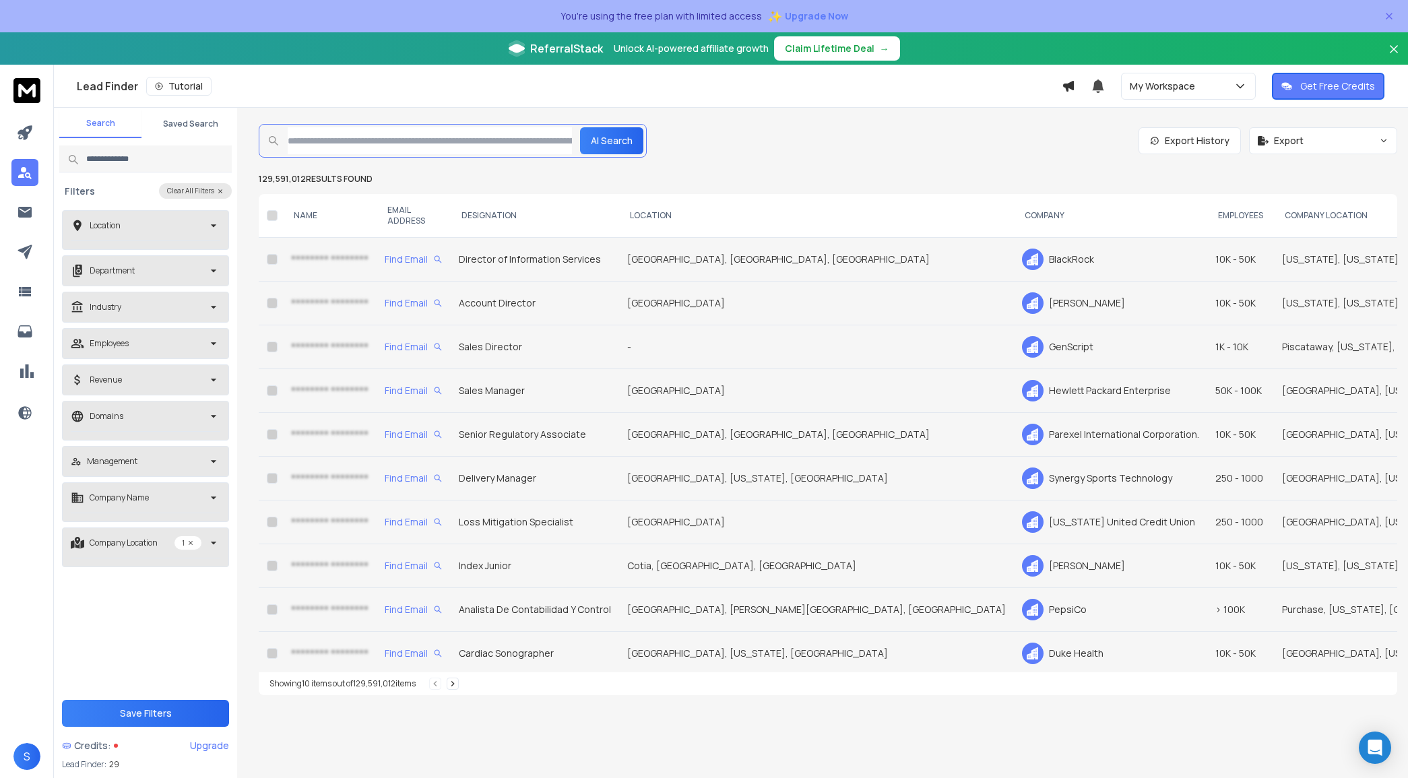
scroll to position [24, 0]
click at [208, 425] on icon at bounding box center [213, 424] width 13 height 13
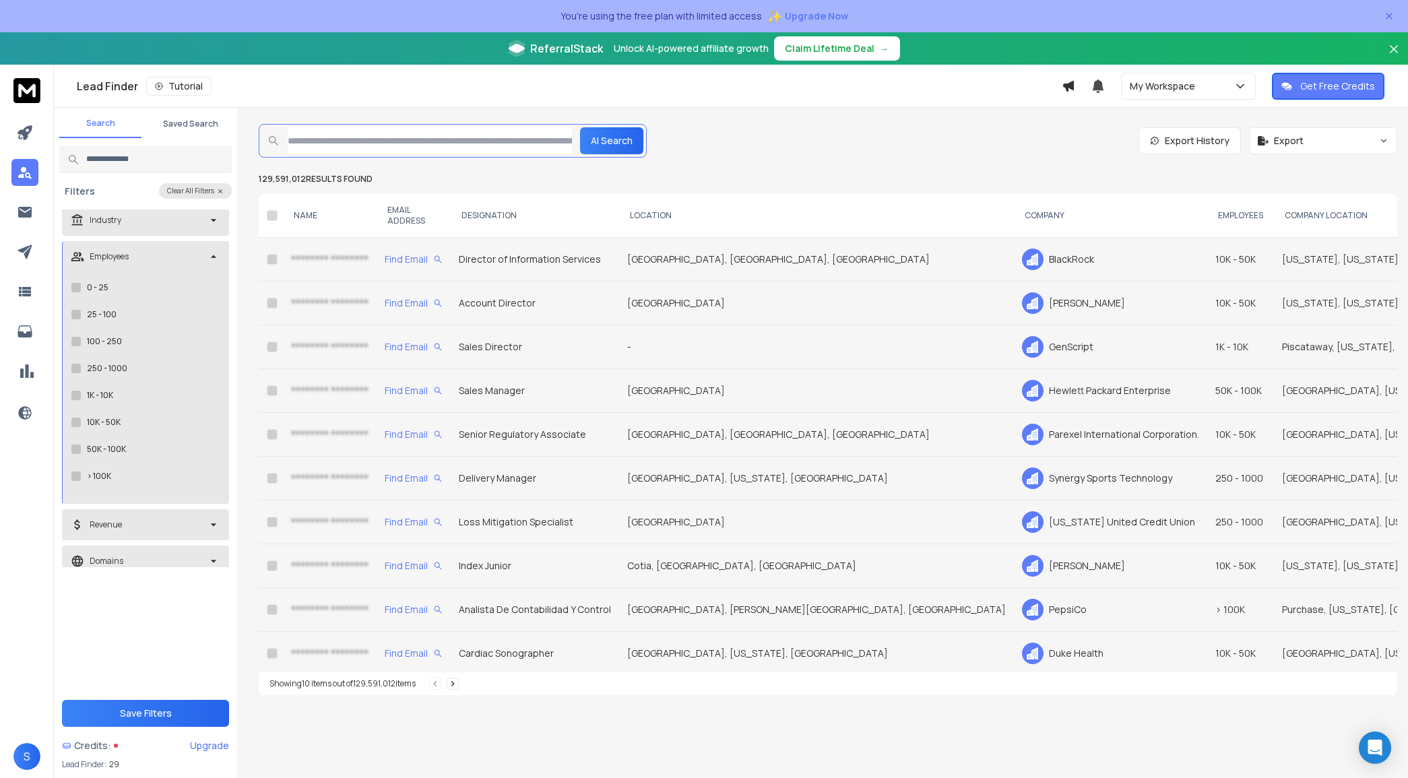
click at [118, 445] on label "50K - 100K" at bounding box center [106, 449] width 39 height 11
click at [82, 445] on 100K "50K - 100K" at bounding box center [76, 449] width 11 height 11
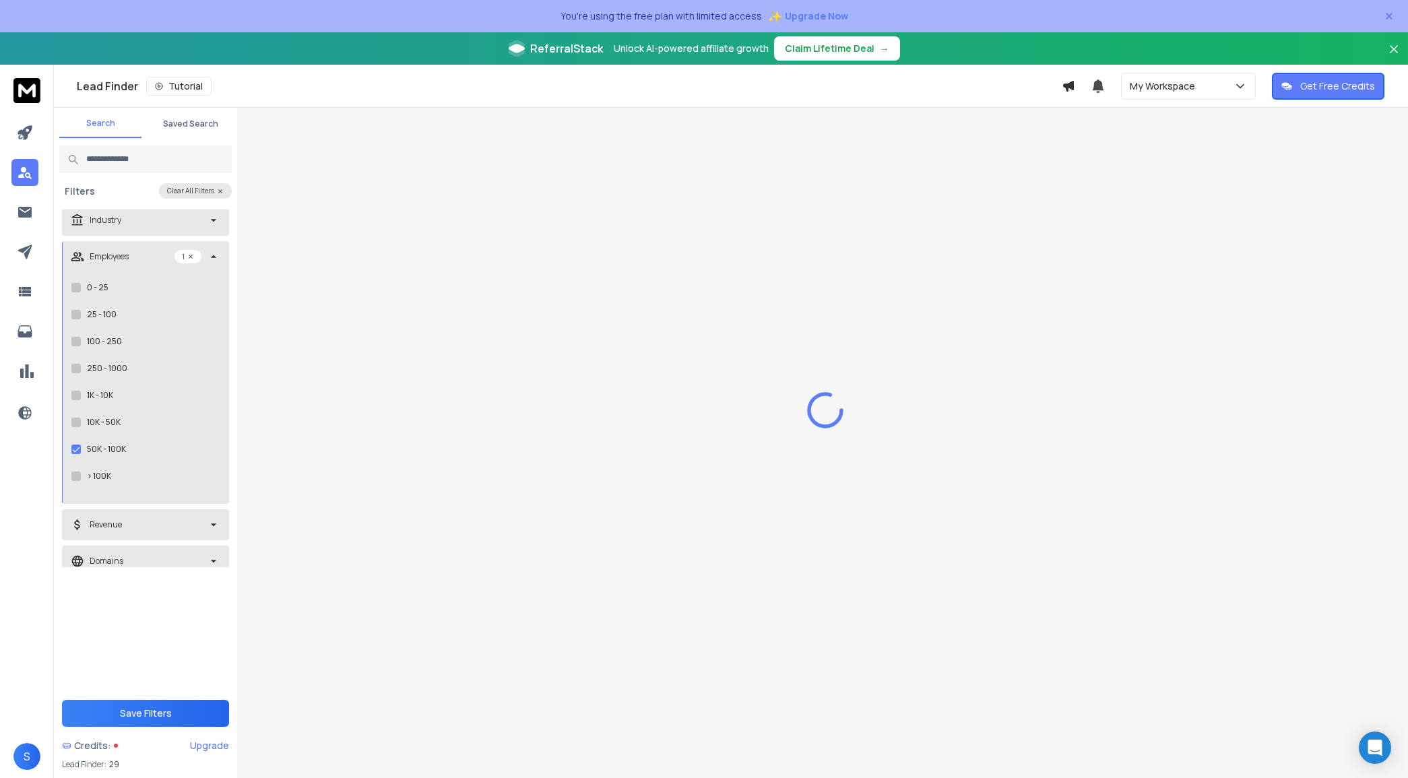
click at [123, 479] on div "> 100K" at bounding box center [146, 476] width 150 height 11
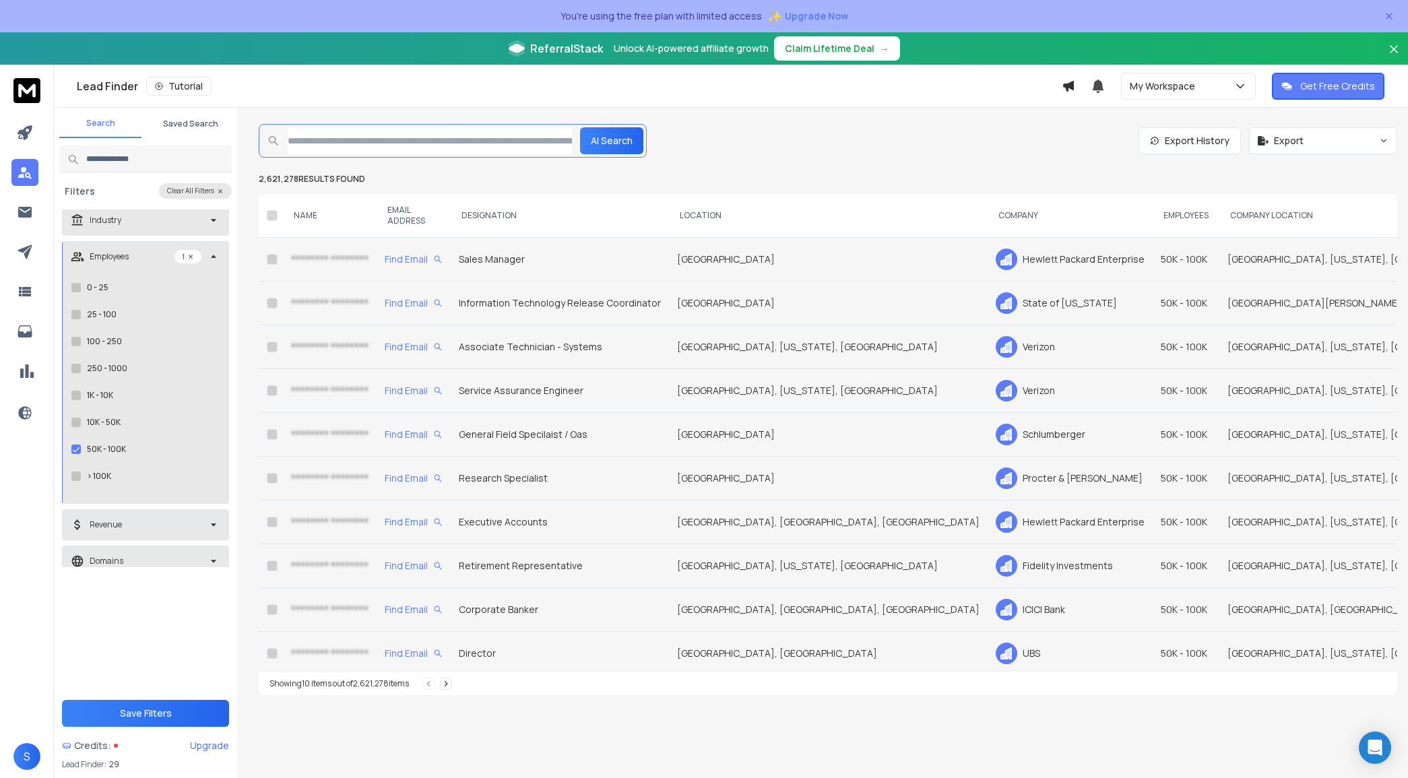
click at [120, 423] on label "10K - 50K" at bounding box center [104, 422] width 34 height 11
click at [82, 423] on 50K "10K - 50K" at bounding box center [76, 422] width 11 height 11
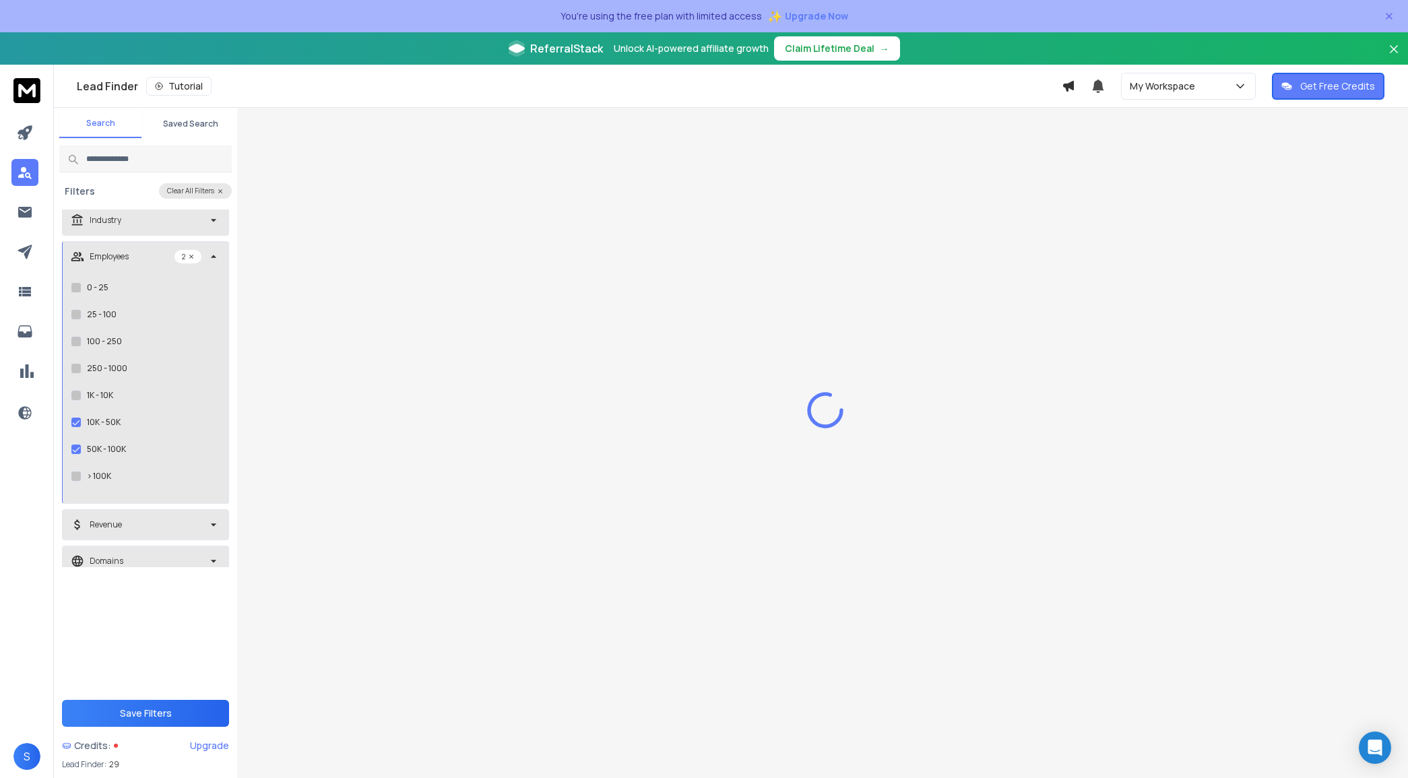
click at [93, 475] on label "> 100K" at bounding box center [99, 476] width 24 height 11
click at [82, 475] on 100K "> 100K" at bounding box center [76, 476] width 11 height 11
click at [212, 260] on icon at bounding box center [213, 256] width 13 height 13
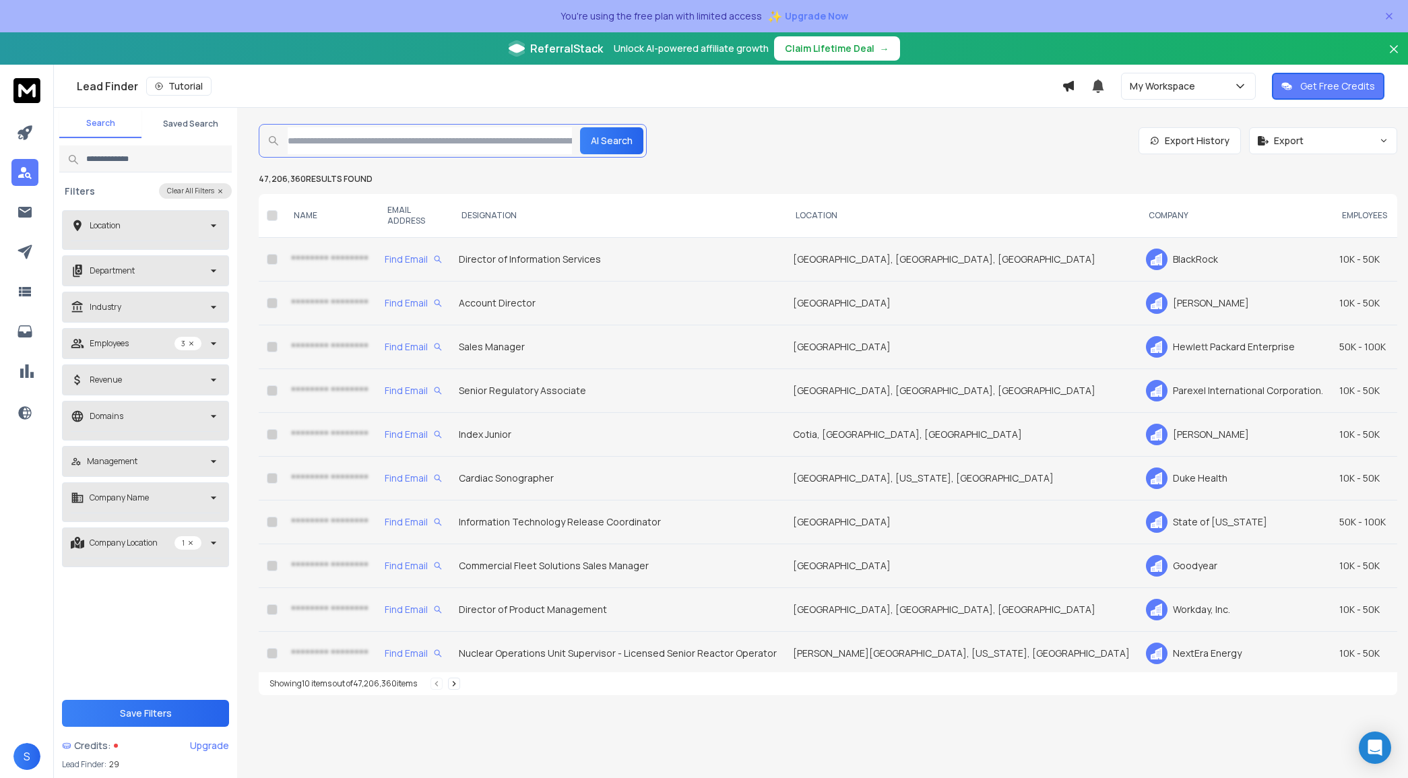
scroll to position [24, 0]
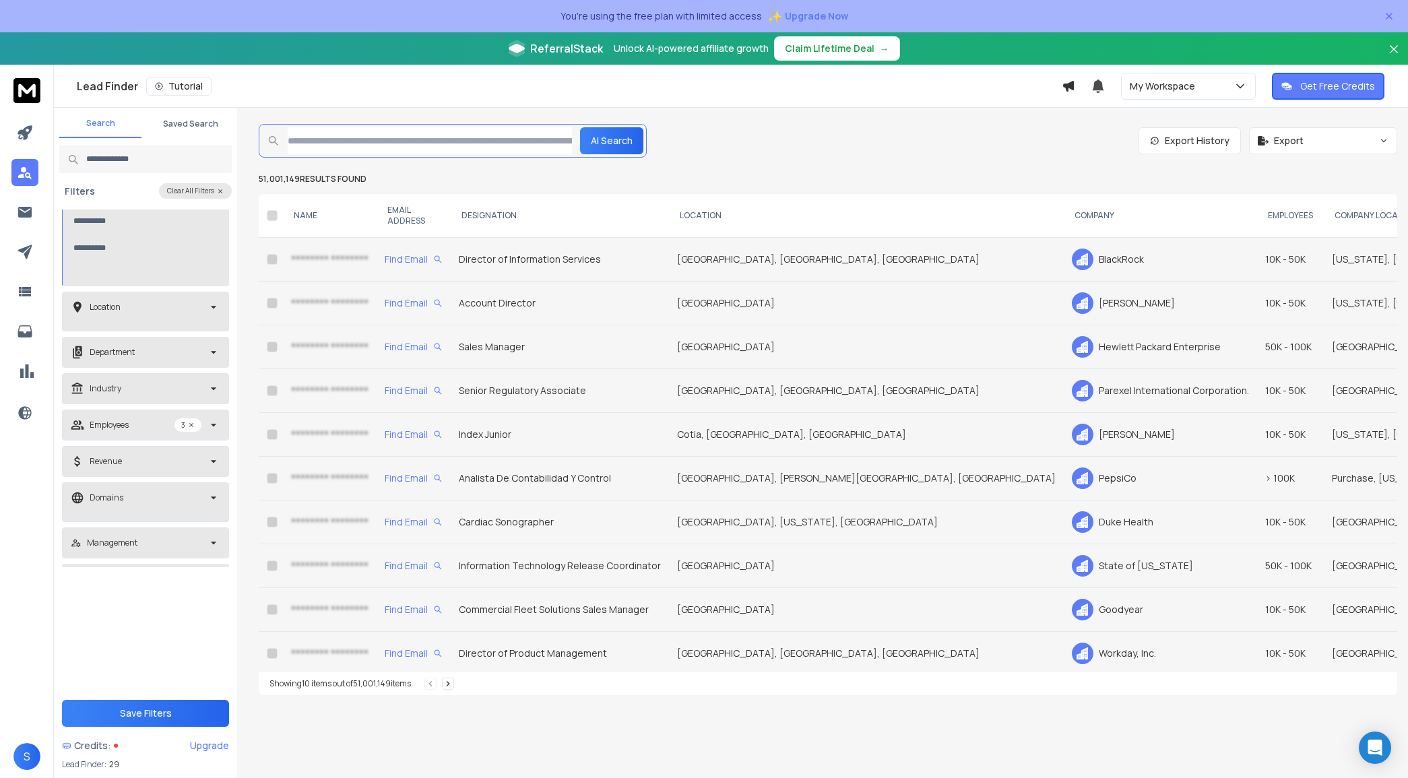
click at [204, 396] on div "Industry" at bounding box center [145, 388] width 167 height 31
click at [211, 389] on icon at bounding box center [213, 388] width 5 height 3
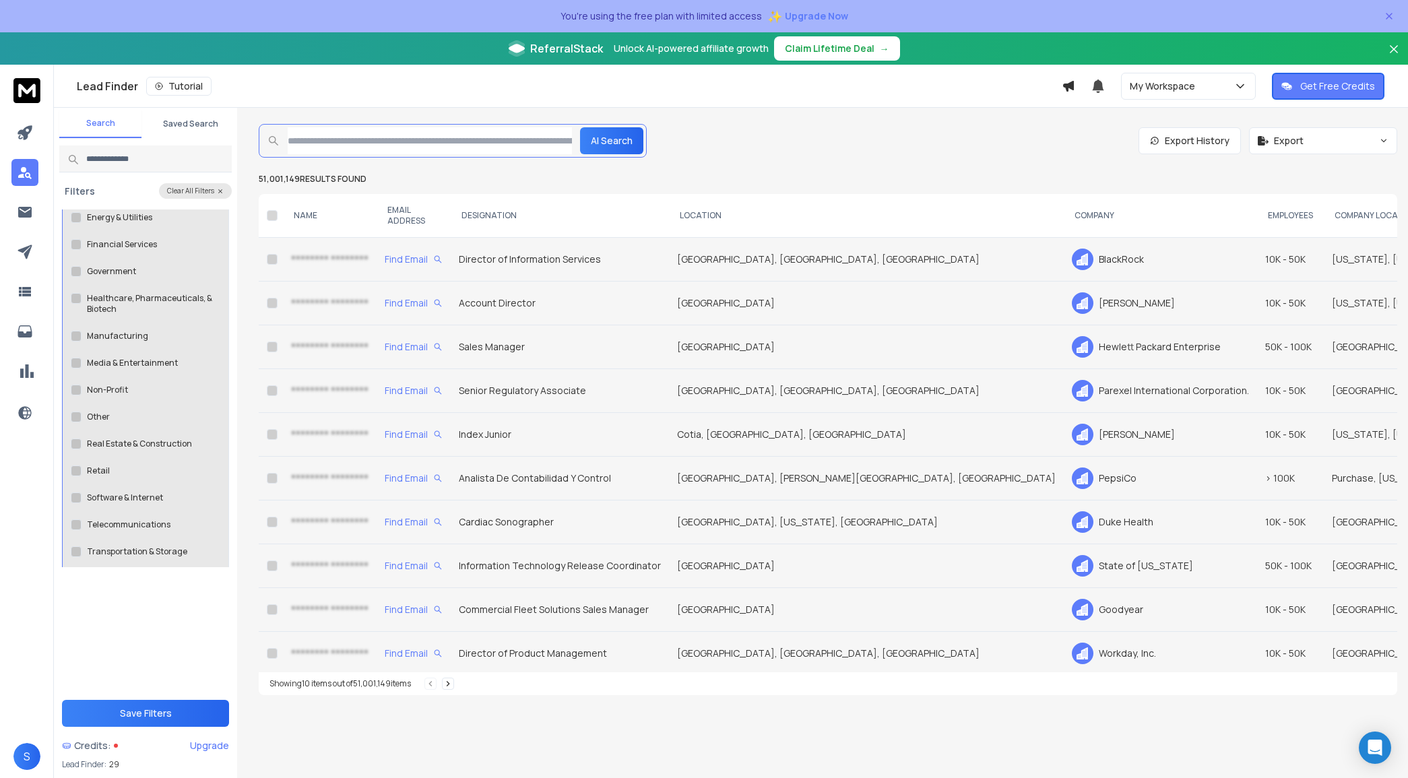
scroll to position [445, 0]
click at [175, 361] on label "Real Estate & Construction" at bounding box center [139, 359] width 105 height 11
click at [82, 361] on Construction "Real Estate & Construction" at bounding box center [76, 359] width 11 height 11
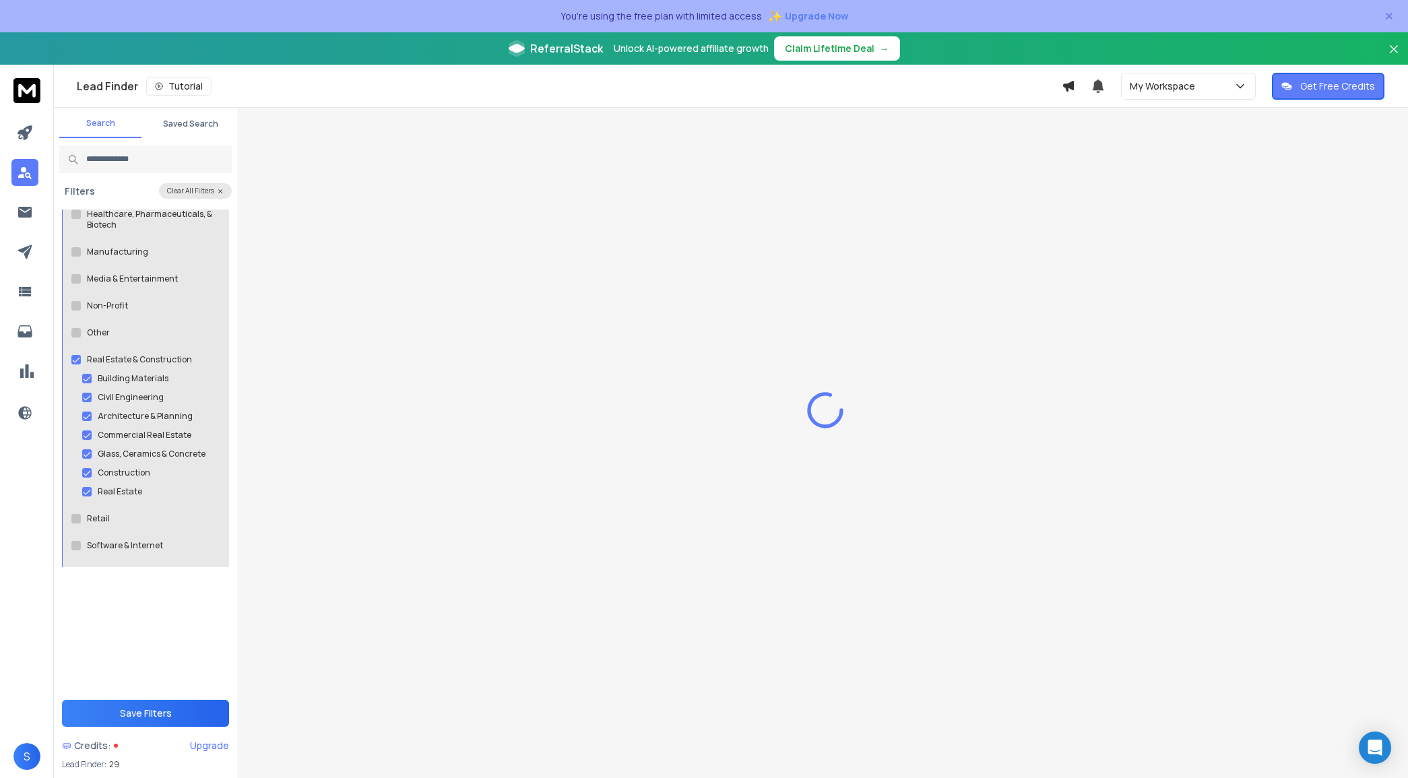
scroll to position [530, 0]
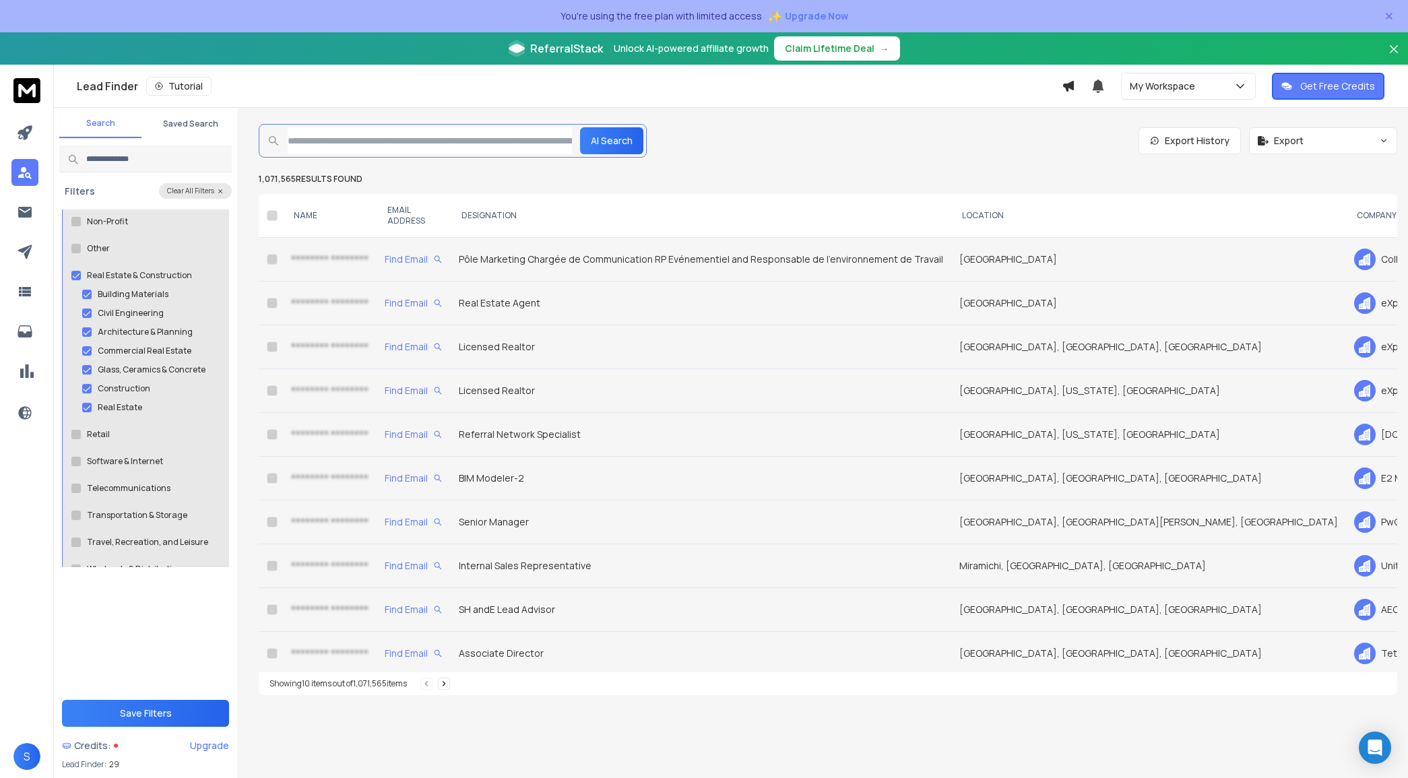
click at [94, 297] on div "Building Materials" at bounding box center [151, 294] width 139 height 11
click at [89, 317] on Engineering "Civil Engineering" at bounding box center [87, 313] width 11 height 11
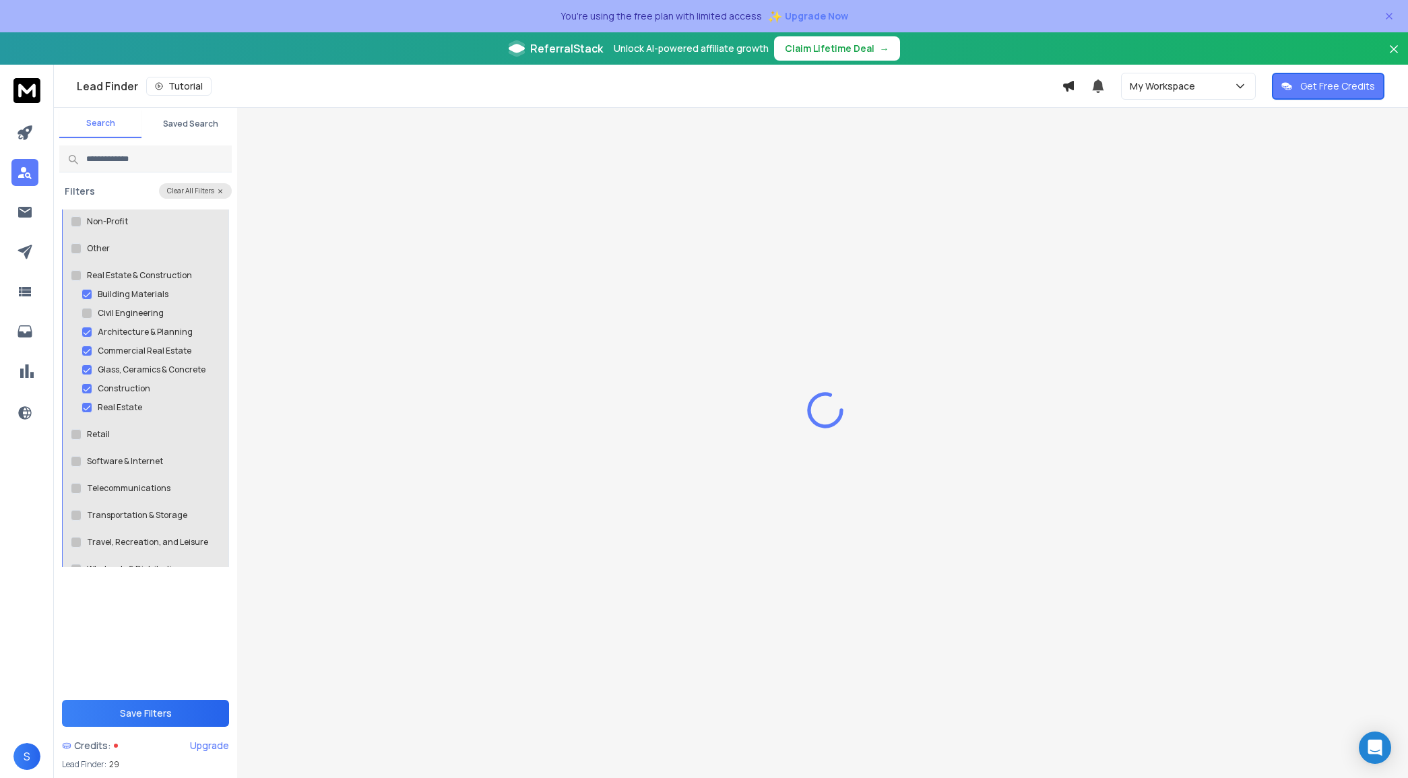
click at [89, 297] on Materials "Building Materials" at bounding box center [87, 294] width 11 height 11
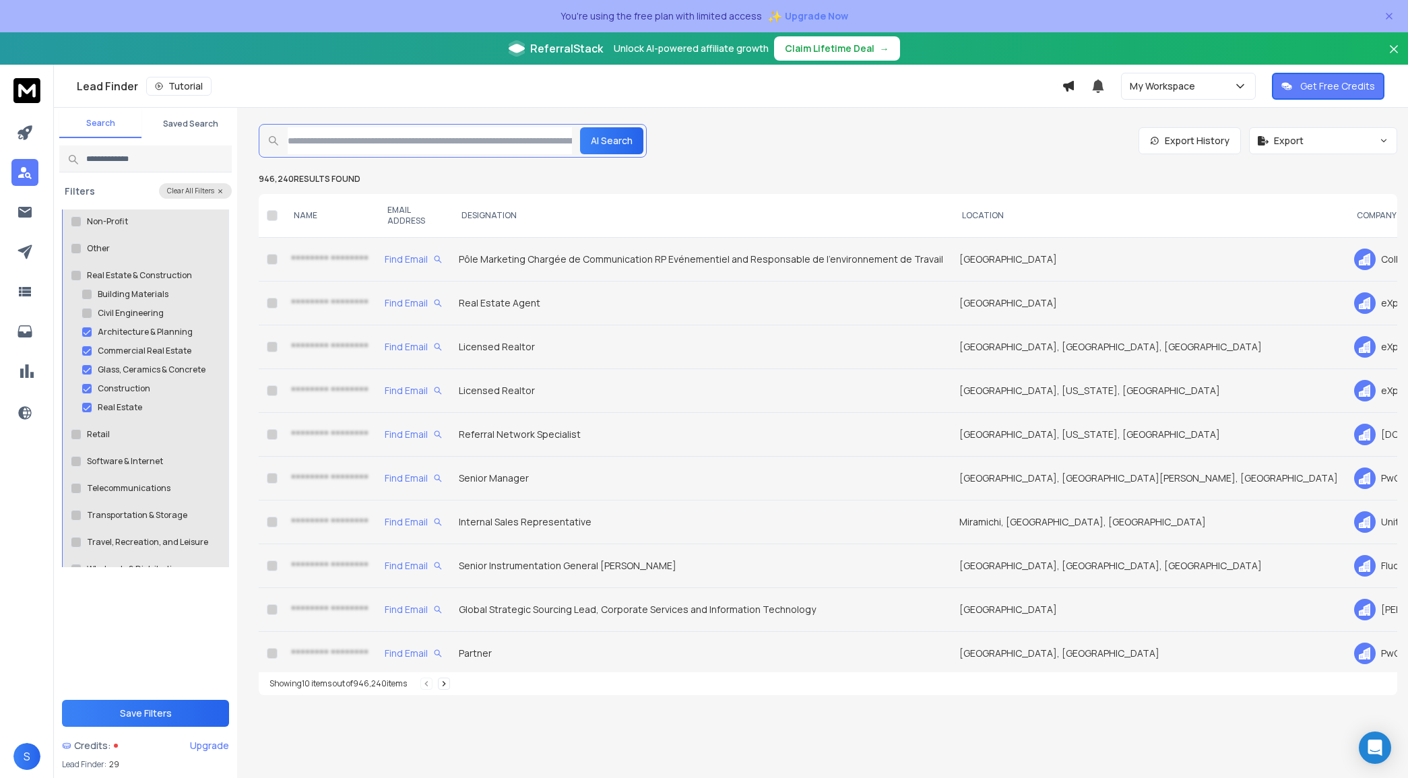
click at [88, 336] on Planning "Architecture & Planning" at bounding box center [87, 332] width 11 height 11
click at [88, 351] on Estate "Commercial Real Estate" at bounding box center [87, 351] width 11 height 11
click at [90, 375] on Concrete "Glass, Ceramics & Concrete" at bounding box center [87, 370] width 11 height 11
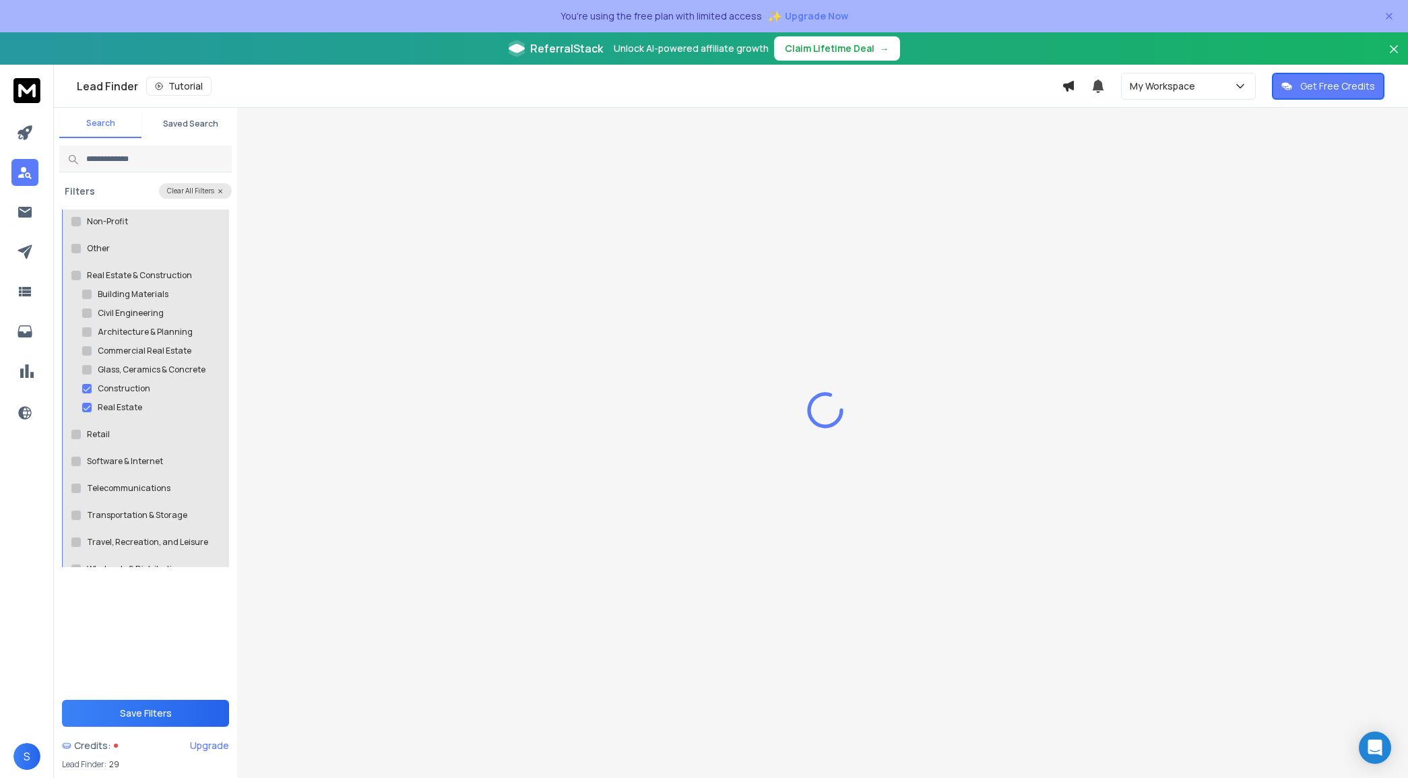
click at [90, 390] on button "Construction" at bounding box center [87, 388] width 11 height 11
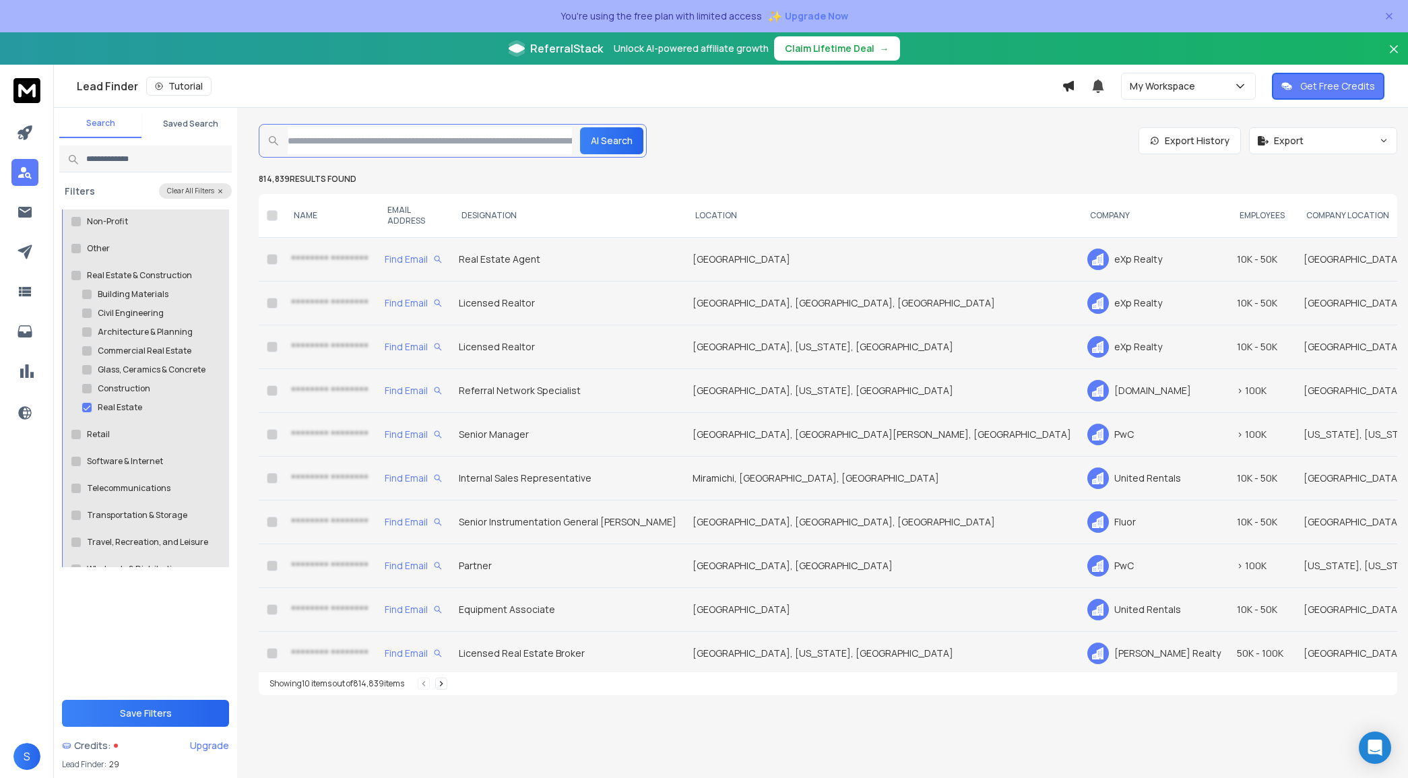
scroll to position [614, 0]
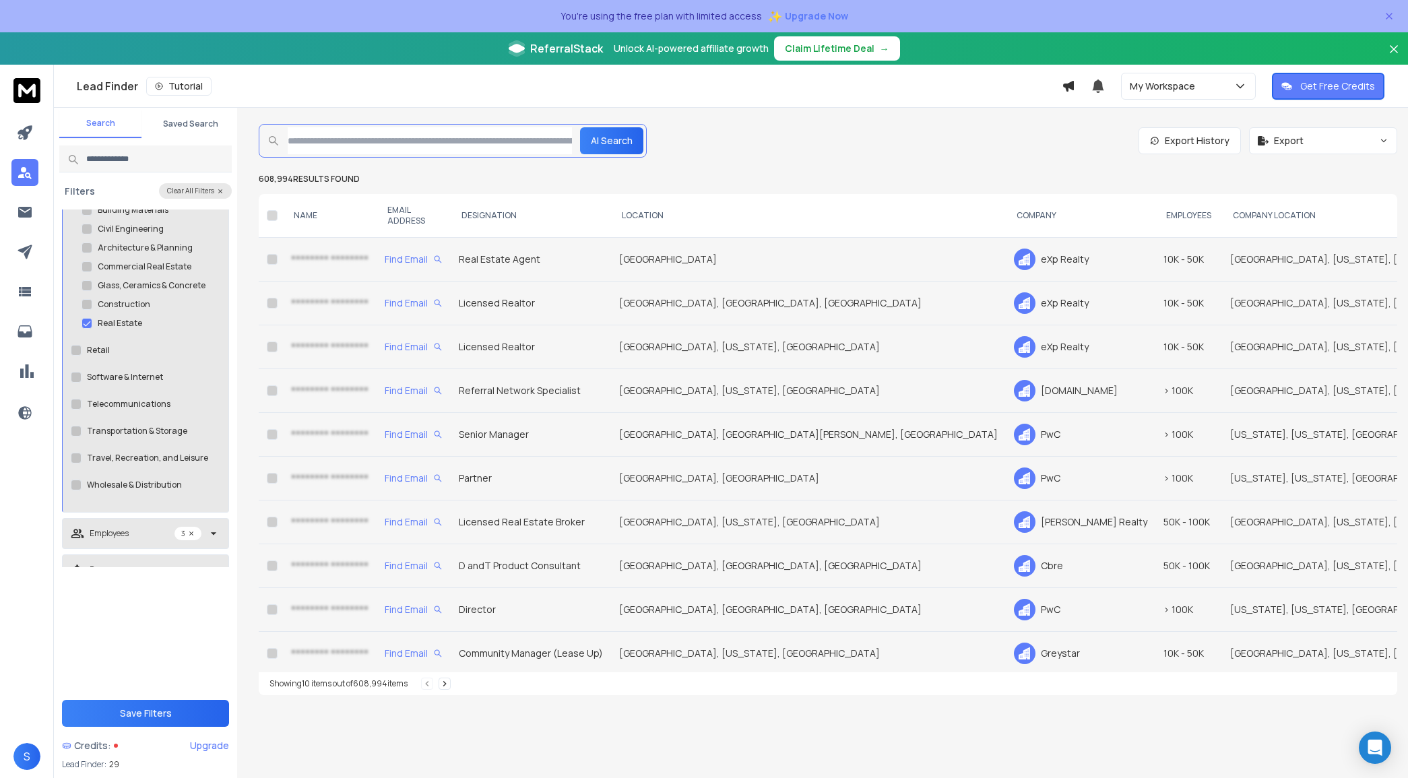
click at [80, 382] on Internet "Software & Internet" at bounding box center [76, 377] width 11 height 11
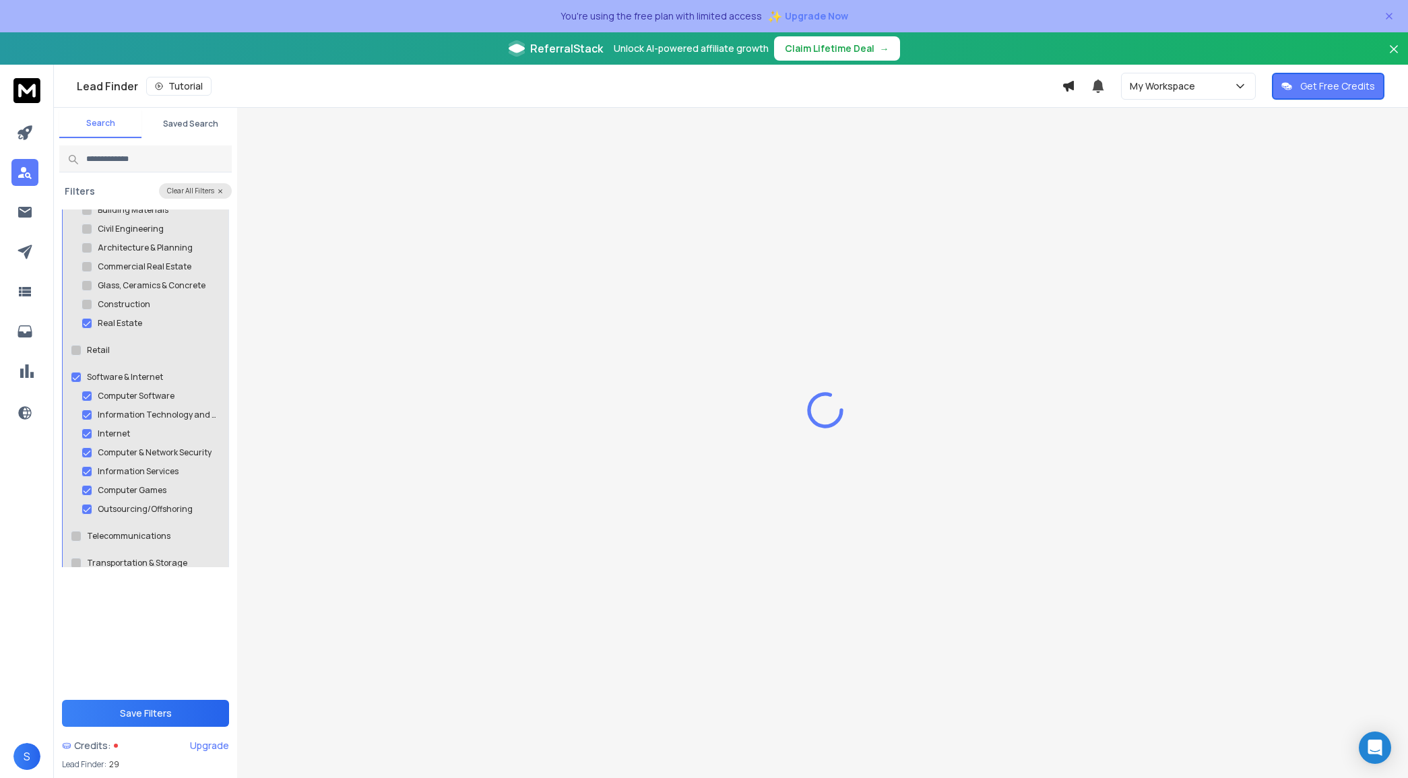
click at [85, 398] on Software "Computer Software" at bounding box center [87, 396] width 11 height 11
click at [88, 430] on button "Internet" at bounding box center [87, 434] width 11 height 11
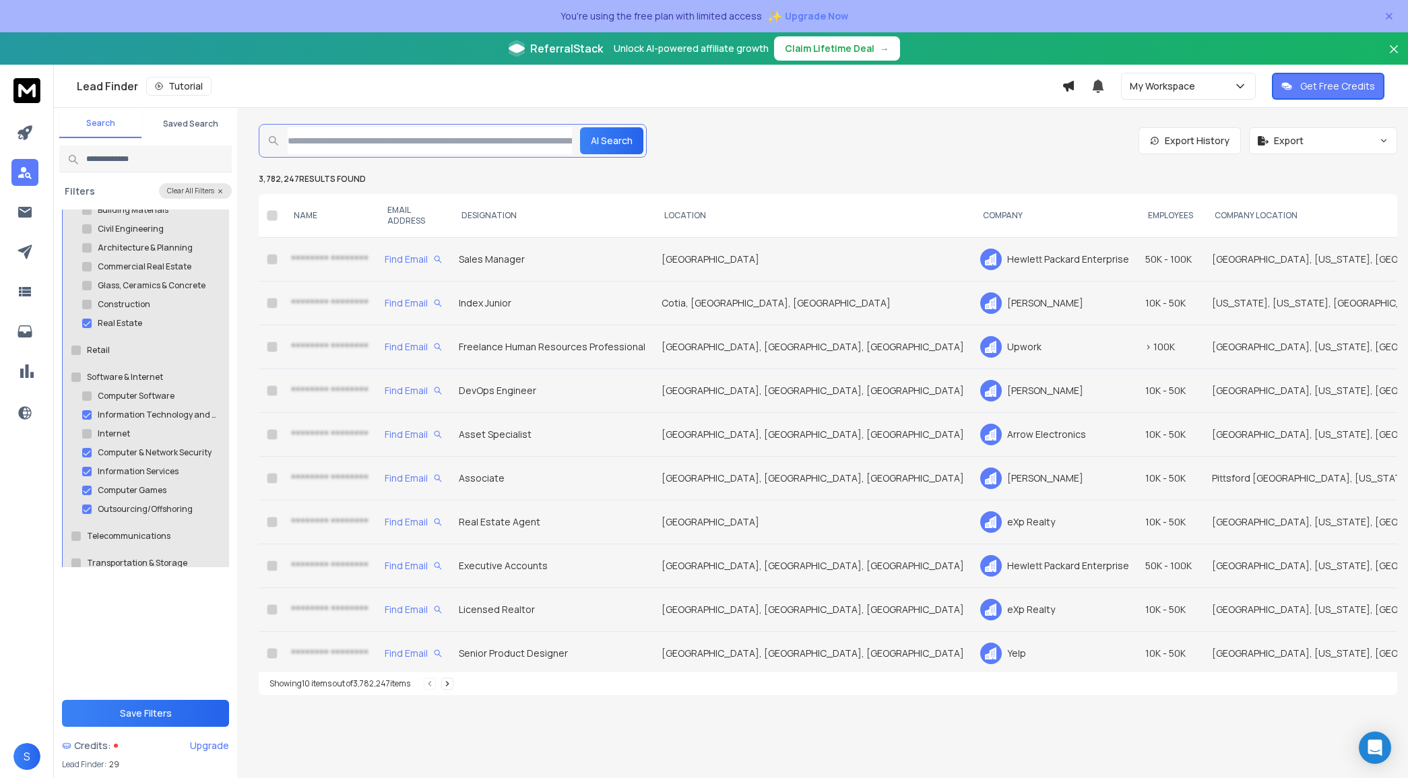
click at [89, 435] on button "Internet" at bounding box center [87, 434] width 11 height 11
click at [93, 490] on div "Computer Games" at bounding box center [151, 490] width 139 height 11
click at [86, 505] on div "Outsourcing/Offshoring" at bounding box center [151, 509] width 139 height 11
click at [86, 495] on Games "Computer Games" at bounding box center [87, 490] width 11 height 11
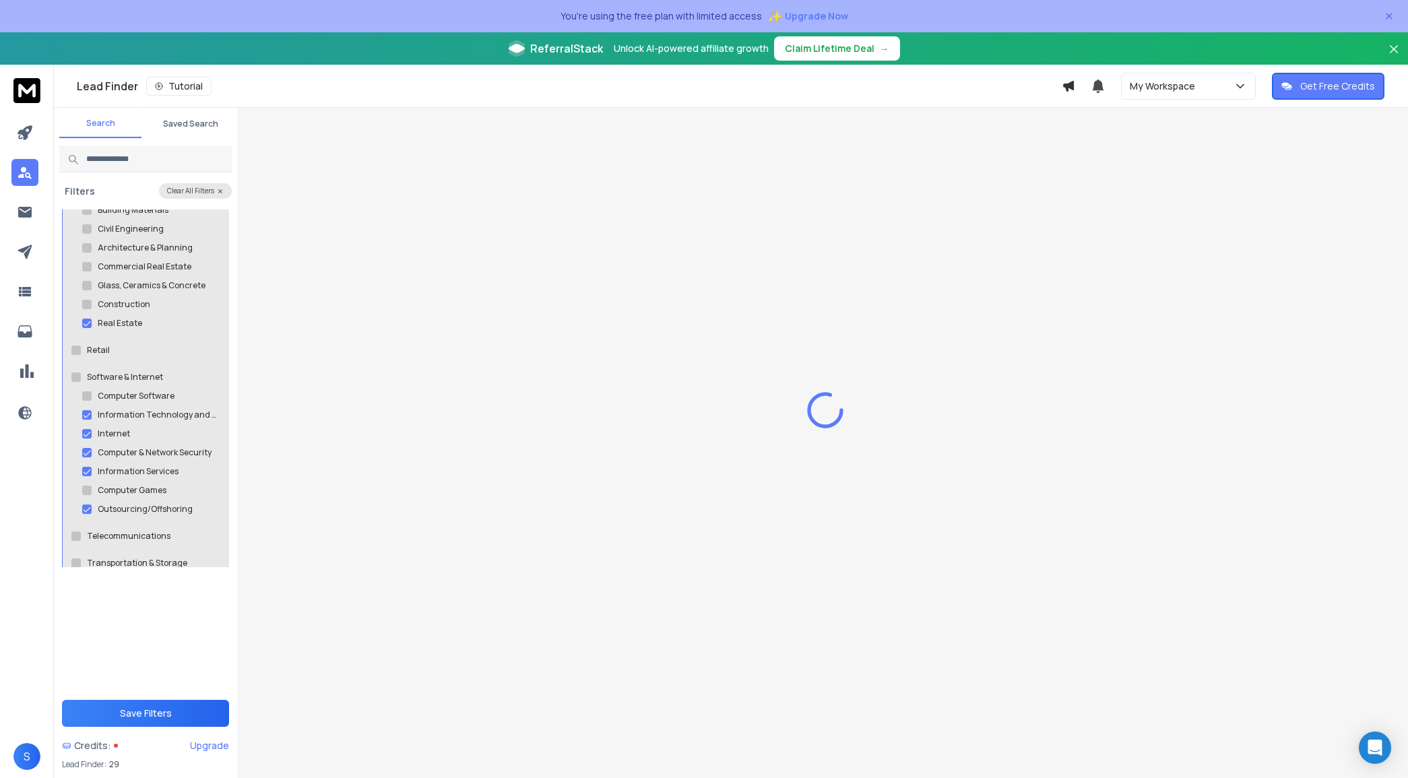
click at [91, 510] on button "Outsourcing/Offshoring" at bounding box center [87, 509] width 11 height 11
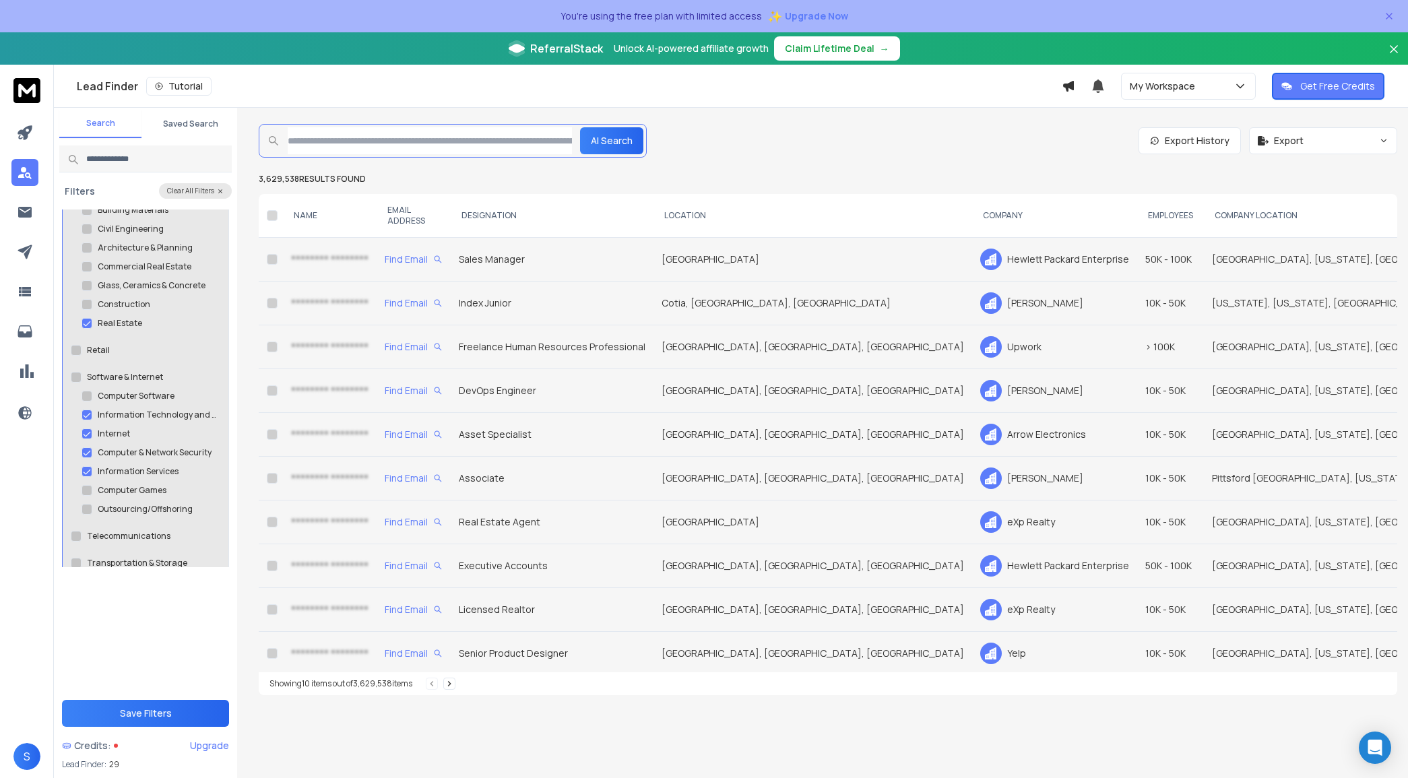
click at [76, 379] on Internet "Software & Internet" at bounding box center [76, 377] width 11 height 11
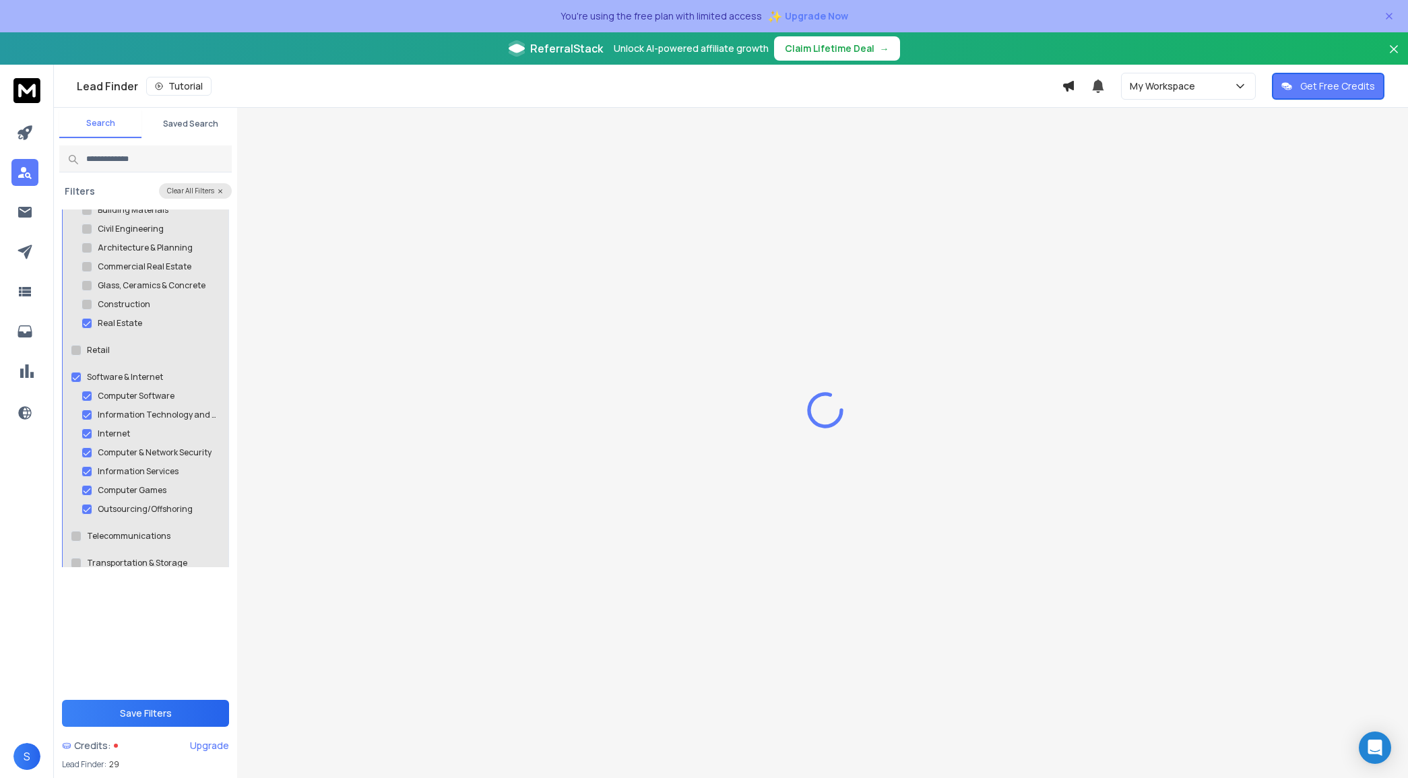
click at [76, 379] on Internet "Software & Internet" at bounding box center [76, 377] width 11 height 11
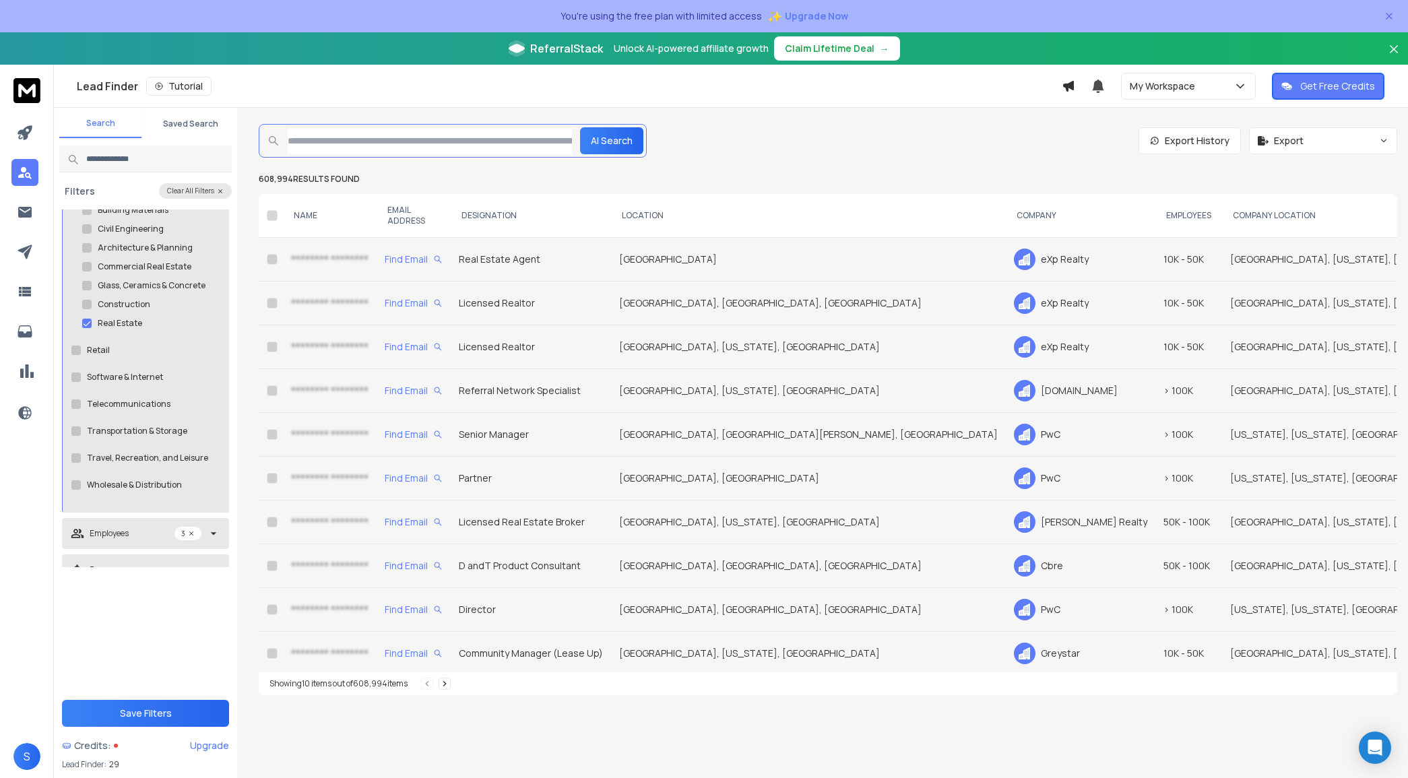
click at [98, 458] on label "Travel, Recreation, and Leisure" at bounding box center [147, 458] width 121 height 11
click at [82, 458] on Leisure "Travel, Recreation, and Leisure" at bounding box center [76, 458] width 11 height 11
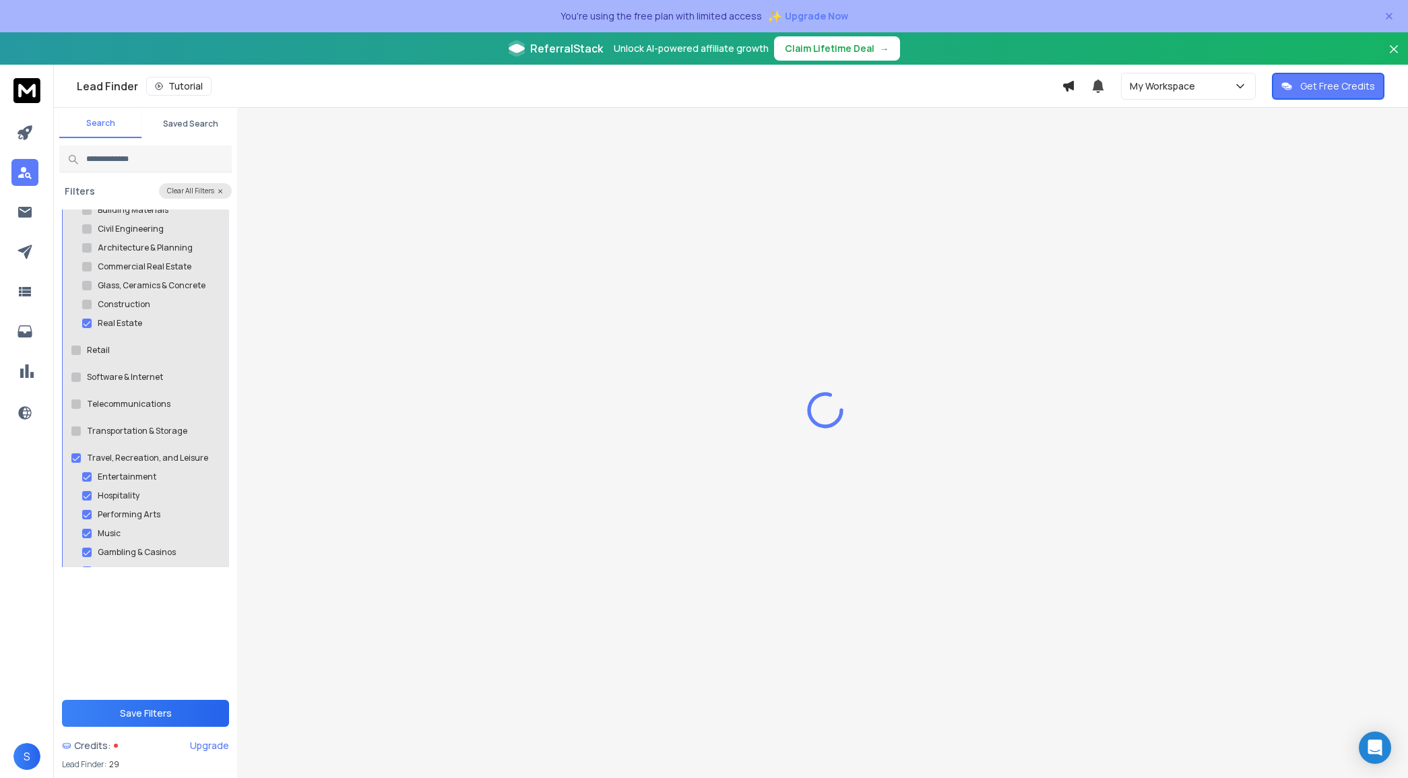
scroll to position [698, 0]
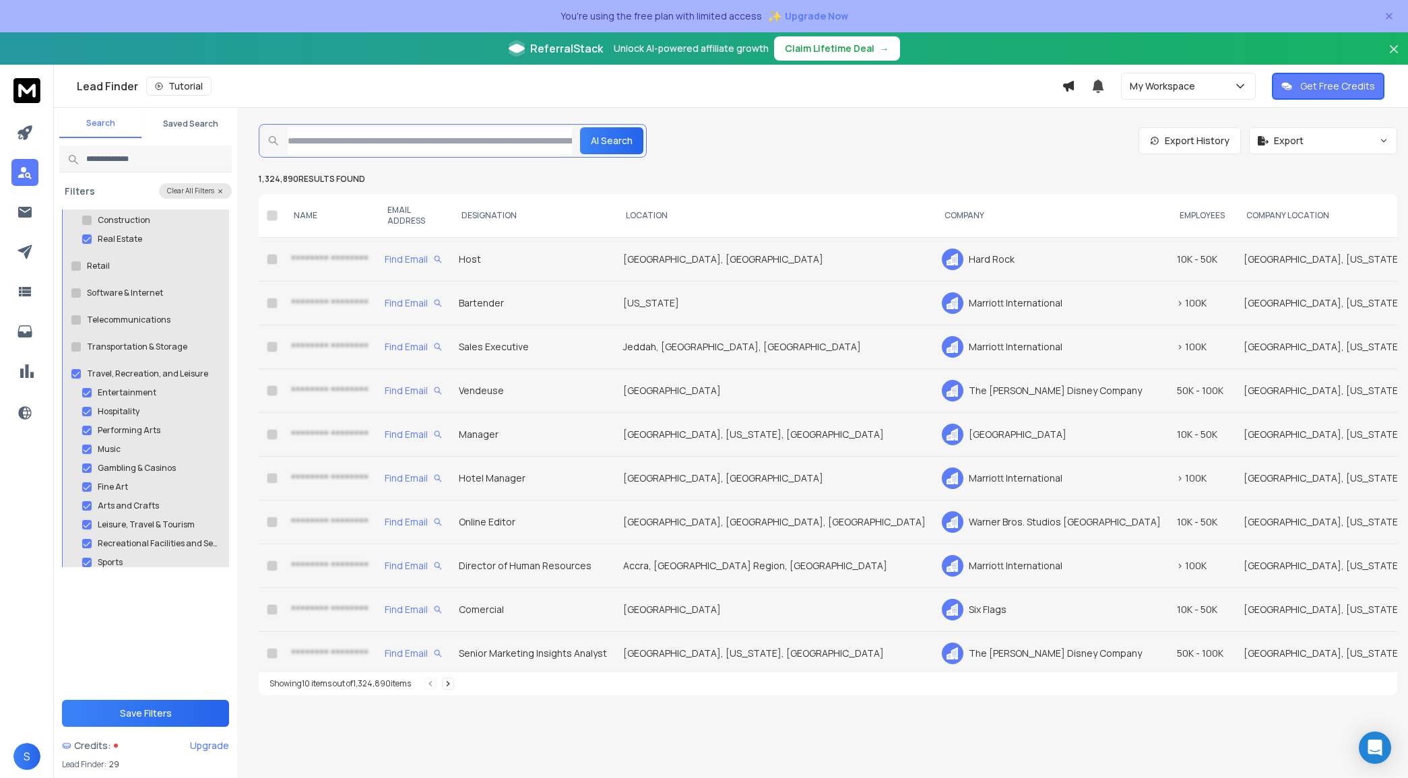
click at [86, 392] on button "Entertainment" at bounding box center [87, 392] width 11 height 11
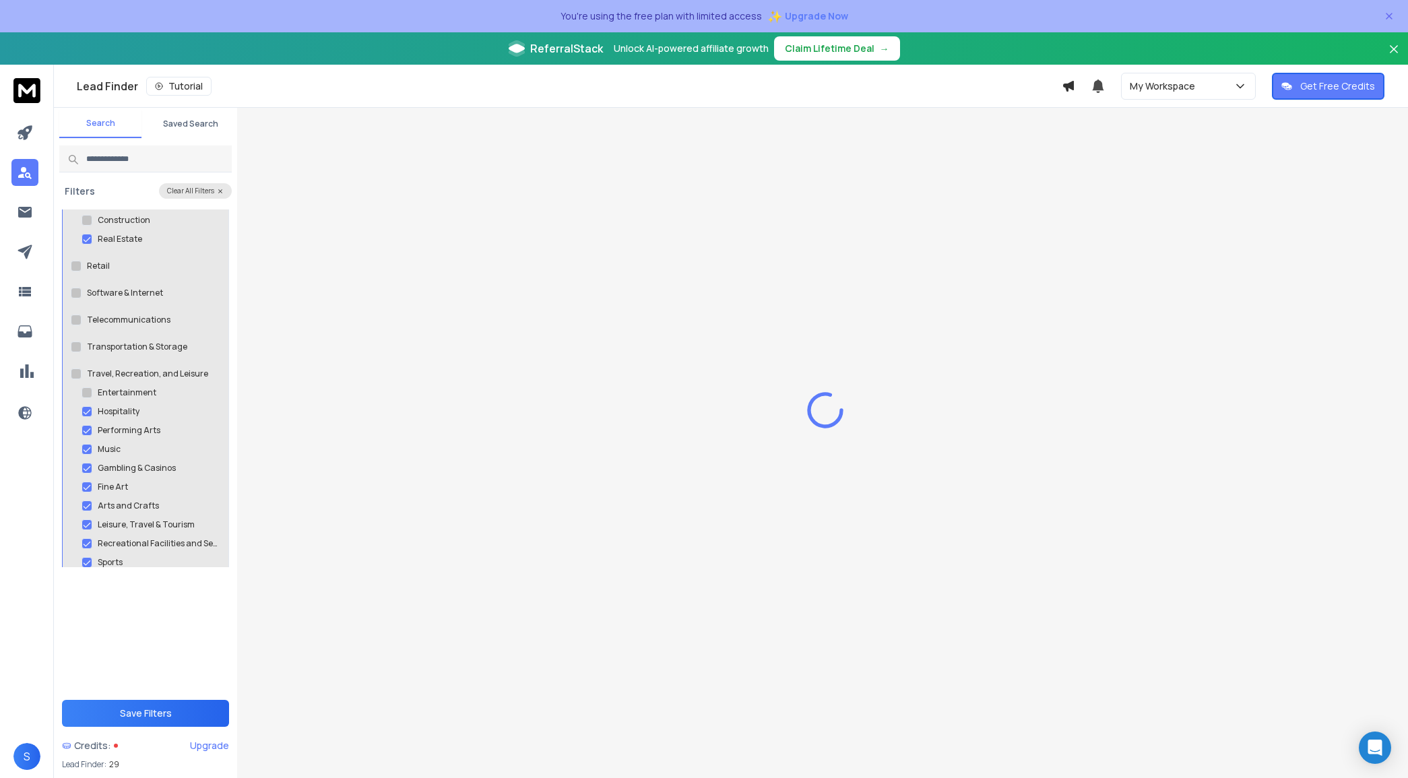
click at [89, 432] on Arts "Performing Arts" at bounding box center [87, 430] width 11 height 11
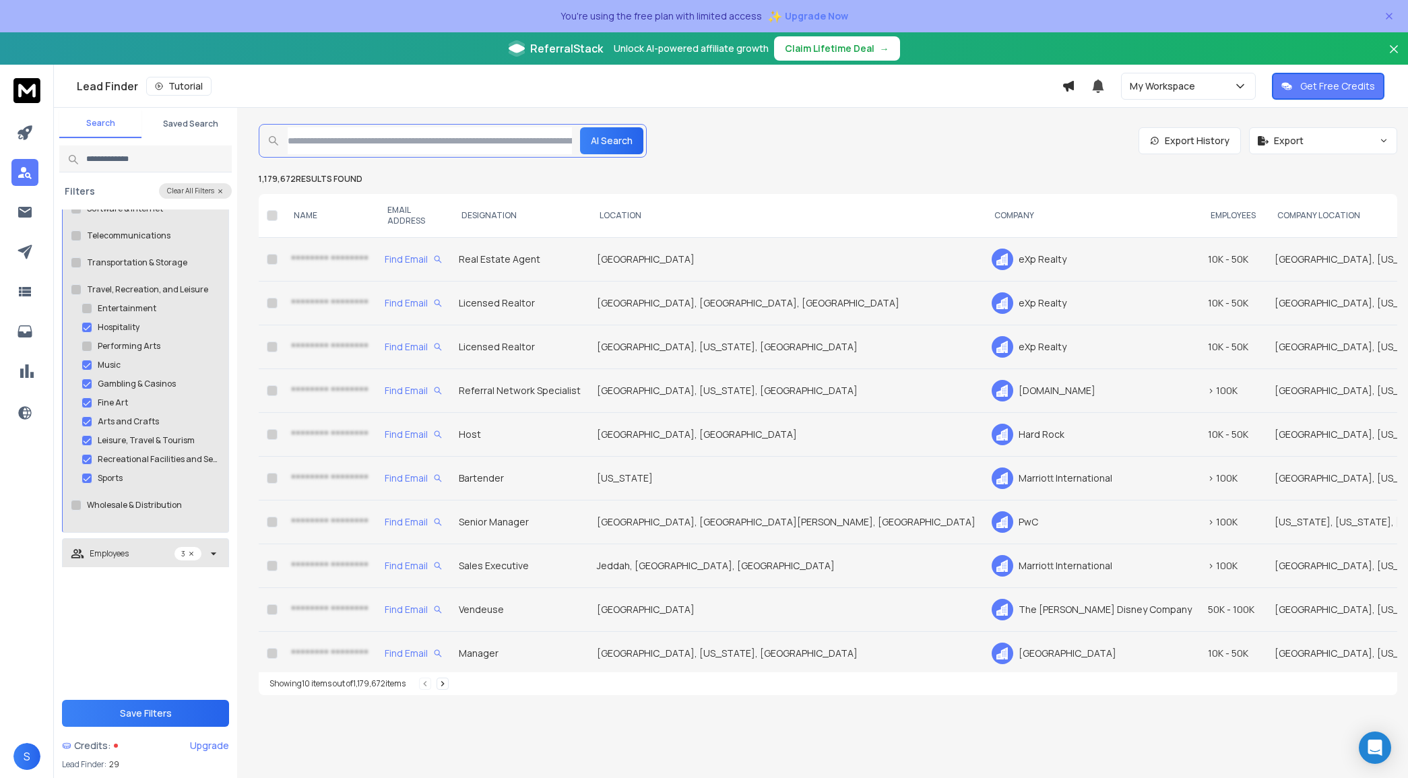
click at [88, 372] on div "Entertainment Hospitality Performing Arts Music Gambling & Casinos Fine Art Art…" at bounding box center [151, 393] width 139 height 181
click at [88, 386] on Casinos "Gambling & Casinos" at bounding box center [87, 384] width 11 height 11
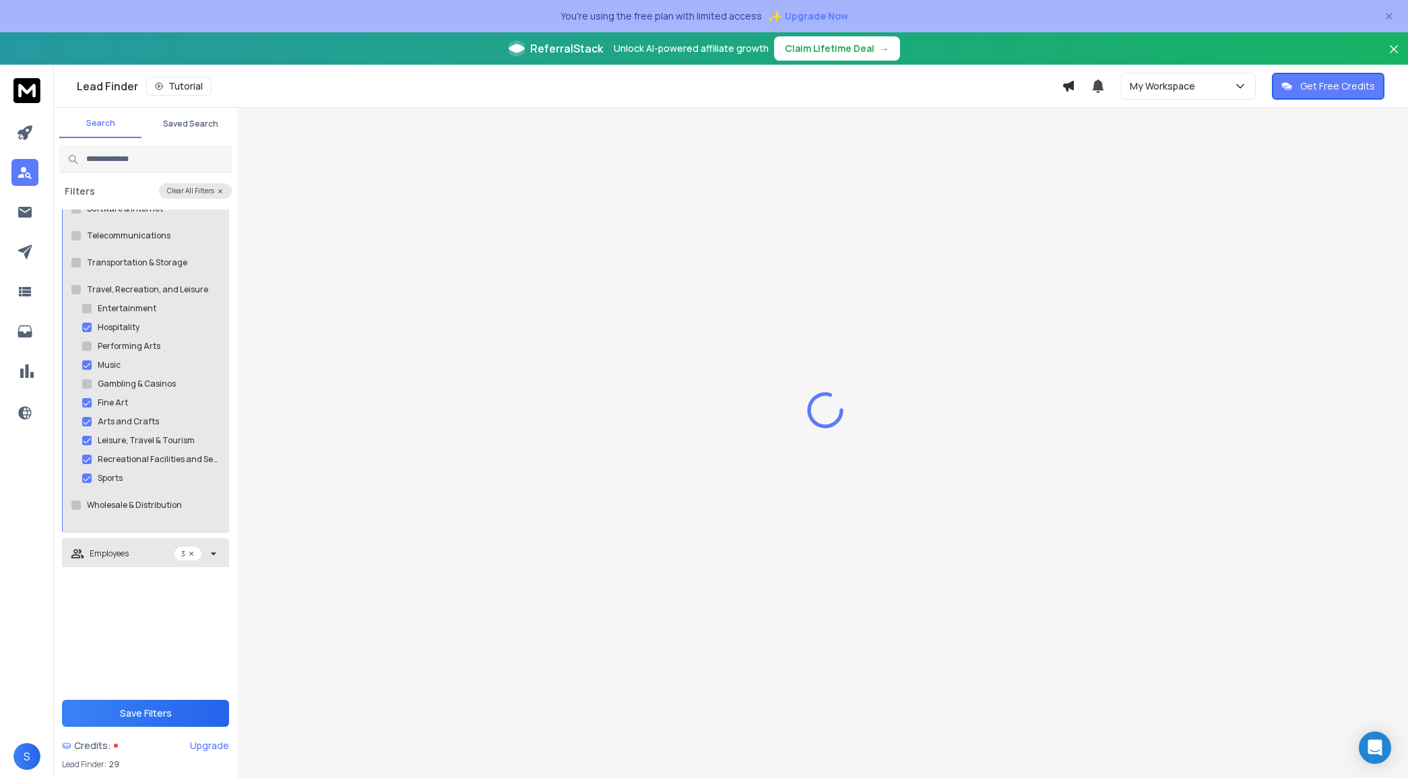
click at [86, 366] on button "Music" at bounding box center [87, 365] width 11 height 11
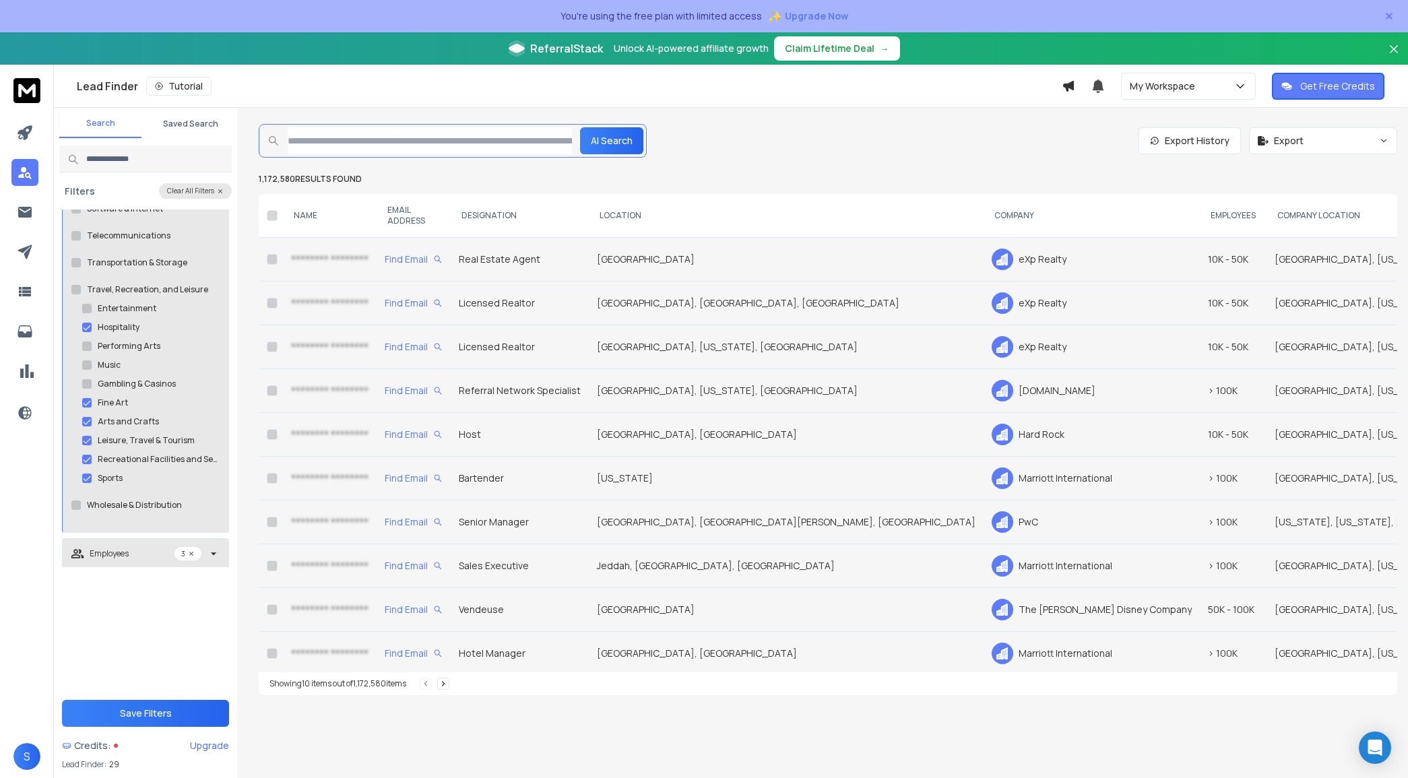
click at [90, 405] on Art "Fine Art" at bounding box center [87, 403] width 11 height 11
click at [91, 425] on Crafts "Arts and Crafts" at bounding box center [87, 421] width 11 height 11
click at [89, 479] on button "Sports" at bounding box center [87, 478] width 11 height 11
click at [92, 460] on div "Recreational Facilities and Services" at bounding box center [151, 459] width 139 height 11
click at [86, 458] on Services "Recreational Facilities and Services" at bounding box center [87, 459] width 11 height 11
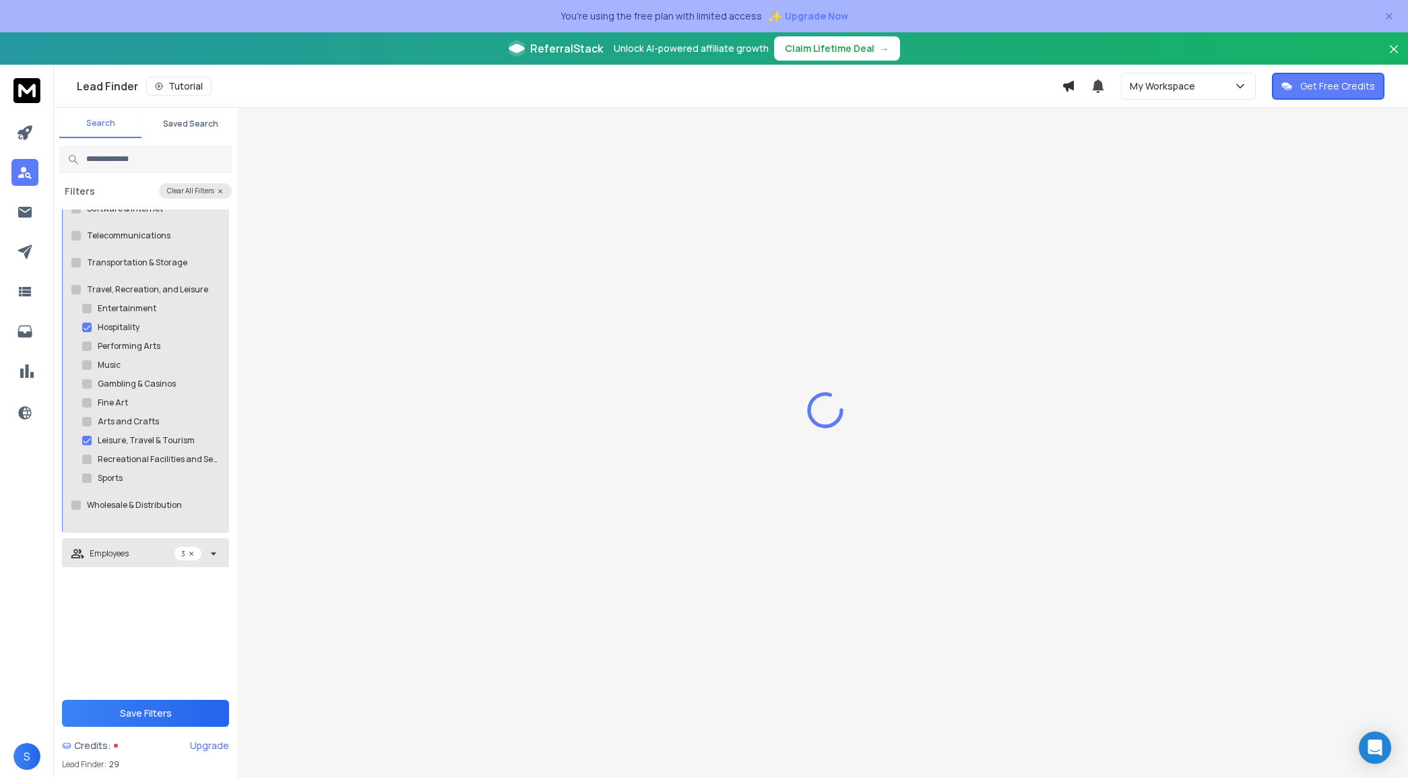
click at [86, 445] on Tourism "Leisure, Travel & Tourism" at bounding box center [87, 440] width 11 height 11
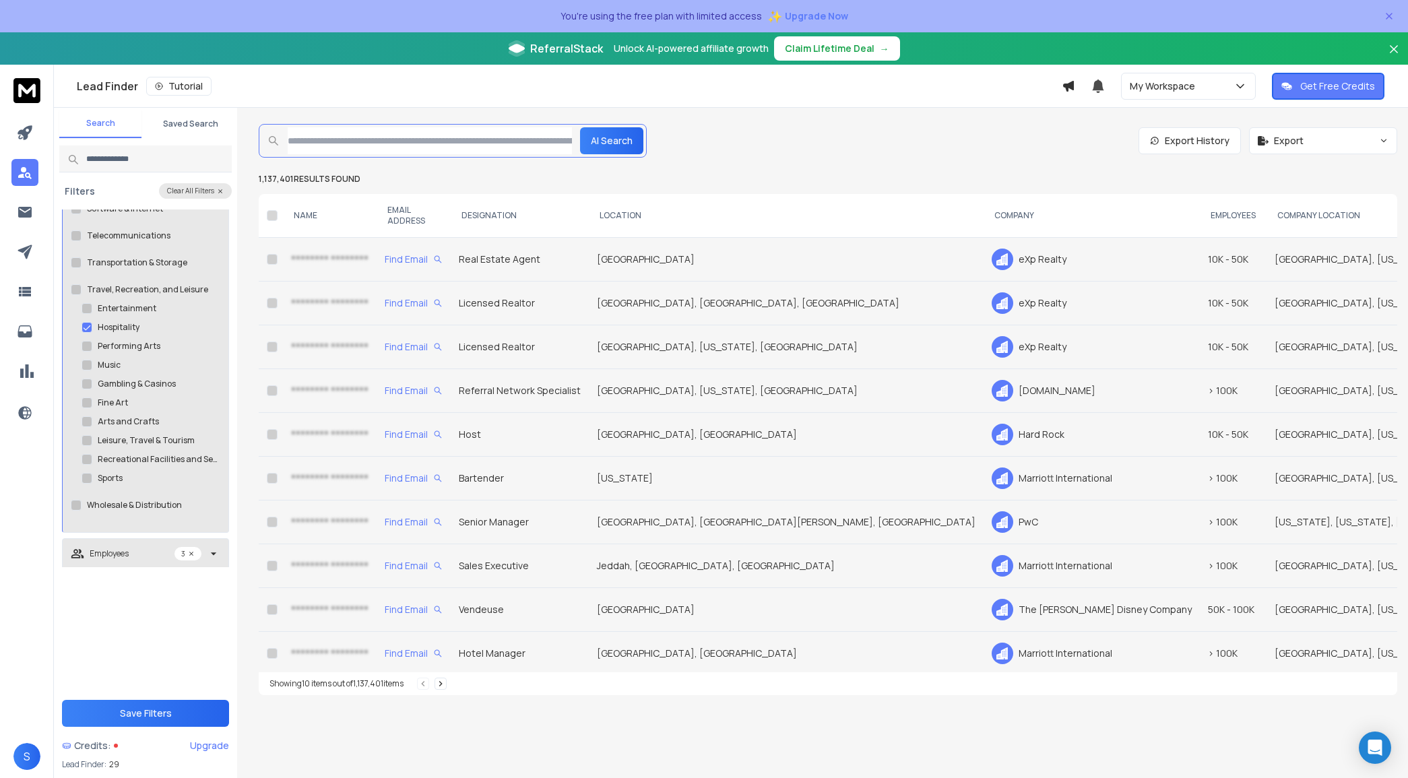
scroll to position [951, 0]
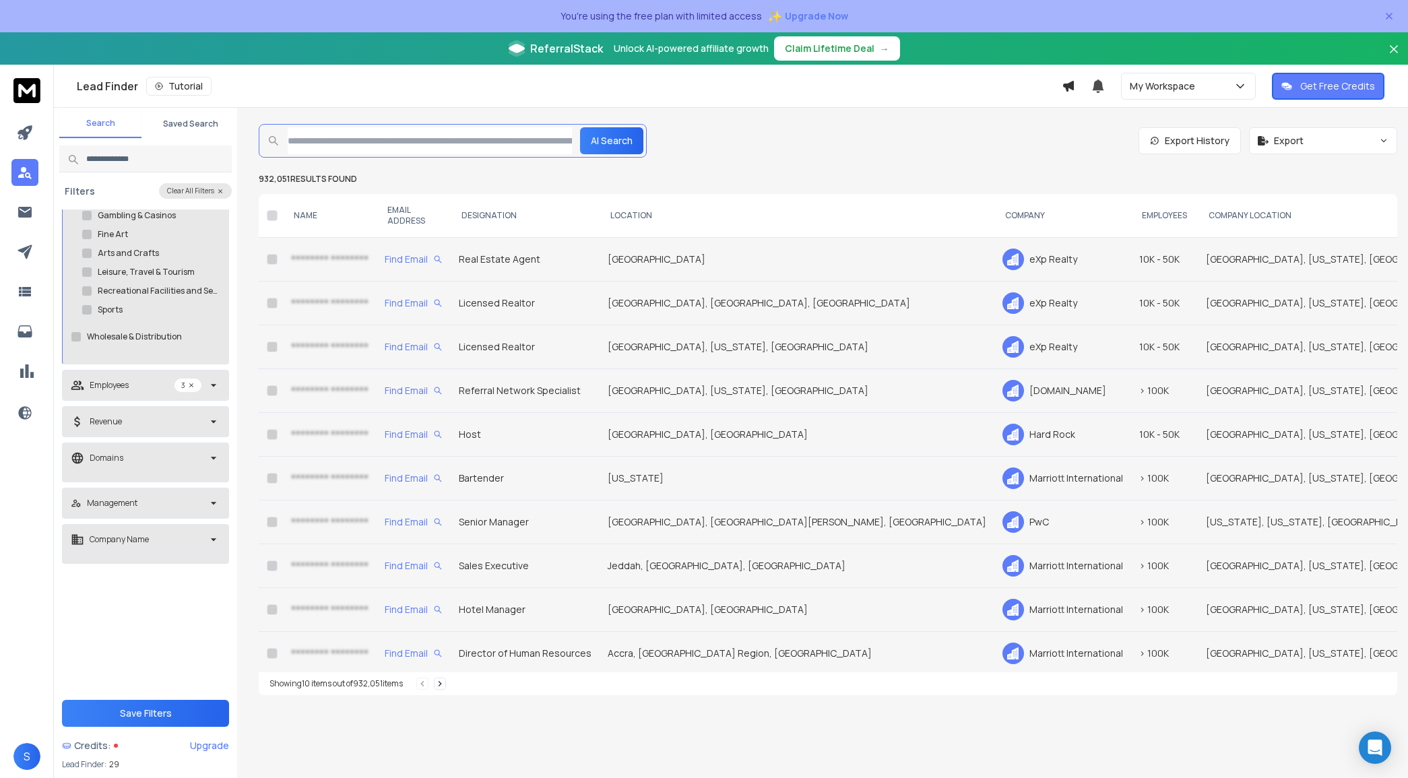
click at [125, 346] on div "Wholesale & Distribution" at bounding box center [146, 336] width 150 height 27
click at [92, 334] on label "Wholesale & Distribution" at bounding box center [134, 337] width 95 height 11
click at [82, 334] on Distribution "Wholesale & Distribution" at bounding box center [76, 337] width 11 height 11
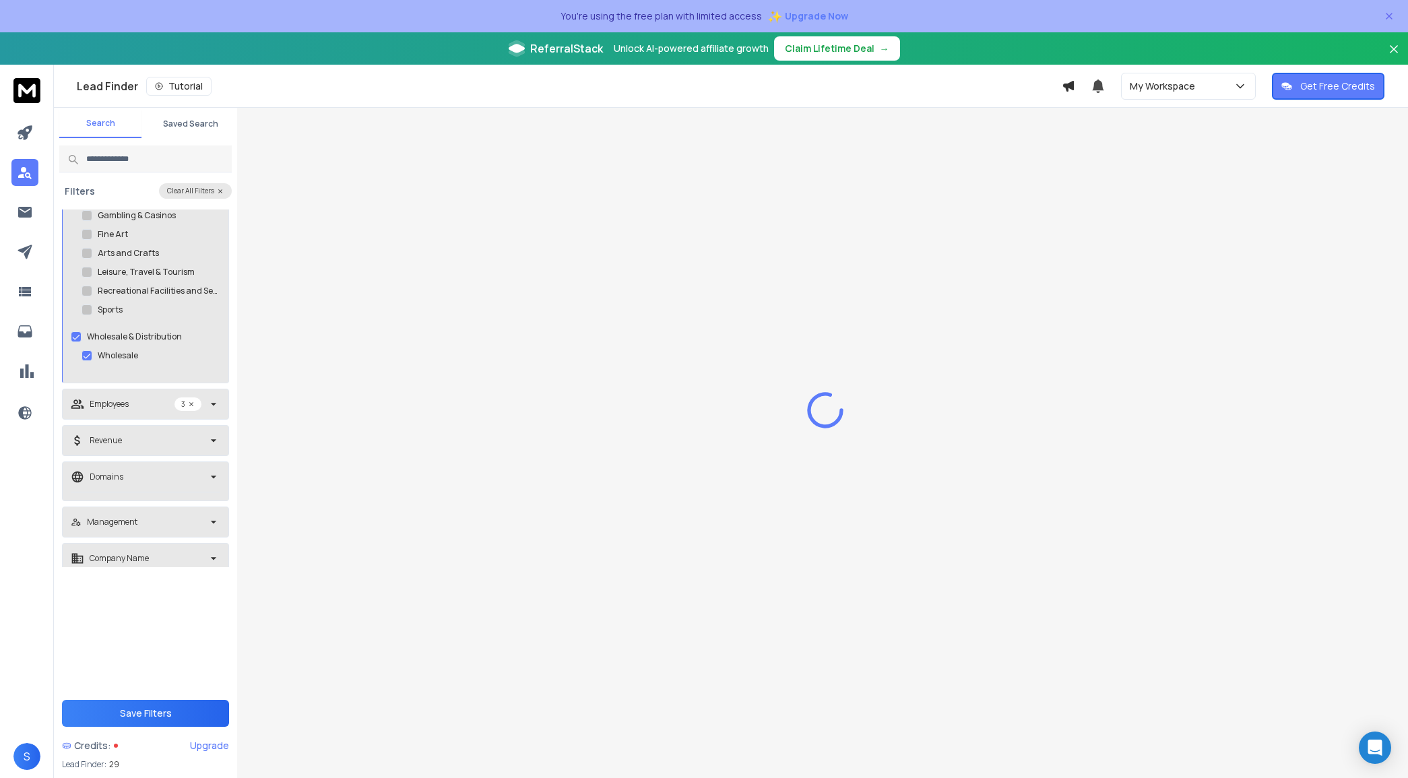
click at [76, 336] on Distribution "Wholesale & Distribution" at bounding box center [76, 337] width 11 height 11
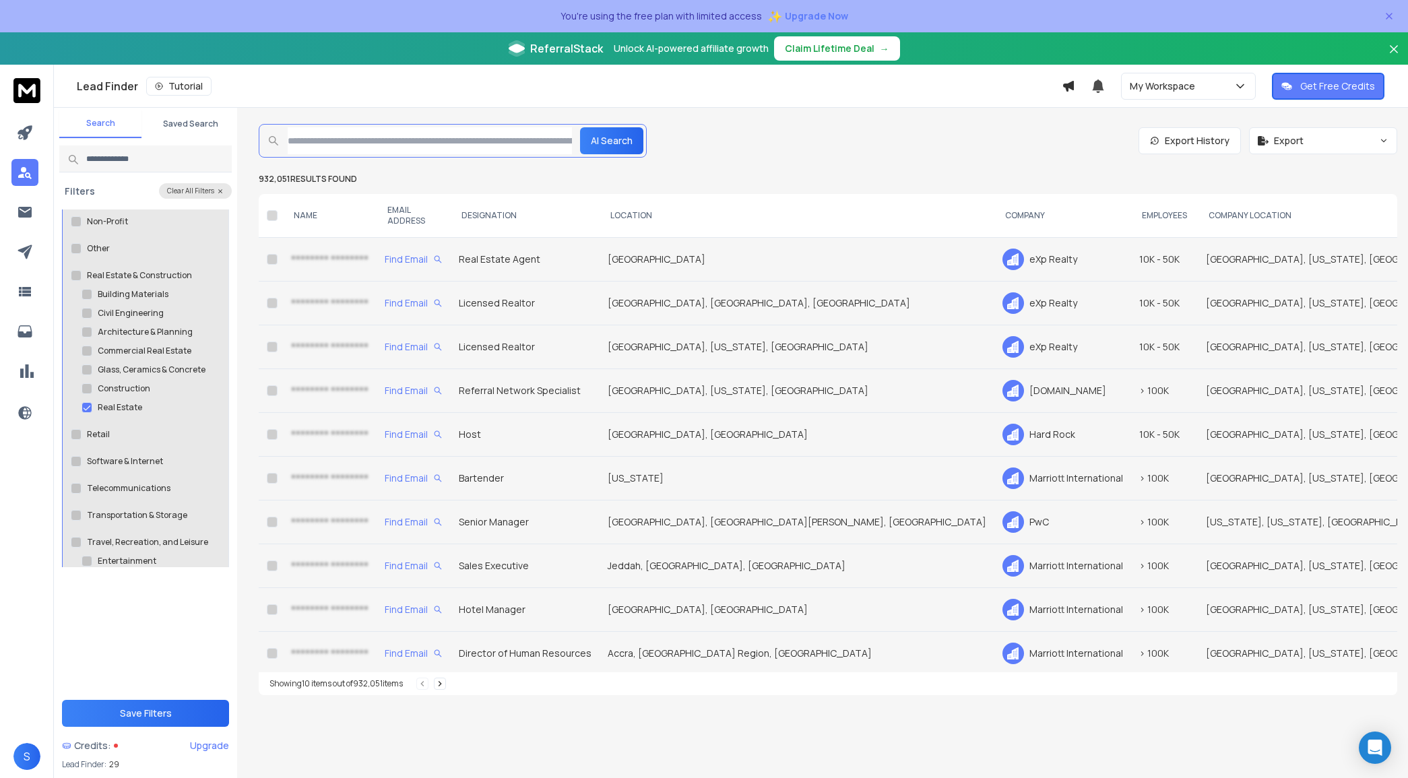
scroll to position [614, 0]
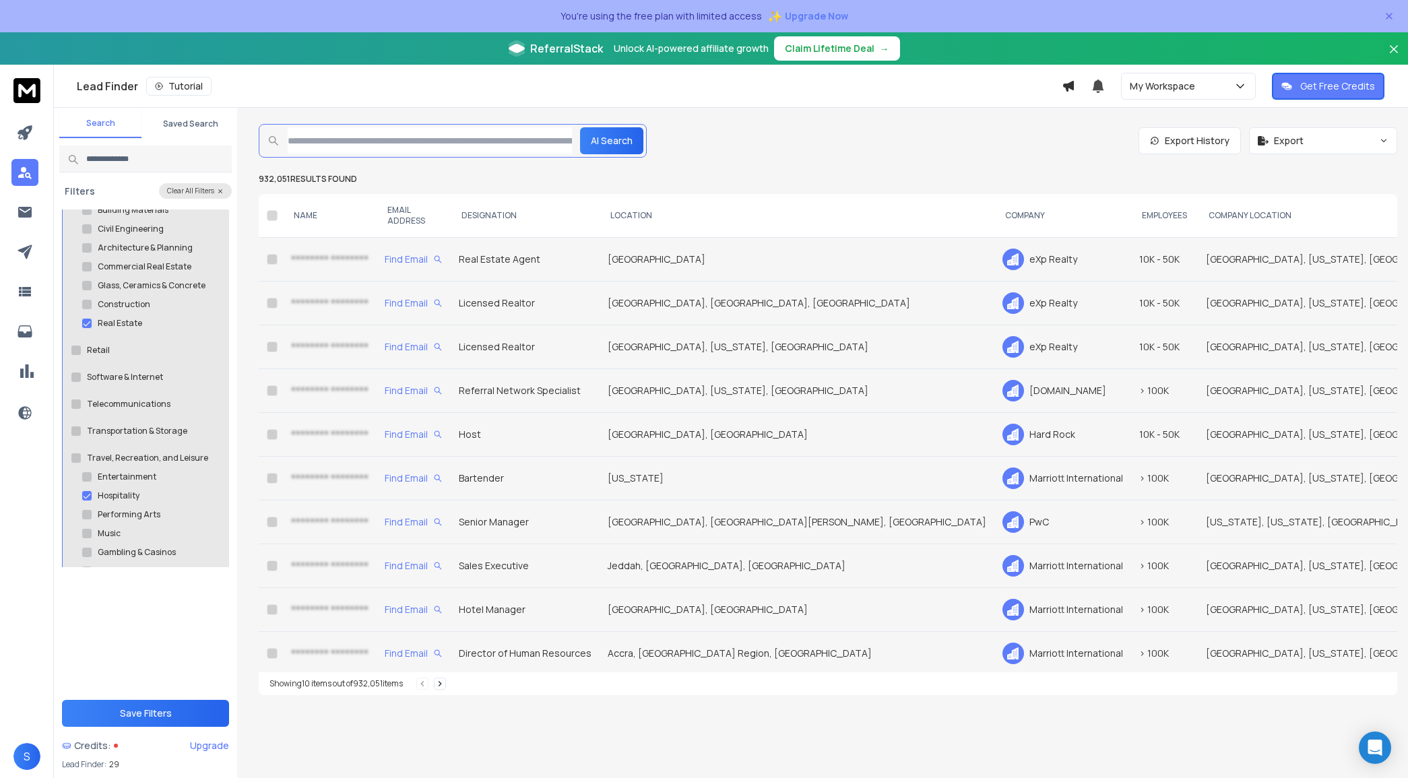
click at [75, 354] on button "Retail" at bounding box center [76, 350] width 11 height 11
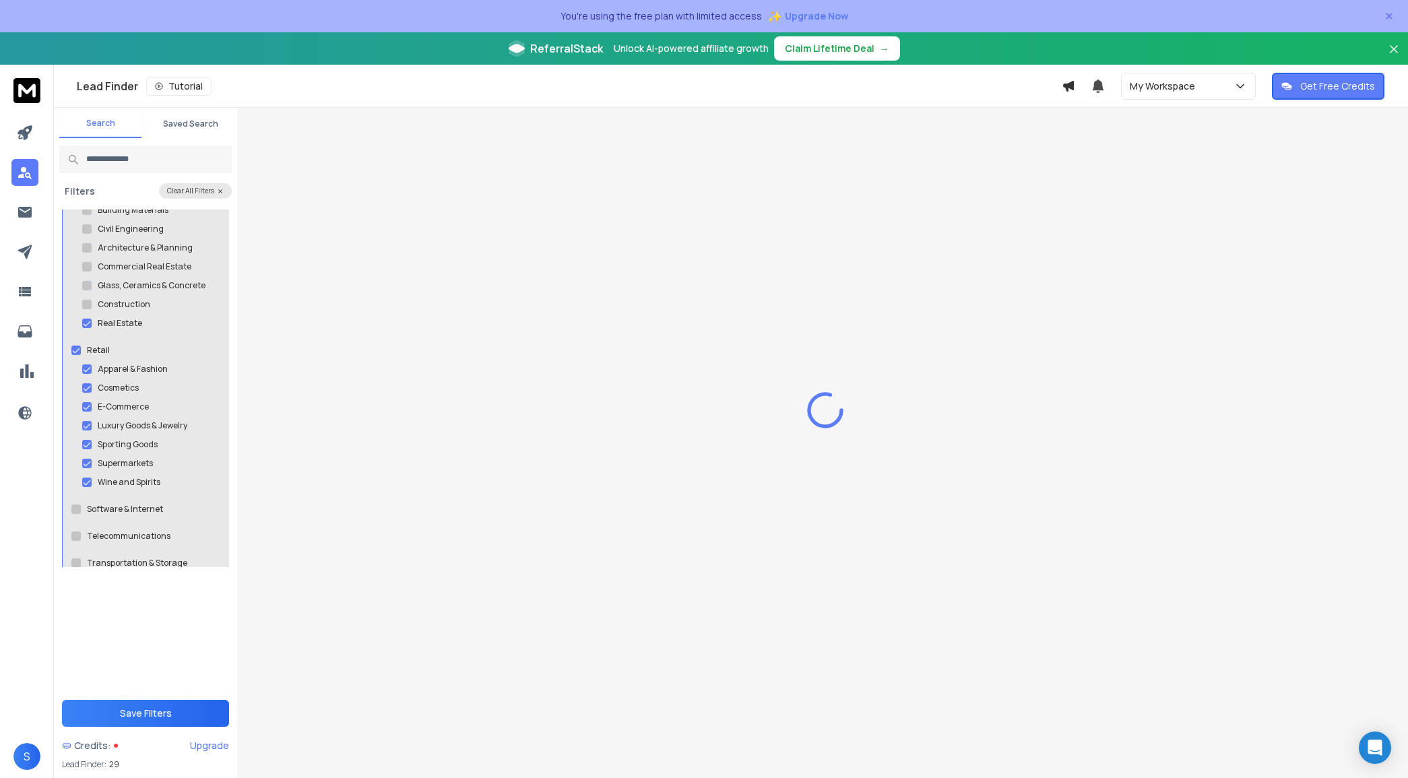
click at [75, 354] on button "Retail" at bounding box center [76, 350] width 11 height 11
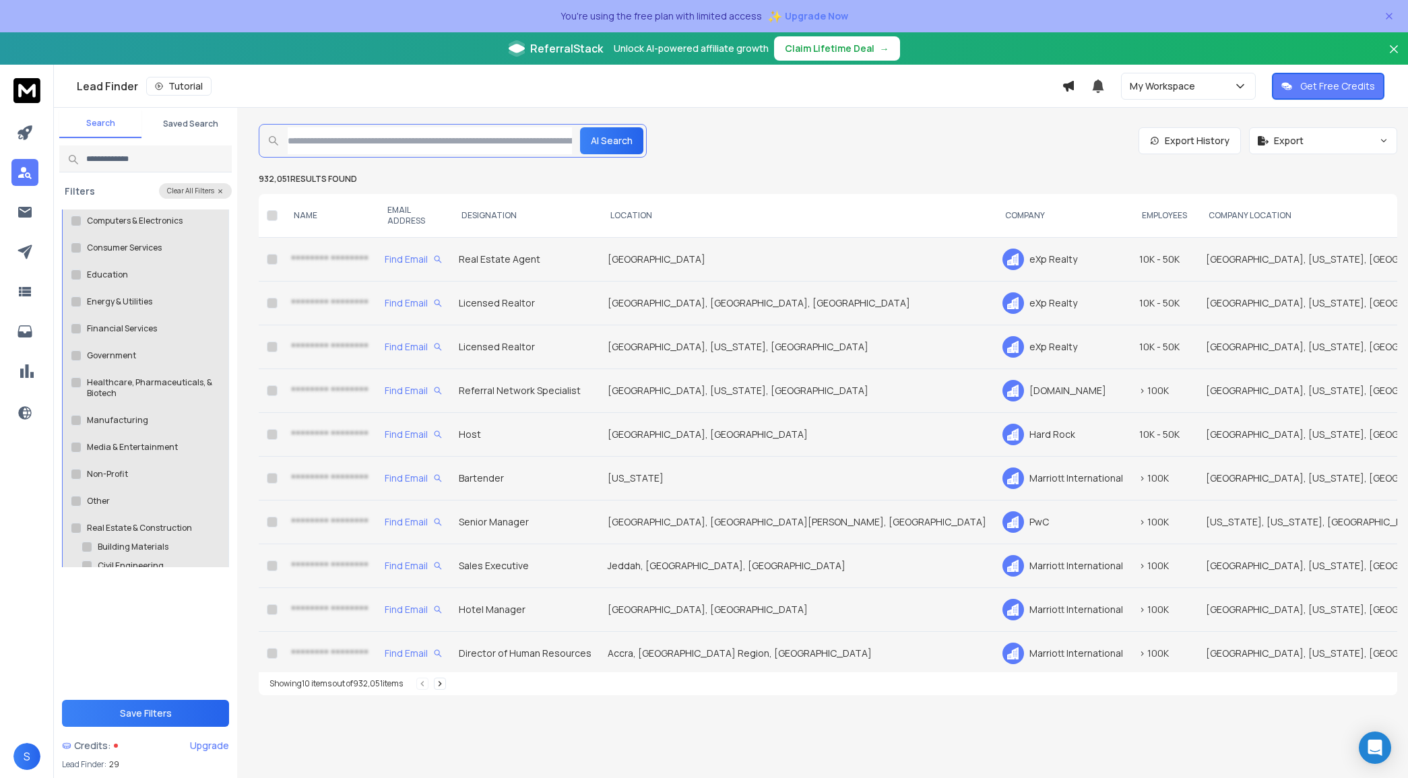
scroll to position [193, 0]
click at [95, 340] on div "Consumer Services" at bounding box center [146, 332] width 150 height 27
click at [75, 335] on Services "Consumer Services" at bounding box center [76, 332] width 11 height 11
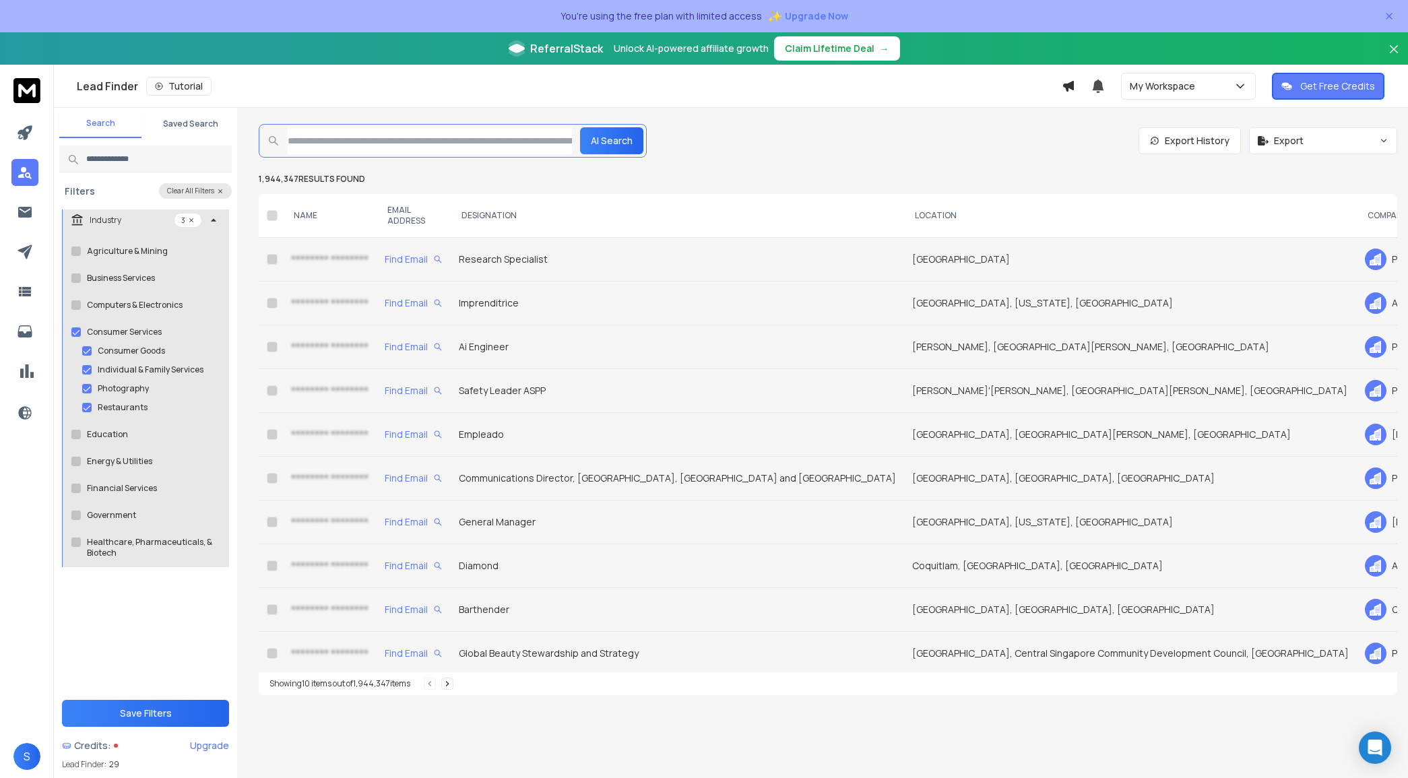
click at [91, 348] on Goods "Consumer Goods" at bounding box center [87, 351] width 11 height 11
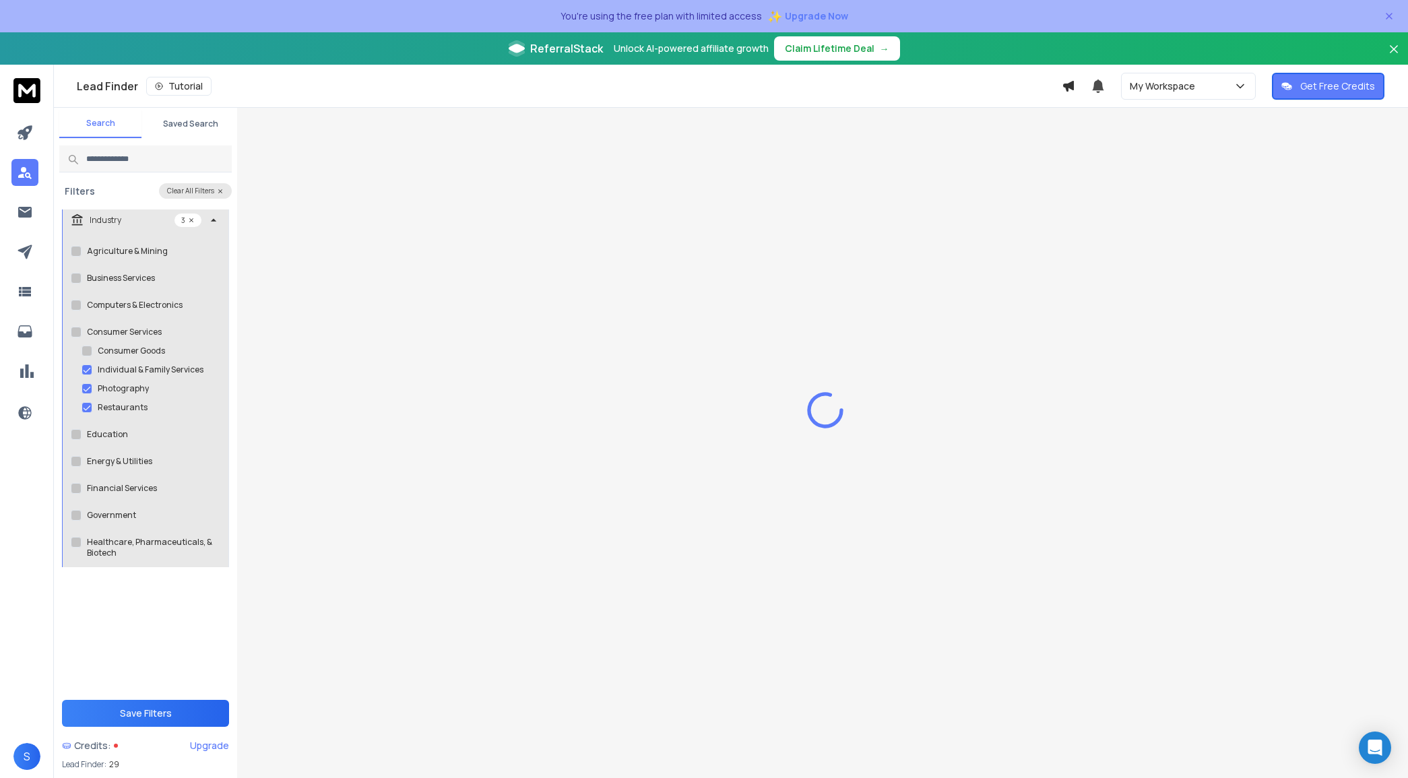
click at [89, 373] on Services "Individual & Family Services" at bounding box center [87, 370] width 11 height 11
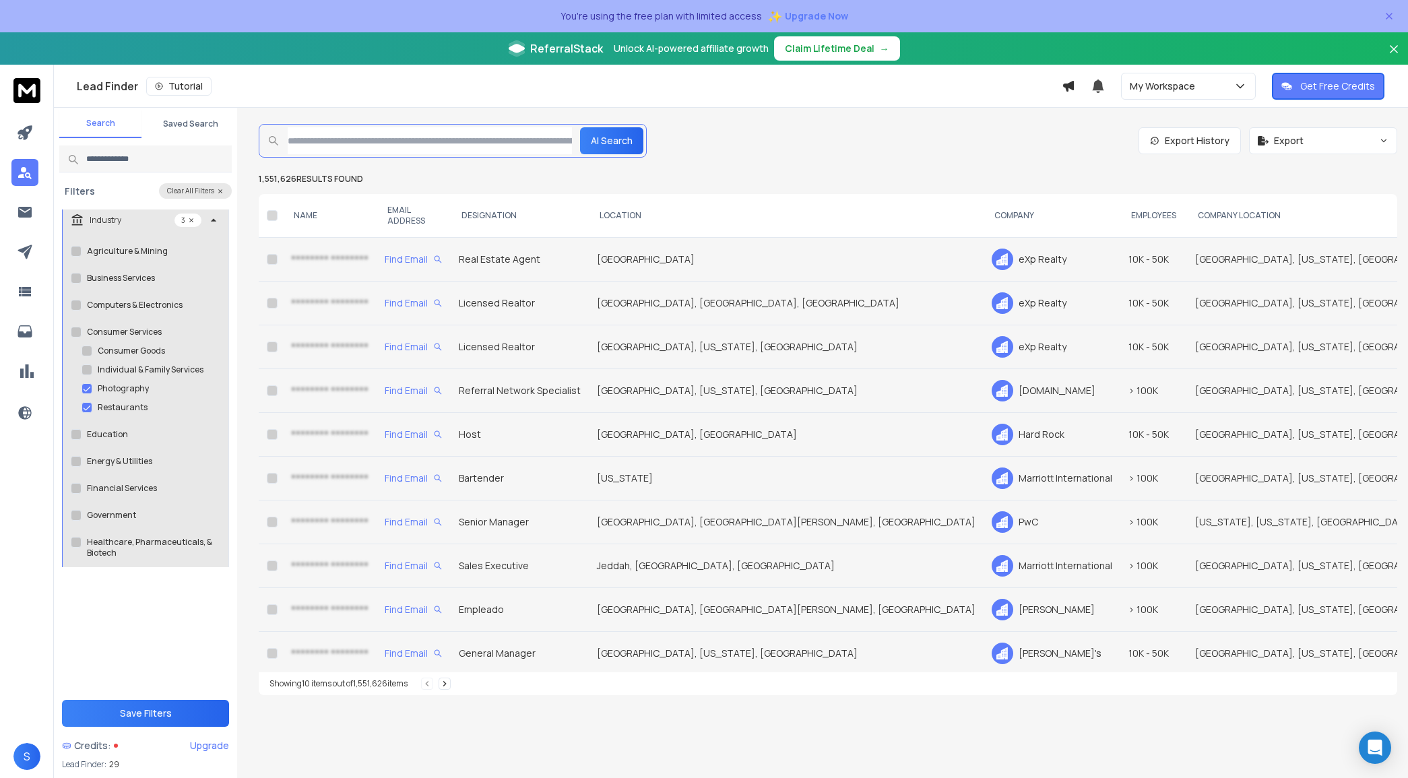
click at [88, 392] on button "Photography" at bounding box center [87, 388] width 11 height 11
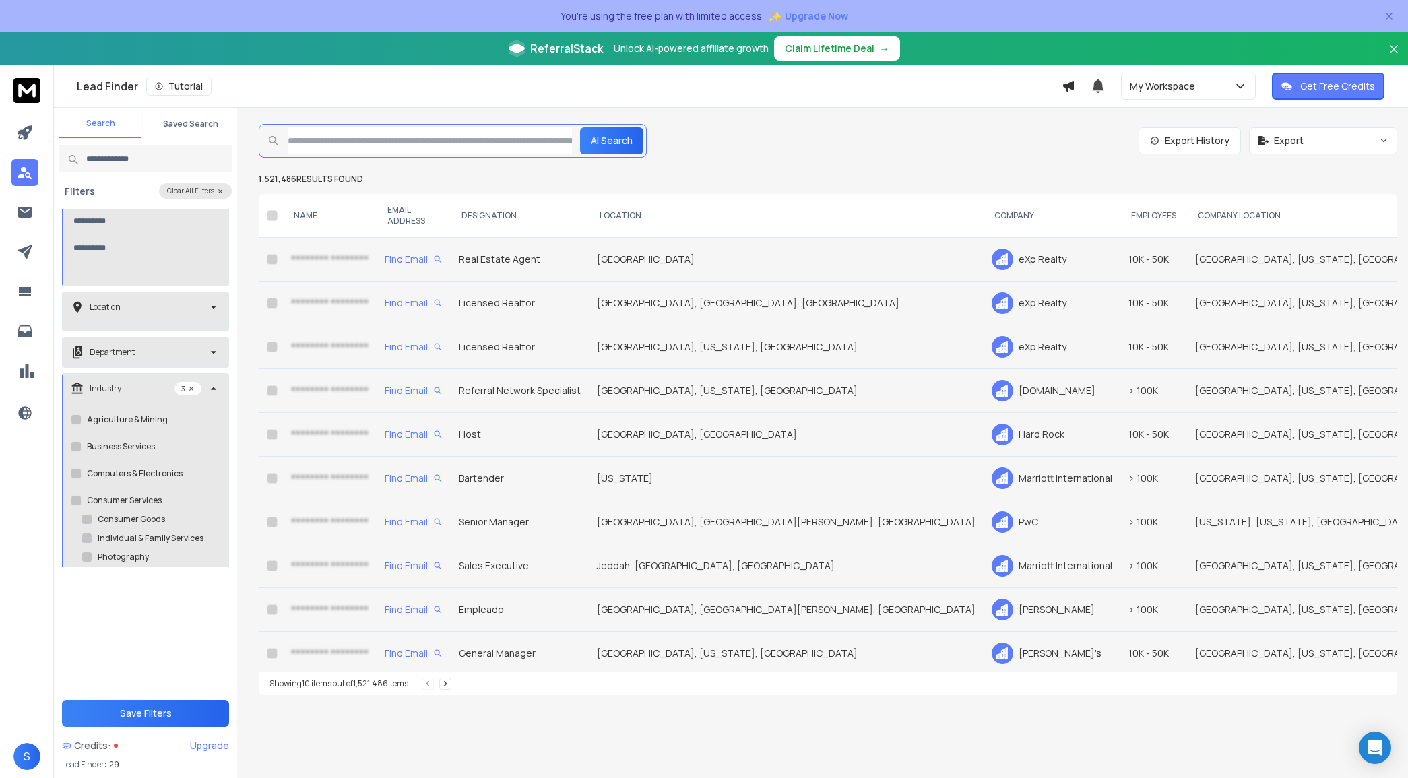
scroll to position [108, 0]
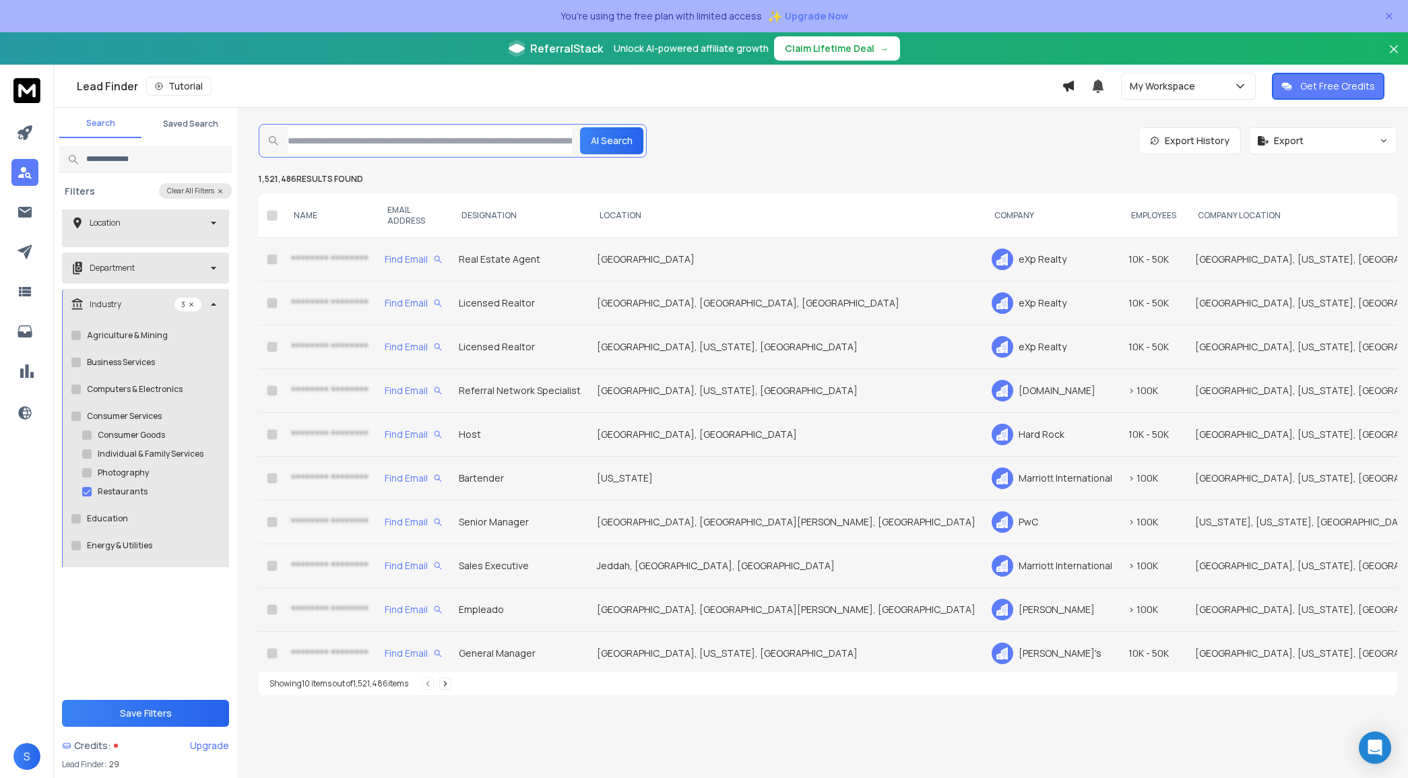
click at [125, 366] on label "Business Services" at bounding box center [121, 362] width 68 height 11
click at [82, 366] on Services "Business Services" at bounding box center [76, 362] width 11 height 11
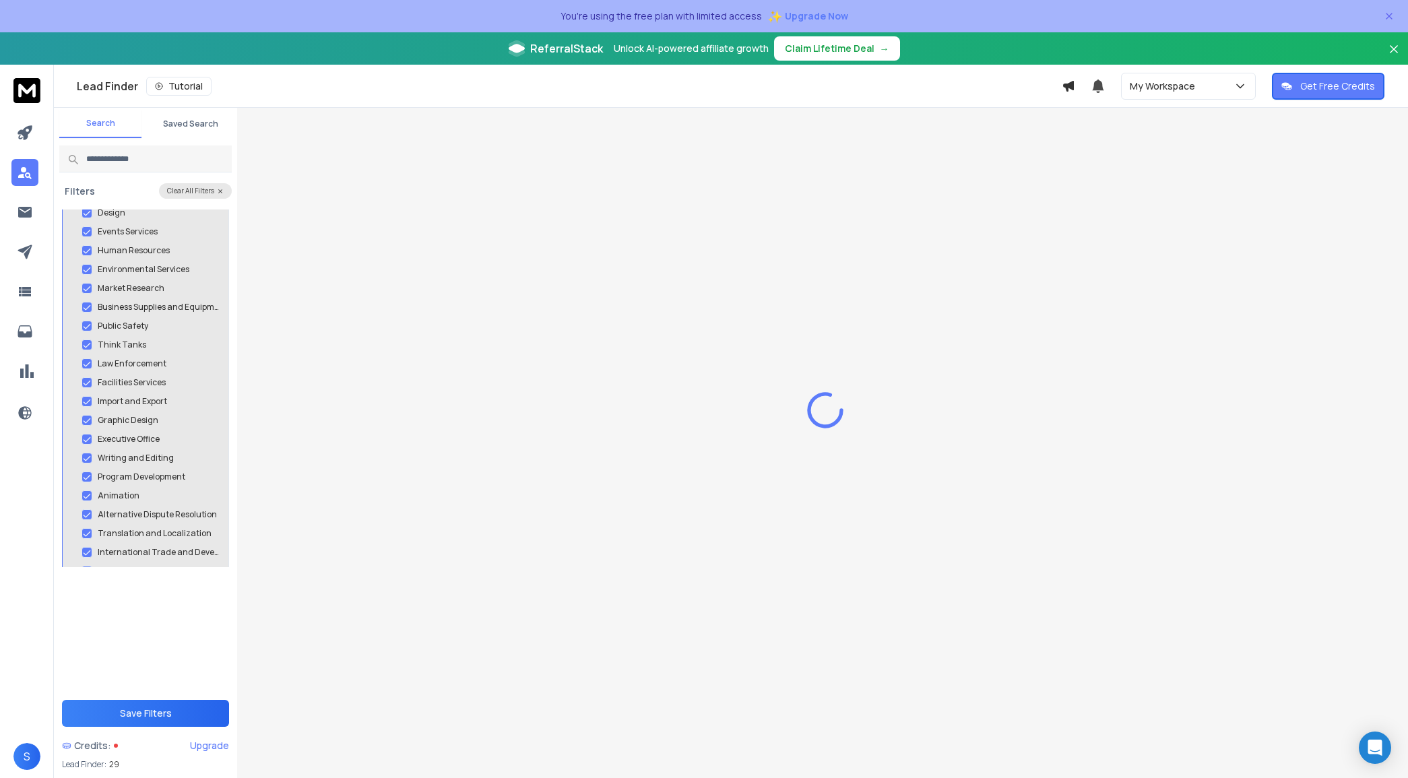
scroll to position [445, 0]
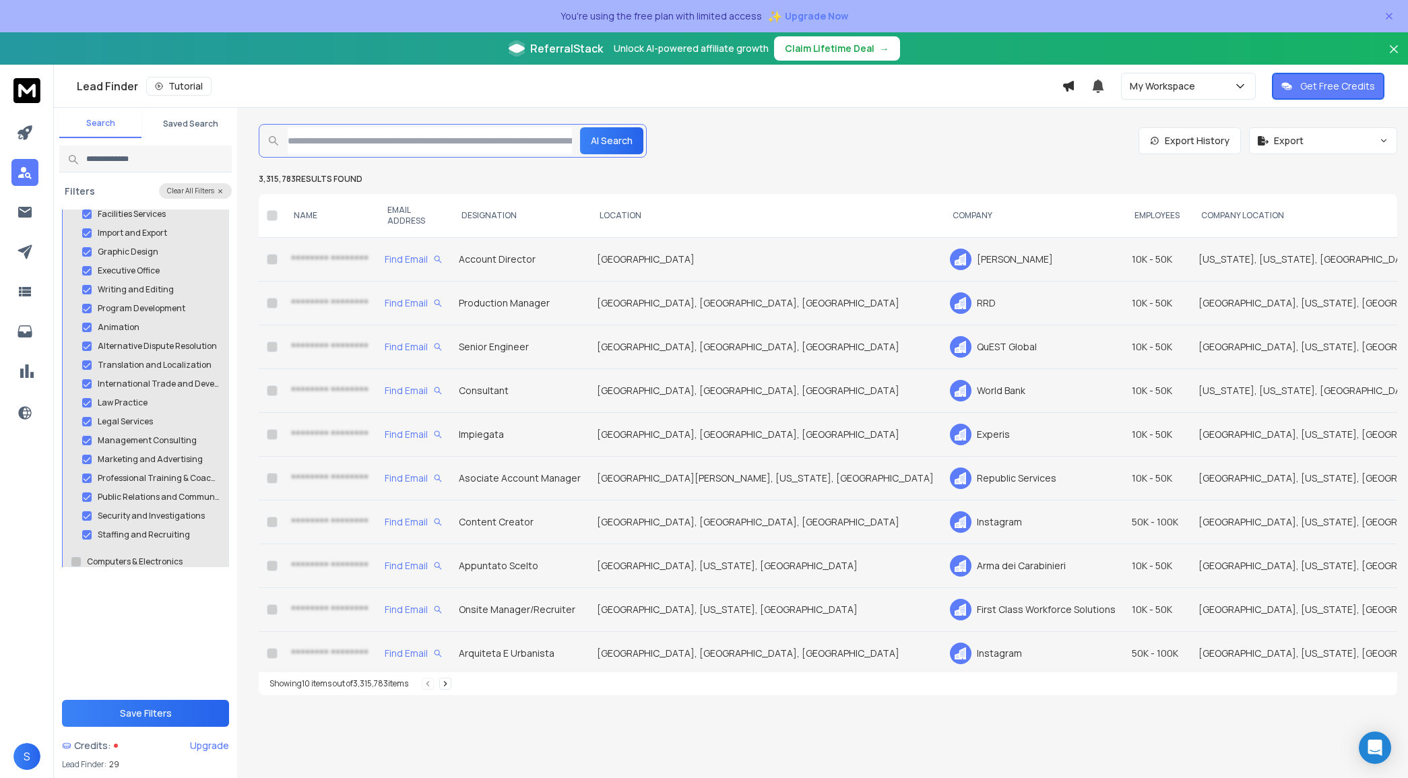
click at [86, 537] on Recruiting "Staffing and Recruiting" at bounding box center [87, 535] width 11 height 11
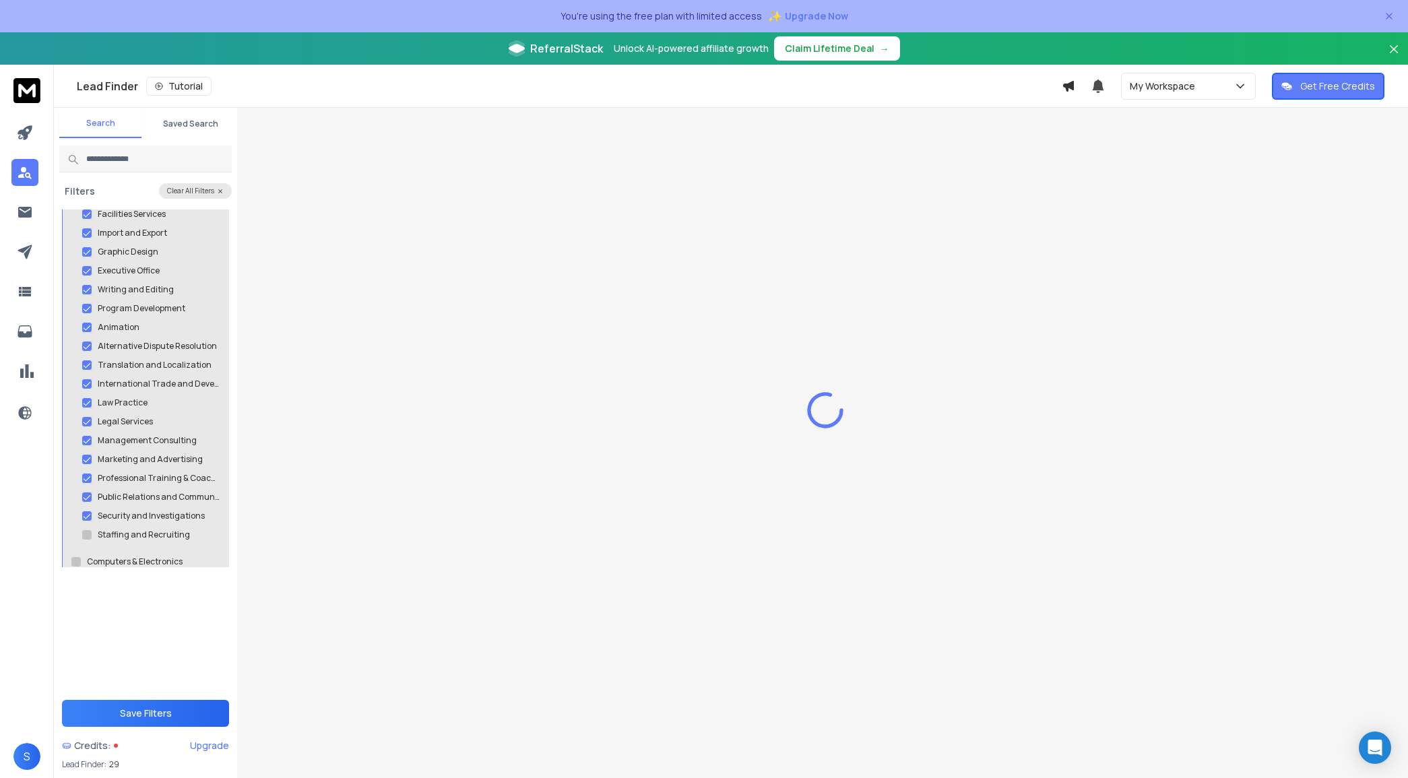
click at [86, 517] on Investigations "Security and Investigations" at bounding box center [87, 516] width 11 height 11
click at [86, 493] on Communications "Public Relations and Communications" at bounding box center [87, 497] width 11 height 11
click at [88, 482] on Coaching "Professional Training & Coaching" at bounding box center [87, 478] width 11 height 11
click at [91, 536] on Recruiting "Staffing and Recruiting" at bounding box center [87, 535] width 11 height 11
click at [91, 458] on Advertising "Marketing and Advertising" at bounding box center [87, 459] width 11 height 11
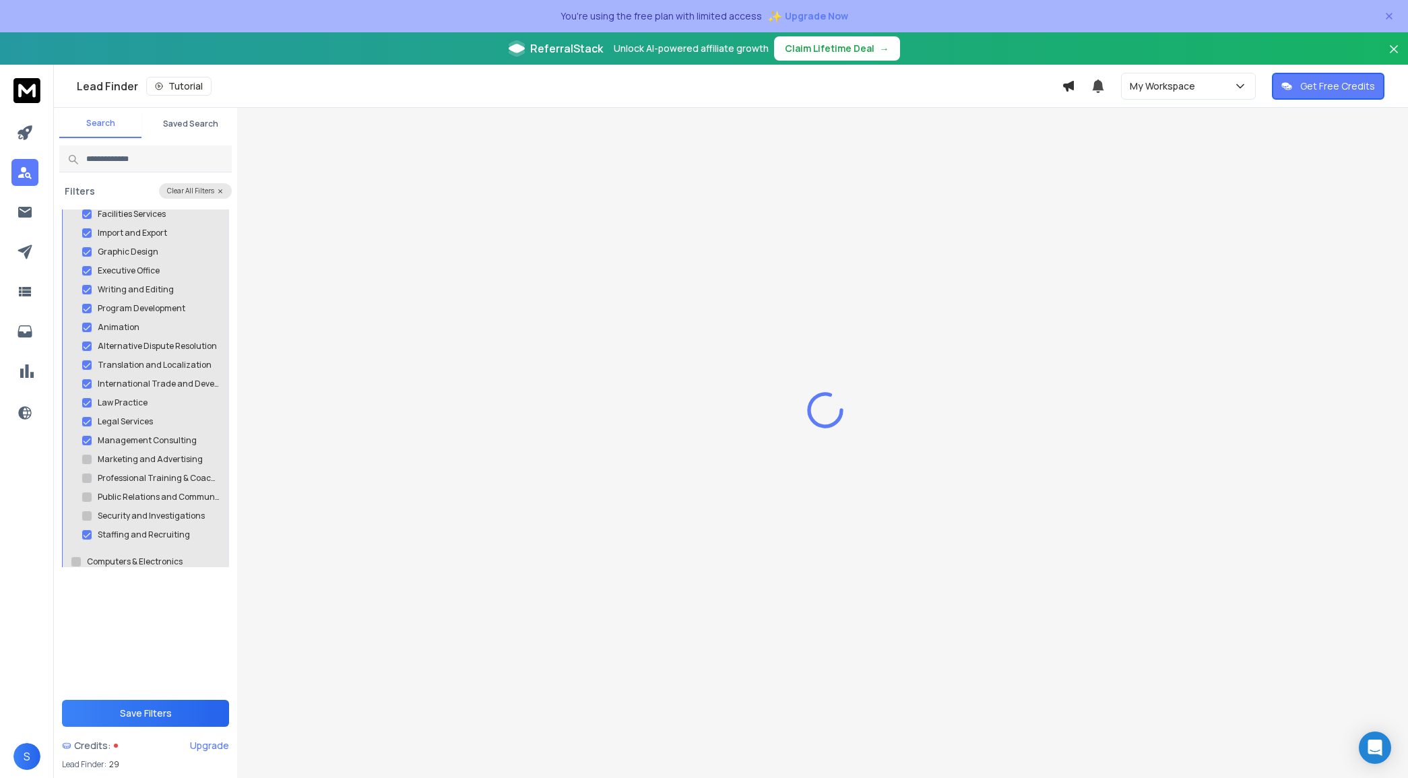
click at [85, 437] on Consulting "Management Consulting" at bounding box center [87, 440] width 11 height 11
click at [85, 423] on Services "Legal Services" at bounding box center [87, 421] width 11 height 11
click at [85, 406] on Practice "Law Practice" at bounding box center [87, 403] width 11 height 11
click at [86, 379] on Development "International Trade and Development" at bounding box center [87, 384] width 11 height 11
click at [92, 362] on Localization "Translation and Localization" at bounding box center [87, 365] width 11 height 11
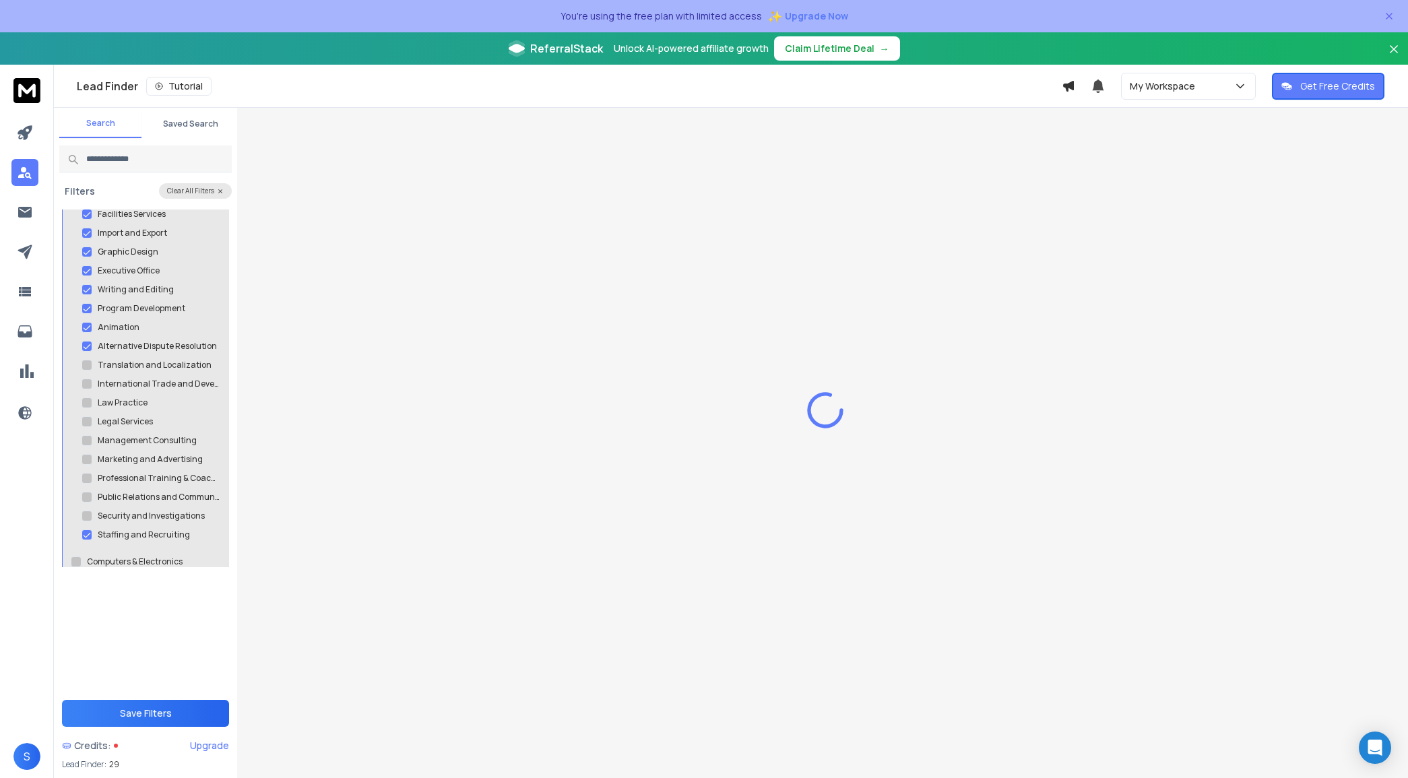
scroll to position [361, 0]
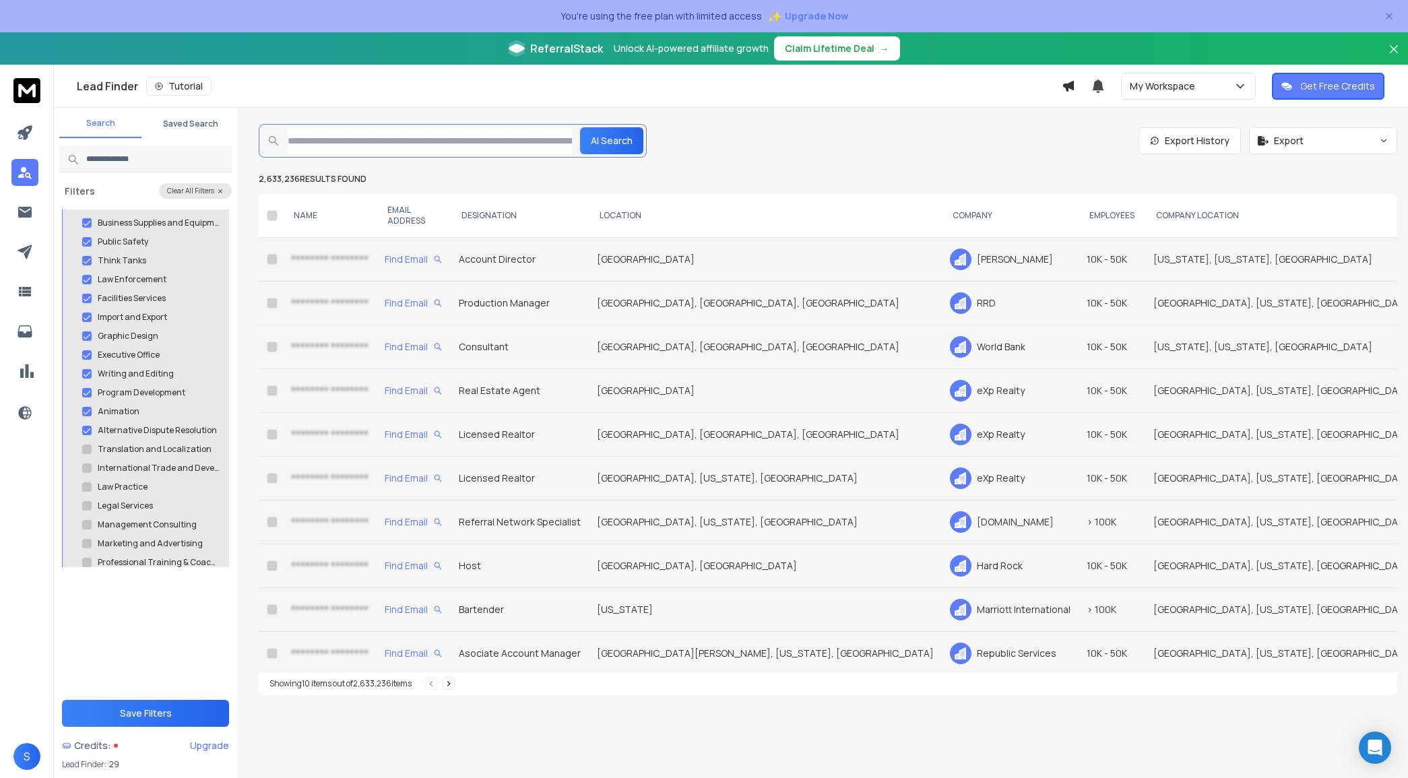
click at [85, 435] on Resolution "Alternative Dispute Resolution" at bounding box center [87, 430] width 11 height 11
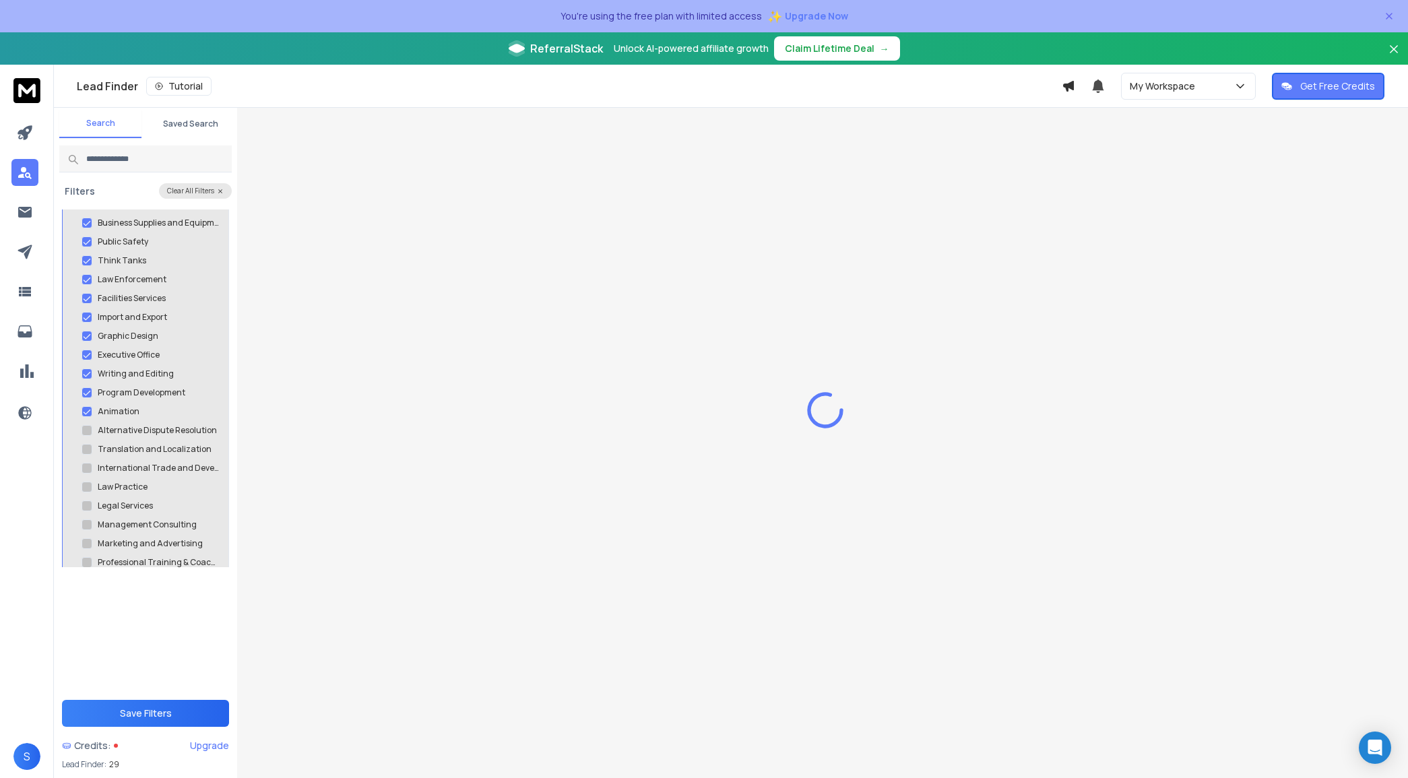
click at [86, 411] on button "Animation" at bounding box center [87, 411] width 11 height 11
click at [88, 386] on div "Design Events Services Human Resources Environmental Services Market Research B…" at bounding box center [151, 373] width 139 height 501
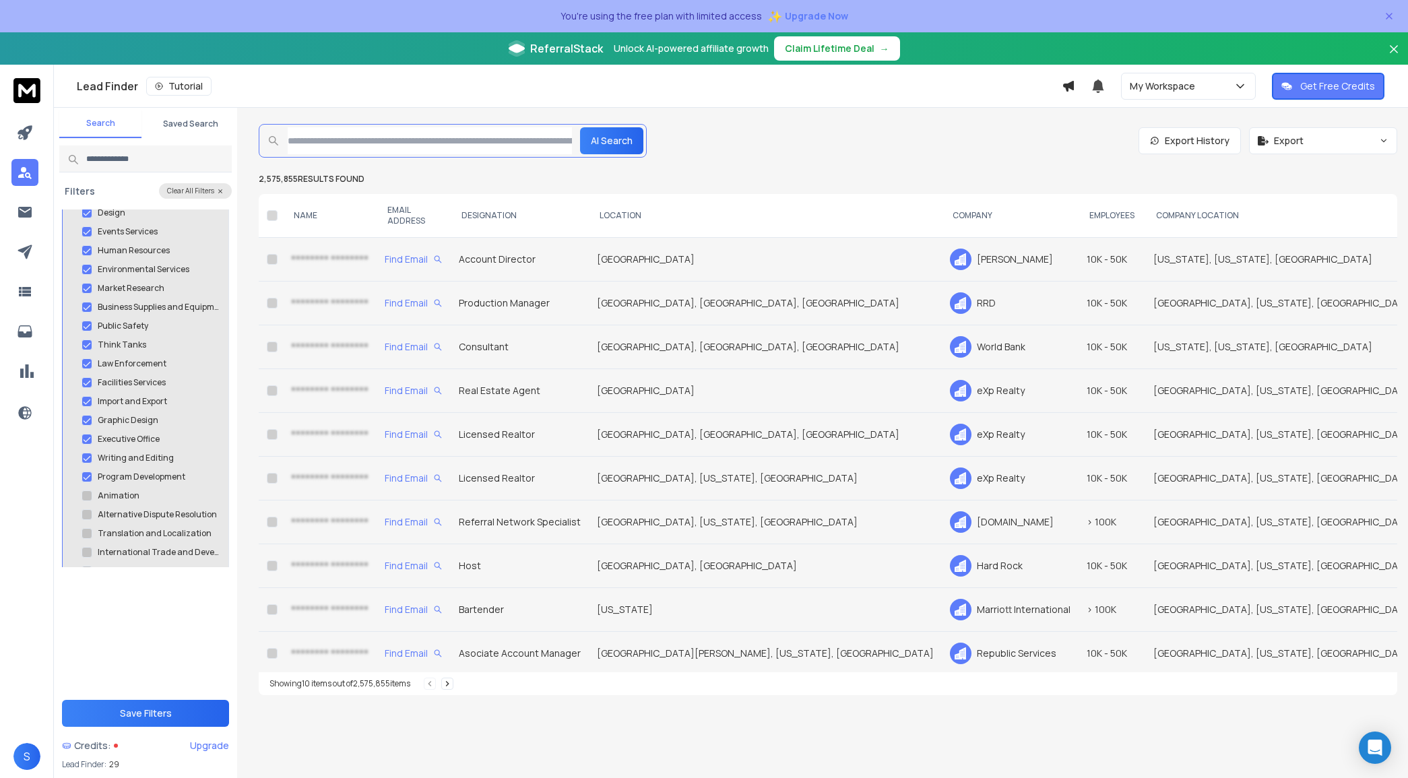
drag, startPoint x: 86, startPoint y: 477, endPoint x: 88, endPoint y: 464, distance: 13.6
click at [86, 476] on Development "Program Development" at bounding box center [87, 477] width 11 height 11
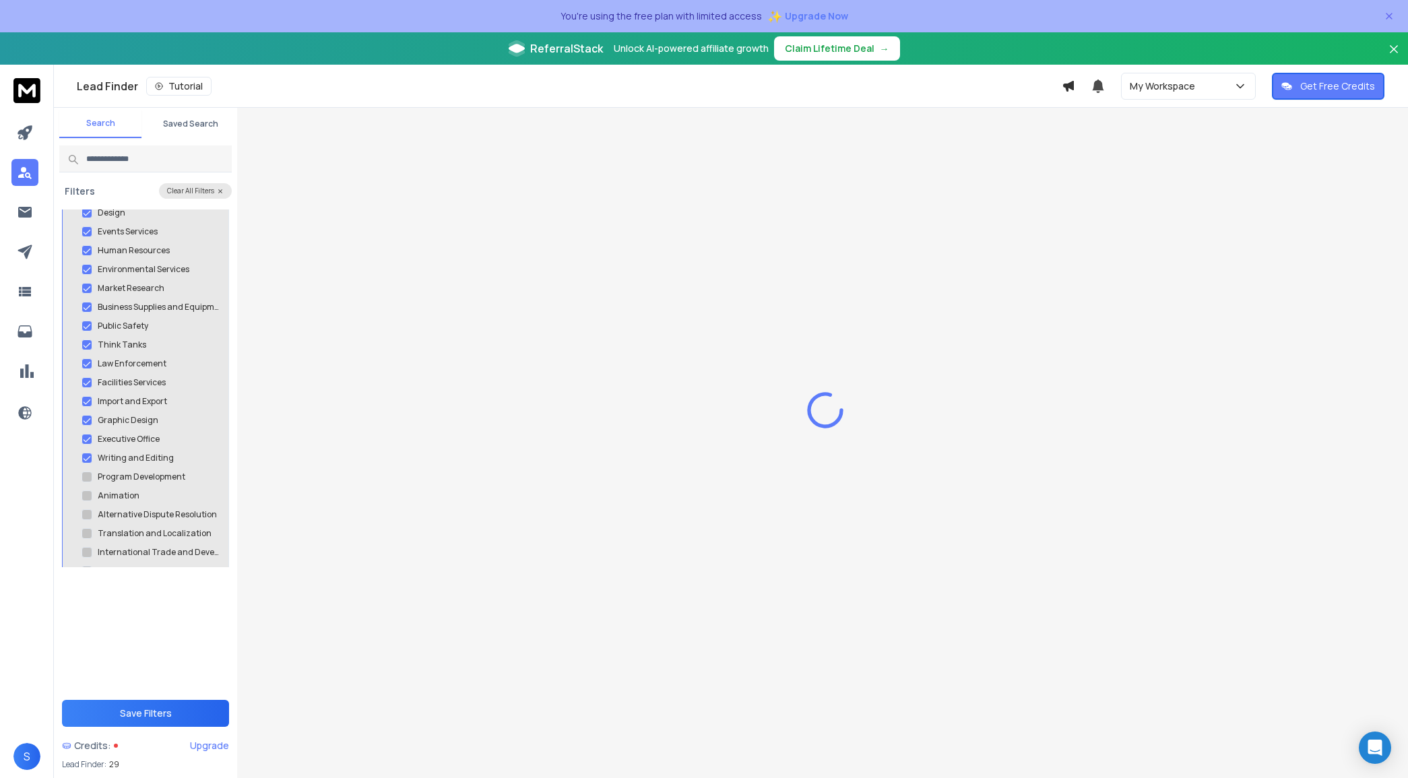
click at [88, 460] on Editing "Writing and Editing" at bounding box center [87, 458] width 11 height 11
click at [89, 438] on Office "Executive Office" at bounding box center [87, 439] width 11 height 11
click at [88, 503] on Design "Graphic Design" at bounding box center [87, 504] width 11 height 11
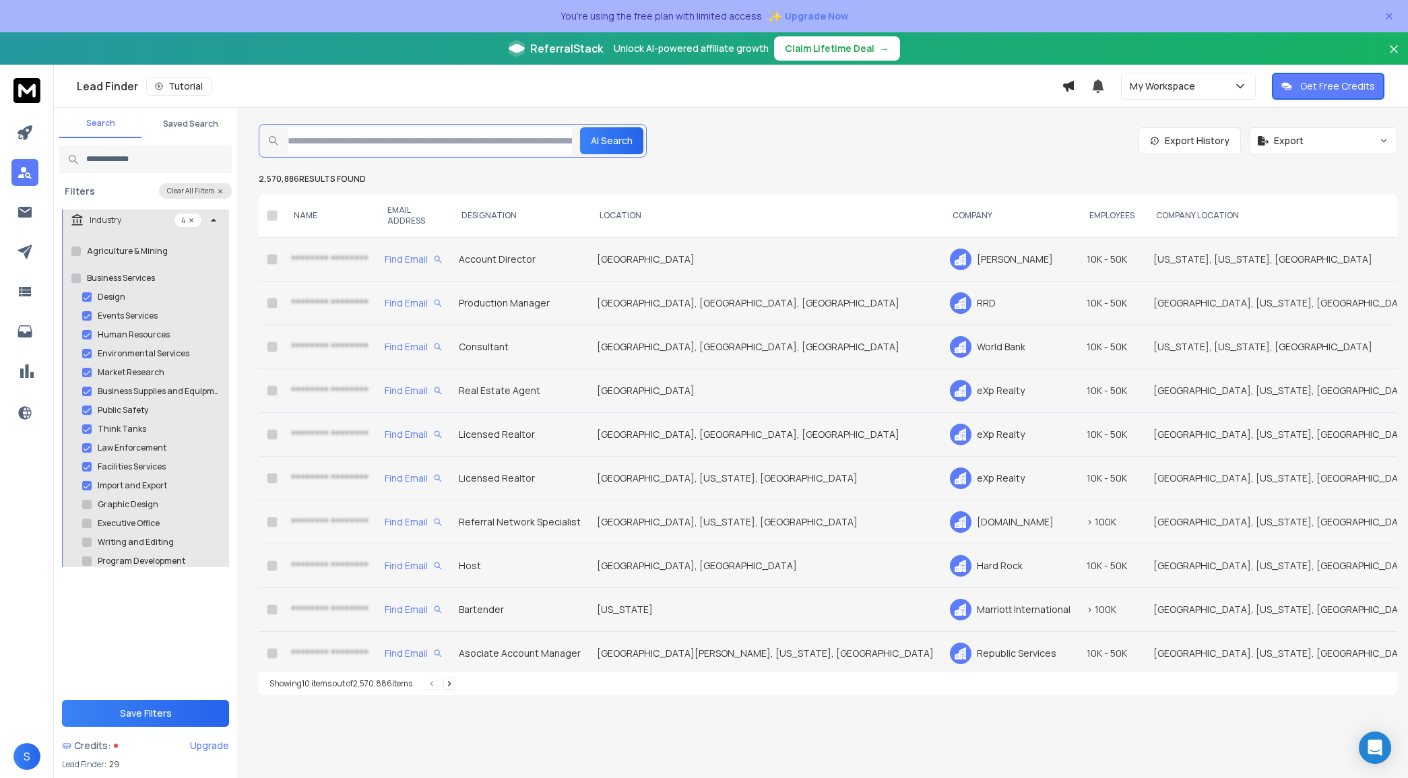
drag, startPoint x: 88, startPoint y: 487, endPoint x: 88, endPoint y: 472, distance: 15.5
click at [88, 487] on Export "Import and Export" at bounding box center [87, 485] width 11 height 11
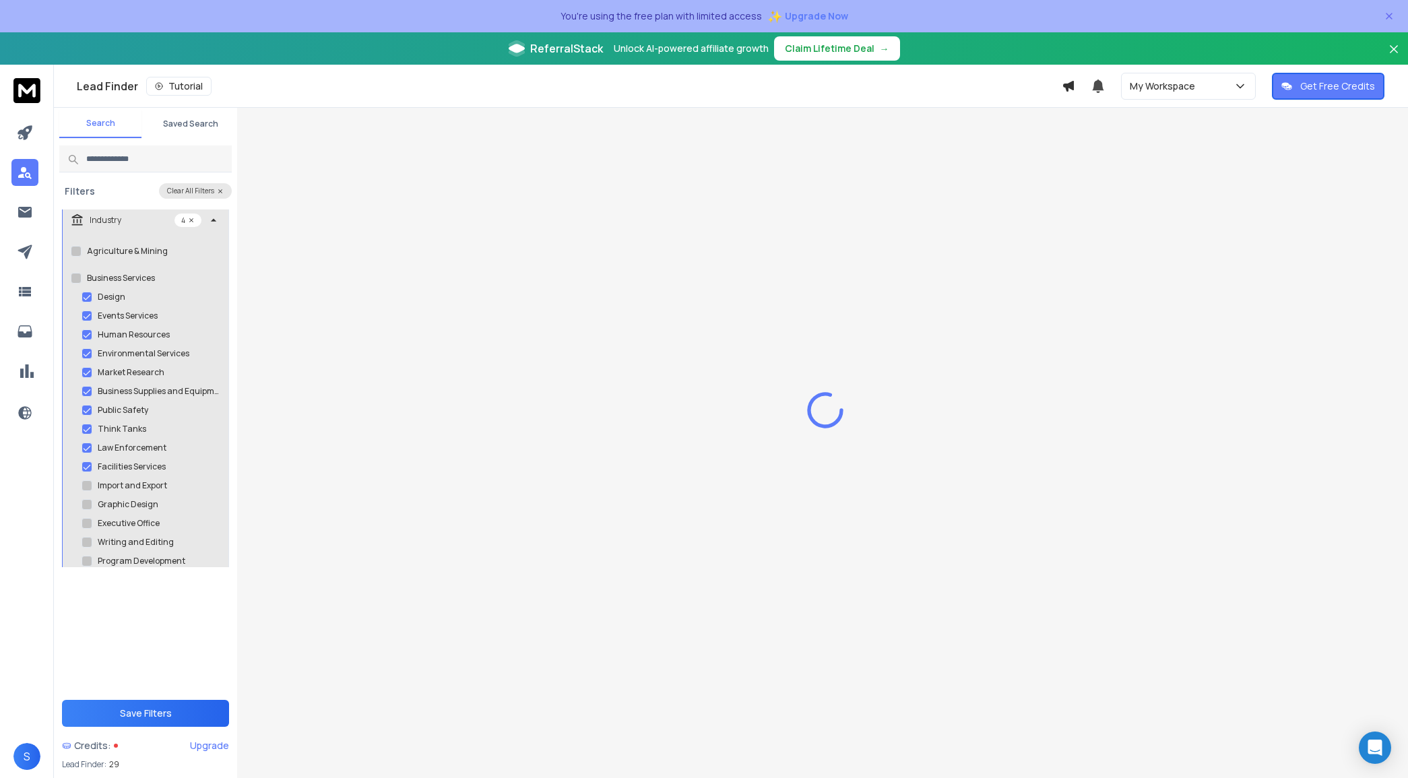
click at [88, 469] on Services "Facilities Services" at bounding box center [87, 467] width 11 height 11
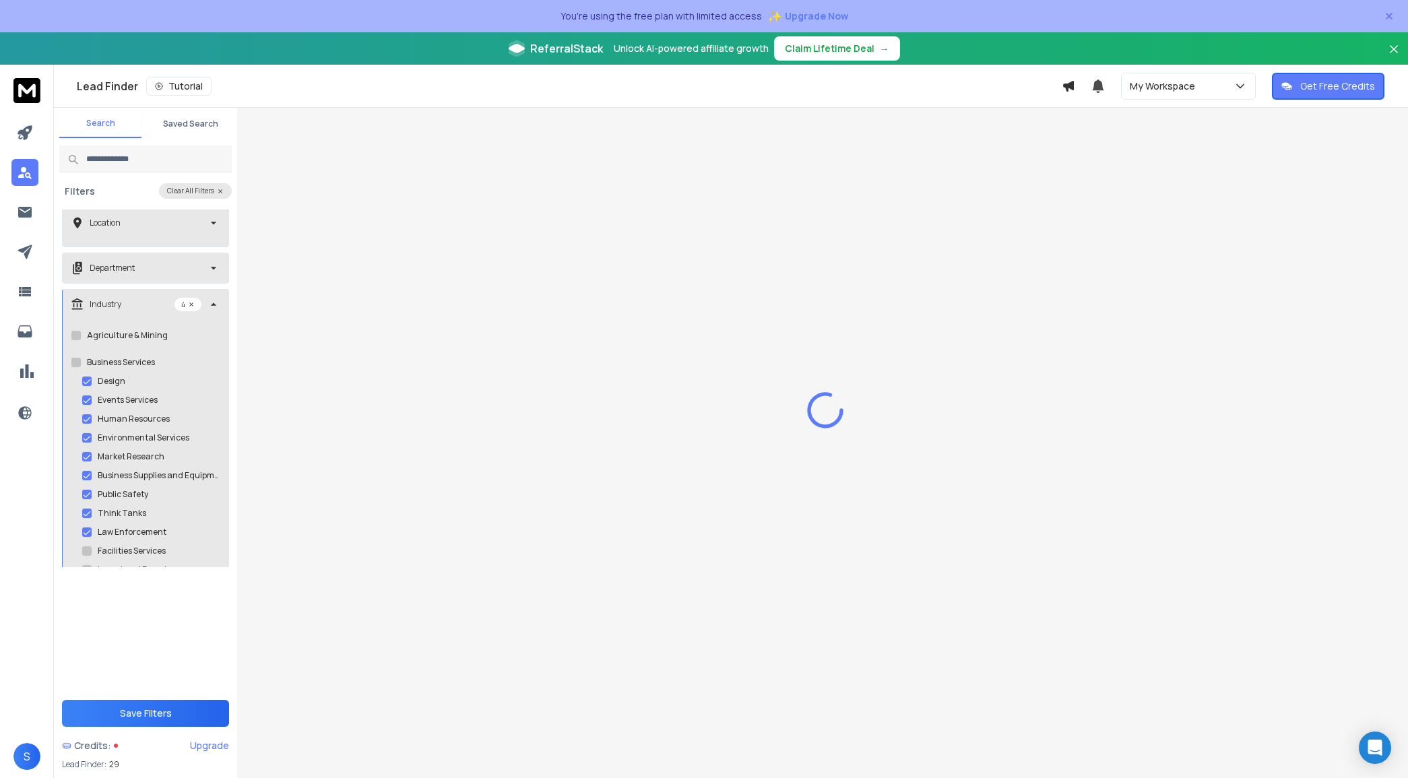
click at [91, 530] on Enforcement "Law Enforcement" at bounding box center [87, 532] width 11 height 11
click at [91, 510] on Tanks "Think Tanks" at bounding box center [87, 513] width 11 height 11
click at [88, 494] on Safety "Public Safety" at bounding box center [87, 494] width 11 height 11
click at [88, 476] on Equipment "Business Supplies and Equipment" at bounding box center [87, 475] width 11 height 11
click at [86, 459] on Research "Market Research" at bounding box center [87, 456] width 11 height 11
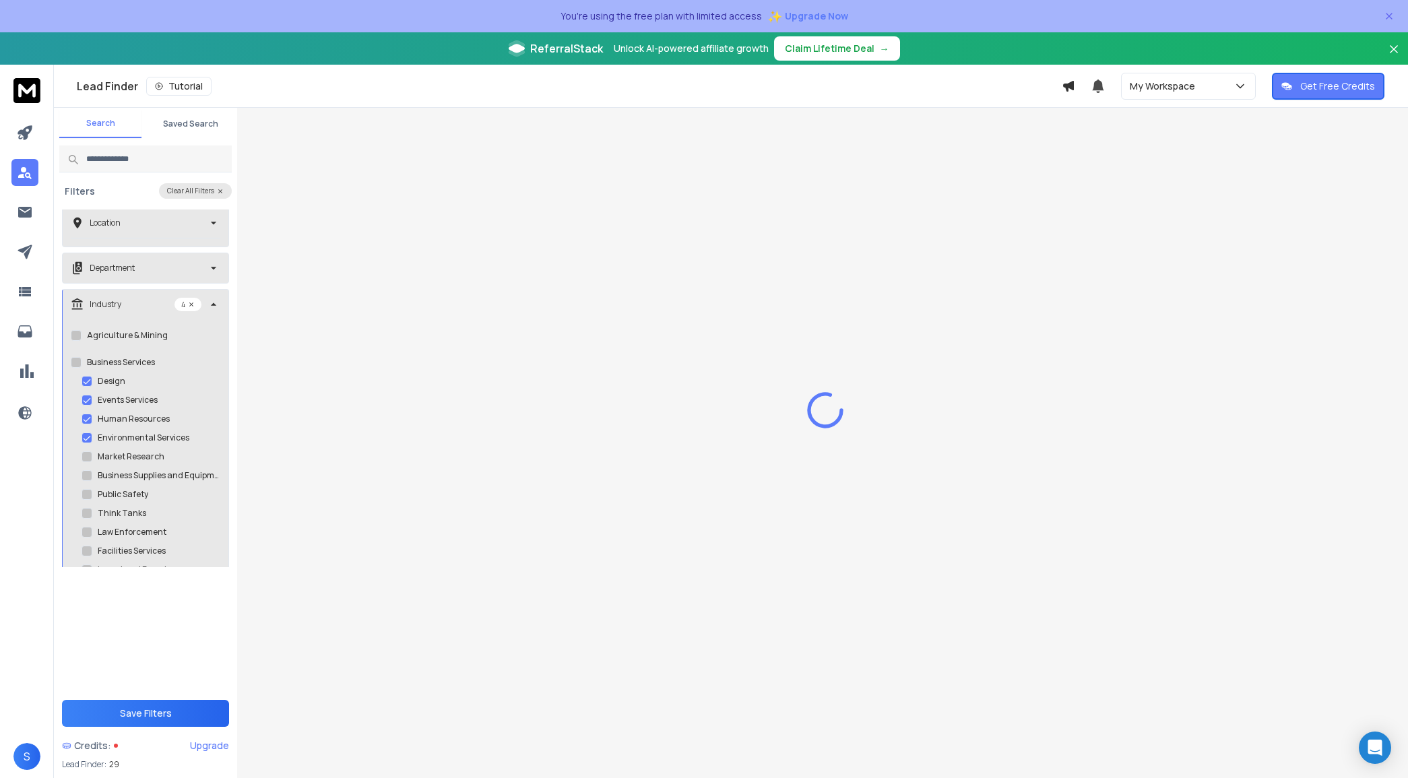
click at [86, 436] on Services "Environmental Services" at bounding box center [87, 438] width 11 height 11
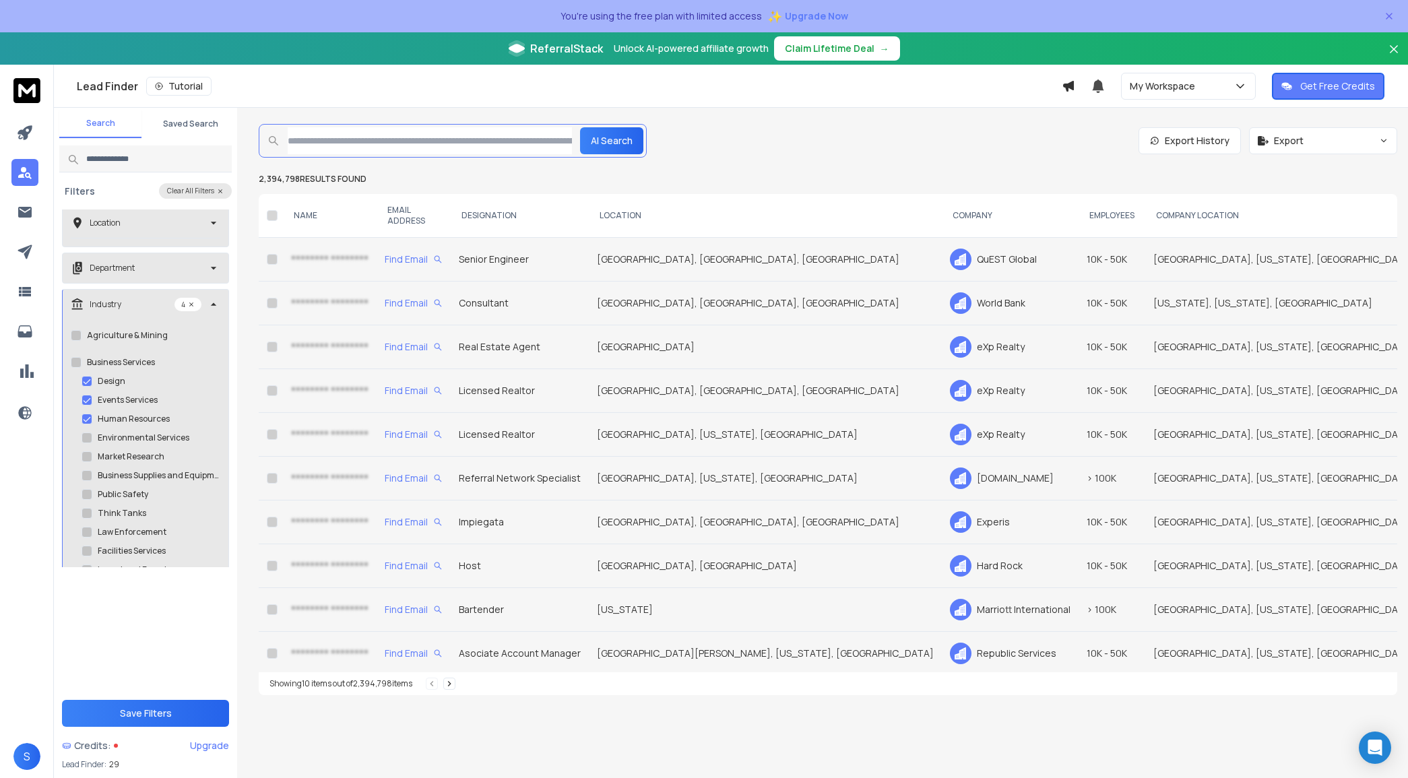
click at [86, 402] on Services "Events Services" at bounding box center [87, 400] width 11 height 11
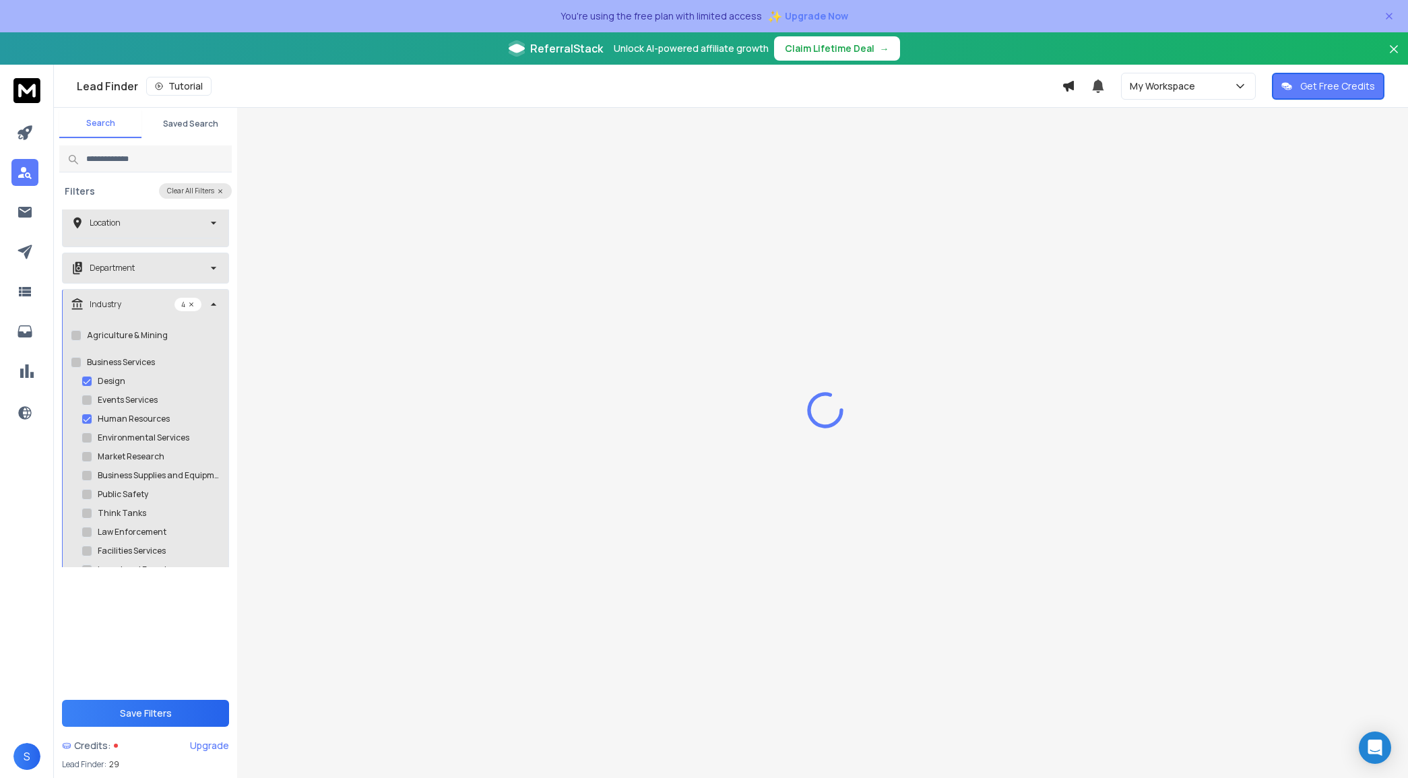
click at [90, 375] on div "Business Services Design Events Services Human Resources Environmental Services…" at bounding box center [146, 617] width 150 height 536
click at [89, 385] on button "Design" at bounding box center [87, 381] width 11 height 11
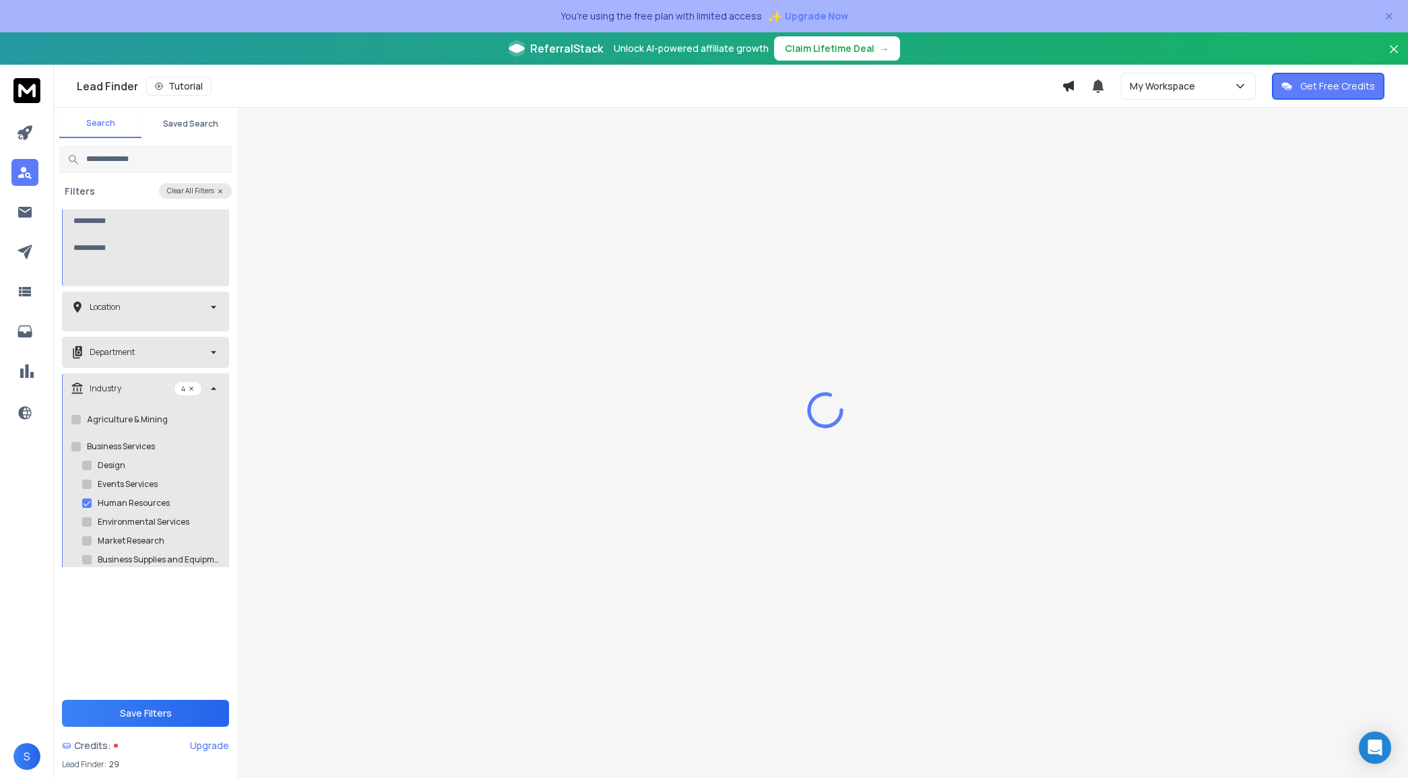
click at [180, 312] on div "Location" at bounding box center [146, 307] width 150 height 13
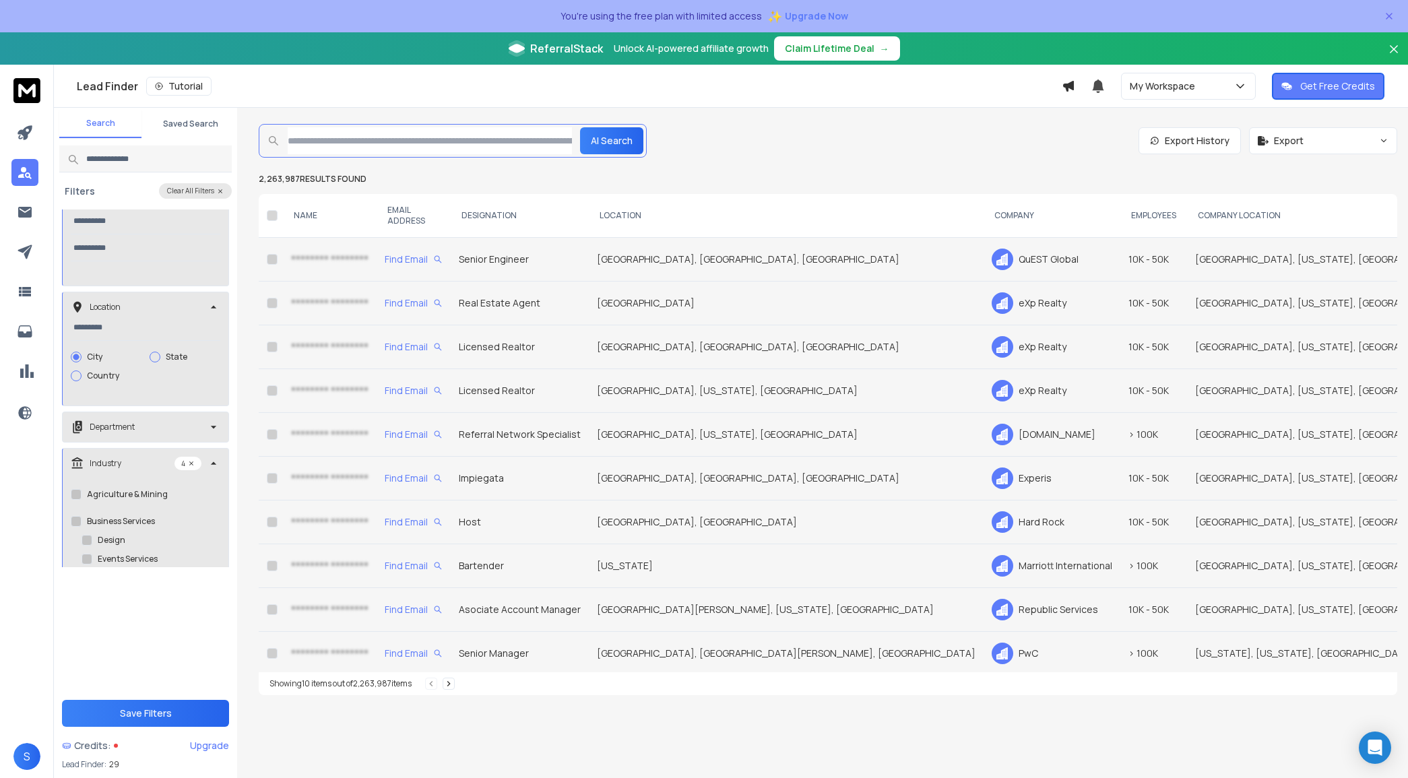
click at [88, 379] on label "Country" at bounding box center [103, 376] width 32 height 11
click at [82, 379] on button "Country" at bounding box center [76, 376] width 11 height 11
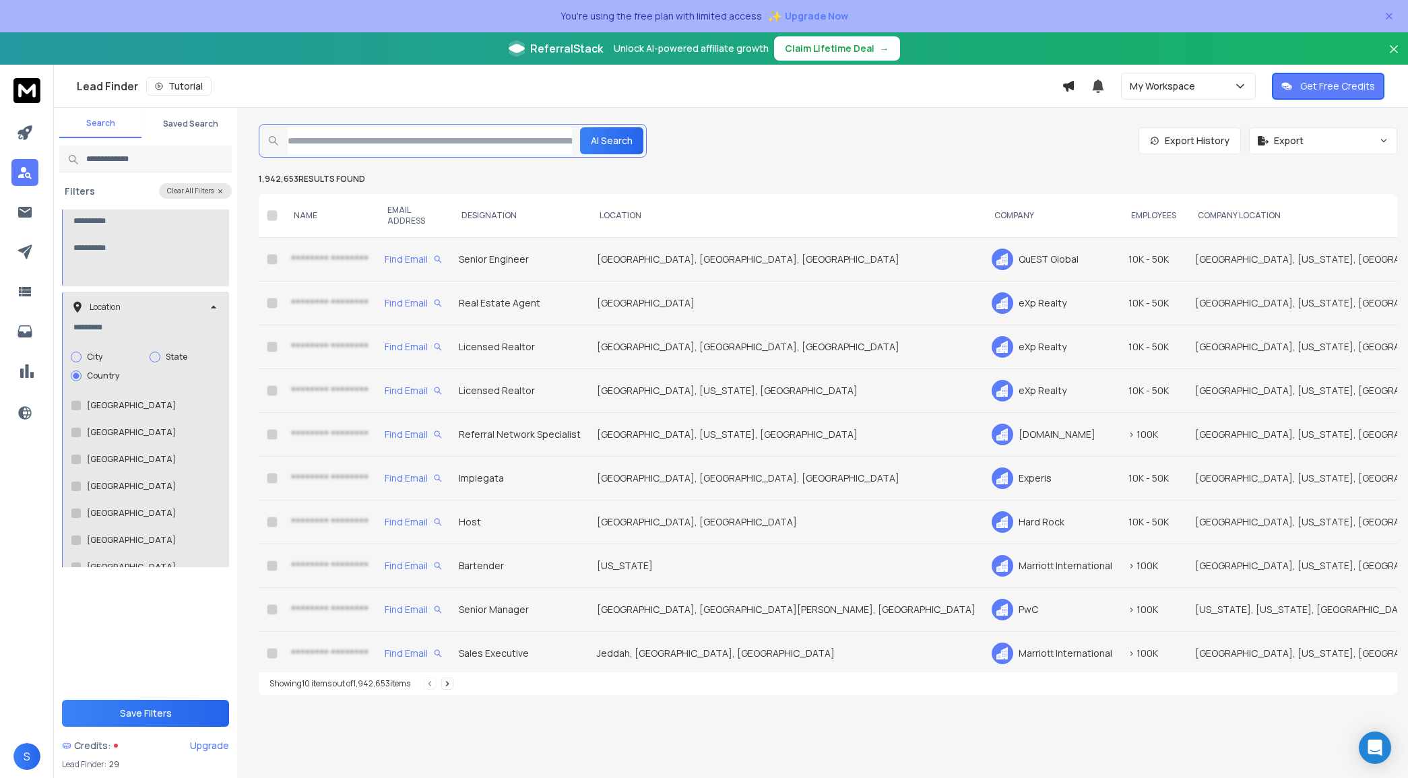
click at [78, 406] on States "[GEOGRAPHIC_DATA]" at bounding box center [76, 405] width 11 height 11
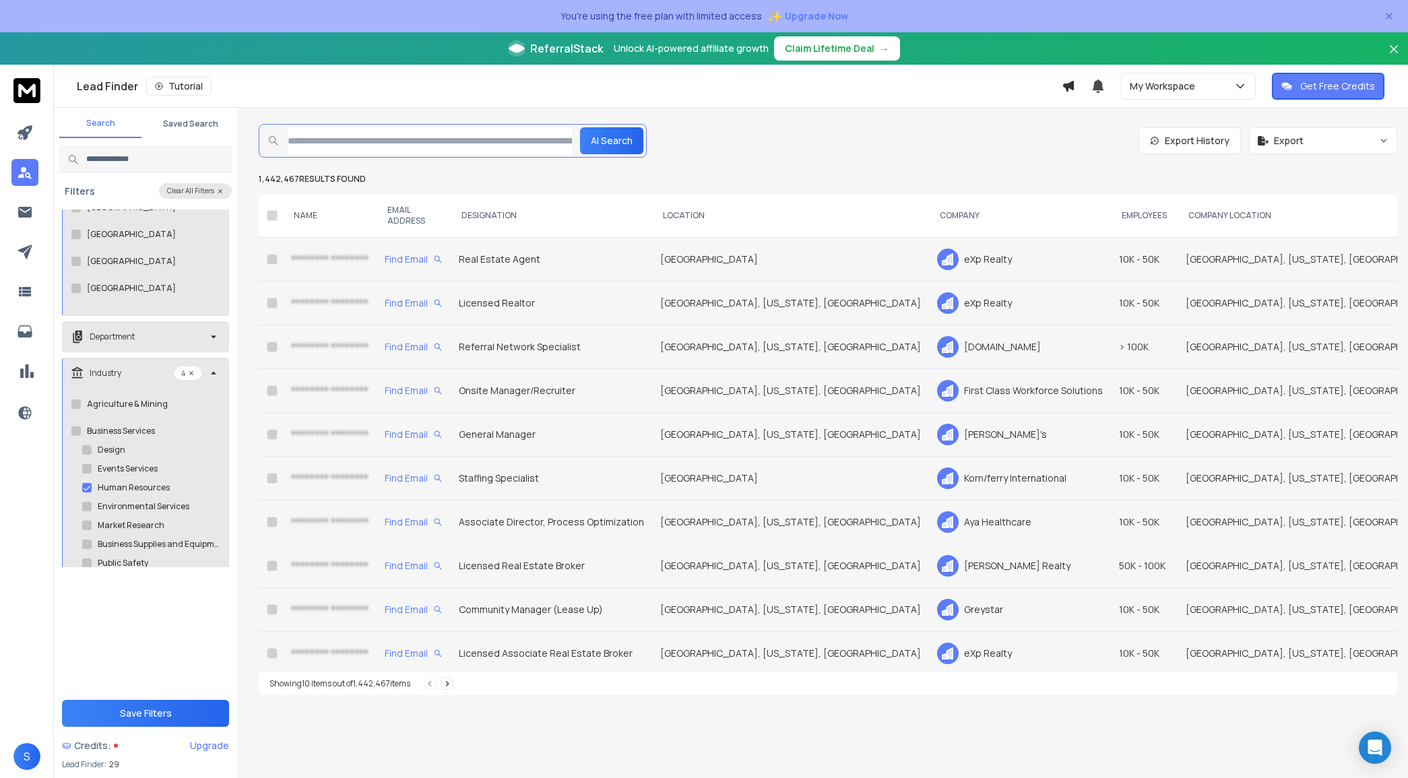
scroll to position [505, 0]
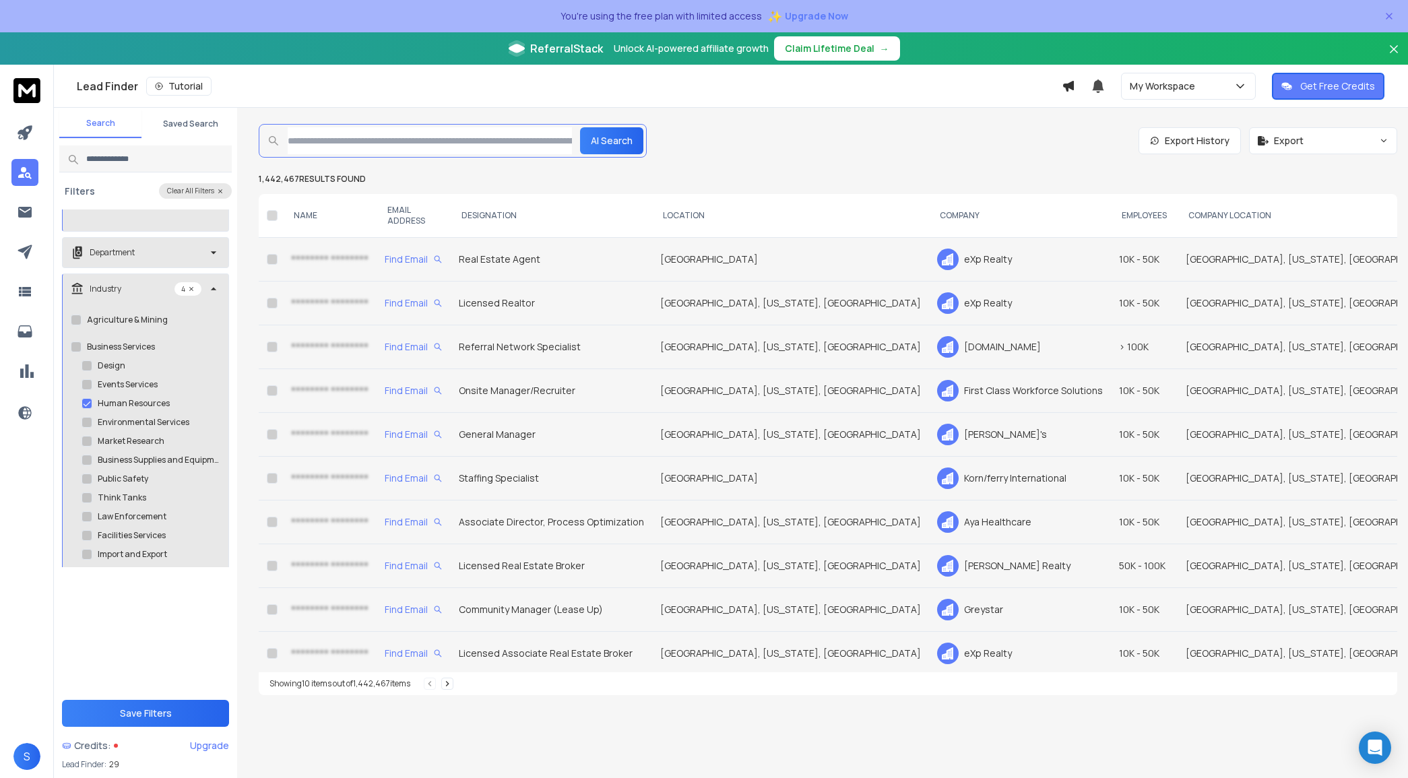
click at [146, 716] on button "Save Filters" at bounding box center [145, 713] width 167 height 27
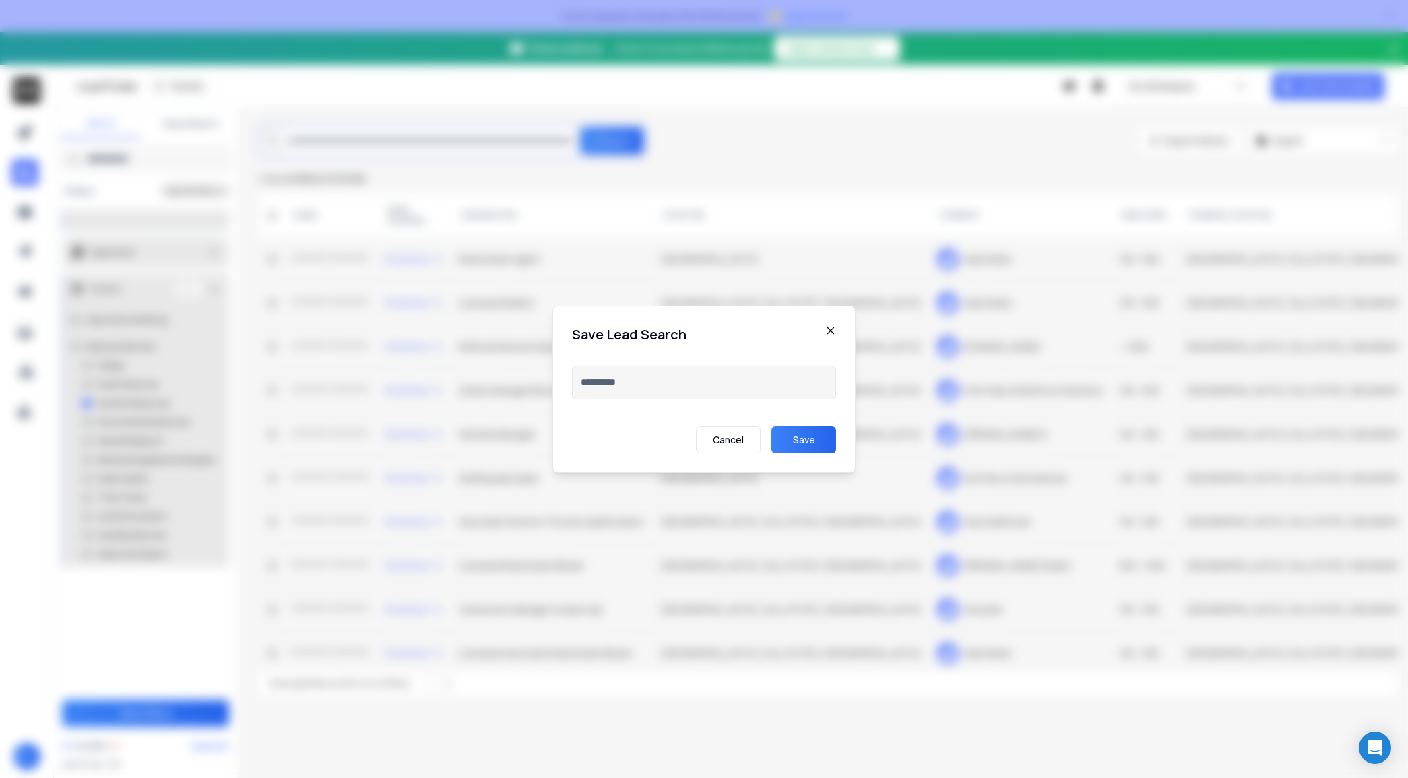
click at [770, 396] on input at bounding box center [704, 383] width 264 height 34
type input "**********"
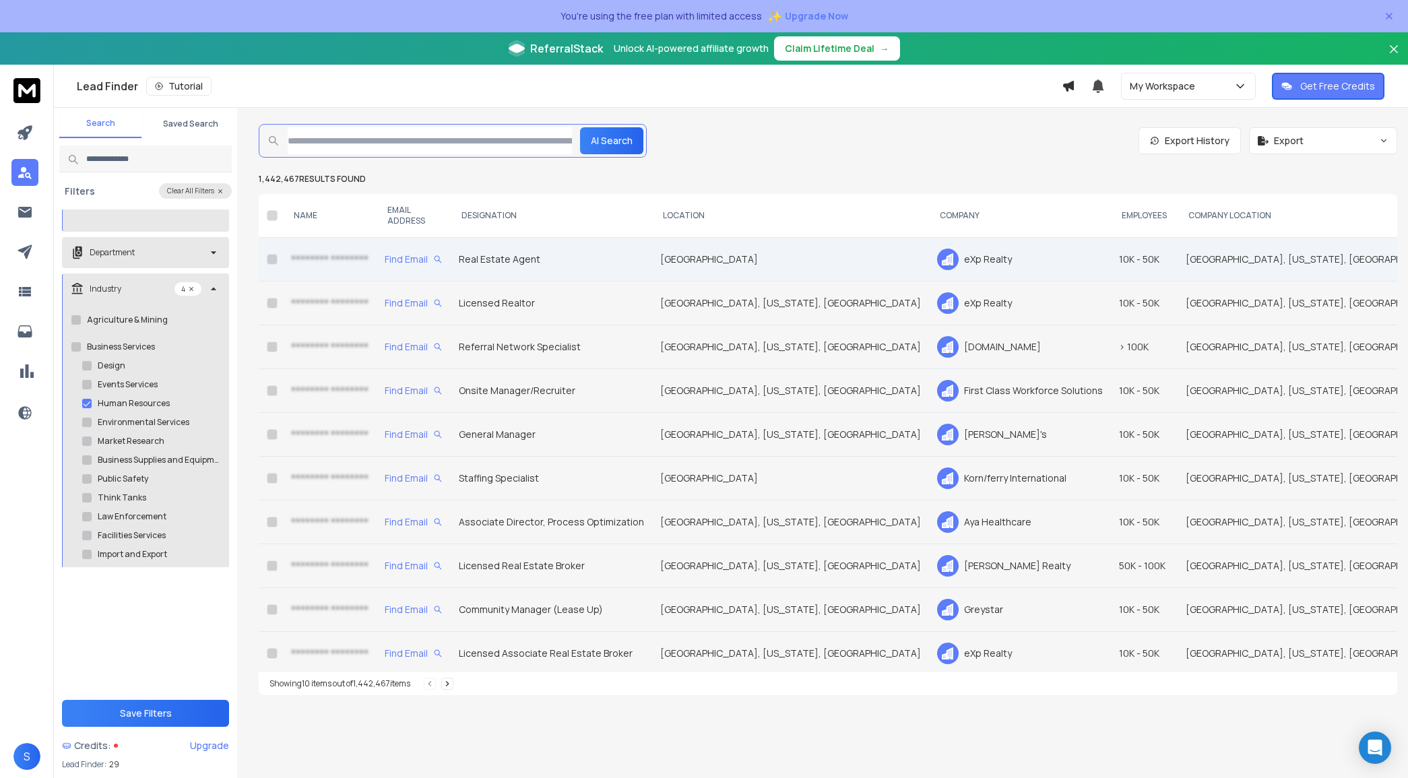
click at [272, 263] on button "button" at bounding box center [272, 259] width 11 height 11
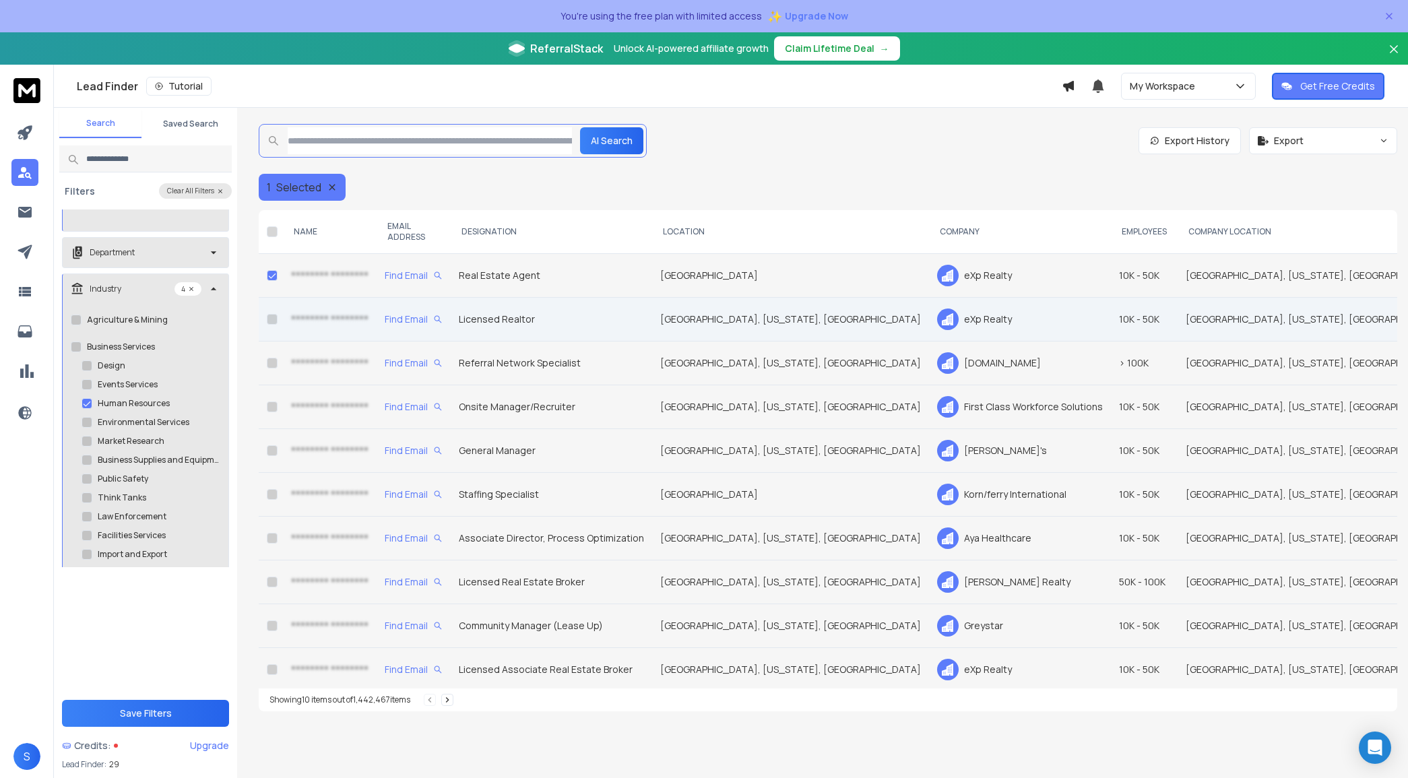
click at [271, 319] on button "button" at bounding box center [272, 319] width 11 height 11
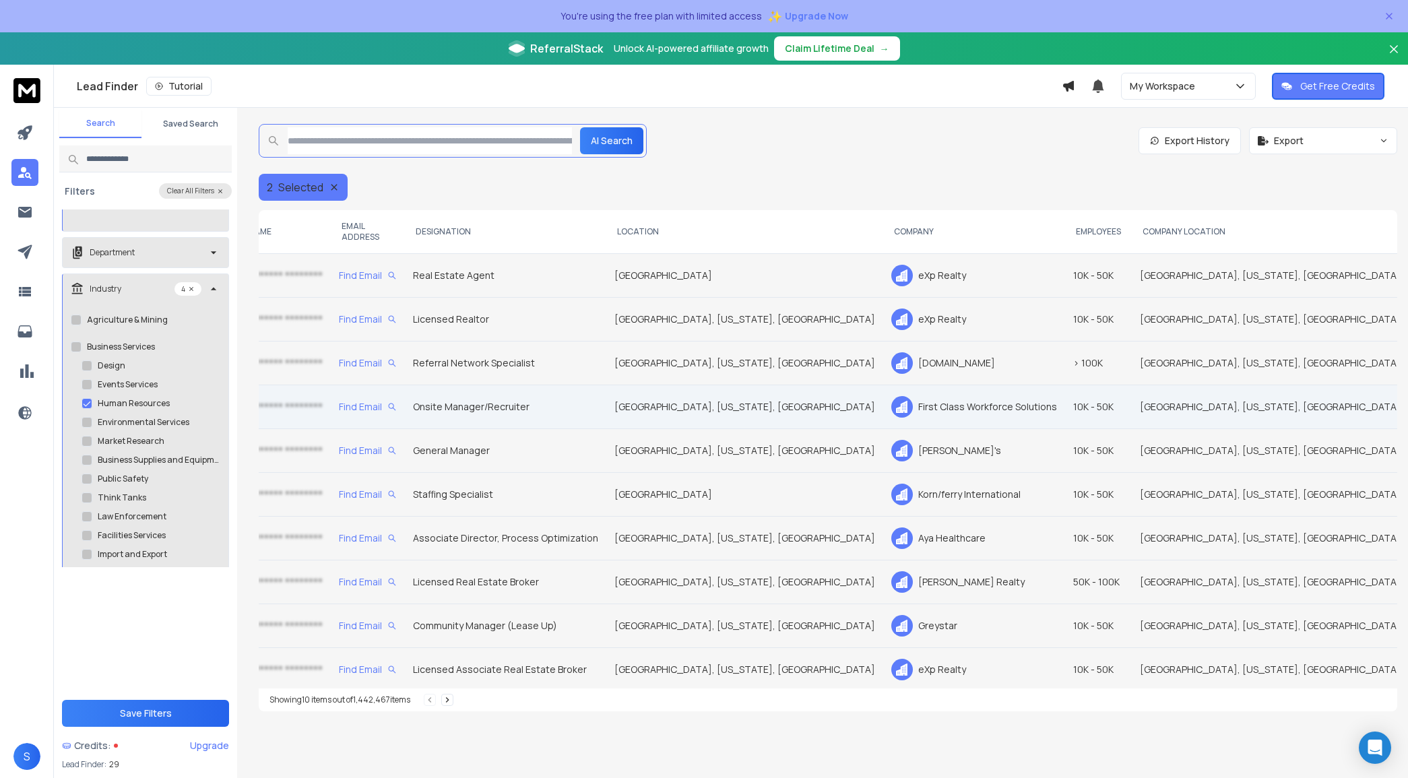
scroll to position [0, 0]
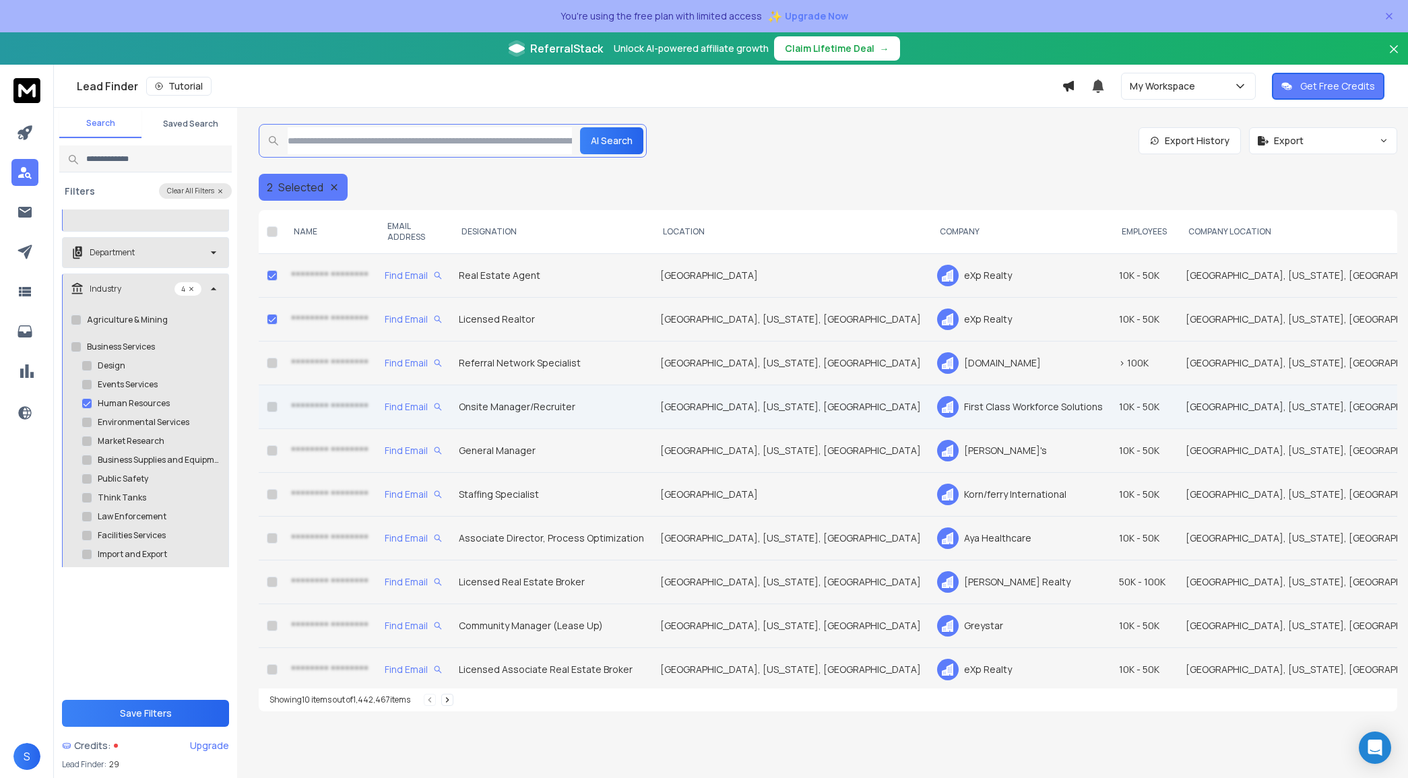
click at [268, 412] on button "button" at bounding box center [272, 407] width 11 height 11
click at [270, 448] on button "button" at bounding box center [272, 450] width 11 height 11
click at [276, 413] on td at bounding box center [271, 407] width 24 height 44
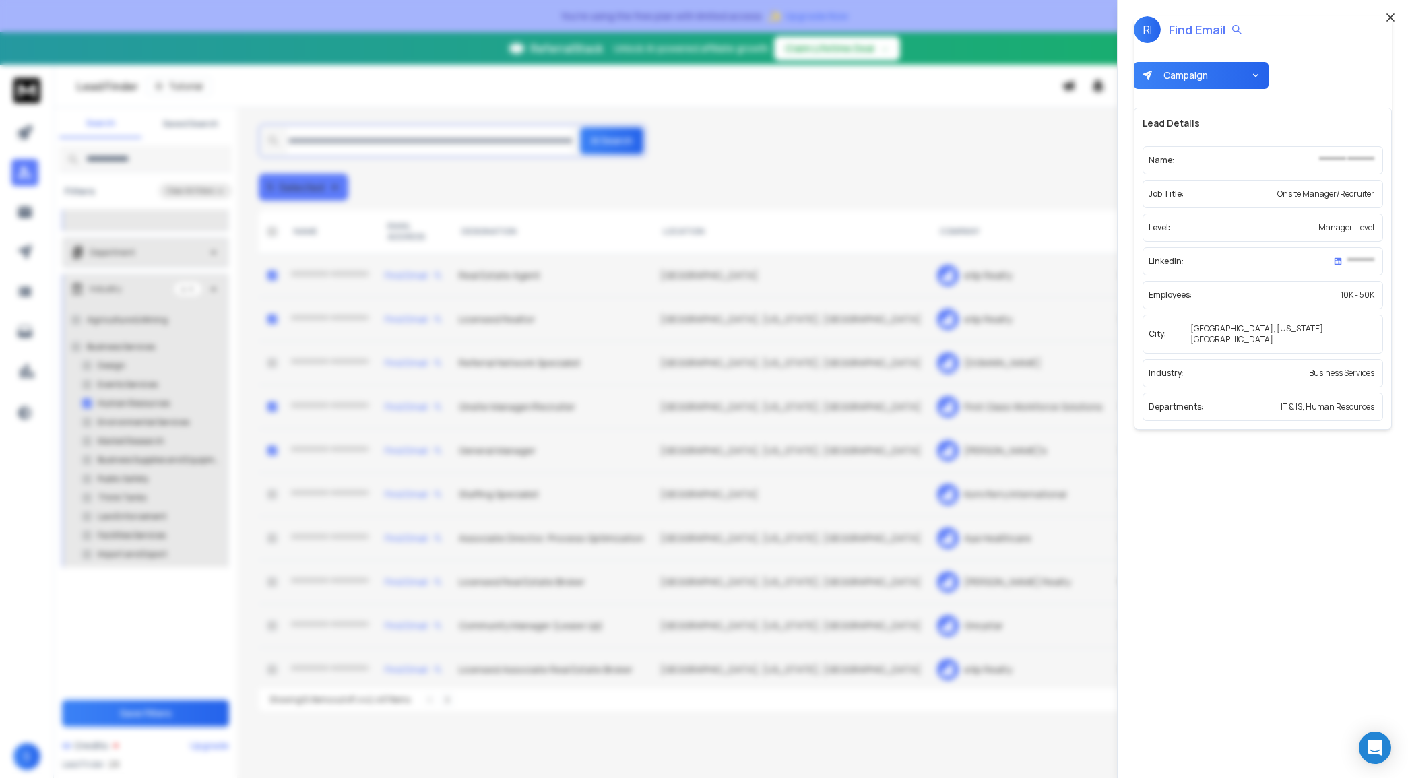
click at [1394, 21] on icon "button" at bounding box center [1391, 17] width 7 height 7
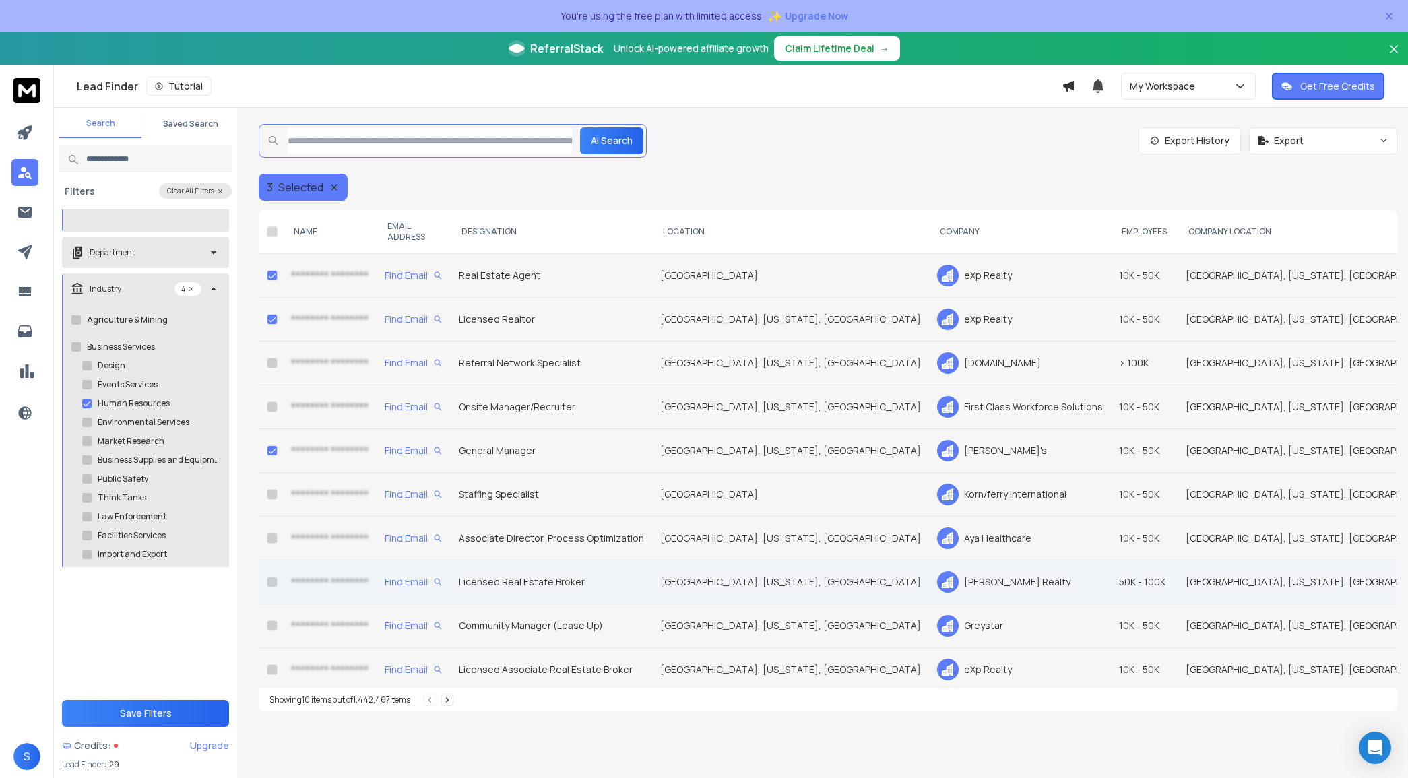
click at [273, 583] on button "button" at bounding box center [272, 582] width 11 height 11
drag, startPoint x: 275, startPoint y: 623, endPoint x: 274, endPoint y: 652, distance: 28.3
click at [275, 625] on button "button" at bounding box center [272, 626] width 11 height 11
click at [272, 668] on button "button" at bounding box center [272, 669] width 11 height 11
click at [453, 706] on icon at bounding box center [447, 700] width 11 height 11
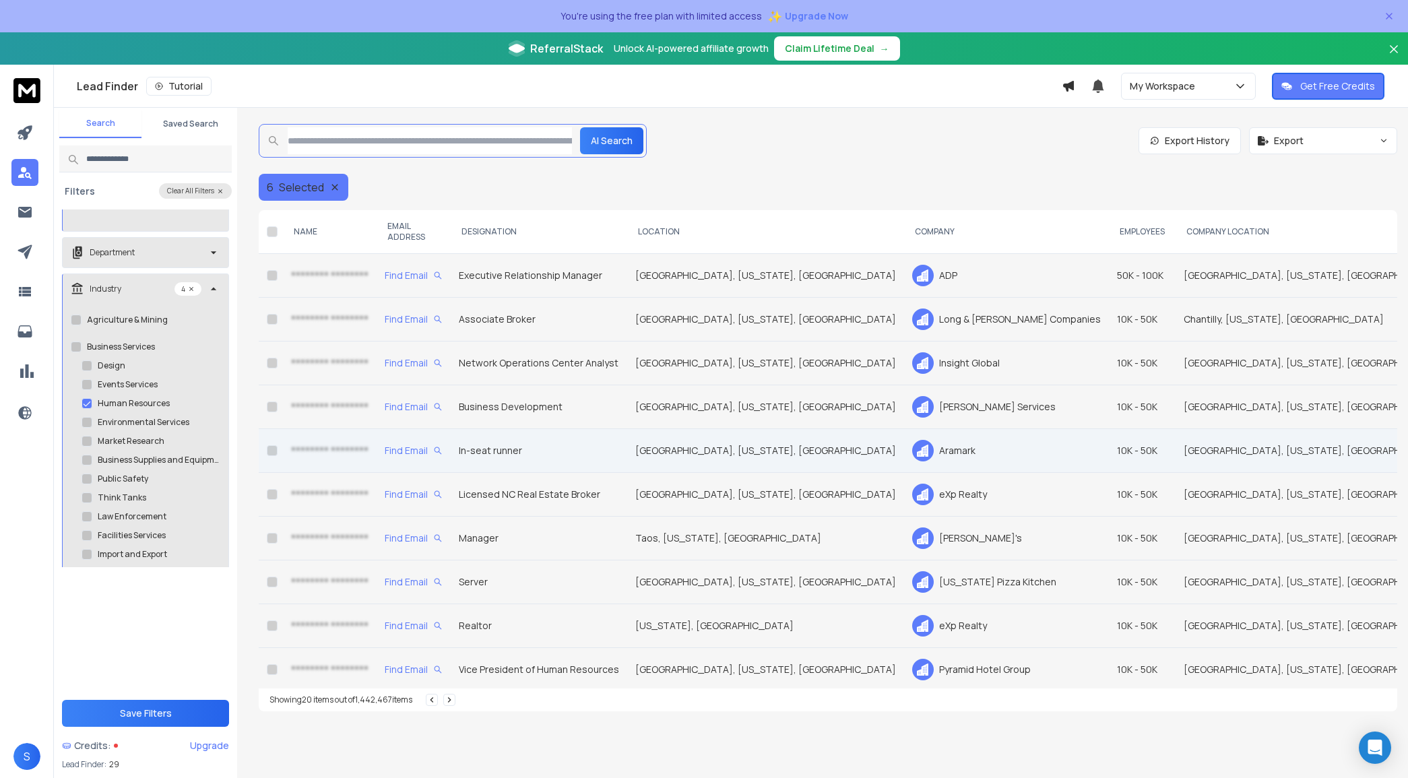
click at [271, 452] on button "button" at bounding box center [272, 450] width 11 height 11
click at [272, 580] on button "button" at bounding box center [272, 582] width 11 height 11
click at [271, 625] on button "button" at bounding box center [272, 626] width 11 height 11
click at [271, 673] on button "button" at bounding box center [272, 669] width 11 height 11
click at [455, 706] on icon at bounding box center [449, 700] width 11 height 11
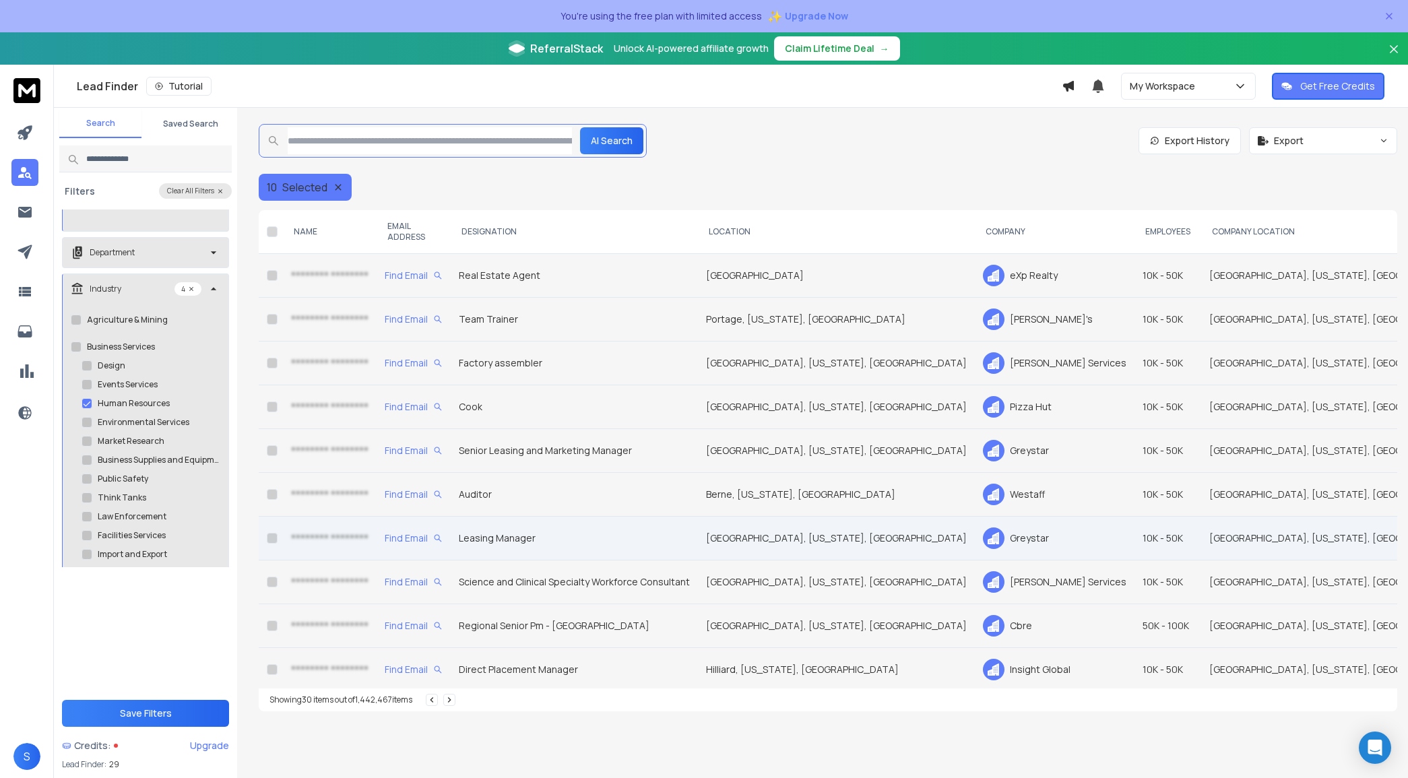
click at [272, 542] on button "button" at bounding box center [272, 538] width 11 height 11
click at [268, 624] on button "button" at bounding box center [272, 626] width 11 height 11
click at [451, 703] on icon at bounding box center [449, 699] width 3 height 5
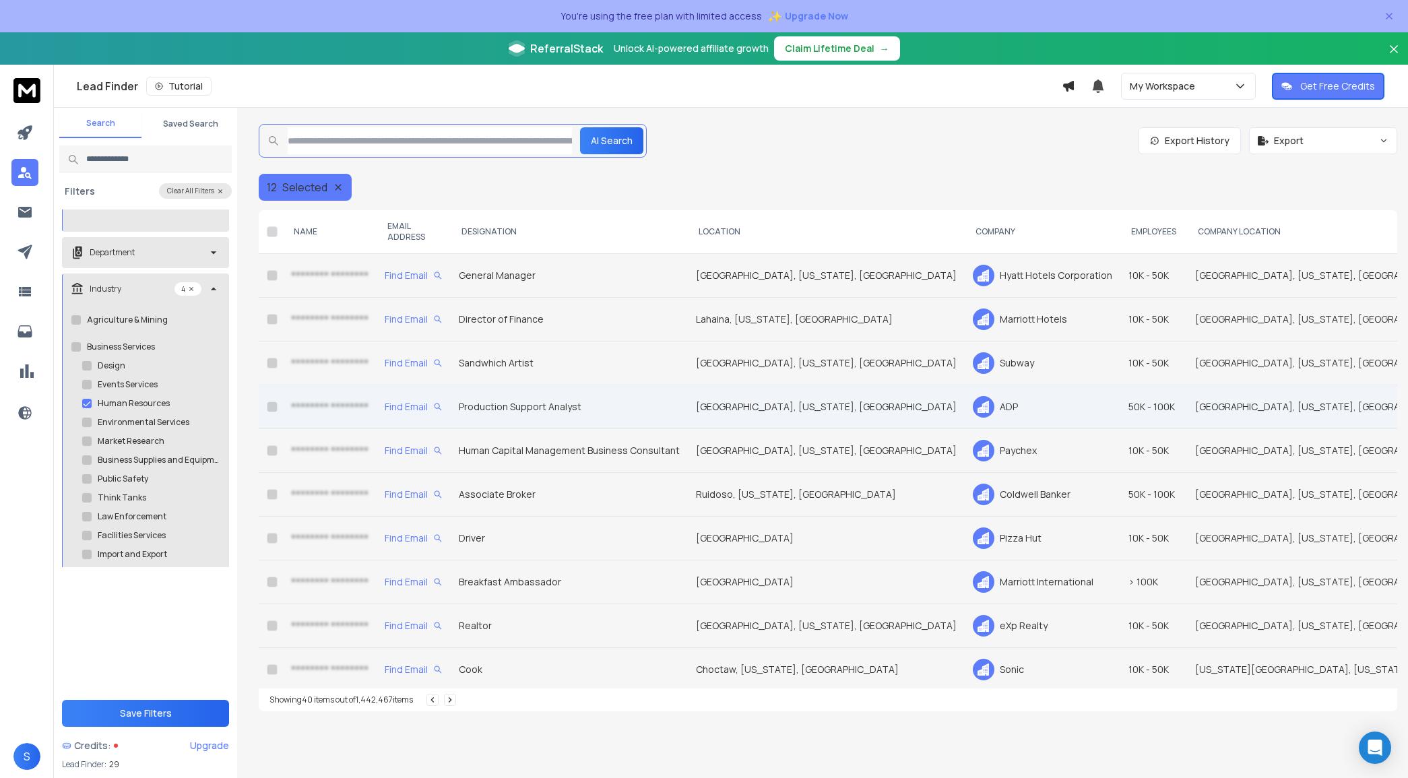
click at [272, 412] on button "button" at bounding box center [272, 407] width 11 height 11
click at [271, 447] on button "button" at bounding box center [272, 450] width 11 height 11
click at [267, 585] on button "button" at bounding box center [272, 582] width 11 height 11
click at [270, 630] on button "button" at bounding box center [272, 626] width 11 height 11
click at [272, 673] on button "button" at bounding box center [272, 669] width 11 height 11
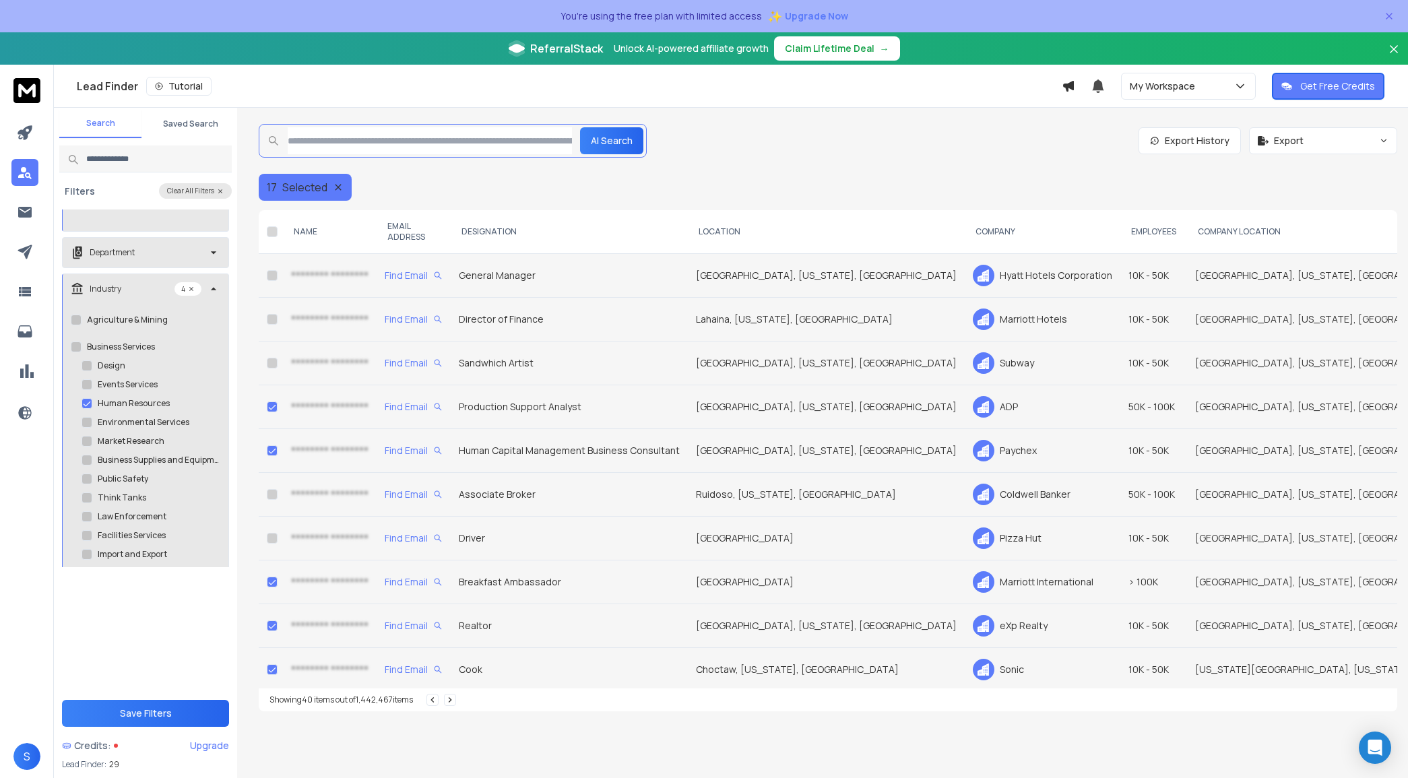
click at [456, 706] on icon at bounding box center [450, 700] width 11 height 11
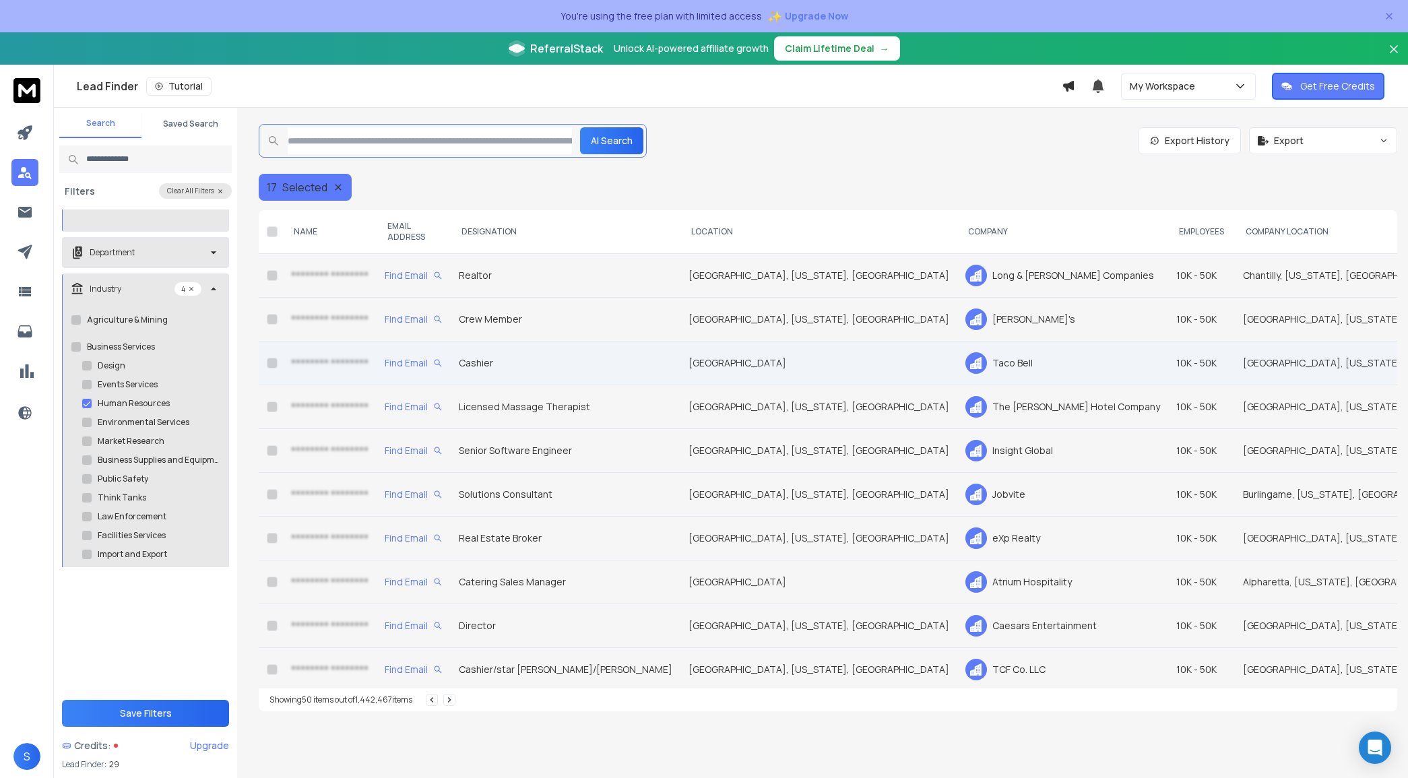
click at [271, 366] on button "button" at bounding box center [272, 363] width 11 height 11
click at [271, 451] on button "button" at bounding box center [272, 450] width 11 height 11
click at [273, 493] on button "button" at bounding box center [272, 494] width 11 height 11
click at [1286, 137] on span "Export" at bounding box center [1289, 140] width 30 height 13
click at [1303, 253] on p "Add To Lead List" at bounding box center [1314, 255] width 80 height 19
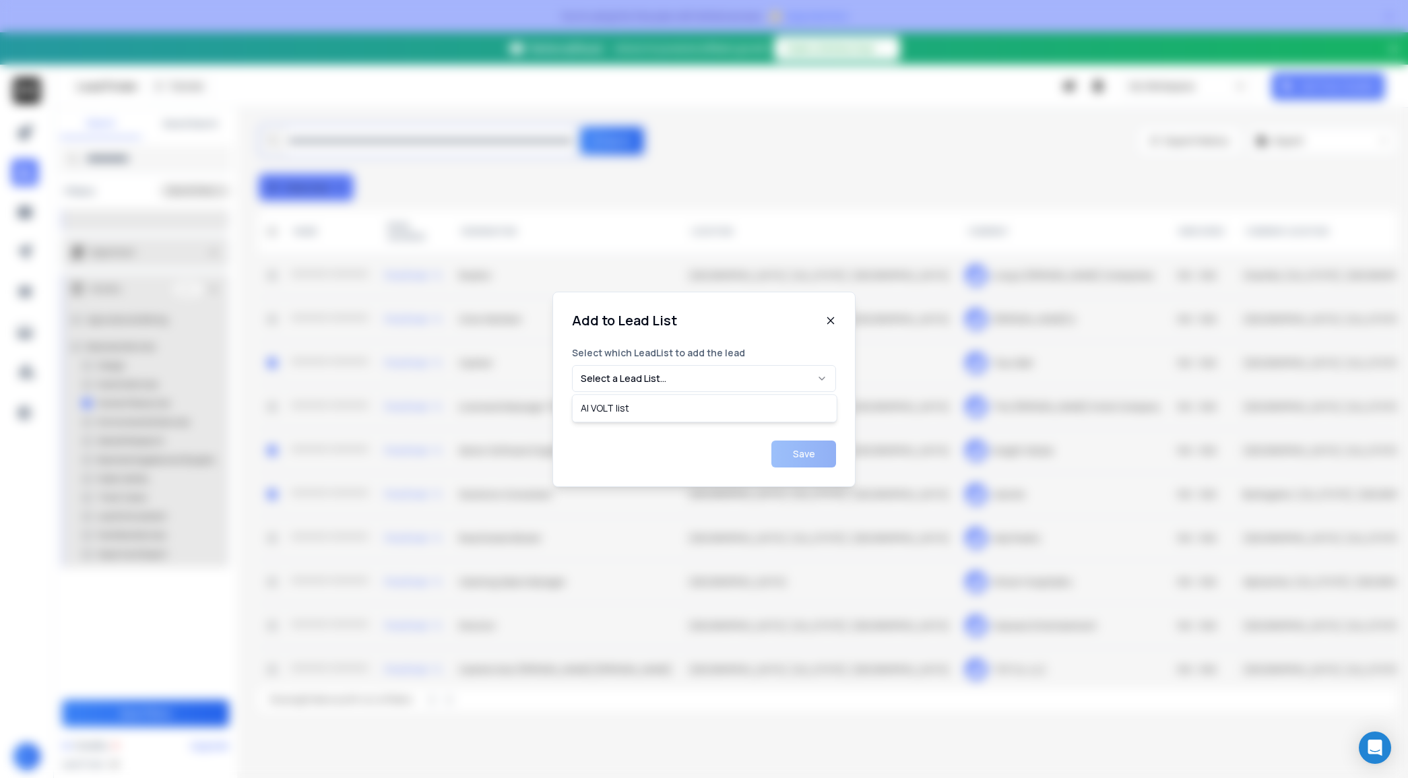
click at [733, 379] on button "Select a Lead List..." at bounding box center [704, 378] width 264 height 27
click at [787, 455] on button "Save" at bounding box center [804, 454] width 65 height 27
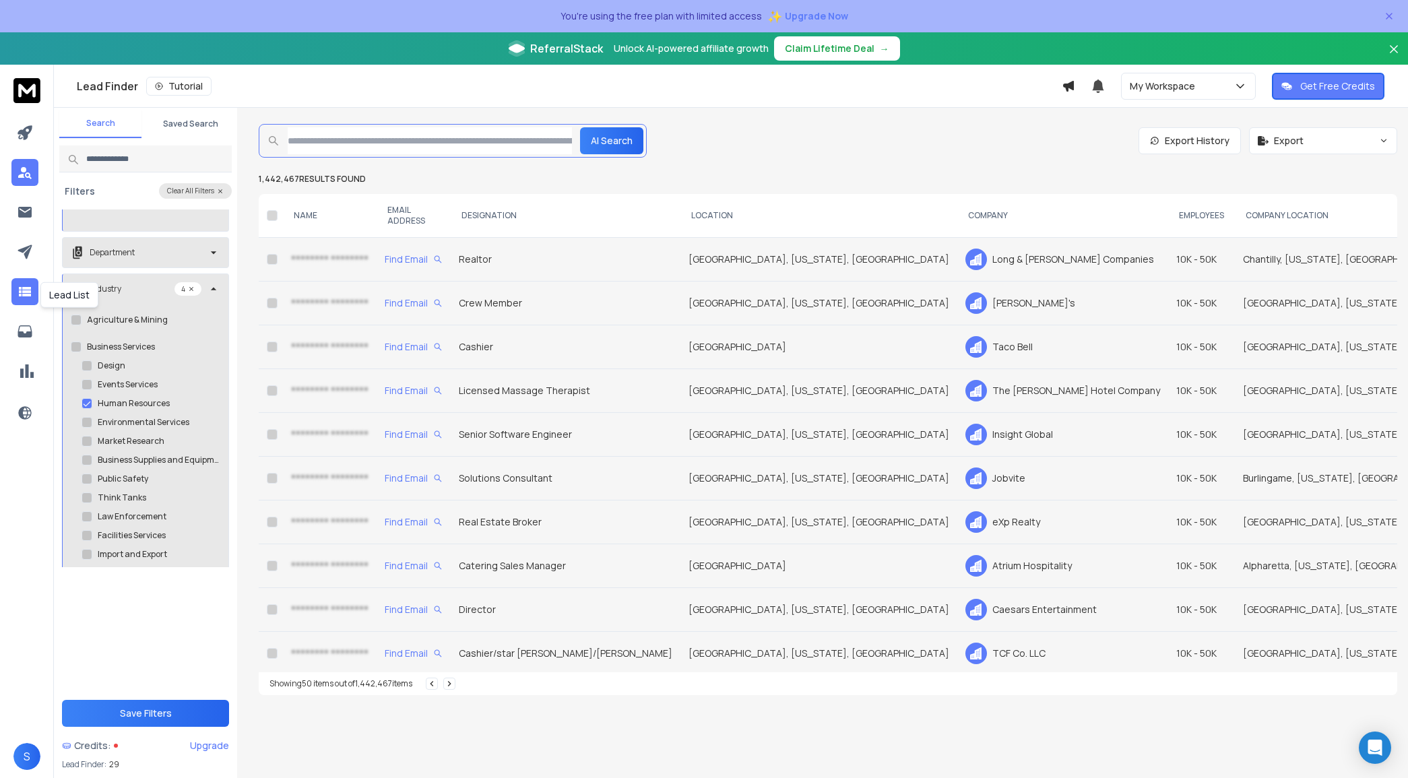
click at [18, 300] on icon at bounding box center [25, 292] width 16 height 16
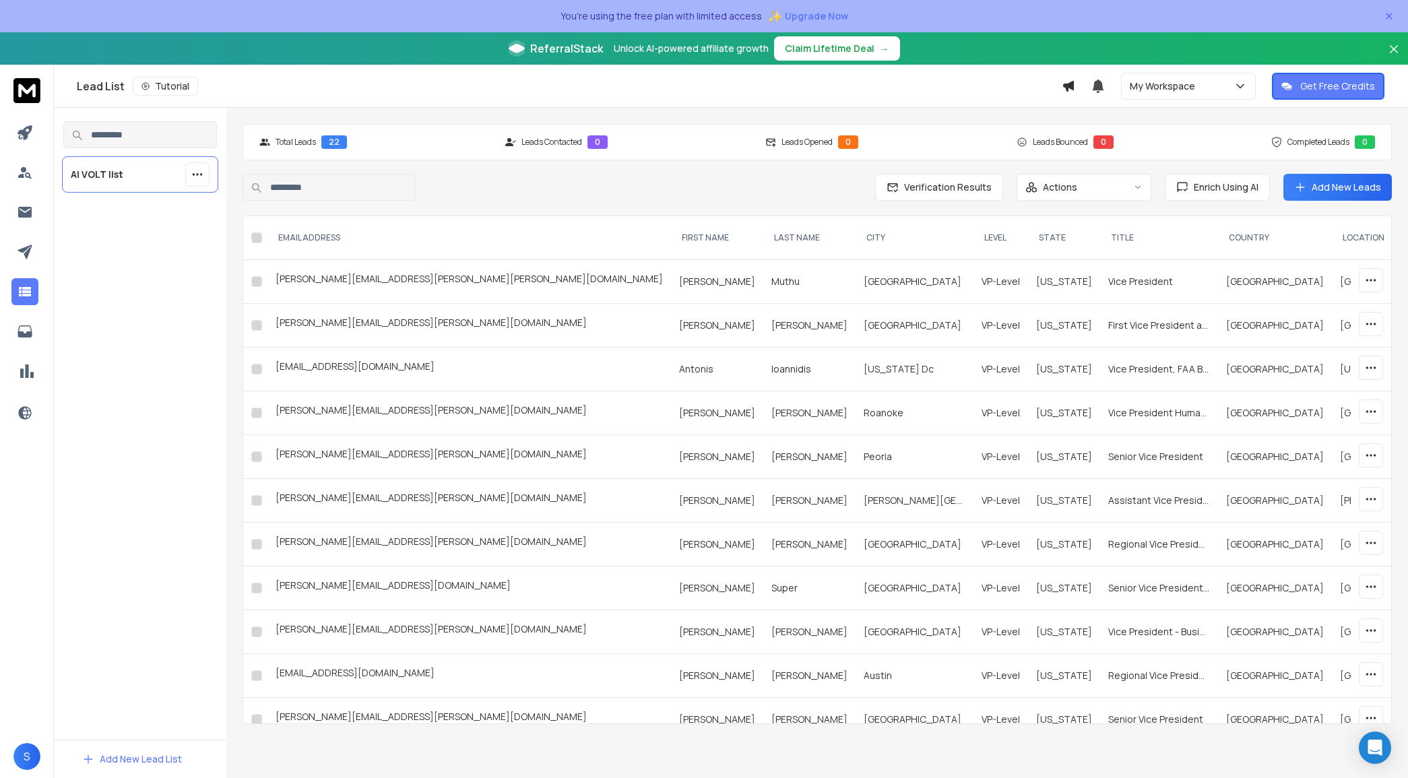
click at [294, 142] on p "Total Leads" at bounding box center [296, 142] width 40 height 11
click at [21, 96] on icon at bounding box center [26, 90] width 27 height 25
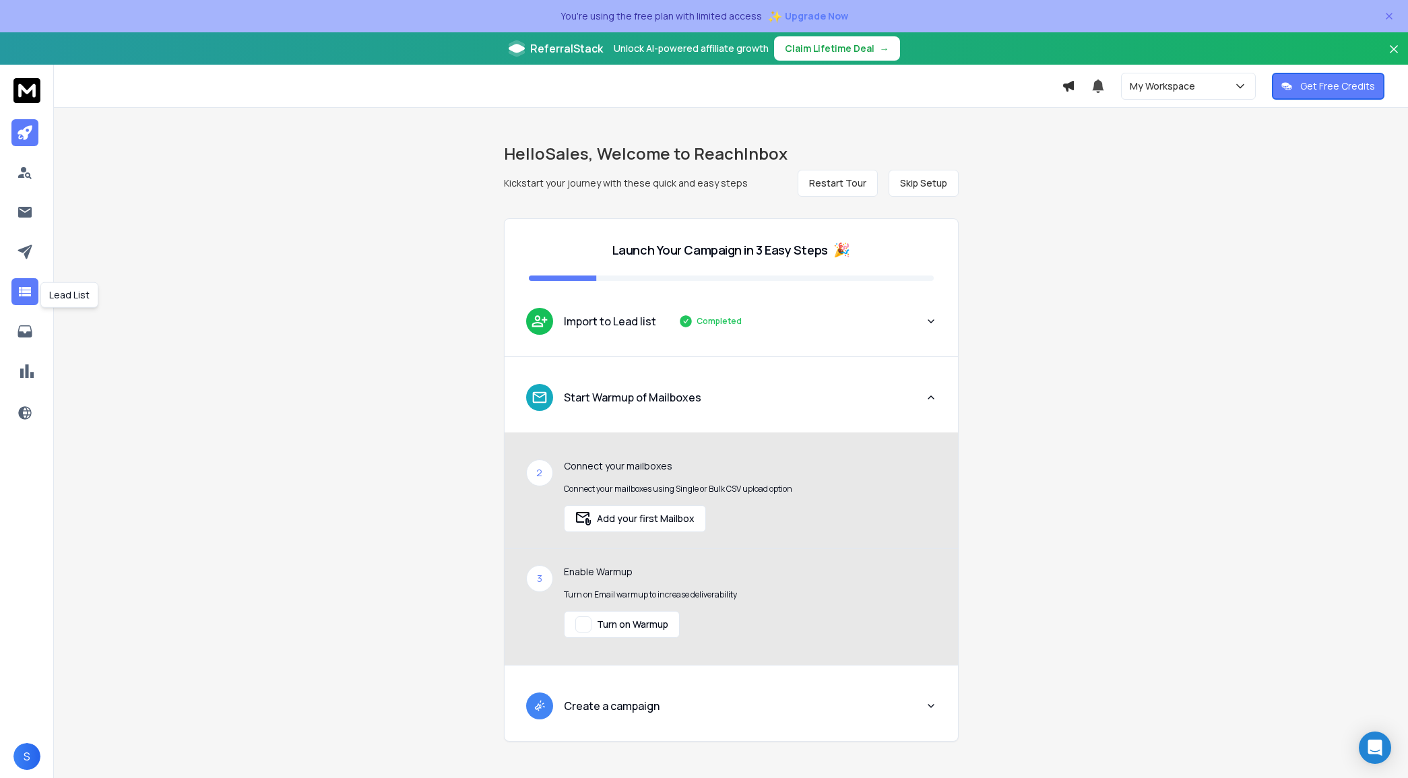
click at [22, 285] on link at bounding box center [24, 291] width 27 height 27
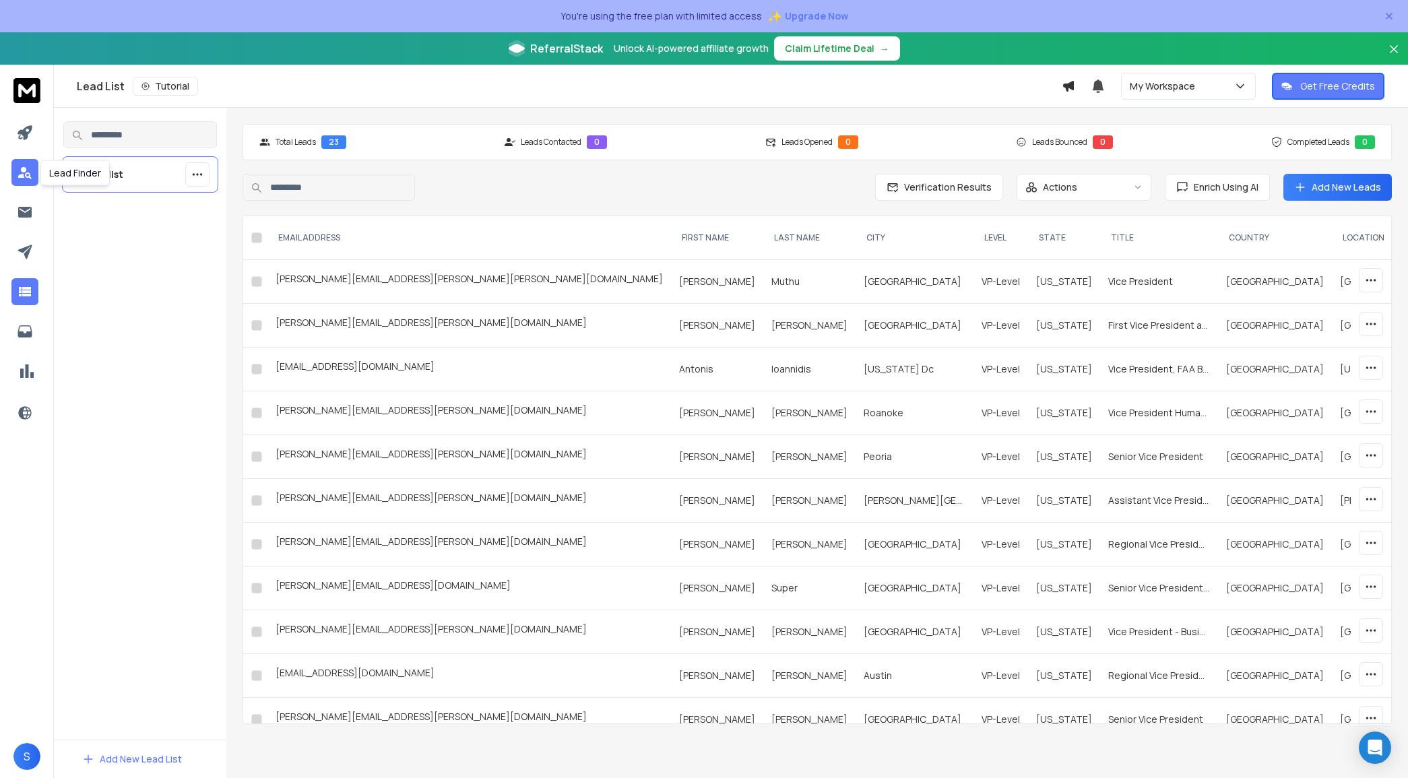
click at [22, 163] on link at bounding box center [24, 172] width 27 height 27
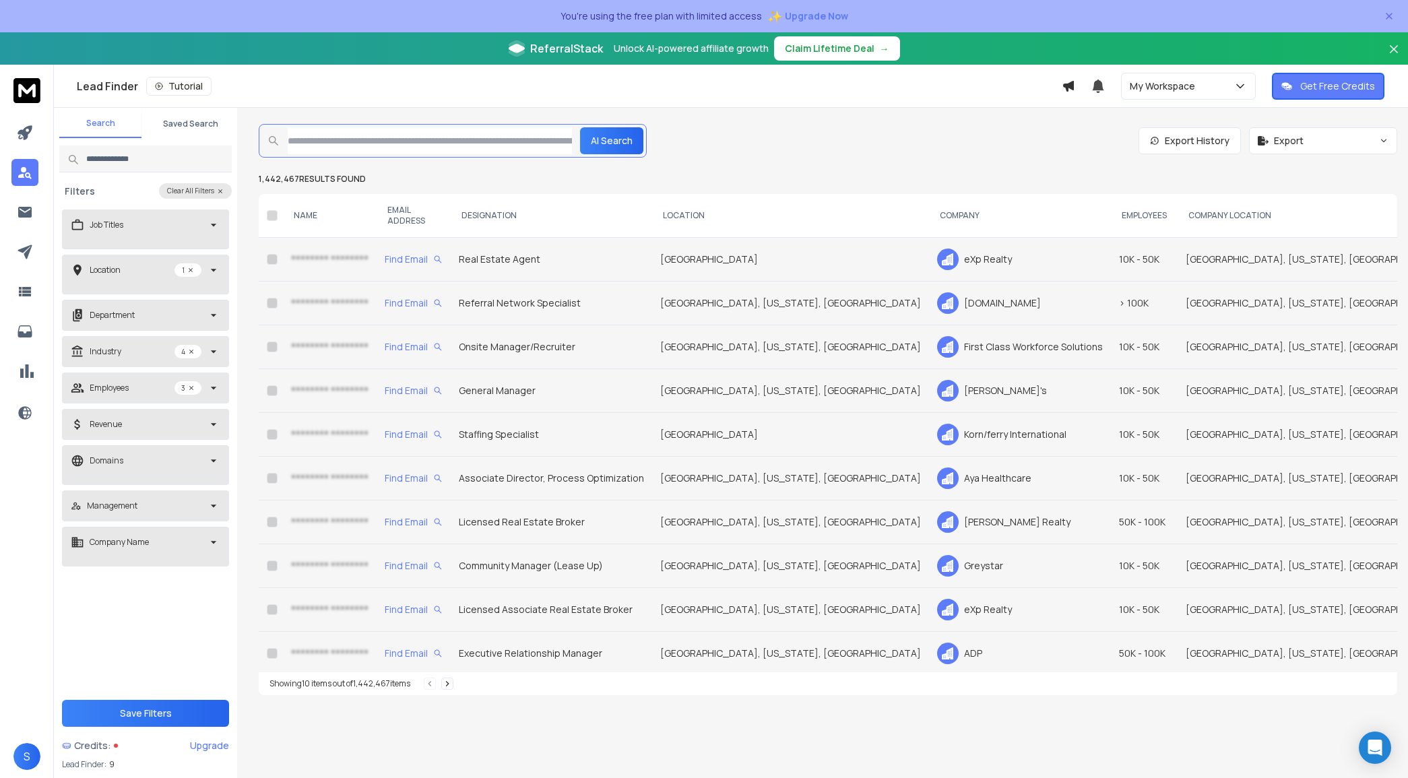
click at [1399, 47] on icon "Close banner" at bounding box center [1394, 49] width 12 height 12
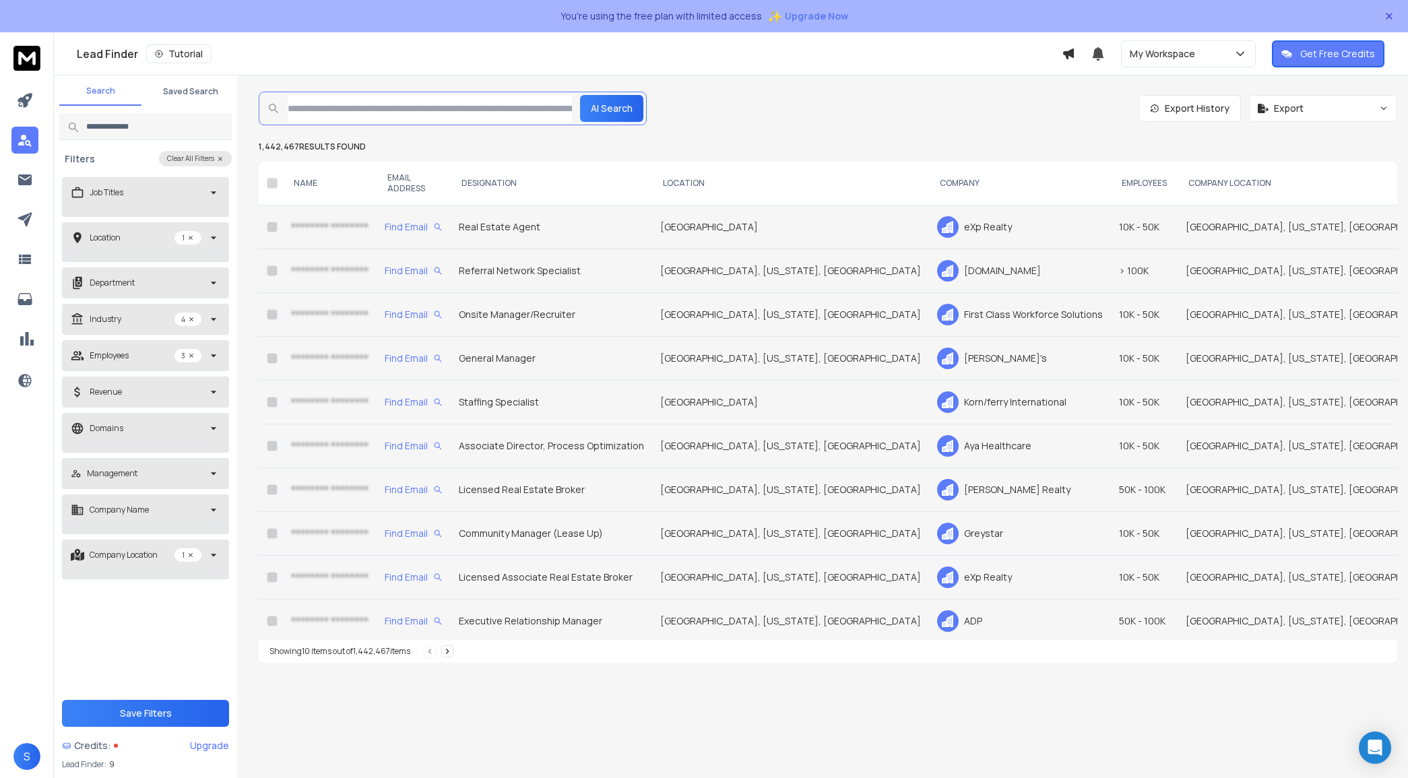
click at [1390, 18] on icon "Close notification" at bounding box center [1389, 16] width 11 height 11
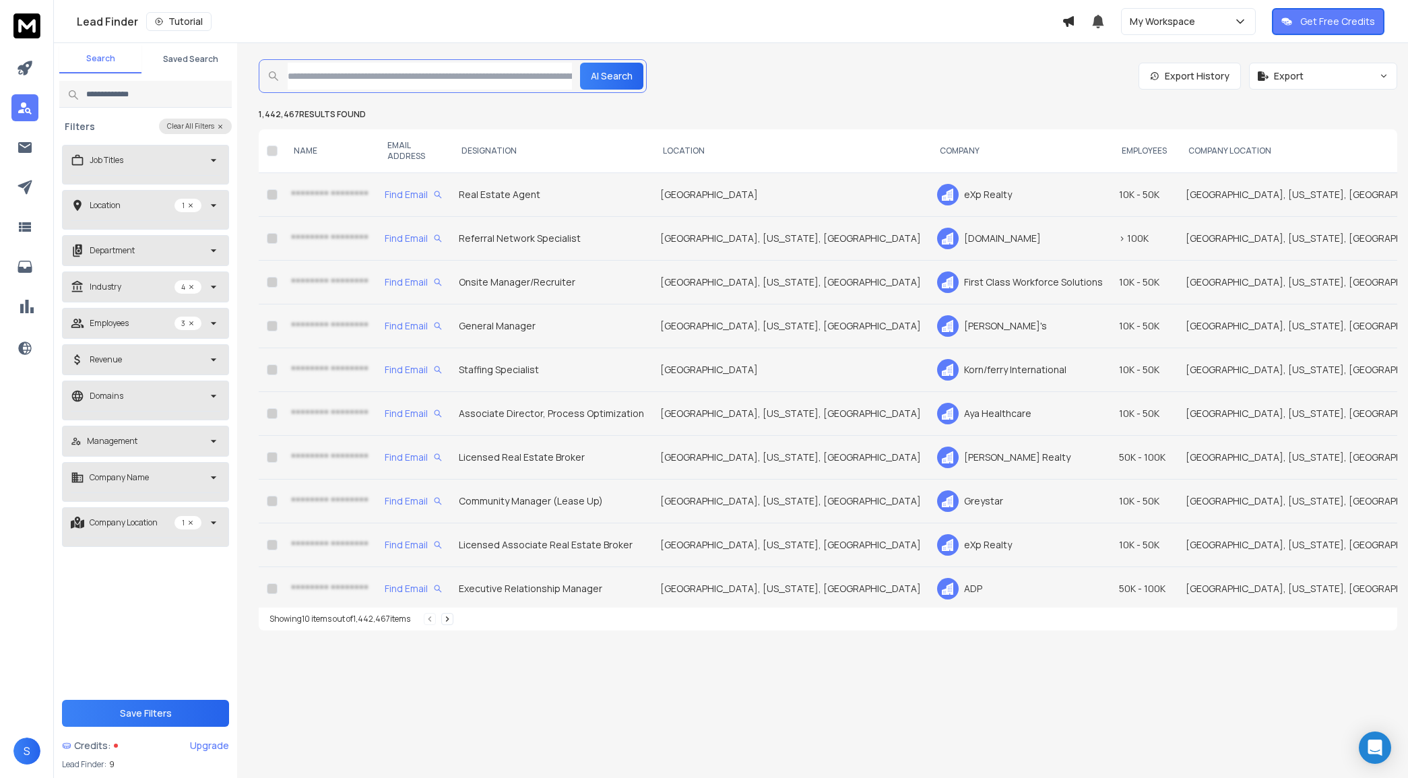
click at [229, 127] on button "Clear All Filters" at bounding box center [195, 126] width 73 height 15
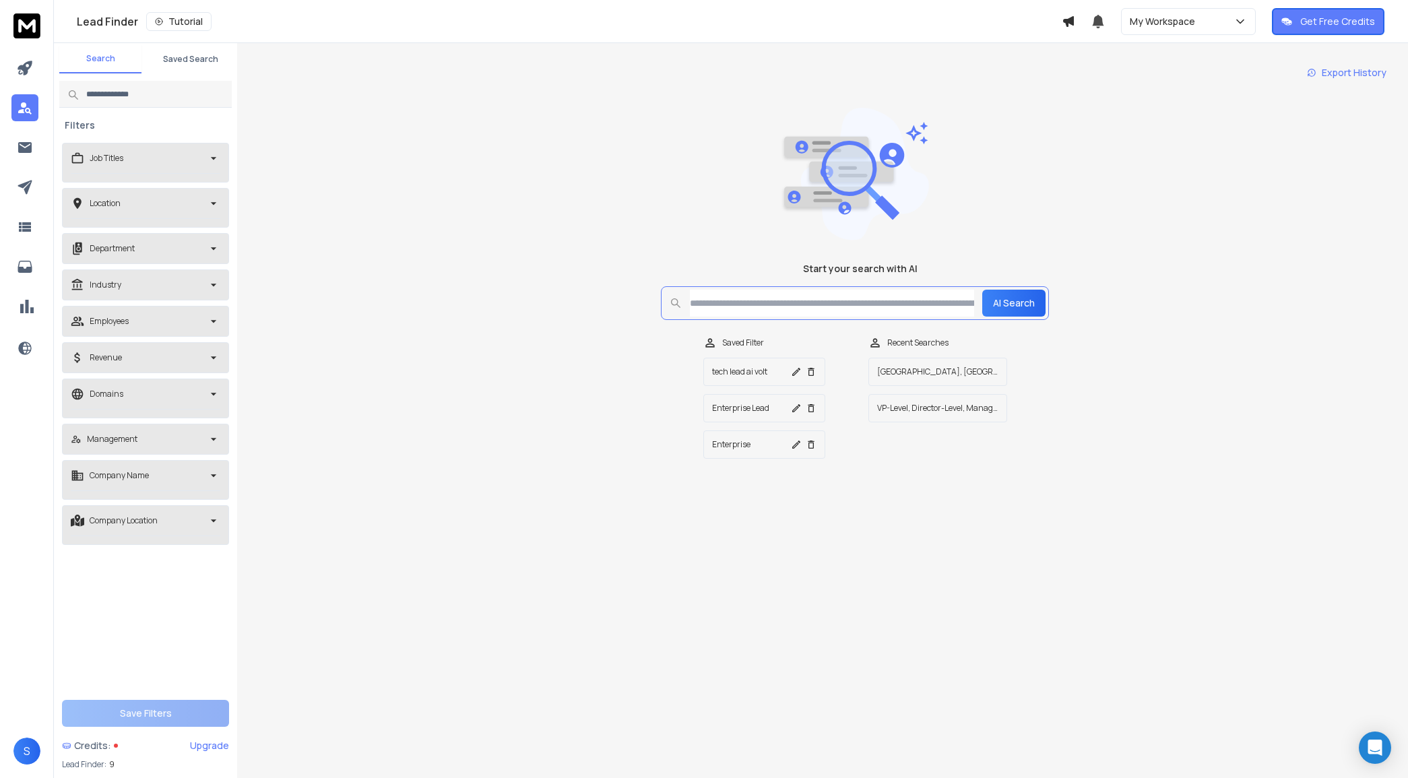
click at [189, 101] on input at bounding box center [145, 94] width 173 height 27
click at [848, 313] on textarea at bounding box center [832, 303] width 284 height 27
type textarea "*********"
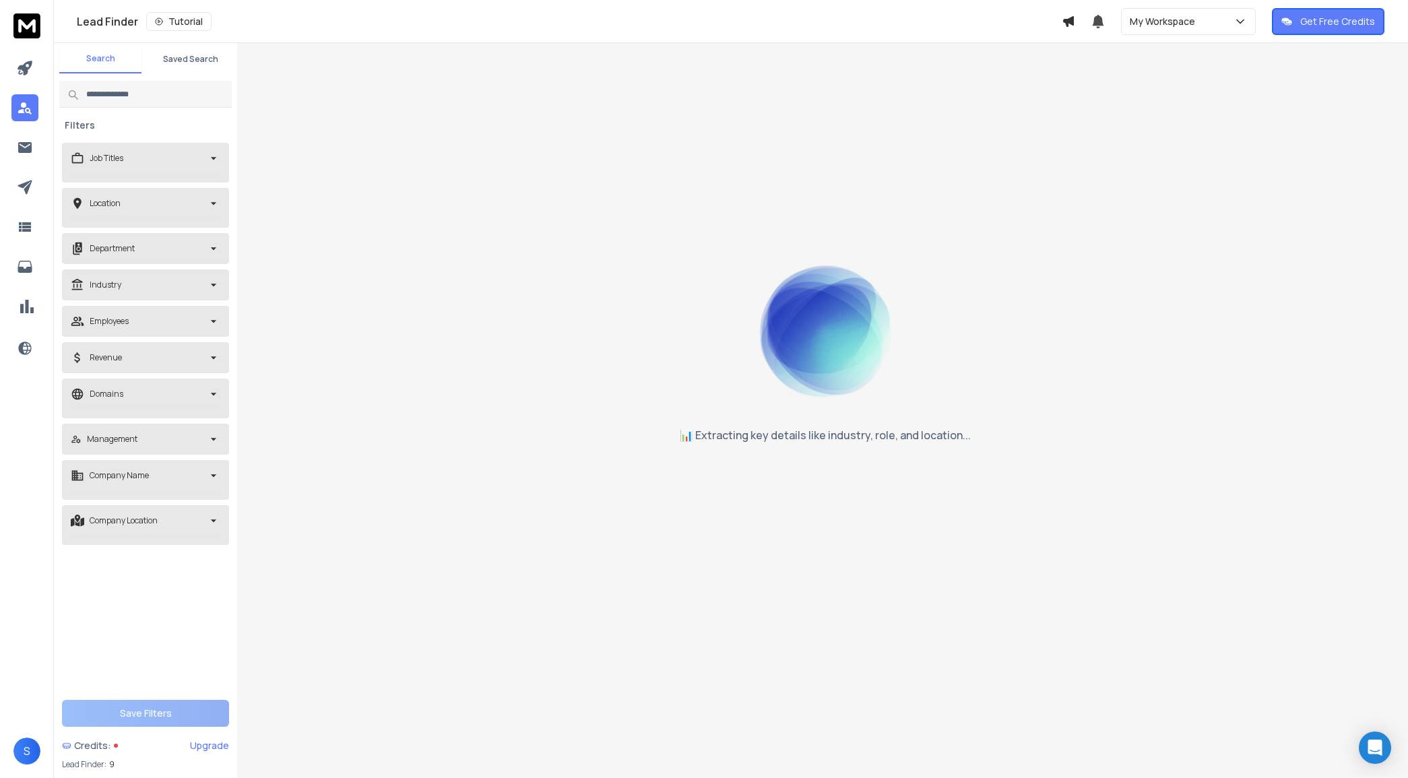
type input "*********"
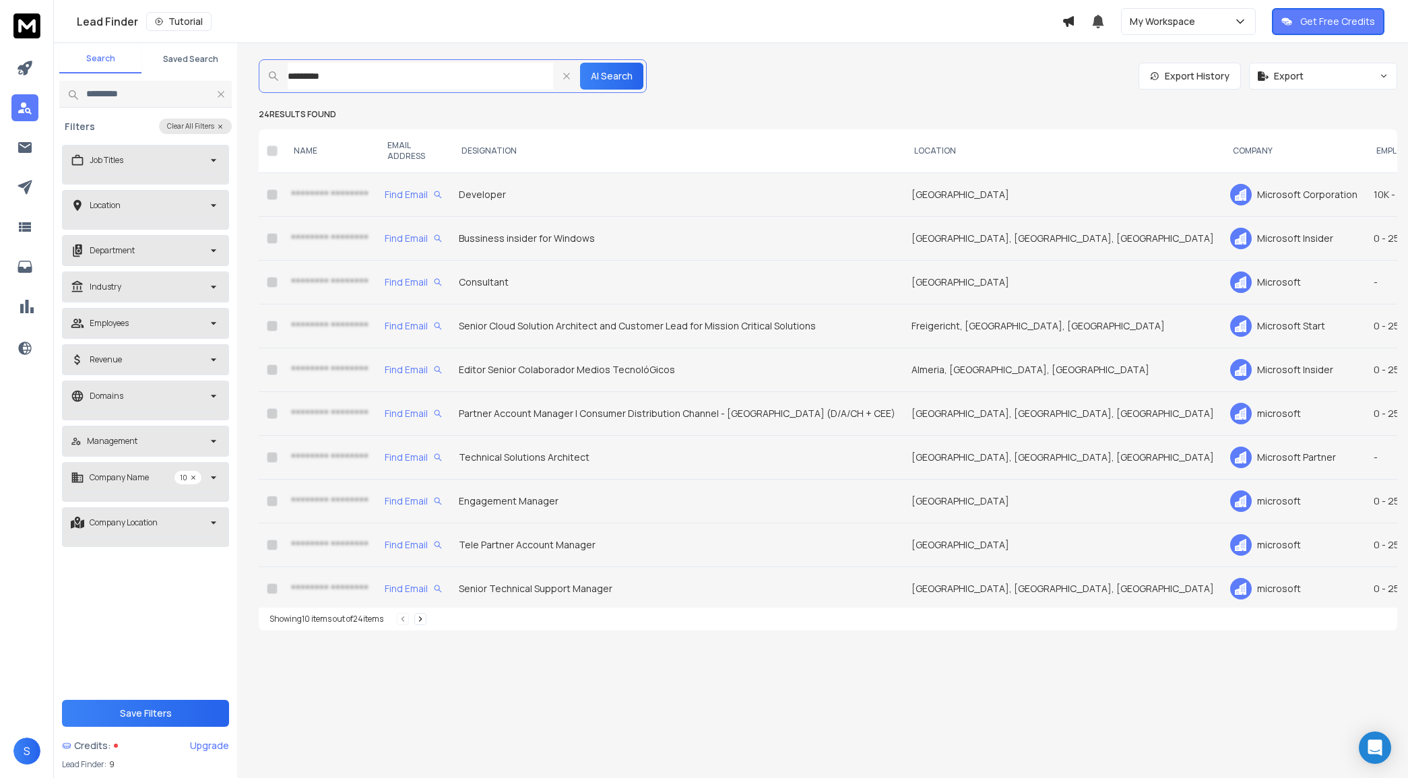
click at [427, 625] on button at bounding box center [420, 619] width 12 height 12
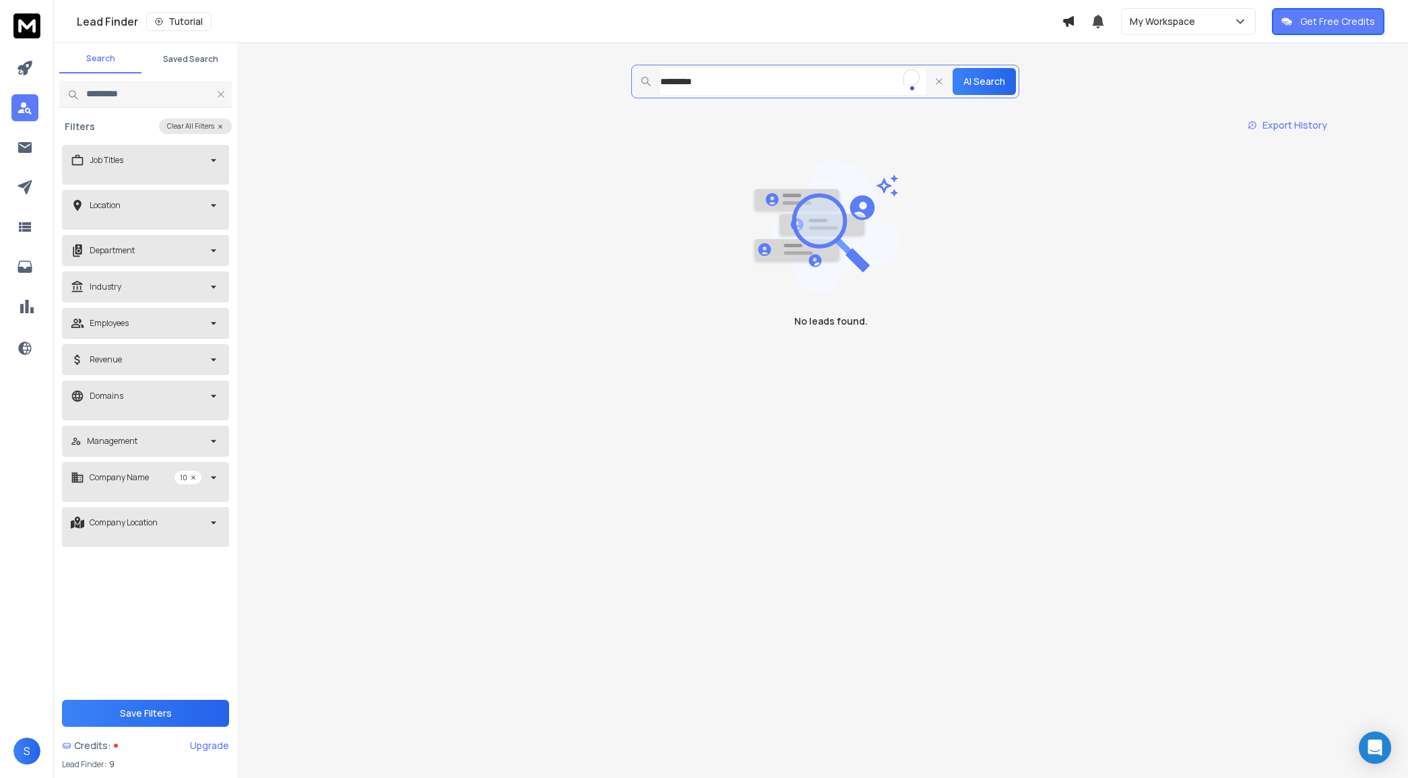
click at [748, 86] on textarea "*********" at bounding box center [793, 81] width 266 height 27
type textarea "*"
type textarea "******"
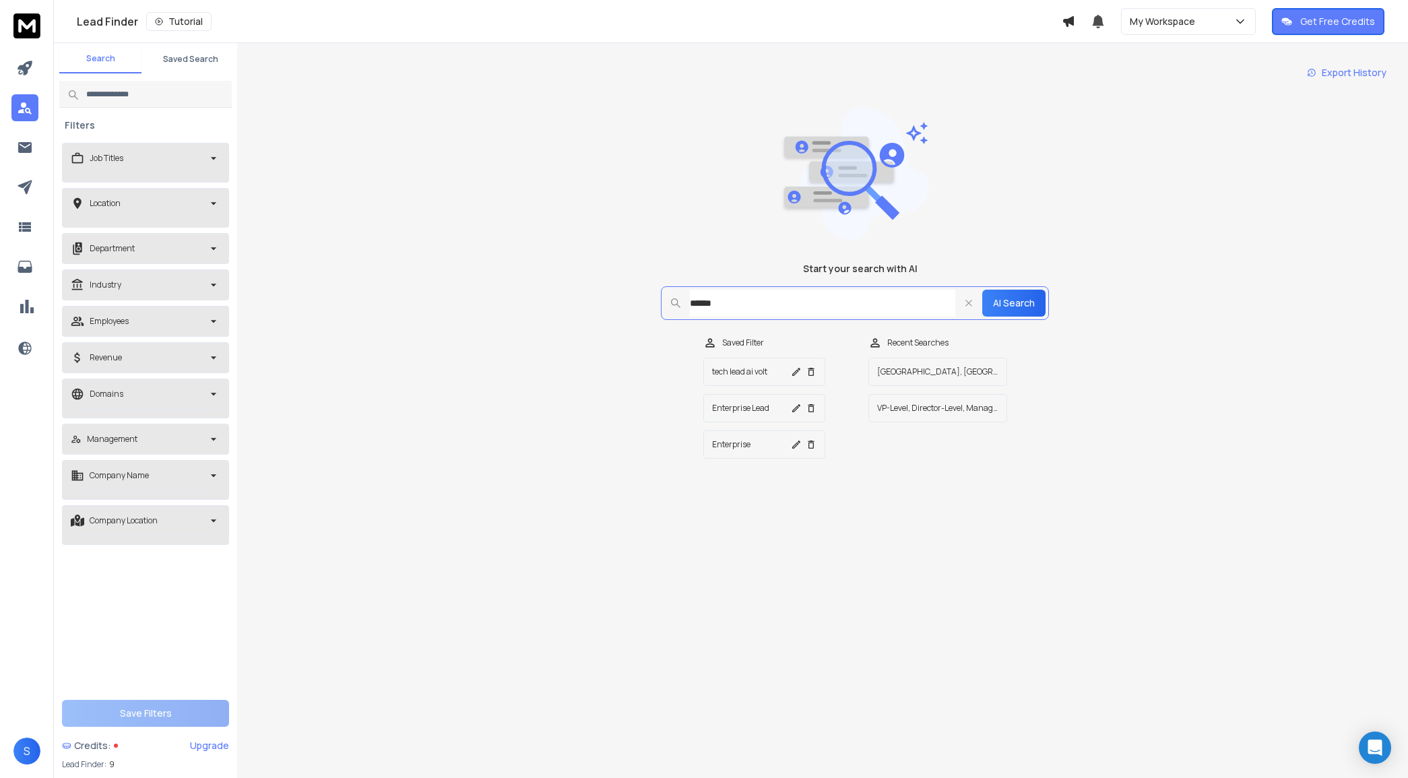
type input "******"
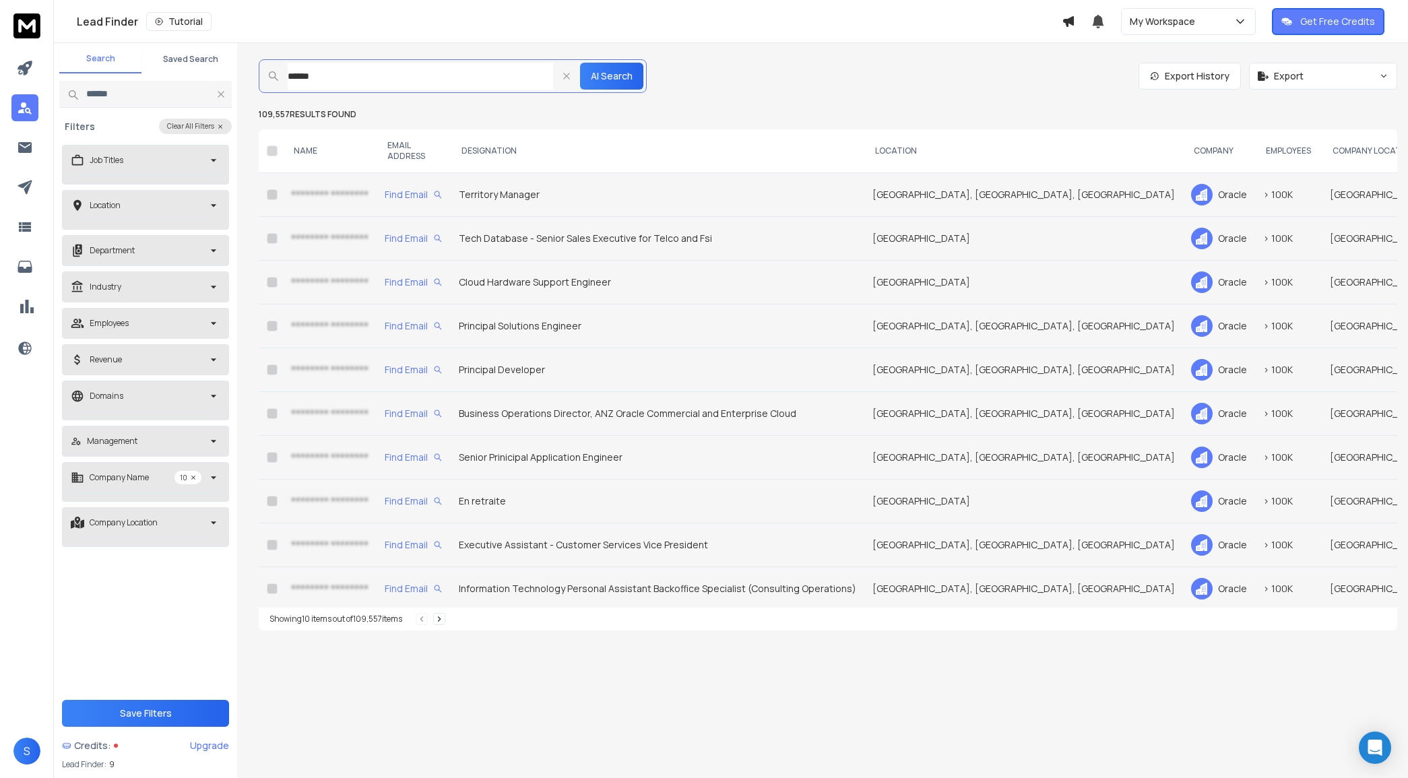
click at [445, 625] on icon at bounding box center [439, 619] width 11 height 11
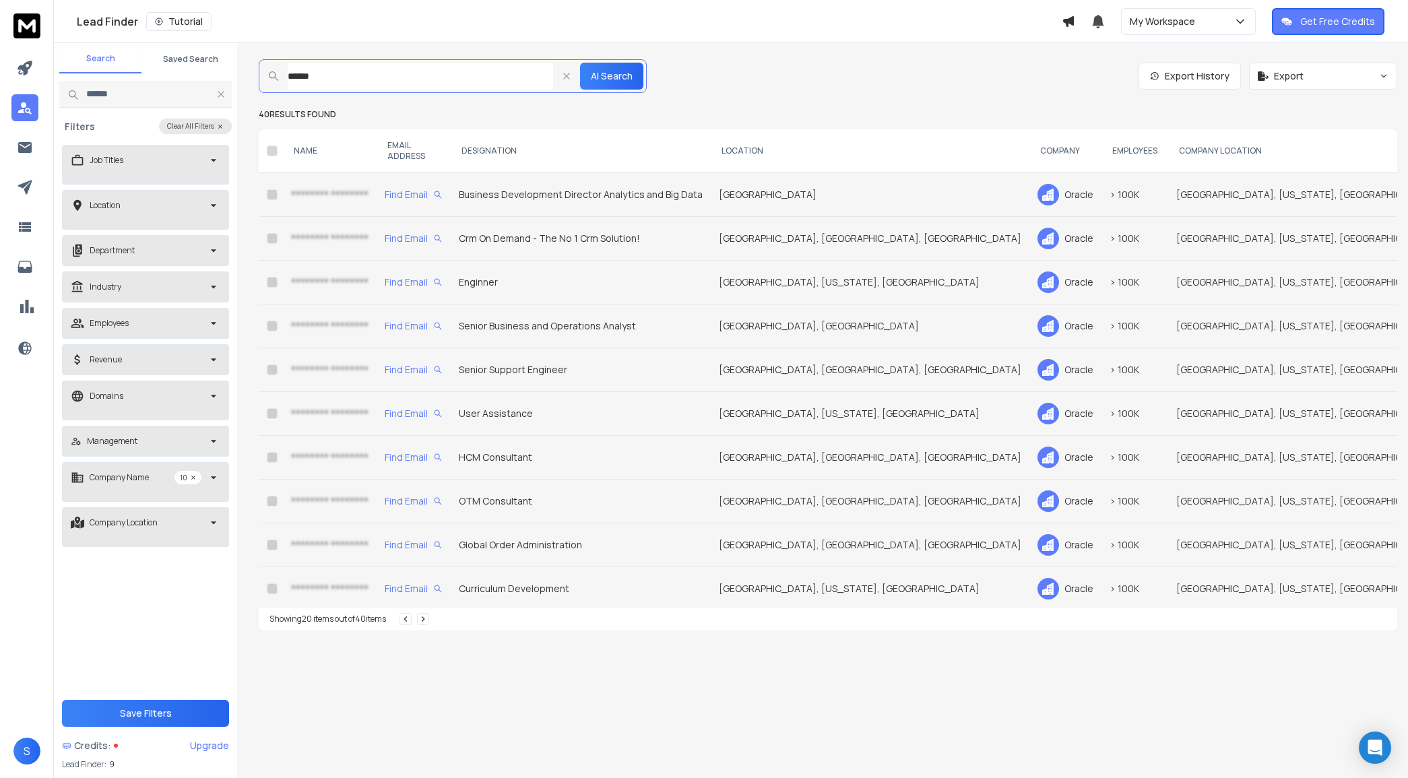
click at [451, 138] on th "EMAIL ADDRESS" at bounding box center [414, 151] width 74 height 44
click at [451, 145] on th "EMAIL ADDRESS" at bounding box center [414, 151] width 74 height 44
click at [275, 147] on button "button" at bounding box center [272, 151] width 11 height 11
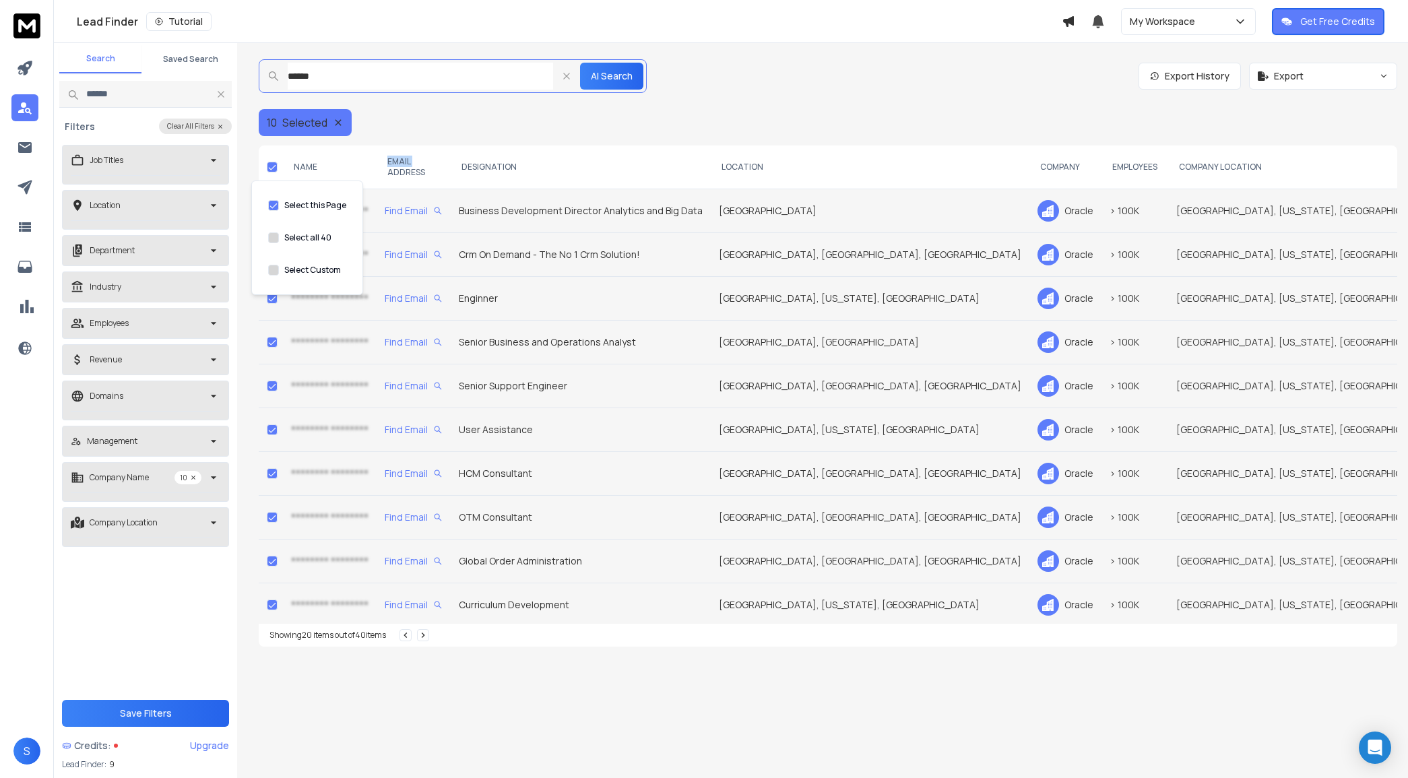
click at [274, 166] on button "Select this Page" at bounding box center [272, 167] width 11 height 11
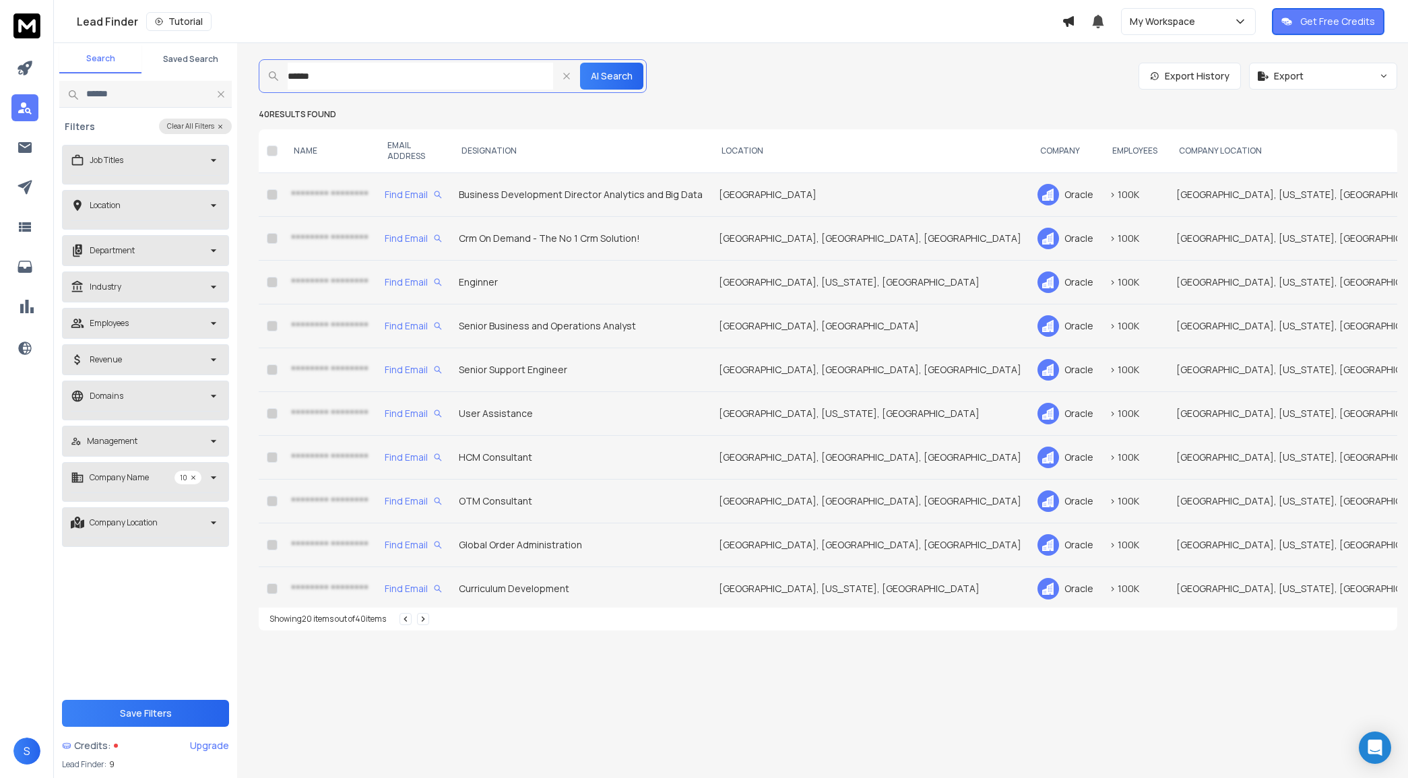
click at [451, 152] on th "EMAIL ADDRESS" at bounding box center [414, 151] width 74 height 44
click at [425, 622] on icon at bounding box center [423, 619] width 3 height 5
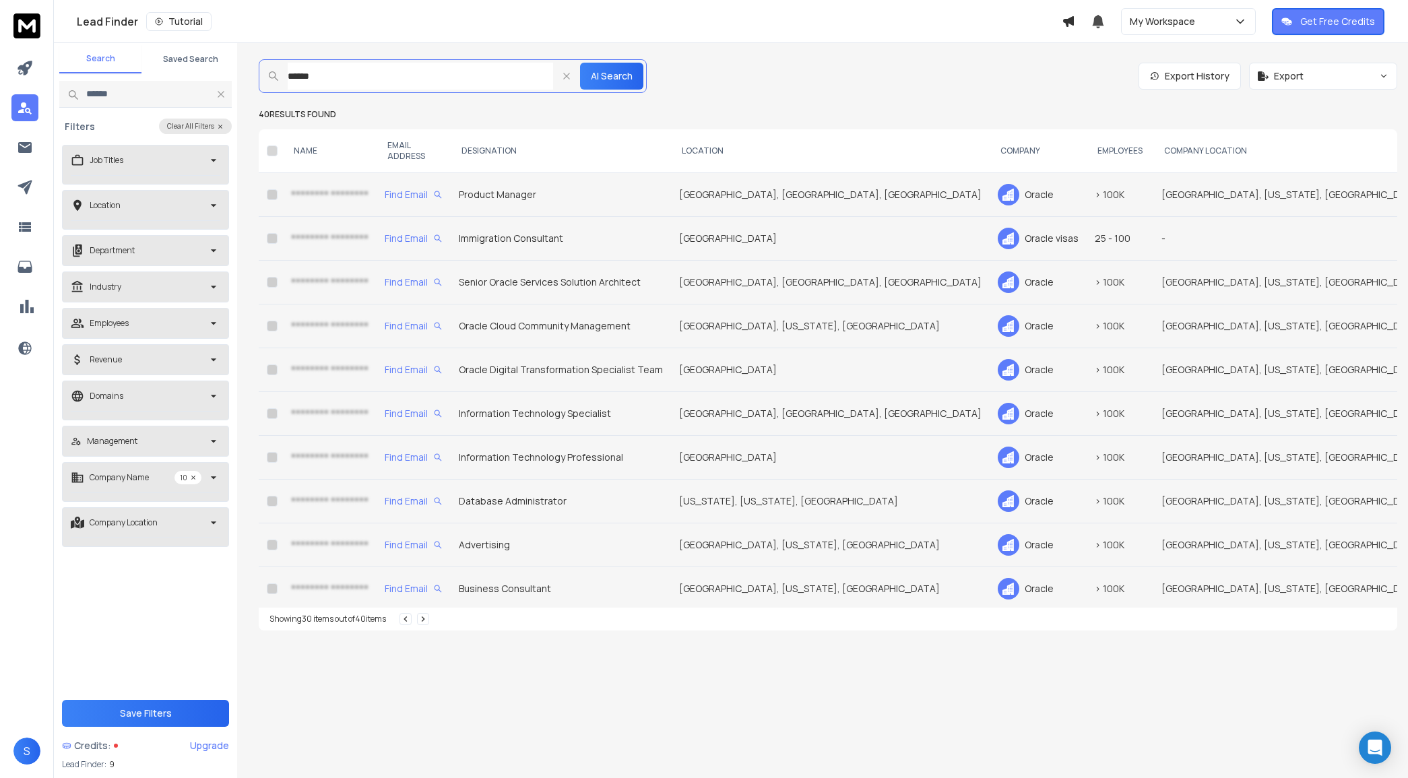
click at [429, 625] on icon at bounding box center [423, 619] width 11 height 11
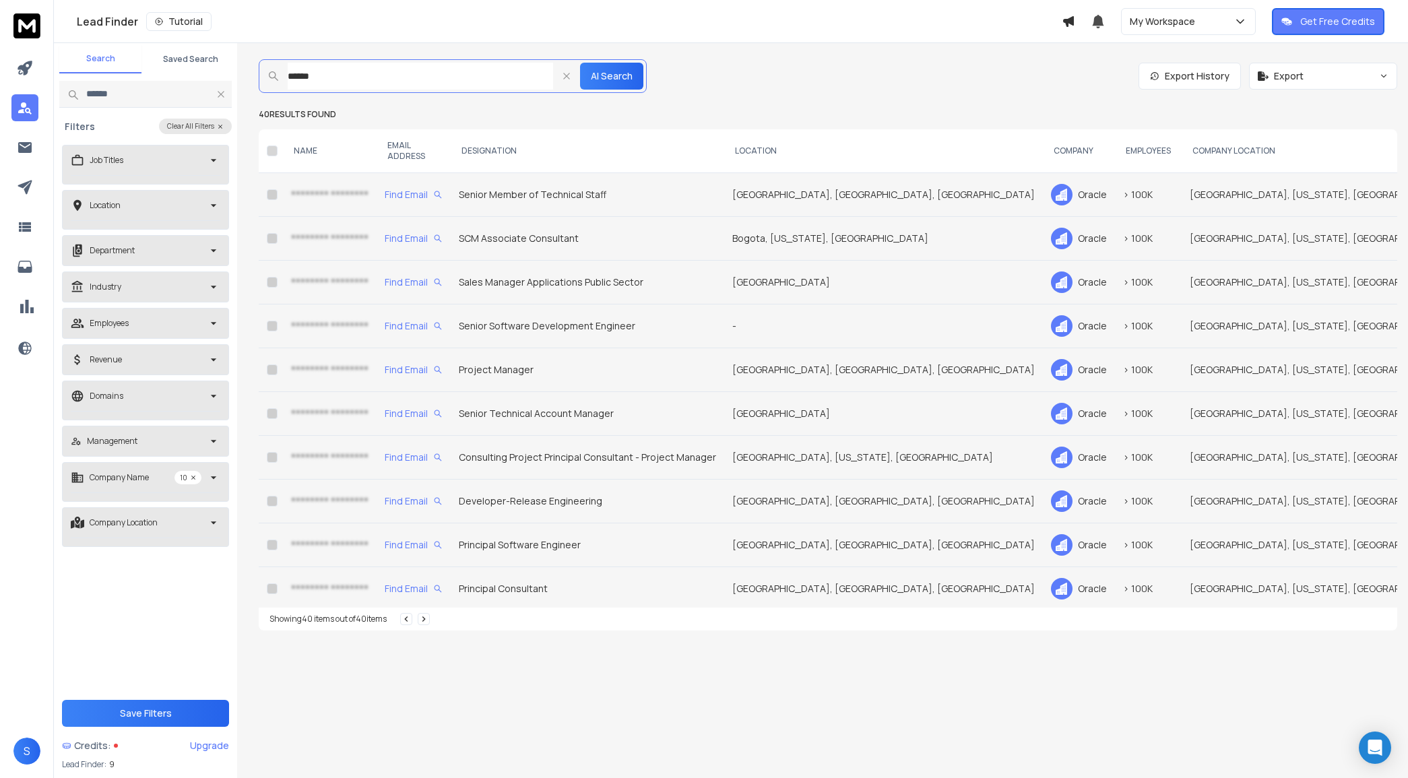
click at [431, 631] on div "Showing 40 items out of 40 items" at bounding box center [828, 619] width 1139 height 23
click at [425, 625] on icon at bounding box center [423, 619] width 11 height 11
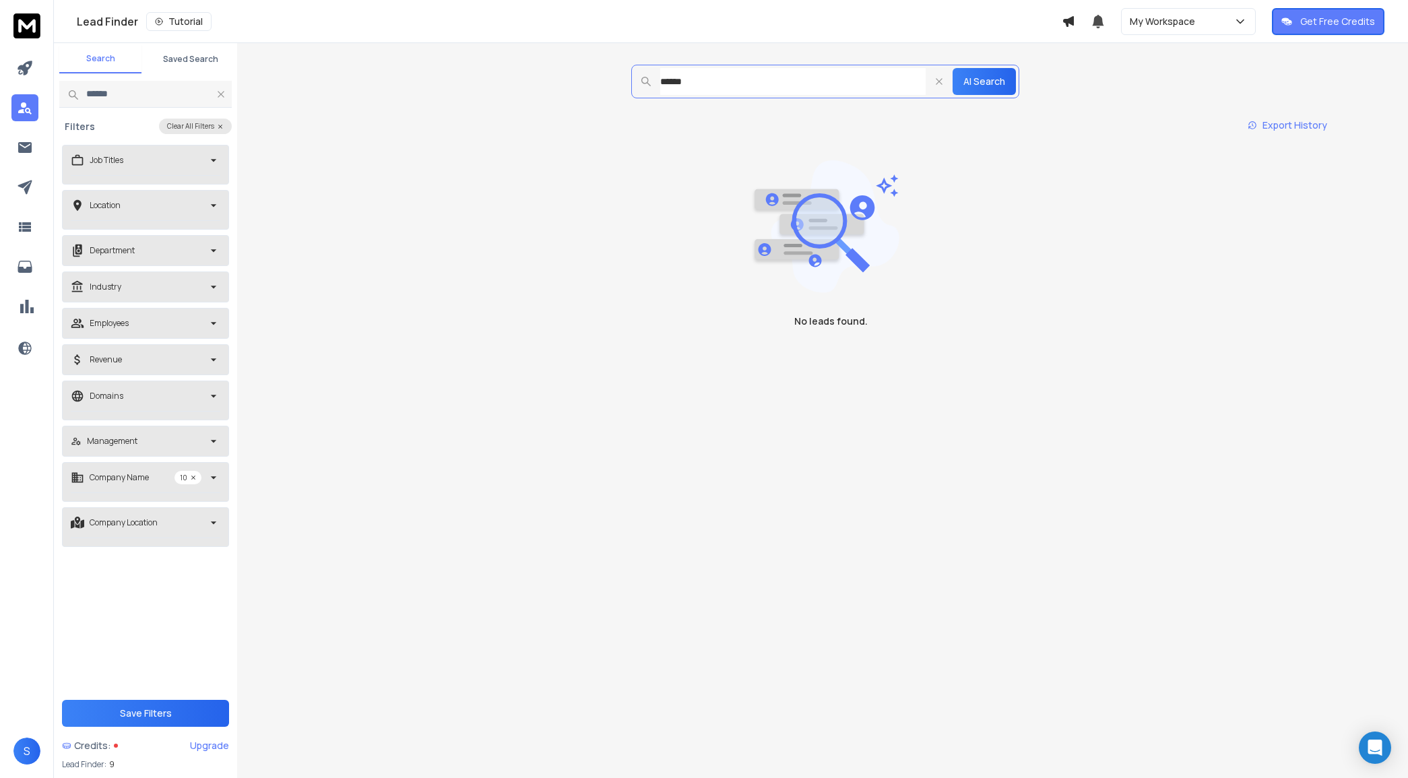
click at [748, 85] on textarea "******" at bounding box center [793, 81] width 266 height 27
type textarea "***"
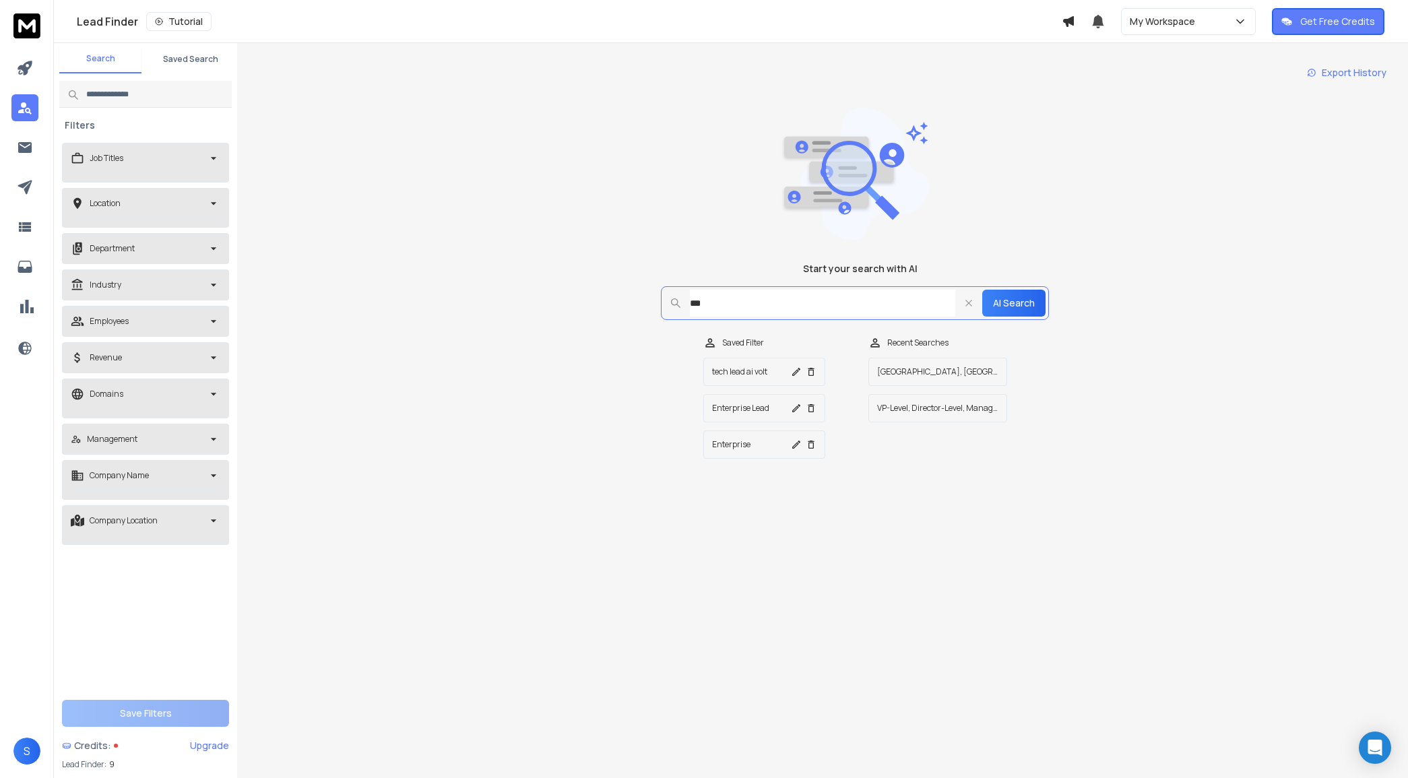
click at [1014, 297] on button "AI Search" at bounding box center [1014, 303] width 63 height 27
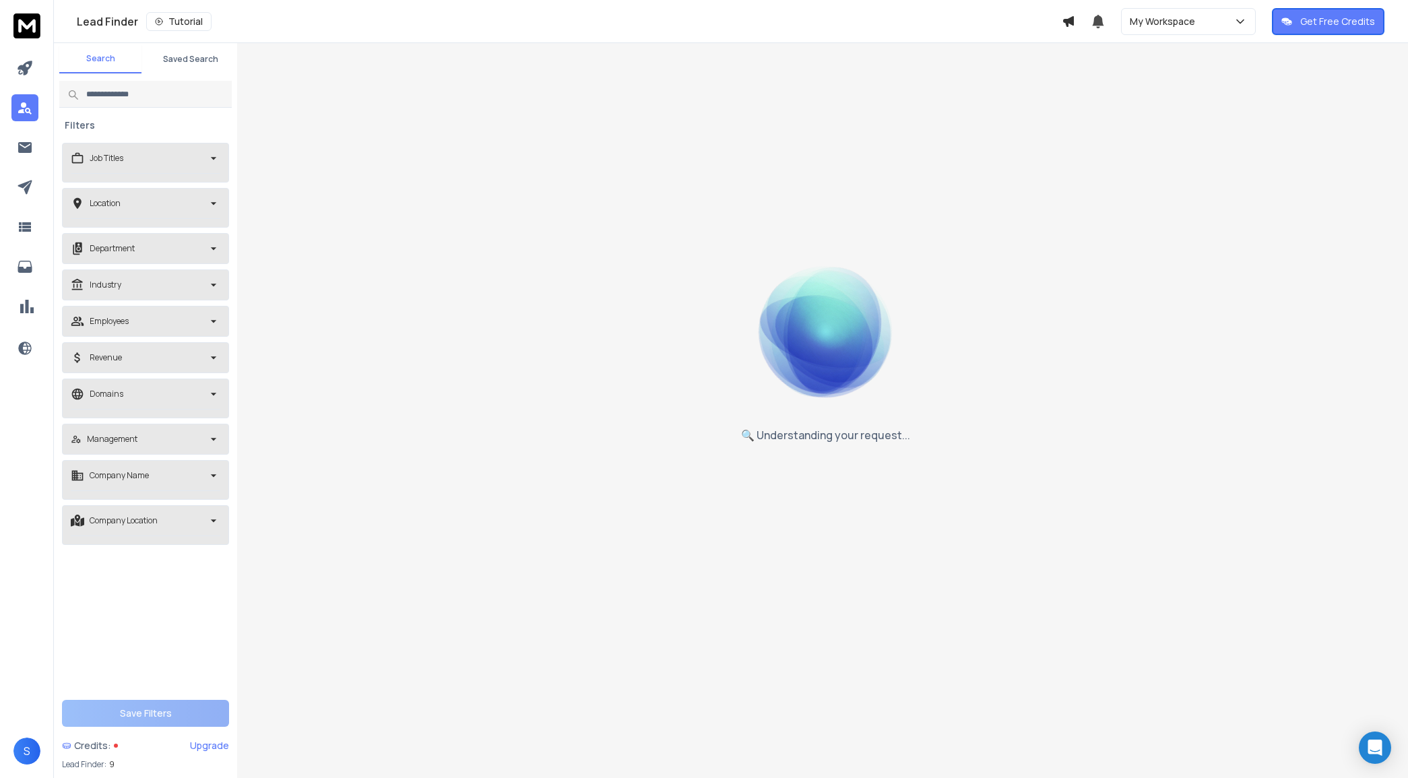
type input "***"
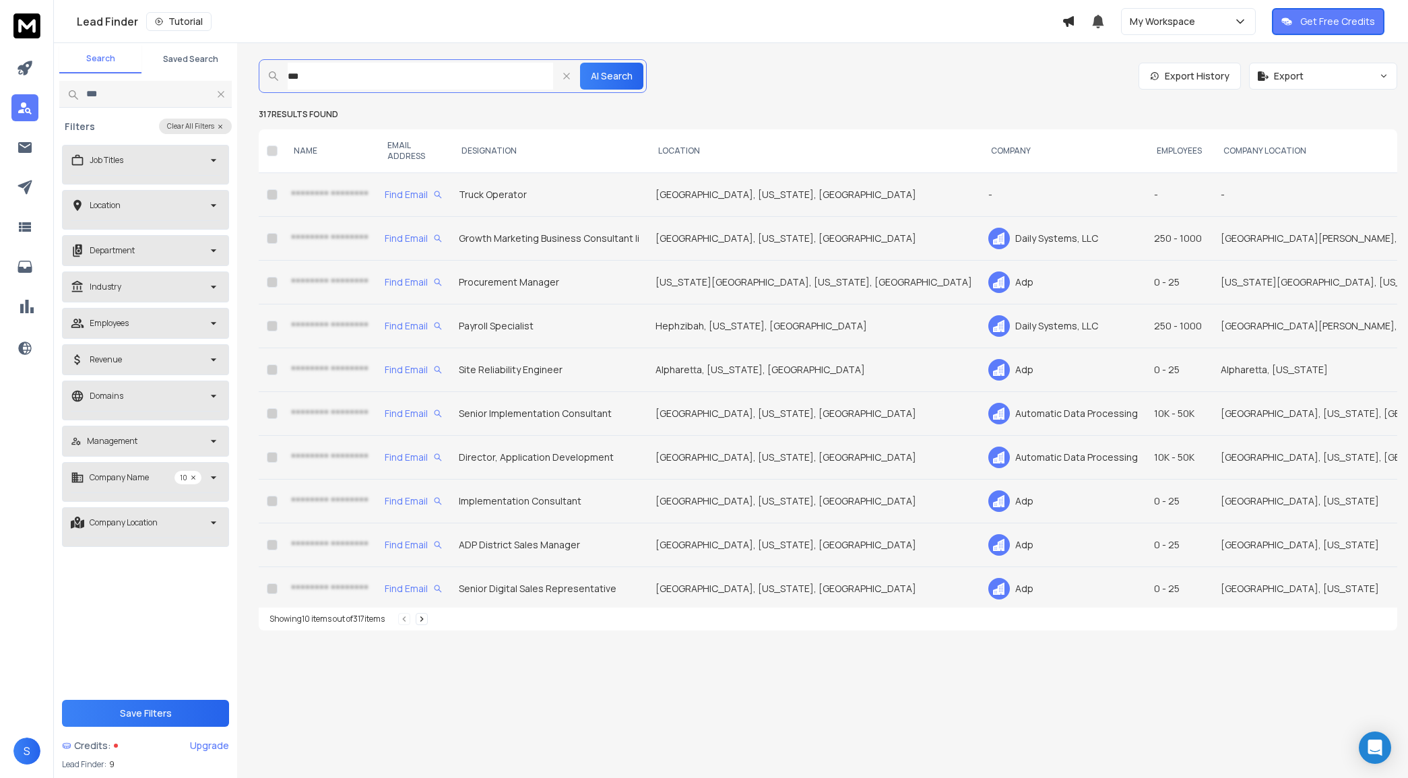
click at [424, 622] on icon at bounding box center [421, 619] width 3 height 5
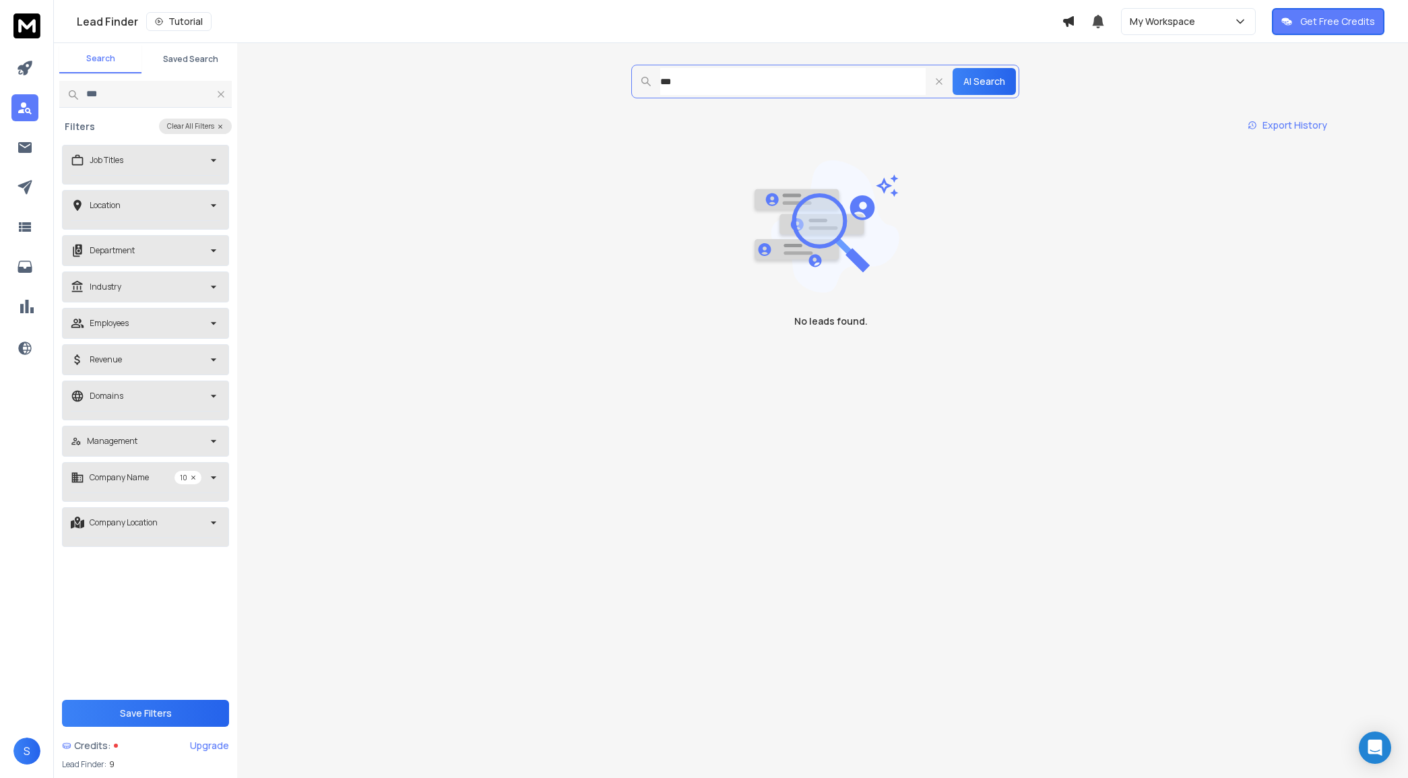
click at [168, 62] on button "Saved Search" at bounding box center [191, 59] width 82 height 27
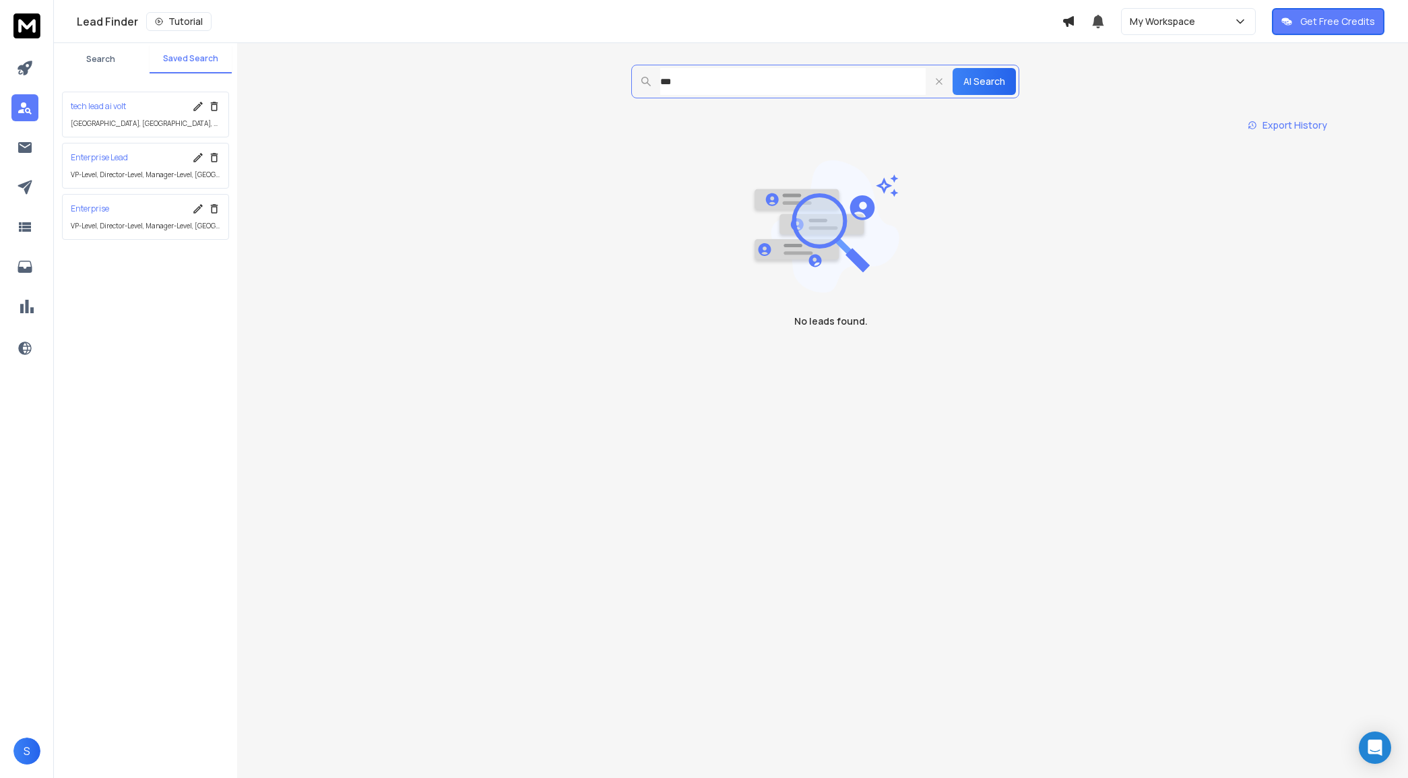
click at [110, 65] on button "Search" at bounding box center [100, 59] width 82 height 27
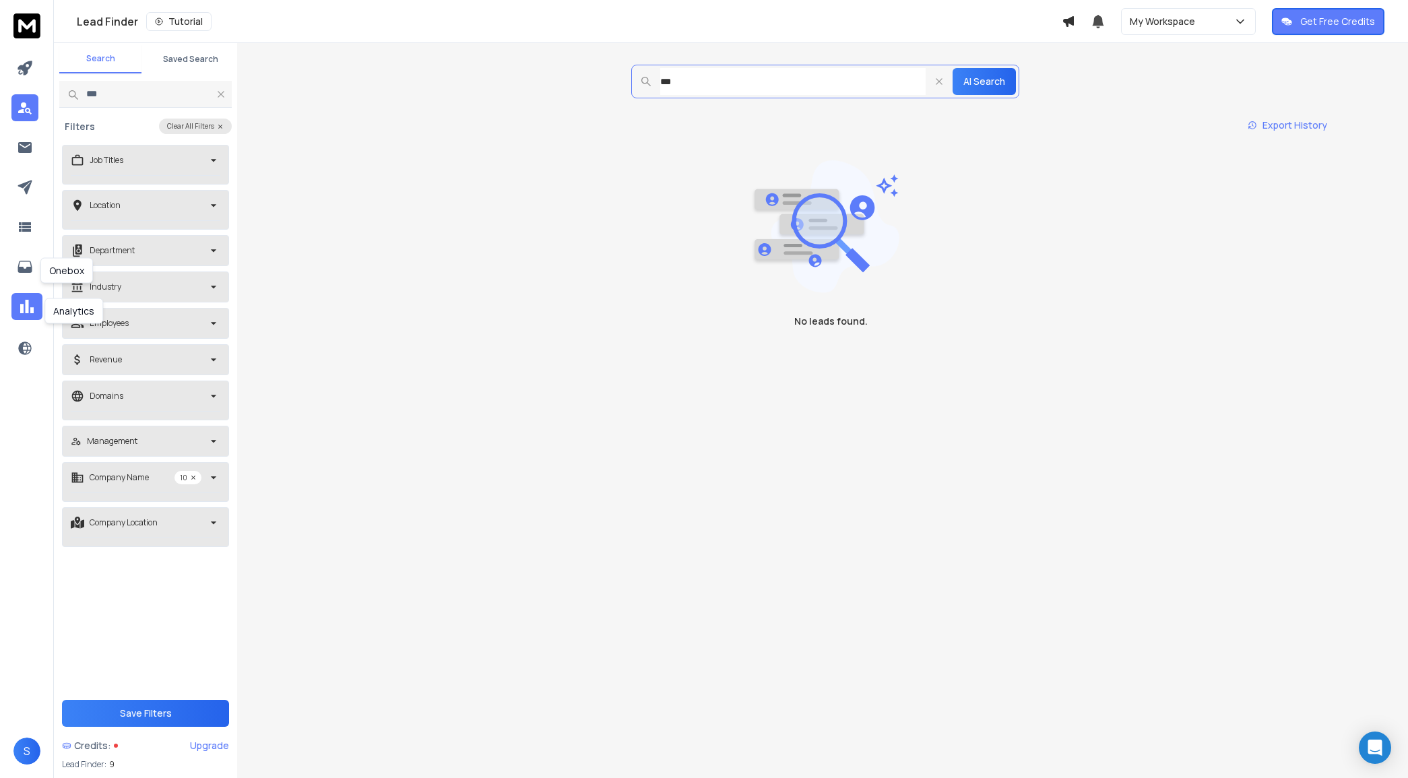
click at [25, 301] on icon at bounding box center [27, 307] width 20 height 20
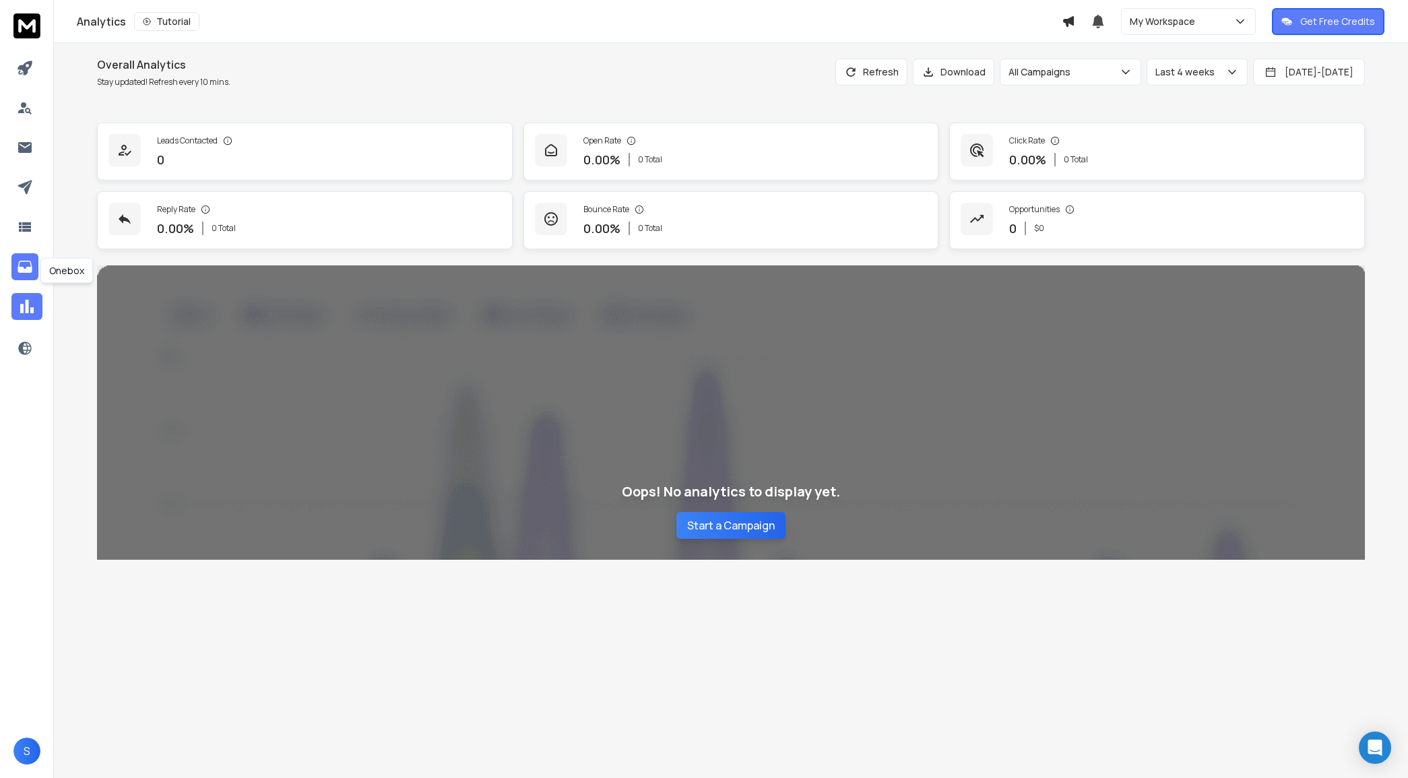
click at [18, 270] on icon at bounding box center [25, 267] width 14 height 12
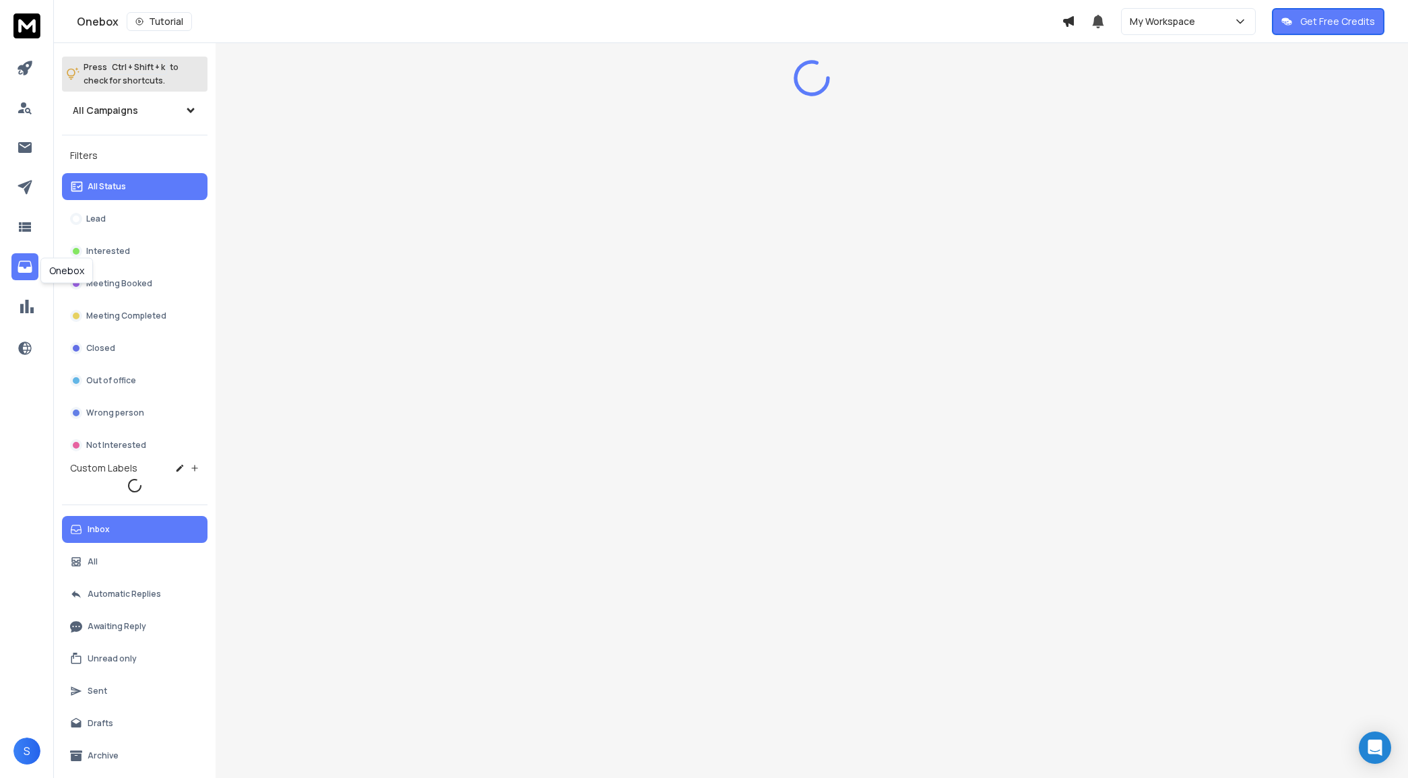
click at [18, 270] on icon at bounding box center [25, 267] width 14 height 12
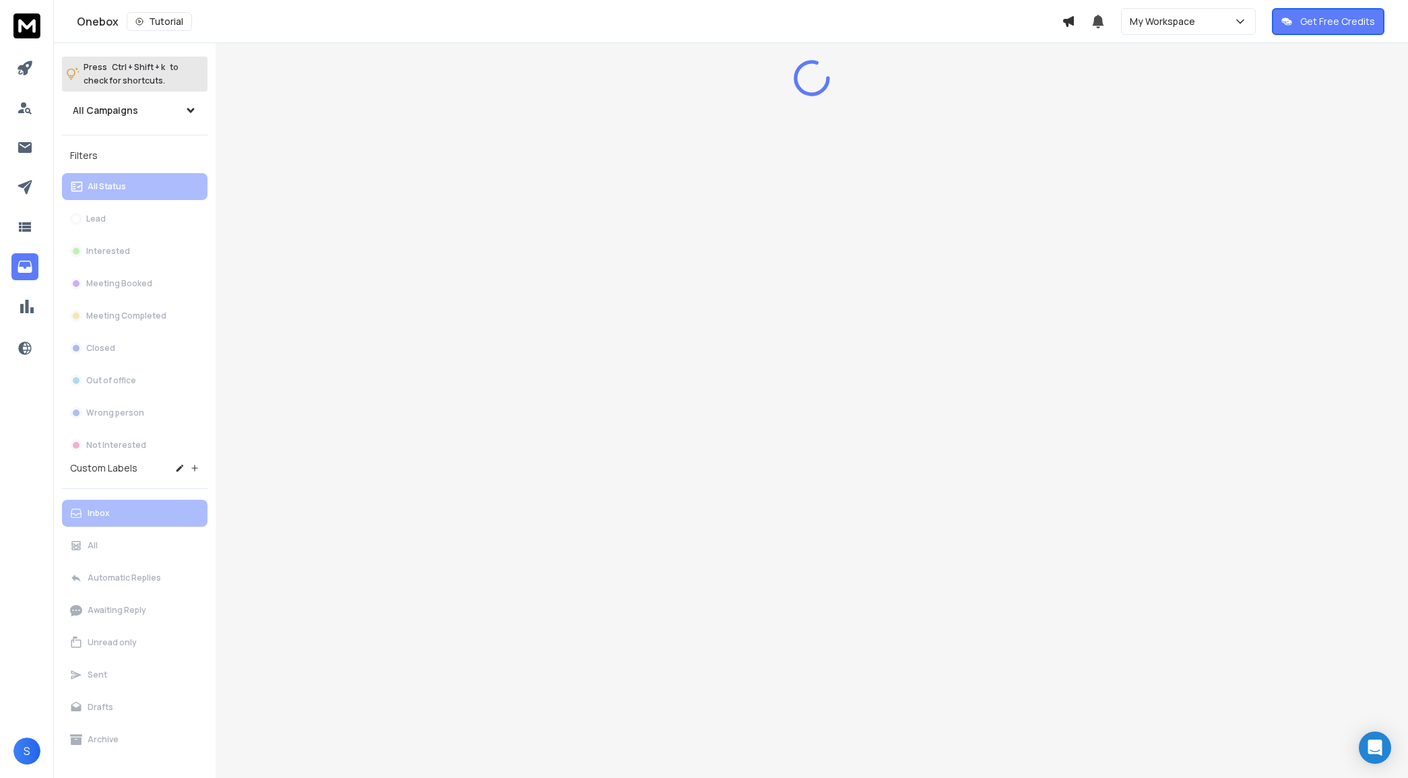
click at [22, 245] on div at bounding box center [26, 230] width 31 height 32
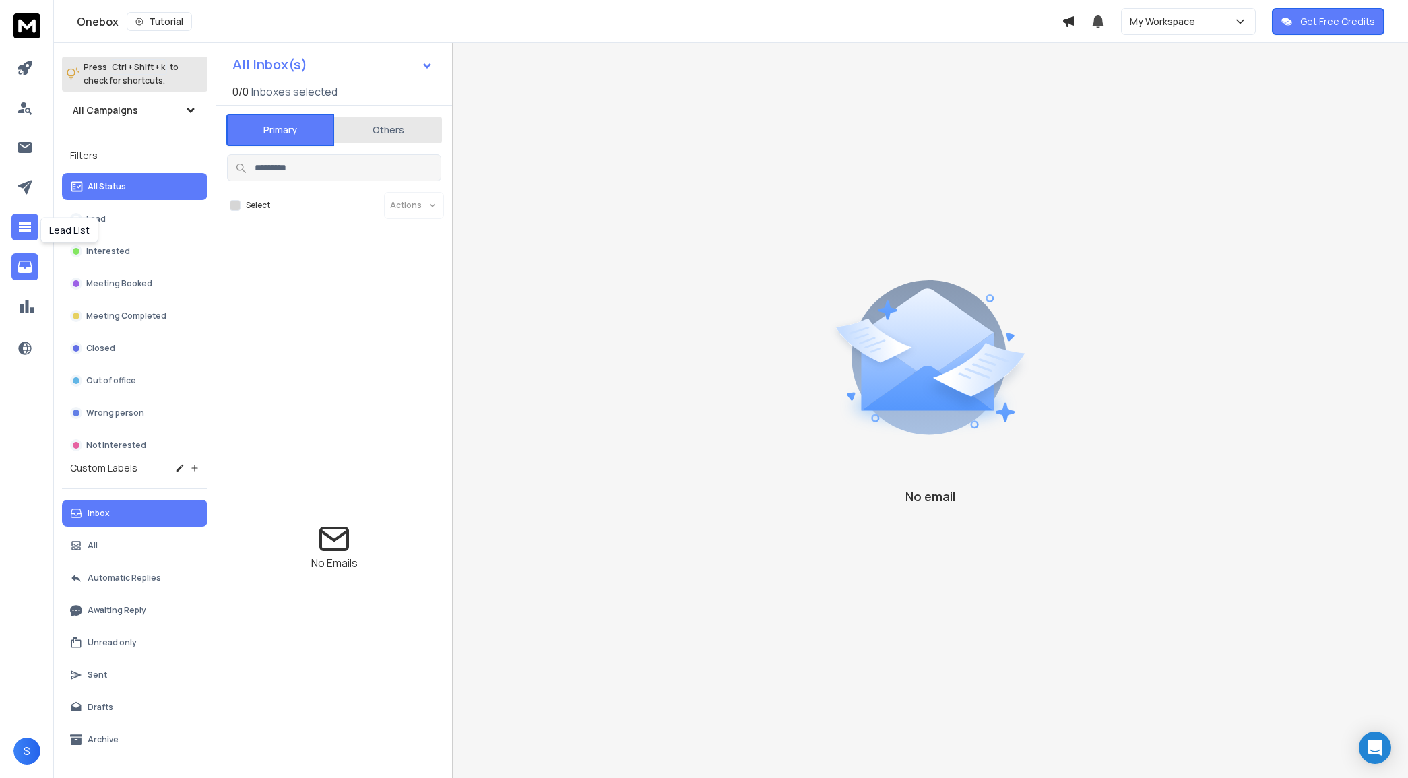
click at [22, 226] on icon at bounding box center [25, 226] width 12 height 9
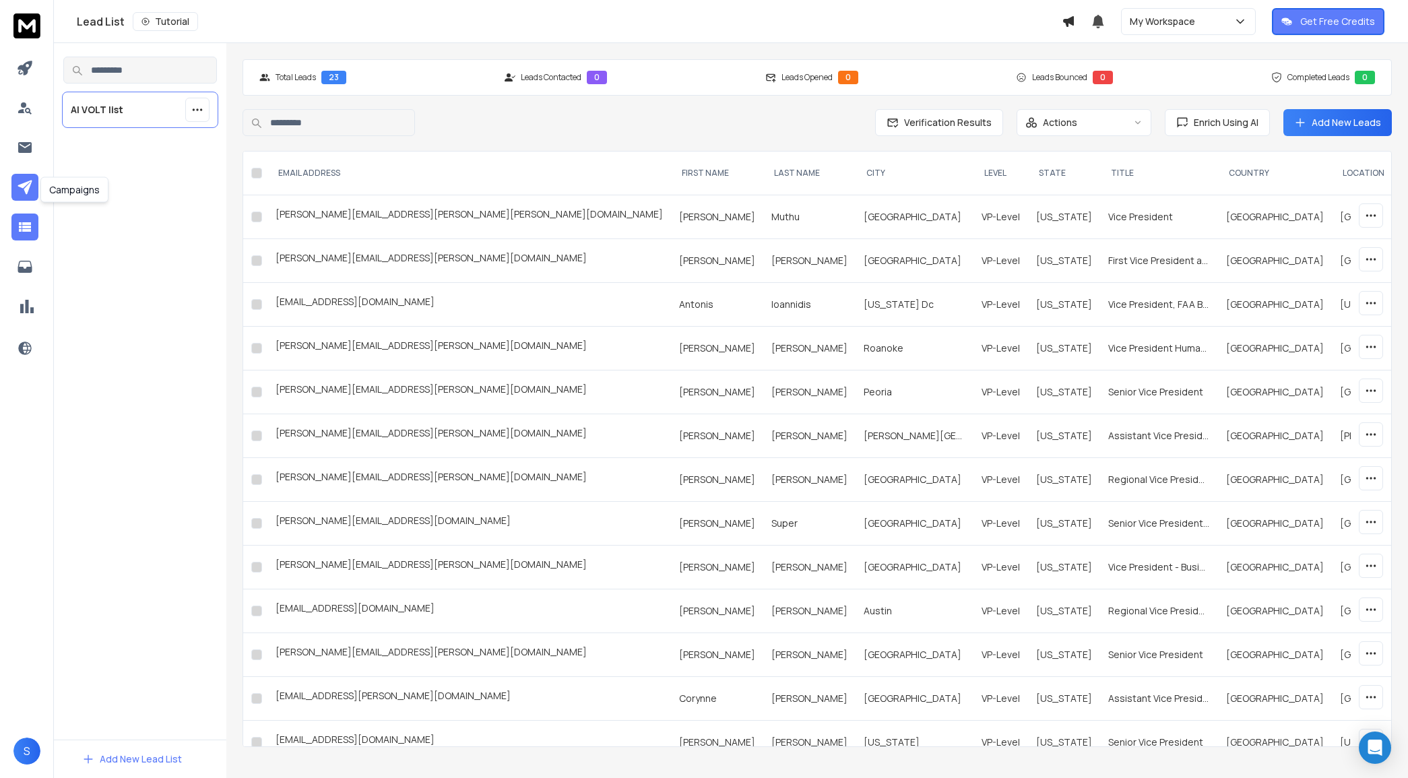
click at [24, 189] on icon at bounding box center [25, 188] width 14 height 14
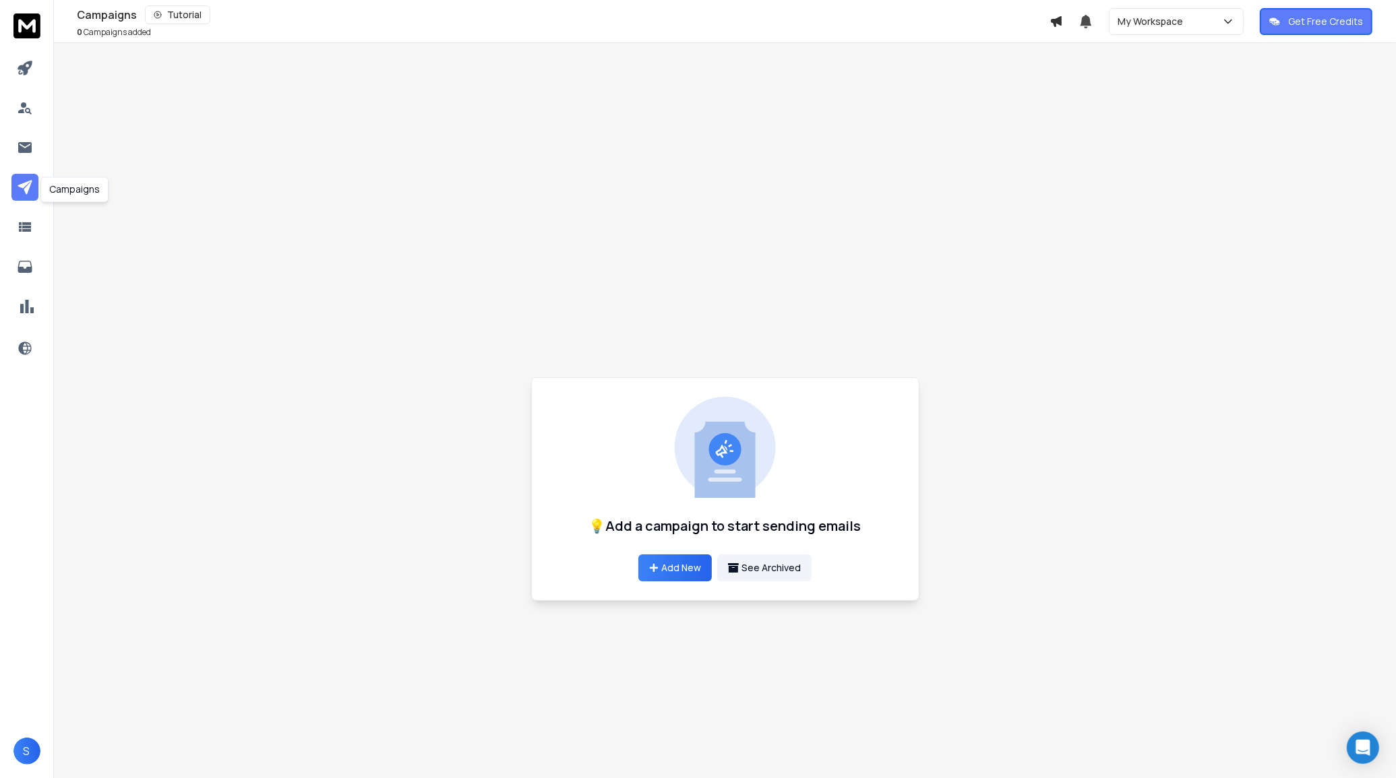
click at [692, 563] on link "Add New" at bounding box center [674, 568] width 73 height 27
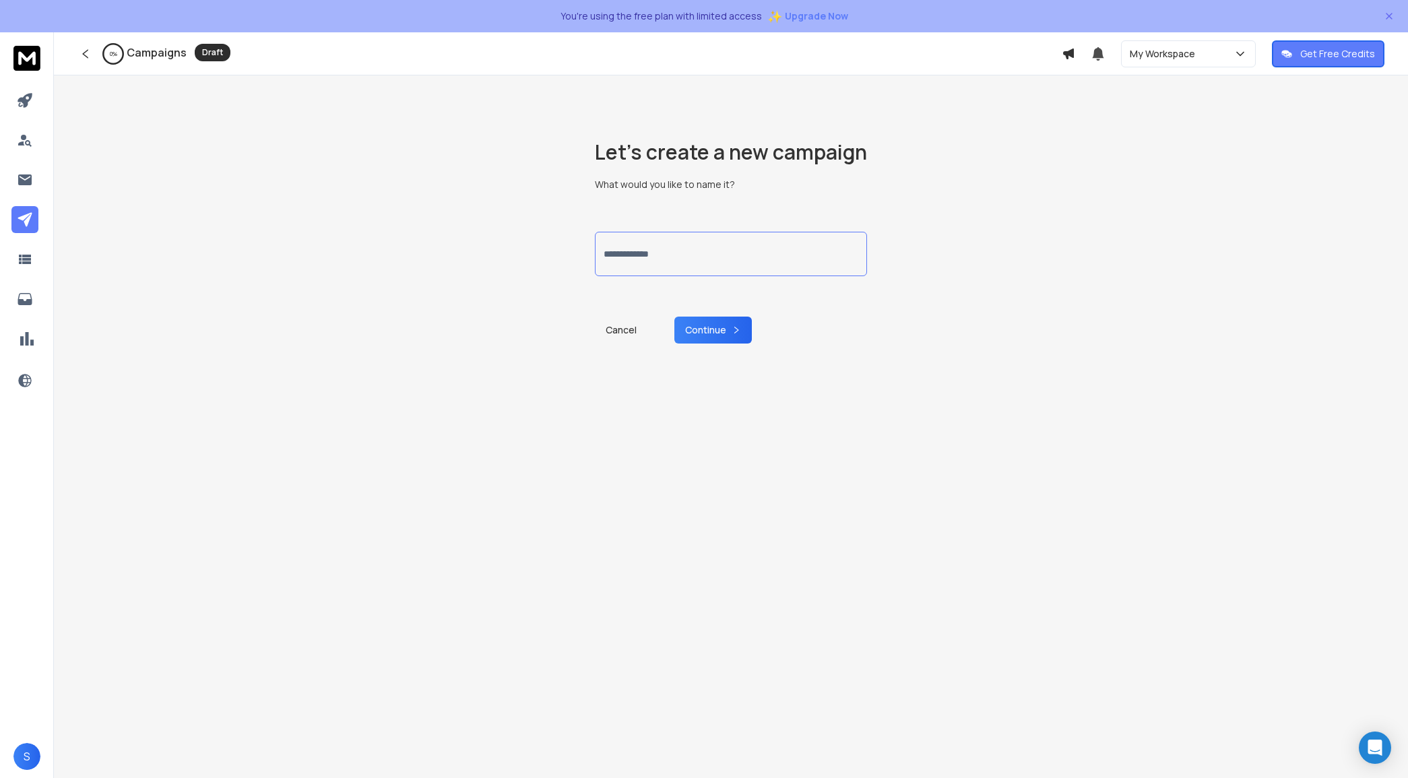
click at [698, 249] on input at bounding box center [731, 254] width 272 height 44
click at [698, 249] on input "**" at bounding box center [731, 254] width 272 height 44
type input "**********"
click at [696, 340] on button "Continue" at bounding box center [713, 330] width 77 height 27
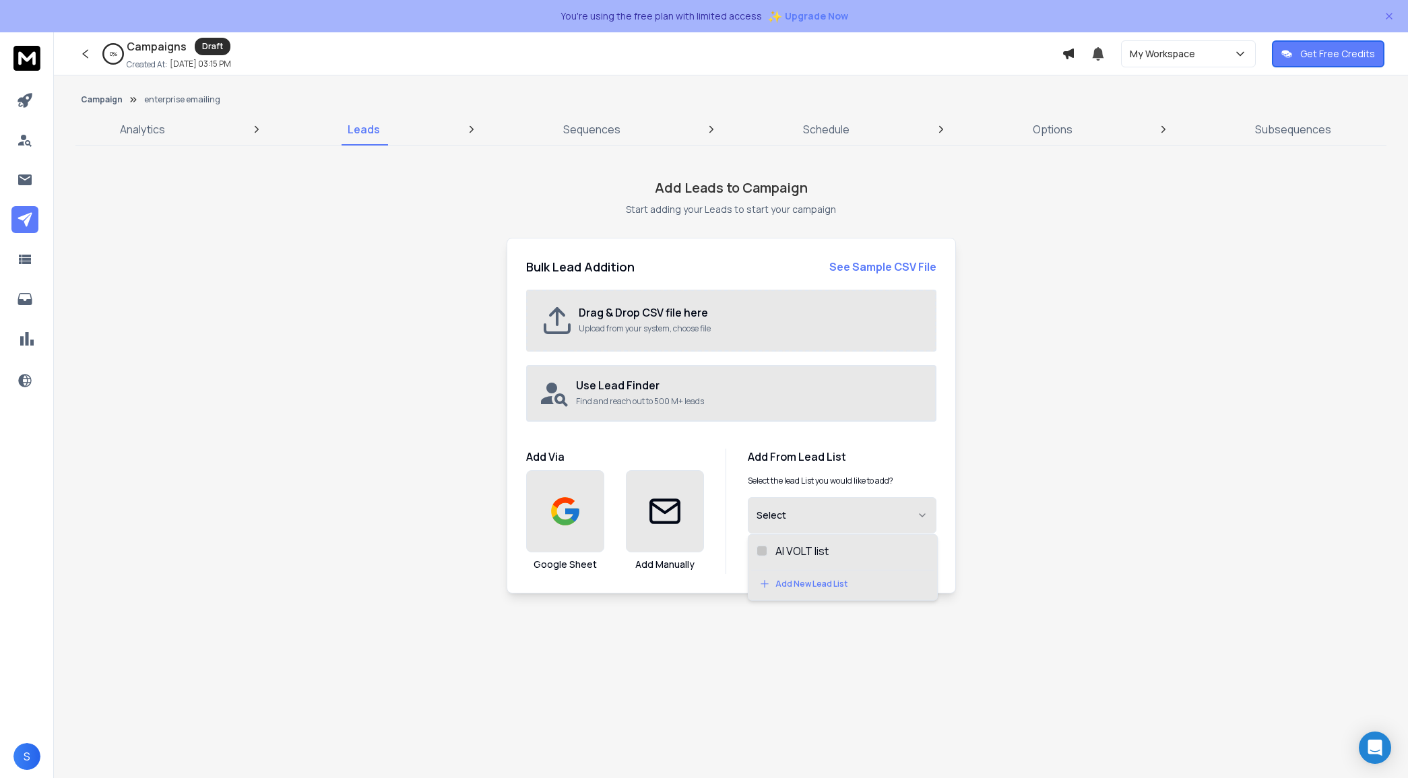
click at [807, 551] on div "AI VOLT list" at bounding box center [802, 551] width 53 height 16
click at [731, 598] on div "Campaign enterprise emailing Analytics Leads Sequences Schedule Options Subsequ…" at bounding box center [731, 343] width 1354 height 537
click at [790, 563] on button "Import Leads" at bounding box center [788, 557] width 80 height 27
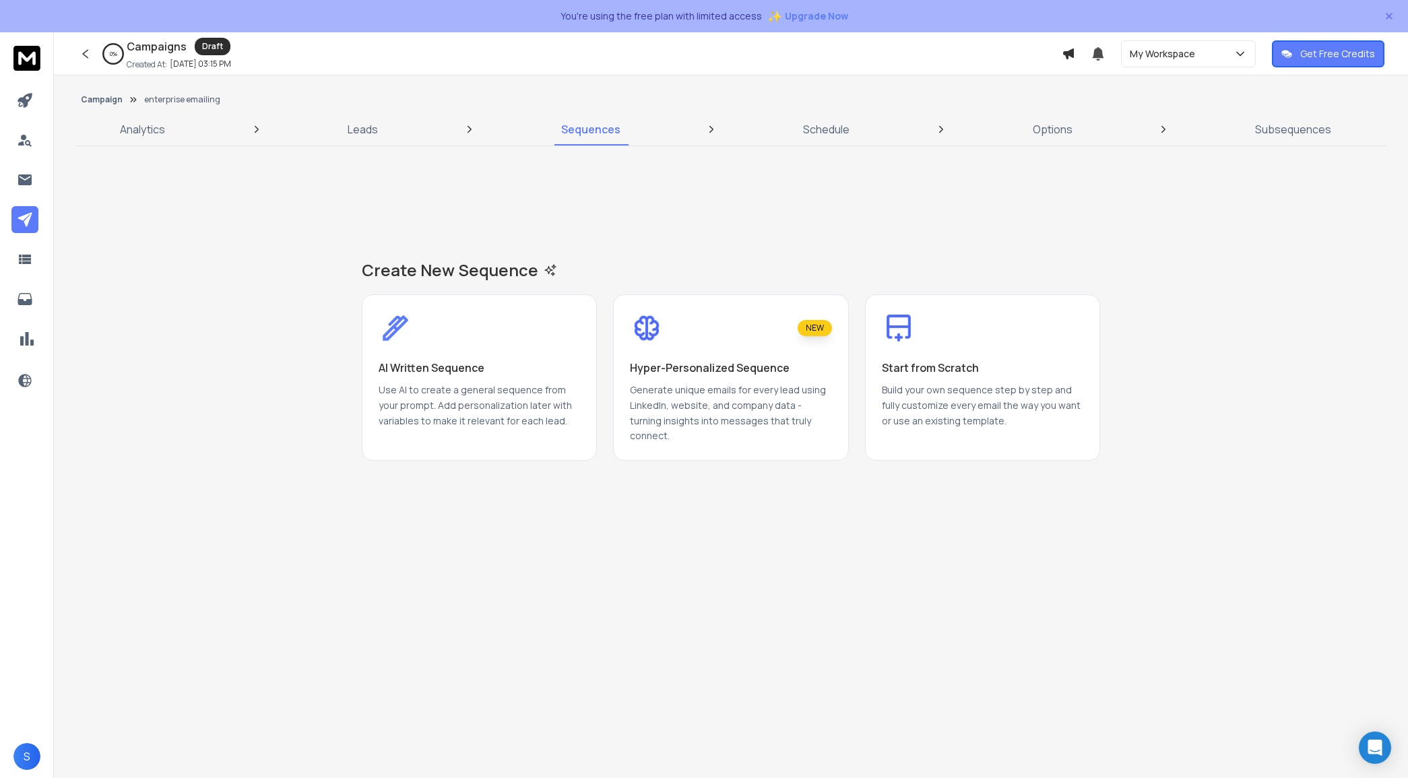
click at [965, 354] on div "Start from Scratch Build your own sequence step by step and fully customize eve…" at bounding box center [983, 377] width 234 height 165
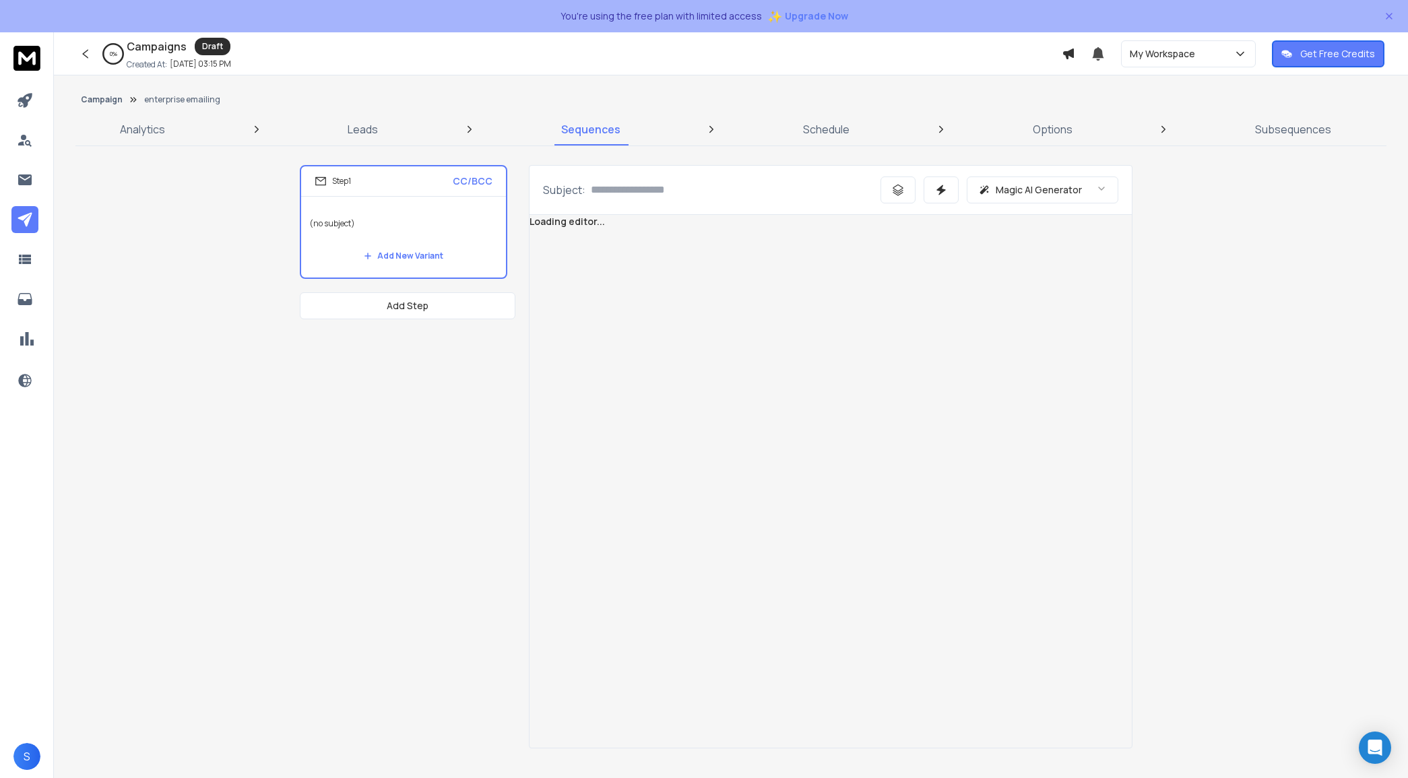
click at [699, 187] on input at bounding box center [729, 190] width 276 height 16
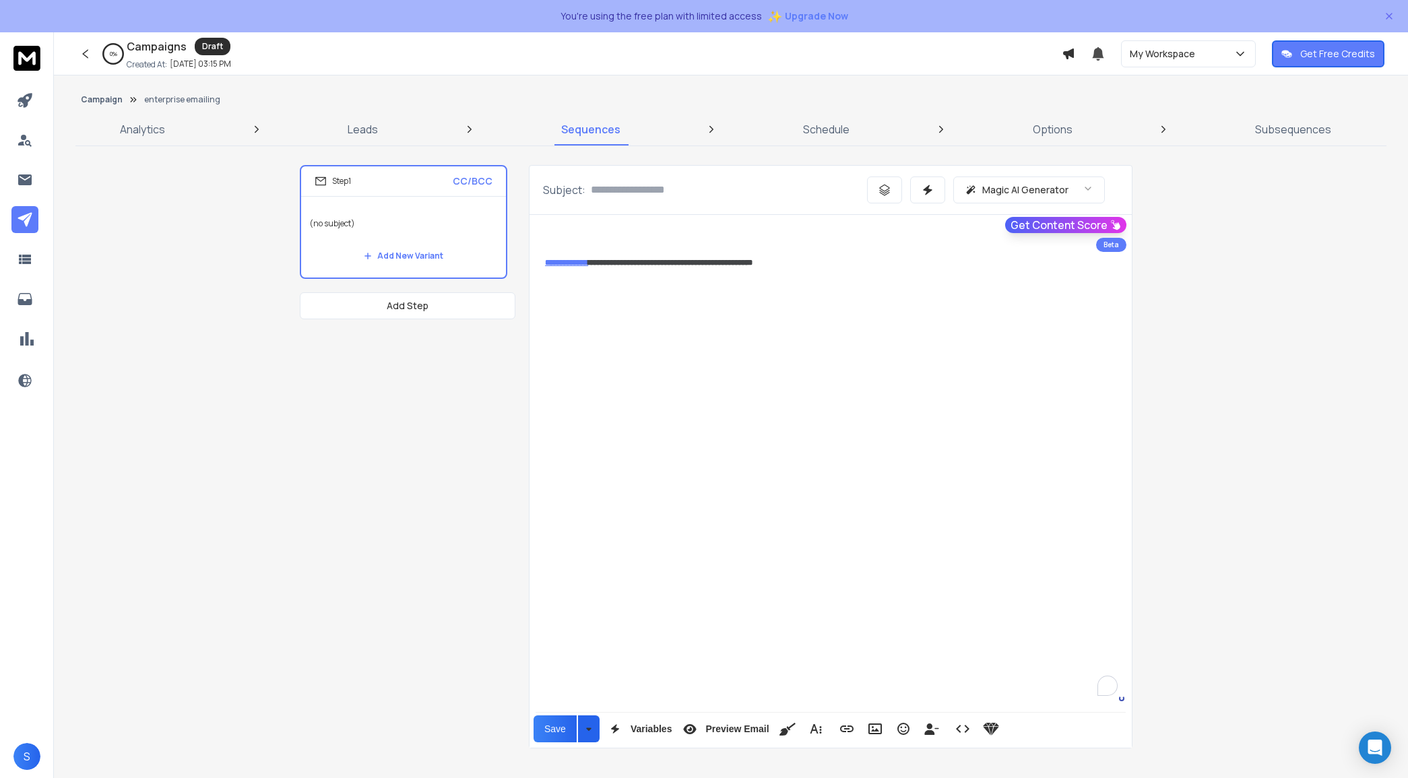
drag, startPoint x: 836, startPoint y: 271, endPoint x: 641, endPoint y: 228, distance: 200.1
click at [641, 228] on div "**********" at bounding box center [831, 462] width 602 height 495
click at [726, 283] on div "**********" at bounding box center [831, 462] width 602 height 495
click at [844, 278] on div "**********" at bounding box center [831, 462] width 602 height 495
drag, startPoint x: 840, startPoint y: 268, endPoint x: 594, endPoint y: 260, distance: 246.8
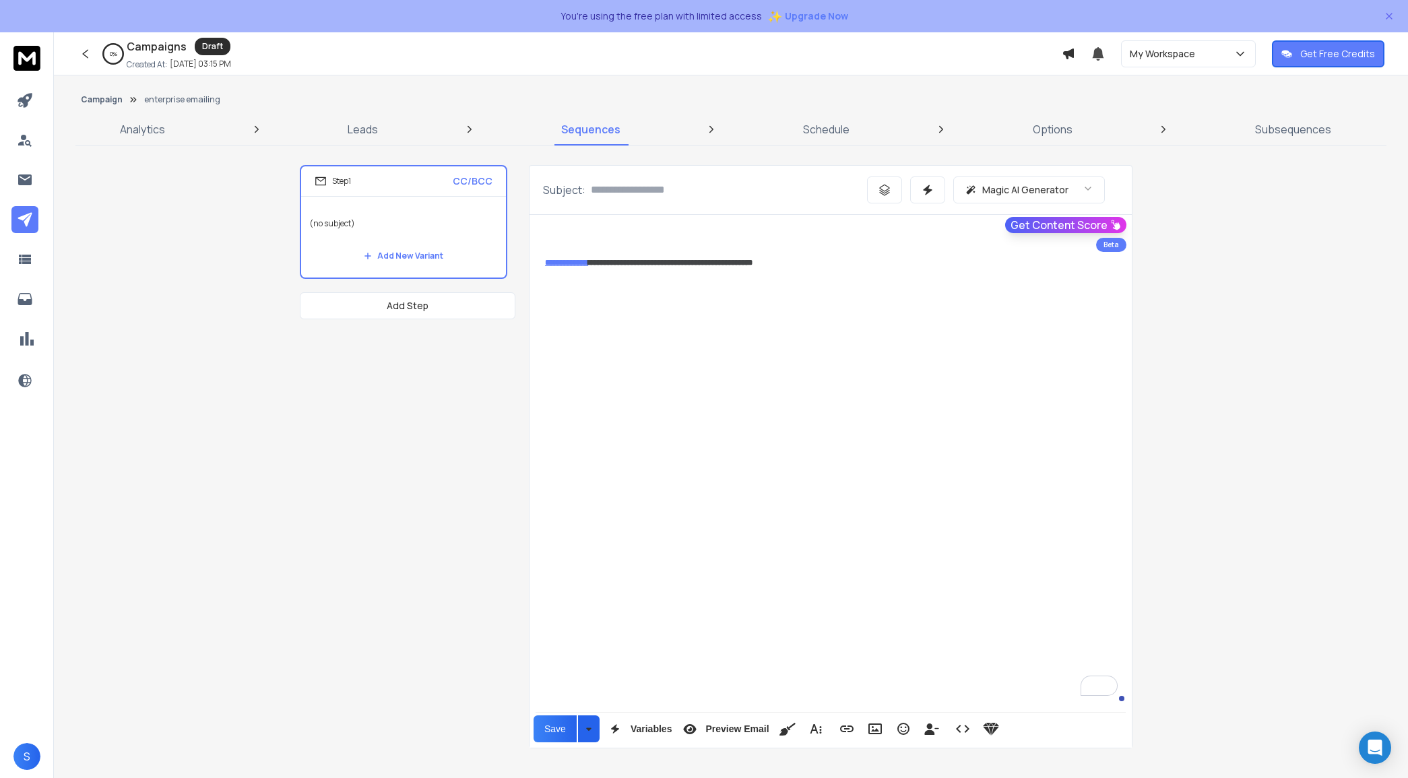
click at [594, 260] on div "**********" at bounding box center [831, 462] width 602 height 495
click at [600, 260] on div "**********" at bounding box center [831, 462] width 602 height 495
click at [565, 238] on div "To enrich screen reader interactions, please activate Accessibility in Grammarl…" at bounding box center [830, 235] width 575 height 15
click at [810, 258] on div "**********" at bounding box center [831, 462] width 602 height 495
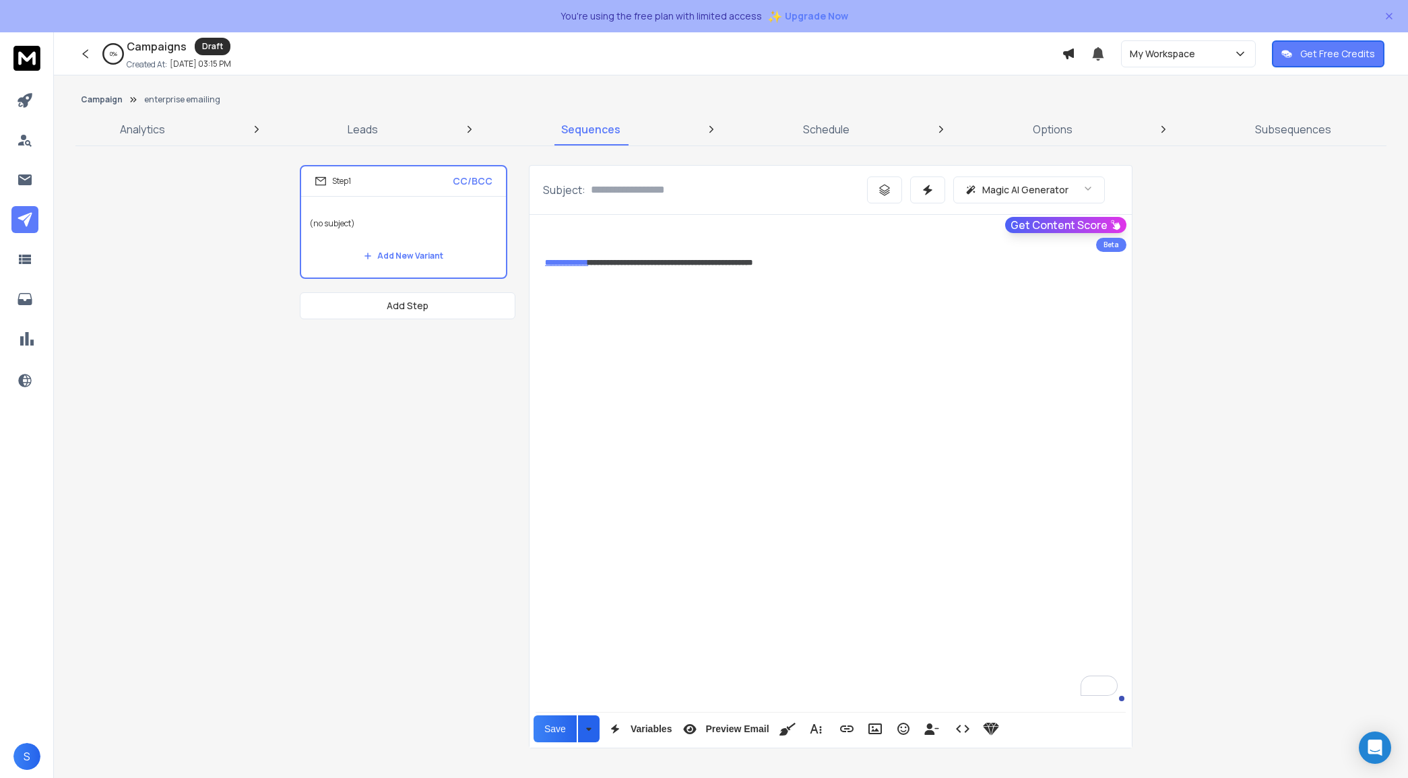
drag, startPoint x: 809, startPoint y: 258, endPoint x: 671, endPoint y: 258, distance: 138.8
click at [671, 258] on div "**********" at bounding box center [831, 462] width 602 height 495
click at [674, 263] on div "**********" at bounding box center [831, 462] width 602 height 495
click at [373, 135] on p "Leads" at bounding box center [363, 129] width 30 height 16
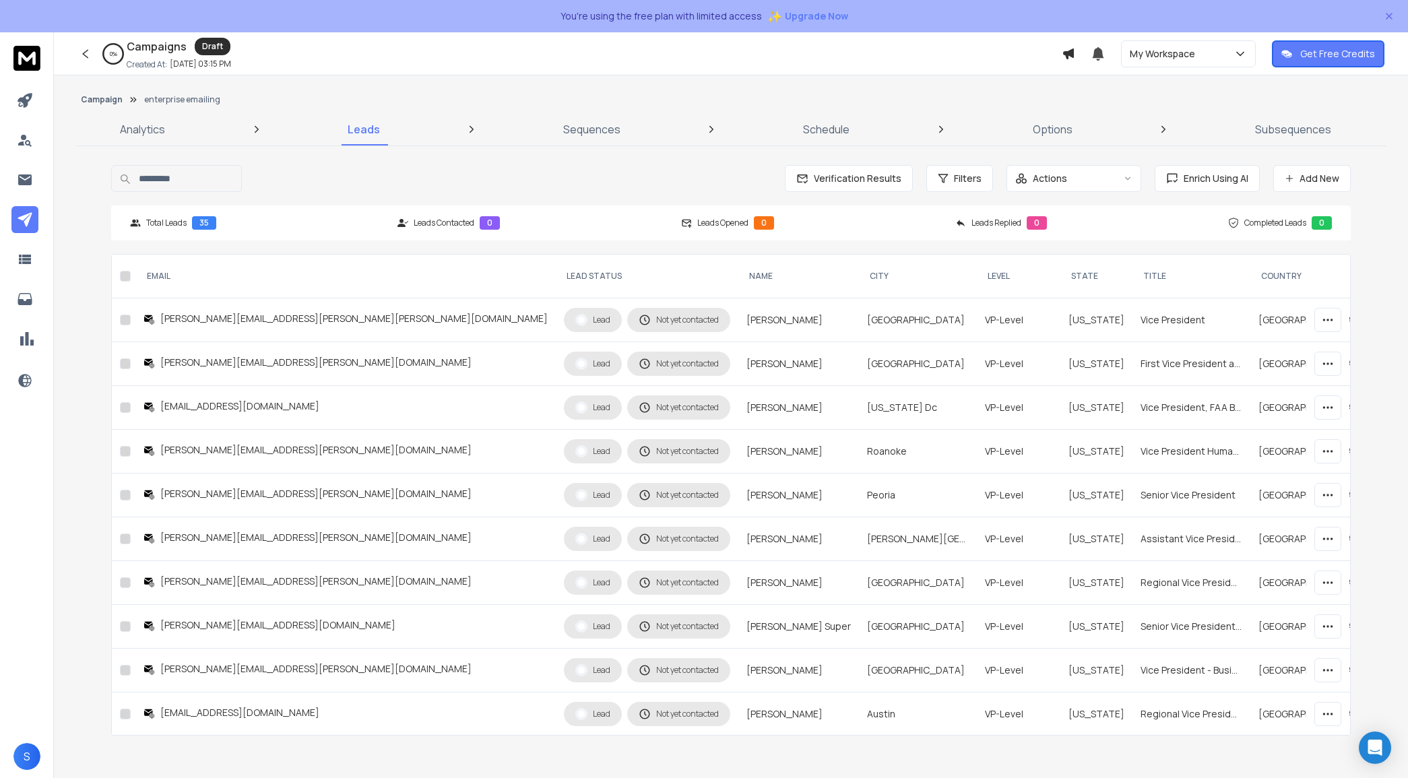
click at [118, 273] on th at bounding box center [124, 277] width 24 height 44
click at [120, 275] on button "button" at bounding box center [125, 276] width 11 height 11
click at [601, 108] on div "Campaign enterprise emailing" at bounding box center [730, 100] width 1311 height 22
click at [608, 135] on p "Sequences" at bounding box center [591, 129] width 57 height 16
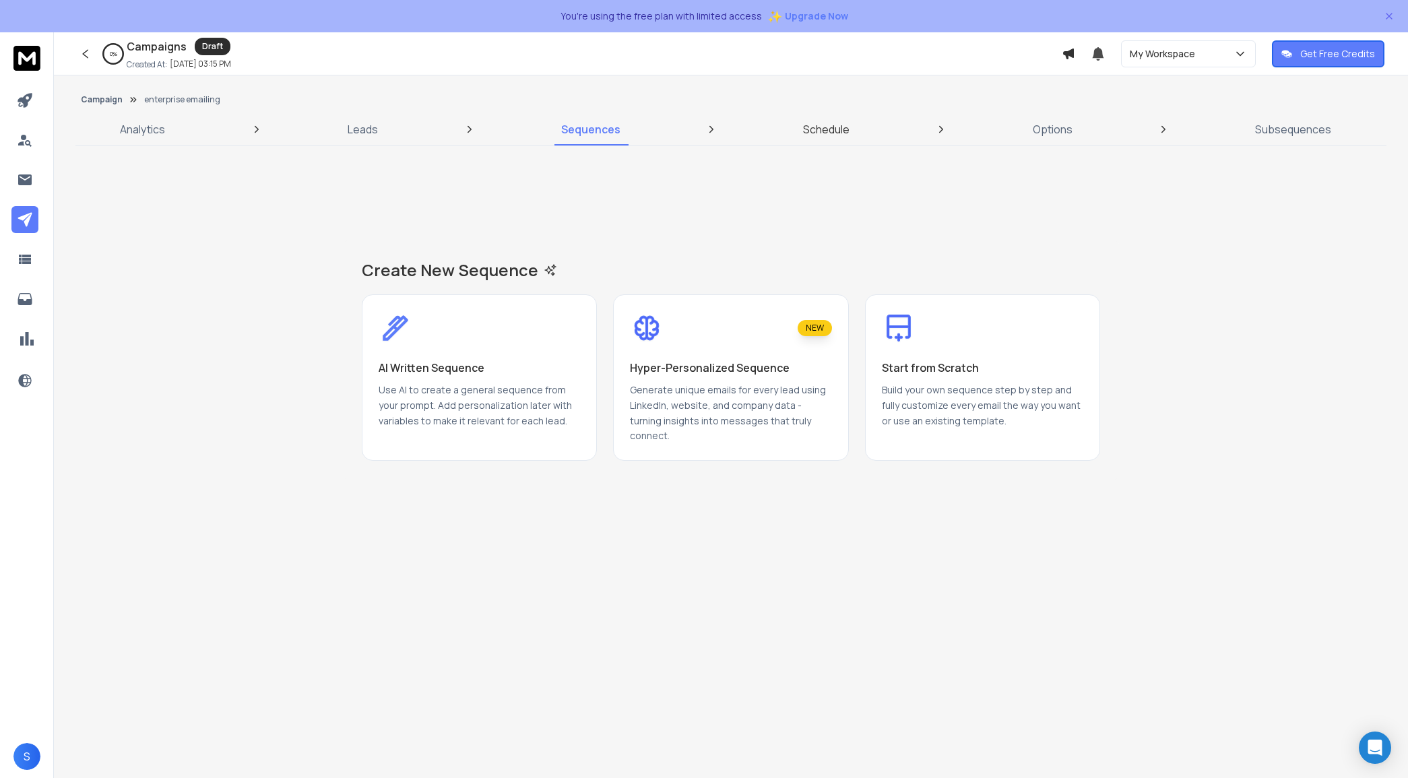
click at [812, 132] on p "Schedule" at bounding box center [826, 129] width 46 height 16
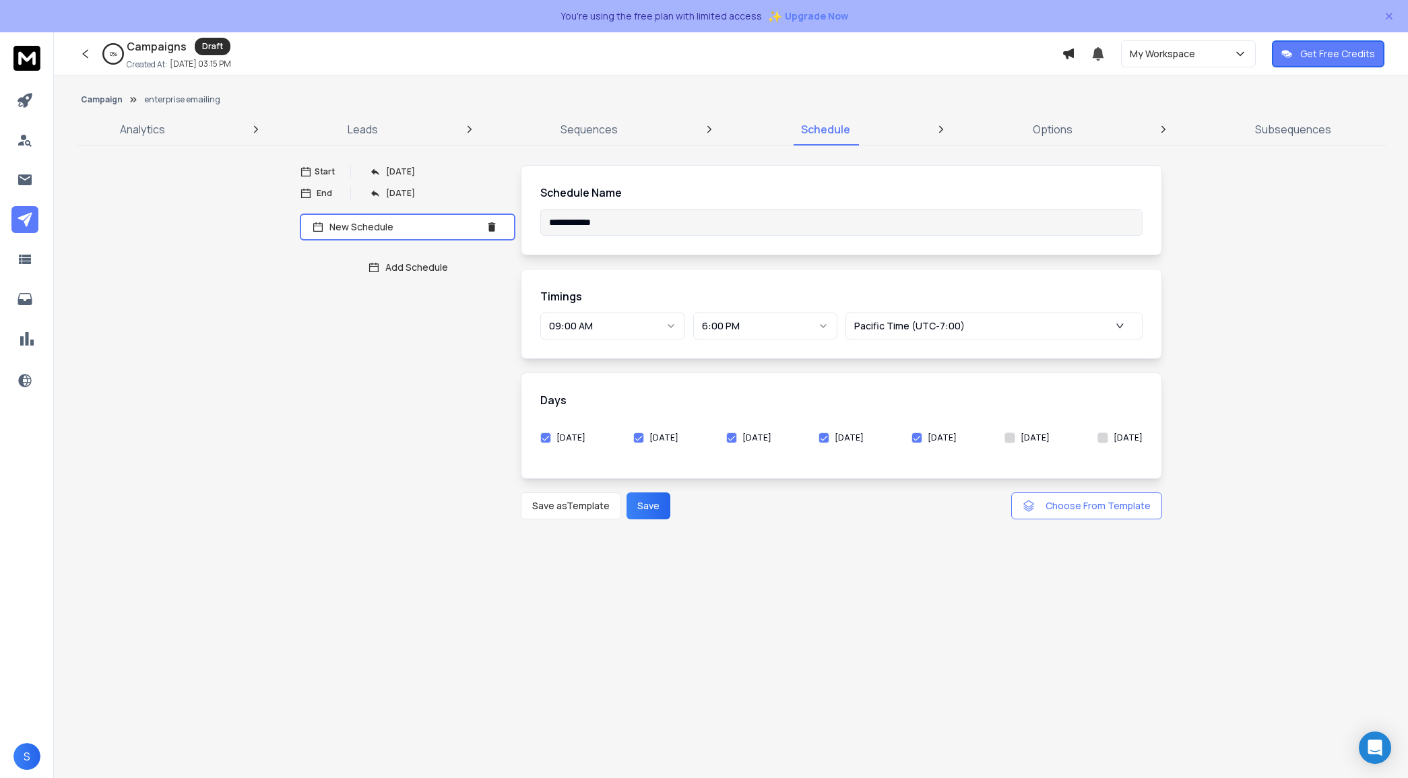
click at [649, 135] on div "Analytics Leads Sequences Schedule Options Subsequences" at bounding box center [725, 129] width 1301 height 32
click at [604, 135] on p "Sequences" at bounding box center [589, 129] width 57 height 16
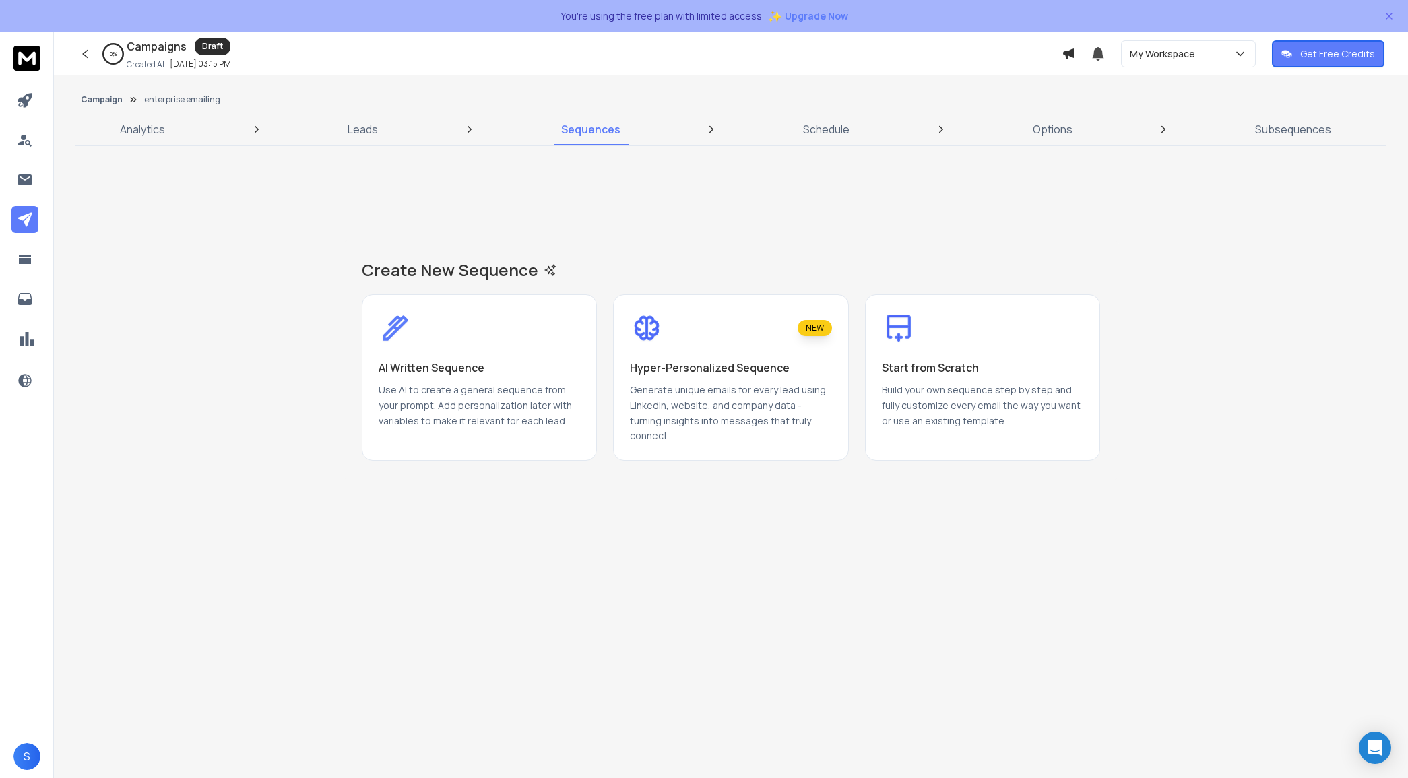
click at [575, 367] on div "AI Written Sequence Use AI to create a general sequence from your prompt. Add p…" at bounding box center [480, 377] width 234 height 165
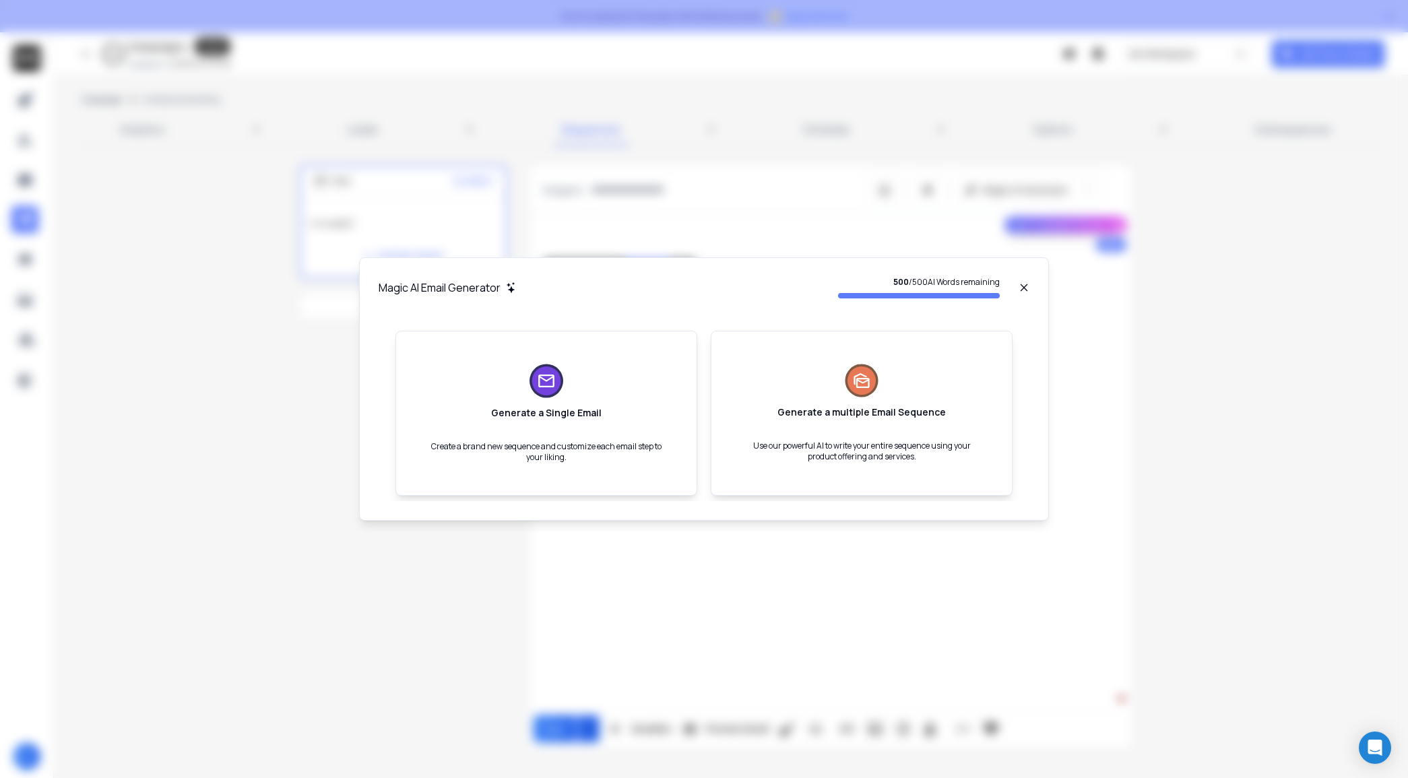
click at [588, 411] on h1 "Generate a Single Email" at bounding box center [546, 412] width 111 height 13
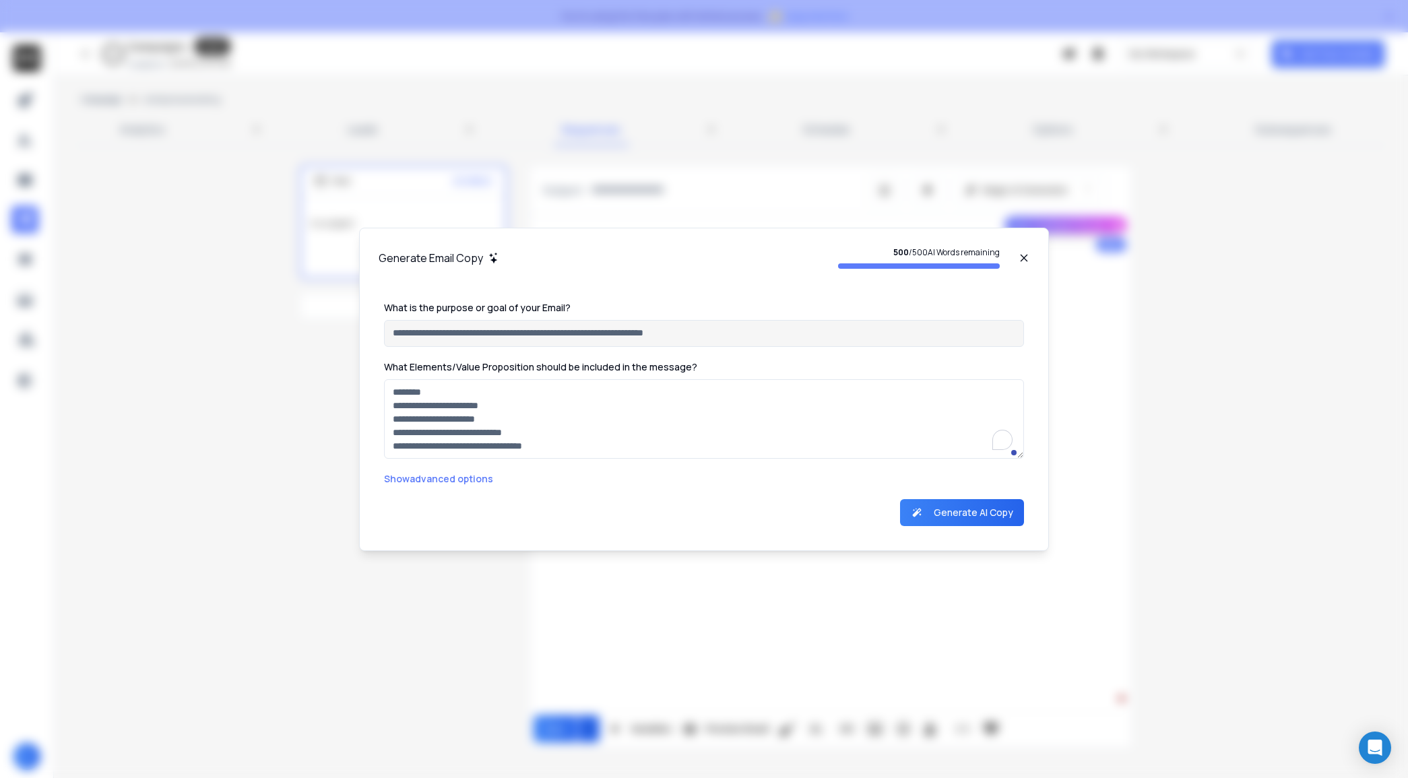
click at [611, 416] on textarea "To enrich screen reader interactions, please activate Accessibility in Grammarl…" at bounding box center [704, 419] width 640 height 80
click at [1030, 261] on div "Generate Email Copy 500 / 500 AI Words remaining What is the purpose or goal of…" at bounding box center [704, 389] width 690 height 323
click at [1020, 257] on icon at bounding box center [1024, 258] width 11 height 11
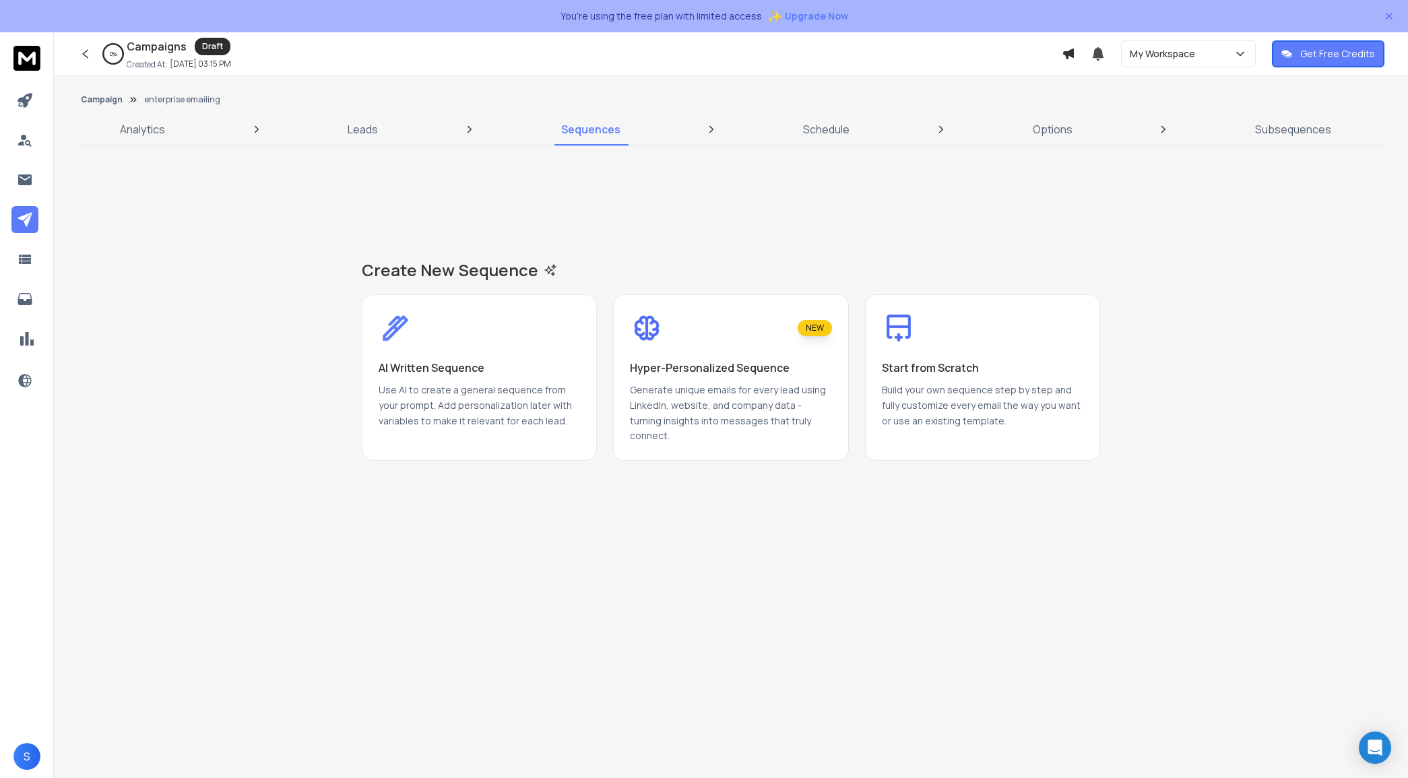
click at [486, 355] on div "AI Written Sequence Use AI to create a general sequence from your prompt. Add p…" at bounding box center [480, 377] width 234 height 165
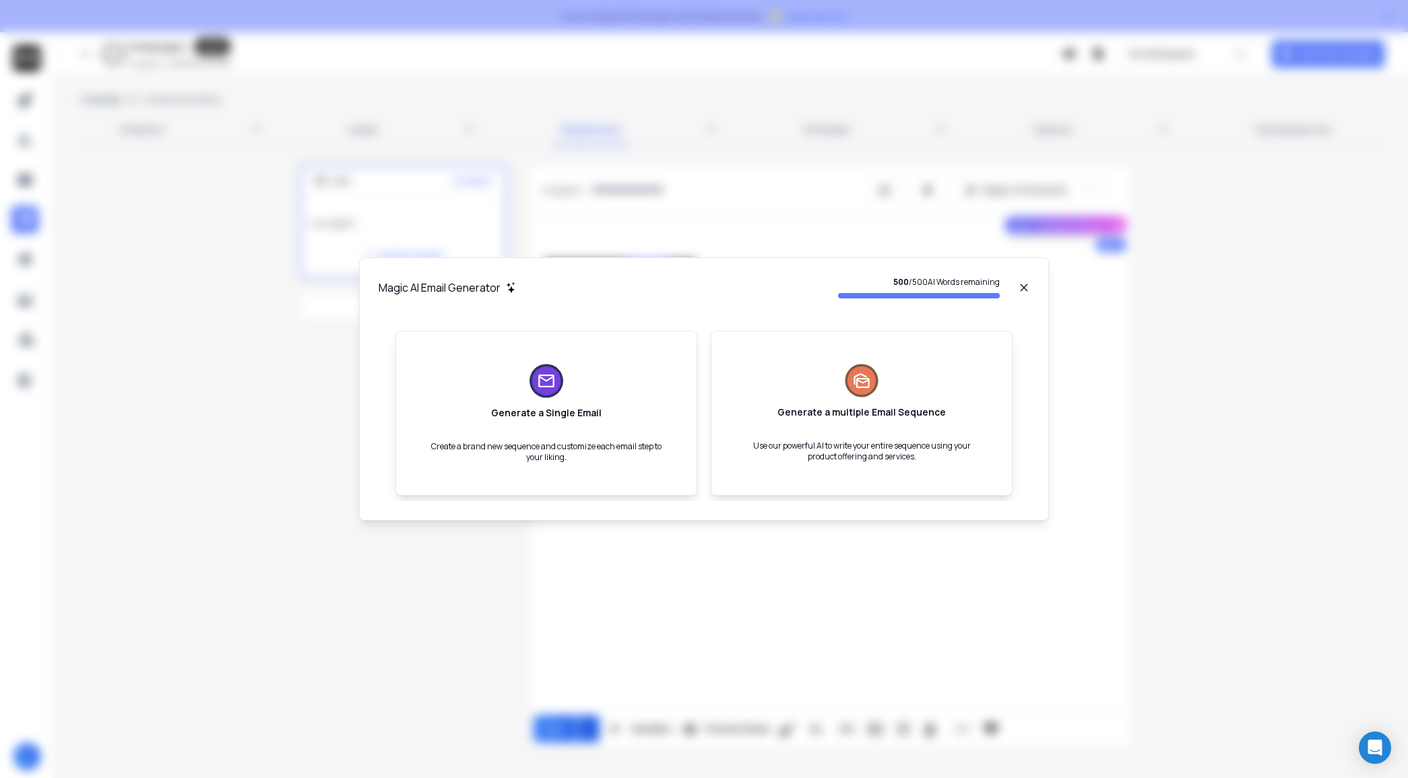
click at [840, 411] on h1 "Generate a multiple Email Sequence" at bounding box center [862, 412] width 168 height 13
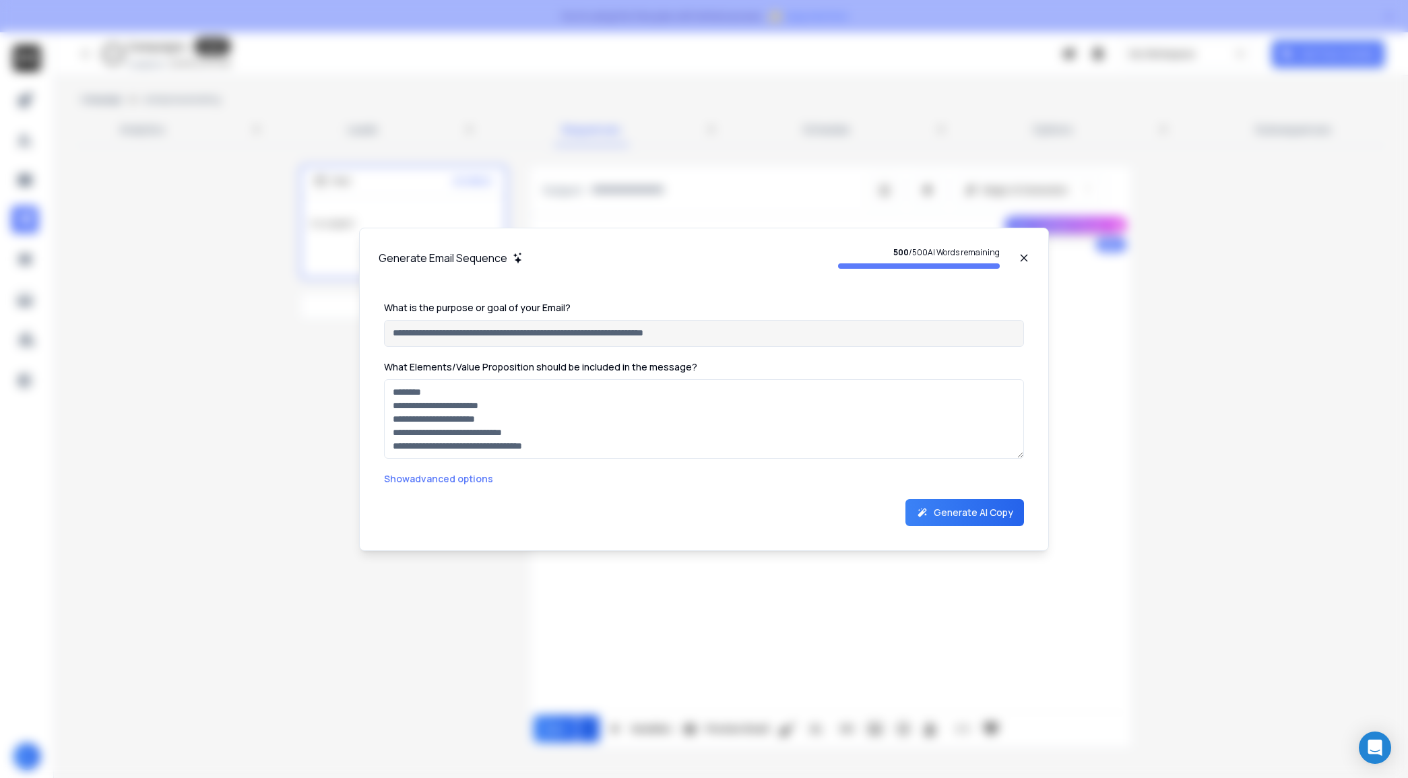
click at [1033, 255] on div "Generate Email Sequence 500 / 500 AI Words remaining What is the purpose or goa…" at bounding box center [704, 389] width 690 height 323
click at [1022, 260] on icon at bounding box center [1024, 257] width 7 height 7
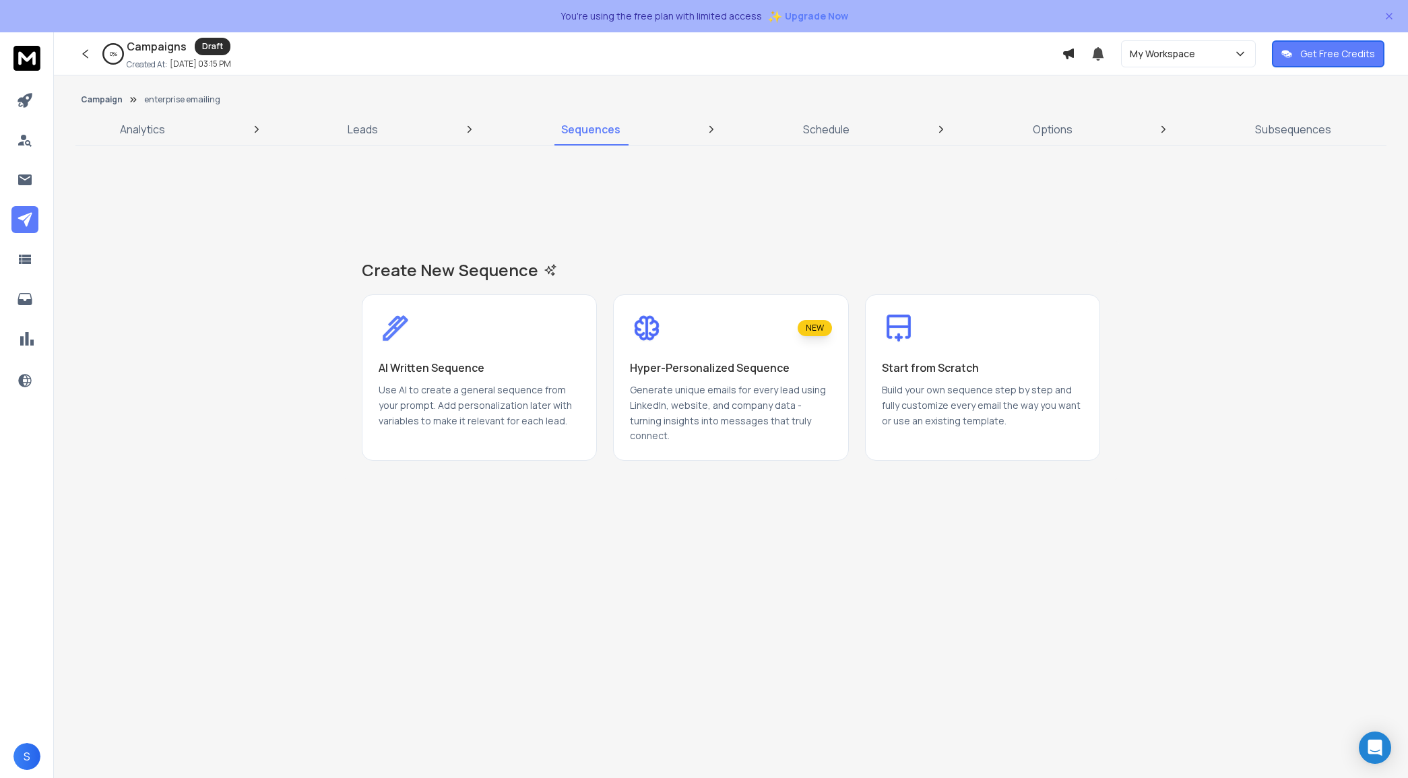
click at [738, 348] on div "NEW Hyper-Personalized Sequence Generate unique emails for every lead using Lin…" at bounding box center [731, 377] width 234 height 165
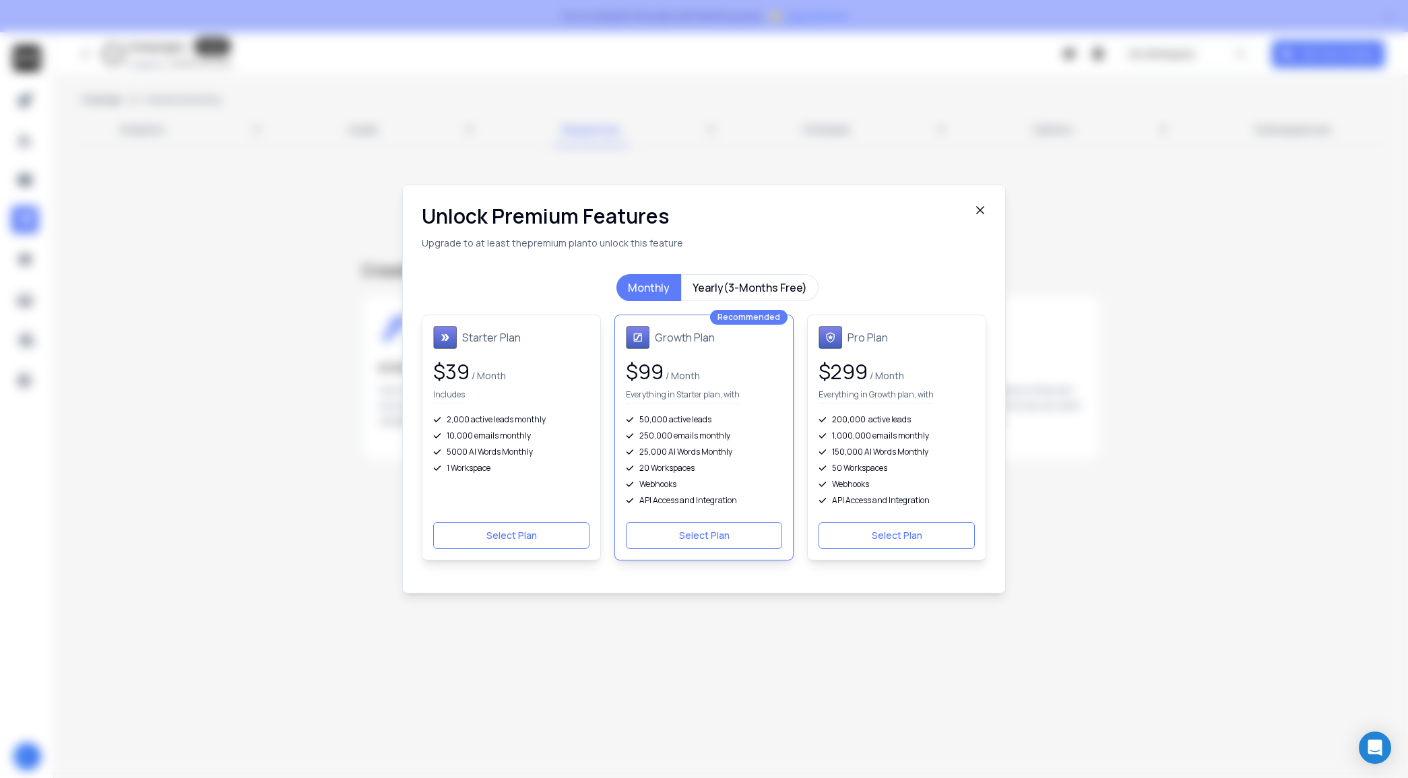
click at [978, 212] on icon at bounding box center [980, 210] width 8 height 8
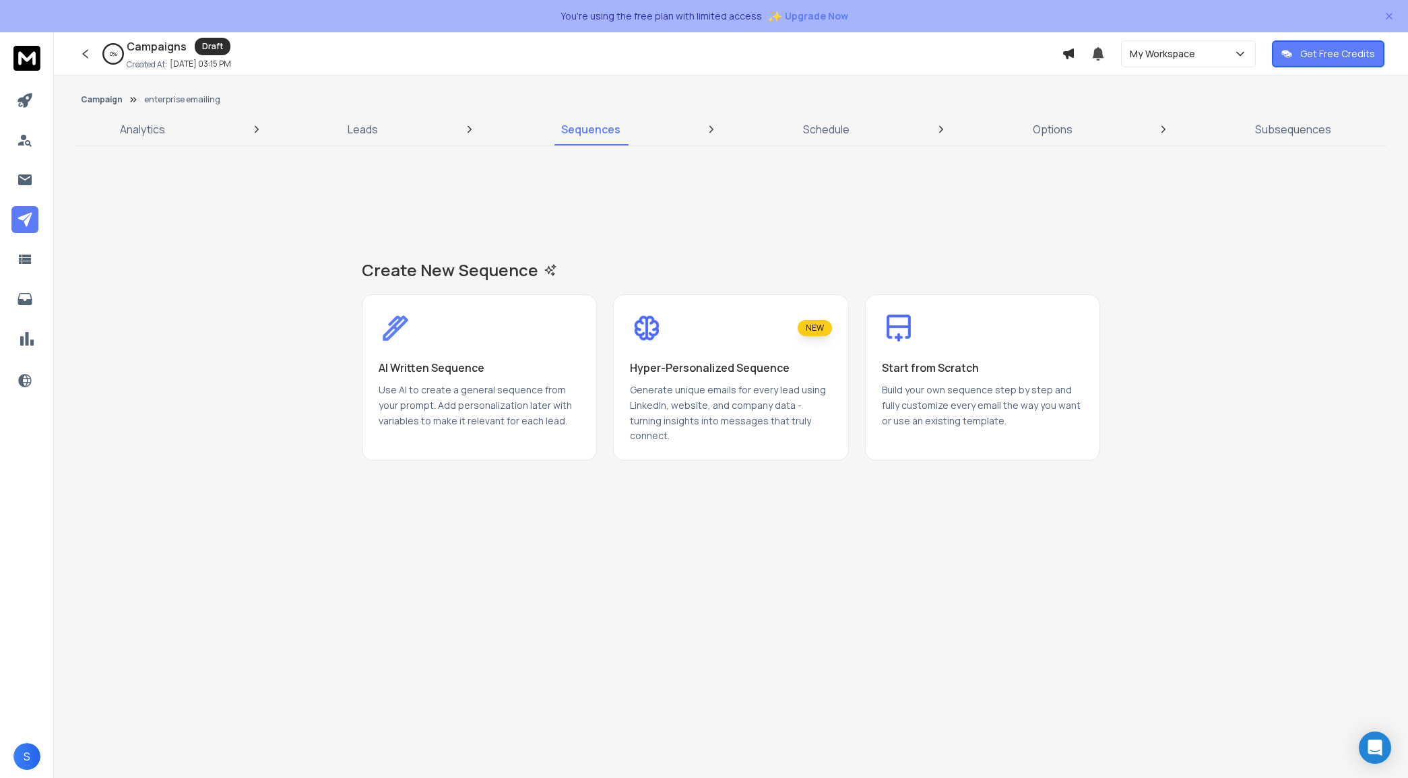
click at [927, 393] on p "Build your own sequence step by step and fully customize every email the way yo…" at bounding box center [982, 413] width 201 height 61
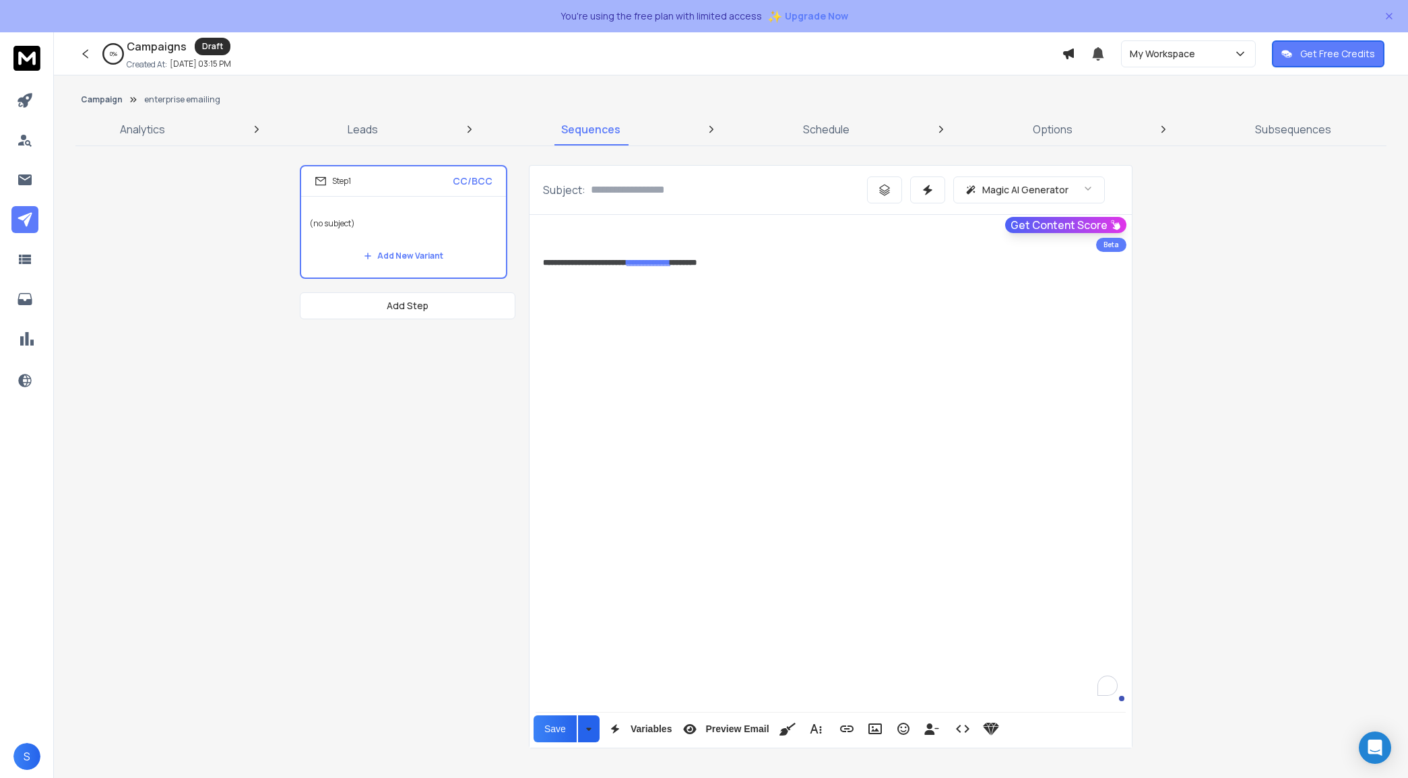
click at [783, 284] on div "**********" at bounding box center [831, 462] width 602 height 495
click at [914, 609] on div "**********" at bounding box center [831, 462] width 602 height 495
click at [1036, 189] on p "Magic AI Generator" at bounding box center [1026, 189] width 86 height 13
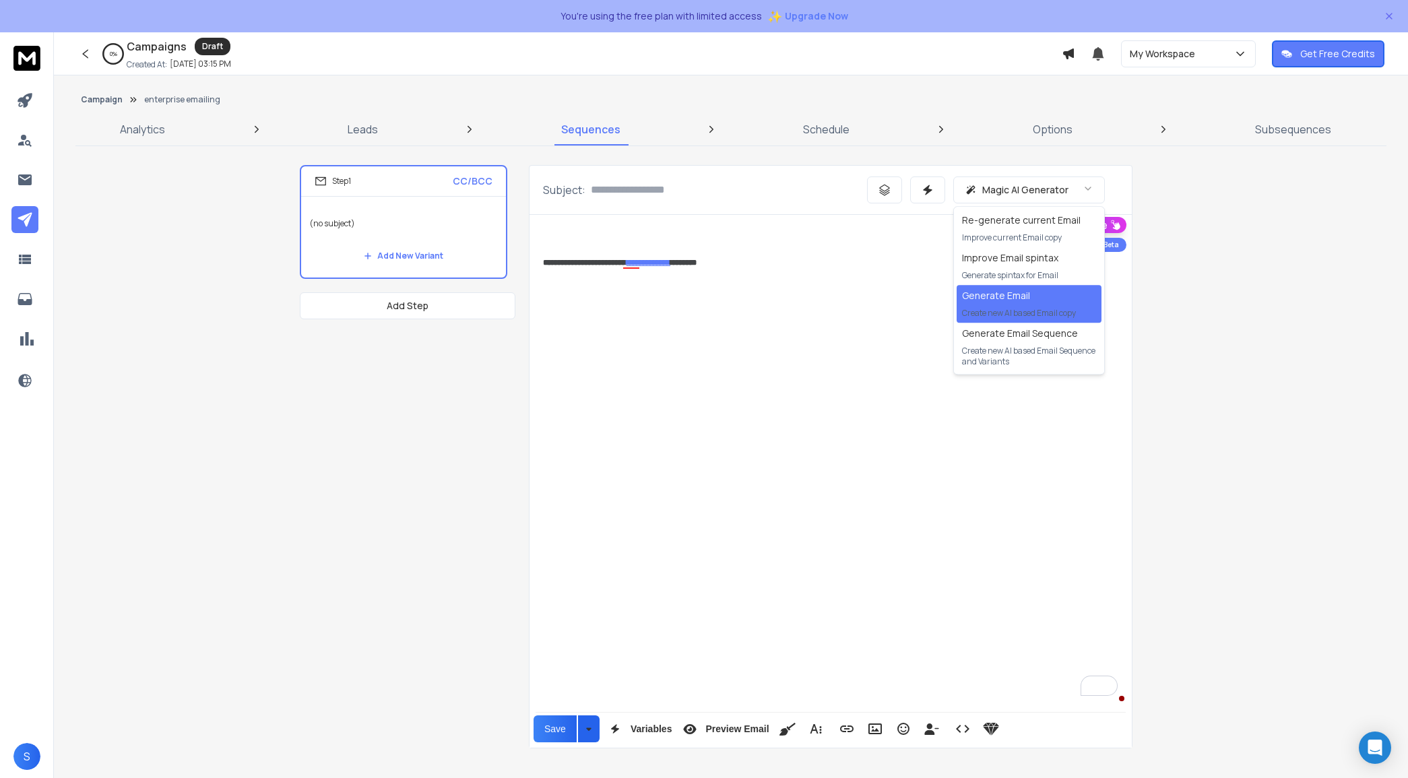
click at [1055, 292] on h1 "Generate Email" at bounding box center [1019, 295] width 114 height 13
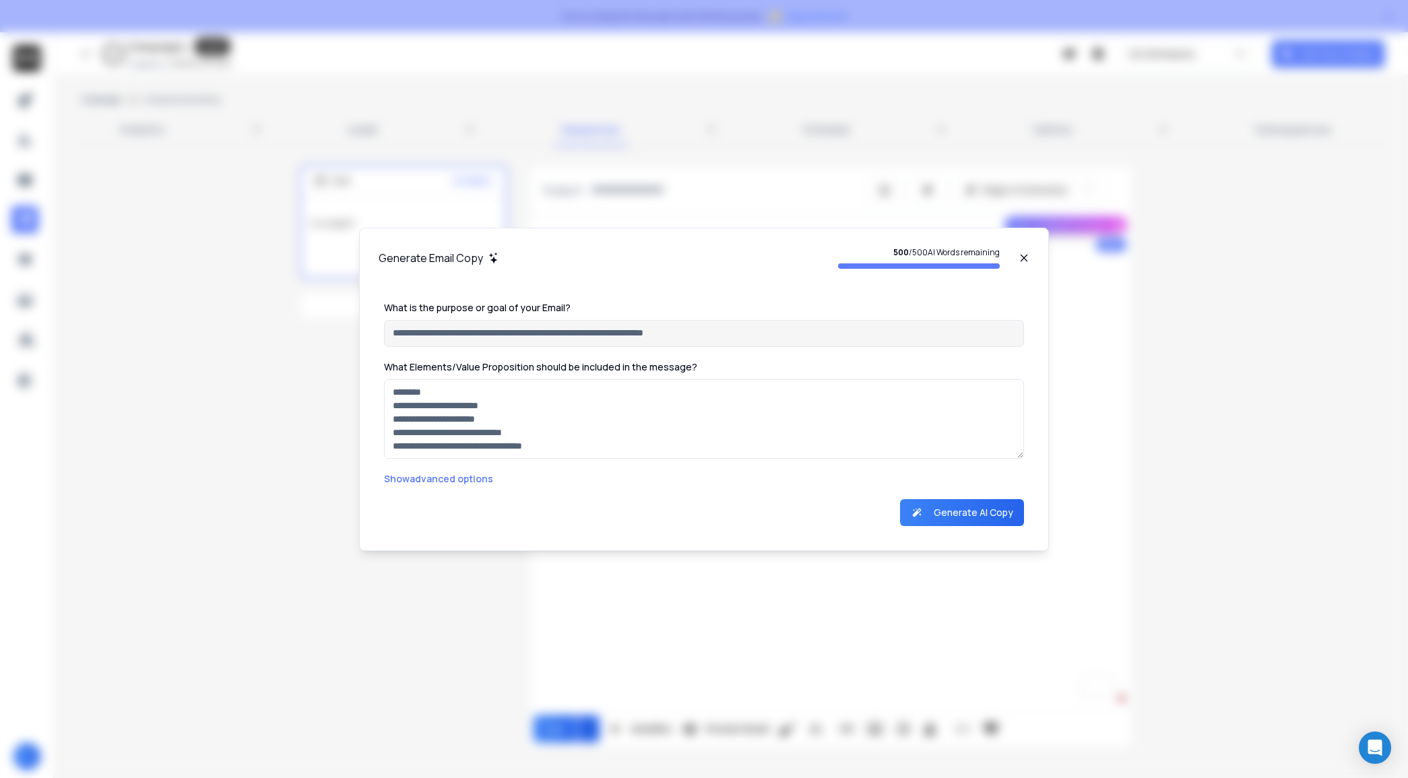
click at [1021, 253] on icon at bounding box center [1024, 258] width 11 height 11
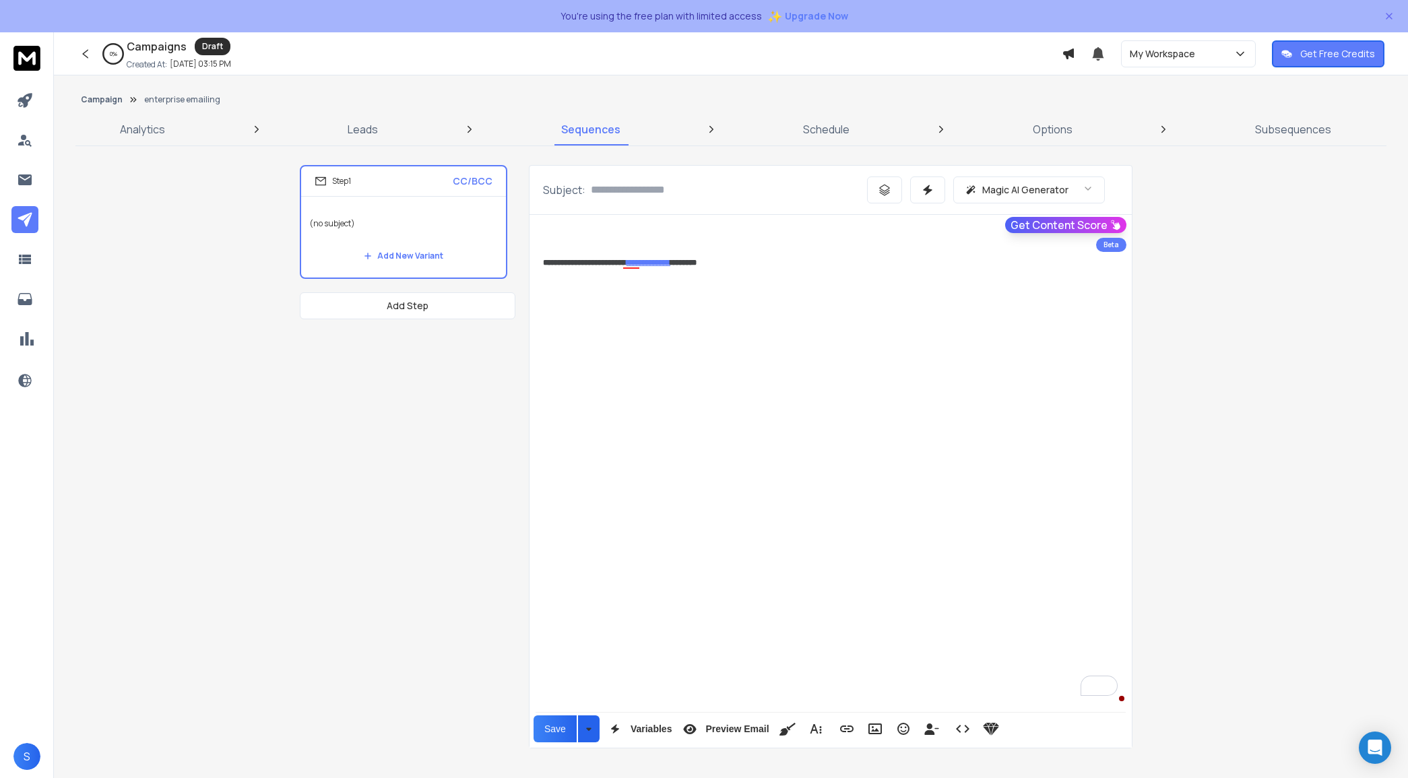
click at [955, 270] on div "**********" at bounding box center [831, 462] width 602 height 495
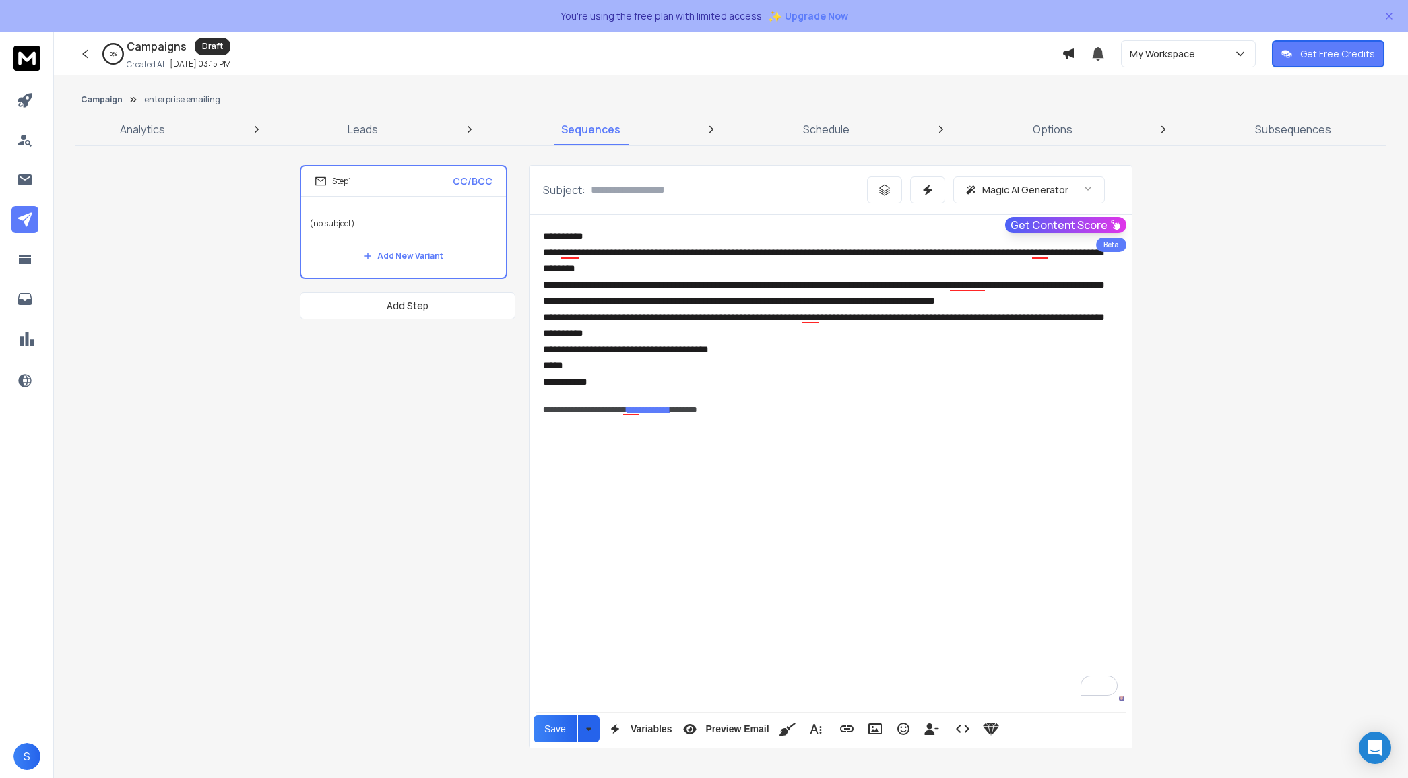
click at [635, 235] on div "**********" at bounding box center [830, 309] width 575 height 162
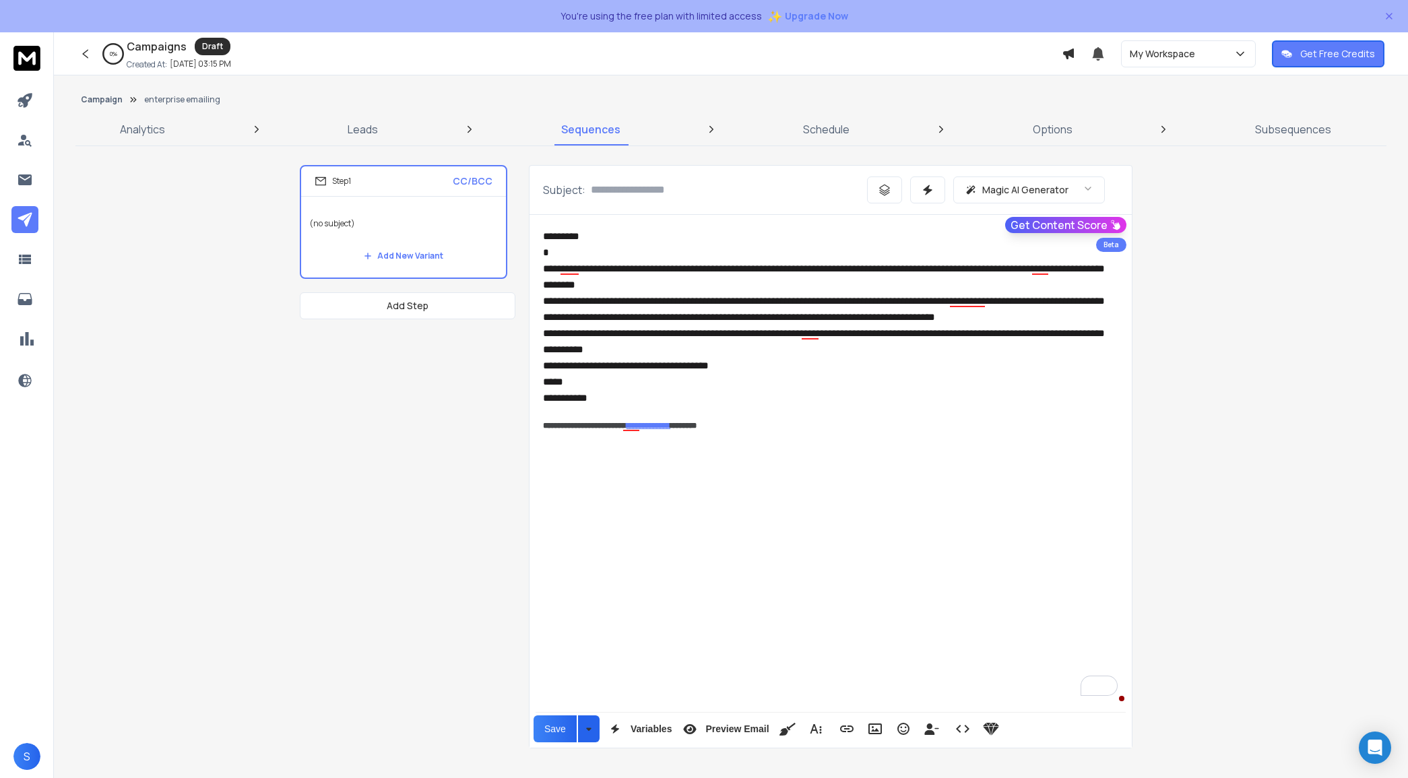
click at [805, 263] on span "**********" at bounding box center [824, 276] width 562 height 26
drag, startPoint x: 812, startPoint y: 267, endPoint x: 551, endPoint y: 266, distance: 260.8
click at [551, 266] on span "**********" at bounding box center [824, 276] width 562 height 26
click at [550, 264] on span "**********" at bounding box center [824, 276] width 562 height 26
drag, startPoint x: 544, startPoint y: 270, endPoint x: 810, endPoint y: 272, distance: 266.2
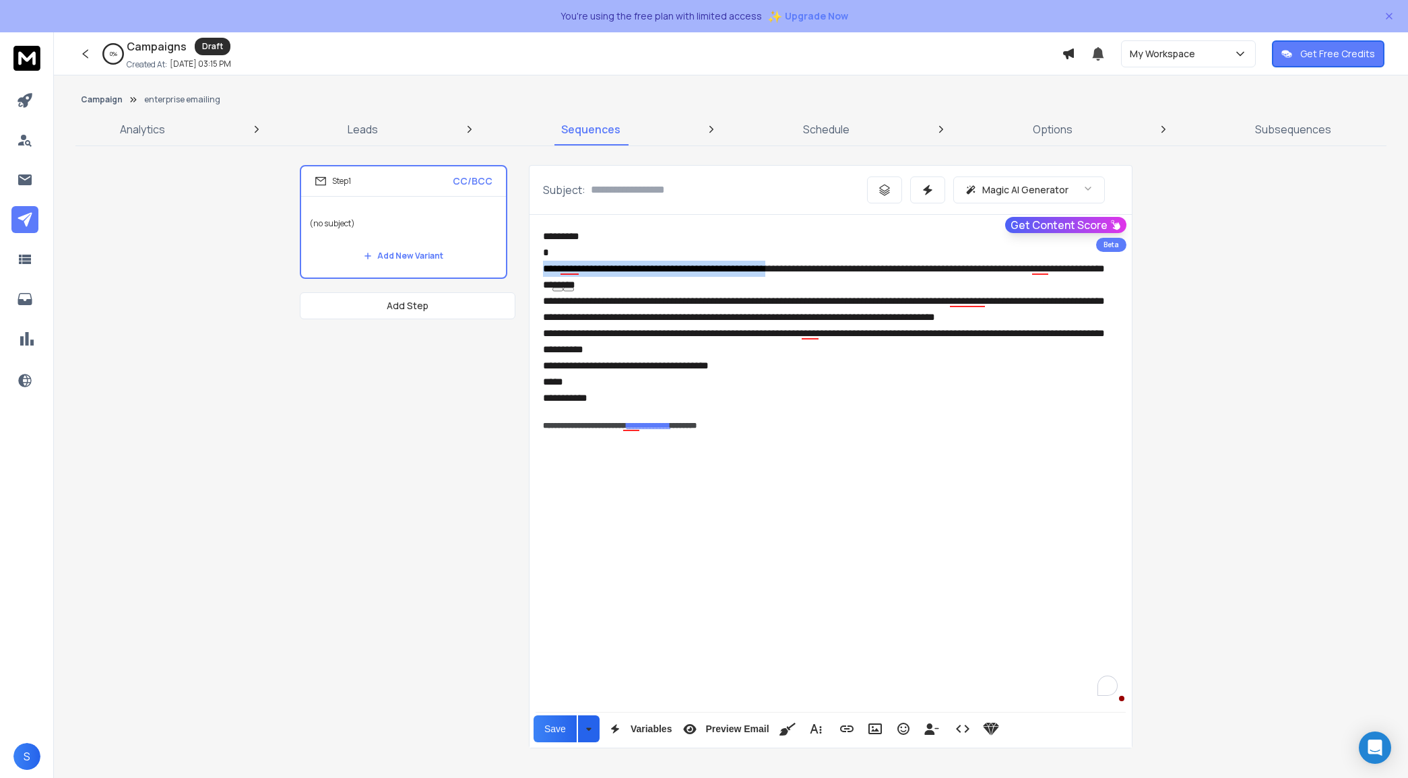
click at [810, 272] on span "**********" at bounding box center [824, 276] width 562 height 26
click at [759, 327] on div "**********" at bounding box center [830, 317] width 575 height 178
click at [768, 263] on span "**********" at bounding box center [826, 276] width 566 height 26
click at [763, 294] on div "**********" at bounding box center [830, 317] width 575 height 178
click at [766, 282] on div "**********" at bounding box center [830, 317] width 575 height 178
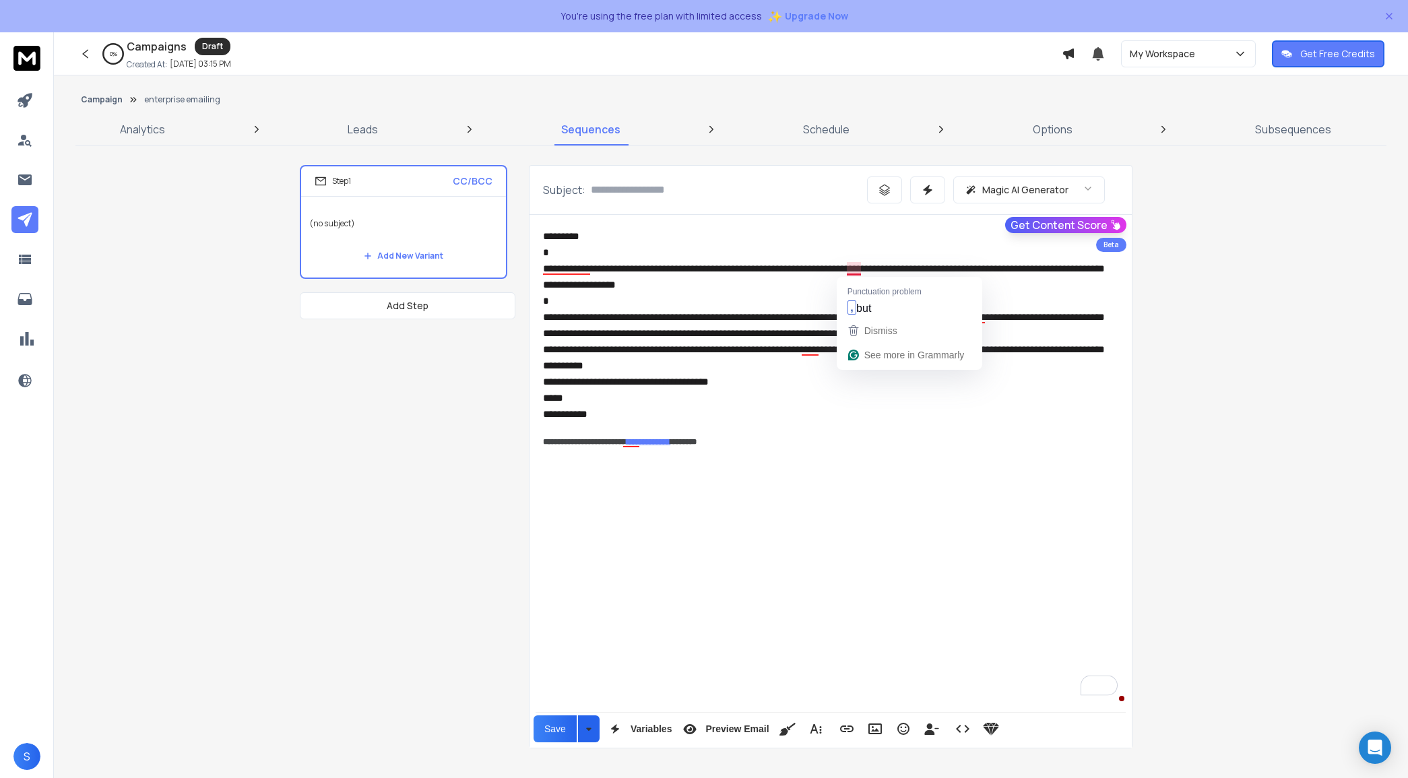
click at [856, 270] on span "**********" at bounding box center [824, 276] width 562 height 26
click at [573, 267] on span "**********" at bounding box center [824, 276] width 562 height 26
click at [575, 281] on div "Currently" at bounding box center [580, 287] width 49 height 22
click at [974, 337] on div "GPT-4" at bounding box center [981, 335] width 36 height 22
click at [813, 350] on span "**********" at bounding box center [824, 357] width 562 height 26
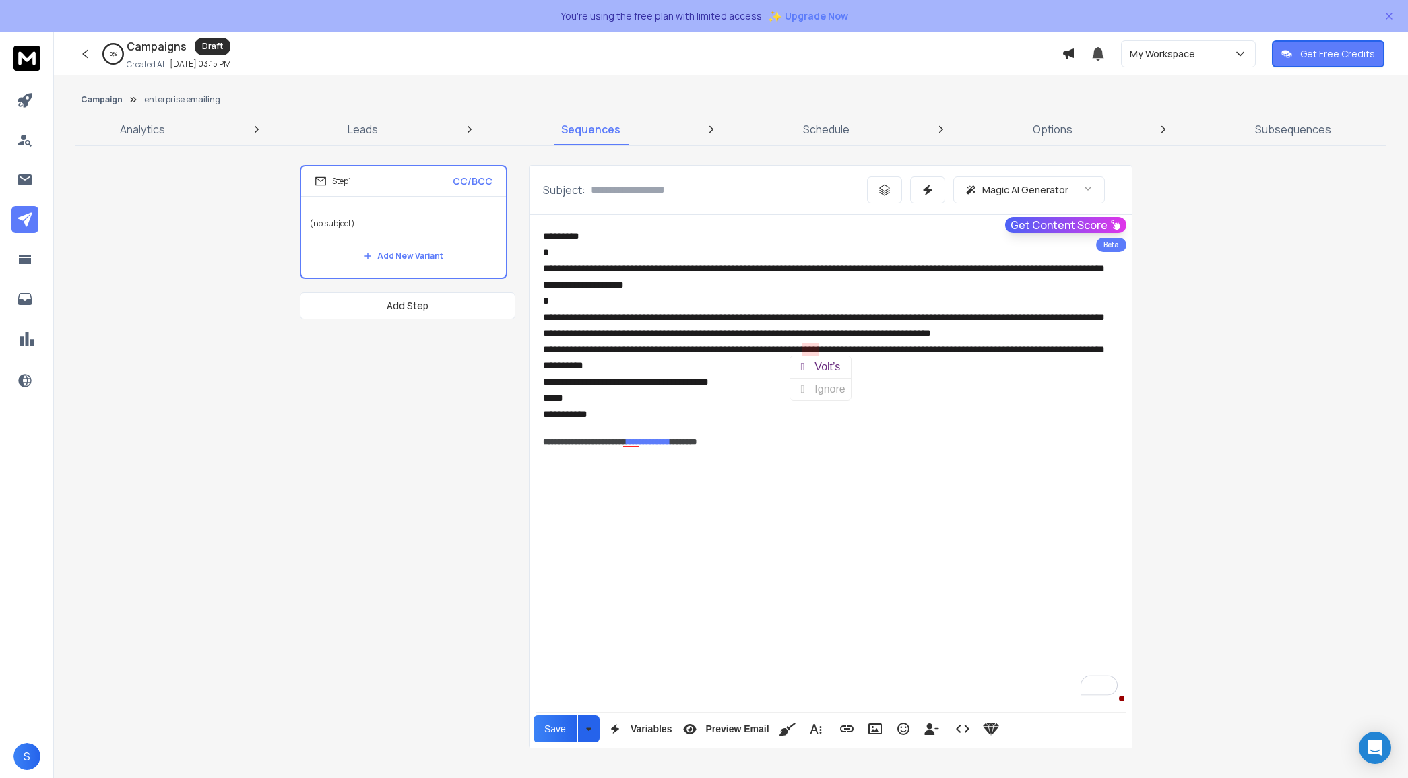
click at [704, 365] on div "**********" at bounding box center [830, 325] width 575 height 194
click at [630, 429] on div "**********" at bounding box center [830, 333] width 575 height 210
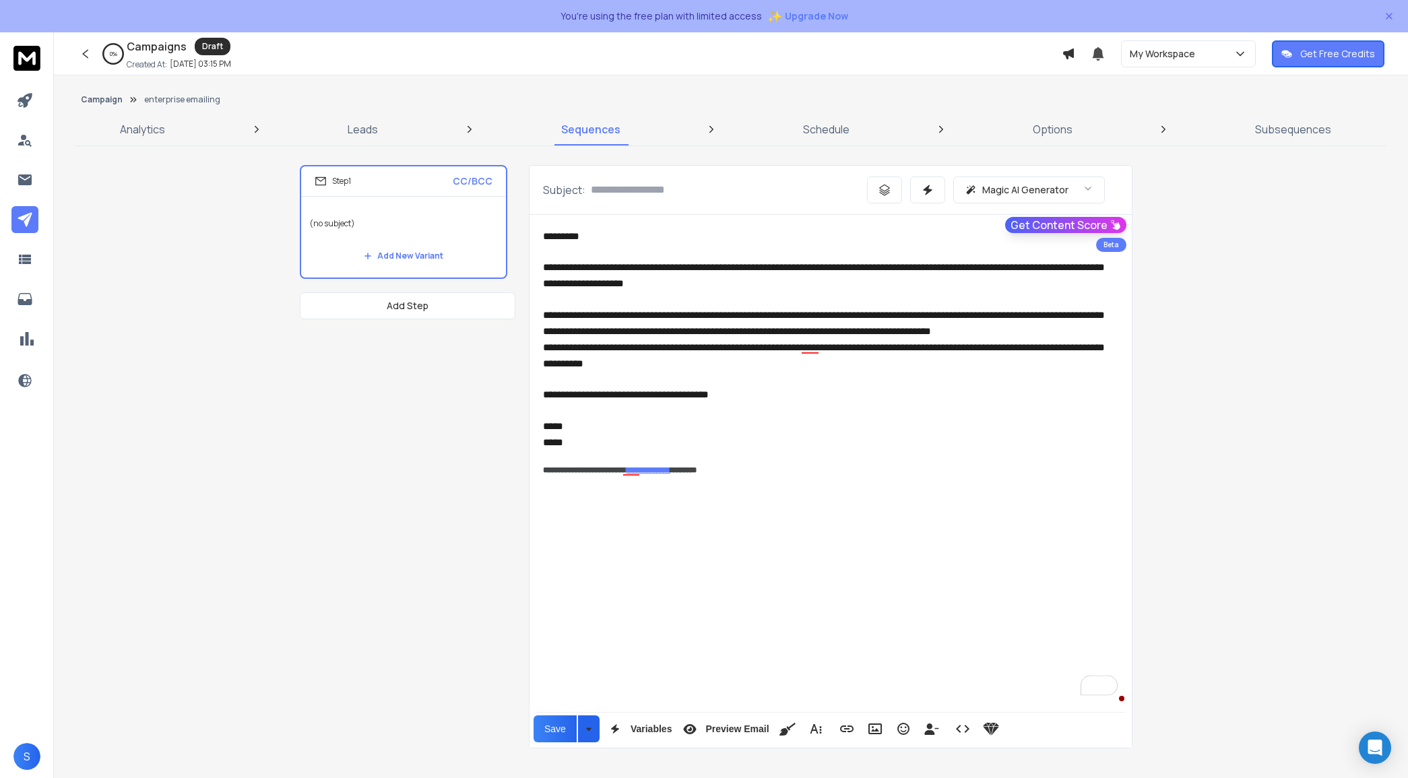
click at [677, 243] on div "**********" at bounding box center [830, 339] width 575 height 222
click at [705, 186] on input at bounding box center [722, 190] width 263 height 16
click at [652, 453] on div "**********" at bounding box center [831, 462] width 602 height 495
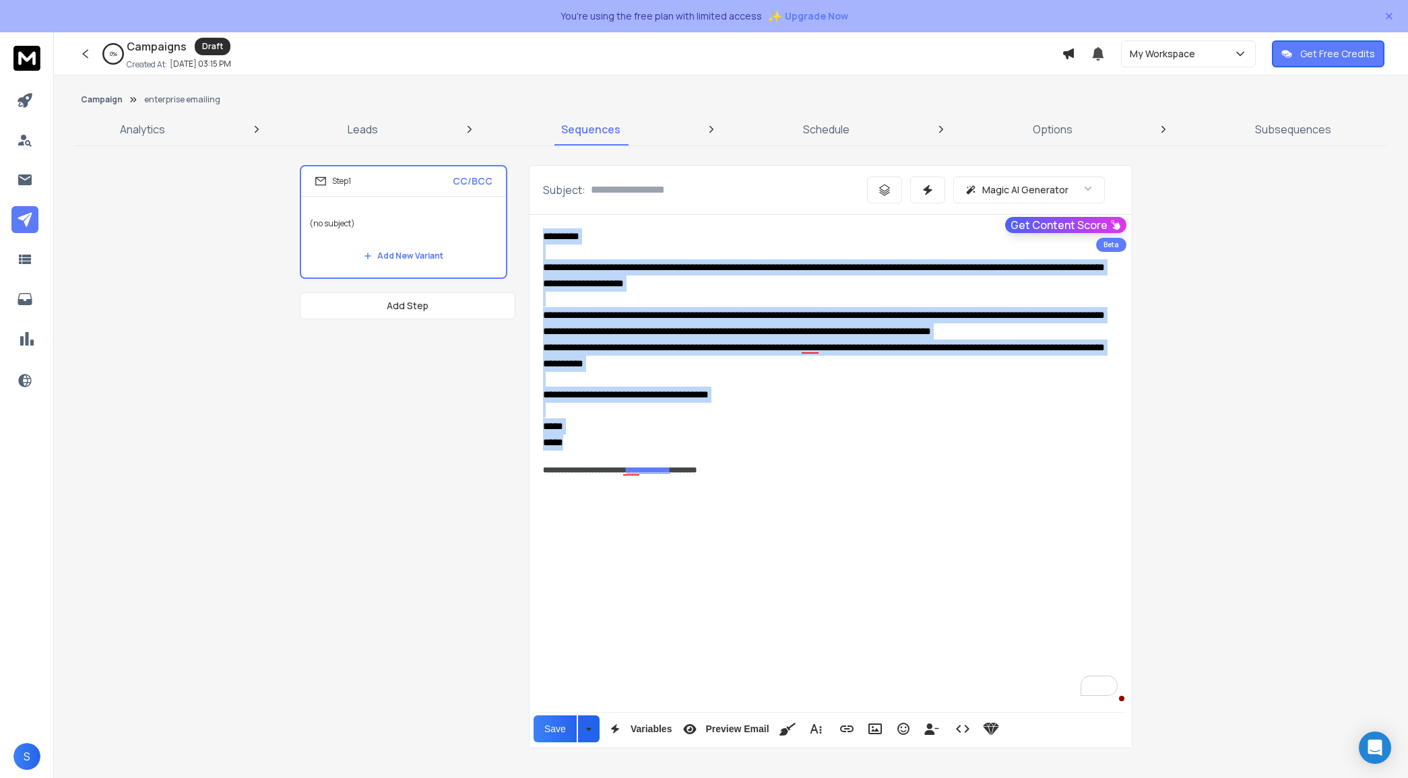
drag, startPoint x: 614, startPoint y: 446, endPoint x: 500, endPoint y: 210, distance: 261.9
click at [500, 210] on div "**********" at bounding box center [731, 457] width 863 height 584
copy div "**********"
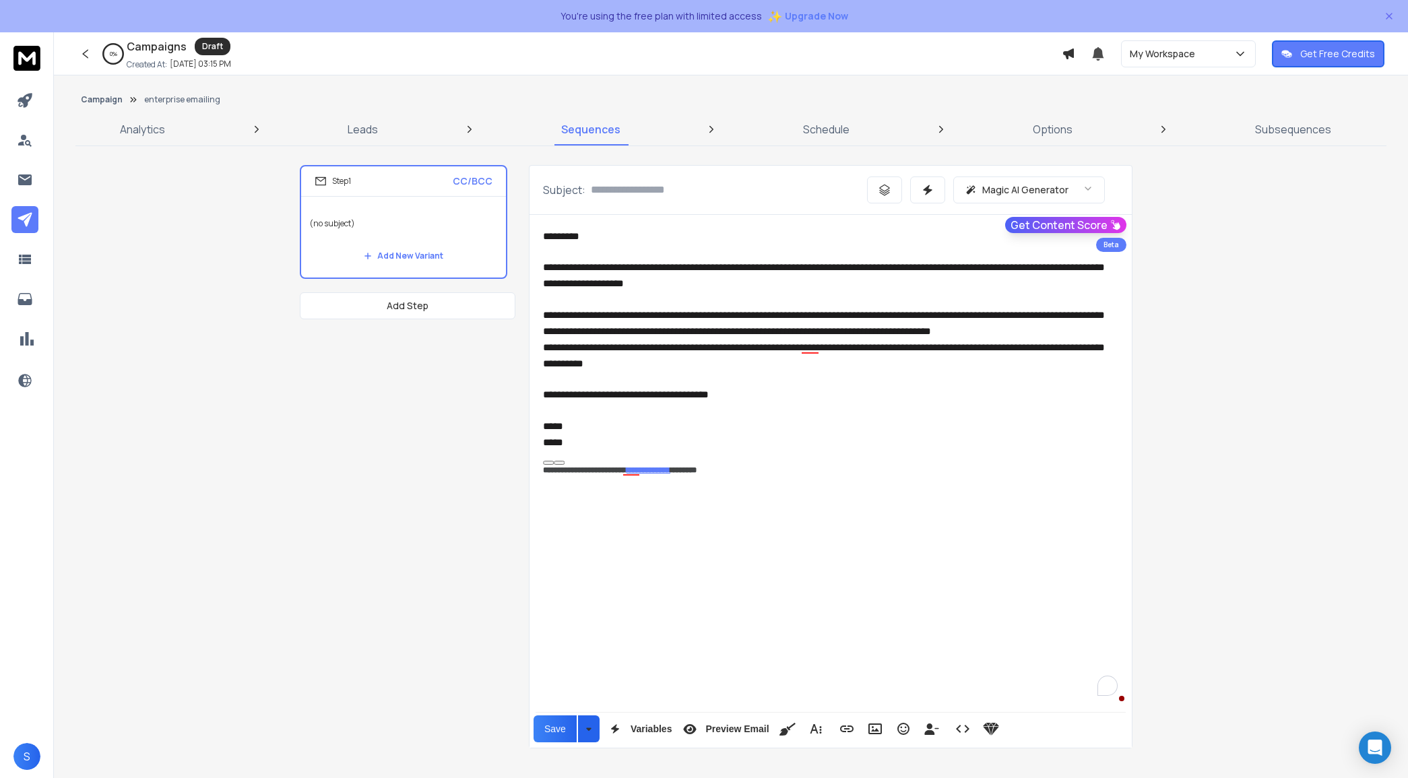
click at [640, 189] on input at bounding box center [722, 190] width 263 height 16
paste input "**********"
type input "**********"
click at [625, 440] on div "**********" at bounding box center [830, 339] width 575 height 222
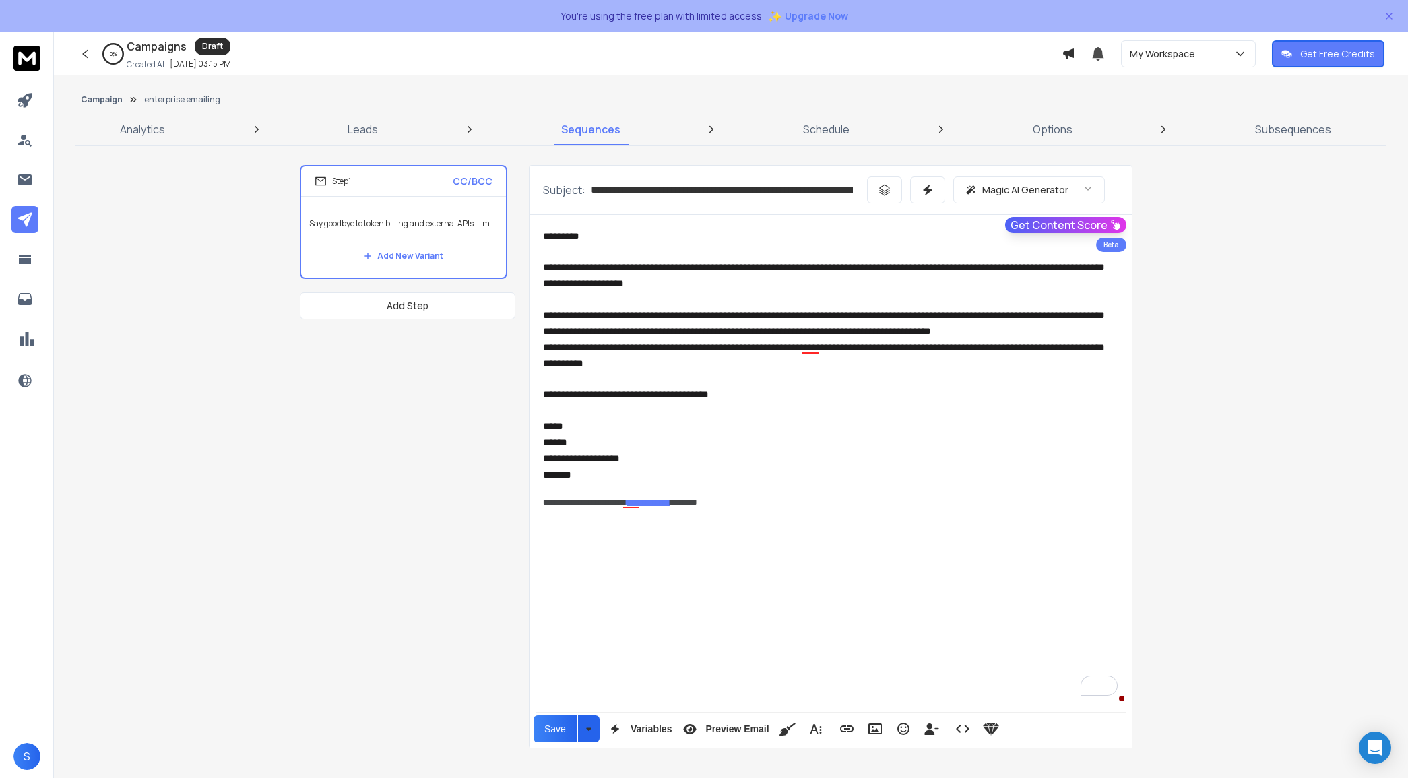
click at [846, 301] on div "**********" at bounding box center [830, 355] width 575 height 255
click at [654, 733] on span "Variables" at bounding box center [651, 729] width 47 height 11
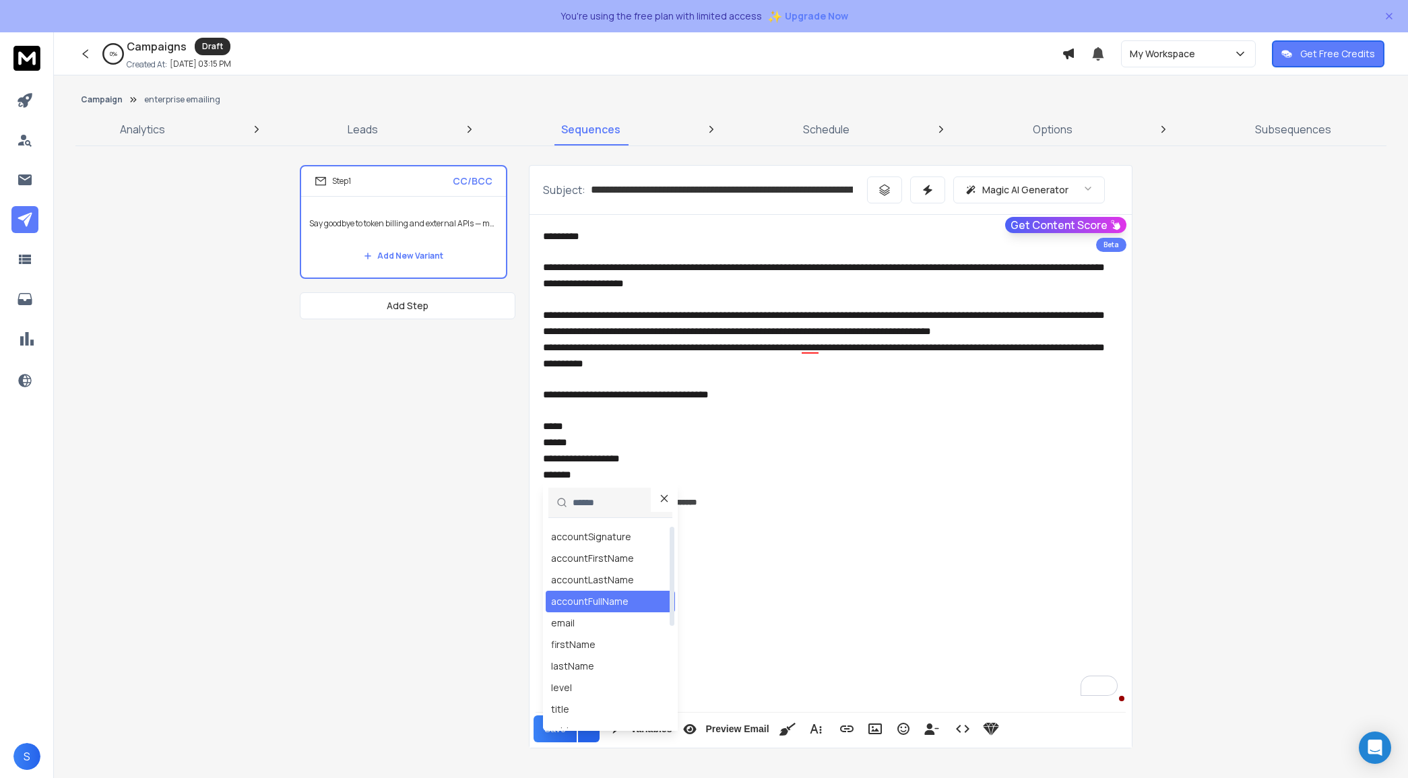
click at [610, 604] on div "accountFullName" at bounding box center [589, 601] width 77 height 13
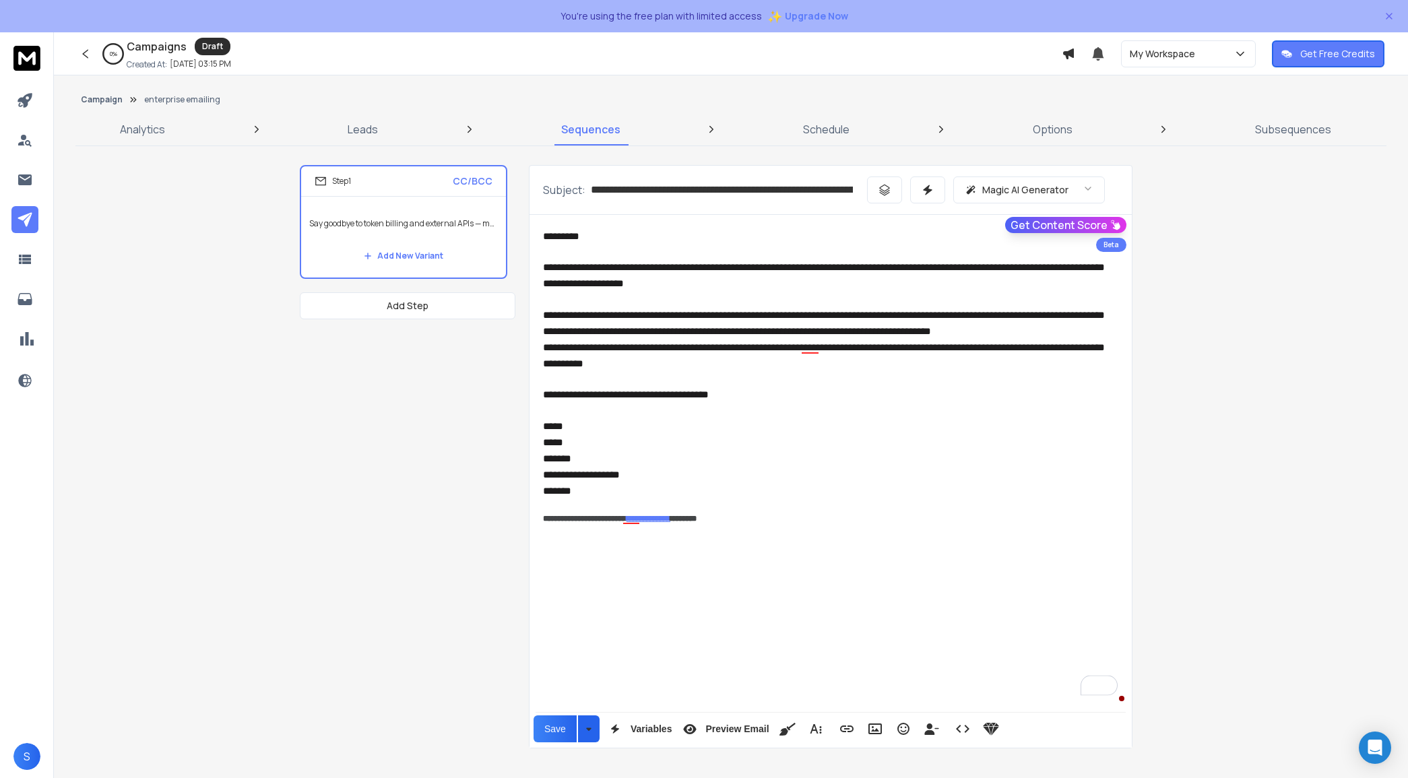
click at [574, 243] on div "**********" at bounding box center [830, 363] width 575 height 271
click at [578, 243] on div "**********" at bounding box center [830, 363] width 575 height 271
click at [648, 726] on span "Variables" at bounding box center [651, 729] width 47 height 11
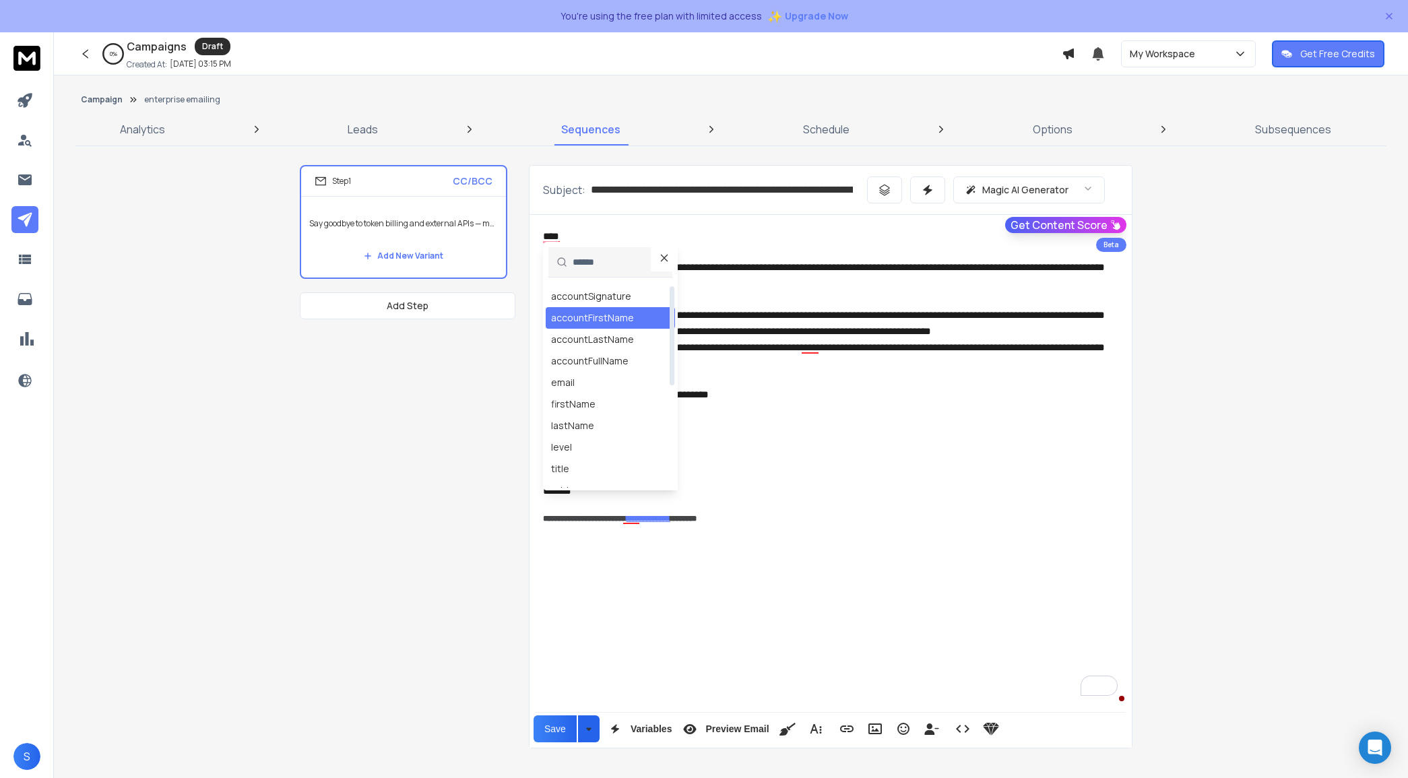
click at [592, 315] on div "accountFirstName" at bounding box center [592, 317] width 83 height 13
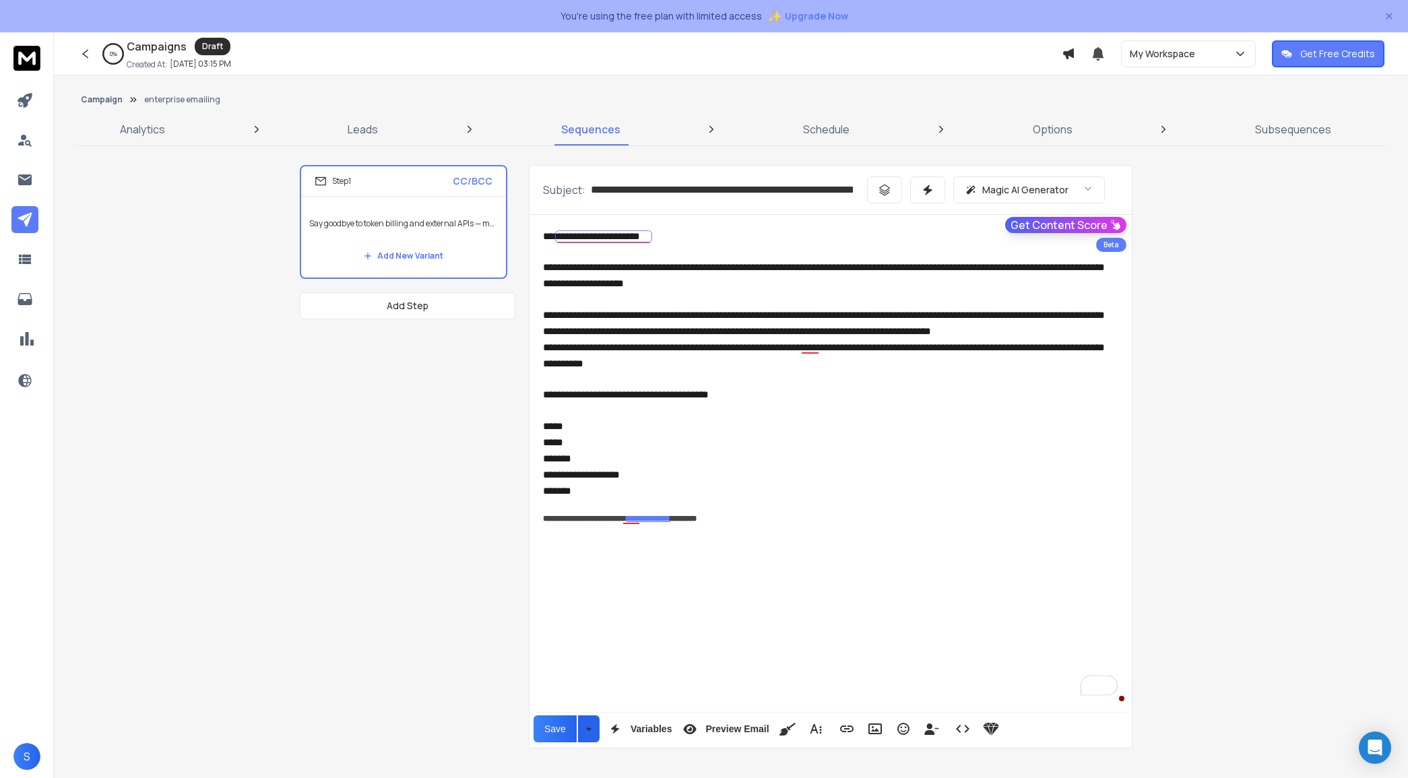
click at [625, 426] on div "**********" at bounding box center [830, 363] width 575 height 271
click at [861, 334] on span "**********" at bounding box center [824, 323] width 562 height 26
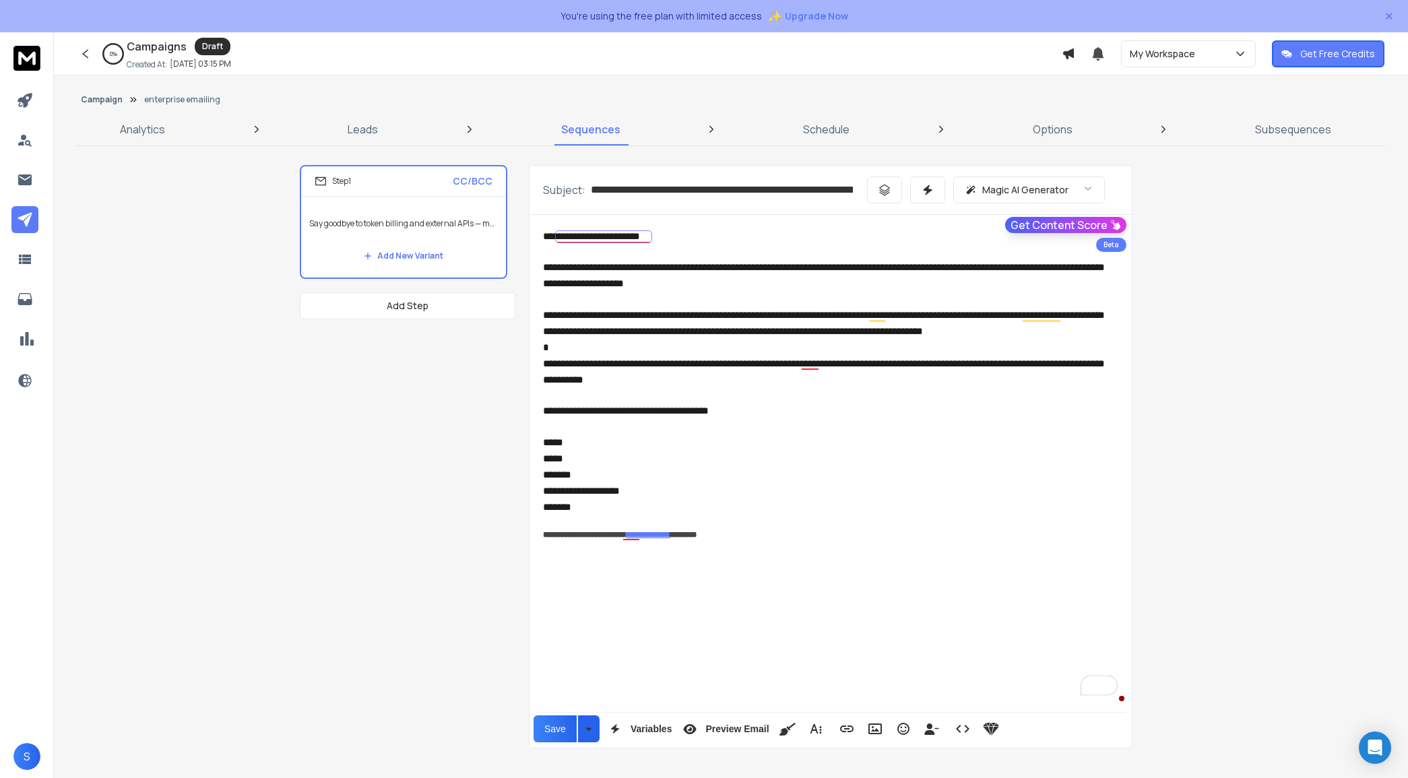
click at [652, 547] on div "**********" at bounding box center [831, 462] width 602 height 495
drag, startPoint x: 592, startPoint y: 473, endPoint x: 553, endPoint y: 473, distance: 39.1
click at [553, 473] on div "**********" at bounding box center [830, 371] width 575 height 287
click at [711, 733] on span "Preview Email" at bounding box center [737, 729] width 69 height 11
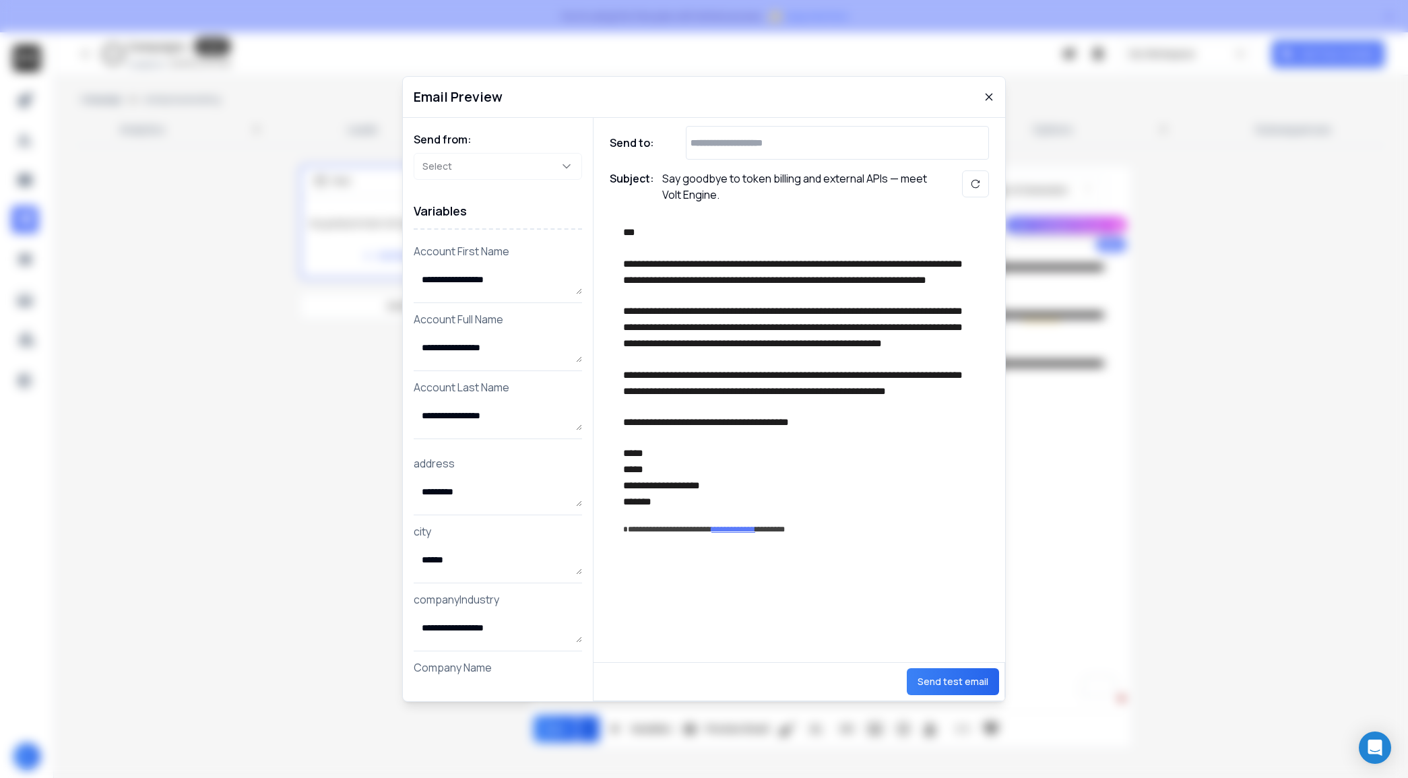
click at [985, 104] on div "Email Preview" at bounding box center [704, 97] width 602 height 40
click at [985, 98] on icon at bounding box center [989, 97] width 11 height 11
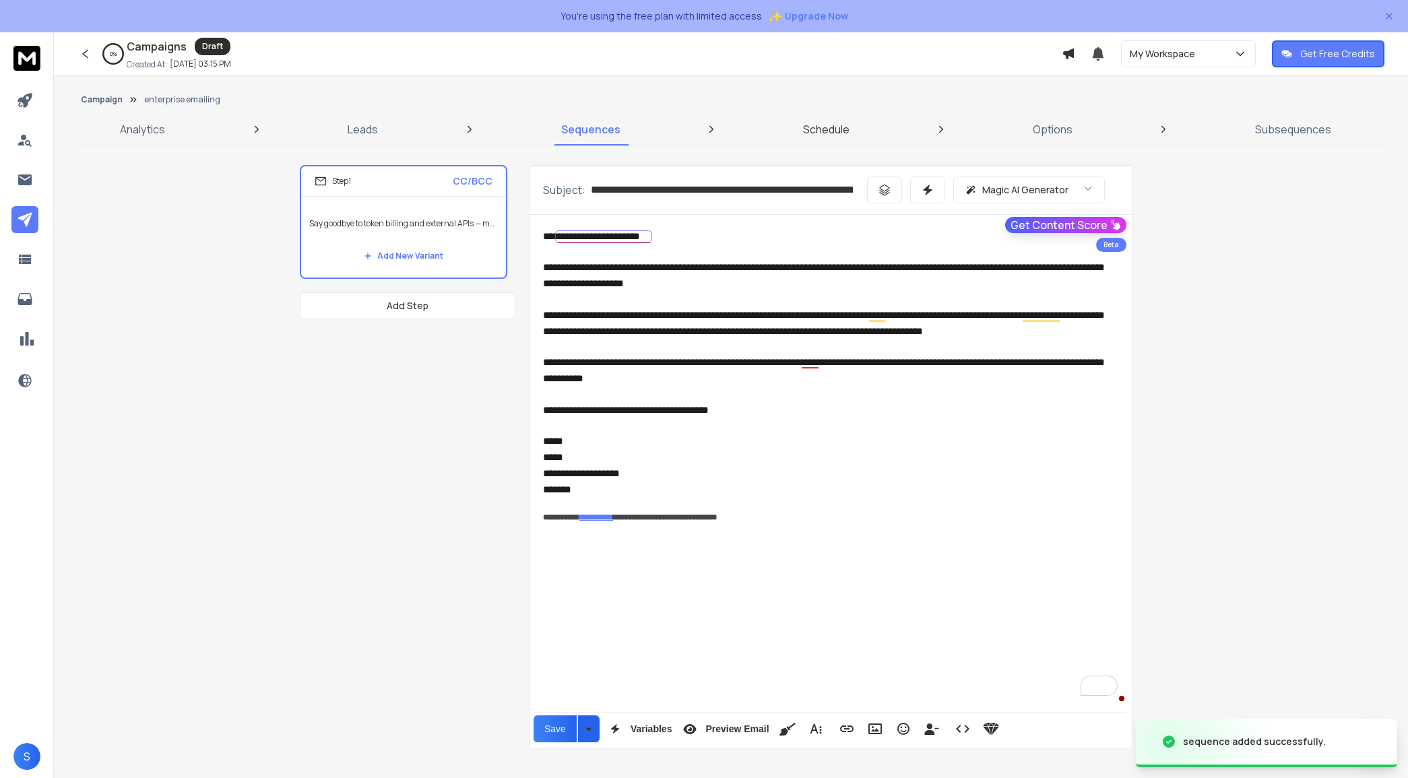
click at [816, 137] on p "Schedule" at bounding box center [826, 129] width 46 height 16
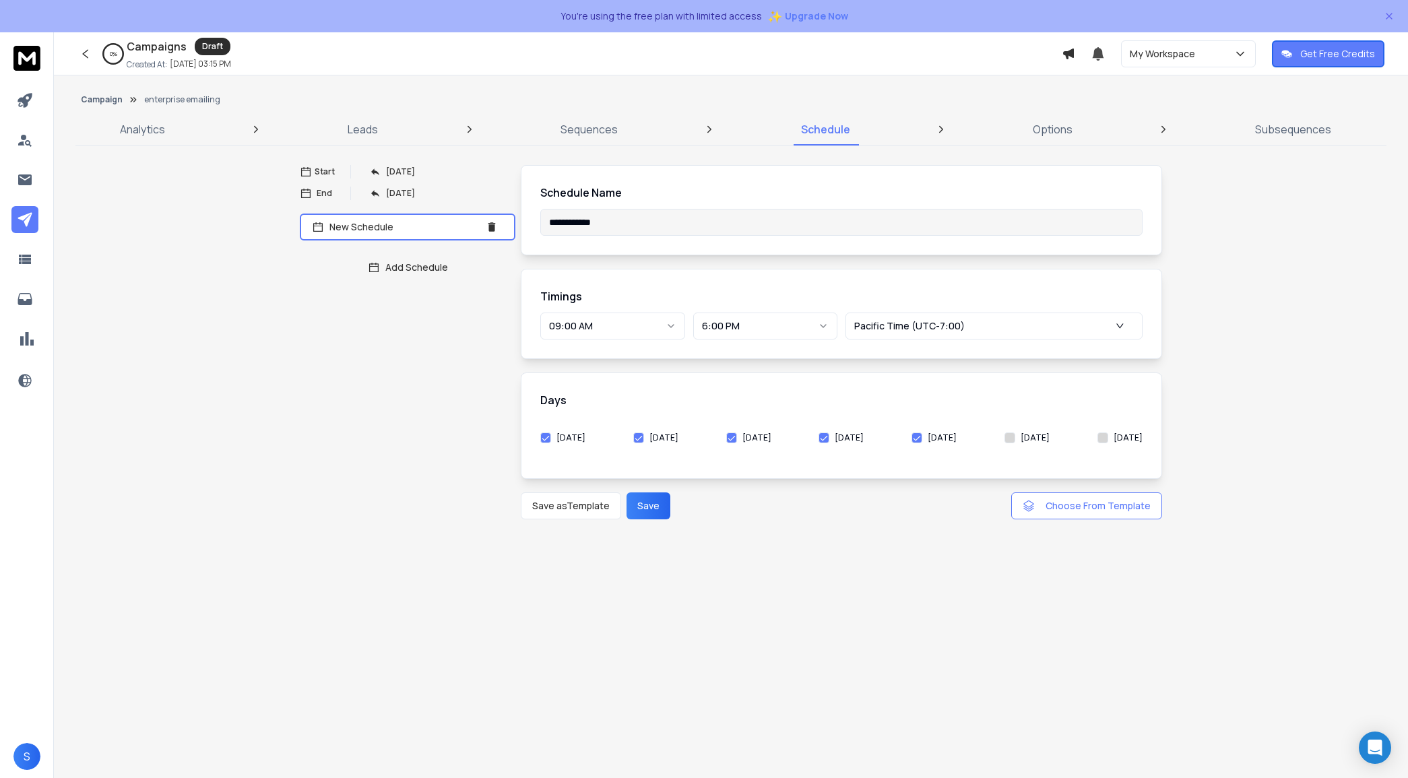
click at [999, 127] on div "Analytics Leads Sequences Schedule Options Subsequences" at bounding box center [725, 129] width 1301 height 32
click at [1048, 136] on p "Options" at bounding box center [1053, 129] width 40 height 16
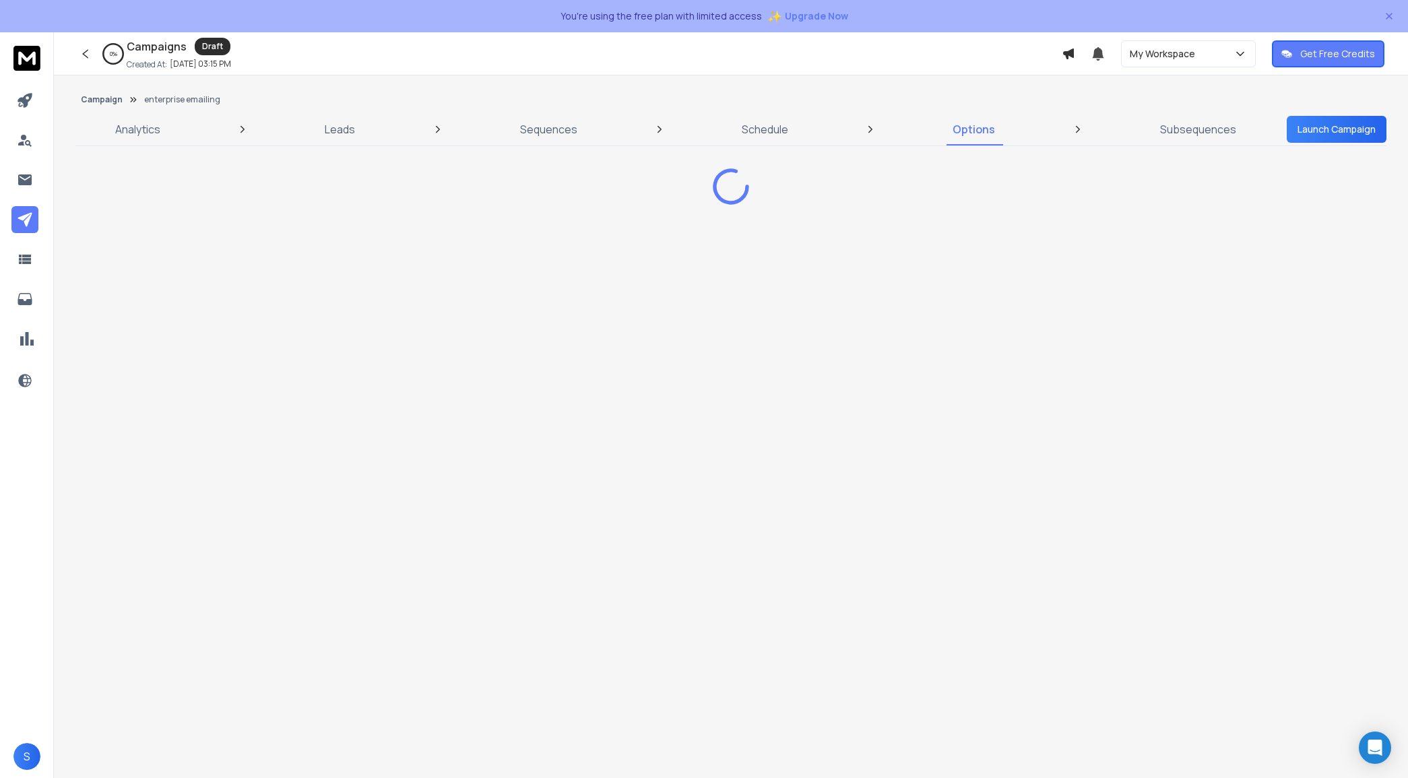
click at [1048, 136] on div "Analytics Leads Sequences Schedule Options Subsequences" at bounding box center [675, 129] width 1201 height 32
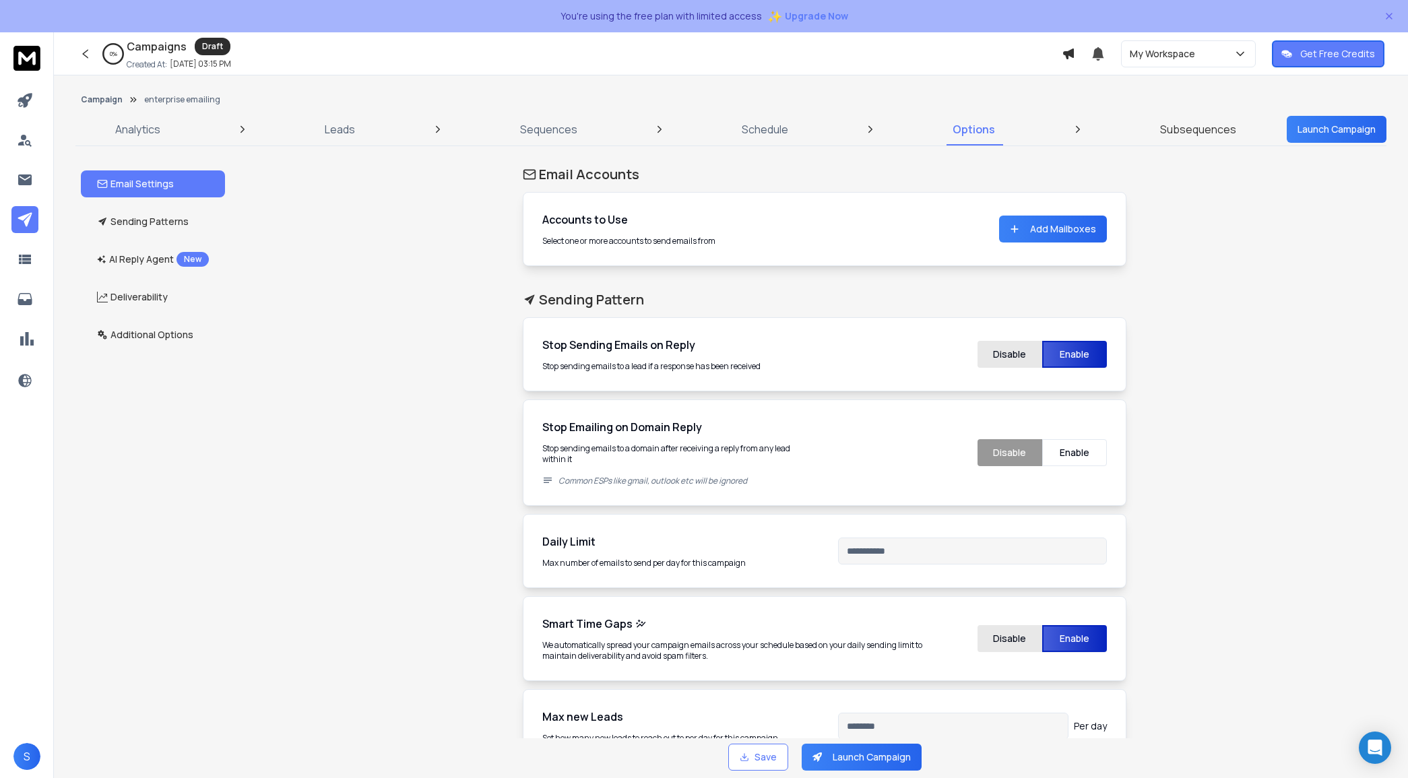
click at [1177, 143] on link "Subsequences" at bounding box center [1198, 129] width 92 height 32
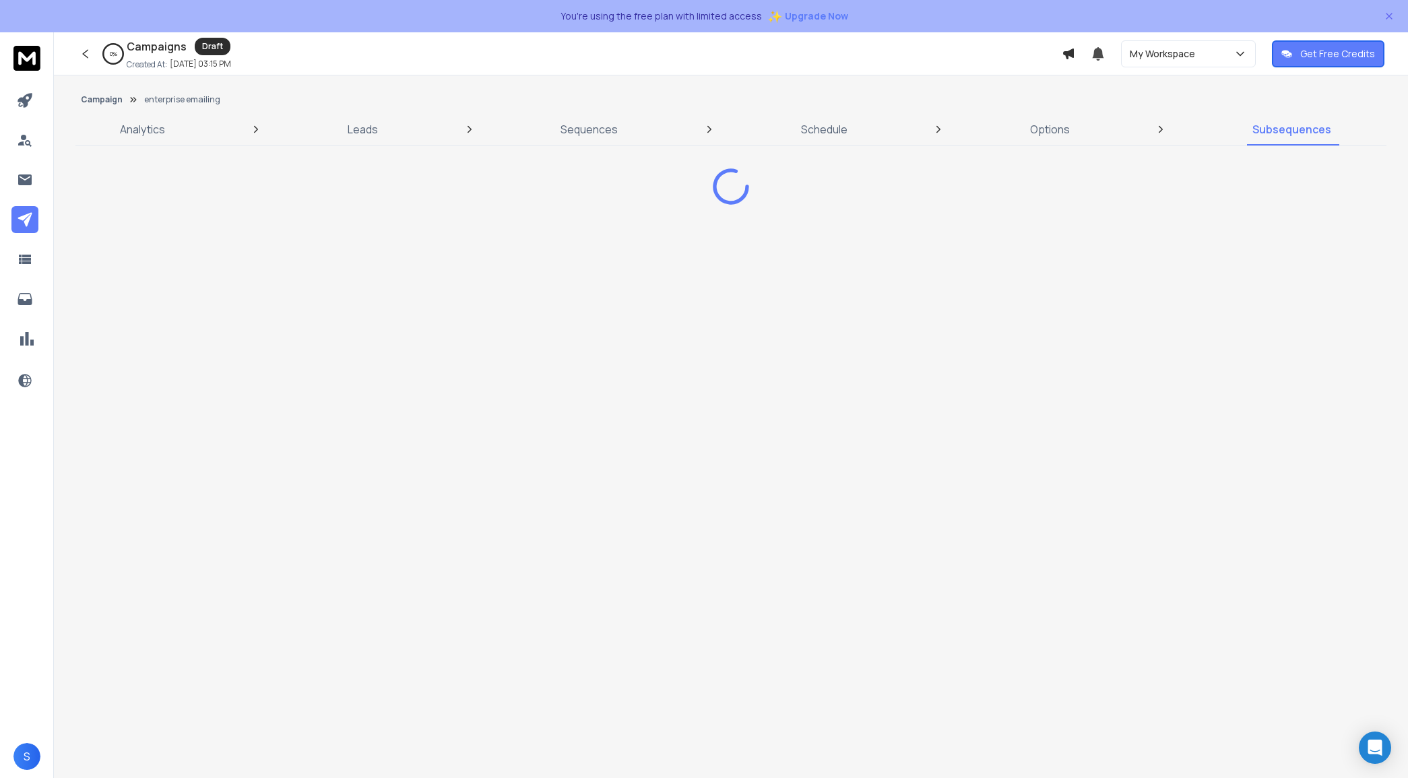
click at [1178, 142] on div "Analytics Leads Sequences Schedule Options Subsequences" at bounding box center [725, 129] width 1301 height 32
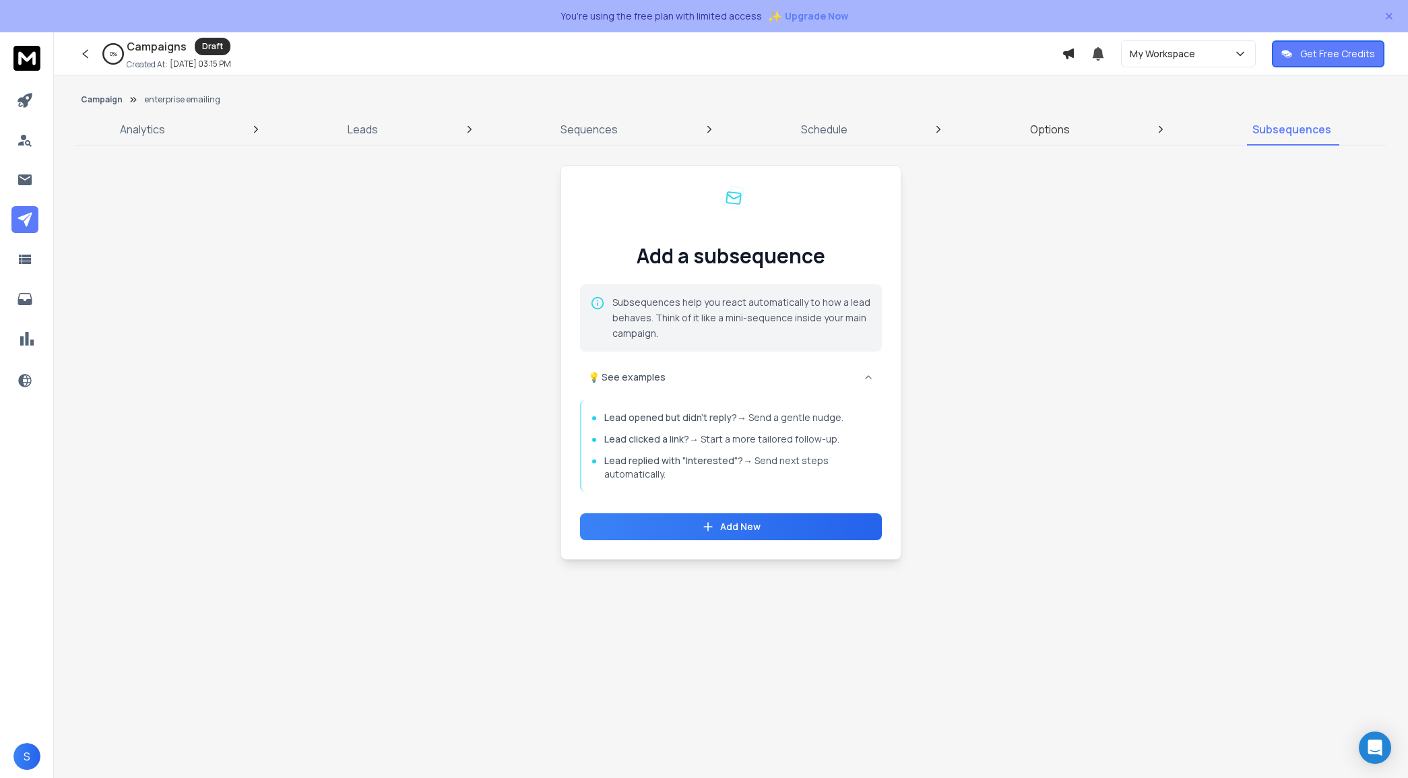
click at [1038, 116] on link "Options" at bounding box center [1050, 129] width 56 height 32
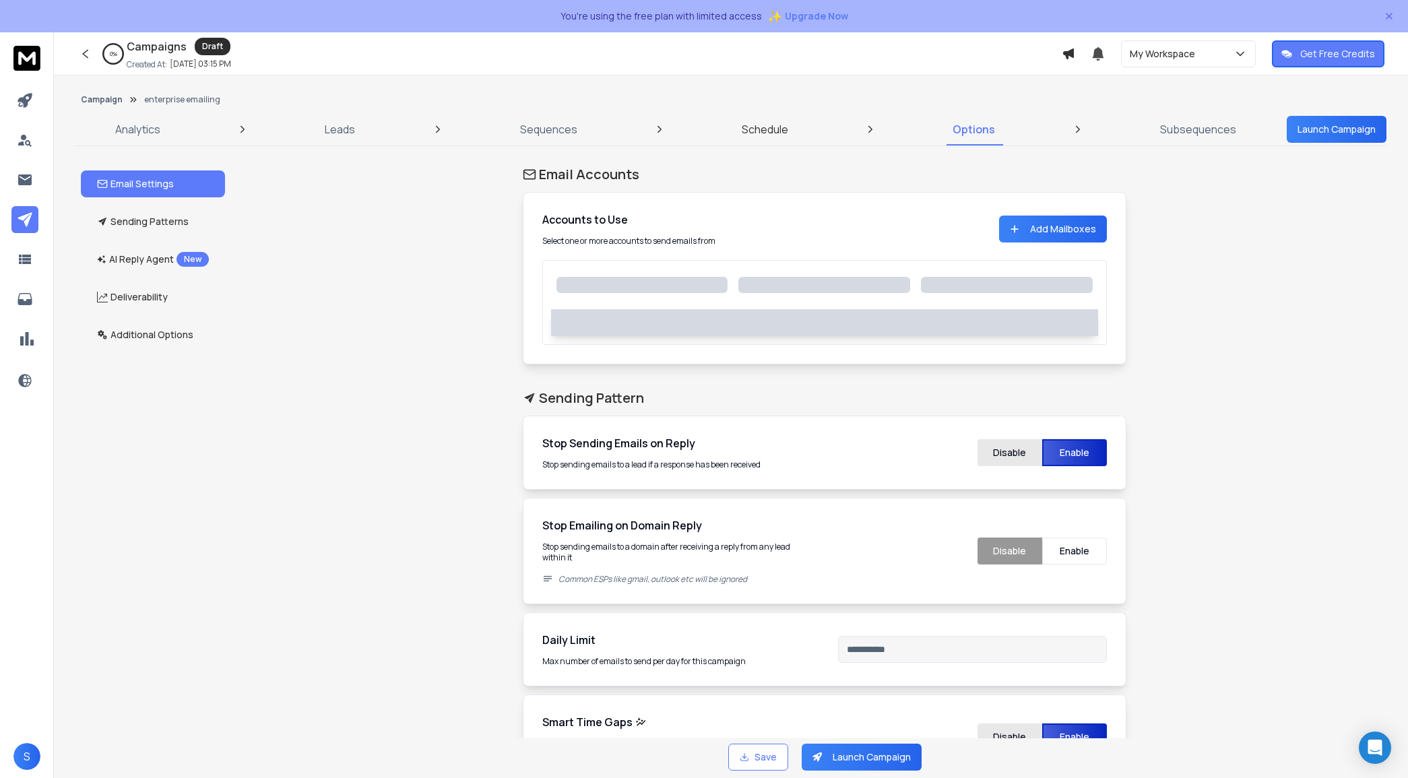
click at [778, 135] on p "Schedule" at bounding box center [765, 129] width 46 height 16
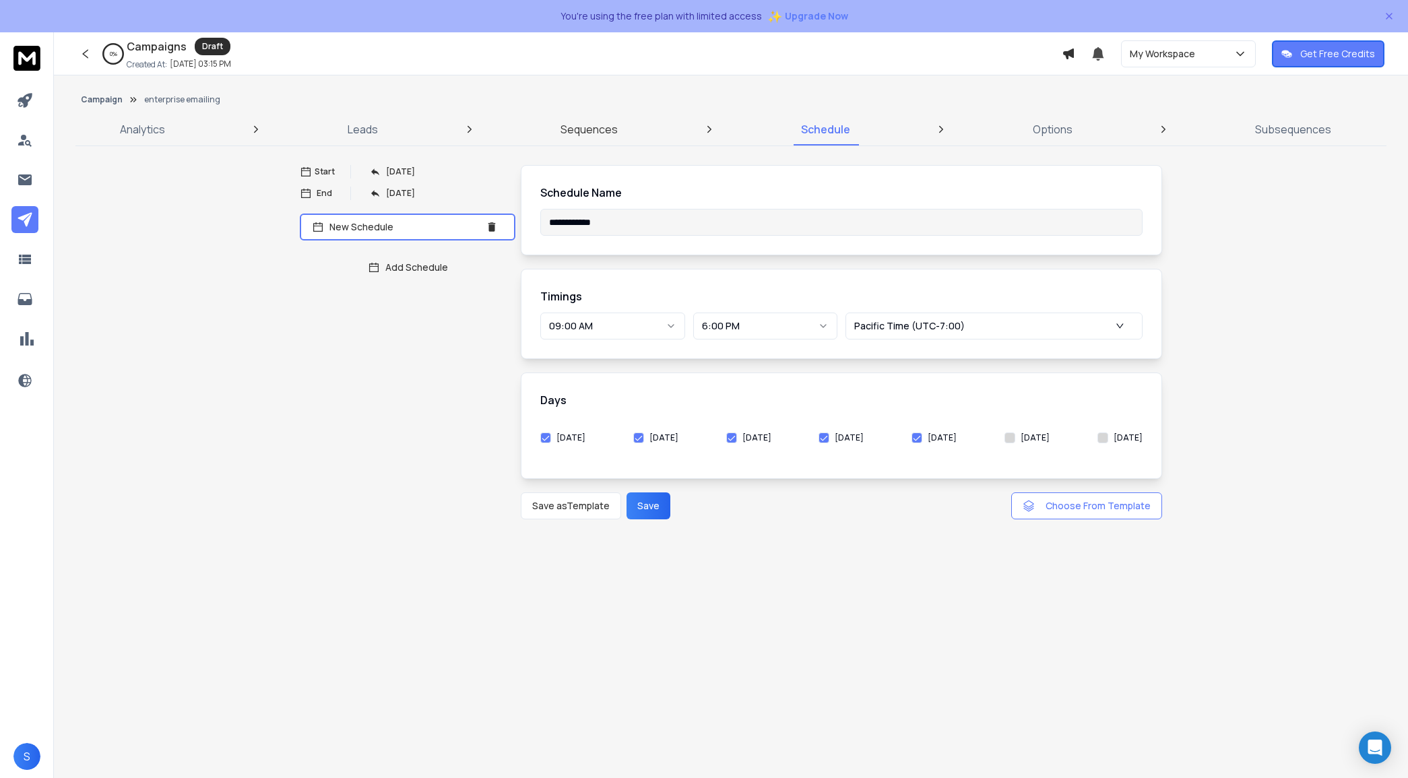
click at [582, 140] on link "Sequences" at bounding box center [589, 129] width 73 height 32
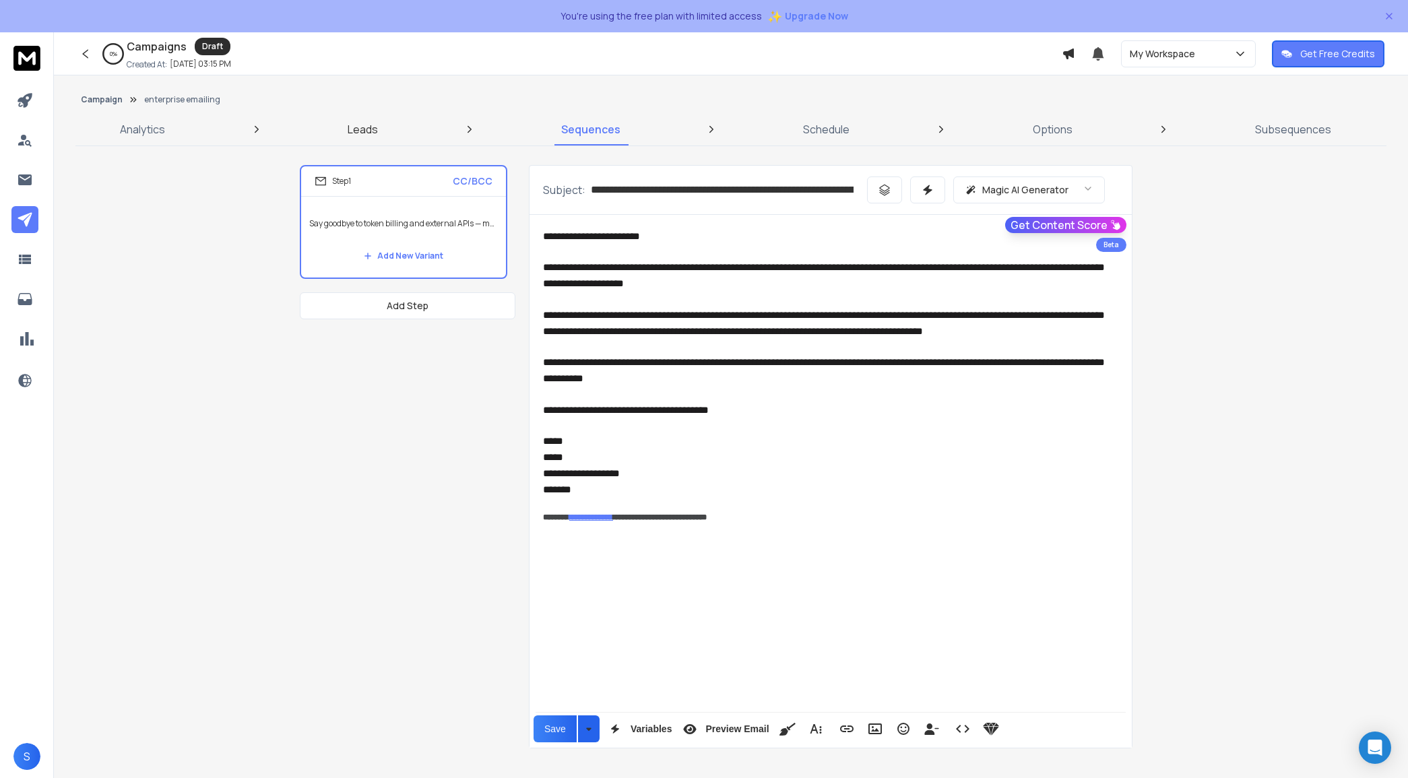
click at [348, 127] on link "Leads" at bounding box center [363, 129] width 46 height 32
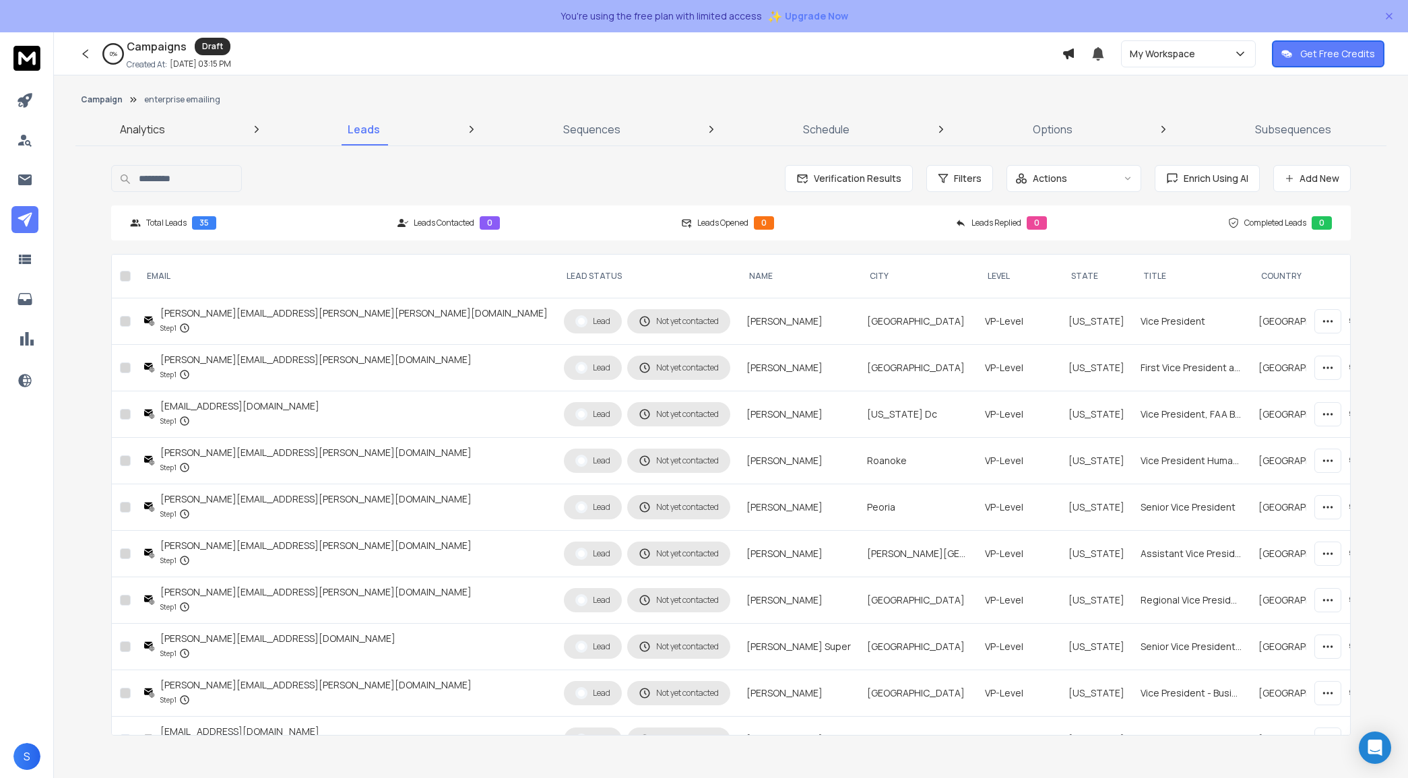
click at [150, 137] on p "Analytics" at bounding box center [142, 129] width 45 height 16
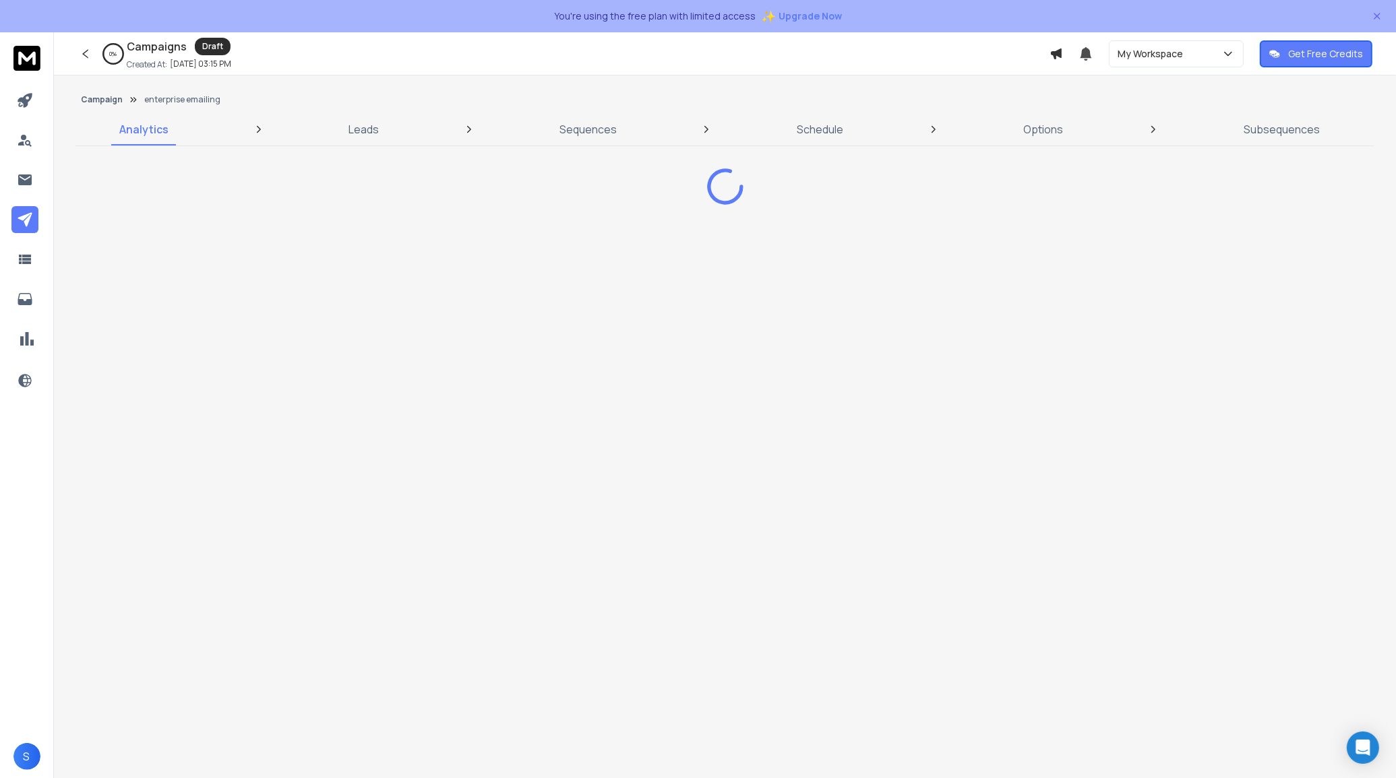
click at [388, 129] on div "Analytics Leads Sequences Schedule Options Subsequences" at bounding box center [719, 129] width 1288 height 32
click at [376, 133] on p "Leads" at bounding box center [363, 129] width 30 height 16
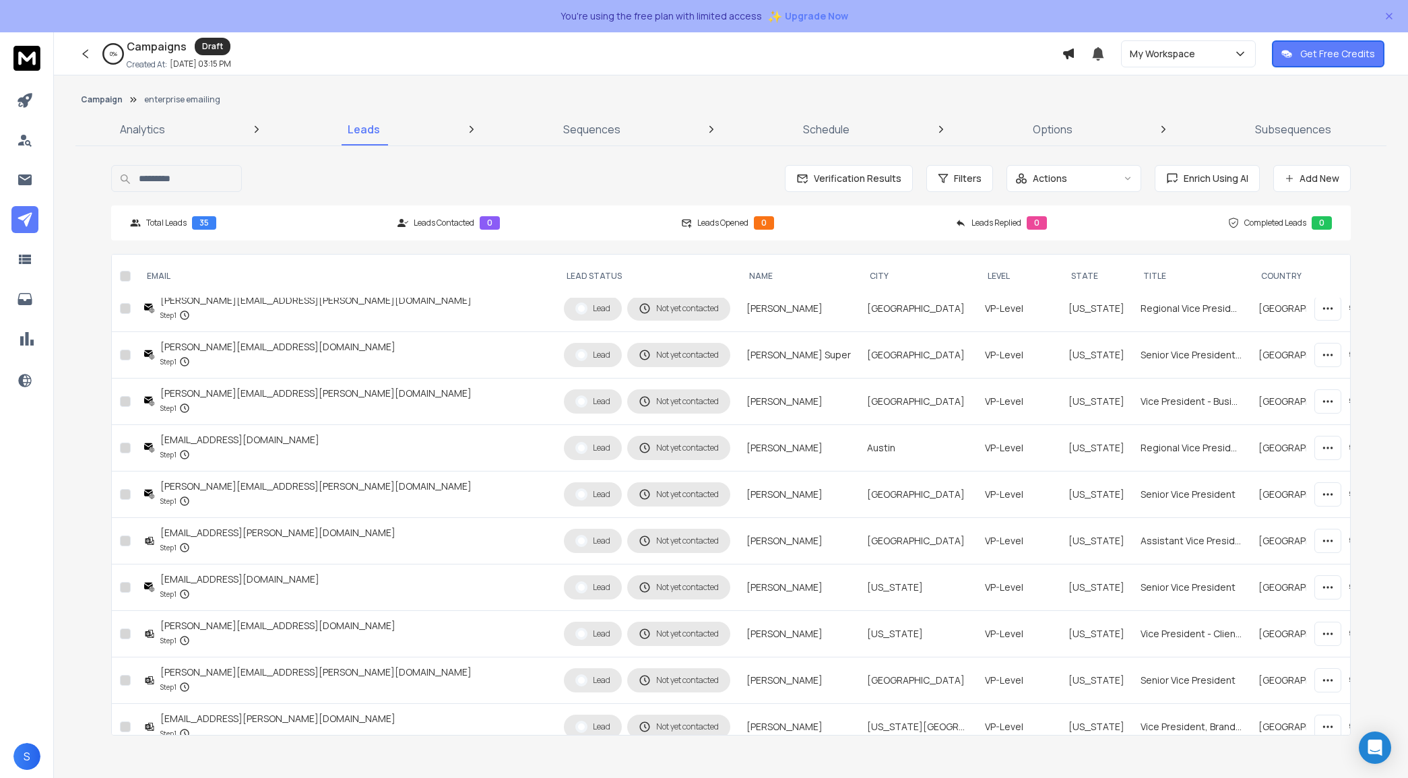
scroll to position [39, 0]
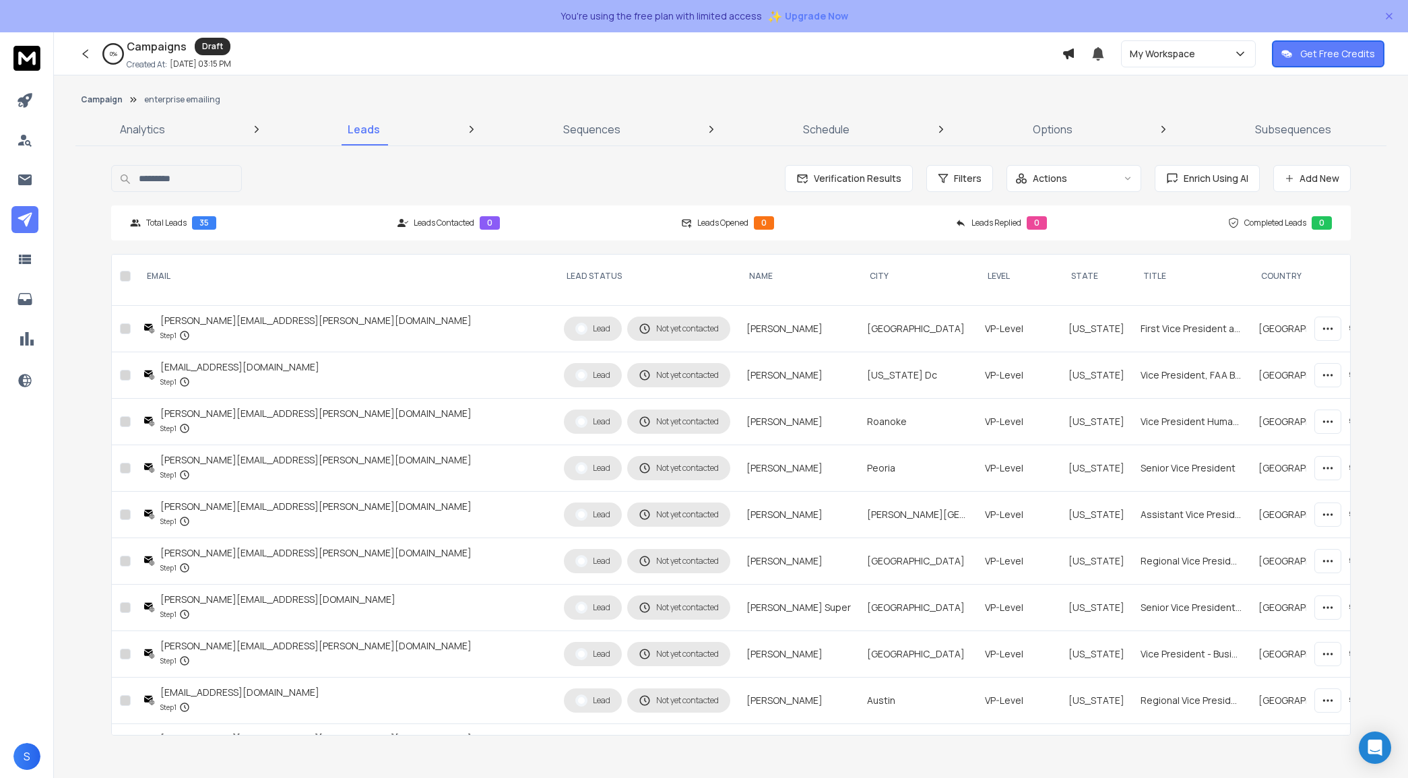
click at [635, 122] on div "Analytics Leads Sequences Schedule Options Subsequences" at bounding box center [725, 129] width 1301 height 32
click at [592, 144] on link "Sequences" at bounding box center [591, 129] width 73 height 32
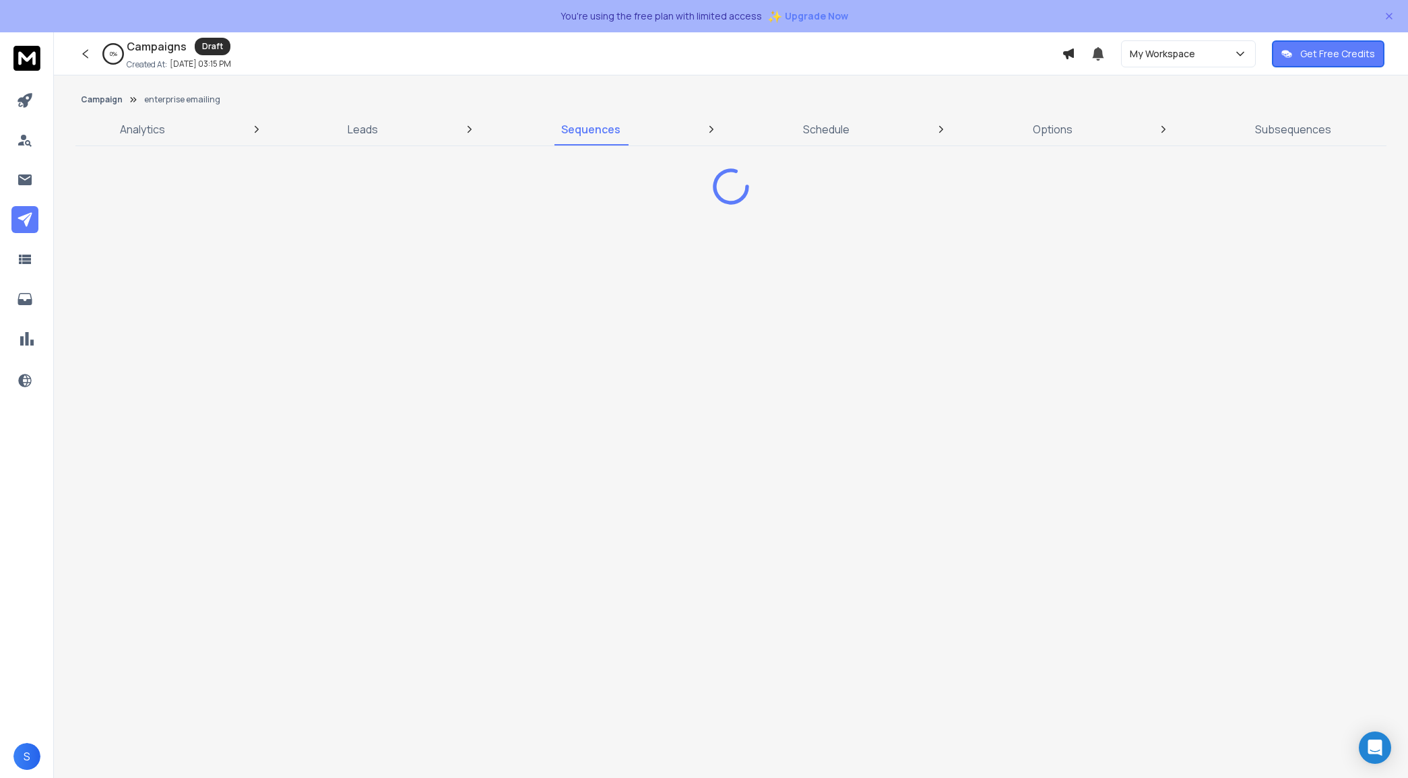
click at [591, 144] on div "Analytics Leads Sequences Schedule Options Subsequences" at bounding box center [725, 129] width 1301 height 32
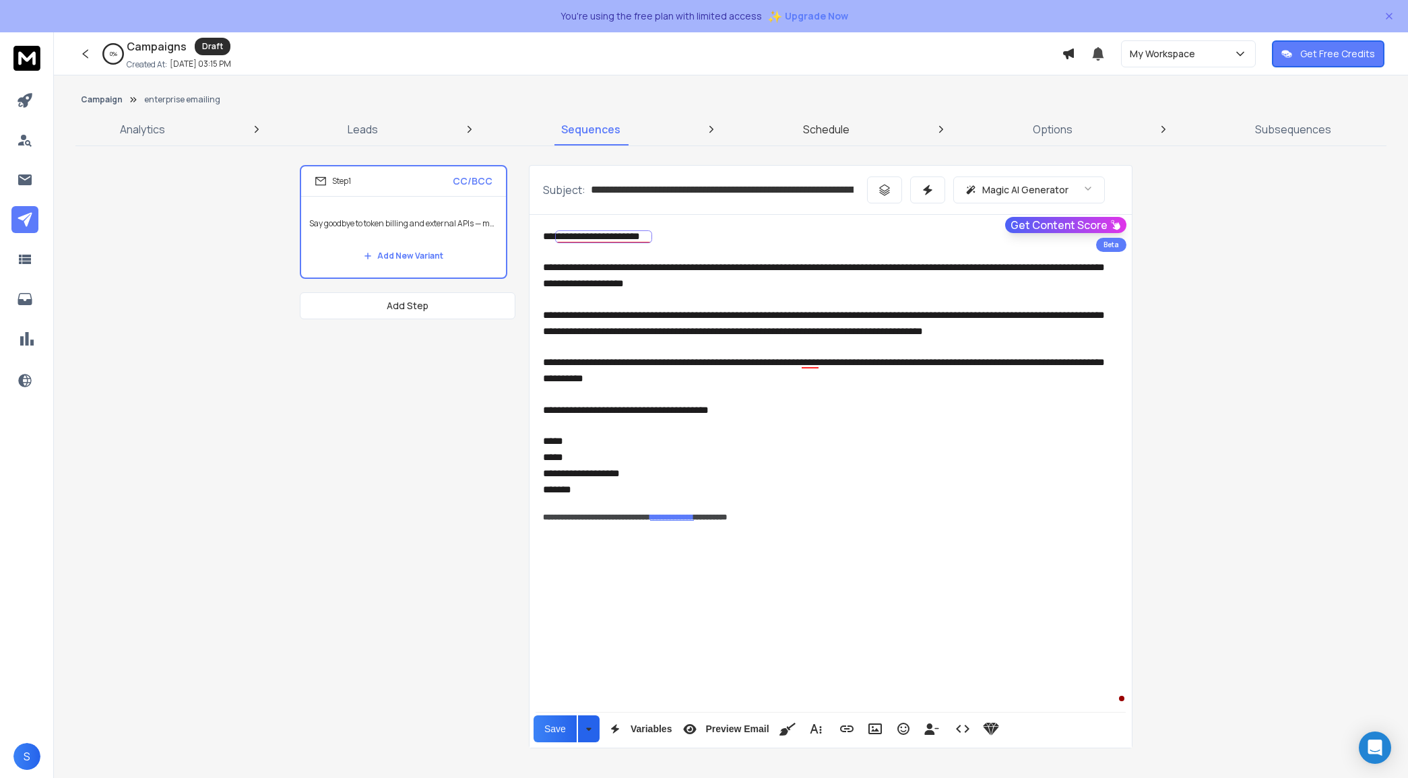
click at [836, 133] on p "Schedule" at bounding box center [826, 129] width 46 height 16
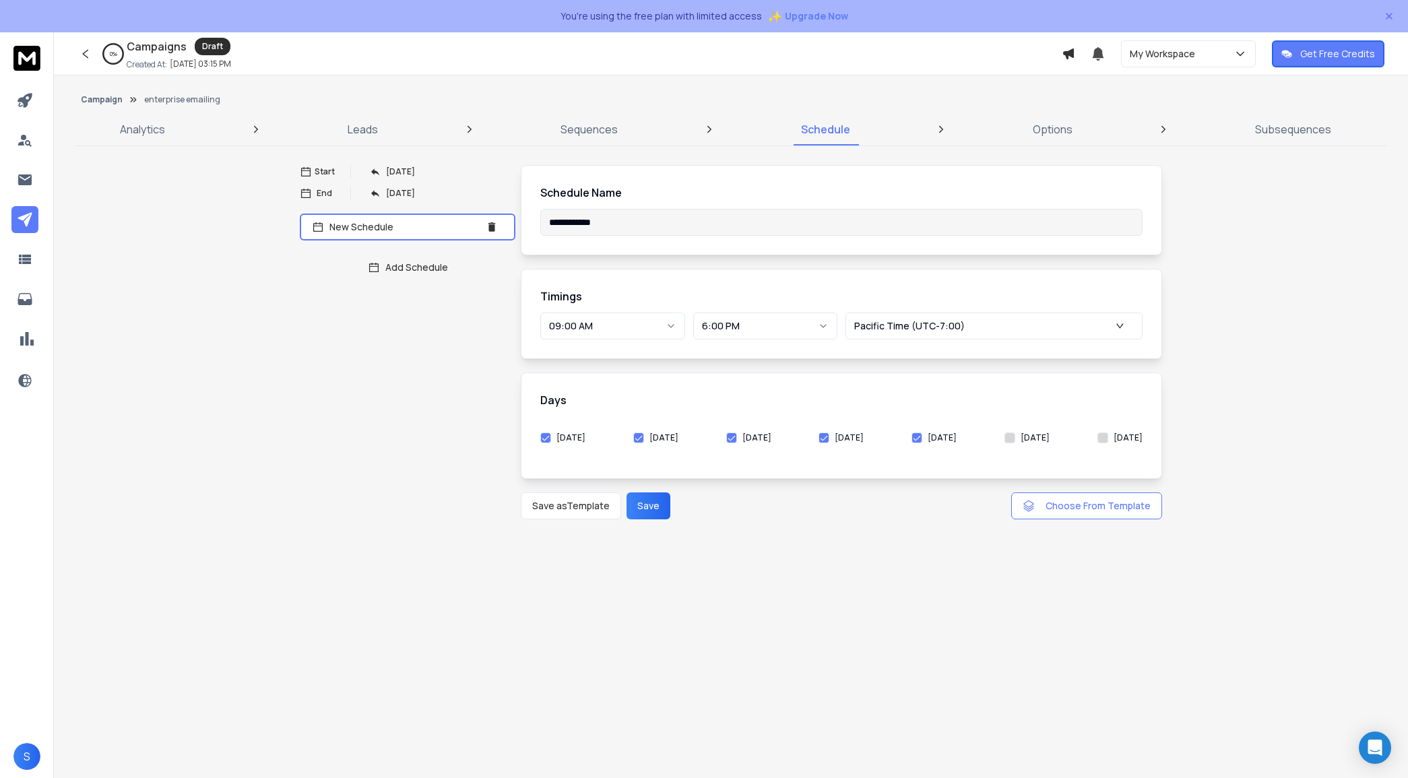
click at [716, 228] on input "**********" at bounding box center [841, 222] width 602 height 27
click at [695, 272] on div "Timings 09:00 AM ******** ******** ******** ******** ******** ******** ********…" at bounding box center [842, 314] width 642 height 90
click at [641, 439] on button "[DATE]" at bounding box center [638, 438] width 11 height 11
click at [733, 439] on button "[DATE]" at bounding box center [731, 438] width 11 height 11
click at [650, 436] on label "[DATE]" at bounding box center [664, 438] width 29 height 11
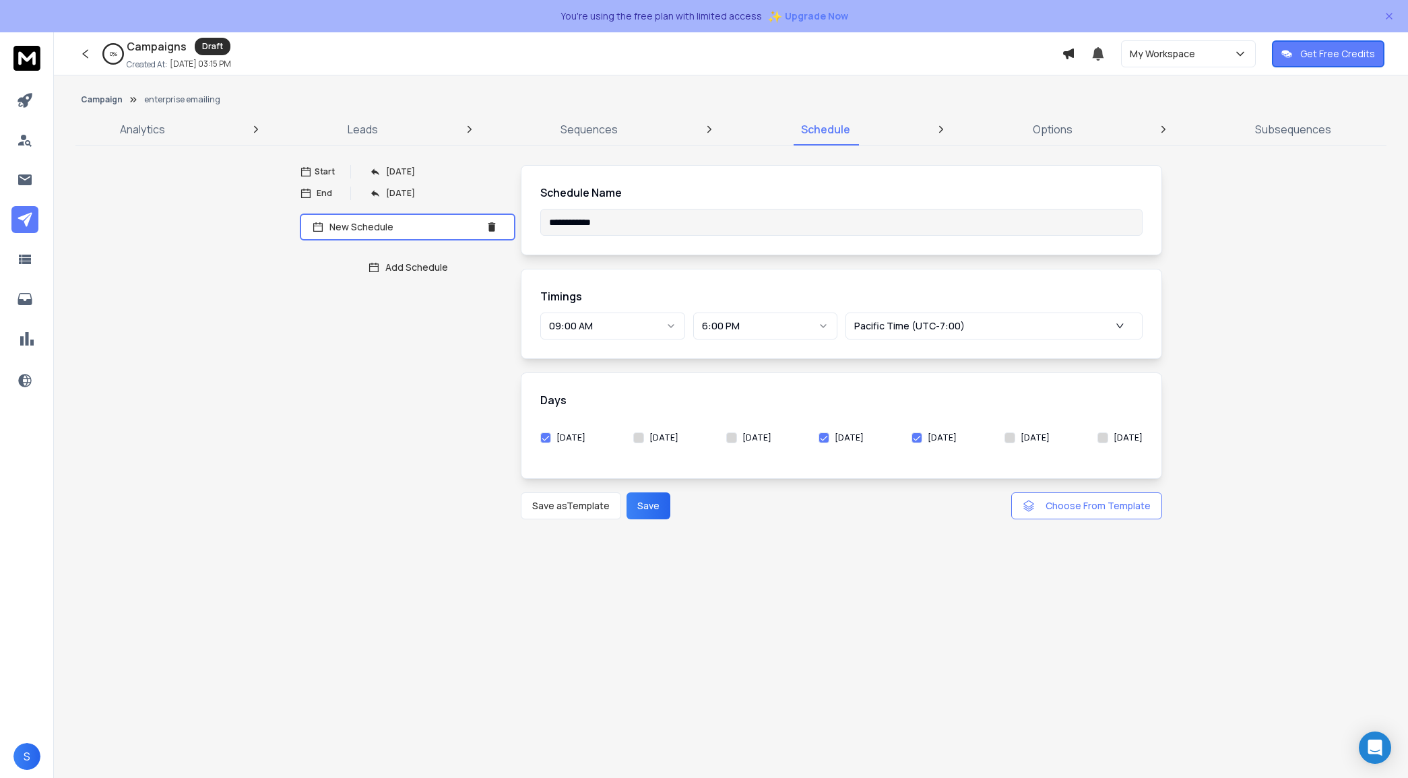
click at [644, 436] on button "[DATE]" at bounding box center [638, 438] width 11 height 11
click at [565, 439] on label "[DATE]" at bounding box center [571, 438] width 29 height 11
click at [551, 439] on button "[DATE]" at bounding box center [545, 438] width 11 height 11
click at [830, 436] on button "[DATE]" at bounding box center [824, 438] width 11 height 11
click at [931, 443] on div "[DATE]" at bounding box center [934, 438] width 45 height 11
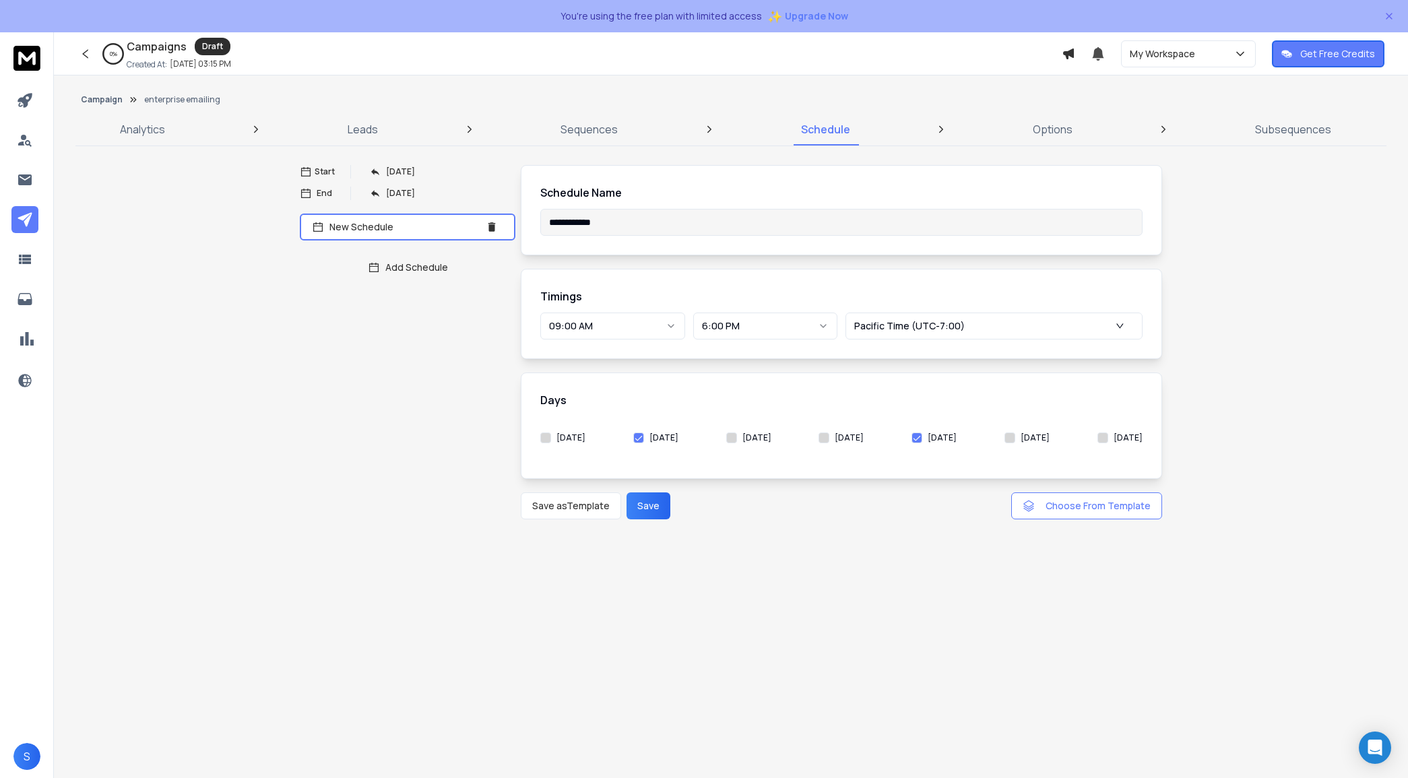
click at [923, 439] on button "[DATE]" at bounding box center [917, 438] width 11 height 11
click at [414, 193] on p "[DATE]" at bounding box center [400, 193] width 29 height 11
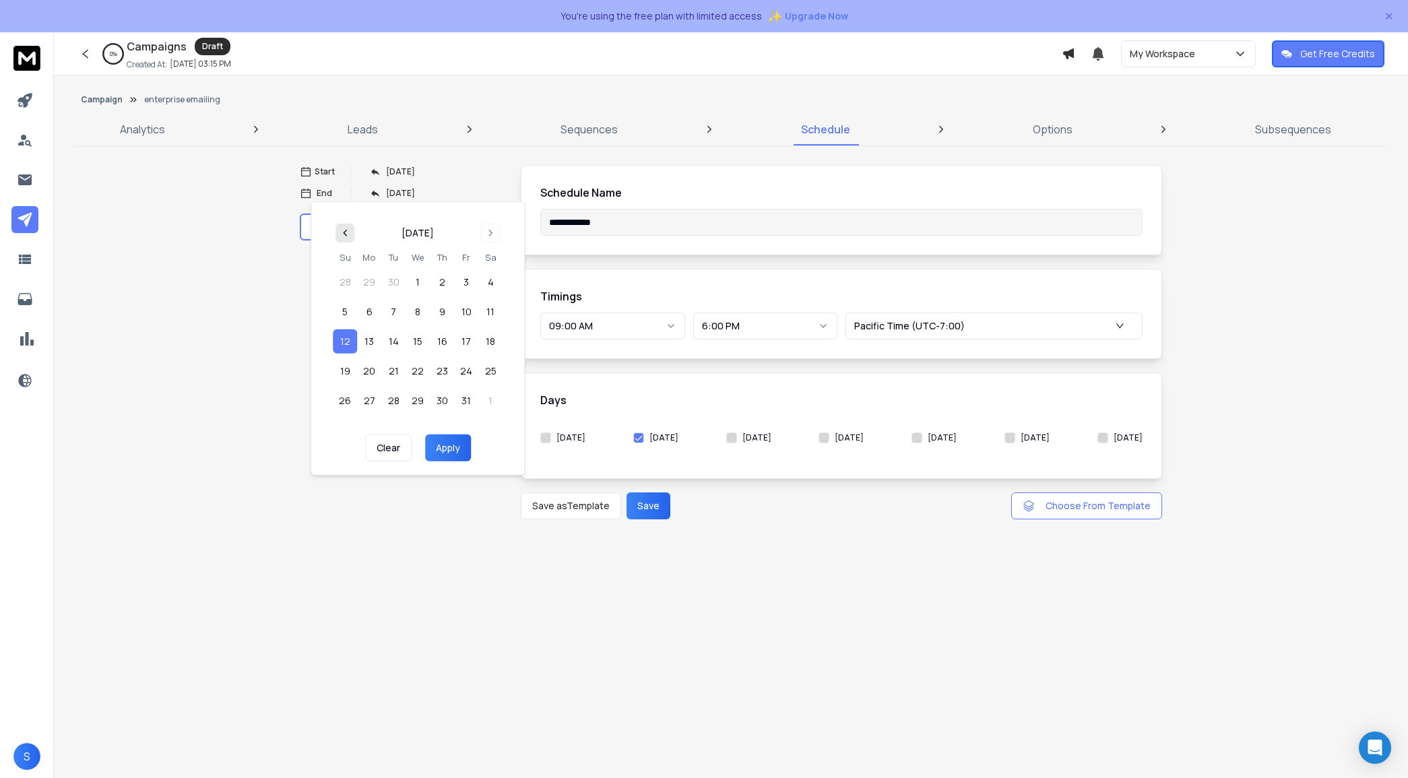
click at [345, 231] on icon "Go to previous month" at bounding box center [345, 232] width 3 height 5
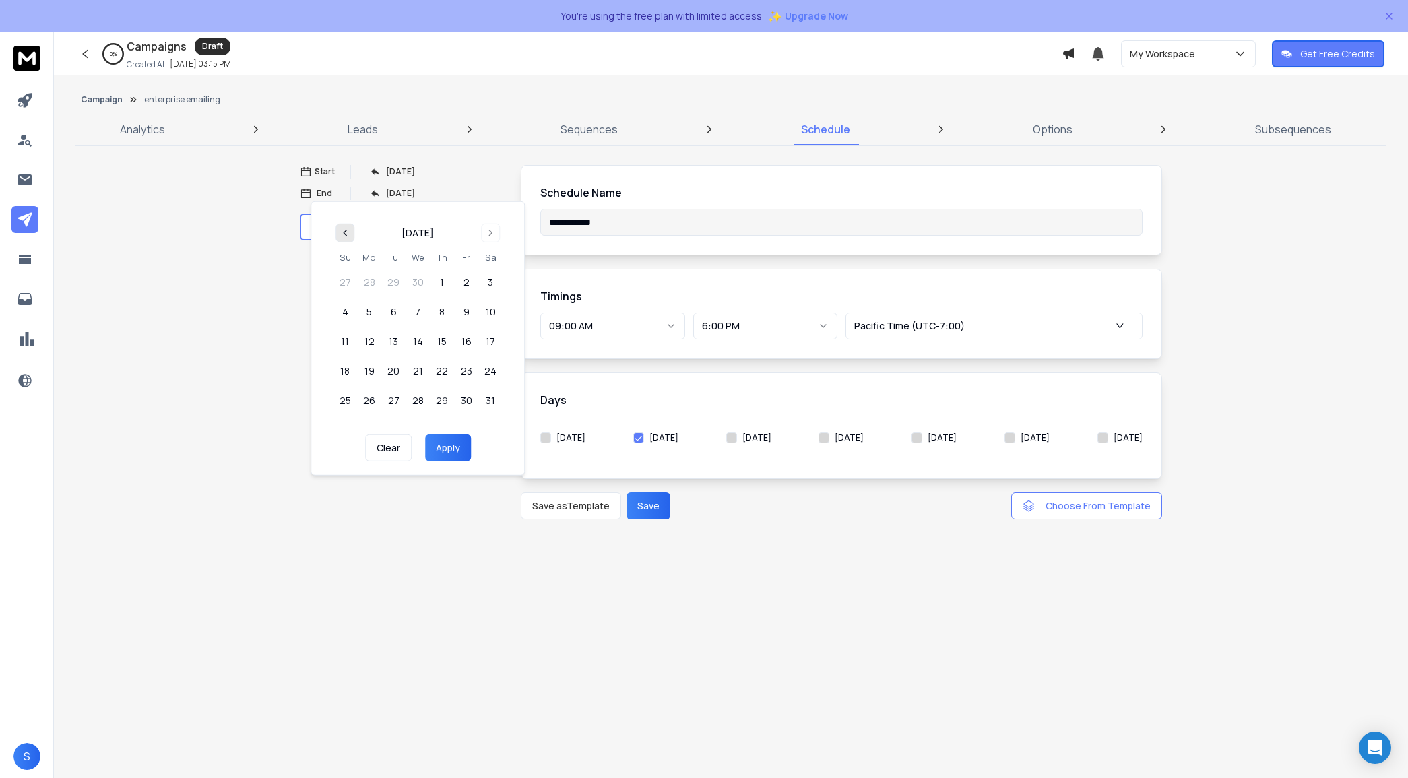
click at [345, 231] on icon "Go to previous month" at bounding box center [345, 232] width 3 height 5
click at [378, 174] on icon at bounding box center [375, 171] width 11 height 11
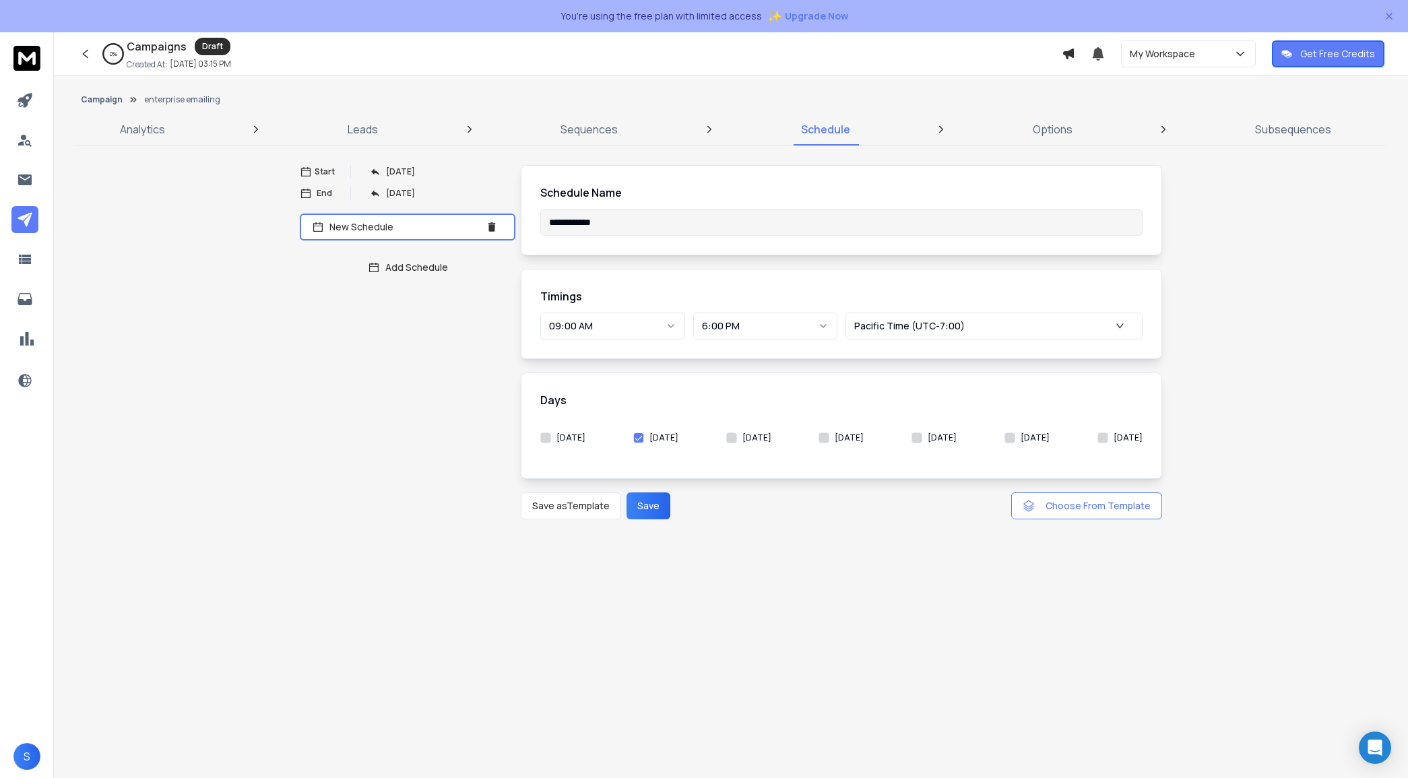
click at [399, 170] on p "[DATE]" at bounding box center [400, 171] width 29 height 11
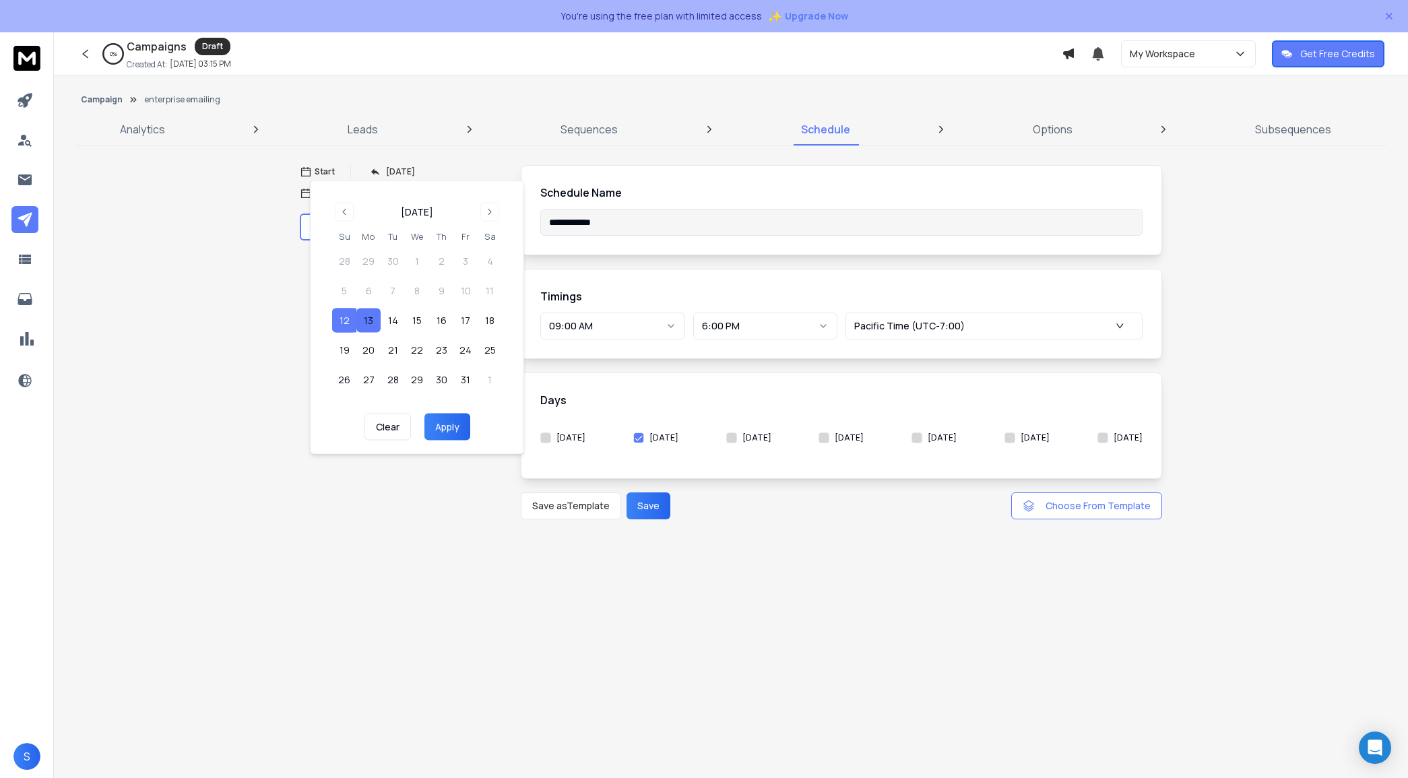
click at [375, 315] on button "13" at bounding box center [368, 321] width 24 height 24
click at [348, 327] on button "12" at bounding box center [344, 321] width 24 height 24
click at [369, 331] on button "13" at bounding box center [368, 321] width 24 height 24
click at [378, 346] on button "20" at bounding box center [368, 350] width 24 height 24
click at [354, 318] on button "12" at bounding box center [344, 321] width 24 height 24
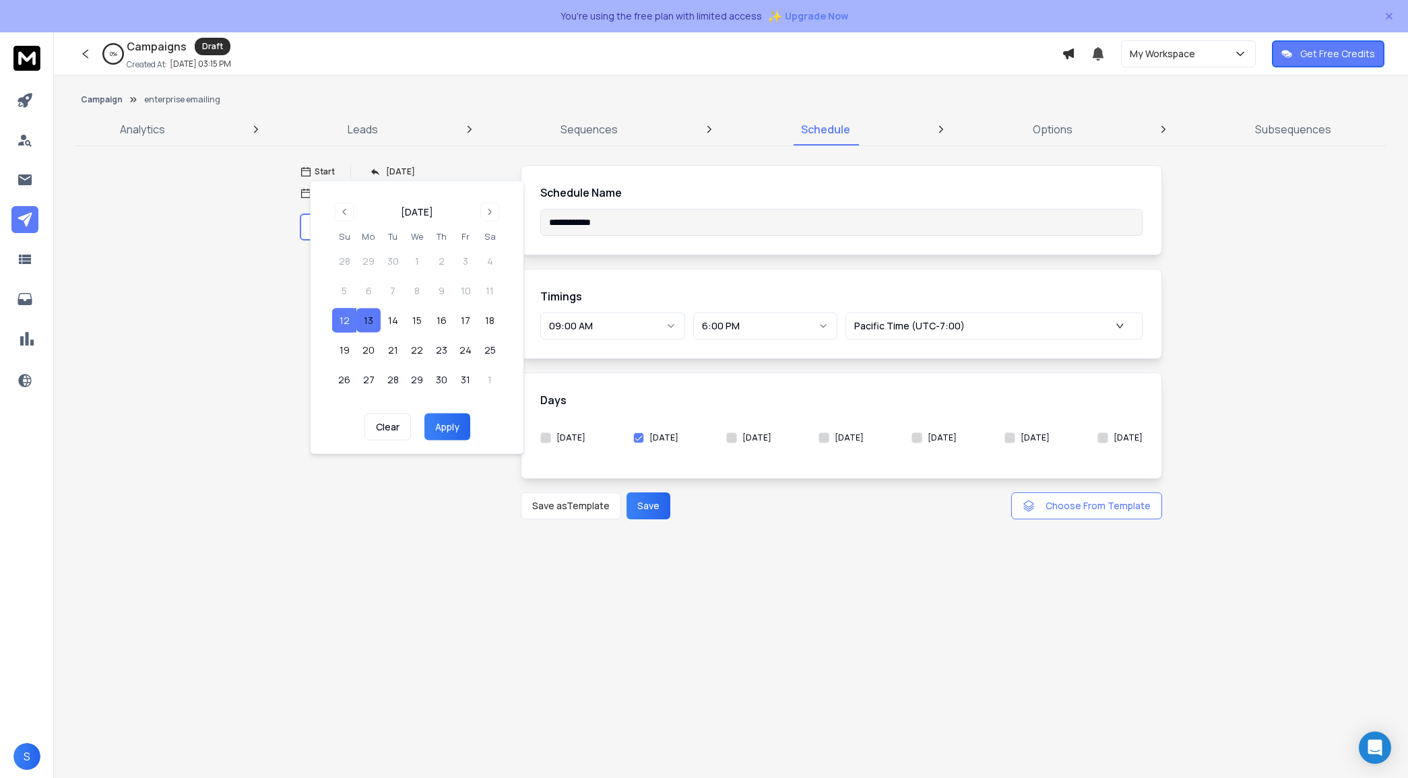
click at [365, 320] on button "13" at bounding box center [368, 321] width 24 height 24
click at [373, 318] on button "13" at bounding box center [368, 321] width 24 height 24
click at [367, 350] on button "20" at bounding box center [368, 350] width 24 height 24
click at [445, 419] on button "Apply" at bounding box center [448, 427] width 46 height 27
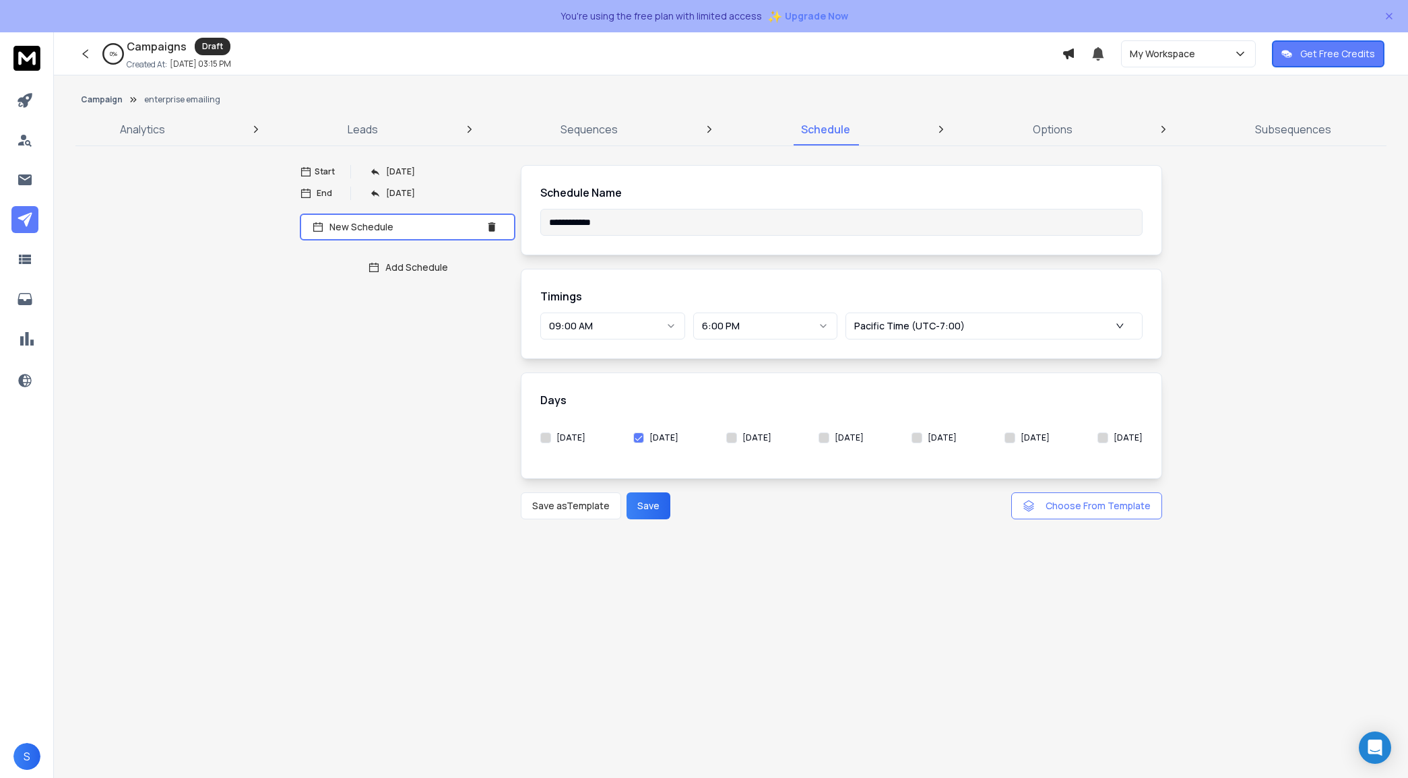
click at [415, 197] on p "[DATE]" at bounding box center [400, 193] width 29 height 11
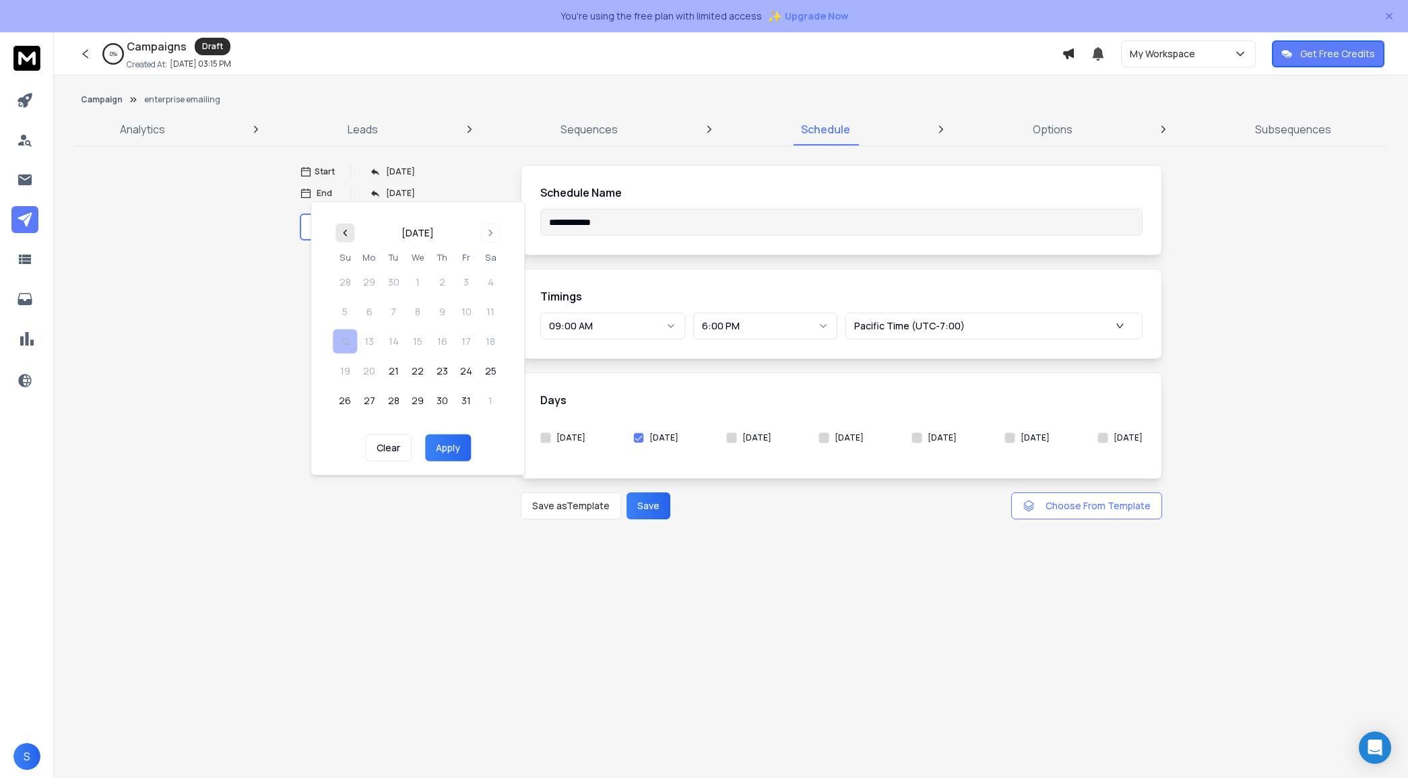
click at [348, 233] on icon "Go to previous month" at bounding box center [345, 233] width 11 height 11
click at [423, 358] on tbody "27 28 29 30 31 1 2 3 4 5 6 7 8 9 10 11 12 13 14 15 16 17 18 19 20 21 22 23 24 2…" at bounding box center [418, 354] width 170 height 178
click at [426, 379] on td "20" at bounding box center [418, 371] width 24 height 24
click at [484, 244] on div "[DATE] Su Mo Tu We Th Fr Sa 27 28 29 30 31 1 2 3 4 5 6 7 8 9 10 11 12 13 14 15 …" at bounding box center [418, 333] width 170 height 219
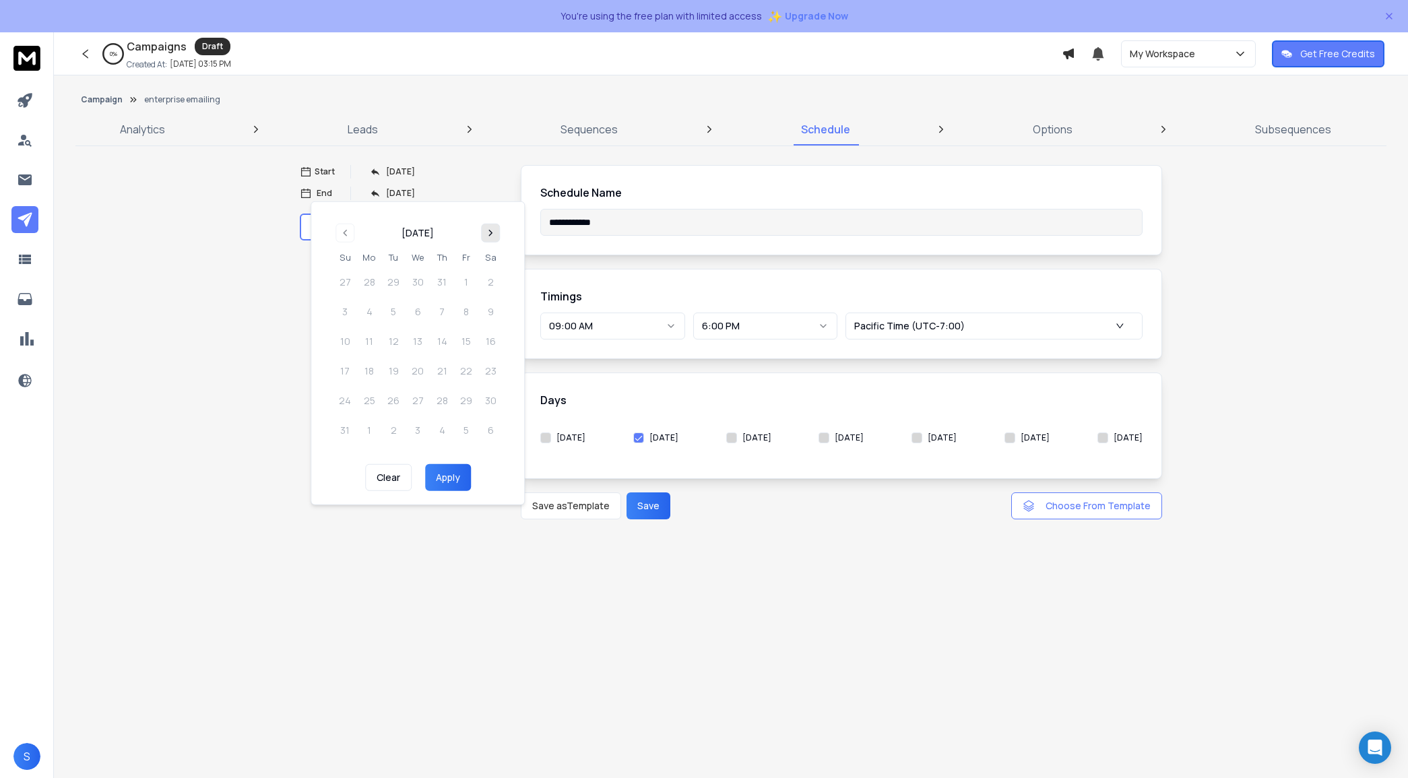
click at [489, 237] on icon "Go to next month" at bounding box center [490, 233] width 11 height 11
click at [406, 373] on button "22" at bounding box center [418, 371] width 24 height 24
click at [454, 449] on button "Apply" at bounding box center [448, 448] width 46 height 27
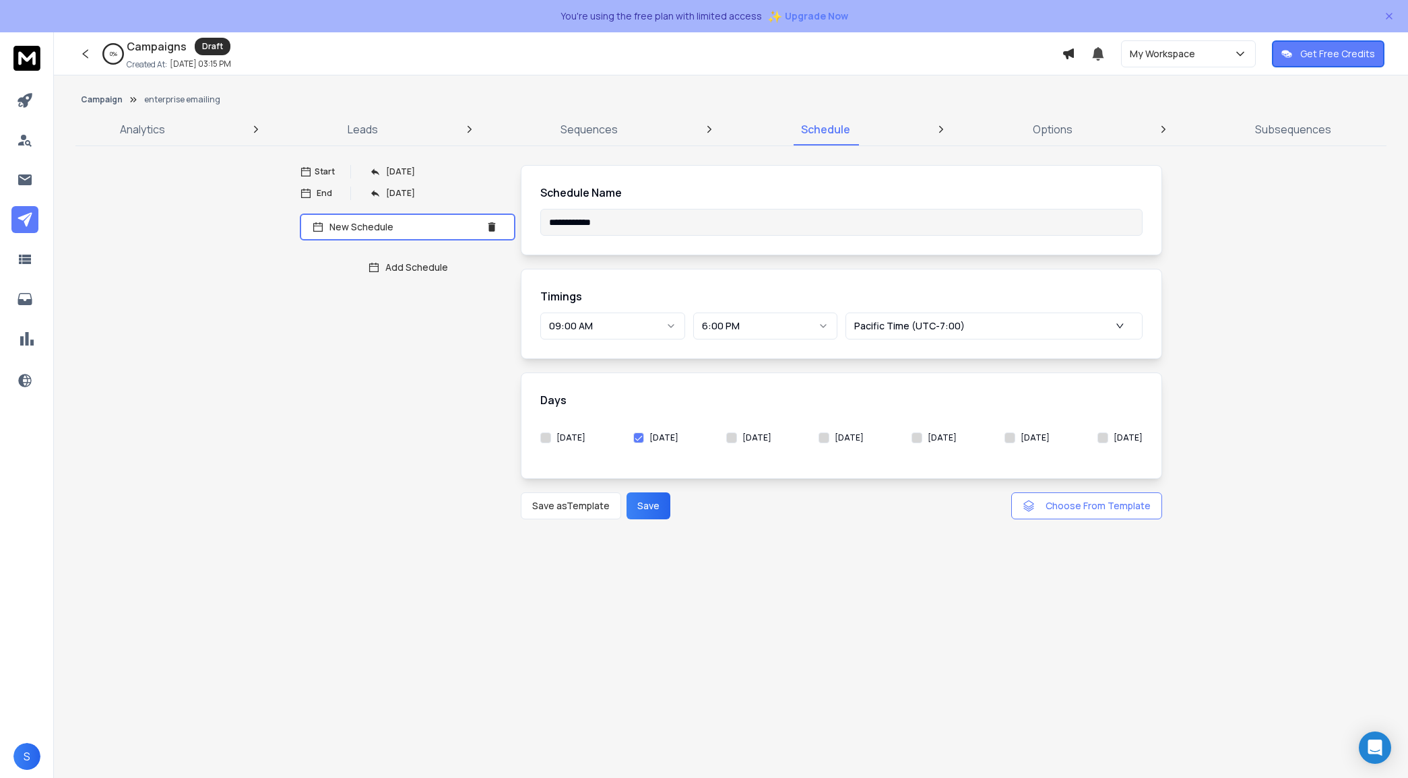
click at [408, 179] on div "Start [DATE]" at bounding box center [408, 171] width 216 height 13
click at [412, 173] on p "[DATE]" at bounding box center [400, 171] width 29 height 11
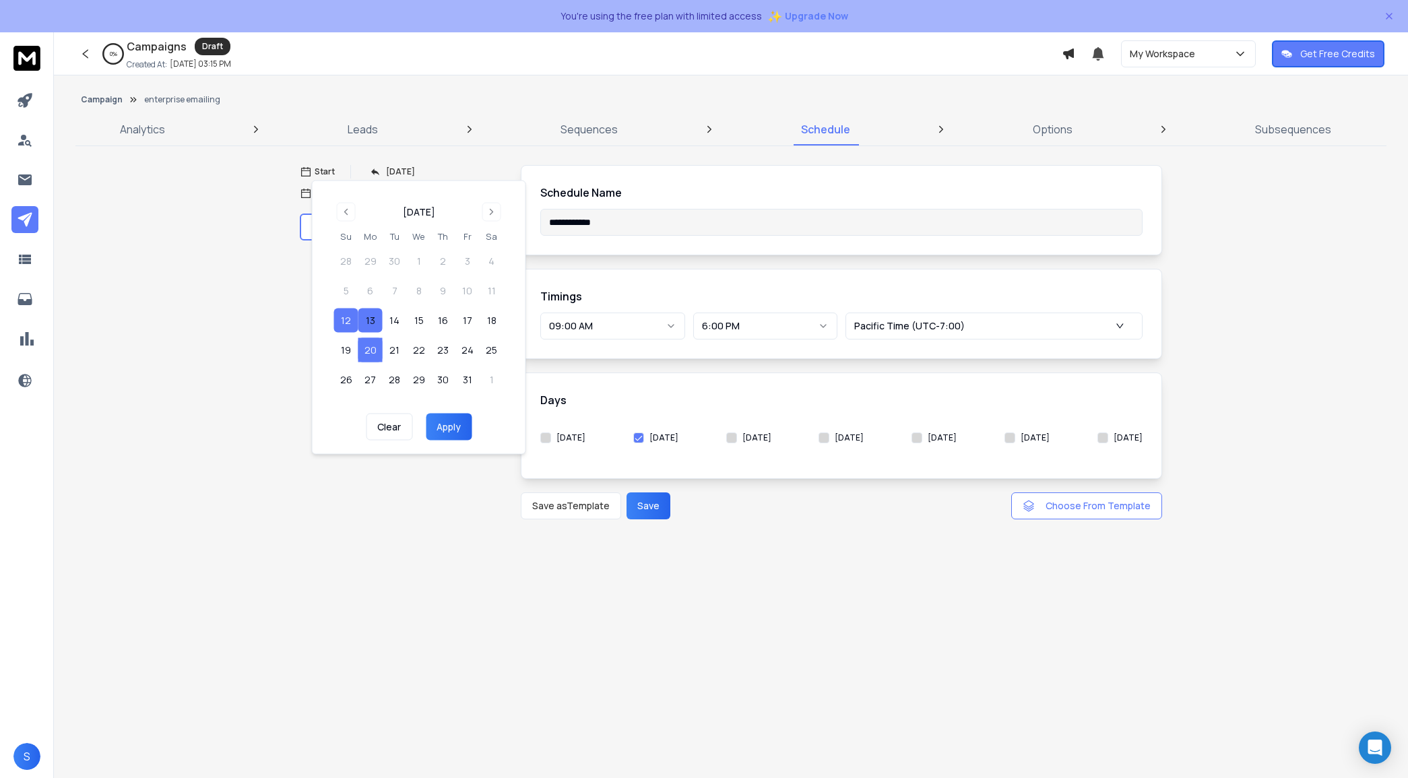
click at [373, 321] on button "13" at bounding box center [371, 321] width 24 height 24
click at [441, 422] on button "Apply" at bounding box center [449, 427] width 46 height 27
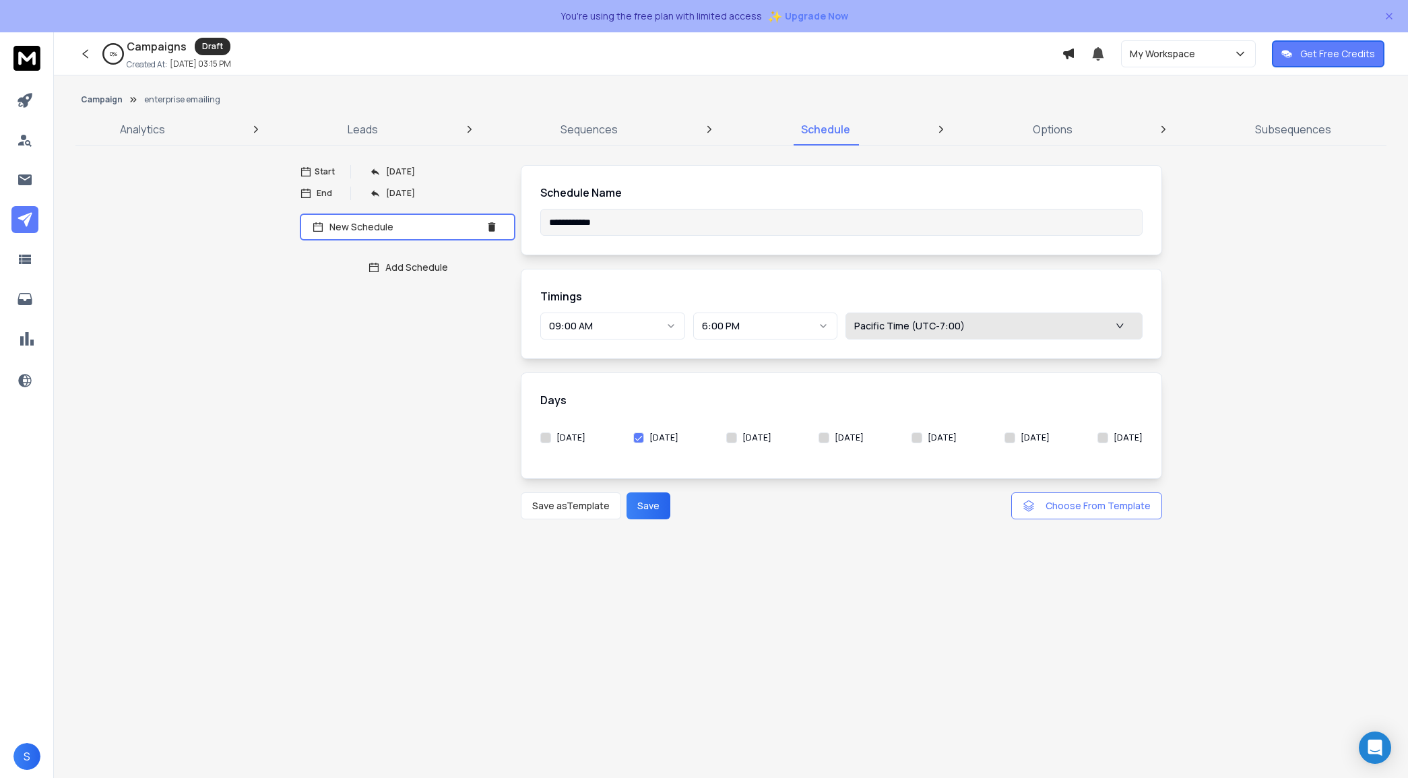
click at [883, 336] on button "Pacific Time (UTC-7:00)" at bounding box center [994, 326] width 297 height 27
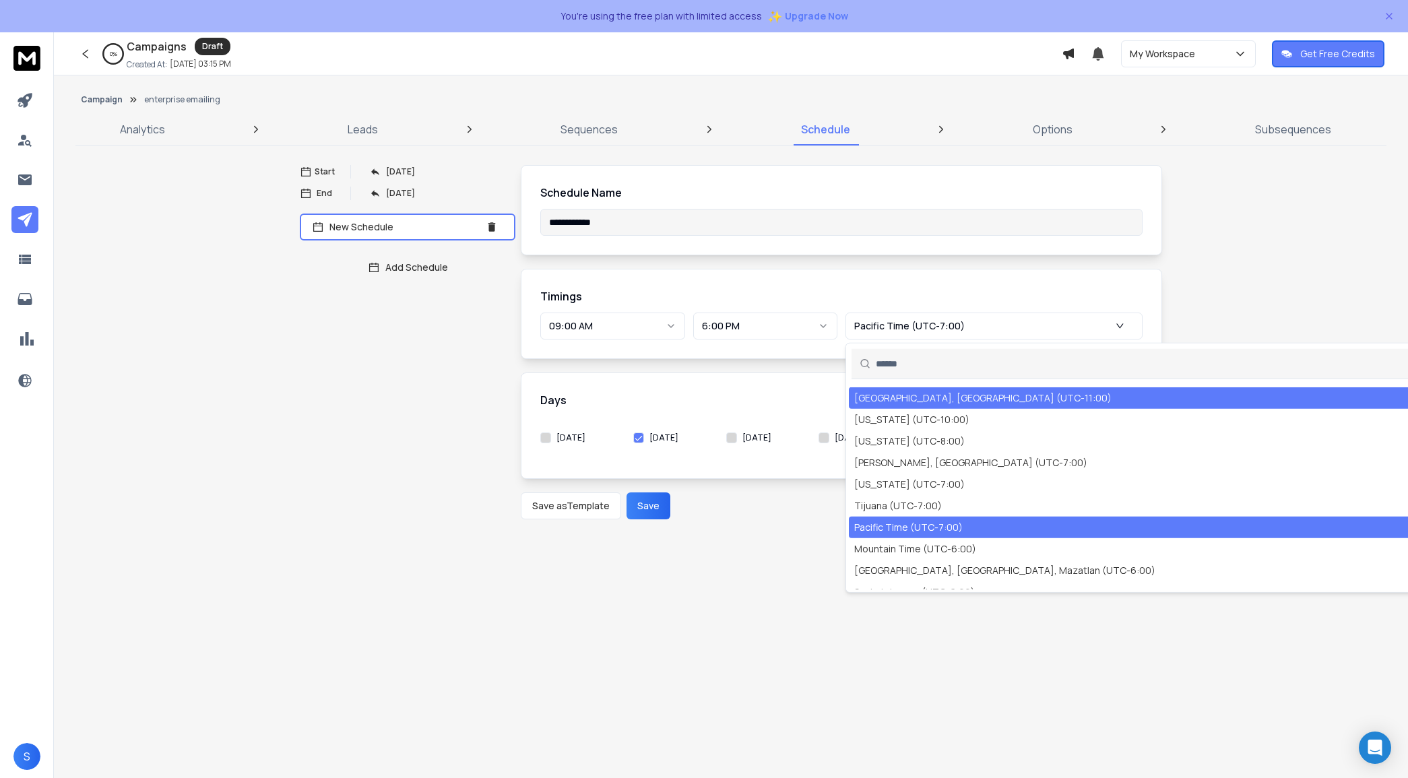
click at [751, 392] on div "Days [DATE] [DATE] [DATE] [DATE] [DATE] [DATE] [DATE]" at bounding box center [842, 426] width 642 height 106
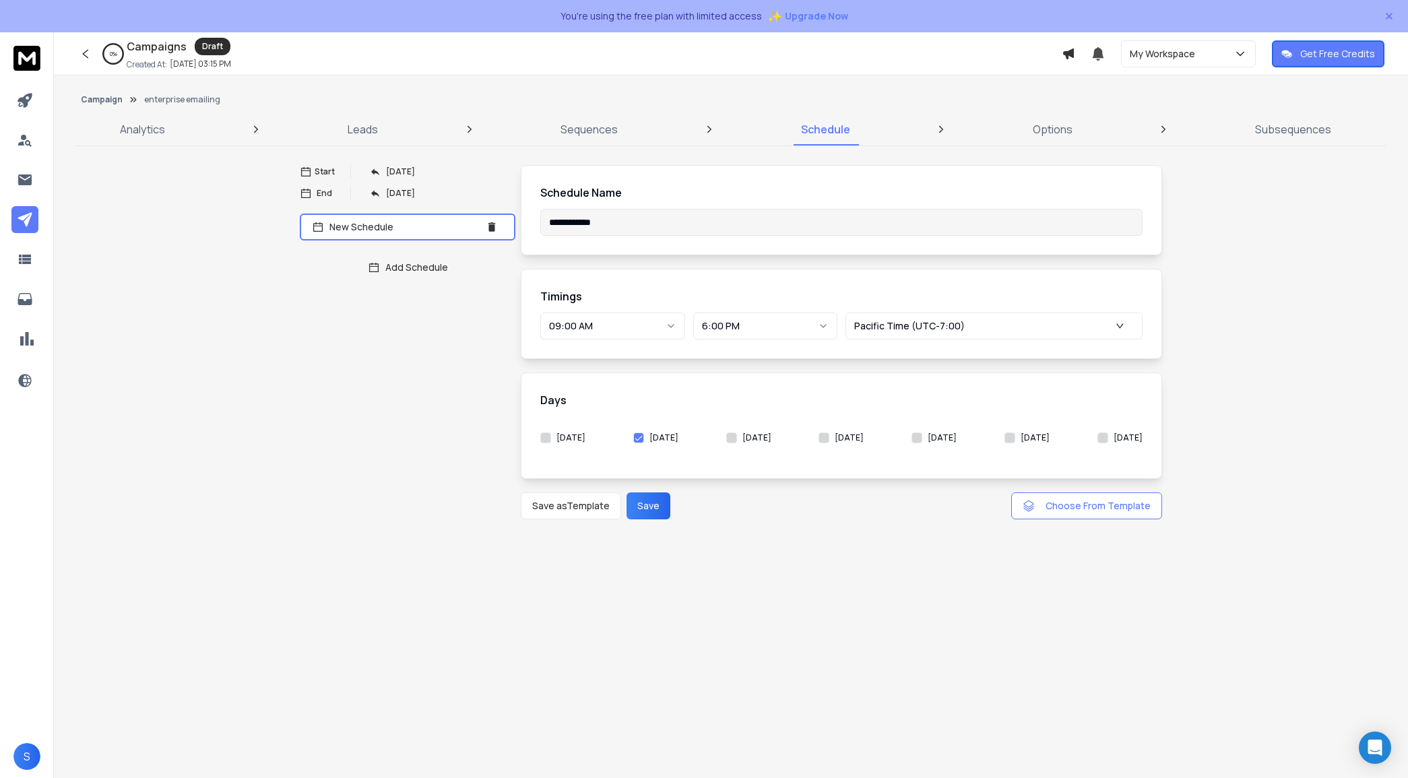
click at [655, 501] on button "Save" at bounding box center [649, 506] width 44 height 27
click at [646, 509] on button "Save" at bounding box center [649, 506] width 44 height 27
click at [1016, 143] on div "Analytics Leads Sequences Schedule Options Subsequences" at bounding box center [725, 129] width 1301 height 32
drag, startPoint x: 1016, startPoint y: 140, endPoint x: 1025, endPoint y: 131, distance: 12.4
click at [1016, 138] on div "Analytics Leads Sequences Schedule Options Subsequences" at bounding box center [725, 129] width 1301 height 32
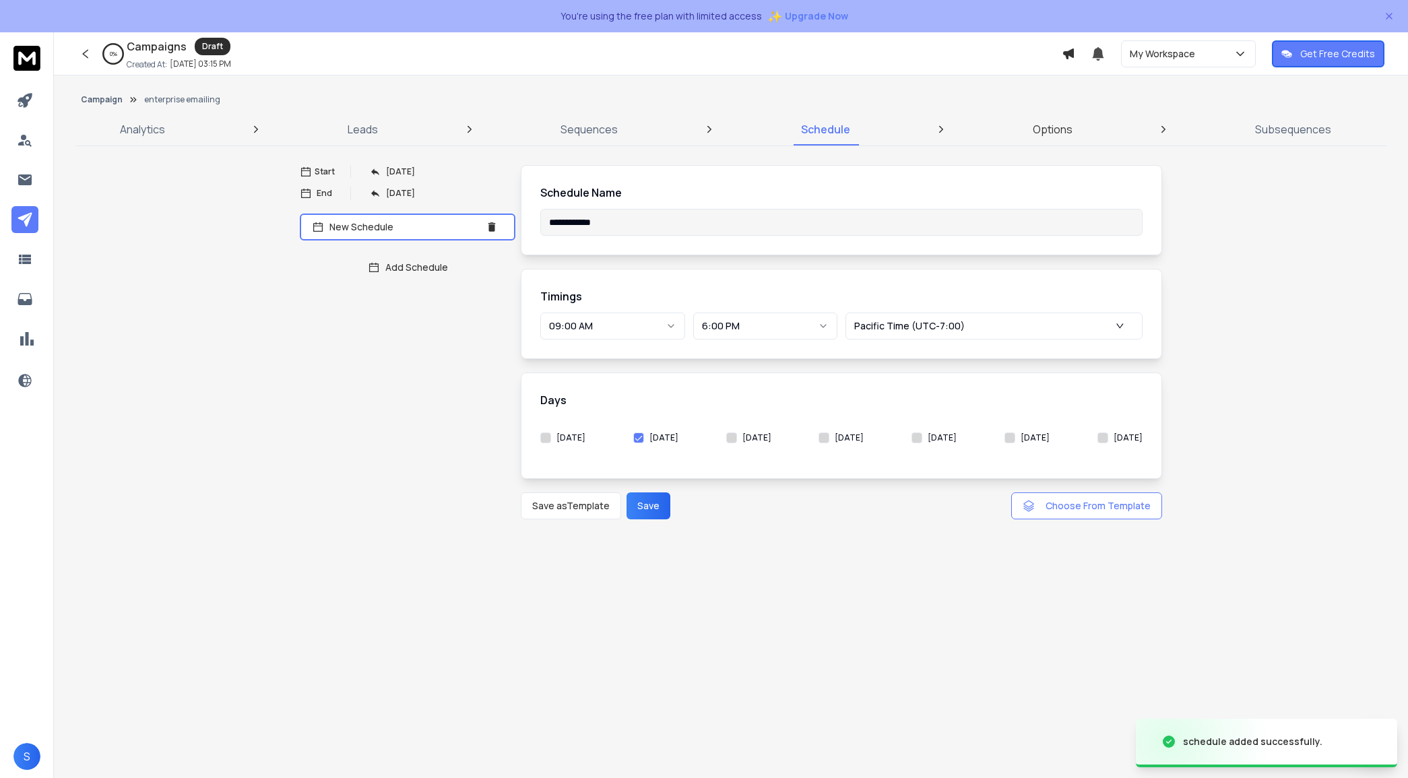
click at [1036, 128] on p "Options" at bounding box center [1053, 129] width 40 height 16
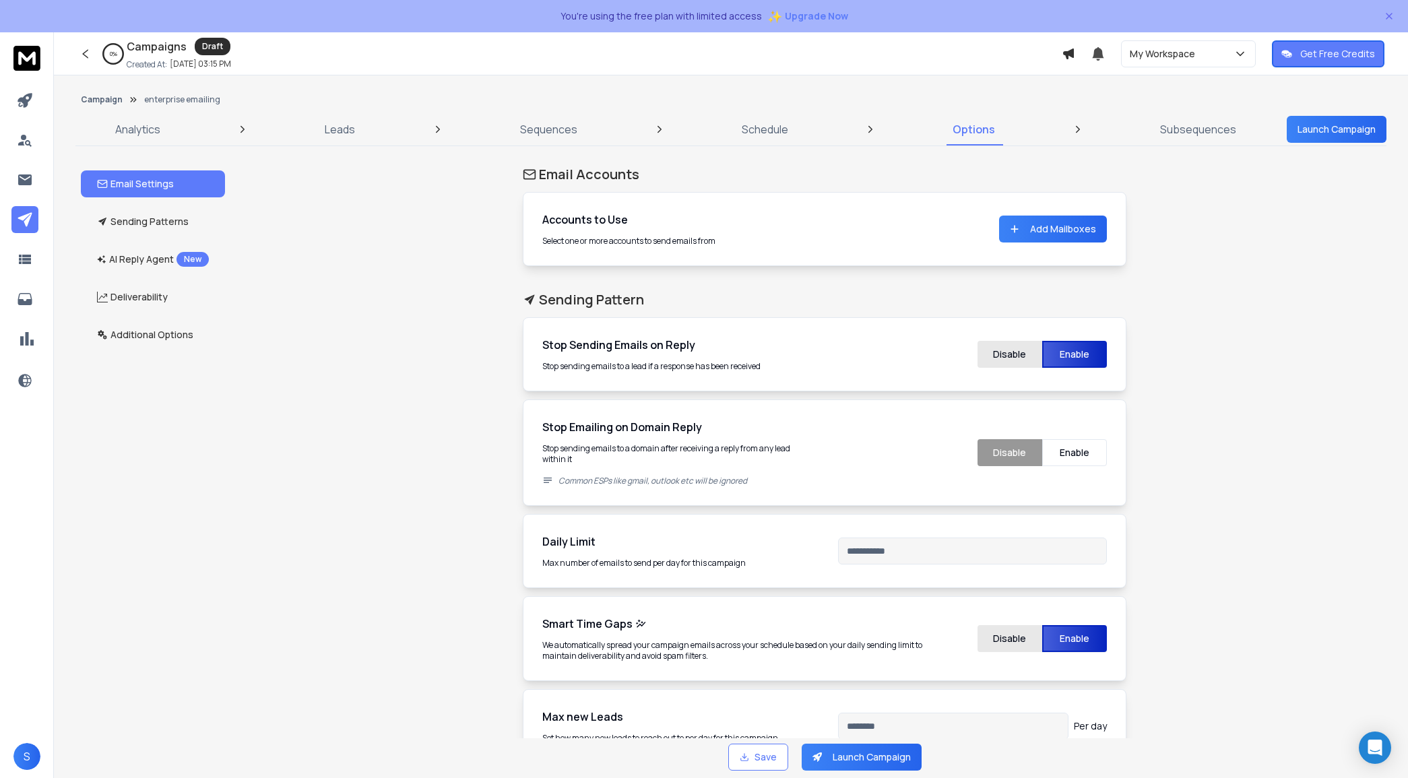
click at [1053, 230] on button "Add Mailboxes" at bounding box center [1053, 229] width 108 height 27
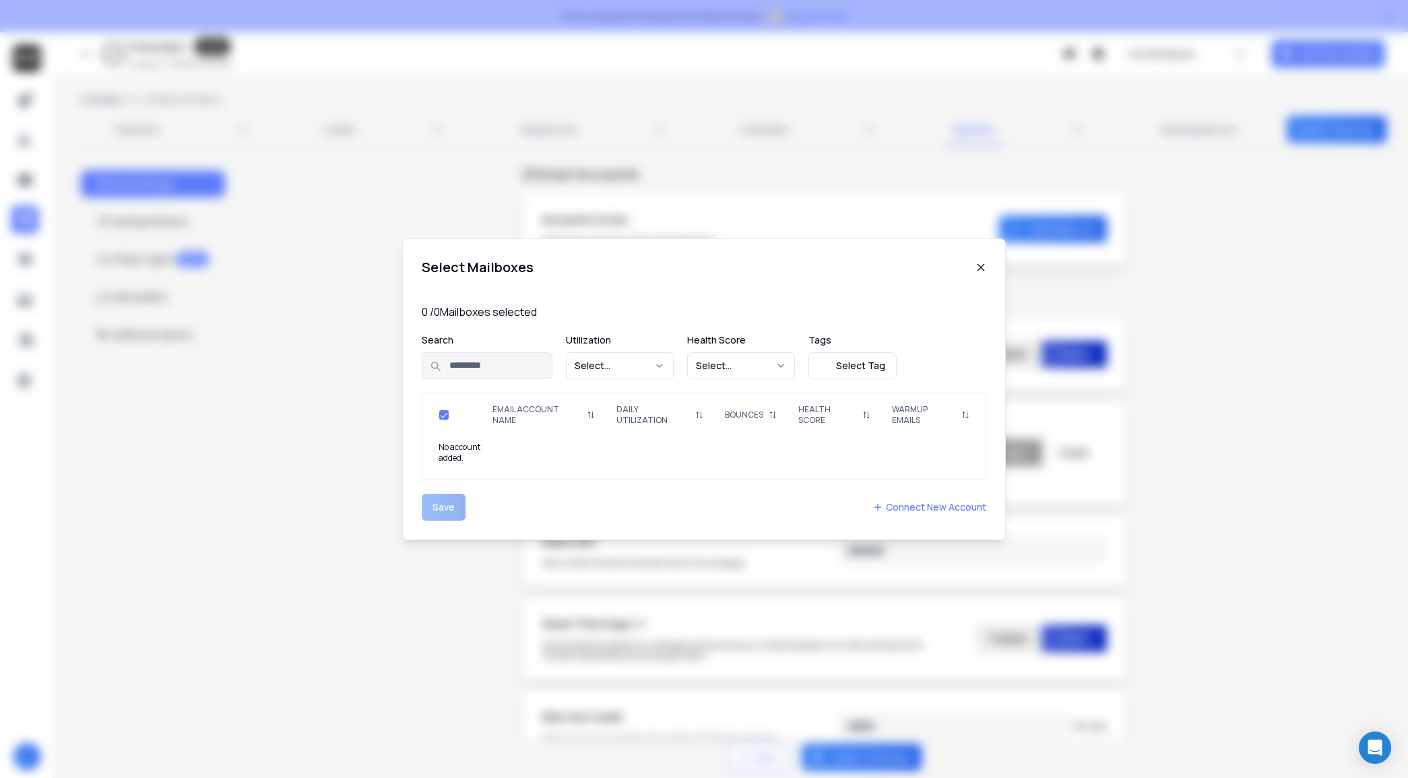
click at [456, 451] on p "No account added." at bounding box center [460, 453] width 43 height 22
click at [898, 509] on link "Connect New Account" at bounding box center [930, 507] width 114 height 13
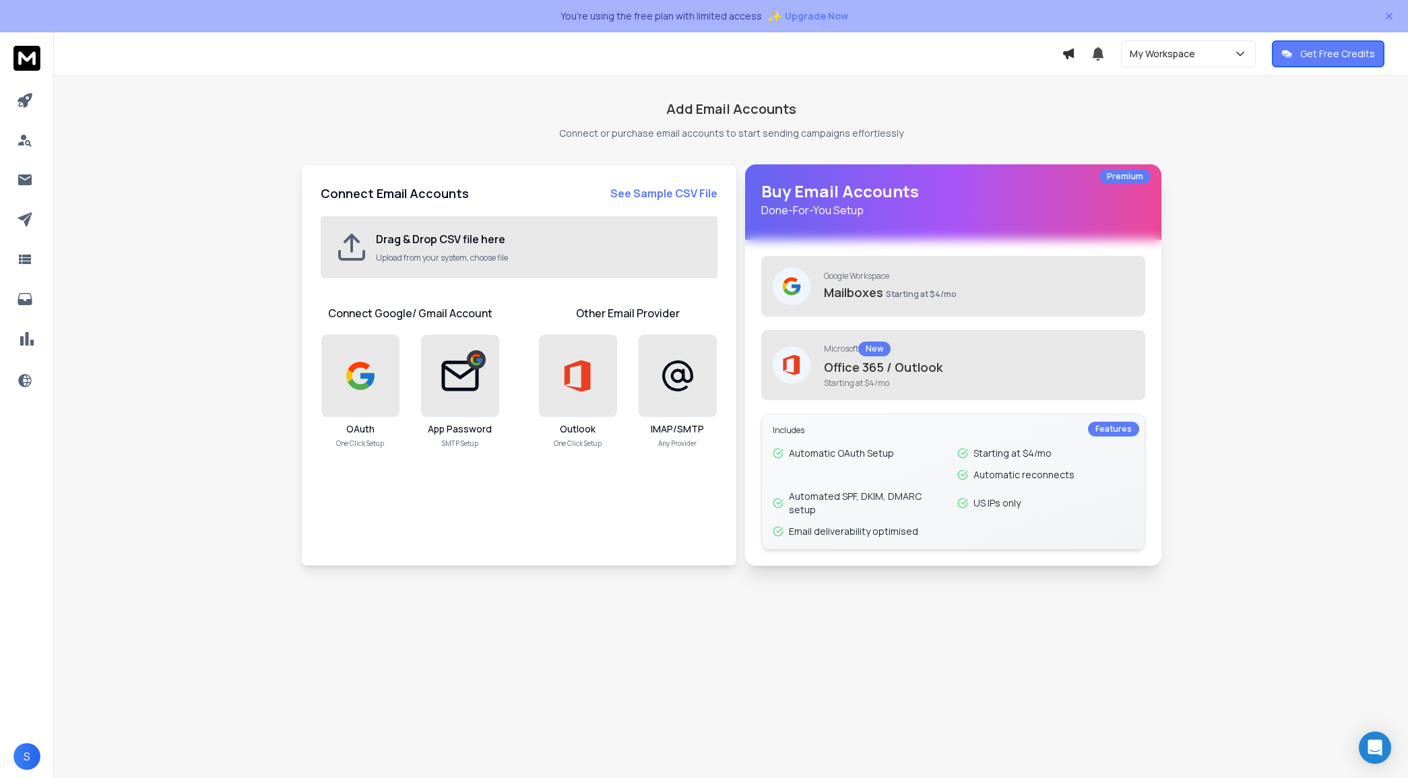
click at [350, 381] on icon at bounding box center [361, 376] width 34 height 40
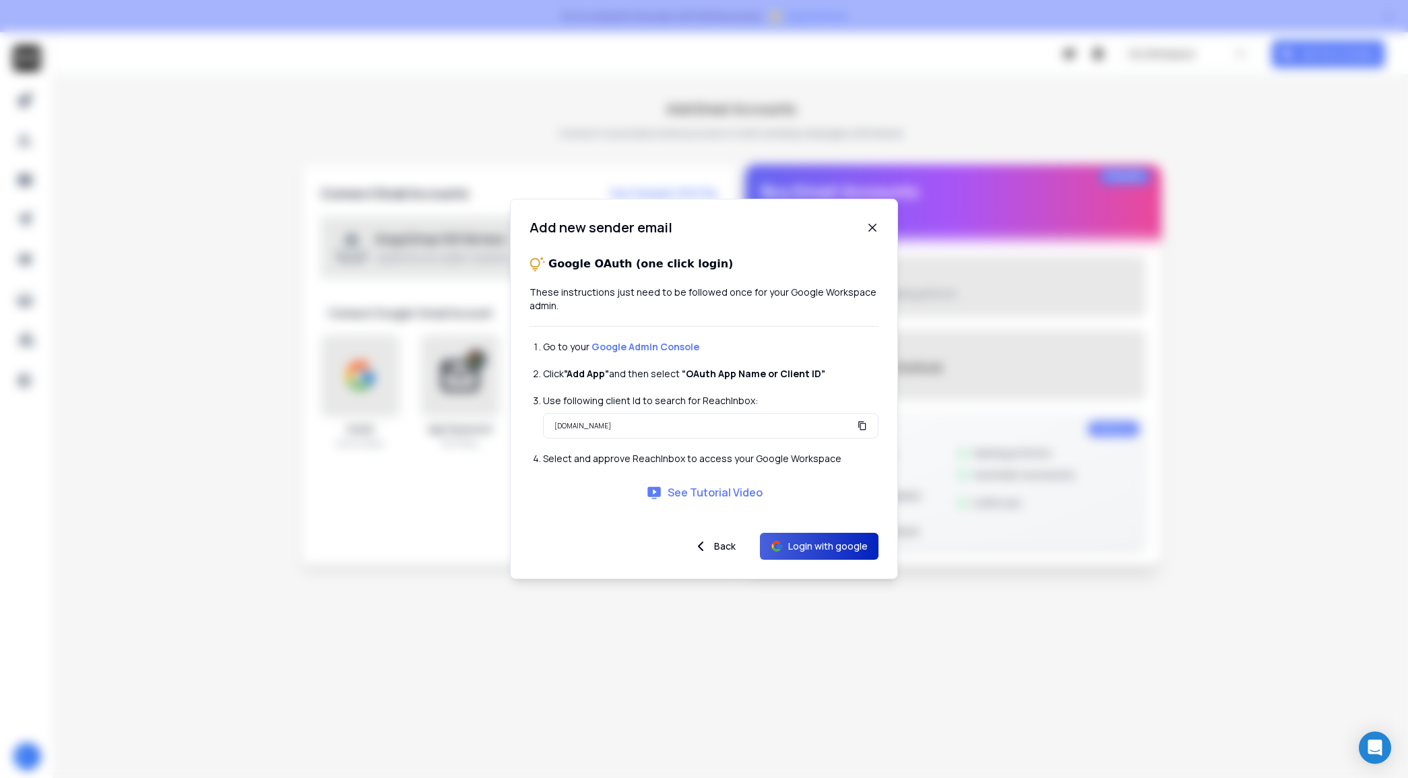
click at [611, 422] on p "[DOMAIN_NAME]" at bounding box center [583, 425] width 57 height 13
click at [813, 550] on button "Login with google" at bounding box center [819, 546] width 119 height 27
